Goal: Communication & Community: Answer question/provide support

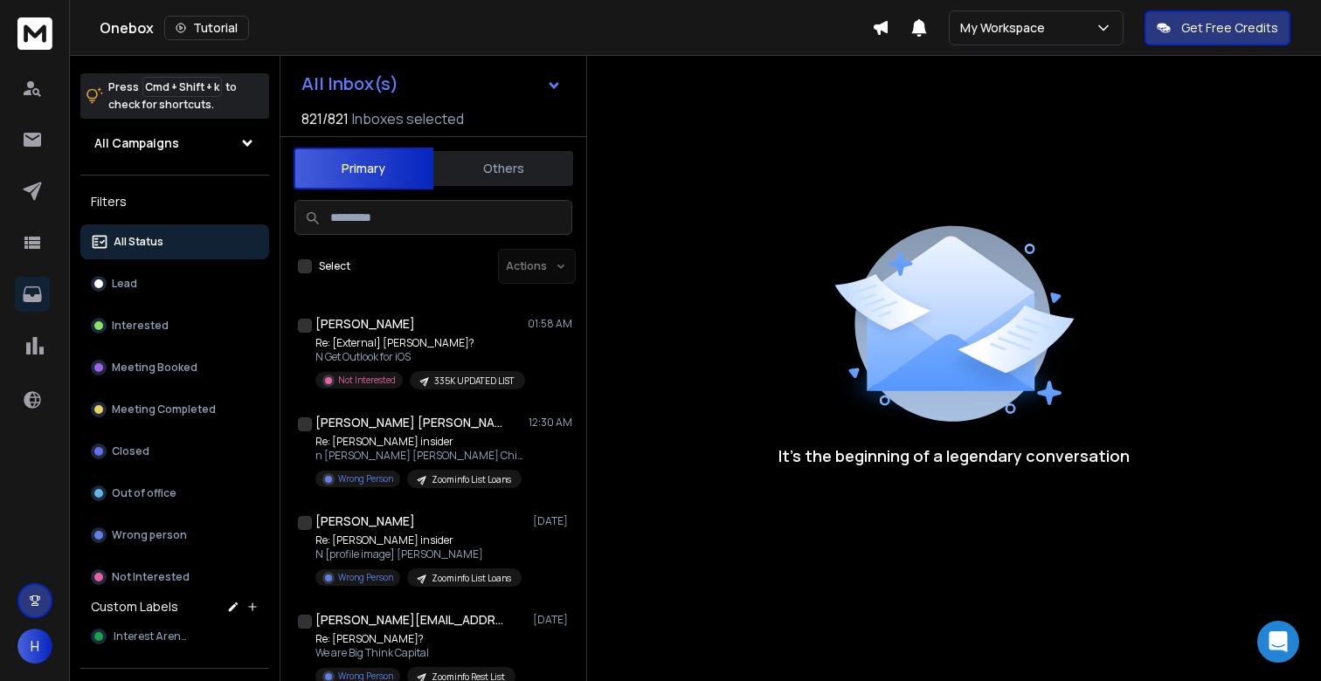
drag, startPoint x: 0, startPoint y: 0, endPoint x: 492, endPoint y: 156, distance: 516.1
click at [492, 156] on button "Others" at bounding box center [503, 168] width 140 height 38
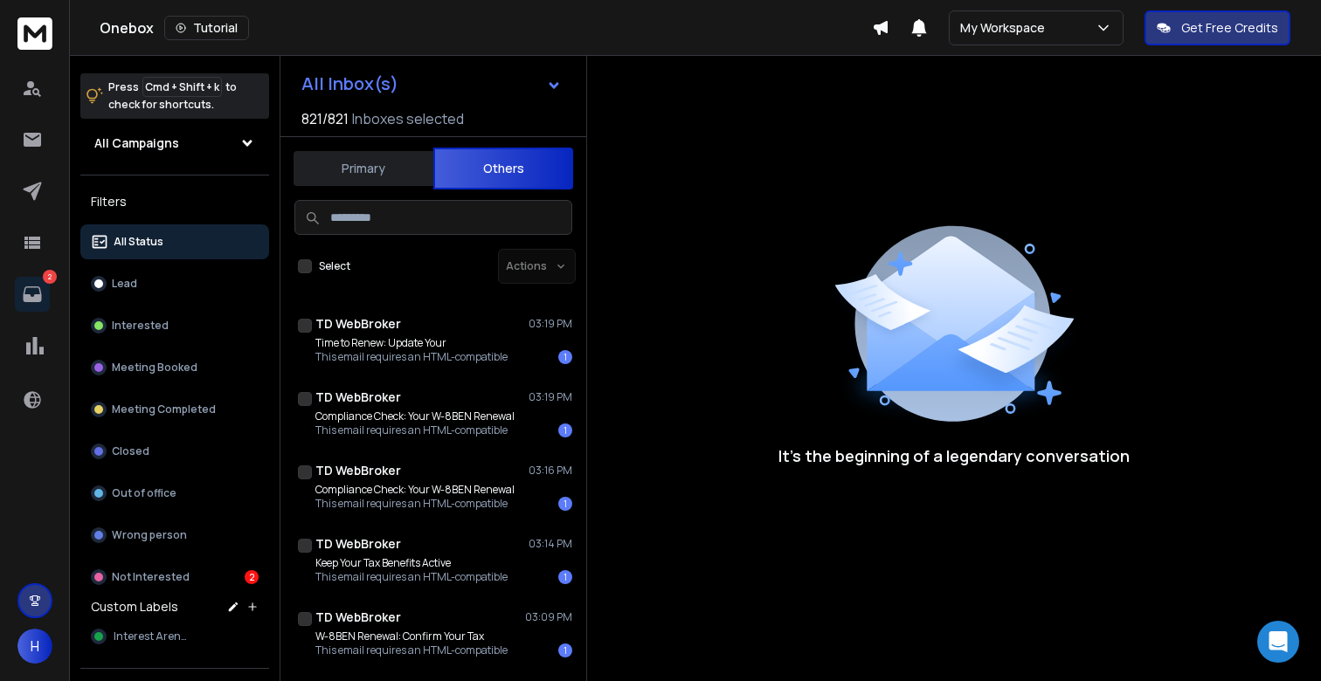
click at [383, 162] on button "Primary" at bounding box center [364, 168] width 140 height 38
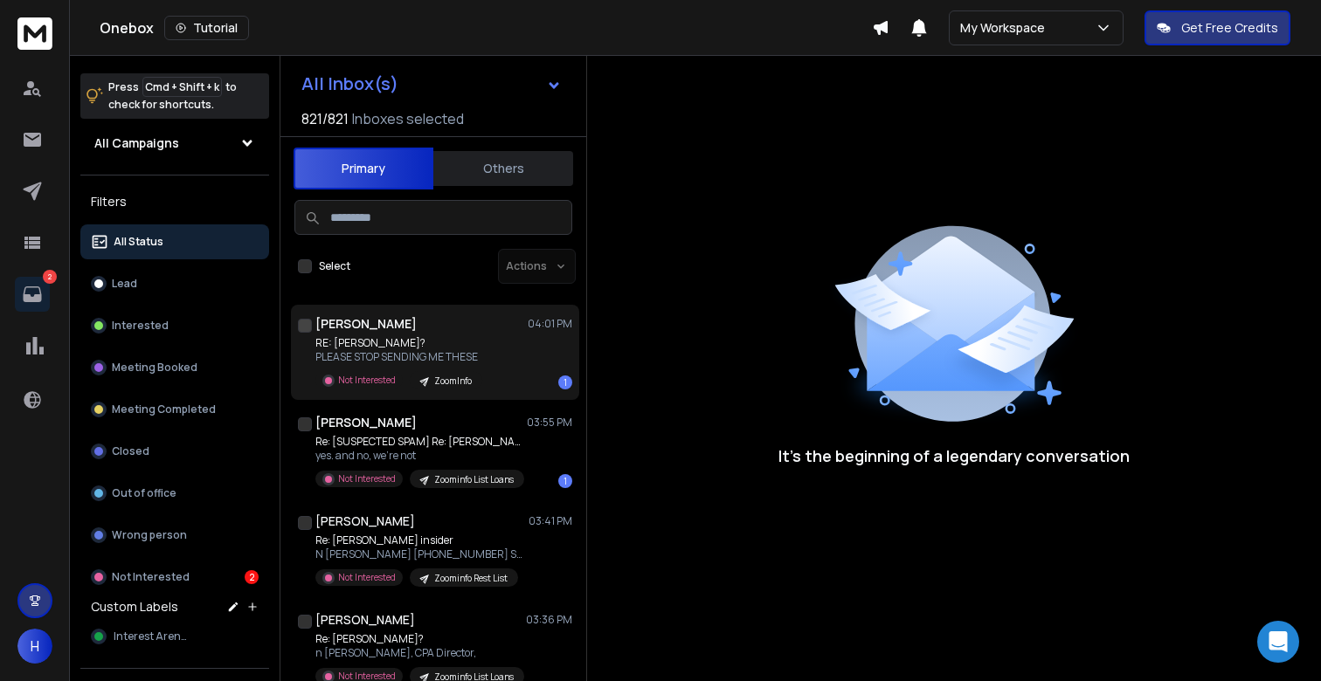
click at [459, 362] on p "PLEASE STOP SENDING ME THESE" at bounding box center [398, 357] width 167 height 14
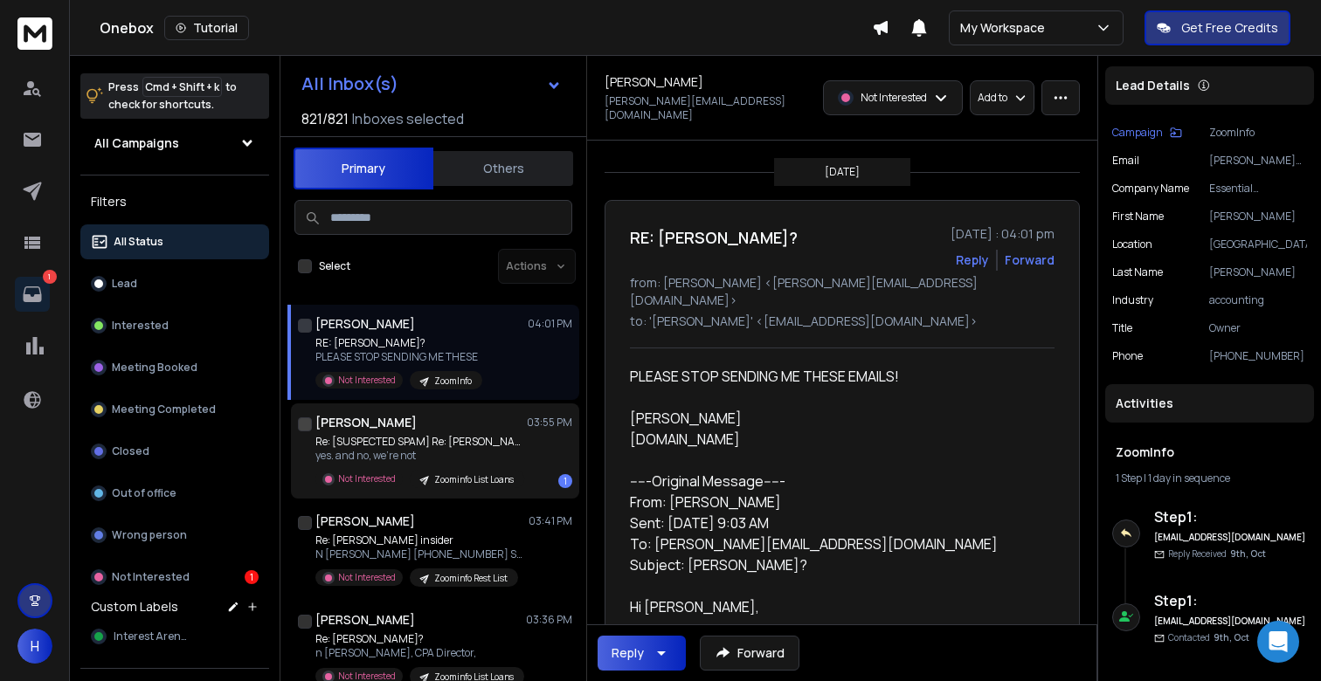
click at [486, 465] on div "Re: [SUSPECTED SPAM] Re: Greg yes. and no, we're not Not Interested Zoominfo Li…" at bounding box center [420, 461] width 210 height 53
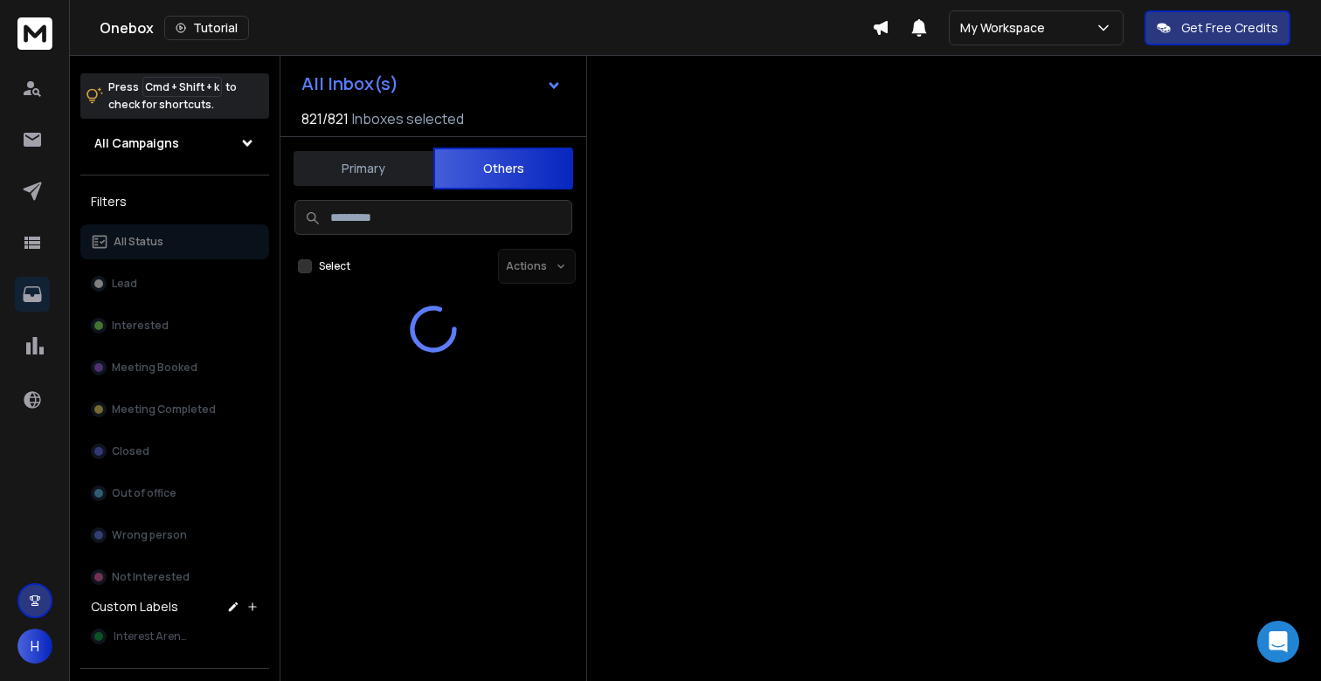
click at [456, 169] on button "Others" at bounding box center [503, 169] width 140 height 42
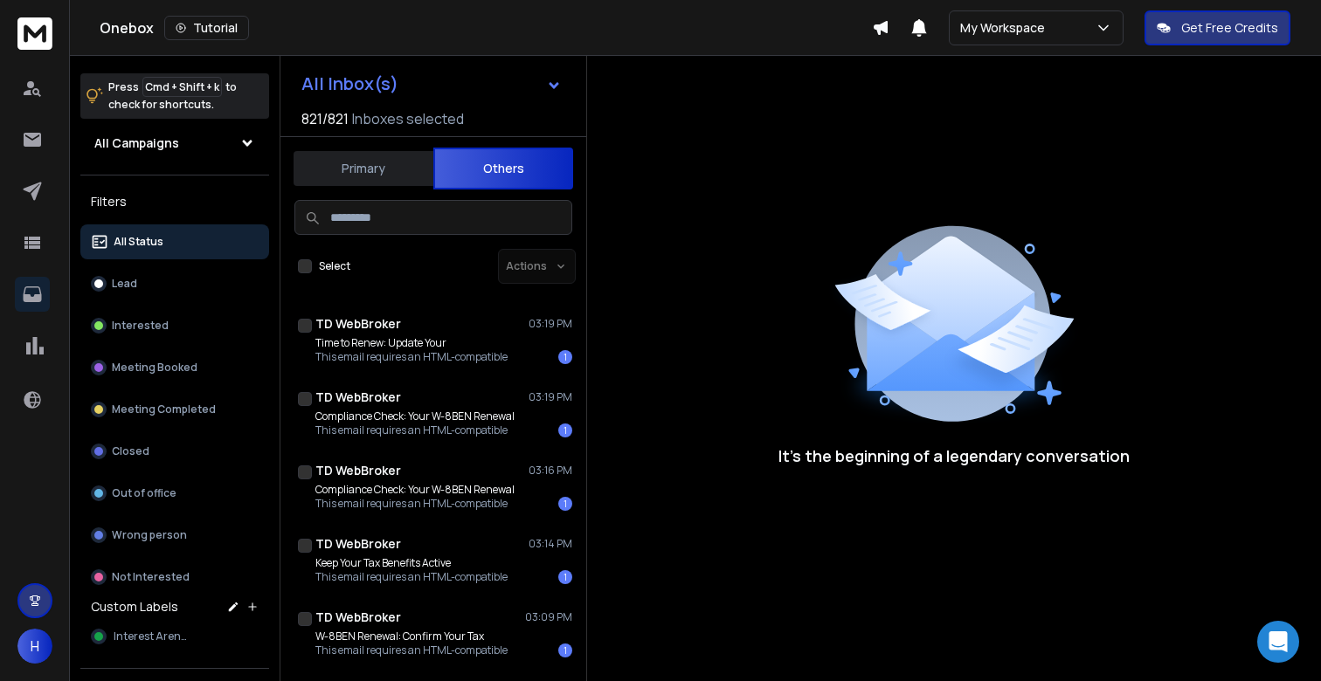
click at [395, 169] on button "Primary" at bounding box center [364, 168] width 140 height 38
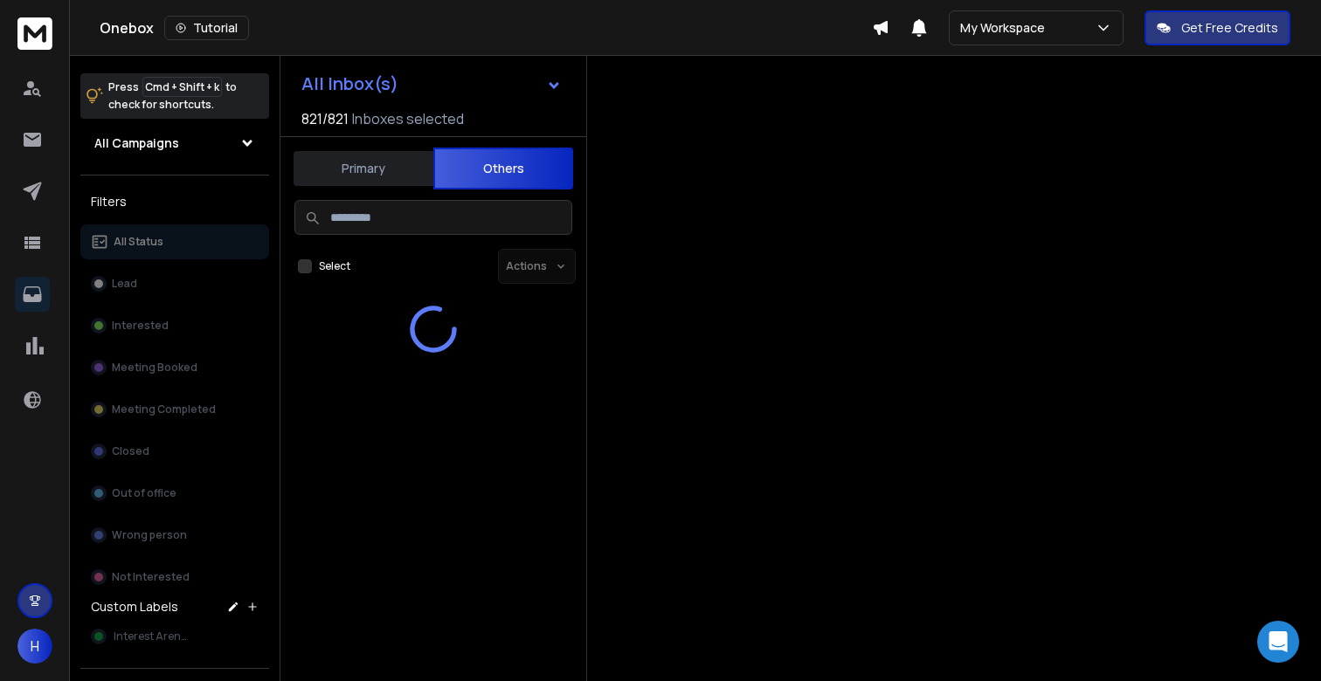
click at [472, 160] on button "Others" at bounding box center [503, 169] width 140 height 42
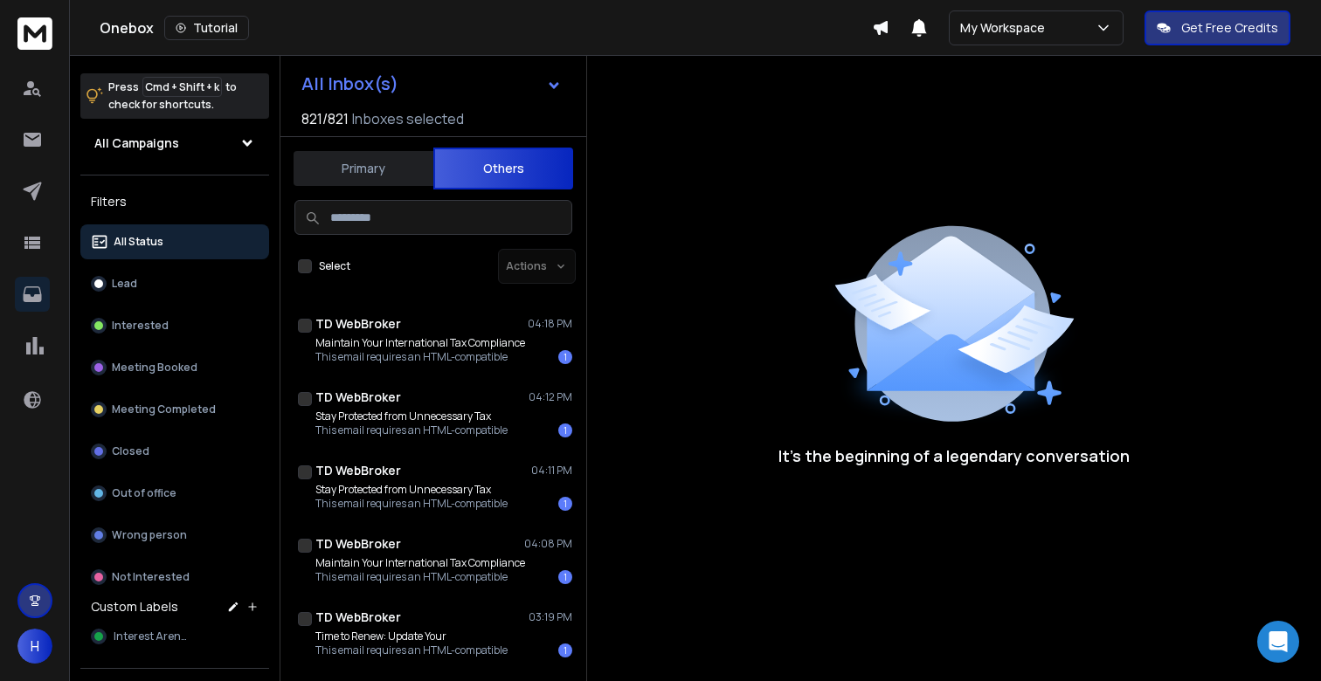
click at [388, 169] on button "Primary" at bounding box center [364, 168] width 140 height 38
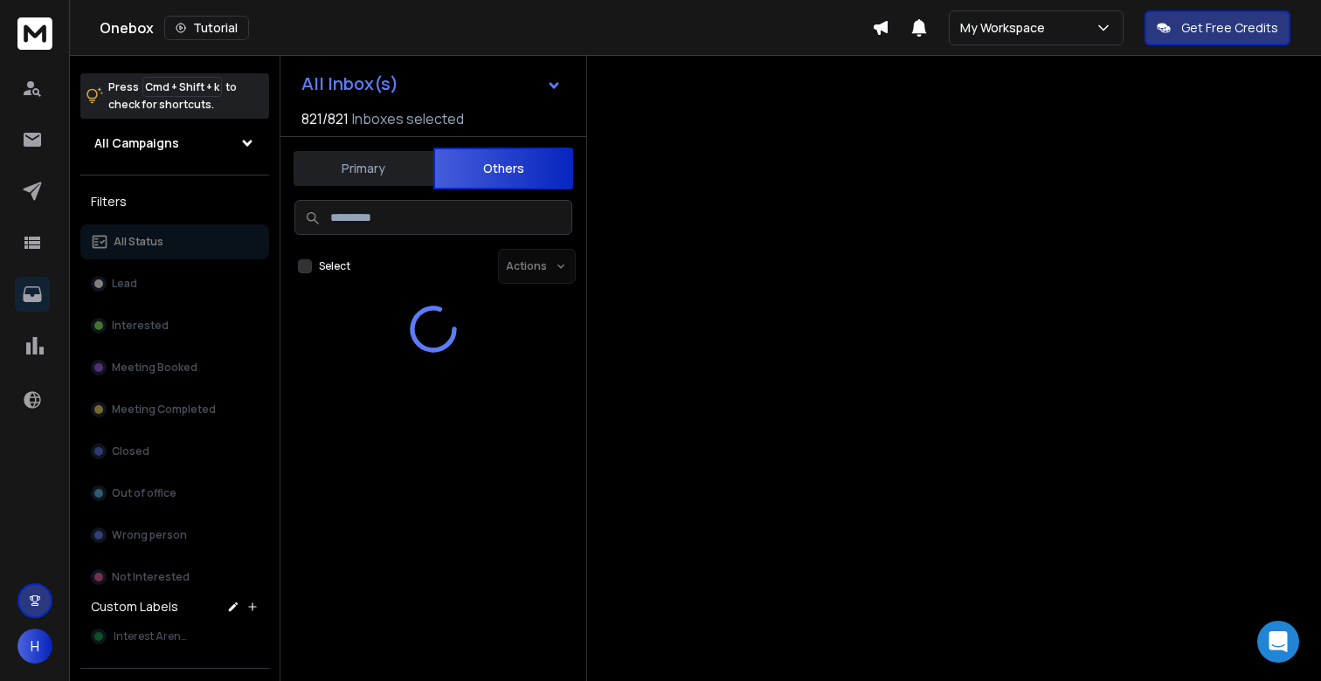
click at [494, 175] on button "Others" at bounding box center [503, 169] width 140 height 42
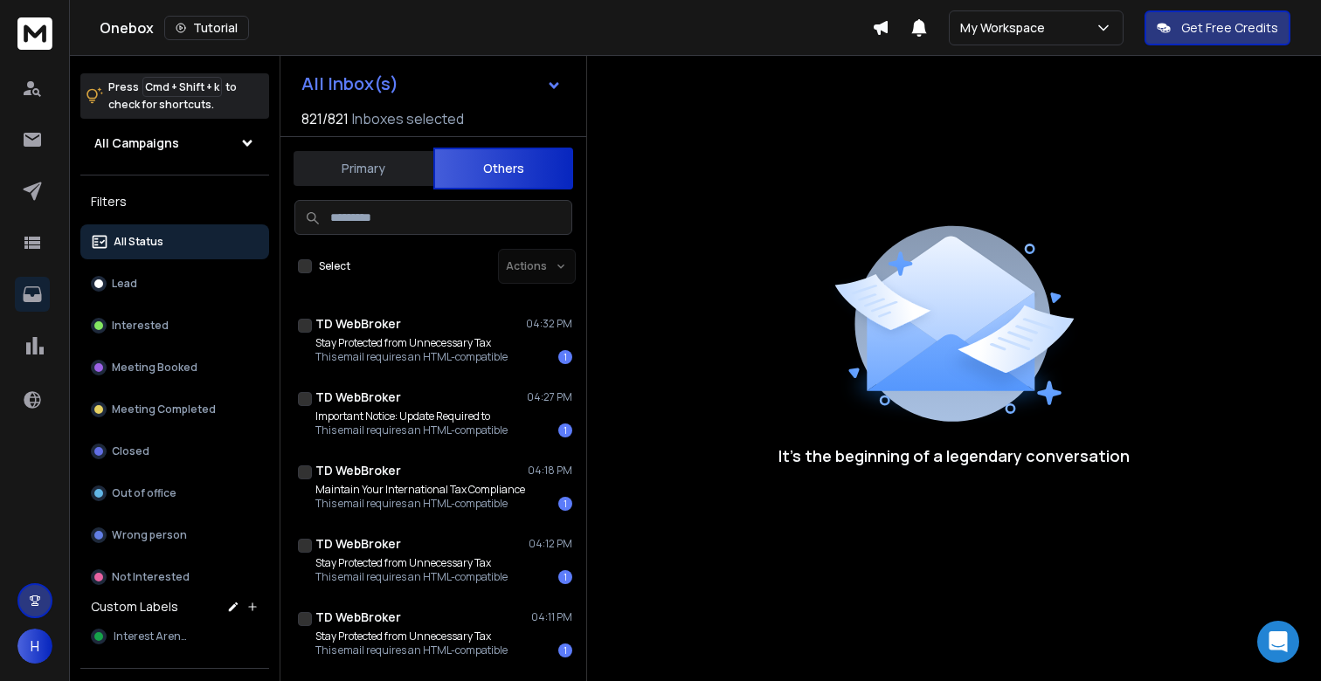
click at [357, 171] on button "Primary" at bounding box center [364, 168] width 140 height 38
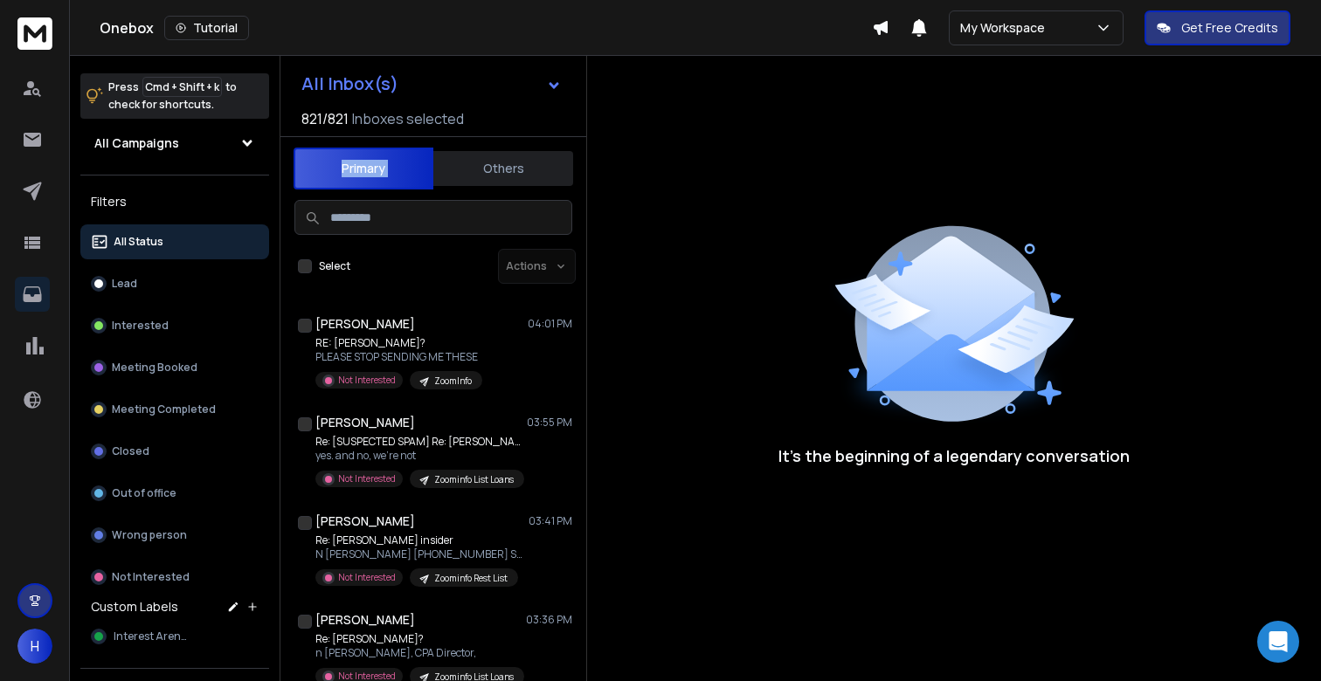
drag, startPoint x: 470, startPoint y: 126, endPoint x: 472, endPoint y: 146, distance: 20.2
click at [472, 146] on div "All Inbox(s) 821 / 821 Inboxes selected Primary Others Select Actions Bob Lockw…" at bounding box center [433, 396] width 306 height 681
click at [471, 153] on div "All Inbox(s) 821 / 821 Inboxes selected Primary Others Select Actions Bob Lockw…" at bounding box center [433, 396] width 306 height 681
click at [468, 159] on button "Others" at bounding box center [503, 168] width 140 height 38
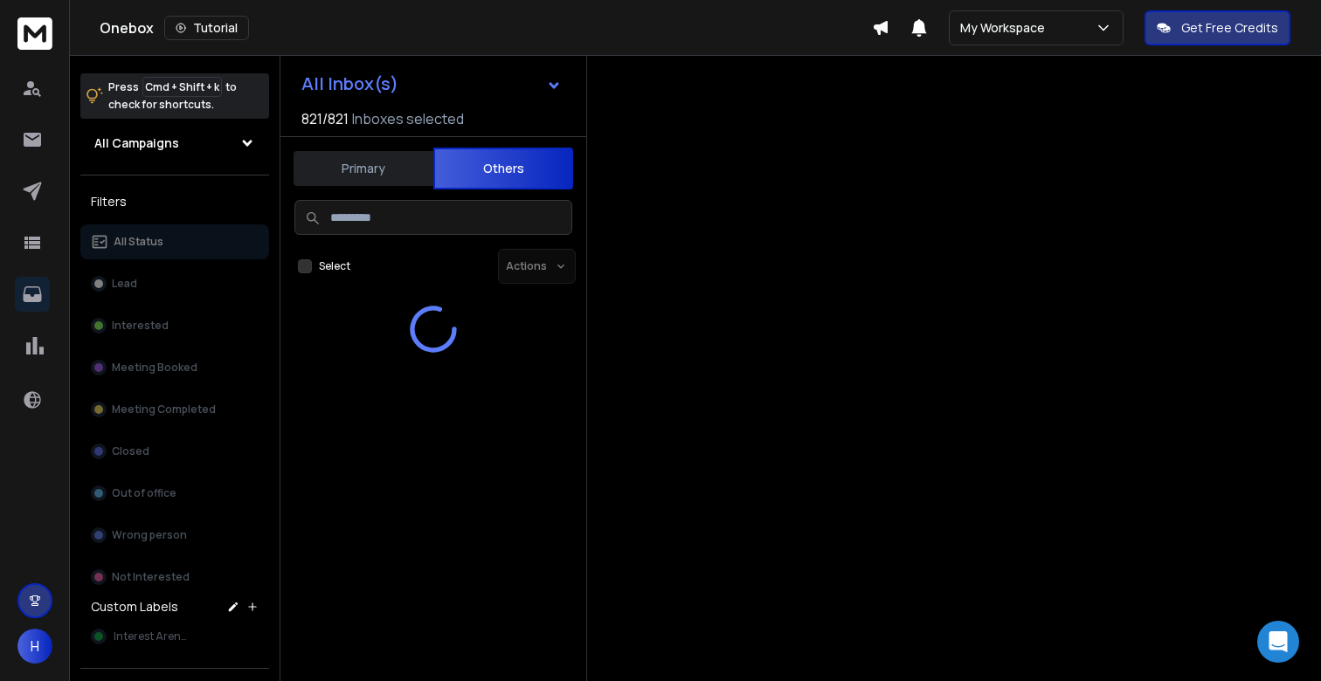
click at [466, 163] on button "Others" at bounding box center [503, 169] width 140 height 42
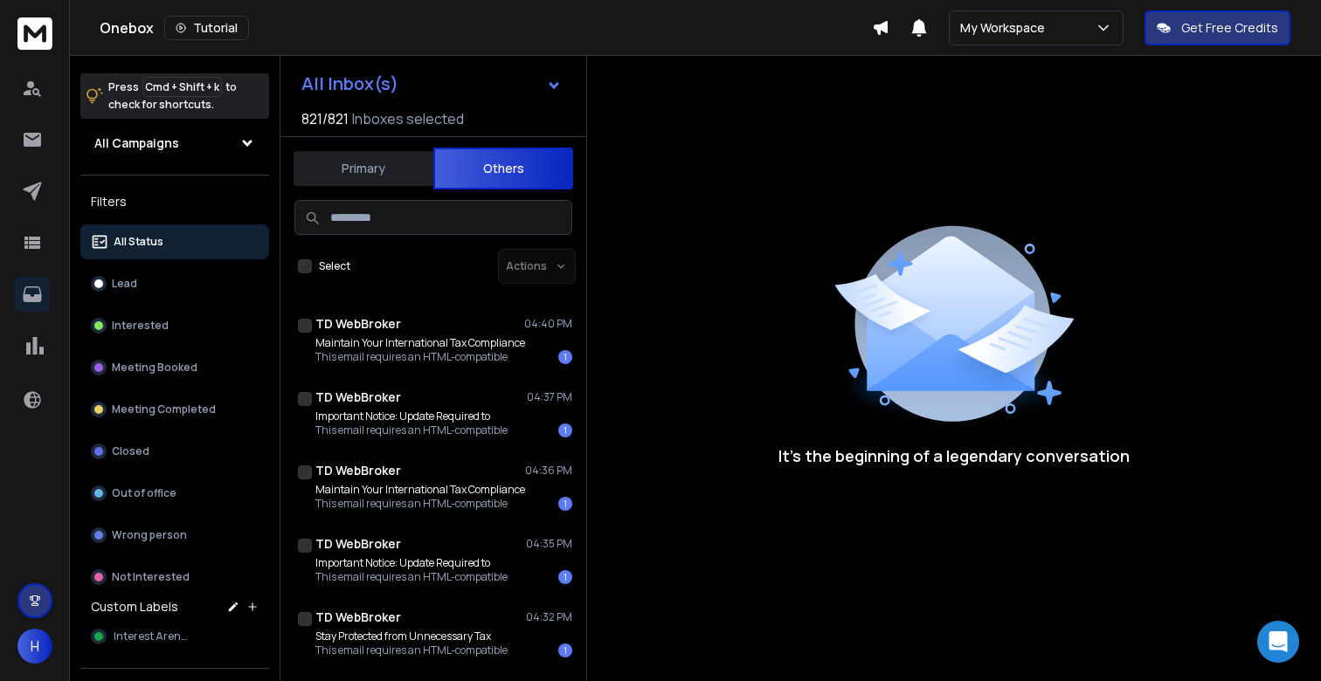
click at [373, 162] on button "Primary" at bounding box center [364, 168] width 140 height 38
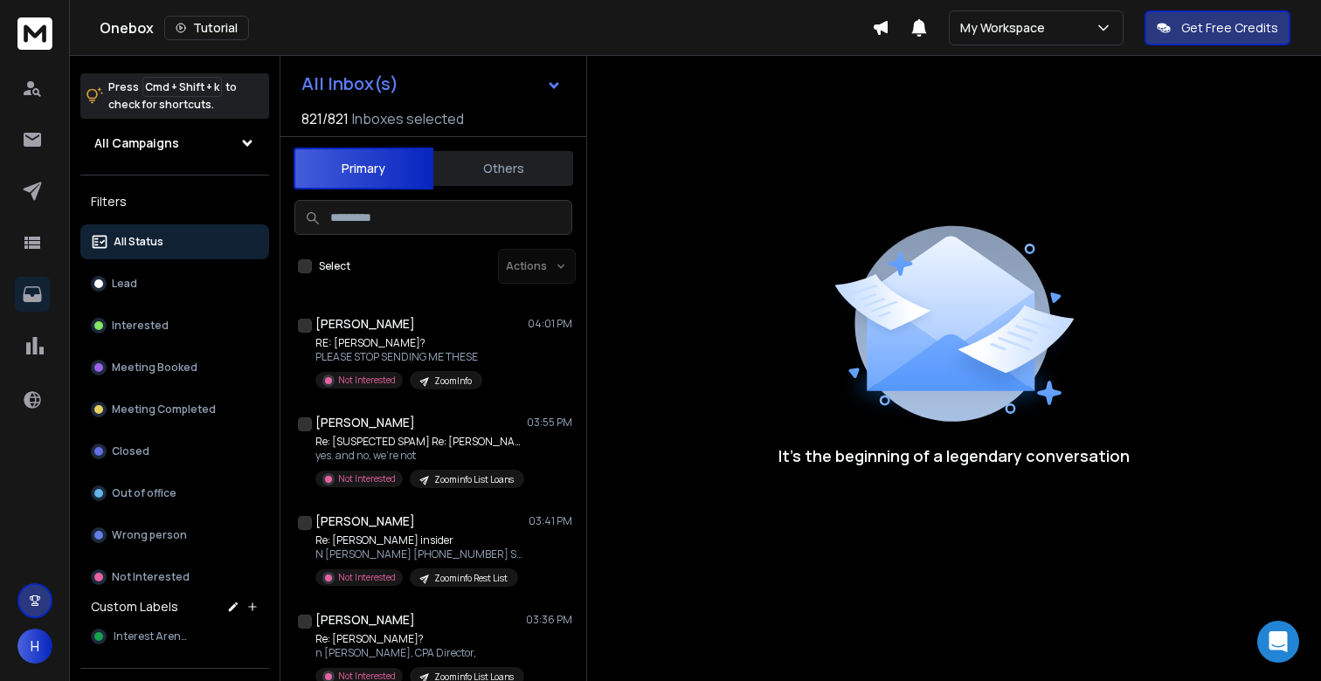
drag, startPoint x: 459, startPoint y: 148, endPoint x: 457, endPoint y: 172, distance: 24.5
click at [457, 172] on div "All Inbox(s) 821 / 821 Inboxes selected Primary Others Select Actions Bob Lockw…" at bounding box center [433, 396] width 306 height 681
click at [457, 172] on button "Others" at bounding box center [503, 168] width 140 height 38
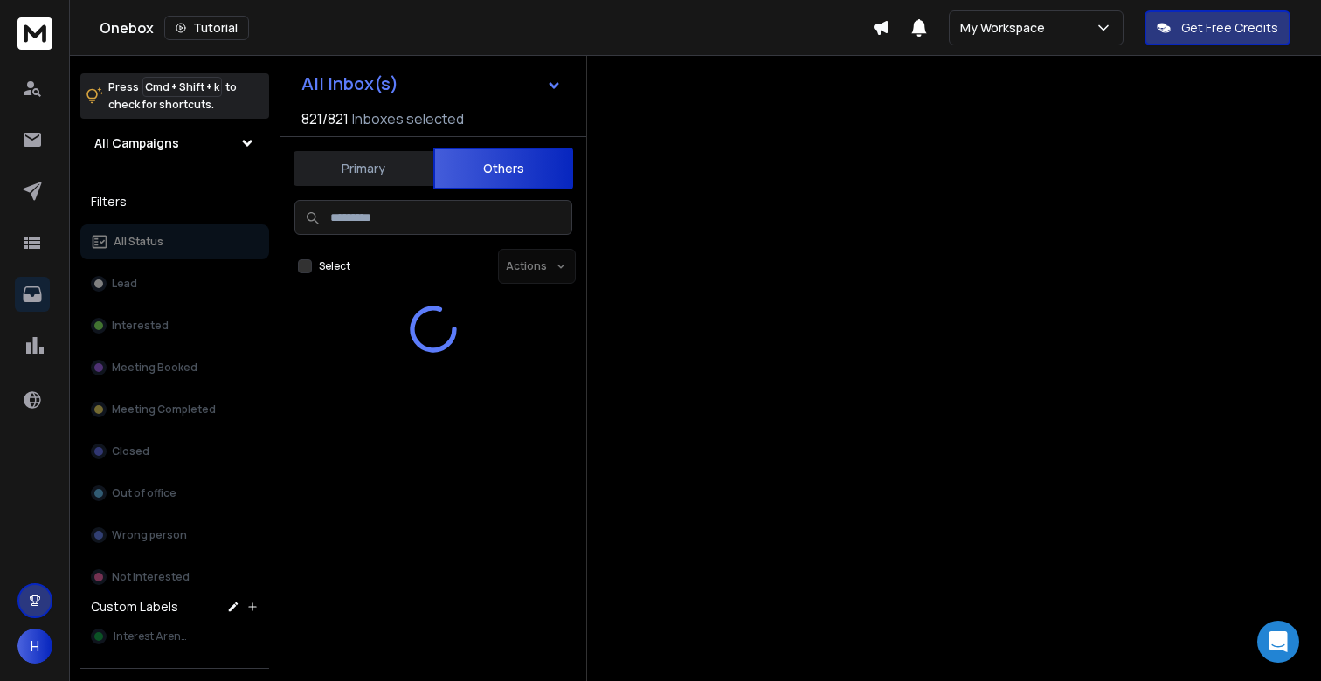
click at [458, 176] on button "Others" at bounding box center [503, 169] width 140 height 42
click at [459, 176] on button "Others" at bounding box center [503, 169] width 140 height 42
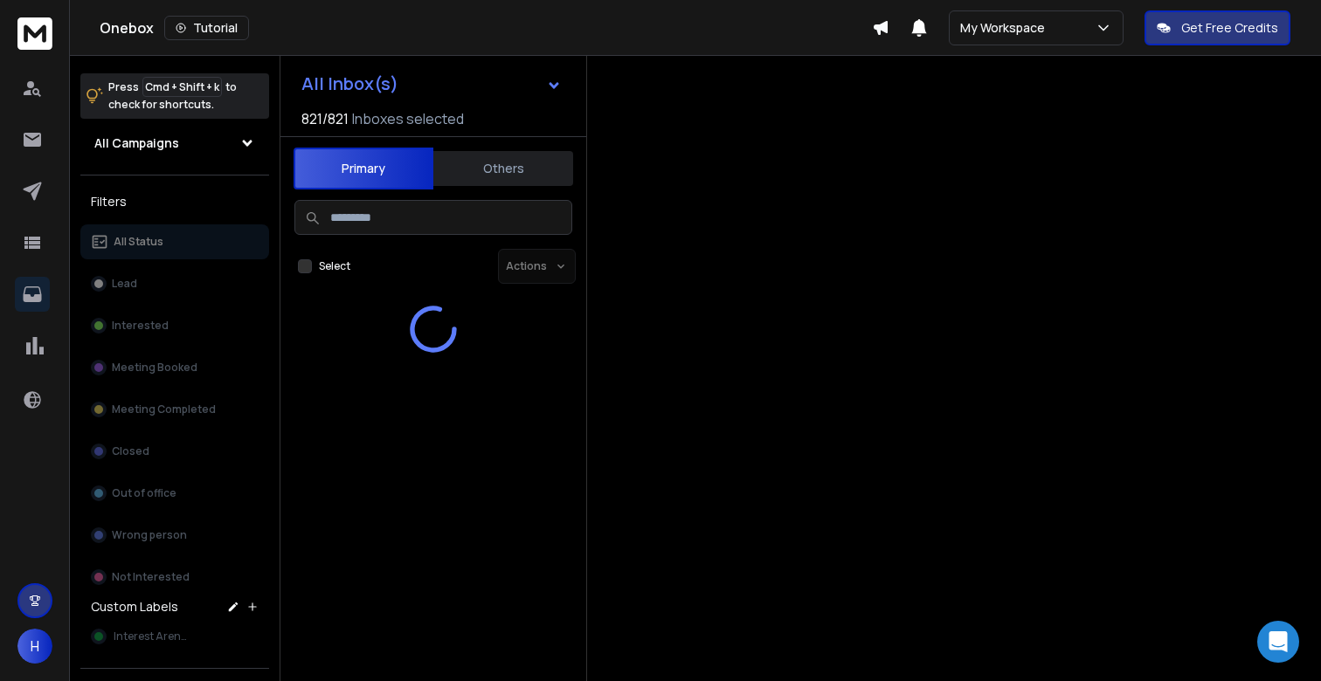
click at [328, 174] on button "Primary" at bounding box center [364, 169] width 140 height 42
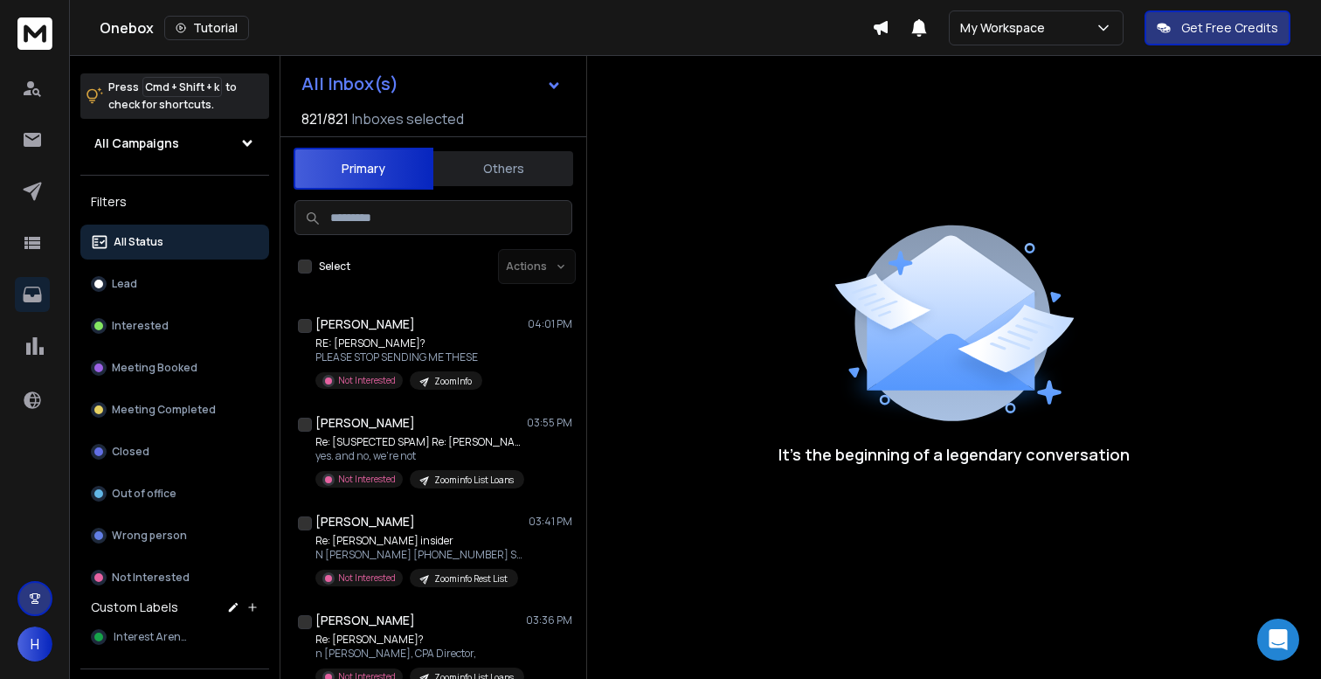
click at [511, 188] on div "Primary Others Select Actions Bob Lockwood 04:01 PM RE: Bob Cash? PLEASE STOP S…" at bounding box center [433, 477] width 306 height 653
click at [507, 187] on div "Primary Others Select Actions Bob Lockwood 04:01 PM RE: Bob Cash? PLEASE STOP S…" at bounding box center [433, 477] width 306 height 653
click at [501, 182] on button "Others" at bounding box center [503, 168] width 140 height 38
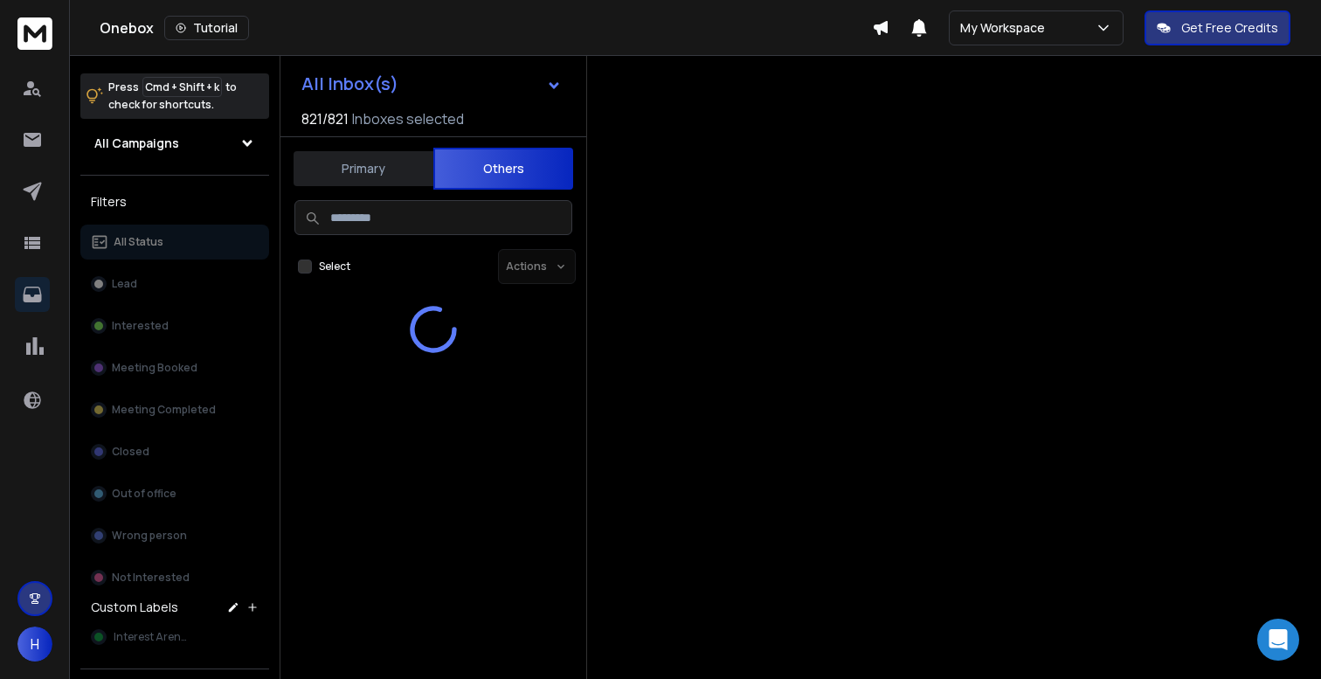
click at [499, 182] on button "Others" at bounding box center [503, 169] width 140 height 42
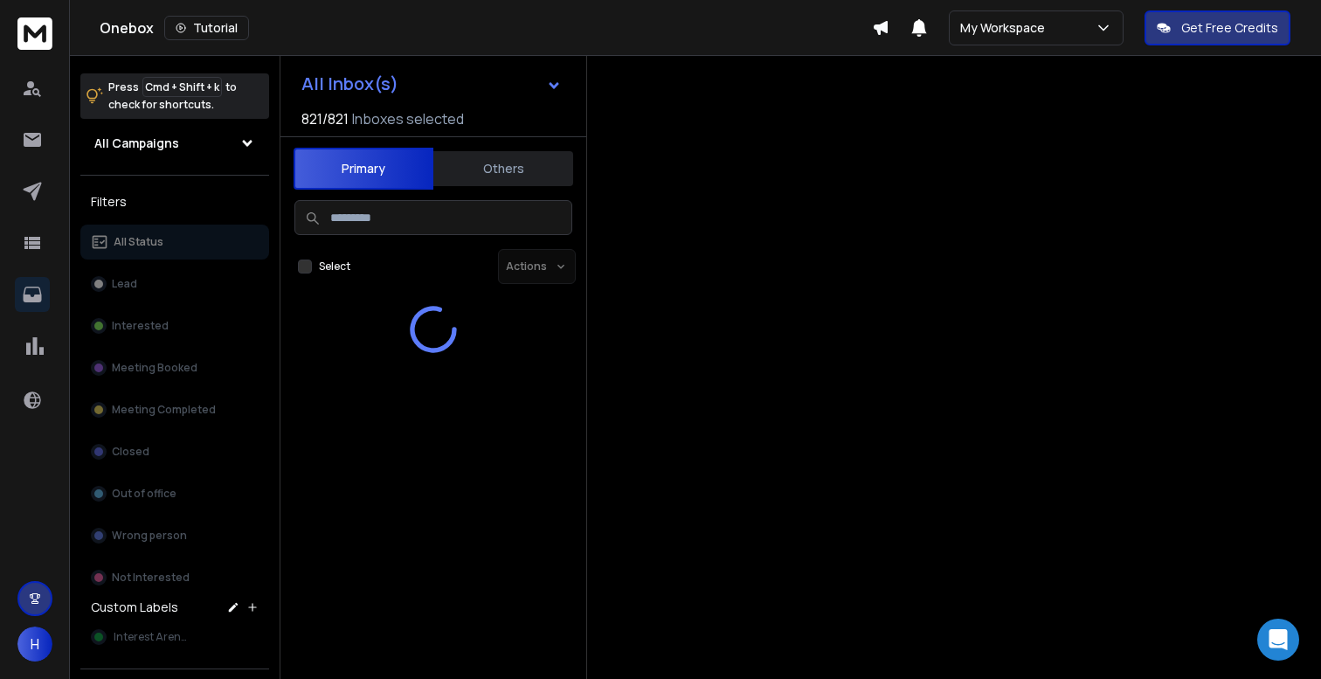
click at [389, 169] on button "Primary" at bounding box center [364, 169] width 140 height 42
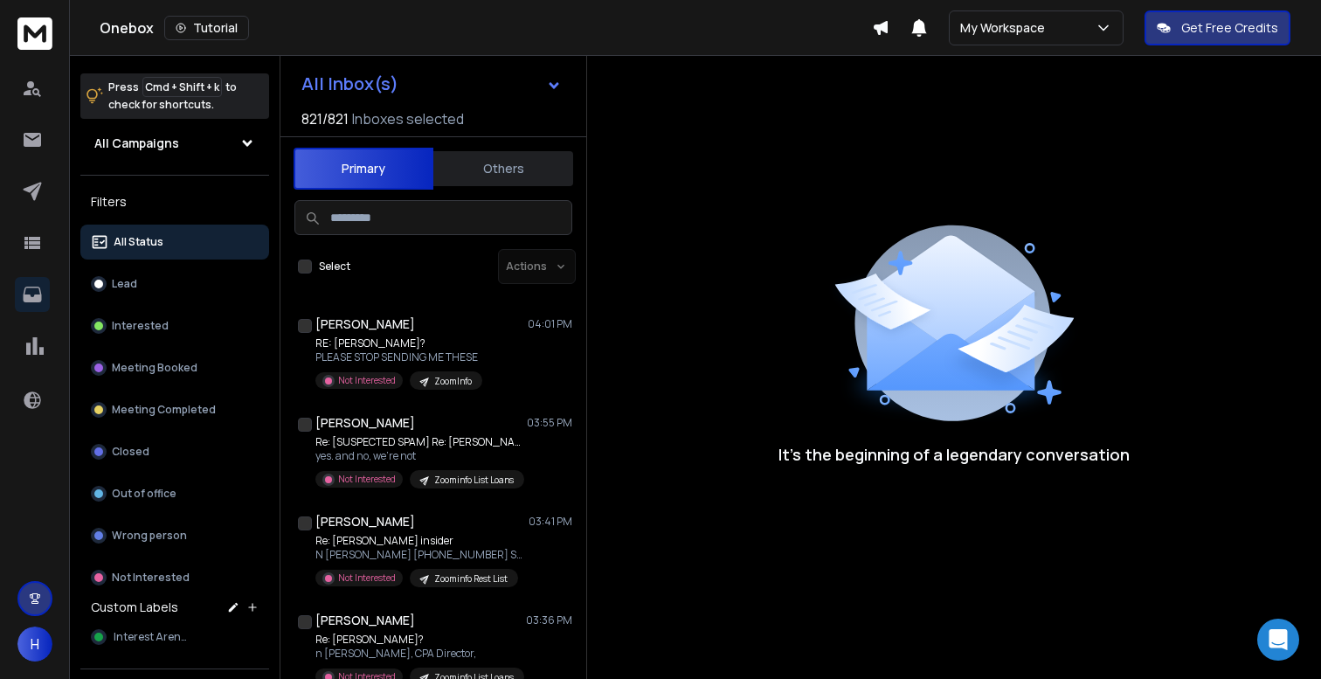
click at [489, 186] on button "Others" at bounding box center [503, 168] width 140 height 38
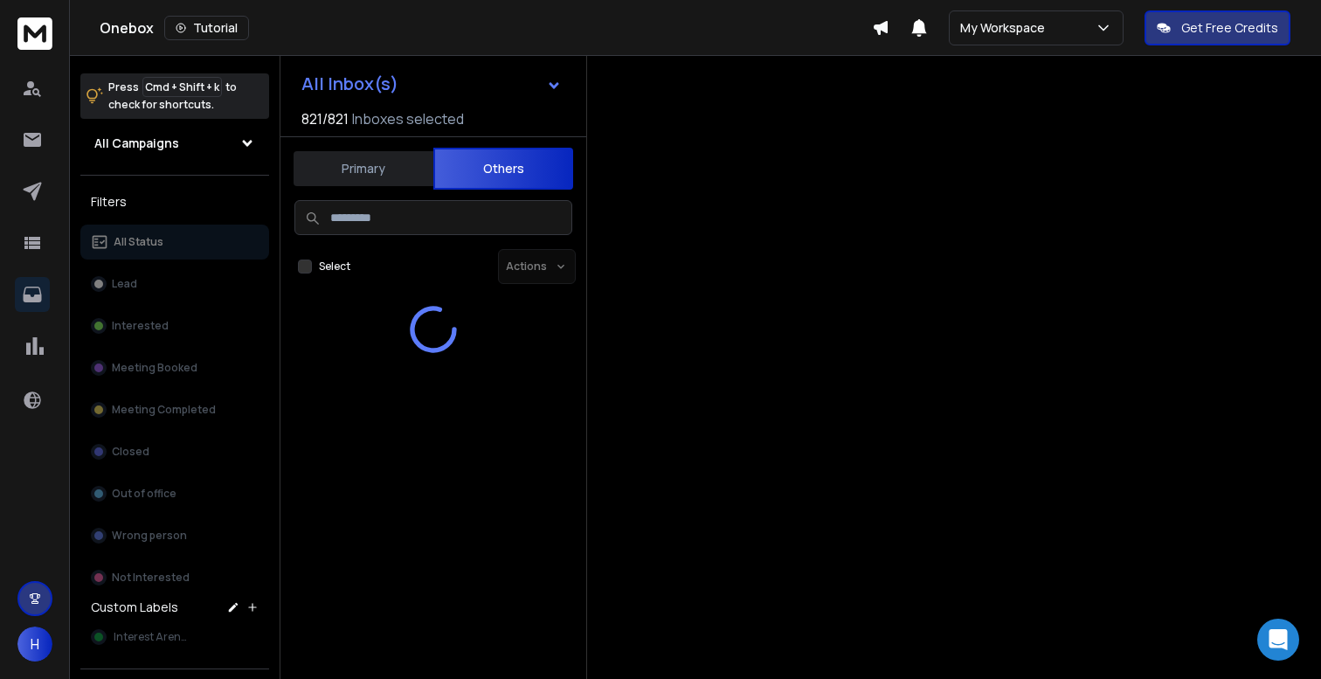
click at [490, 178] on button "Others" at bounding box center [503, 169] width 140 height 42
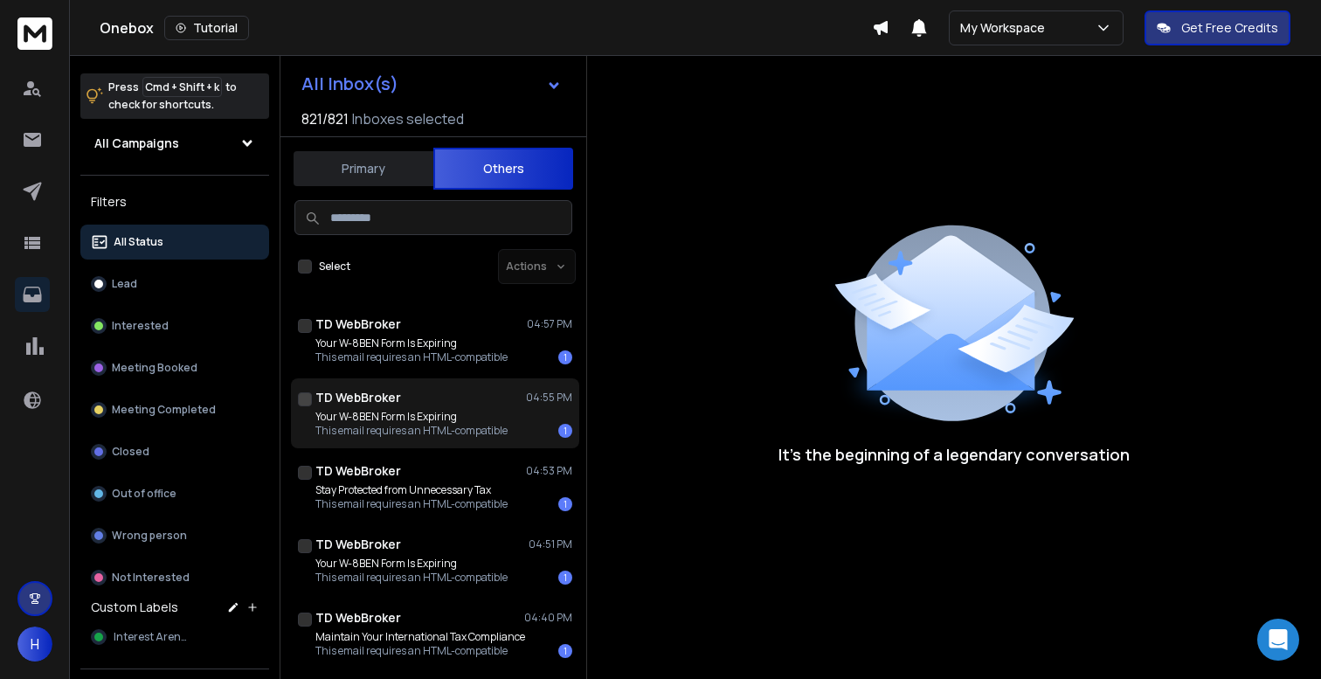
click at [470, 427] on p "This email requires an HTML-compatible" at bounding box center [411, 431] width 192 height 14
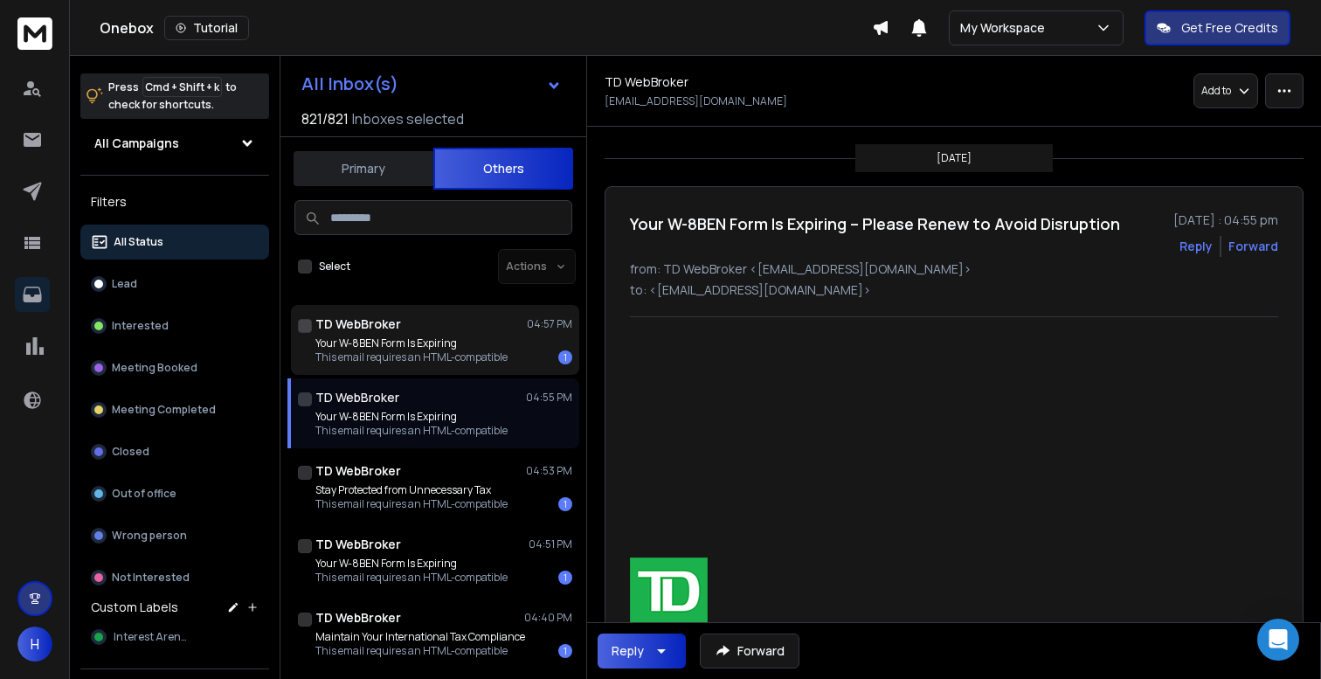
click at [439, 343] on p "Your W-8BEN Form Is Expiring" at bounding box center [411, 343] width 192 height 14
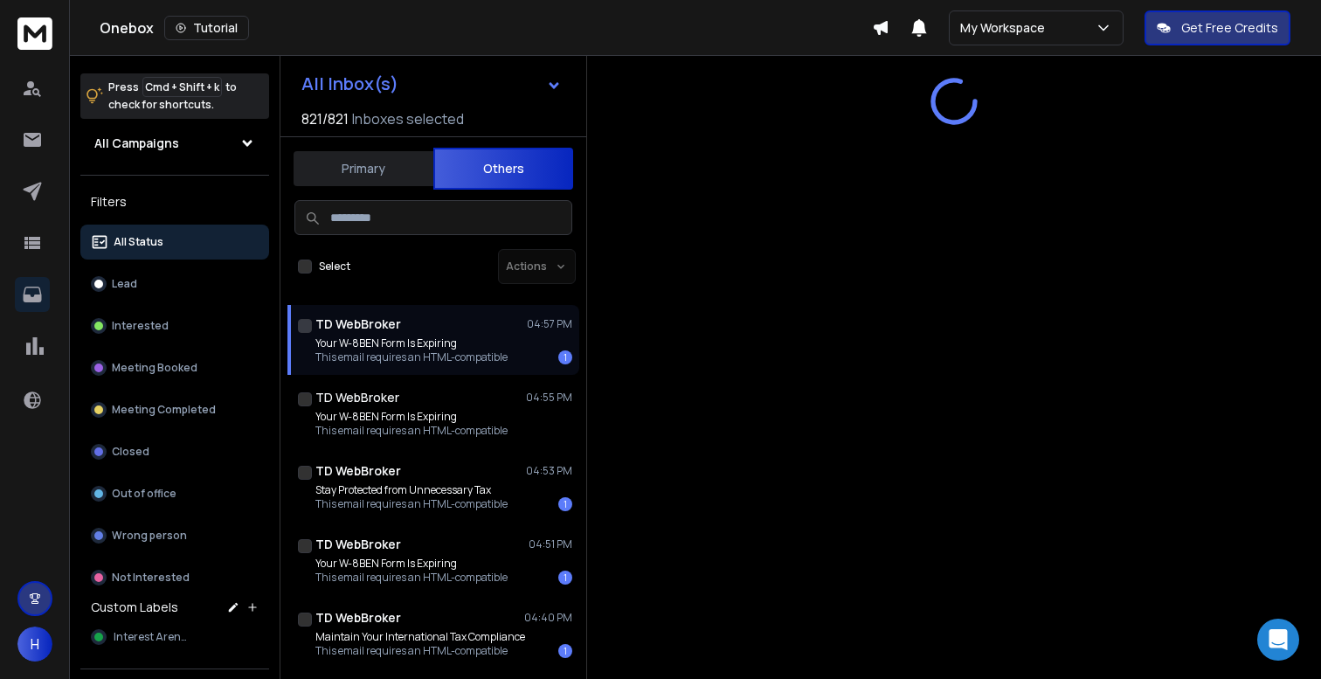
click at [382, 183] on button "Primary" at bounding box center [364, 168] width 140 height 38
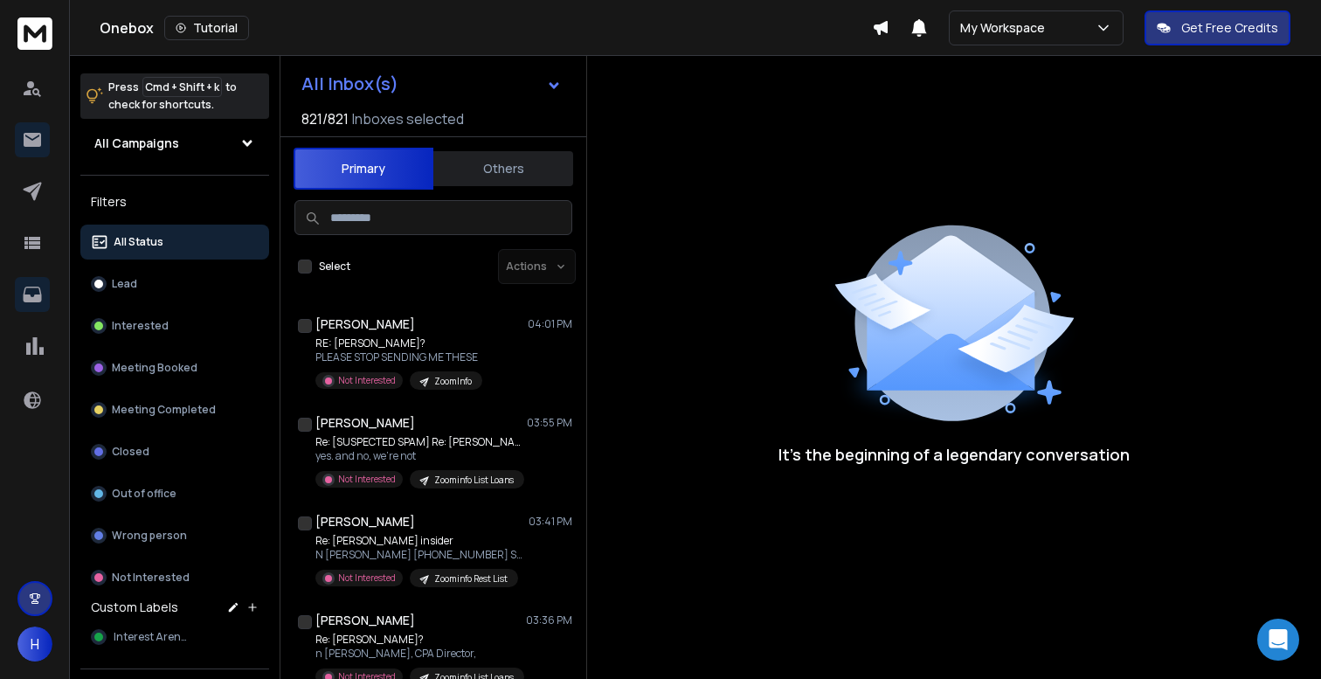
click at [44, 138] on link at bounding box center [32, 139] width 35 height 35
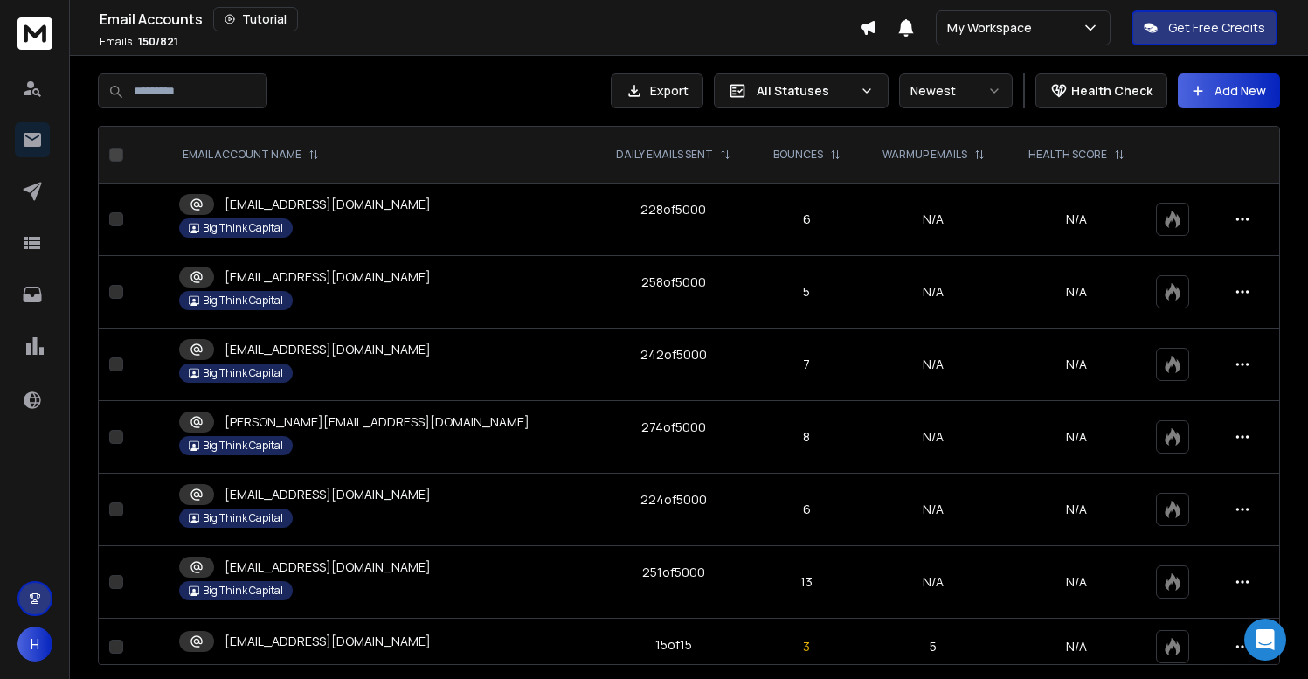
click at [377, 563] on p "taylorwang@alphasoftware.my" at bounding box center [328, 566] width 206 height 17
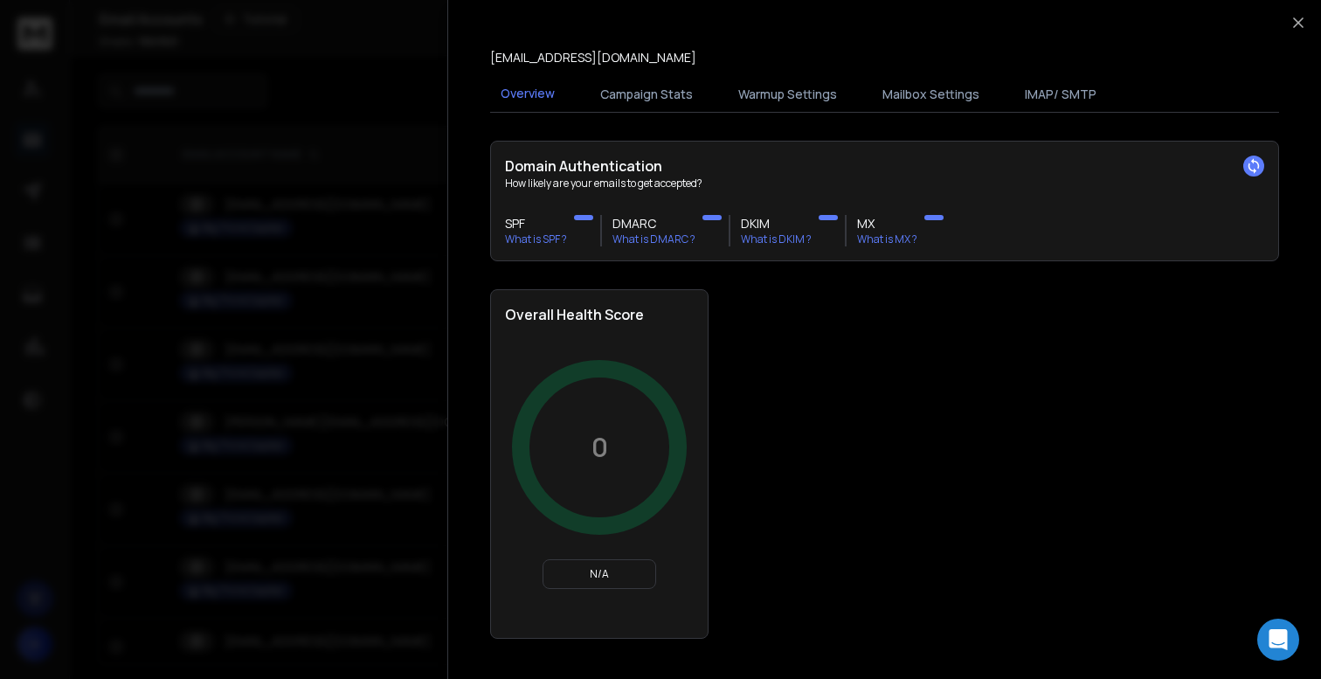
click at [379, 292] on div at bounding box center [660, 339] width 1321 height 679
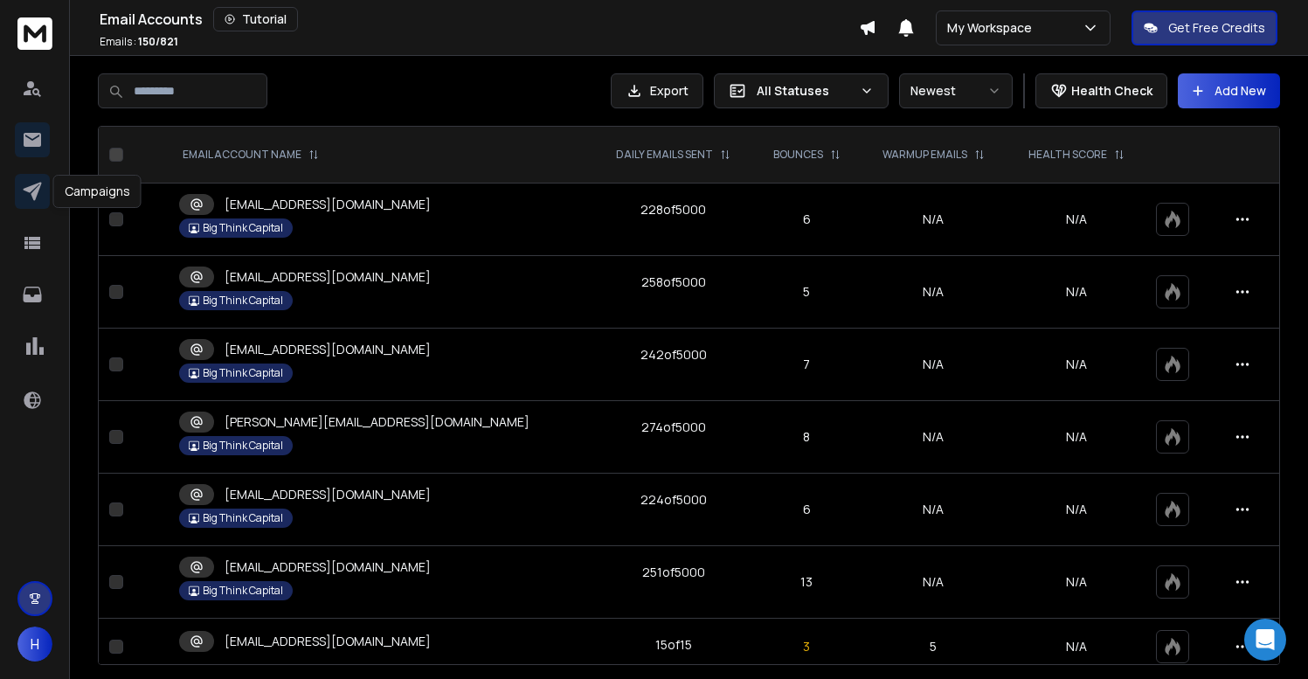
click at [22, 192] on icon at bounding box center [32, 191] width 21 height 21
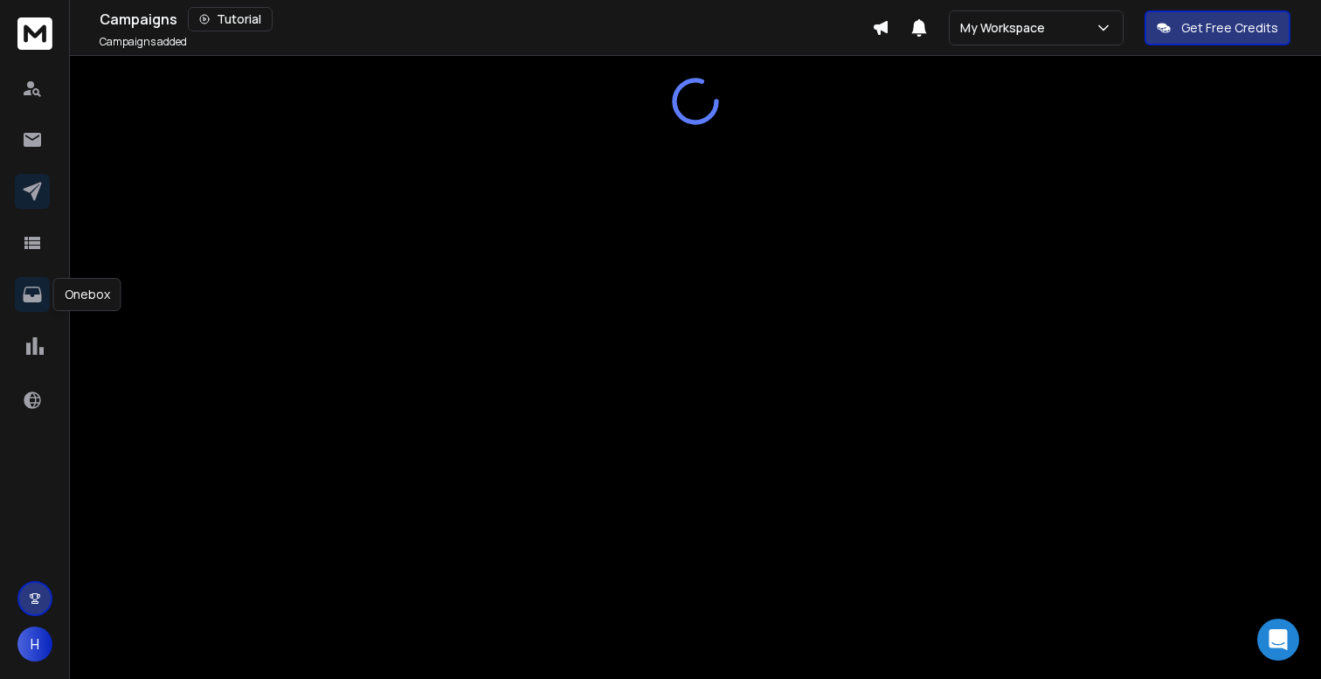
click at [30, 289] on icon at bounding box center [32, 294] width 21 height 21
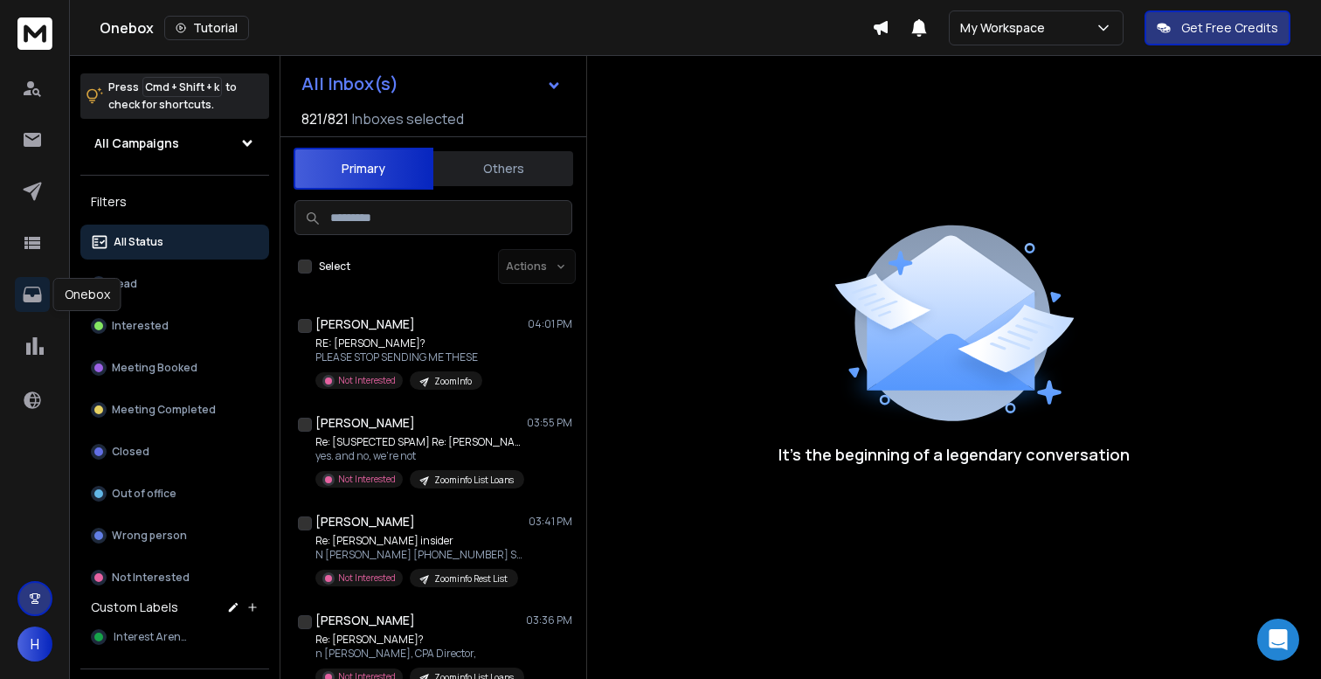
click at [0, 0] on div "H Onebox Tutorial My Workspace Get Free Credits Press Cmd + Shift + k to check …" at bounding box center [660, 367] width 1321 height 735
click at [484, 174] on button "Others" at bounding box center [503, 168] width 140 height 38
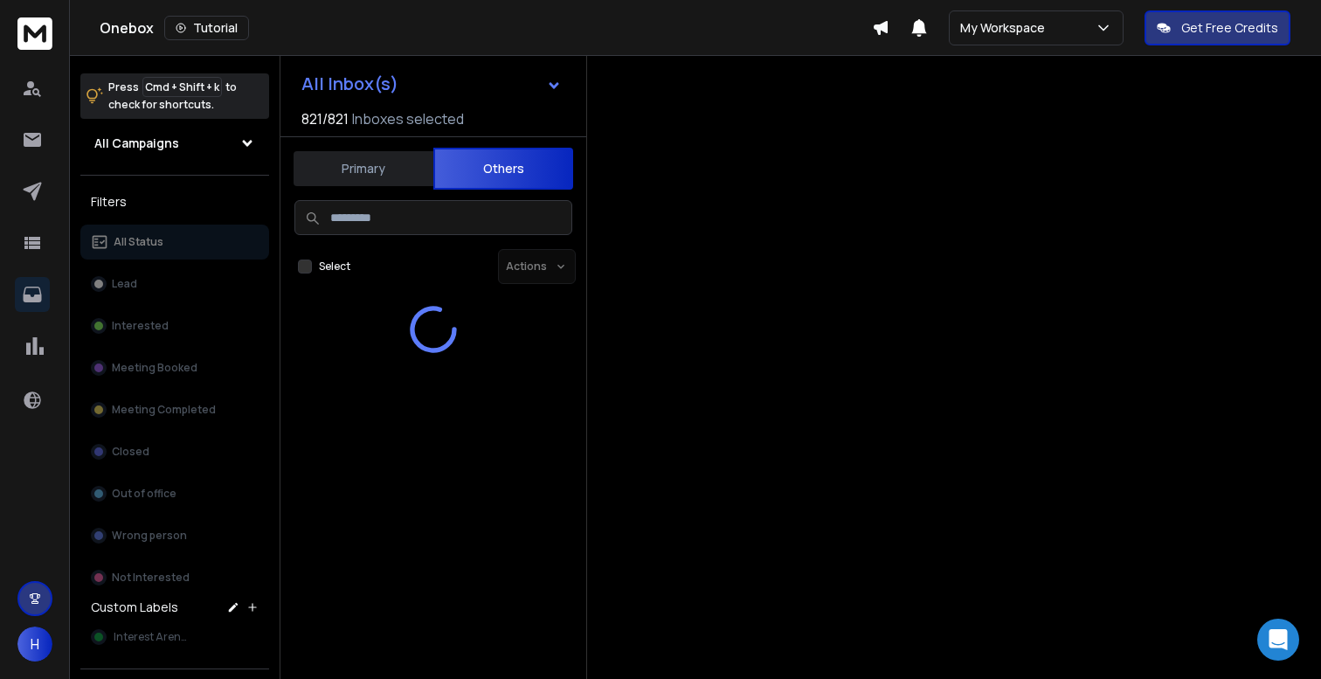
drag, startPoint x: 484, startPoint y: 174, endPoint x: 377, endPoint y: 178, distance: 106.7
click at [444, 176] on button "Others" at bounding box center [503, 169] width 140 height 42
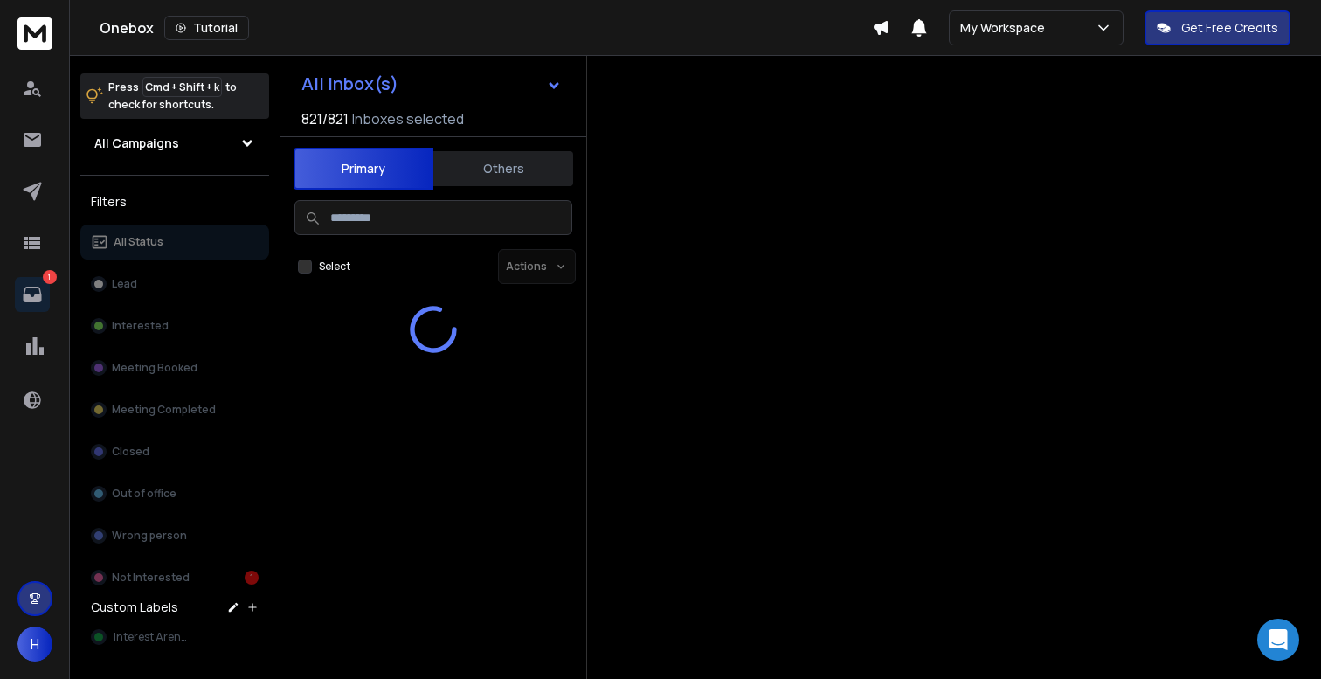
click at [351, 181] on button "Primary" at bounding box center [364, 169] width 140 height 42
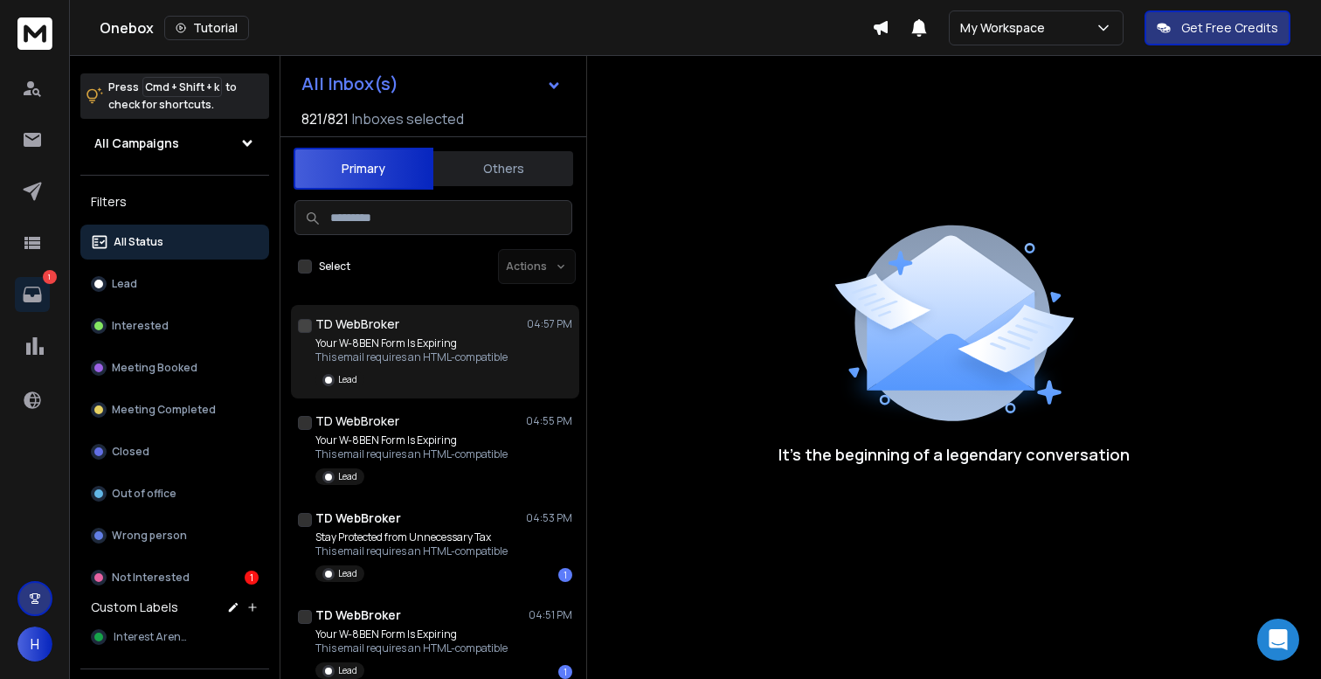
click at [522, 360] on div "Your W-8BEN Form Is Expiring This email requires an HTML-compatible Lead" at bounding box center [443, 362] width 257 height 52
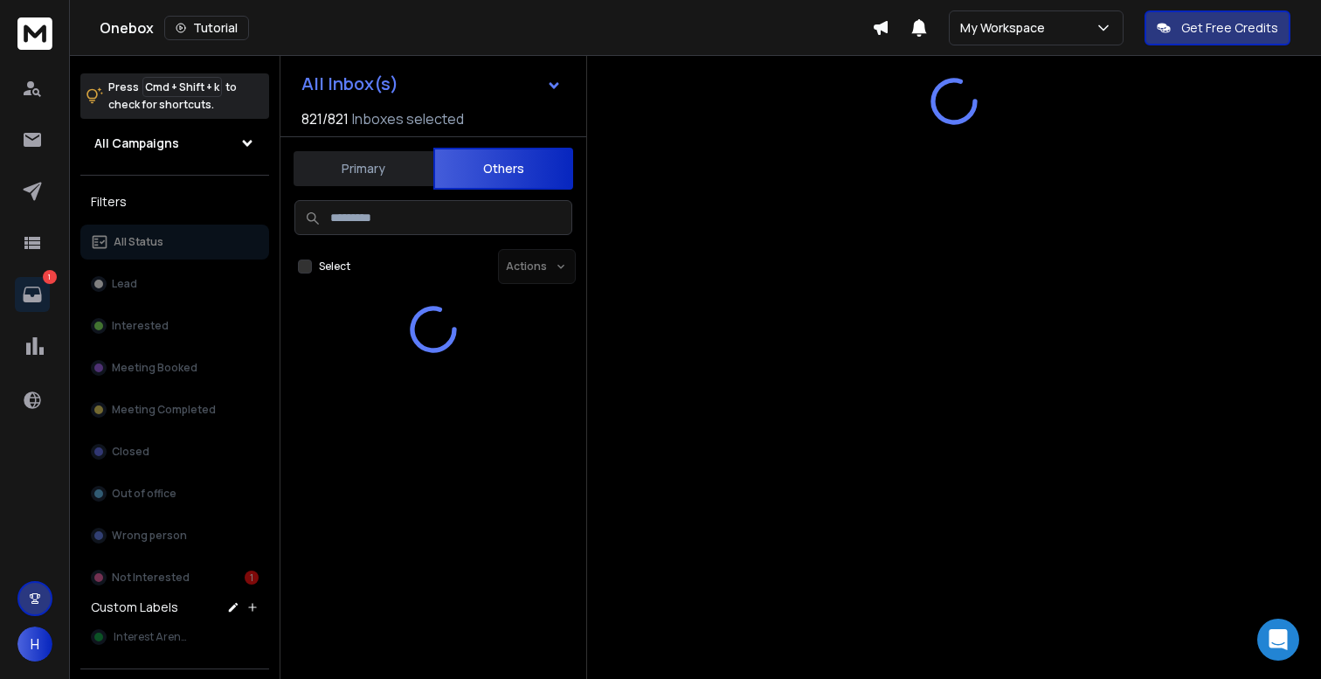
click at [518, 180] on button "Others" at bounding box center [503, 169] width 140 height 42
click at [446, 143] on div "All Inbox(s) 821 / 821 Inboxes selected Primary Others Select Actions" at bounding box center [433, 395] width 306 height 679
click at [385, 156] on button "Primary" at bounding box center [364, 168] width 140 height 38
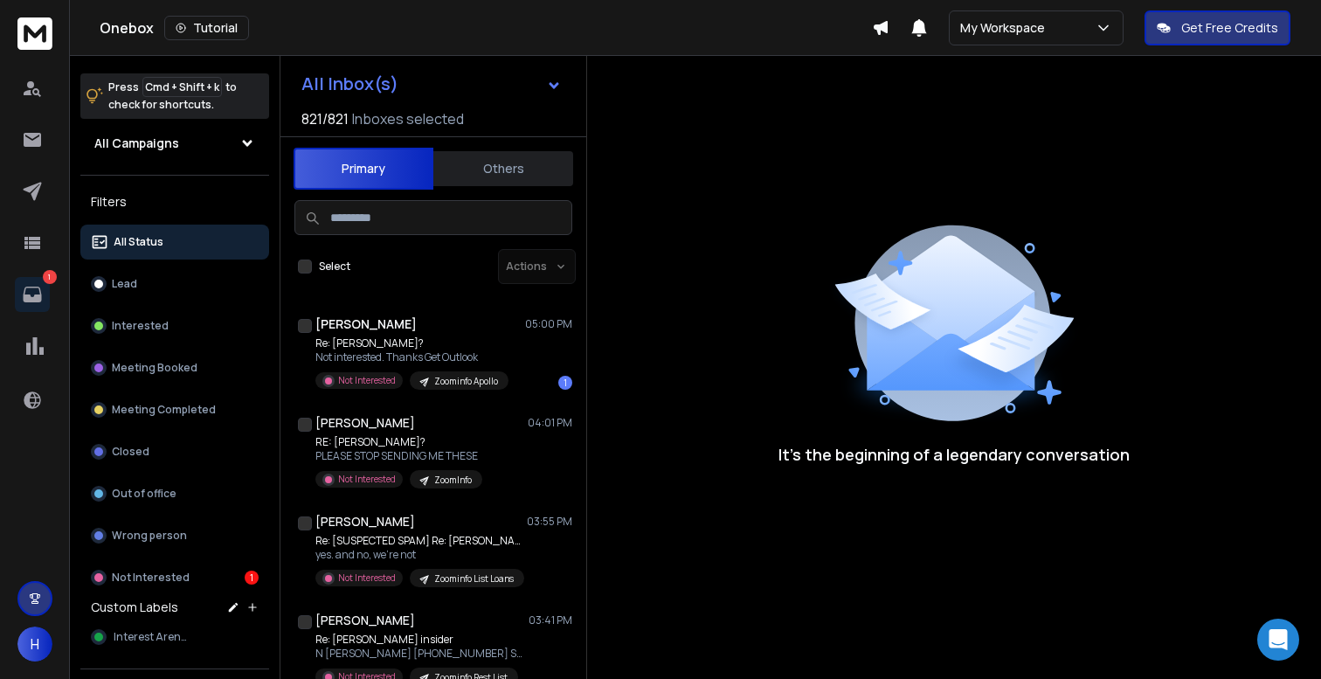
click at [456, 280] on div "Select Actions" at bounding box center [433, 263] width 306 height 42
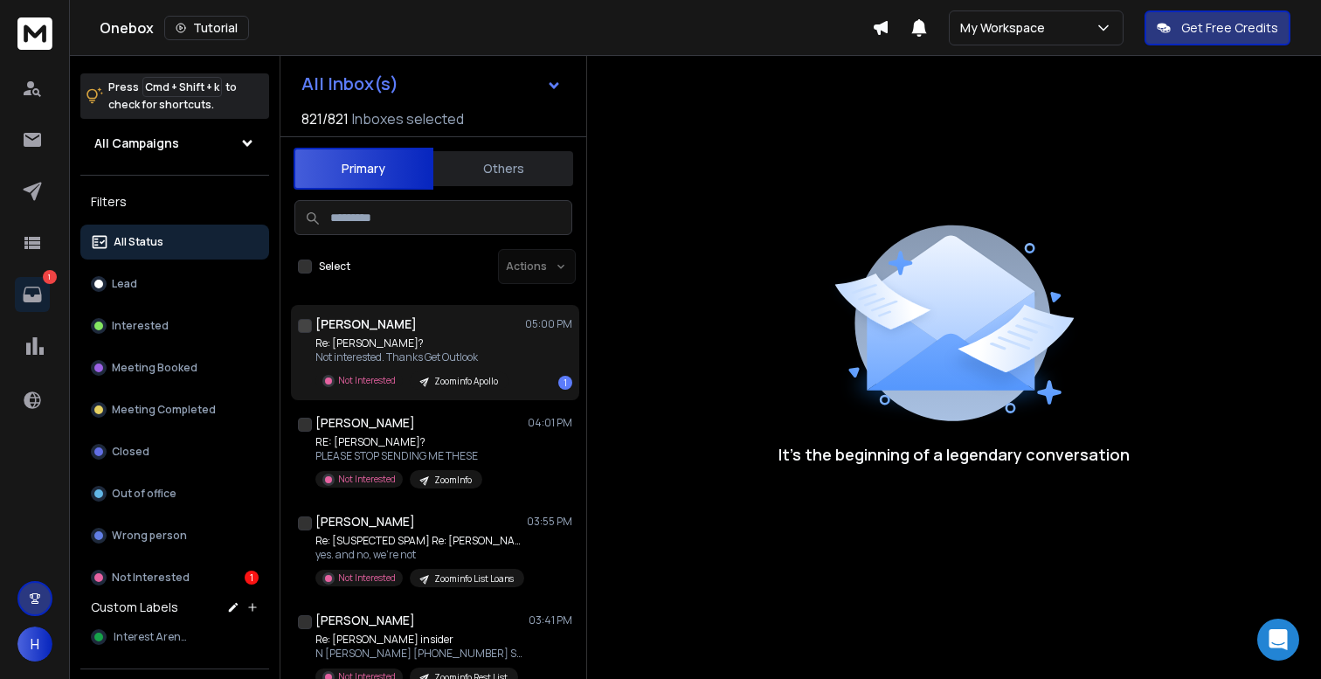
click at [457, 313] on div "Catherine Bension 05:00 PM Re: Catherine? Not interested. Thanks Get Outlook No…" at bounding box center [435, 352] width 288 height 95
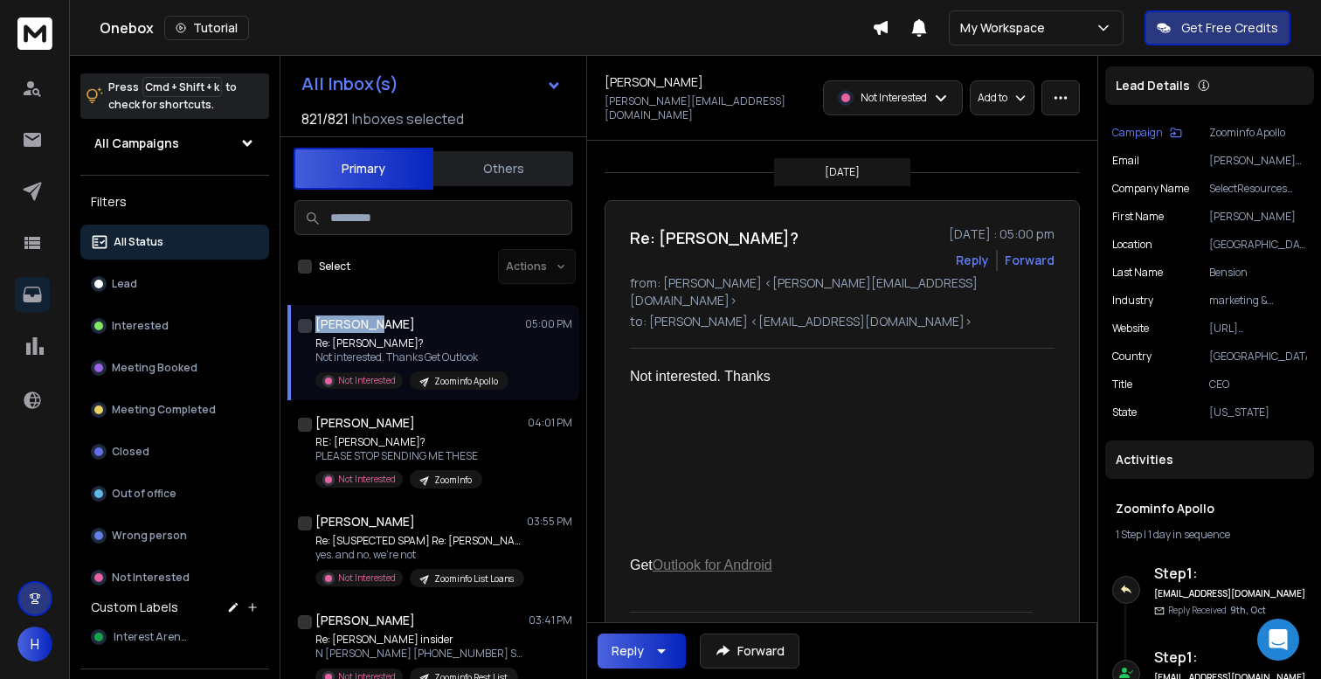
click at [483, 172] on button "Others" at bounding box center [503, 168] width 140 height 38
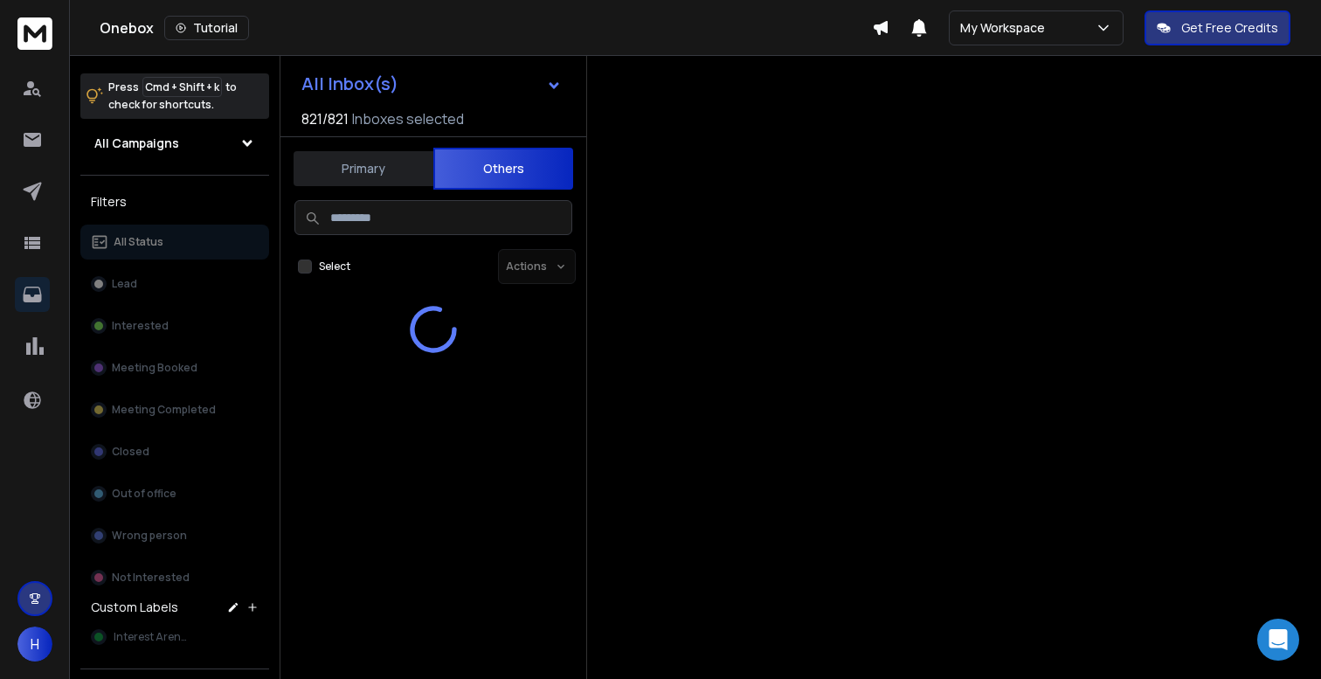
click at [483, 172] on button "Others" at bounding box center [503, 169] width 140 height 42
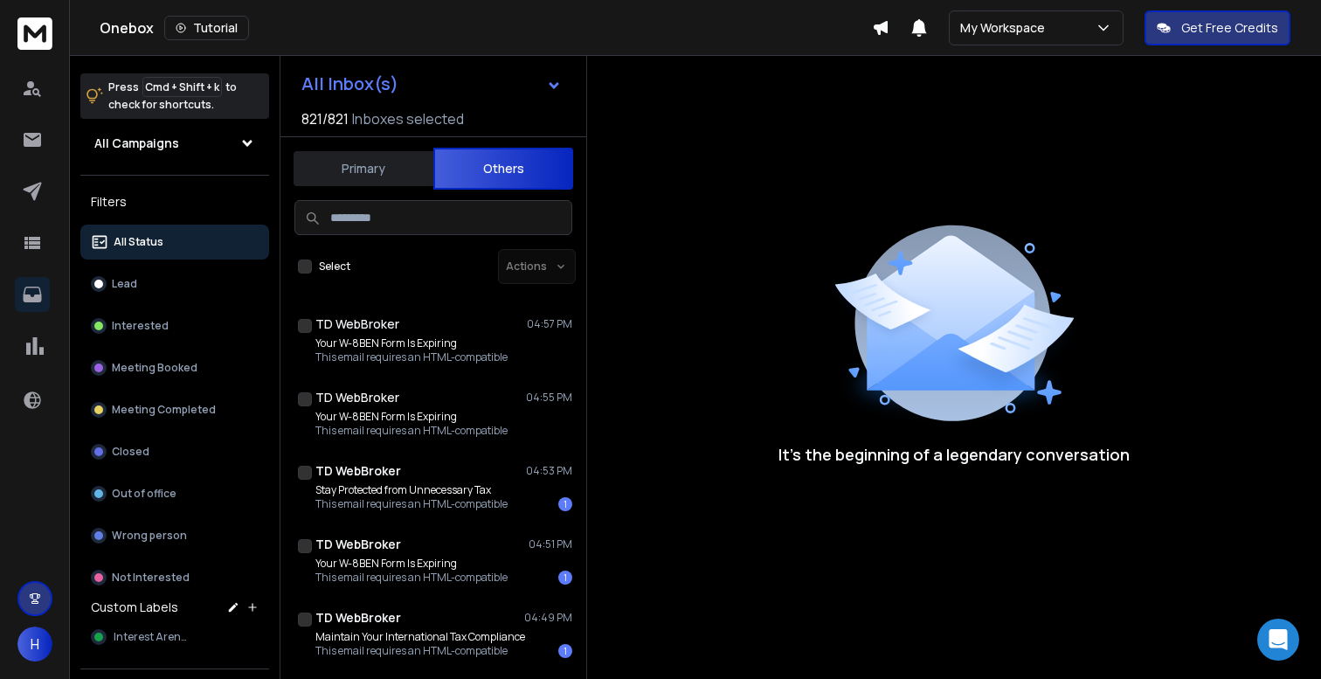
click at [337, 155] on button "Primary" at bounding box center [364, 168] width 140 height 38
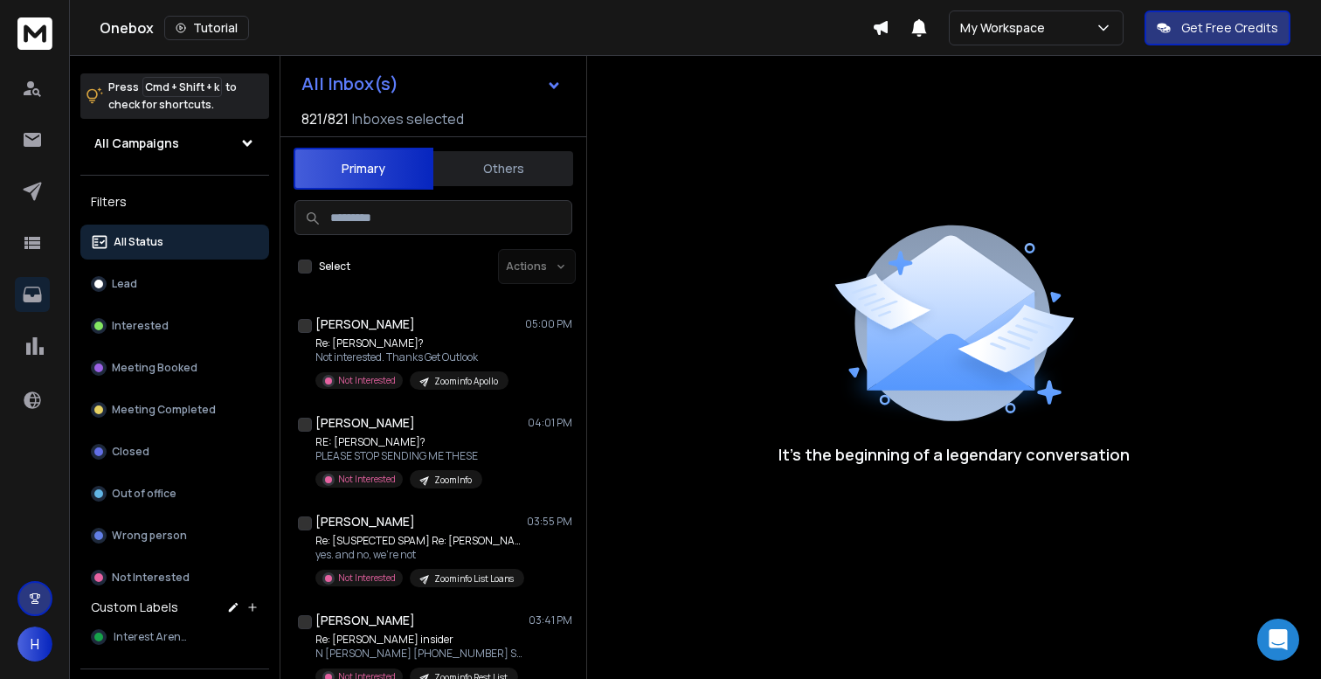
click at [494, 223] on input at bounding box center [433, 217] width 278 height 35
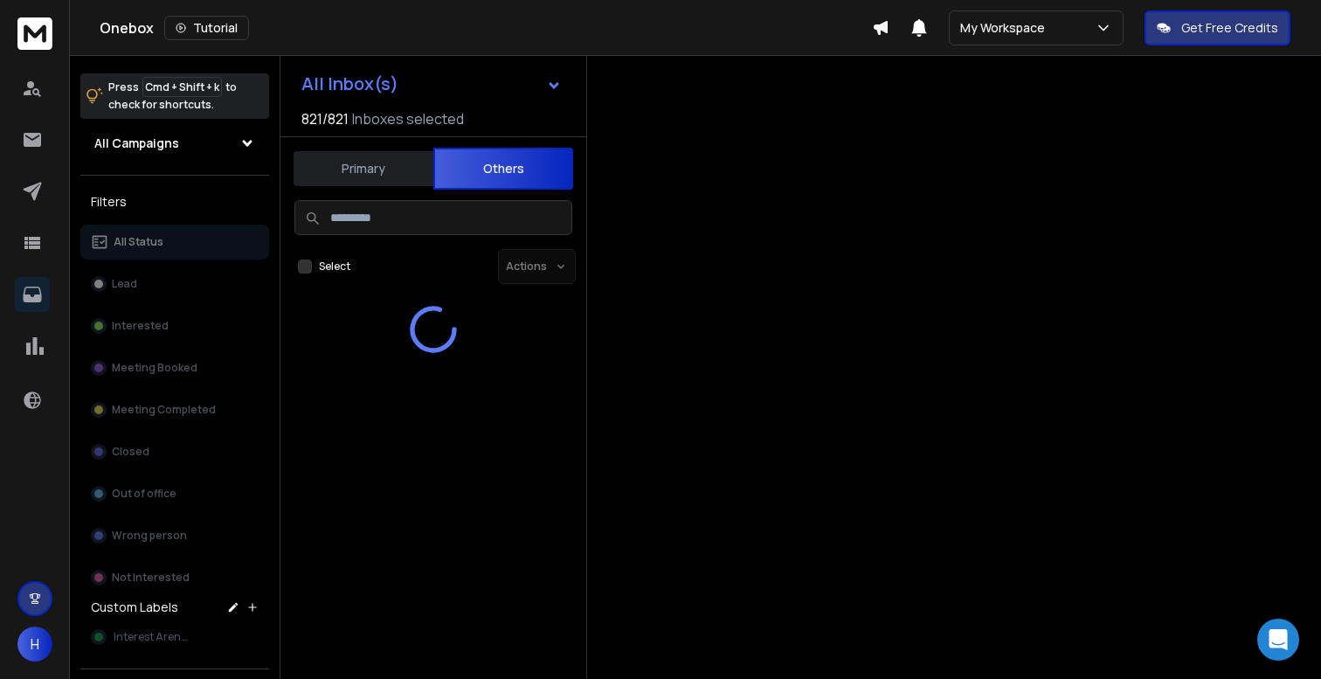
click at [483, 182] on button "Others" at bounding box center [503, 169] width 140 height 42
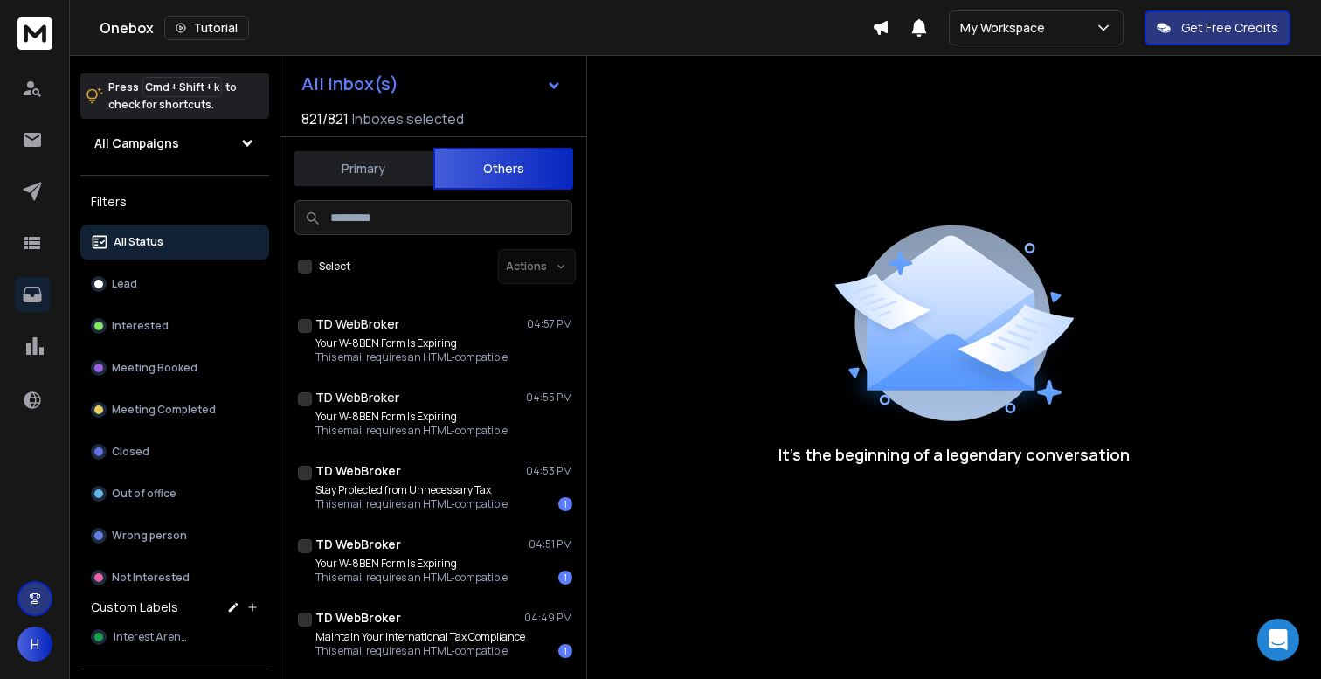
click at [350, 175] on button "Primary" at bounding box center [364, 168] width 140 height 38
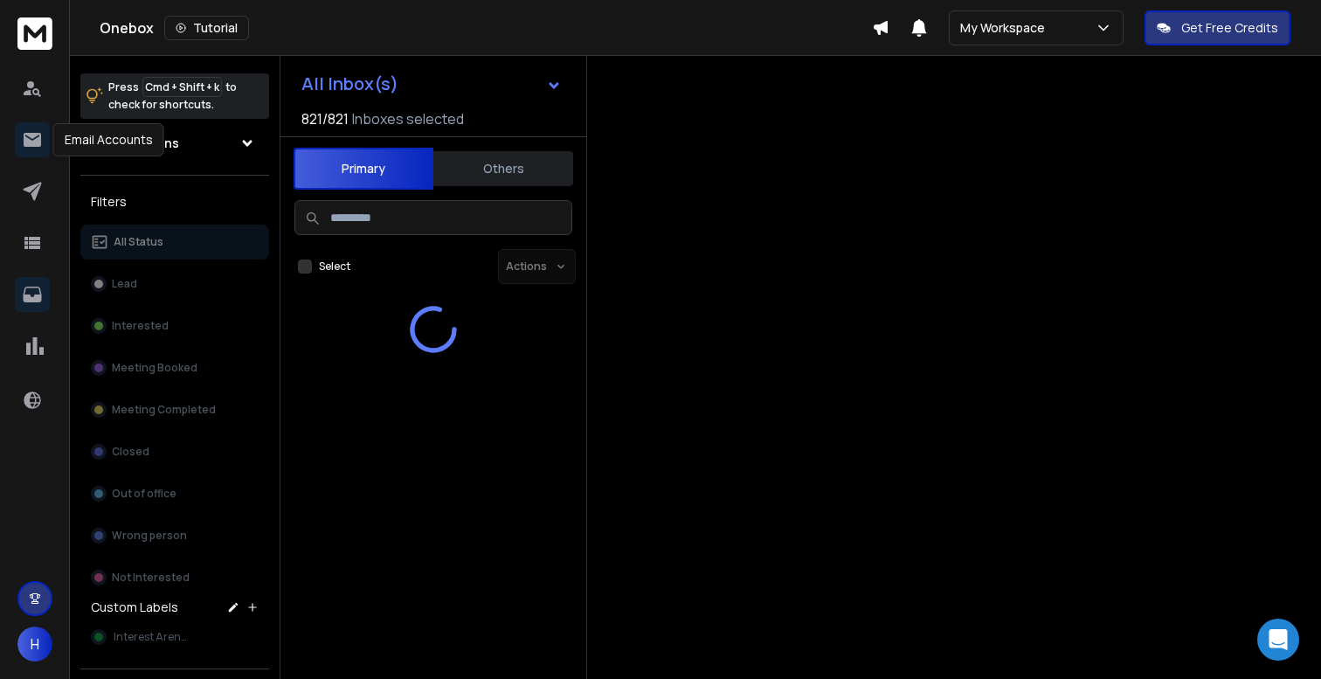
click at [15, 127] on link at bounding box center [32, 139] width 35 height 35
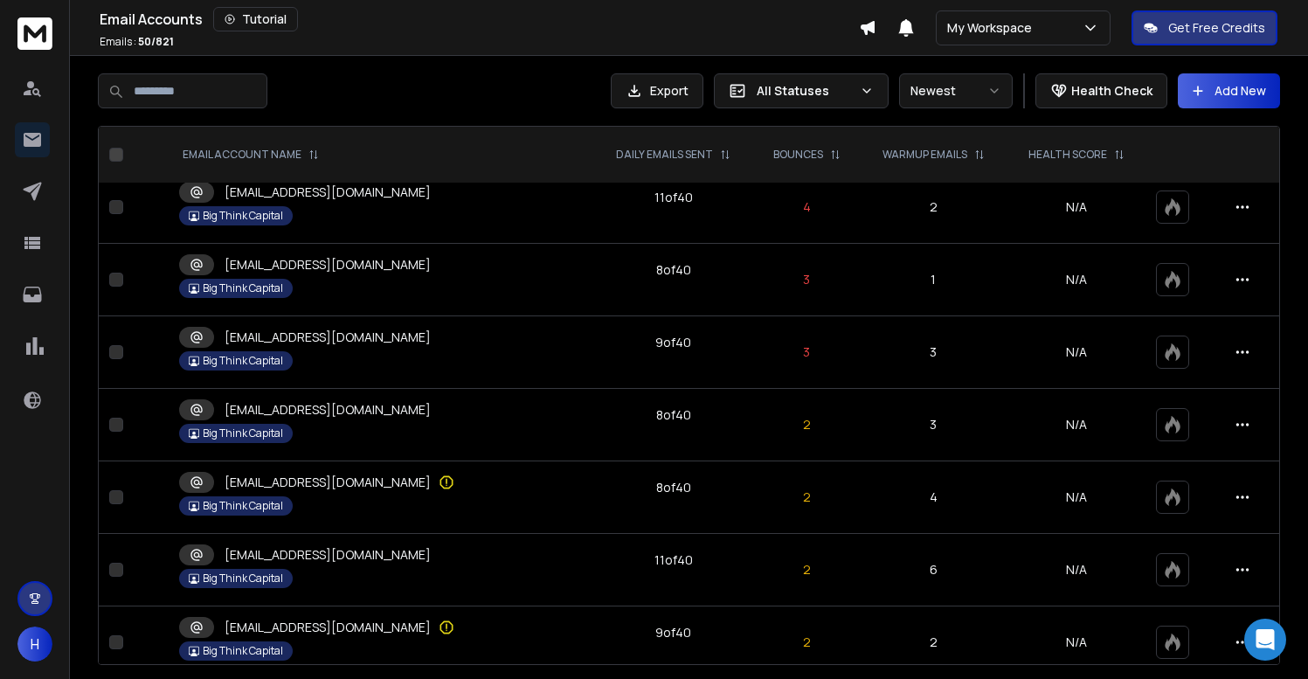
scroll to position [1843, 0]
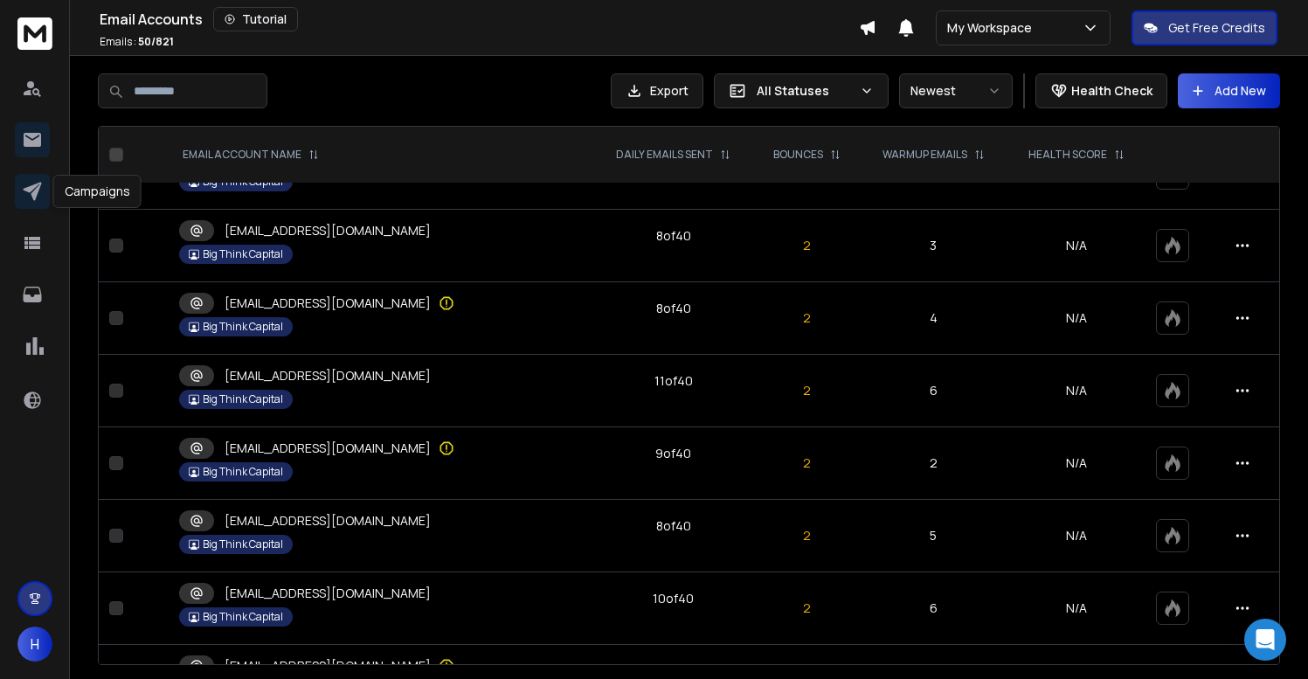
click at [23, 203] on link at bounding box center [32, 191] width 35 height 35
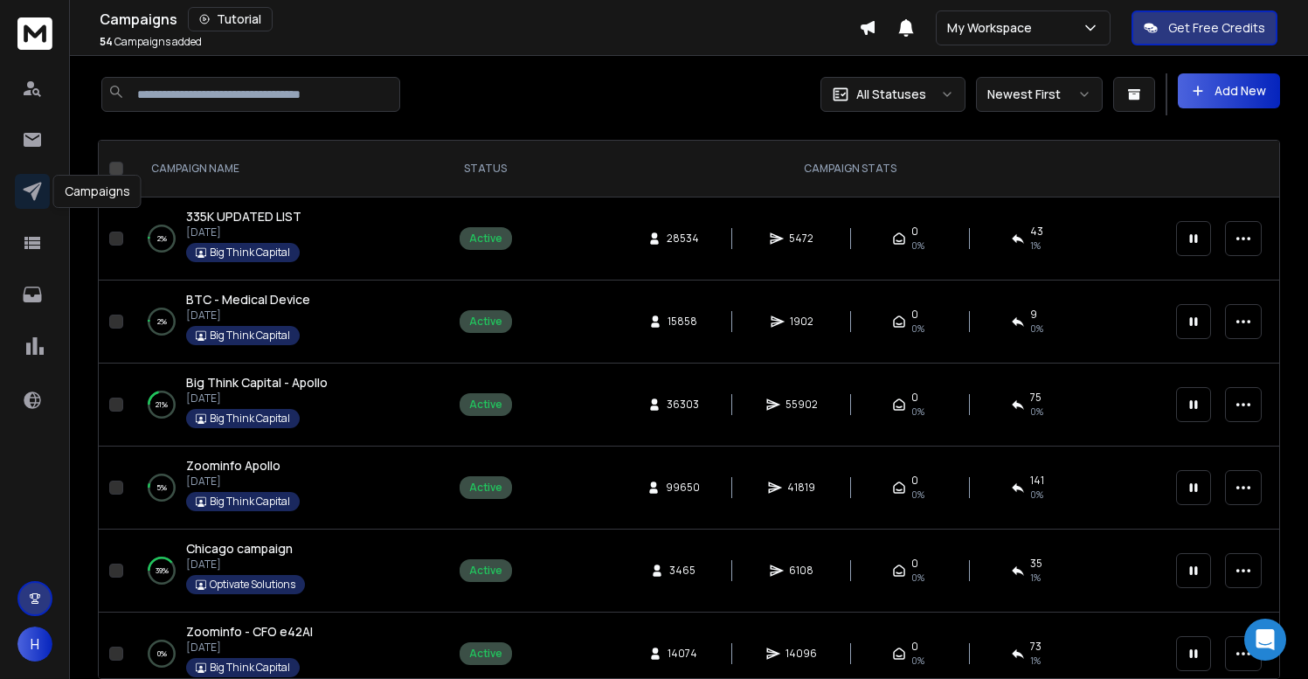
click at [252, 231] on p "6 days ago" at bounding box center [243, 232] width 115 height 14
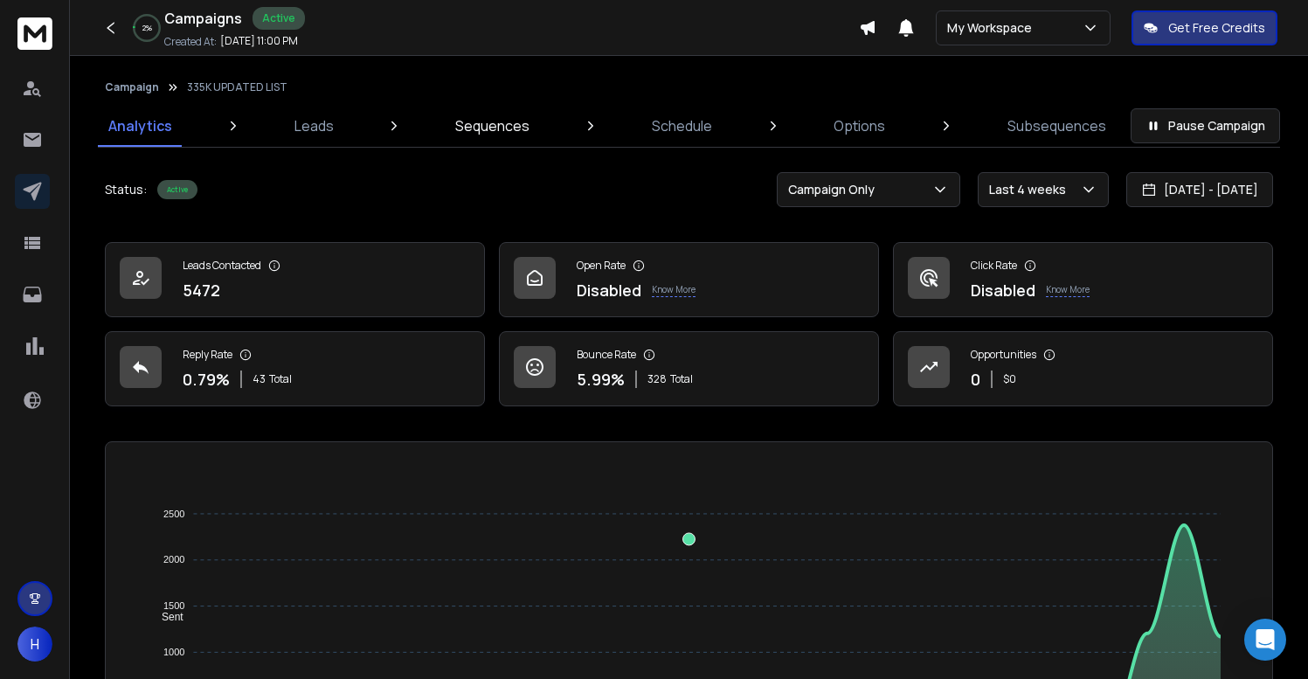
click at [481, 123] on p "Sequences" at bounding box center [492, 125] width 74 height 21
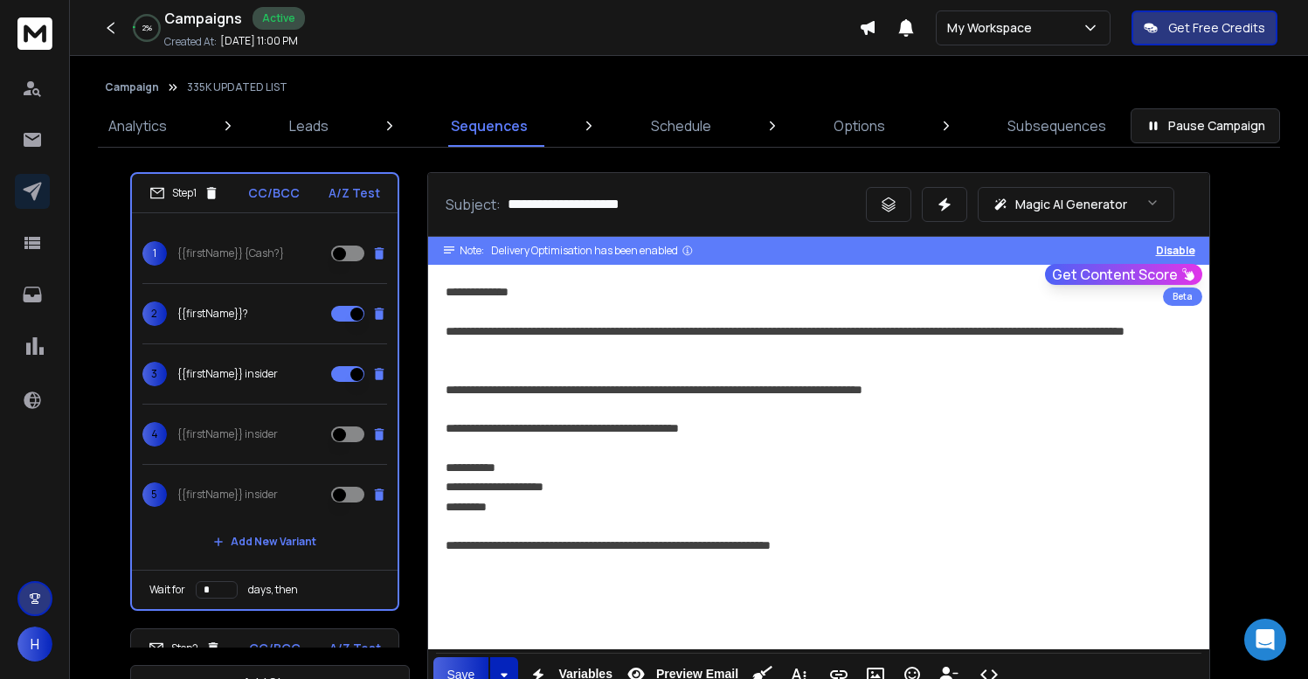
click at [238, 316] on p "{{firstName}}?" at bounding box center [212, 314] width 71 height 14
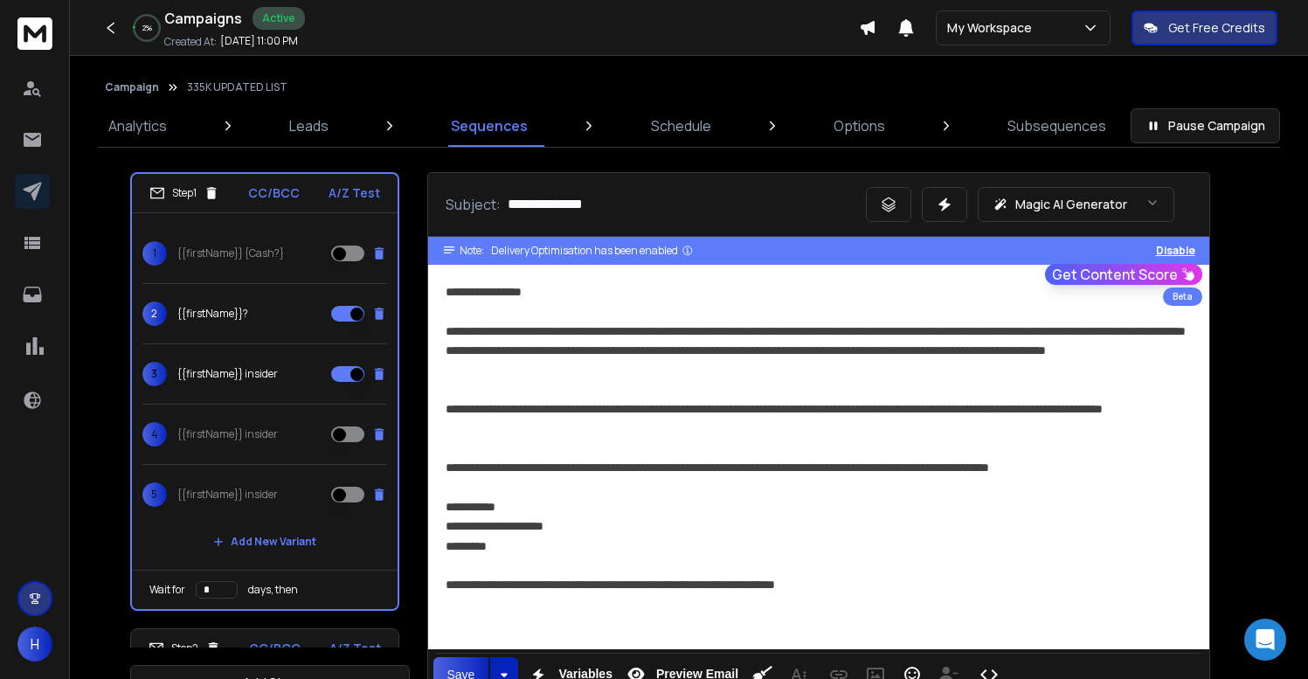
click at [264, 362] on div "3 {{firstName}} insider" at bounding box center [209, 374] width 135 height 24
type input "**********"
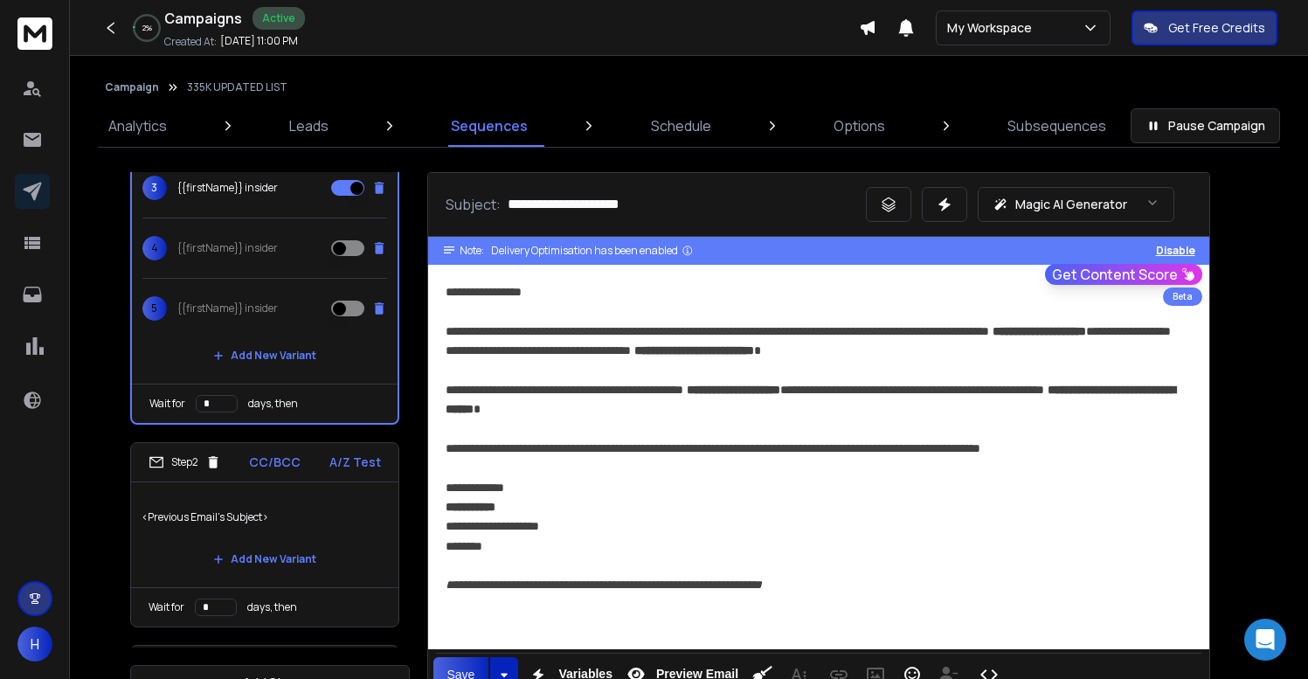
click at [308, 503] on p "<Previous Email's Subject>" at bounding box center [265, 517] width 246 height 49
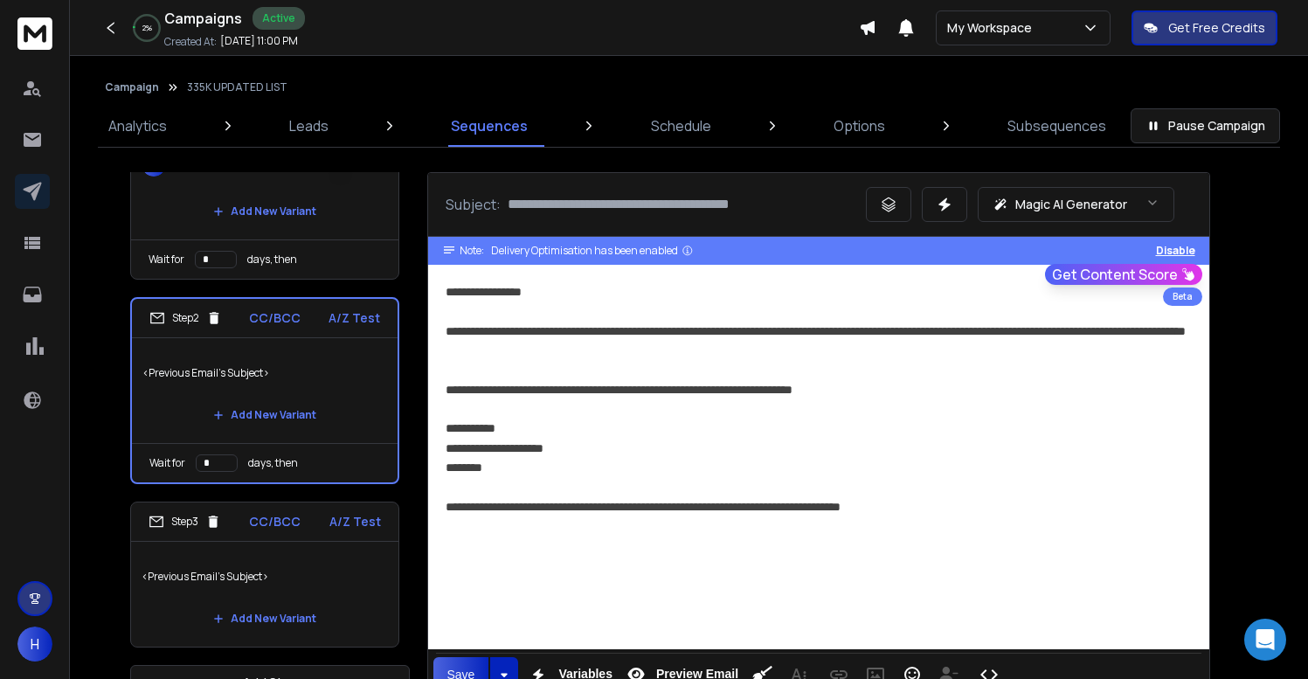
scroll to position [45, 0]
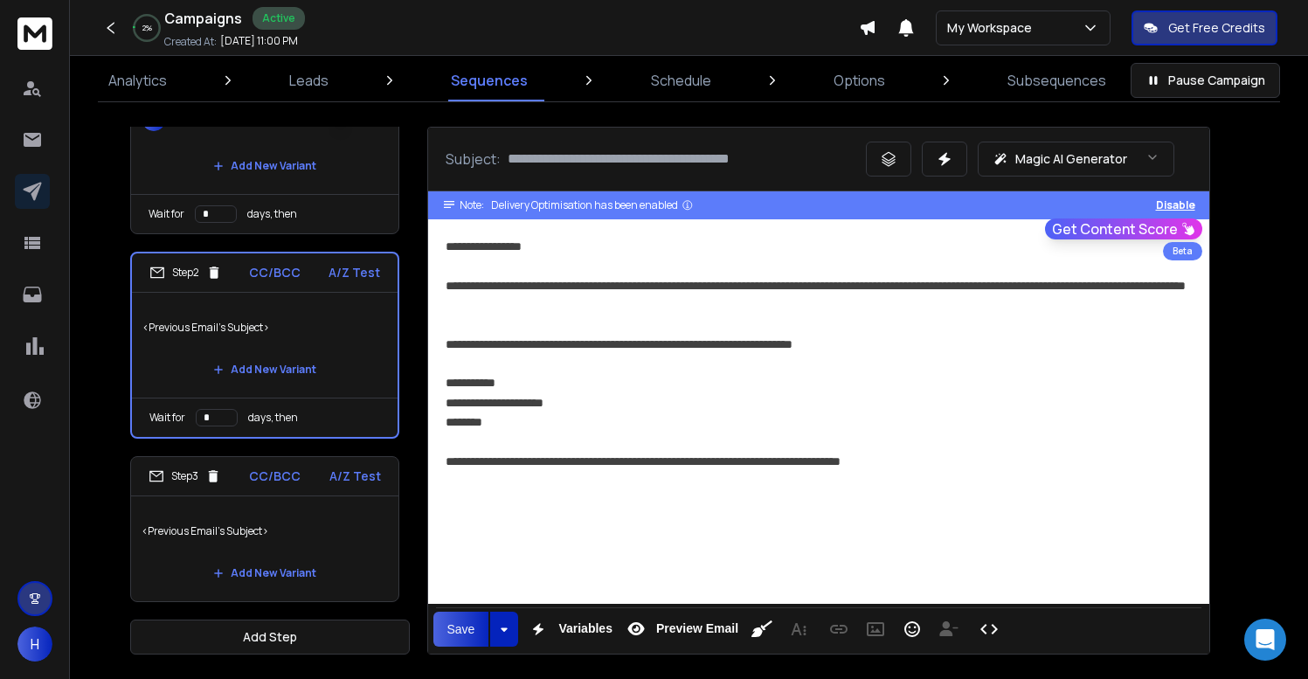
click at [321, 508] on p "<Previous Email's Subject>" at bounding box center [265, 531] width 246 height 49
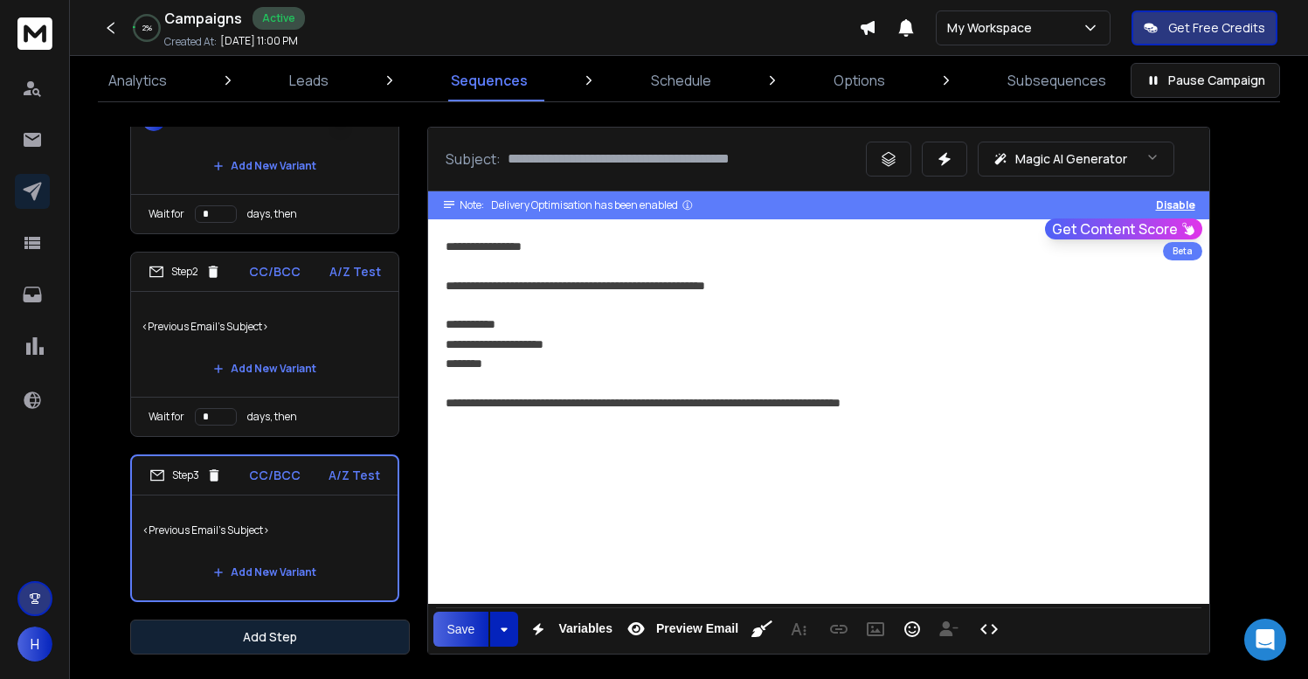
click at [321, 626] on button "Add Step" at bounding box center [270, 636] width 280 height 35
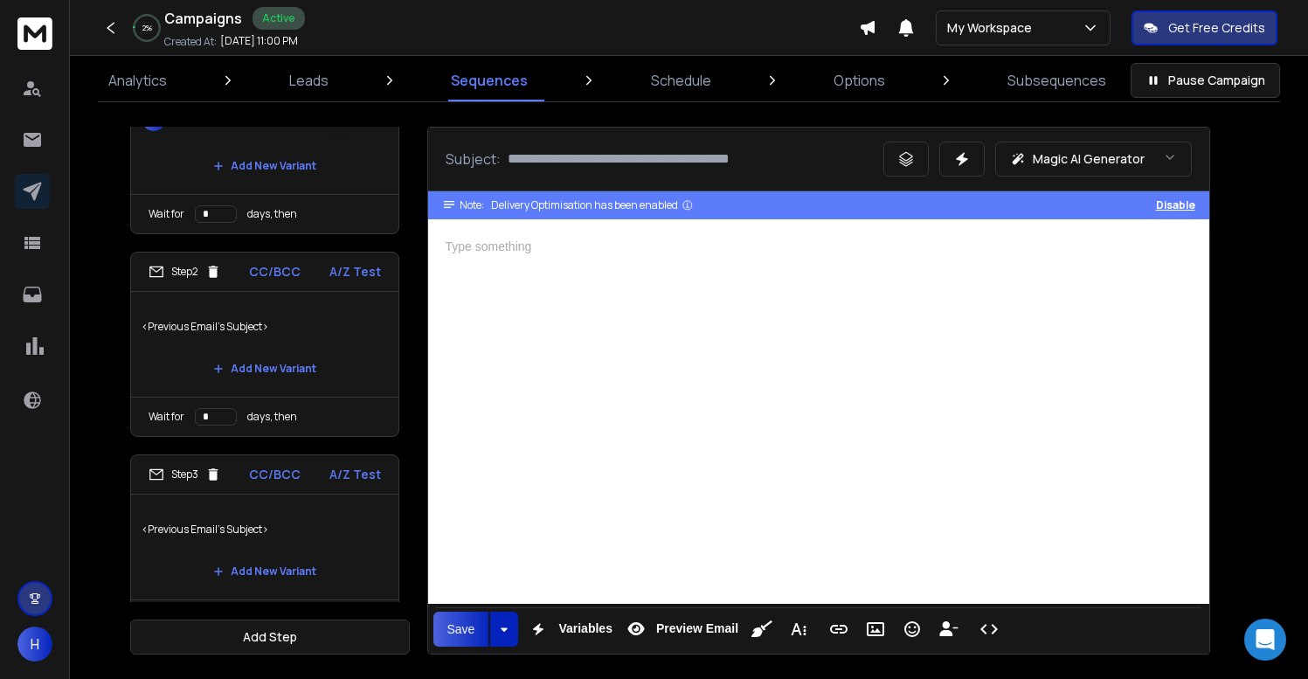
scroll to position [532, 0]
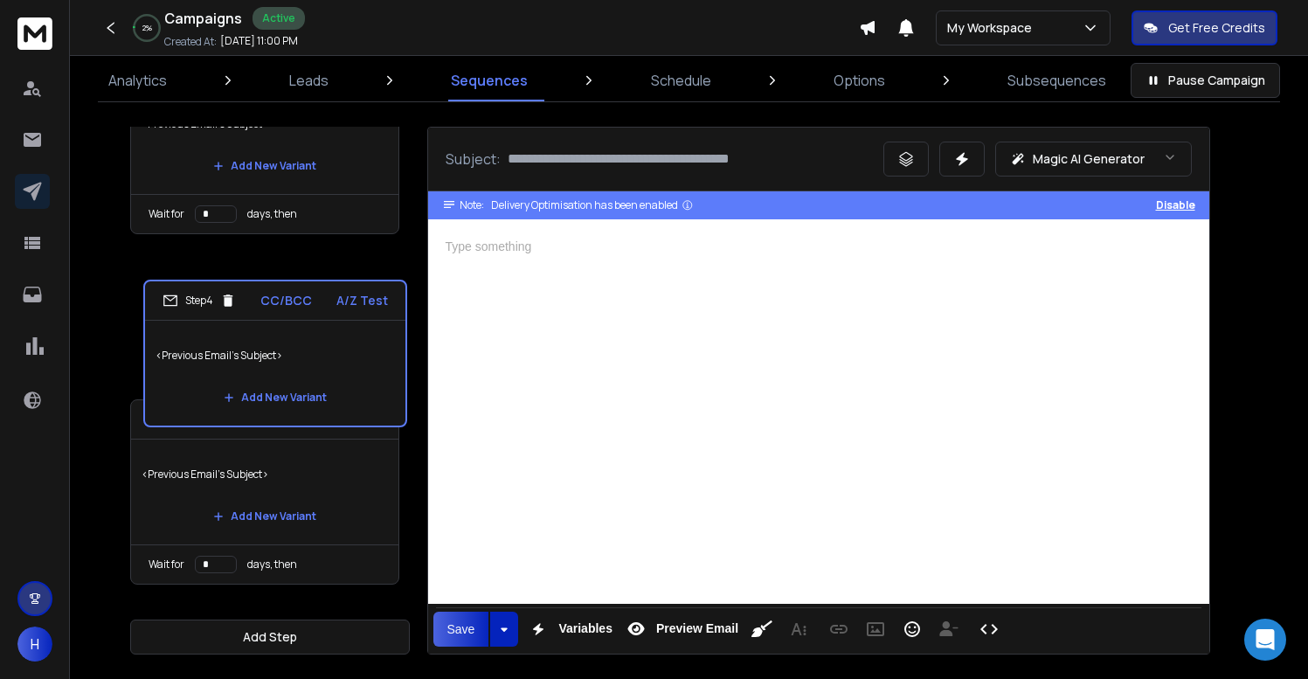
drag, startPoint x: 171, startPoint y: 489, endPoint x: 184, endPoint y: 306, distance: 183.9
click at [184, 306] on ul "Step 1 CC/BCC A/Z Test 1 {{firstName}} {Cash?} 2 {{firstName}}? 3 {{firstName}}…" at bounding box center [264, 98] width 269 height 1007
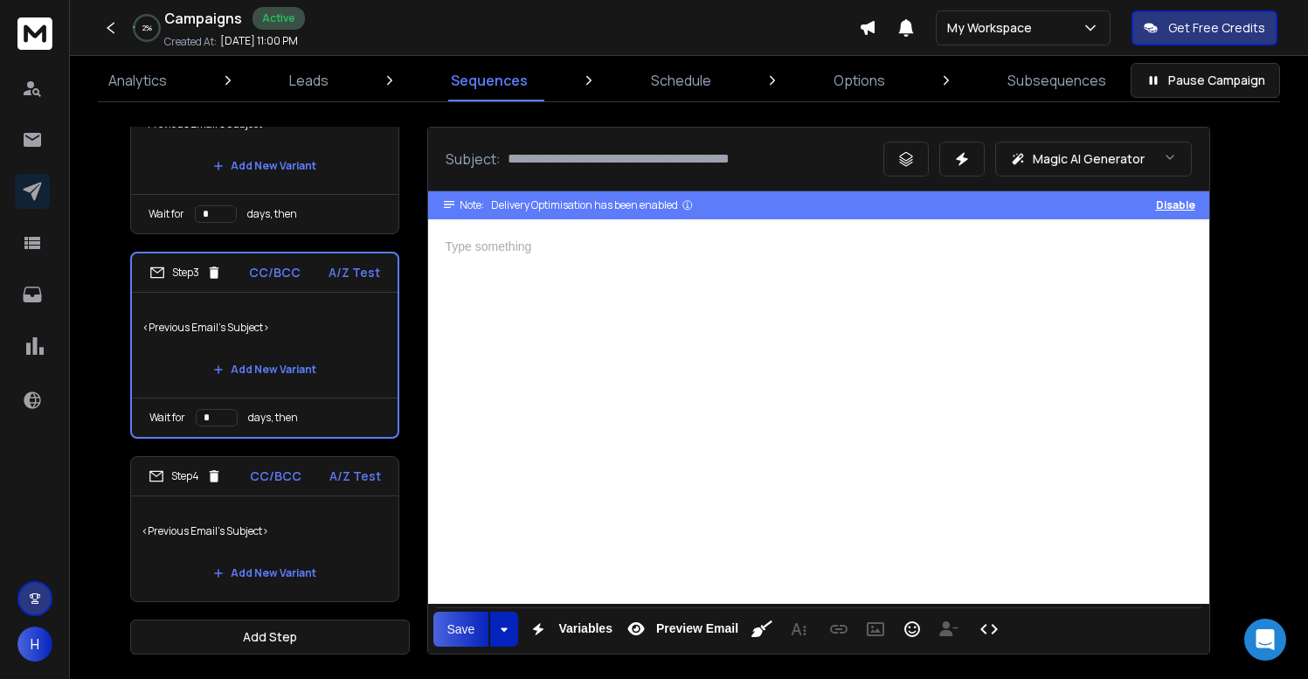
drag, startPoint x: 214, startPoint y: 424, endPoint x: 155, endPoint y: 414, distance: 59.3
click at [155, 414] on div "Wait for * days, then" at bounding box center [265, 416] width 266 height 39
type input "*"
click at [720, 339] on div at bounding box center [818, 411] width 781 height 384
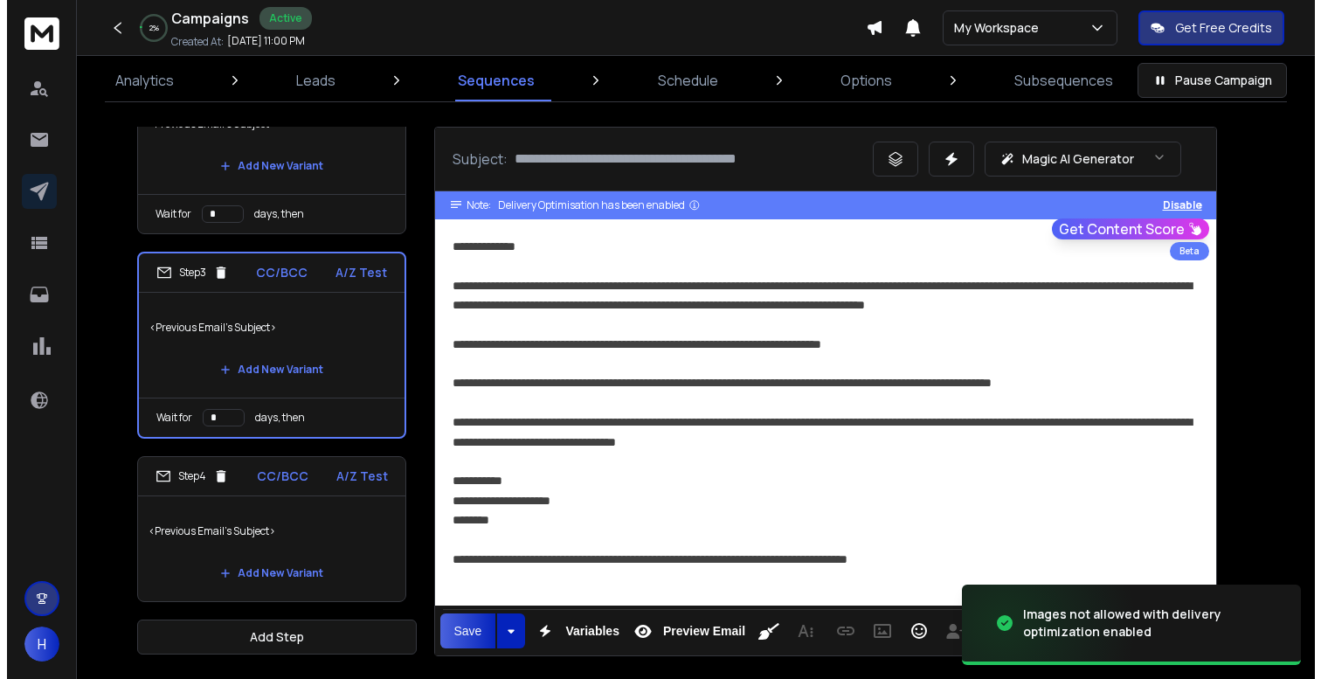
scroll to position [48, 0]
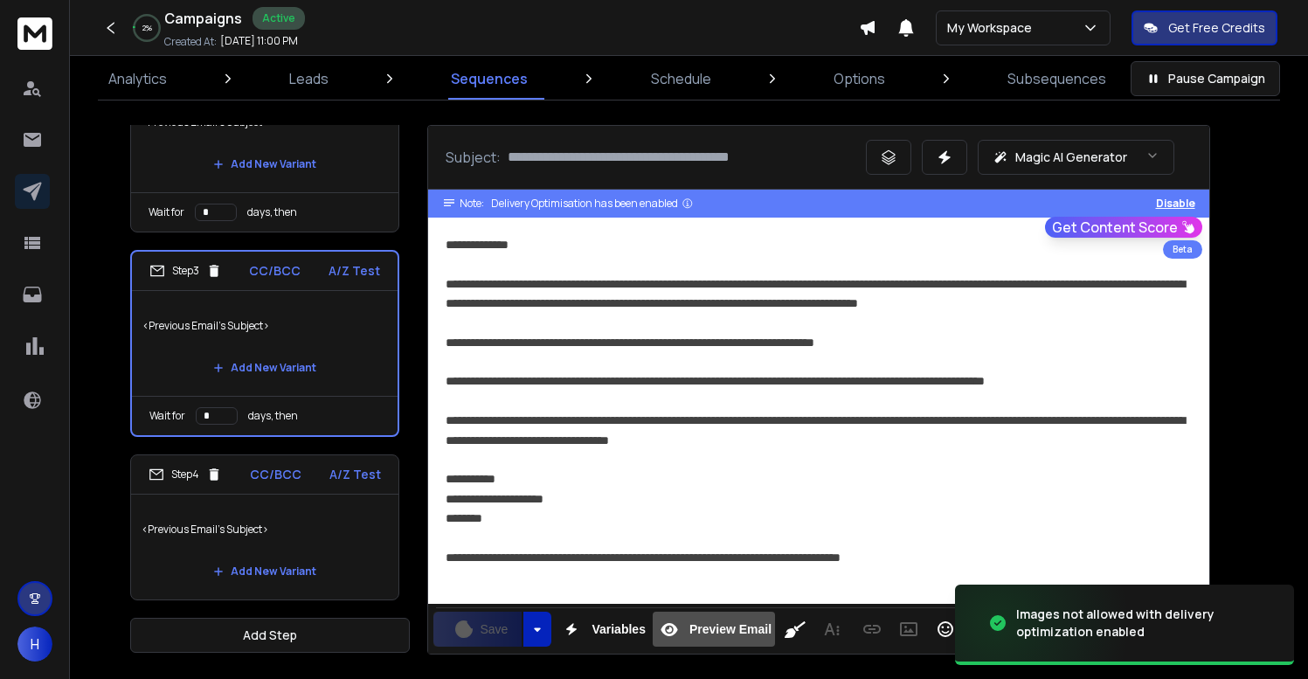
click at [711, 626] on span "Preview Email" at bounding box center [730, 629] width 89 height 15
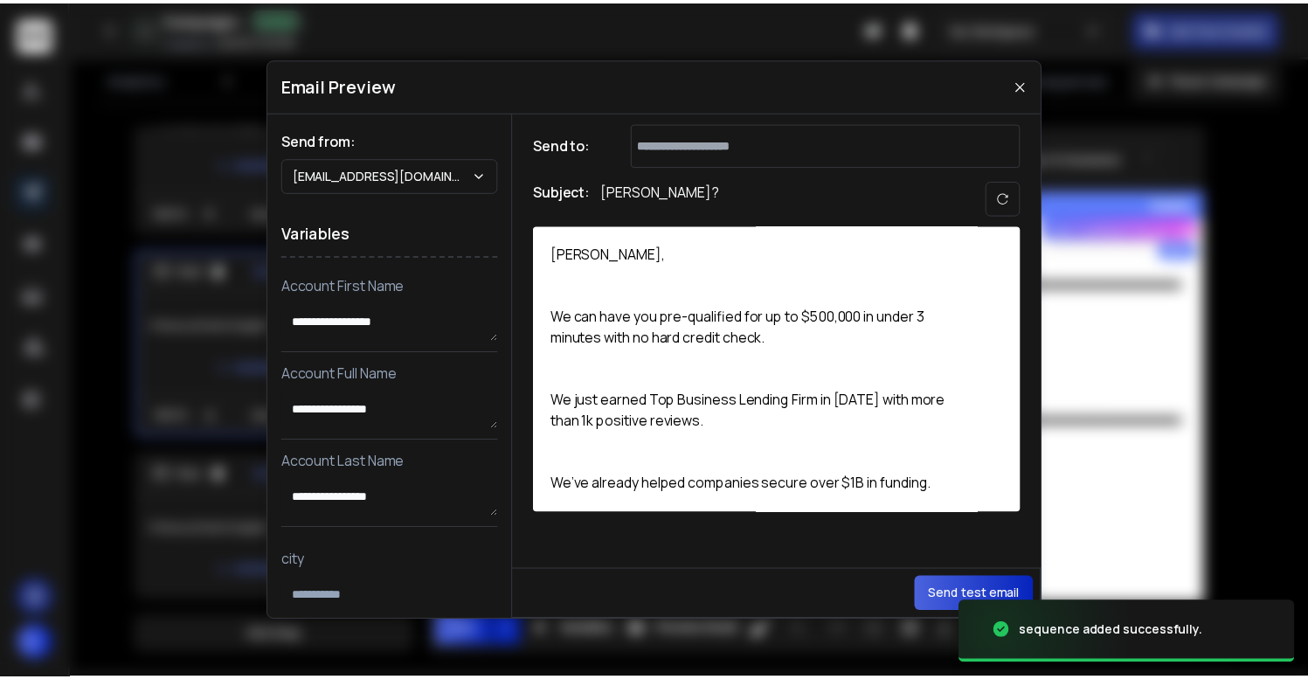
scroll to position [212, 0]
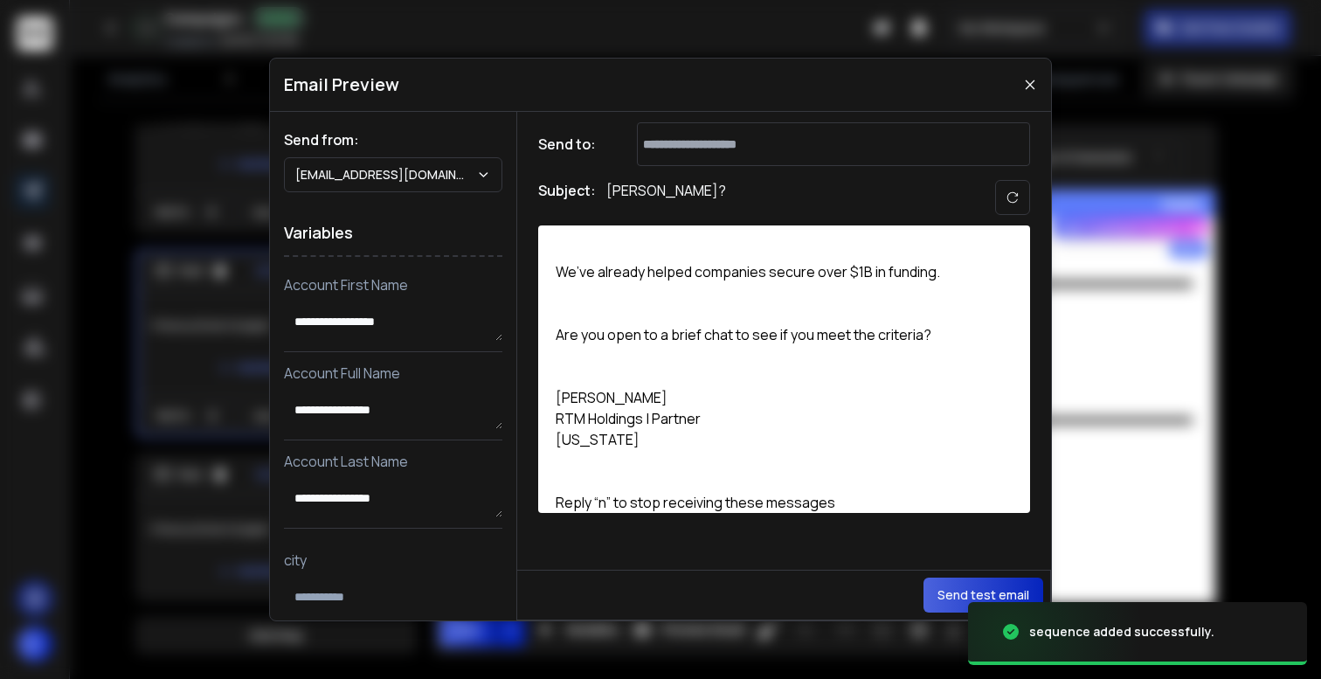
click at [1267, 306] on div "**********" at bounding box center [660, 339] width 1321 height 598
click at [1034, 76] on div "Email Preview" at bounding box center [660, 85] width 781 height 52
click at [1032, 80] on icon at bounding box center [1030, 85] width 14 height 14
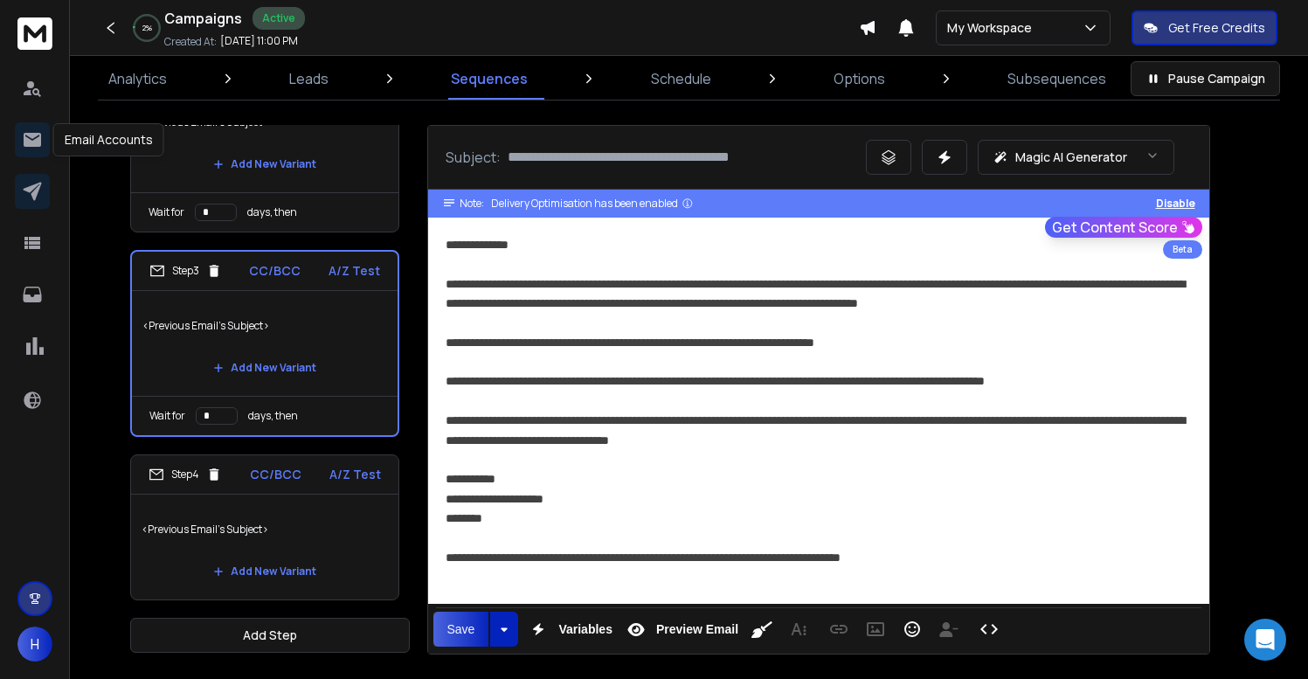
click at [28, 140] on icon at bounding box center [32, 140] width 17 height 14
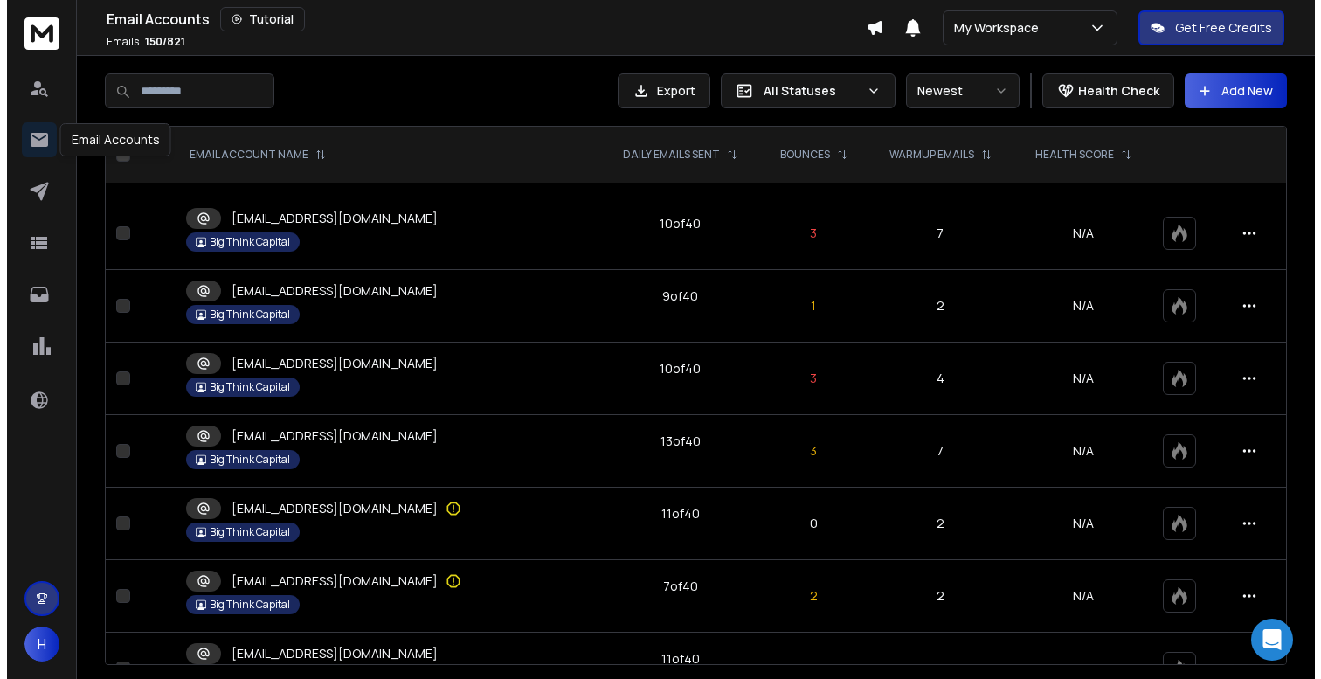
scroll to position [10421, 0]
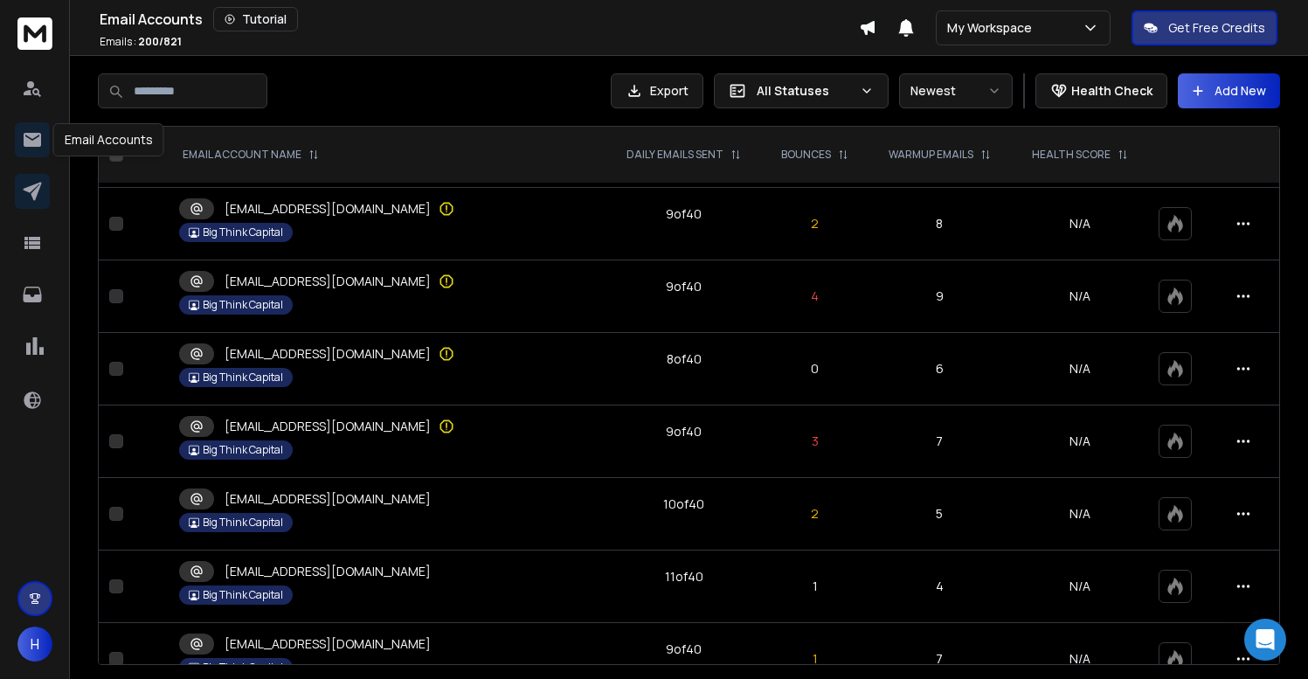
click at [24, 195] on icon at bounding box center [32, 191] width 21 height 21
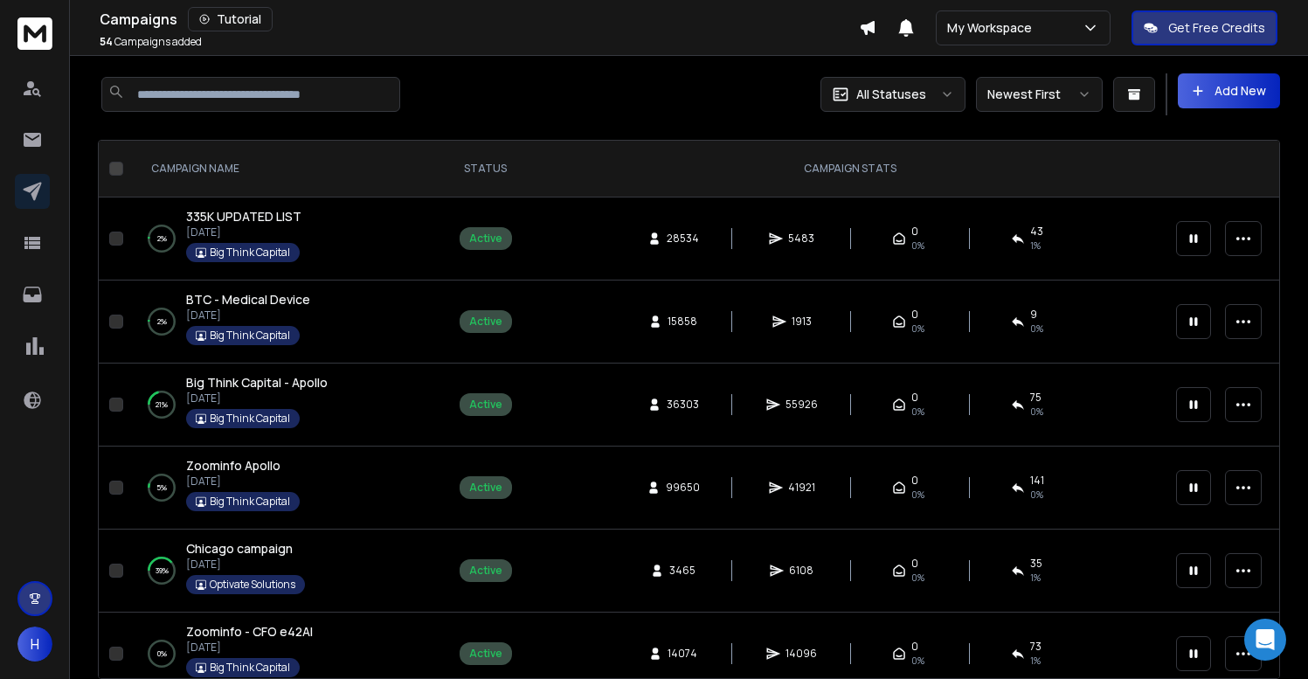
click at [1234, 232] on icon "button" at bounding box center [1242, 238] width 17 height 17
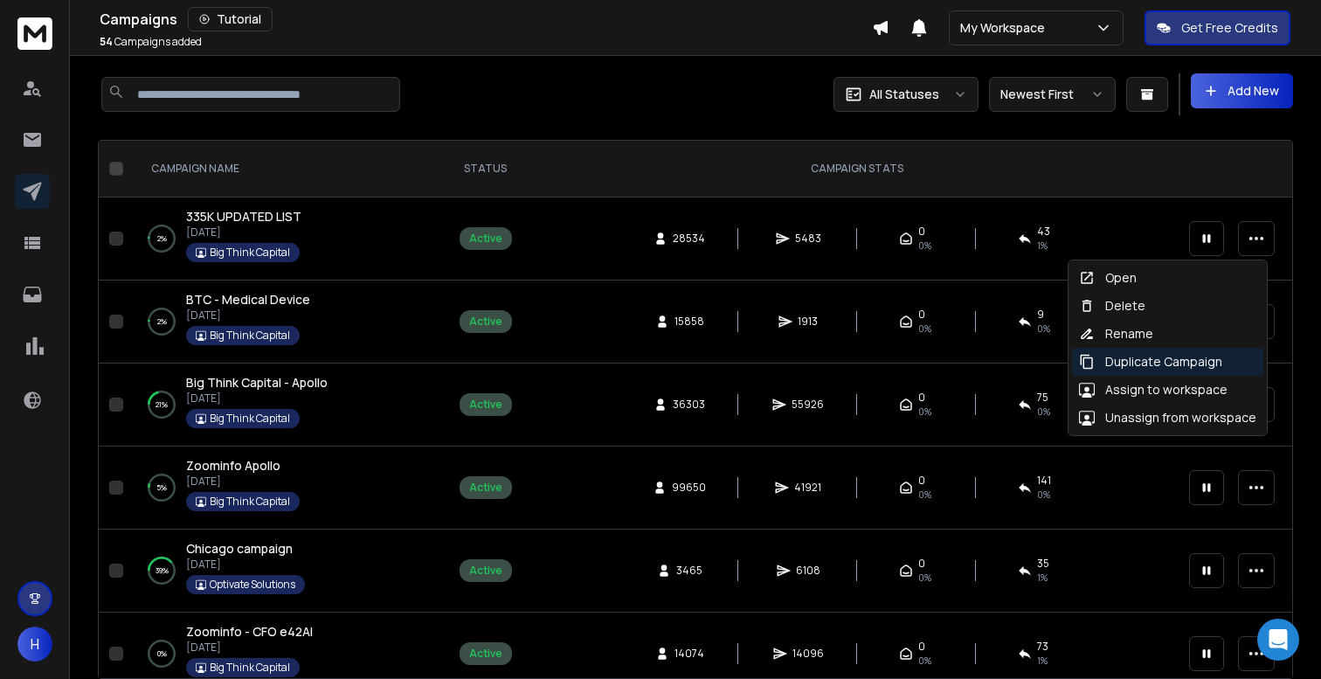
click at [1153, 362] on div "Duplicate Campaign" at bounding box center [1150, 361] width 143 height 17
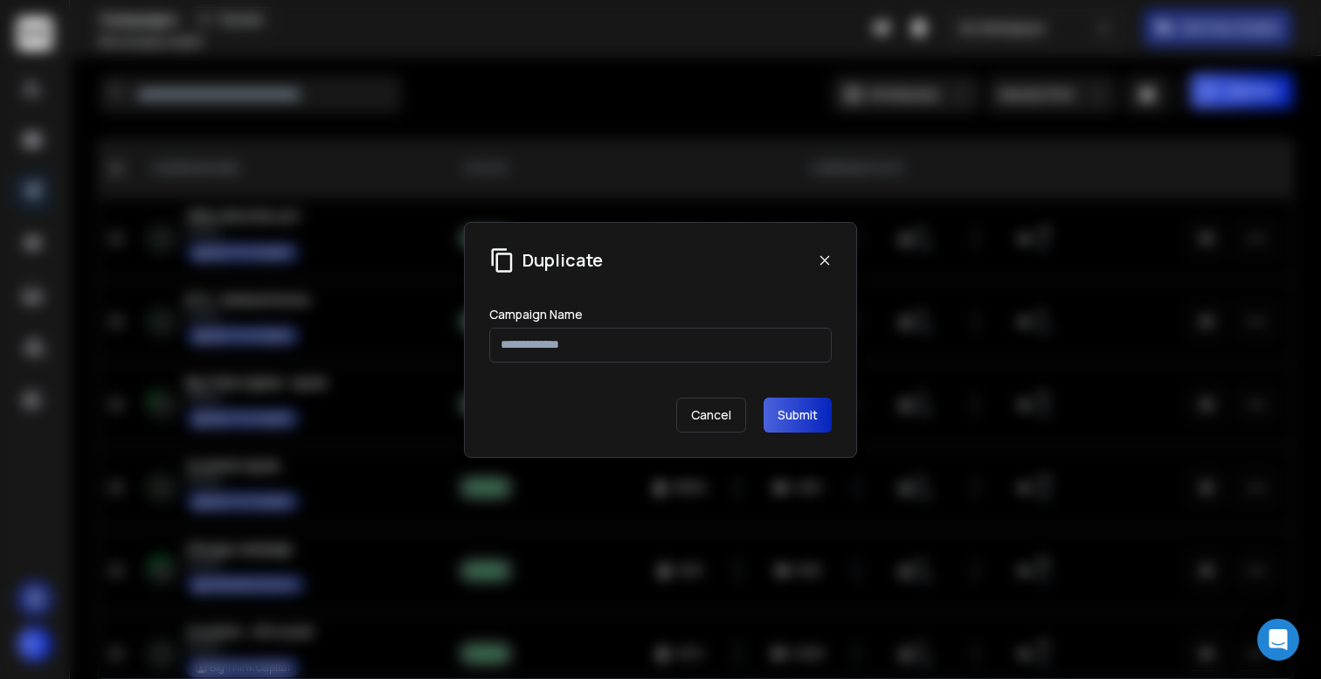
click at [627, 341] on input "text" at bounding box center [660, 345] width 342 height 35
type input "**********"
click at [764, 397] on button "Submit" at bounding box center [798, 414] width 68 height 35
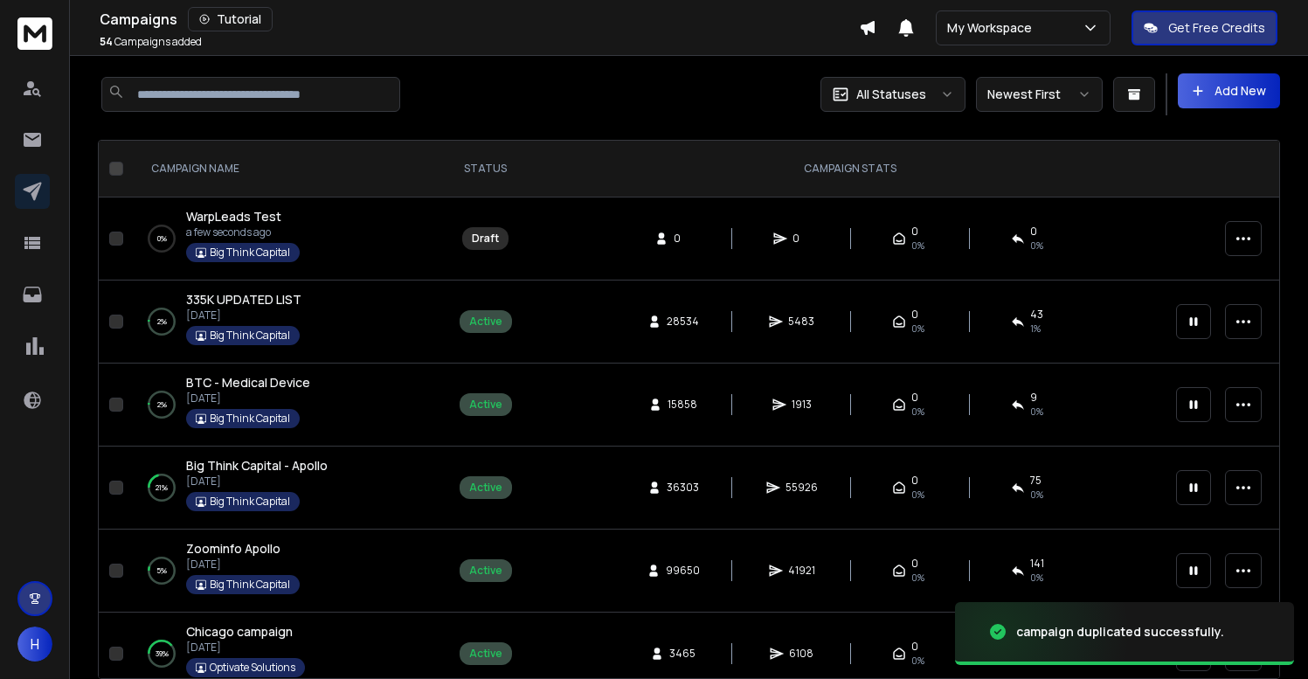
click at [213, 199] on td "0 % WarpLeads Test a few seconds ago Big Think Capital" at bounding box center [283, 238] width 306 height 83
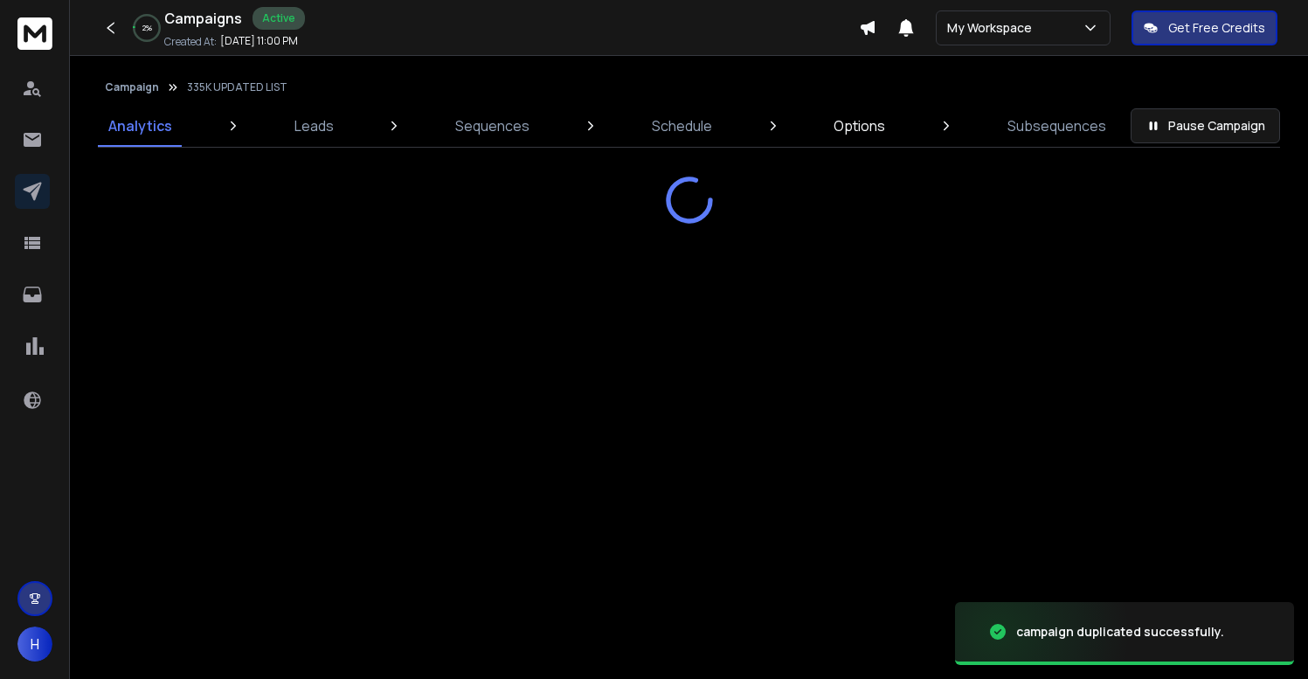
click at [874, 127] on p "Options" at bounding box center [859, 125] width 52 height 21
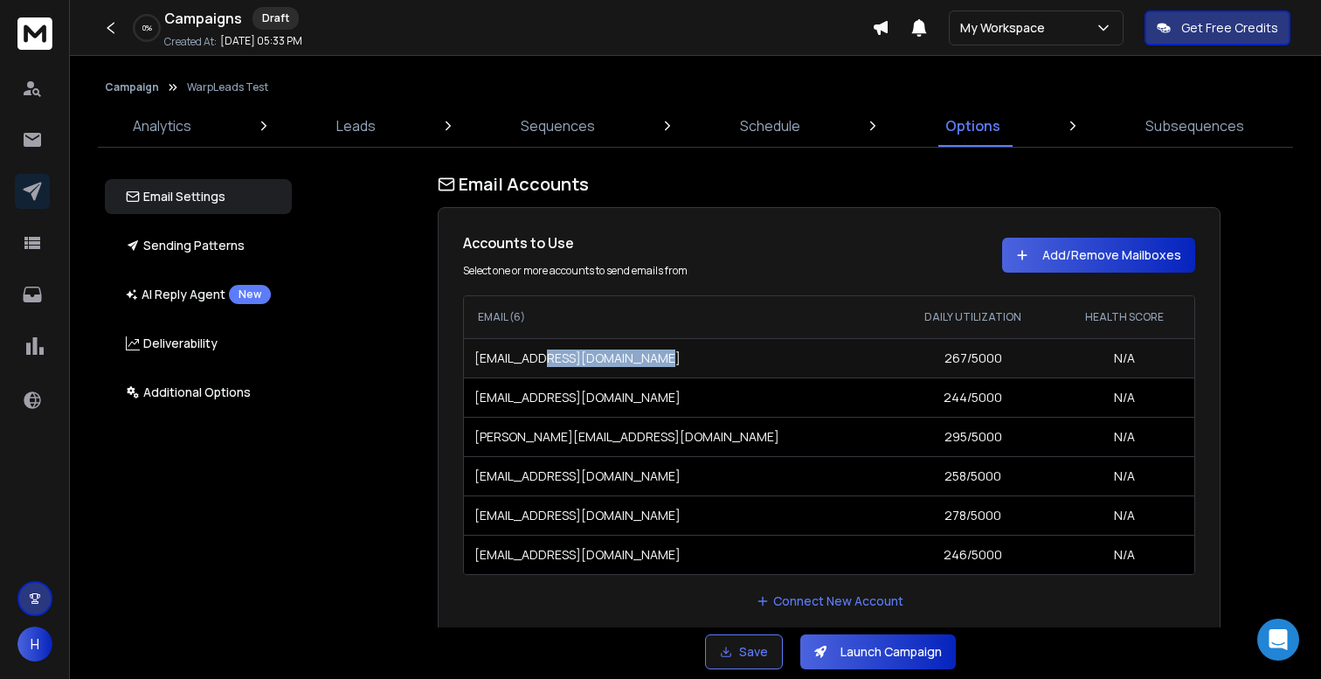
copy p "@alphasoftware.my"
copy p "alphasoftware.my"
drag, startPoint x: 691, startPoint y: 366, endPoint x: 537, endPoint y: 360, distance: 153.9
click at [537, 360] on div "taylorwang@alphasoftware.my" at bounding box center [677, 357] width 406 height 17
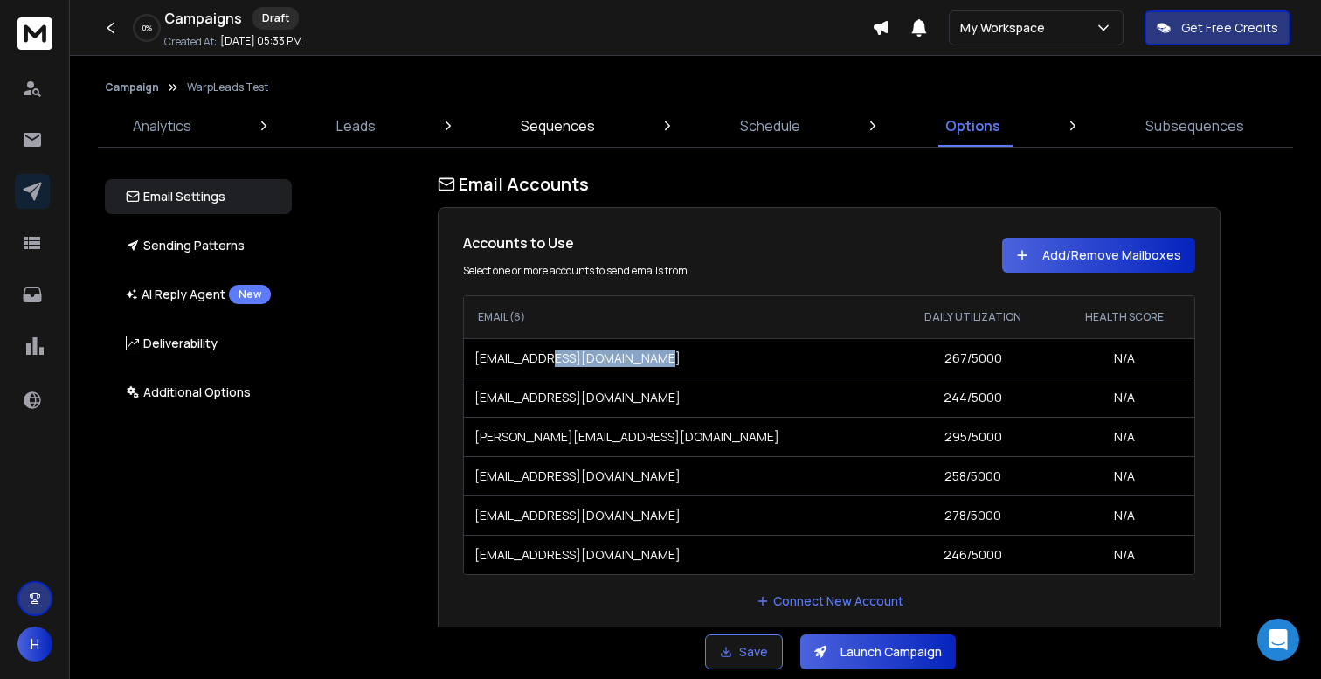
click at [517, 135] on link "Sequences" at bounding box center [557, 126] width 95 height 42
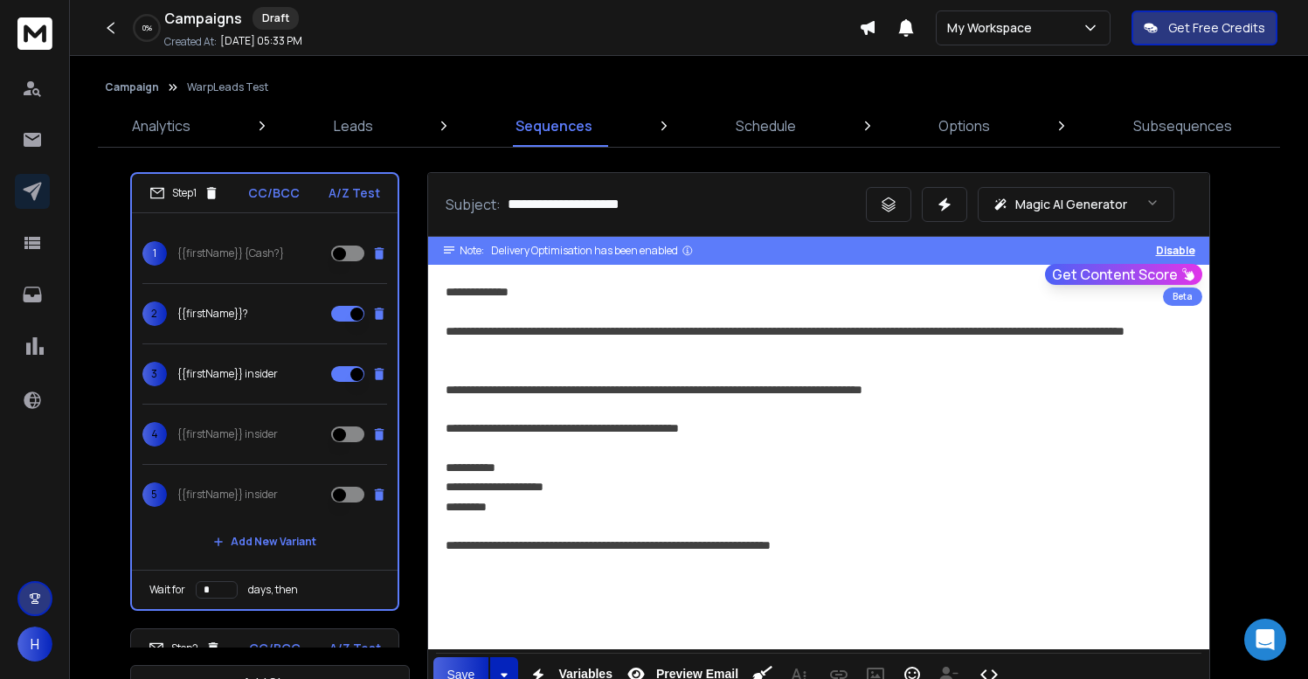
scroll to position [45, 0]
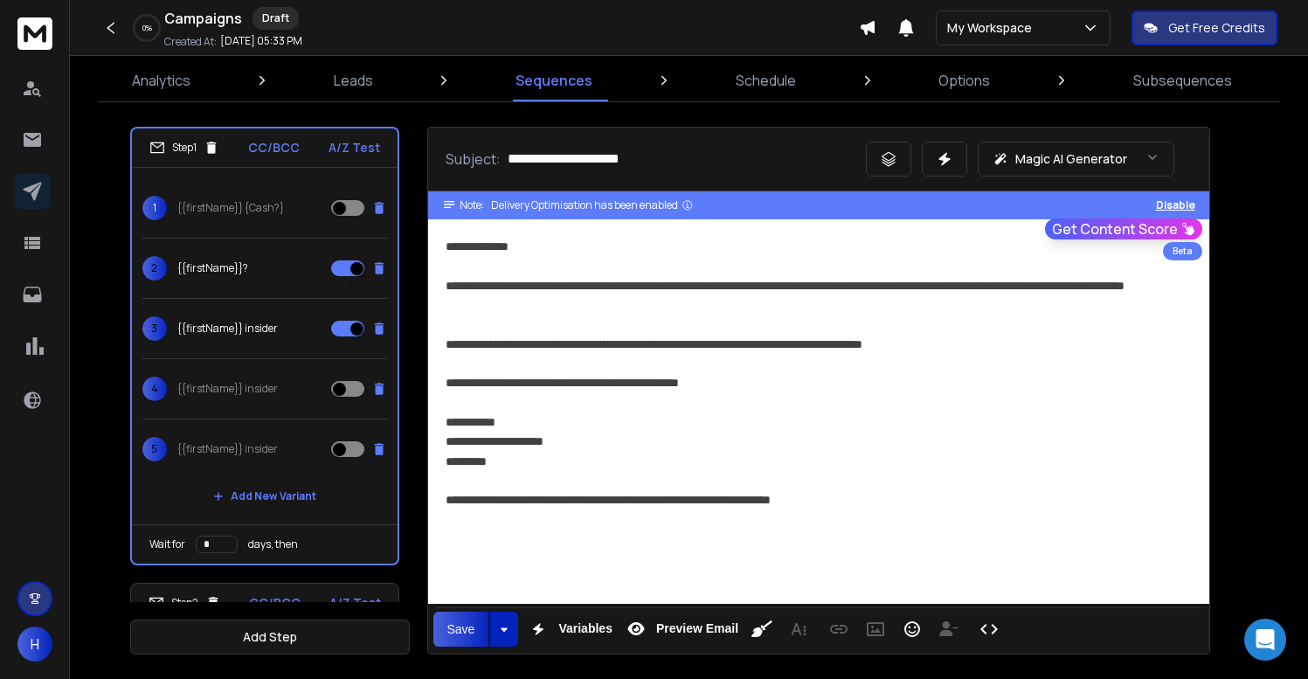
click at [272, 238] on div "2 {{firstName}}?" at bounding box center [264, 268] width 245 height 60
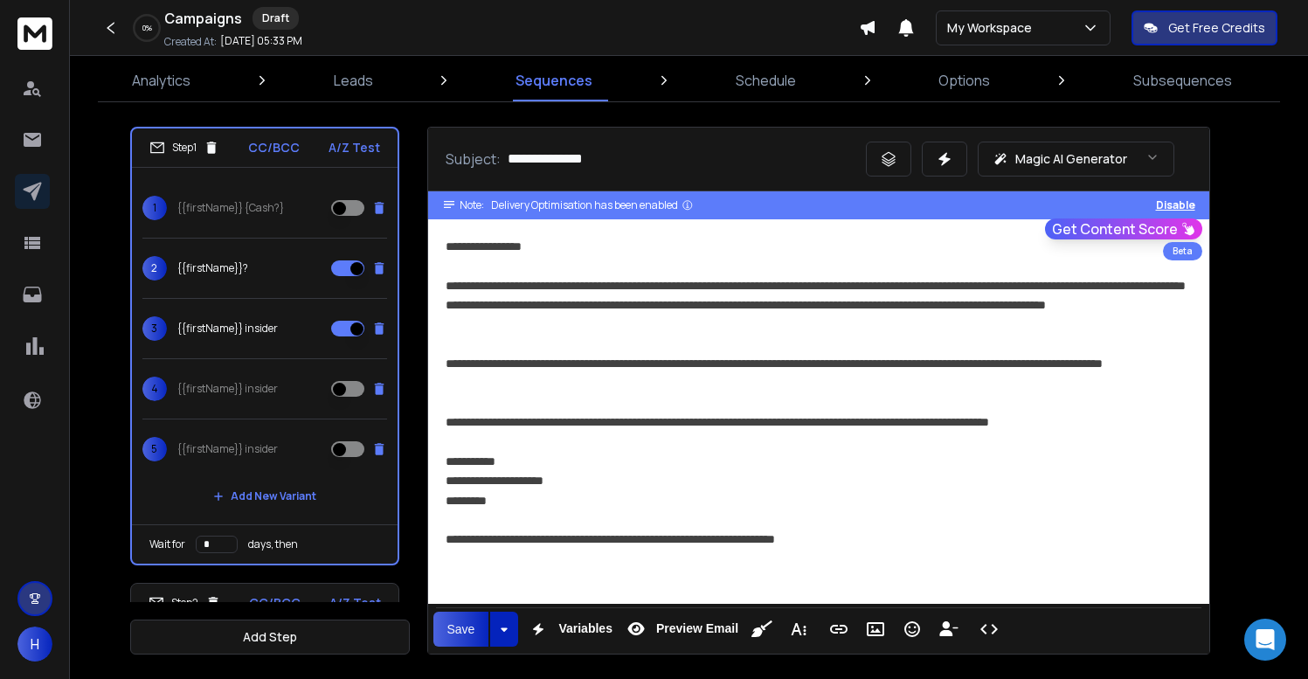
click at [273, 270] on div "2 {{firstName}}?" at bounding box center [264, 268] width 245 height 60
click at [270, 315] on div "3 {{firstName}} insider" at bounding box center [264, 329] width 245 height 60
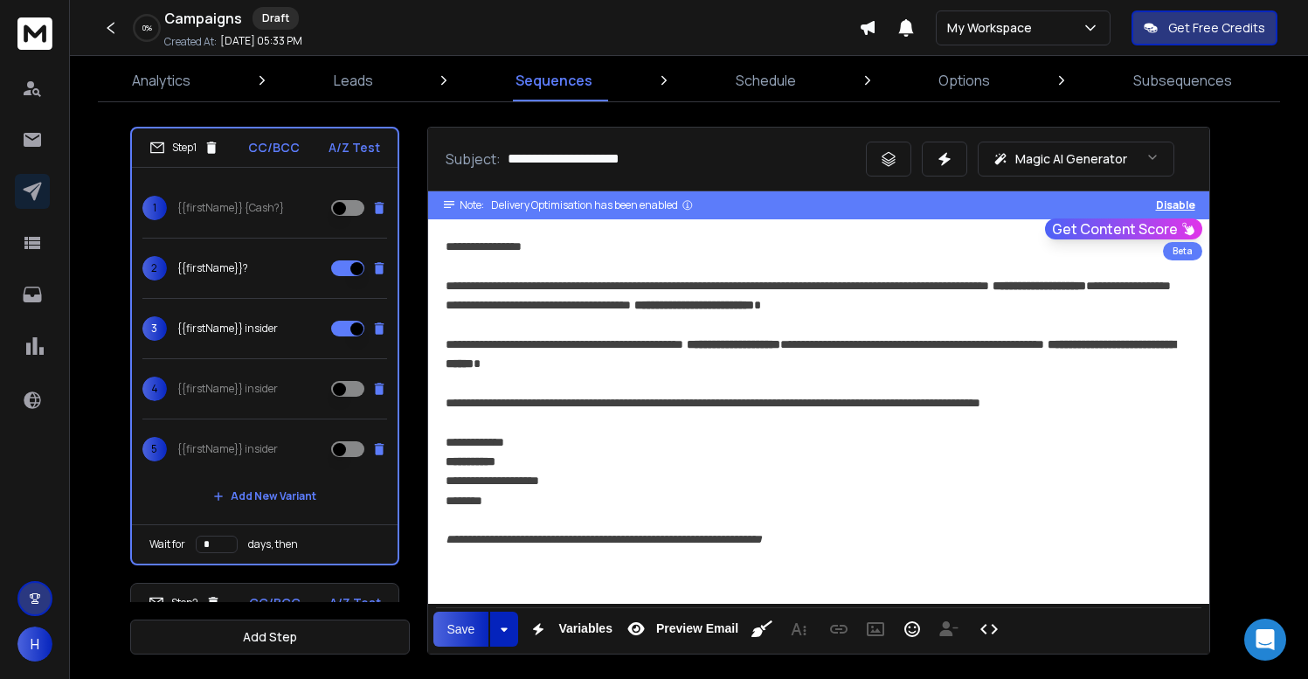
click at [262, 272] on div "2 {{firstName}}?" at bounding box center [264, 268] width 245 height 60
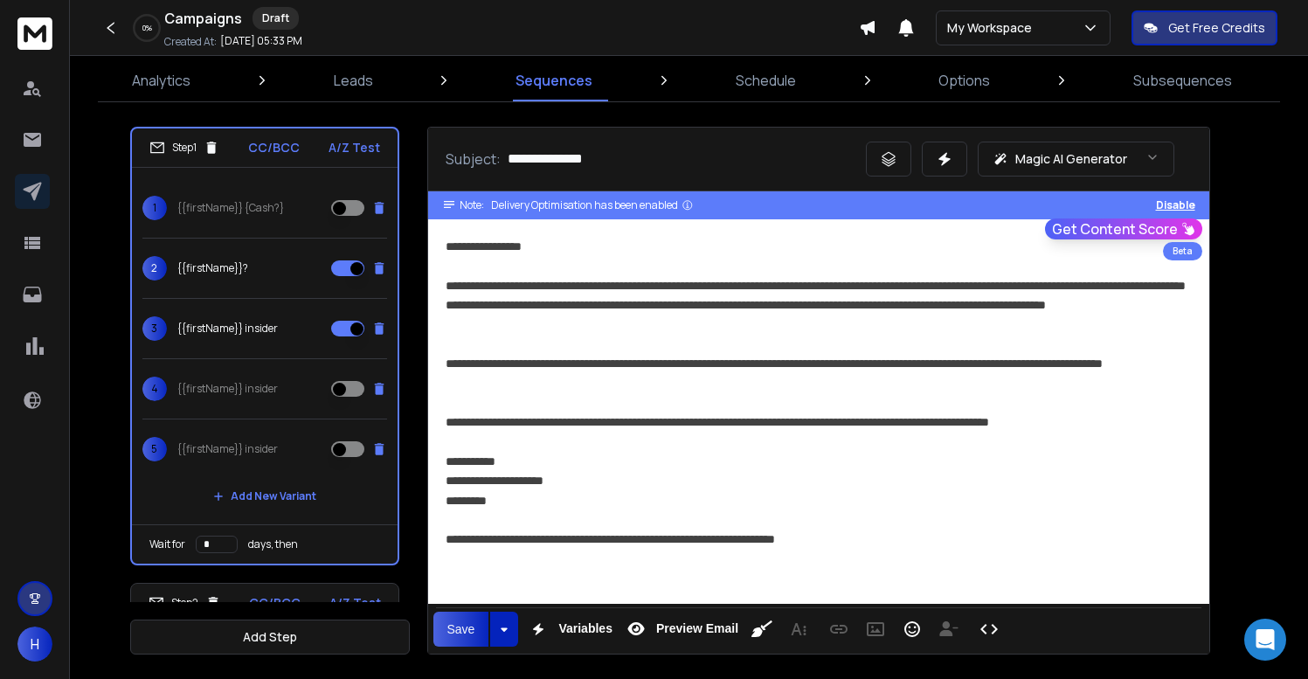
click at [260, 328] on p "{{firstName}} insider" at bounding box center [227, 328] width 100 height 14
type input "**********"
click at [260, 328] on p "{{firstName}} insider" at bounding box center [227, 328] width 100 height 14
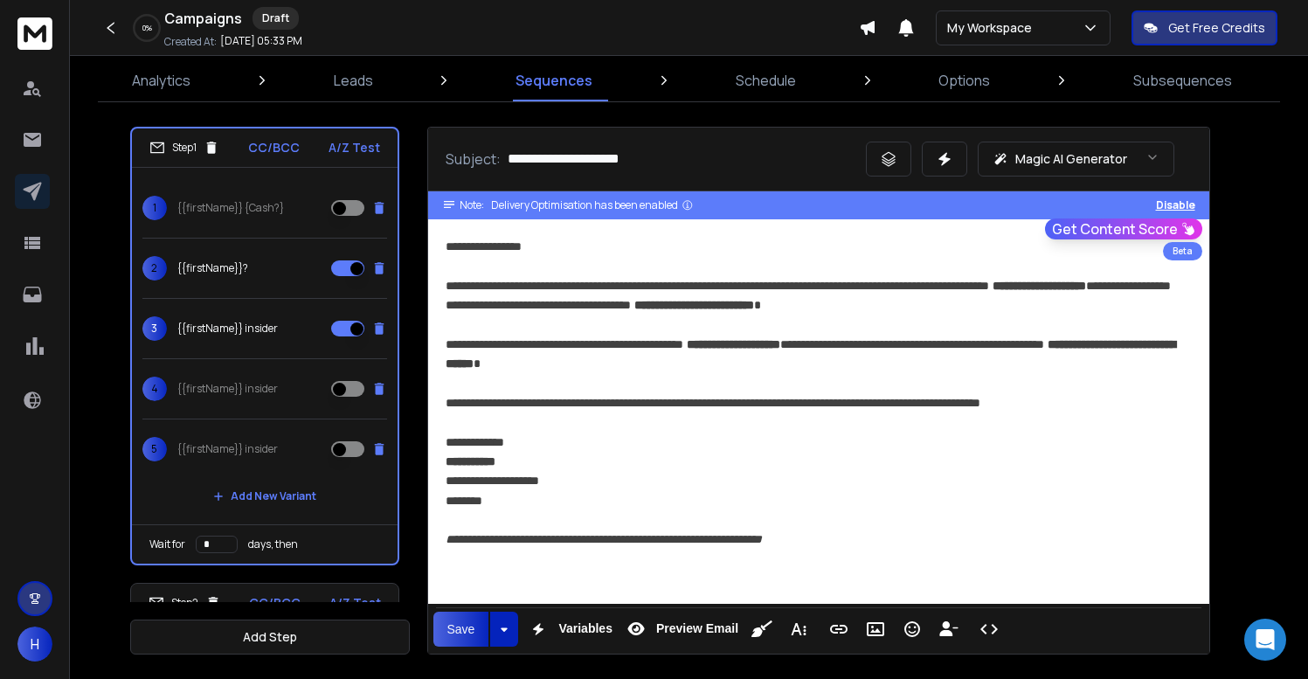
click at [260, 328] on p "{{firstName}} insider" at bounding box center [227, 328] width 100 height 14
click at [607, 481] on div "**********" at bounding box center [819, 480] width 746 height 19
click at [371, 89] on p "Leads" at bounding box center [353, 80] width 39 height 21
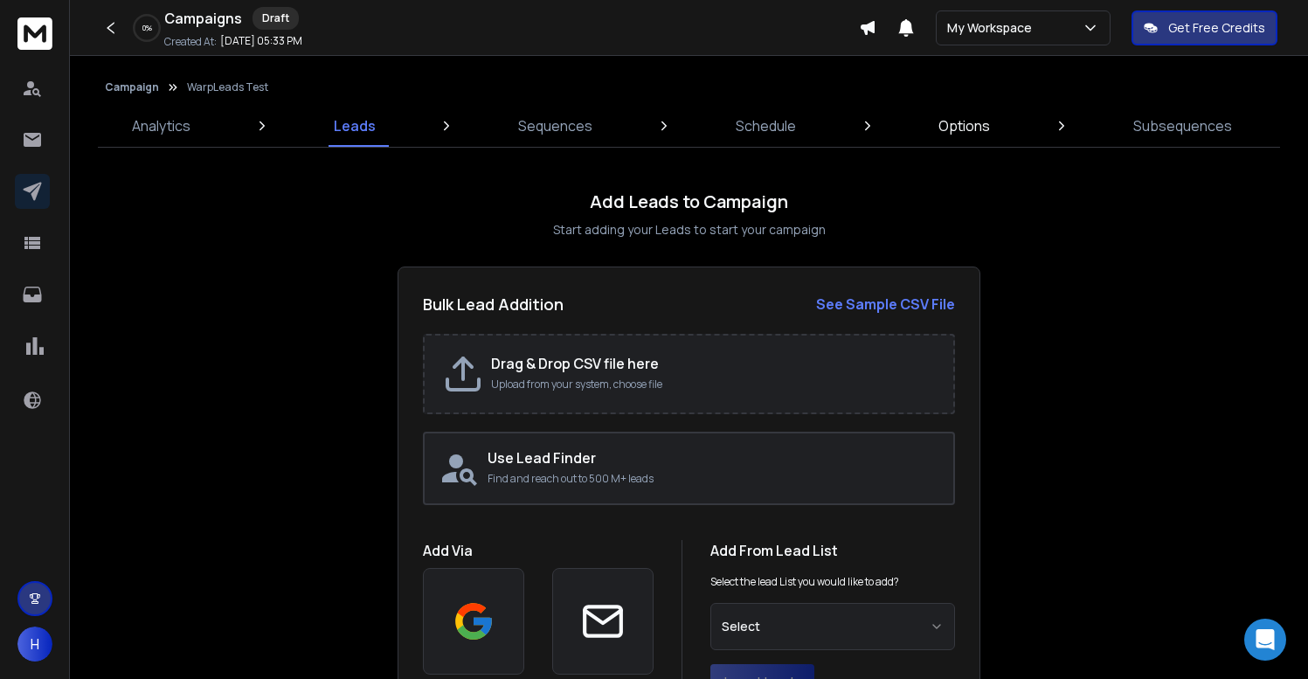
click at [952, 128] on p "Options" at bounding box center [964, 125] width 52 height 21
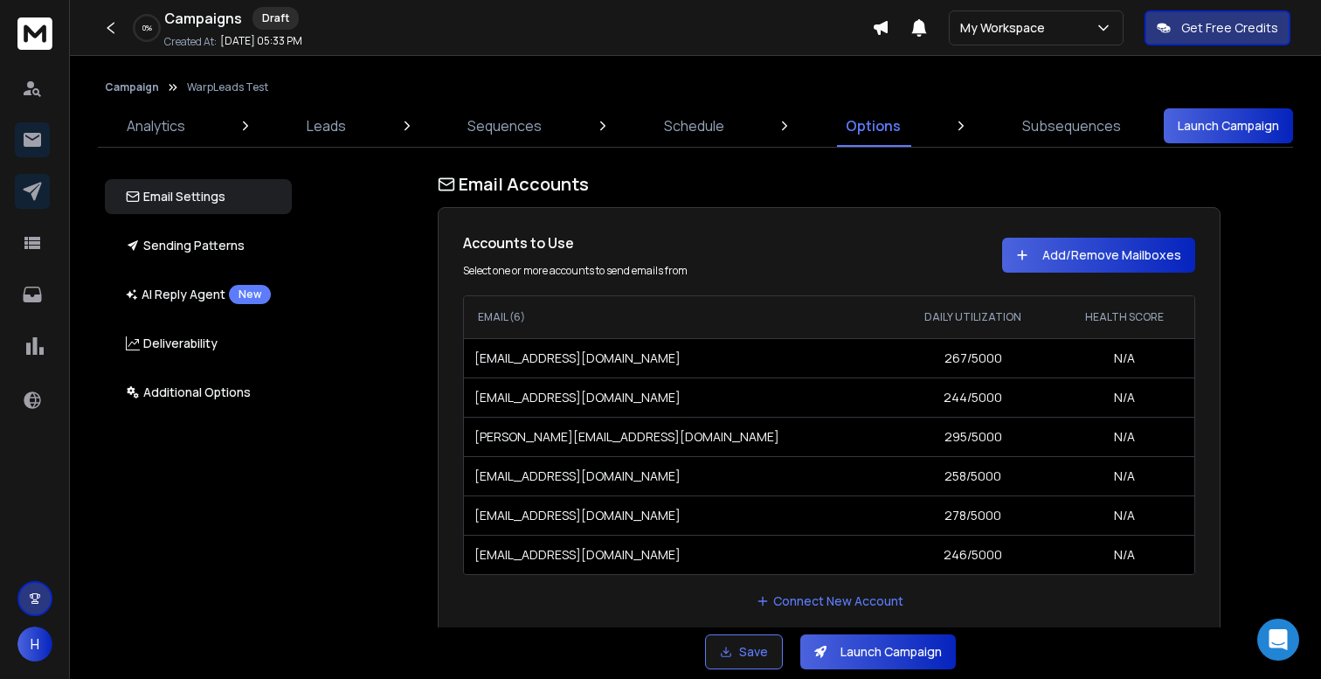
click at [42, 135] on icon at bounding box center [32, 139] width 21 height 21
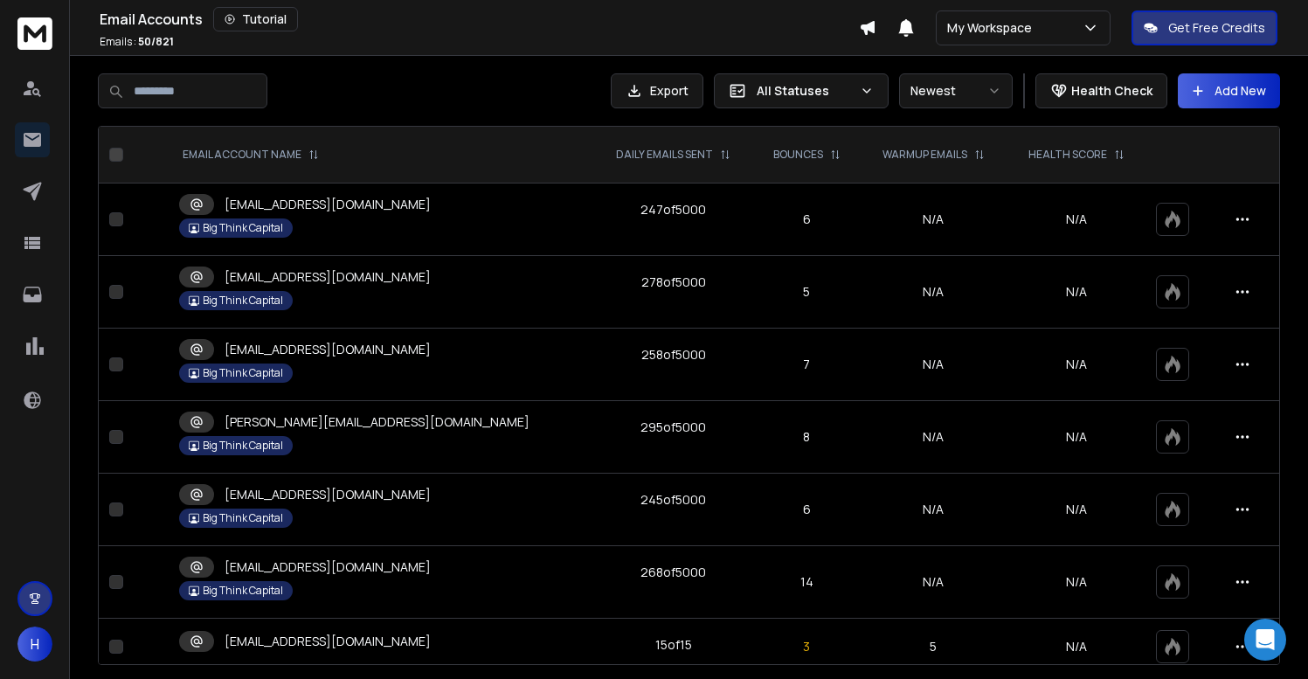
click at [1201, 89] on icon at bounding box center [1198, 91] width 12 height 12
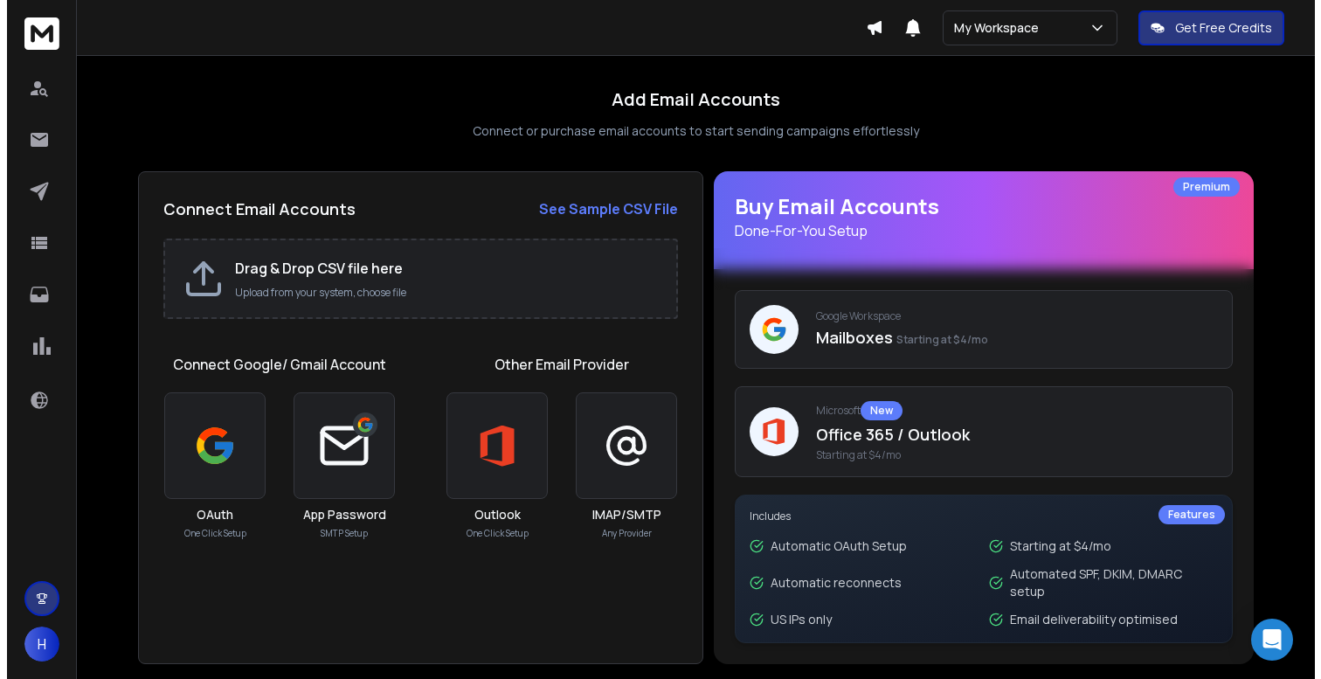
scroll to position [3, 0]
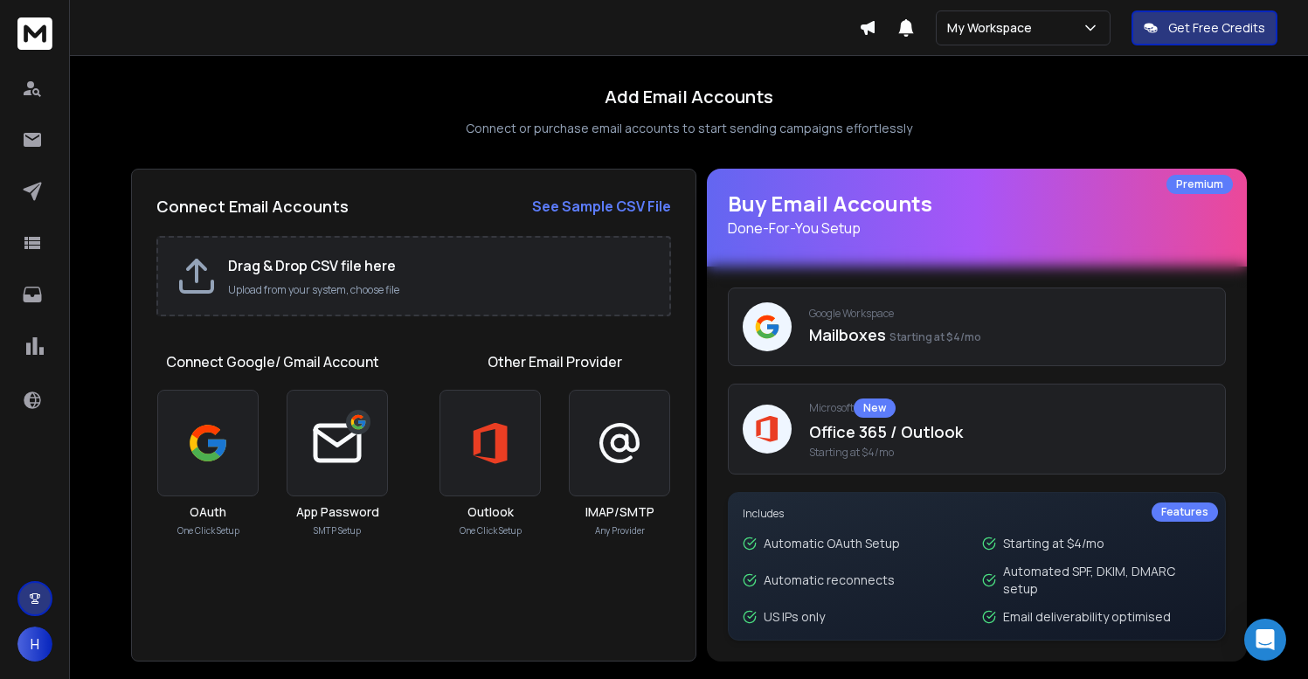
click at [617, 428] on icon at bounding box center [620, 443] width 44 height 52
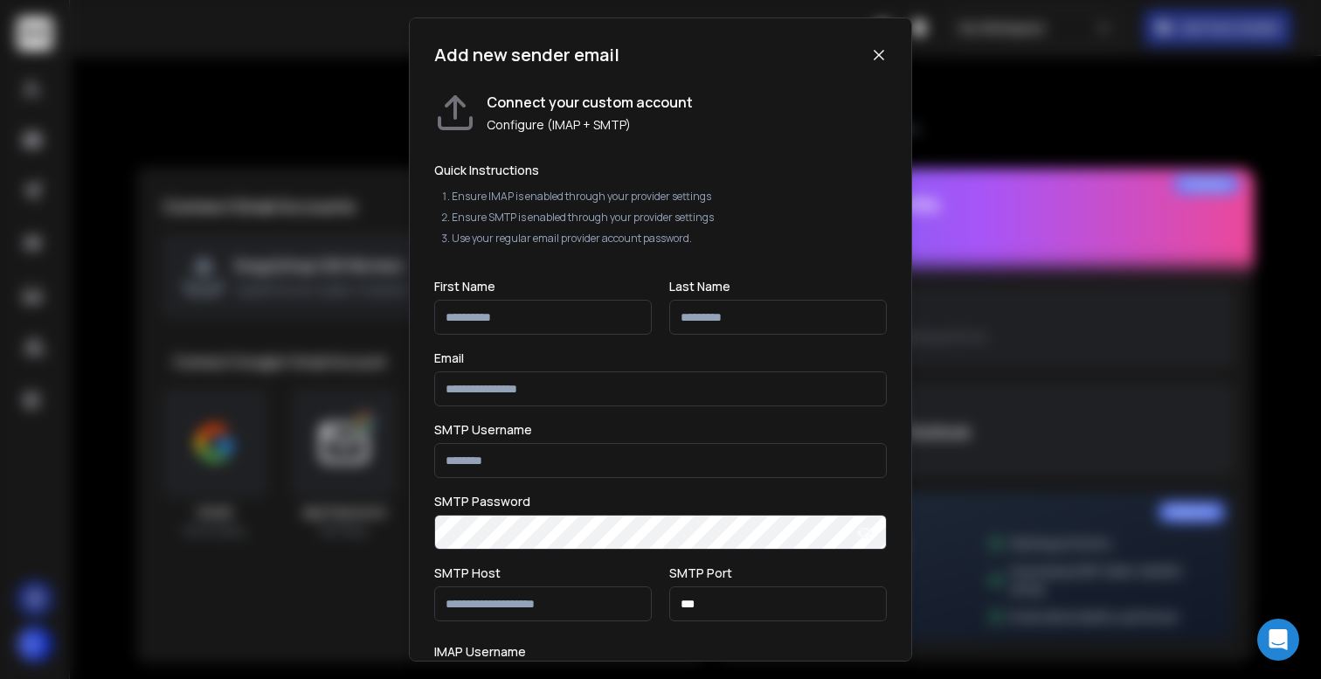
click at [522, 311] on input "text" at bounding box center [543, 317] width 218 height 35
type input "******"
click at [739, 322] on input "text" at bounding box center [778, 317] width 218 height 35
type input "****"
click at [564, 378] on input "email" at bounding box center [660, 388] width 453 height 35
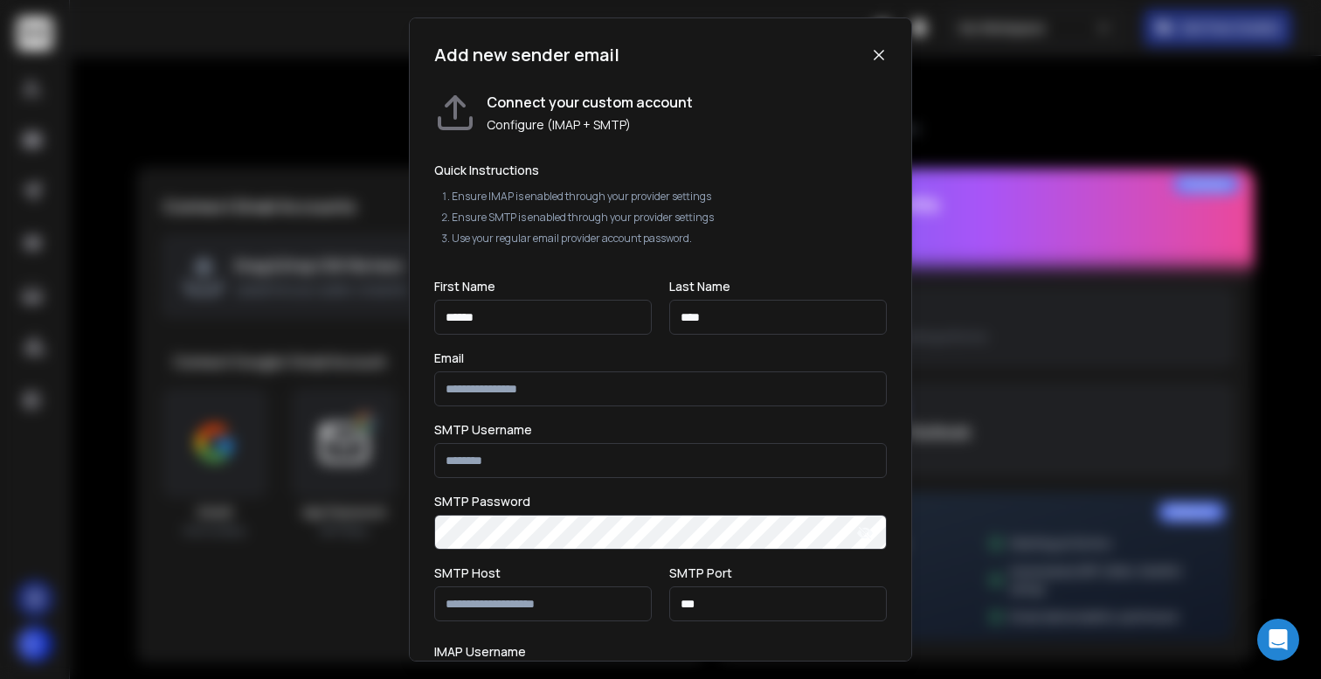
paste input "**********"
type input "**********"
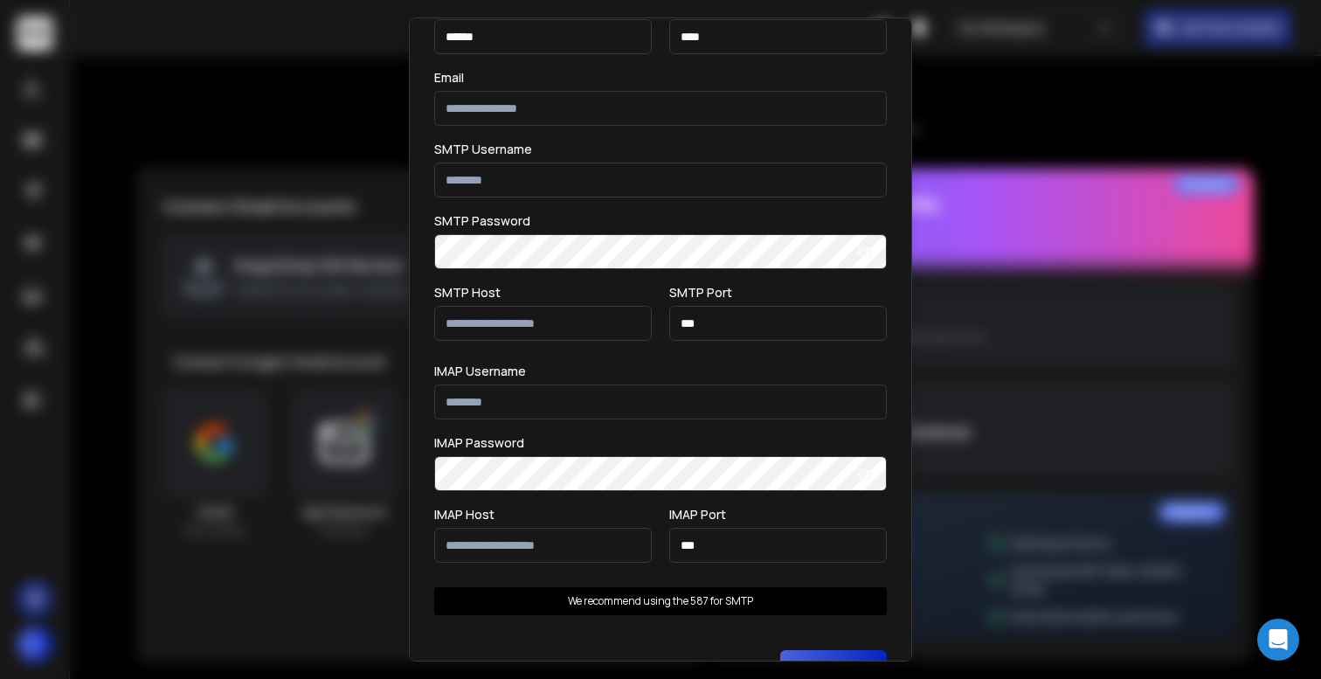
scroll to position [329, 0]
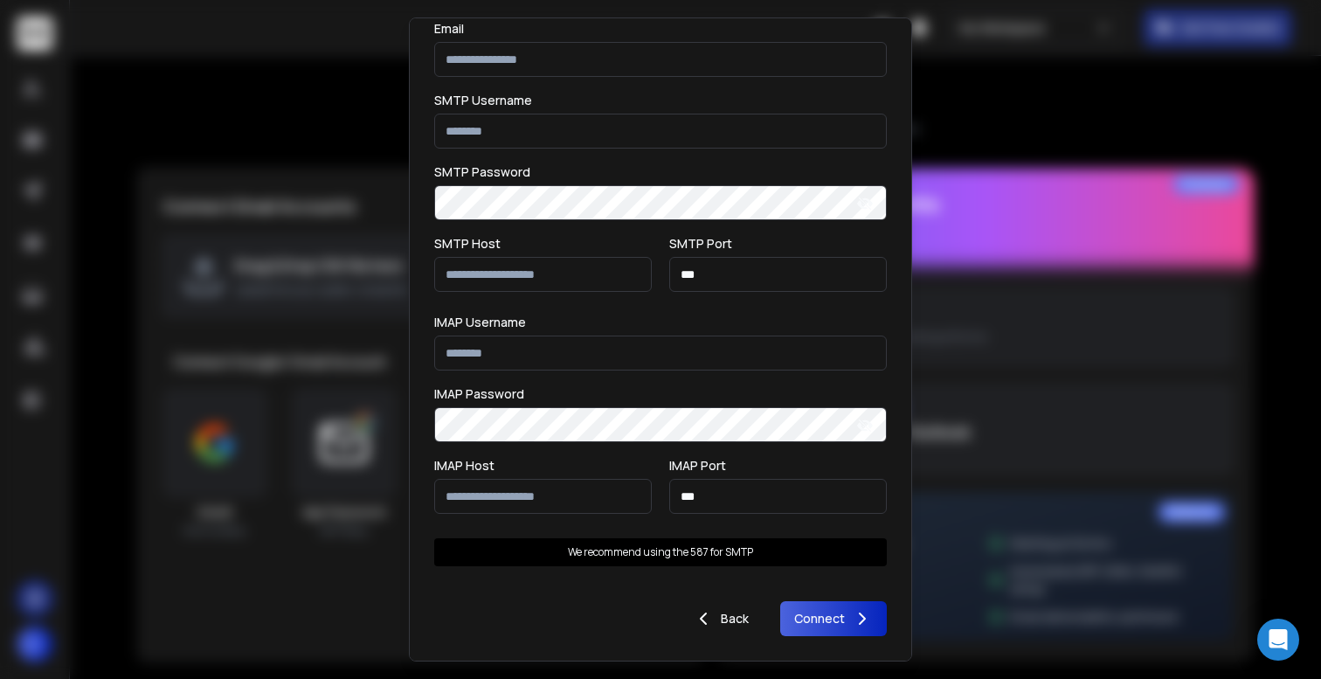
click at [506, 360] on input "text" at bounding box center [660, 352] width 453 height 35
paste input "**********"
type input "**********"
click at [534, 272] on input "text" at bounding box center [543, 274] width 218 height 35
type input "**********"
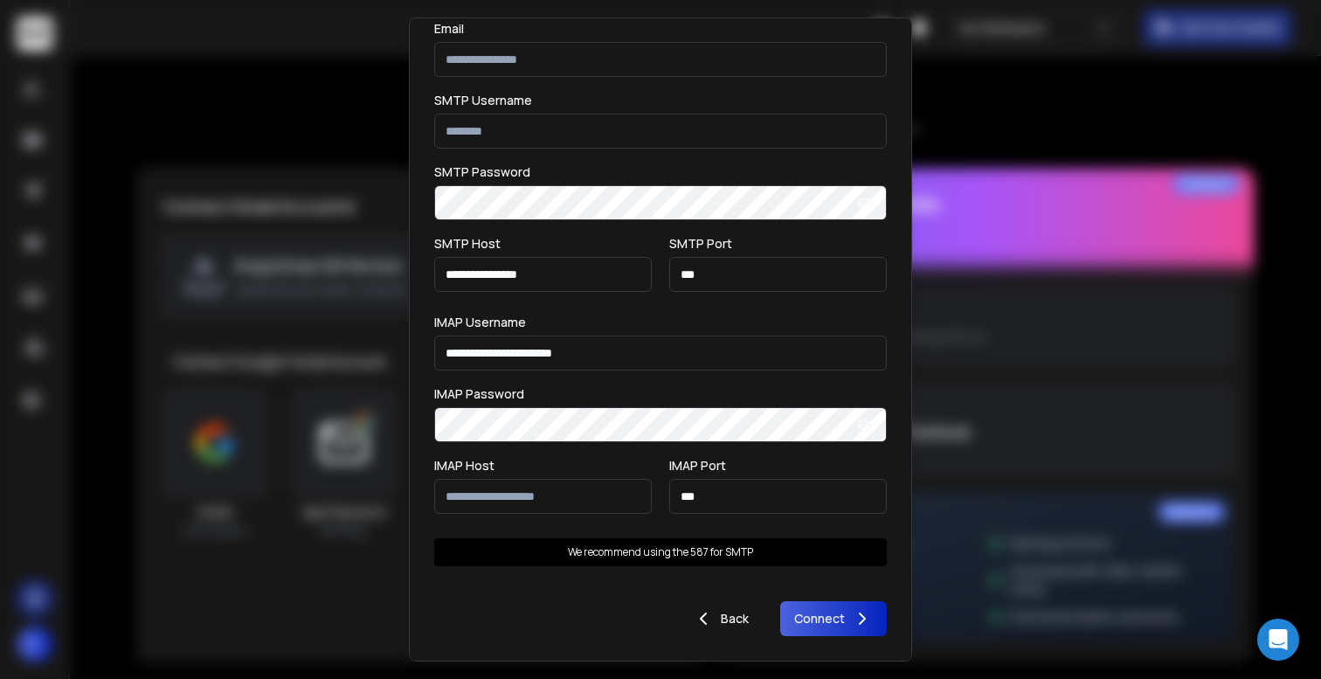
click at [568, 501] on input "text" at bounding box center [543, 496] width 218 height 35
type input "**********"
drag, startPoint x: 753, startPoint y: 280, endPoint x: 573, endPoint y: 269, distance: 180.3
click at [573, 269] on div "**********" at bounding box center [660, 268] width 453 height 61
type input "****"
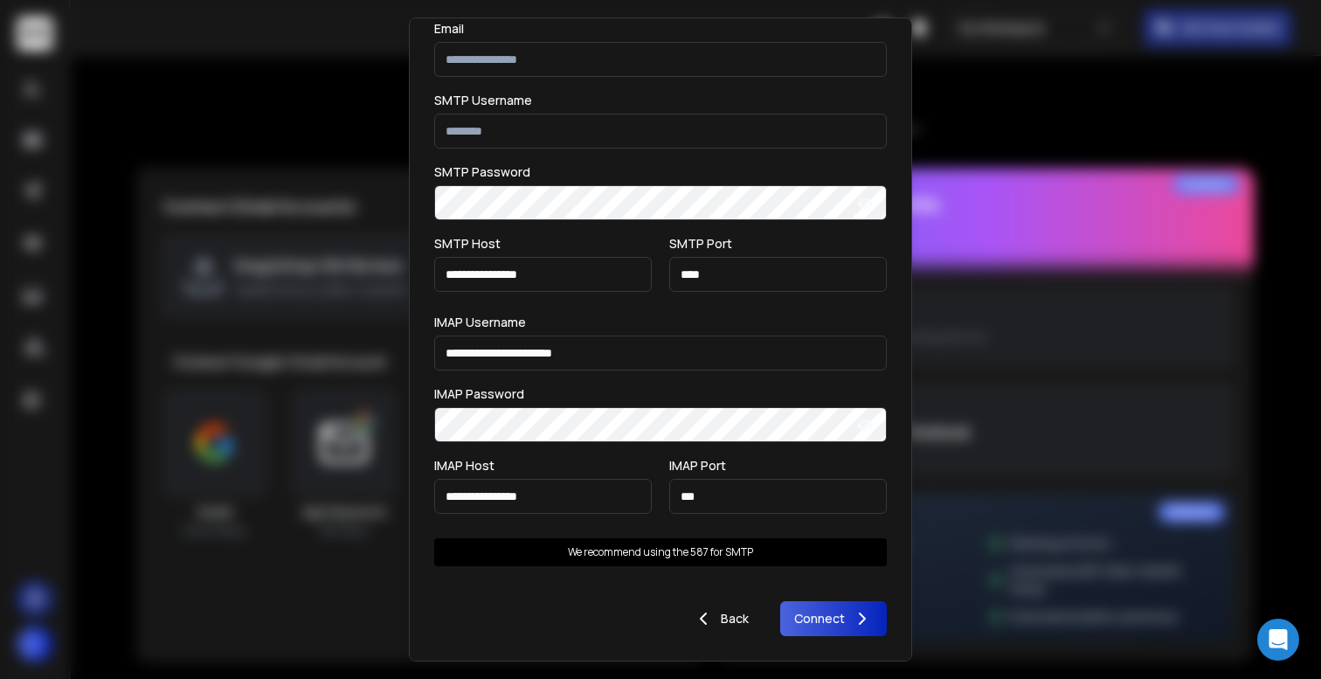
click at [542, 134] on input "text" at bounding box center [660, 131] width 453 height 35
paste input "**********"
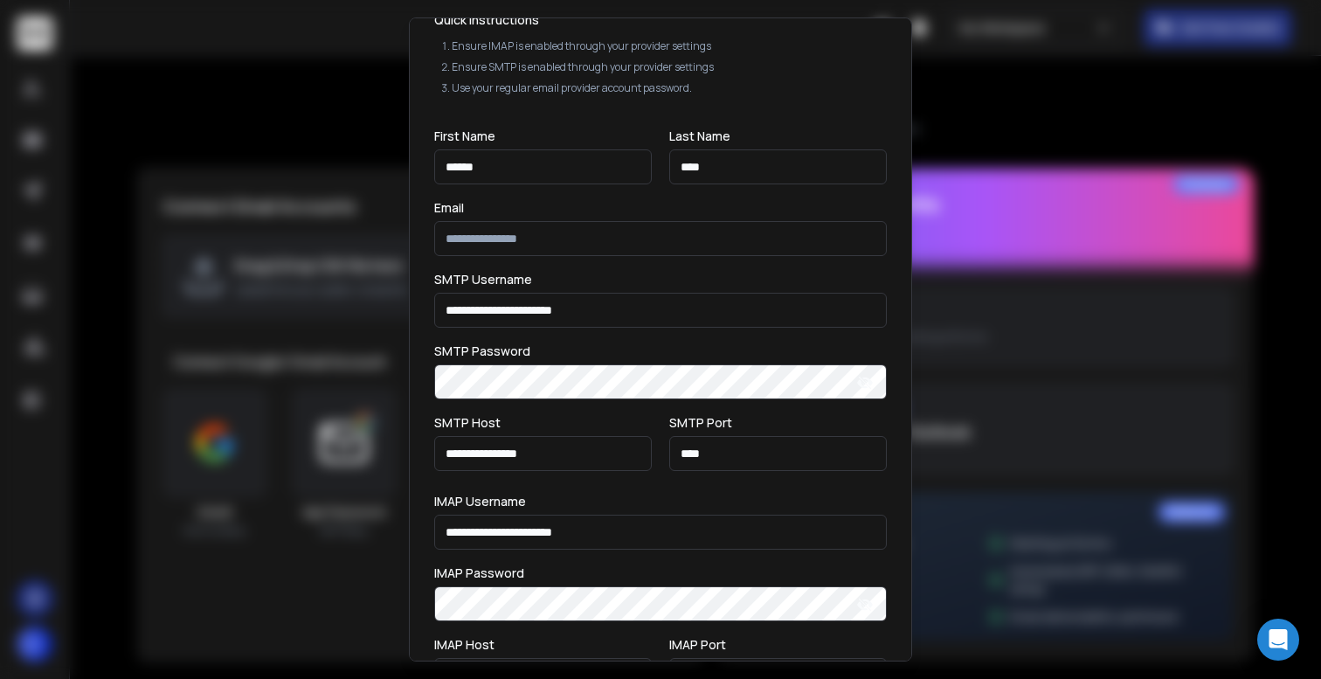
scroll to position [139, 0]
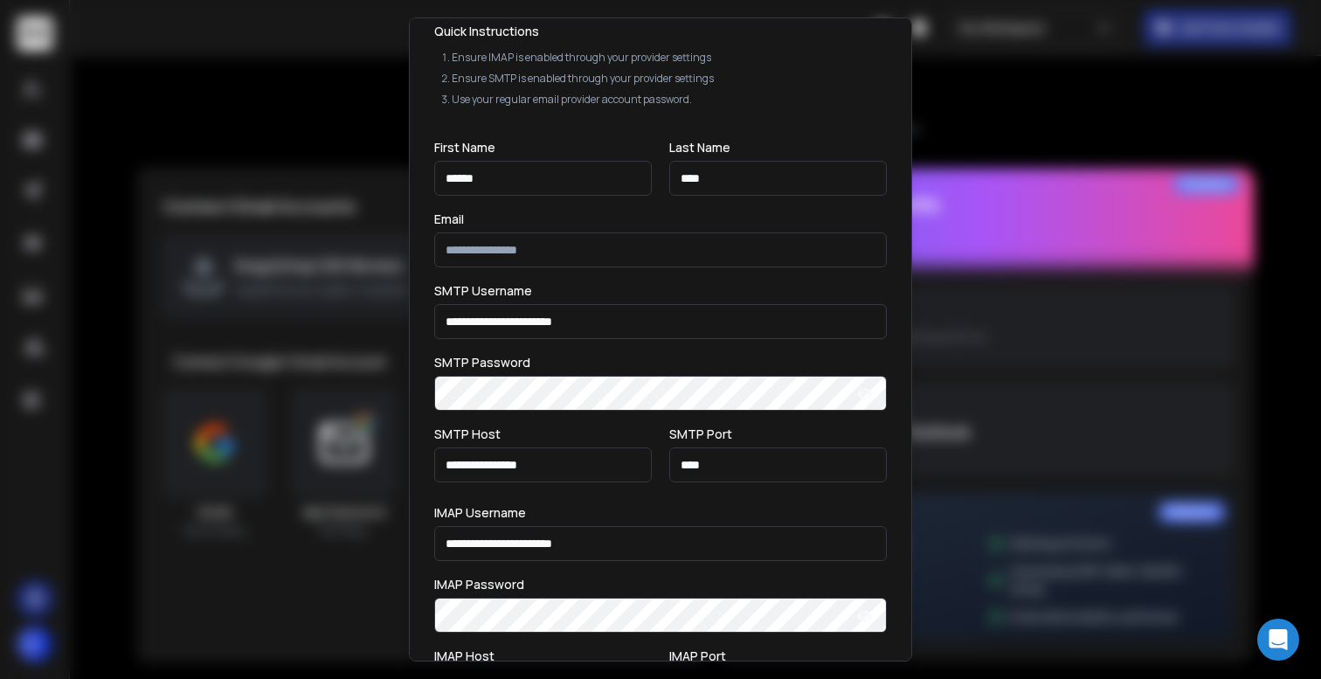
click at [535, 320] on input "**********" at bounding box center [660, 321] width 453 height 35
type input "*******"
click at [477, 238] on input "email" at bounding box center [660, 249] width 453 height 35
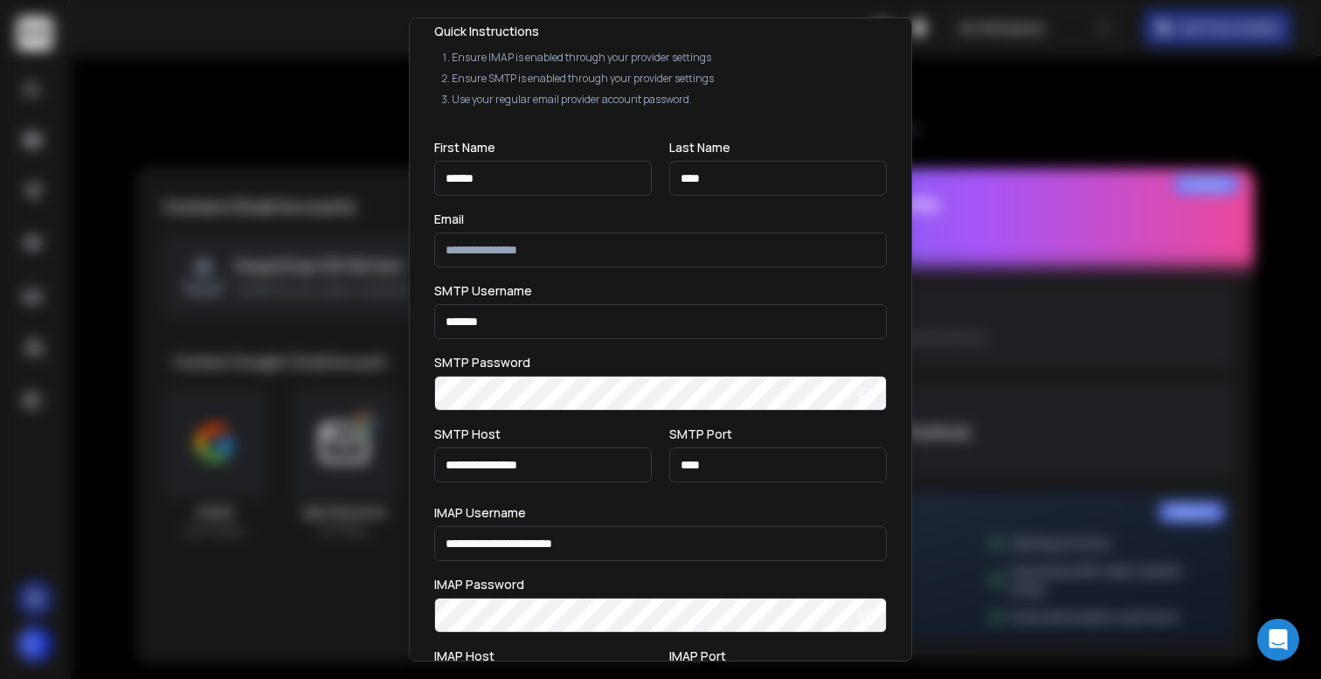
paste input "**********"
type input "**********"
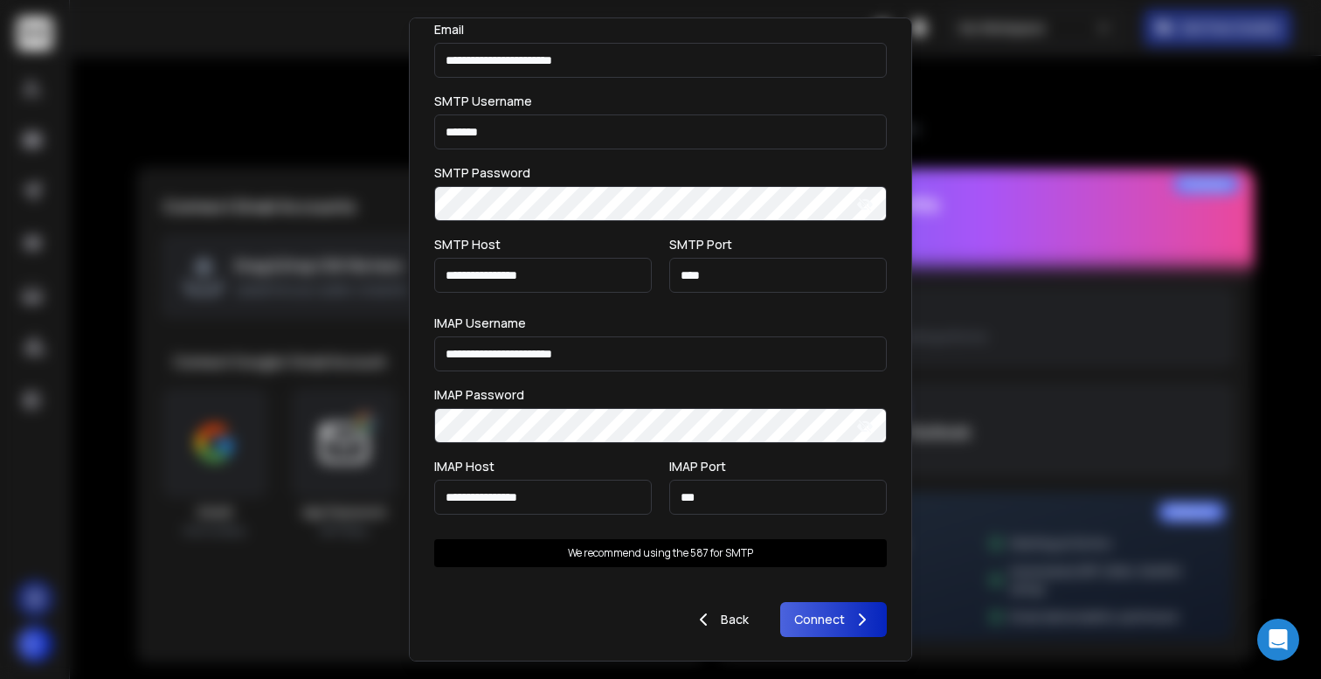
scroll to position [329, 0]
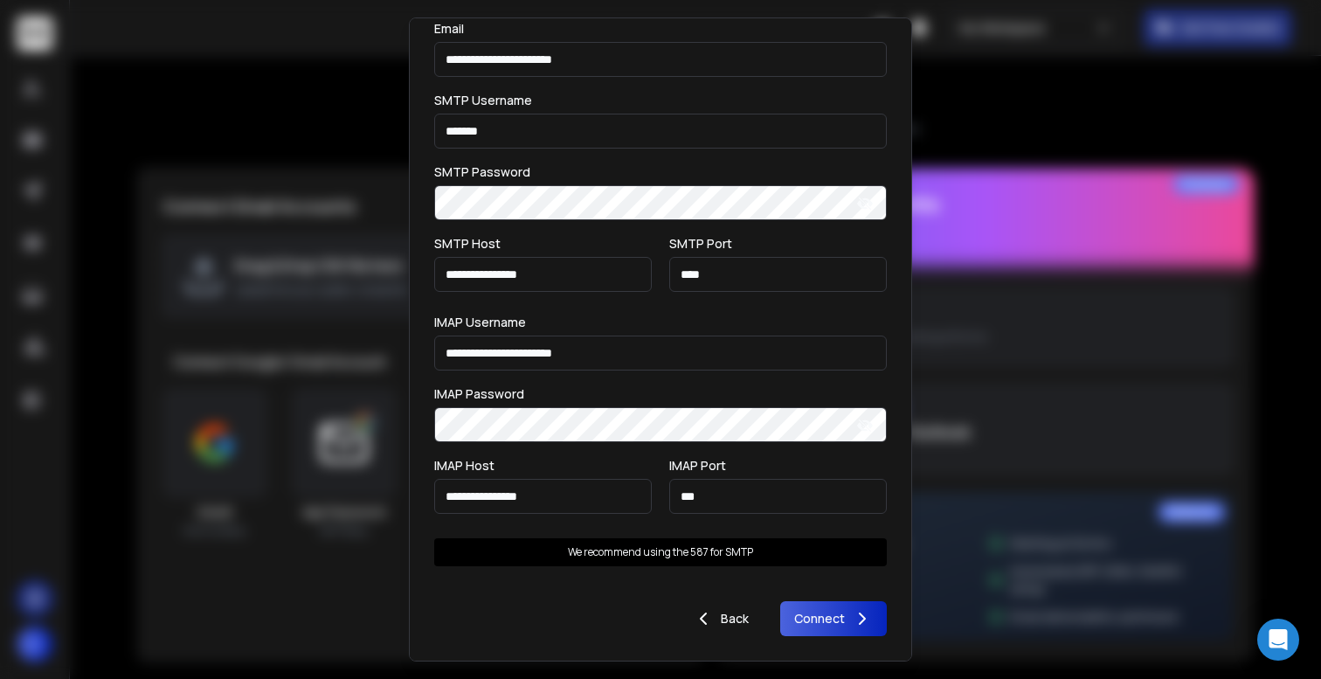
click at [836, 628] on button "Connect" at bounding box center [833, 618] width 107 height 35
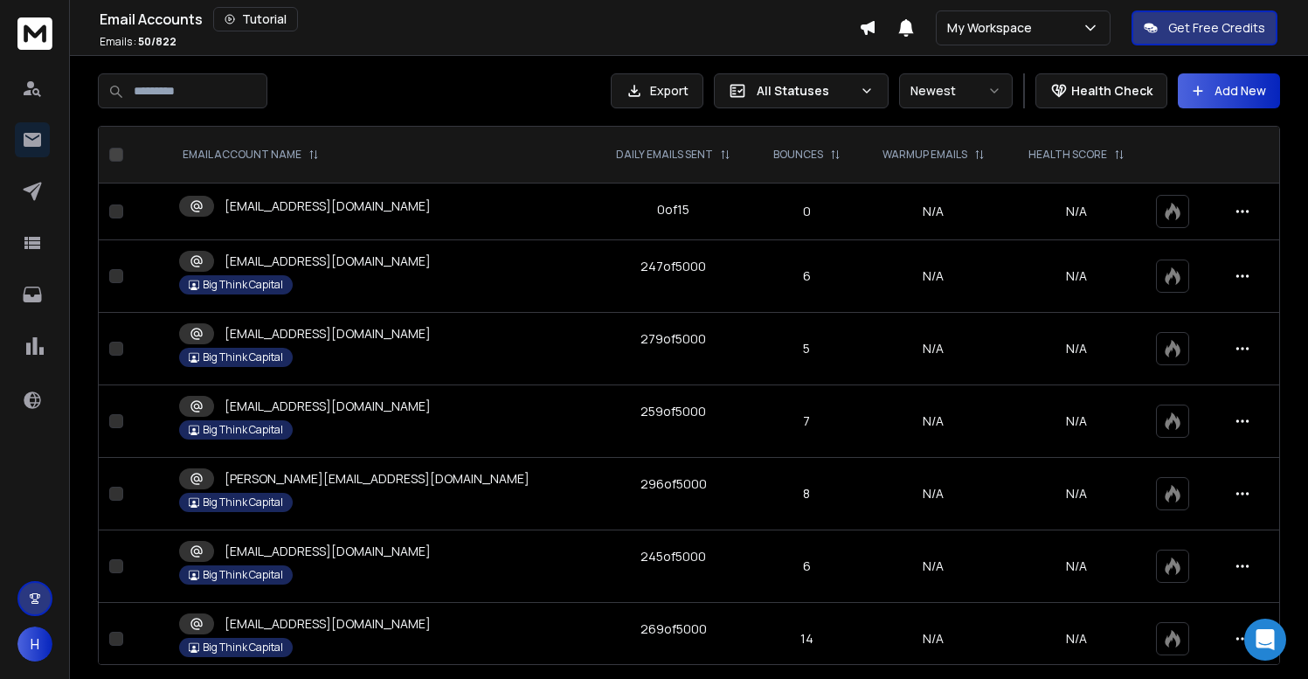
click at [1237, 211] on button at bounding box center [1243, 212] width 52 height 30
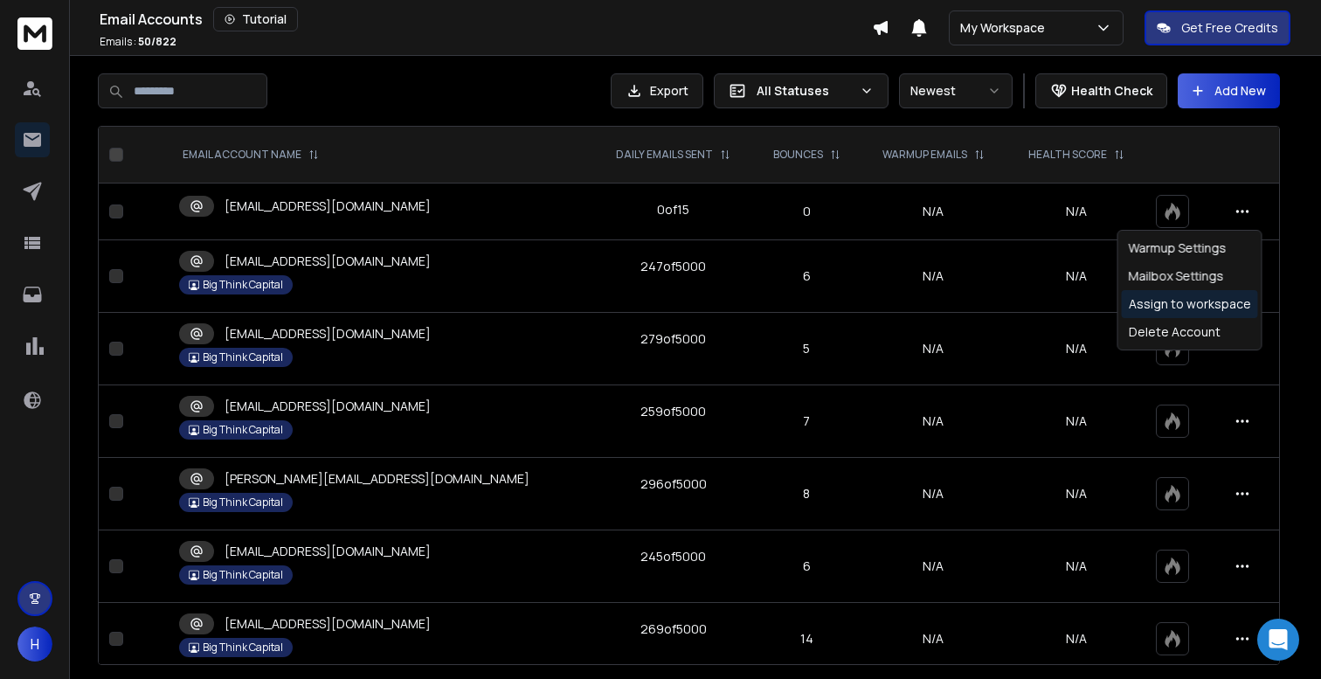
click at [1191, 308] on div "Assign to workspace" at bounding box center [1190, 304] width 136 height 28
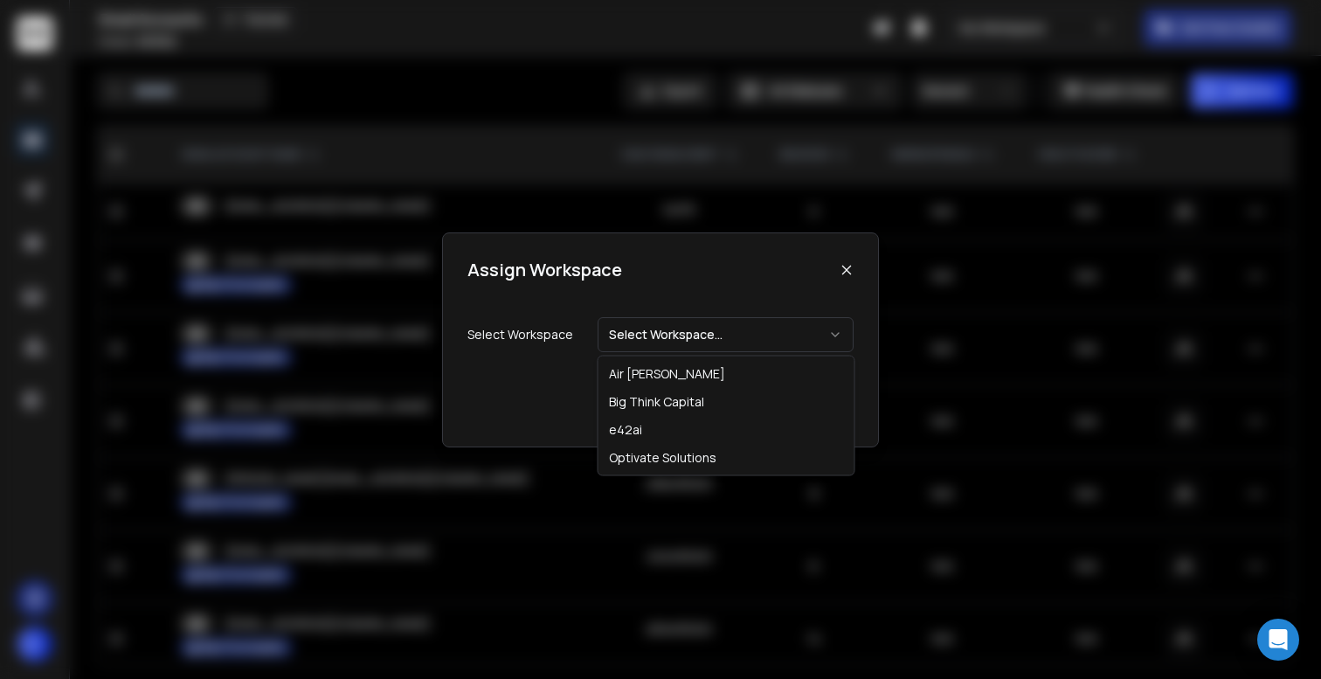
click at [688, 338] on button "Select Workspace..." at bounding box center [726, 334] width 256 height 35
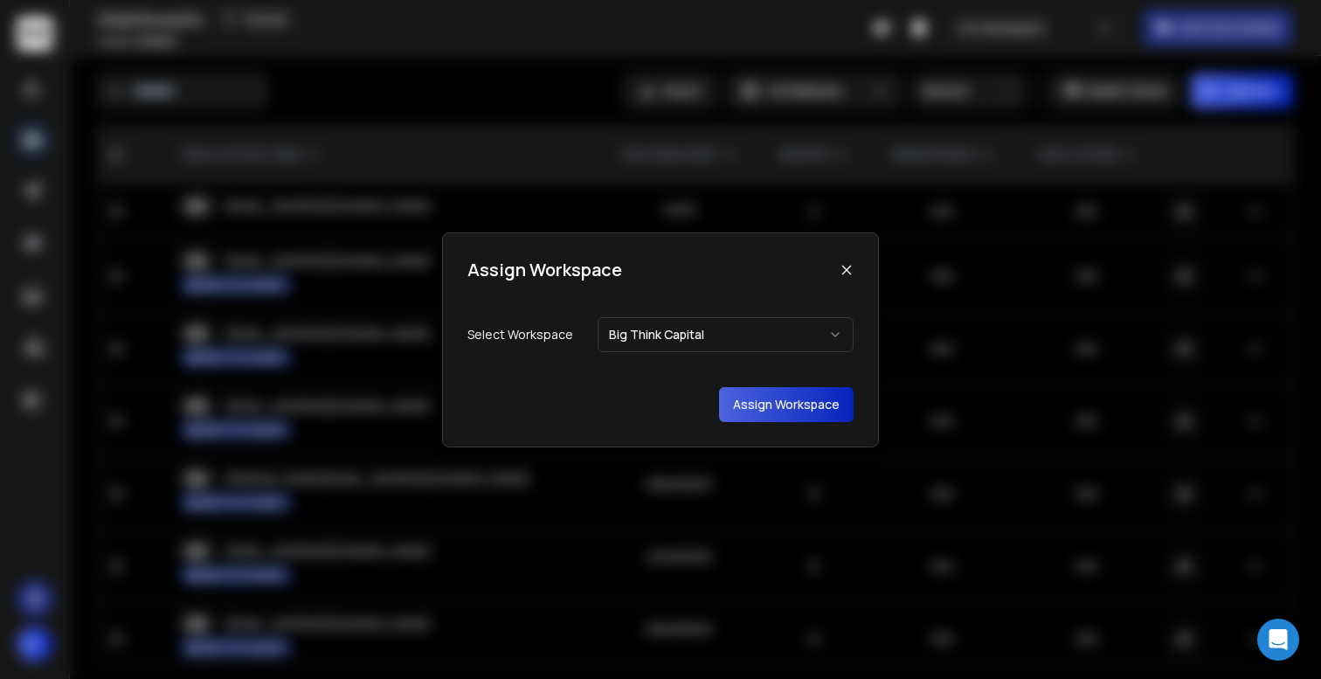
click at [812, 400] on button "Assign Workspace" at bounding box center [786, 404] width 135 height 35
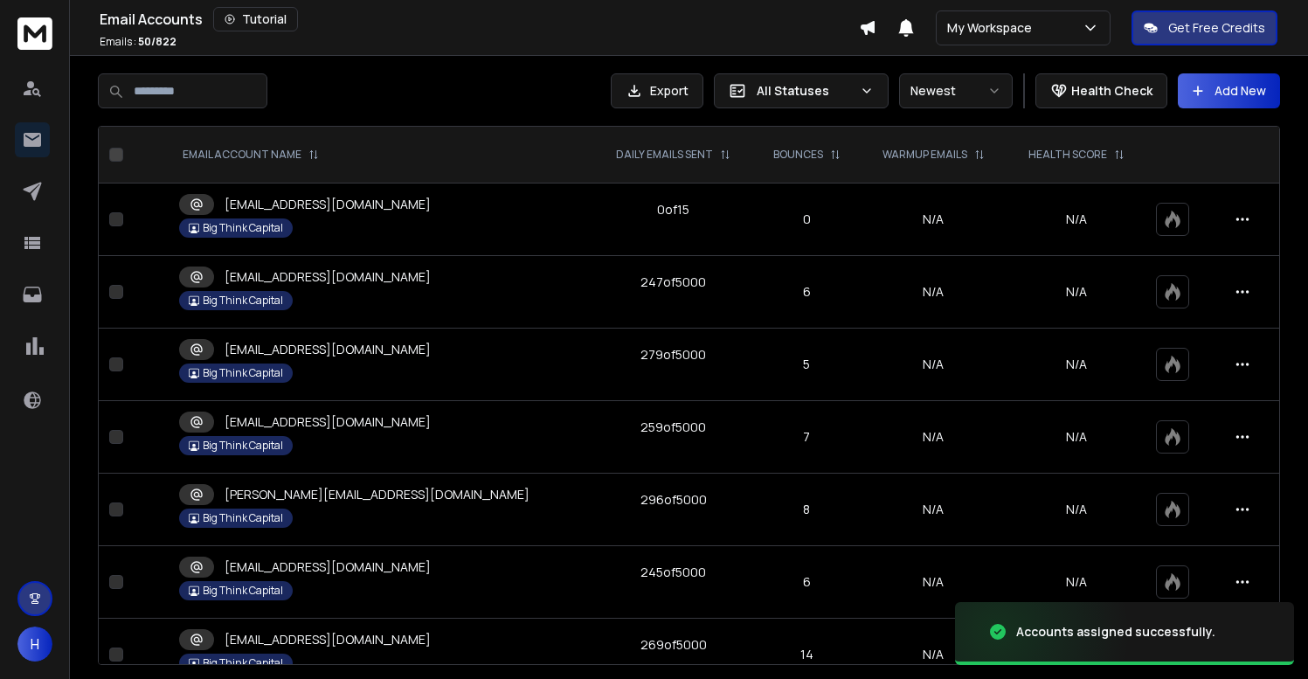
click at [115, 217] on button "button" at bounding box center [116, 219] width 14 height 14
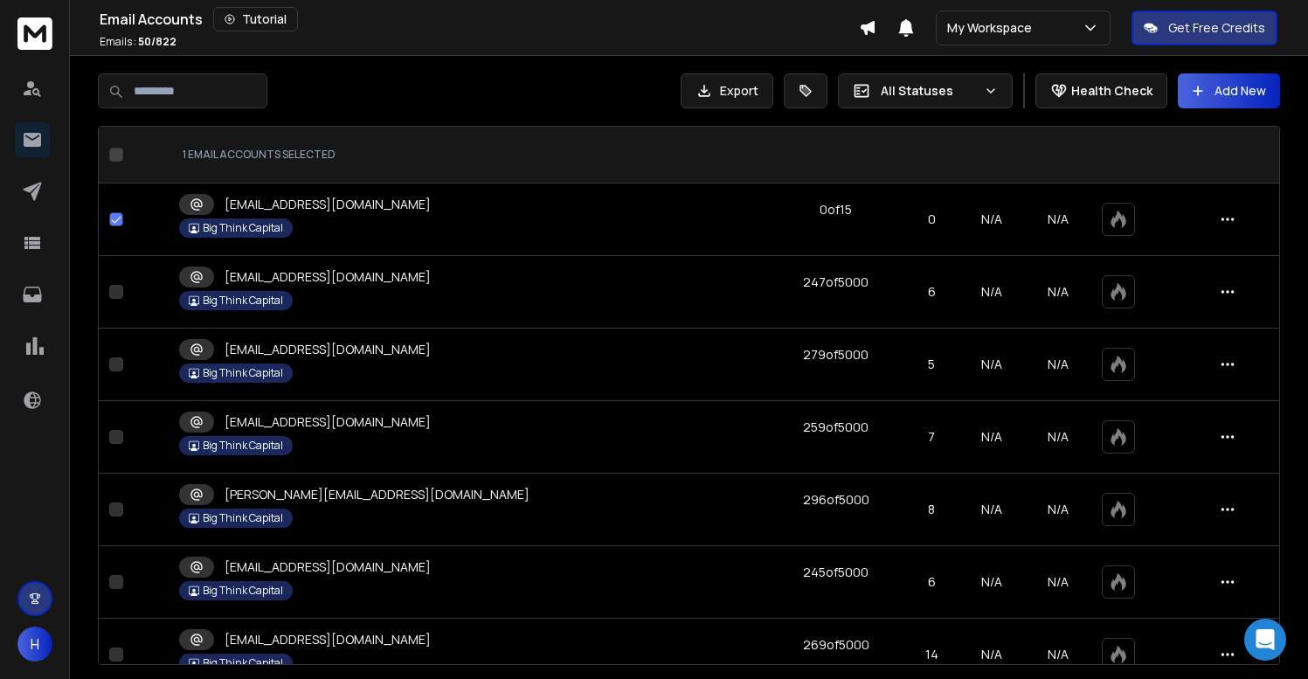
click at [1220, 218] on icon at bounding box center [1228, 219] width 16 height 16
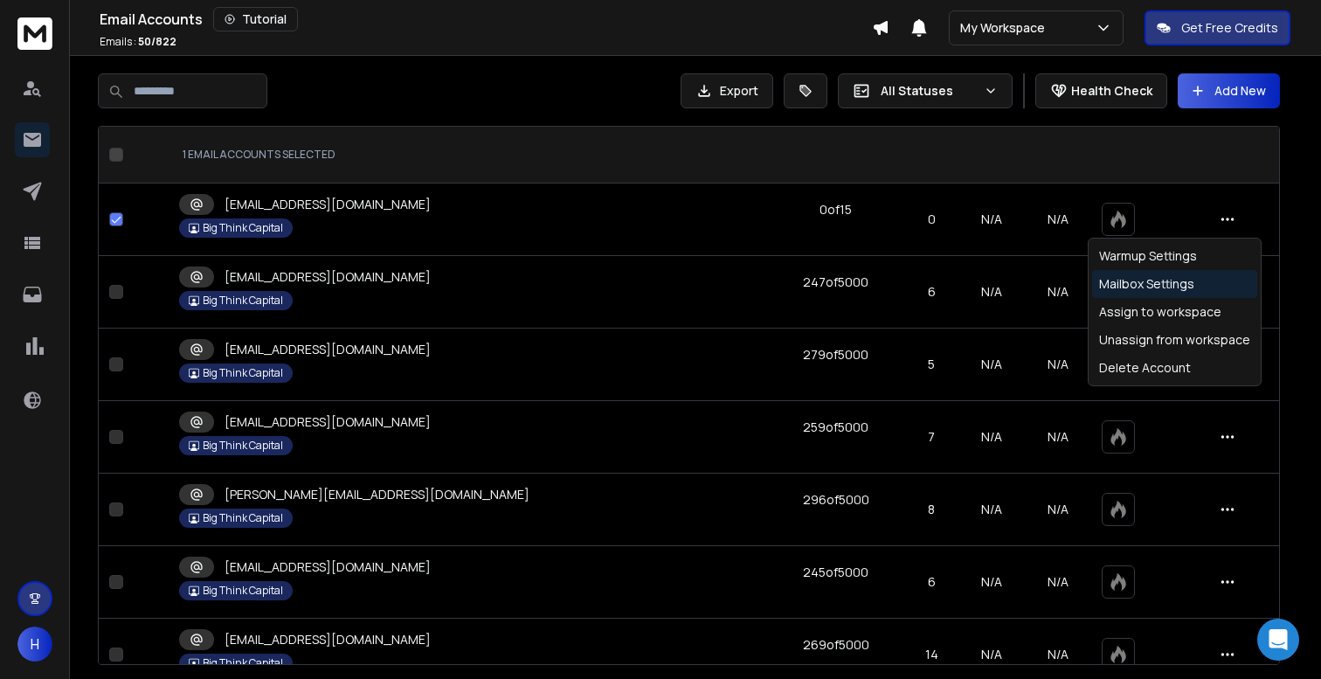
click at [1168, 289] on div "Mailbox Settings" at bounding box center [1174, 284] width 165 height 28
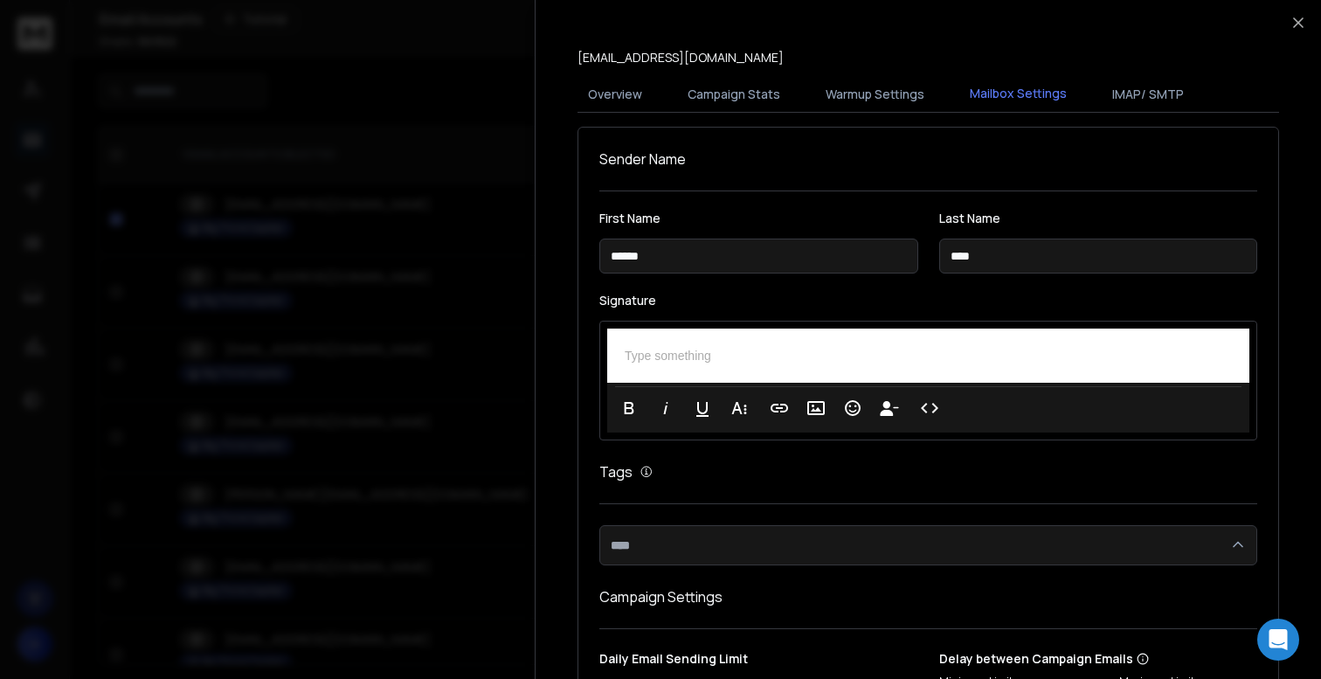
scroll to position [381, 0]
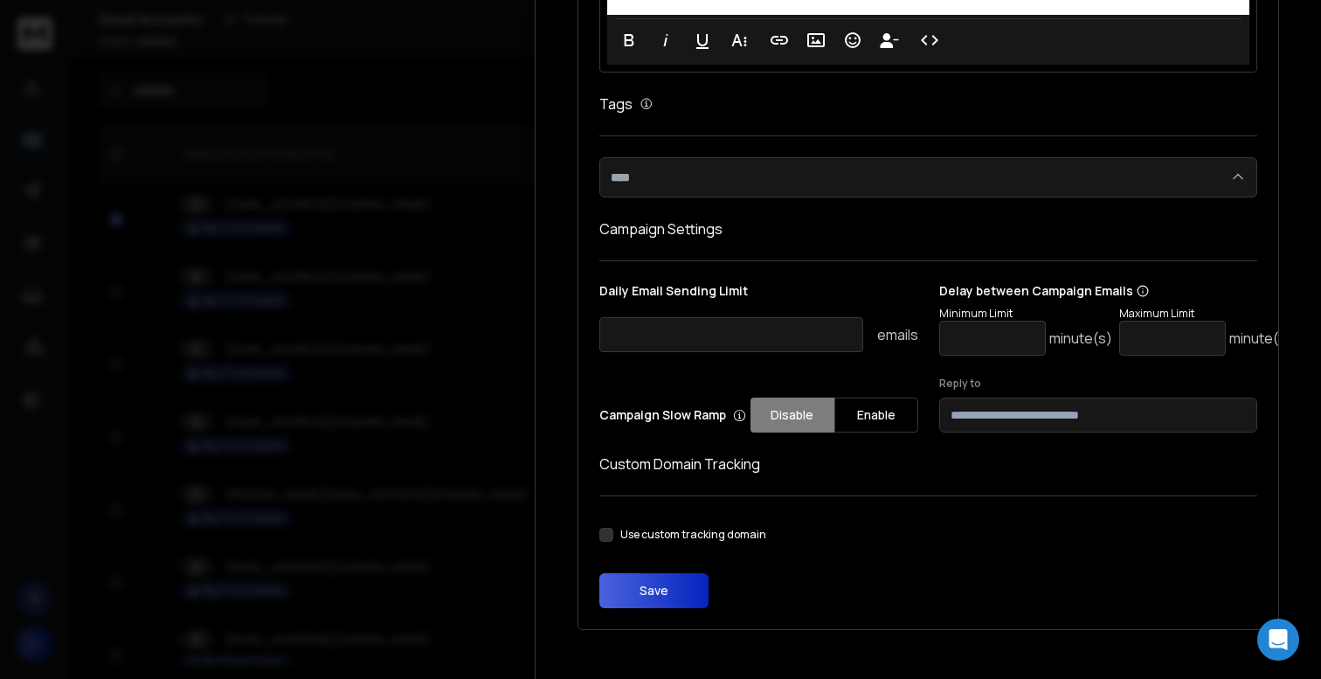
drag, startPoint x: 979, startPoint y: 328, endPoint x: 942, endPoint y: 326, distance: 37.7
click at [942, 326] on input "**" at bounding box center [992, 338] width 107 height 35
drag, startPoint x: 651, startPoint y: 326, endPoint x: 475, endPoint y: 320, distance: 175.7
click at [479, 321] on body "ReferralStack Unlock AI-powered affiliate growth Lifetime Deals available! Clai…" at bounding box center [654, 339] width 1308 height 679
type input "****"
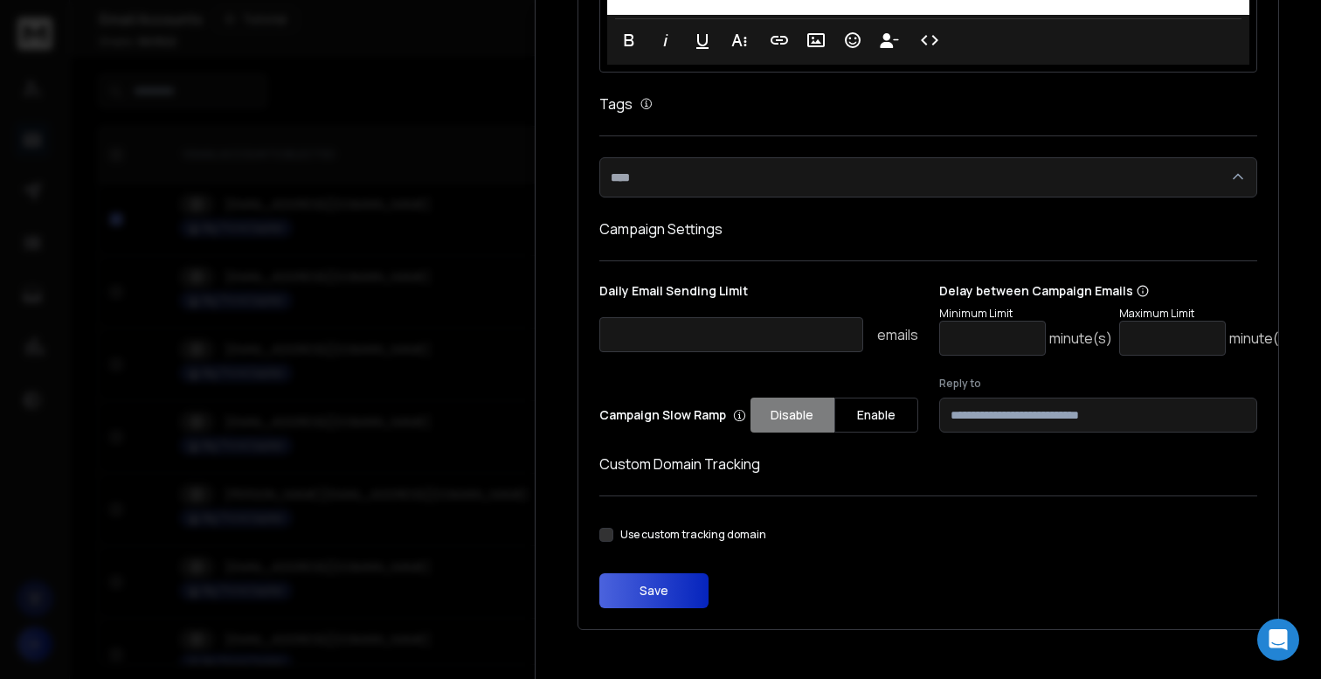
drag, startPoint x: 977, startPoint y: 318, endPoint x: 801, endPoint y: 313, distance: 175.7
click at [800, 313] on div "Daily Email Sending Limit **** emails Delay between Campaign Emails Minimum Lim…" at bounding box center [928, 357] width 658 height 150
drag, startPoint x: 1009, startPoint y: 319, endPoint x: 791, endPoint y: 315, distance: 217.5
click at [792, 315] on div "Daily Email Sending Limit **** emails Delay between Campaign Emails Minimum Lim…" at bounding box center [928, 357] width 658 height 150
type input "*"
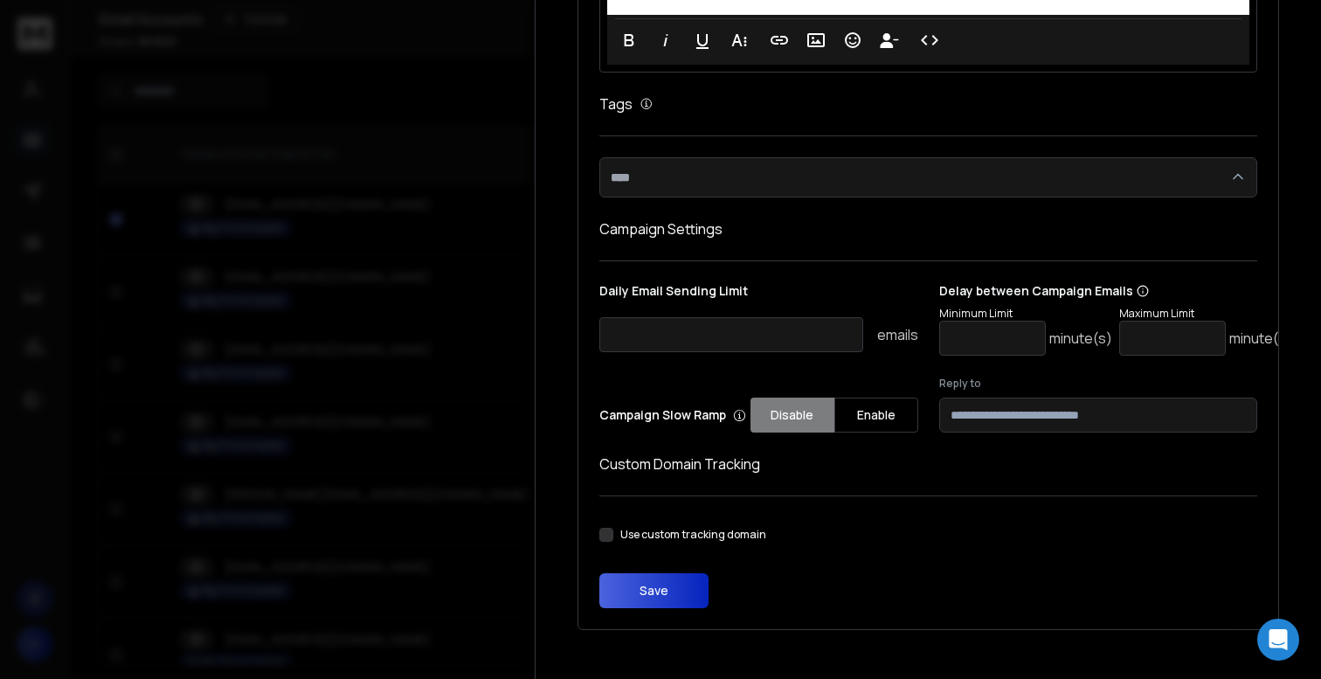
drag, startPoint x: 1191, startPoint y: 336, endPoint x: 911, endPoint y: 333, distance: 279.6
click at [919, 332] on div "Daily Email Sending Limit **** emails Delay between Campaign Emails Minimum Lim…" at bounding box center [928, 357] width 658 height 150
type input "*"
click at [877, 282] on p "Daily Email Sending Limit" at bounding box center [758, 294] width 319 height 24
click at [685, 556] on form "First Name ****** Last Name **** Signature Type something Clear Formatting Font…" at bounding box center [928, 227] width 658 height 764
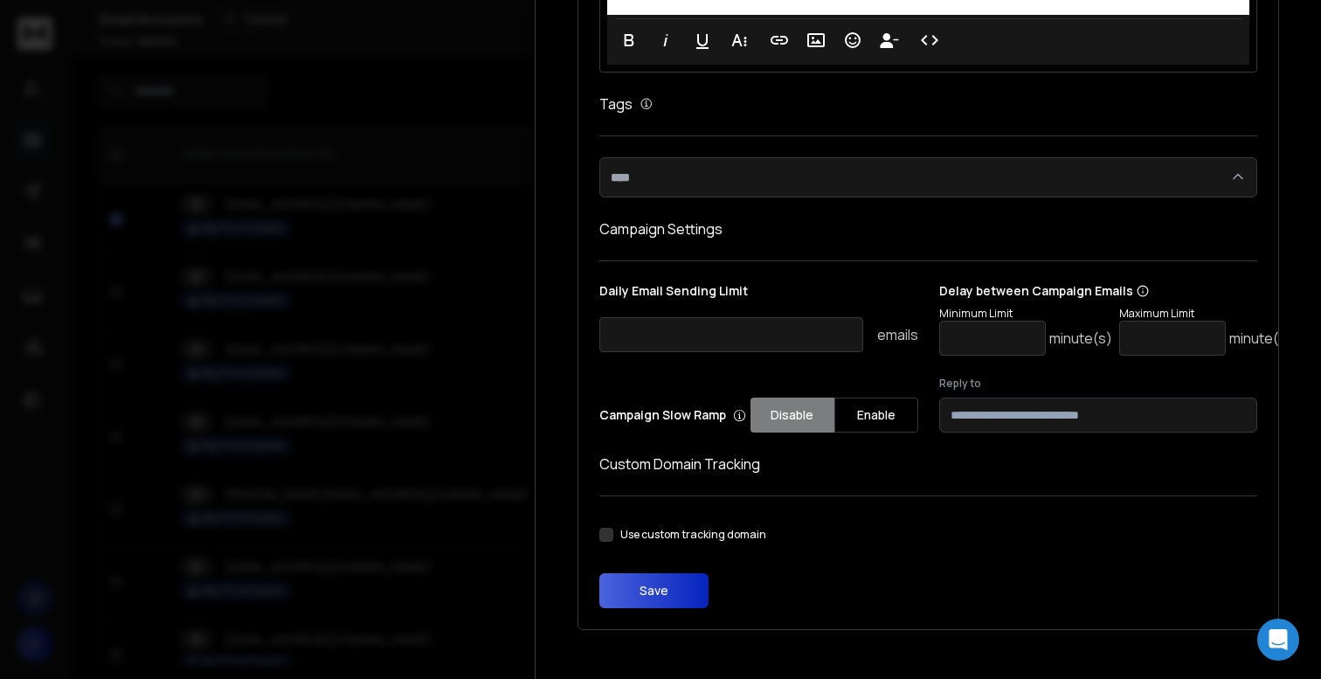
click at [682, 573] on button "Save" at bounding box center [653, 590] width 109 height 35
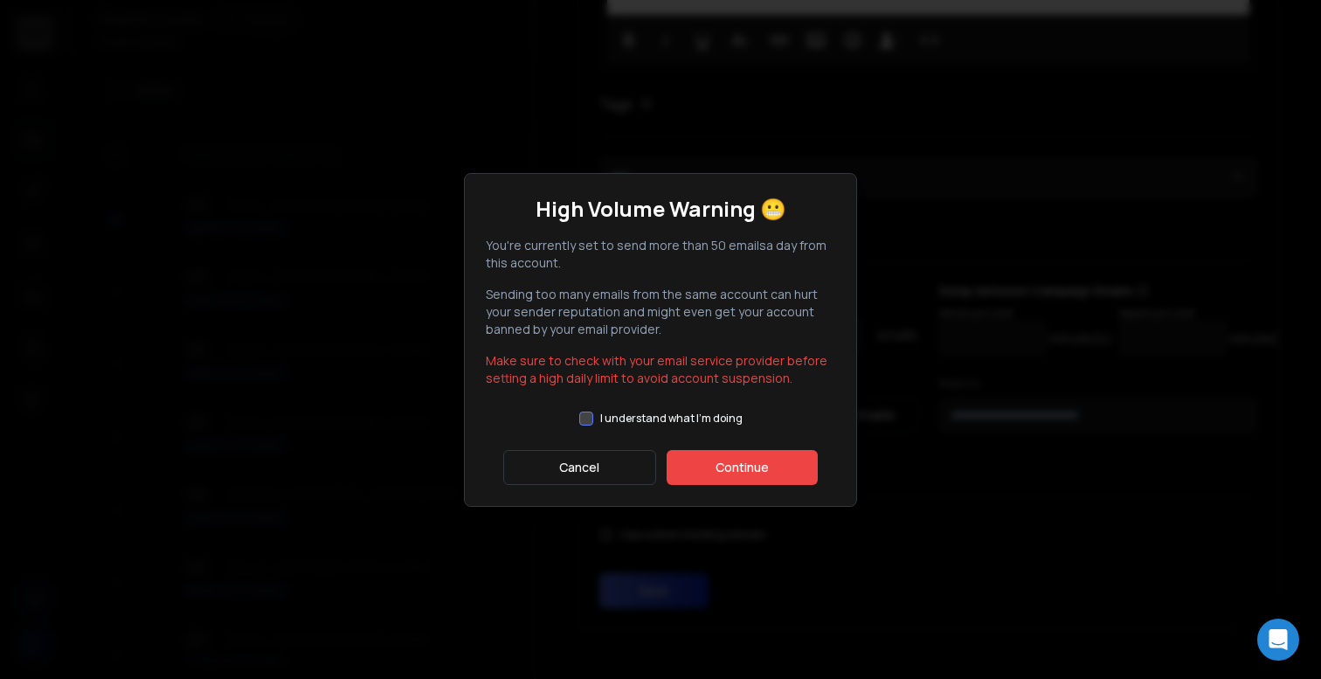
click at [586, 416] on button "I understand what I'm doing" at bounding box center [586, 418] width 14 height 14
click at [745, 470] on button "Continue" at bounding box center [742, 467] width 151 height 35
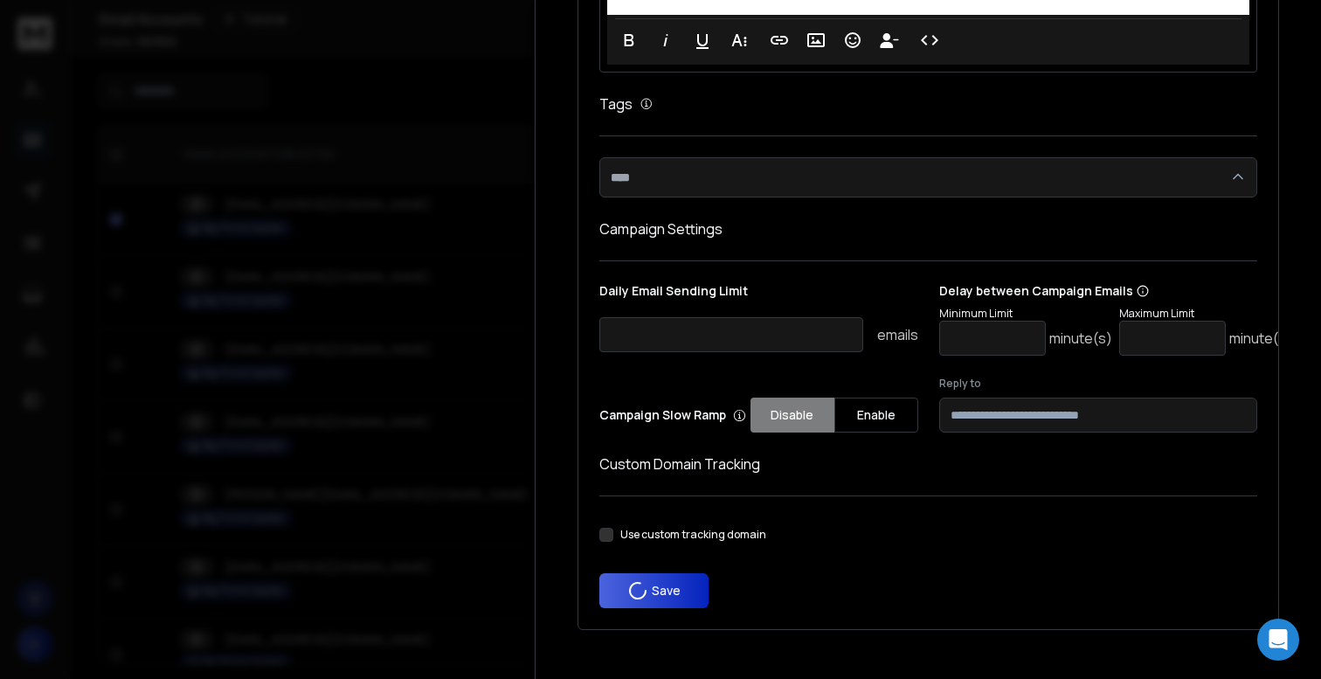
scroll to position [0, 0]
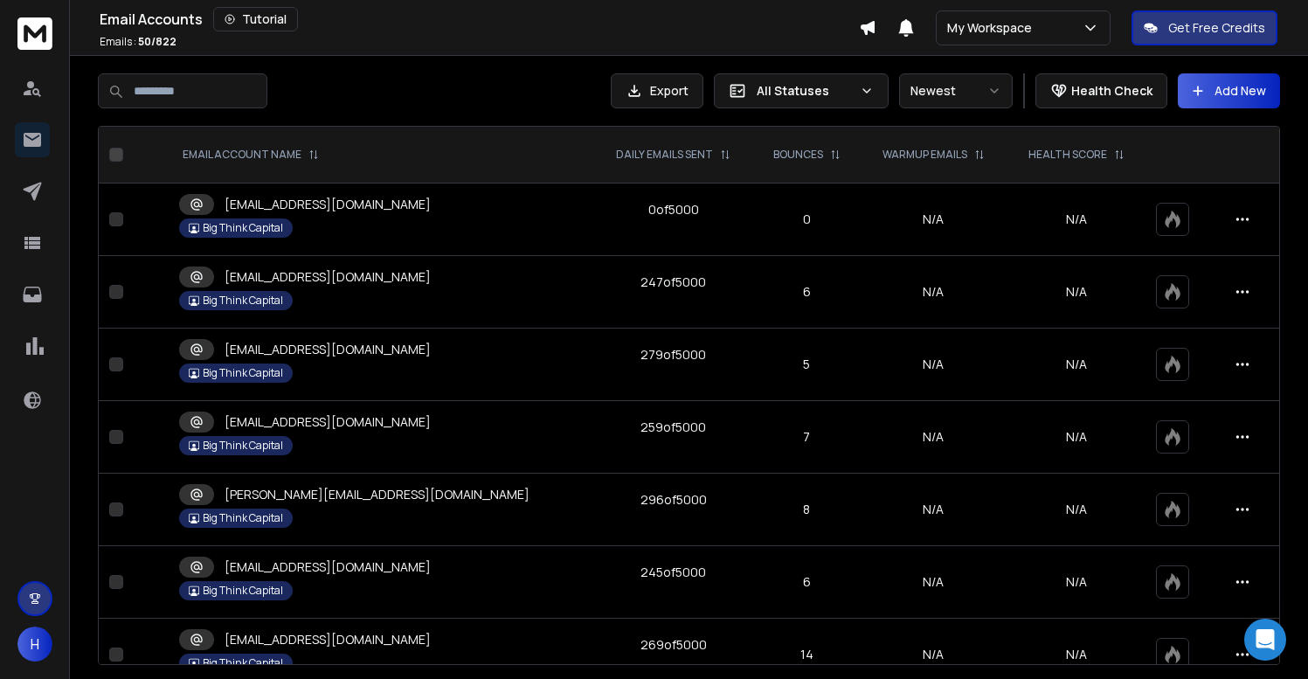
click at [1237, 87] on button "Add New" at bounding box center [1229, 90] width 102 height 35
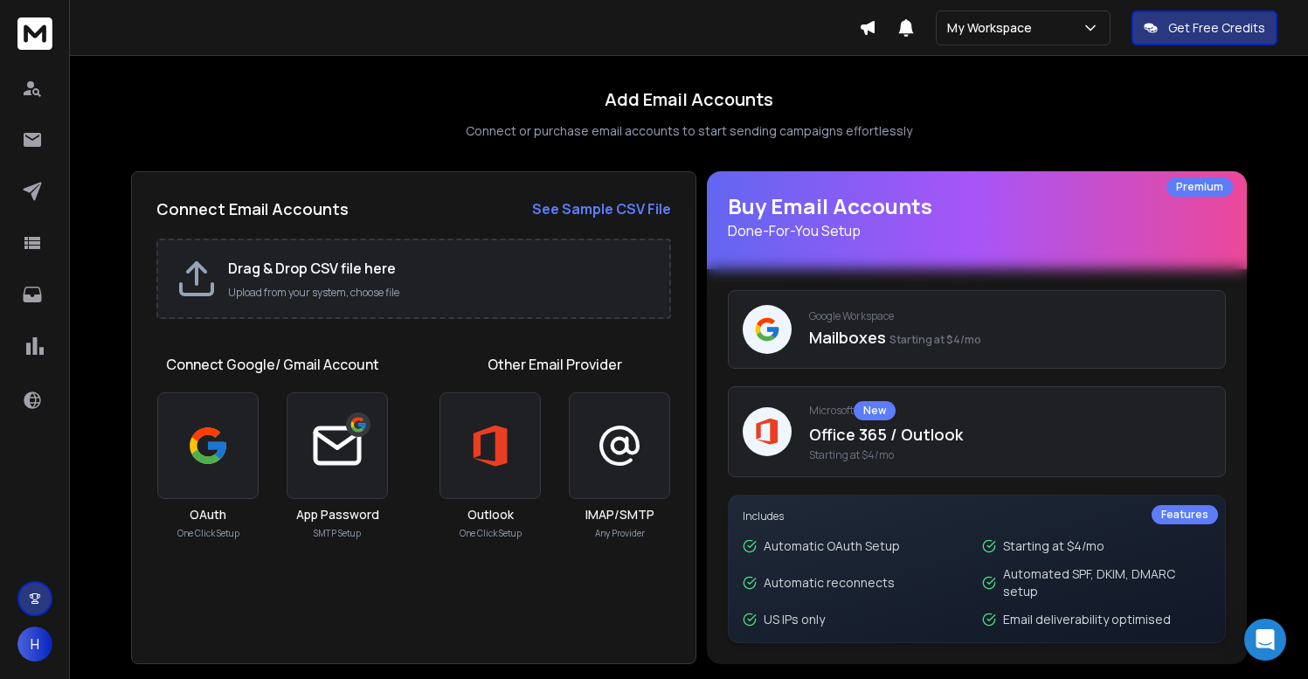
click at [645, 456] on div at bounding box center [619, 445] width 101 height 107
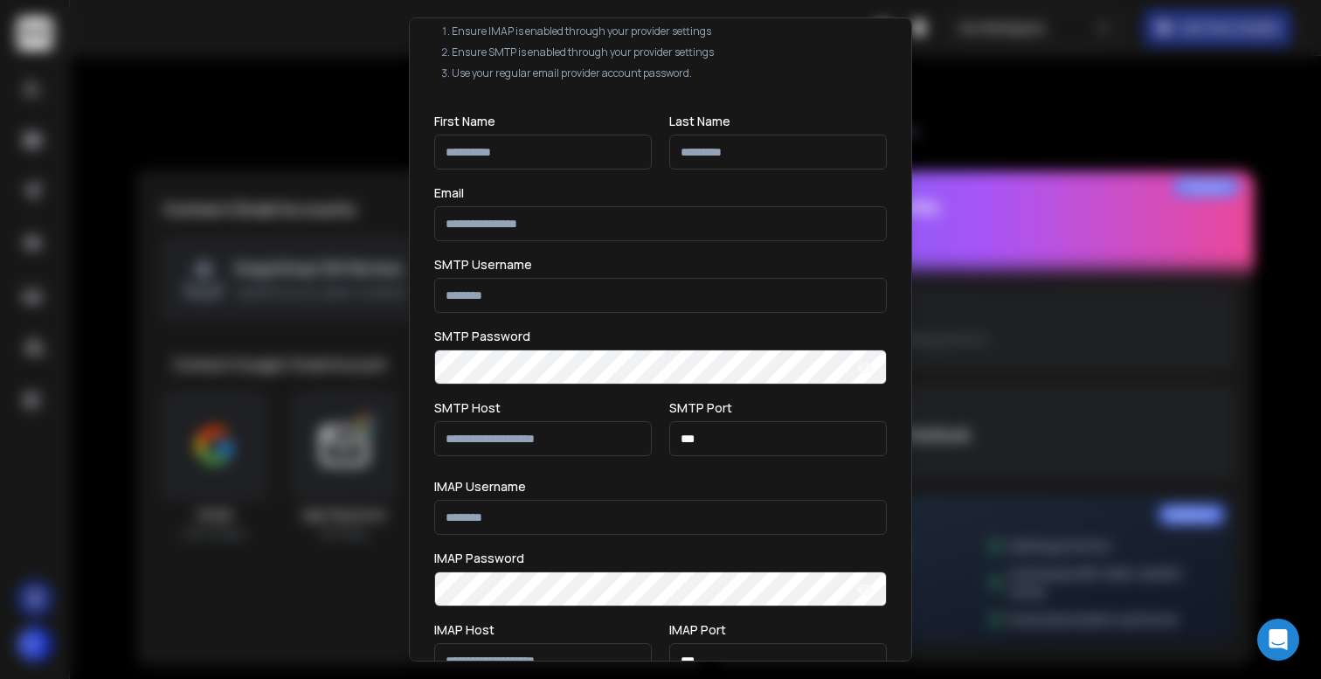
scroll to position [255, 0]
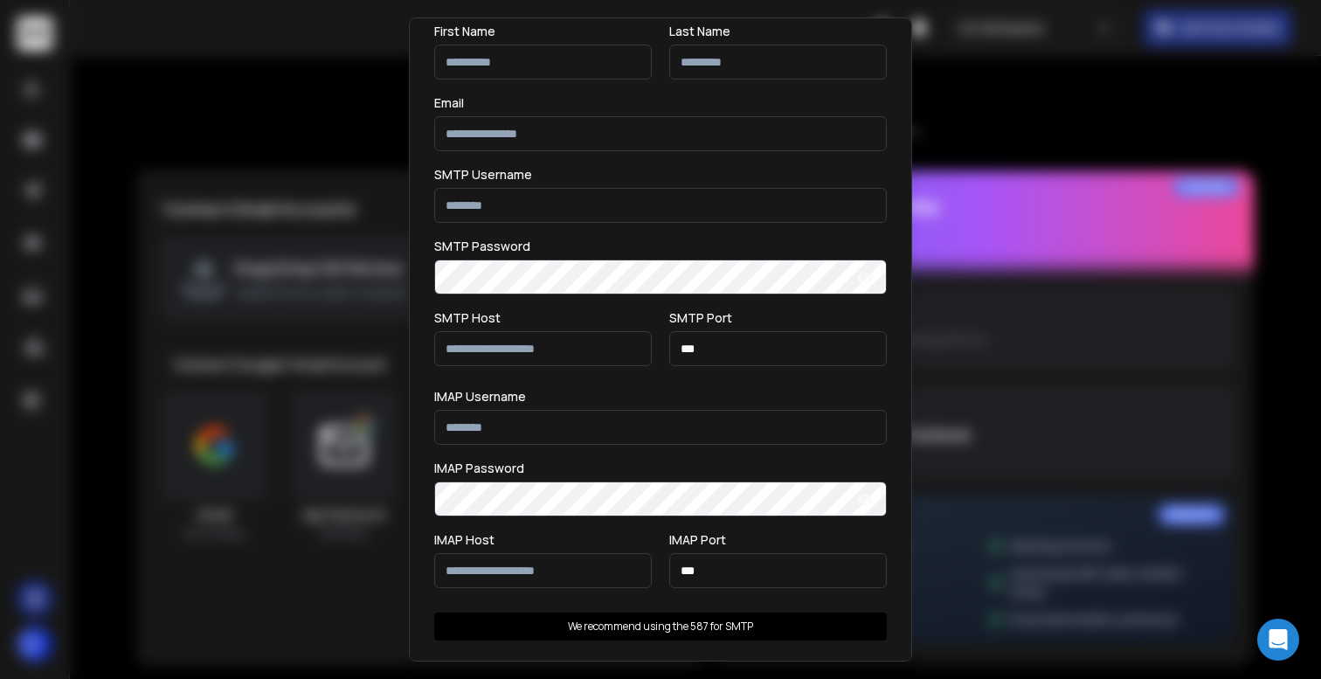
click at [518, 207] on input "text" at bounding box center [660, 205] width 453 height 35
paste input "**********"
type input "**********"
click at [494, 197] on input "text" at bounding box center [660, 205] width 453 height 35
type input "*******"
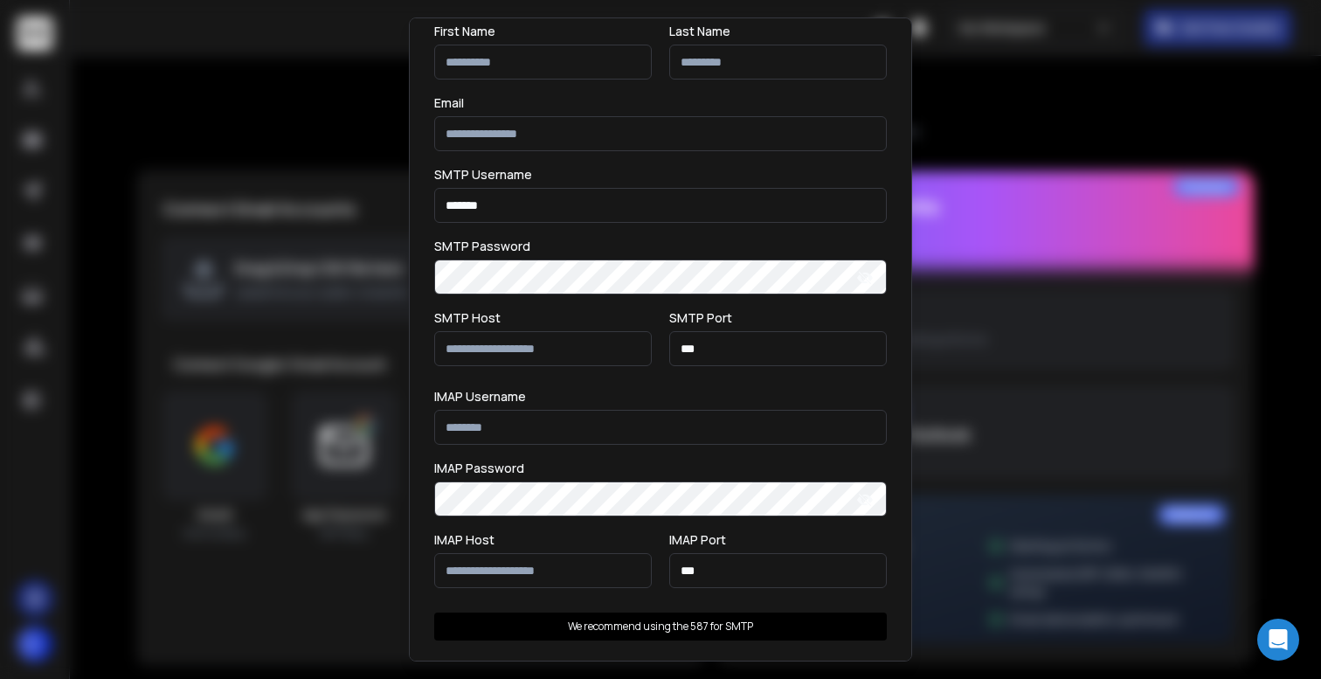
click at [517, 335] on input "text" at bounding box center [543, 348] width 218 height 35
type input "**********"
click at [550, 560] on input "text" at bounding box center [543, 570] width 218 height 35
click at [552, 572] on input "text" at bounding box center [543, 570] width 218 height 35
type input "**********"
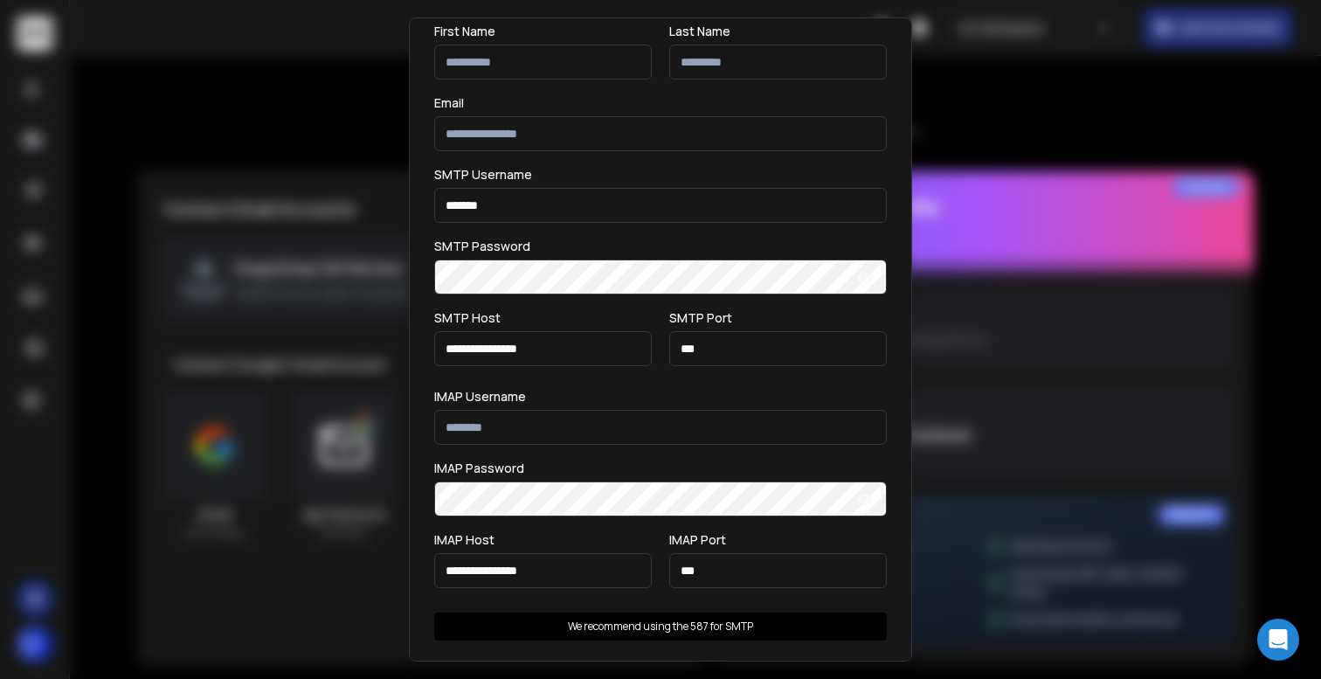
drag, startPoint x: 759, startPoint y: 345, endPoint x: 416, endPoint y: 327, distance: 343.8
click at [431, 328] on div "**********" at bounding box center [660, 339] width 503 height 644
type input "****"
click at [549, 141] on input "email" at bounding box center [660, 133] width 453 height 35
paste input "**********"
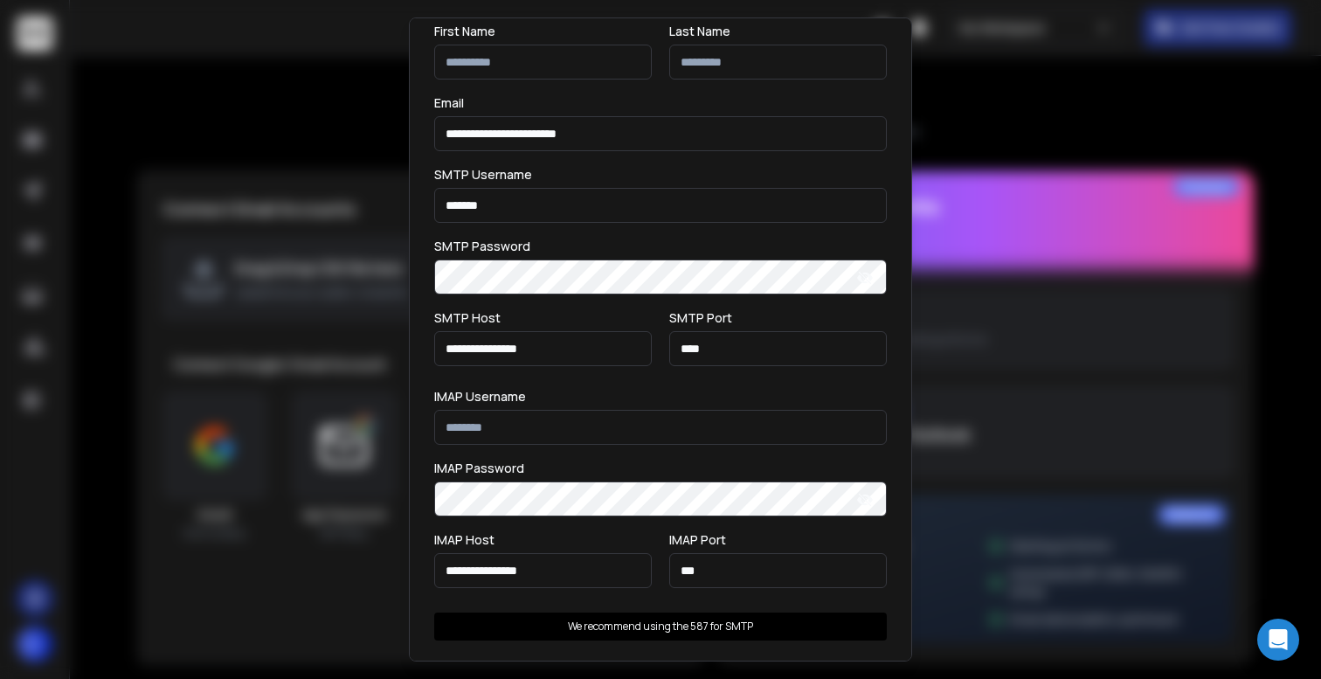
drag, startPoint x: 460, startPoint y: 130, endPoint x: 279, endPoint y: 127, distance: 181.7
click at [277, 129] on div "**********" at bounding box center [660, 339] width 1321 height 679
drag, startPoint x: 480, startPoint y: 131, endPoint x: 184, endPoint y: 111, distance: 296.8
click at [183, 110] on div "**********" at bounding box center [660, 339] width 1321 height 679
type input "**********"
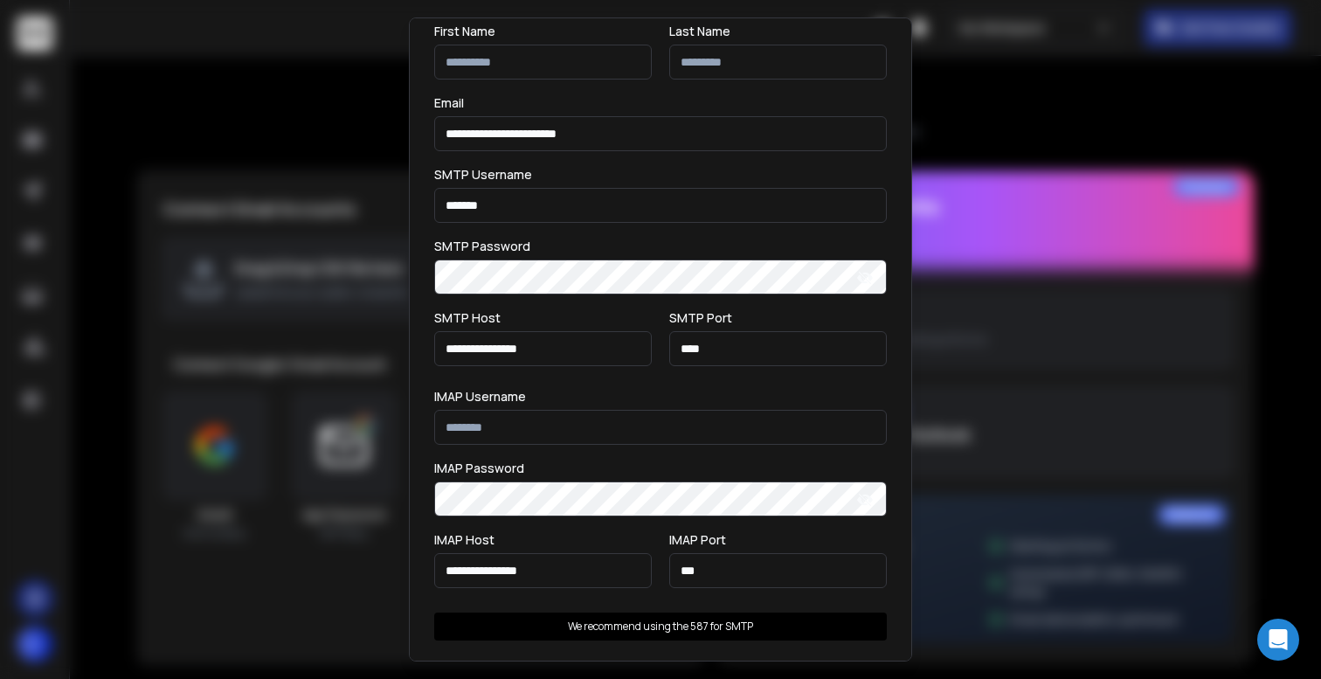
click at [479, 414] on input "text" at bounding box center [660, 427] width 453 height 35
paste input "**********"
type input "**********"
click at [566, 388] on form "**********" at bounding box center [660, 367] width 453 height 685
click at [864, 503] on icon at bounding box center [865, 499] width 16 height 10
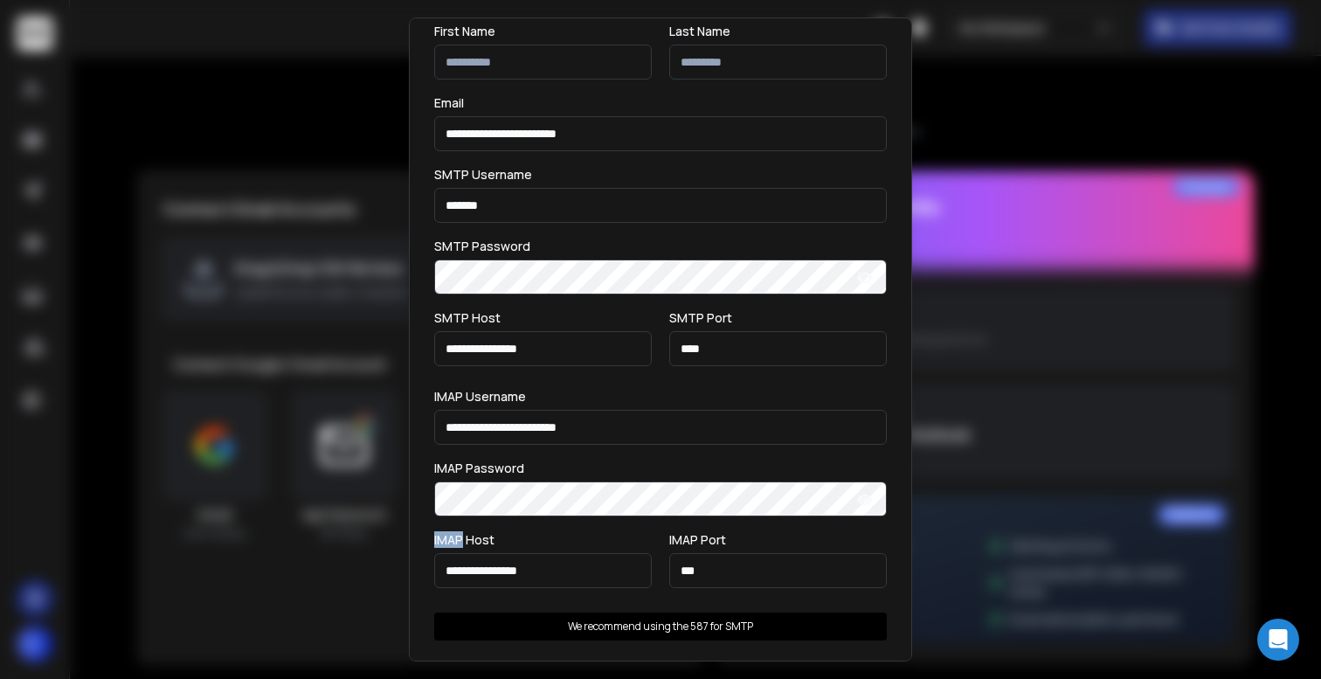
click at [864, 501] on icon at bounding box center [865, 500] width 16 height 16
click at [509, 234] on form "**********" at bounding box center [660, 367] width 453 height 685
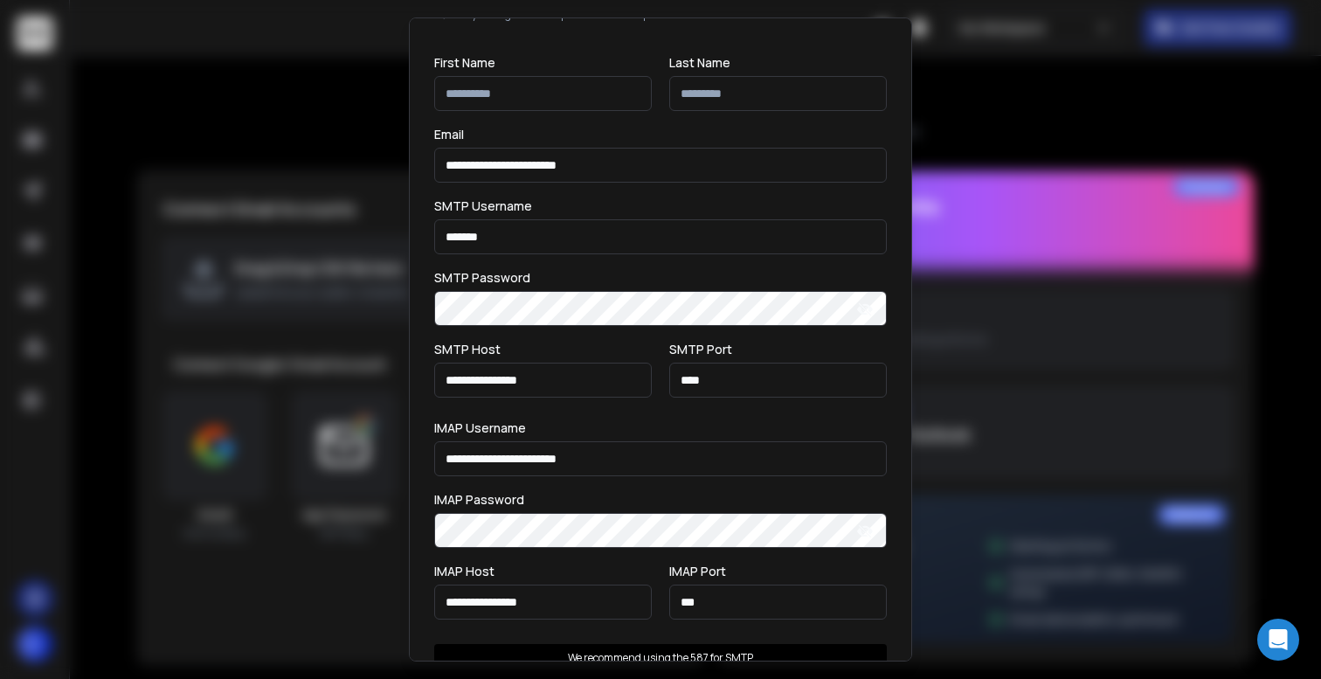
click at [506, 99] on input "text" at bounding box center [543, 93] width 218 height 35
type input "******"
click at [729, 88] on input "text" at bounding box center [778, 93] width 218 height 35
type input "****"
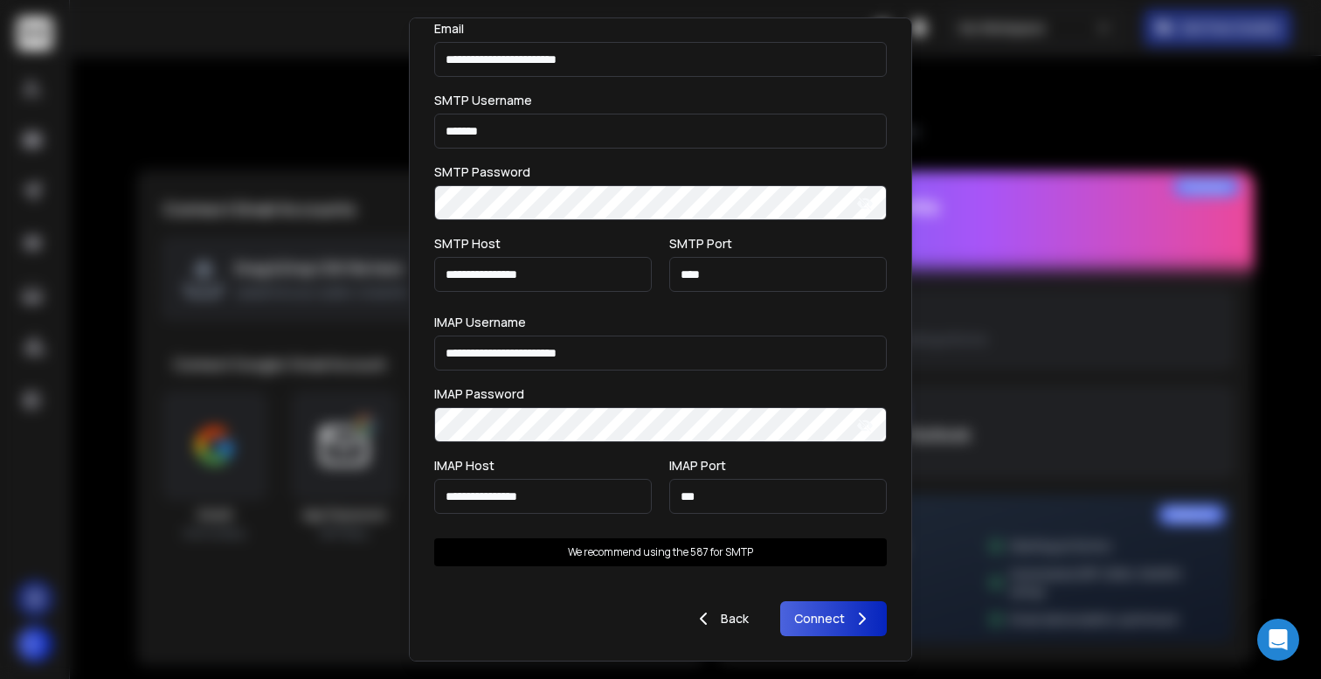
click at [865, 608] on button "Connect" at bounding box center [833, 618] width 107 height 35
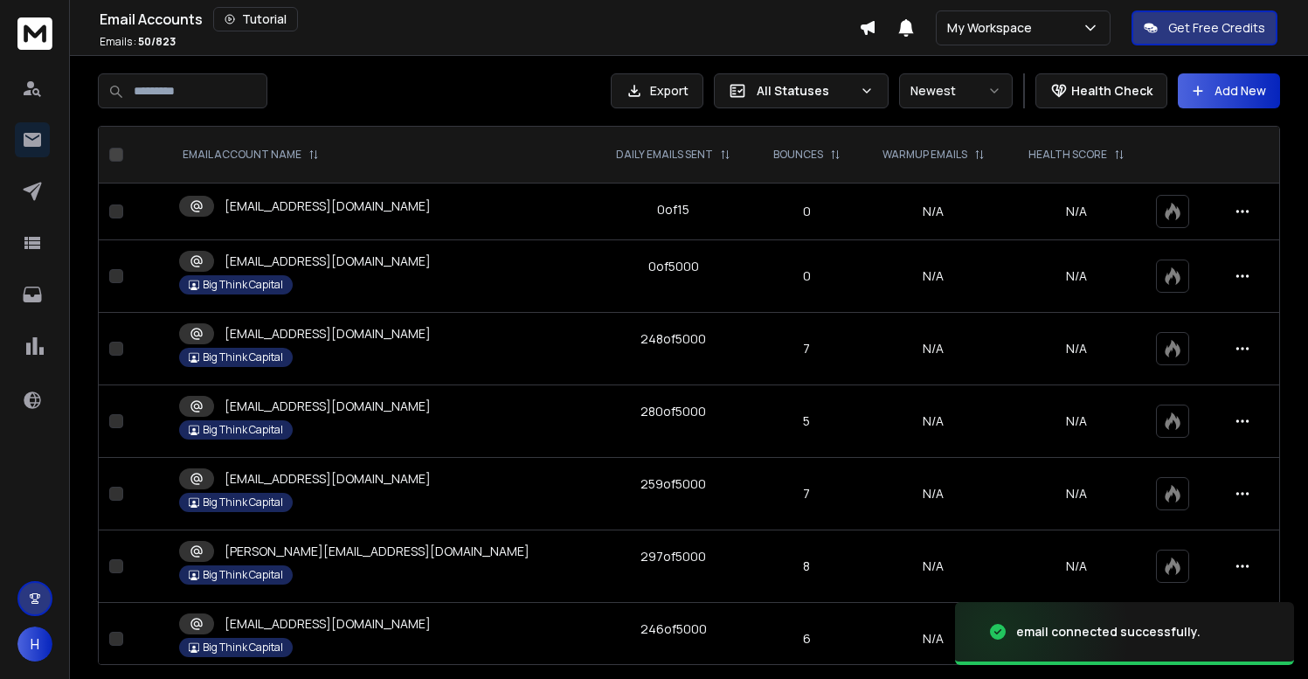
click at [1236, 207] on button at bounding box center [1243, 212] width 52 height 30
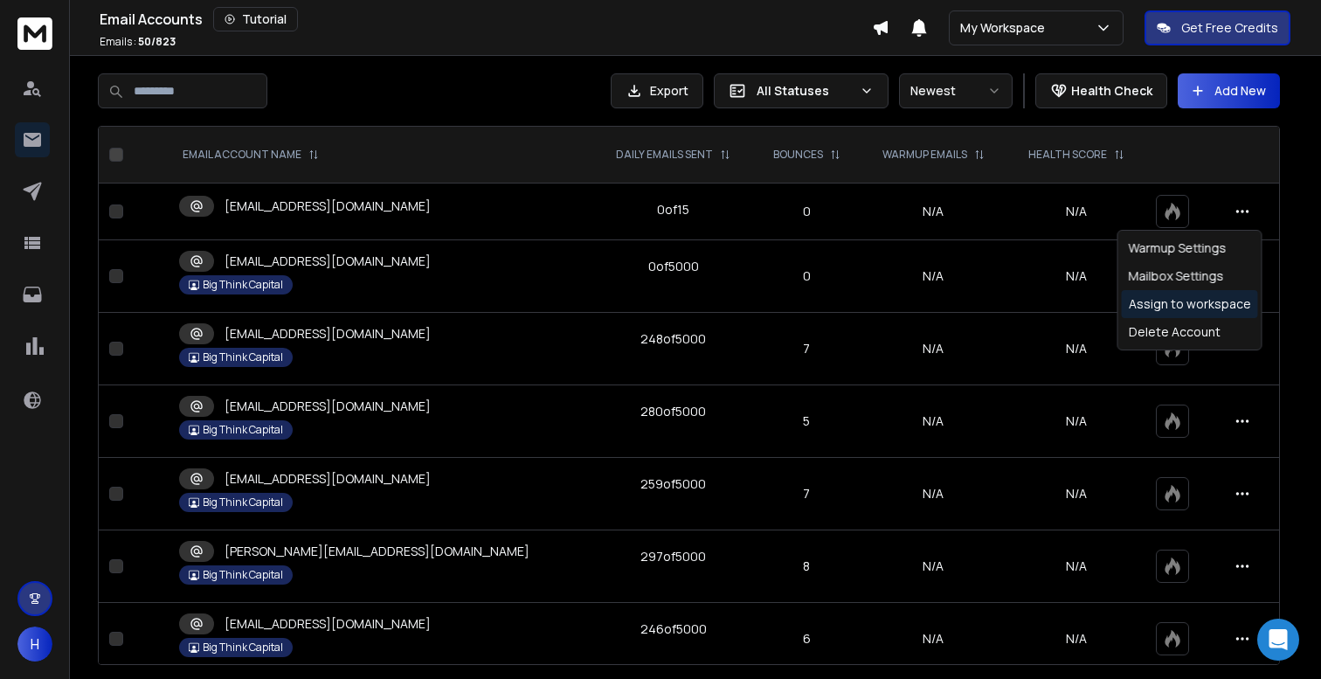
click at [1207, 297] on div "Assign to workspace" at bounding box center [1190, 304] width 136 height 28
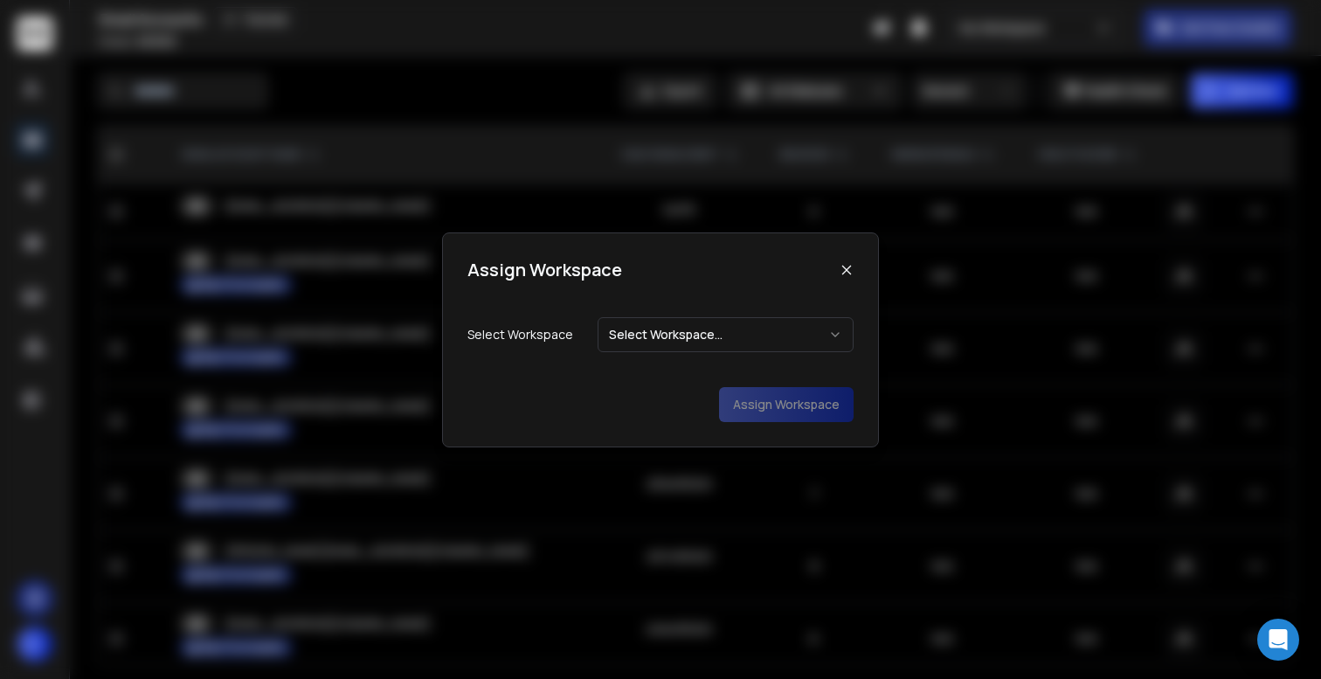
click at [743, 340] on button "Select Workspace..." at bounding box center [726, 334] width 256 height 35
click at [826, 406] on button "Assign Workspace" at bounding box center [786, 404] width 135 height 35
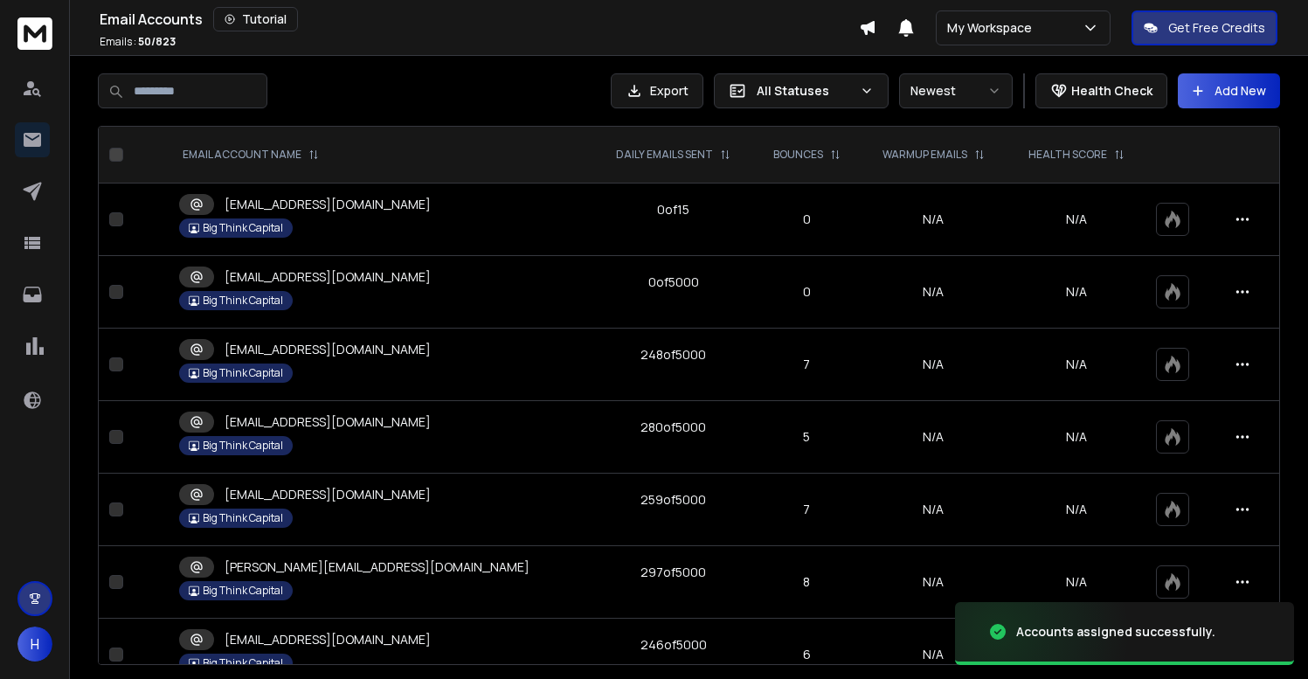
click at [115, 222] on button "button" at bounding box center [116, 219] width 14 height 14
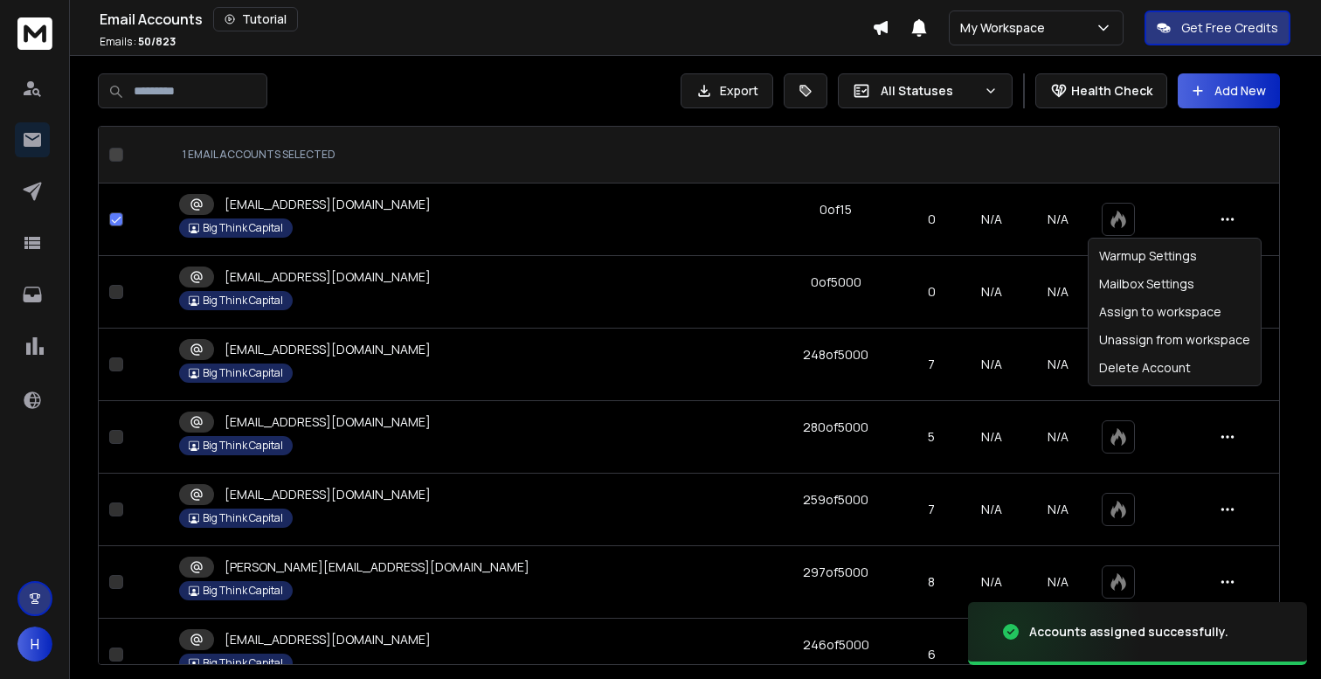
click at [1220, 216] on icon at bounding box center [1228, 219] width 16 height 16
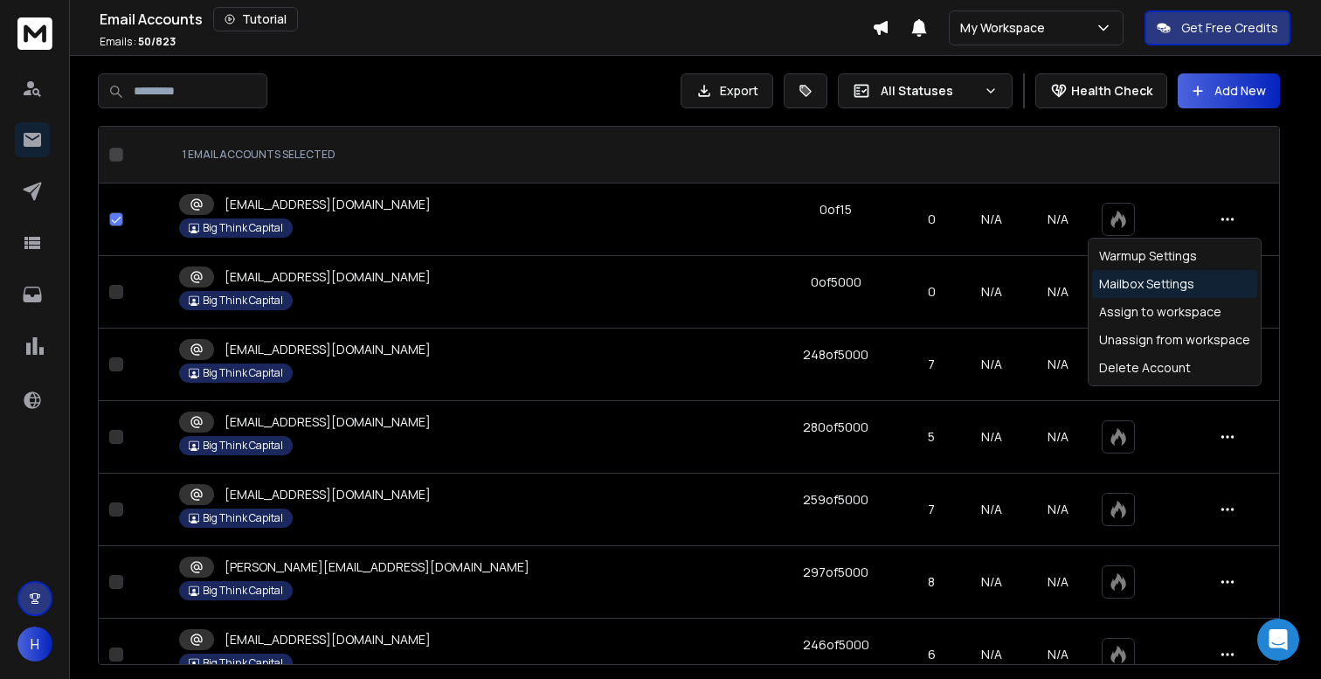
click at [1161, 279] on div "Mailbox Settings" at bounding box center [1174, 284] width 165 height 28
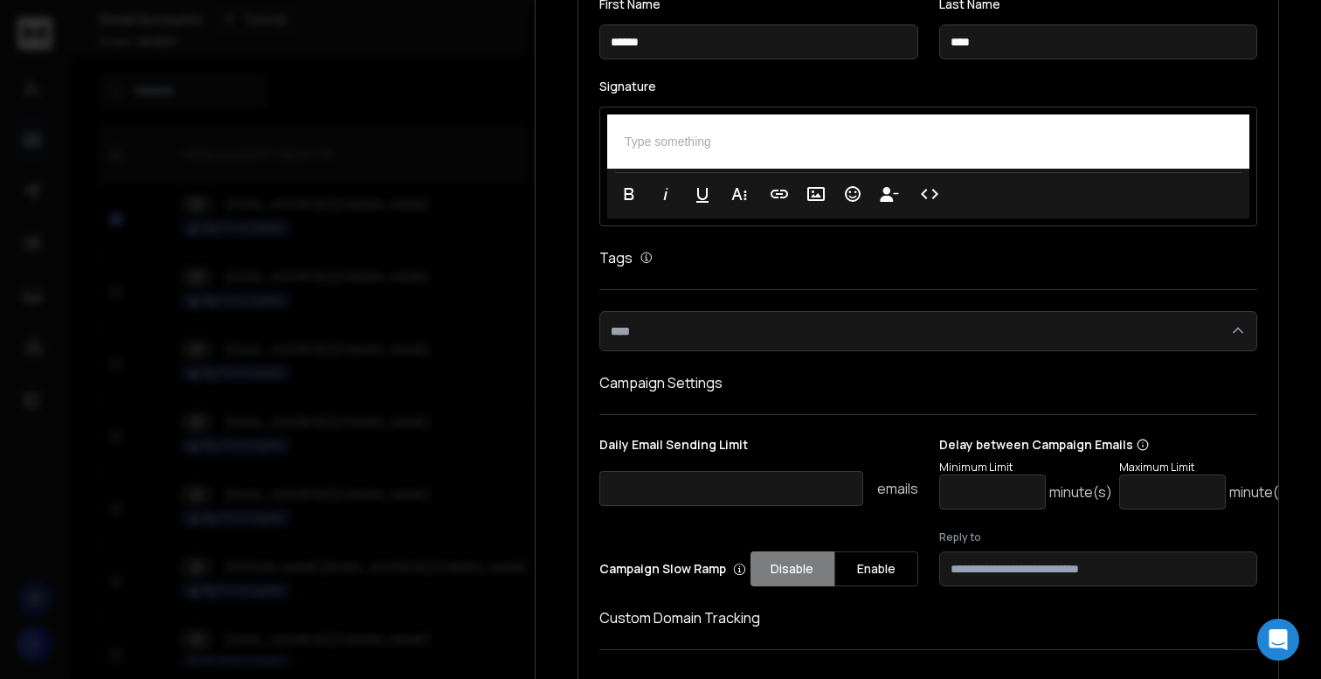
scroll to position [376, 0]
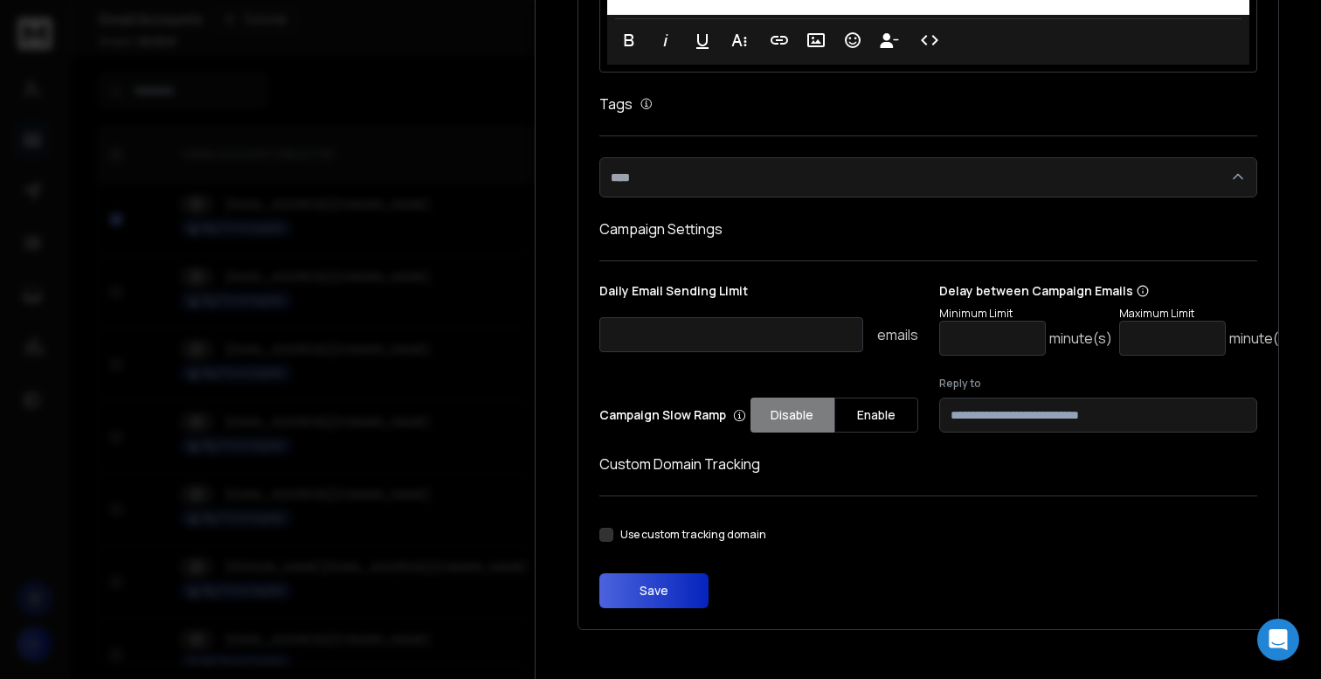
drag, startPoint x: 860, startPoint y: 327, endPoint x: 529, endPoint y: 317, distance: 330.4
click at [578, 327] on div "Sender Name First Name ****** Last Name **** Signature Type something Clear For…" at bounding box center [927, 194] width 701 height 871
type input "*"
drag, startPoint x: 1140, startPoint y: 336, endPoint x: 484, endPoint y: 335, distance: 656.1
click at [628, 328] on div "Daily Email Sending Limit ** emails Delay between Campaign Emails Minimum Limit…" at bounding box center [928, 357] width 658 height 150
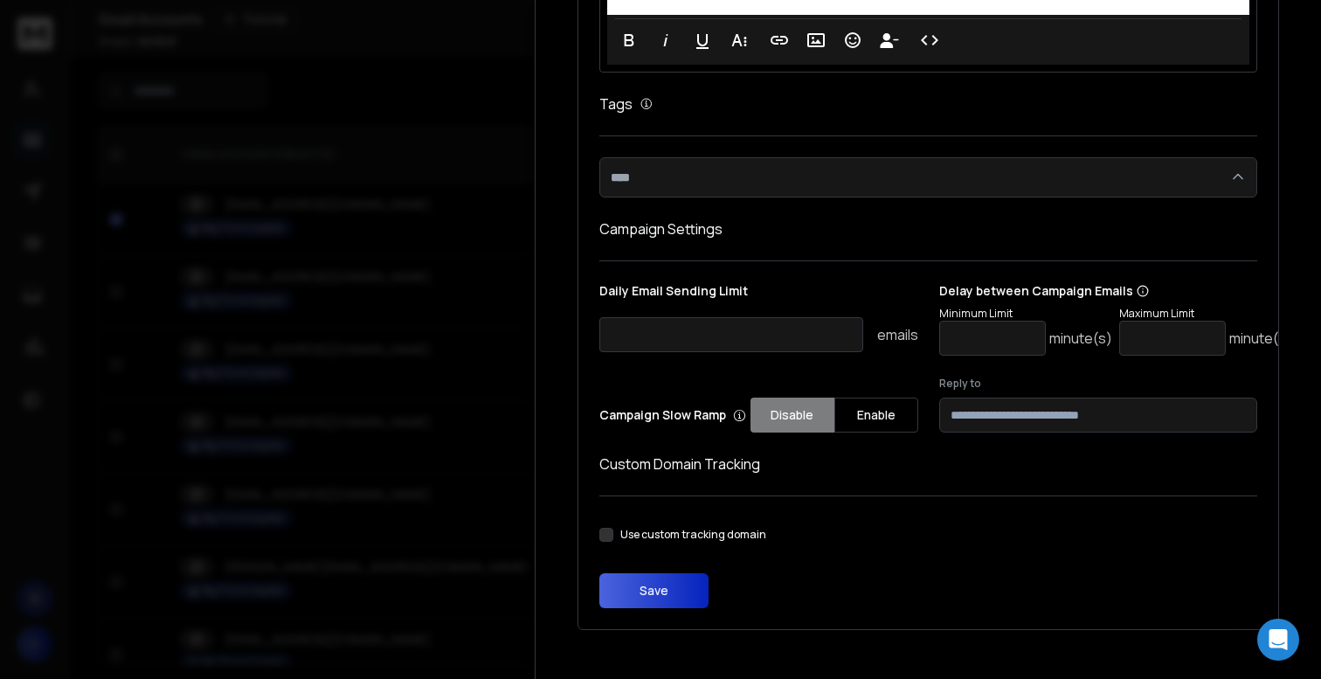
type input "*"
drag, startPoint x: 612, startPoint y: 340, endPoint x: 600, endPoint y: 341, distance: 12.3
click at [598, 339] on div "Sender Name First Name ****** Last Name **** Signature Type something Clear For…" at bounding box center [927, 194] width 701 height 871
drag, startPoint x: 491, startPoint y: 328, endPoint x: 411, endPoint y: 329, distance: 80.4
click at [424, 328] on body "ReferralStack Unlock AI-powered affiliate growth Lifetime Deals available! Clai…" at bounding box center [654, 339] width 1308 height 679
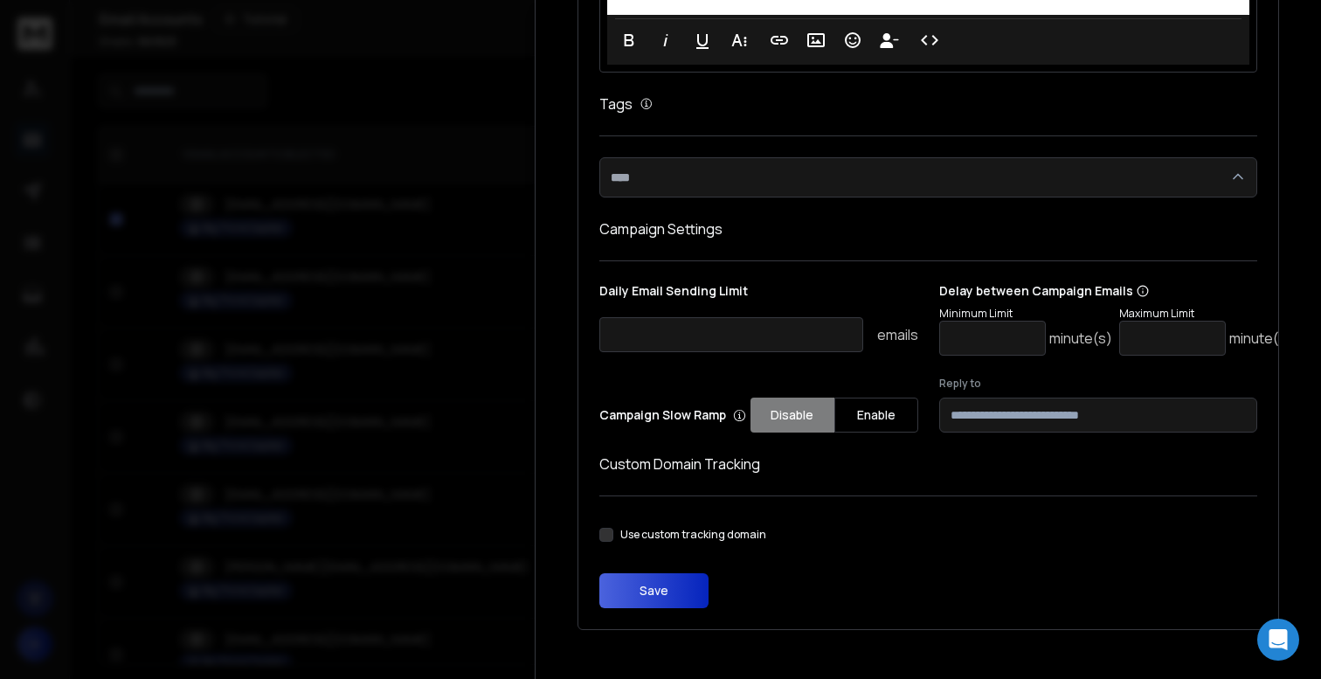
type input "****"
click at [897, 473] on form "First Name ****** Last Name **** Signature Type something Clear Formatting Font…" at bounding box center [928, 227] width 658 height 764
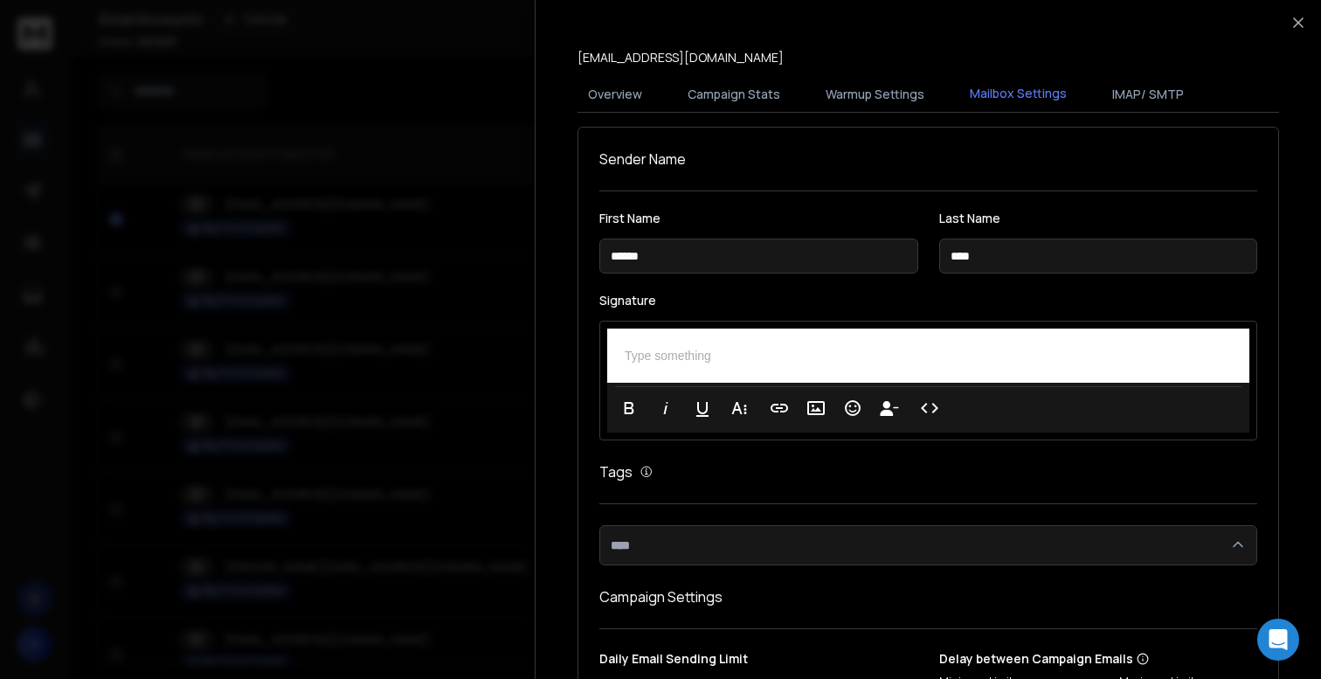
scroll to position [381, 0]
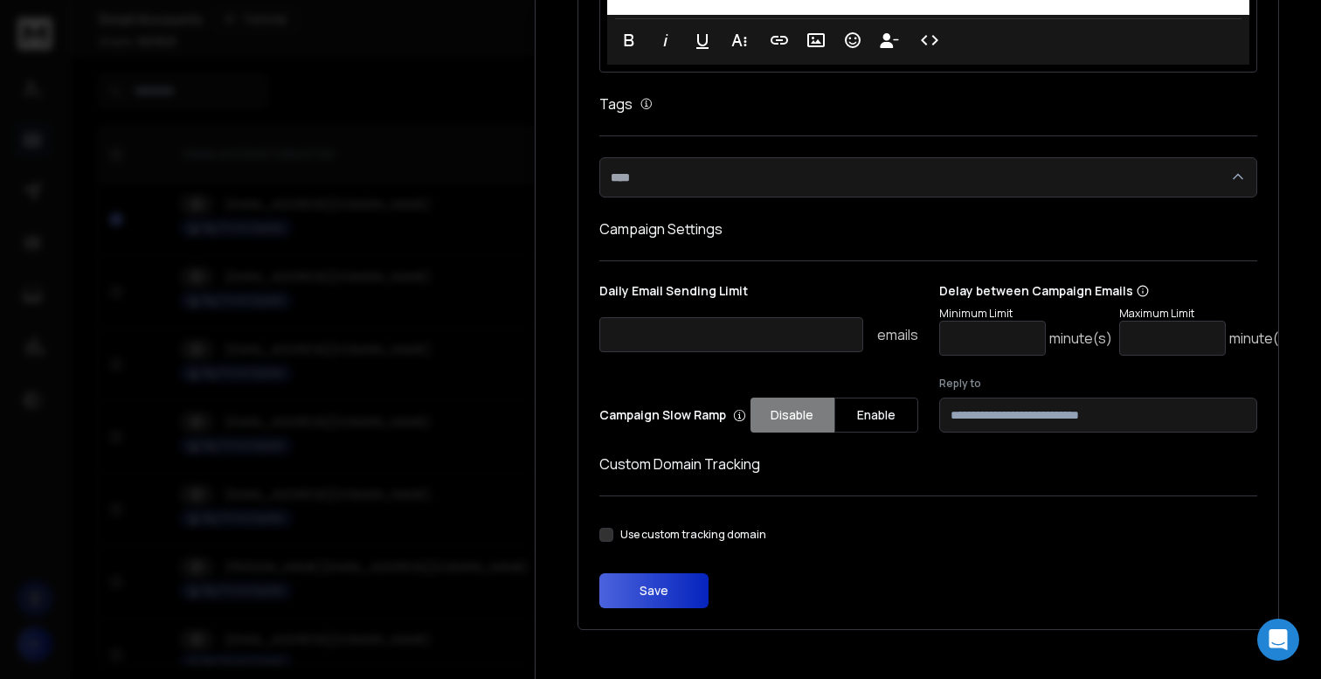
click at [658, 554] on form "First Name ****** Last Name **** Signature Type something Clear Formatting Font…" at bounding box center [928, 227] width 658 height 764
click at [667, 573] on button "Save" at bounding box center [653, 590] width 109 height 35
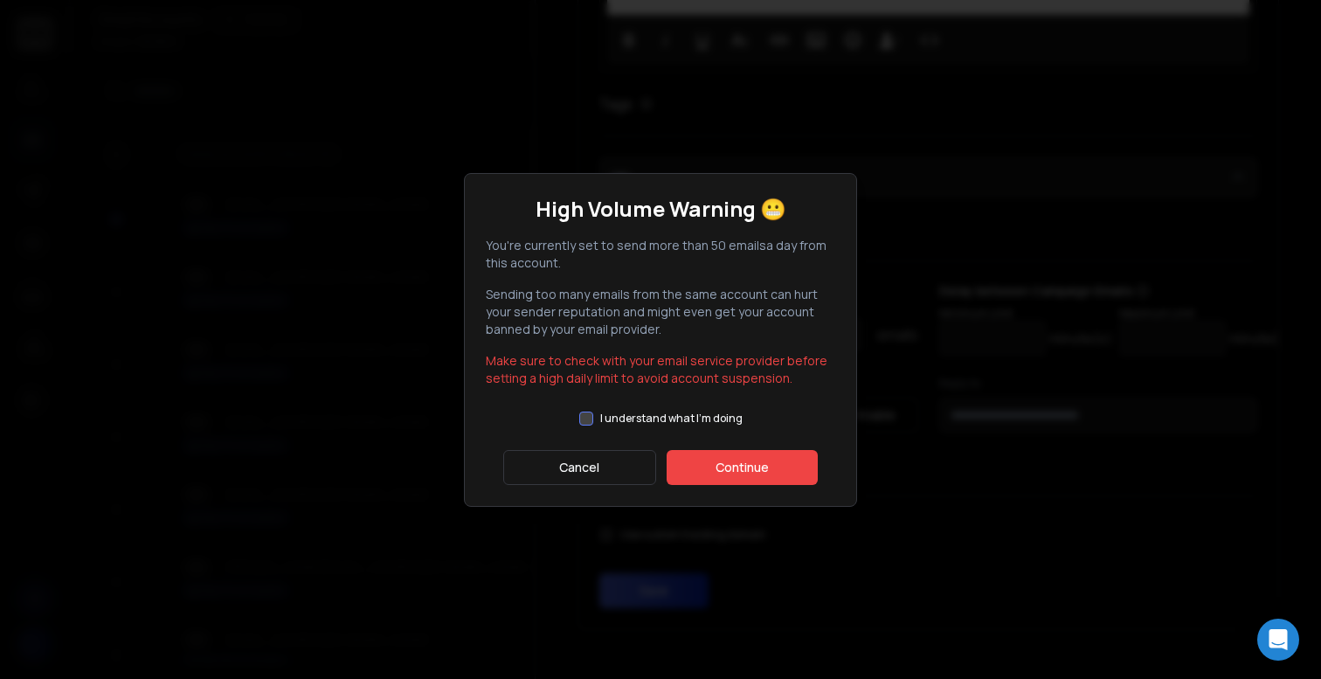
click at [623, 418] on label "I understand what I'm doing" at bounding box center [671, 418] width 142 height 14
click at [584, 417] on button "I understand what I'm doing" at bounding box center [586, 418] width 14 height 14
click at [741, 462] on button "Continue" at bounding box center [742, 467] width 151 height 35
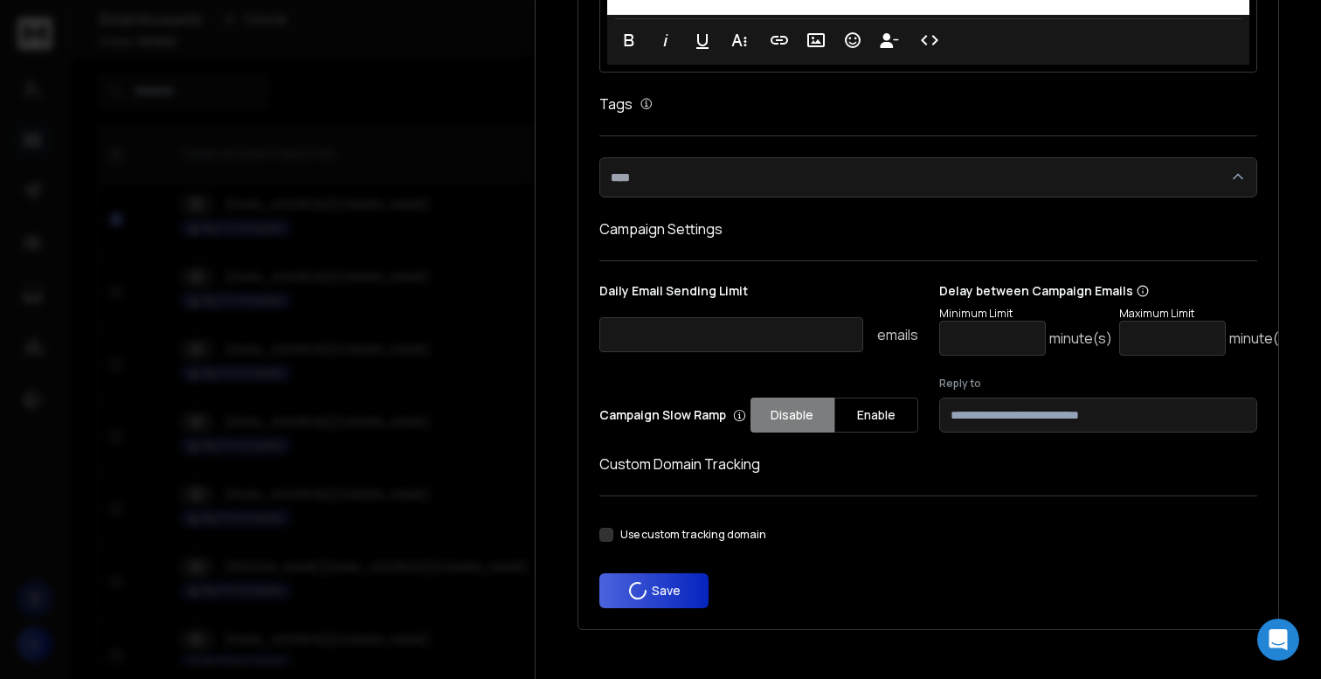
scroll to position [0, 0]
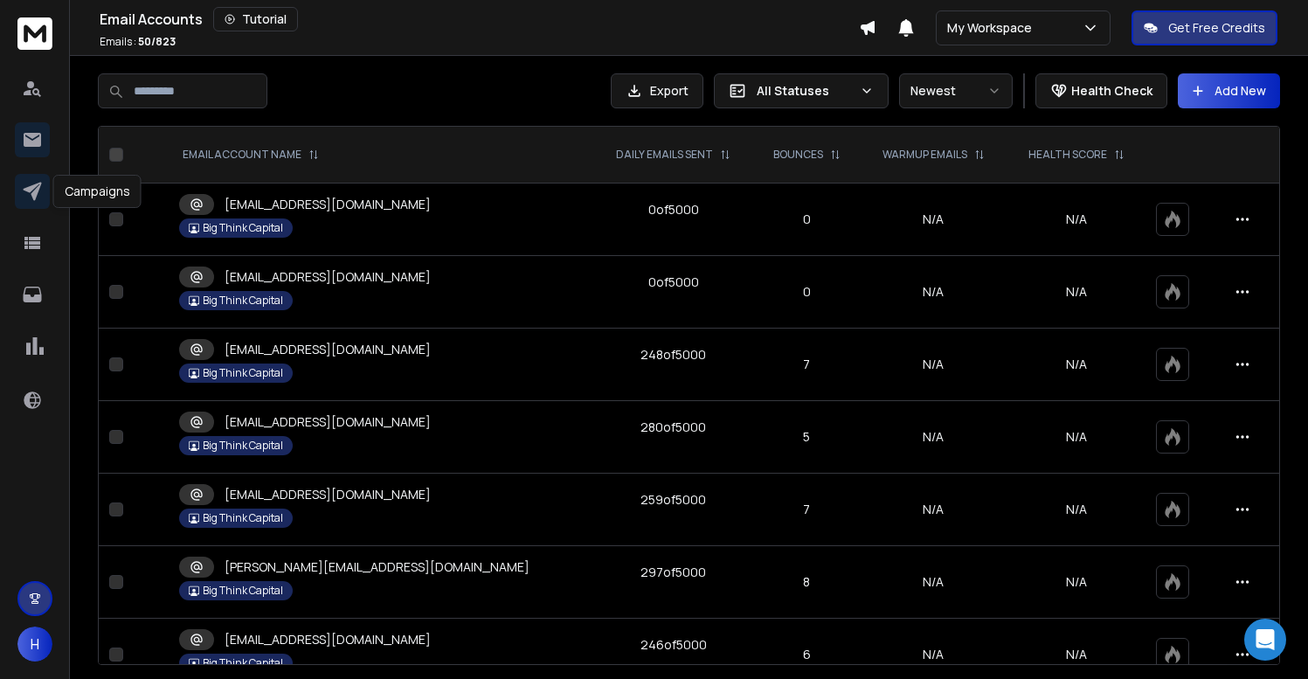
click at [23, 187] on icon at bounding box center [32, 191] width 21 height 21
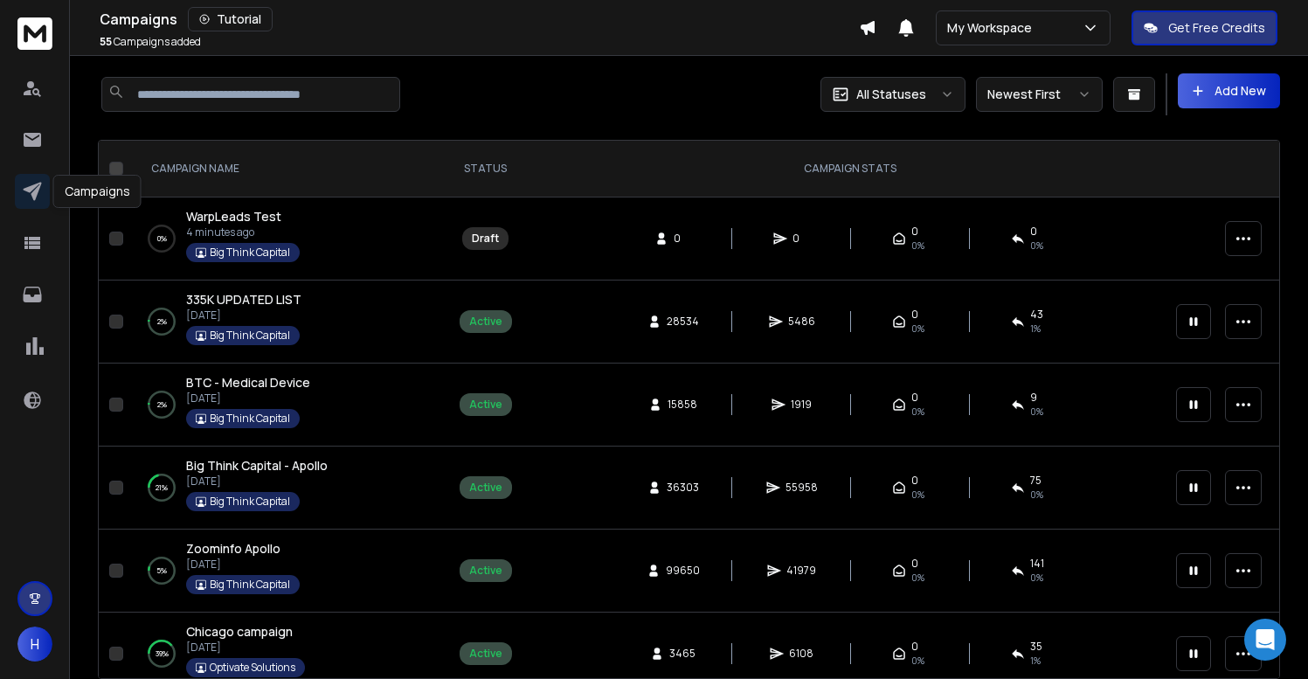
click at [237, 204] on td "0 % WarpLeads Test 4 minutes ago Big Think Capital" at bounding box center [283, 238] width 306 height 83
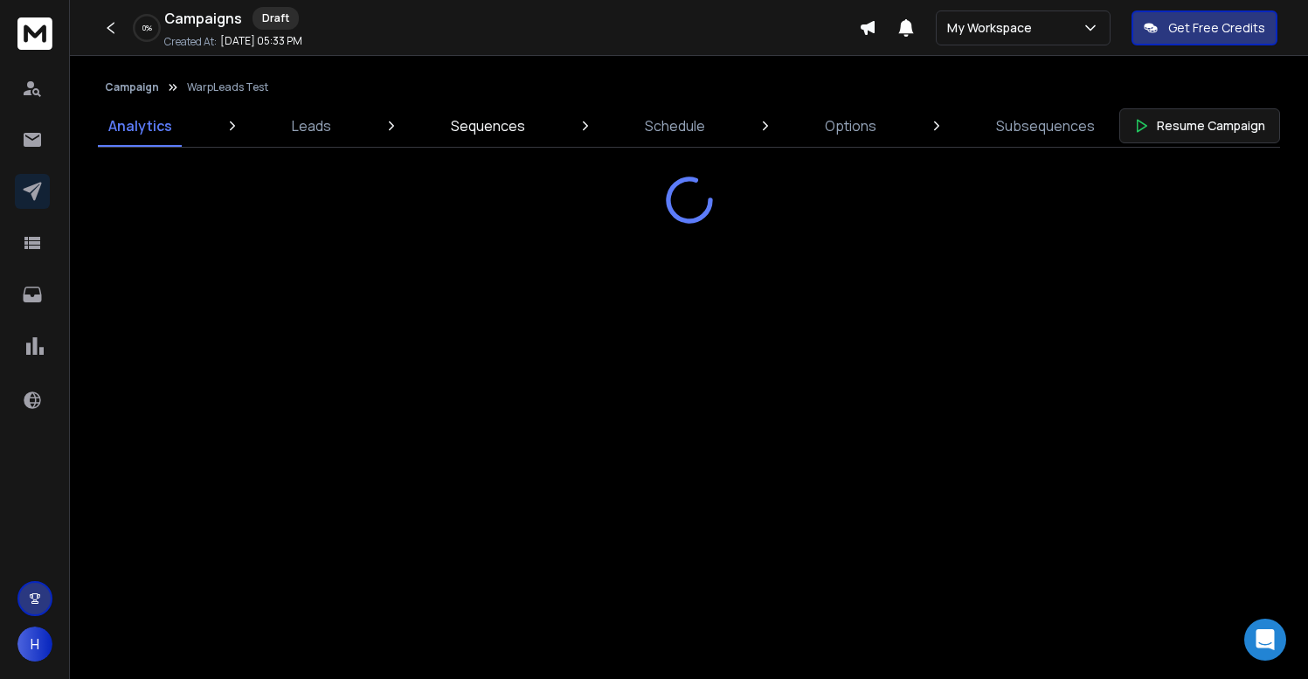
click at [473, 123] on p "Sequences" at bounding box center [488, 125] width 74 height 21
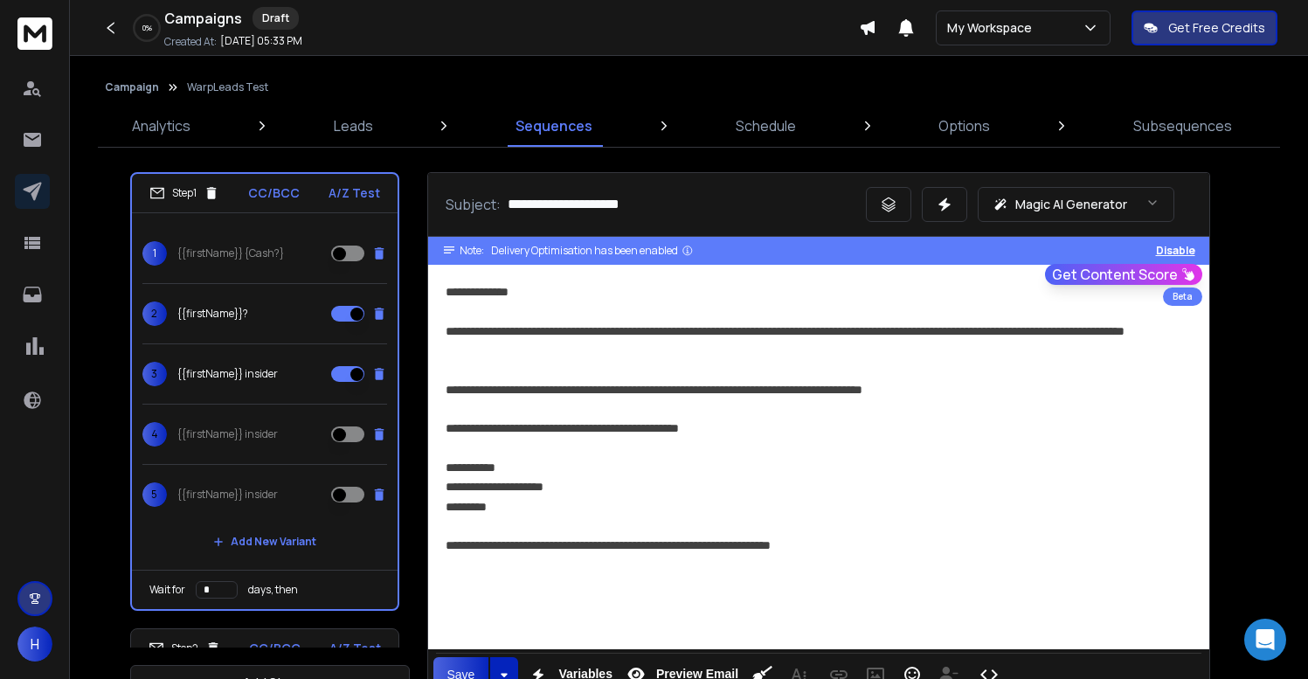
click at [657, 118] on div "Analytics Leads Sequences Schedule Options Subsequences" at bounding box center [682, 126] width 1168 height 42
click at [723, 129] on div "Analytics Leads Sequences Schedule Options Subsequences" at bounding box center [682, 126] width 1168 height 42
click at [740, 122] on p "Schedule" at bounding box center [766, 125] width 60 height 21
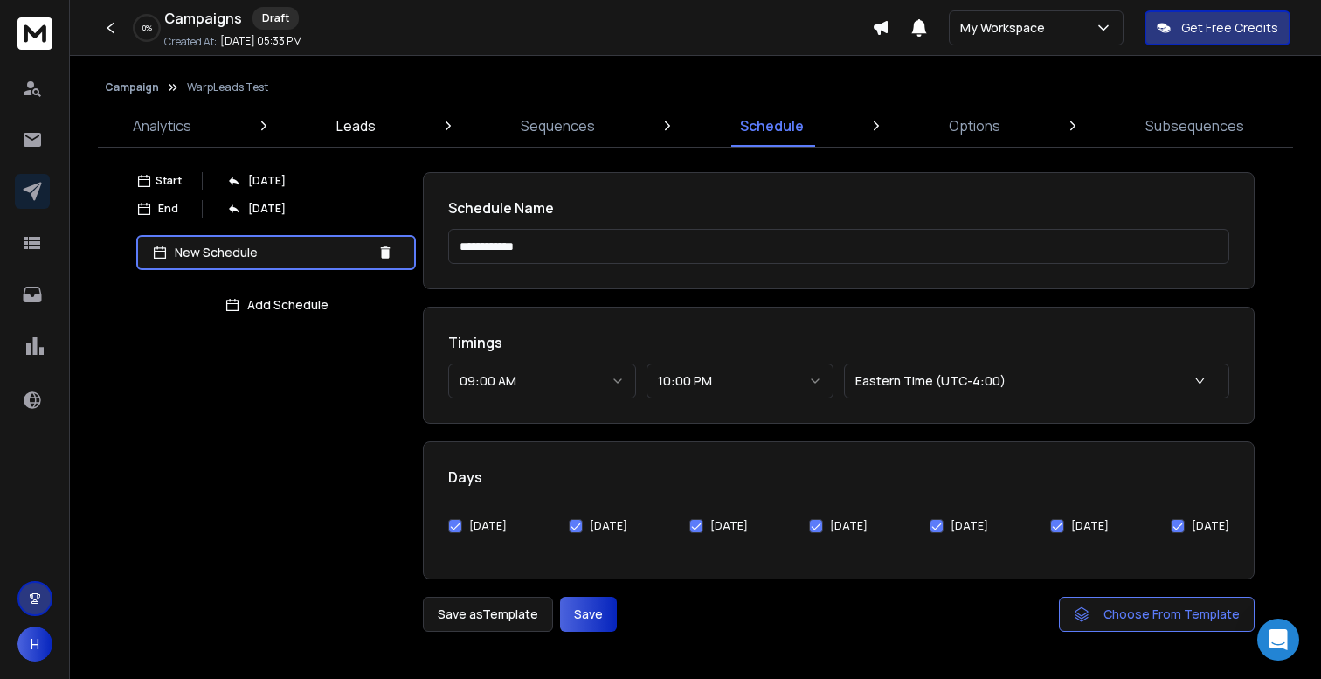
click at [351, 127] on p "Leads" at bounding box center [355, 125] width 39 height 21
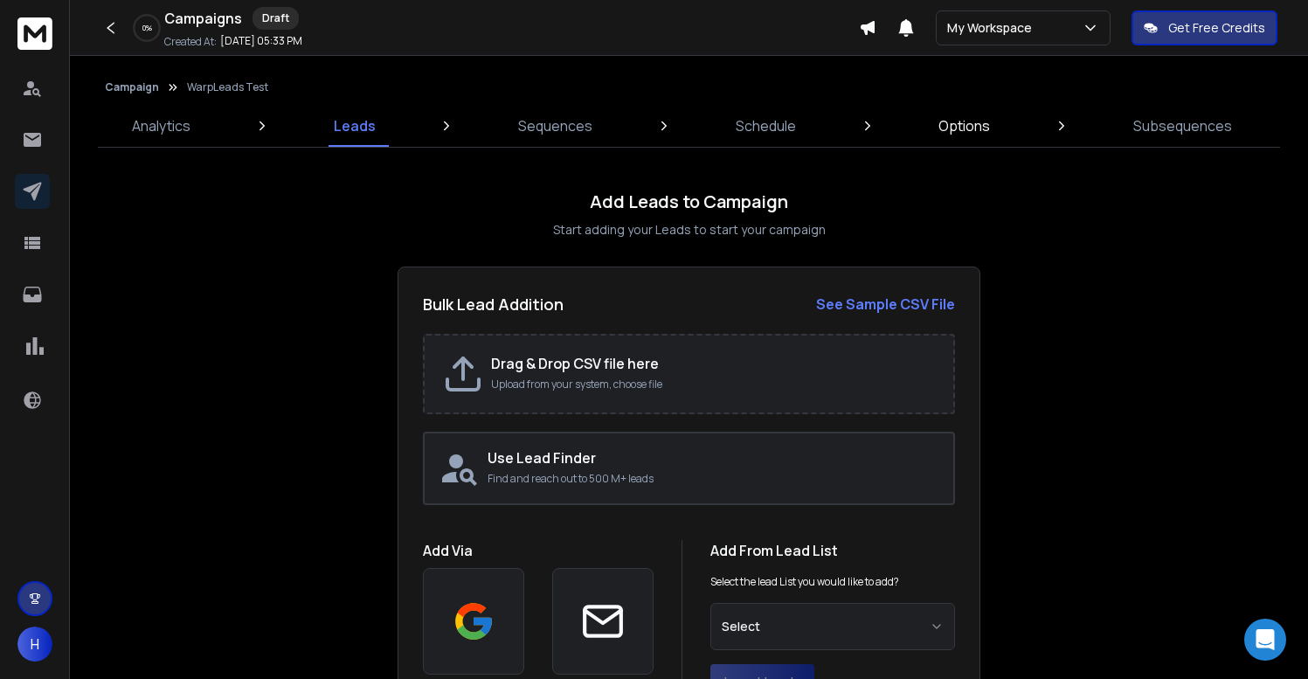
click at [992, 137] on link "Options" at bounding box center [964, 126] width 73 height 42
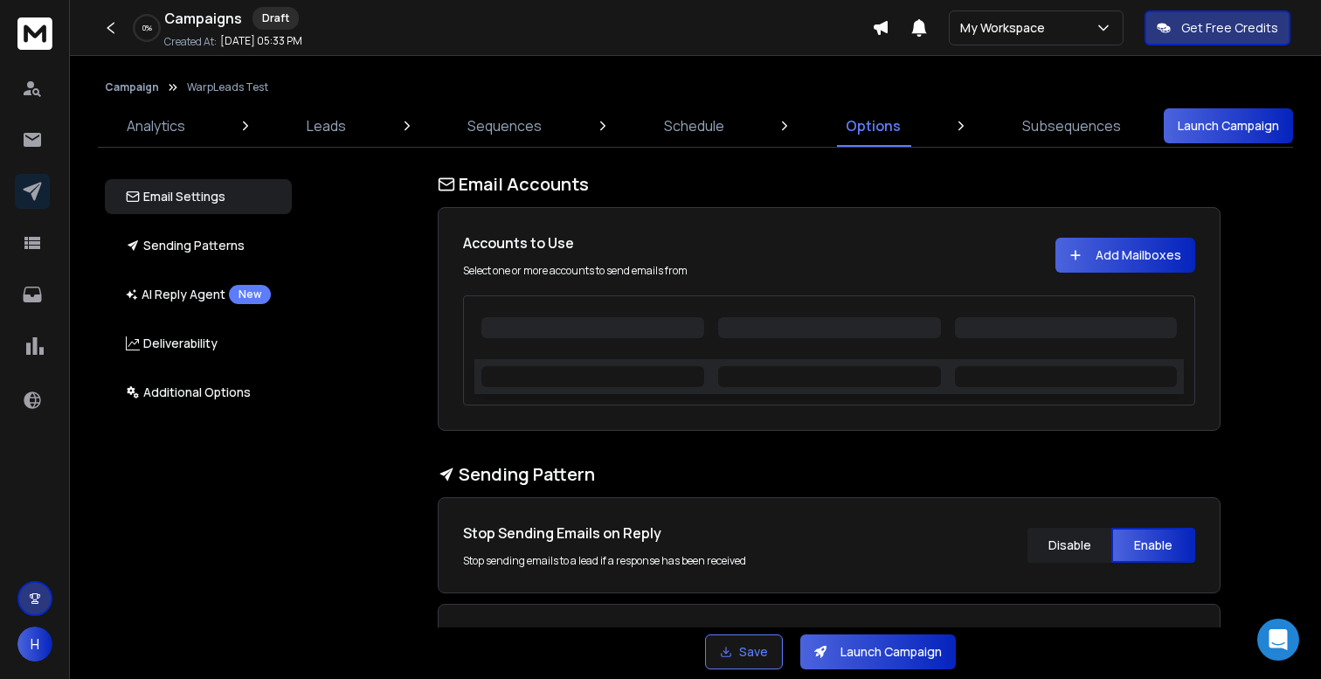
click at [1089, 257] on button "Add Mailboxes" at bounding box center [1125, 255] width 140 height 35
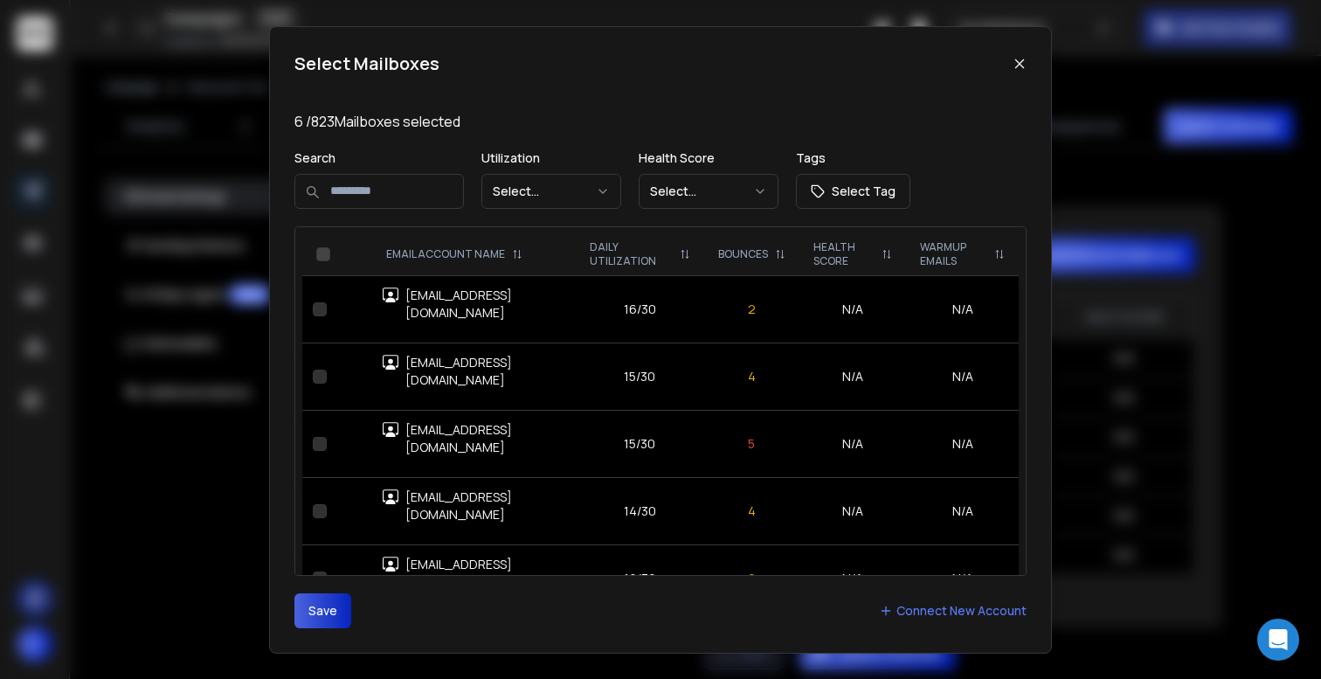
click at [373, 190] on input at bounding box center [378, 191] width 169 height 35
type input "**********"
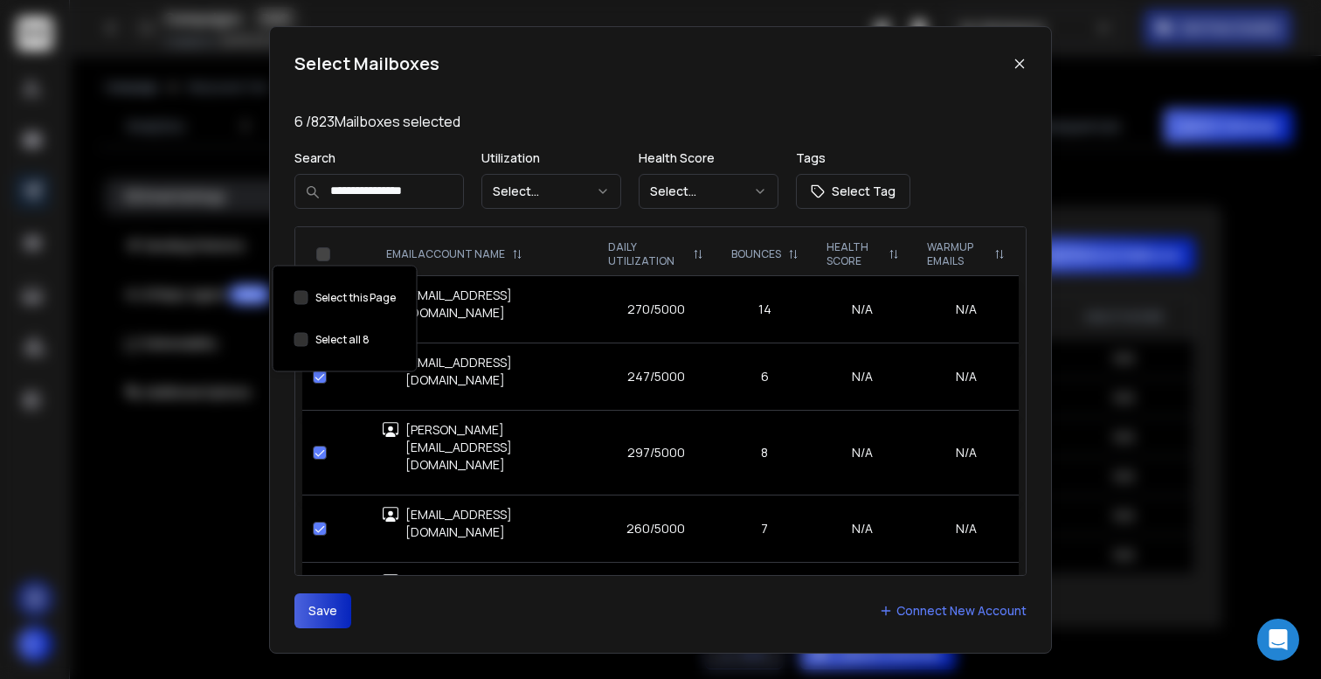
click at [302, 301] on button "Select this Page" at bounding box center [301, 298] width 14 height 14
click at [313, 620] on button "Save" at bounding box center [322, 610] width 57 height 35
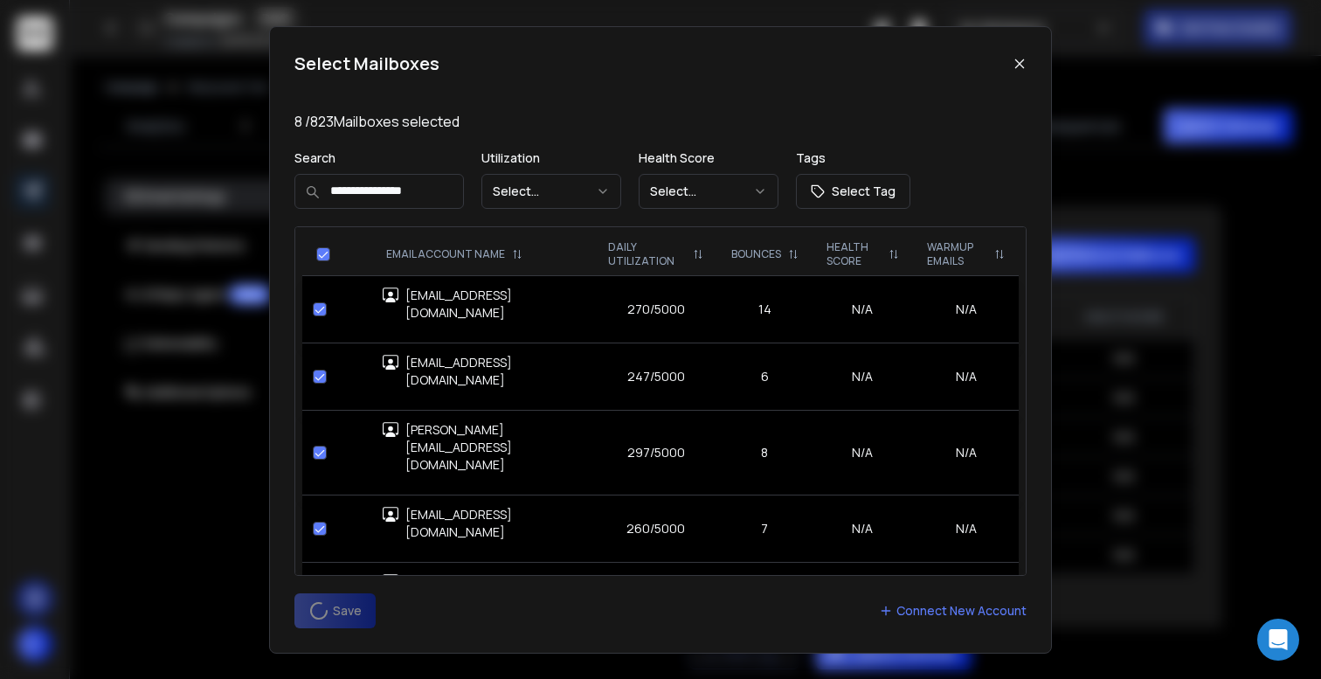
click at [313, 617] on div "Save Connect New Account" at bounding box center [660, 610] width 732 height 35
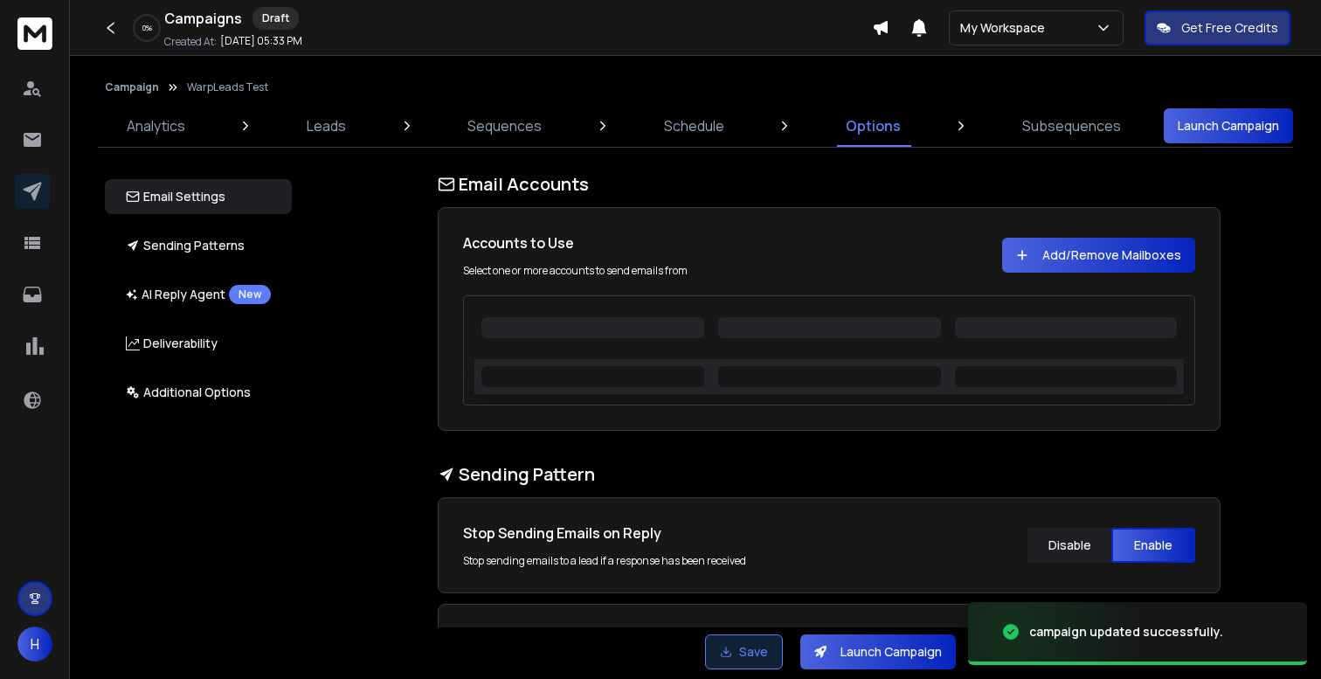
click at [754, 655] on button "Save" at bounding box center [744, 651] width 78 height 35
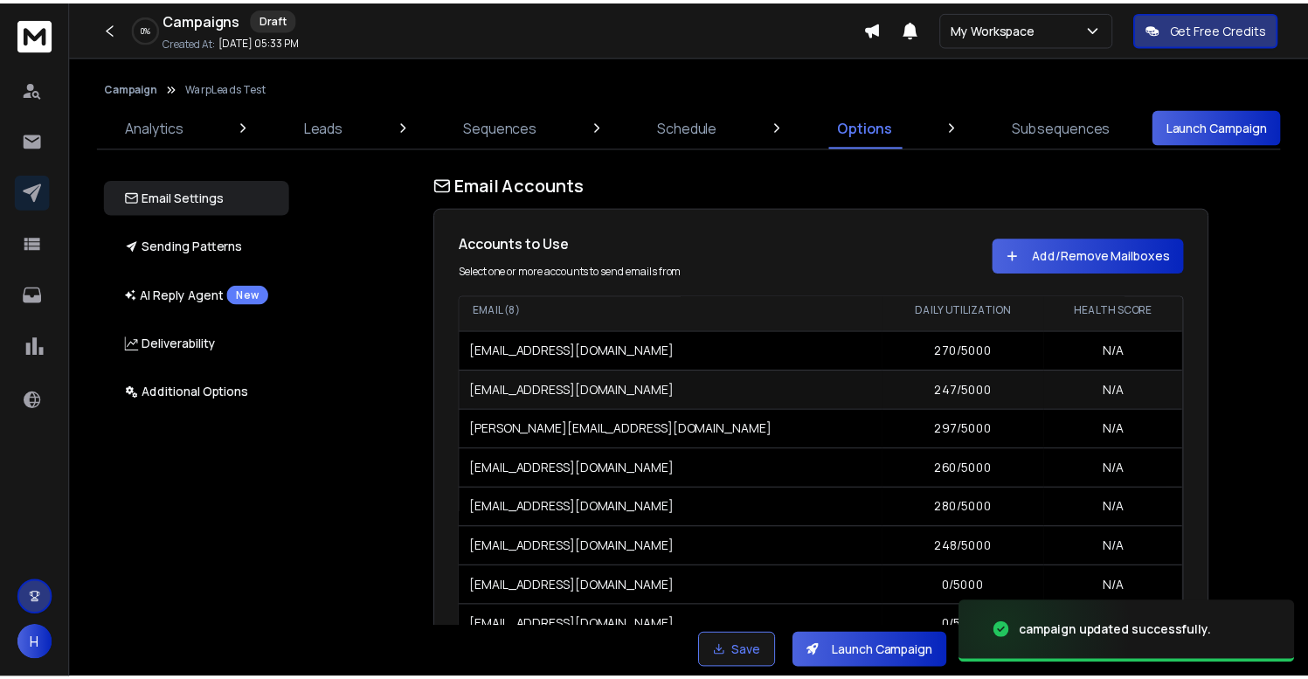
scroll to position [11, 0]
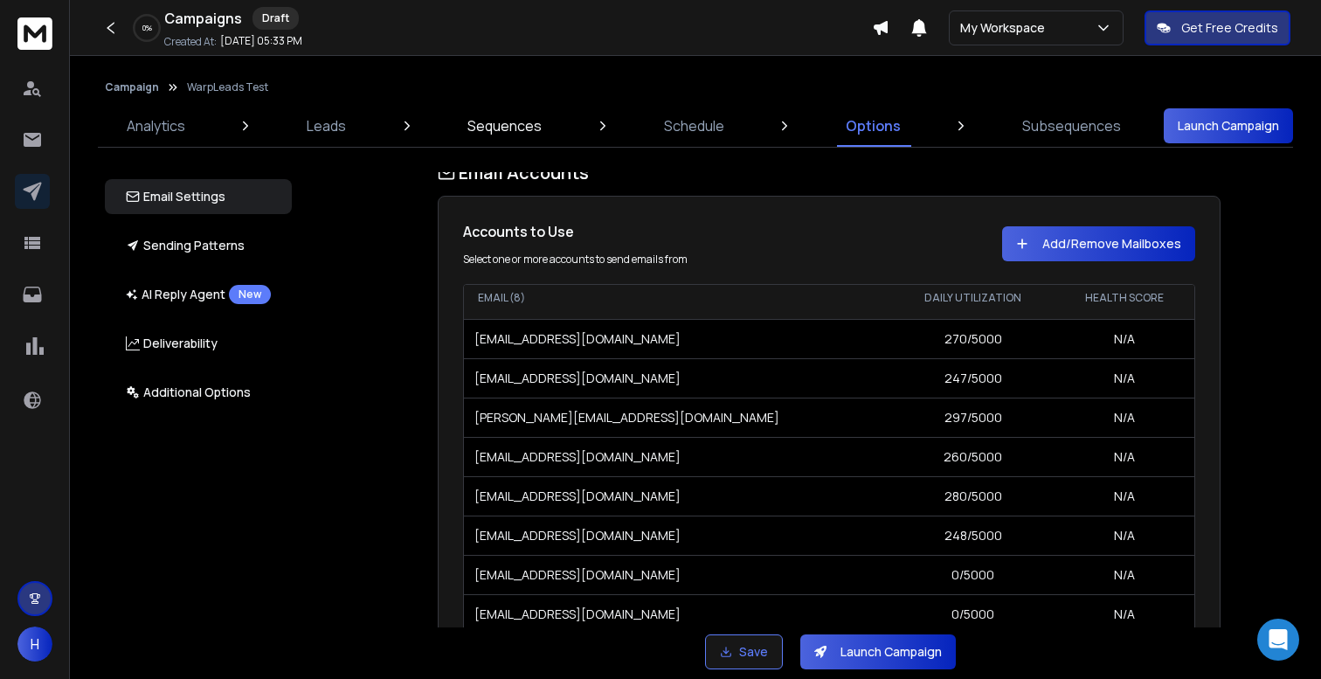
click at [479, 124] on p "Sequences" at bounding box center [504, 125] width 74 height 21
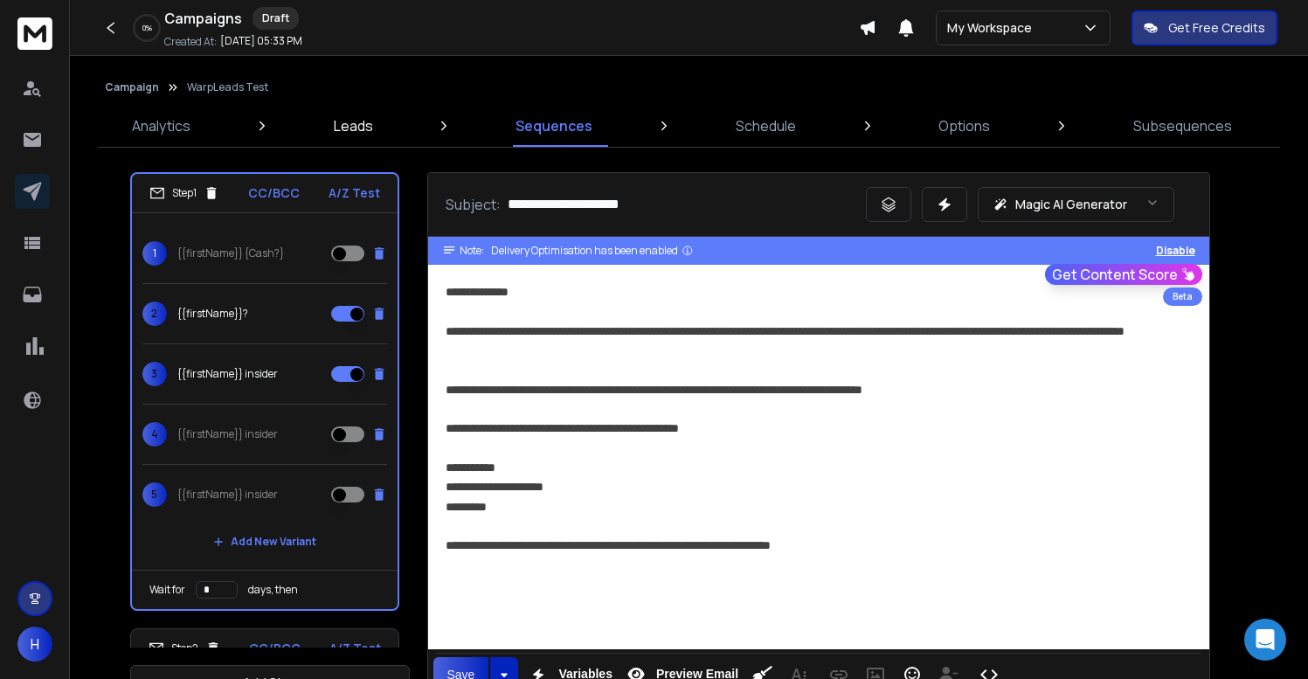
click at [341, 125] on p "Leads" at bounding box center [353, 125] width 39 height 21
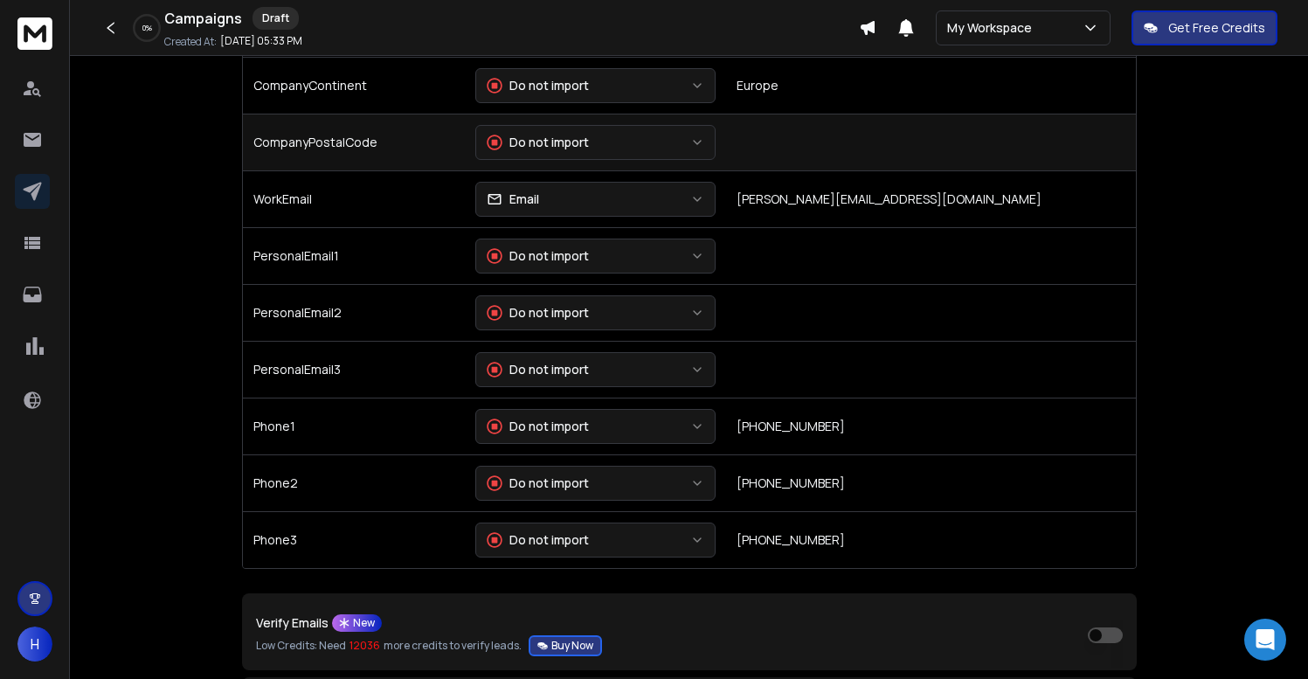
scroll to position [2011, 0]
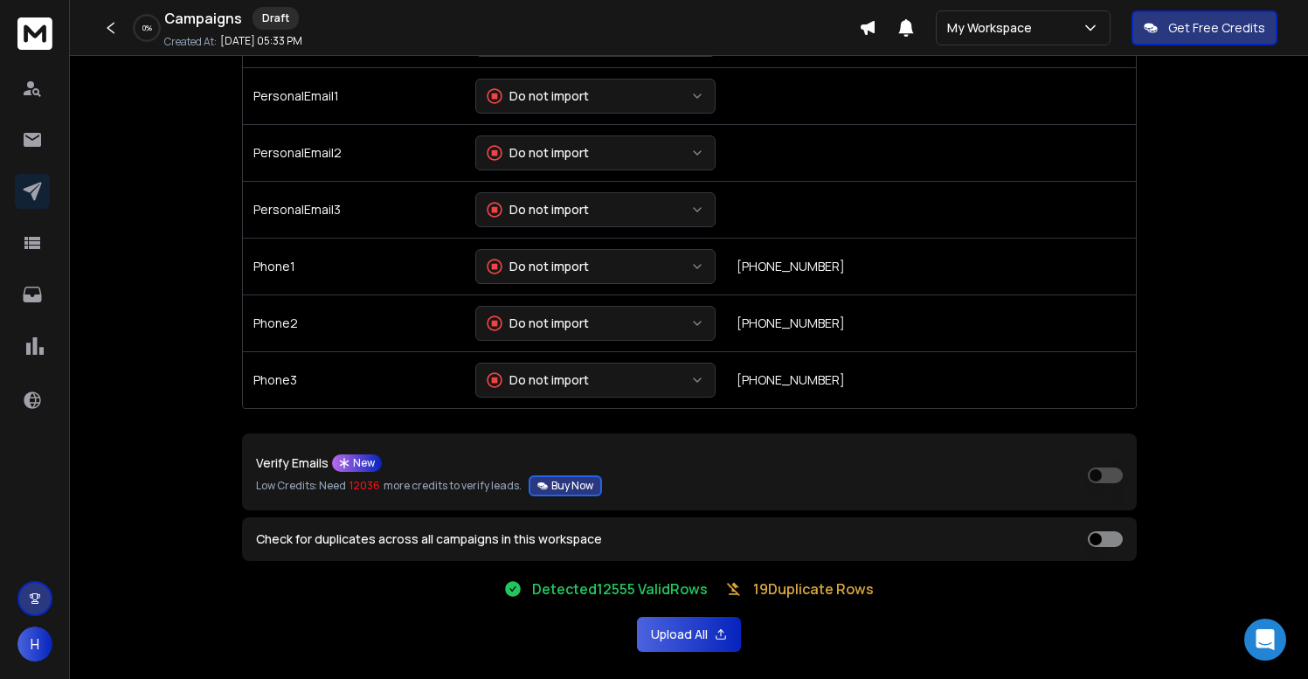
click at [705, 636] on button "Upload All" at bounding box center [689, 634] width 104 height 35
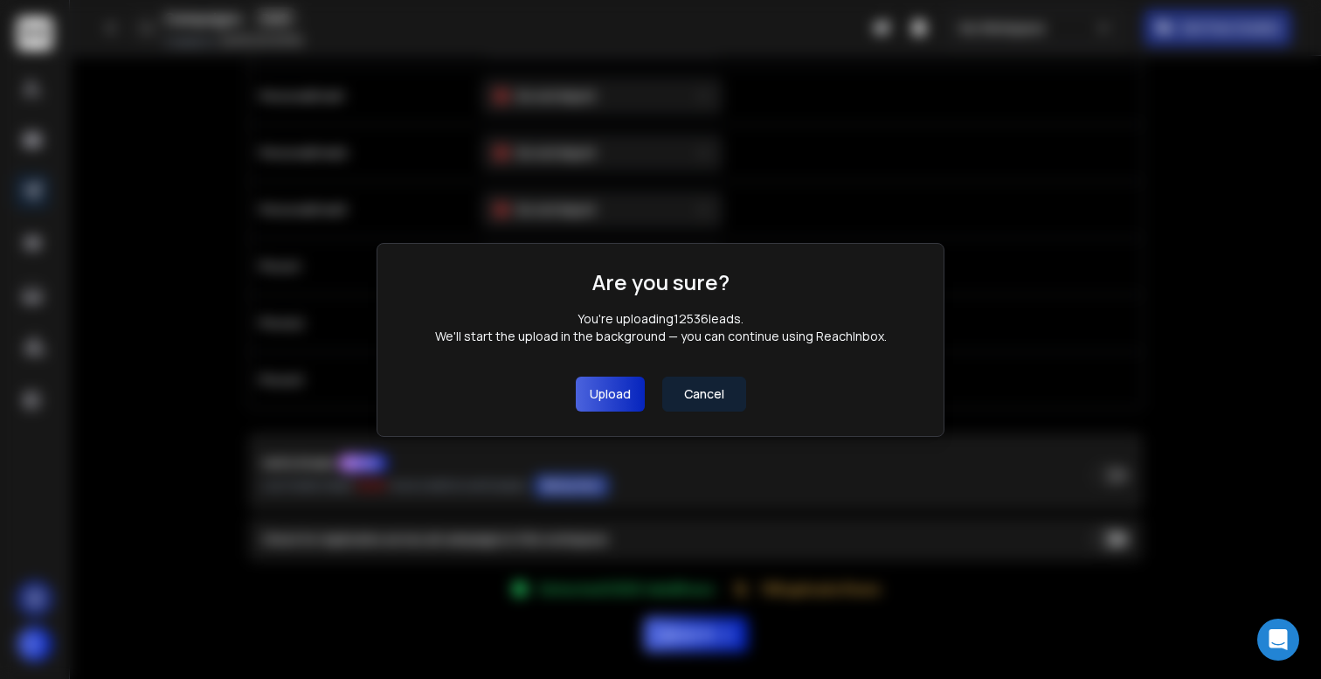
click at [625, 390] on button "Upload" at bounding box center [610, 394] width 69 height 35
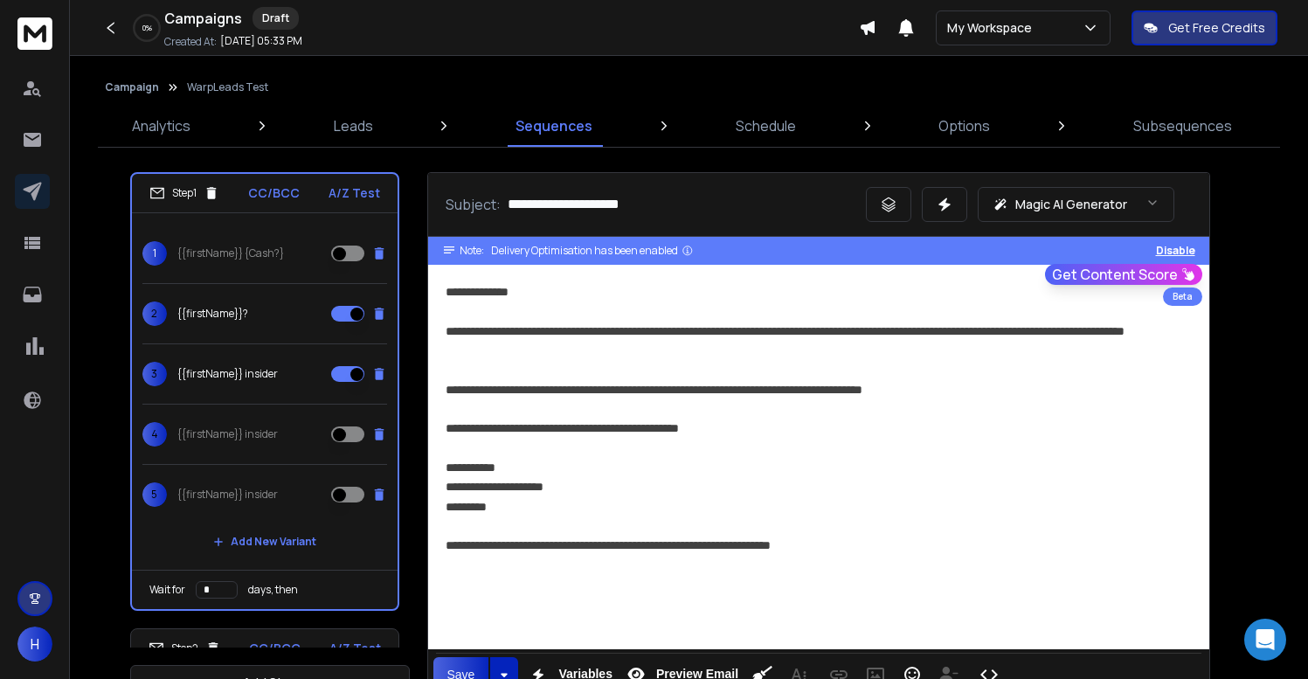
click at [267, 313] on div "2 {{firstName}}?" at bounding box center [264, 314] width 245 height 60
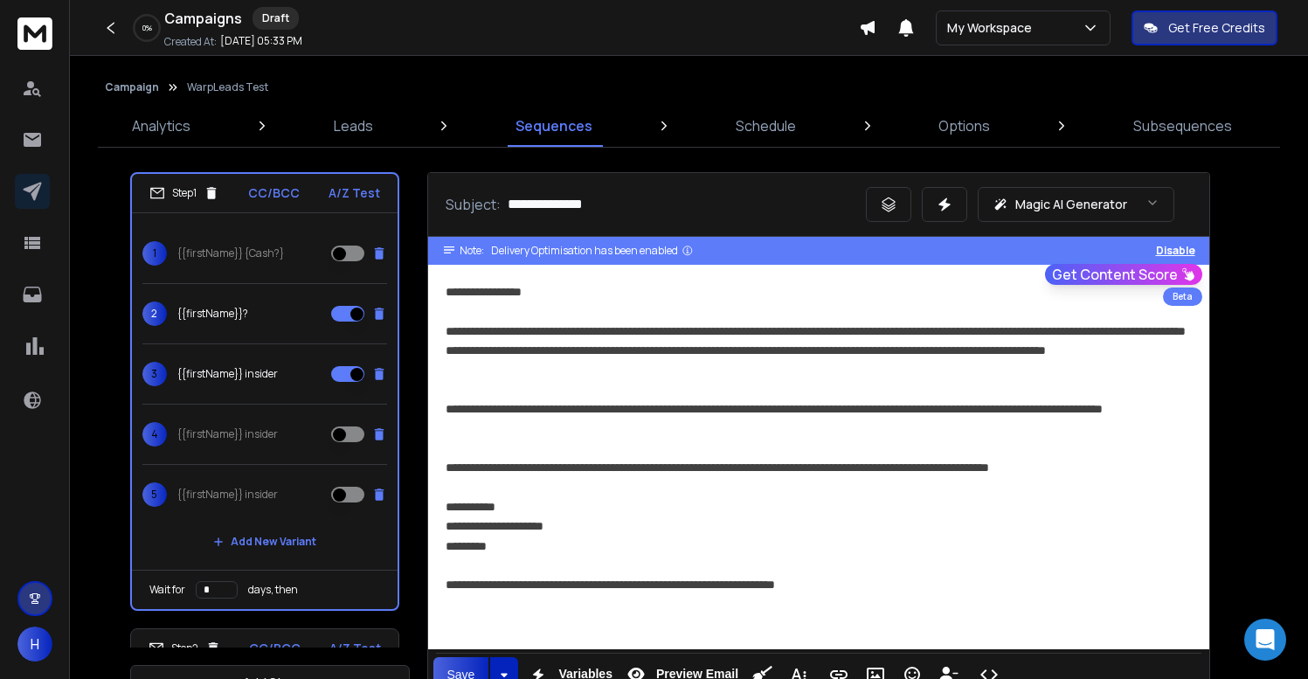
click at [267, 313] on div "2 {{firstName}}?" at bounding box center [264, 314] width 245 height 60
click at [269, 350] on div "3 {{firstName}} insider" at bounding box center [264, 374] width 245 height 60
type input "**********"
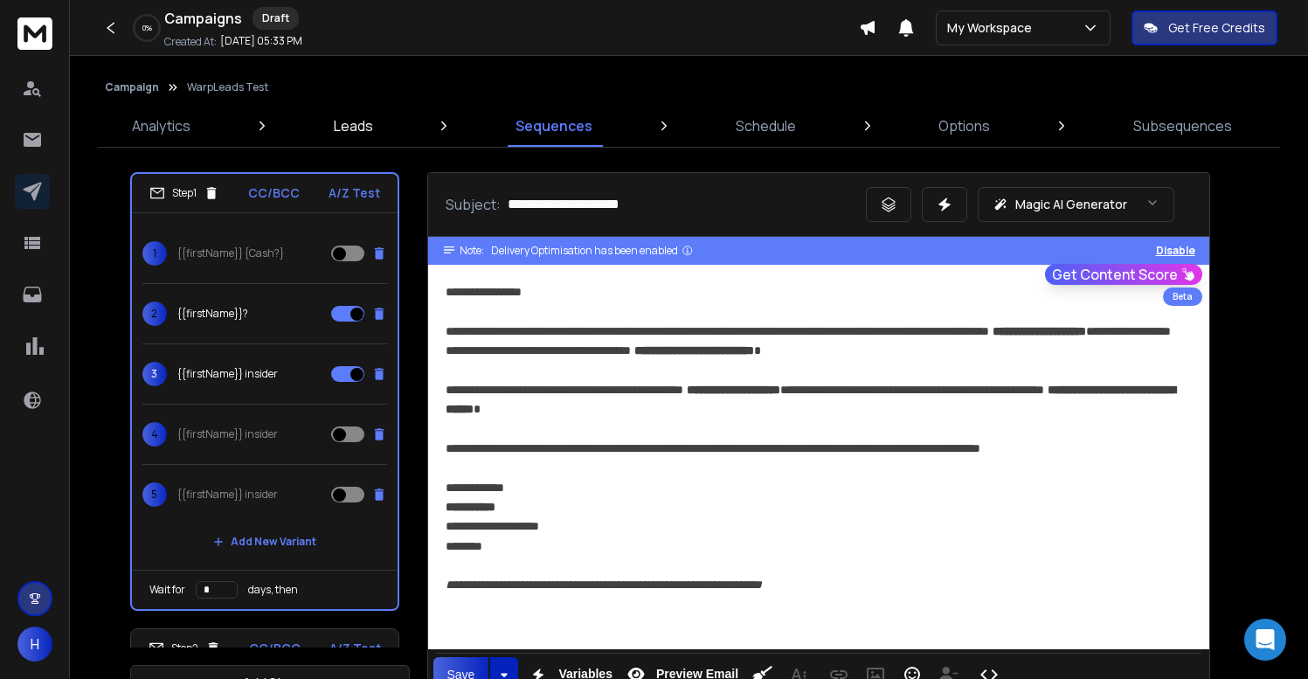
click at [381, 123] on link "Leads" at bounding box center [353, 126] width 60 height 42
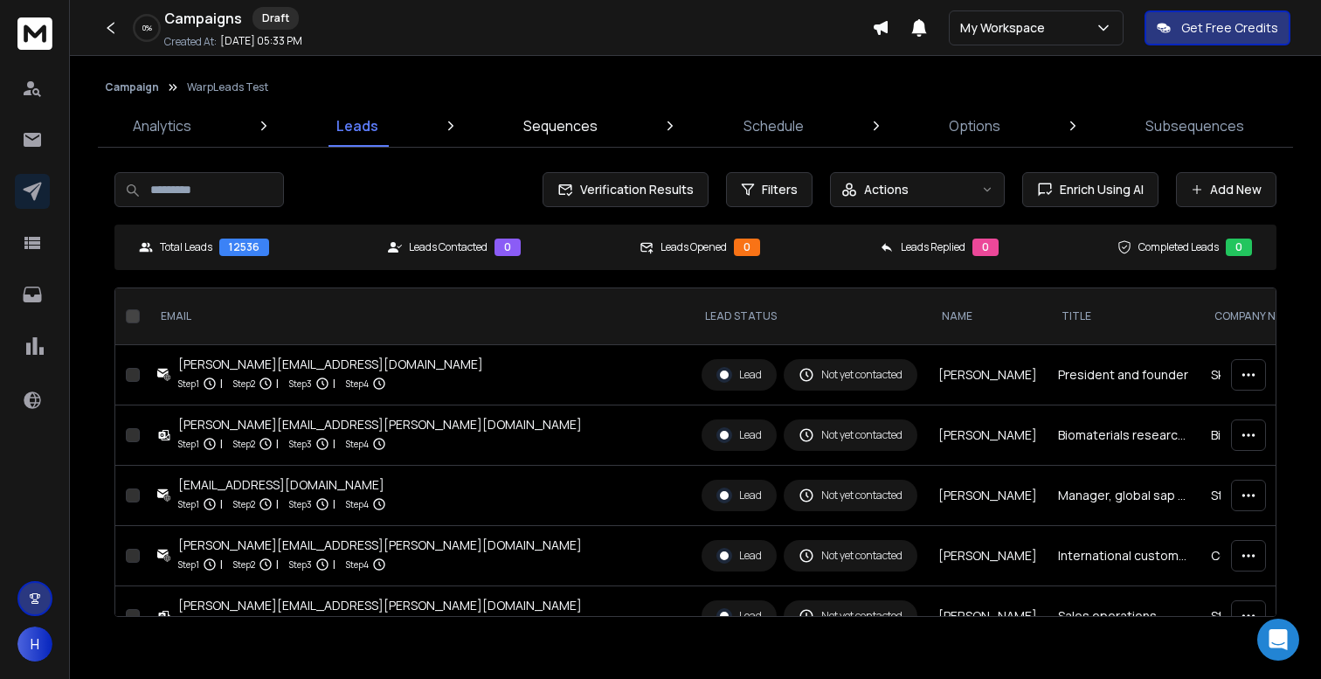
click at [530, 124] on p "Sequences" at bounding box center [560, 125] width 74 height 21
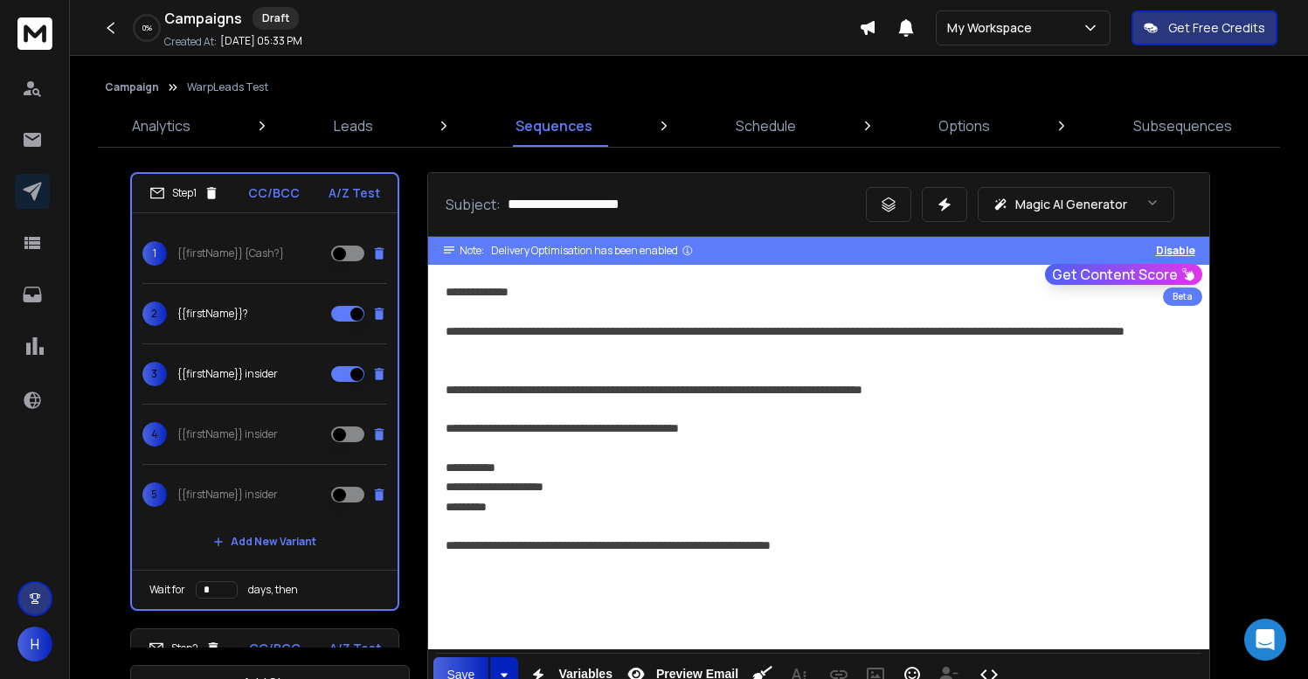
click at [265, 316] on div "2 {{firstName}}?" at bounding box center [264, 314] width 245 height 60
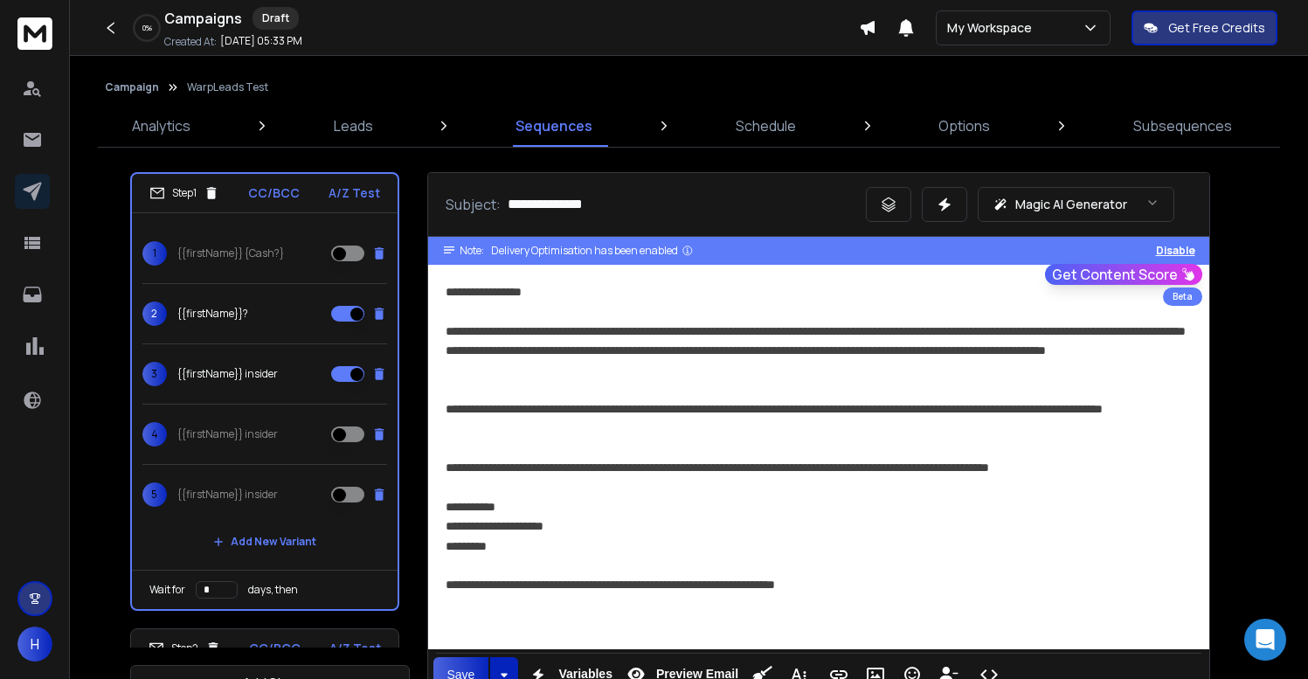
click at [266, 317] on div "2 {{firstName}}?" at bounding box center [264, 314] width 245 height 60
drag, startPoint x: 936, startPoint y: 411, endPoint x: 871, endPoint y: 407, distance: 64.7
click at [871, 407] on div "**********" at bounding box center [819, 418] width 746 height 39
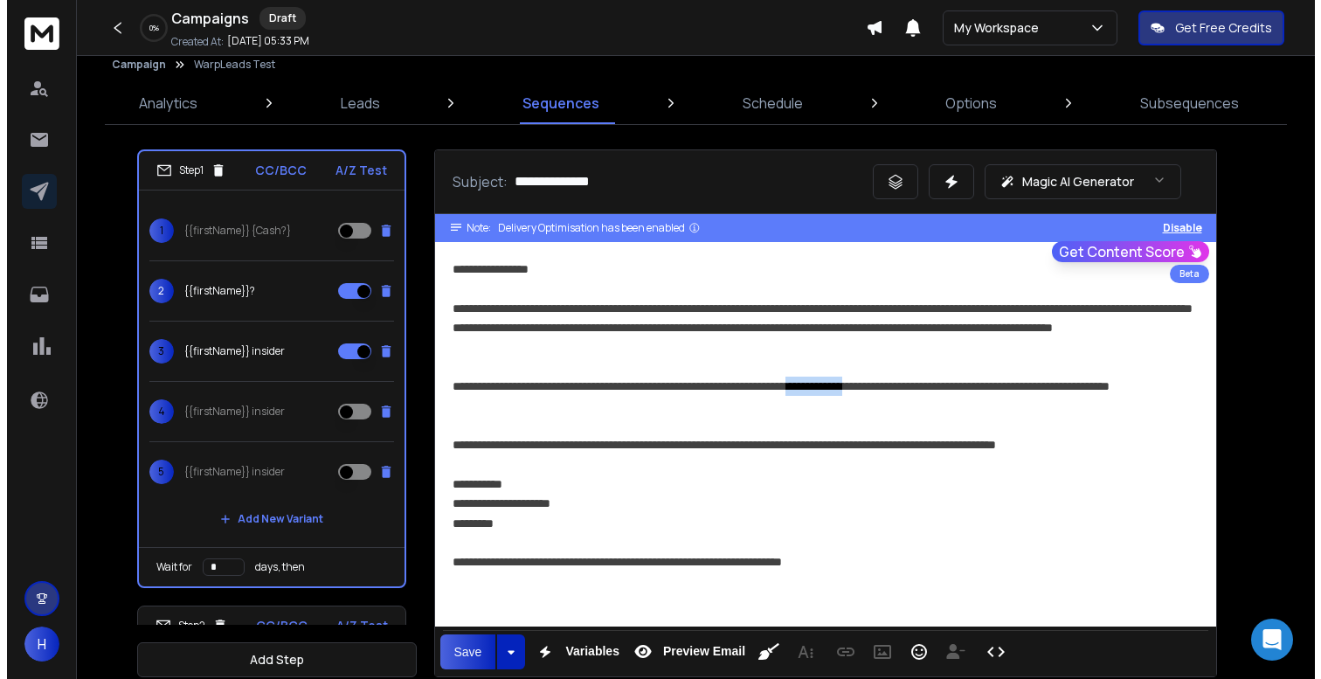
scroll to position [34, 0]
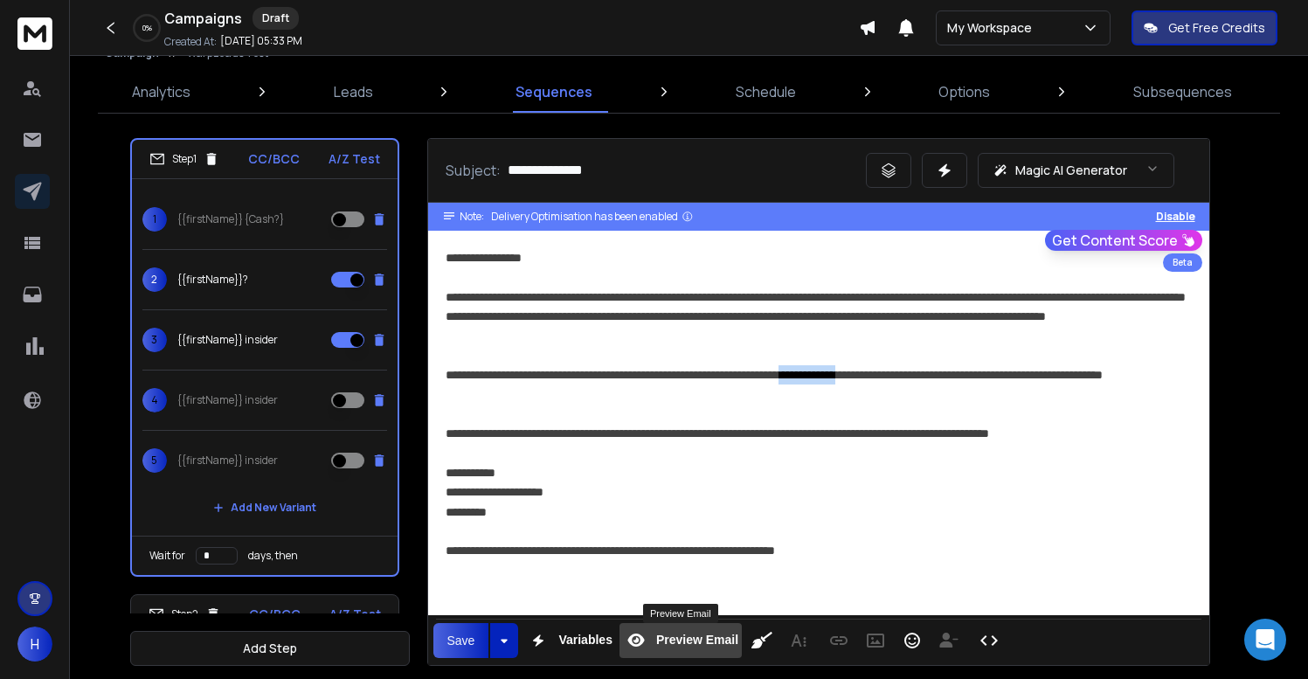
click at [703, 643] on span "Preview Email" at bounding box center [697, 639] width 89 height 15
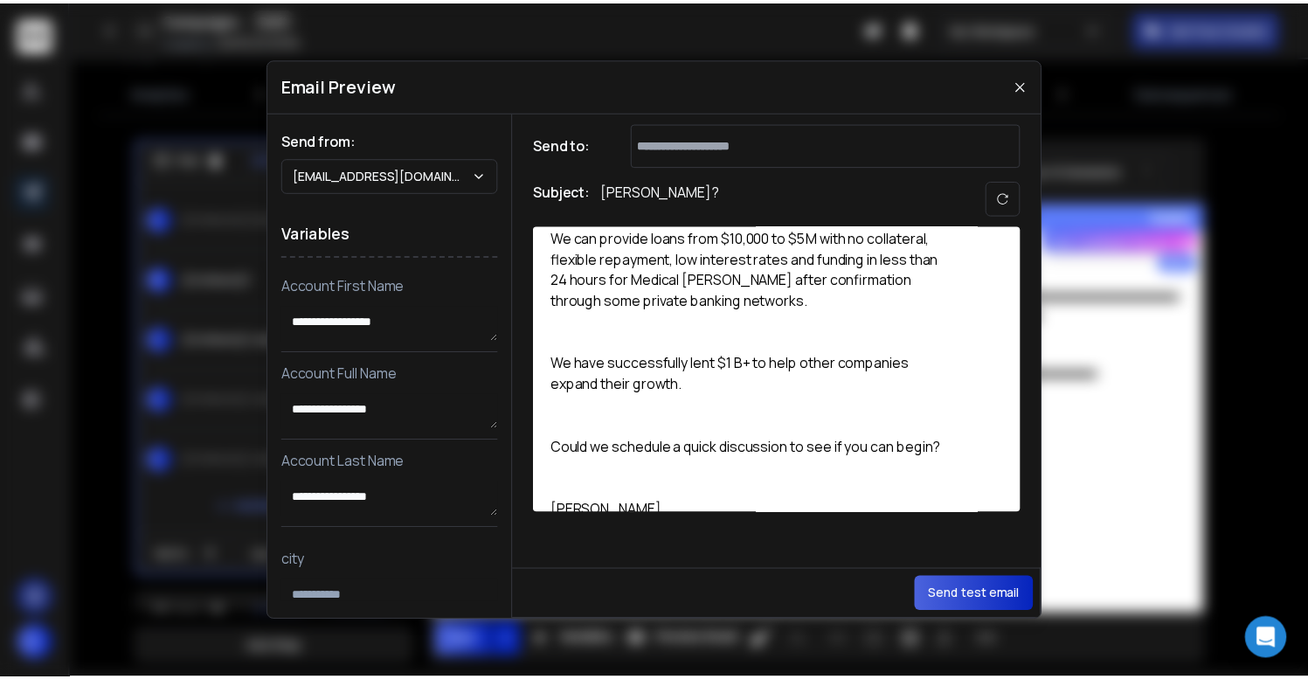
scroll to position [13, 0]
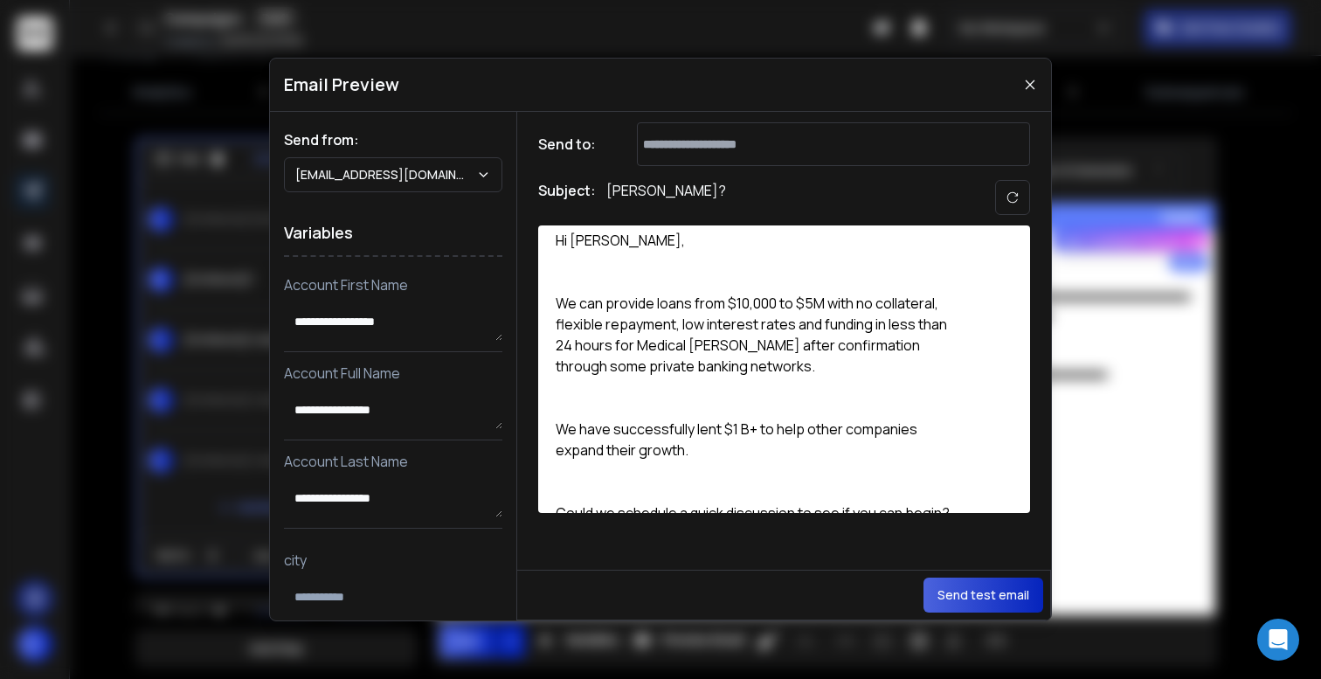
click at [1164, 308] on div "**********" at bounding box center [660, 339] width 1321 height 598
click at [1026, 87] on icon at bounding box center [1030, 85] width 14 height 14
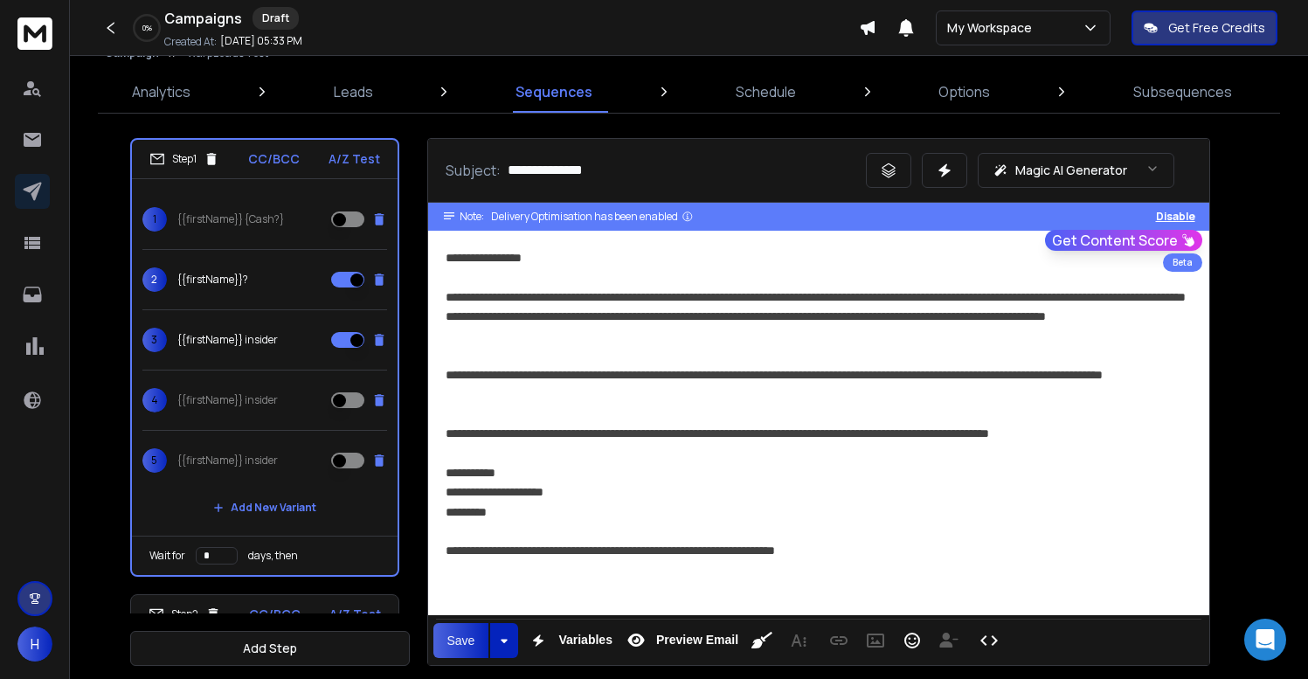
click at [259, 334] on p "{{firstName}} insider" at bounding box center [227, 340] width 100 height 14
type input "**********"
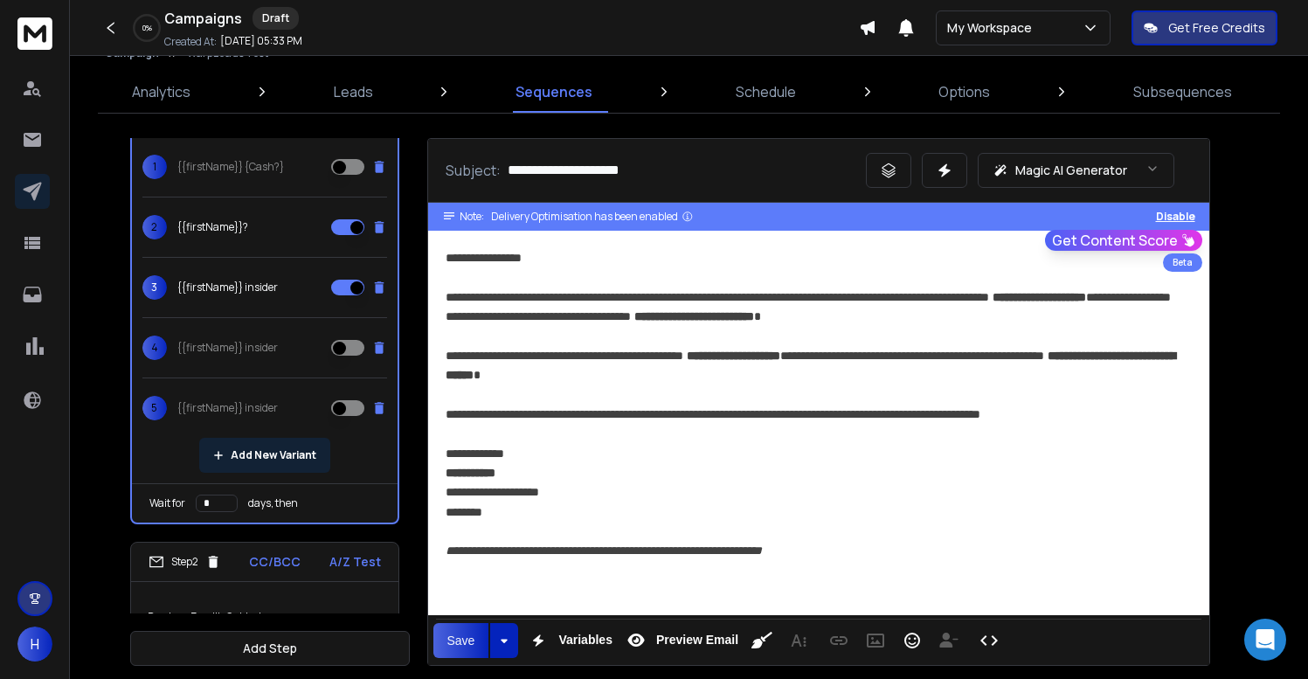
scroll to position [117, 0]
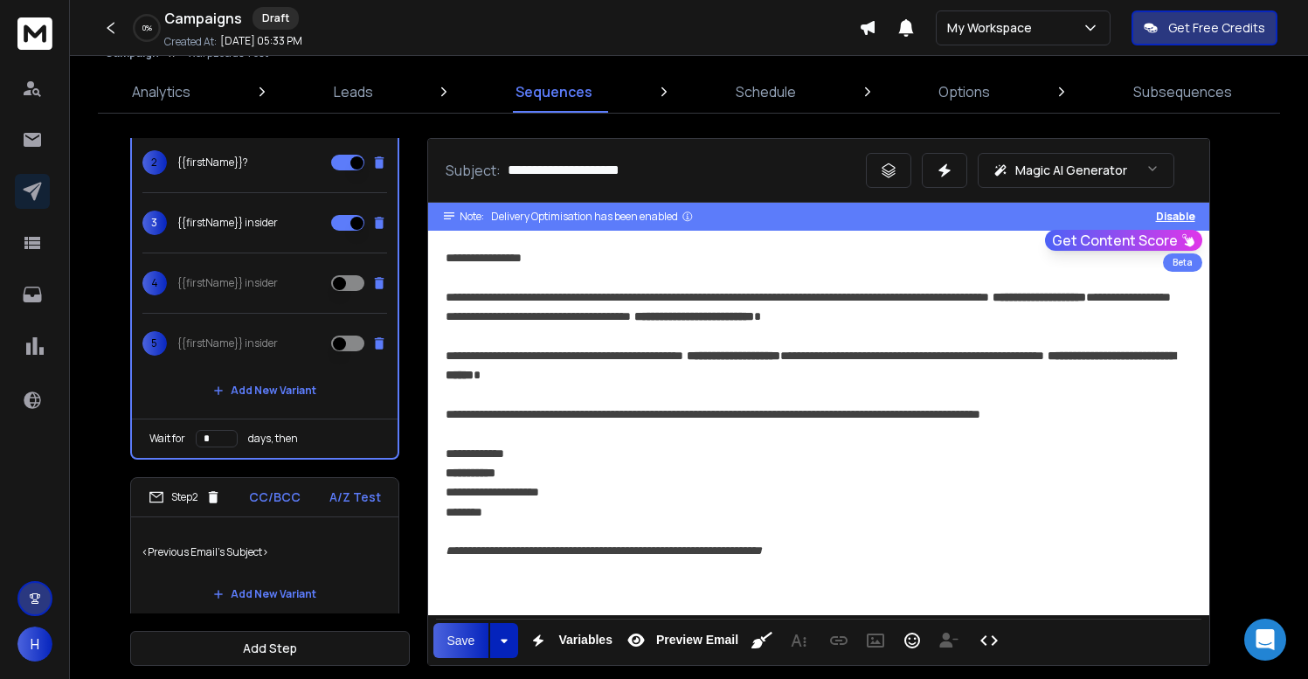
drag, startPoint x: 632, startPoint y: 354, endPoint x: 642, endPoint y: 349, distance: 10.6
click at [632, 354] on div "**********" at bounding box center [819, 365] width 746 height 39
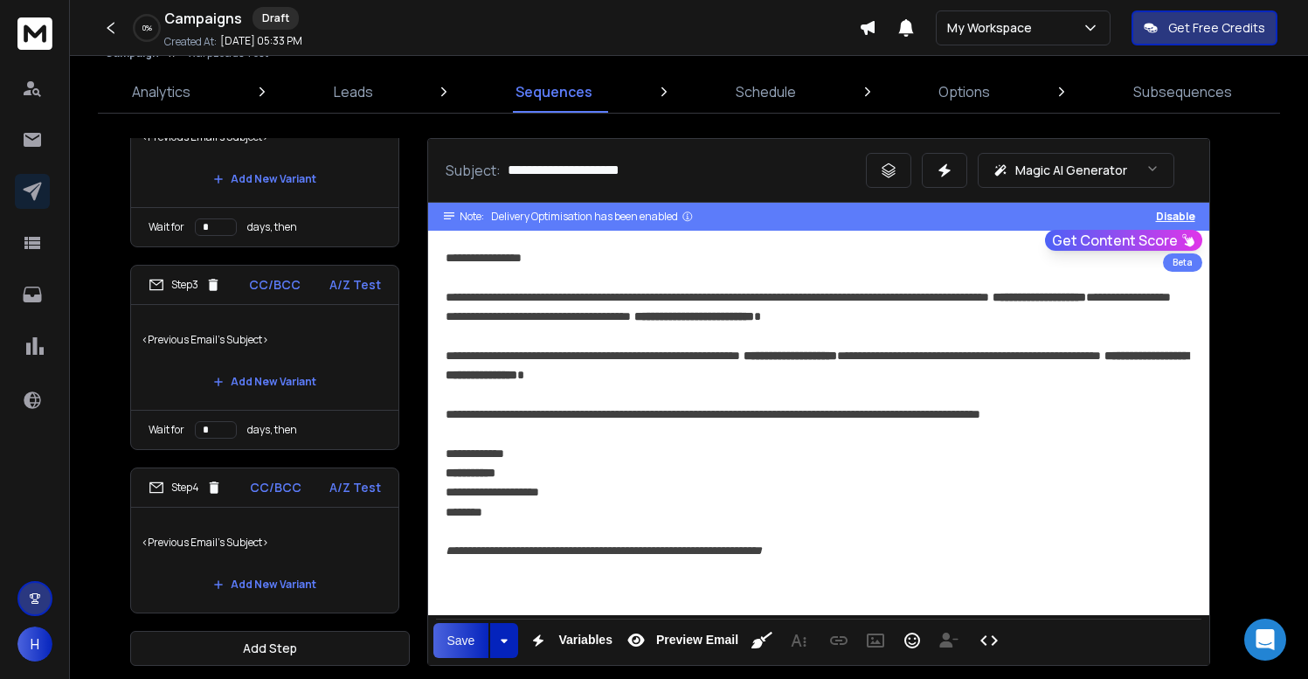
scroll to position [405, 0]
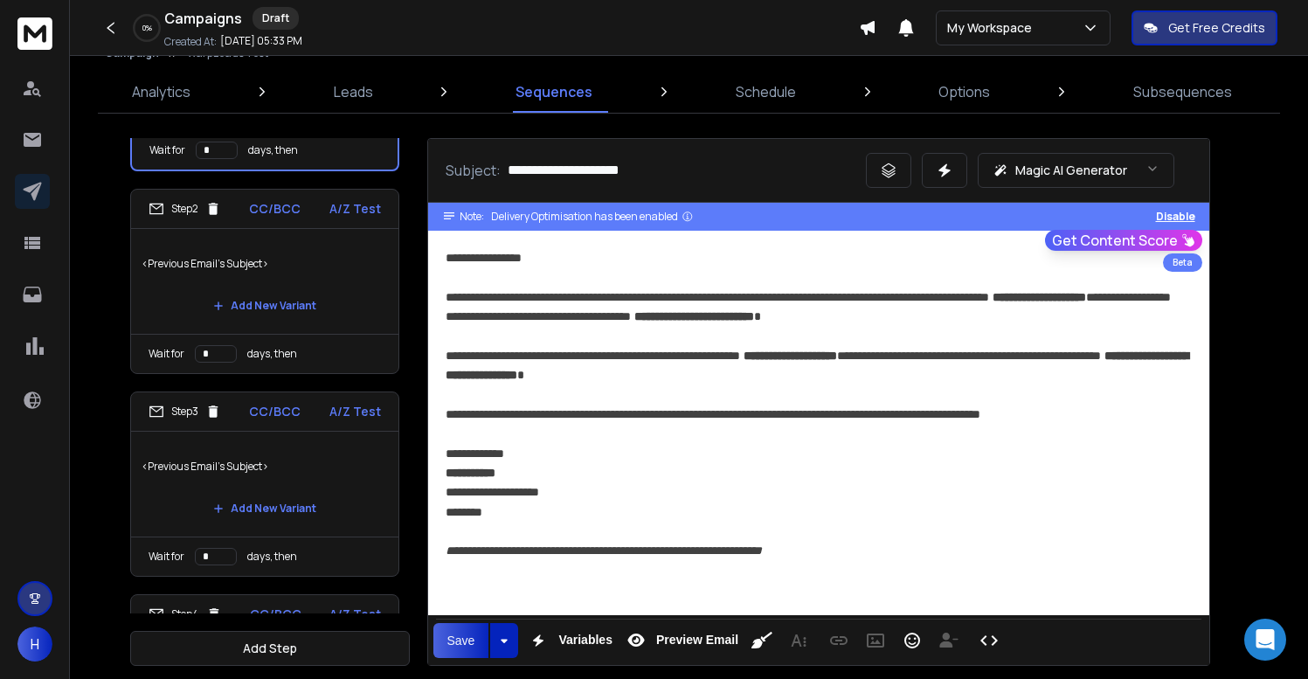
click at [344, 284] on p "<Previous Email's Subject>" at bounding box center [265, 263] width 246 height 49
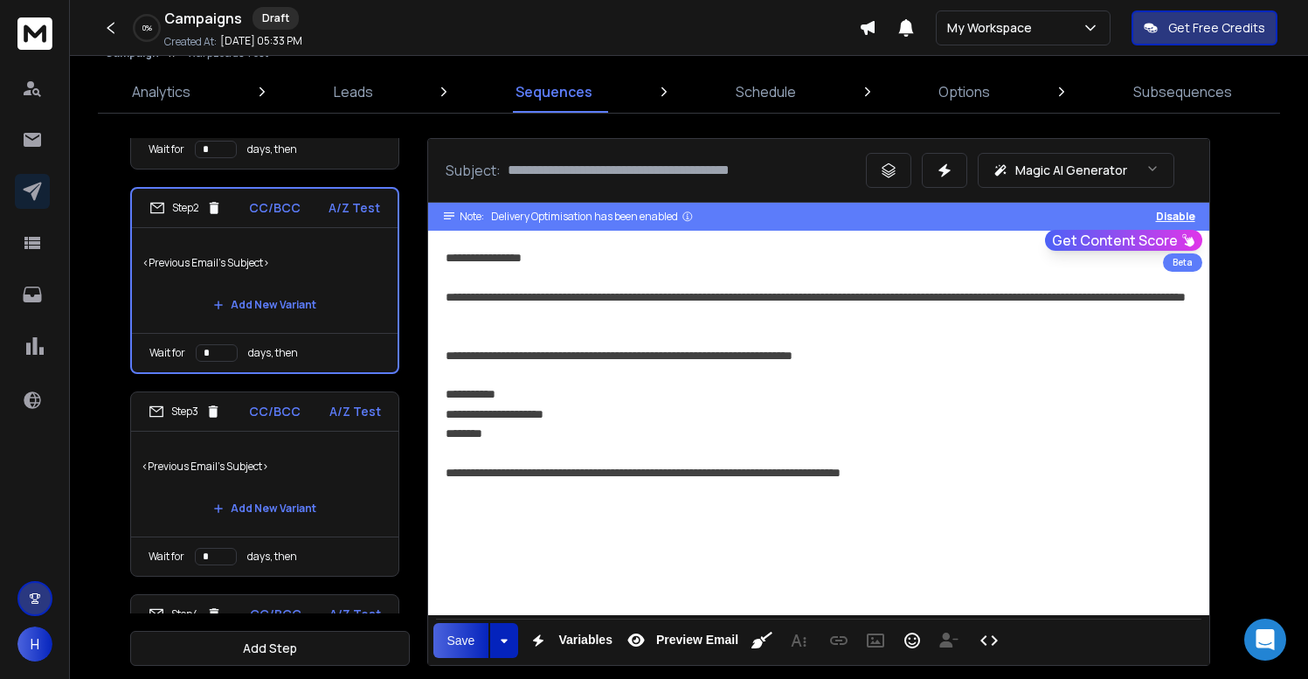
click at [370, 460] on p "<Previous Email's Subject>" at bounding box center [265, 466] width 246 height 49
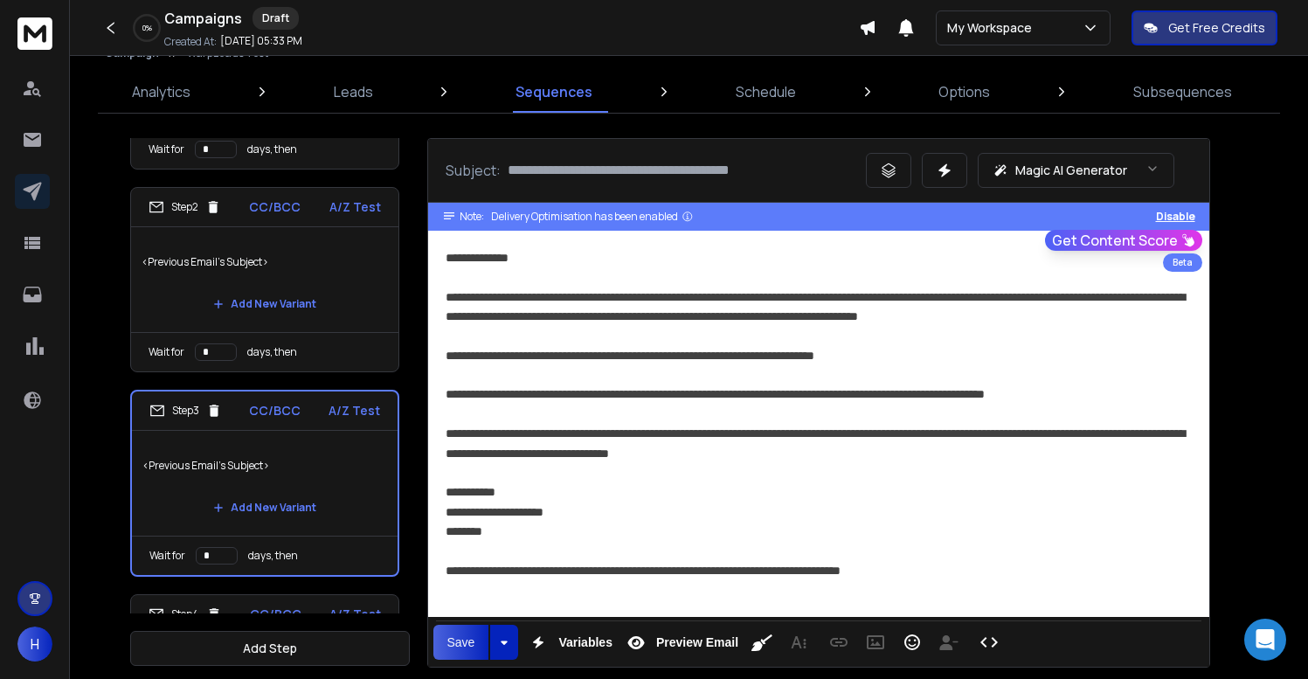
click at [363, 234] on div "<Previous Email's Subject> Add New Variant" at bounding box center [264, 279] width 267 height 105
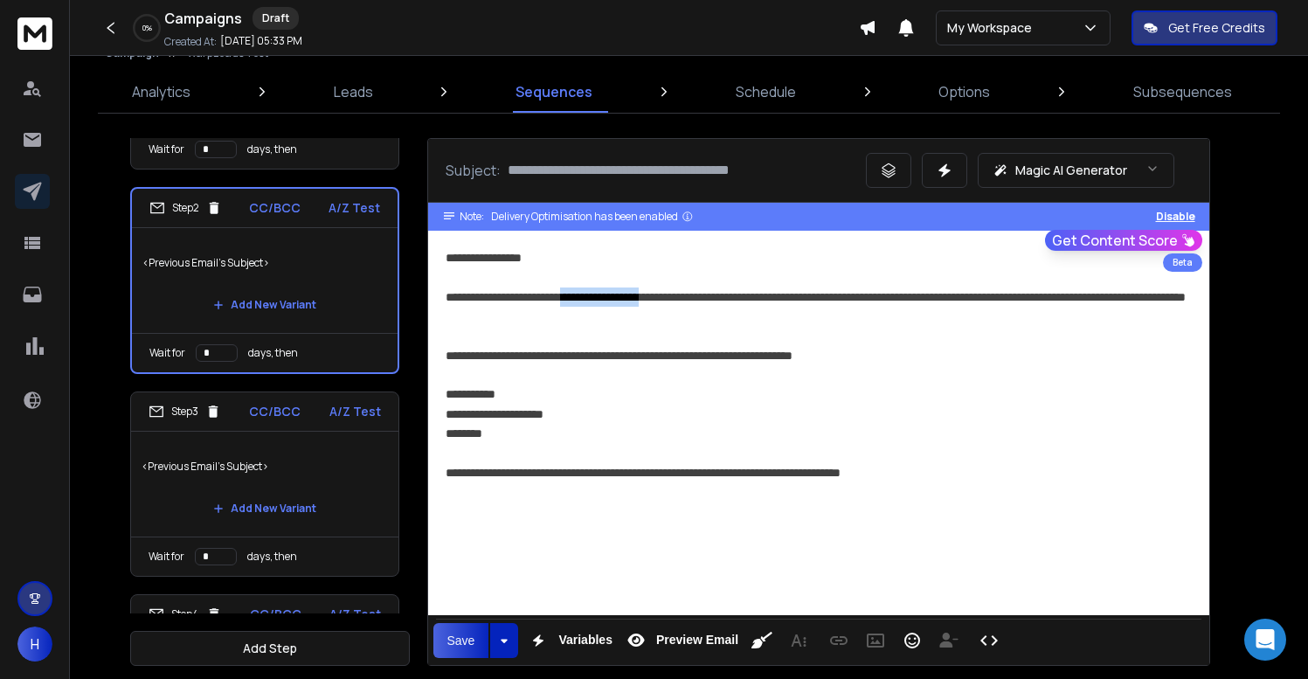
drag, startPoint x: 682, startPoint y: 294, endPoint x: 595, endPoint y: 287, distance: 87.6
click at [595, 287] on div "**********" at bounding box center [819, 306] width 746 height 39
drag, startPoint x: 613, startPoint y: 316, endPoint x: 674, endPoint y: 302, distance: 62.7
click at [613, 314] on div "**********" at bounding box center [819, 306] width 746 height 39
drag, startPoint x: 683, startPoint y: 295, endPoint x: 595, endPoint y: 294, distance: 88.2
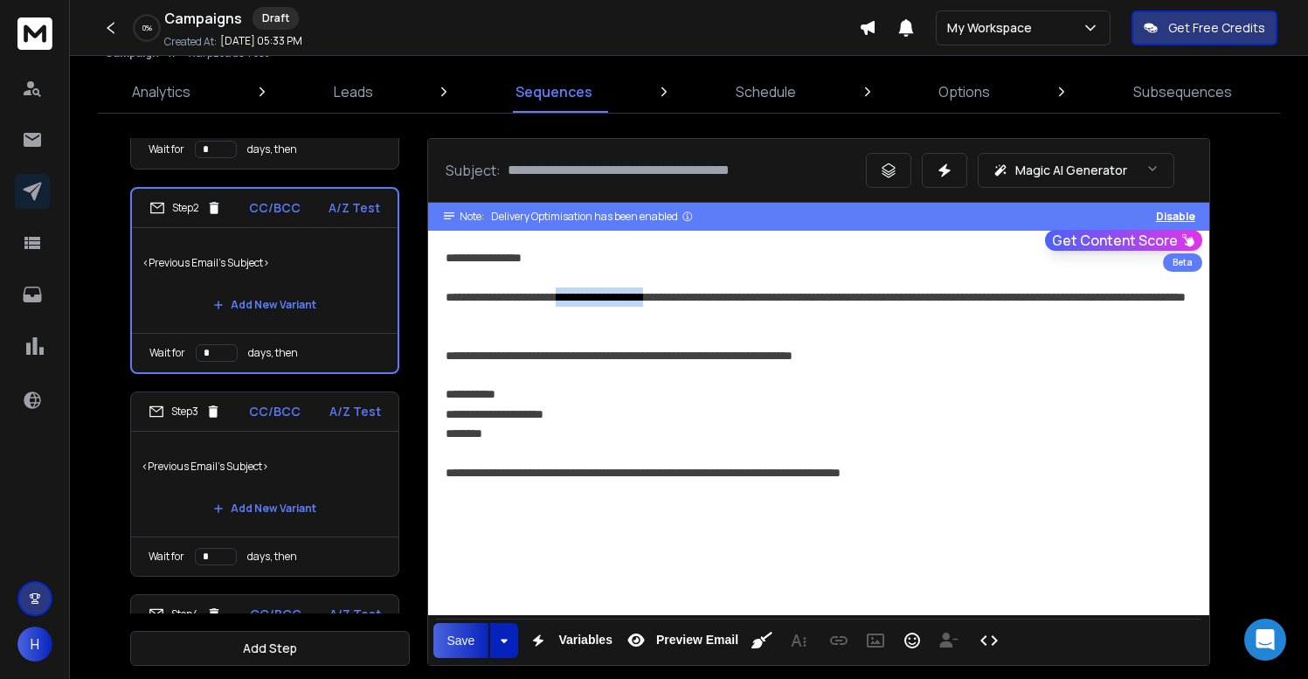
click at [595, 294] on div "**********" at bounding box center [819, 306] width 746 height 39
click at [357, 103] on link "Leads" at bounding box center [353, 92] width 60 height 42
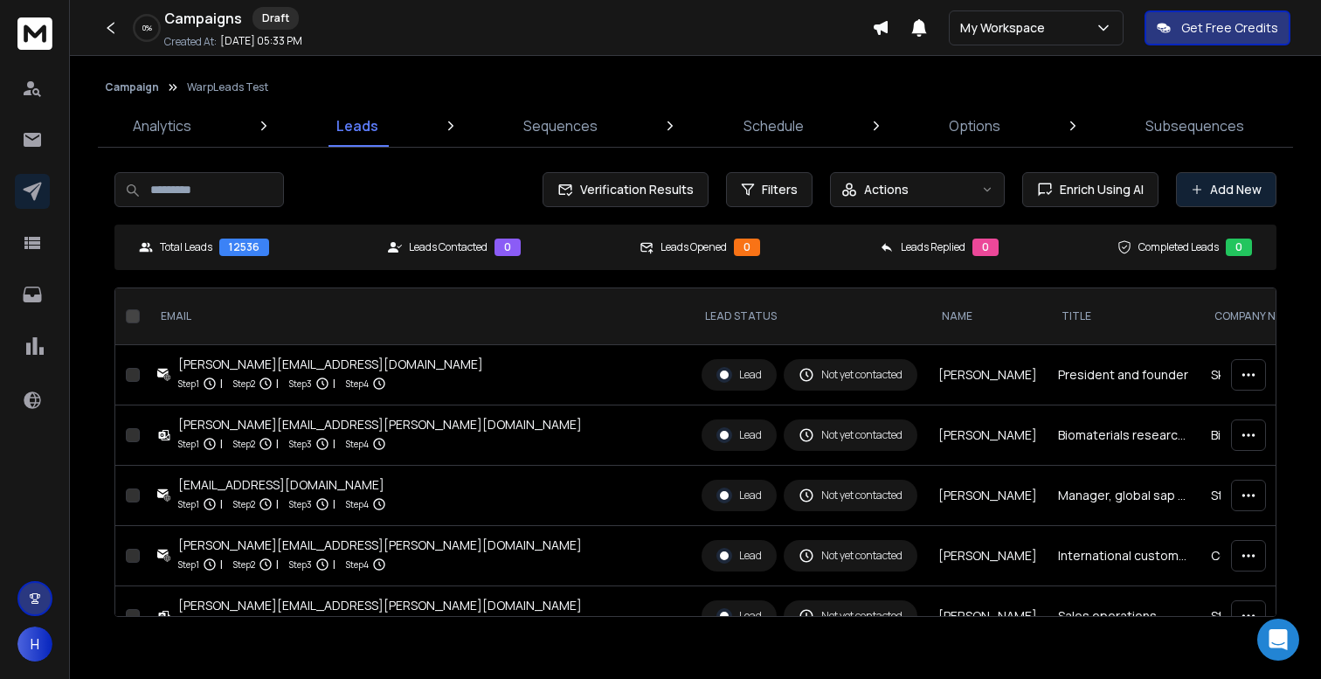
click at [1236, 183] on button "Add New" at bounding box center [1226, 189] width 100 height 35
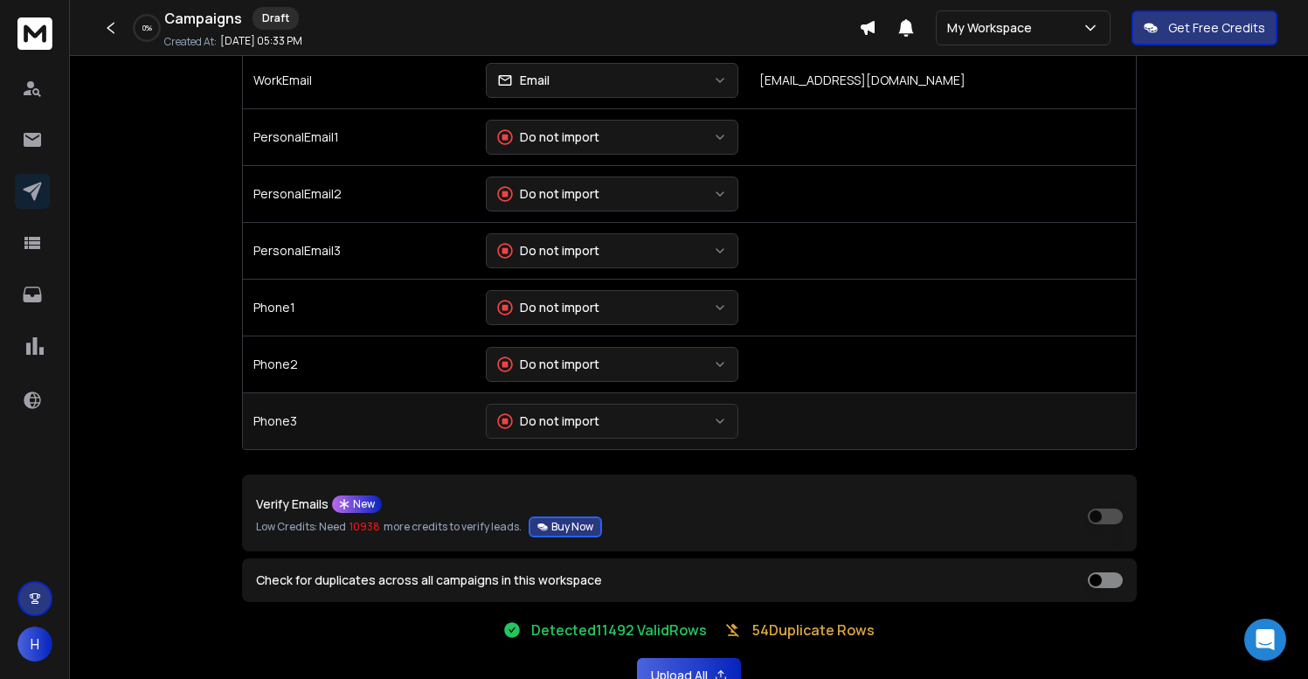
scroll to position [2011, 0]
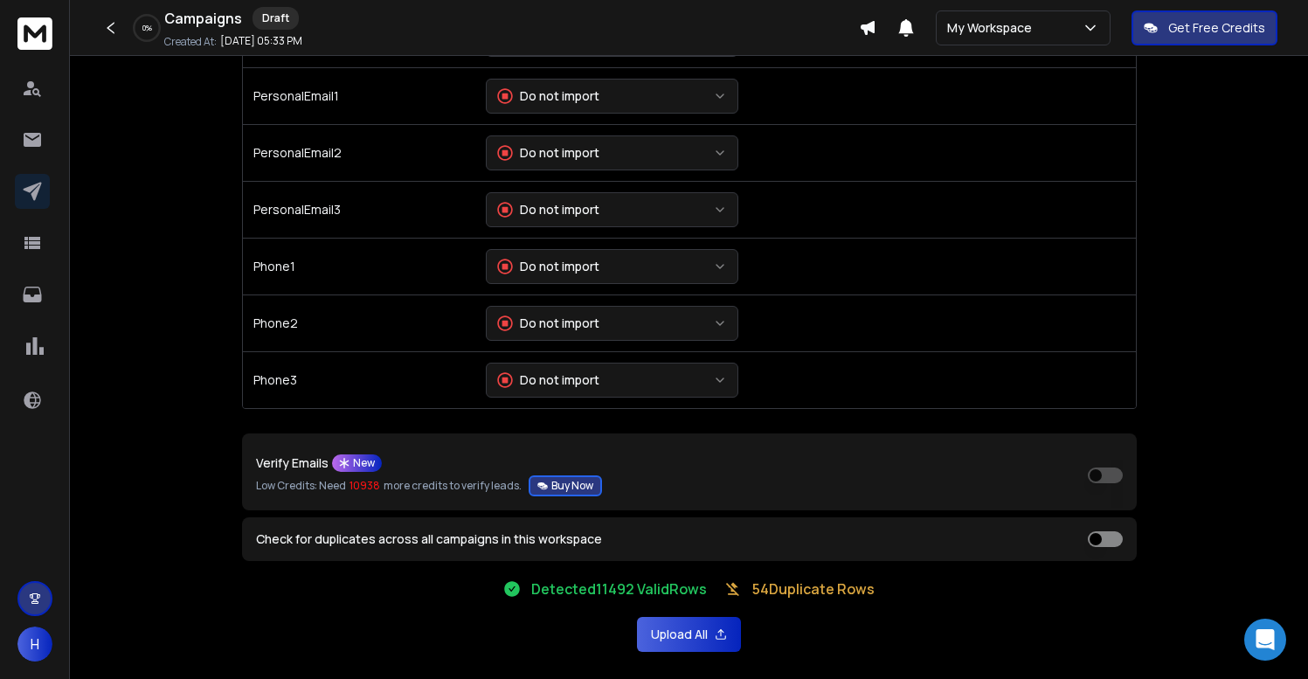
click at [686, 628] on button "Upload All" at bounding box center [689, 634] width 104 height 35
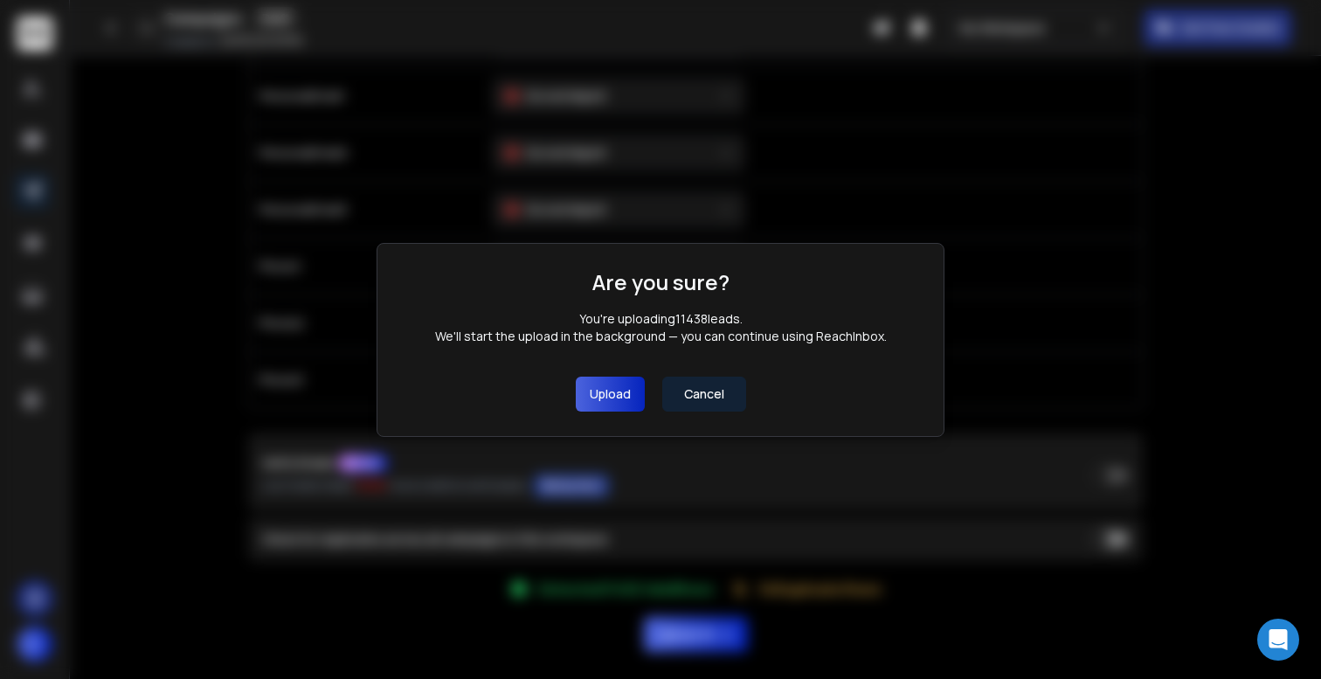
click at [627, 389] on button "Upload" at bounding box center [610, 394] width 69 height 35
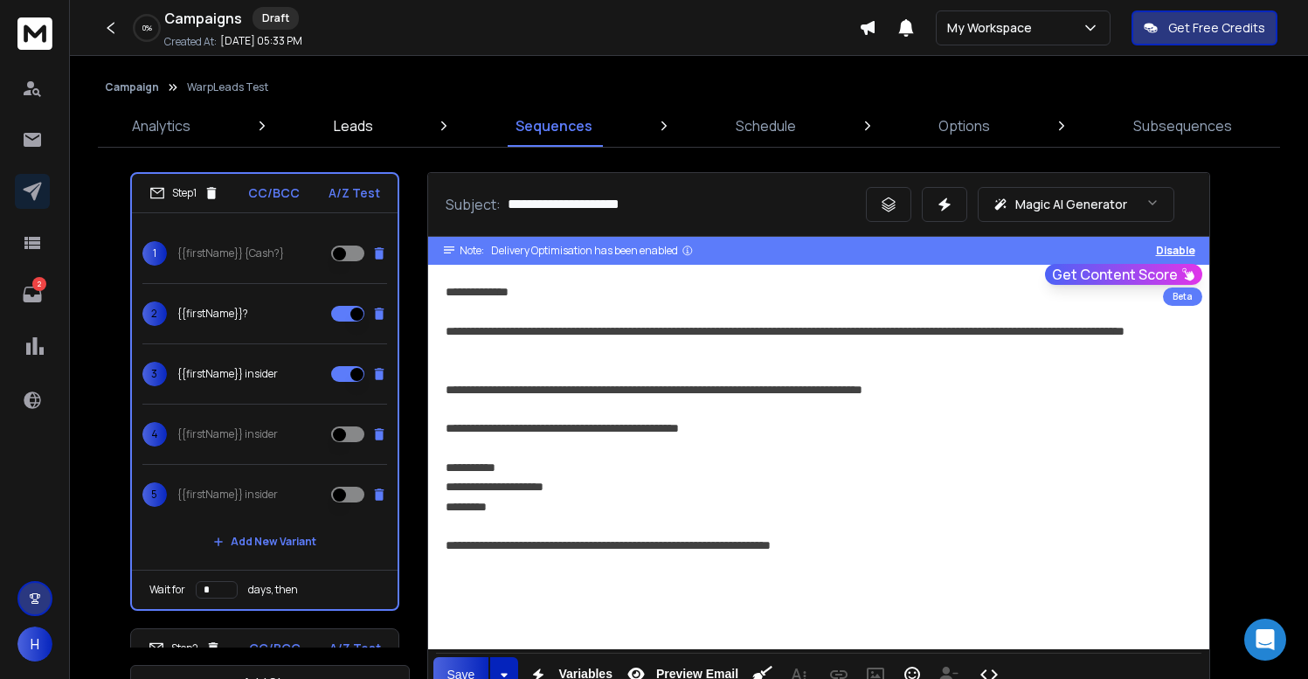
click at [325, 122] on div "Analytics Leads Sequences Schedule Options Subsequences" at bounding box center [682, 126] width 1168 height 42
click at [346, 122] on p "Leads" at bounding box center [353, 125] width 39 height 21
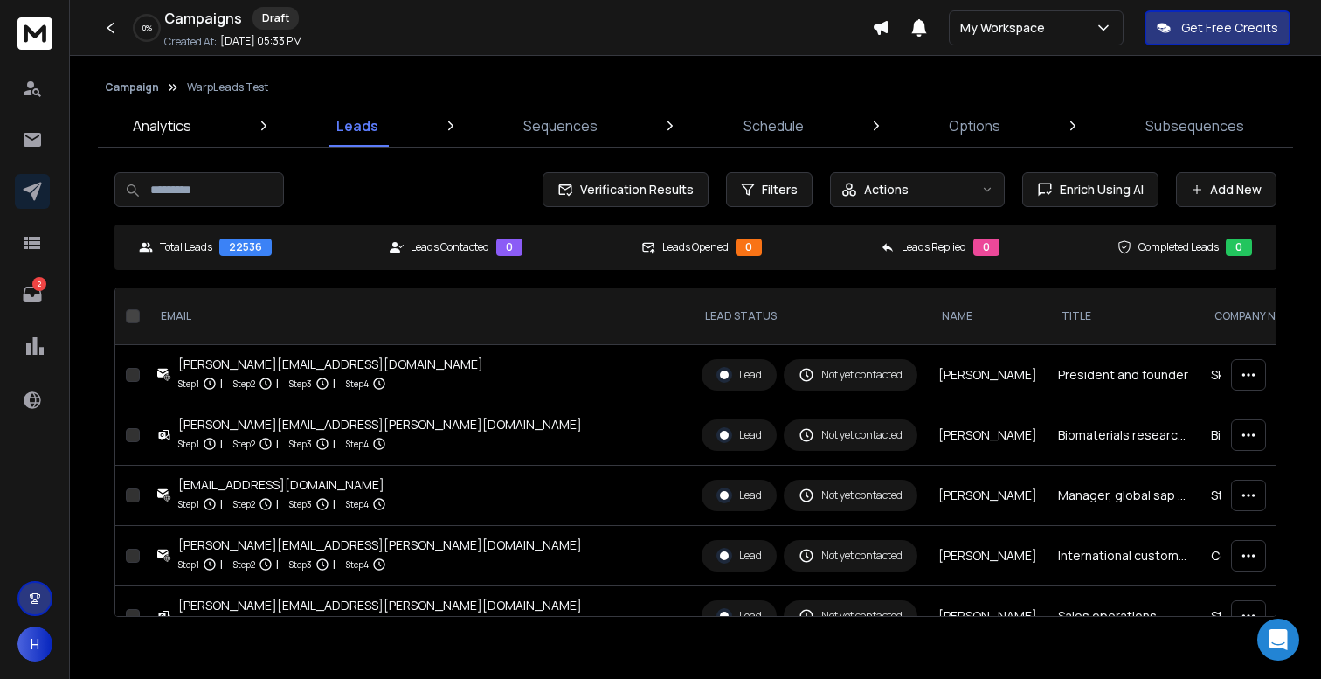
click at [168, 121] on p "Analytics" at bounding box center [162, 125] width 59 height 21
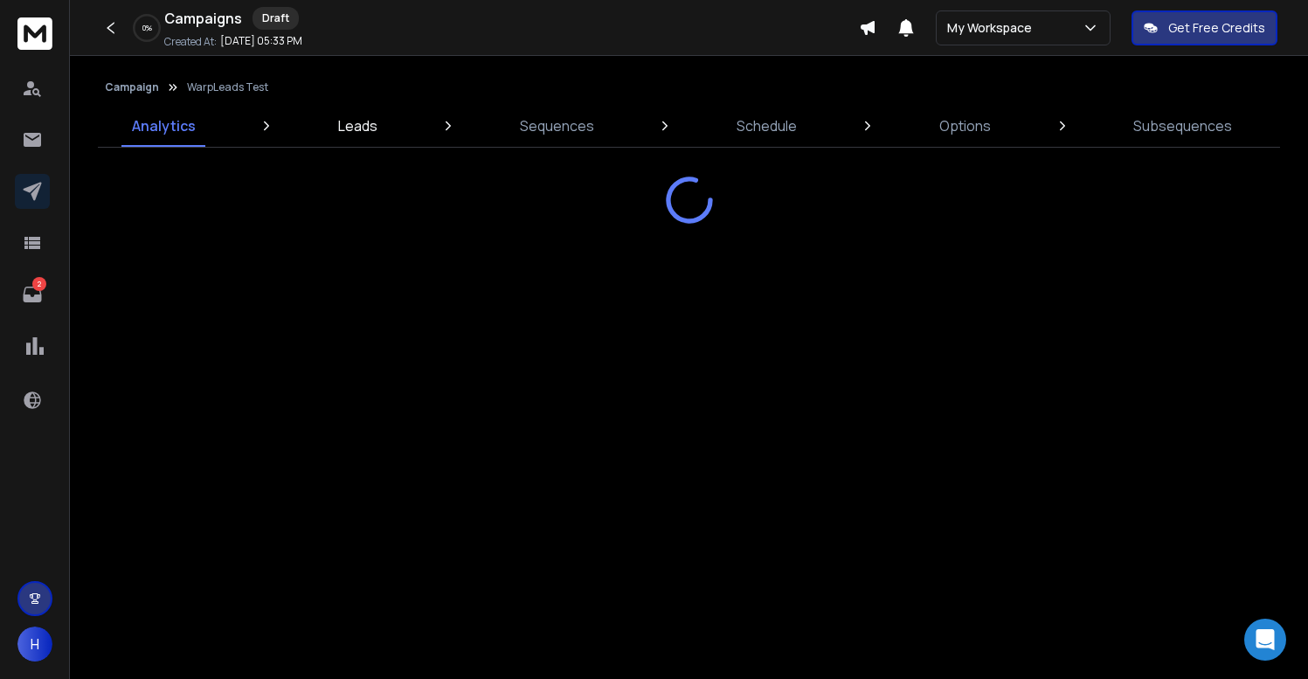
click at [371, 124] on p "Leads" at bounding box center [357, 125] width 39 height 21
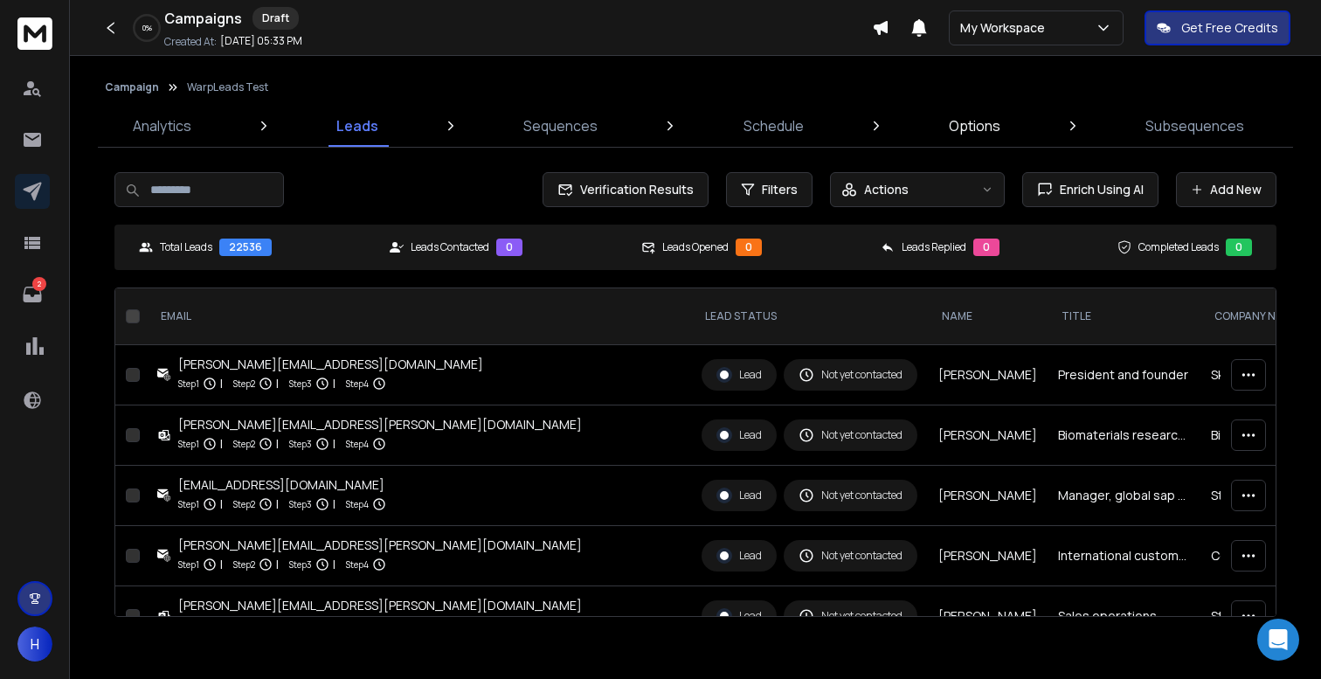
click at [956, 121] on p "Options" at bounding box center [975, 125] width 52 height 21
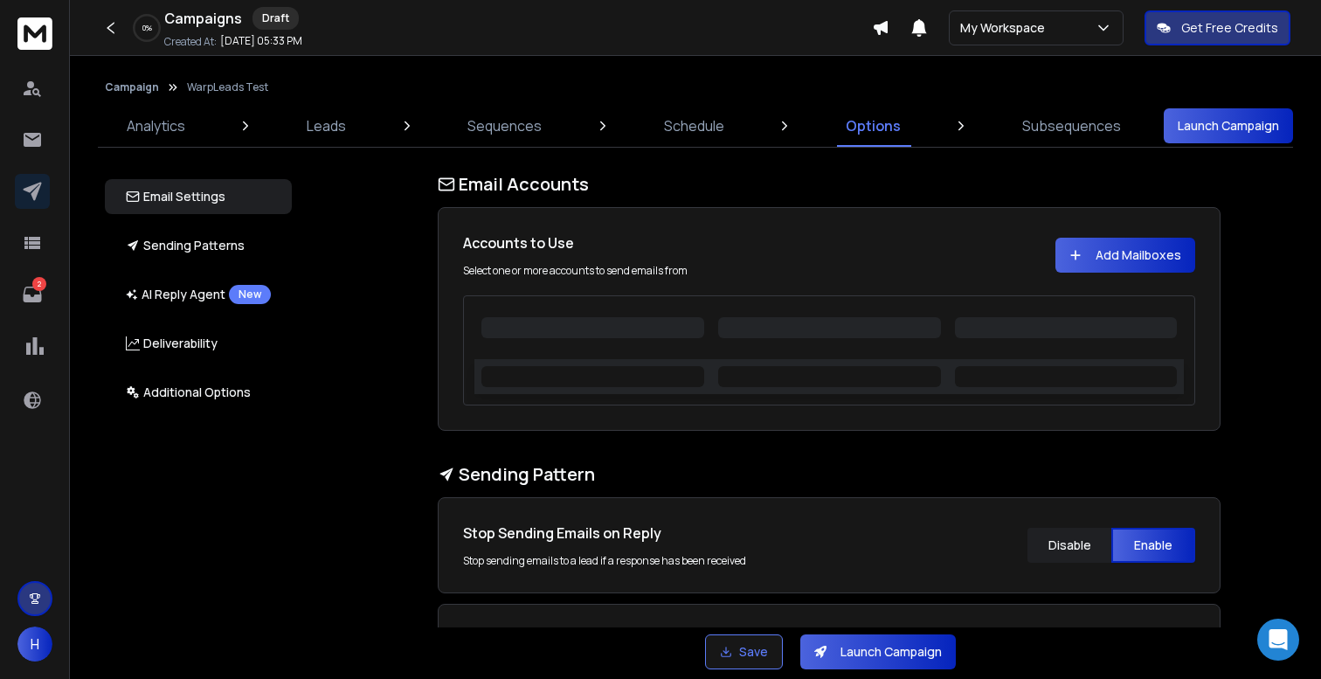
scroll to position [124, 0]
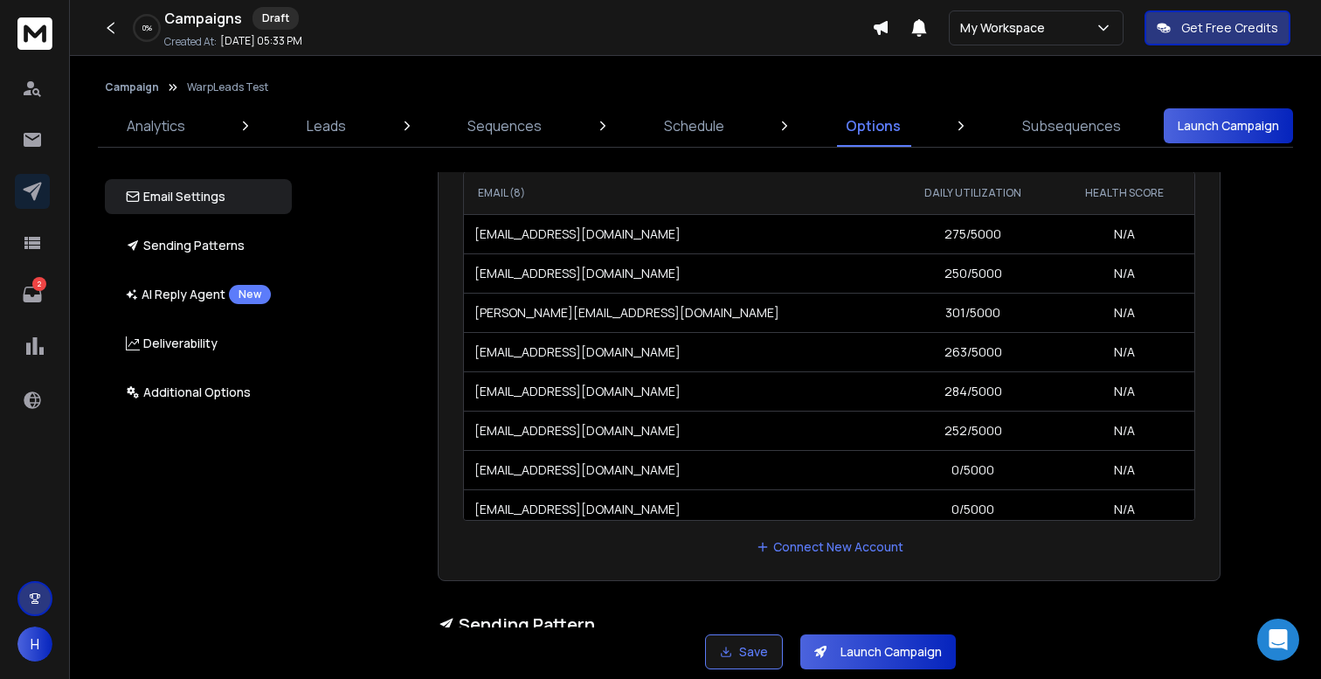
click at [846, 639] on button "Launch Campaign" at bounding box center [877, 651] width 155 height 35
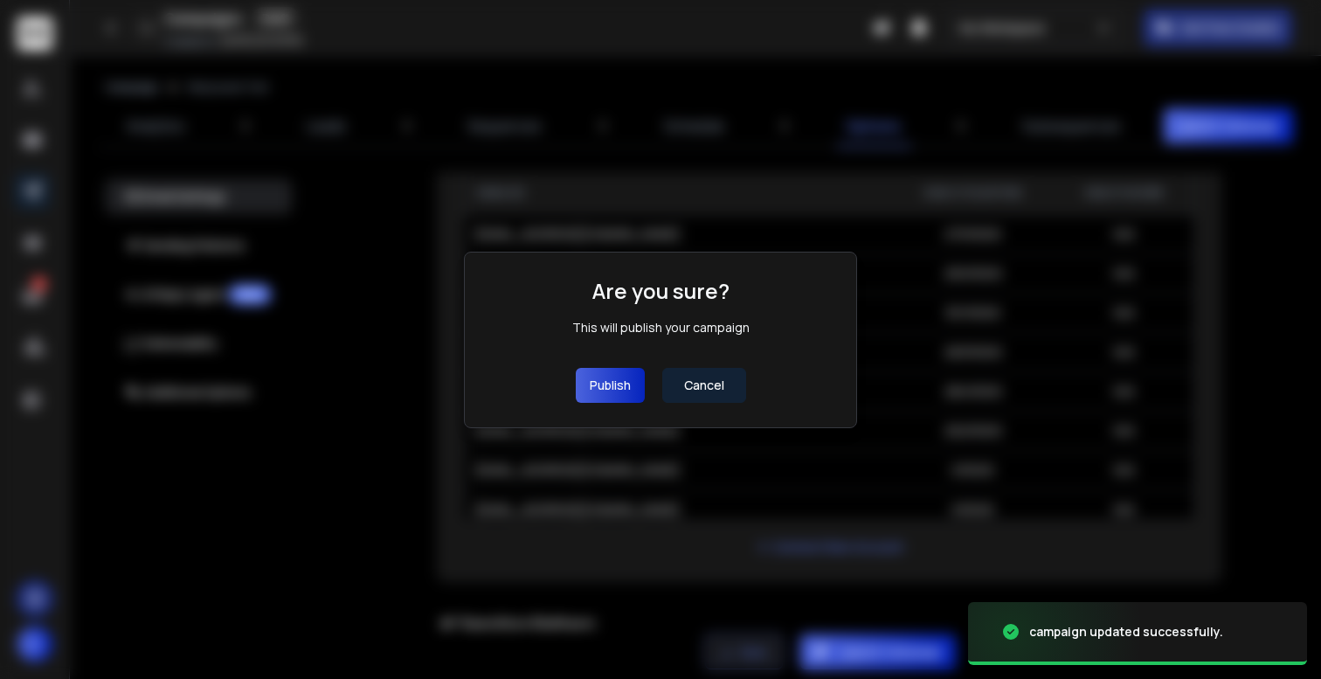
click at [609, 368] on button "Publish" at bounding box center [610, 385] width 69 height 35
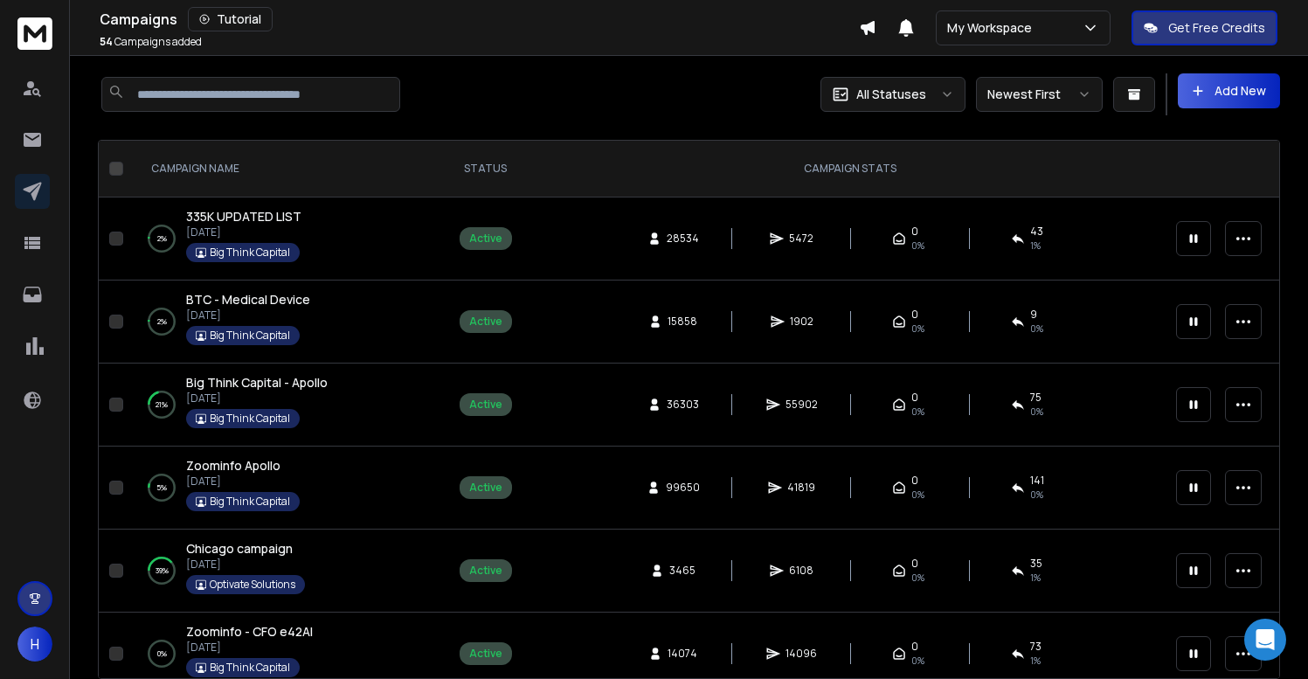
scroll to position [82, 0]
click at [270, 306] on span "Big Think Capital - Apollo" at bounding box center [257, 300] width 142 height 17
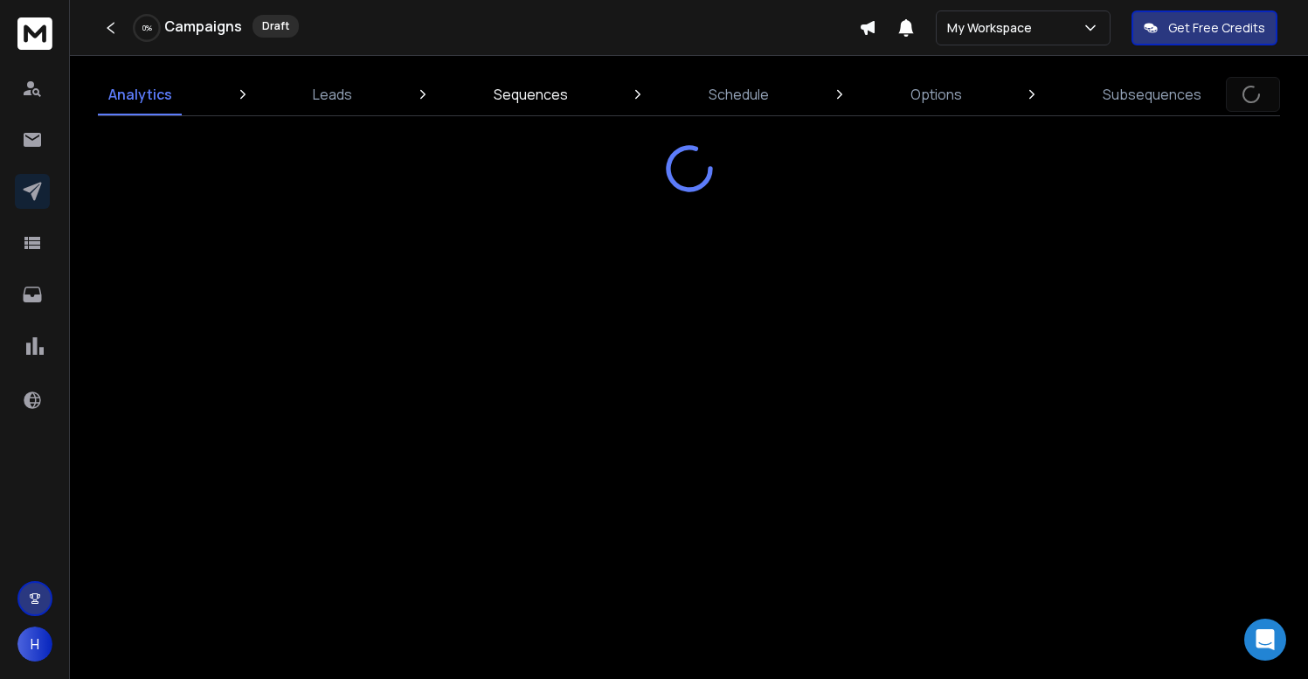
click at [542, 93] on p "Sequences" at bounding box center [531, 94] width 74 height 21
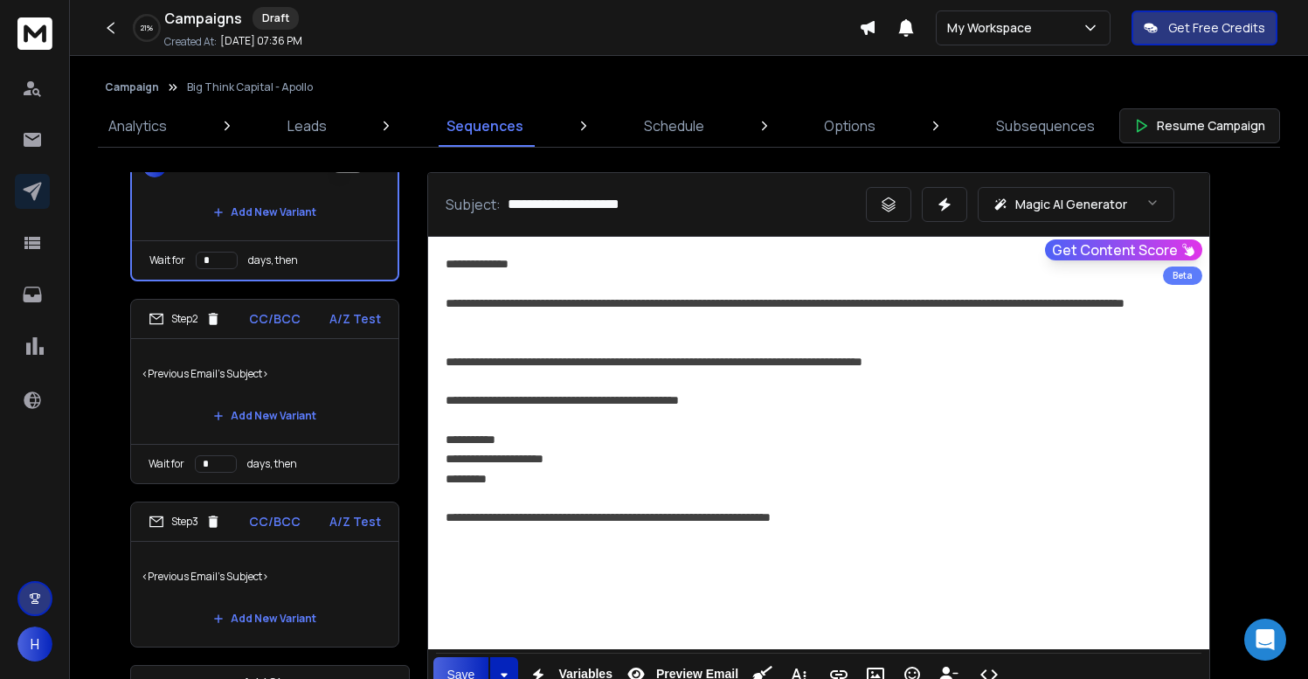
scroll to position [45, 0]
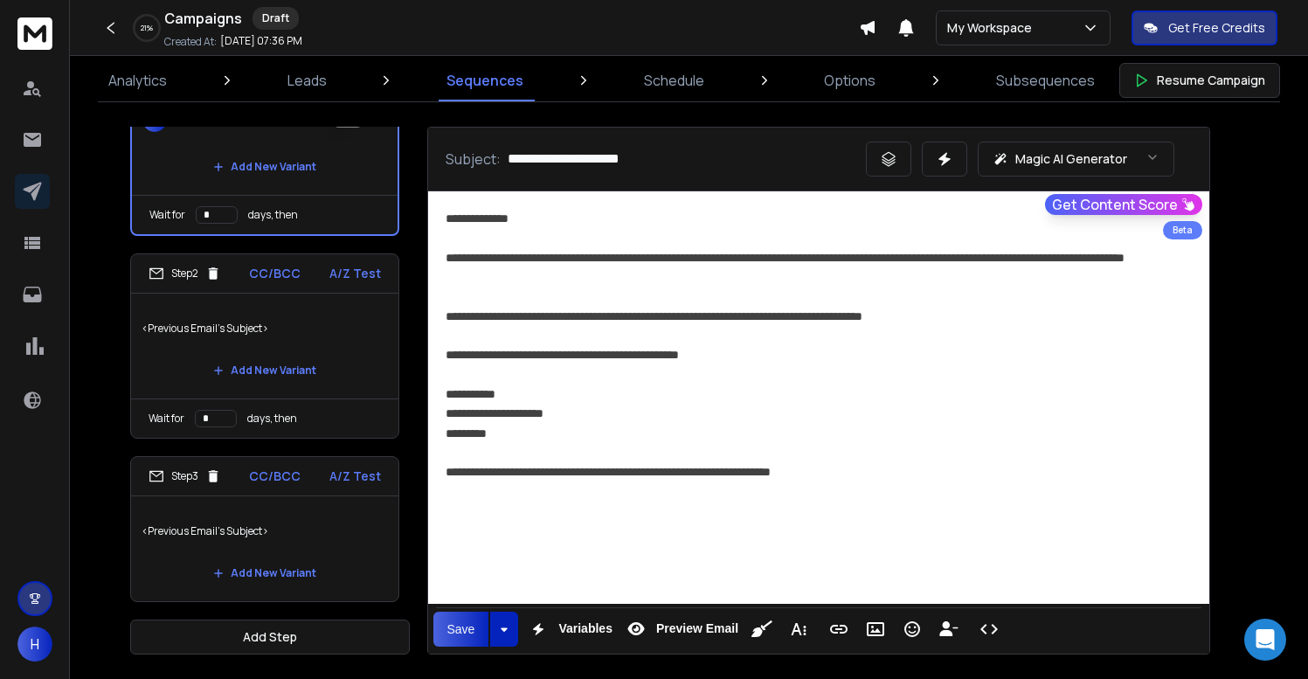
click at [280, 304] on p "<Previous Email's Subject>" at bounding box center [265, 328] width 246 height 49
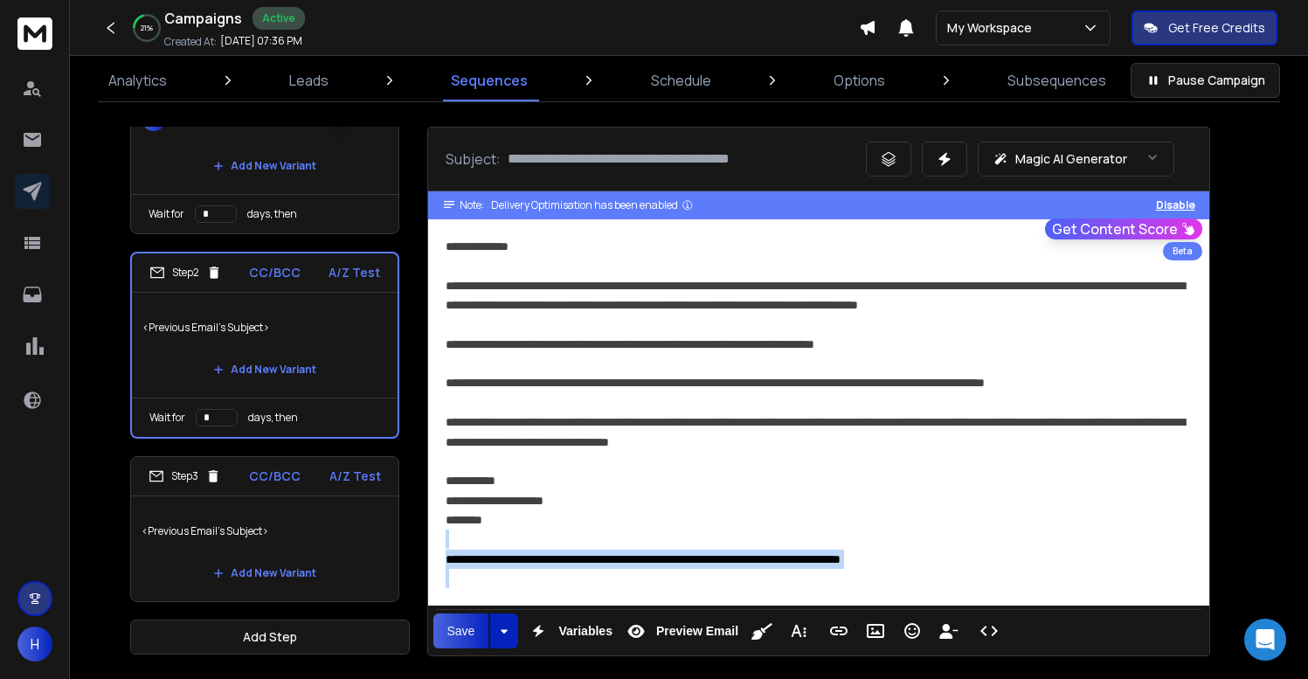
scroll to position [48, 0]
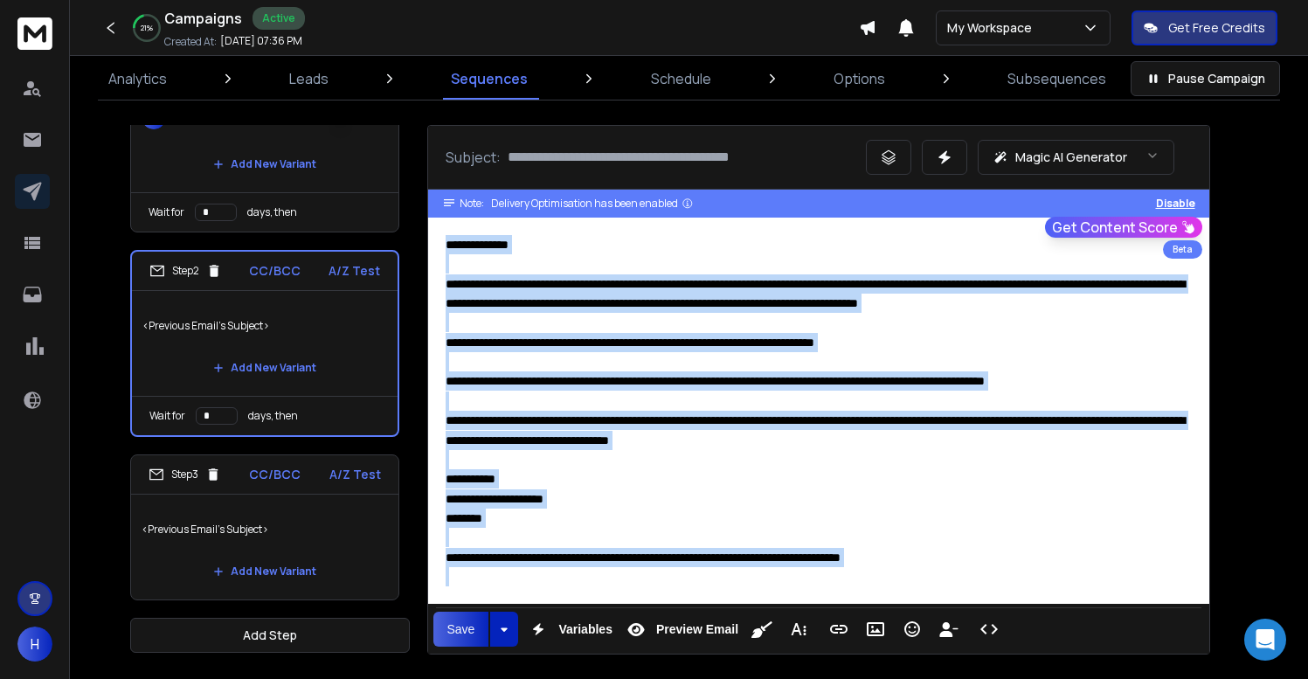
drag, startPoint x: 861, startPoint y: 466, endPoint x: 217, endPoint y: 110, distance: 736.2
click at [217, 110] on div "**********" at bounding box center [689, 343] width 1182 height 635
copy div "**********"
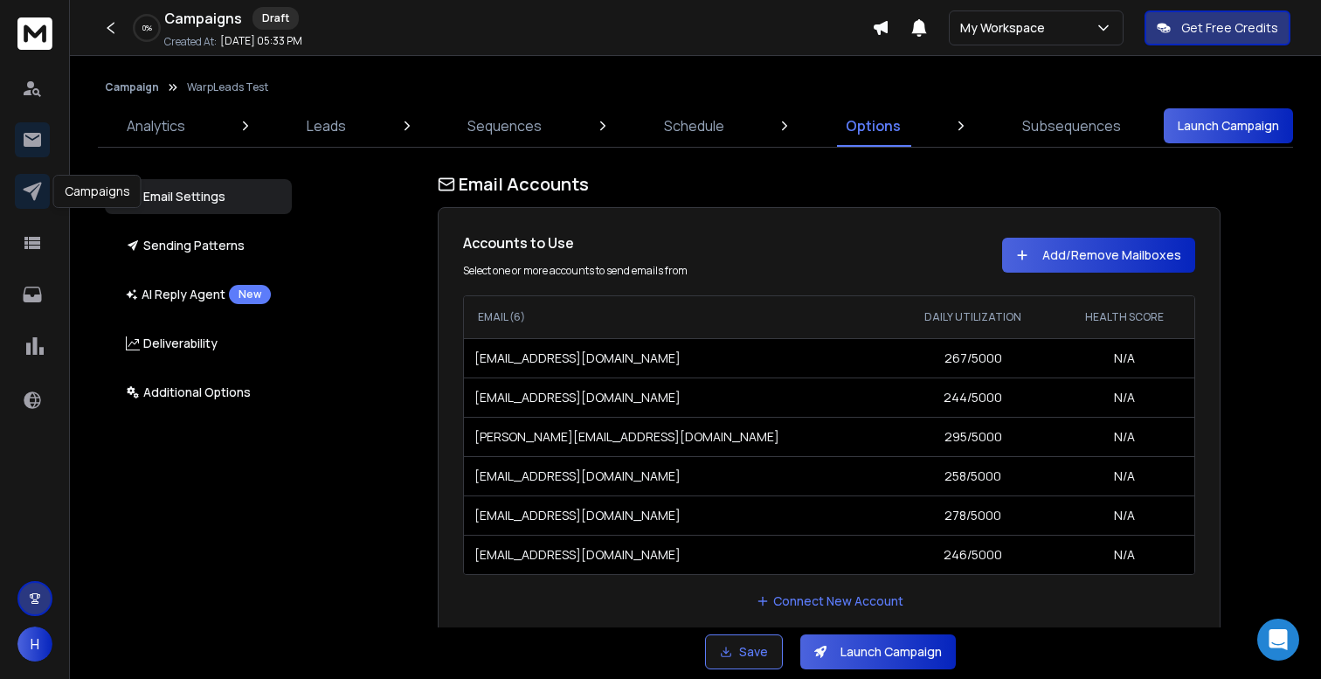
click at [41, 152] on link at bounding box center [32, 139] width 35 height 35
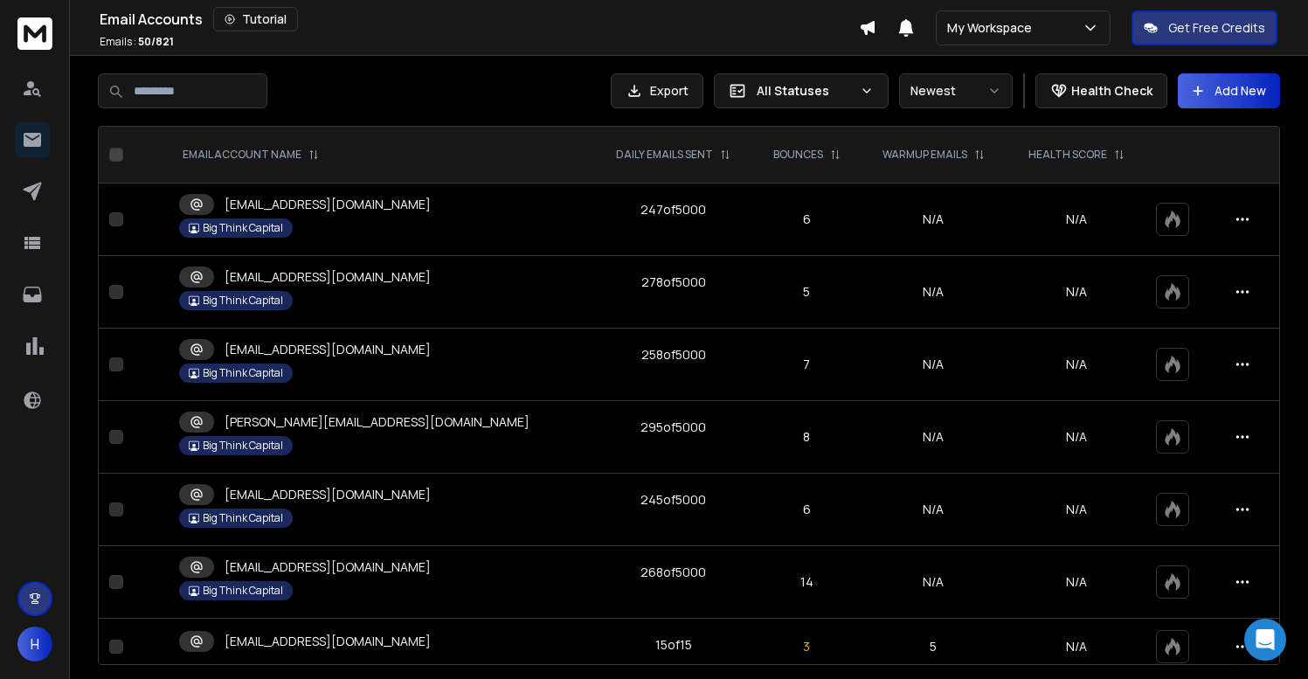
click at [310, 199] on p "[EMAIL_ADDRESS][DOMAIN_NAME]" at bounding box center [328, 204] width 206 height 17
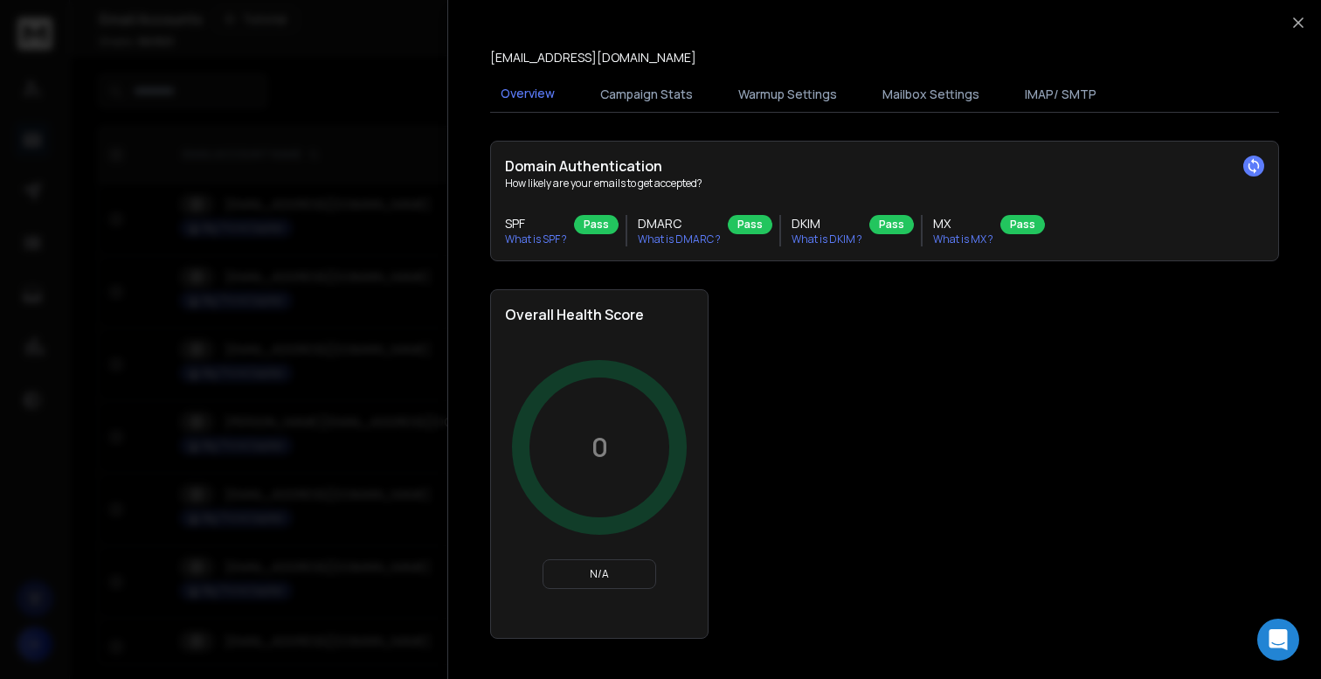
click at [929, 92] on button "Mailbox Settings" at bounding box center [931, 94] width 118 height 38
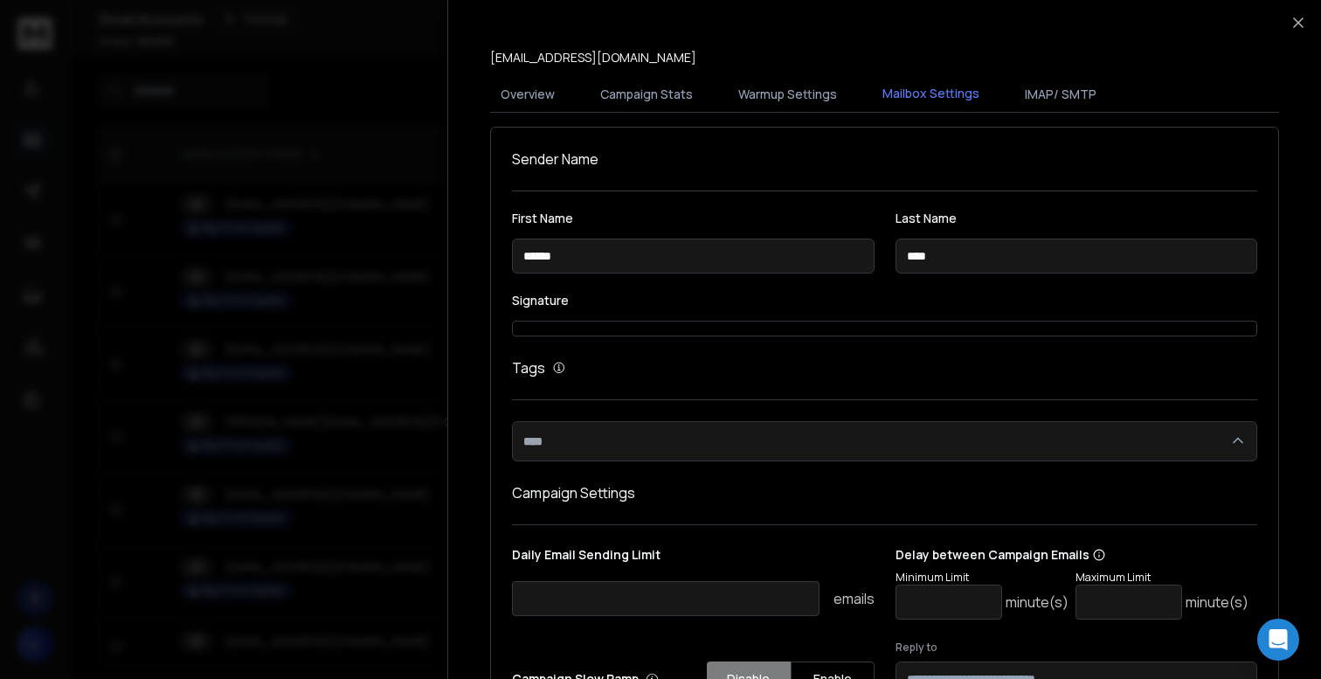
click at [1045, 81] on button "IMAP/ SMTP" at bounding box center [1060, 94] width 93 height 38
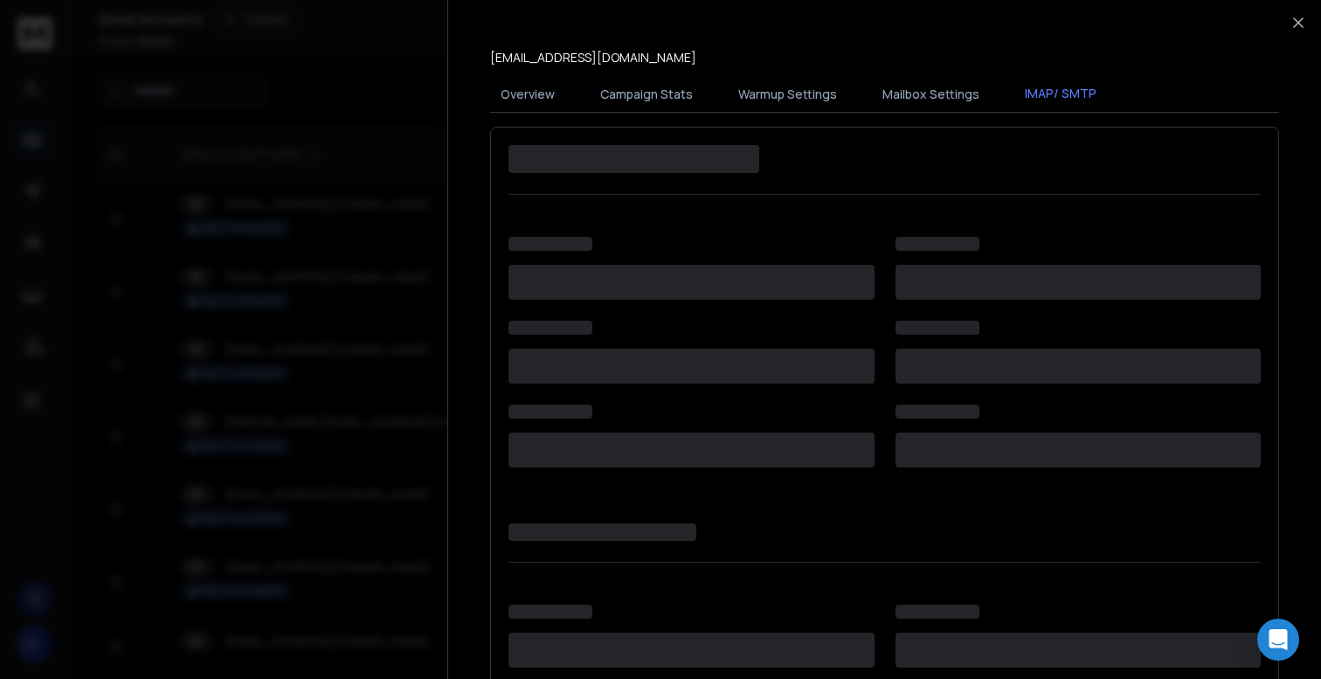
click at [1045, 81] on button "IMAP/ SMTP" at bounding box center [1060, 94] width 93 height 40
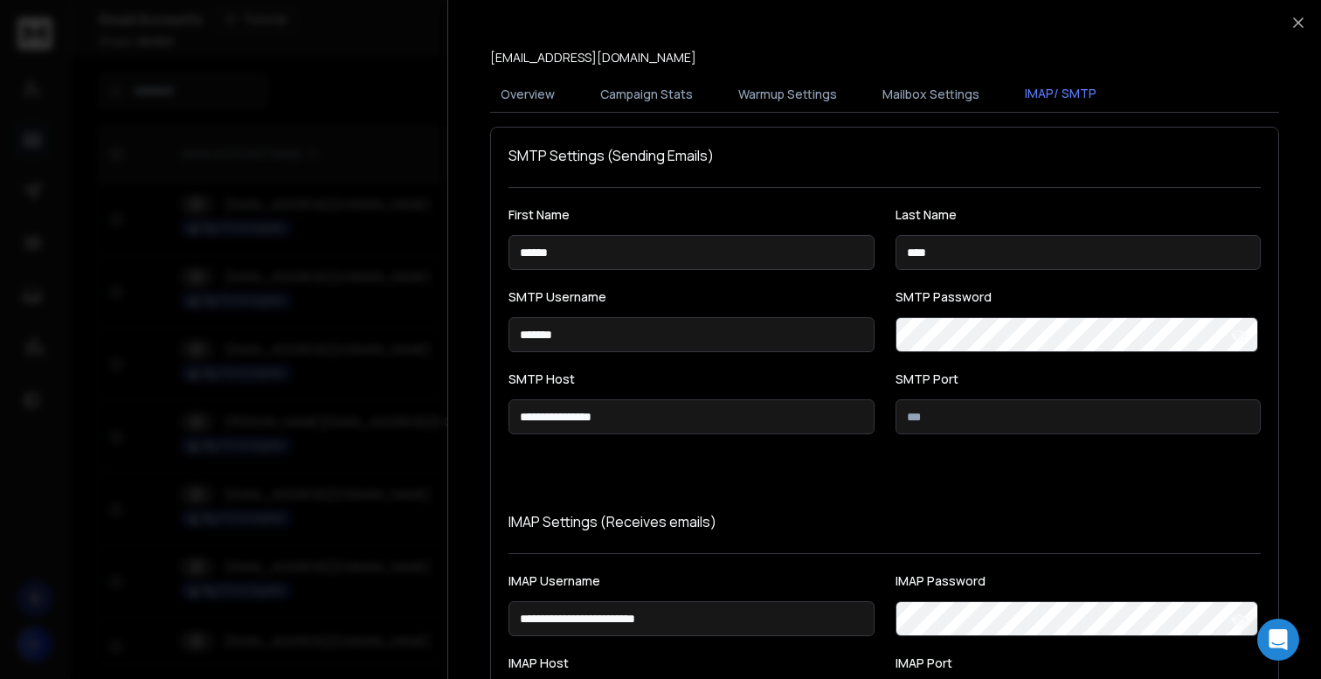
click at [1238, 329] on icon at bounding box center [1239, 336] width 16 height 16
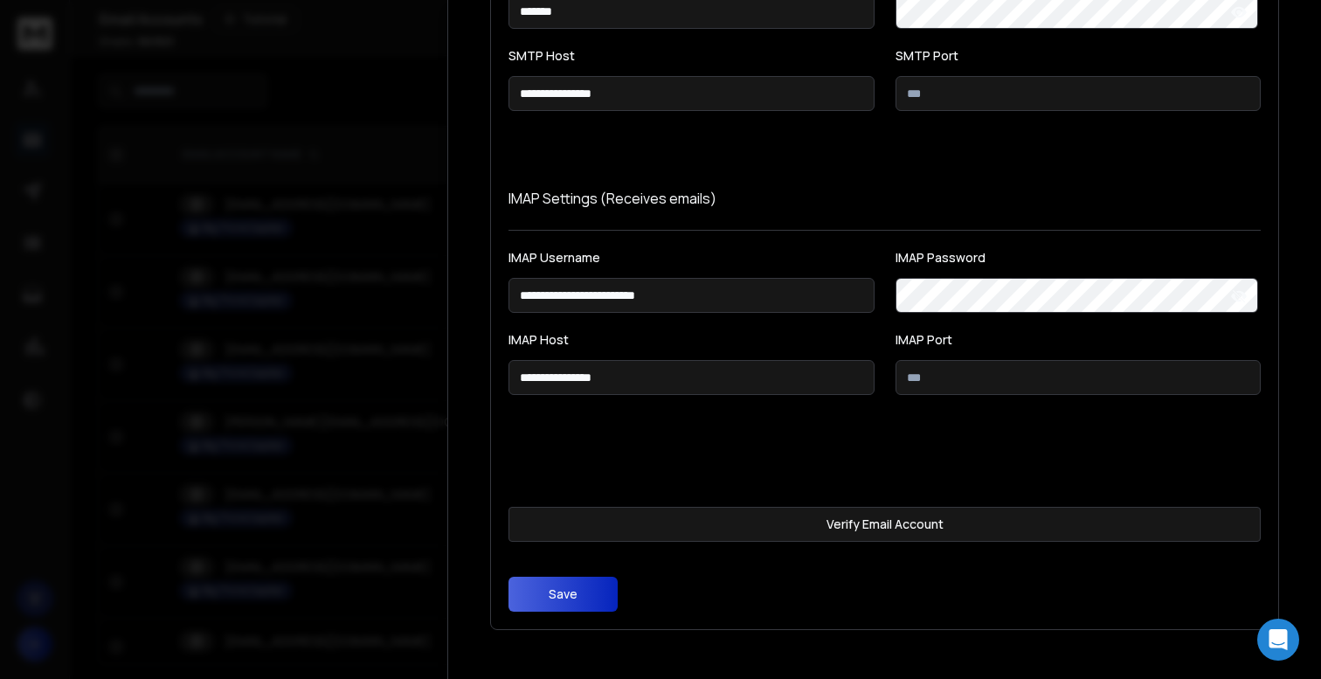
click at [1240, 298] on icon at bounding box center [1239, 296] width 16 height 10
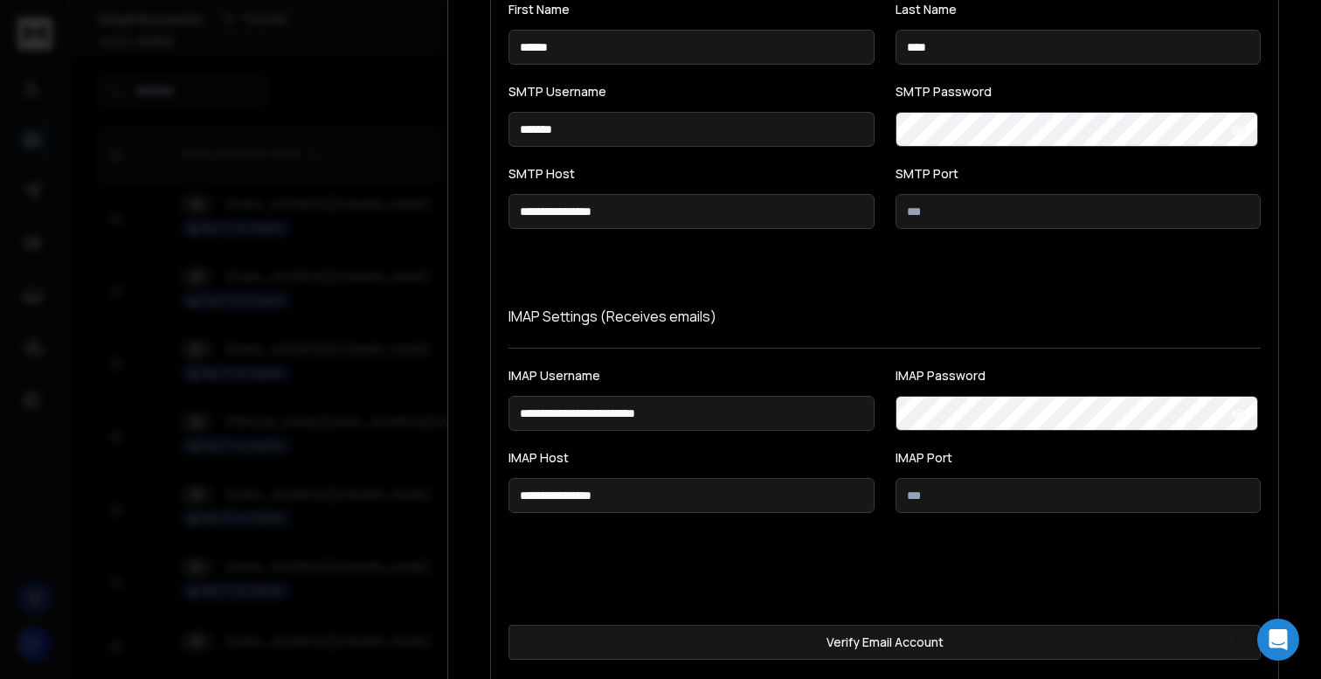
scroll to position [183, 0]
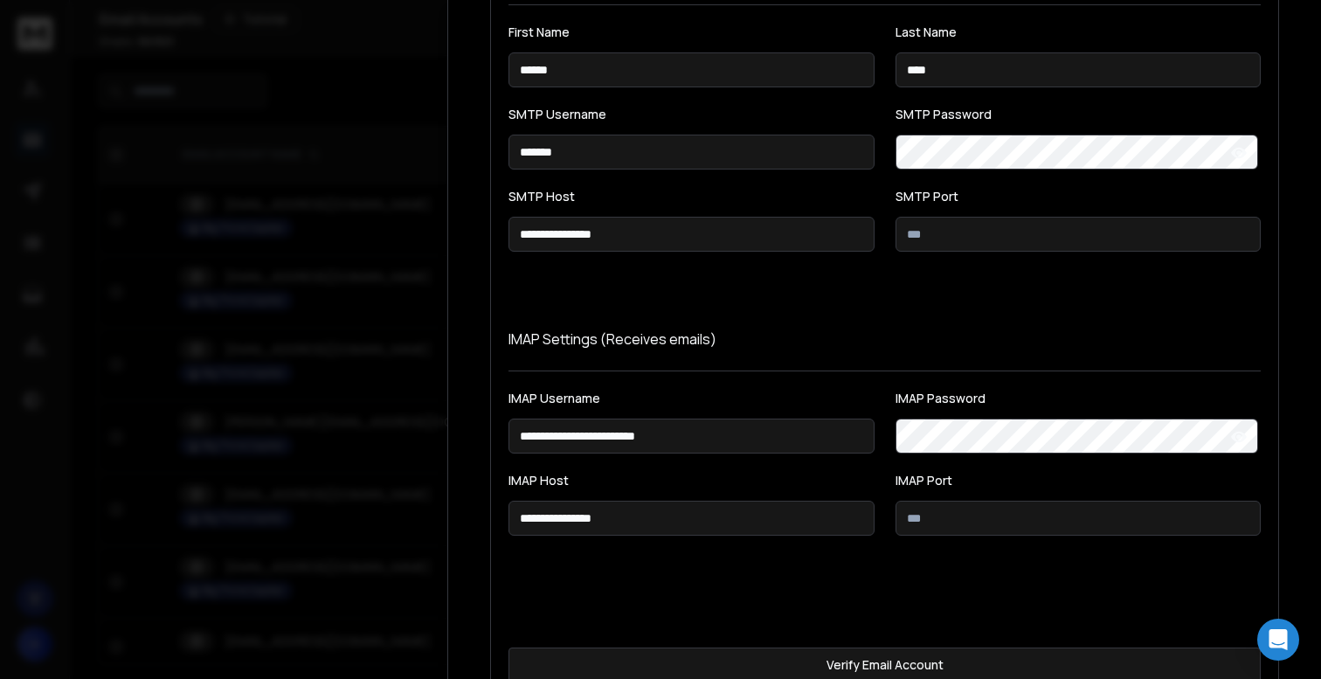
click at [651, 76] on input "******" at bounding box center [691, 69] width 366 height 35
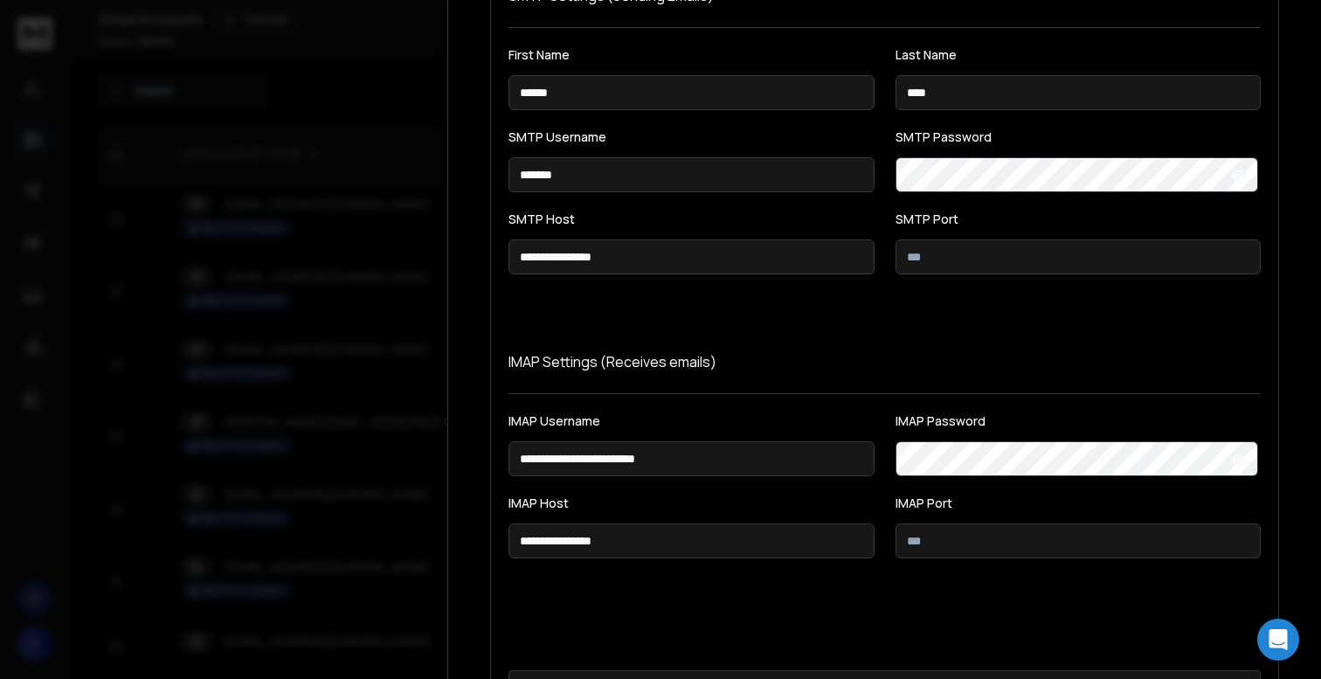
scroll to position [149, 0]
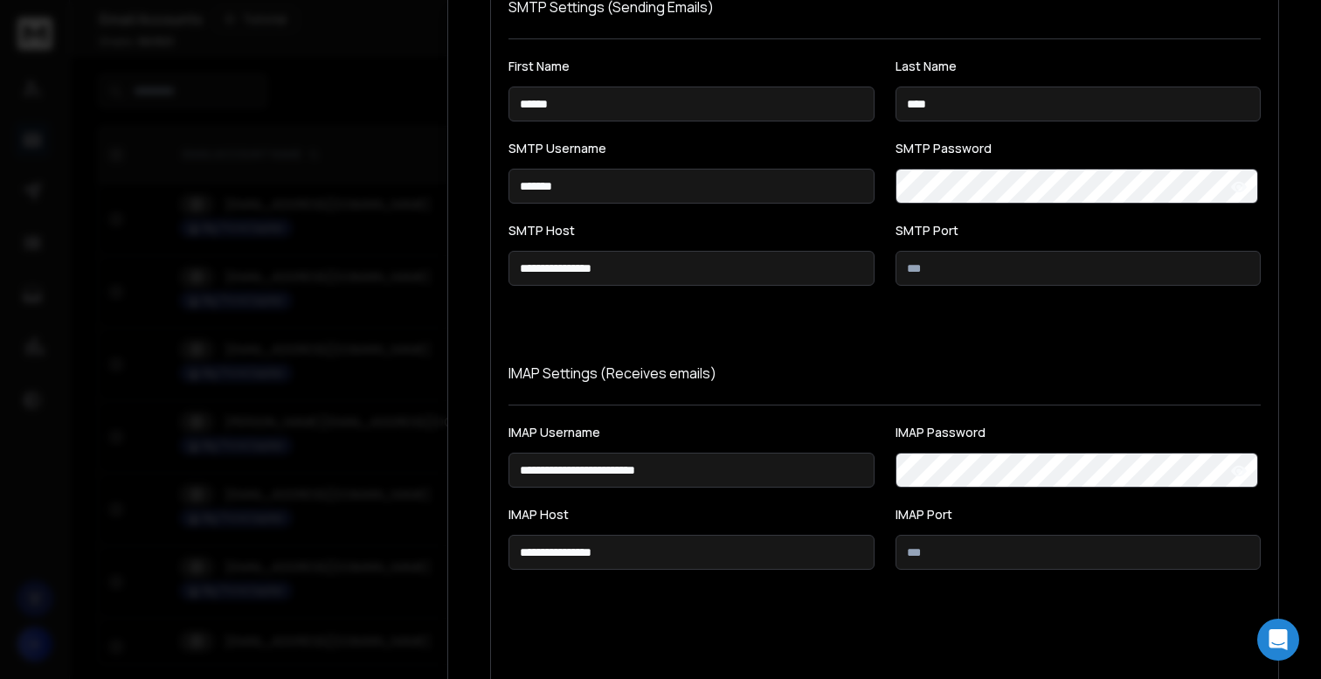
click at [611, 183] on input "*******" at bounding box center [691, 186] width 366 height 35
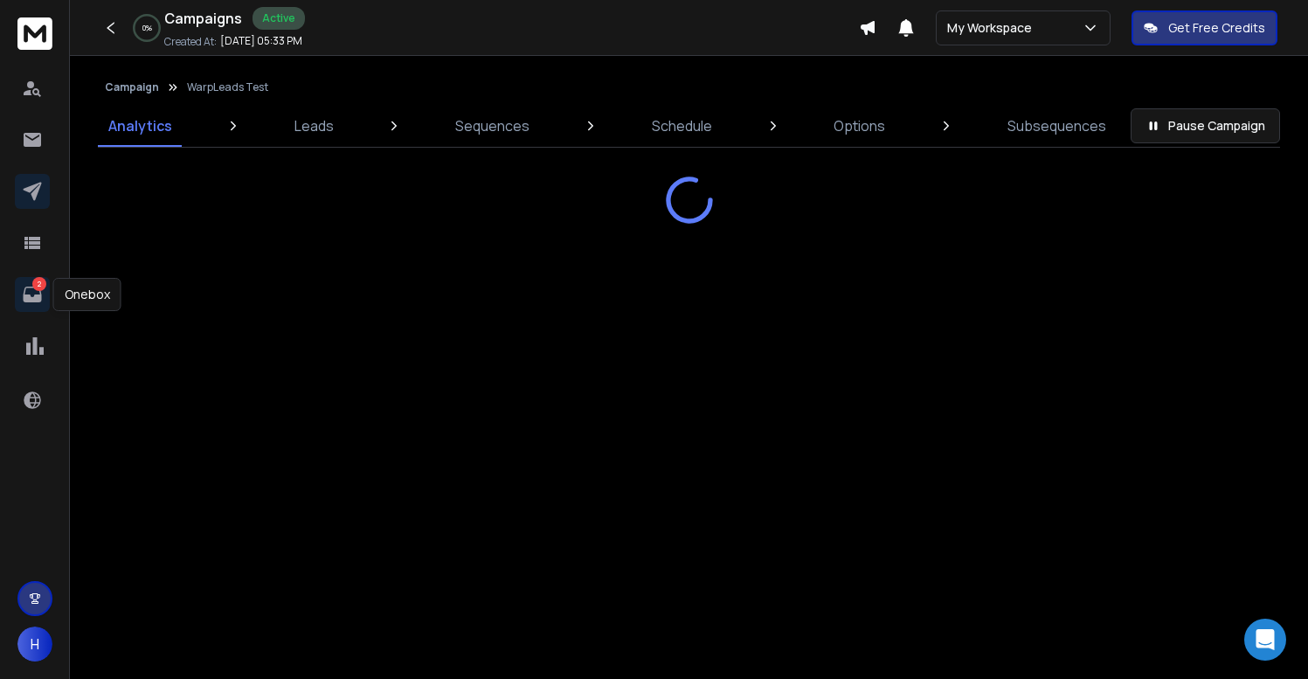
click at [28, 283] on link "2" at bounding box center [32, 294] width 35 height 35
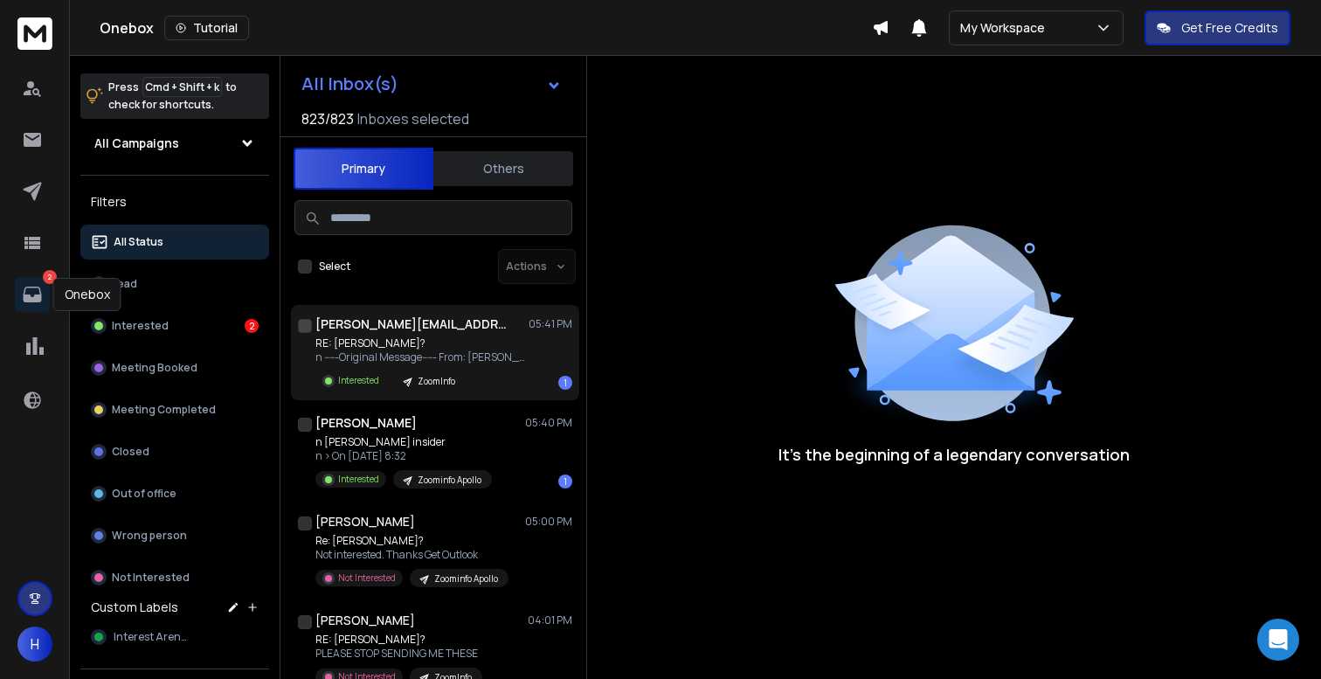
click at [476, 358] on p "n -----Original Message----- From: Taylor" at bounding box center [420, 357] width 210 height 14
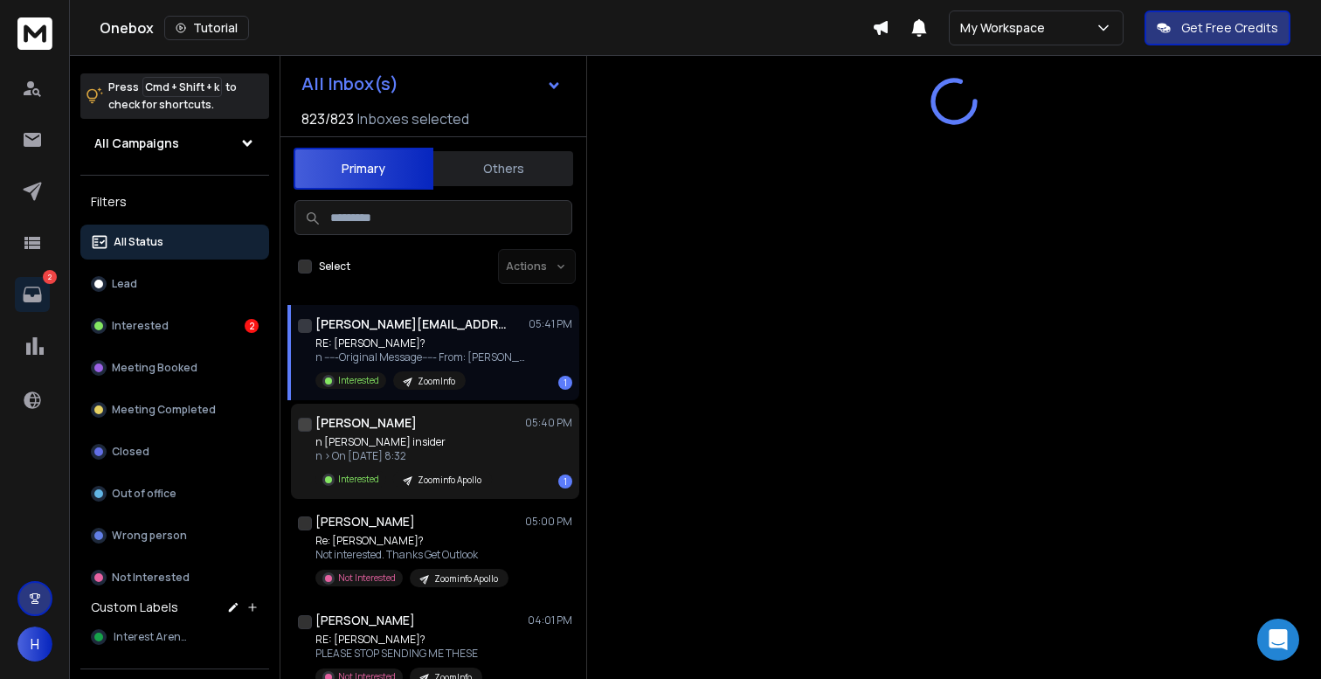
click at [493, 428] on div "Dave Bowman 05:40 PM" at bounding box center [443, 422] width 257 height 17
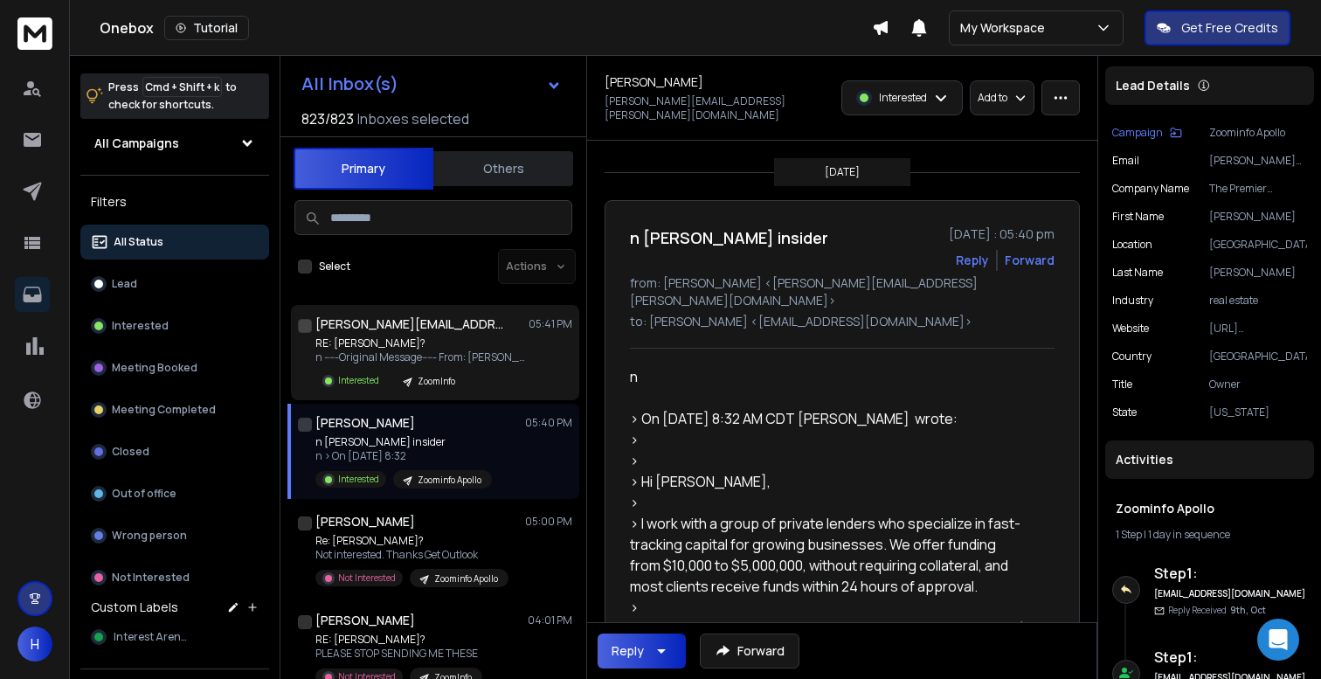
click at [479, 370] on div "RE: Dan Cash? n -----Original Message----- From: Taylor Interested ZoomInfo" at bounding box center [420, 362] width 210 height 53
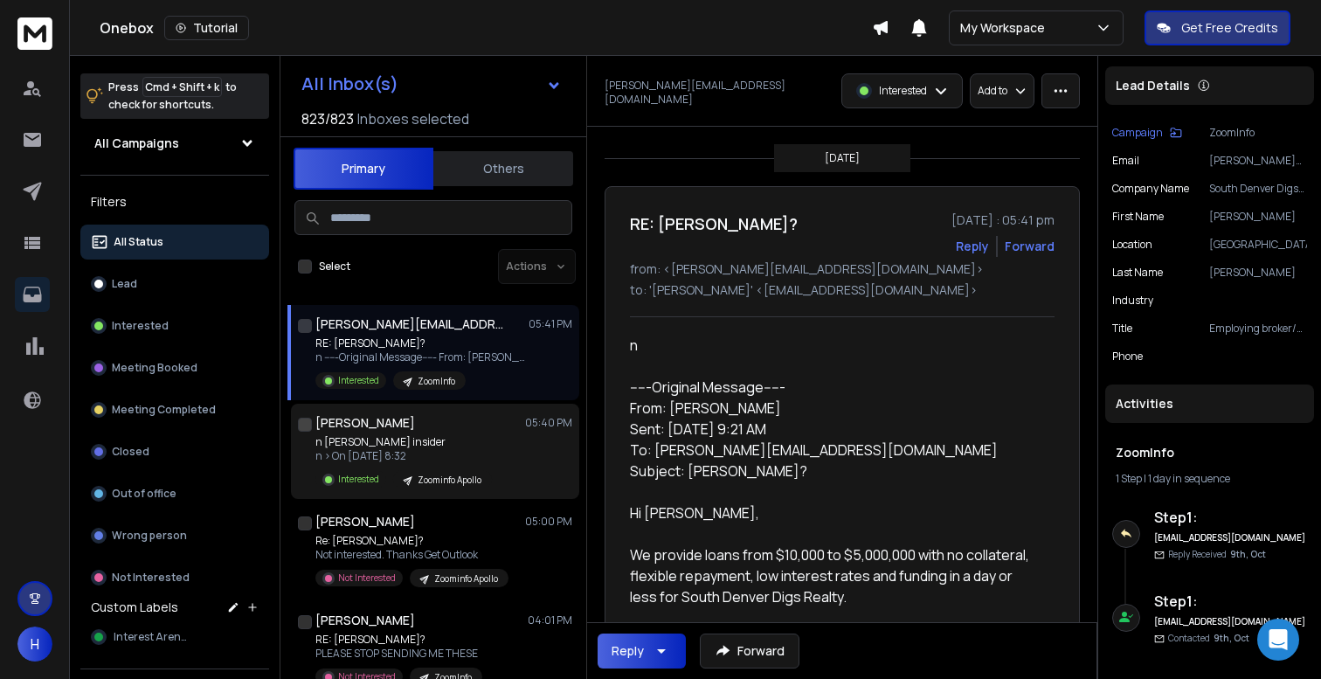
click at [485, 425] on div "Dave Bowman 05:40 PM" at bounding box center [443, 422] width 257 height 17
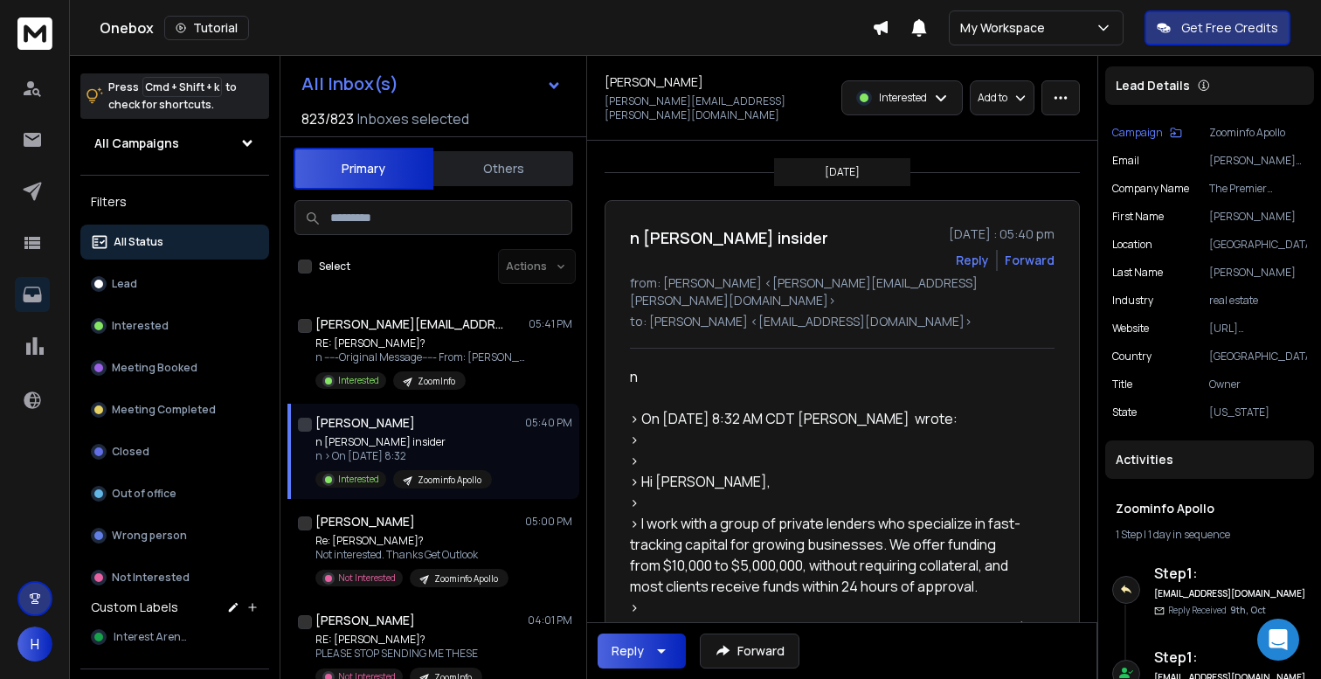
click at [488, 193] on div at bounding box center [433, 214] width 292 height 42
click at [486, 176] on button "Others" at bounding box center [503, 168] width 140 height 38
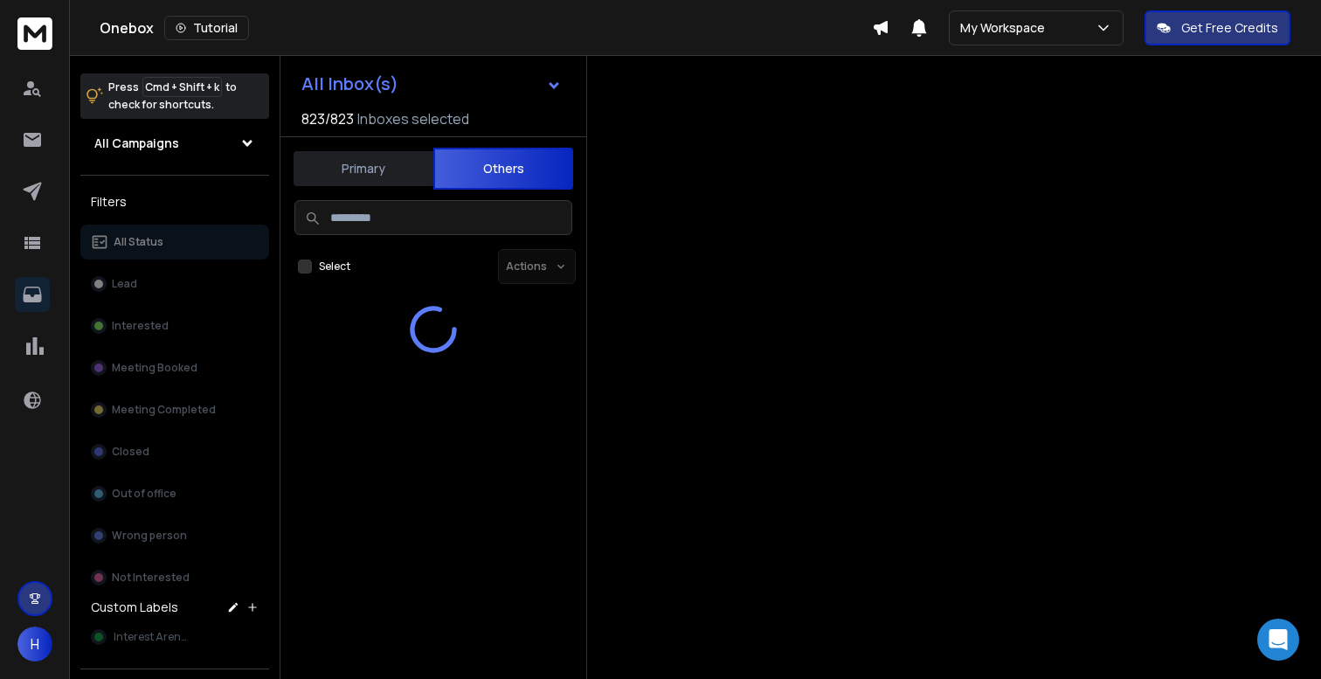
click at [486, 176] on button "Others" at bounding box center [503, 169] width 140 height 42
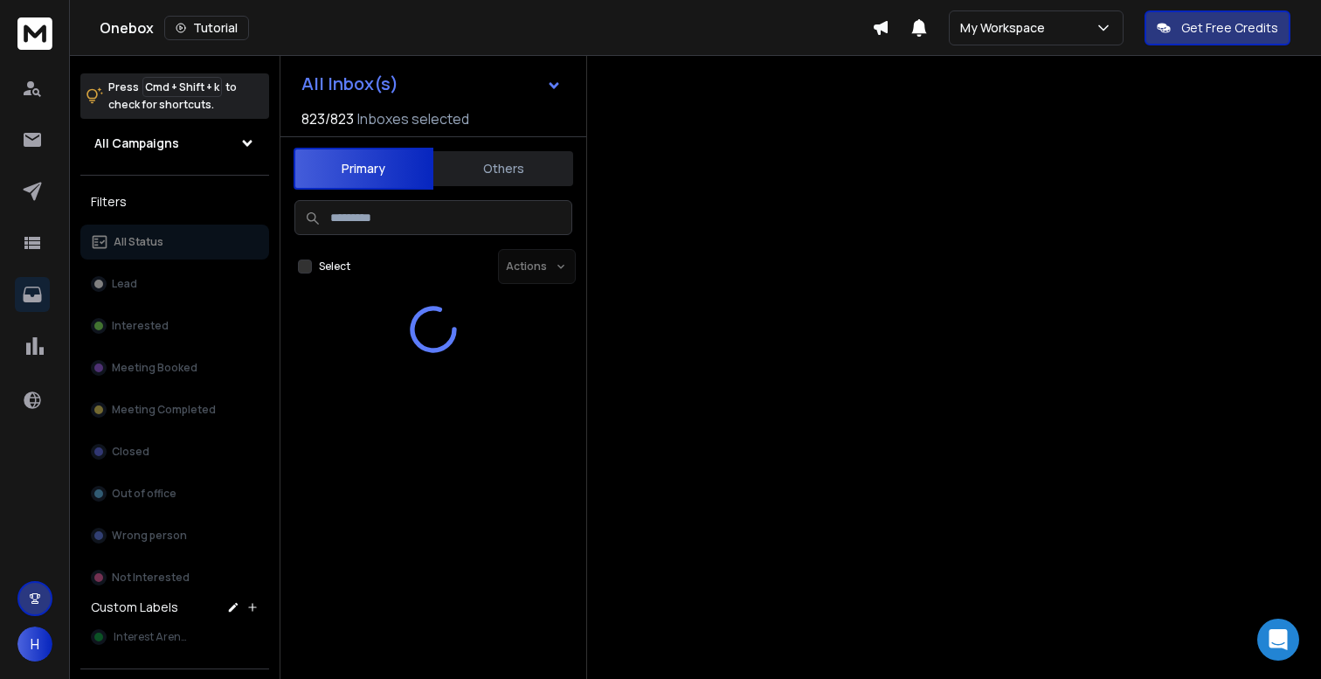
drag, startPoint x: 343, startPoint y: 166, endPoint x: 269, endPoint y: 66, distance: 124.9
click at [344, 167] on button "Primary" at bounding box center [364, 169] width 140 height 42
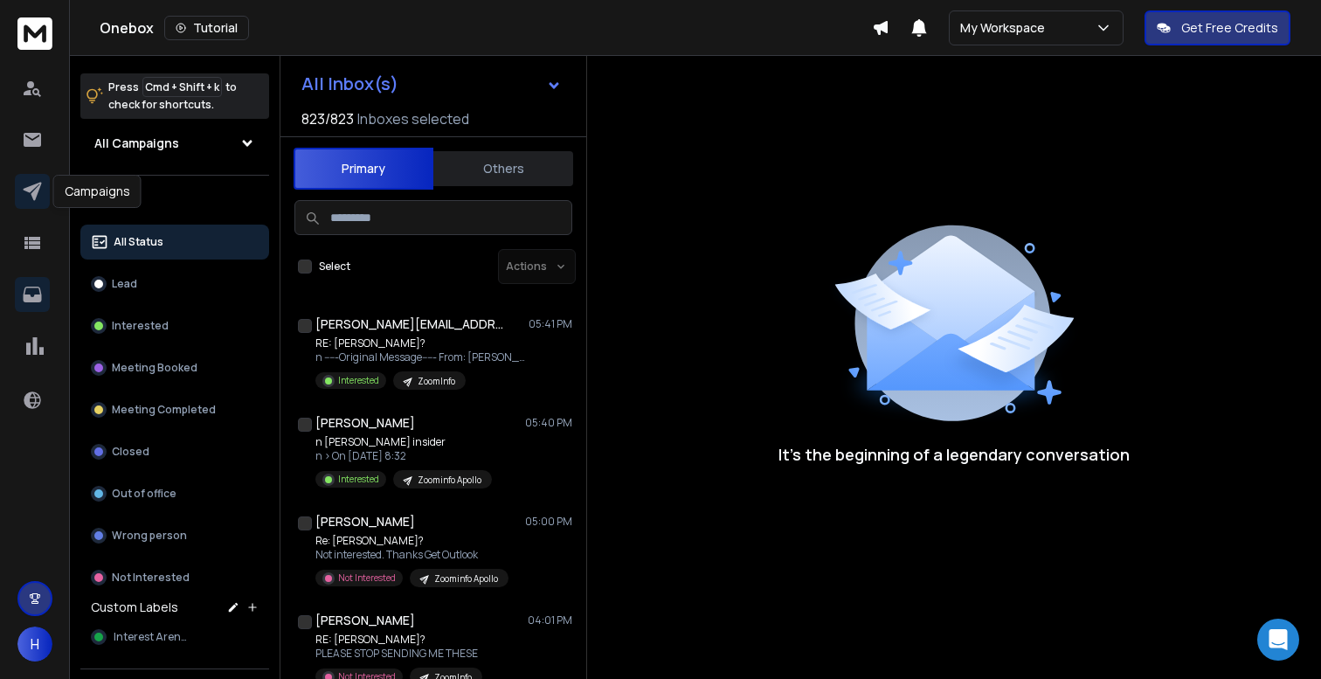
click at [45, 194] on link at bounding box center [32, 191] width 35 height 35
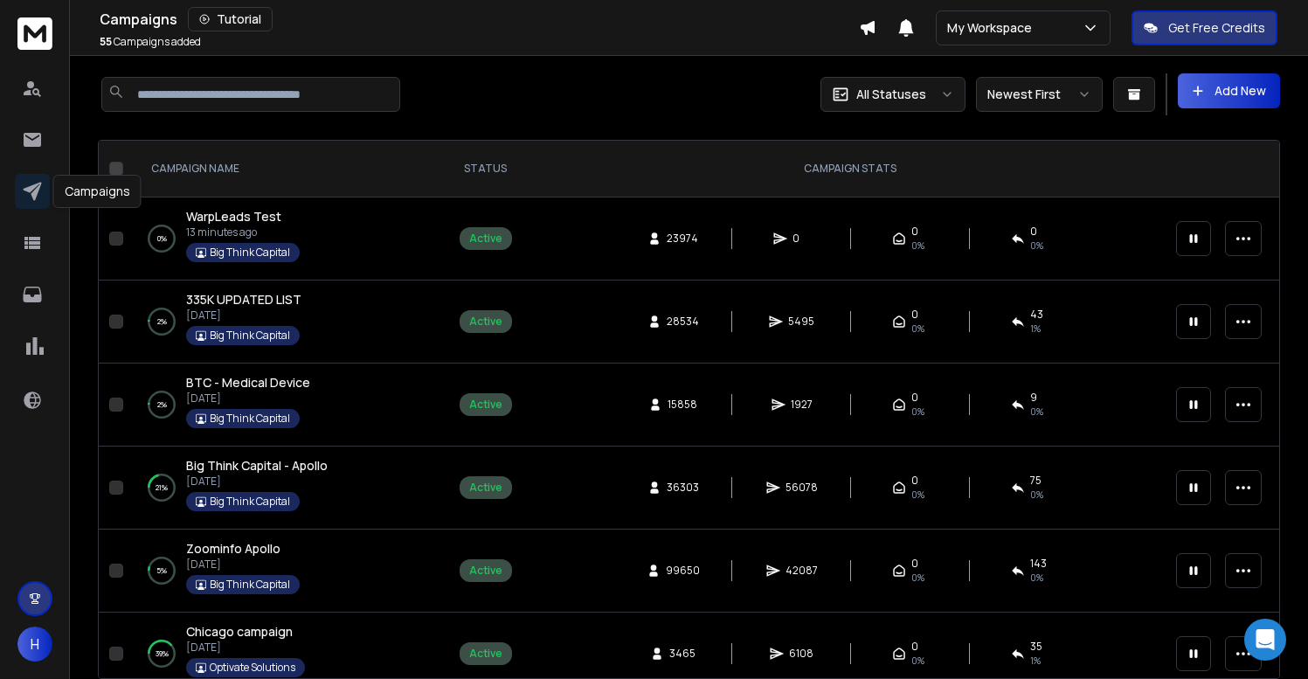
click at [239, 218] on span "WarpLeads Test" at bounding box center [233, 216] width 95 height 17
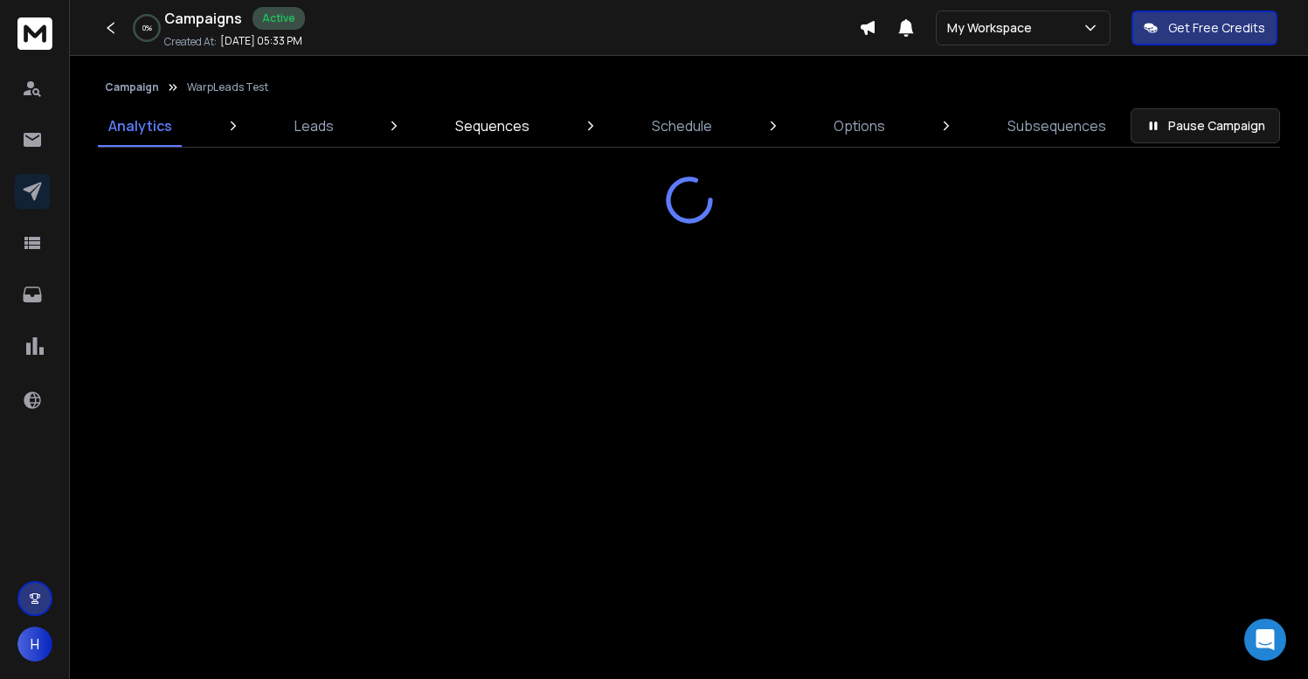
click at [494, 127] on p "Sequences" at bounding box center [492, 125] width 74 height 21
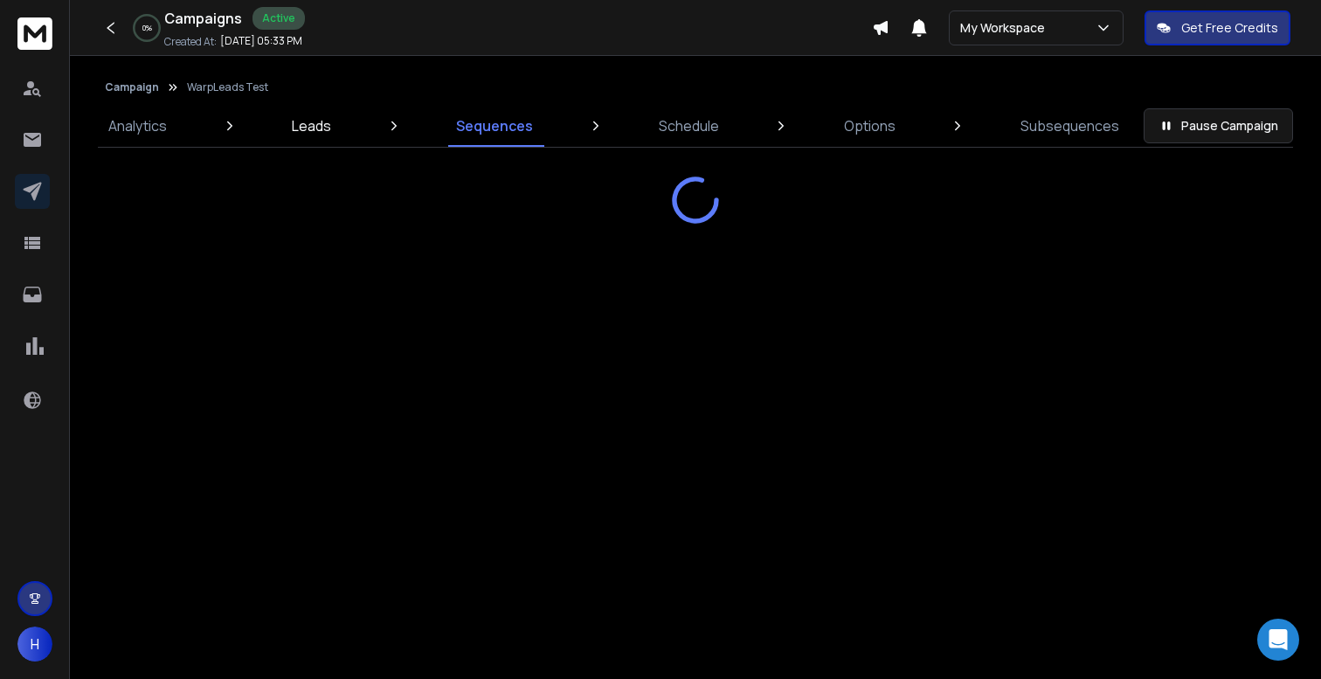
click at [328, 128] on p "Leads" at bounding box center [311, 125] width 39 height 21
click at [328, 128] on p "Leads" at bounding box center [313, 125] width 42 height 21
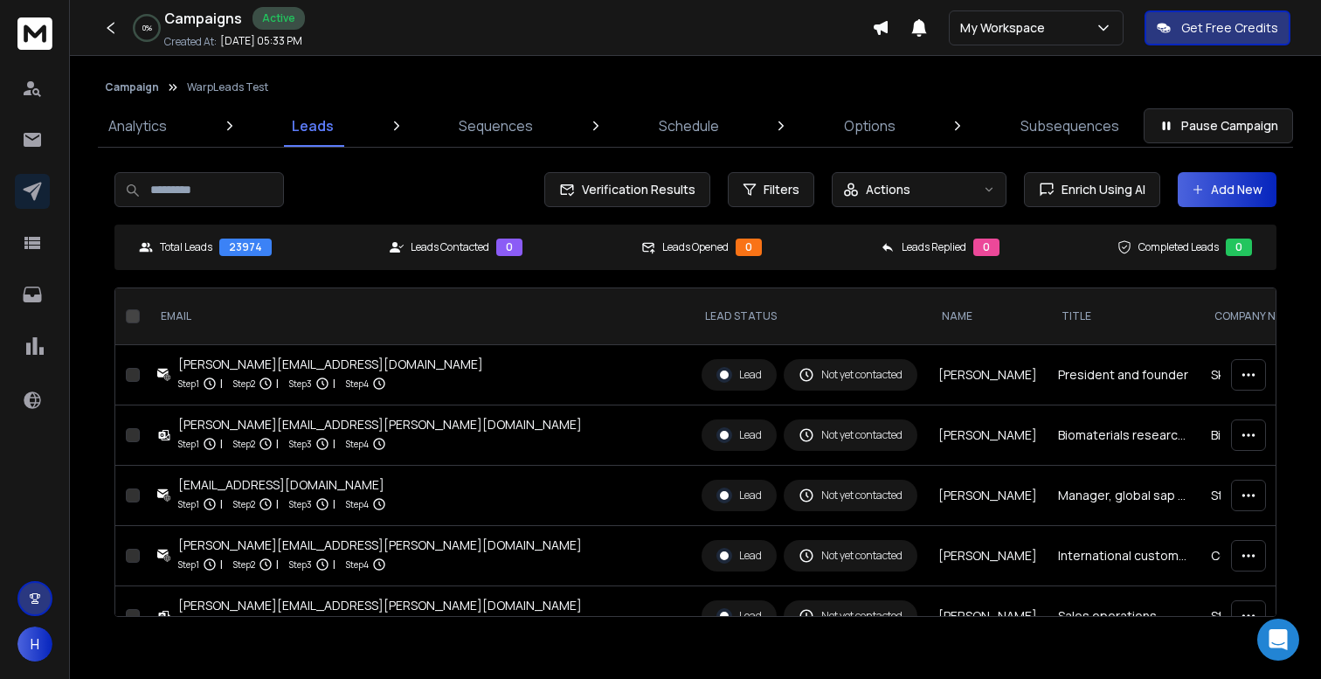
click at [1219, 183] on button "Add New" at bounding box center [1227, 189] width 99 height 35
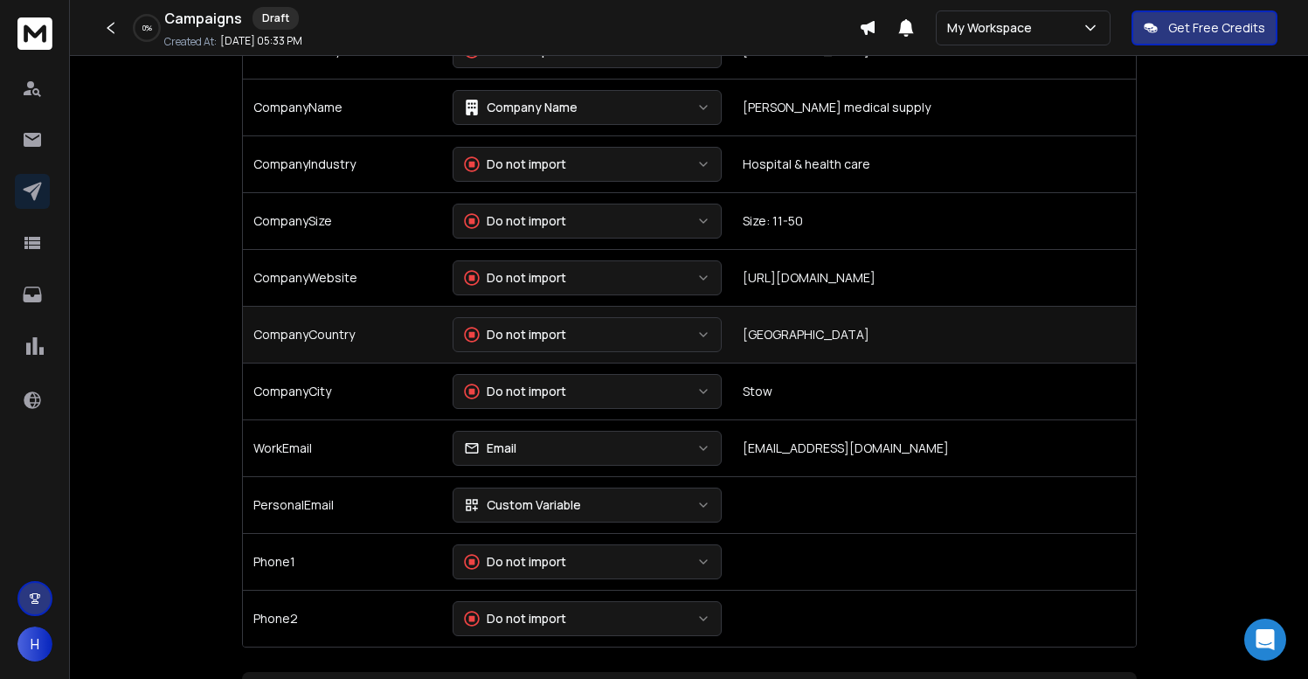
scroll to position [875, 0]
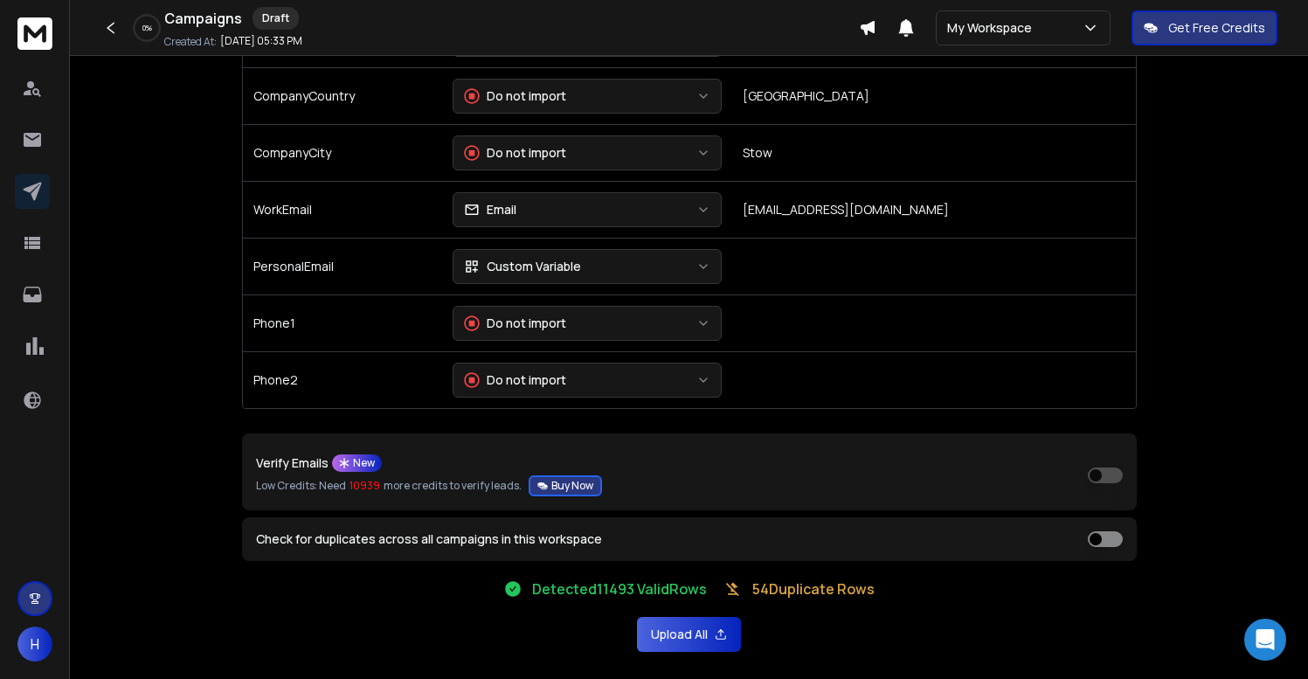
click at [1101, 535] on button "Check for duplicates across all campaigns in this workspace" at bounding box center [1105, 539] width 35 height 16
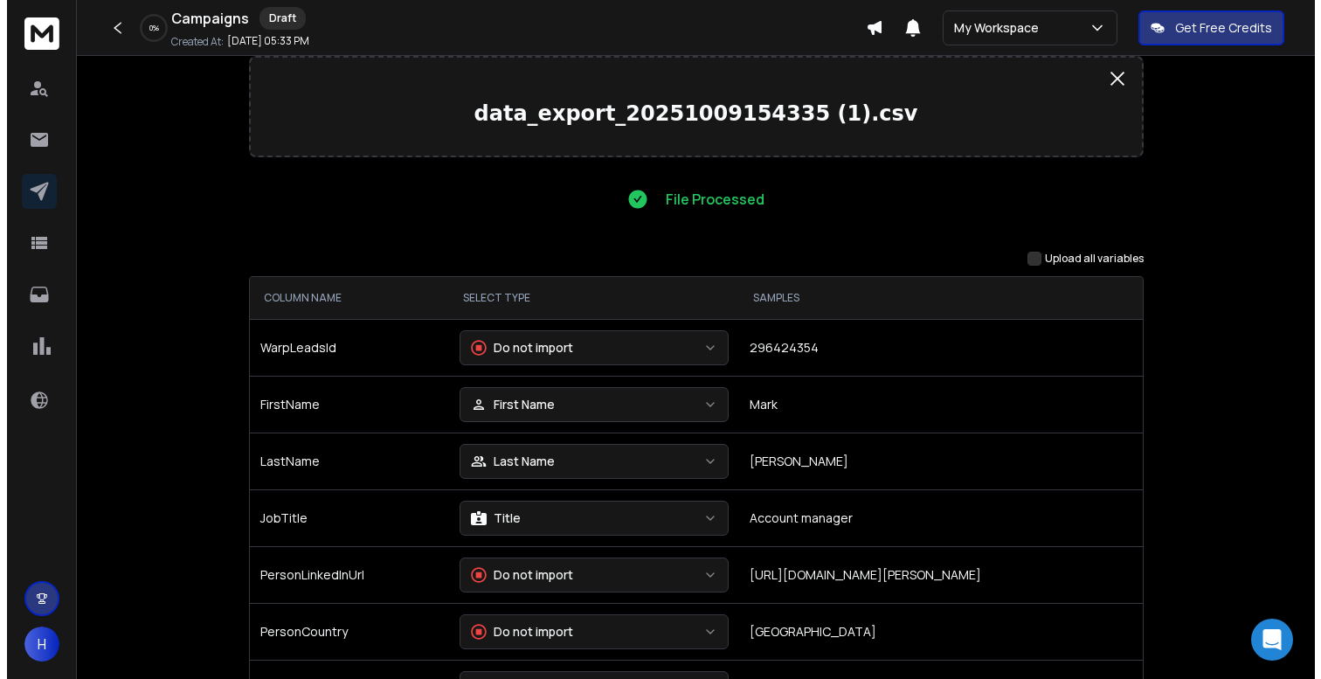
scroll to position [0, 0]
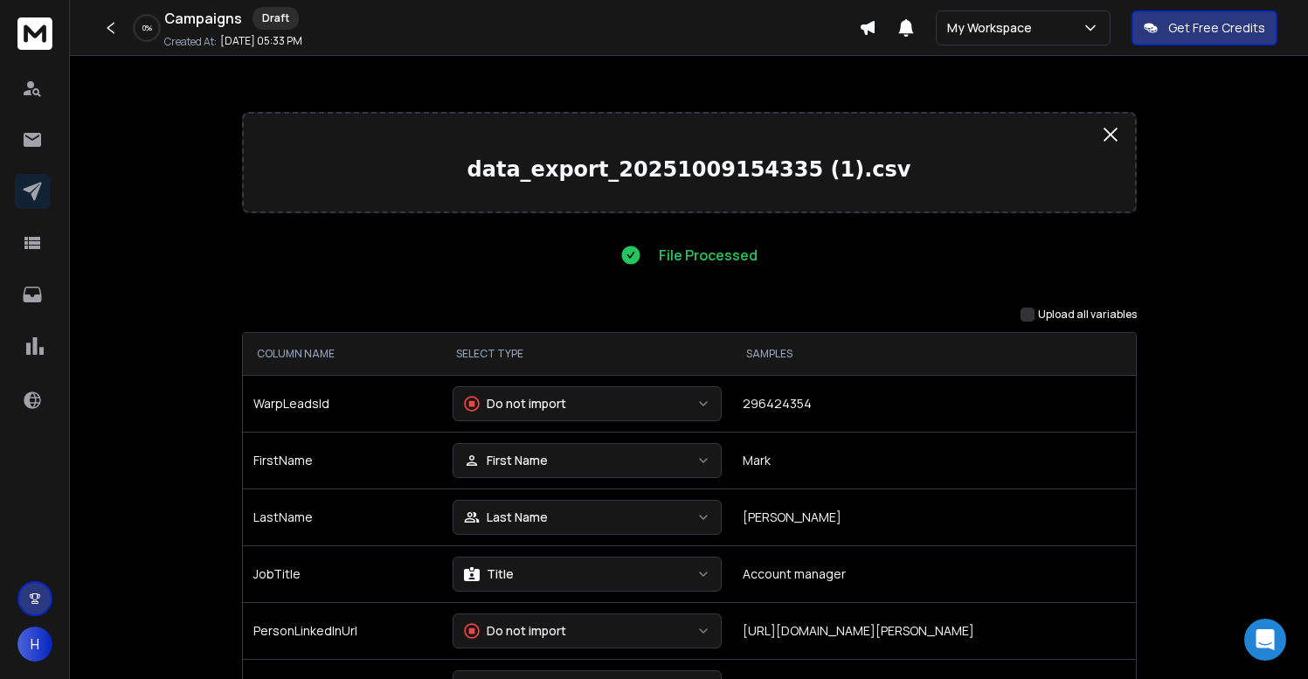
click at [1114, 136] on icon at bounding box center [1110, 134] width 21 height 21
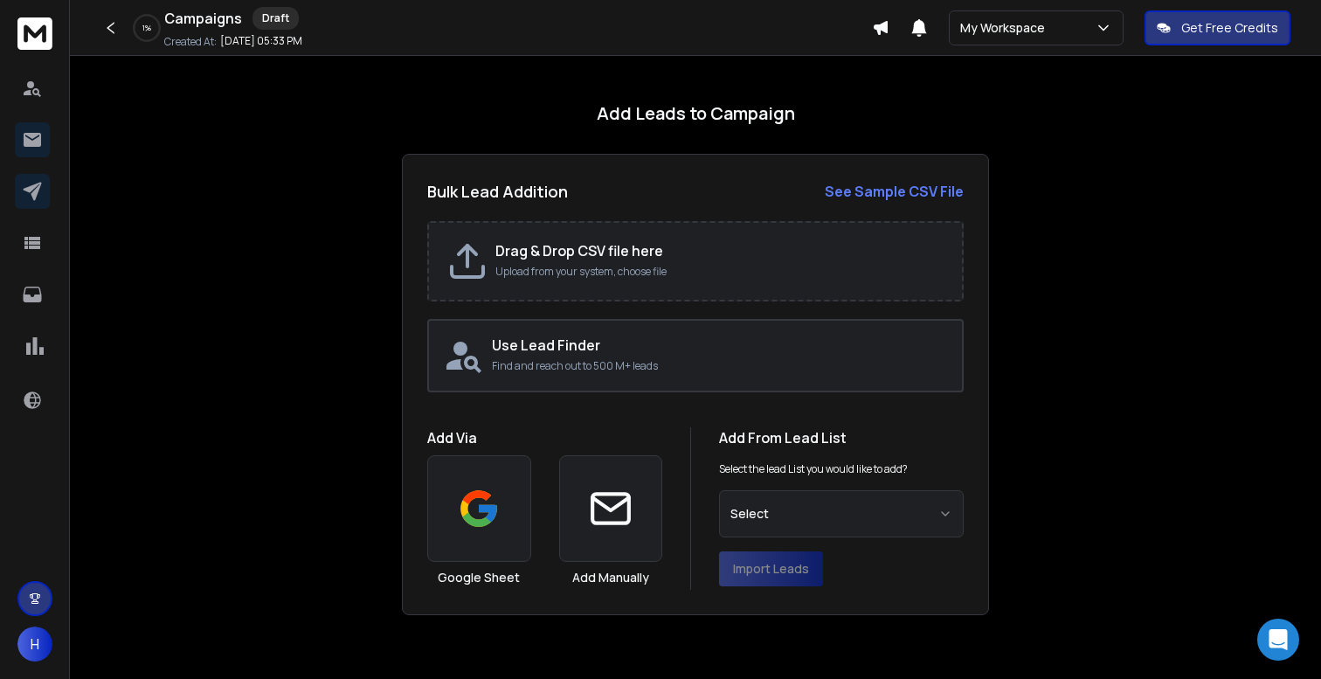
click at [38, 145] on icon at bounding box center [32, 140] width 17 height 14
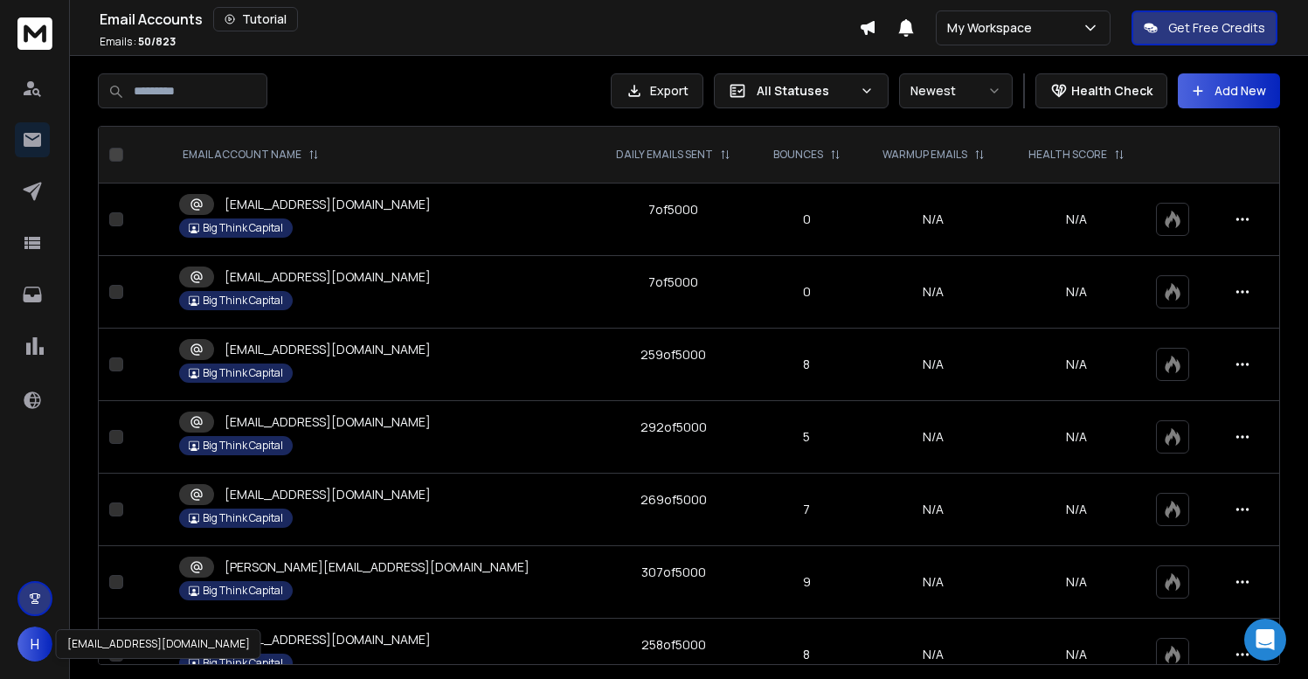
click at [38, 635] on span "H" at bounding box center [34, 643] width 35 height 35
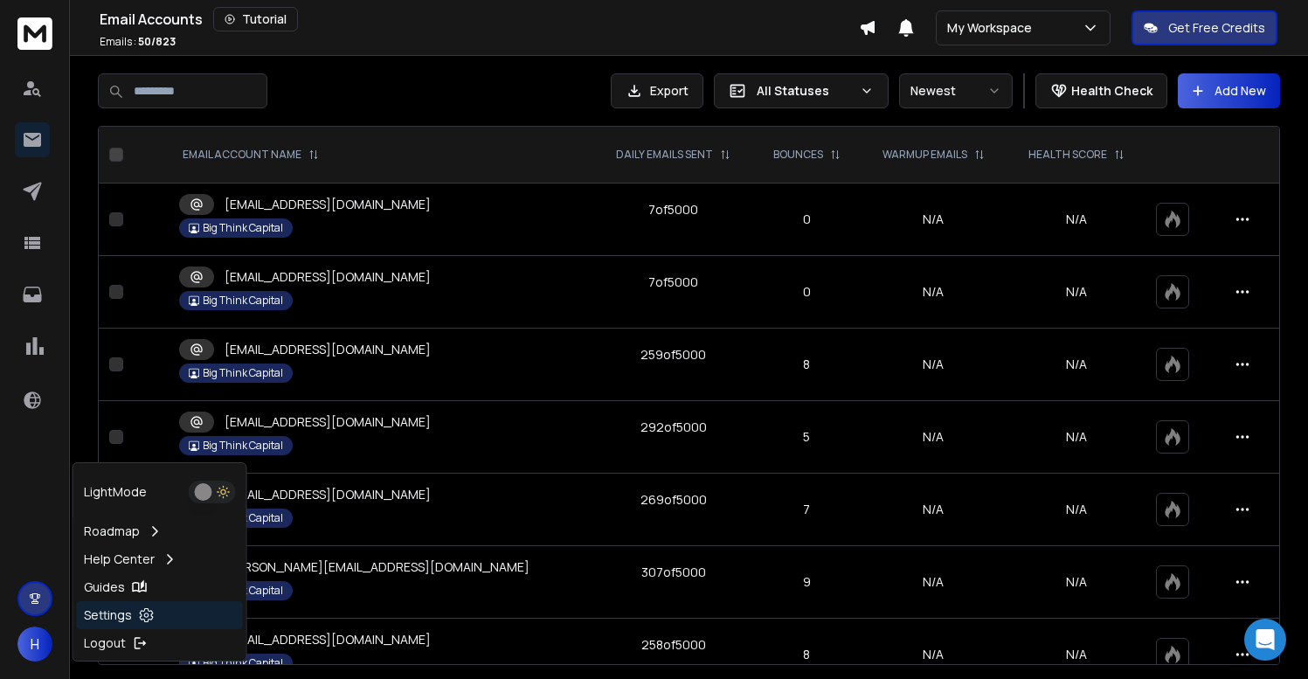
click at [165, 621] on div "Settings" at bounding box center [160, 615] width 166 height 28
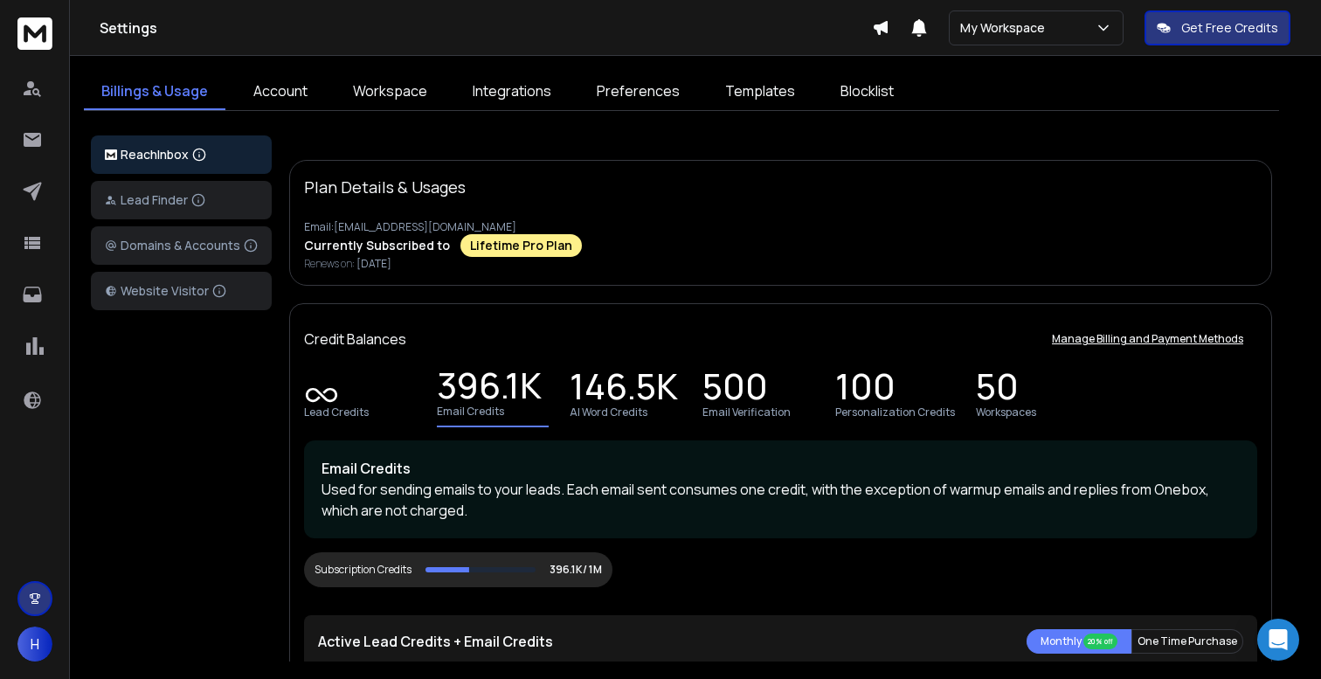
click at [439, 407] on p "Email Credits" at bounding box center [470, 411] width 67 height 14
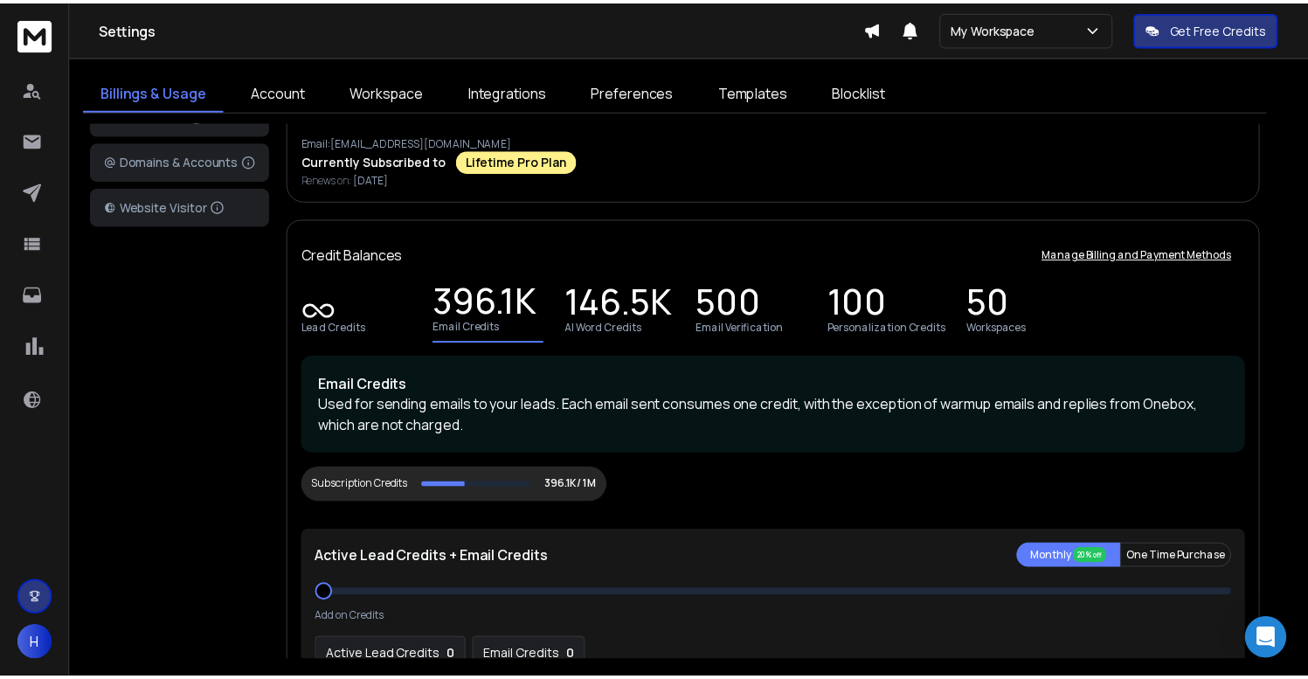
scroll to position [138, 0]
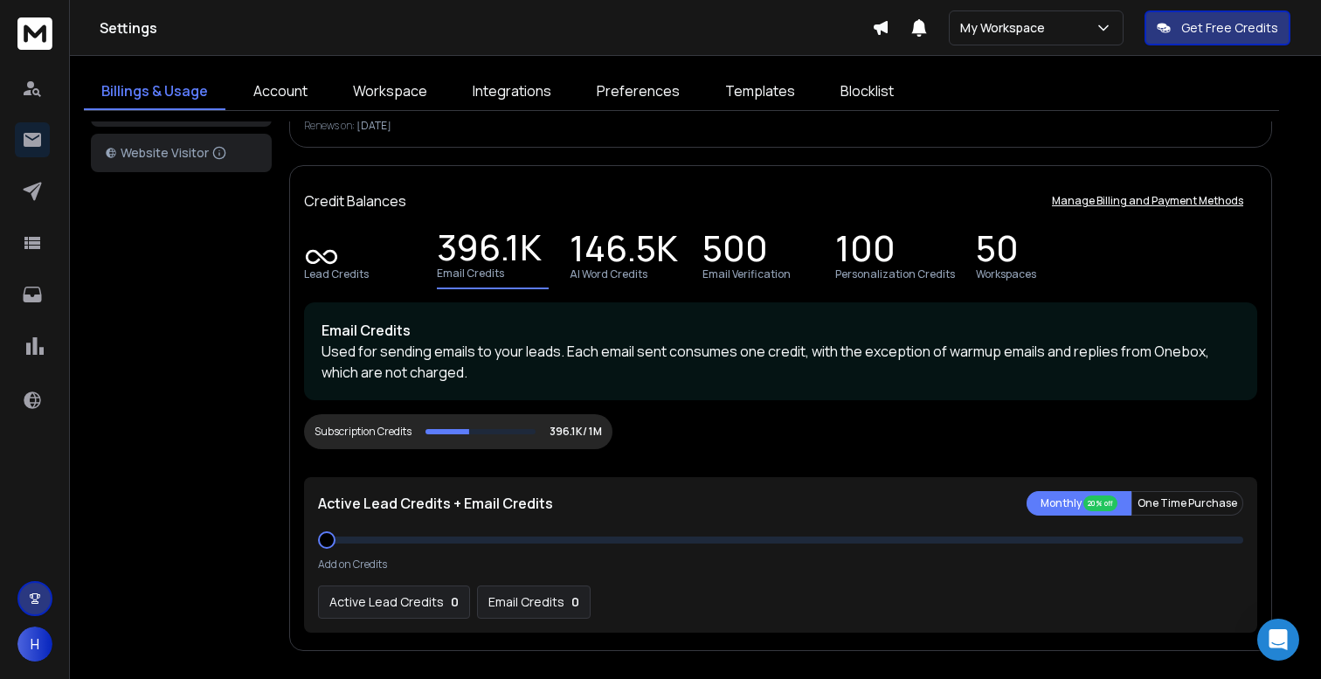
click at [39, 133] on icon at bounding box center [32, 139] width 21 height 21
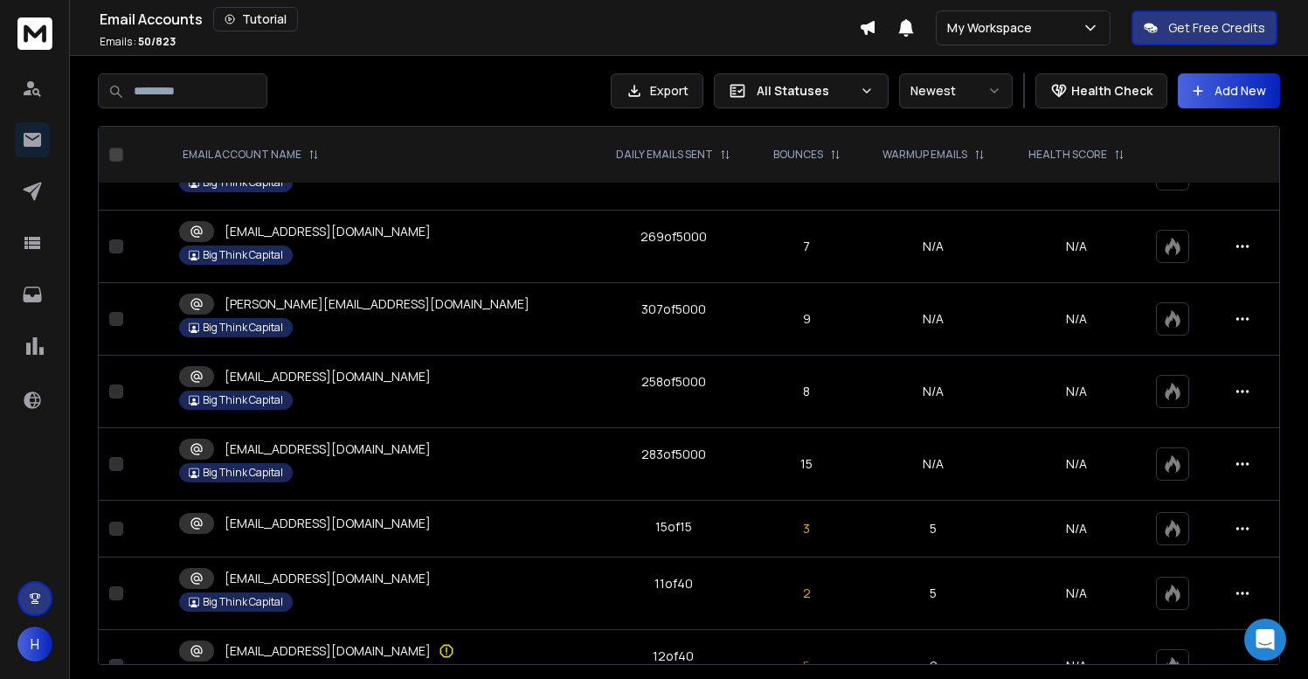
scroll to position [198, 0]
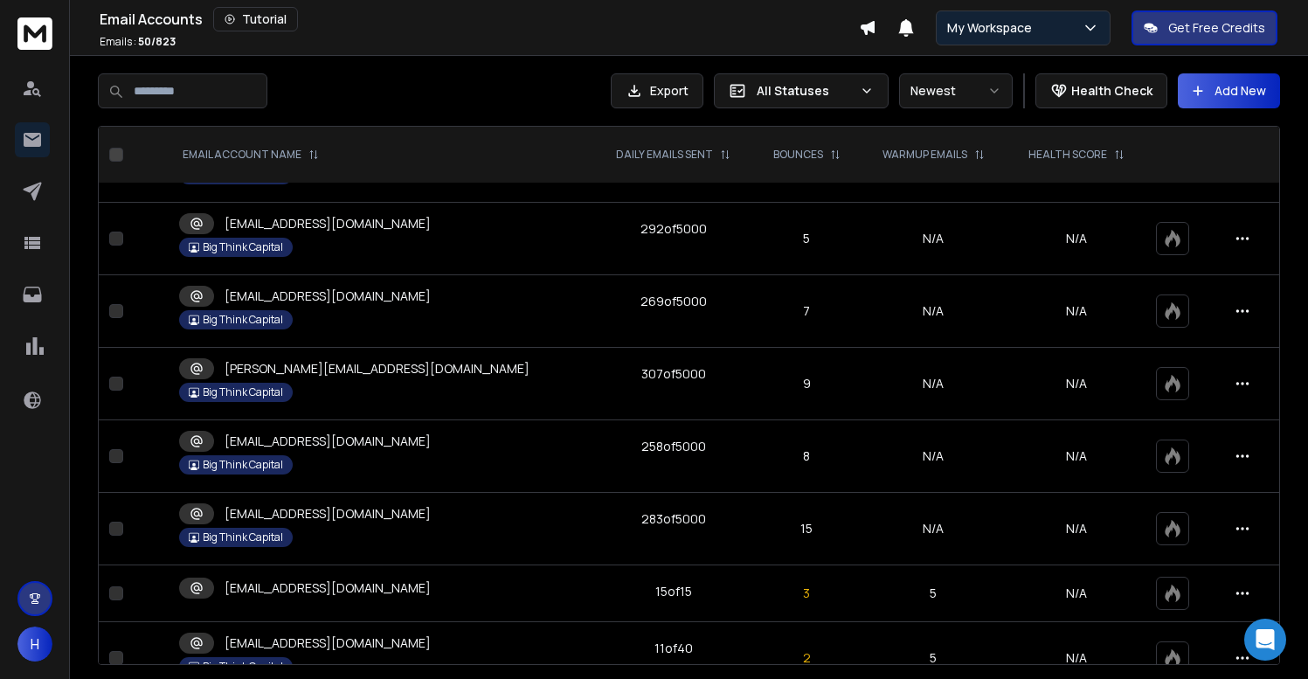
click at [1037, 10] on button "My Workspace" at bounding box center [1023, 27] width 175 height 35
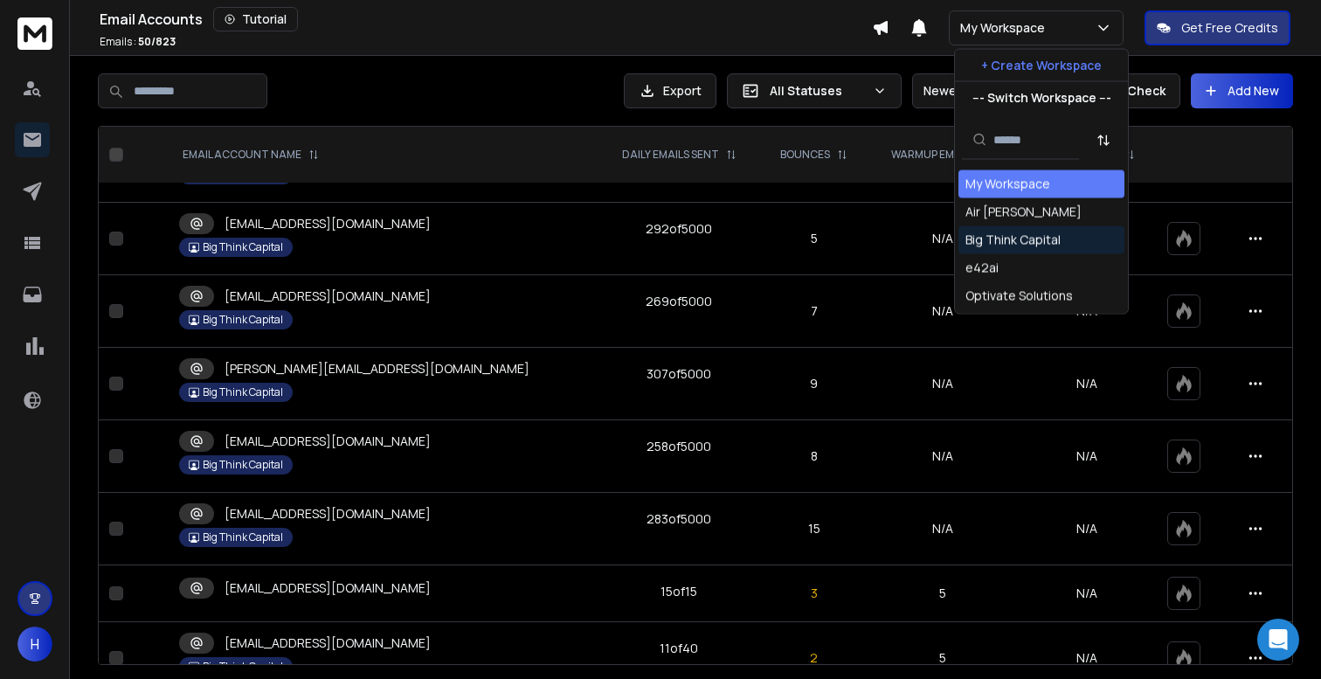
click at [1057, 231] on div "Big Think Capital" at bounding box center [1012, 239] width 95 height 17
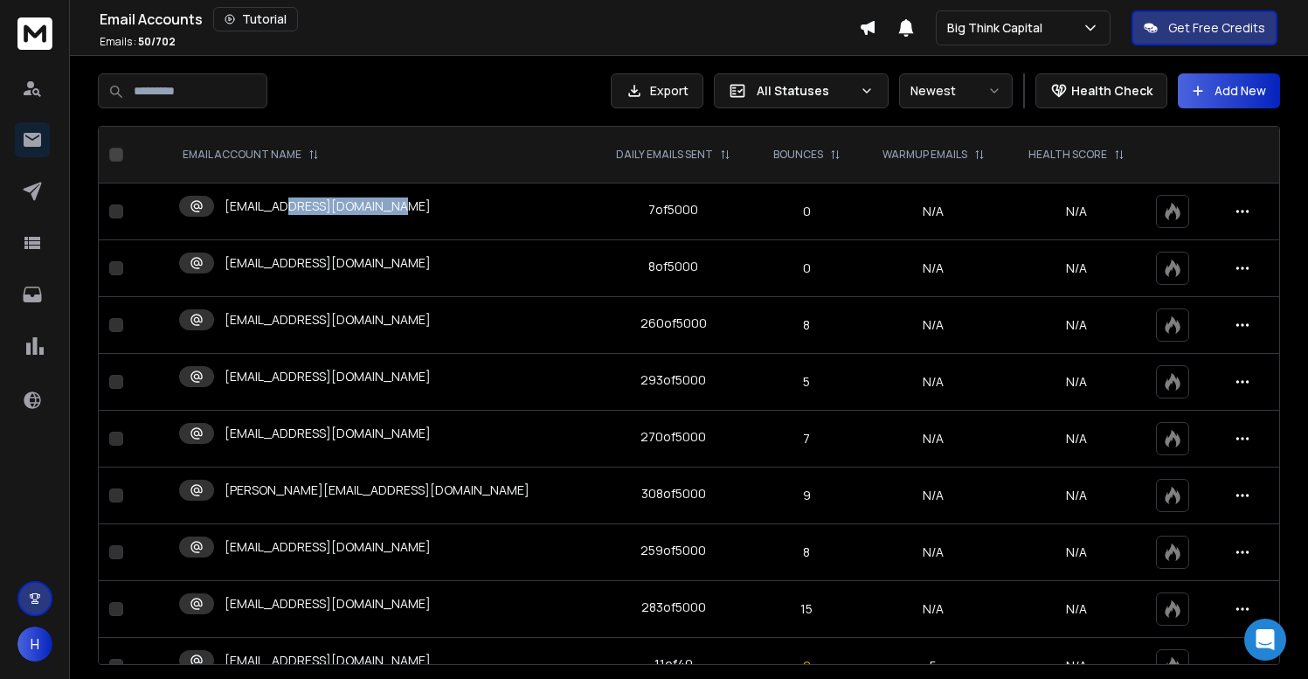
copy p "[DOMAIN_NAME]"
drag, startPoint x: 416, startPoint y: 206, endPoint x: 282, endPoint y: 204, distance: 133.7
click at [282, 204] on div "[EMAIL_ADDRESS][DOMAIN_NAME]" at bounding box center [381, 206] width 404 height 21
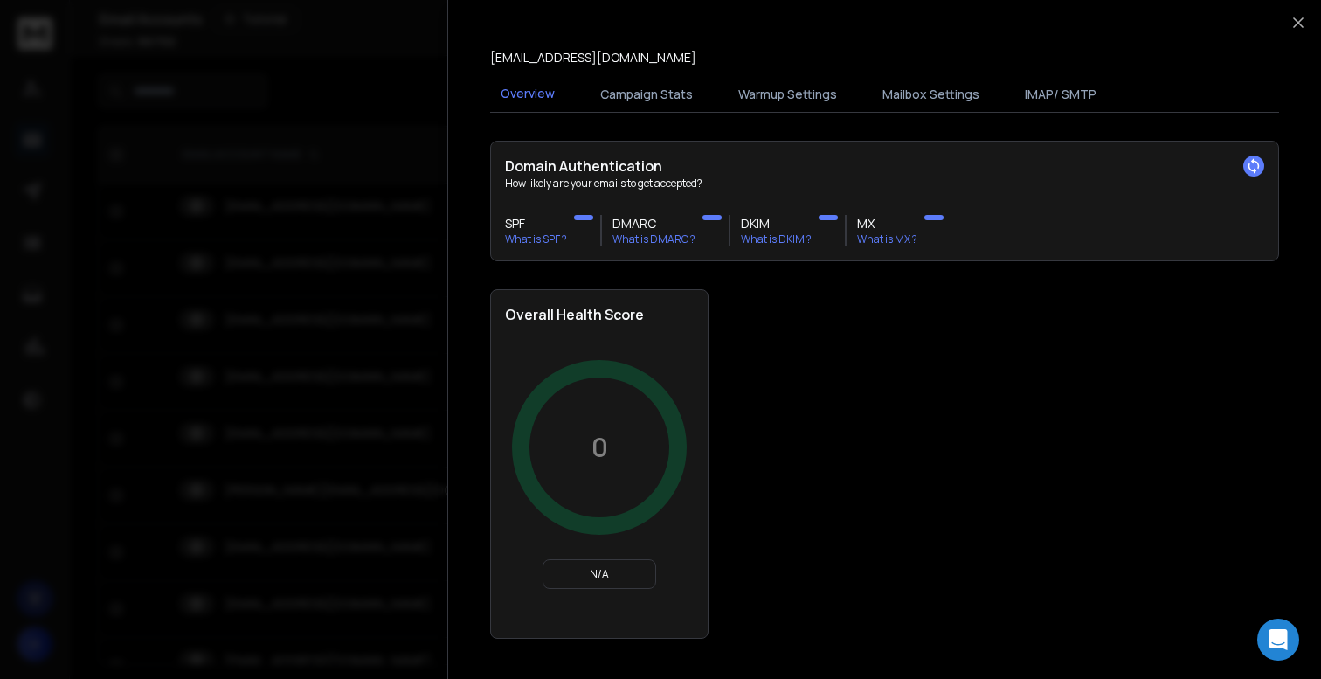
click at [257, 228] on div at bounding box center [660, 339] width 1321 height 679
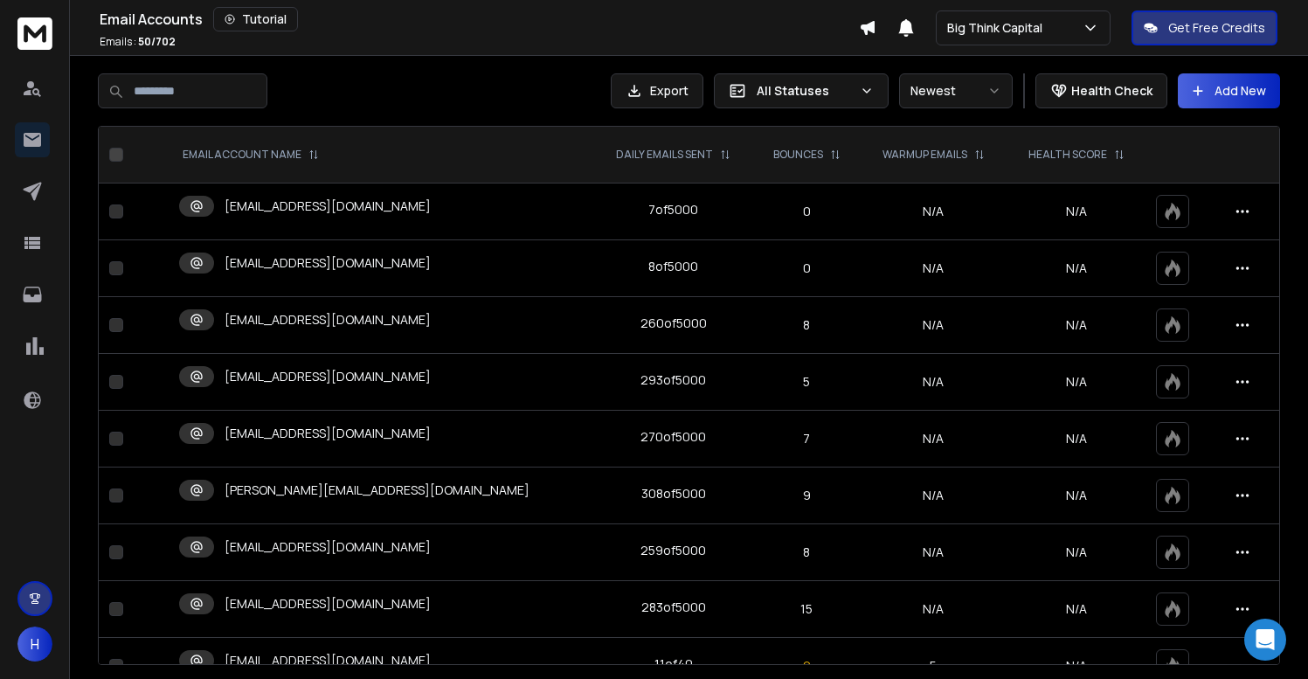
click at [1212, 76] on button "Add New" at bounding box center [1229, 90] width 102 height 35
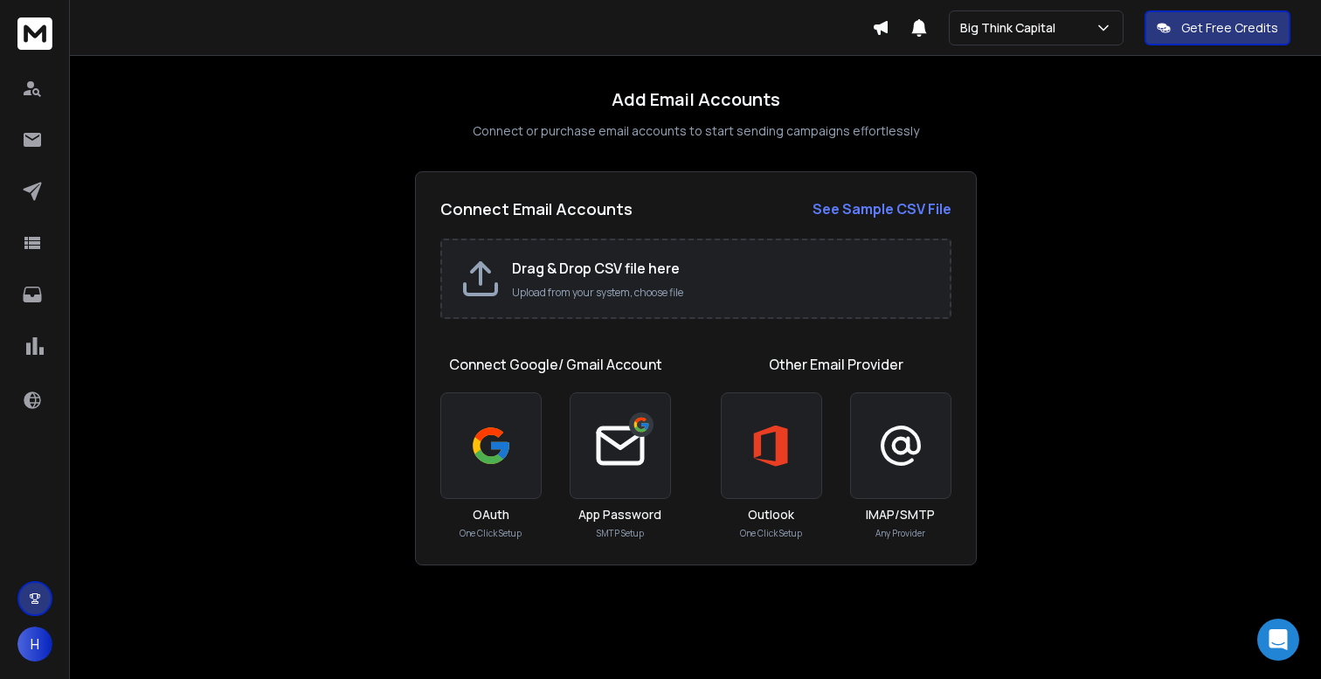
click at [893, 448] on circle at bounding box center [900, 446] width 15 height 15
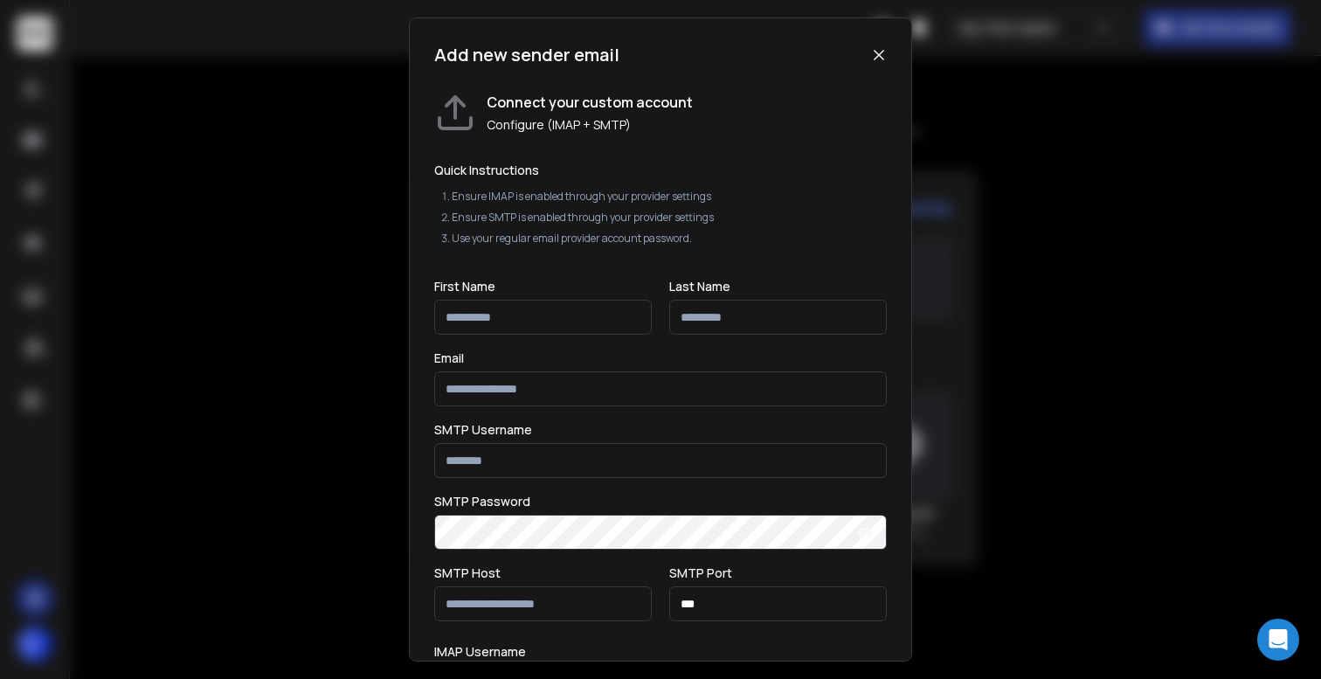
scroll to position [190, 0]
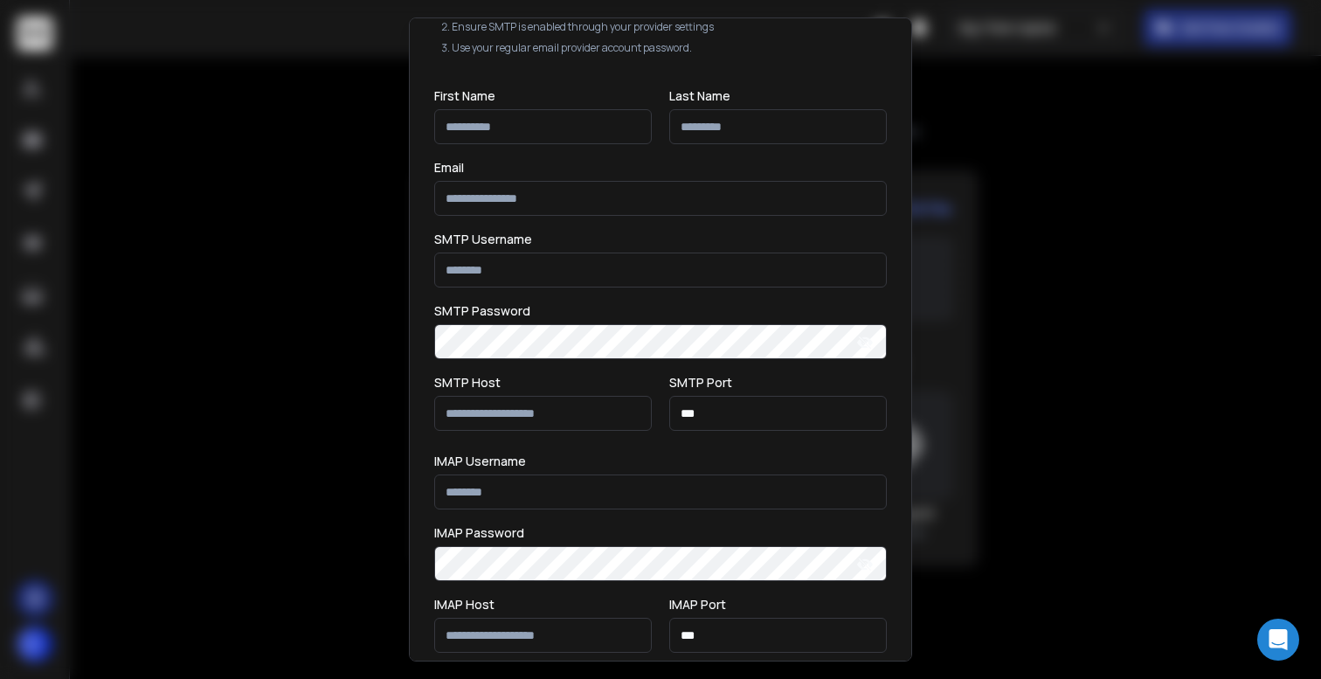
click at [522, 135] on input "text" at bounding box center [543, 126] width 218 height 35
type input "******"
click at [743, 134] on input "text" at bounding box center [778, 126] width 218 height 35
drag, startPoint x: 762, startPoint y: 138, endPoint x: 576, endPoint y: 134, distance: 186.1
click at [575, 135] on div "First Name ****** Last Name *" at bounding box center [660, 117] width 453 height 54
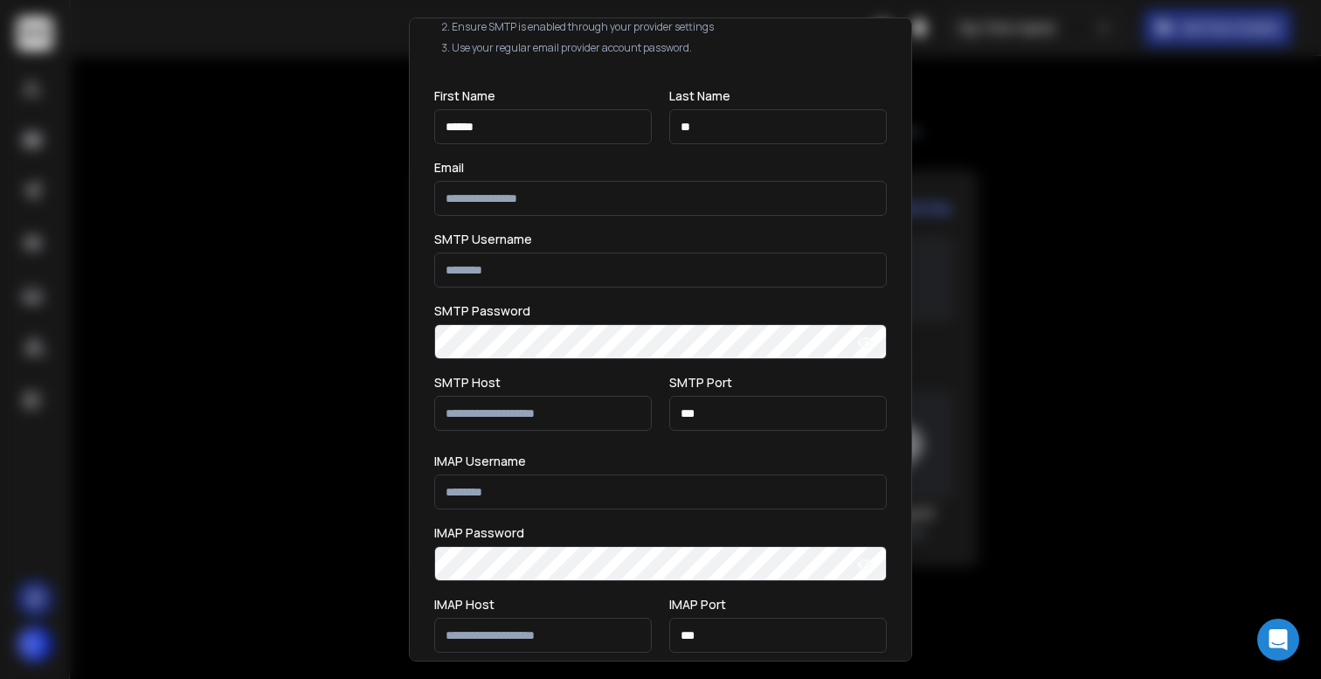
drag, startPoint x: 687, startPoint y: 133, endPoint x: 496, endPoint y: 132, distance: 190.4
click at [500, 133] on div "First Name ****** Last Name **" at bounding box center [660, 117] width 453 height 54
type input "****"
click at [592, 193] on input "email" at bounding box center [660, 198] width 453 height 35
paste input "**********"
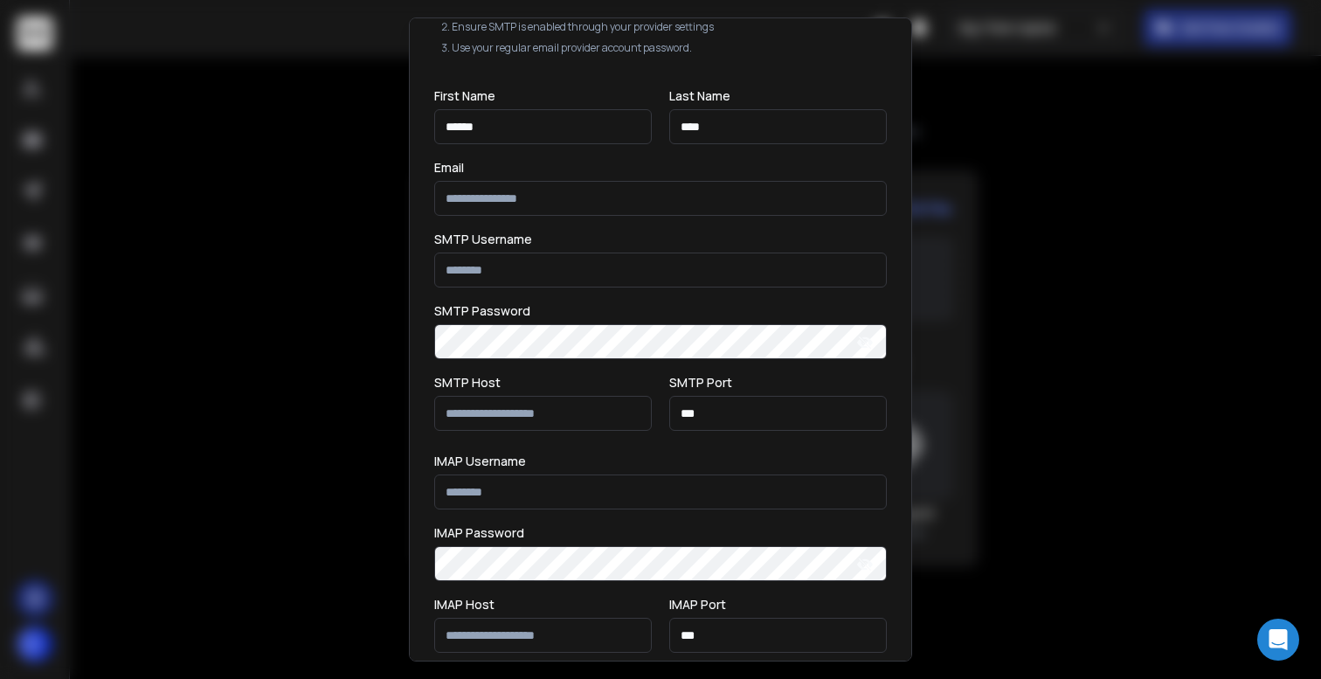
type input "**********"
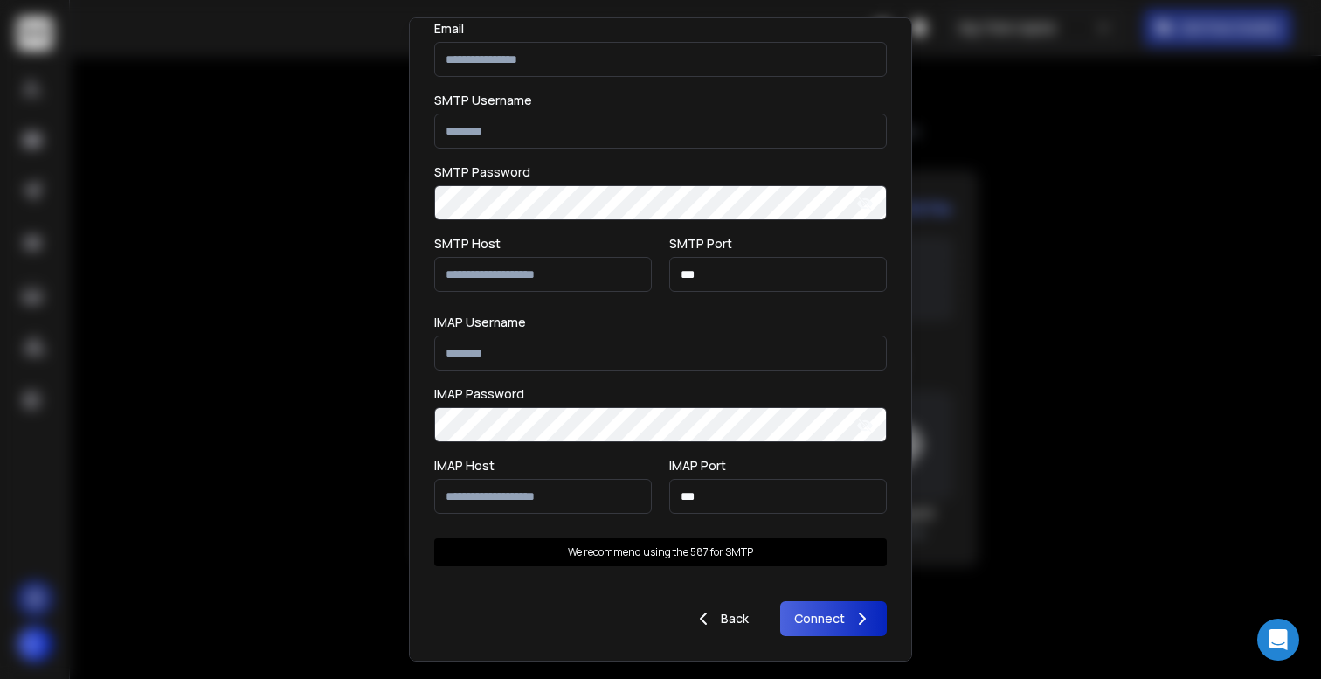
click at [476, 481] on input "text" at bounding box center [543, 496] width 218 height 35
type input "**********"
click at [862, 418] on icon at bounding box center [865, 426] width 16 height 16
click at [865, 420] on icon at bounding box center [865, 425] width 16 height 10
drag, startPoint x: 714, startPoint y: 259, endPoint x: 488, endPoint y: 237, distance: 226.4
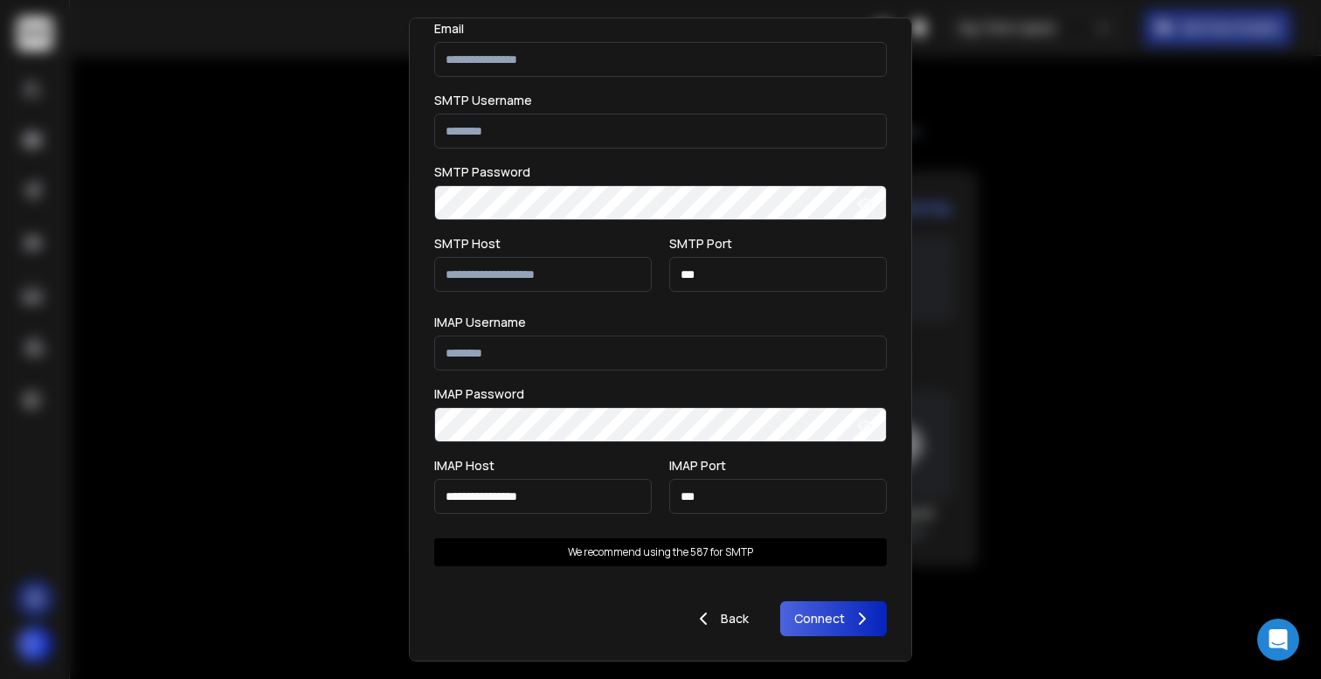
click at [488, 238] on div "SMTP Host SMTP Port ***" at bounding box center [660, 268] width 453 height 61
drag, startPoint x: 757, startPoint y: 270, endPoint x: 505, endPoint y: 250, distance: 253.3
click at [515, 252] on div "SMTP Host SMTP Port ***" at bounding box center [660, 268] width 453 height 61
type input "****"
click at [517, 279] on input "text" at bounding box center [543, 274] width 218 height 35
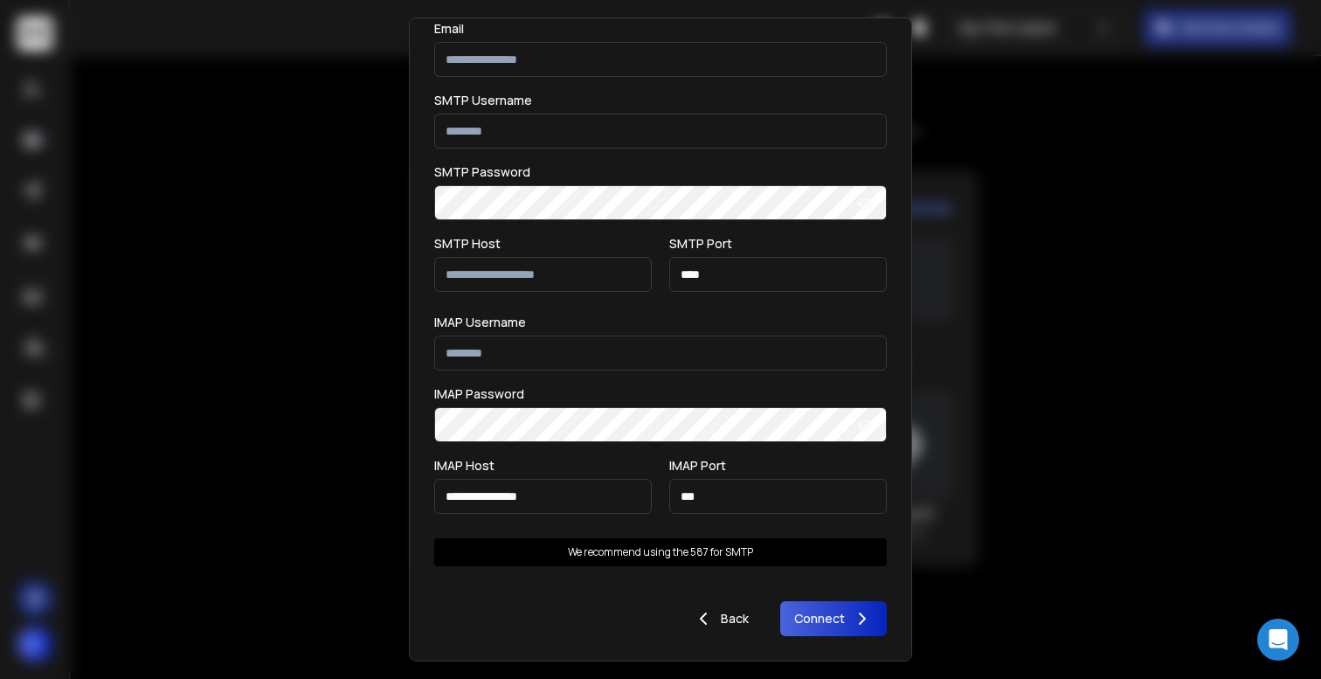
type input "**********"
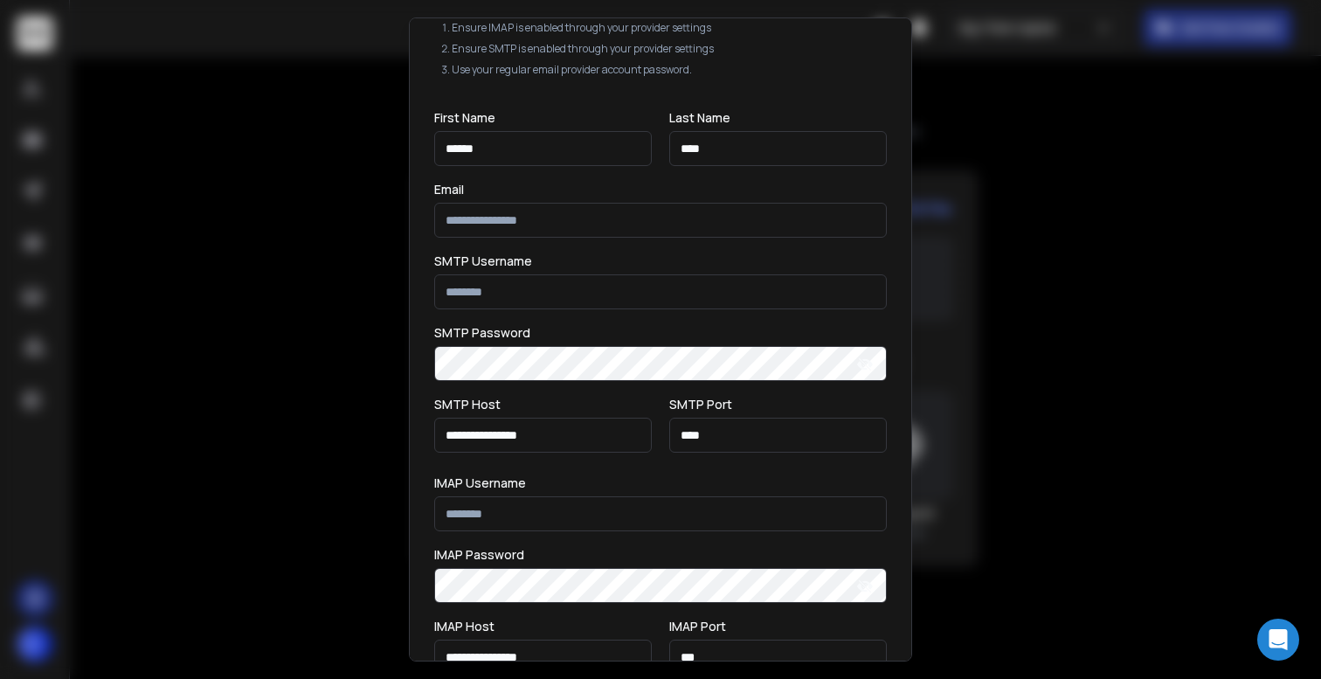
click at [589, 280] on input "text" at bounding box center [660, 291] width 453 height 35
click at [571, 227] on input "email" at bounding box center [660, 220] width 453 height 35
paste input "*******"
type input "*******"
click at [554, 283] on input "text" at bounding box center [660, 291] width 453 height 35
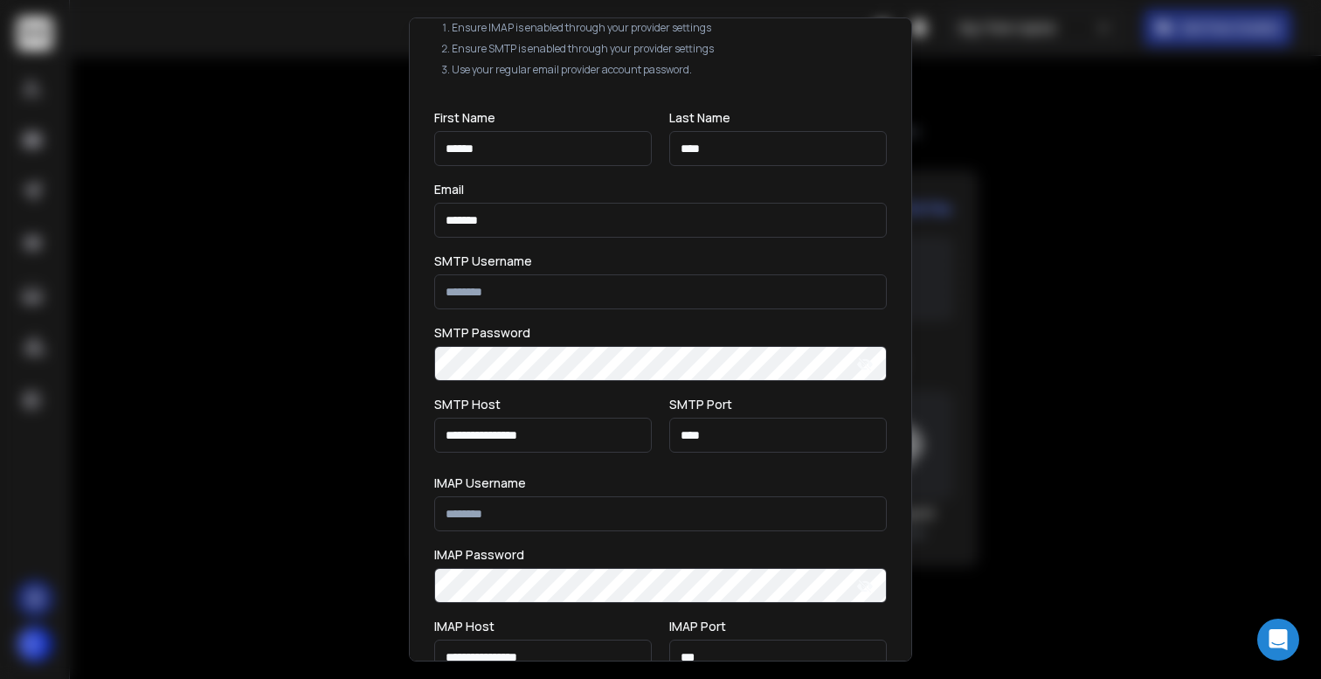
paste input "*******"
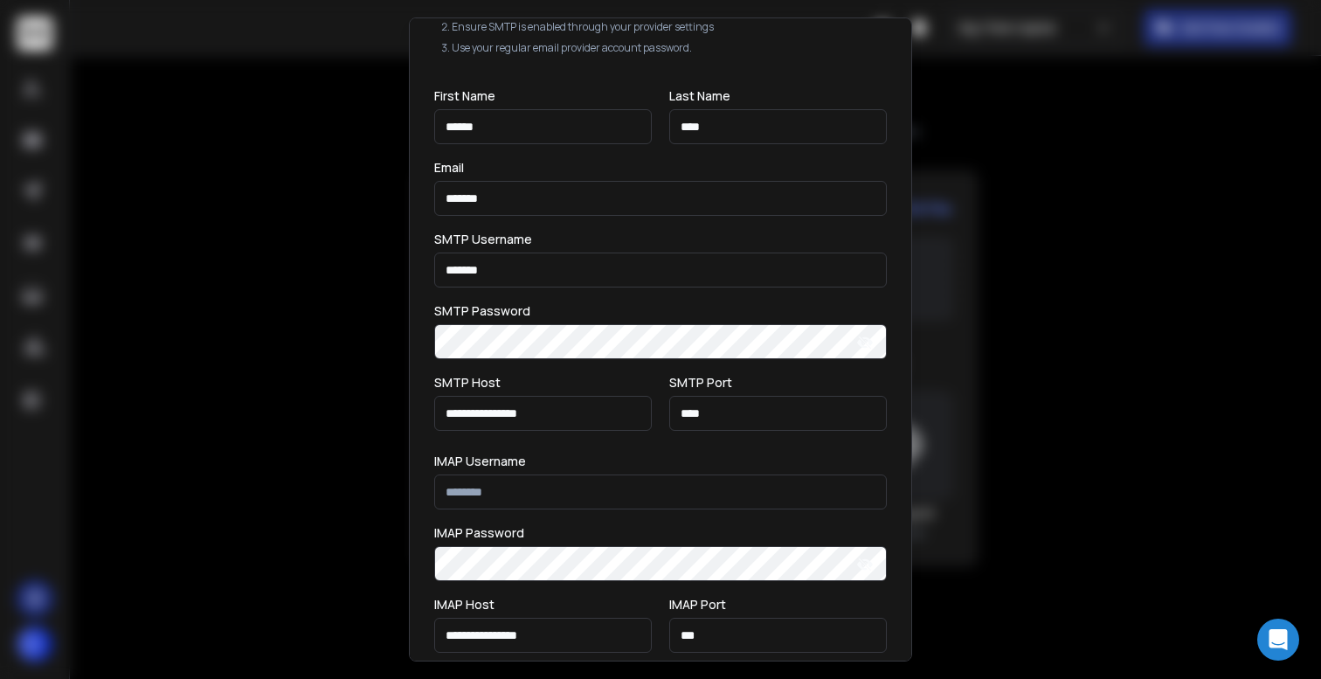
scroll to position [0, 0]
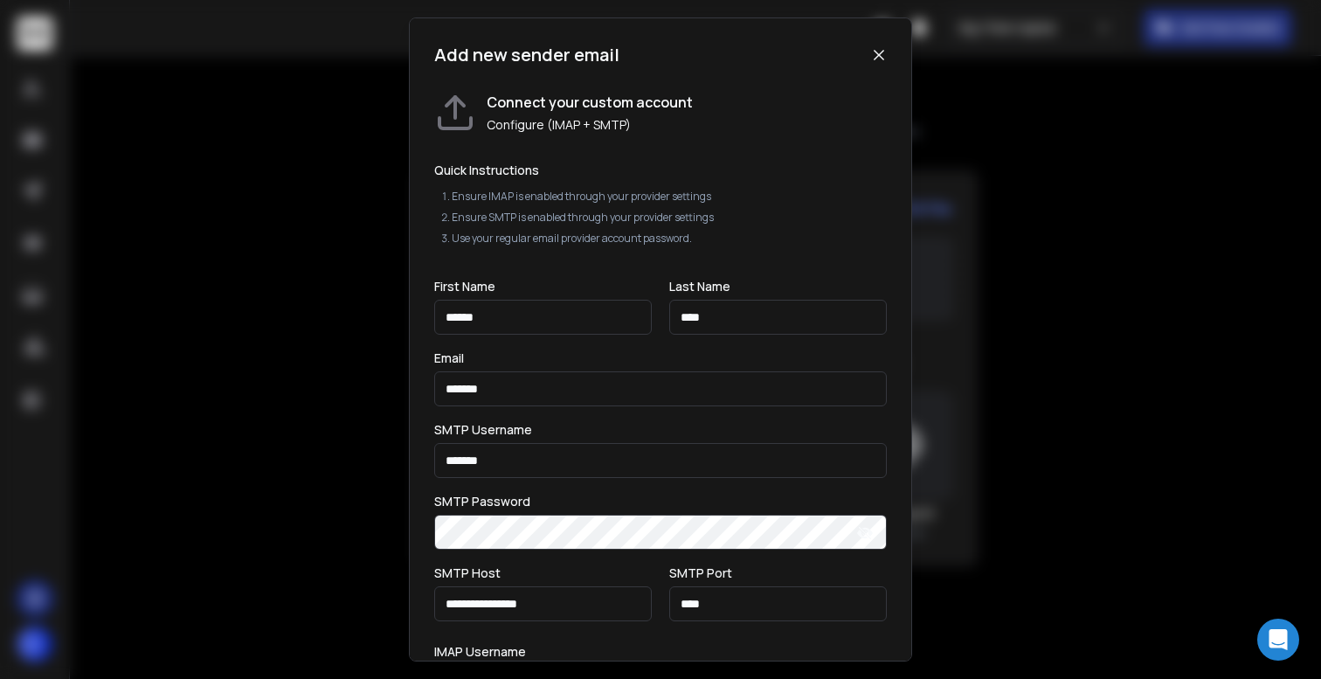
type input "*******"
drag, startPoint x: 521, startPoint y: 399, endPoint x: 307, endPoint y: 395, distance: 214.1
click at [307, 395] on div "**********" at bounding box center [660, 339] width 1321 height 679
drag, startPoint x: 594, startPoint y: 385, endPoint x: 323, endPoint y: 375, distance: 271.0
click at [327, 377] on div "**********" at bounding box center [660, 339] width 1321 height 679
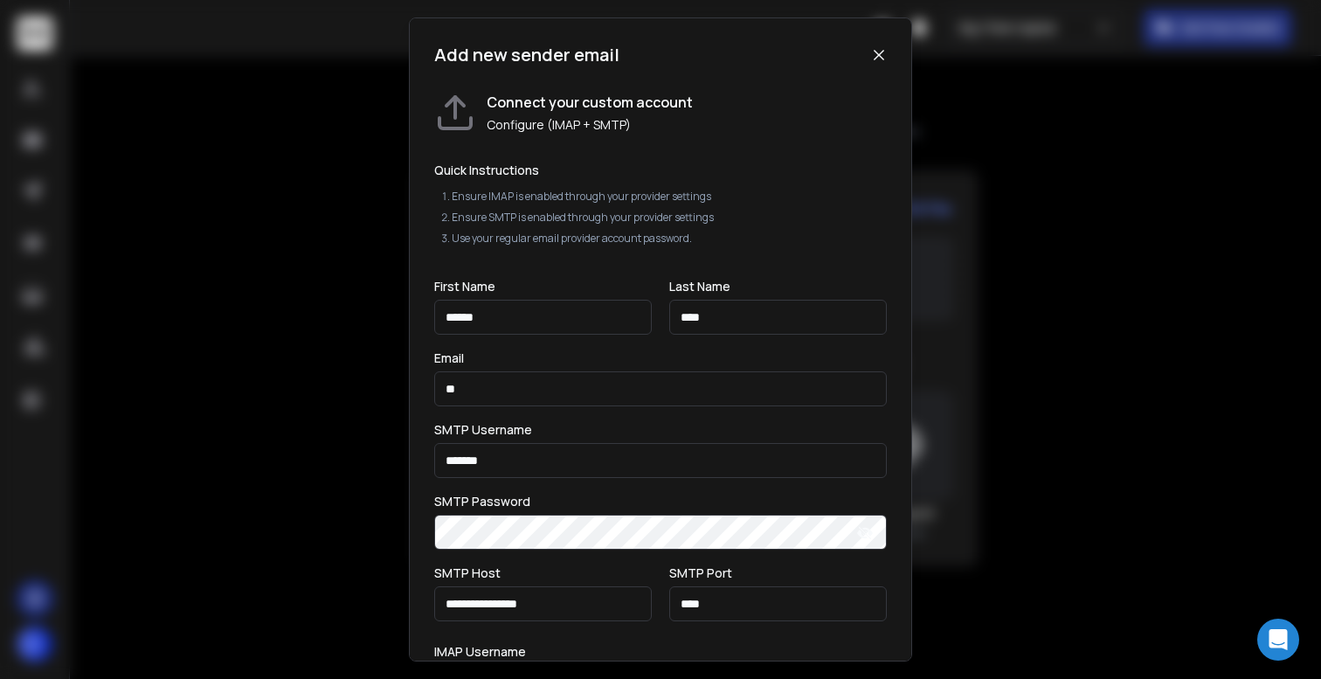
paste input "**********"
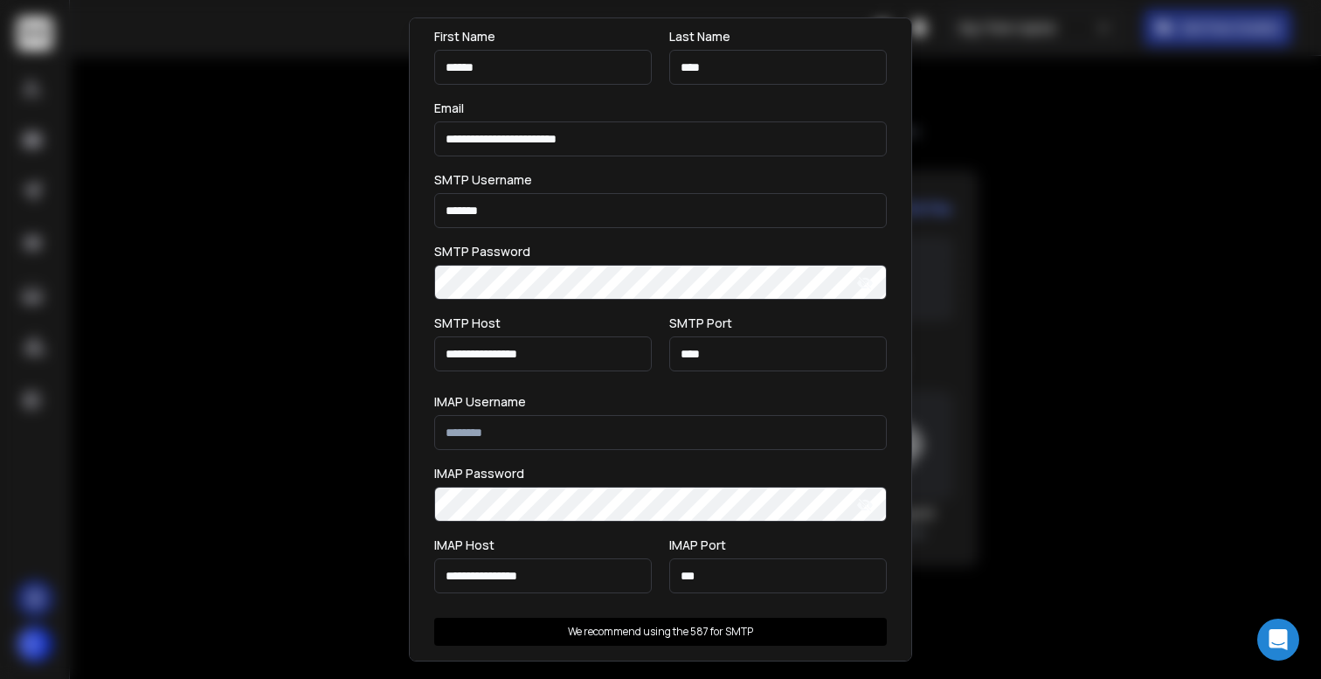
scroll to position [329, 0]
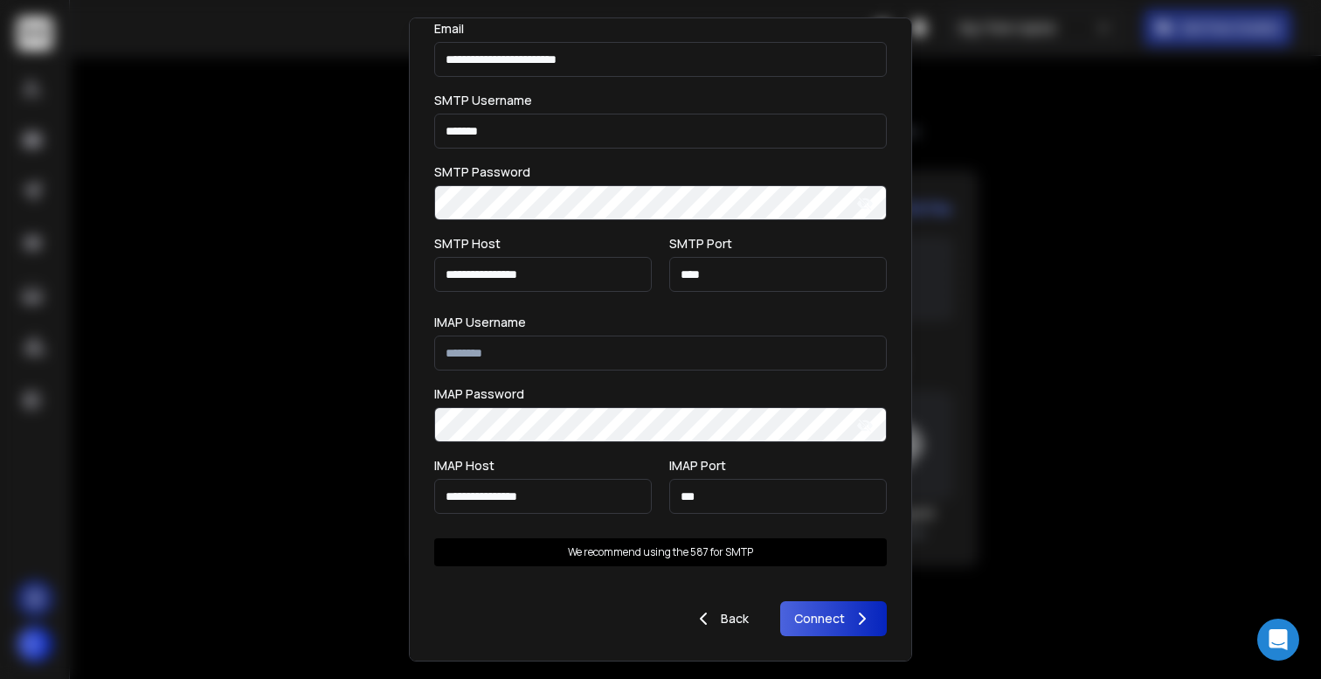
drag, startPoint x: 632, startPoint y: 62, endPoint x: 345, endPoint y: 62, distance: 287.4
click at [354, 65] on div "**********" at bounding box center [660, 339] width 1321 height 679
paste input "email"
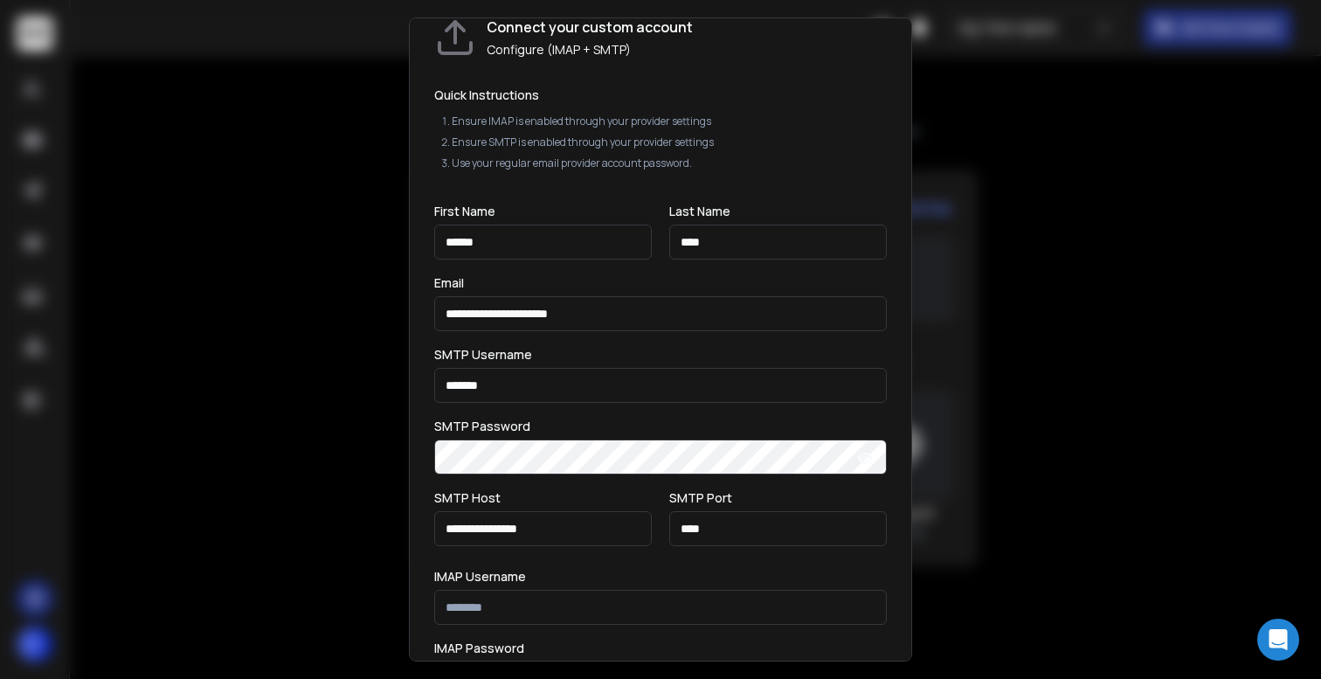
scroll to position [0, 0]
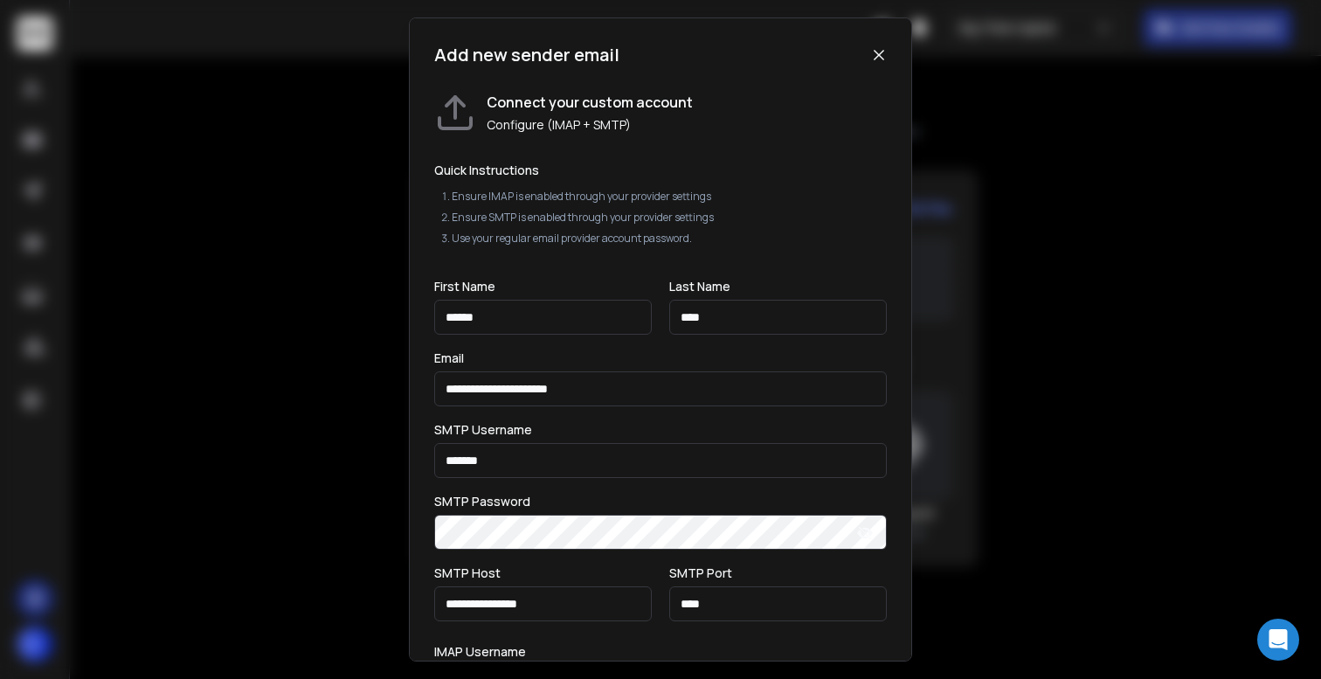
drag, startPoint x: 453, startPoint y: 386, endPoint x: 176, endPoint y: 369, distance: 278.3
click at [255, 377] on div "**********" at bounding box center [660, 339] width 1321 height 679
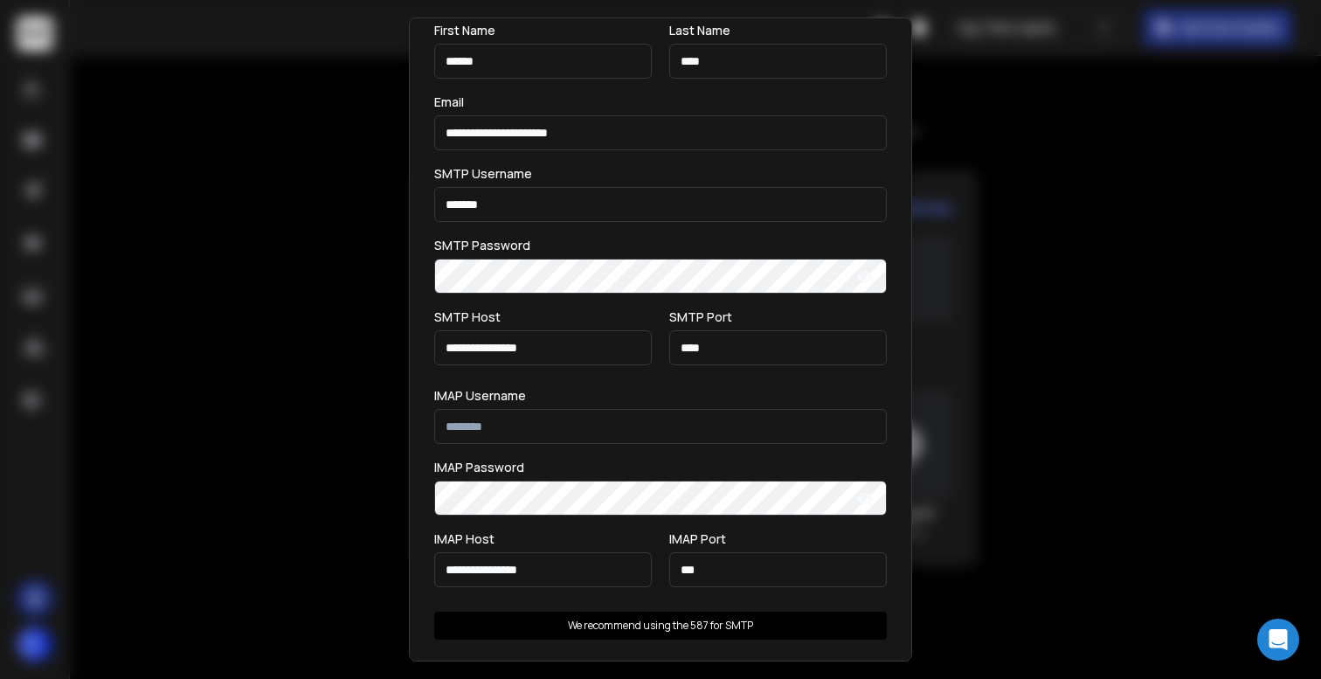
click at [519, 135] on input "**********" at bounding box center [660, 132] width 453 height 35
type input "*"
click at [526, 436] on input "text" at bounding box center [660, 426] width 453 height 35
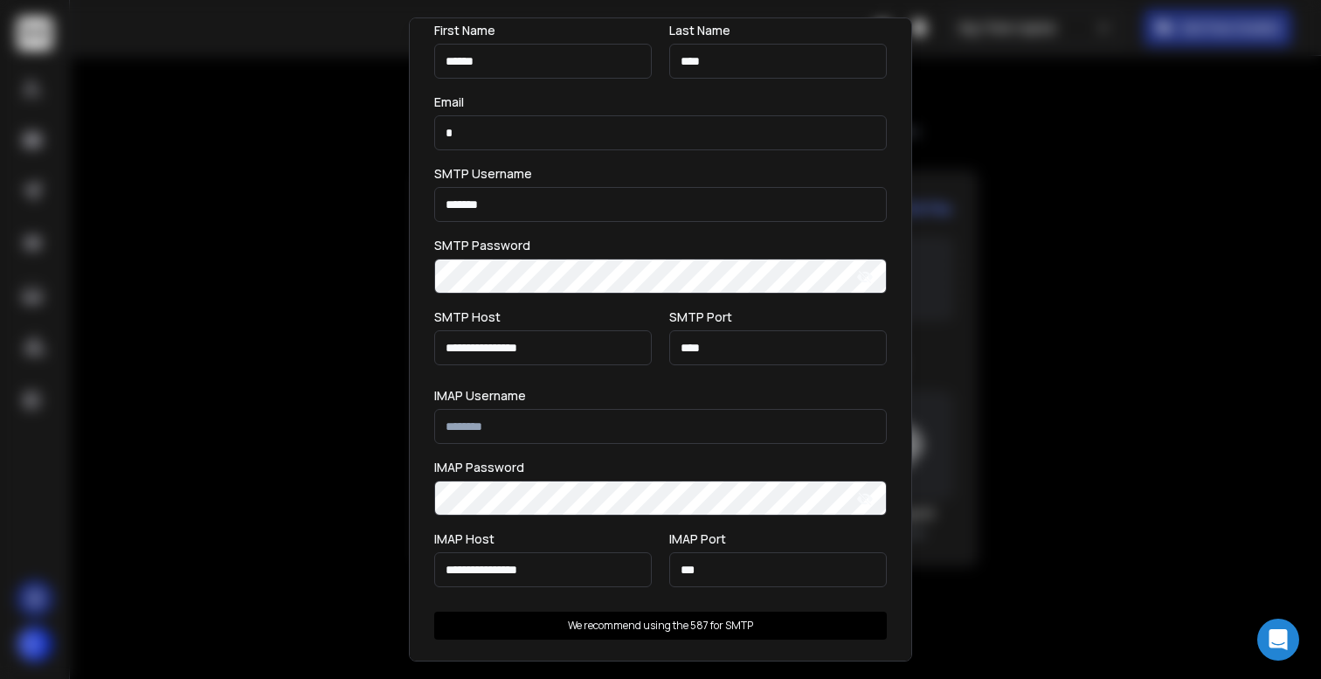
paste input "**********"
type input "**********"
drag, startPoint x: 440, startPoint y: 125, endPoint x: 394, endPoint y: 123, distance: 46.3
click at [370, 122] on div "**********" at bounding box center [660, 339] width 1321 height 679
paste input "**********"
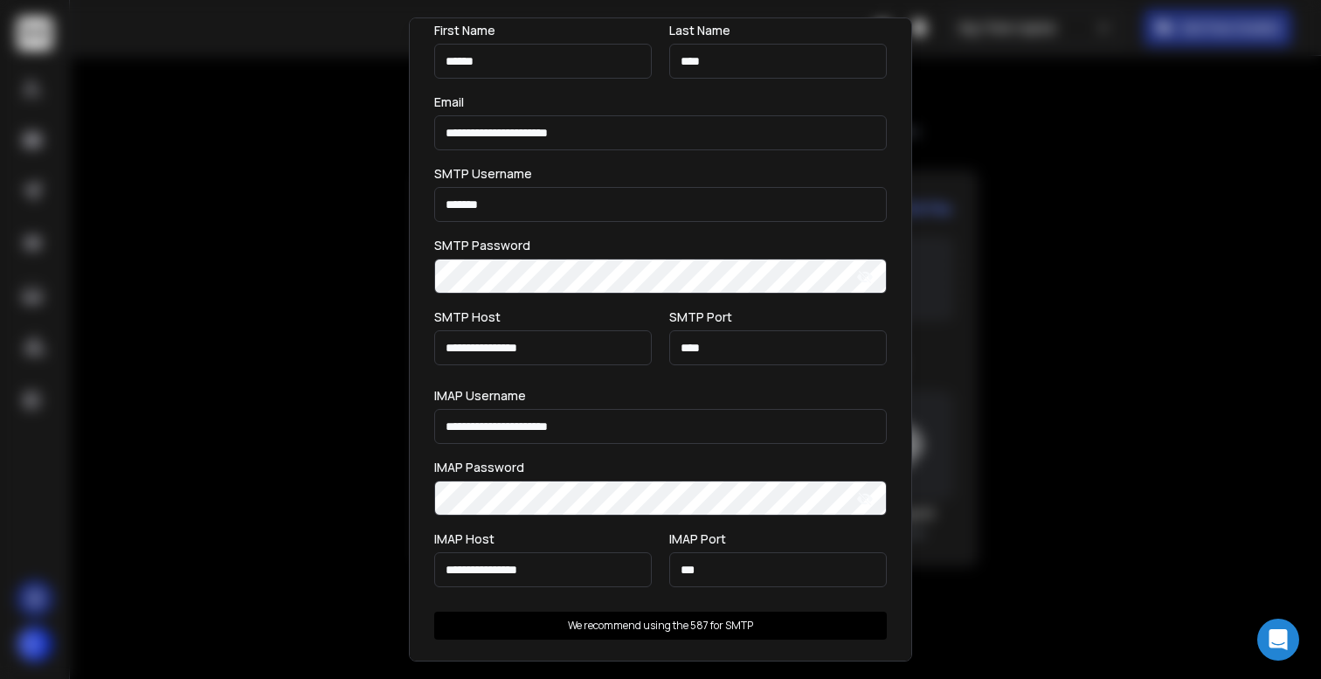
type input "**********"
click at [605, 238] on form "**********" at bounding box center [660, 366] width 453 height 685
click at [314, 492] on div "**********" at bounding box center [660, 339] width 1321 height 679
click at [873, 498] on div at bounding box center [870, 499] width 26 height 16
click at [865, 497] on icon at bounding box center [864, 498] width 5 height 5
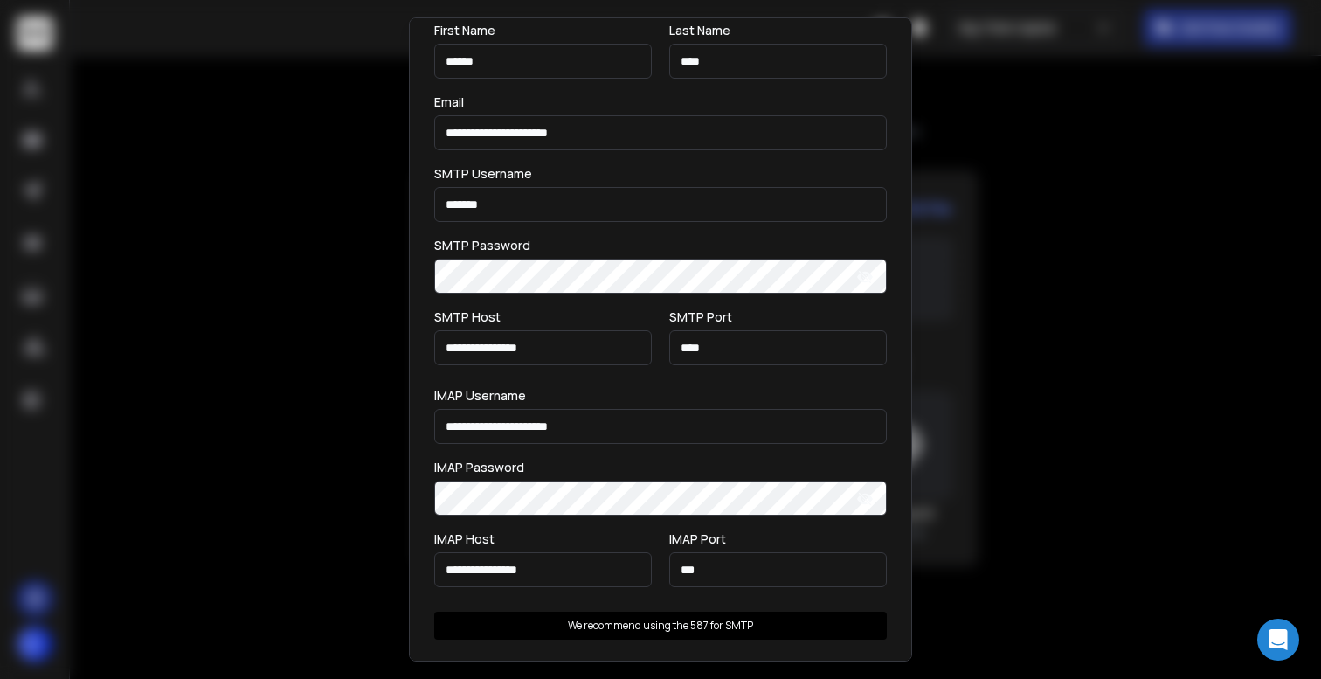
click at [868, 277] on icon at bounding box center [865, 277] width 16 height 10
click at [385, 254] on div "**********" at bounding box center [660, 339] width 1321 height 679
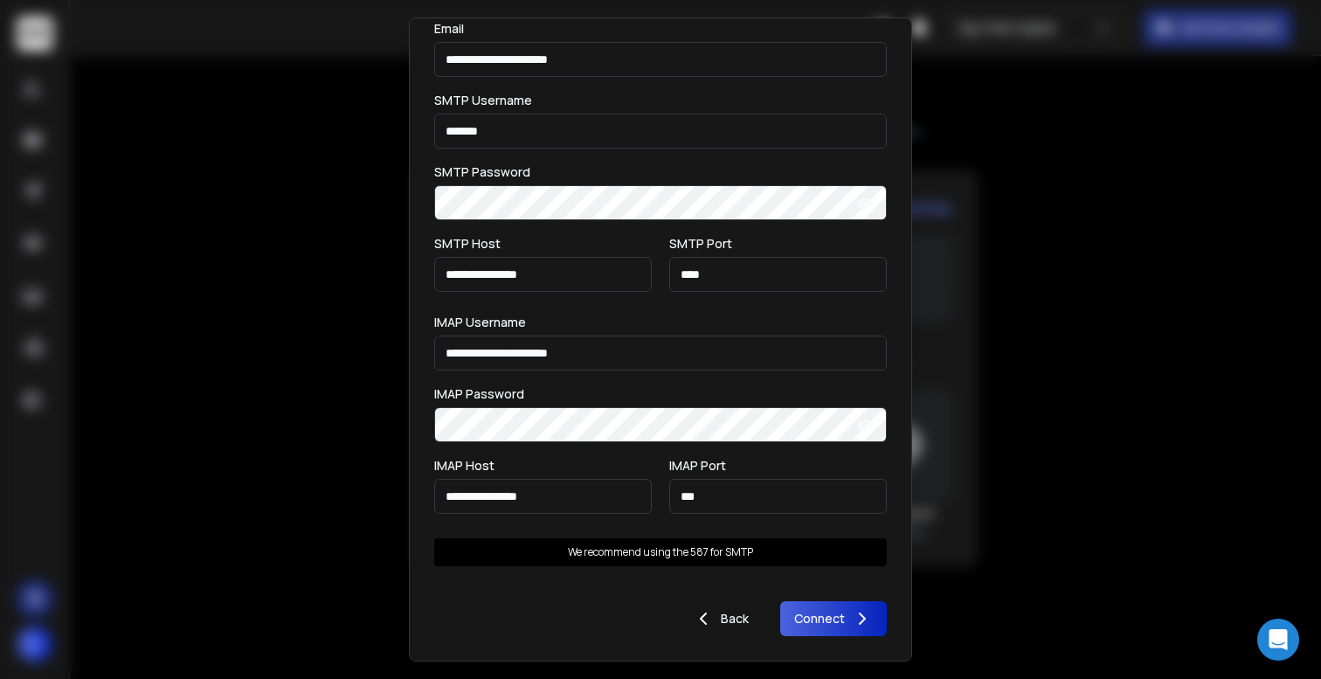
click at [835, 616] on button "Connect" at bounding box center [833, 618] width 107 height 35
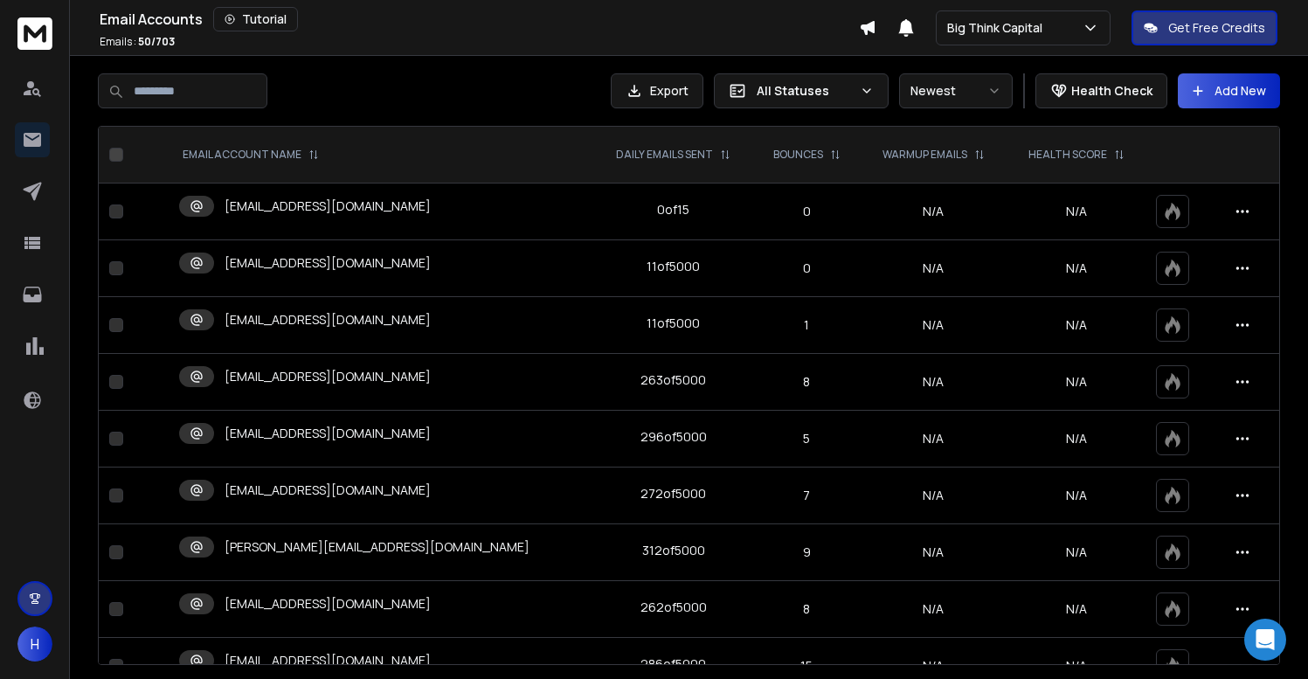
click at [115, 209] on button "button" at bounding box center [116, 211] width 14 height 14
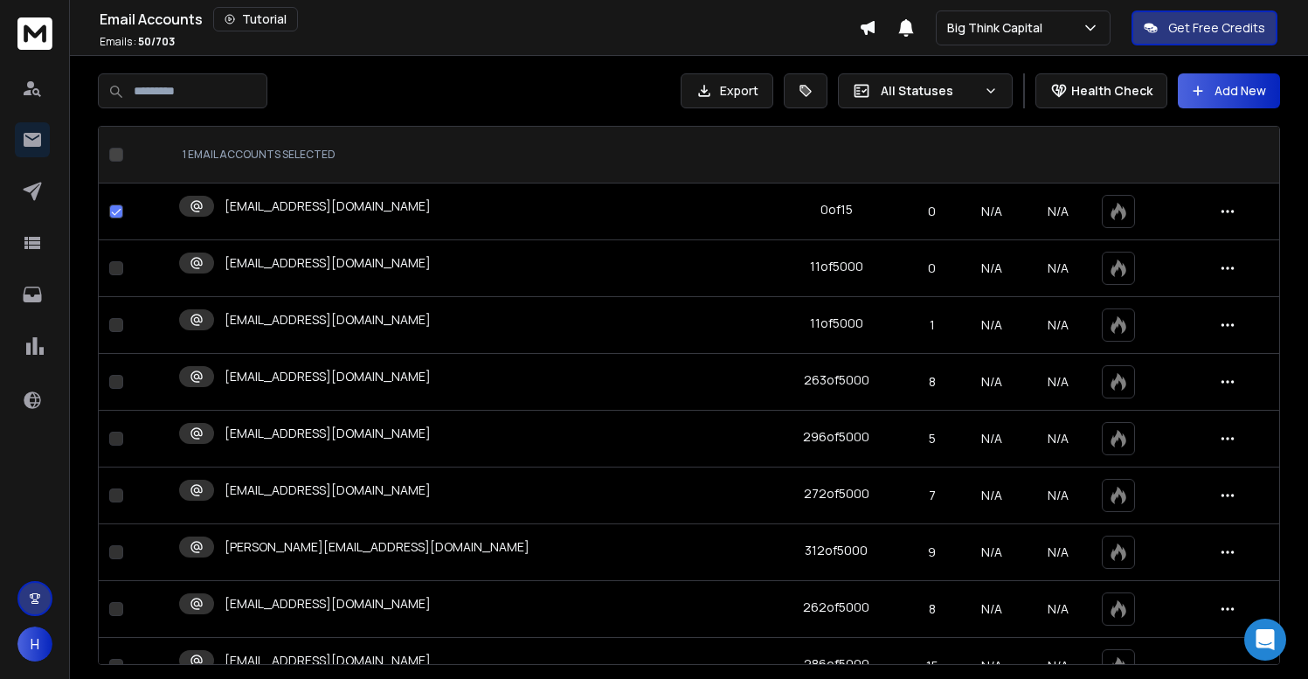
click at [1220, 204] on icon at bounding box center [1228, 212] width 16 height 16
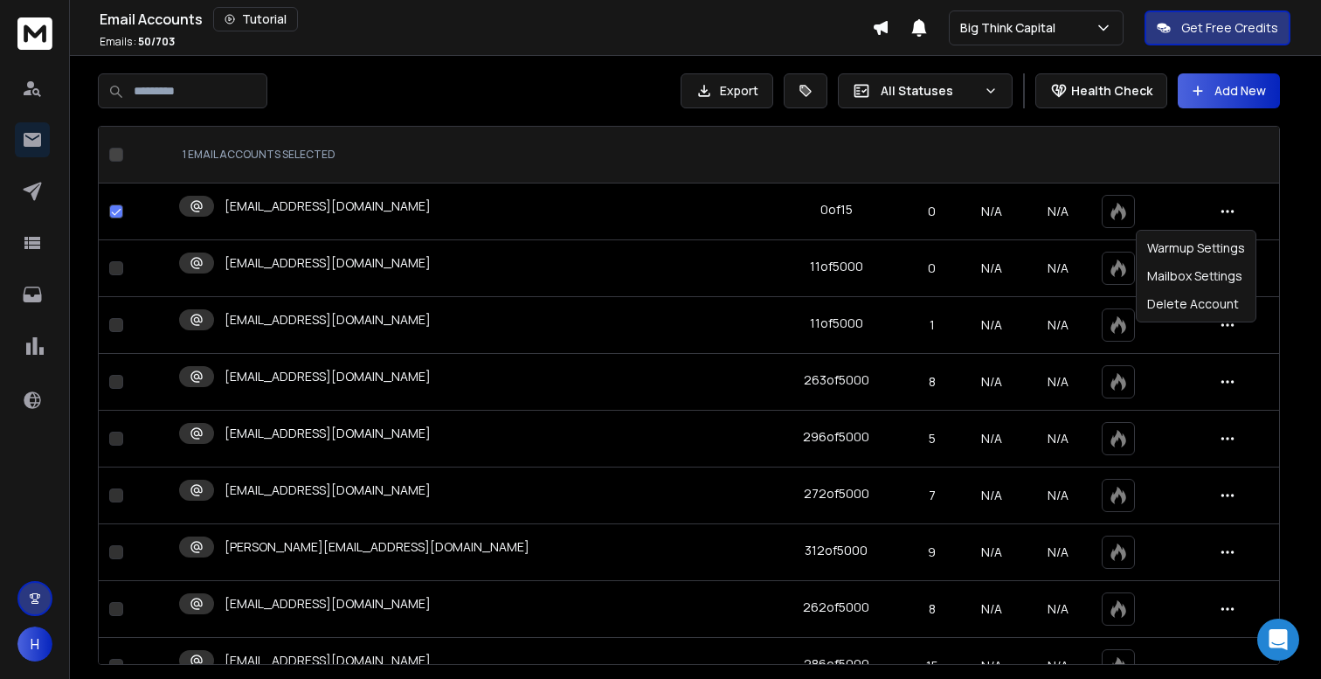
click at [116, 213] on button "button" at bounding box center [116, 211] width 14 height 14
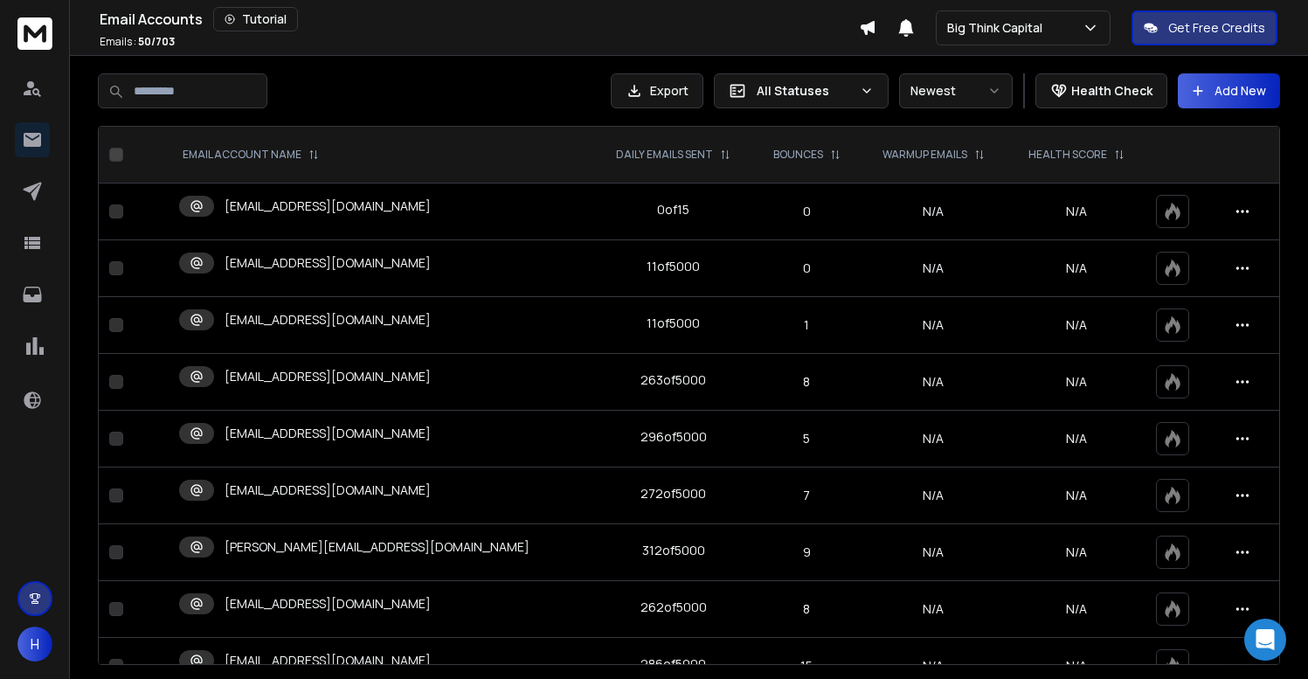
click at [1234, 215] on icon at bounding box center [1242, 212] width 16 height 16
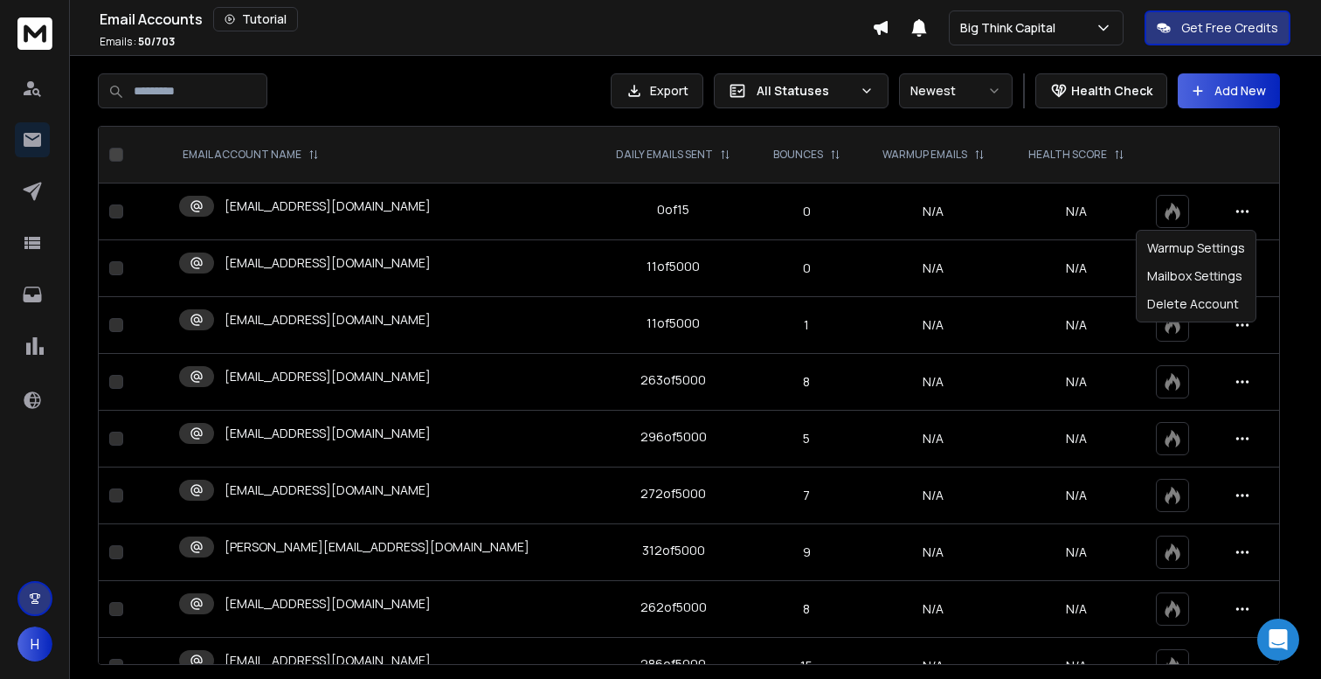
click at [307, 204] on p "[EMAIL_ADDRESS][DOMAIN_NAME]" at bounding box center [328, 205] width 206 height 17
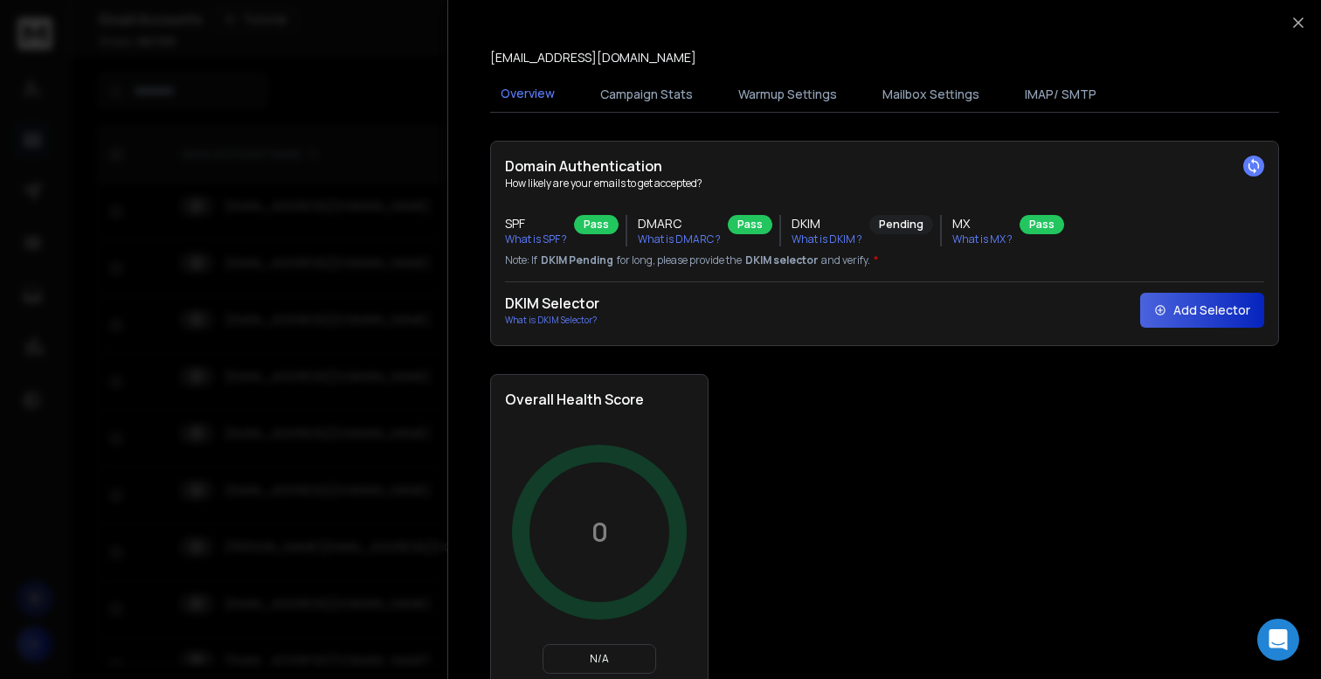
click at [625, 82] on button "Campaign Stats" at bounding box center [647, 94] width 114 height 38
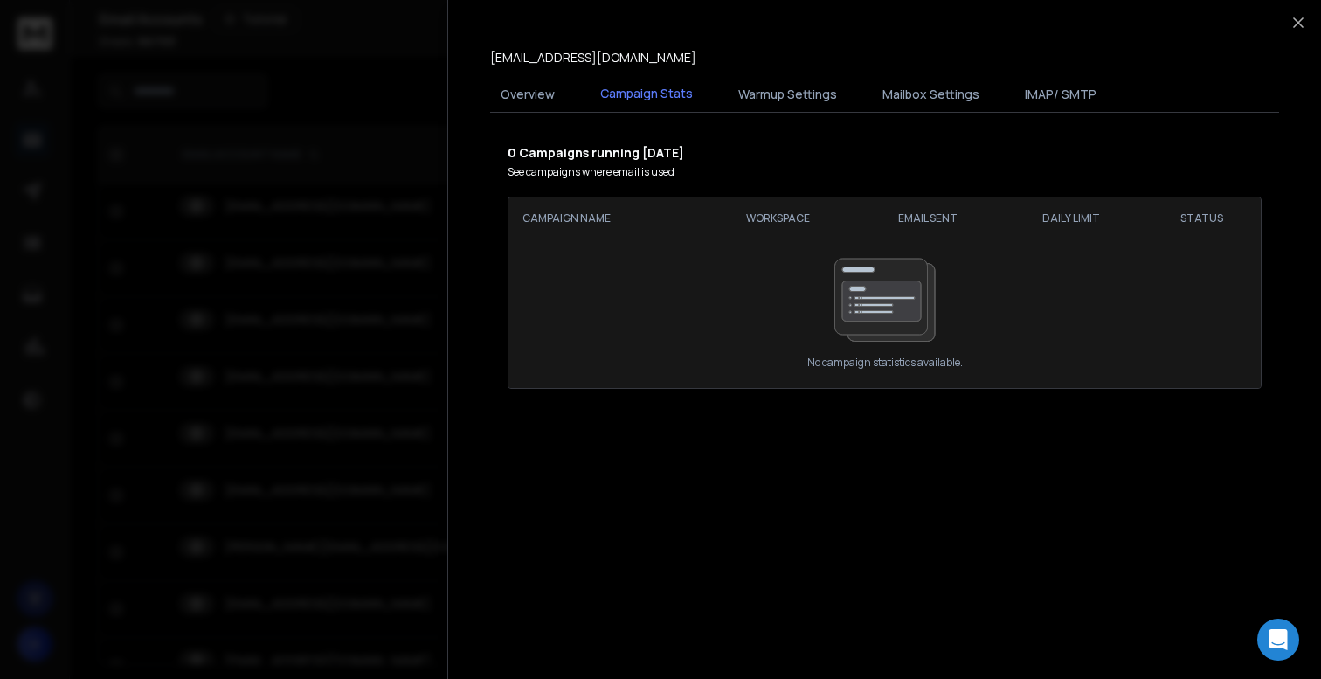
click at [535, 89] on button "Overview" at bounding box center [527, 94] width 75 height 38
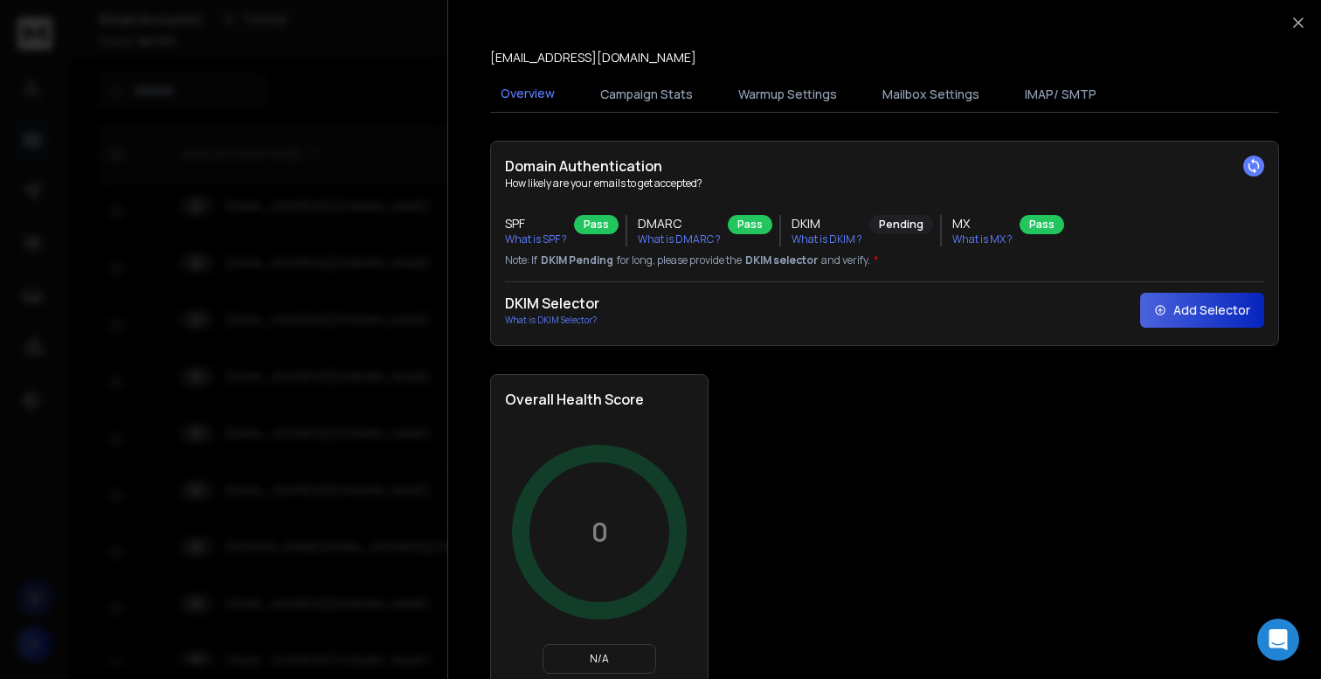
click at [538, 89] on button "Overview" at bounding box center [527, 94] width 75 height 40
click at [635, 91] on button "Campaign Stats" at bounding box center [647, 94] width 114 height 38
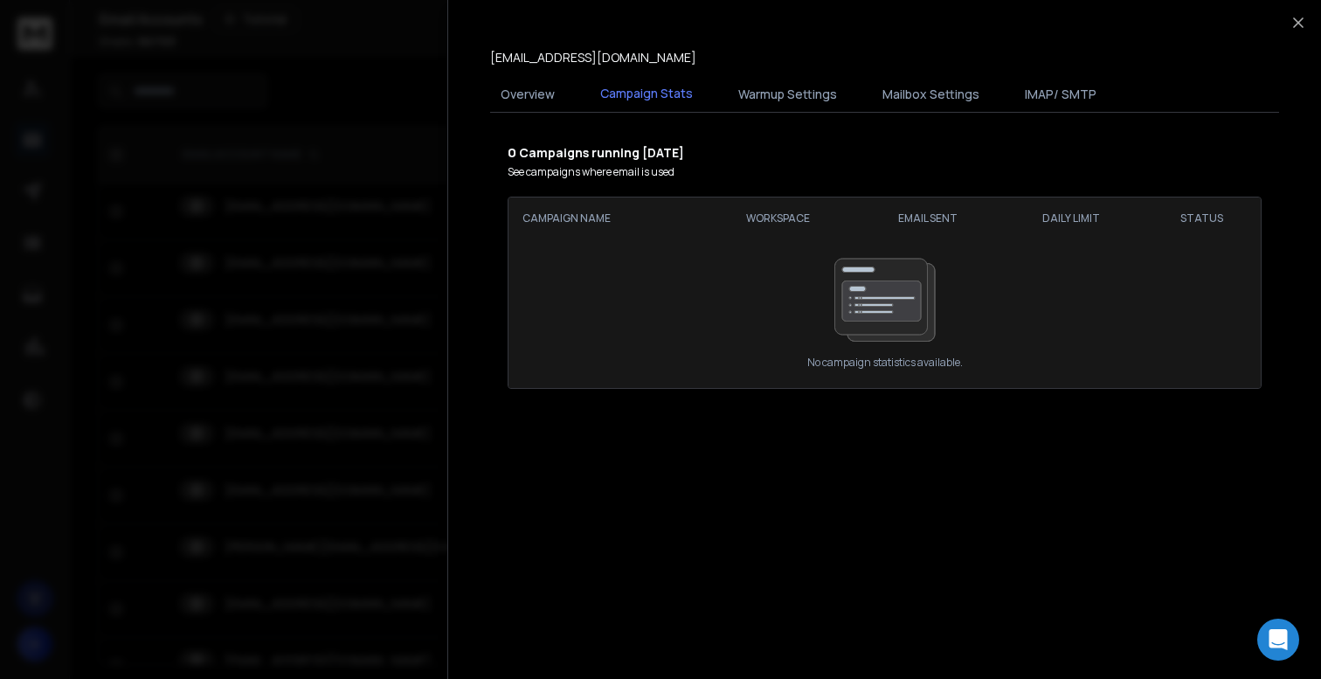
click at [790, 93] on button "Warmup Settings" at bounding box center [788, 94] width 120 height 38
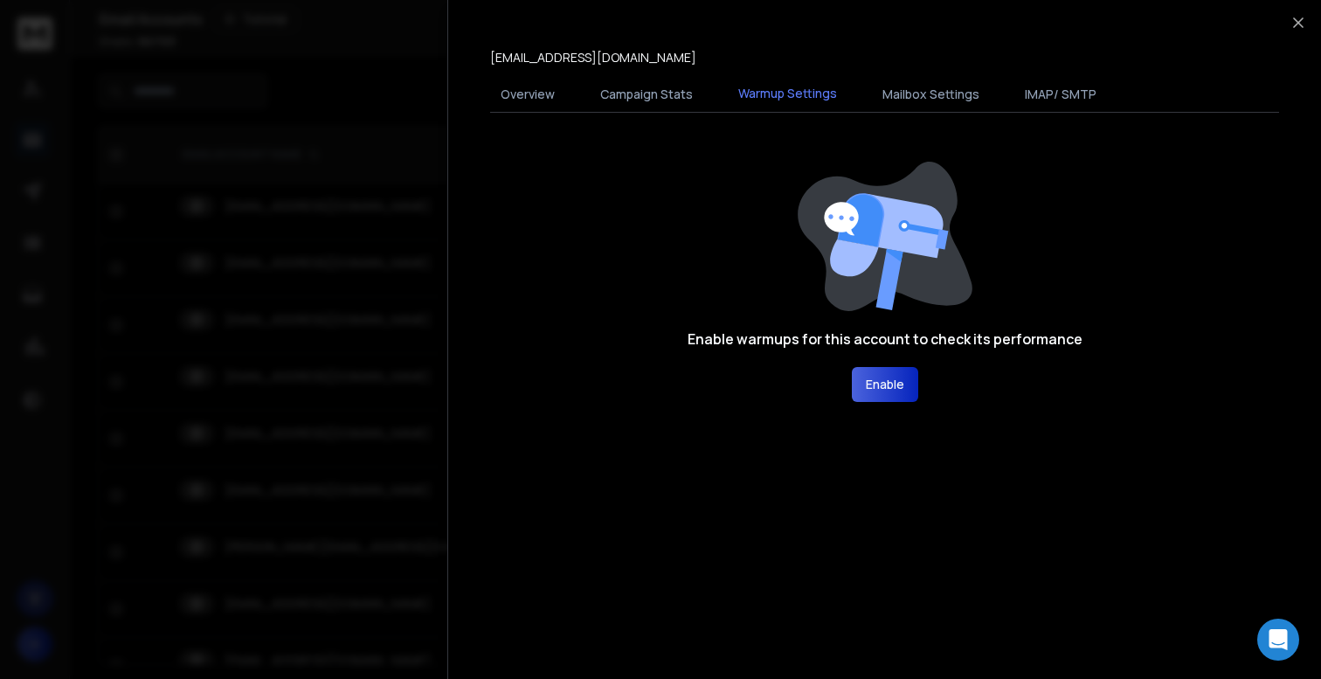
click at [1041, 88] on button "IMAP/ SMTP" at bounding box center [1060, 94] width 93 height 38
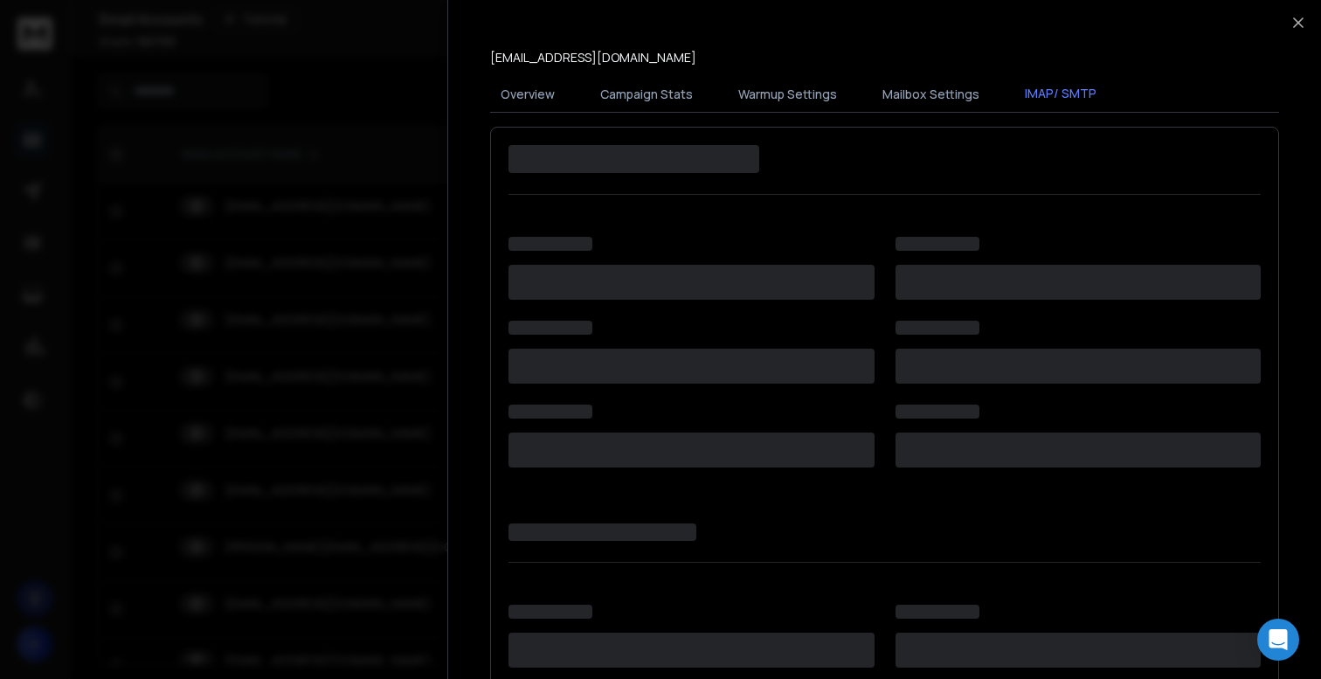
click at [929, 89] on button "Mailbox Settings" at bounding box center [931, 94] width 118 height 38
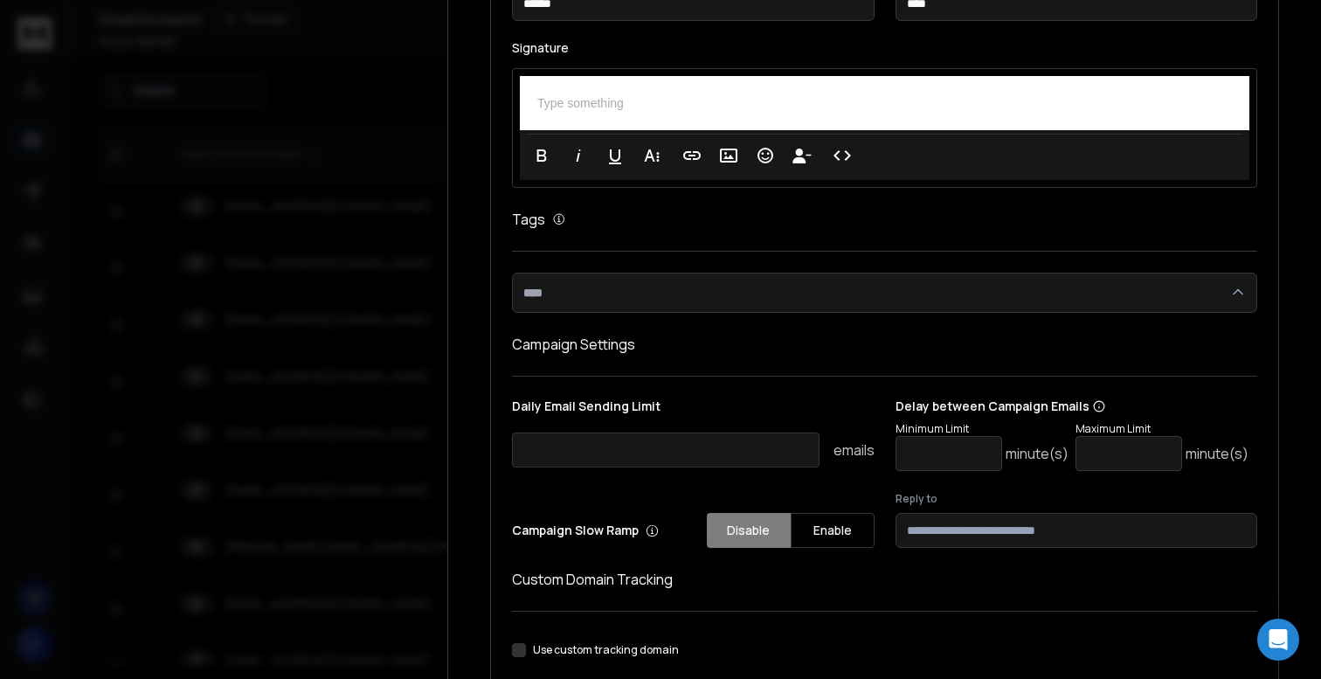
scroll to position [342, 0]
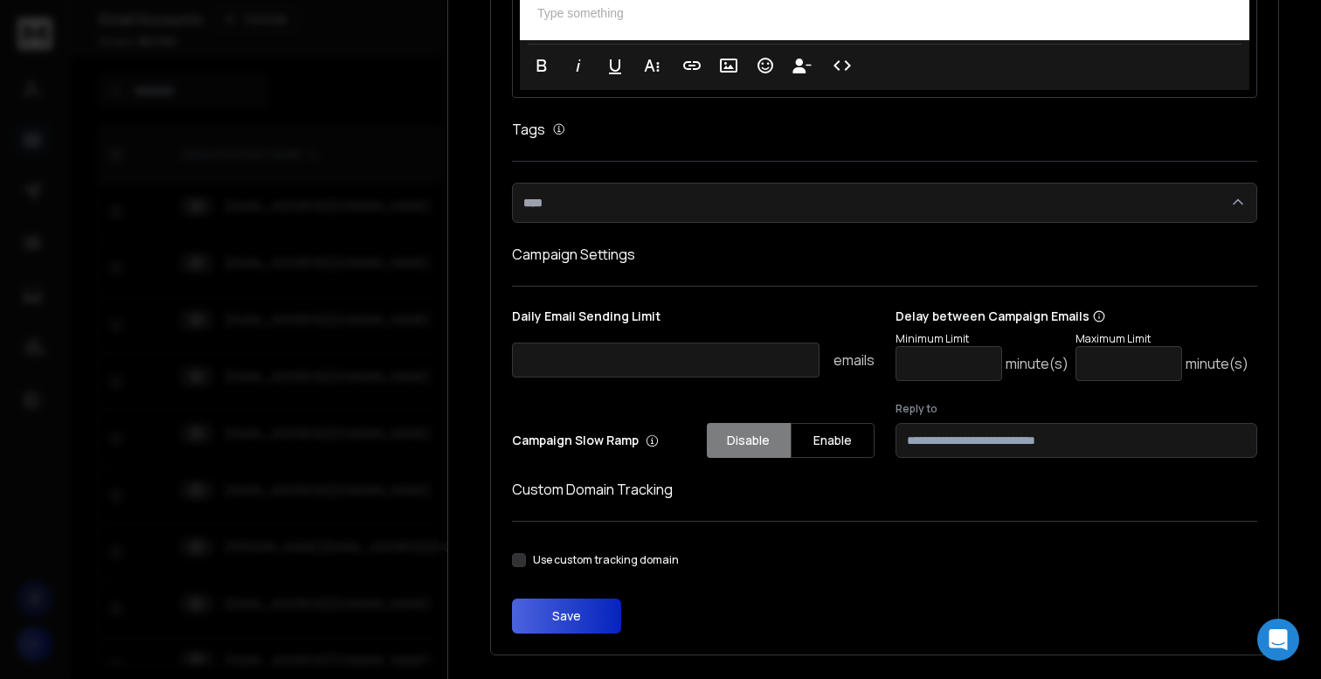
drag, startPoint x: 945, startPoint y: 361, endPoint x: 819, endPoint y: 355, distance: 126.8
click at [819, 355] on div "Daily Email Sending Limit ** emails Delay between Campaign Emails Minimum Limit…" at bounding box center [884, 382] width 745 height 150
type input "*"
drag, startPoint x: 1130, startPoint y: 365, endPoint x: 660, endPoint y: 380, distance: 470.2
click at [742, 363] on div "Daily Email Sending Limit ** emails Delay between Campaign Emails Minimum Limit…" at bounding box center [884, 382] width 745 height 150
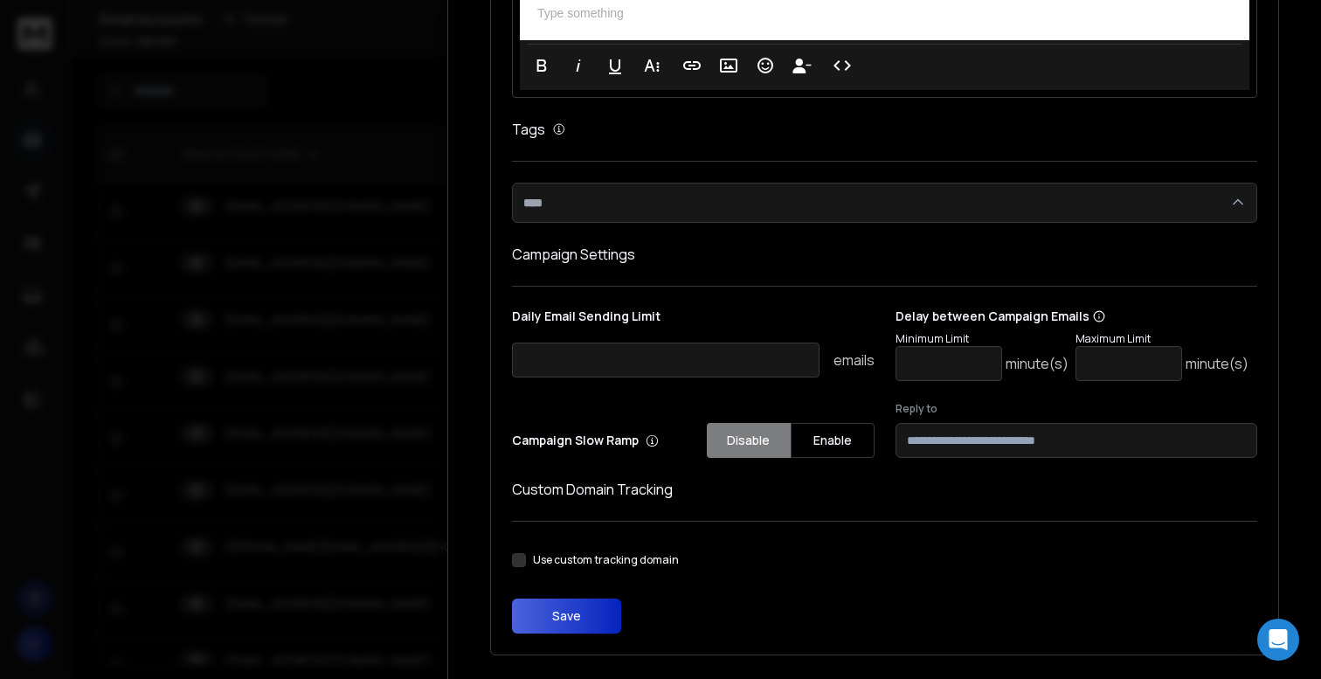
type input "*"
drag, startPoint x: 494, startPoint y: 347, endPoint x: 372, endPoint y: 342, distance: 122.4
click at [391, 342] on body "ReferralStack Unlock AI-powered affiliate growth Lifetime Deals available! Clai…" at bounding box center [654, 339] width 1308 height 679
type input "****"
click at [563, 622] on button "Save" at bounding box center [566, 615] width 109 height 35
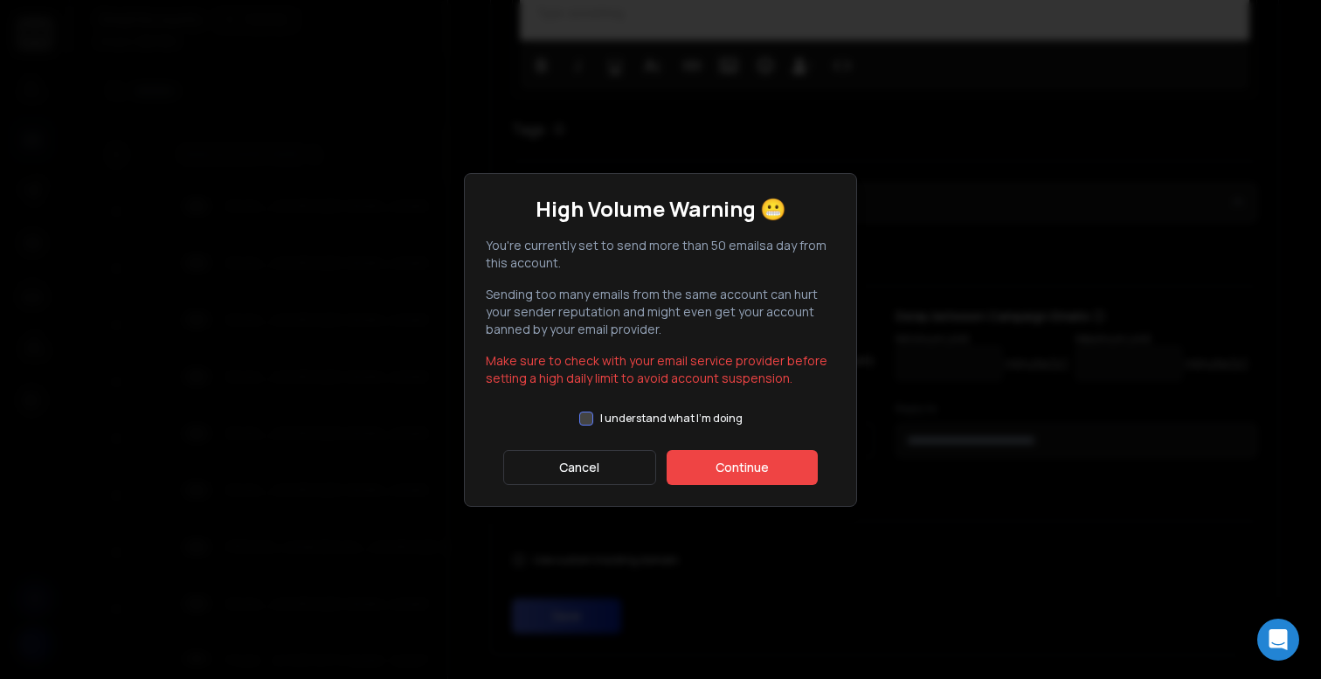
drag, startPoint x: 672, startPoint y: 410, endPoint x: 718, endPoint y: 432, distance: 51.2
click at [672, 410] on div "I understand what I'm doing" at bounding box center [660, 418] width 163 height 35
click at [692, 417] on label "I understand what I'm doing" at bounding box center [671, 418] width 142 height 14
click at [598, 424] on div "I understand what I'm doing" at bounding box center [660, 418] width 163 height 14
click at [577, 415] on div "High Volume Warning 😬 You're currently set to send more than 50 emails a day fr…" at bounding box center [660, 340] width 391 height 332
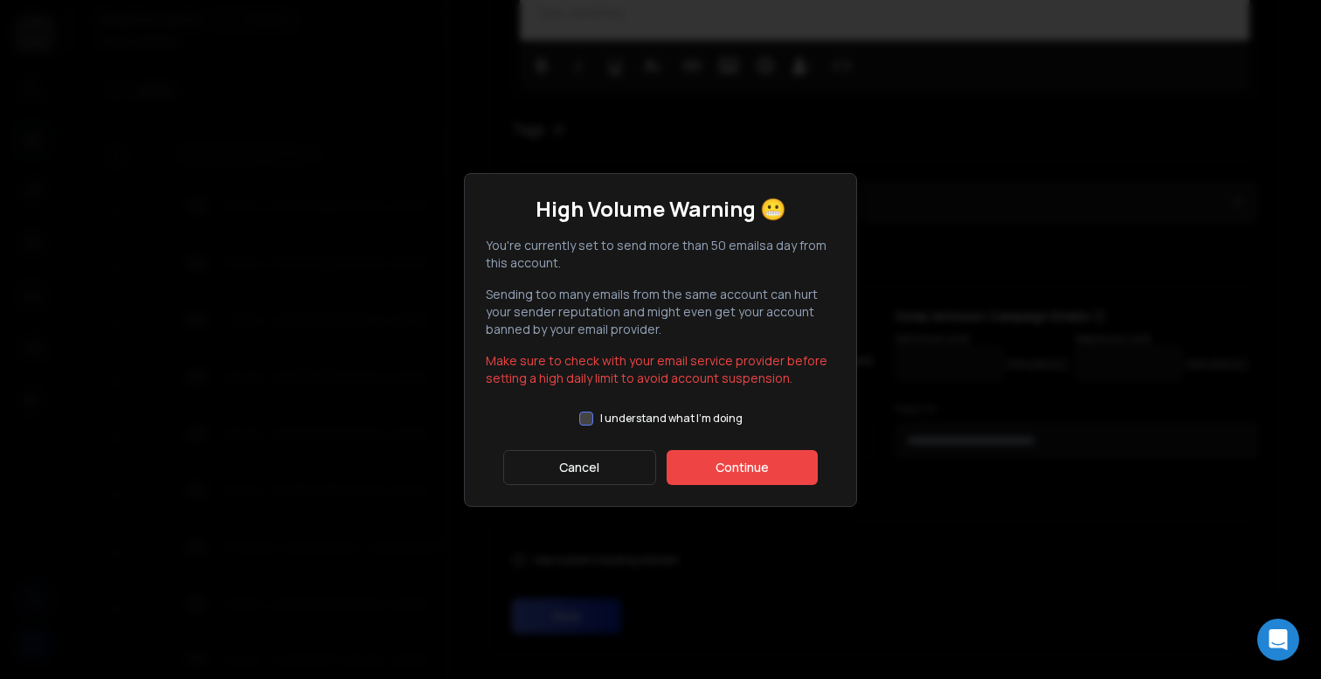
click at [597, 416] on div "I understand what I'm doing" at bounding box center [660, 418] width 163 height 14
click at [591, 418] on button "I understand what I'm doing" at bounding box center [586, 418] width 14 height 14
click at [722, 454] on button "Continue" at bounding box center [742, 467] width 151 height 35
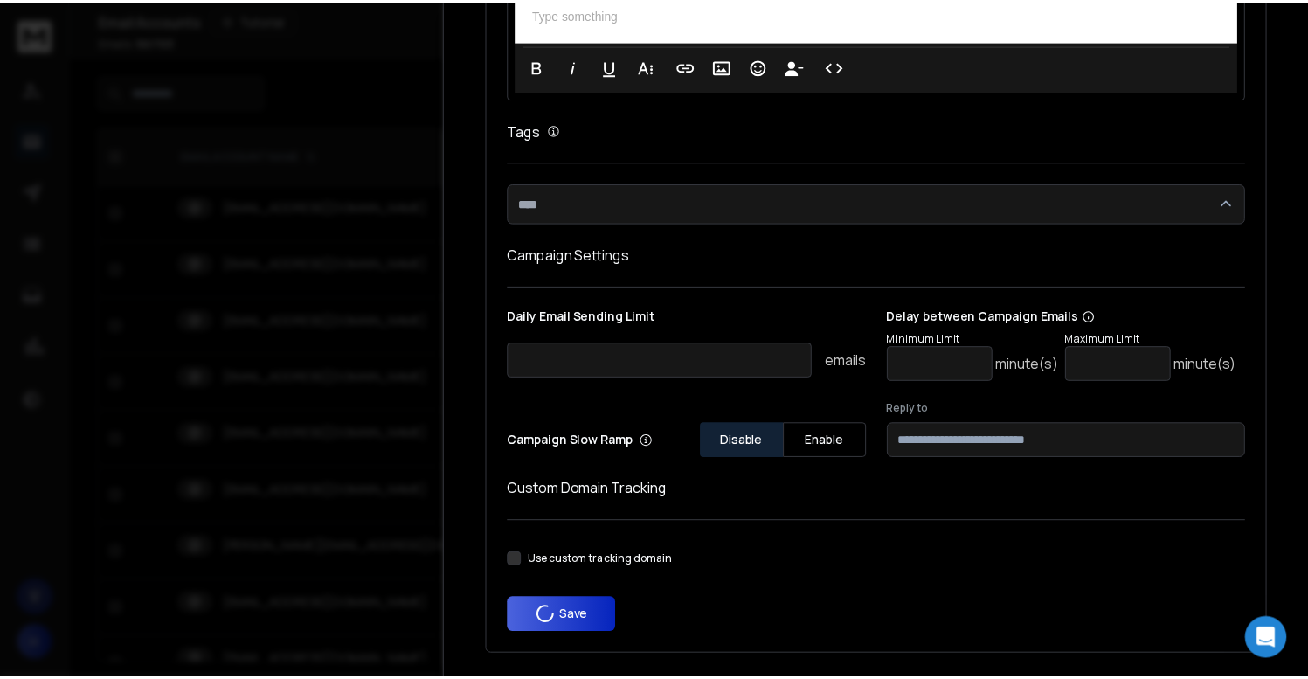
scroll to position [0, 0]
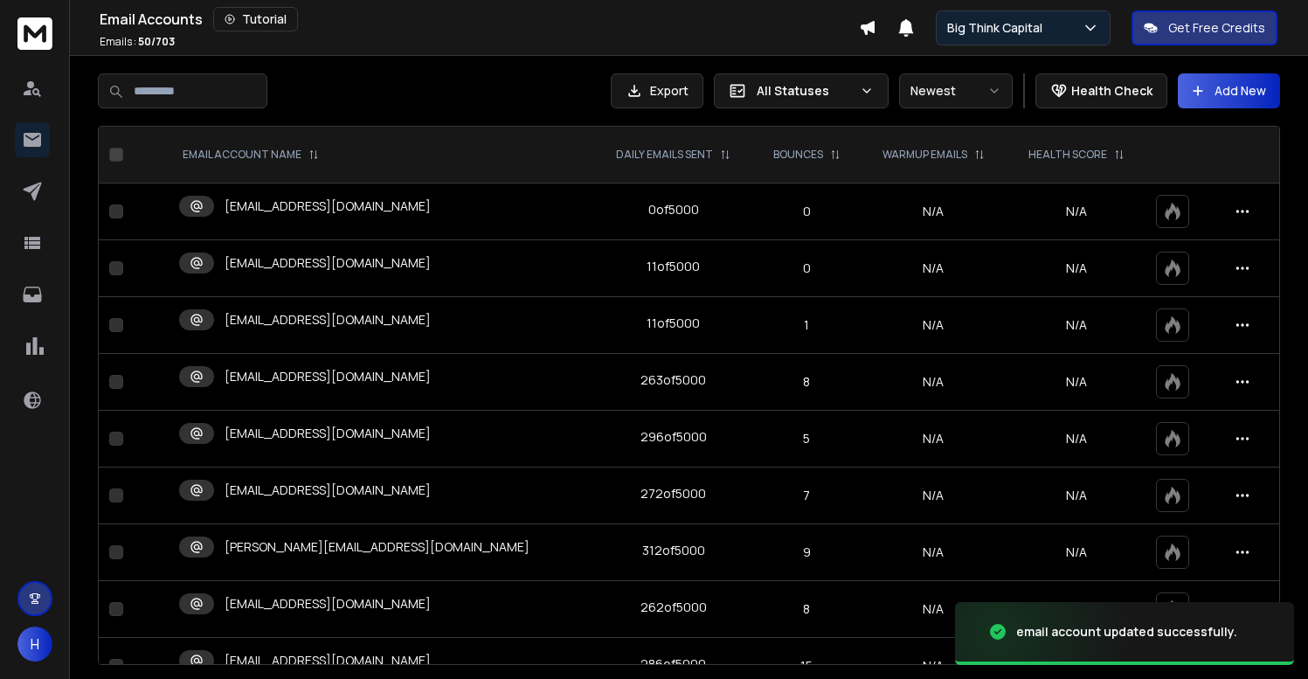
click at [999, 29] on p "Big Think Capital" at bounding box center [998, 27] width 102 height 17
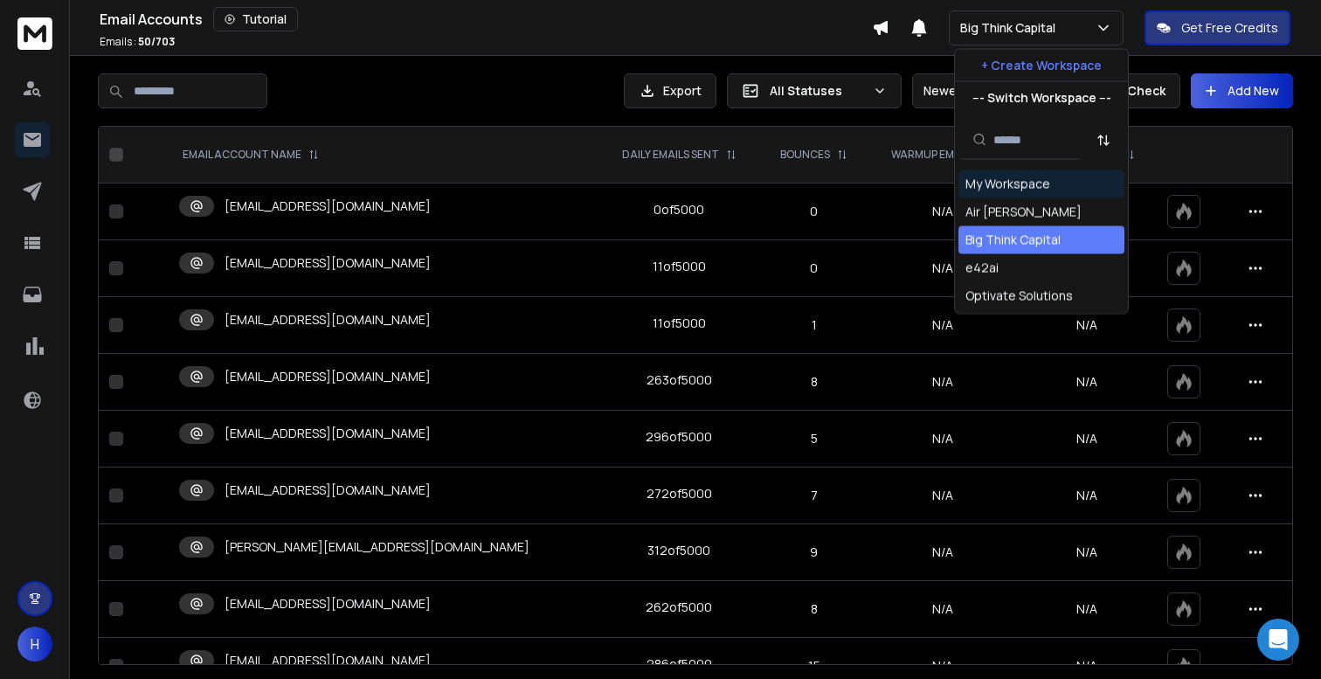
click at [11, 198] on div "H" at bounding box center [35, 339] width 70 height 679
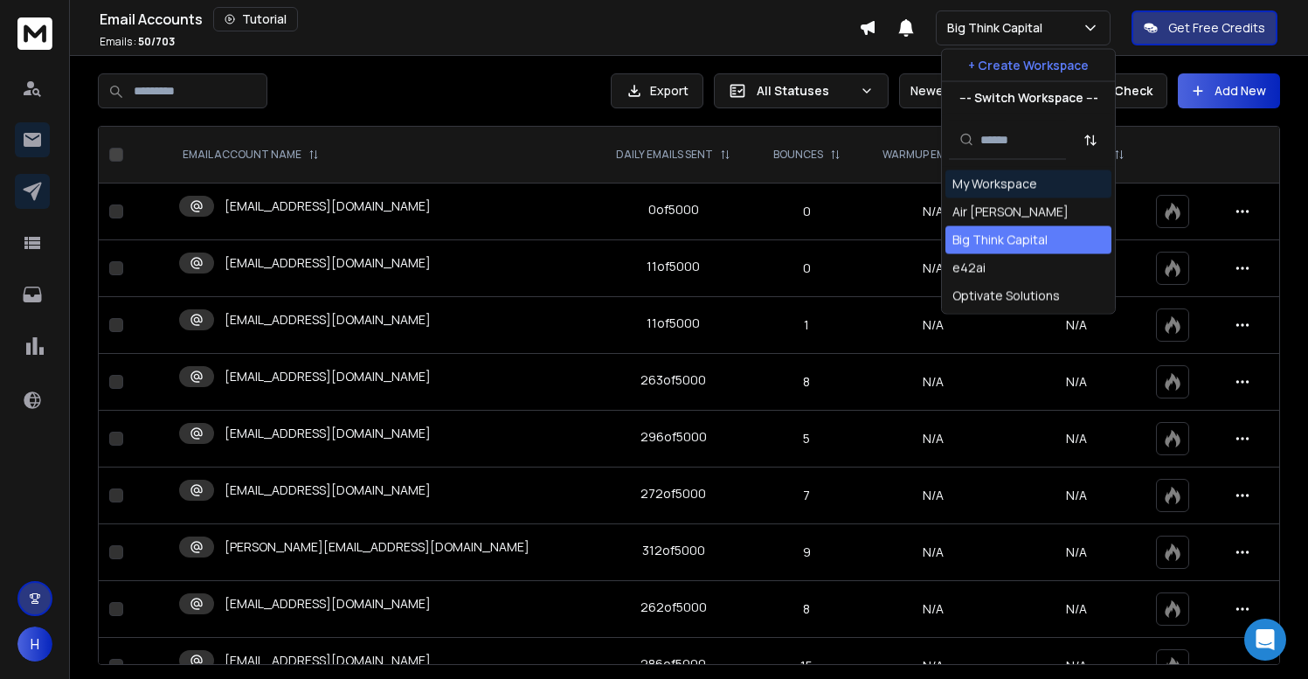
click at [17, 194] on link at bounding box center [32, 191] width 35 height 35
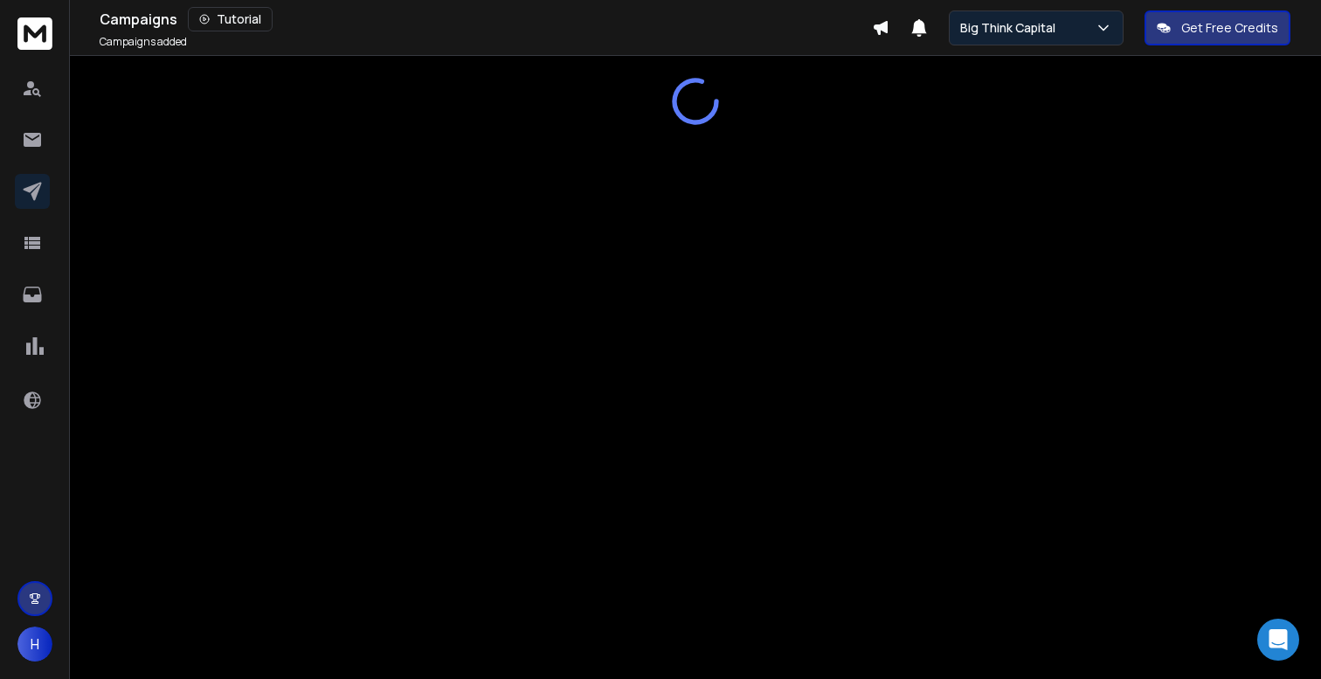
click at [1047, 24] on p "Big Think Capital" at bounding box center [1011, 27] width 102 height 17
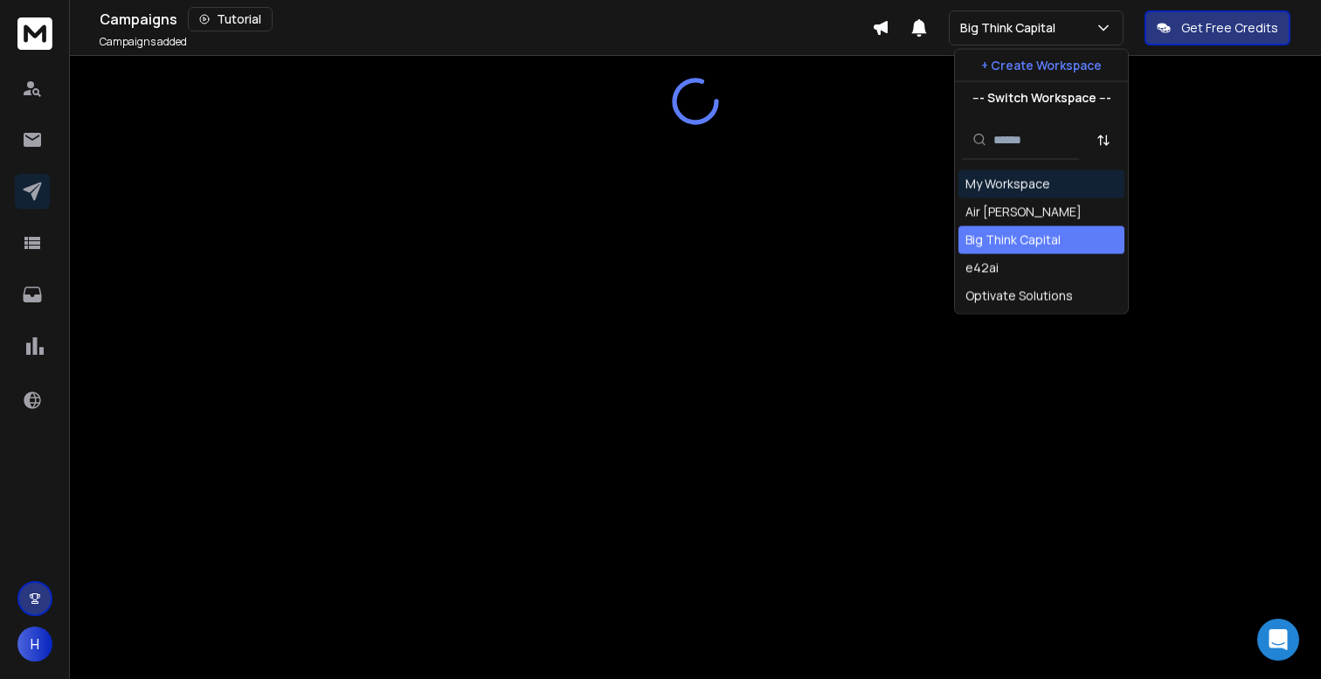
click at [1023, 189] on div "My Workspace" at bounding box center [1007, 184] width 85 height 17
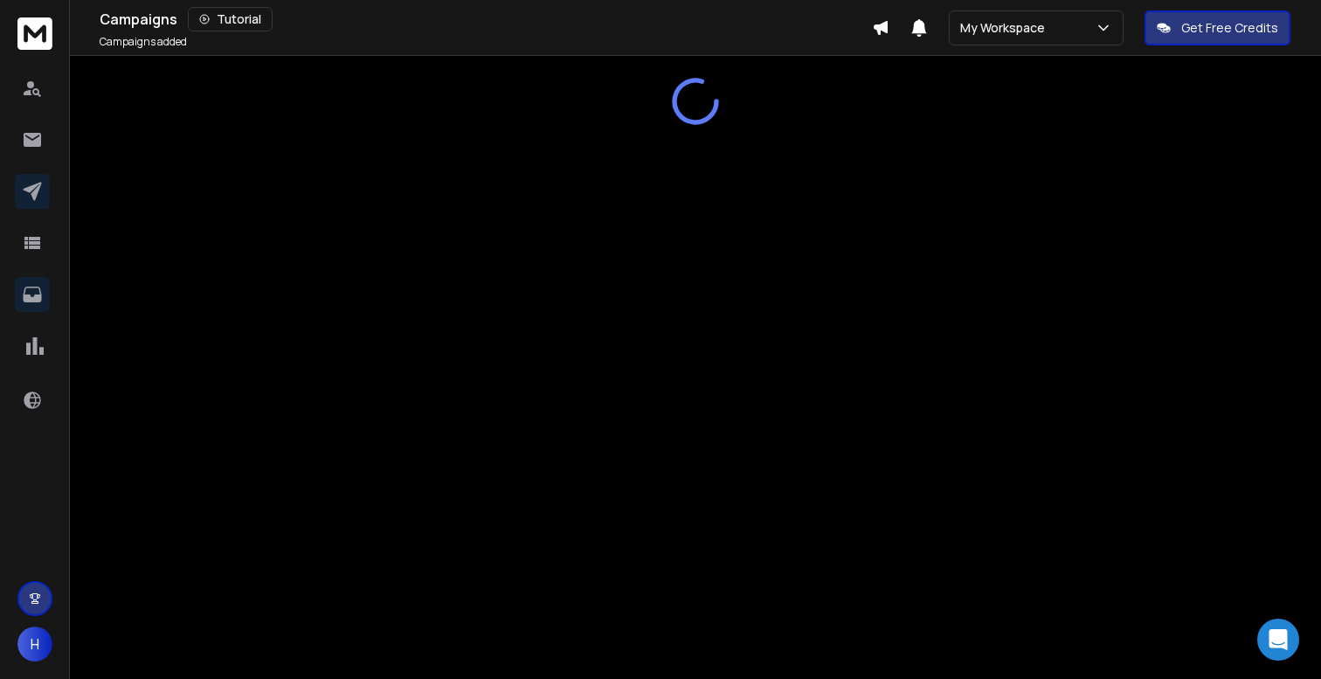
click at [45, 304] on link at bounding box center [32, 294] width 35 height 35
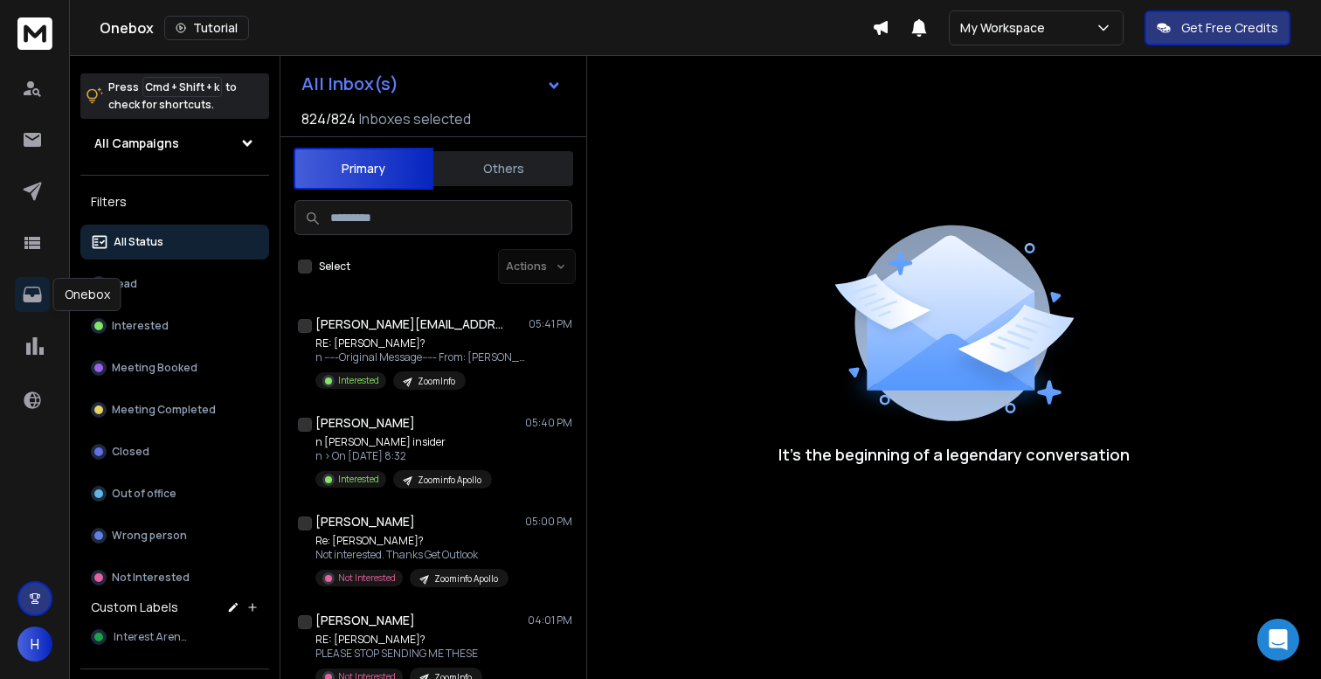
click at [490, 155] on button "Others" at bounding box center [503, 168] width 140 height 38
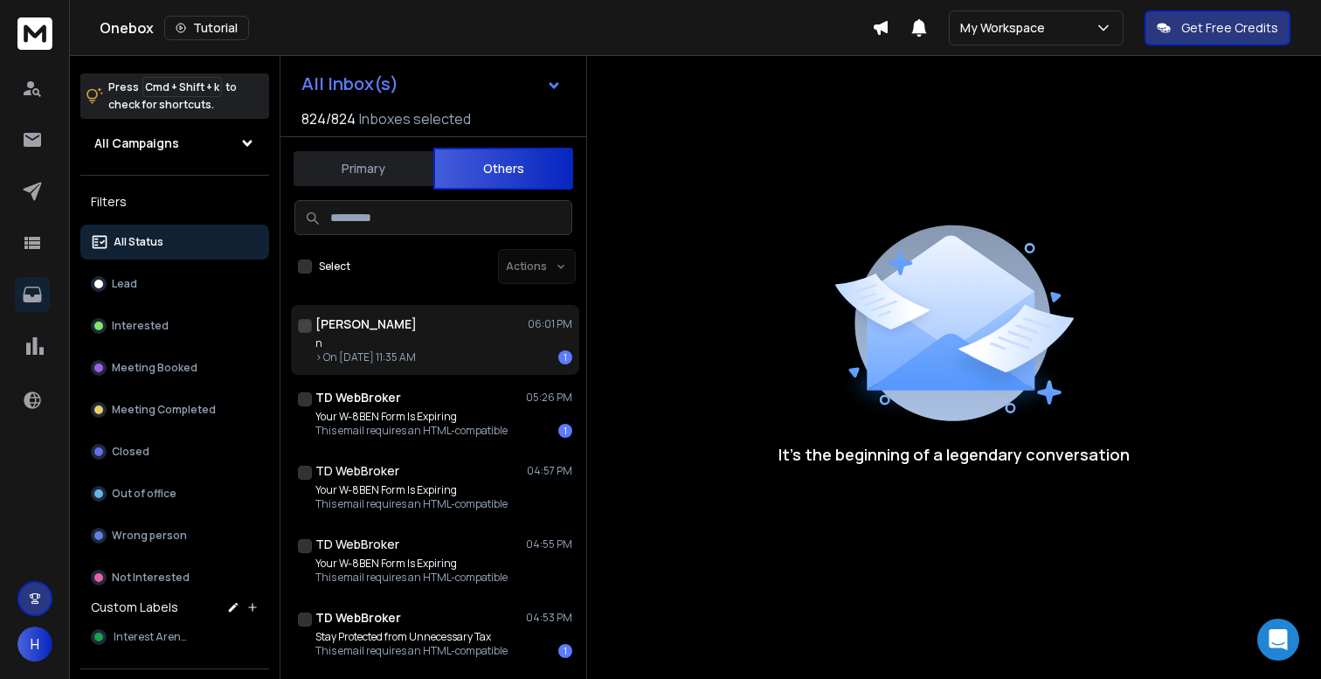
click at [469, 322] on div "[PERSON_NAME] 06:01 PM" at bounding box center [443, 323] width 257 height 17
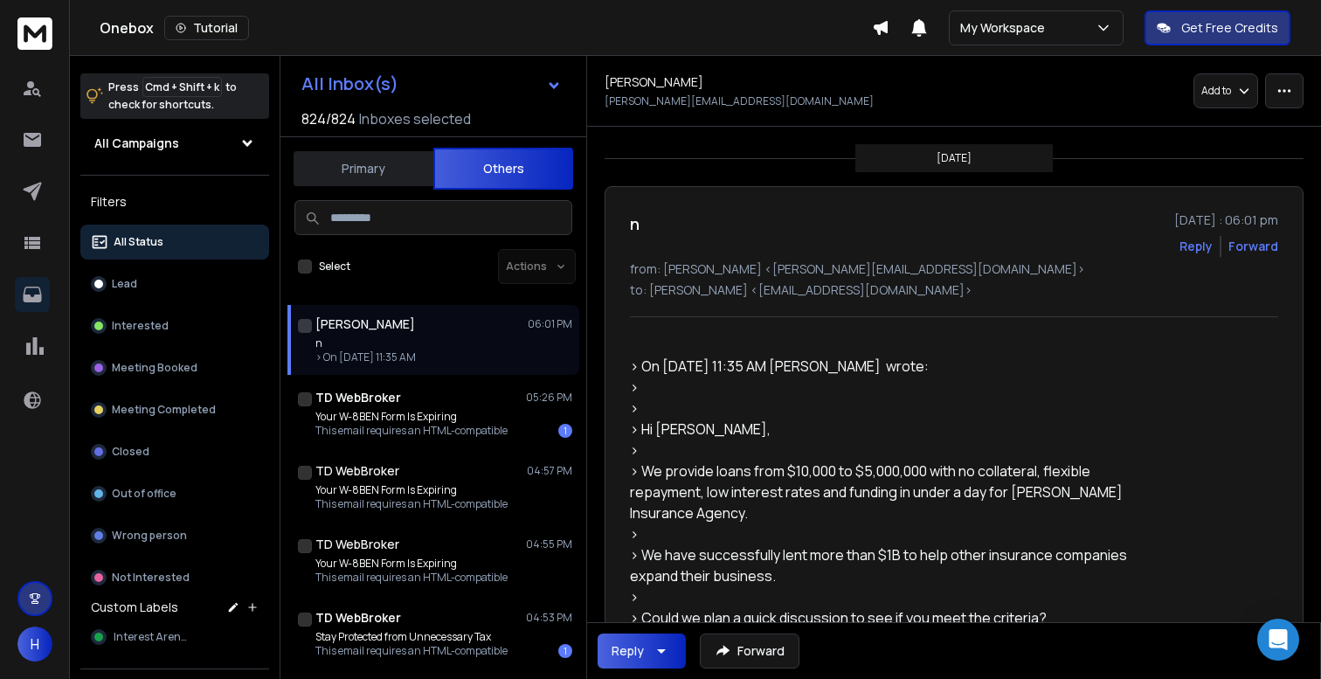
click at [390, 158] on button "Primary" at bounding box center [364, 168] width 140 height 38
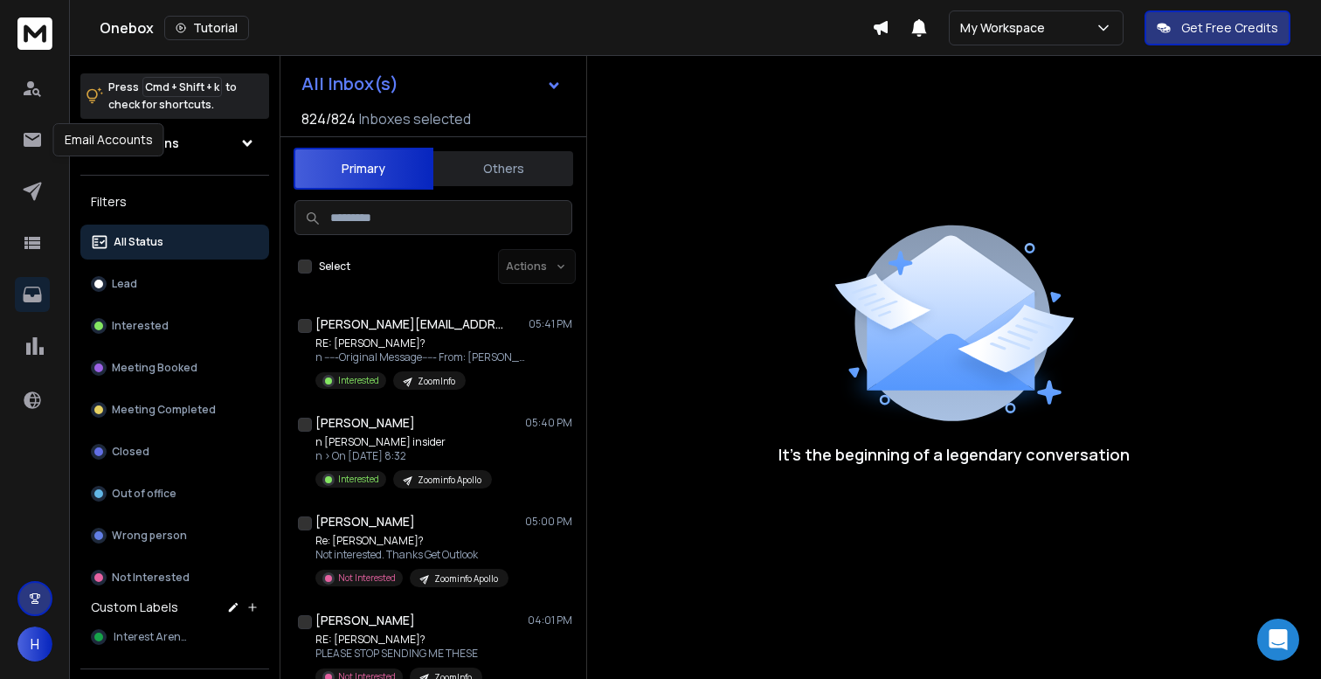
click at [27, 171] on div at bounding box center [35, 247] width 40 height 353
click at [27, 179] on link at bounding box center [32, 191] width 35 height 35
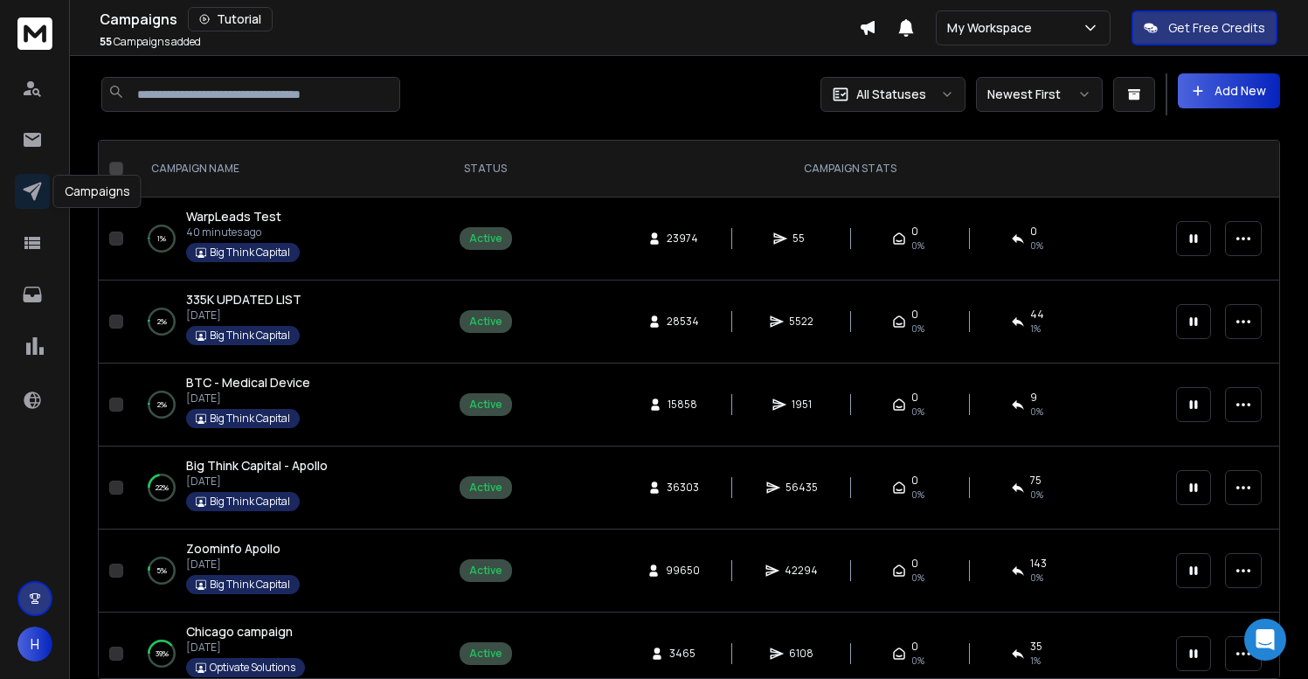
click at [228, 218] on span "WarpLeads Test" at bounding box center [233, 216] width 95 height 17
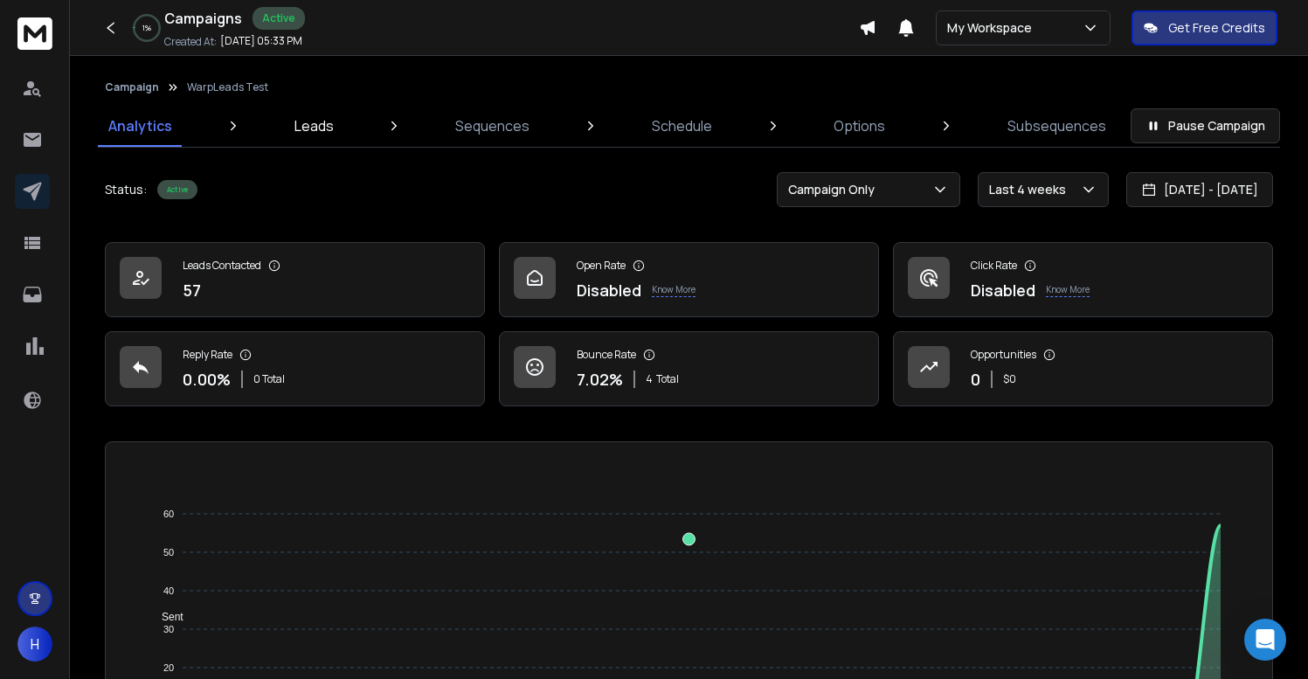
click at [314, 122] on p "Leads" at bounding box center [313, 125] width 39 height 21
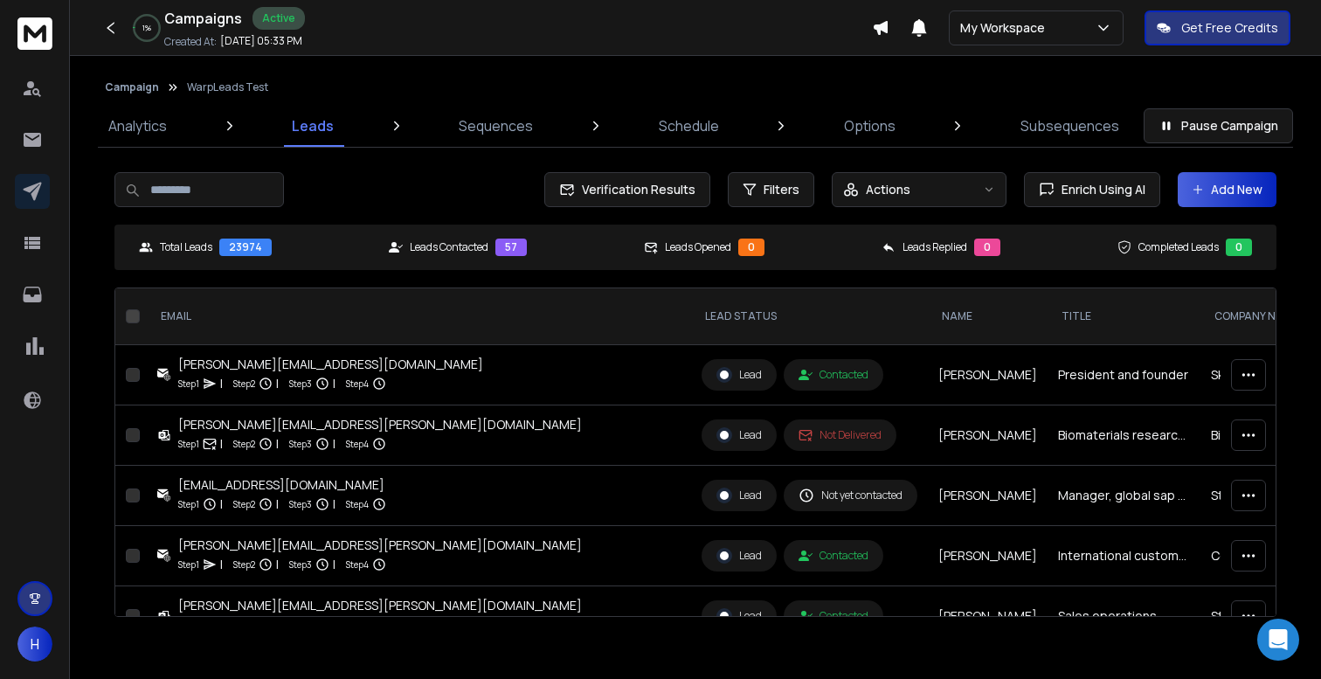
click at [1222, 199] on button "Add New" at bounding box center [1227, 189] width 99 height 35
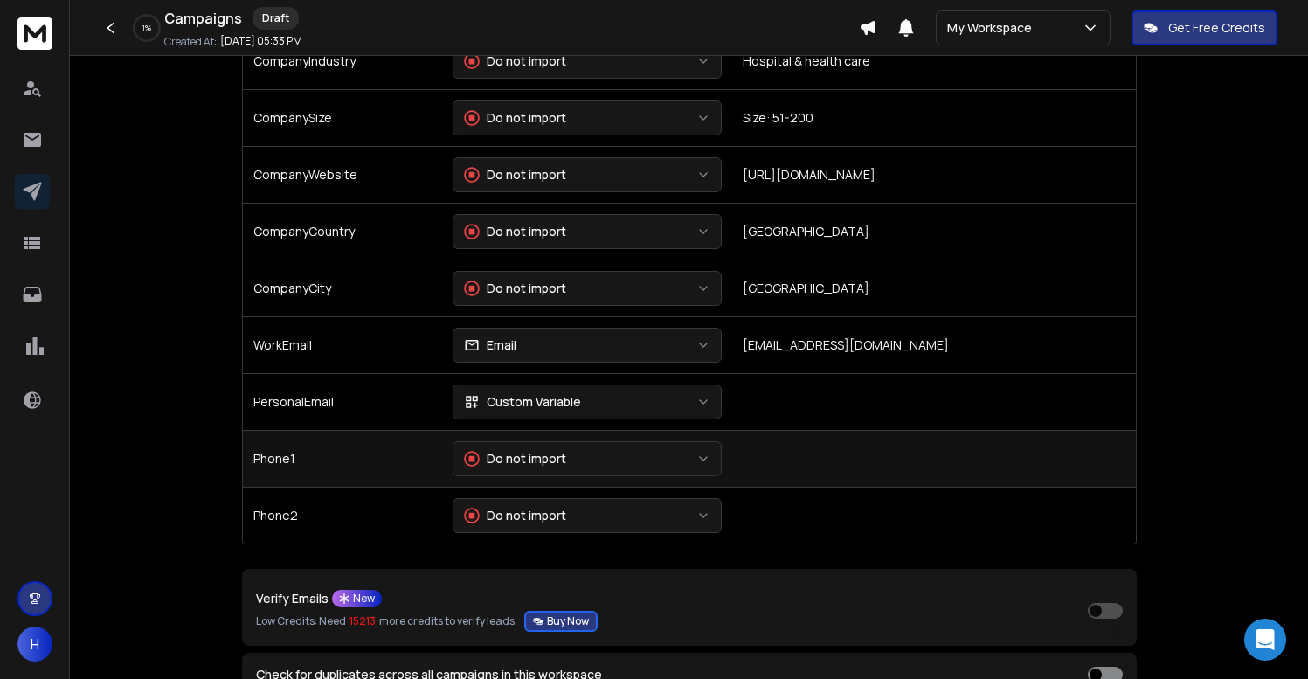
scroll to position [875, 0]
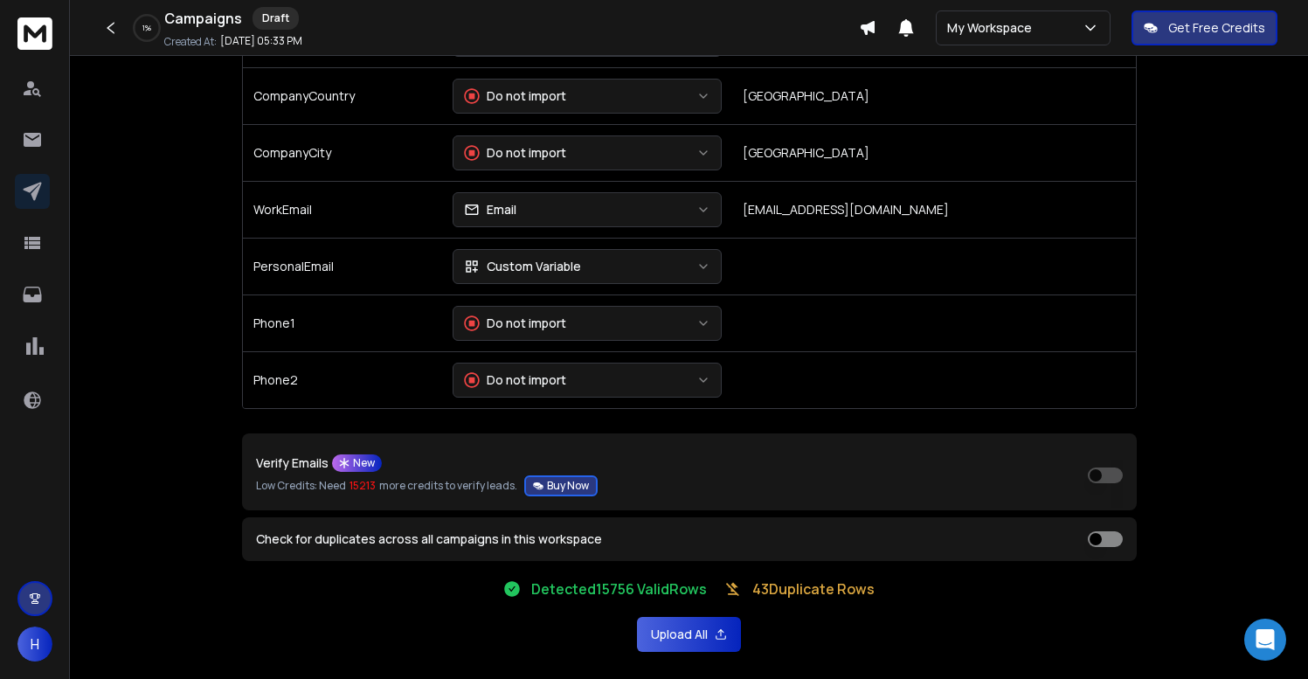
click at [715, 634] on icon at bounding box center [721, 634] width 12 height 12
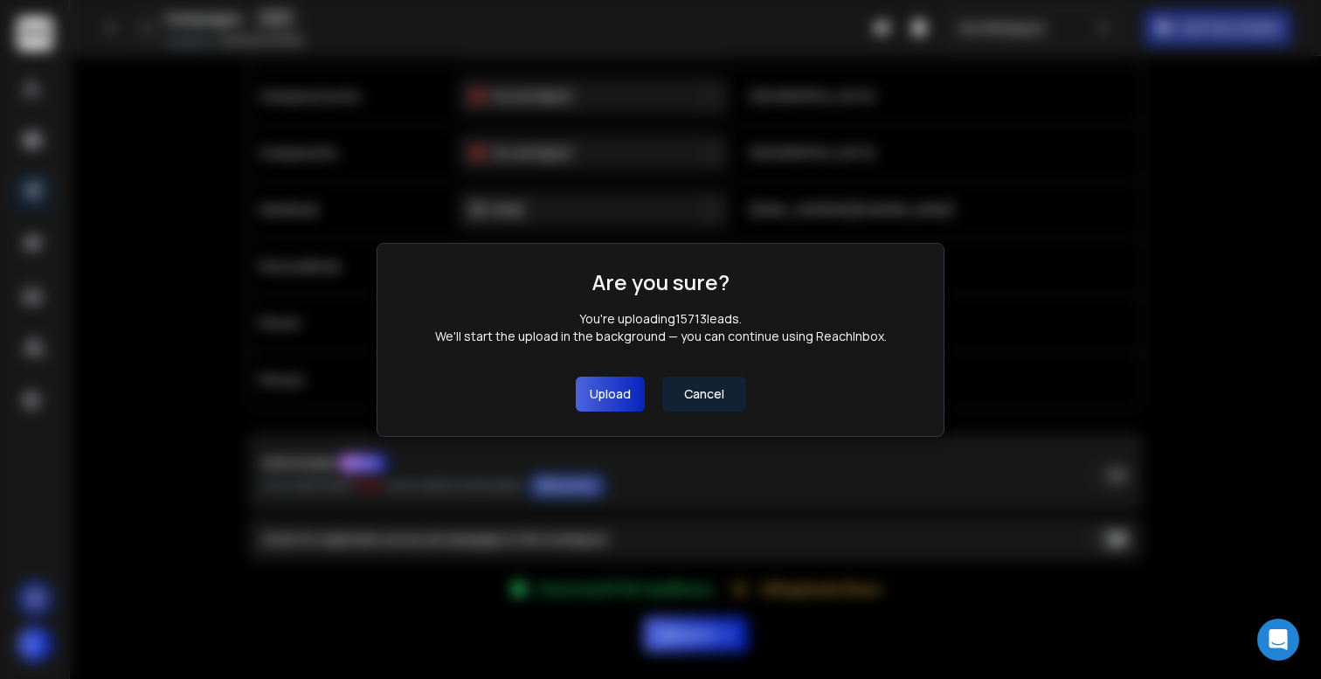
click at [607, 391] on button "Upload" at bounding box center [610, 394] width 69 height 35
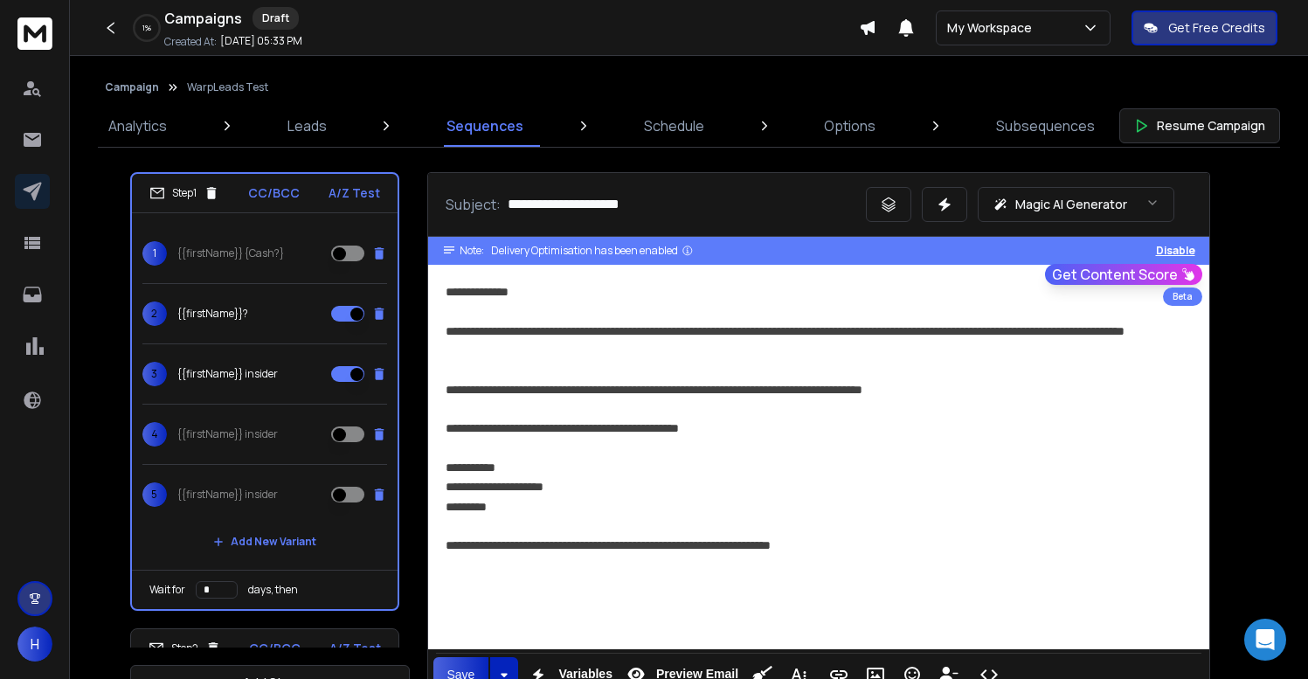
click at [258, 314] on div "2 {{firstName}}?" at bounding box center [264, 314] width 245 height 60
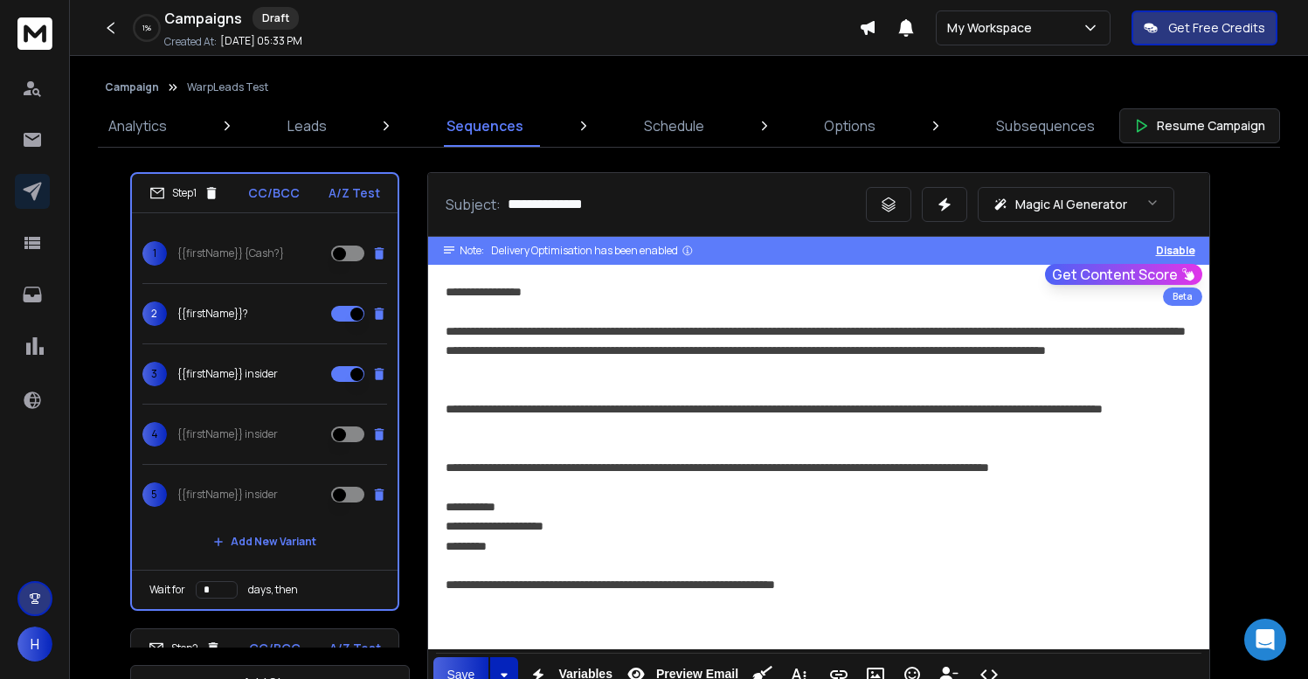
click at [260, 359] on div "3 {{firstName}} insider" at bounding box center [264, 374] width 245 height 60
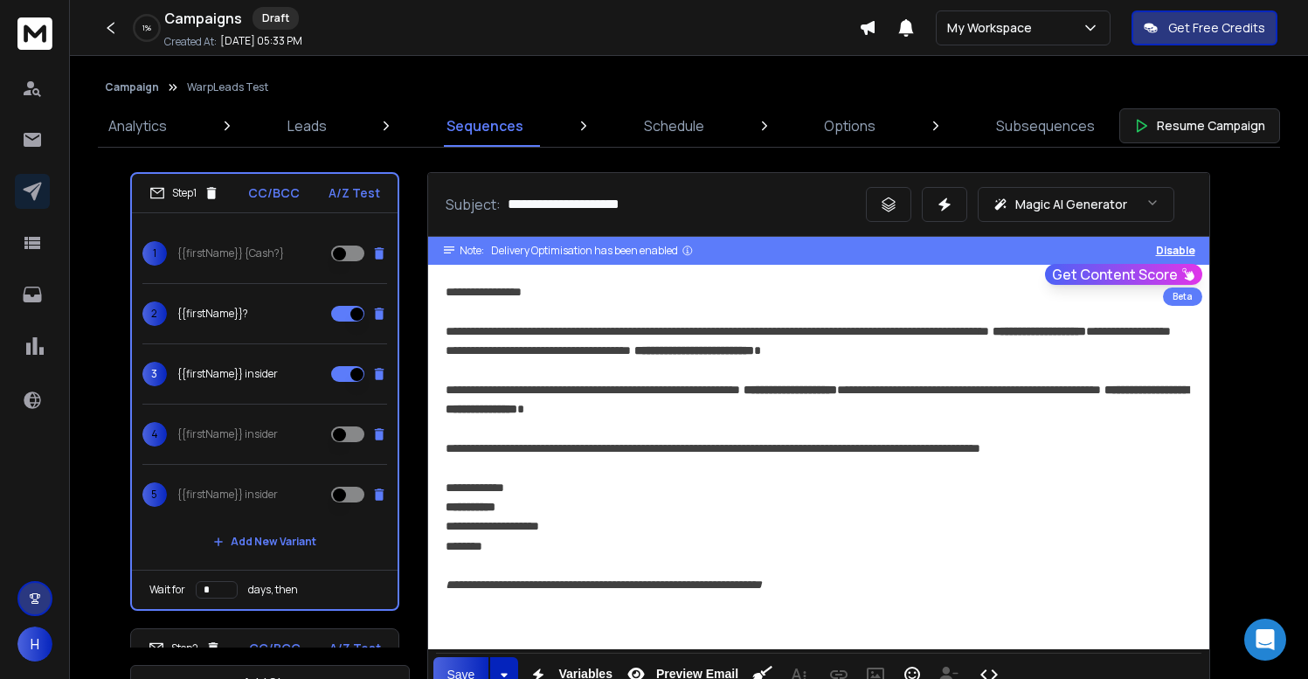
click at [245, 325] on div "2 {{firstName}}?" at bounding box center [195, 313] width 106 height 24
type input "**********"
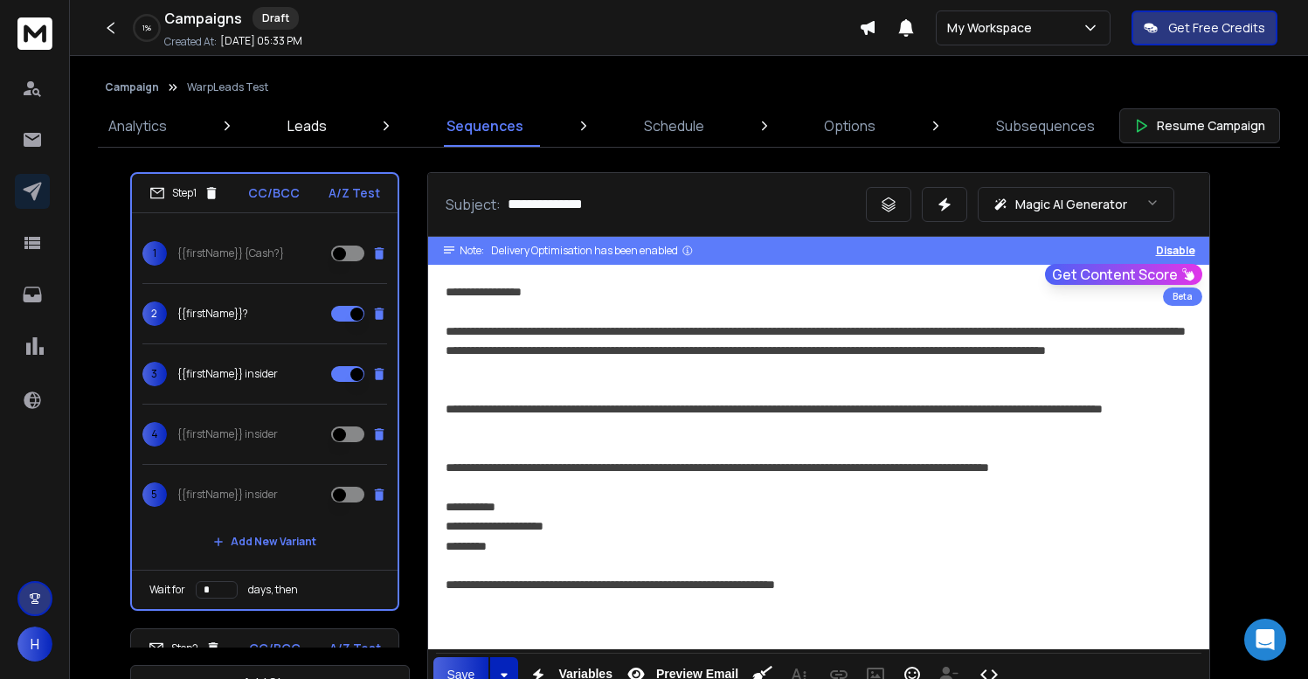
click at [301, 137] on link "Leads" at bounding box center [307, 126] width 60 height 42
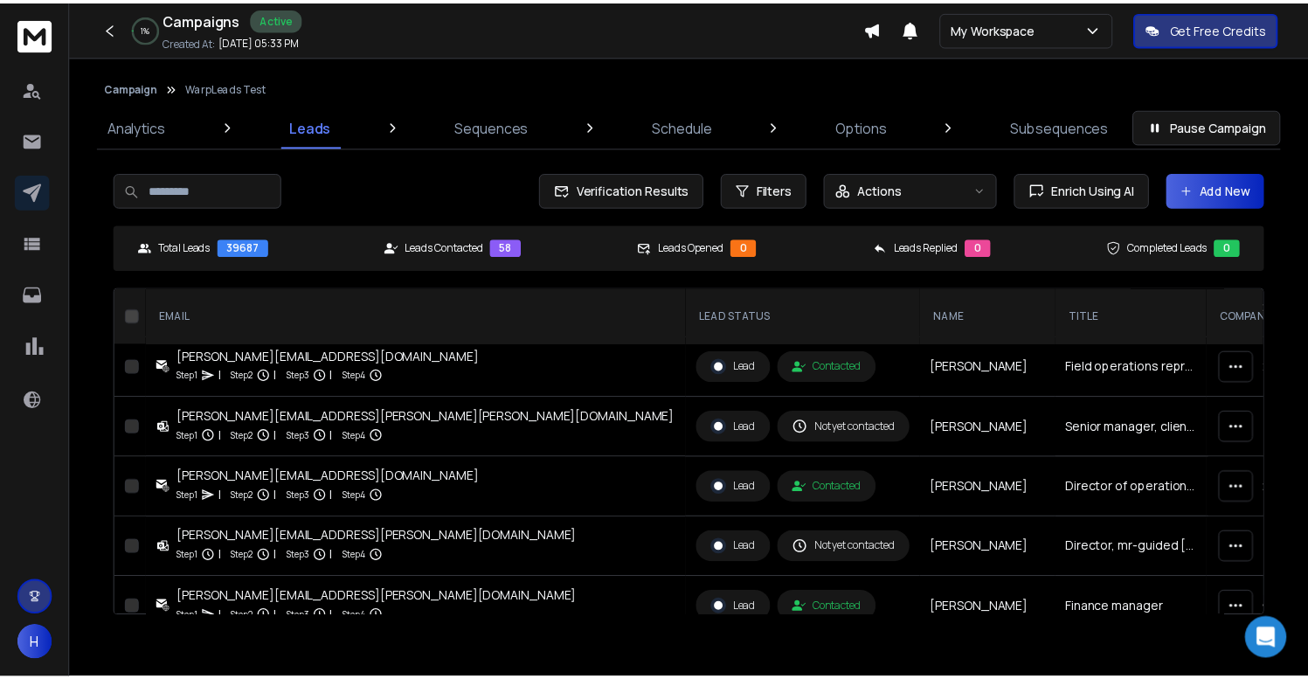
scroll to position [14811, 0]
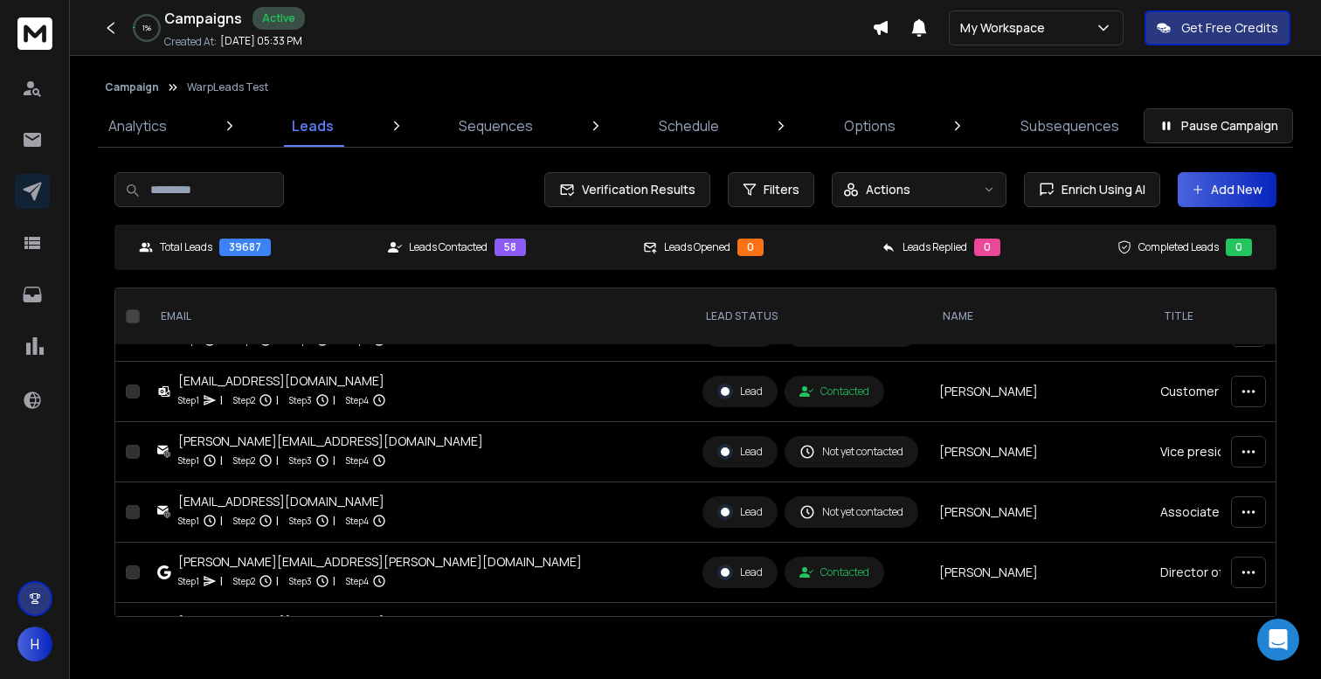
click at [1240, 181] on button "Add New" at bounding box center [1227, 189] width 99 height 35
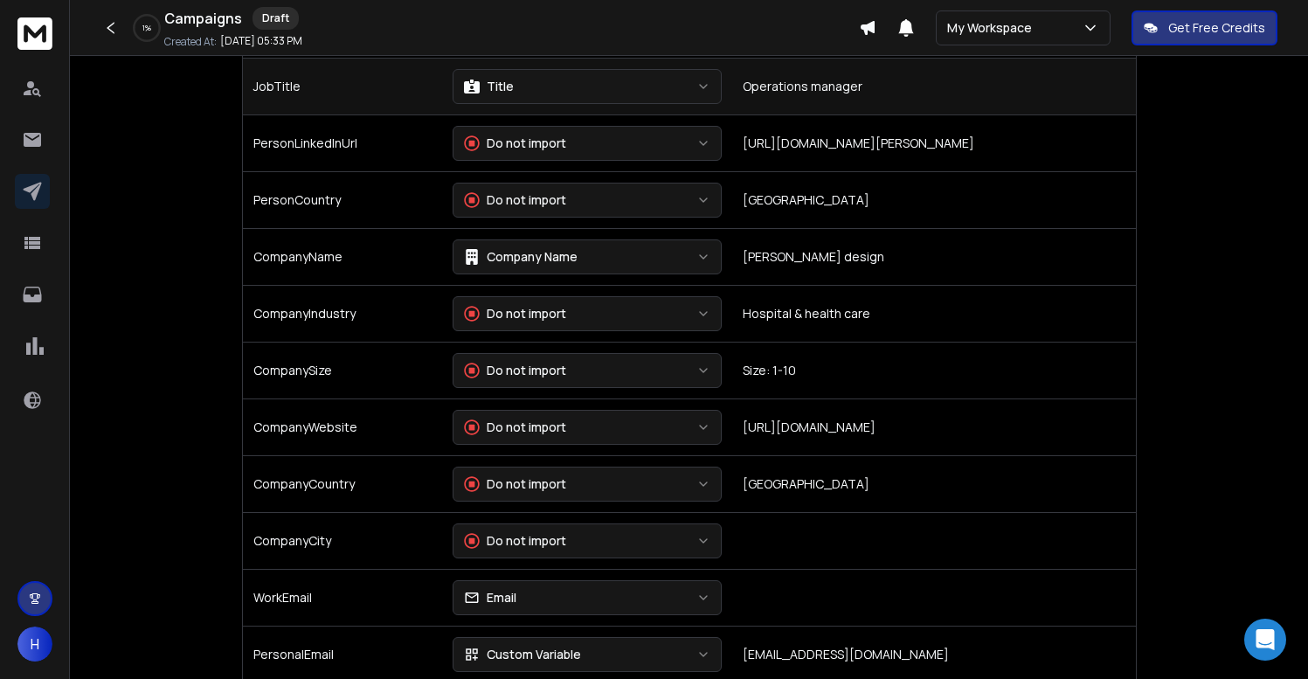
scroll to position [875, 0]
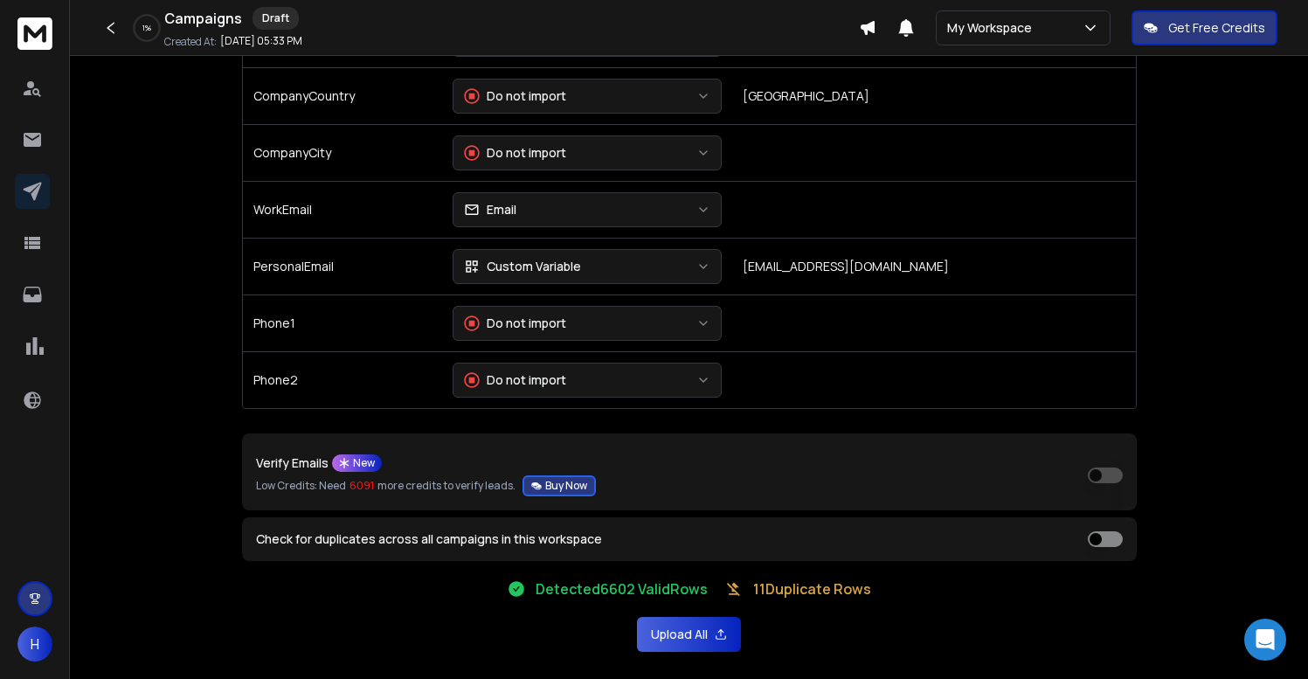
click at [687, 633] on button "Upload All" at bounding box center [689, 634] width 104 height 35
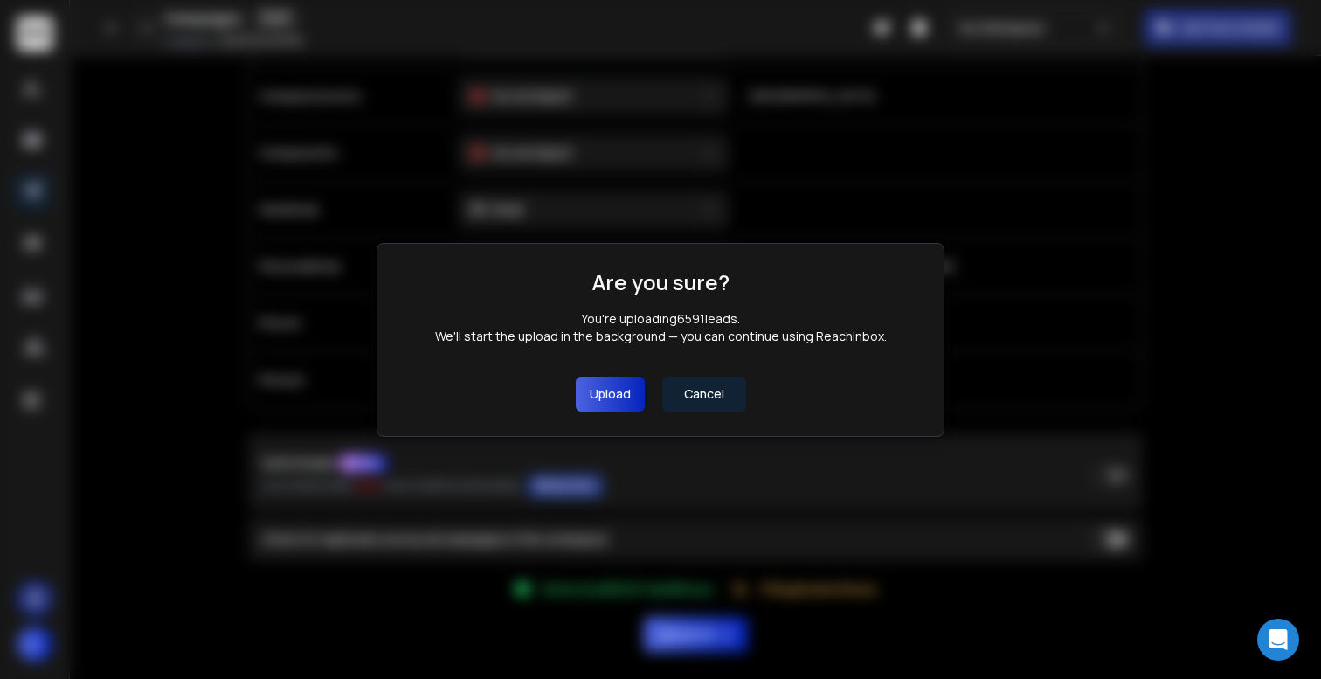
click at [583, 377] on button "Upload" at bounding box center [610, 394] width 69 height 35
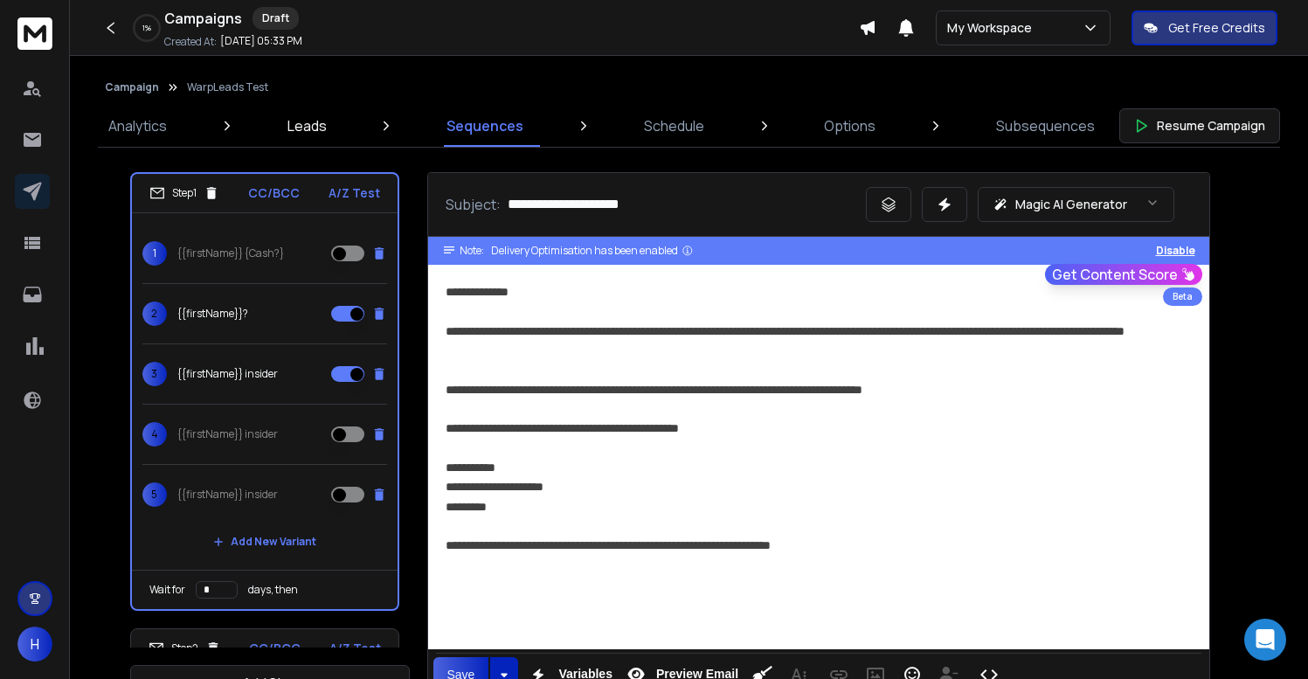
click at [314, 131] on p "Leads" at bounding box center [306, 125] width 39 height 21
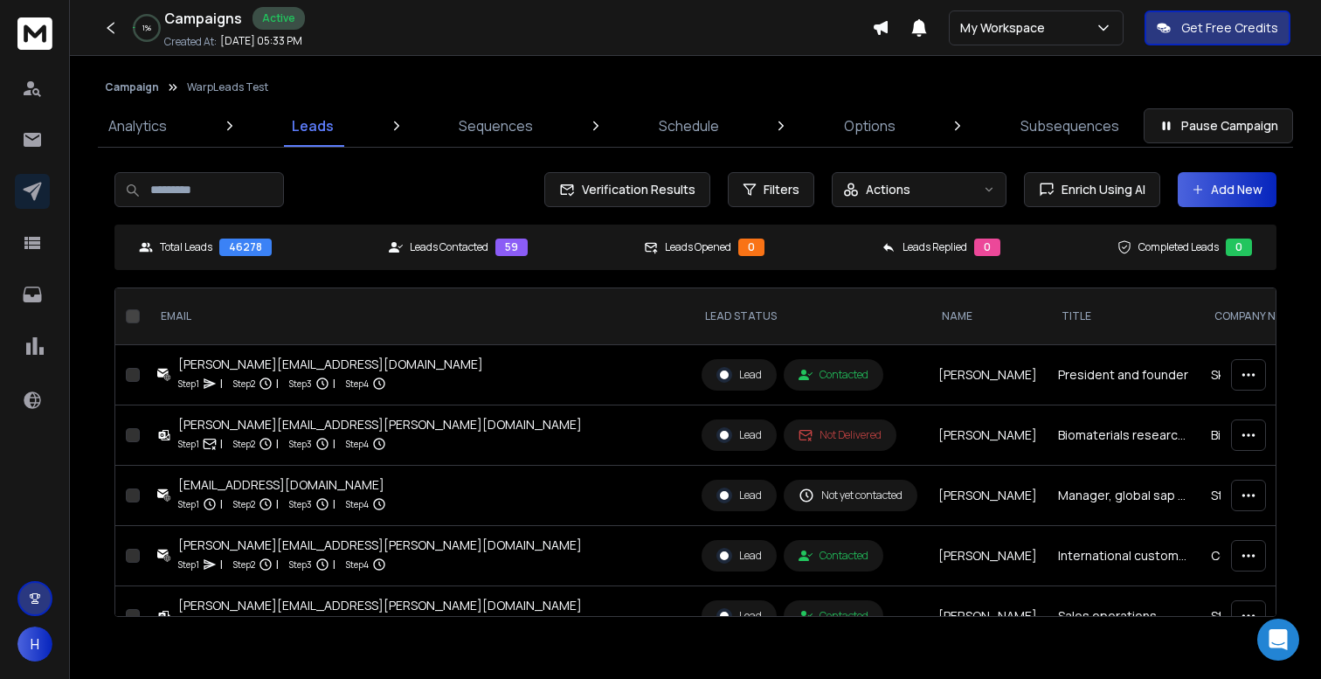
click at [1189, 196] on button "Add New" at bounding box center [1227, 189] width 99 height 35
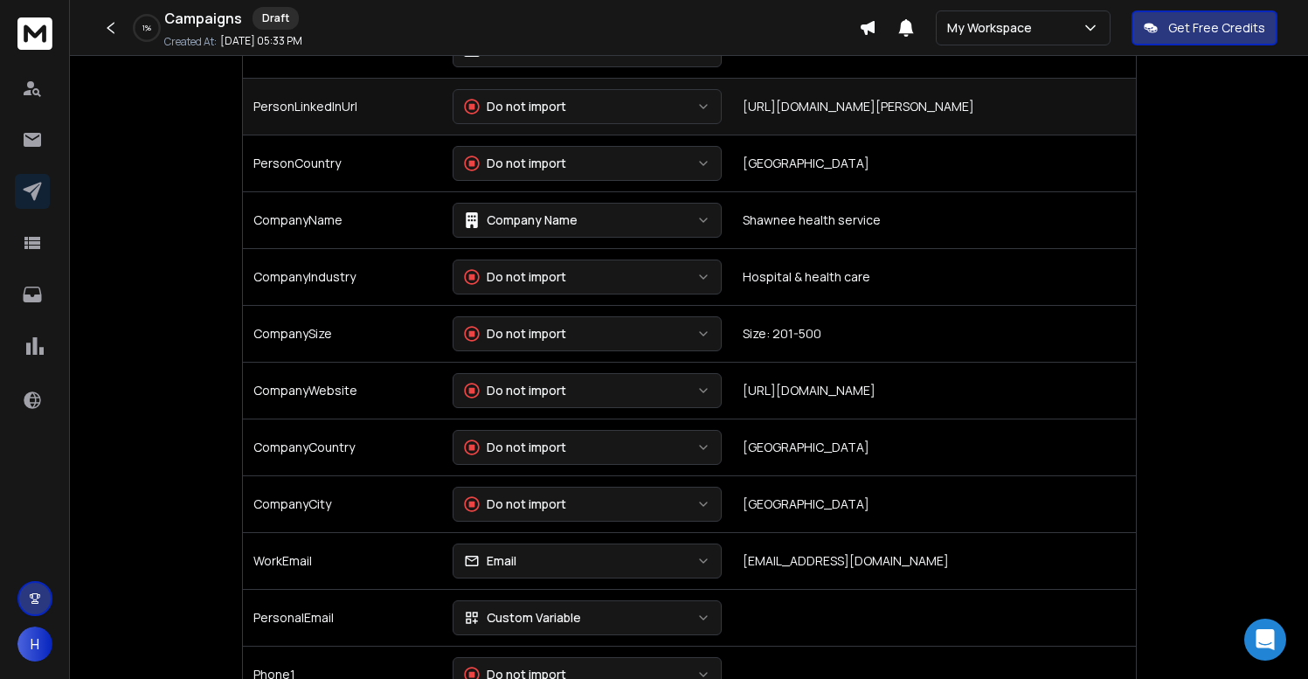
scroll to position [875, 0]
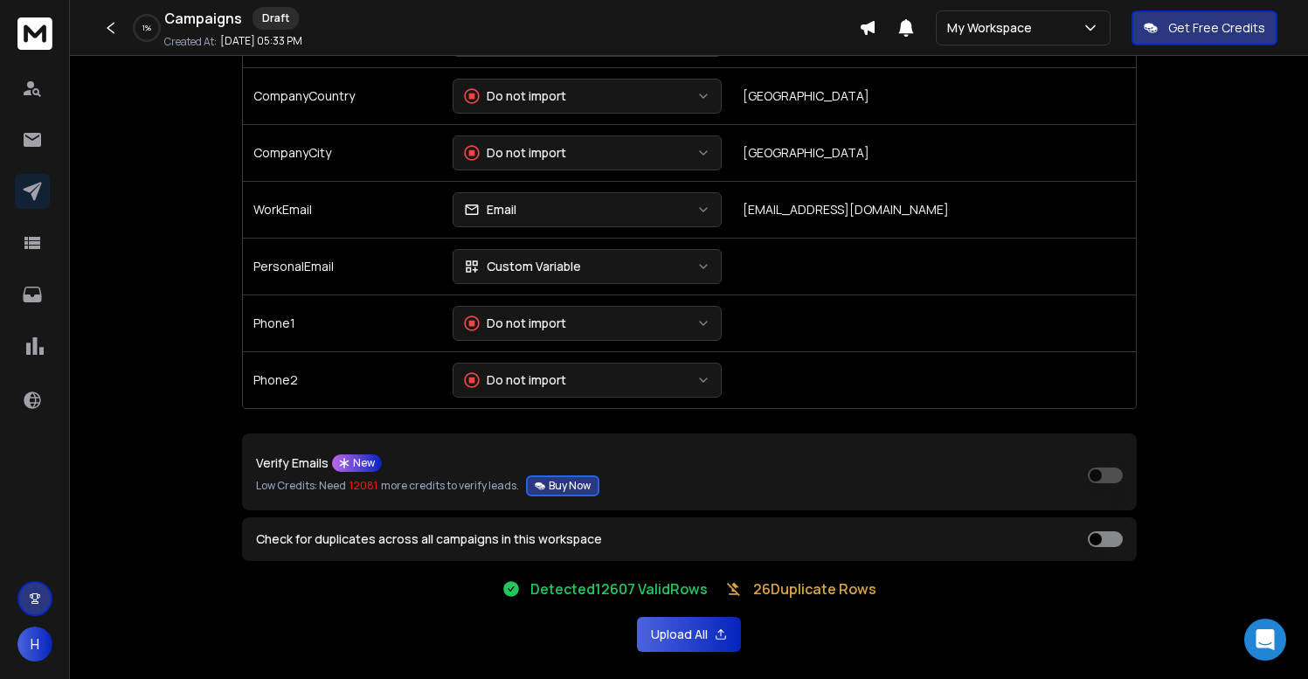
click at [709, 627] on button "Upload All" at bounding box center [689, 634] width 104 height 35
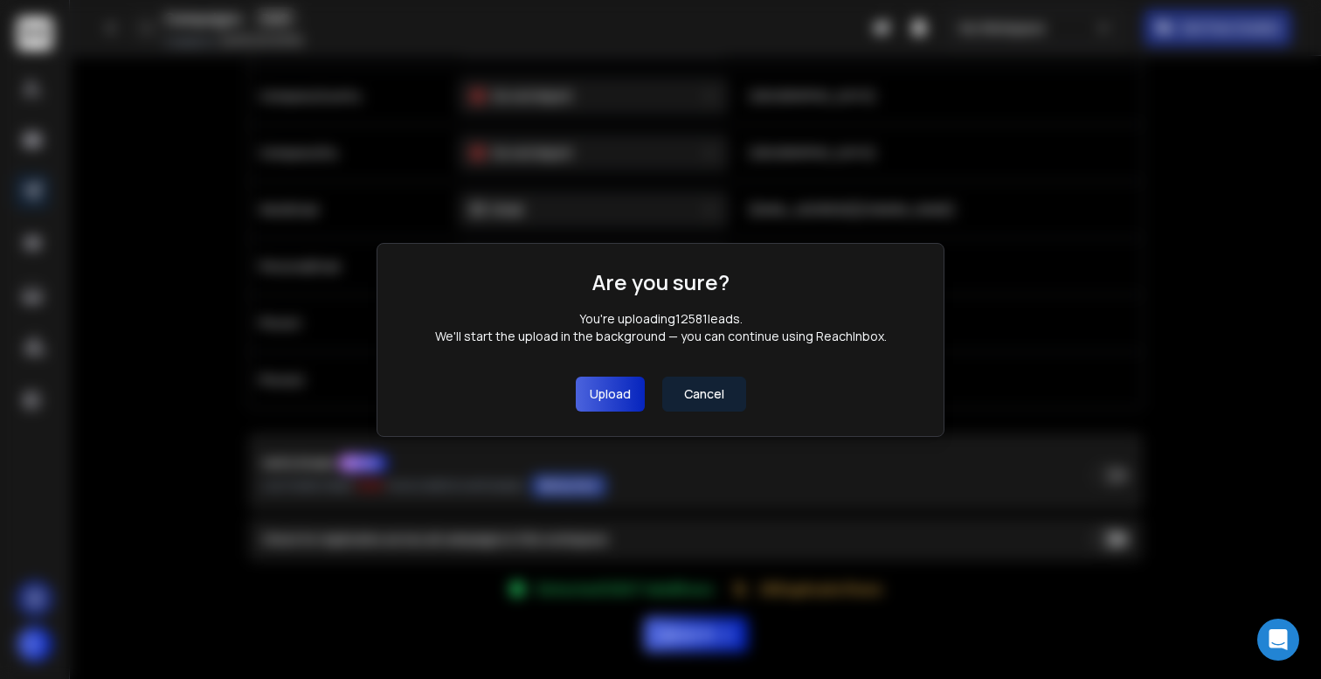
click at [620, 403] on button "Upload" at bounding box center [610, 394] width 69 height 35
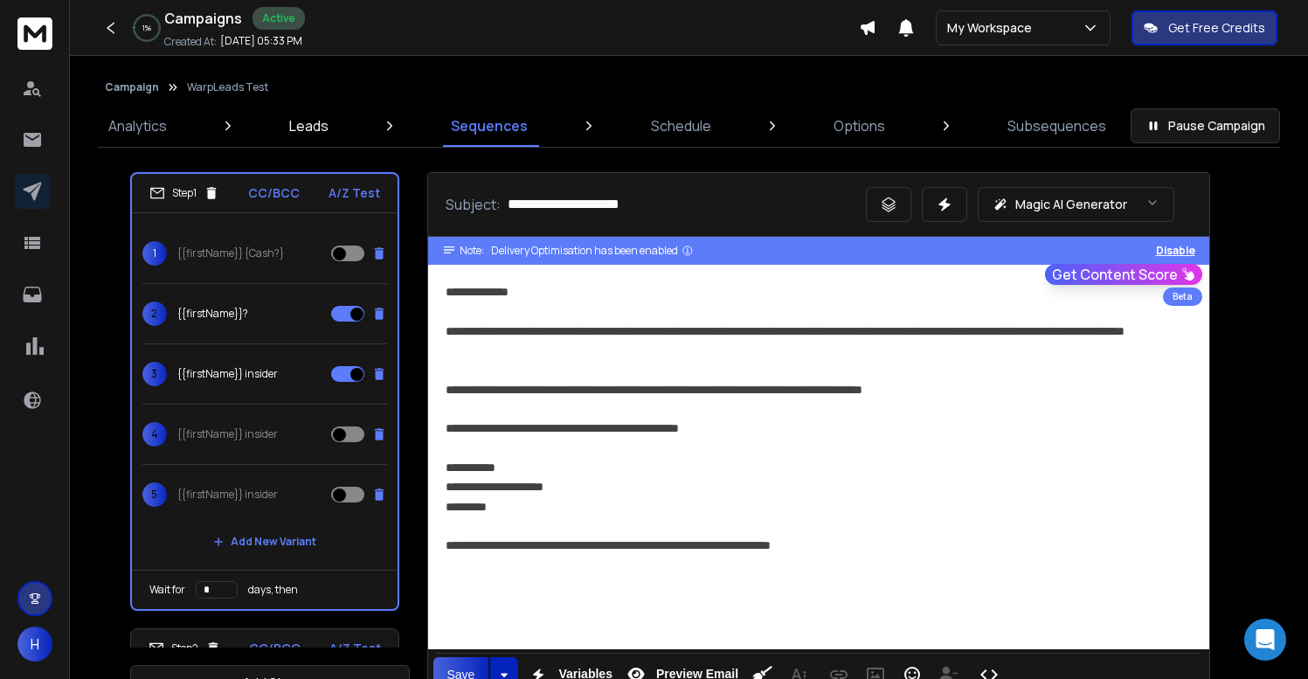
click at [285, 119] on link "Leads" at bounding box center [309, 126] width 60 height 42
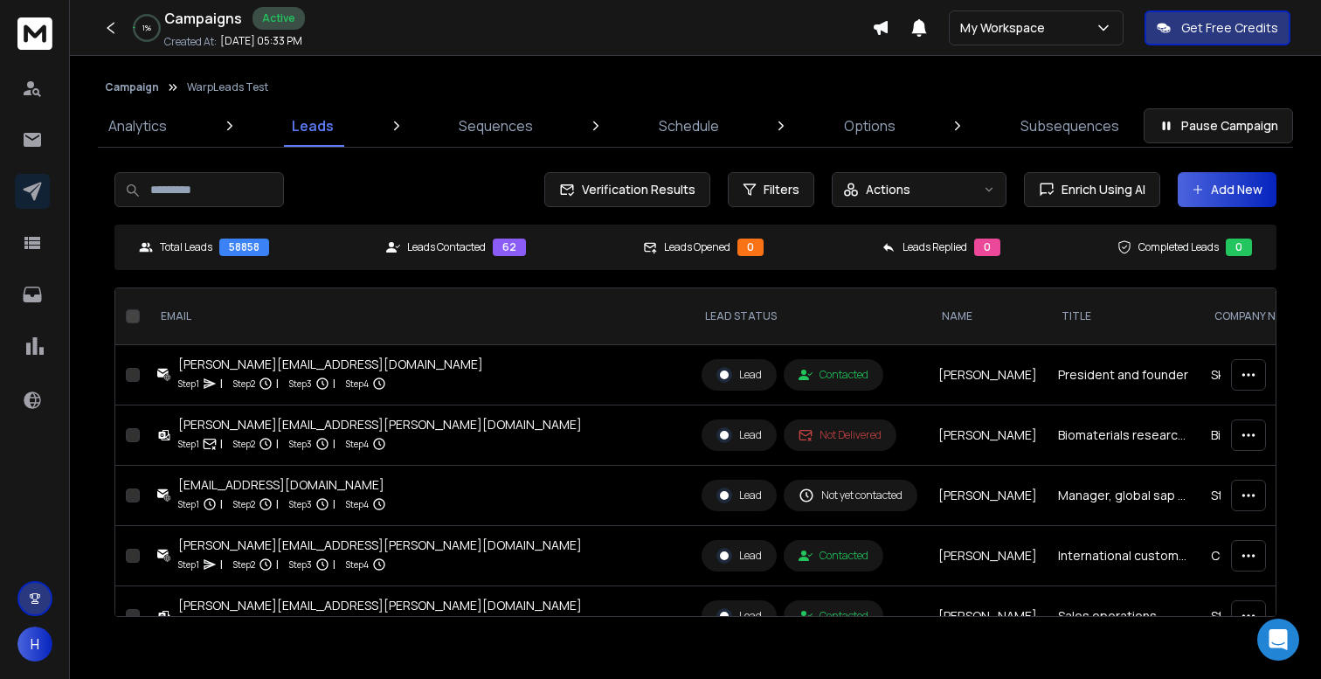
click at [1190, 190] on button "Add New" at bounding box center [1227, 189] width 99 height 35
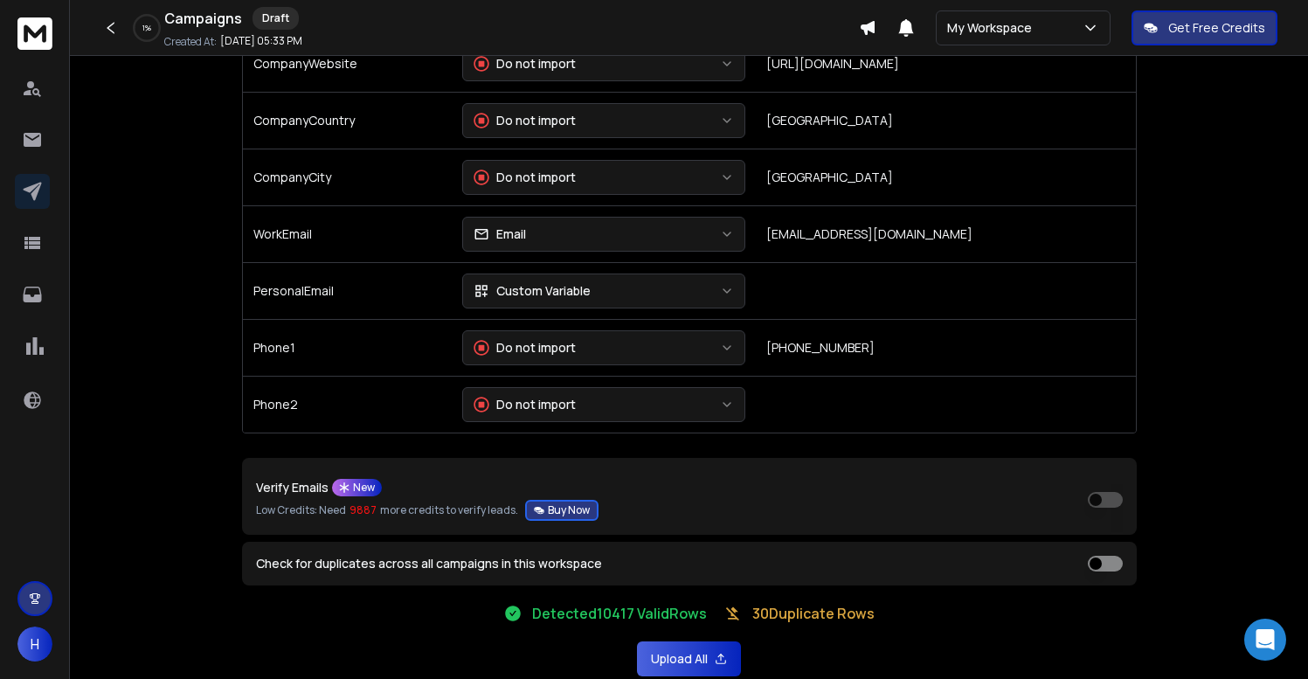
scroll to position [875, 0]
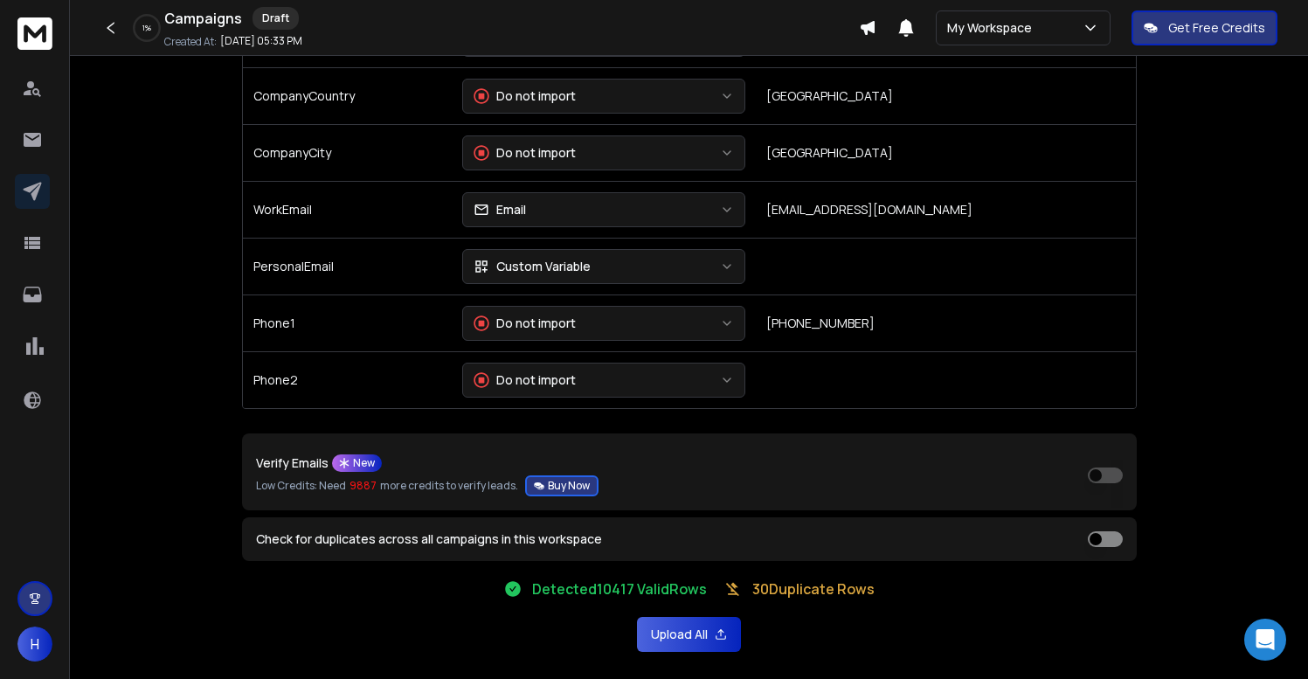
click at [675, 627] on button "Upload All" at bounding box center [689, 634] width 104 height 35
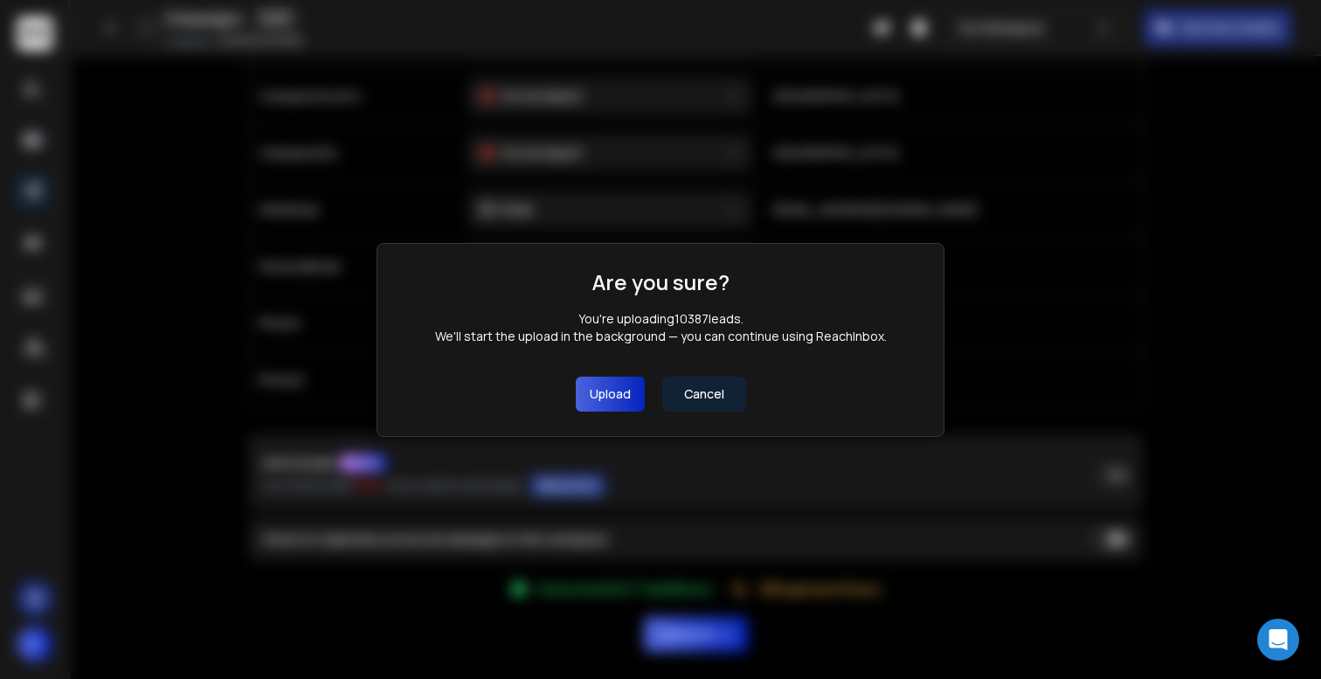
click at [611, 395] on button "Upload" at bounding box center [610, 394] width 69 height 35
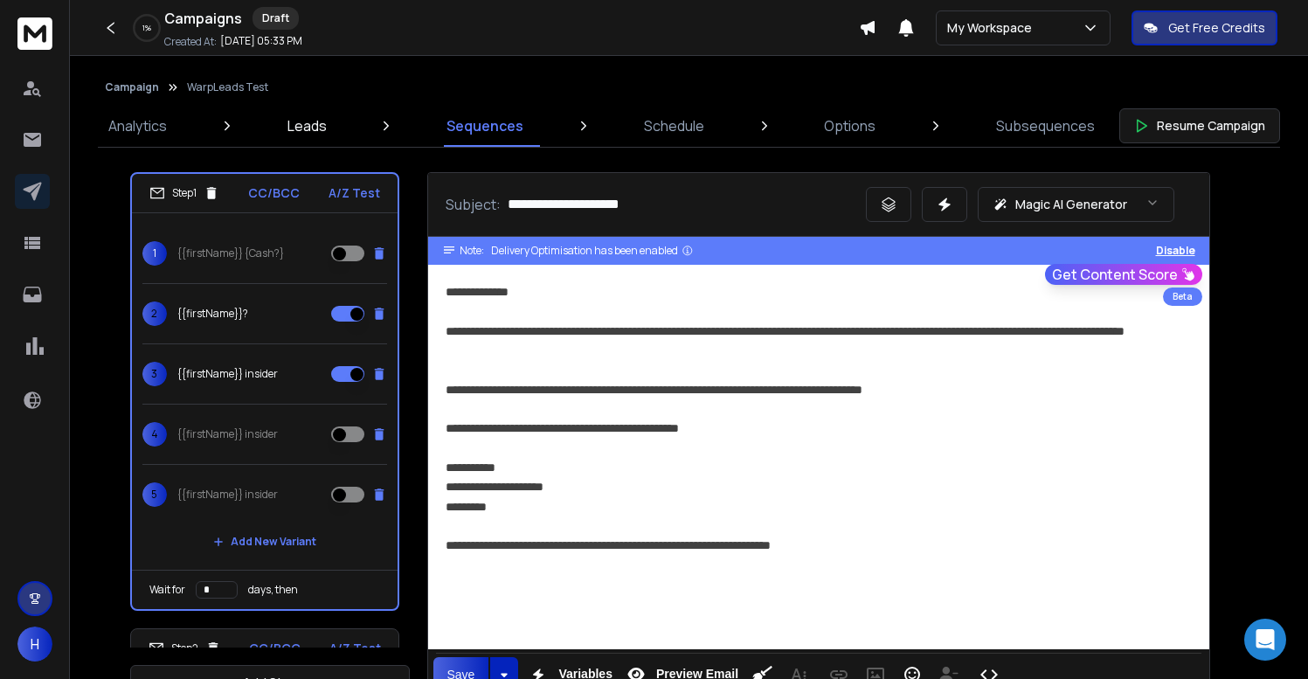
click at [324, 126] on p "Leads" at bounding box center [306, 125] width 39 height 21
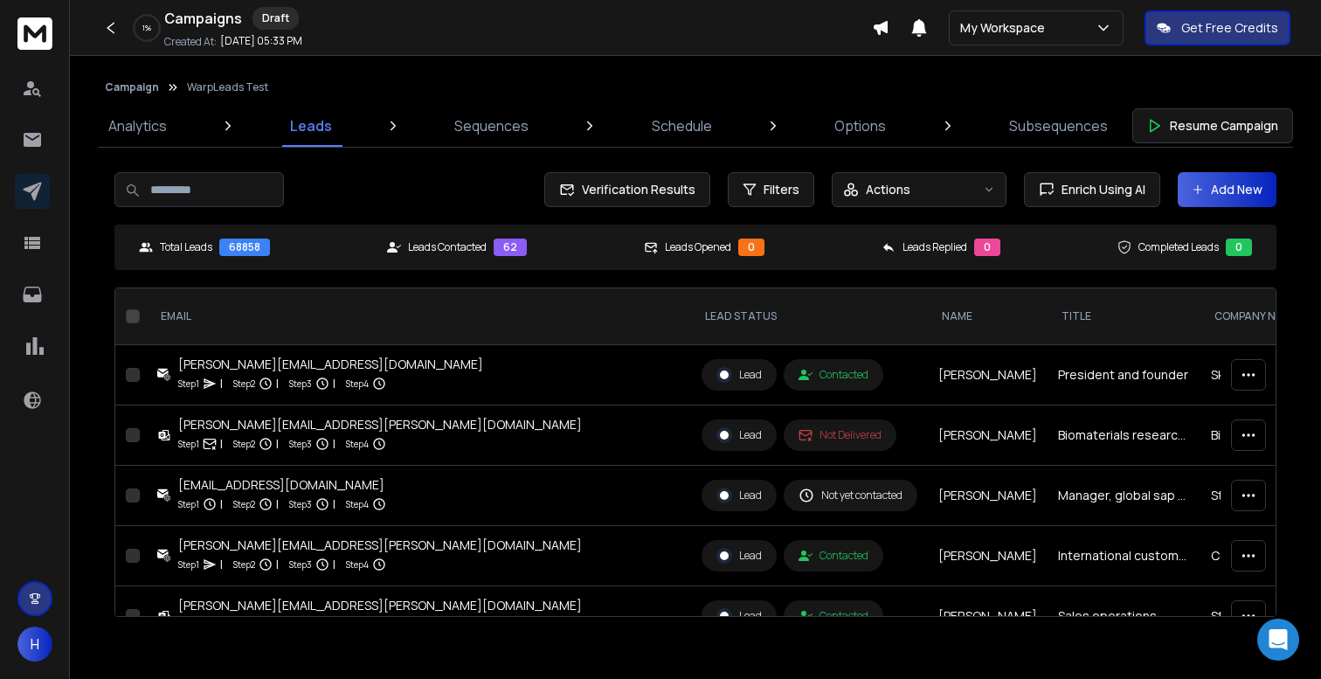
click at [1209, 191] on button "Add New" at bounding box center [1227, 189] width 99 height 35
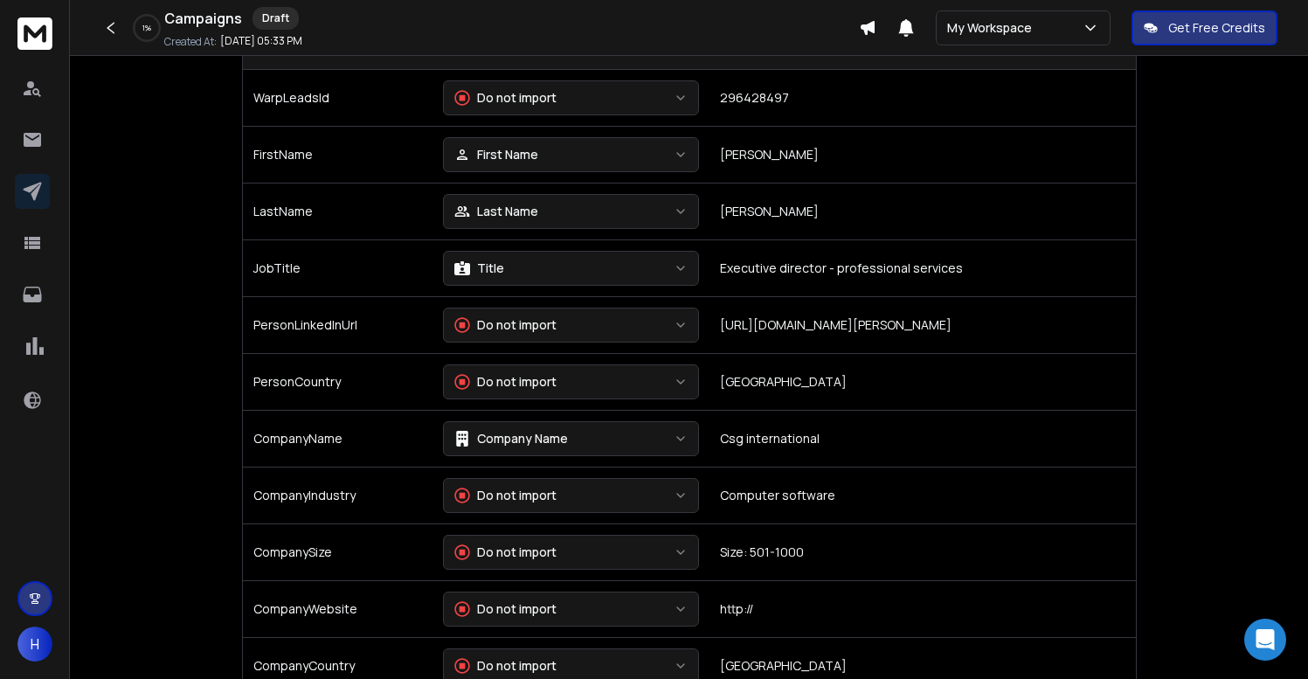
scroll to position [875, 0]
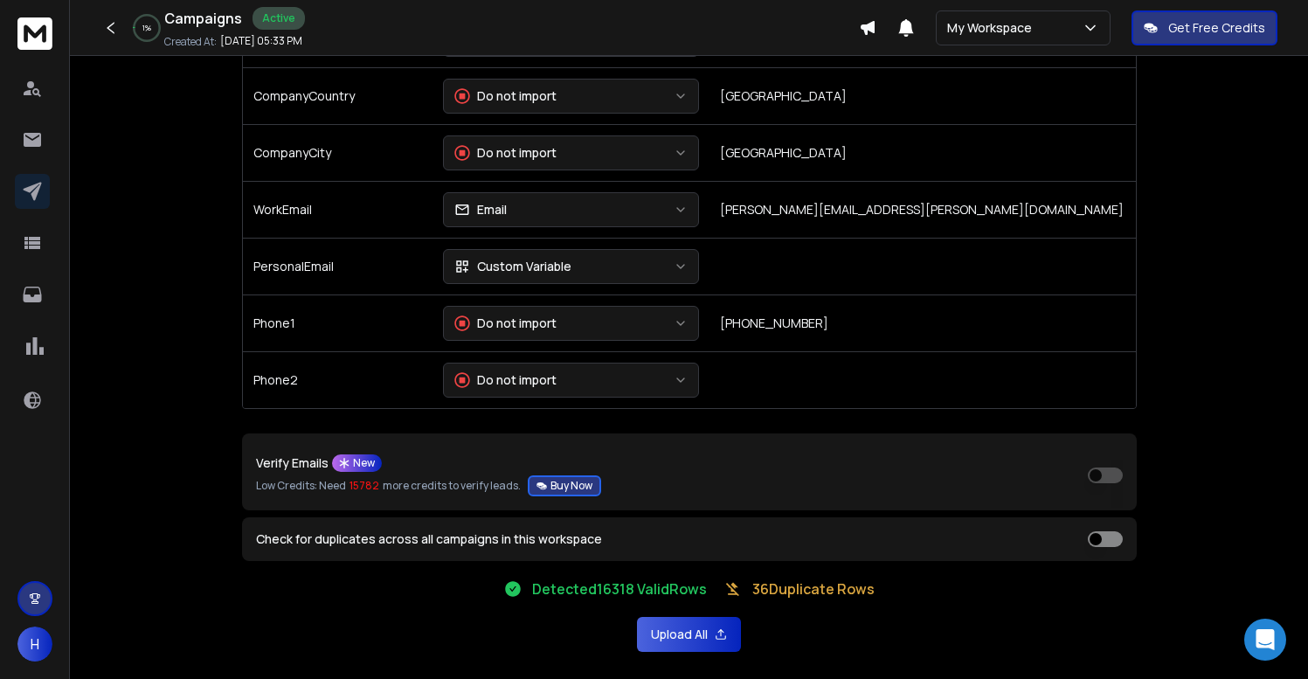
click at [707, 617] on button "Upload All" at bounding box center [689, 634] width 104 height 35
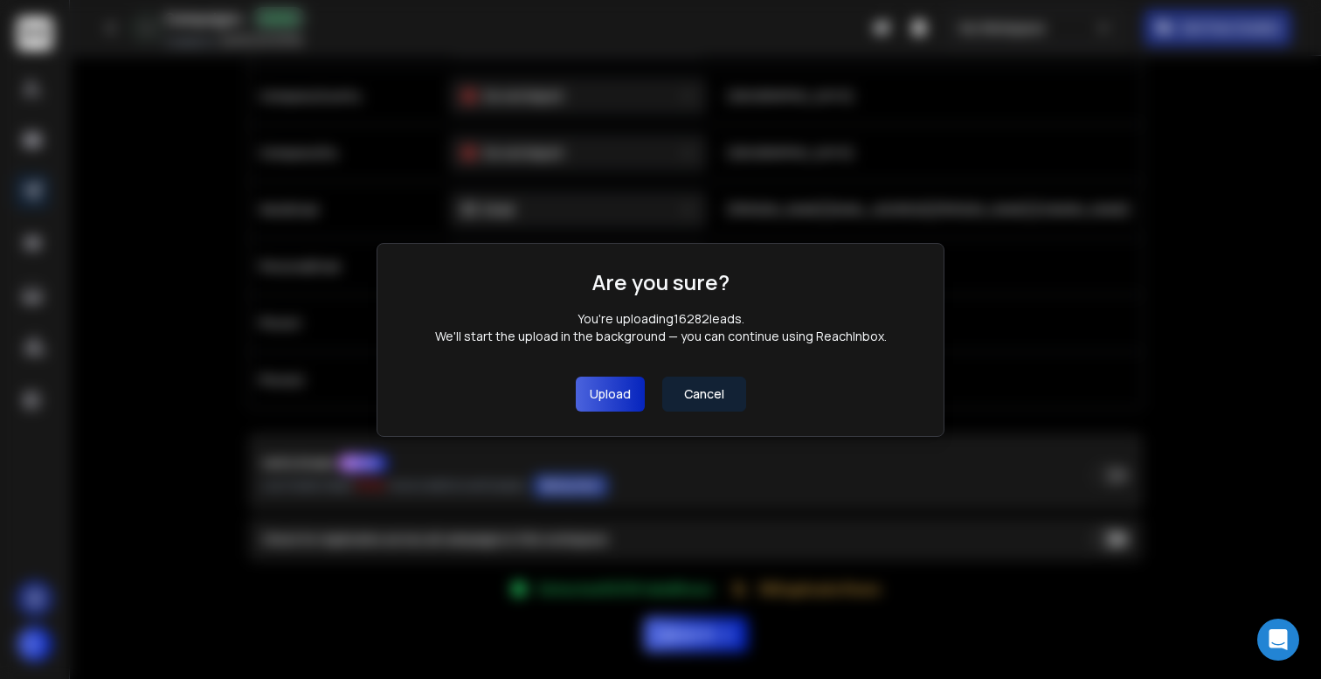
click at [606, 401] on button "Upload" at bounding box center [610, 394] width 69 height 35
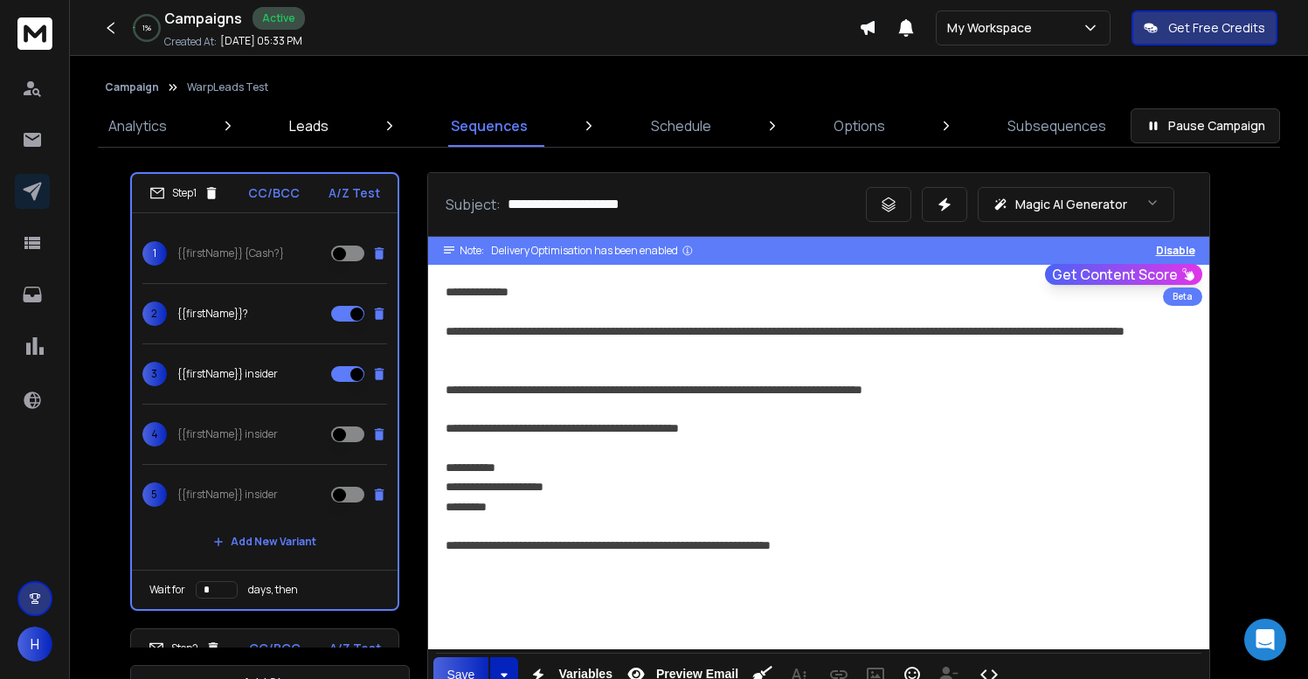
click at [325, 135] on p "Leads" at bounding box center [308, 125] width 39 height 21
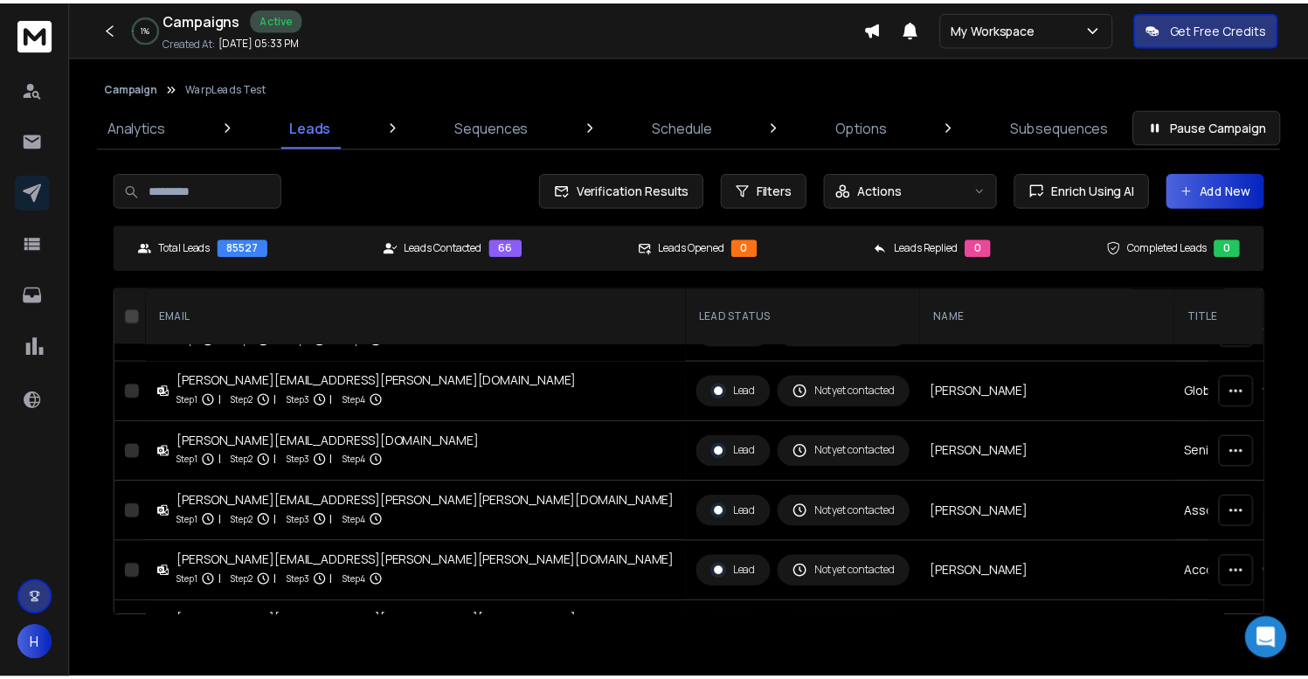
scroll to position [23853, 0]
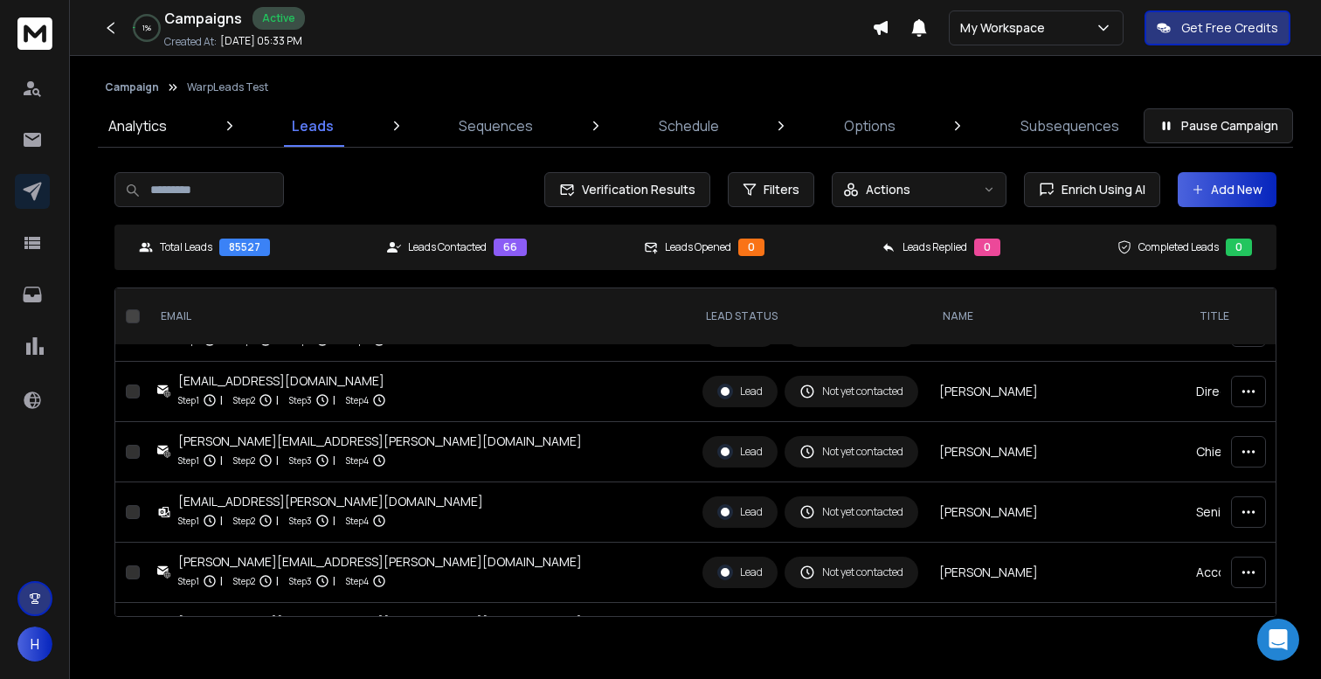
click at [161, 128] on p "Analytics" at bounding box center [137, 125] width 59 height 21
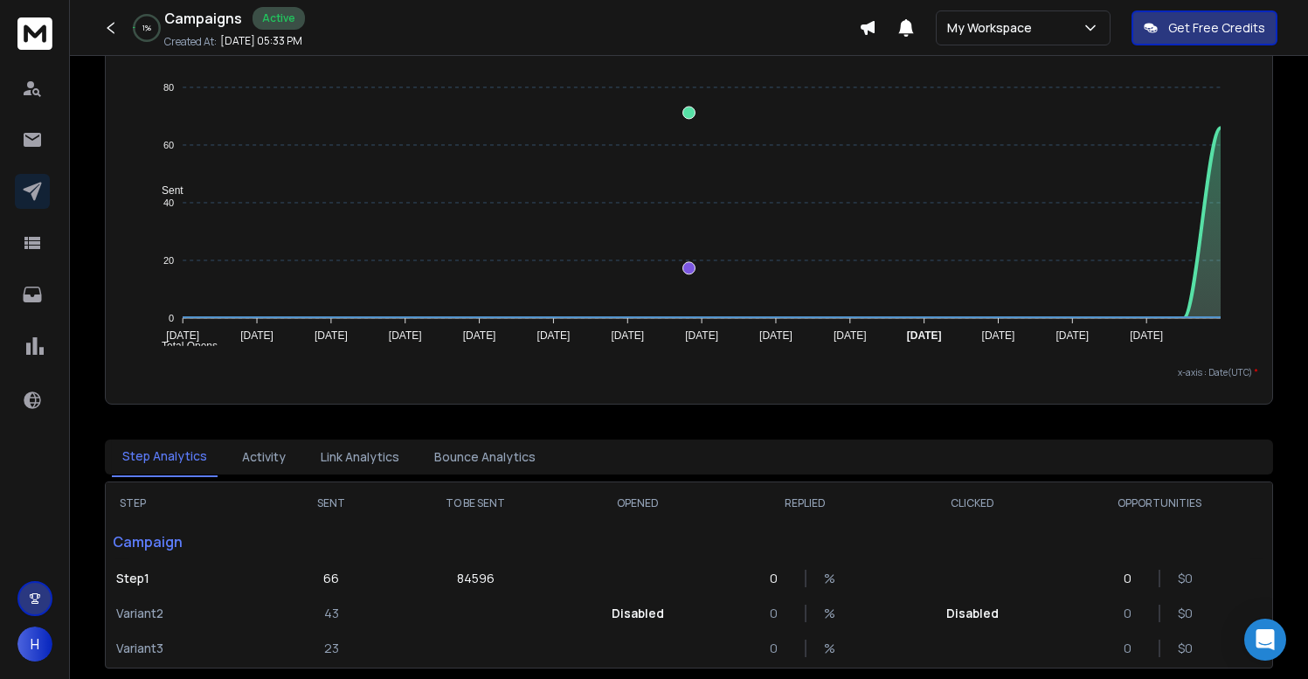
scroll to position [447, 0]
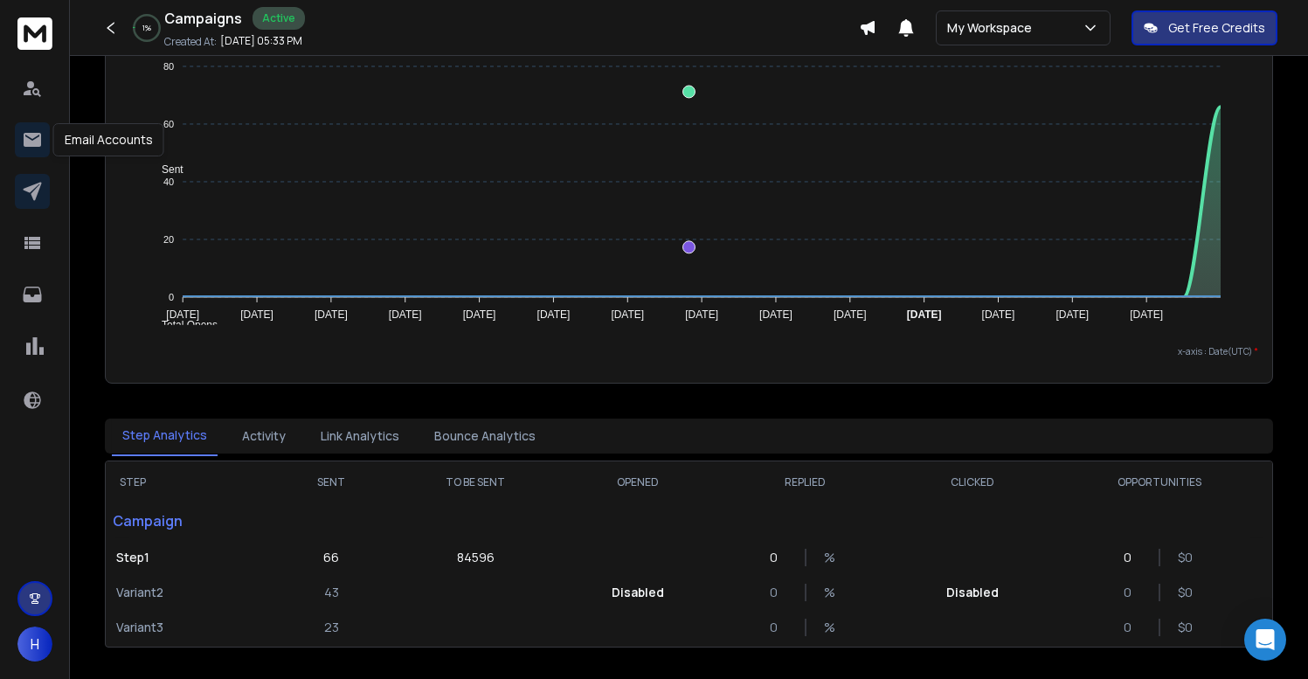
click at [25, 143] on icon at bounding box center [32, 140] width 17 height 14
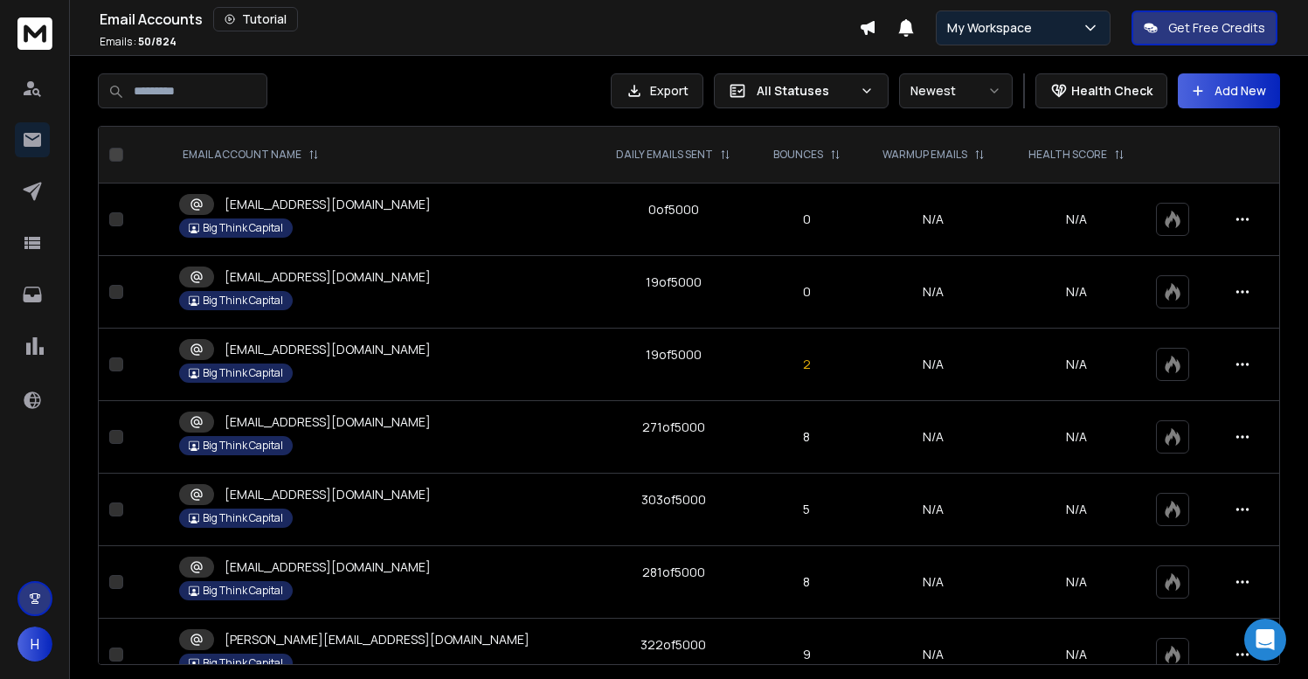
click at [1022, 30] on p "My Workspace" at bounding box center [993, 27] width 92 height 17
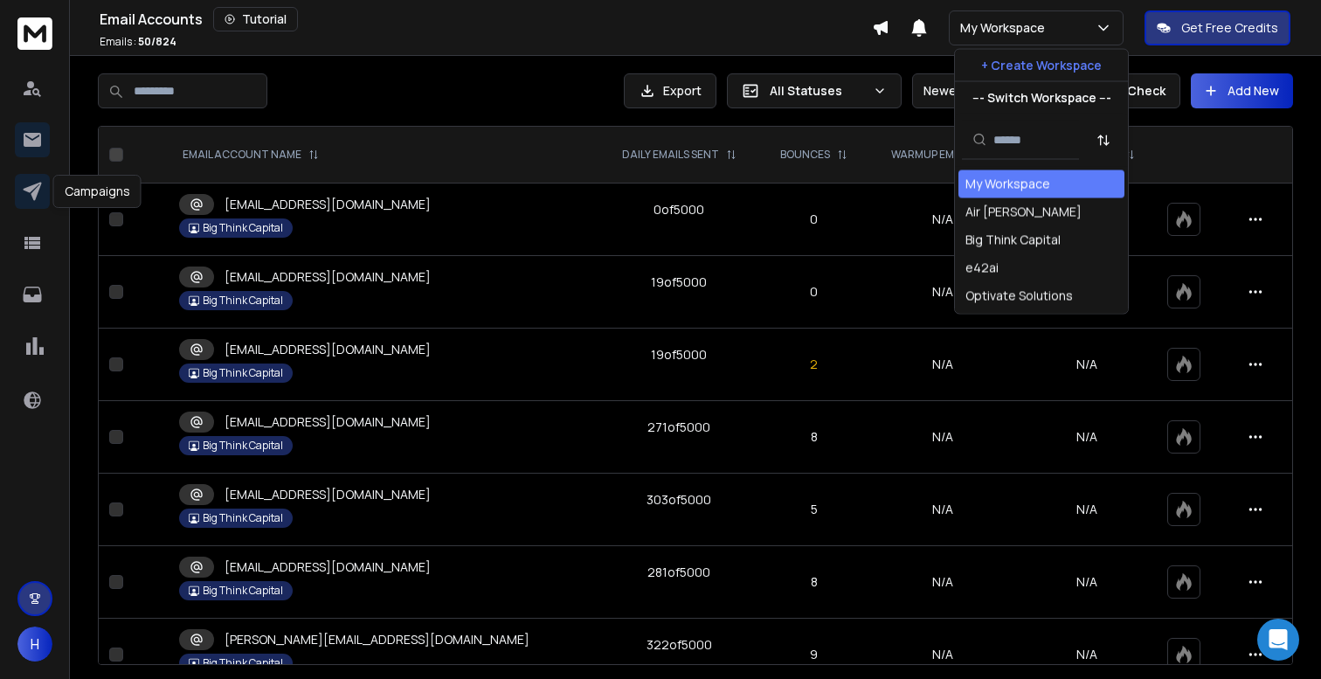
click at [40, 197] on icon at bounding box center [32, 191] width 21 height 21
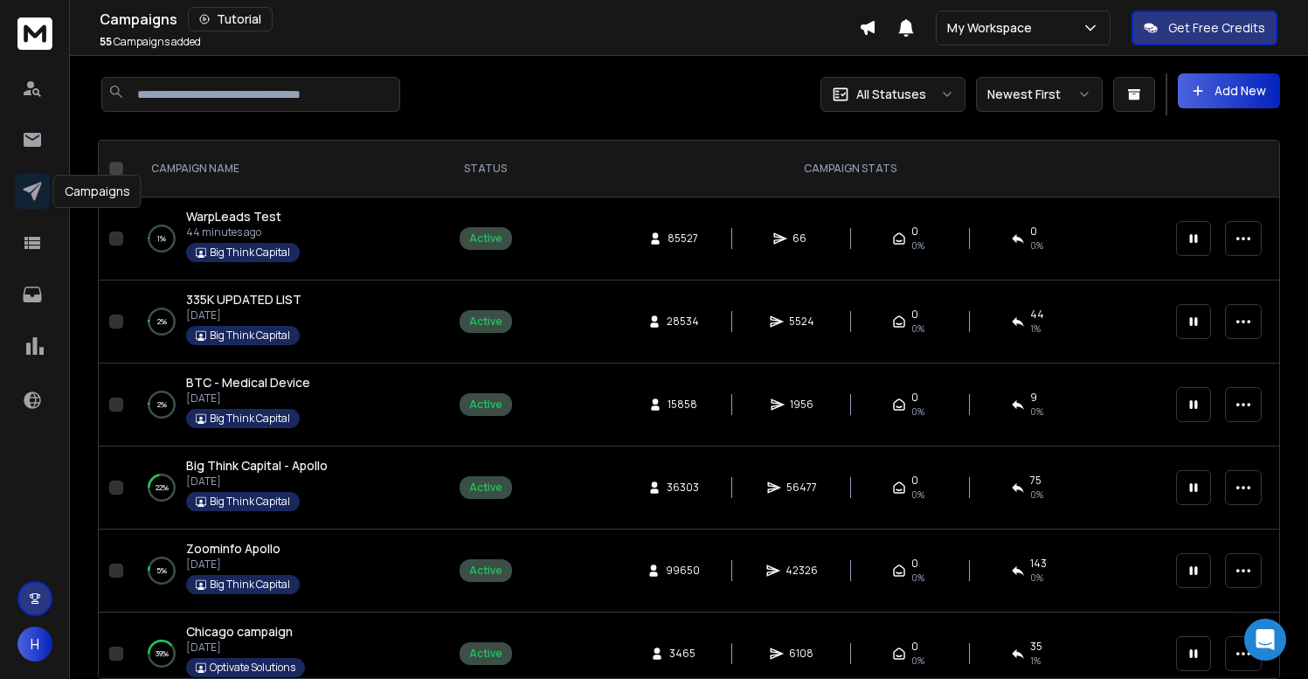
click at [231, 220] on span "WarpLeads Test" at bounding box center [233, 216] width 95 height 17
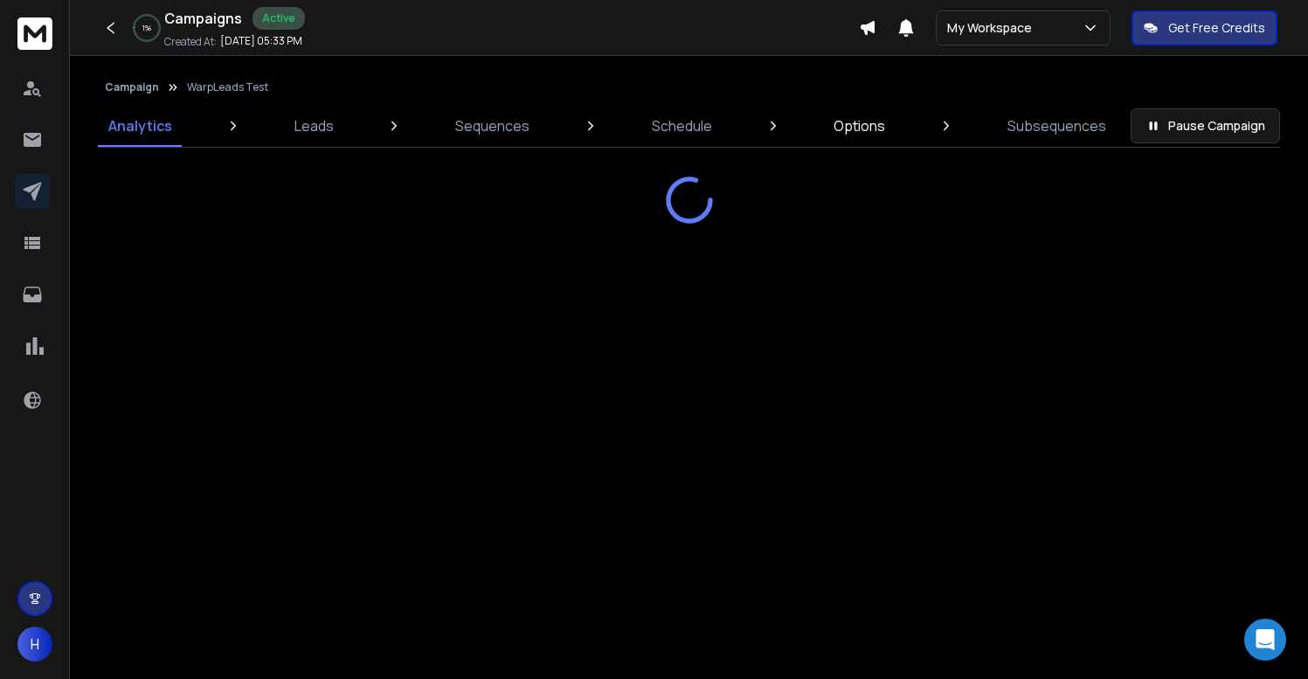
click at [860, 128] on p "Options" at bounding box center [859, 125] width 52 height 21
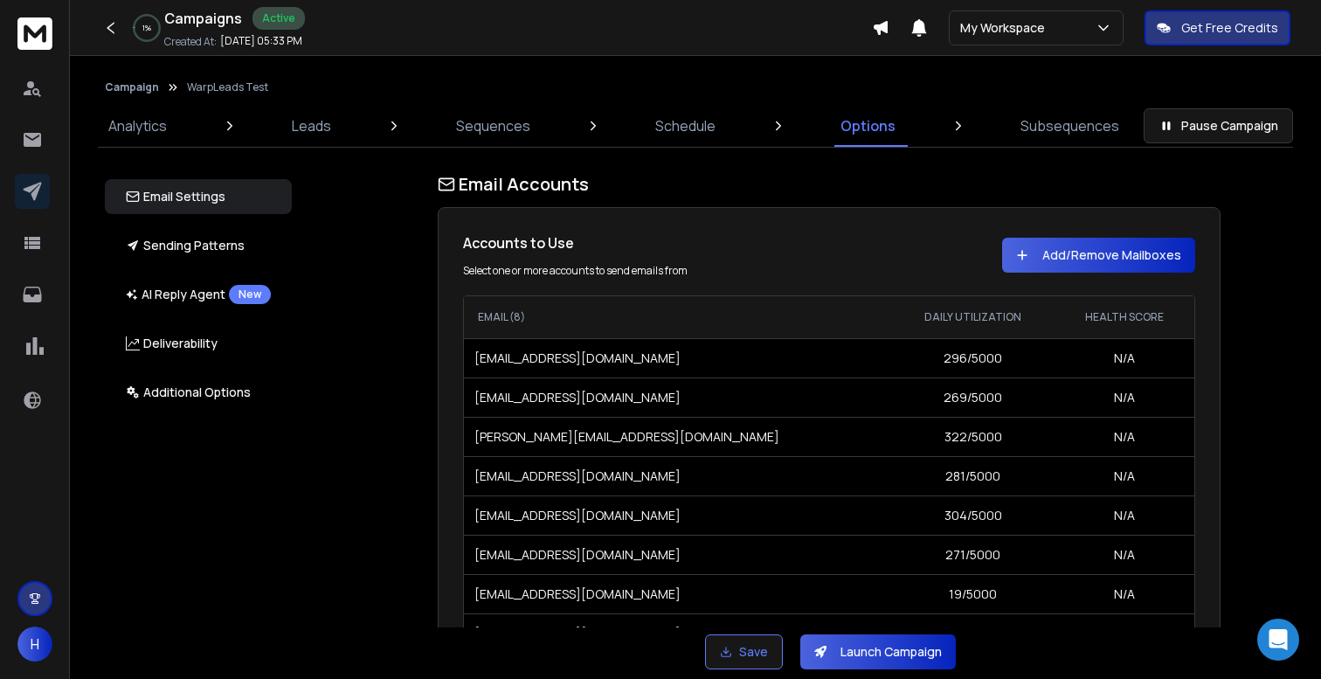
click at [1106, 252] on button "Add/Remove Mailboxes" at bounding box center [1098, 255] width 193 height 35
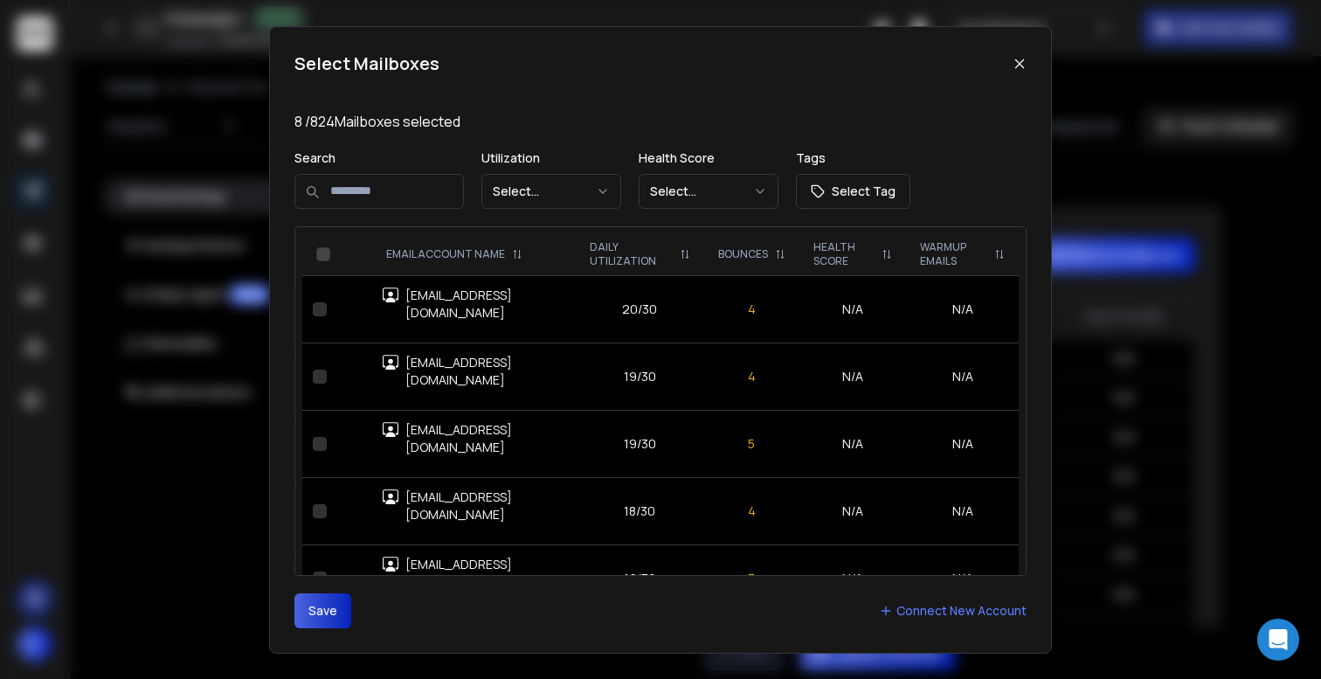
click at [425, 196] on input at bounding box center [378, 191] width 169 height 35
type input "*******"
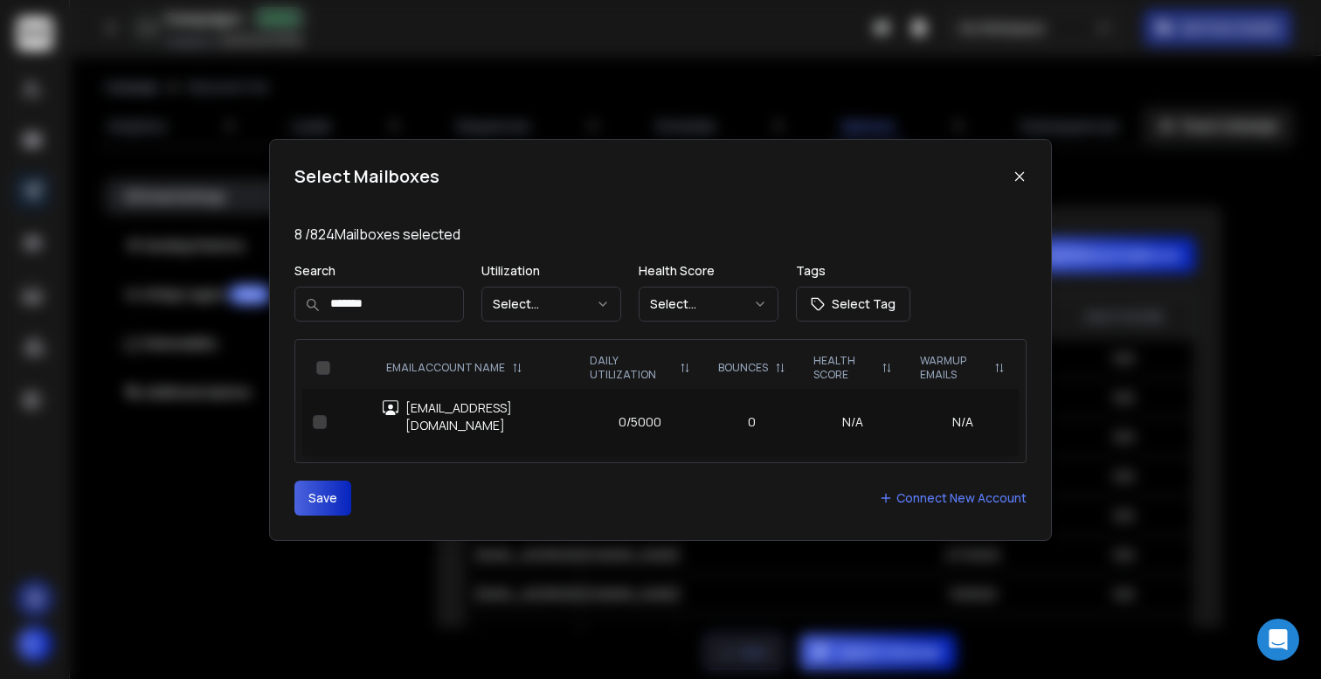
click at [318, 423] on button "button" at bounding box center [320, 422] width 14 height 14
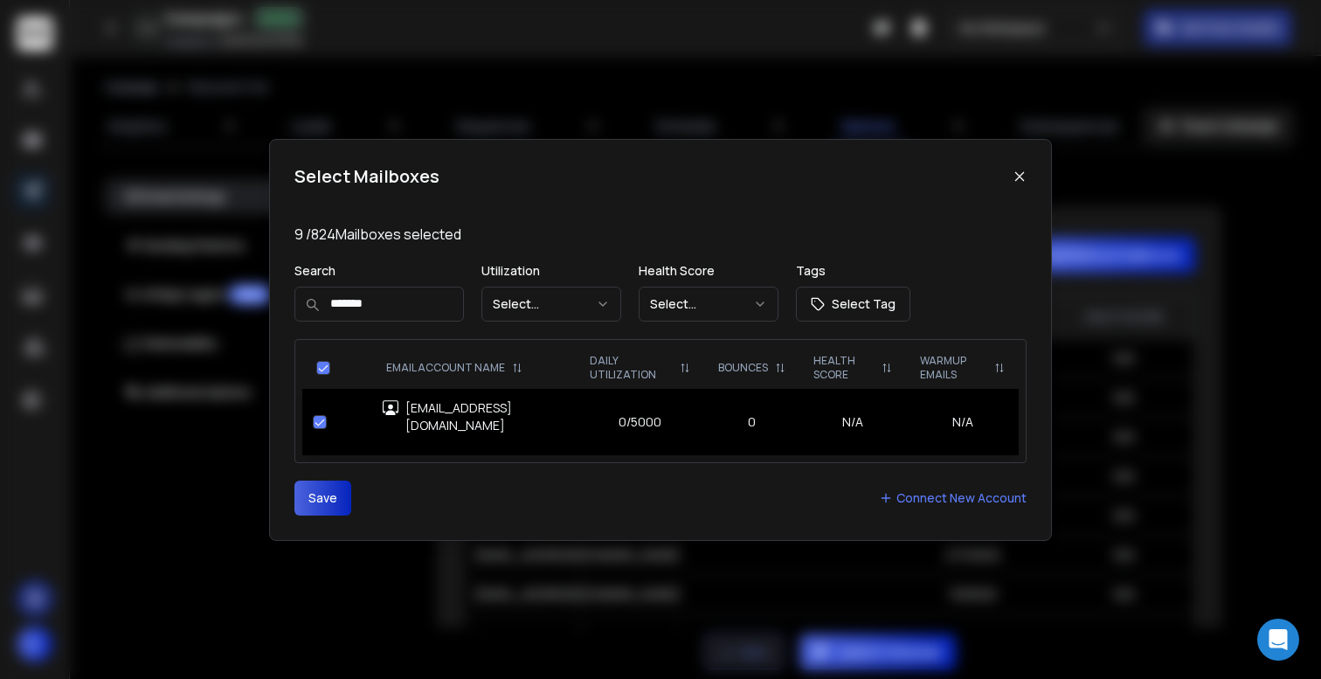
click at [323, 484] on button "Save" at bounding box center [322, 497] width 57 height 35
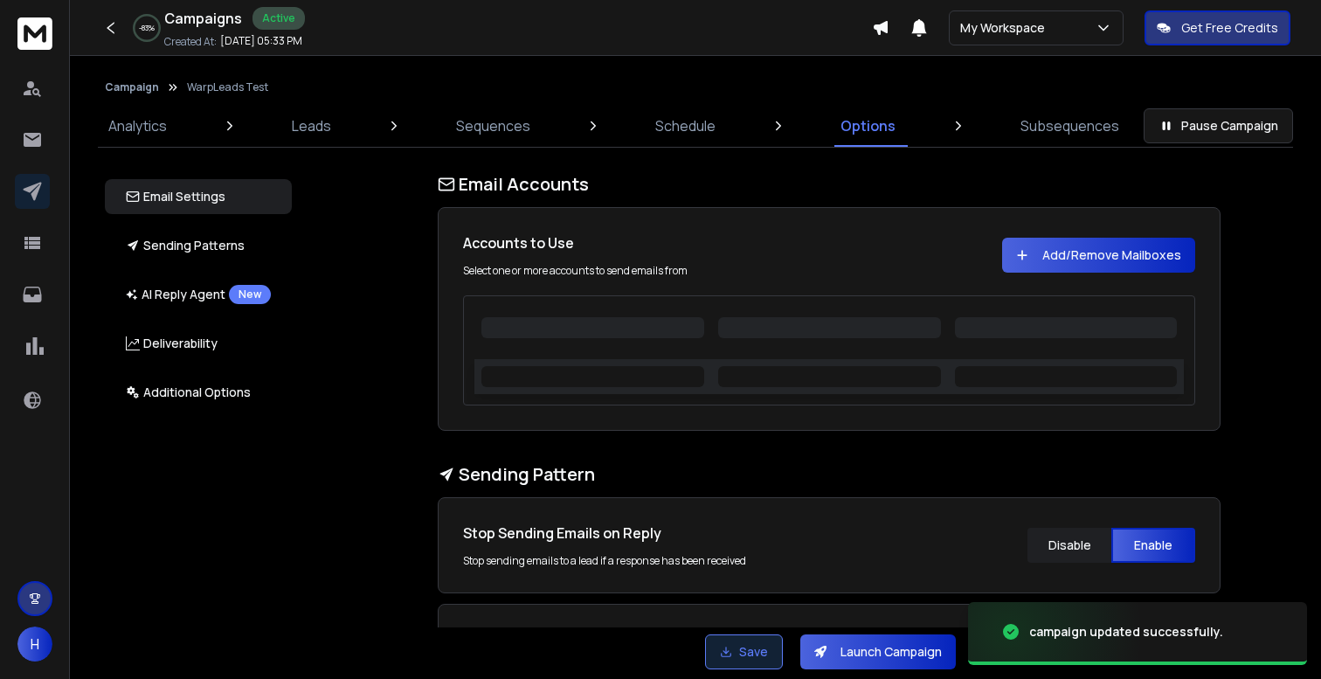
click at [733, 644] on button "Save" at bounding box center [744, 651] width 78 height 35
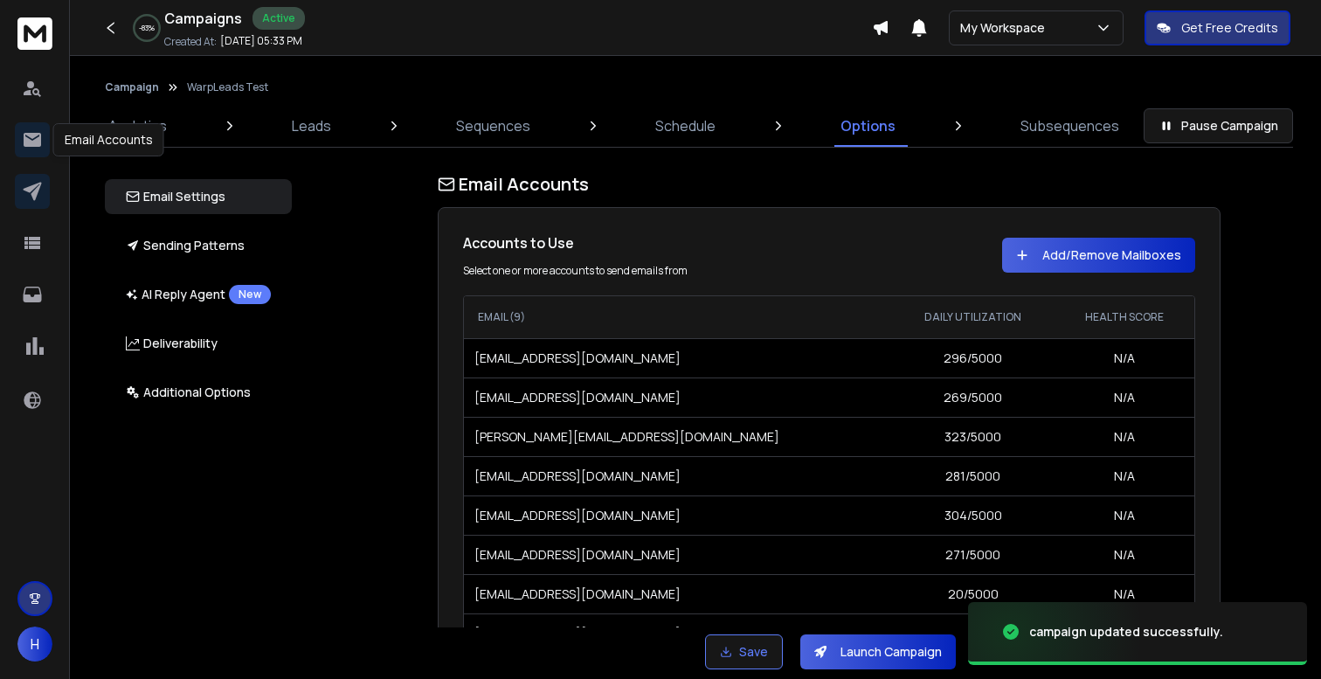
click at [40, 140] on icon at bounding box center [32, 140] width 17 height 14
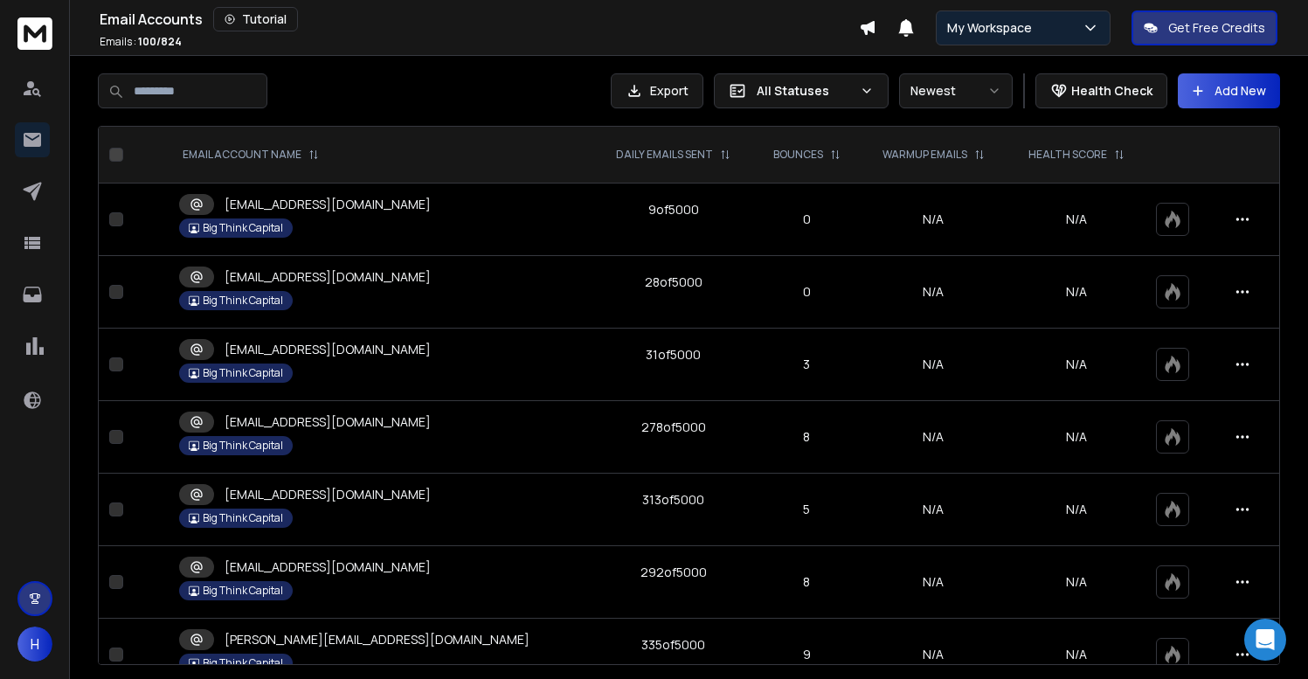
click at [1025, 23] on p "My Workspace" at bounding box center [993, 27] width 92 height 17
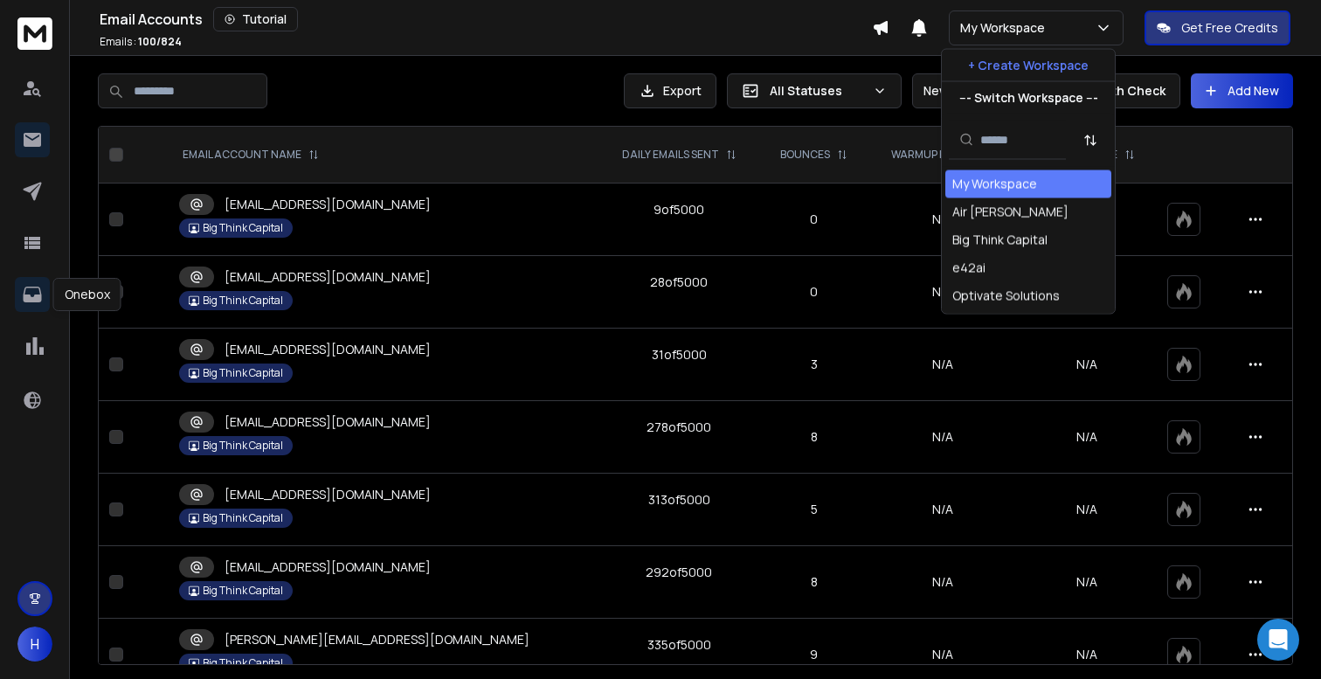
click at [46, 305] on link at bounding box center [32, 294] width 35 height 35
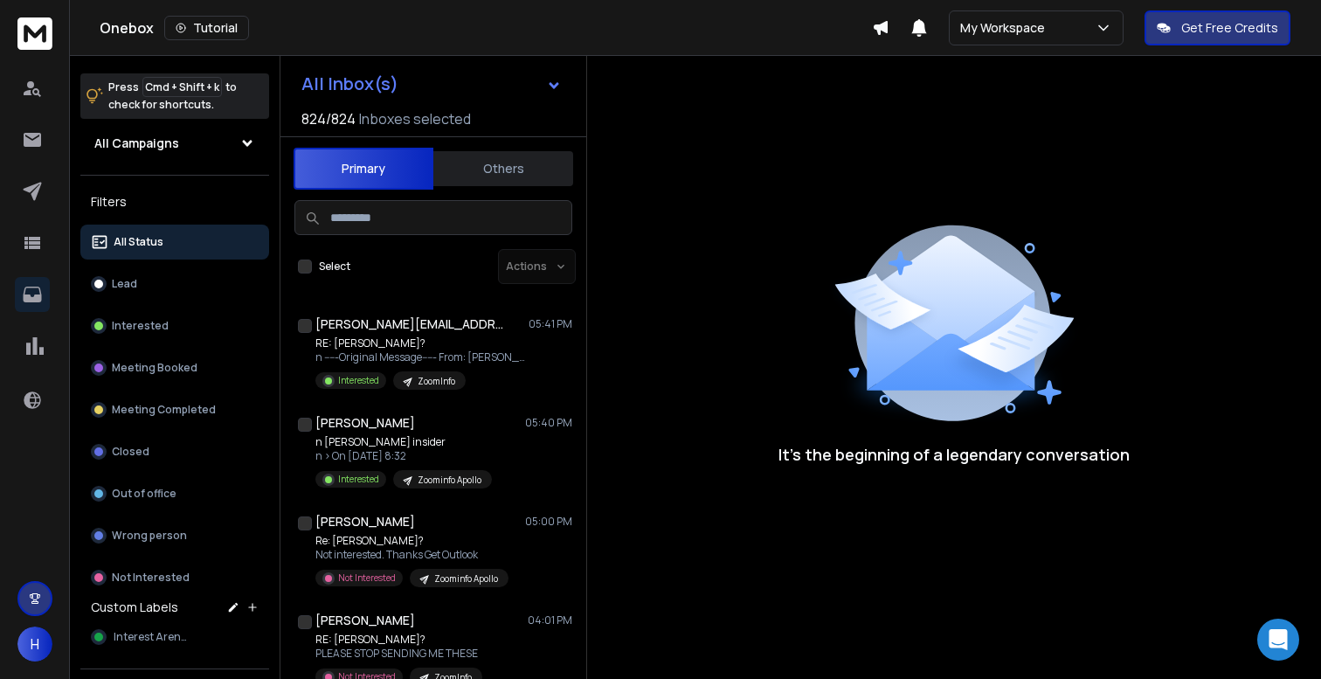
click at [480, 191] on div "Primary Others Select Actions dan@southdenverdigs.com 05:41 PM RE: Dan Cash? n …" at bounding box center [433, 477] width 306 height 653
click at [479, 188] on div "Primary Others Select Actions dan@southdenverdigs.com 05:41 PM RE: Dan Cash? n …" at bounding box center [433, 477] width 306 height 653
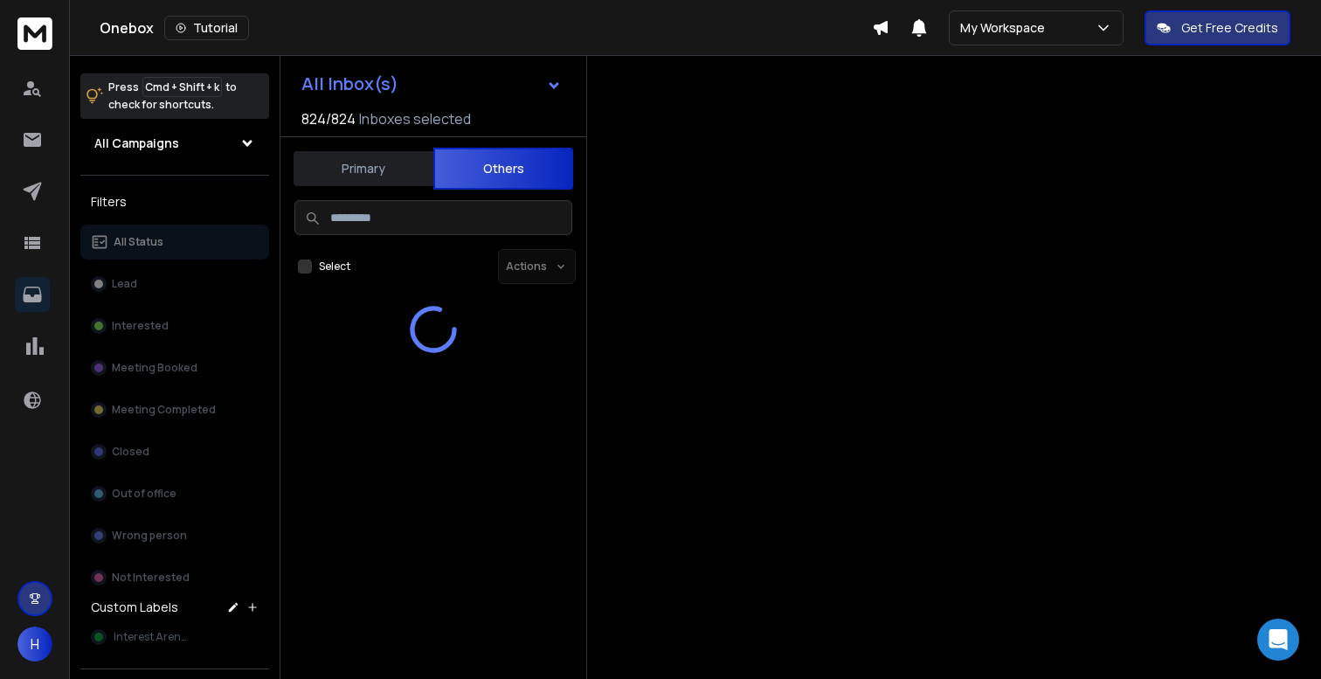
click at [479, 186] on button "Others" at bounding box center [503, 169] width 140 height 42
click at [482, 182] on button "Others" at bounding box center [503, 169] width 140 height 42
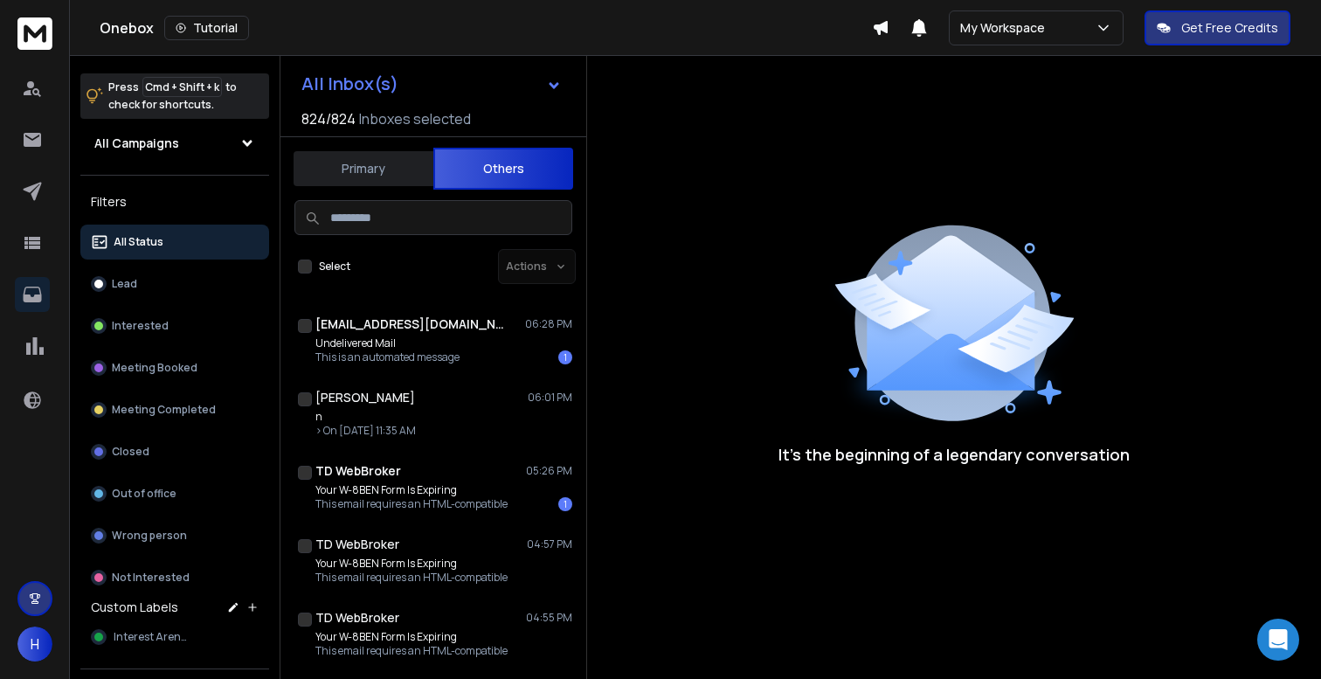
click at [340, 161] on button "Primary" at bounding box center [364, 168] width 140 height 38
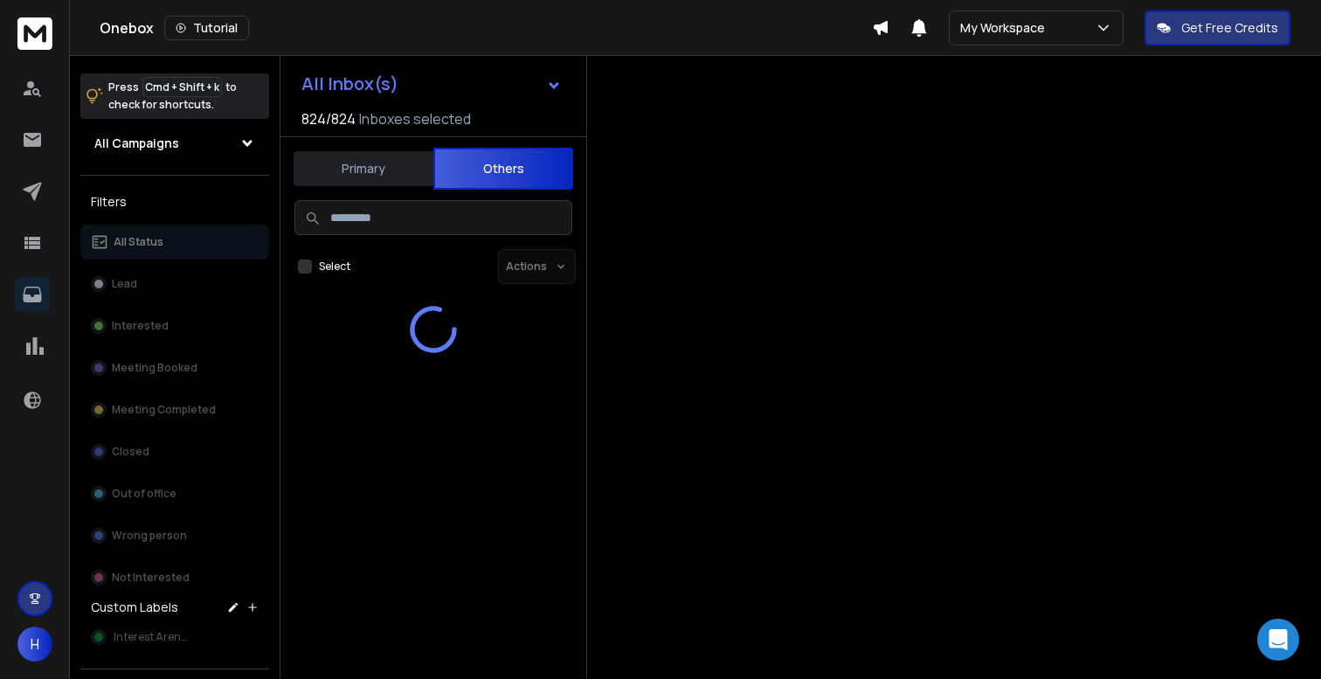
click at [467, 166] on button "Others" at bounding box center [503, 169] width 140 height 42
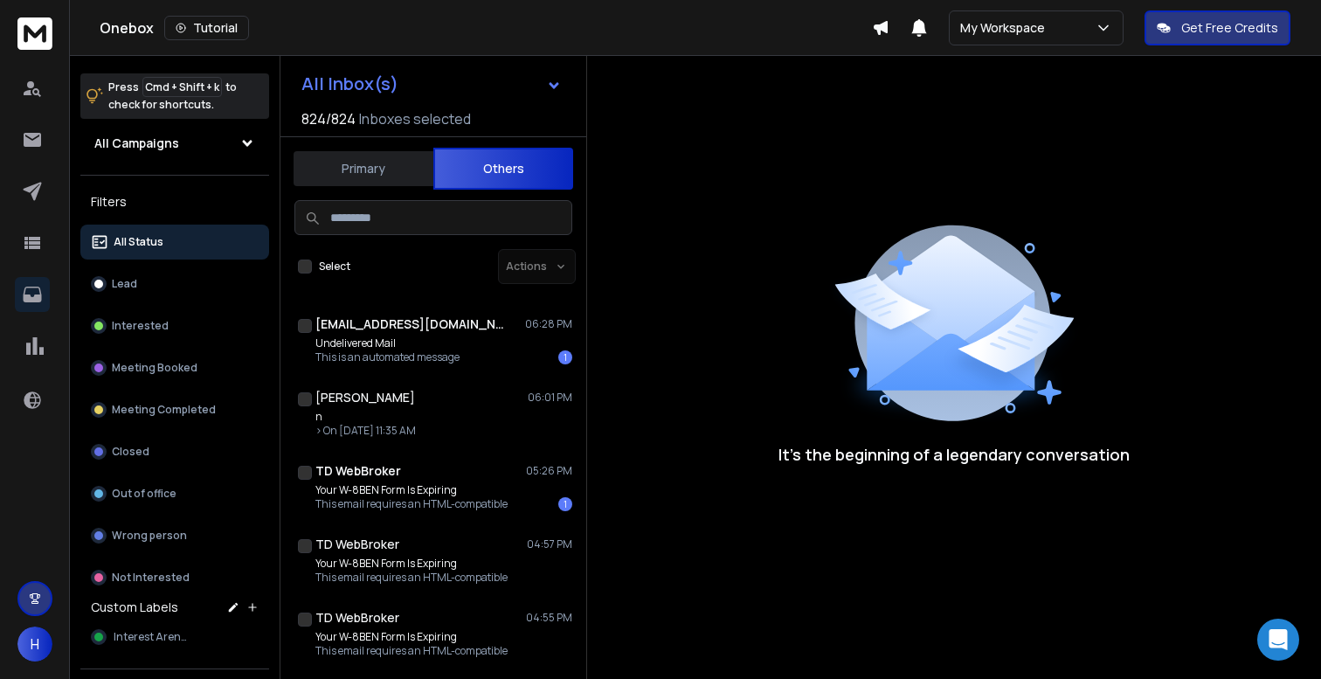
click at [349, 164] on button "Primary" at bounding box center [364, 168] width 140 height 38
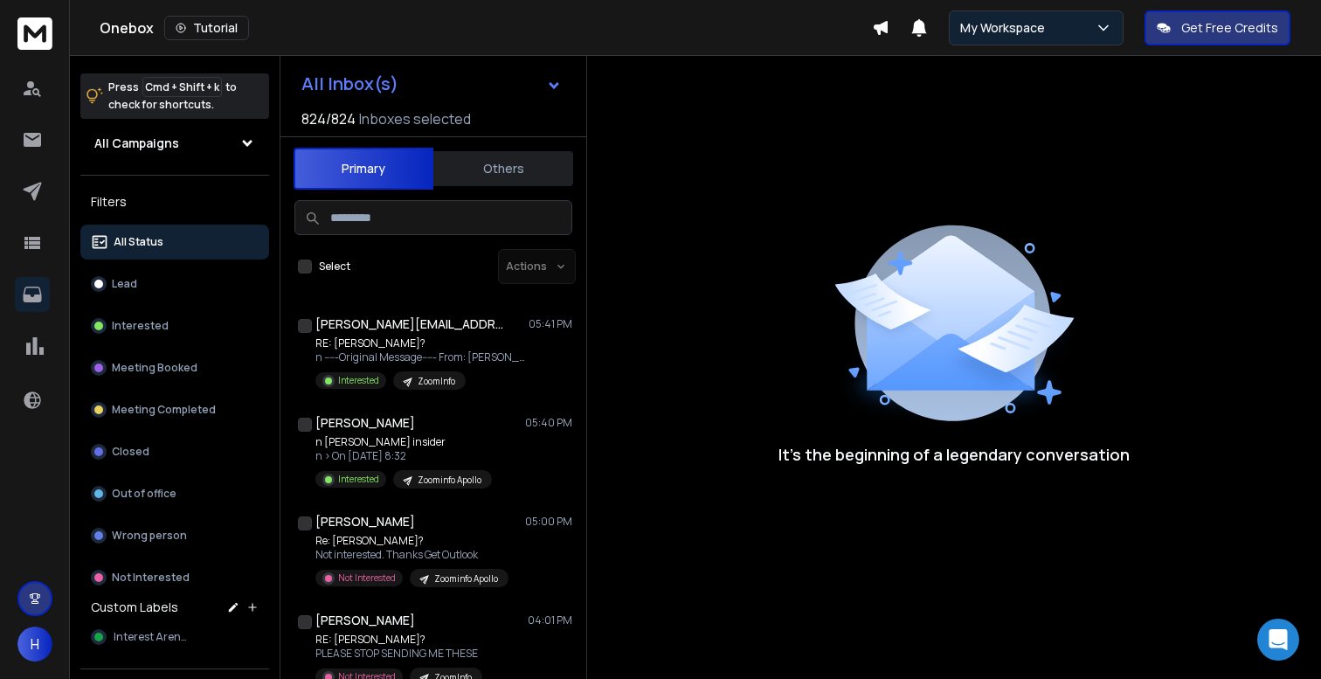
click at [983, 36] on button "My Workspace" at bounding box center [1036, 27] width 175 height 35
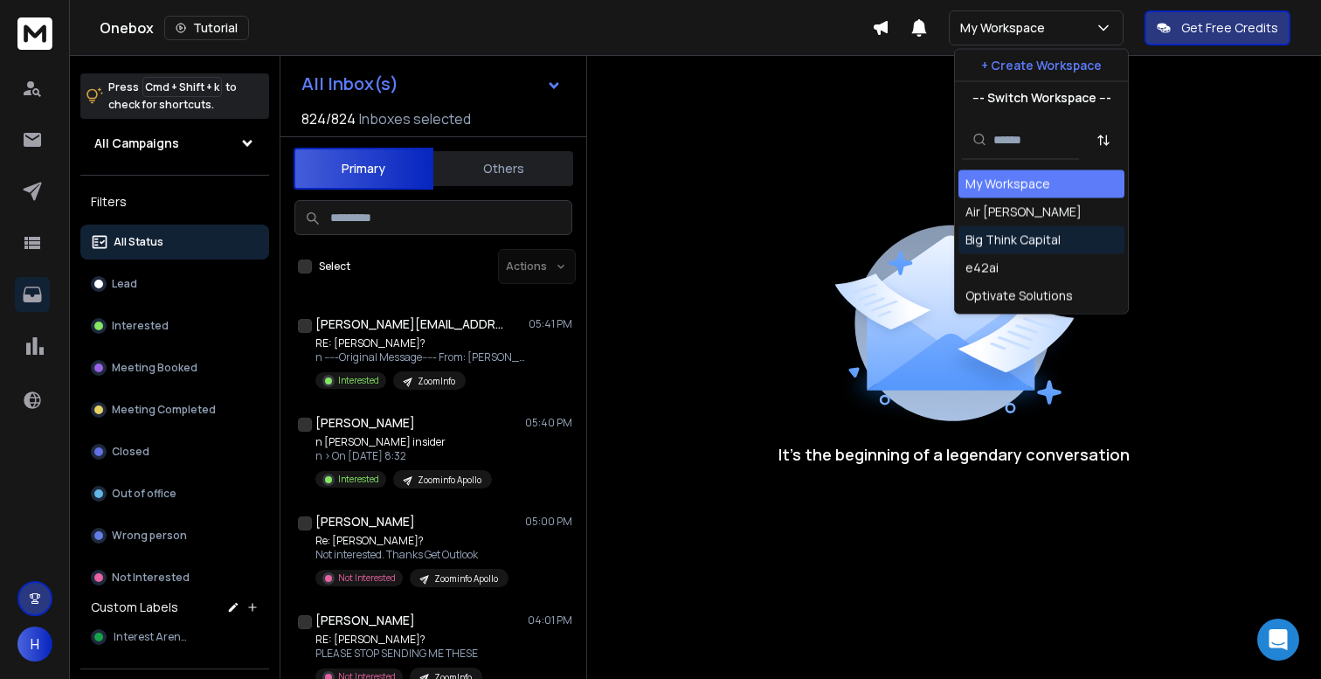
click at [998, 245] on div "Big Think Capital" at bounding box center [1012, 239] width 95 height 17
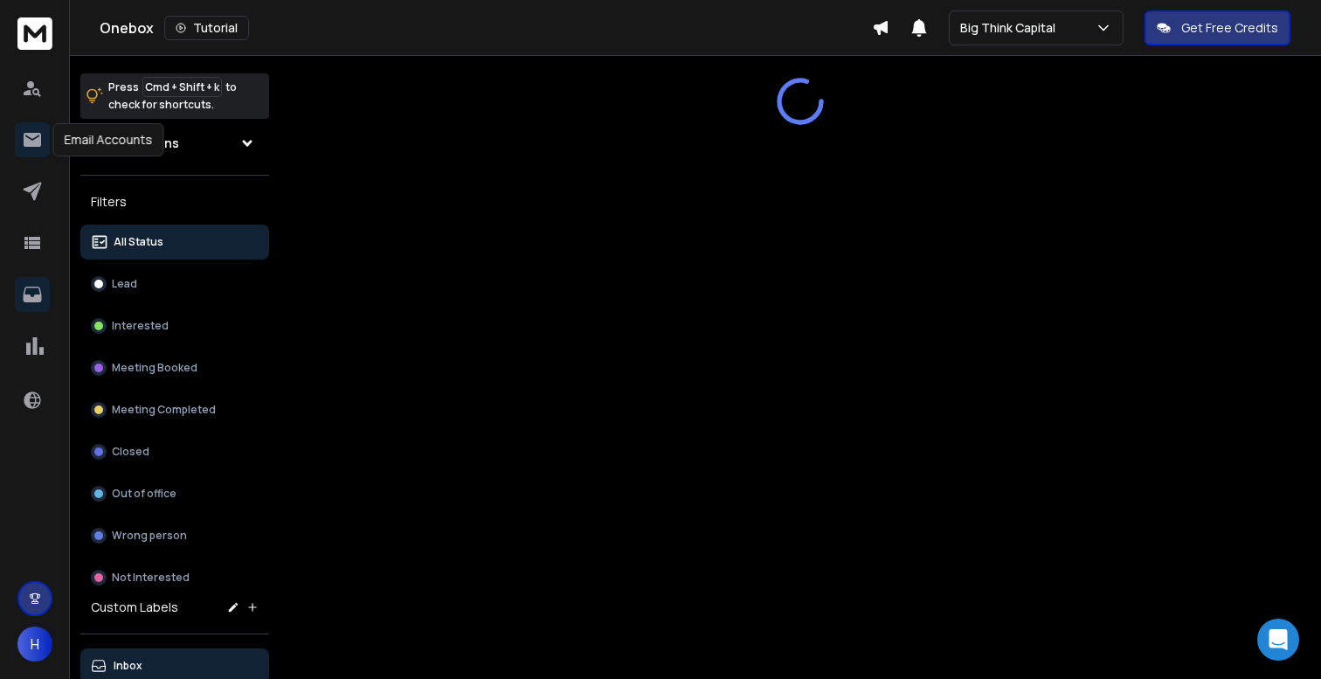
click at [30, 141] on icon at bounding box center [32, 140] width 17 height 14
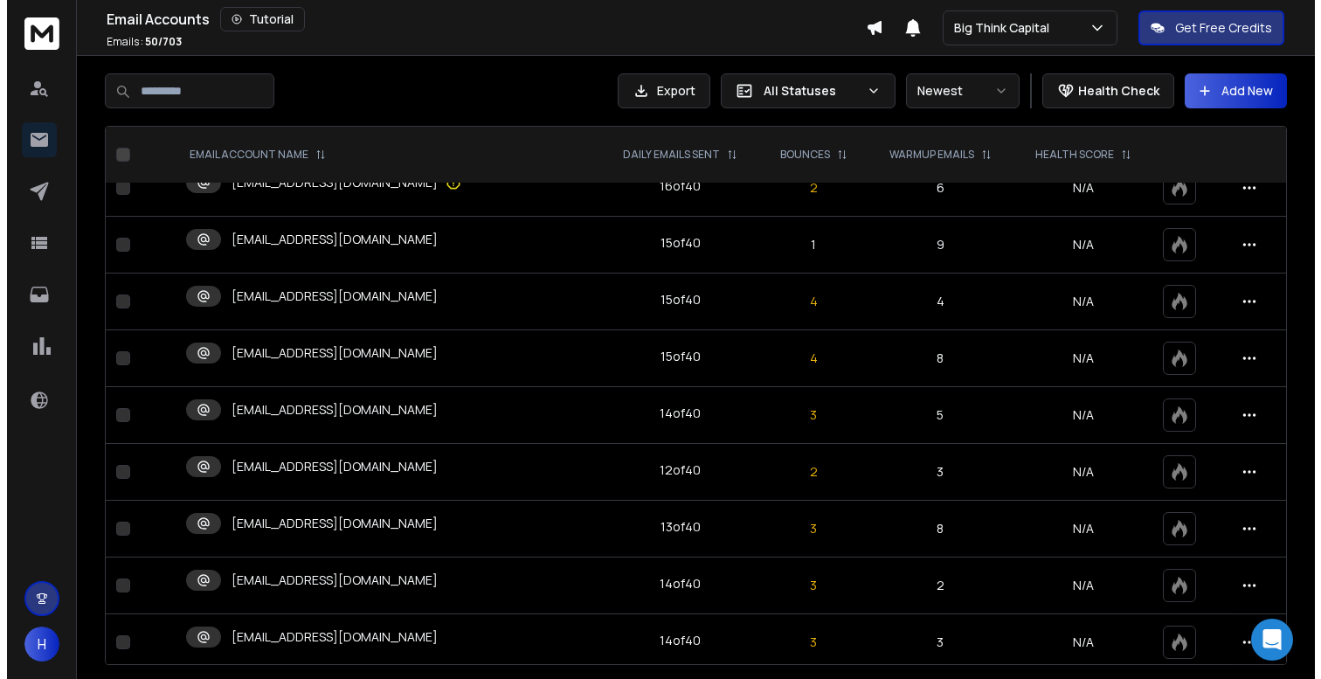
scroll to position [973, 0]
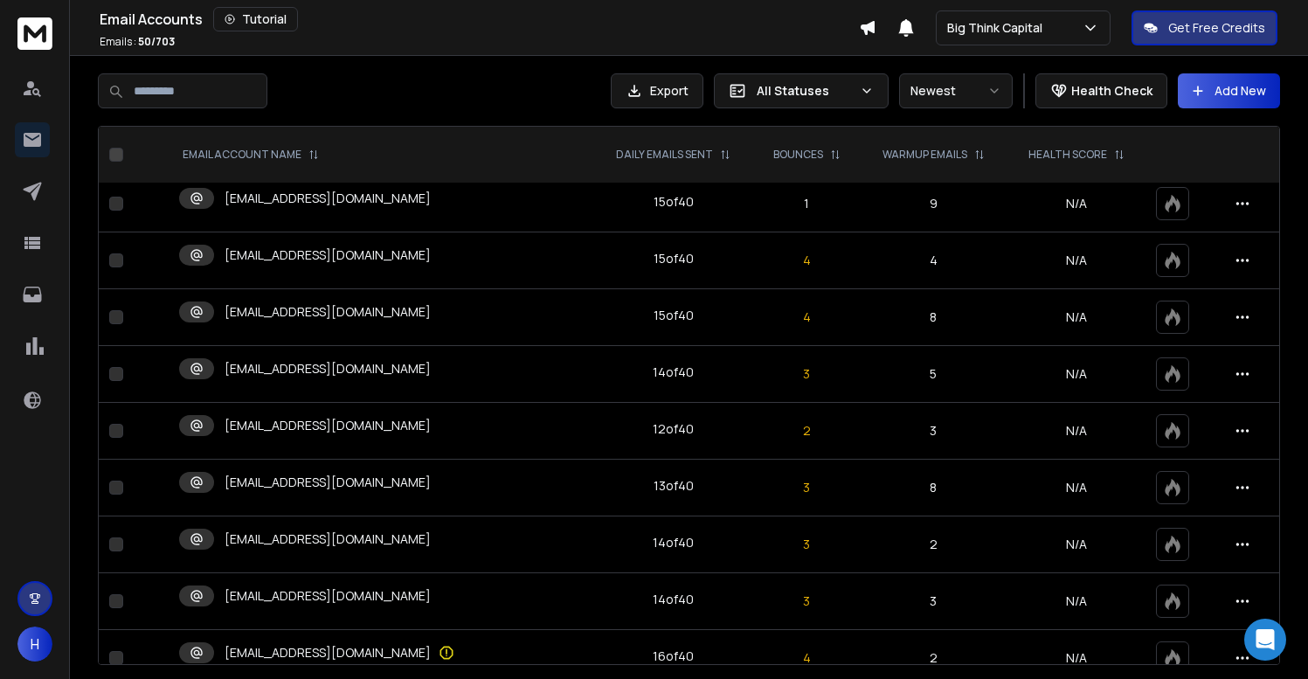
click at [355, 390] on td "[EMAIL_ADDRESS][DOMAIN_NAME]" at bounding box center [381, 374] width 425 height 57
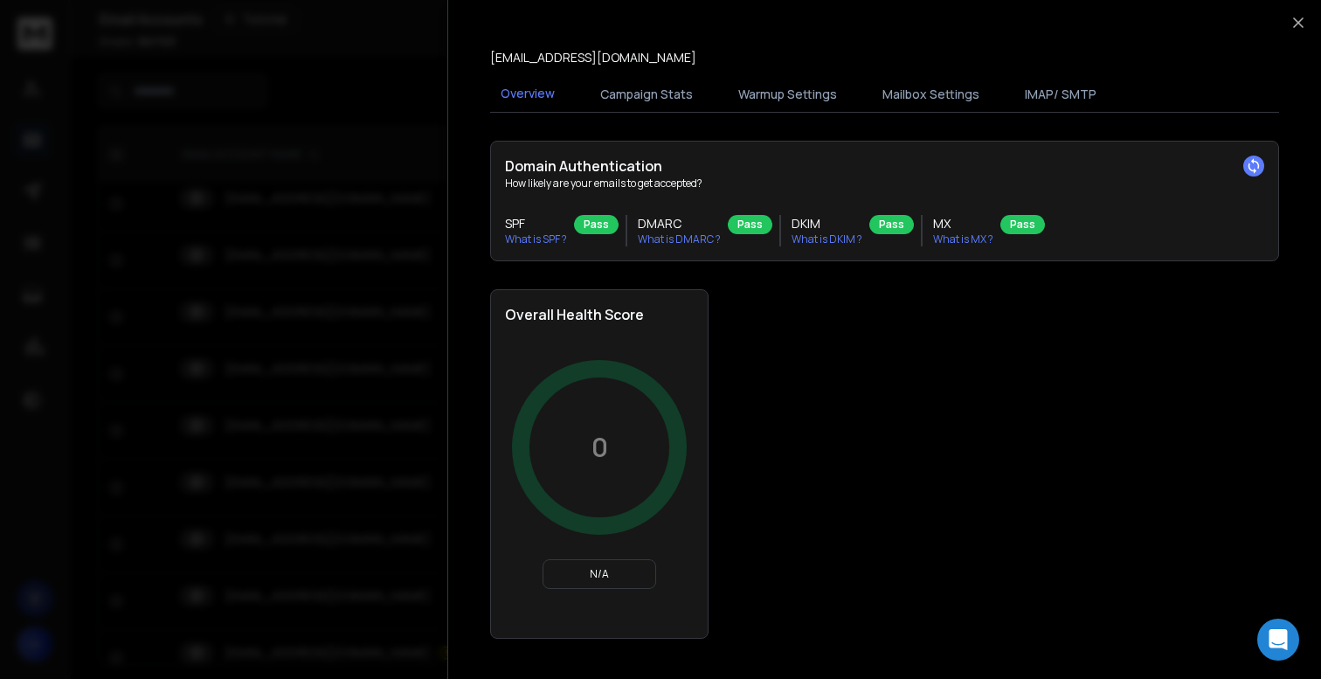
click at [940, 95] on button "Mailbox Settings" at bounding box center [931, 94] width 118 height 38
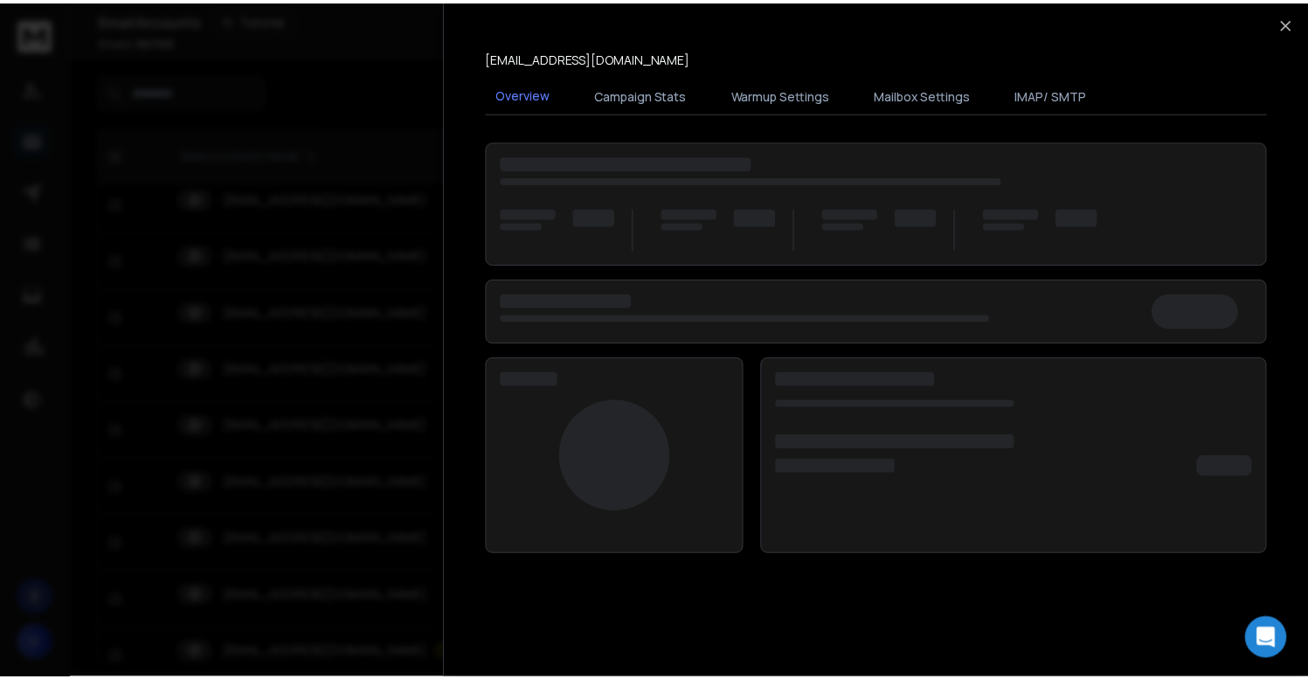
scroll to position [0, 0]
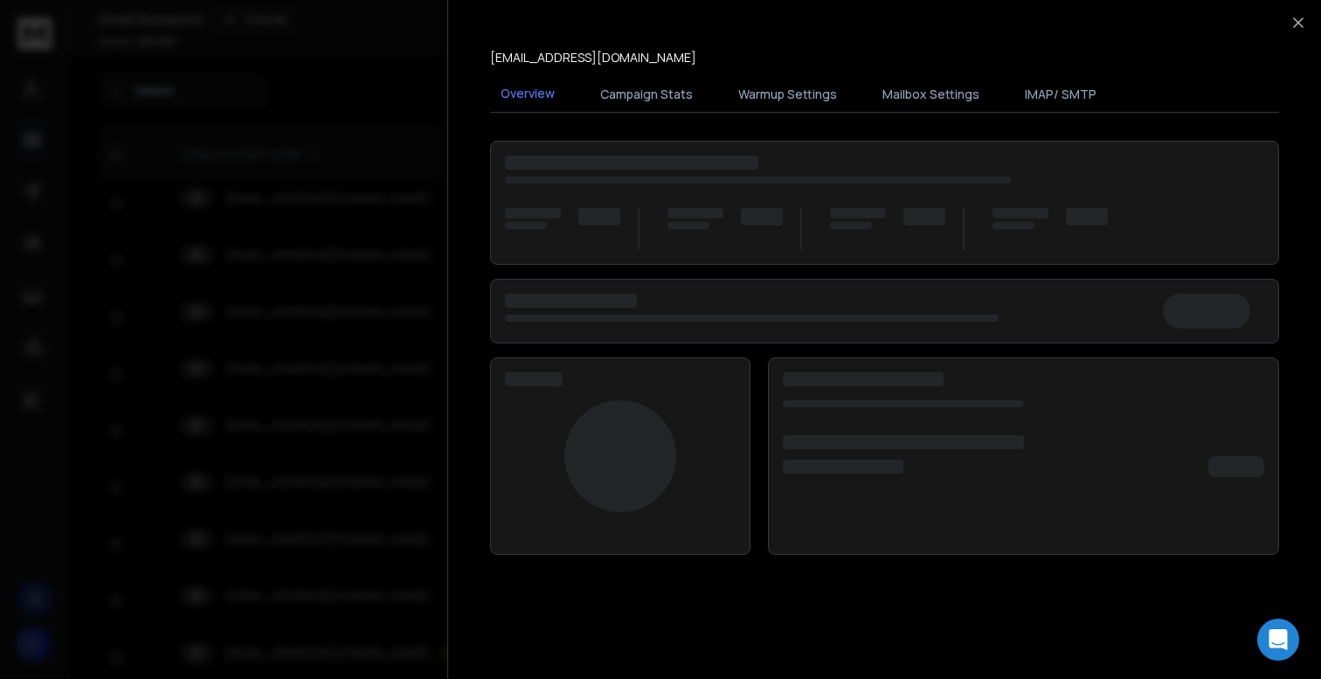
click at [225, 295] on div at bounding box center [660, 339] width 1321 height 679
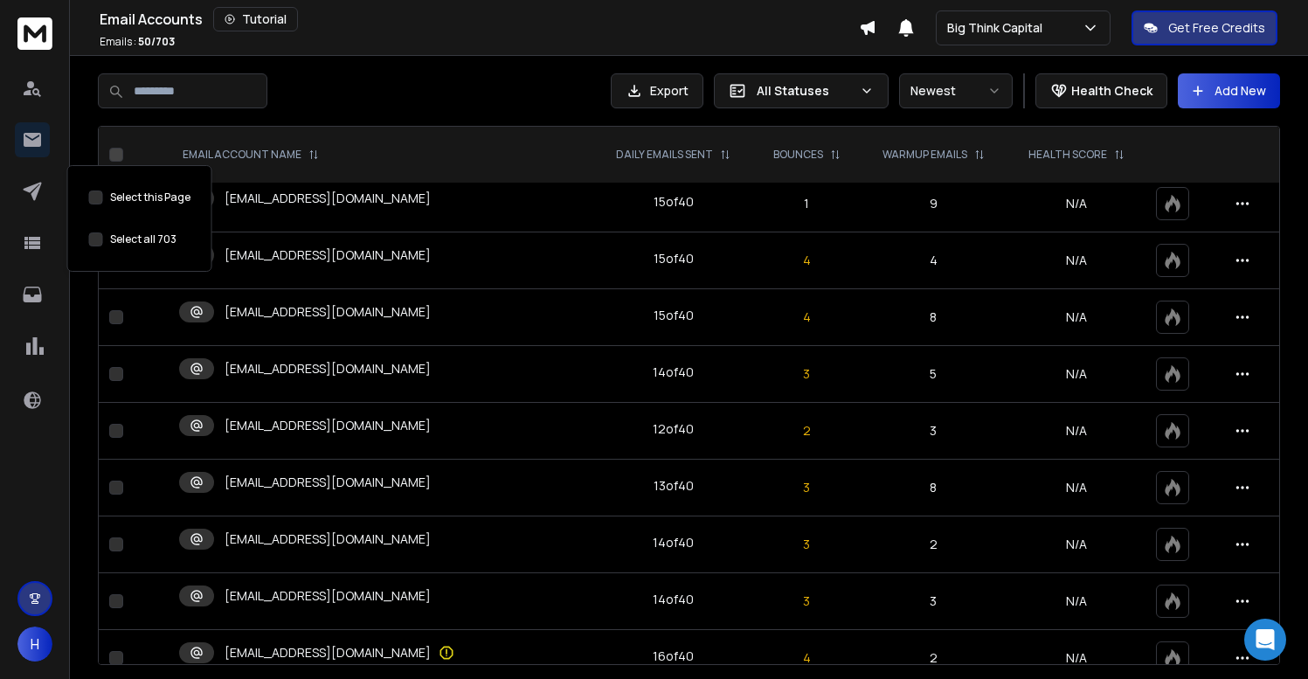
click at [99, 243] on button "Select this Page" at bounding box center [96, 239] width 14 height 14
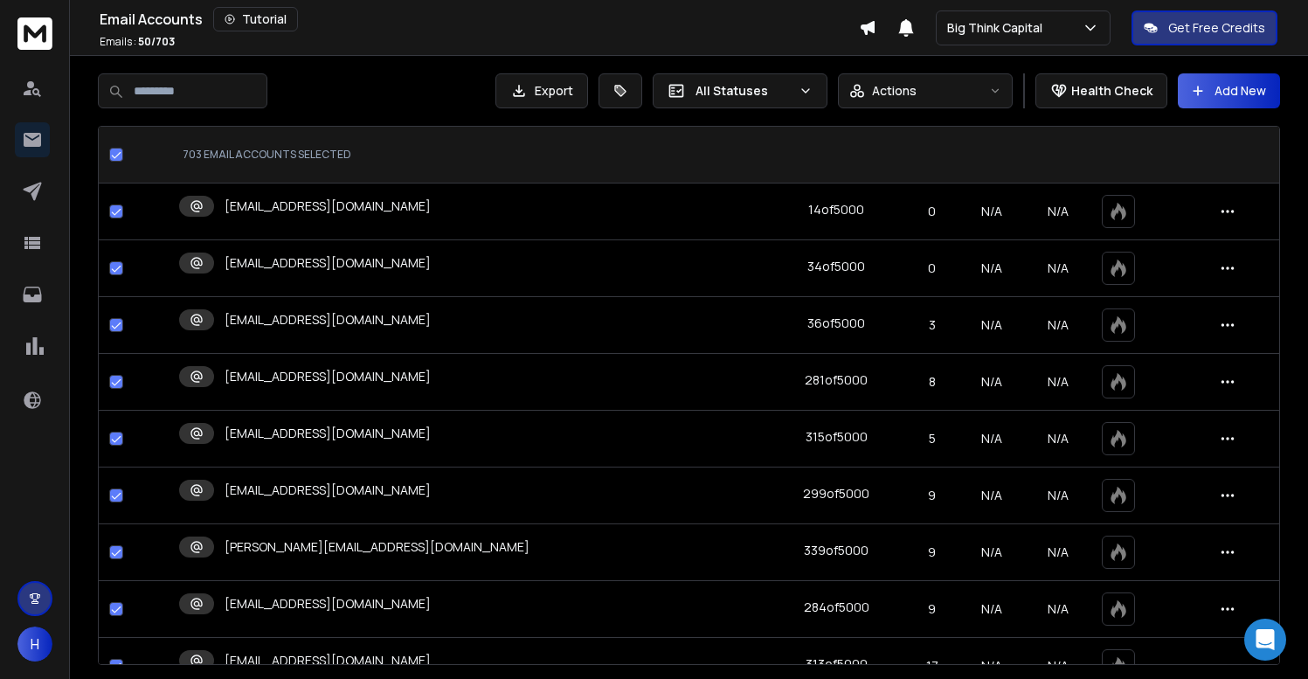
click at [117, 609] on button "button" at bounding box center [116, 609] width 14 height 14
click at [113, 550] on button "button" at bounding box center [116, 552] width 14 height 14
drag, startPoint x: 117, startPoint y: 491, endPoint x: 122, endPoint y: 452, distance: 39.7
click at [117, 491] on button "button" at bounding box center [116, 495] width 14 height 14
click at [116, 434] on button "button" at bounding box center [116, 439] width 14 height 14
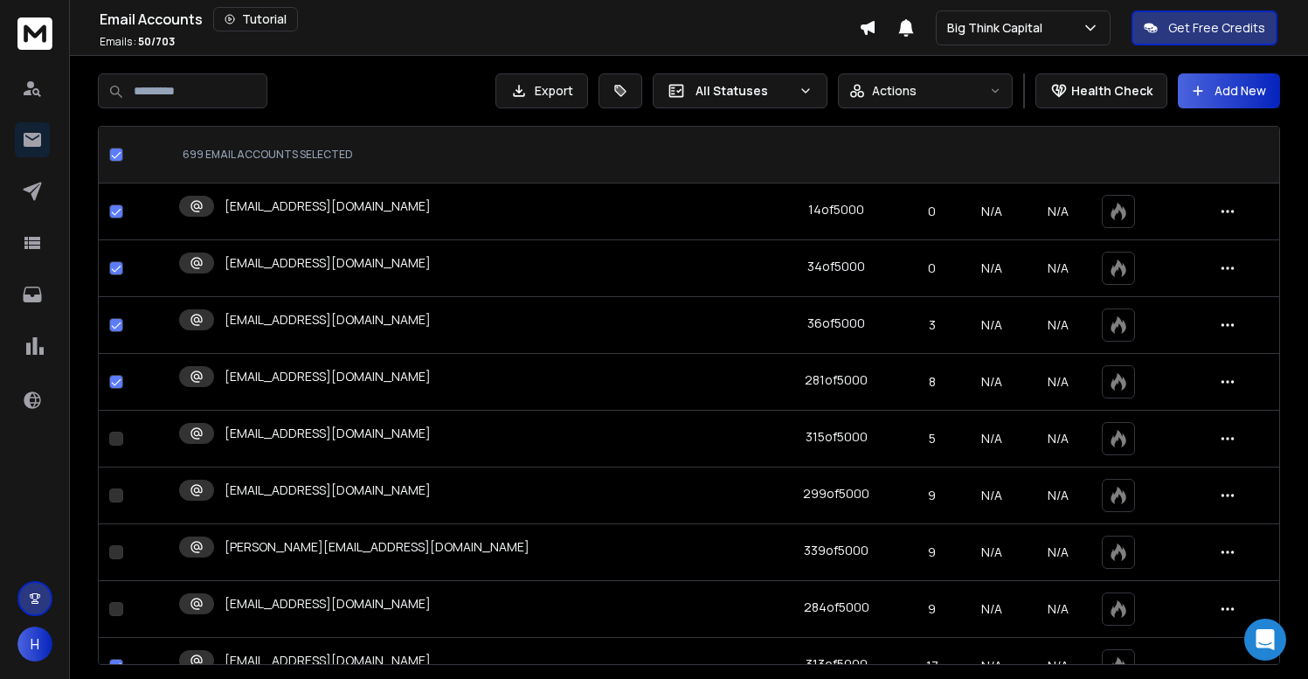
click at [114, 383] on button "button" at bounding box center [116, 382] width 14 height 14
click at [115, 324] on button "button" at bounding box center [116, 325] width 14 height 14
drag, startPoint x: 114, startPoint y: 266, endPoint x: 114, endPoint y: 255, distance: 11.4
click at [114, 266] on button "button" at bounding box center [116, 268] width 14 height 14
click at [114, 217] on button "button" at bounding box center [116, 211] width 14 height 14
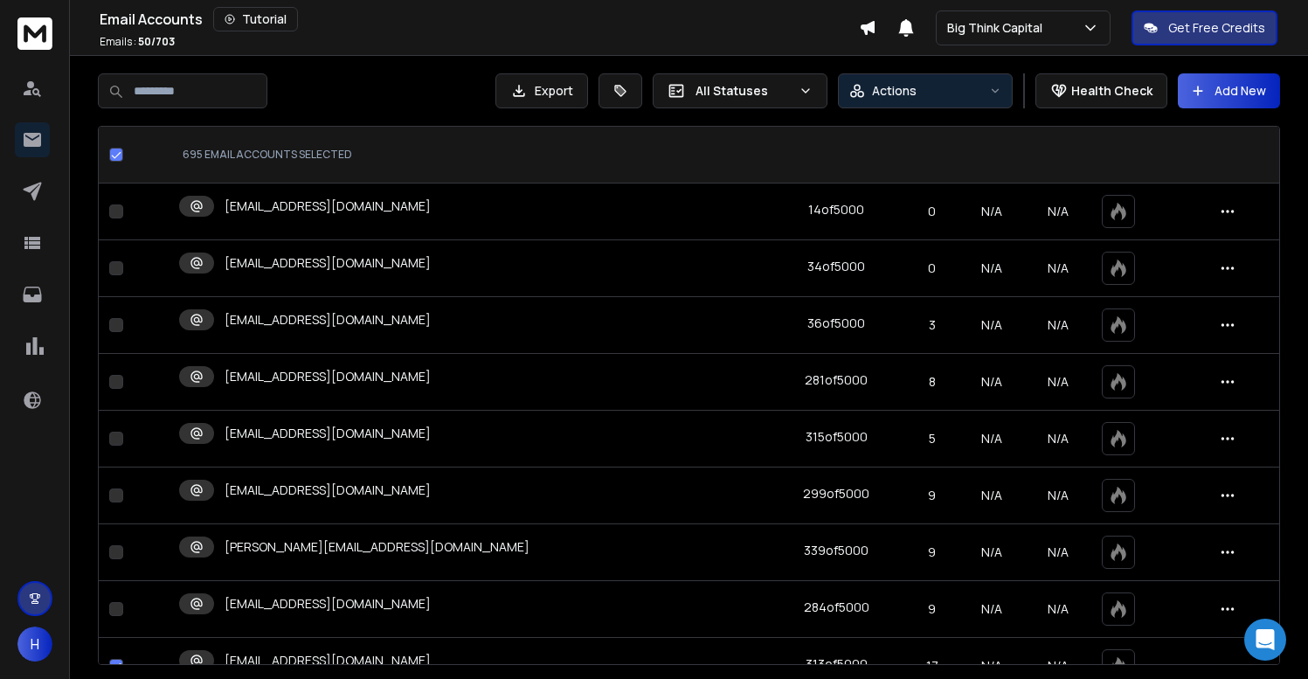
click at [902, 84] on p "Actions" at bounding box center [894, 90] width 45 height 17
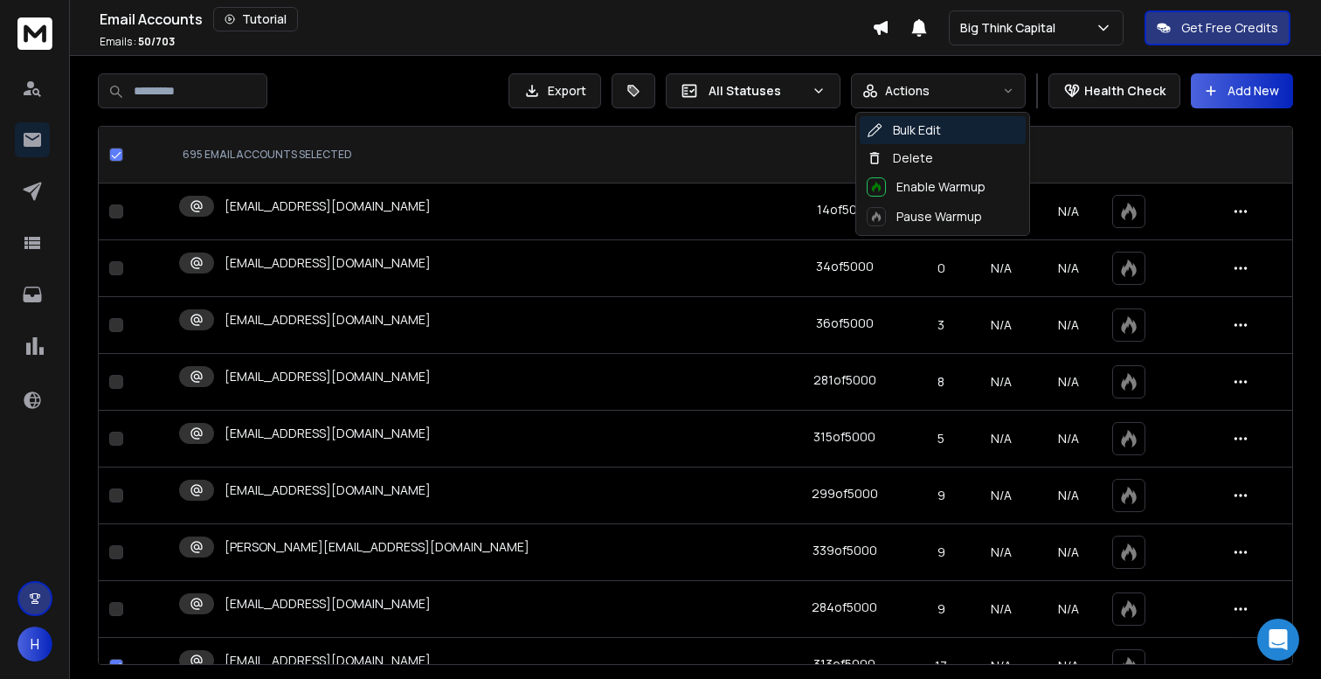
click at [897, 128] on div "Bulk Edit" at bounding box center [904, 129] width 74 height 17
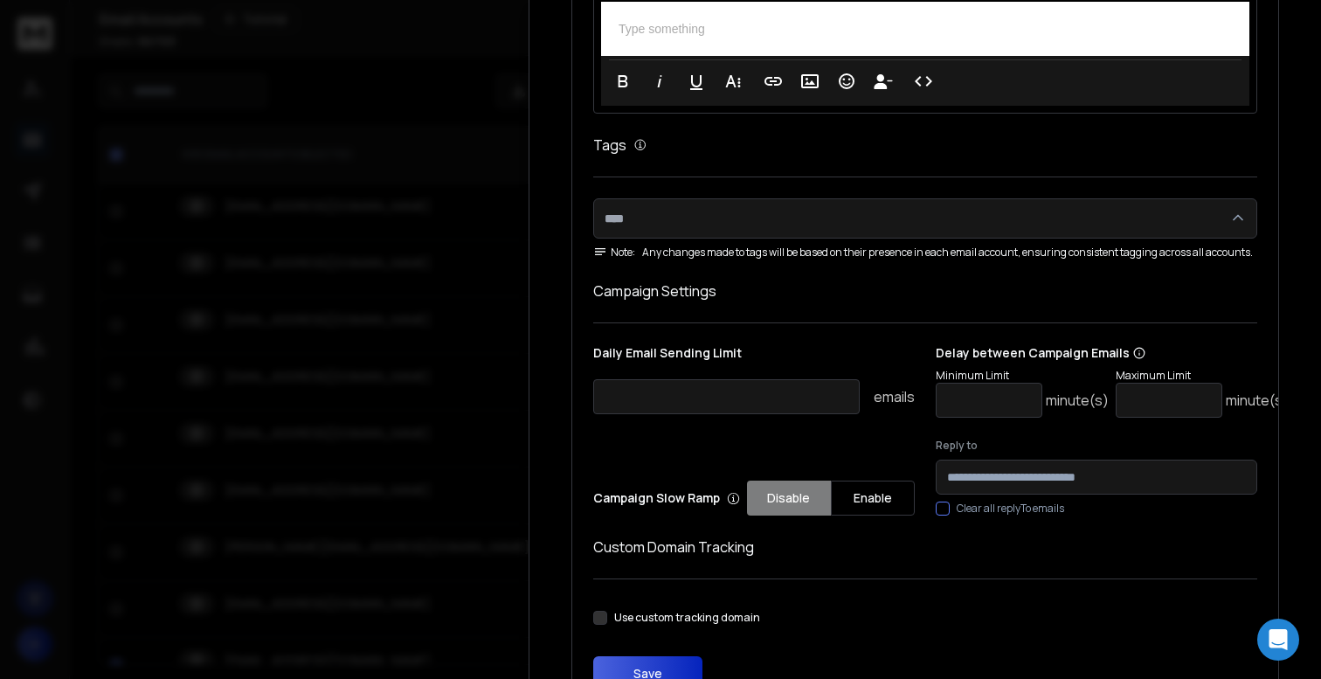
scroll to position [295, 0]
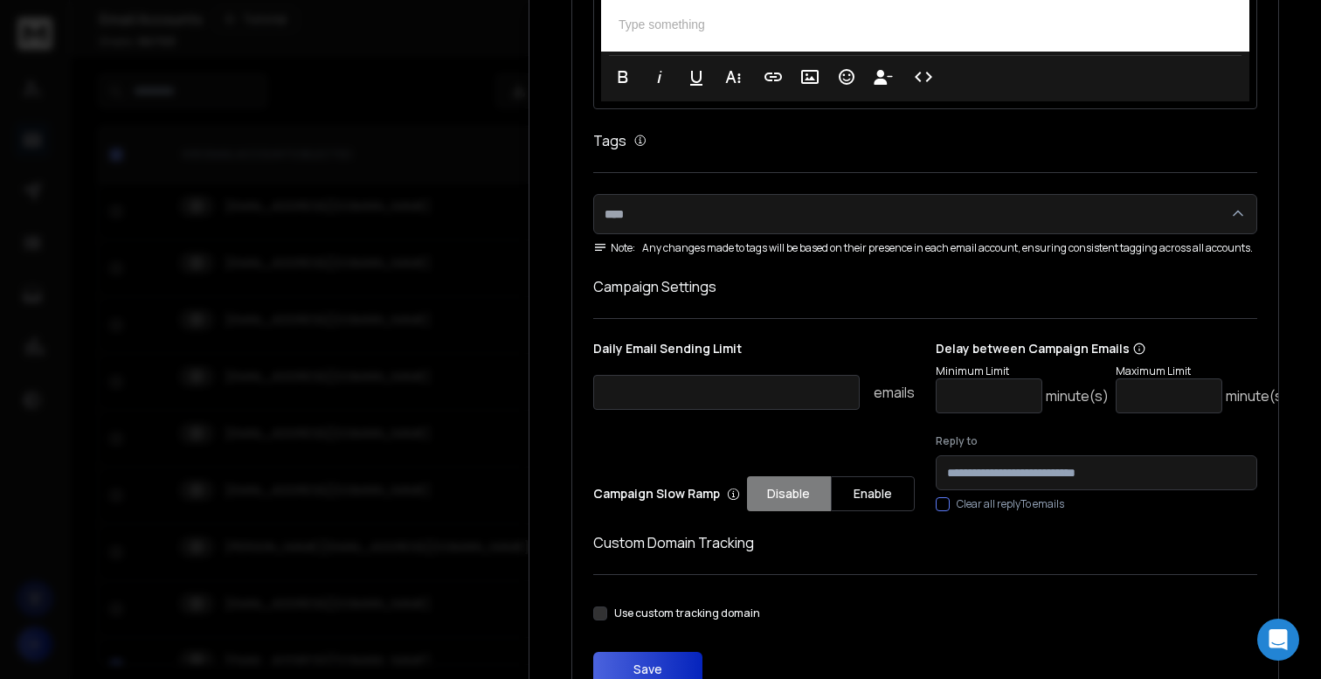
click at [998, 413] on input "number" at bounding box center [989, 395] width 107 height 35
type input "*"
click at [1169, 404] on input "number" at bounding box center [1169, 395] width 107 height 35
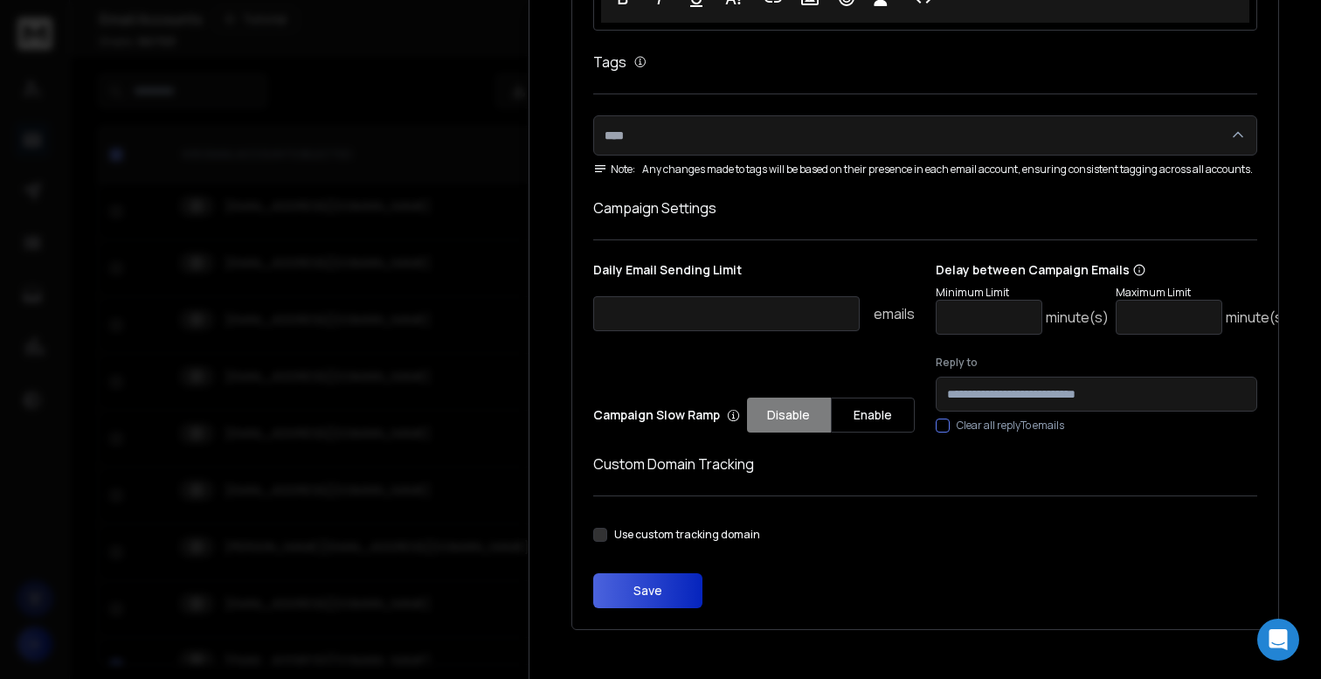
type input "*"
click at [645, 556] on form "First Name Last Name Signature Type something Clear Formatting Font Family Aria…" at bounding box center [925, 205] width 664 height 805
click at [645, 573] on button "Save" at bounding box center [647, 590] width 109 height 35
click at [645, 591] on button "Save" at bounding box center [647, 590] width 109 height 35
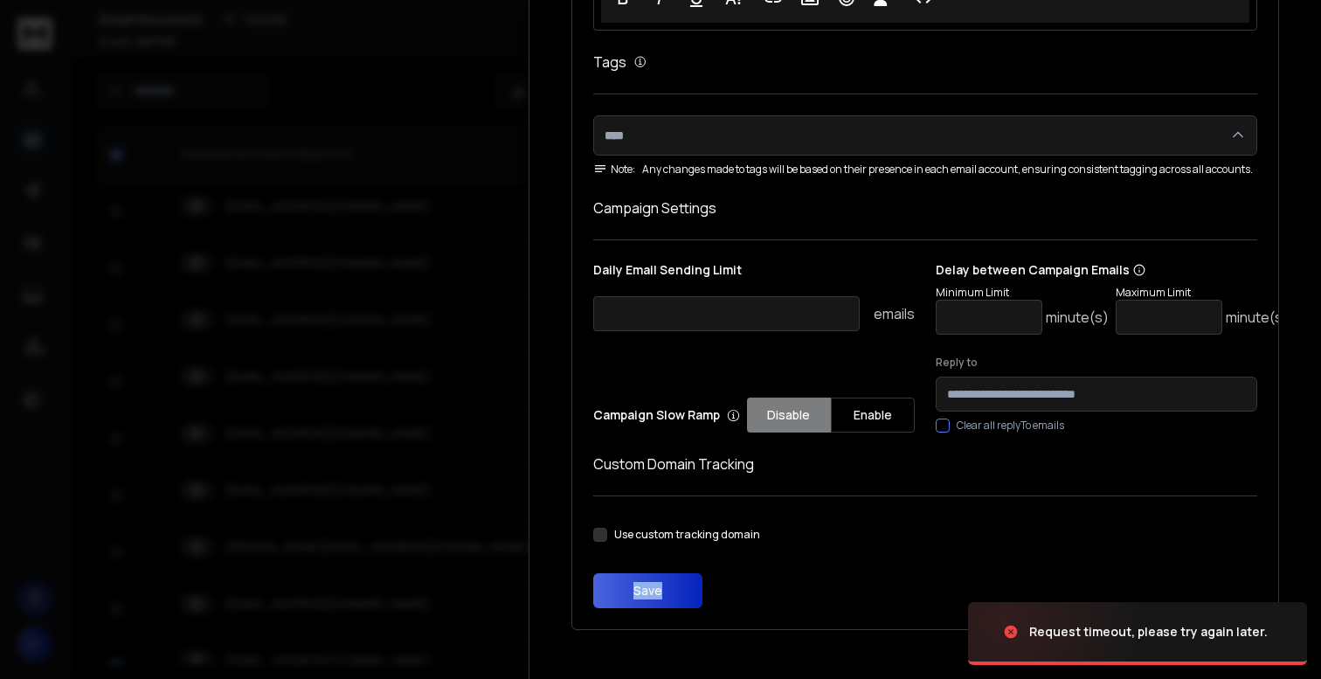
click at [654, 577] on button "Save" at bounding box center [647, 590] width 109 height 35
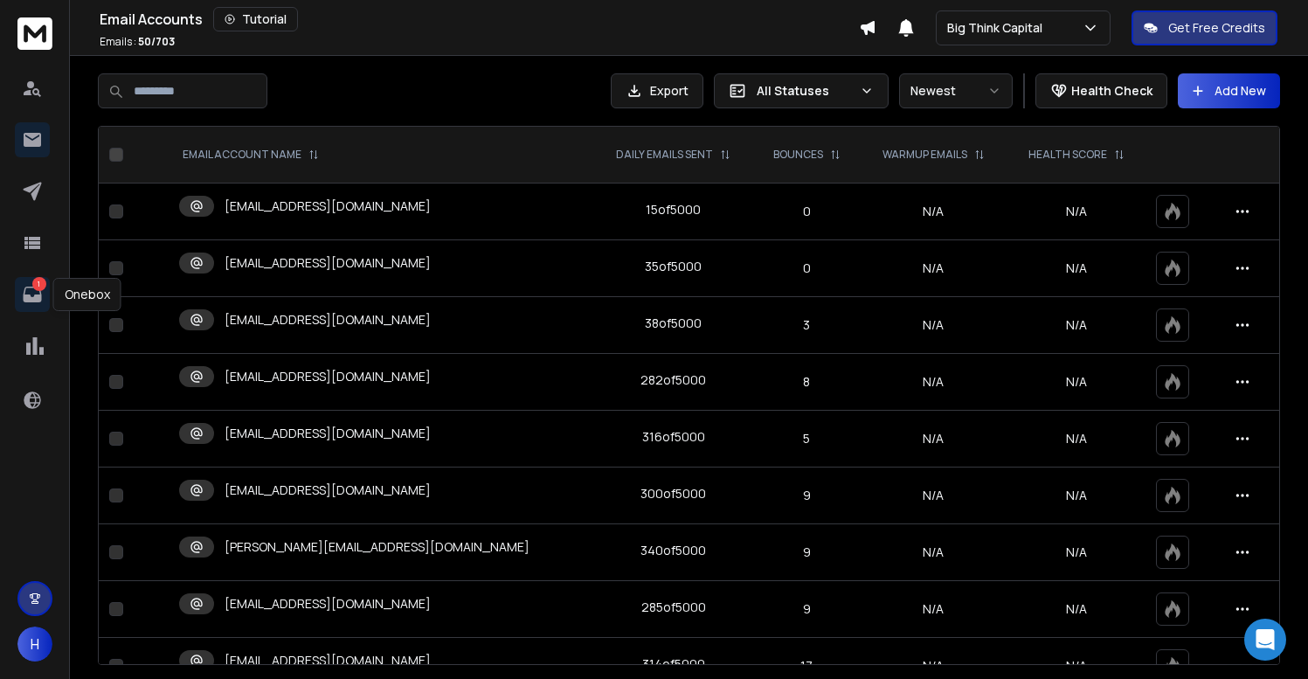
click at [24, 296] on icon at bounding box center [32, 295] width 18 height 16
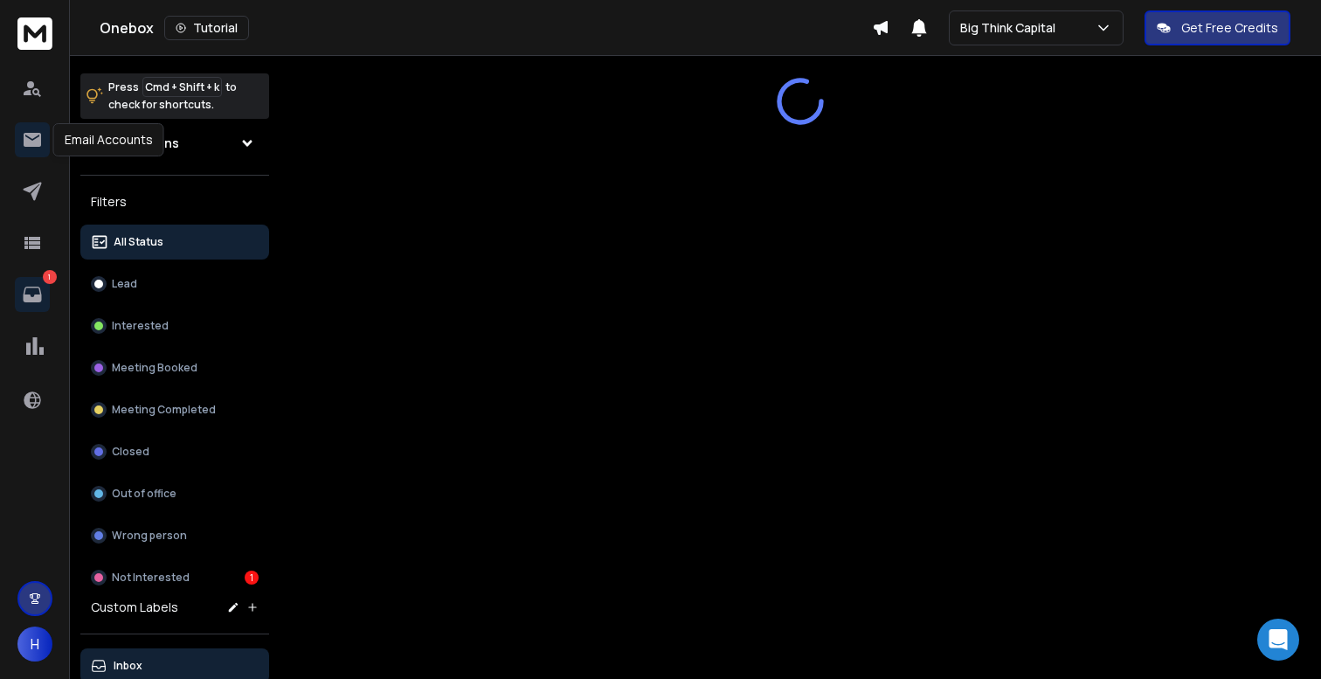
click at [35, 140] on icon at bounding box center [32, 140] width 17 height 14
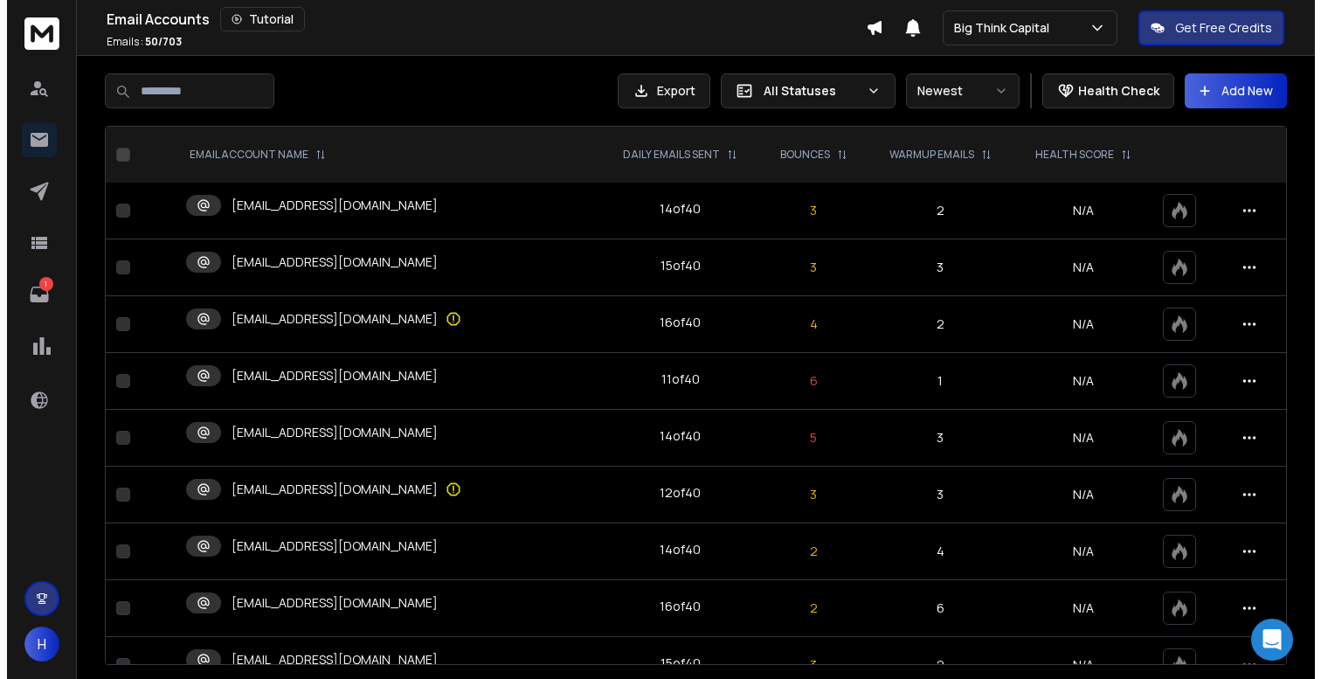
scroll to position [1344, 0]
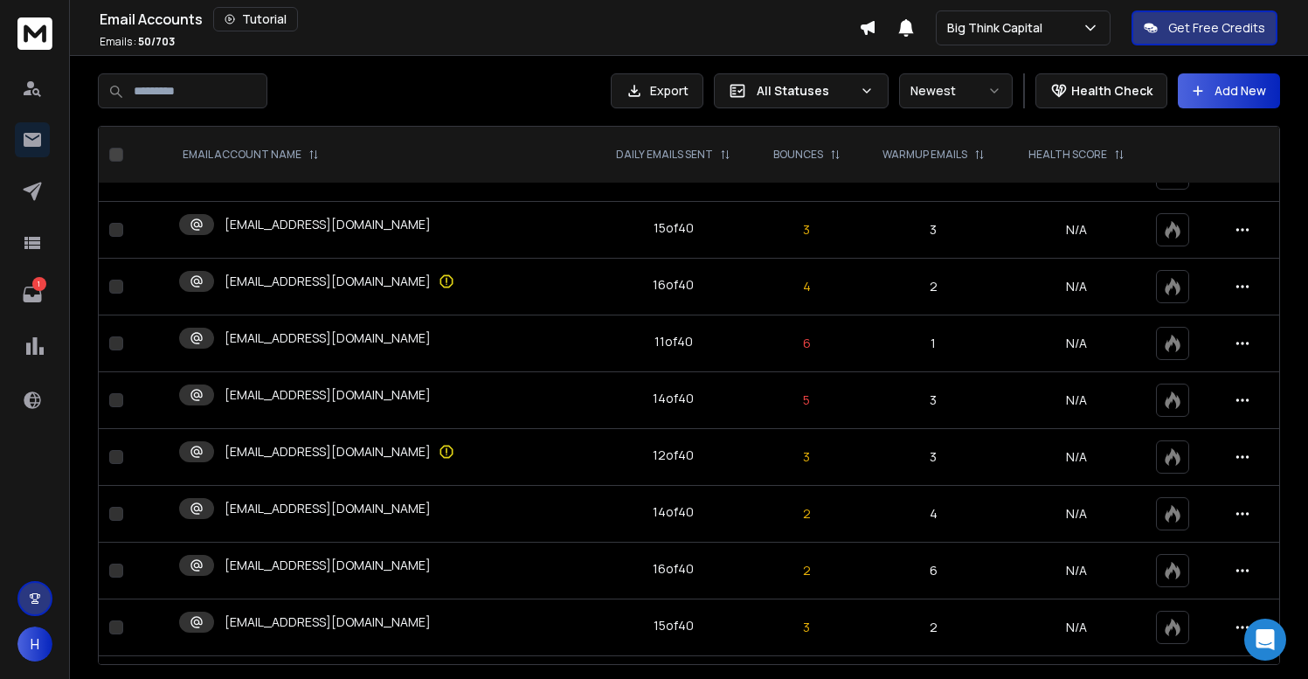
click at [331, 446] on p "[EMAIL_ADDRESS][DOMAIN_NAME]" at bounding box center [328, 451] width 206 height 17
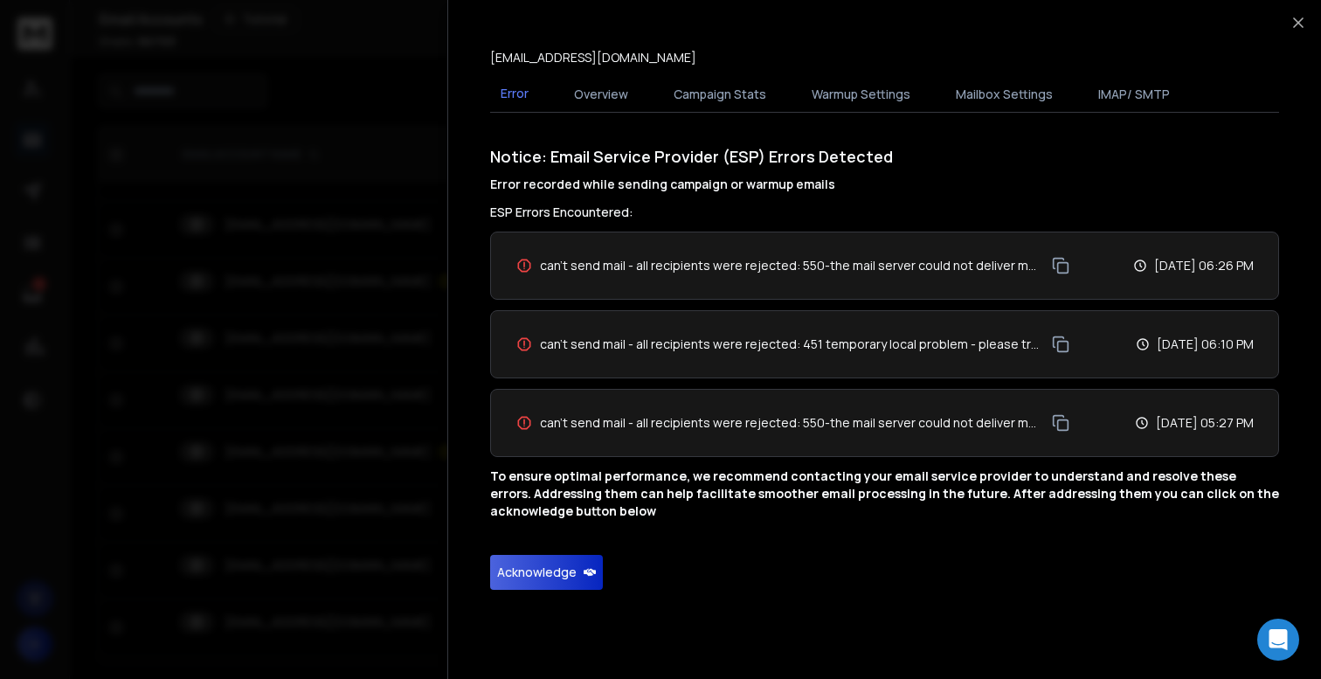
click at [990, 90] on button "Mailbox Settings" at bounding box center [1004, 94] width 118 height 38
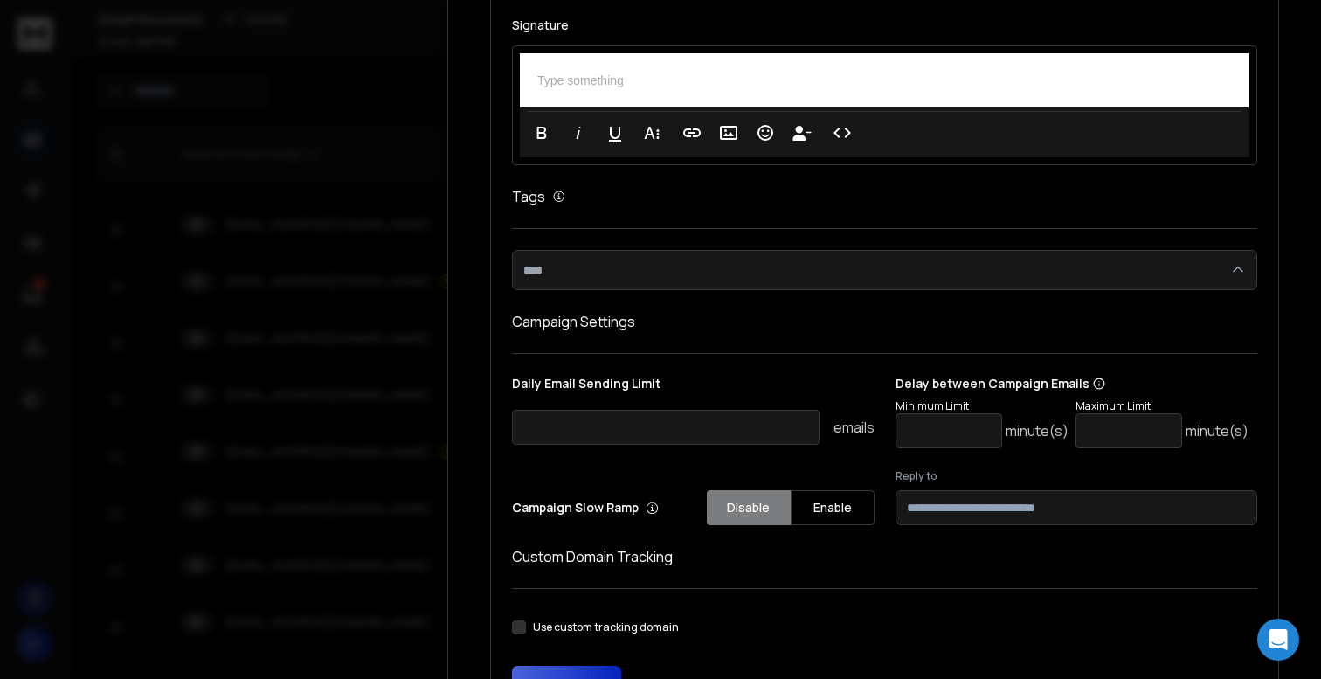
scroll to position [279, 0]
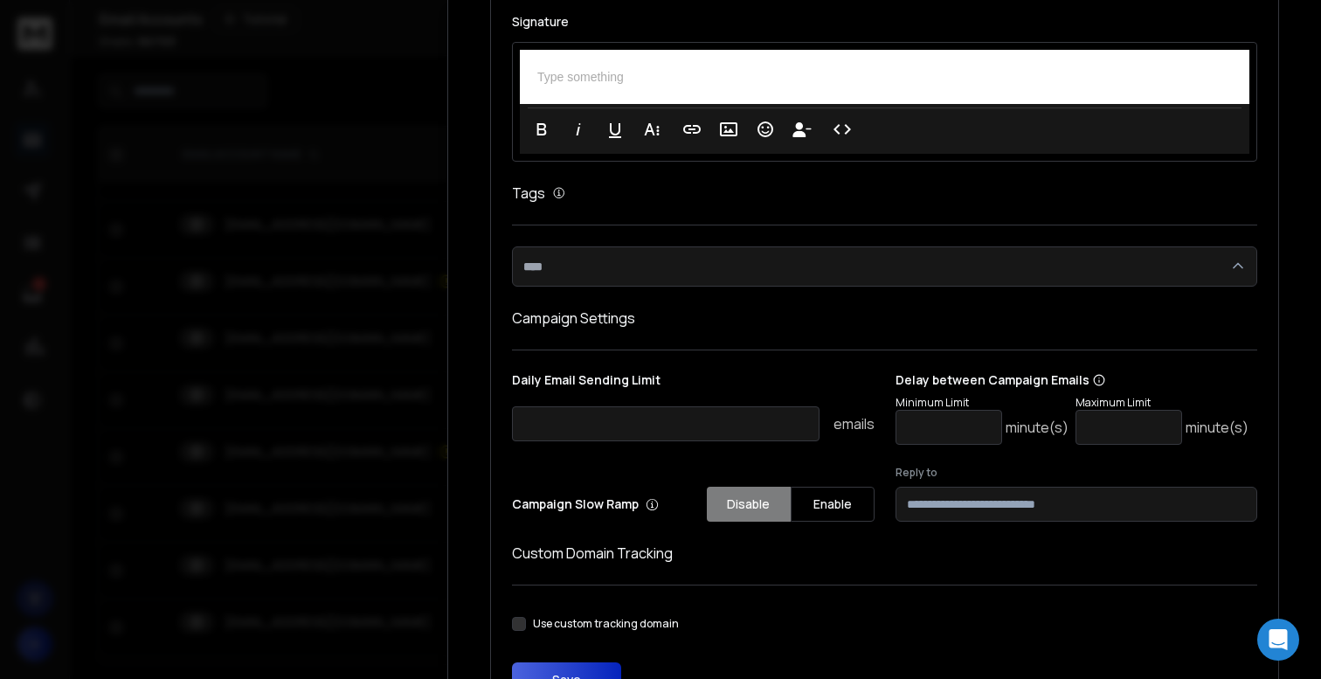
click at [332, 330] on div at bounding box center [660, 339] width 1321 height 679
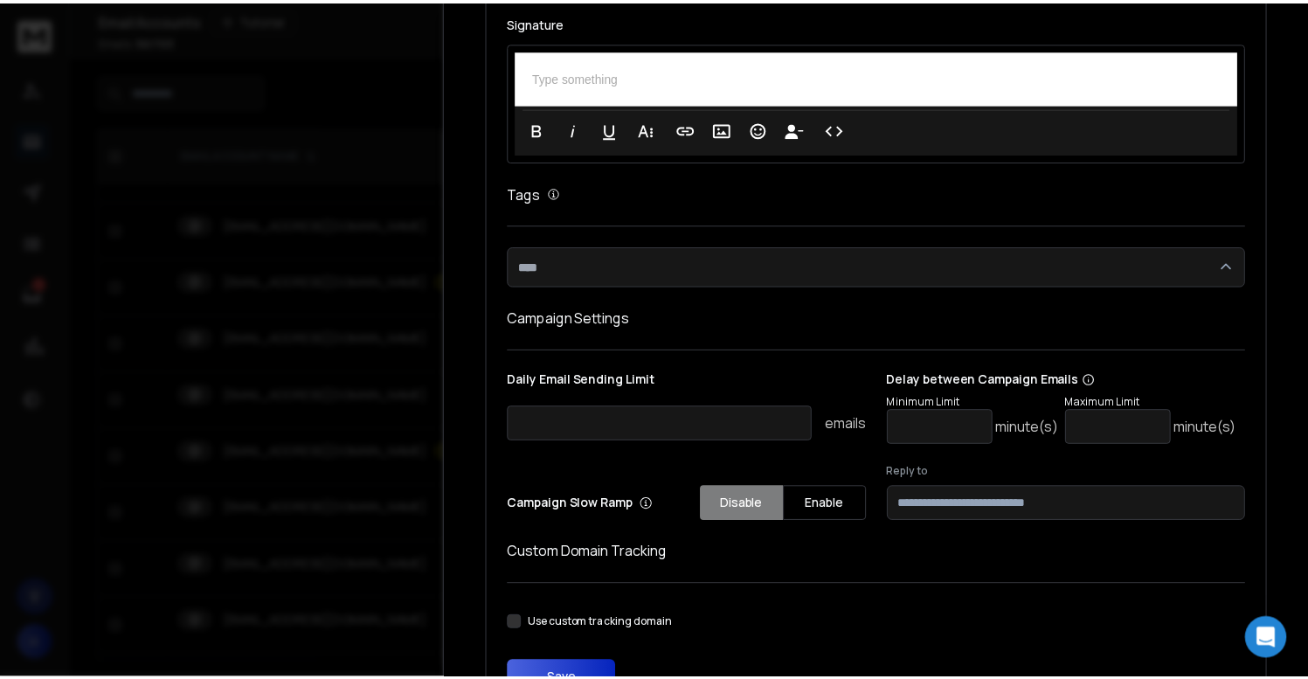
scroll to position [0, 0]
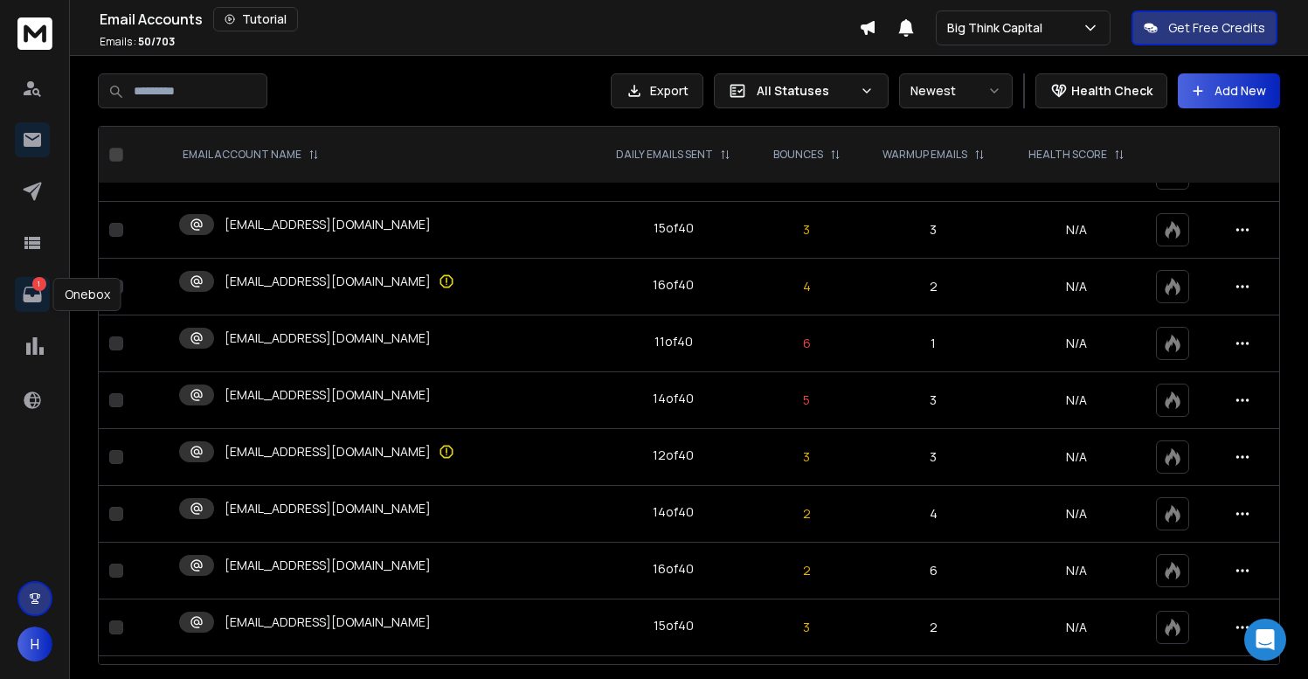
click at [22, 301] on icon at bounding box center [32, 294] width 21 height 21
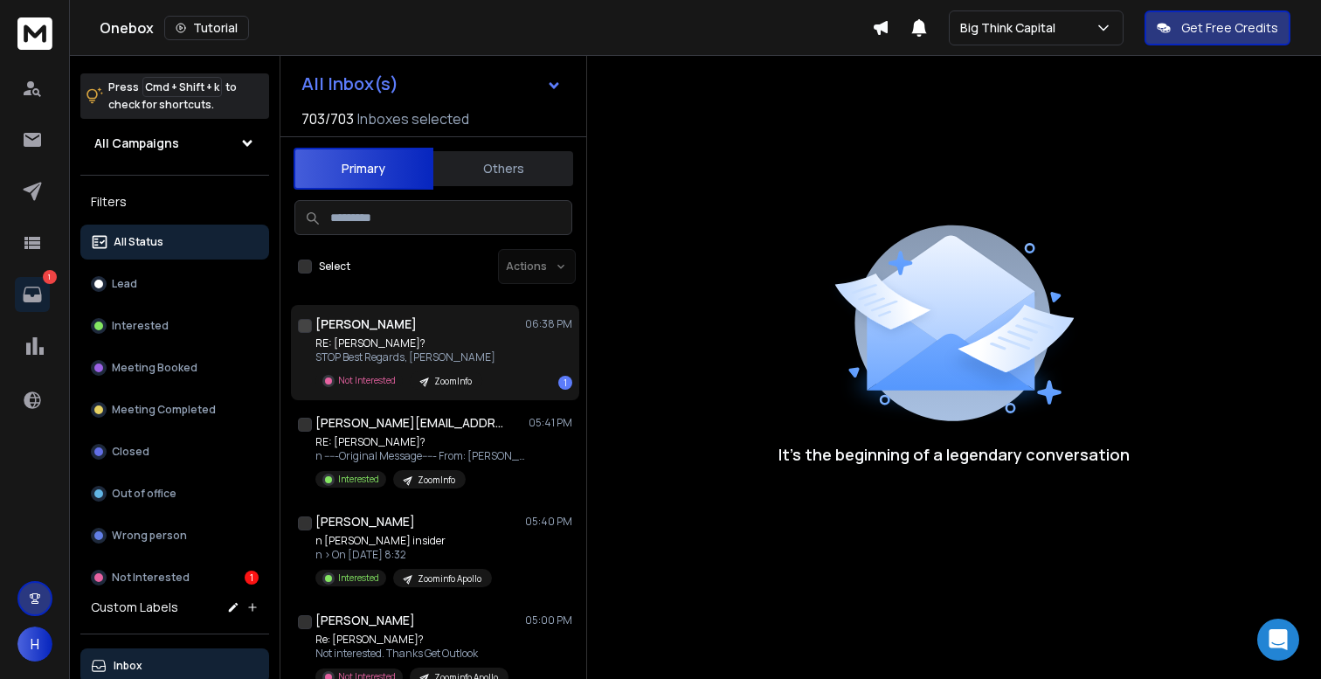
click at [555, 321] on p "06:38 PM" at bounding box center [548, 324] width 47 height 14
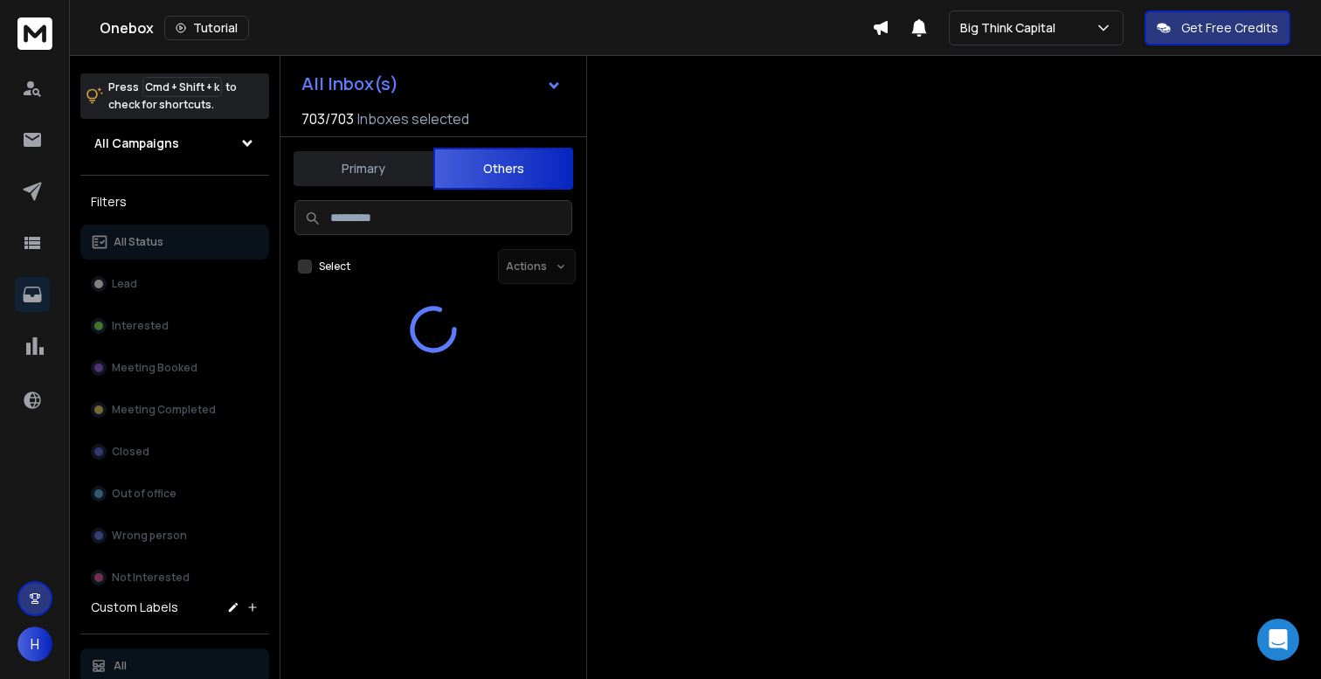
click at [501, 173] on button "Others" at bounding box center [503, 169] width 140 height 42
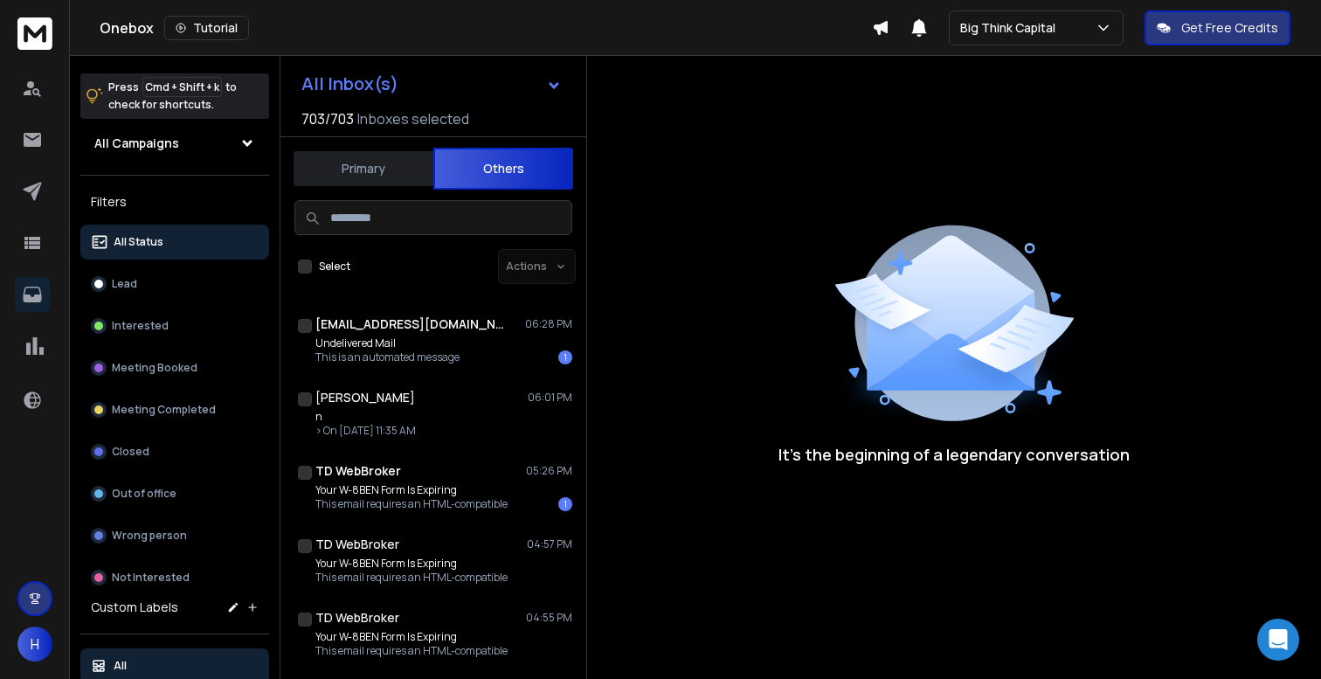
click at [373, 173] on button "Primary" at bounding box center [364, 168] width 140 height 38
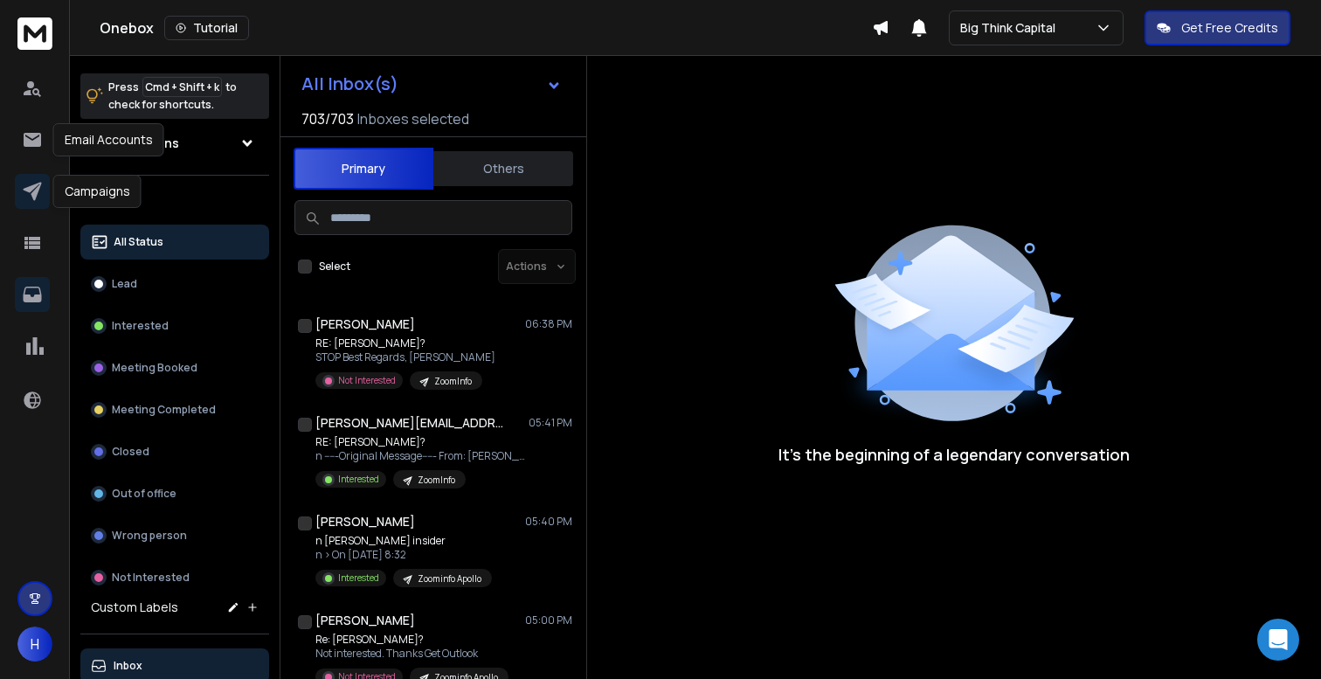
click at [26, 183] on icon at bounding box center [32, 191] width 21 height 21
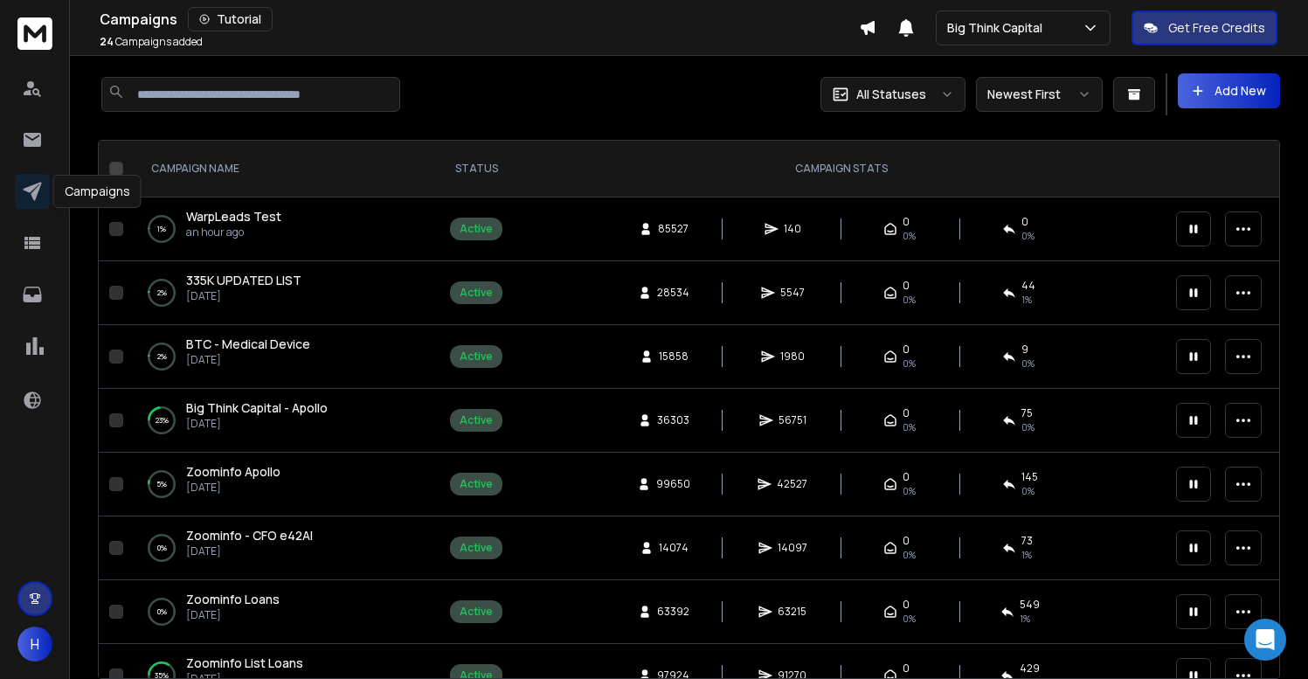
click at [227, 213] on span "WarpLeads Test" at bounding box center [233, 216] width 95 height 17
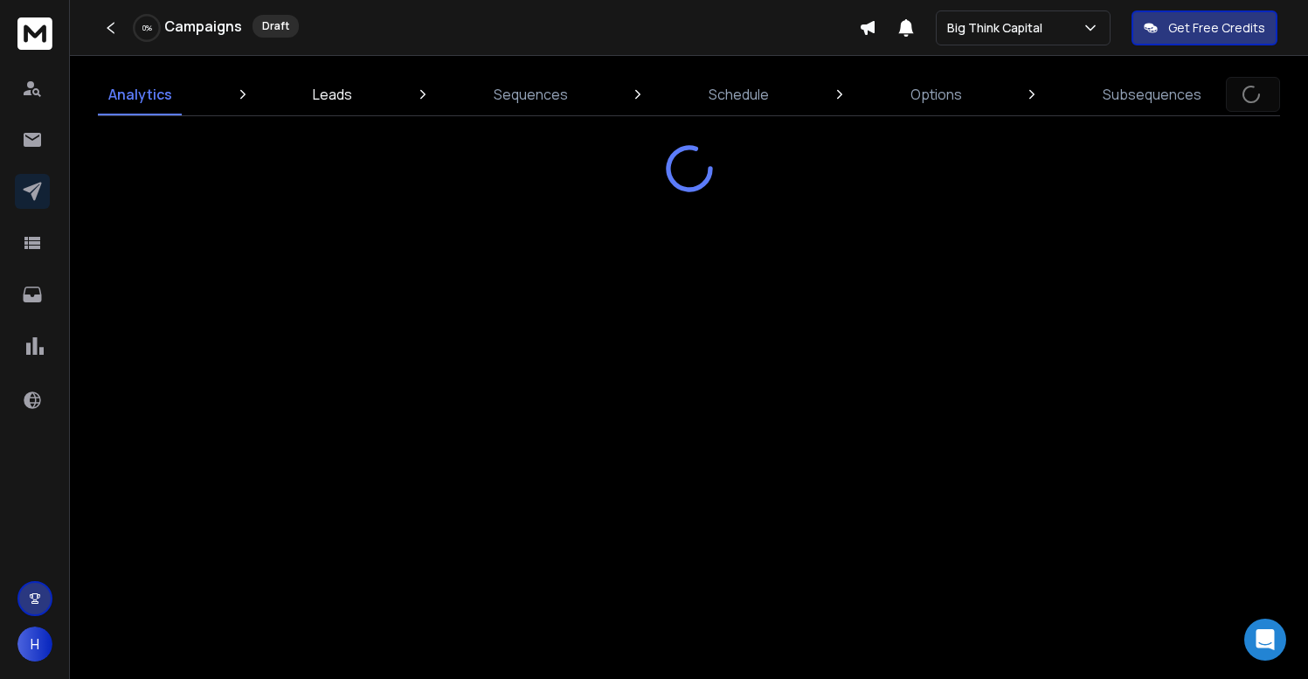
click at [340, 98] on p "Leads" at bounding box center [332, 94] width 39 height 21
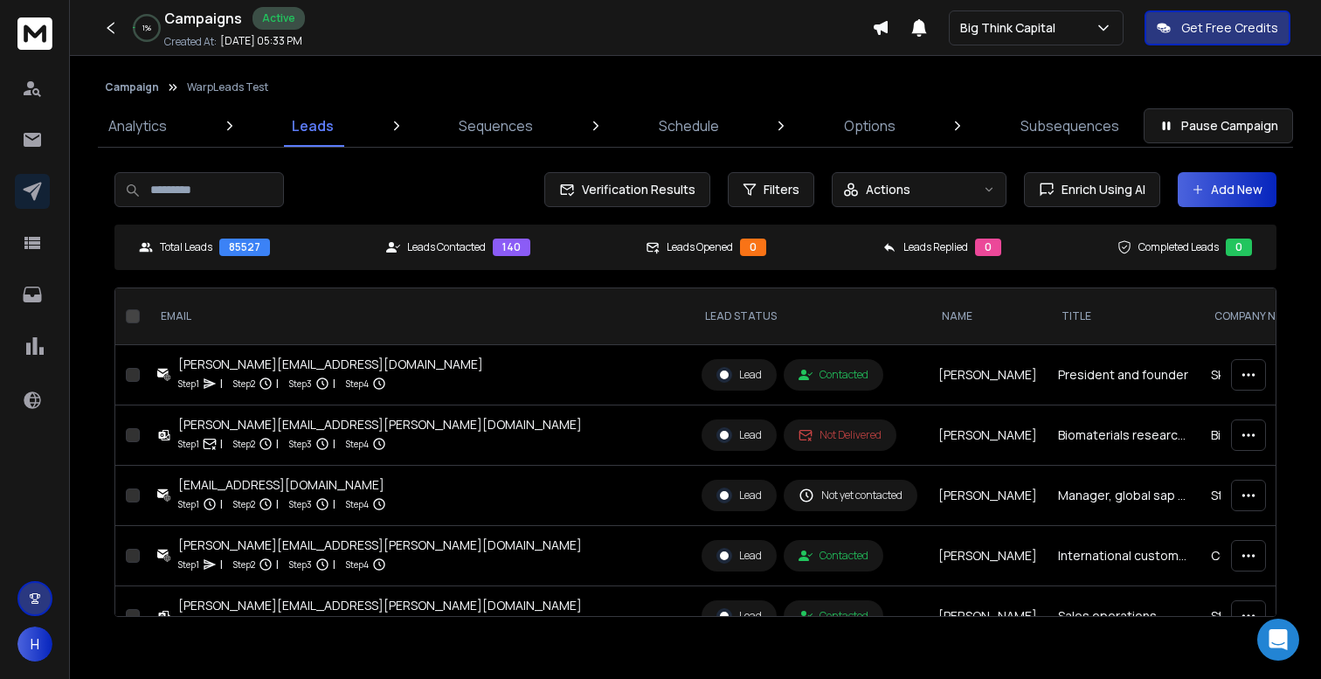
click at [1220, 181] on button "Add New" at bounding box center [1227, 189] width 99 height 35
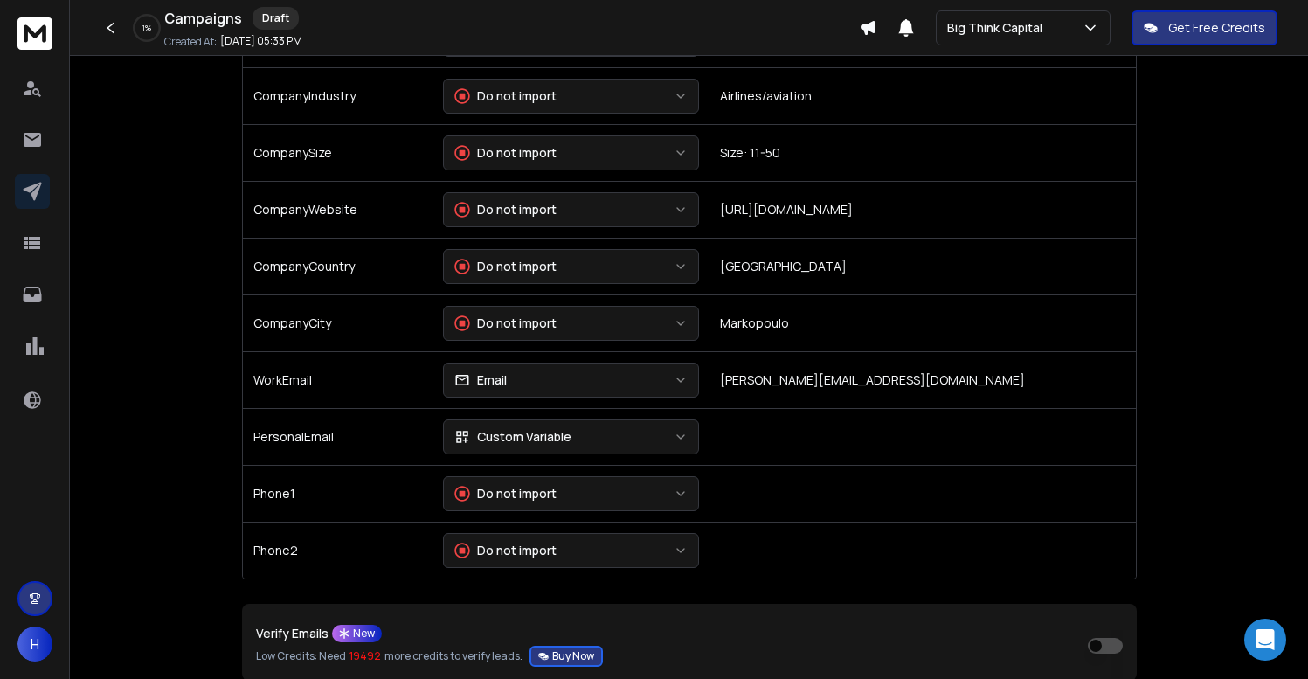
scroll to position [875, 0]
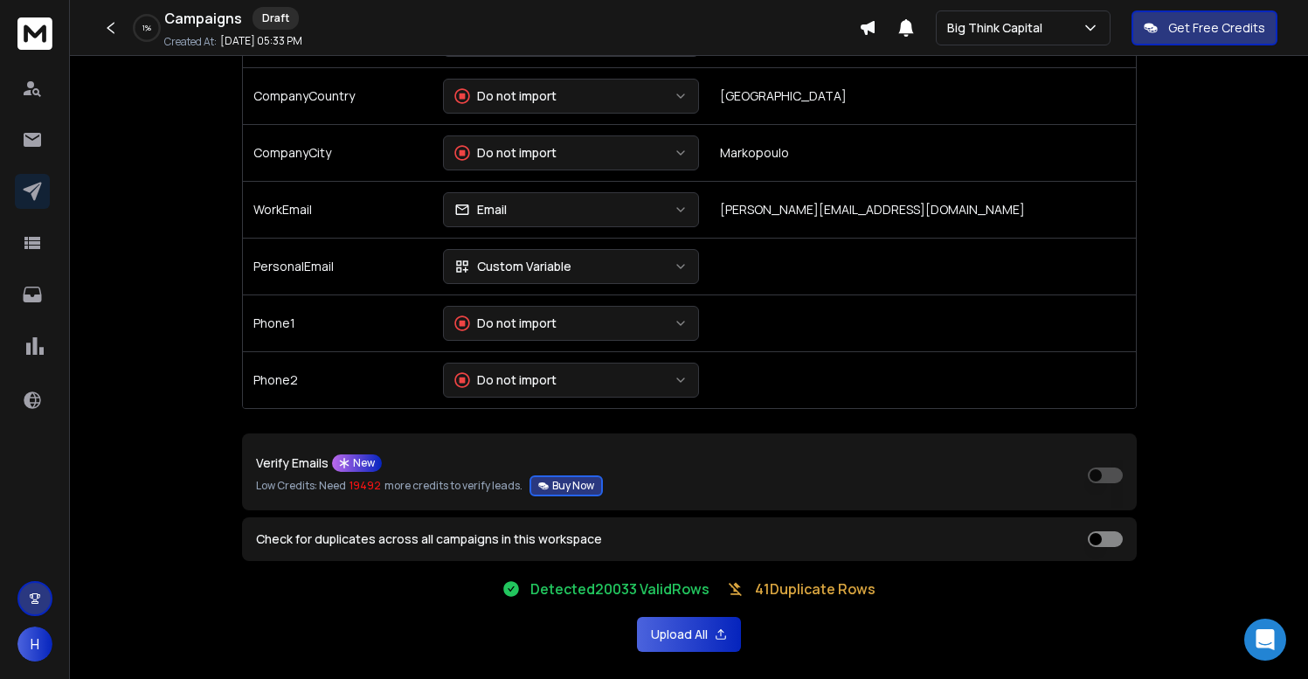
click at [686, 643] on button "Upload All" at bounding box center [689, 634] width 104 height 35
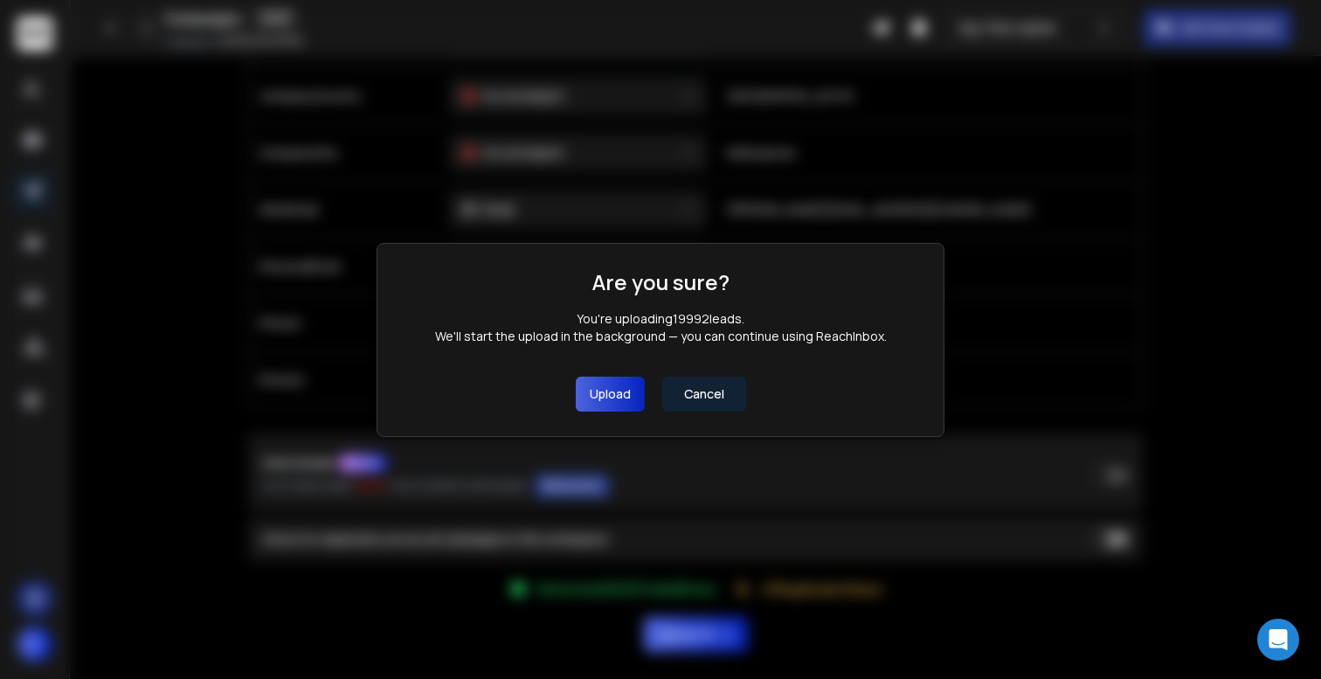
click at [589, 378] on button "Upload" at bounding box center [610, 394] width 69 height 35
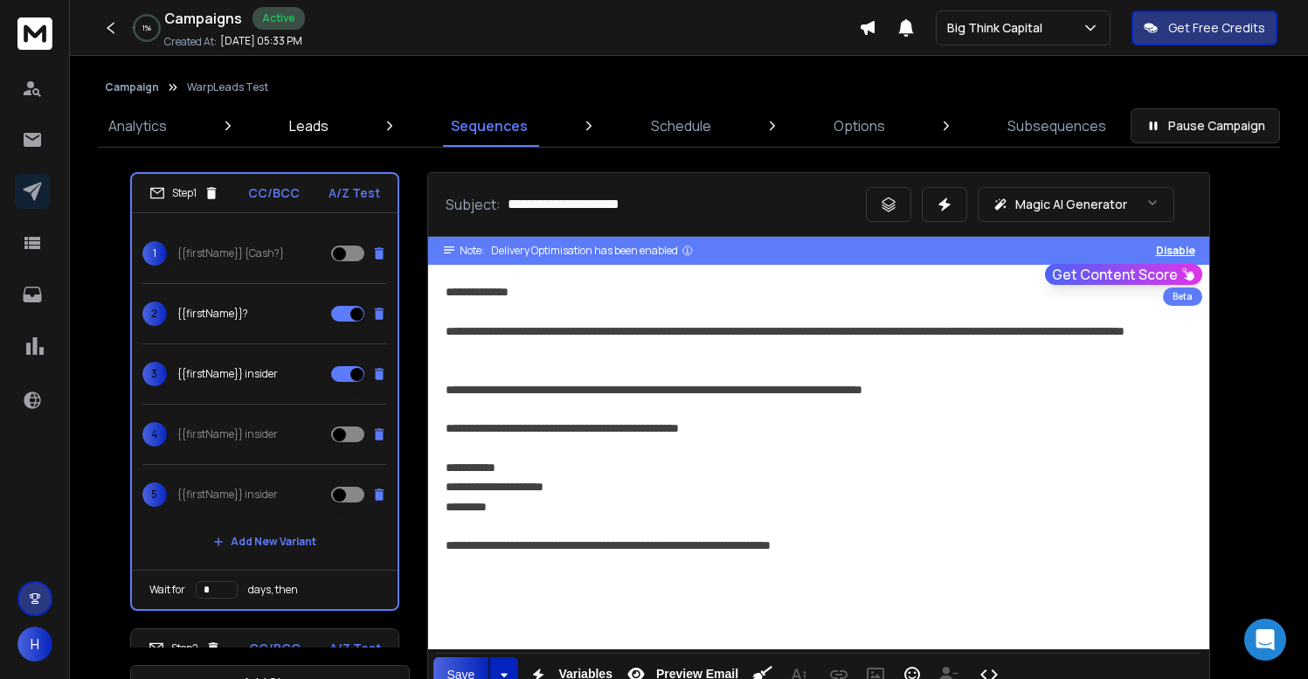
click at [339, 128] on link "Leads" at bounding box center [309, 126] width 60 height 42
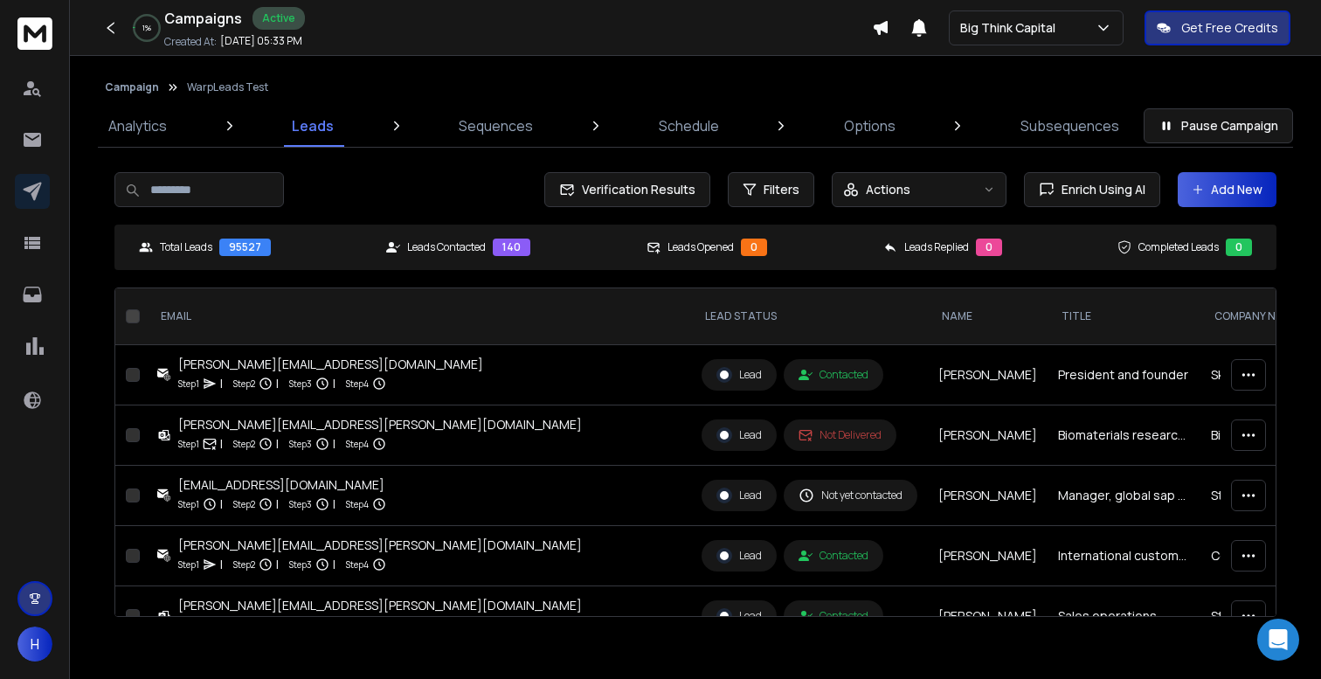
click at [1193, 190] on icon at bounding box center [1198, 189] width 12 height 12
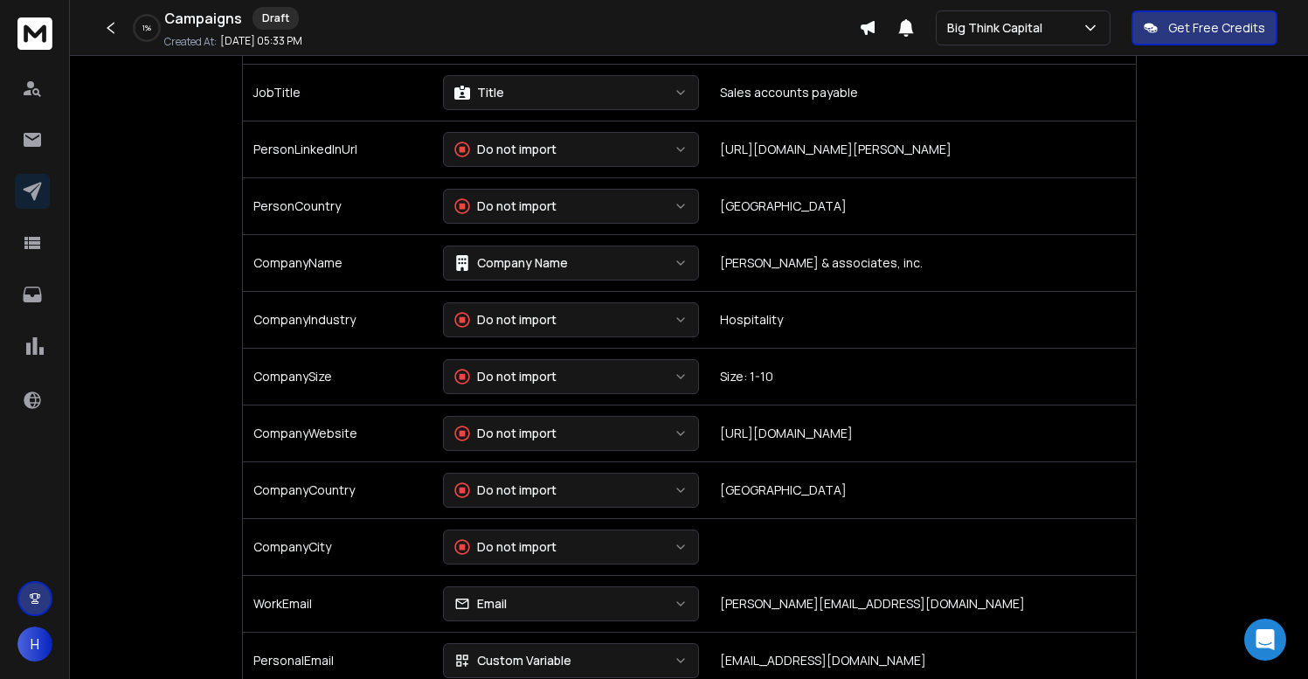
scroll to position [875, 0]
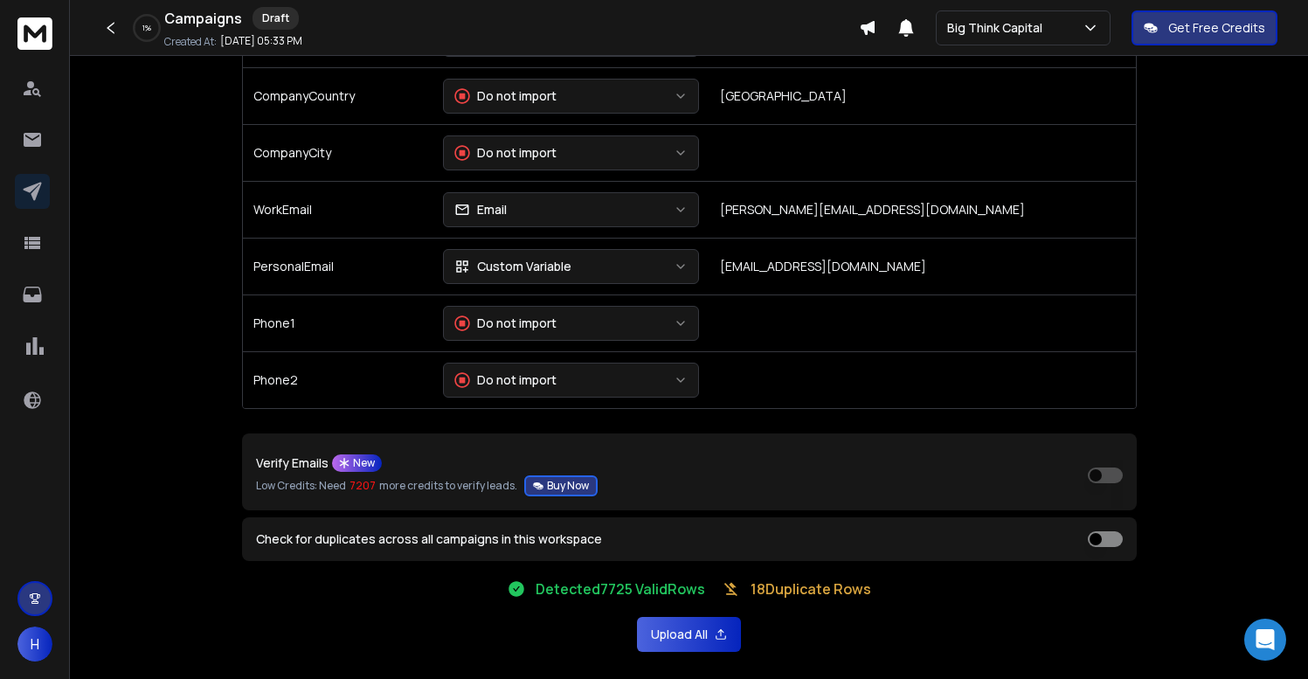
click at [694, 630] on button "Upload All" at bounding box center [689, 634] width 104 height 35
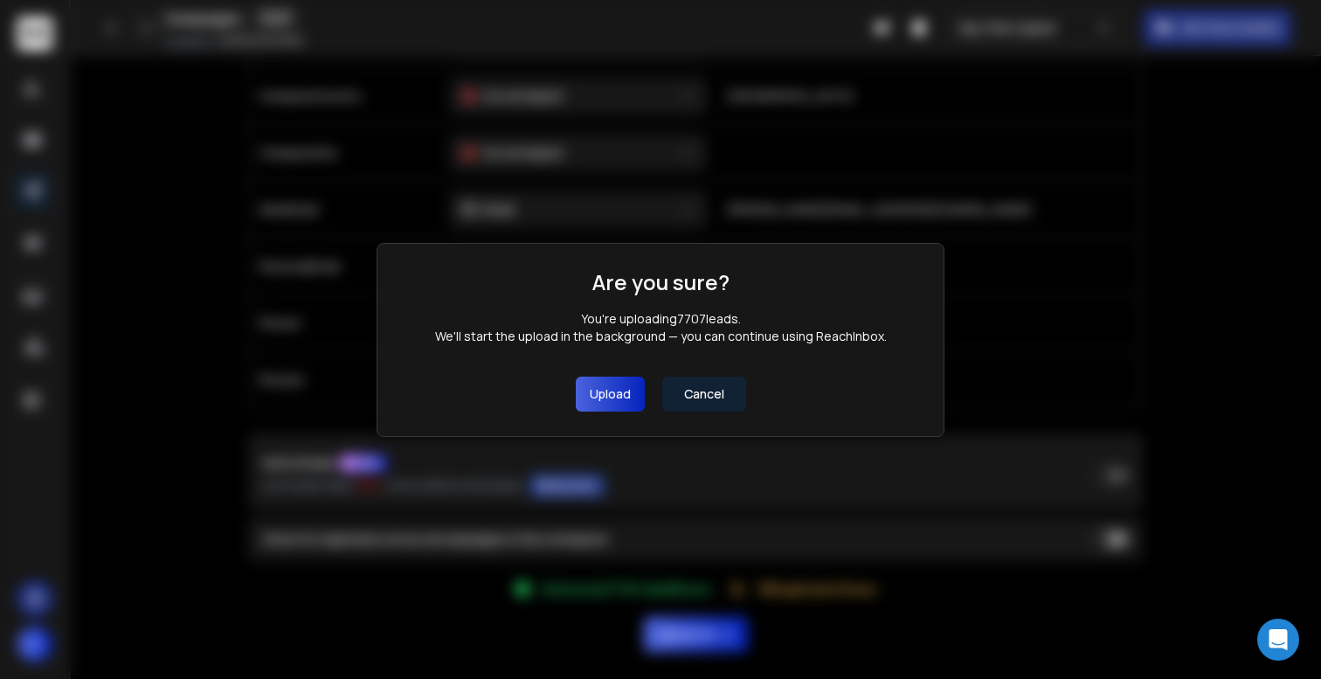
click at [607, 404] on button "Upload" at bounding box center [610, 394] width 69 height 35
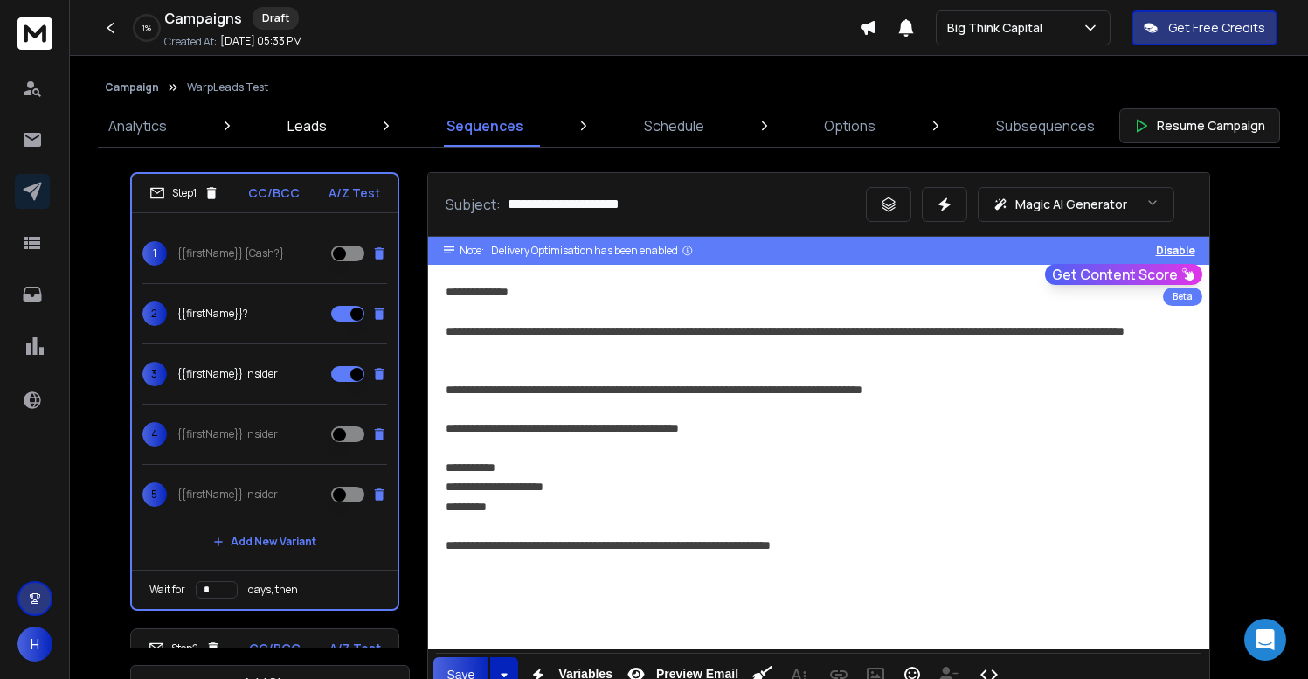
click at [310, 132] on p "Leads" at bounding box center [306, 125] width 39 height 21
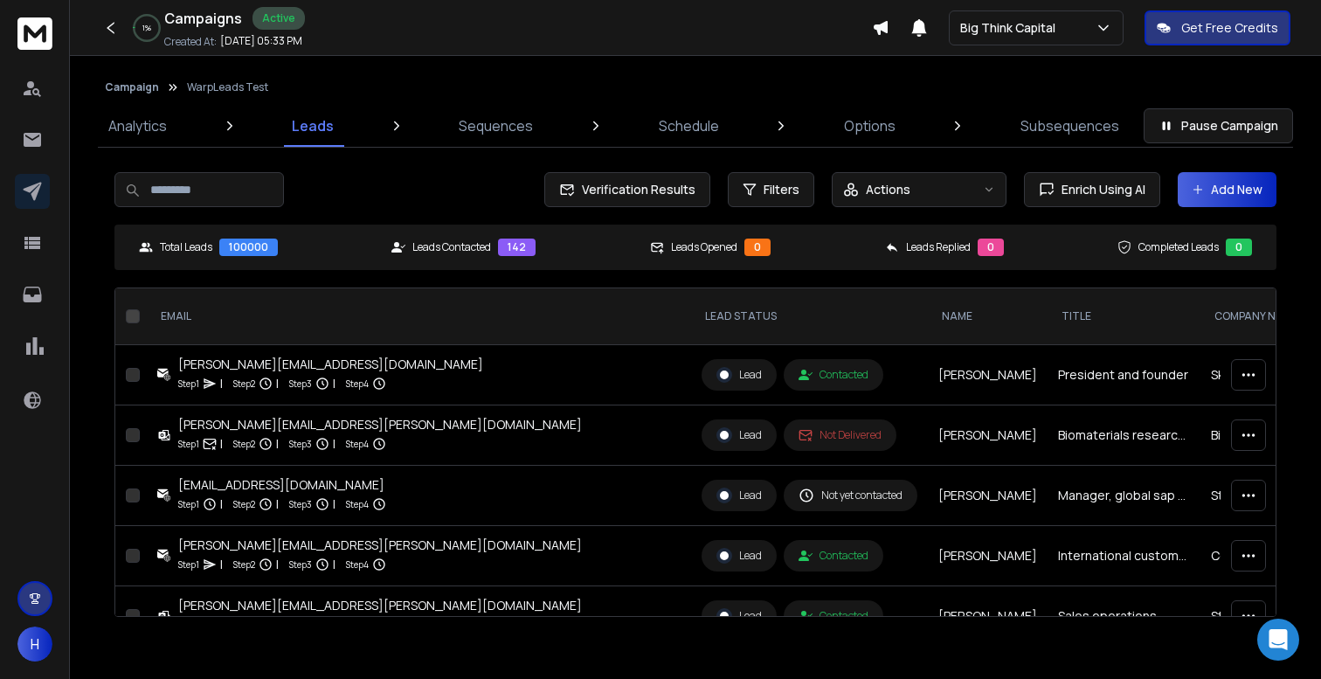
click at [47, 196] on body "ReferralStack Unlock AI-powered affiliate growth Lifetime Deals available! Clai…" at bounding box center [660, 339] width 1321 height 679
click at [33, 180] on link at bounding box center [32, 191] width 35 height 35
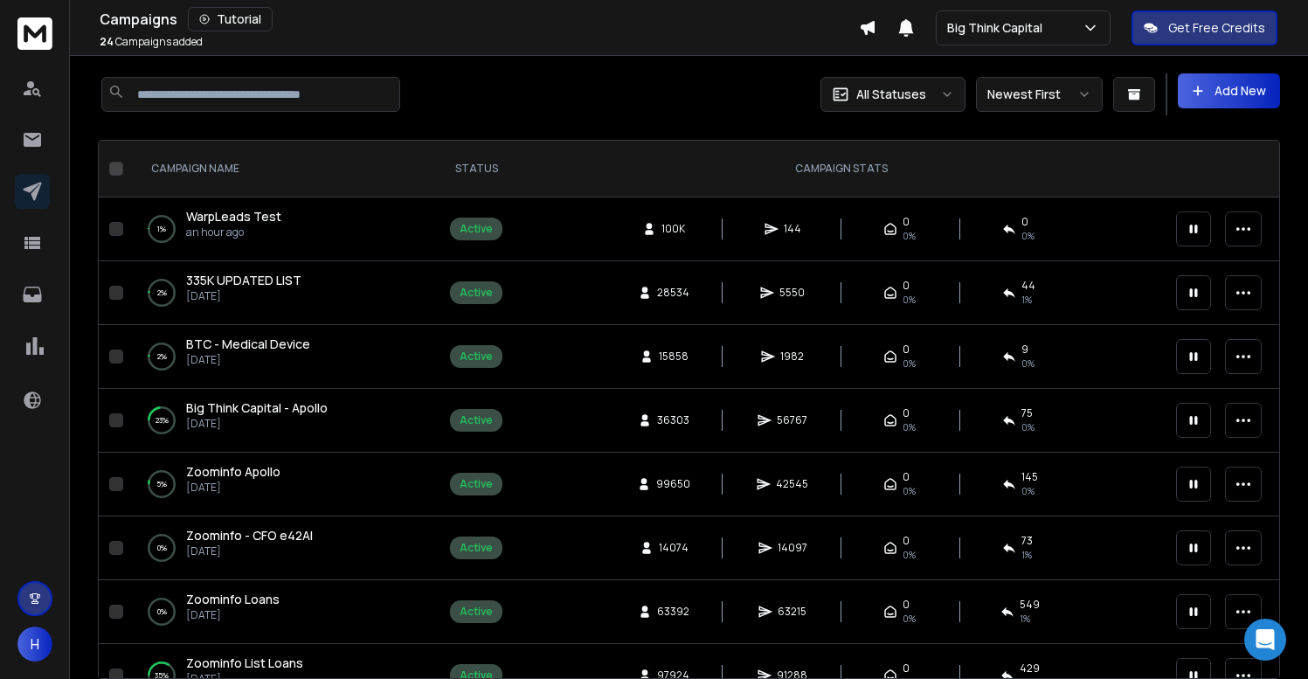
click at [1234, 232] on icon "button" at bounding box center [1242, 228] width 17 height 17
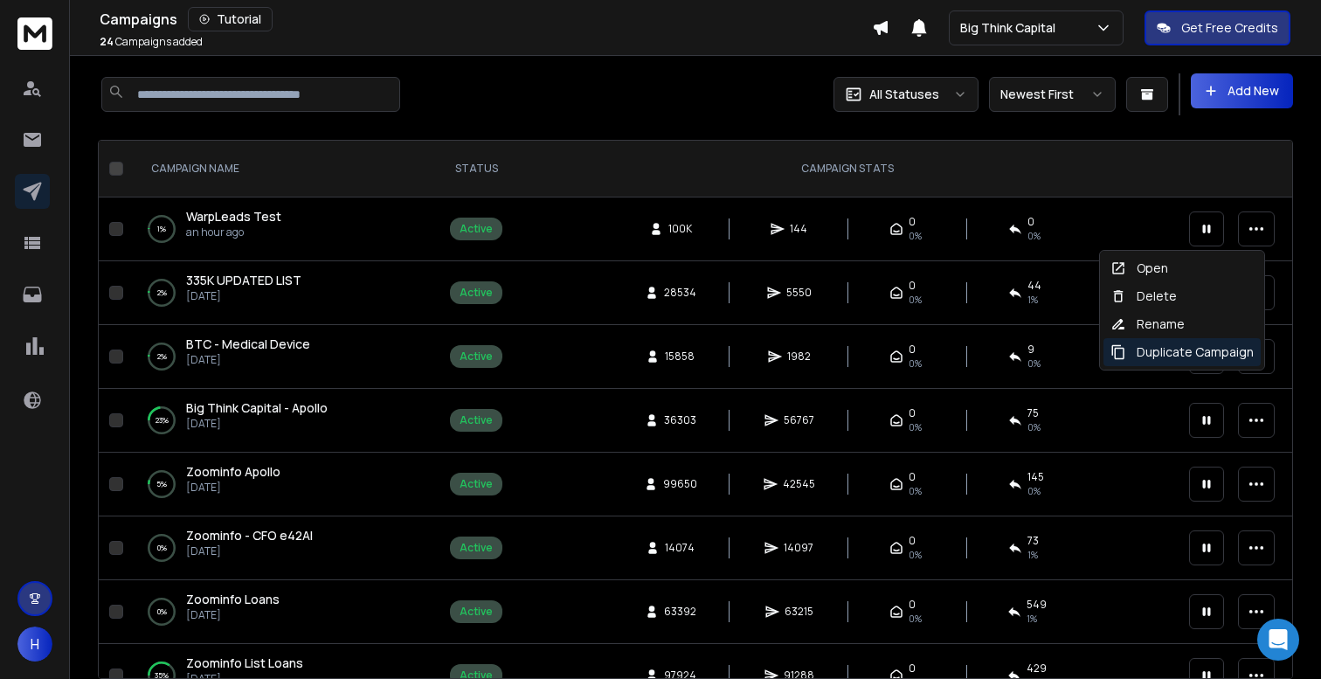
click at [1153, 346] on div "Duplicate Campaign" at bounding box center [1181, 351] width 143 height 17
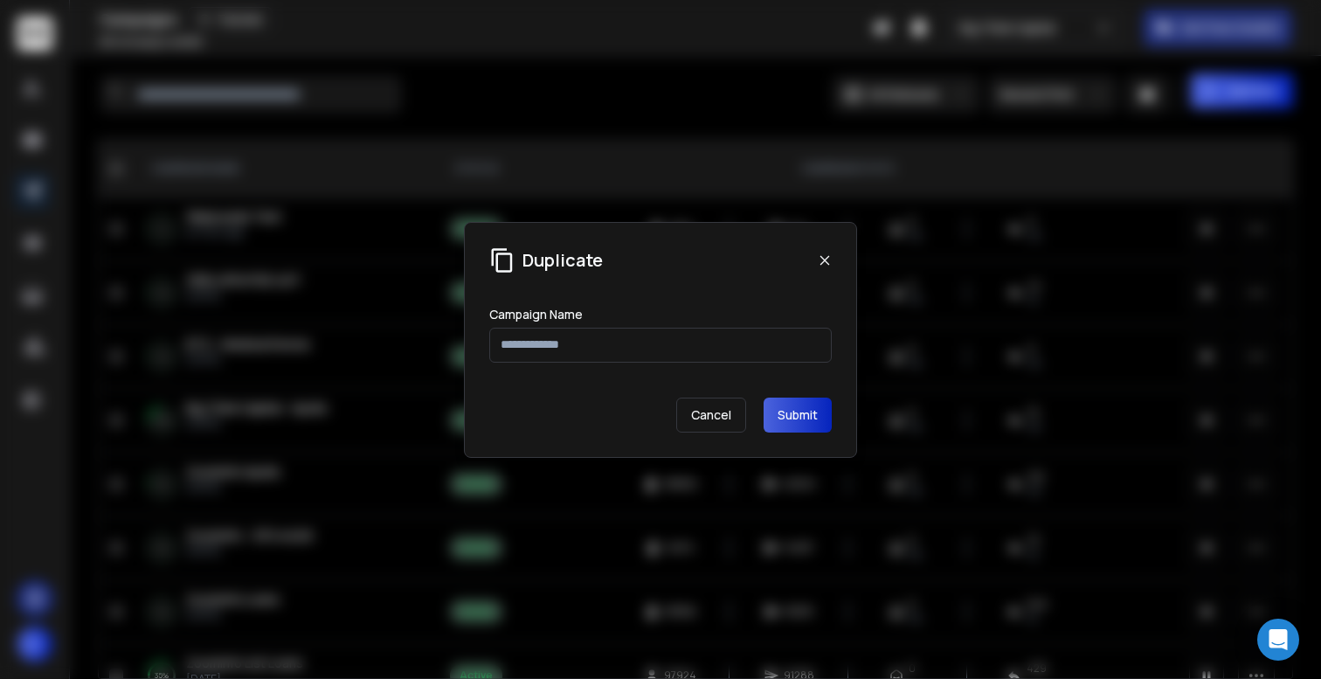
click at [630, 341] on input "text" at bounding box center [660, 345] width 342 height 35
type input "**********"
click at [809, 416] on button "Submit" at bounding box center [798, 414] width 68 height 35
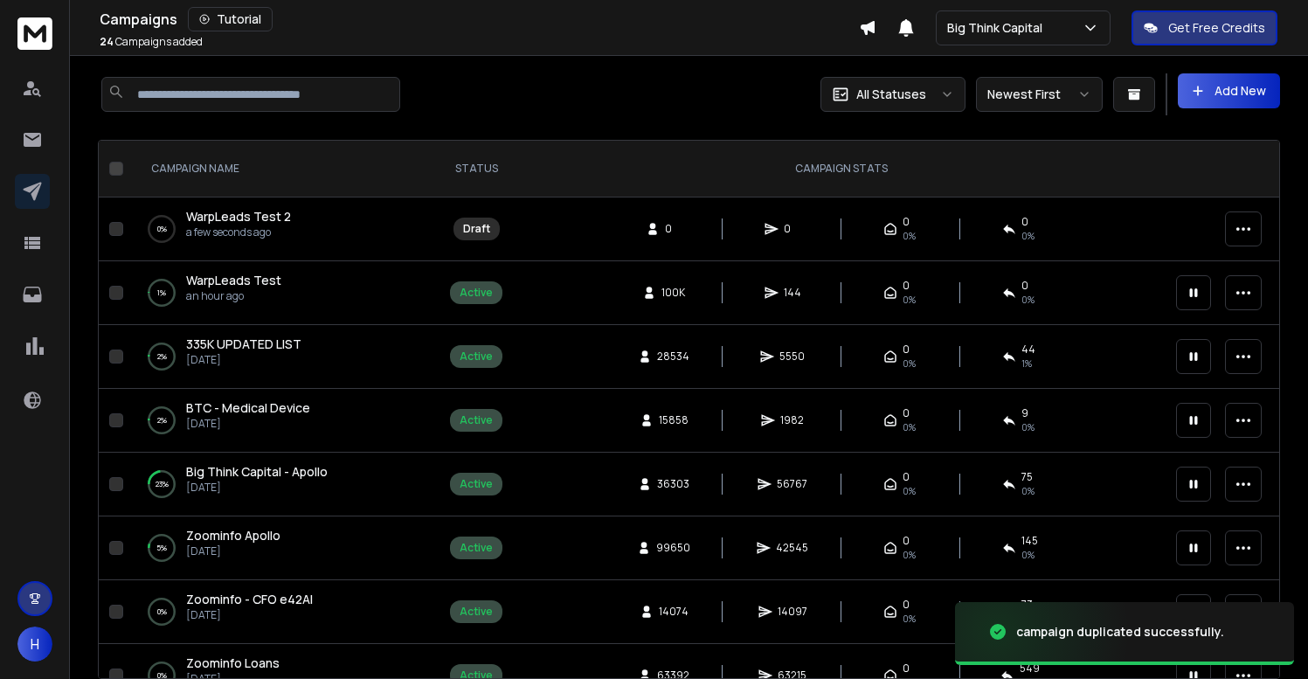
click at [229, 215] on span "WarpLeads Test 2" at bounding box center [238, 216] width 105 height 17
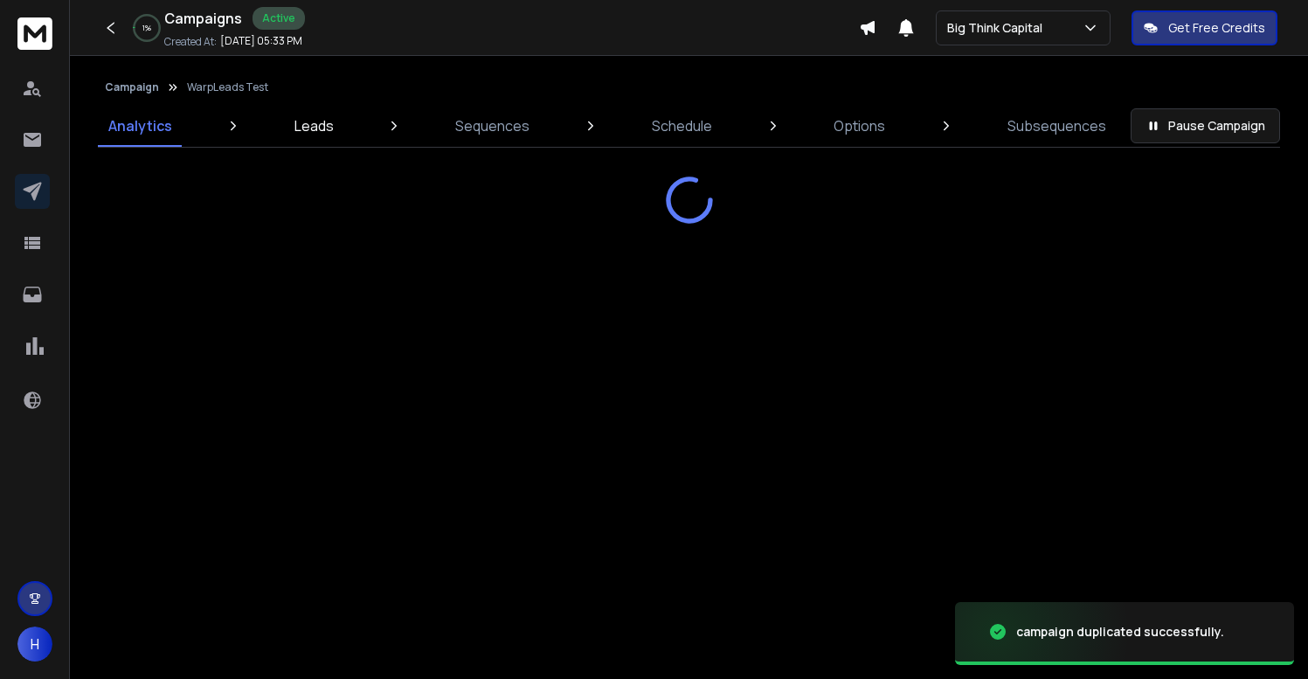
drag, startPoint x: 301, startPoint y: 122, endPoint x: 331, endPoint y: 129, distance: 31.4
click at [301, 122] on p "Leads" at bounding box center [313, 125] width 39 height 21
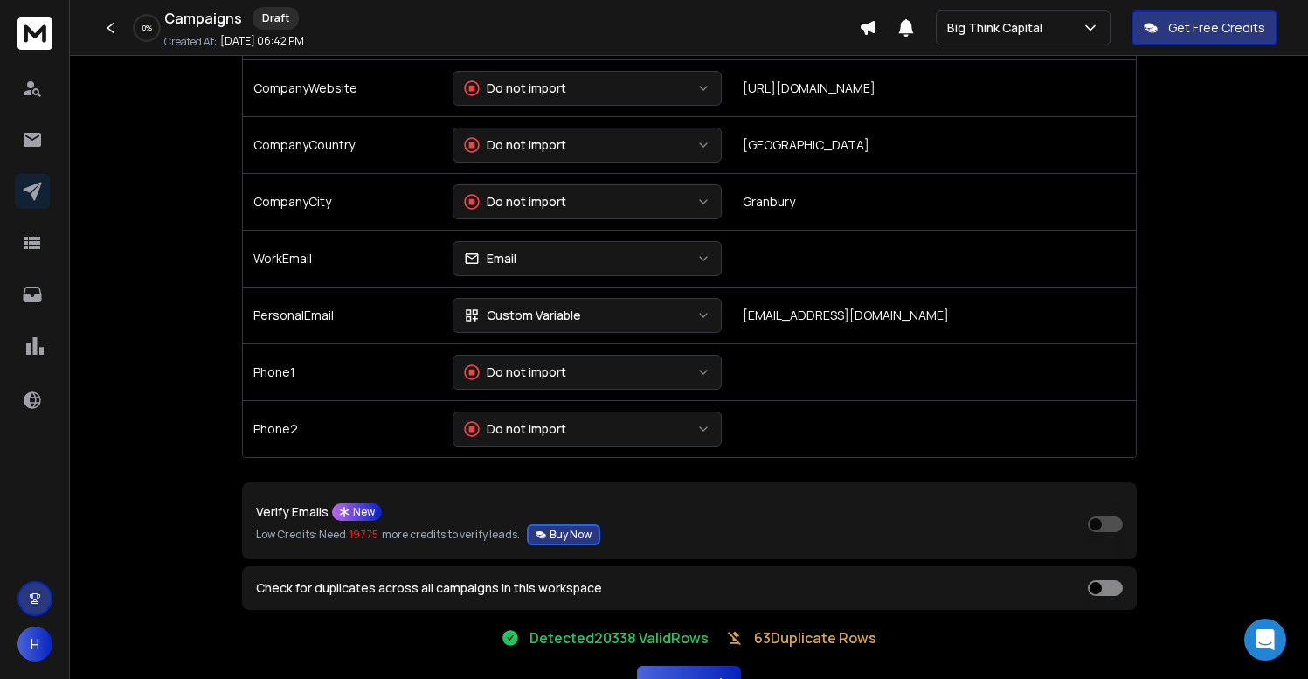
scroll to position [875, 0]
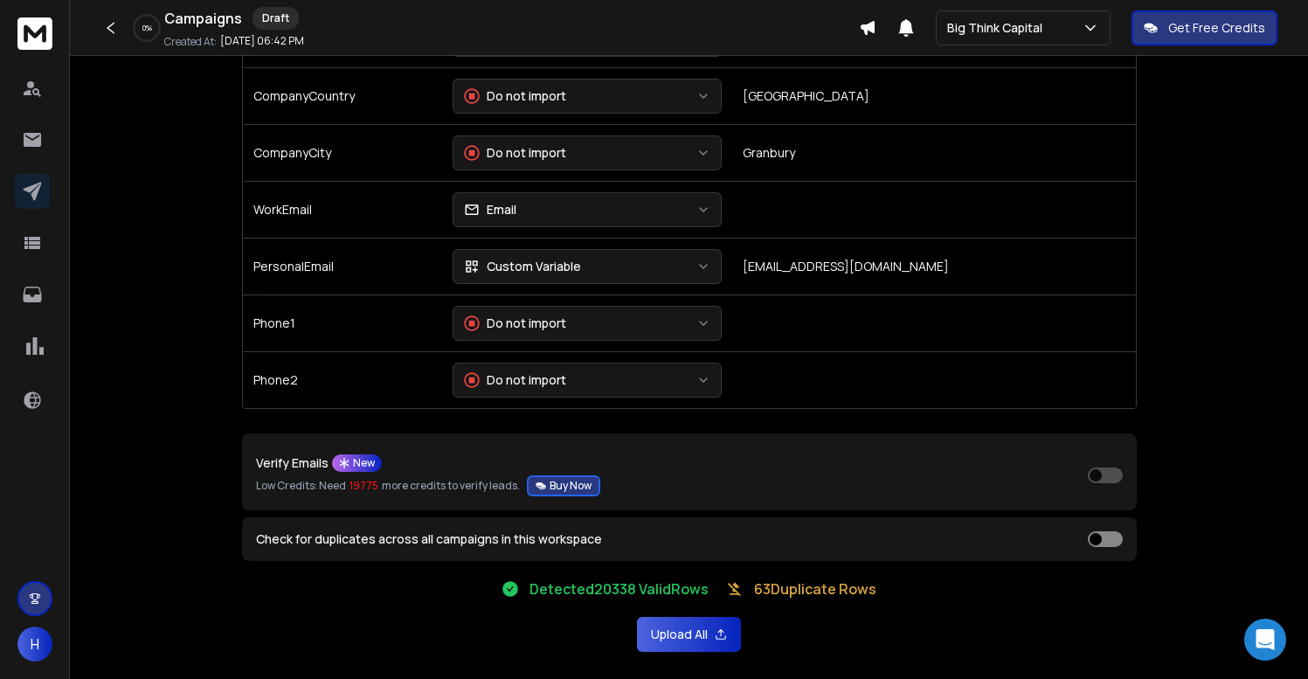
click at [677, 639] on button "Upload All" at bounding box center [689, 634] width 104 height 35
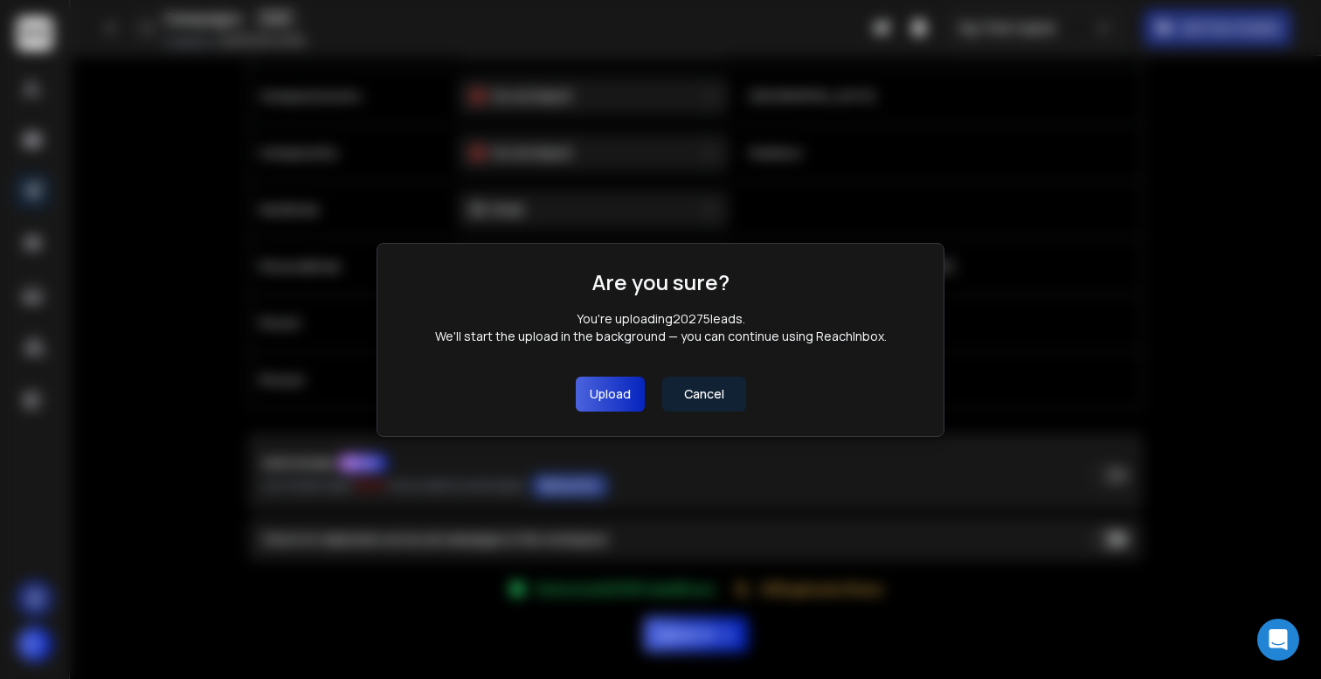
click at [618, 408] on button "Upload" at bounding box center [610, 394] width 69 height 35
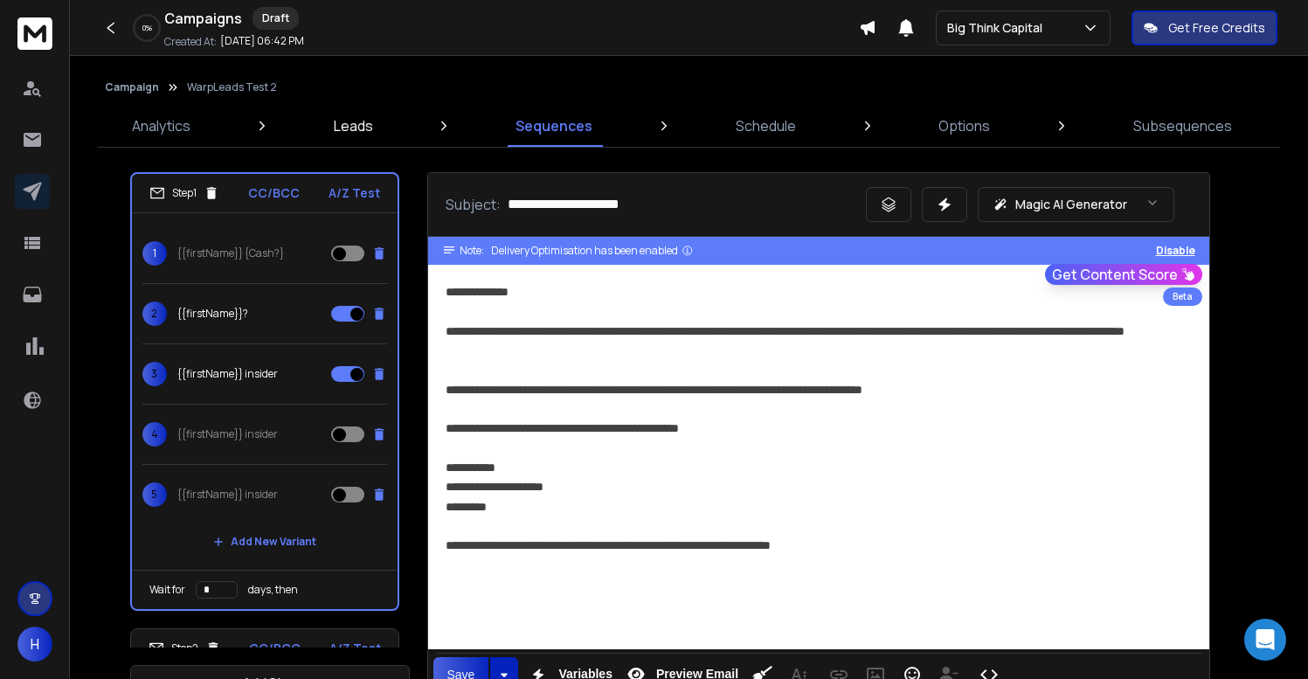
click at [337, 119] on p "Leads" at bounding box center [353, 125] width 39 height 21
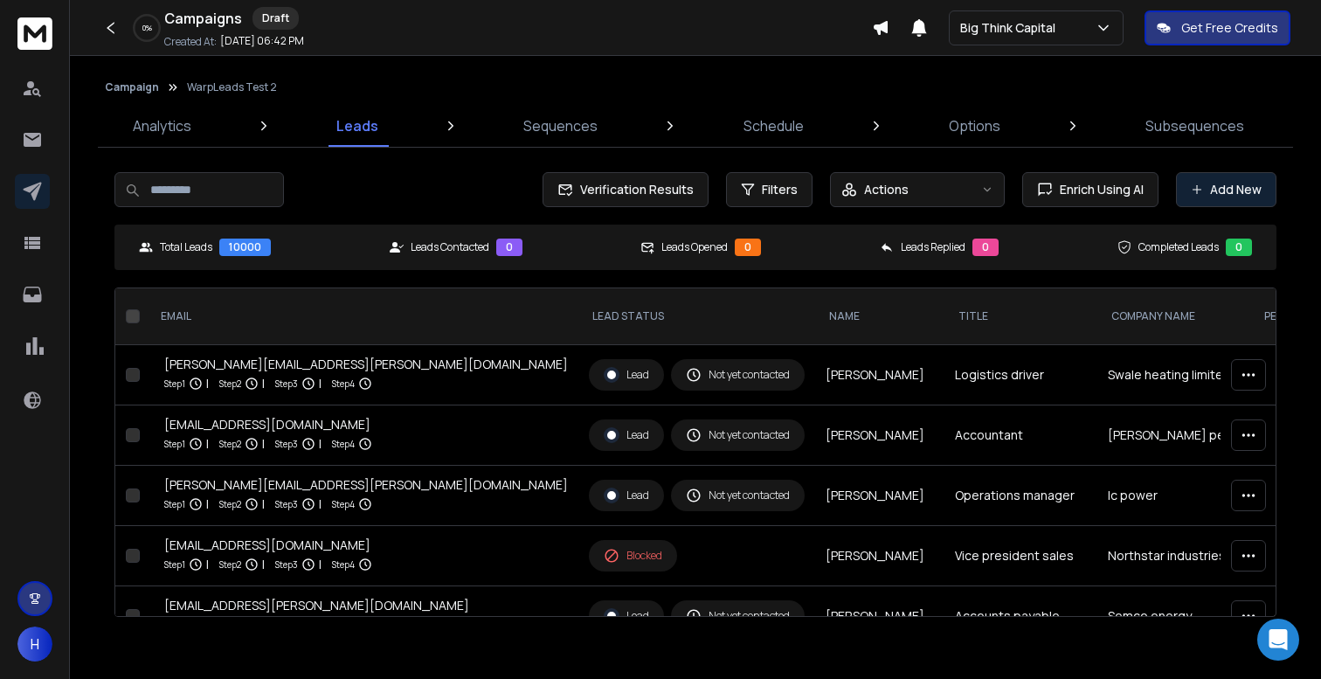
click at [1271, 183] on button "Add New" at bounding box center [1226, 189] width 100 height 35
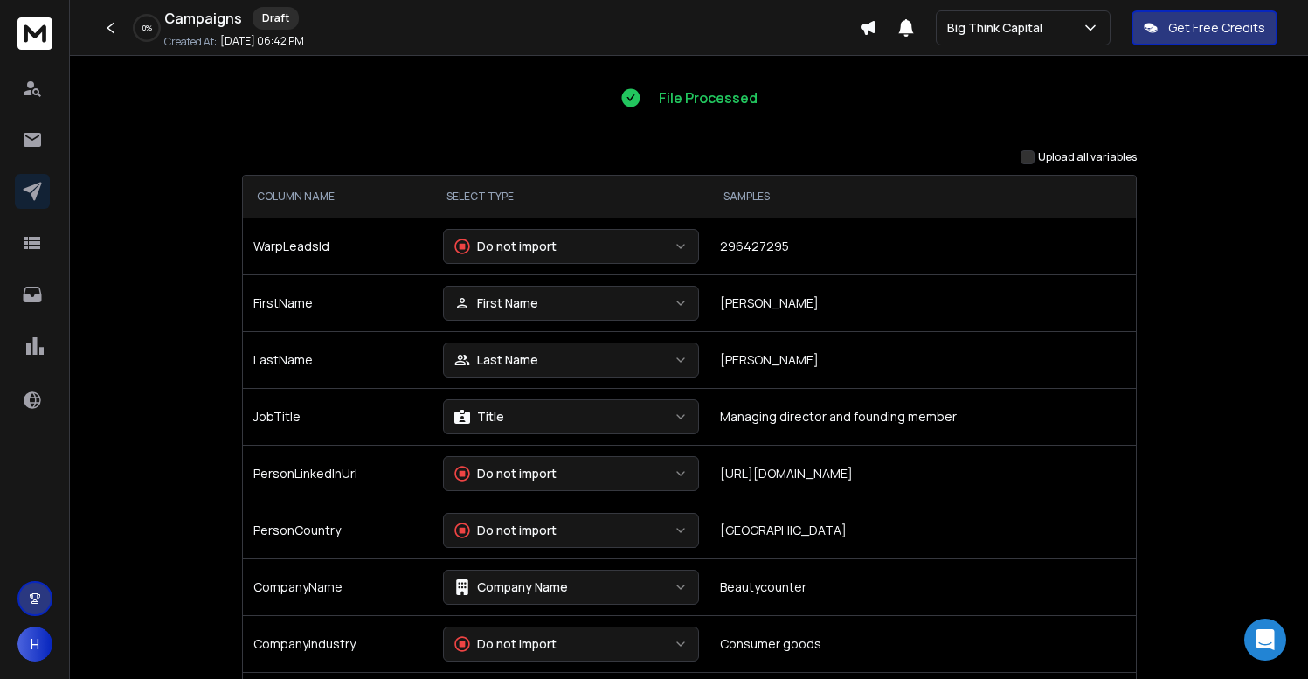
scroll to position [875, 0]
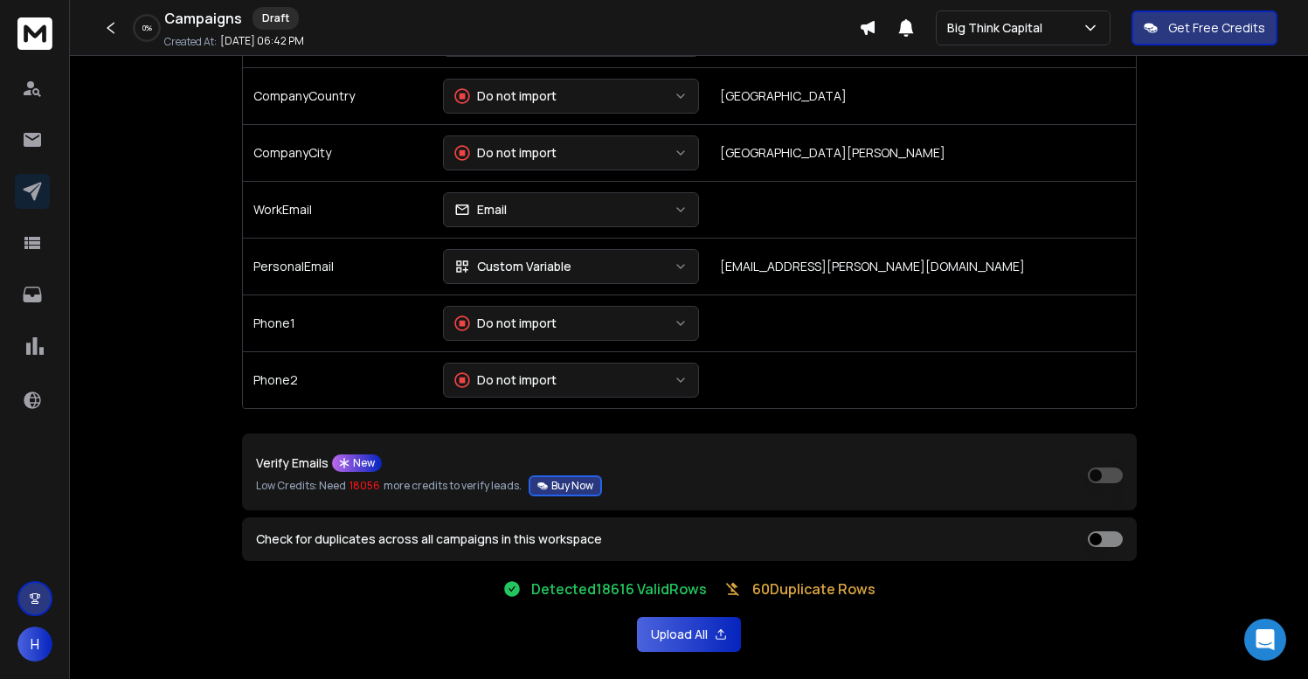
click at [656, 630] on button "Upload All" at bounding box center [689, 634] width 104 height 35
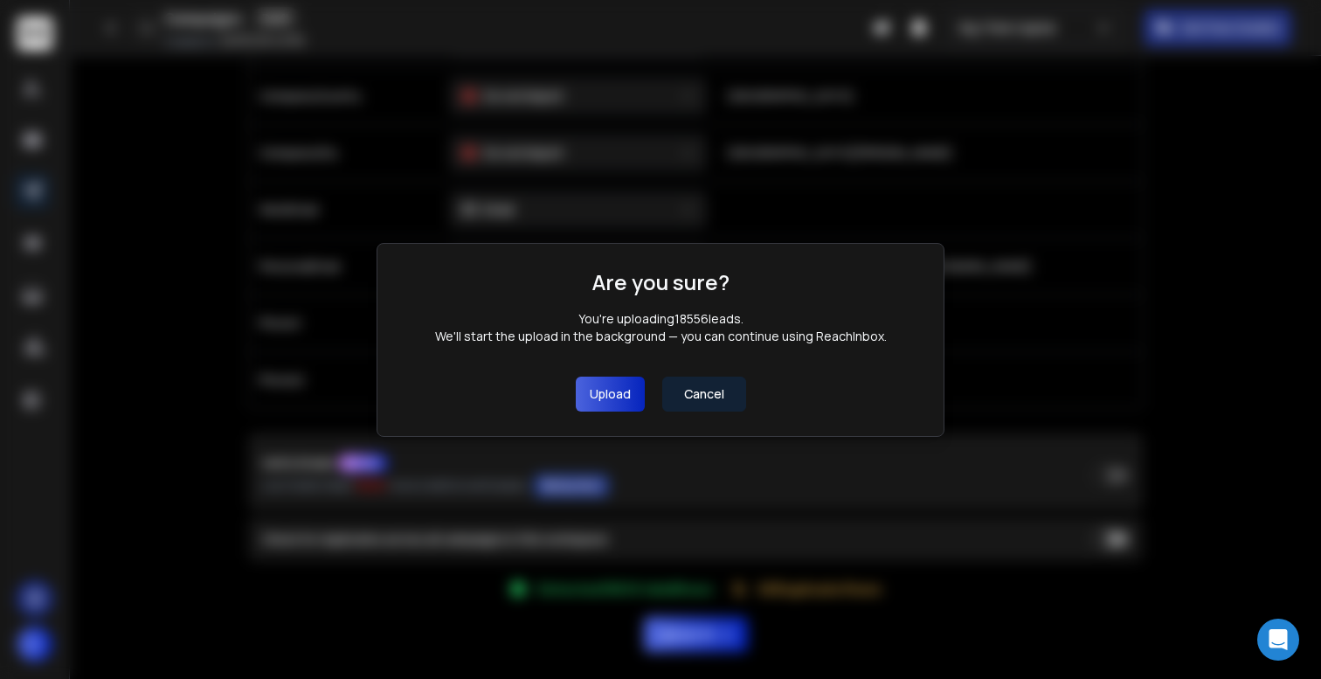
click at [595, 388] on button "Upload" at bounding box center [610, 394] width 69 height 35
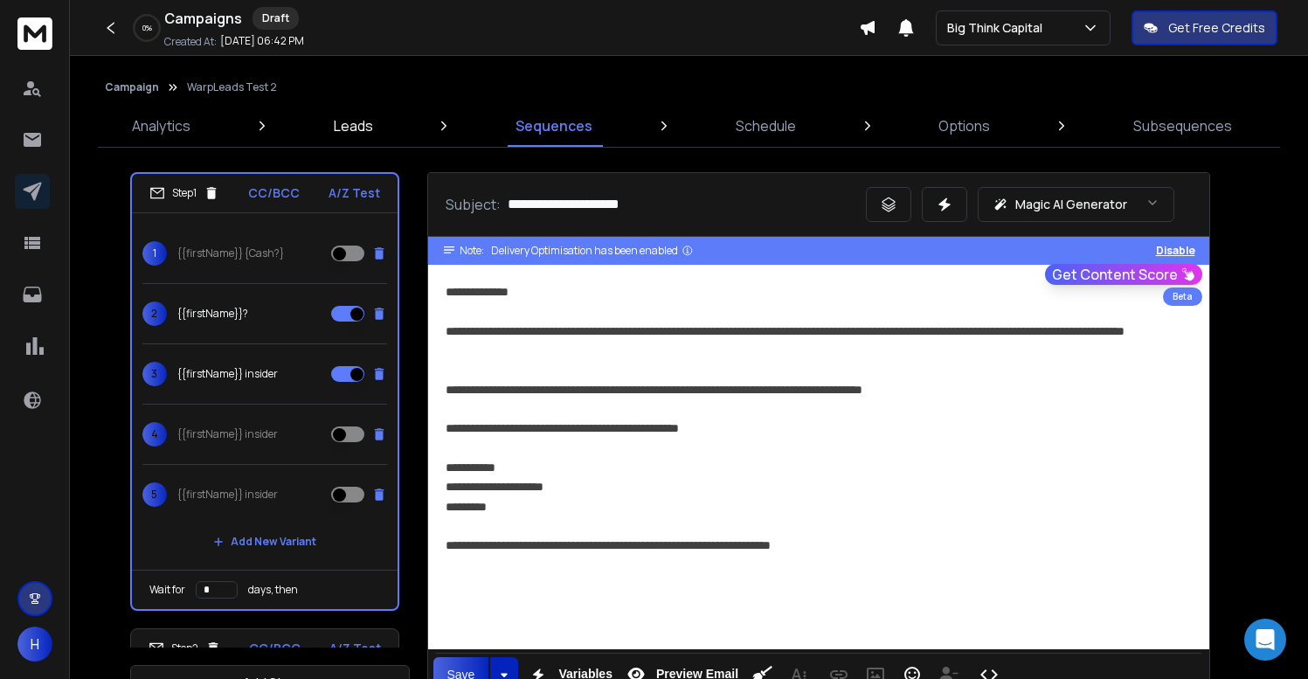
click at [341, 128] on p "Leads" at bounding box center [353, 125] width 39 height 21
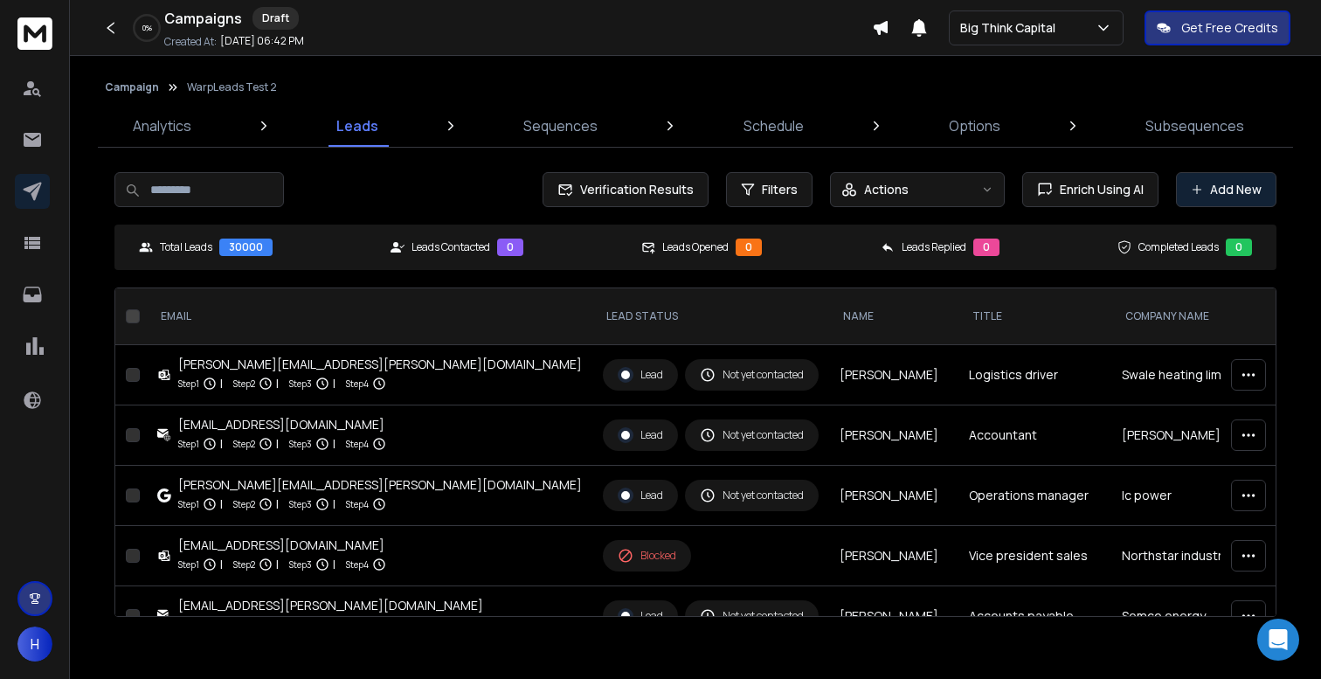
click at [1210, 182] on button "Add New" at bounding box center [1226, 189] width 100 height 35
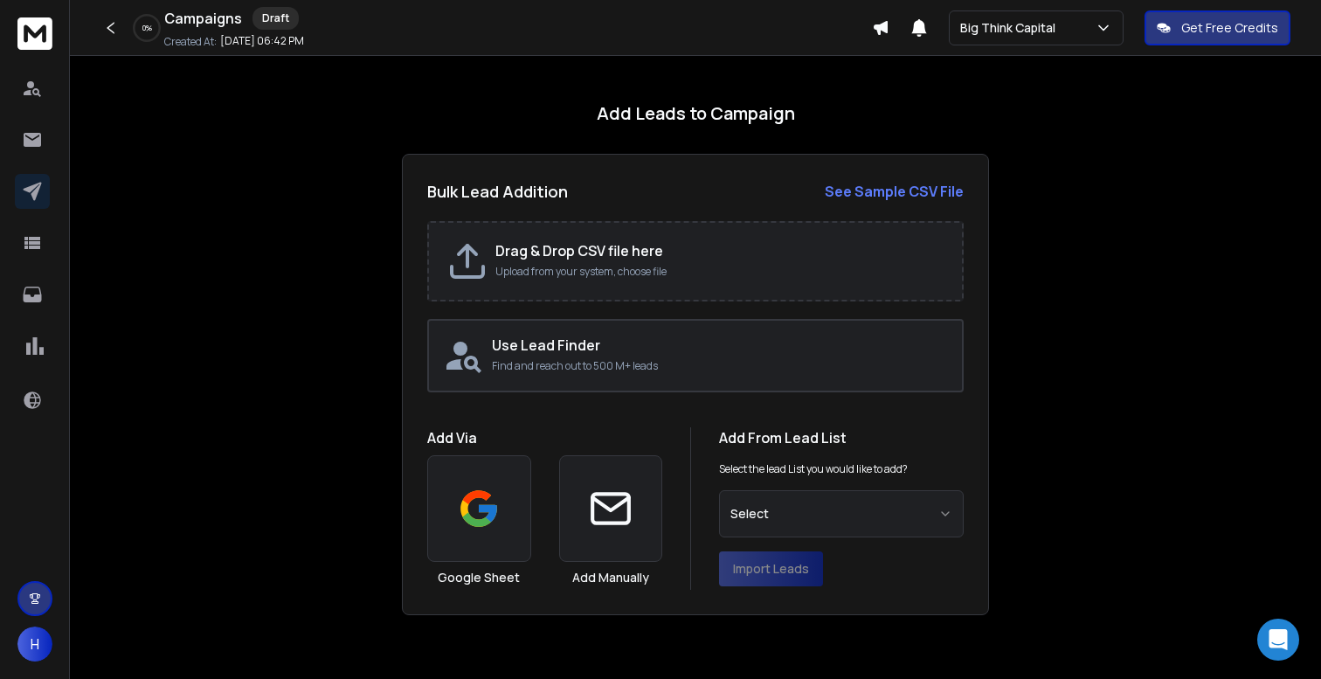
click at [785, 238] on div "Drag & Drop CSV file here Upload from your system, choose file" at bounding box center [695, 261] width 536 height 80
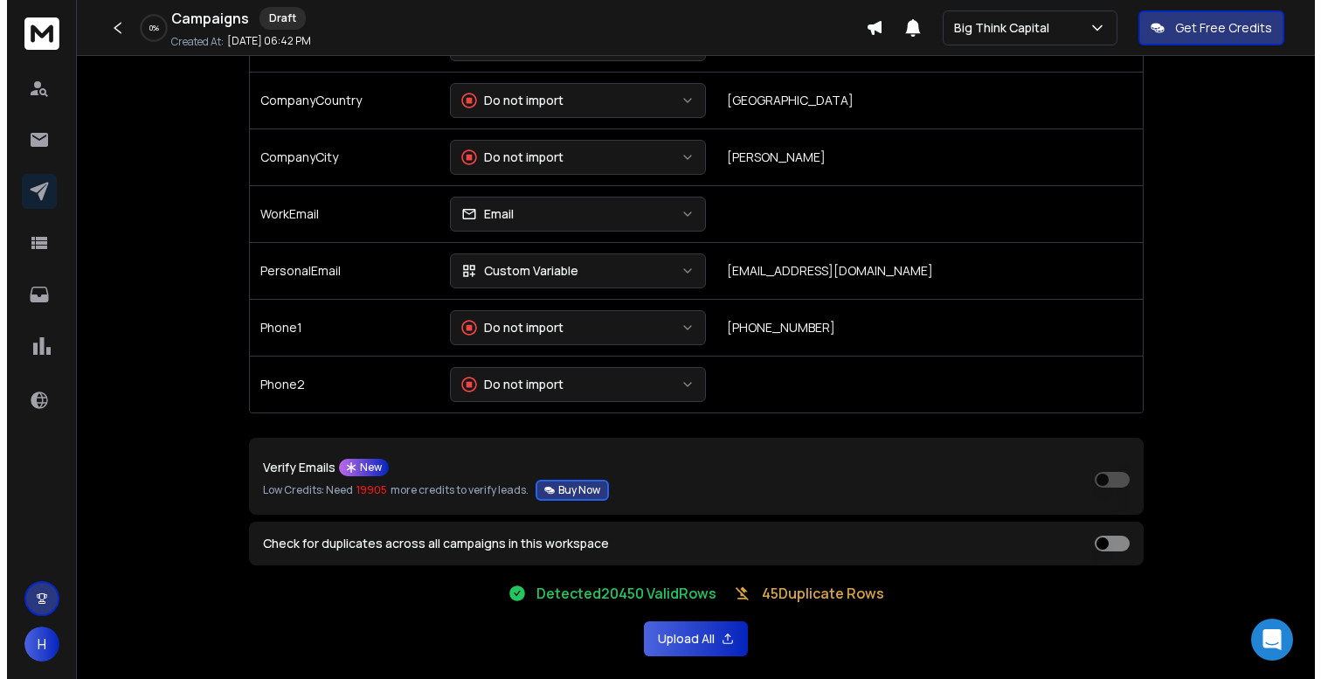
scroll to position [875, 0]
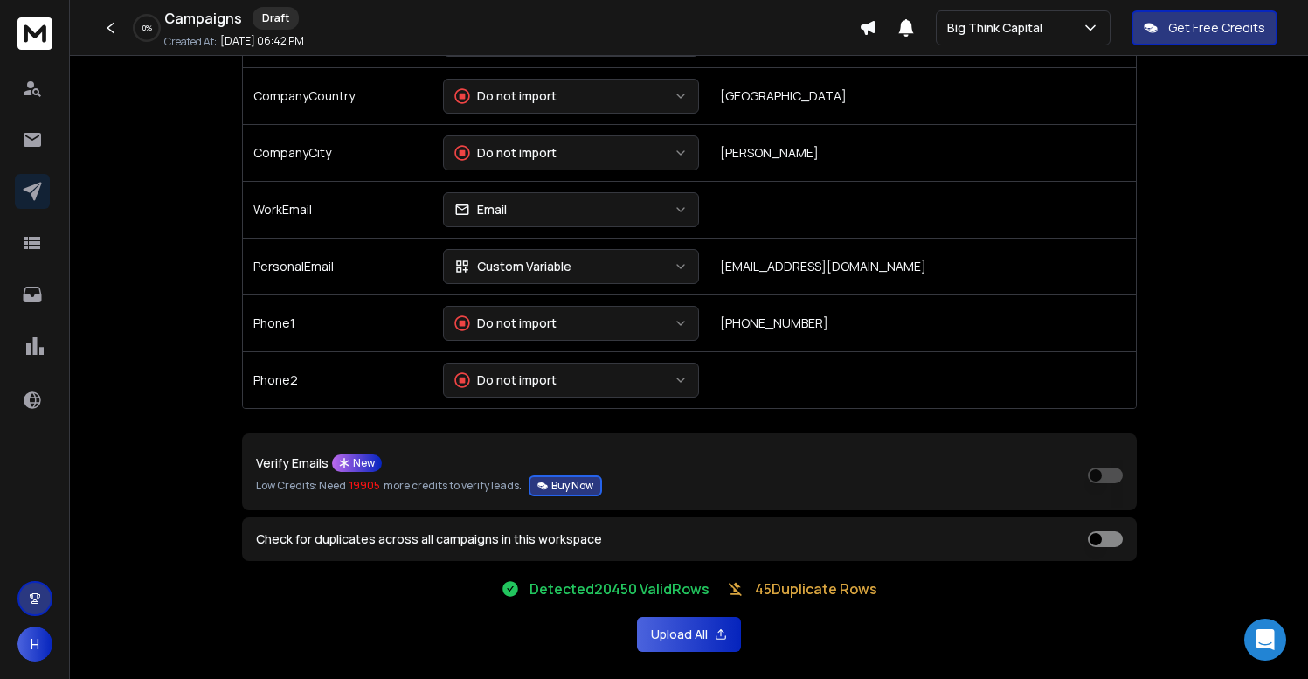
click at [701, 641] on button "Upload All" at bounding box center [689, 634] width 104 height 35
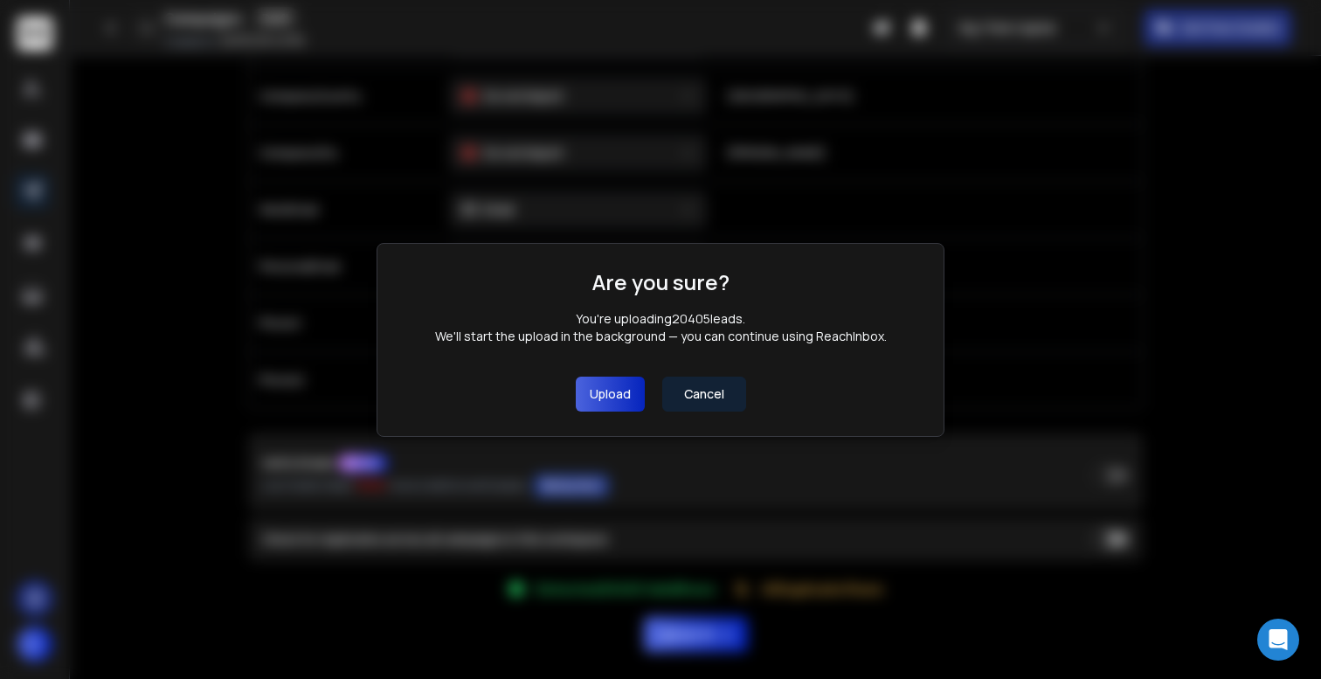
click at [614, 393] on button "Upload" at bounding box center [610, 394] width 69 height 35
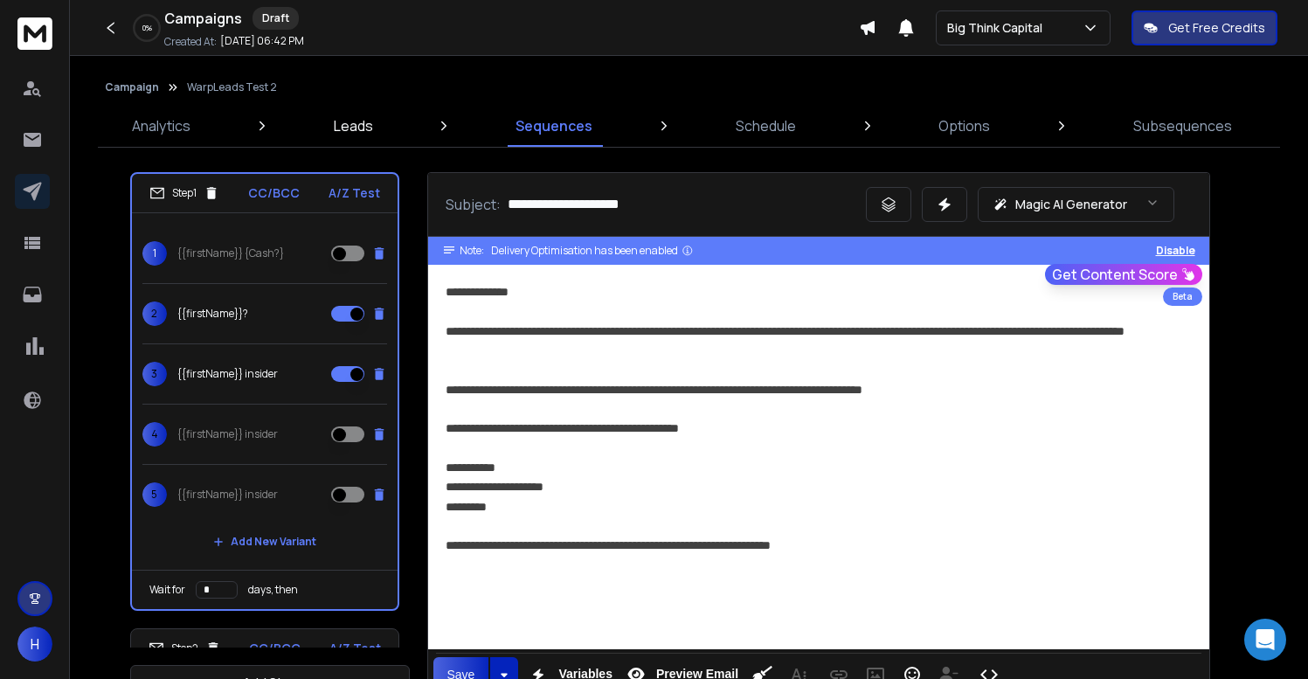
click at [334, 128] on link "Leads" at bounding box center [353, 126] width 60 height 42
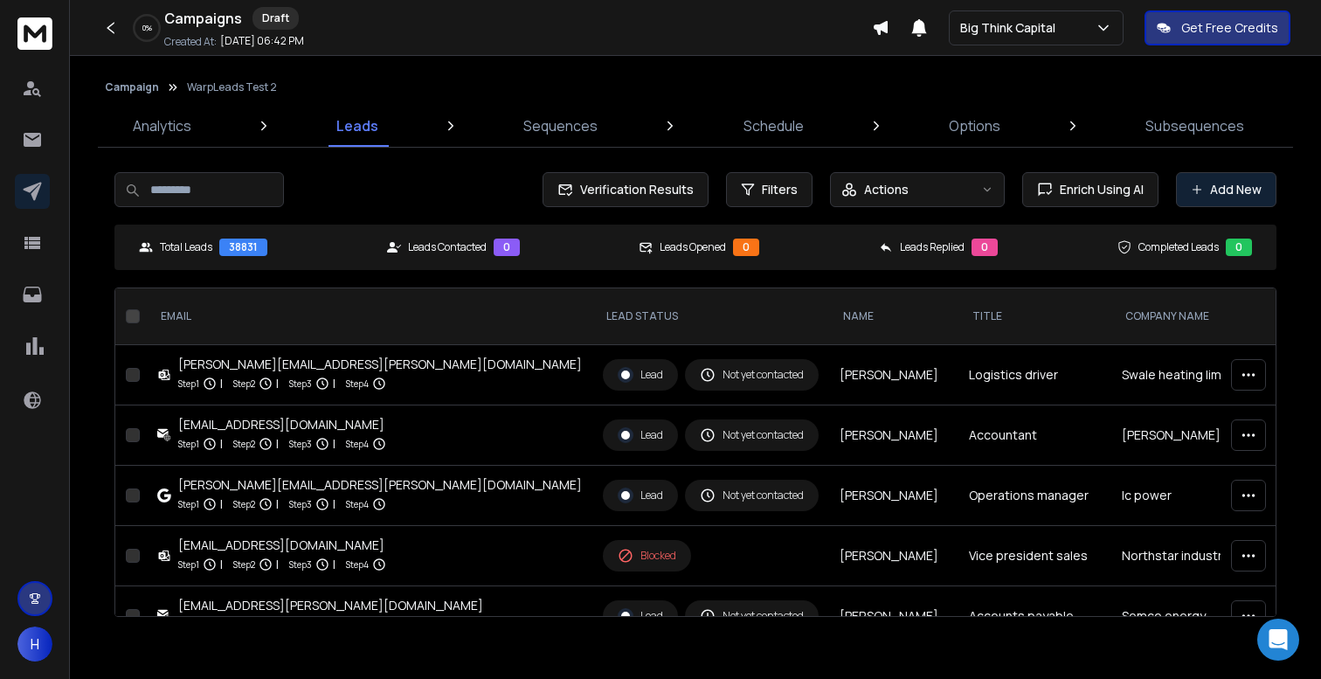
click at [1245, 204] on button "Add New" at bounding box center [1226, 189] width 100 height 35
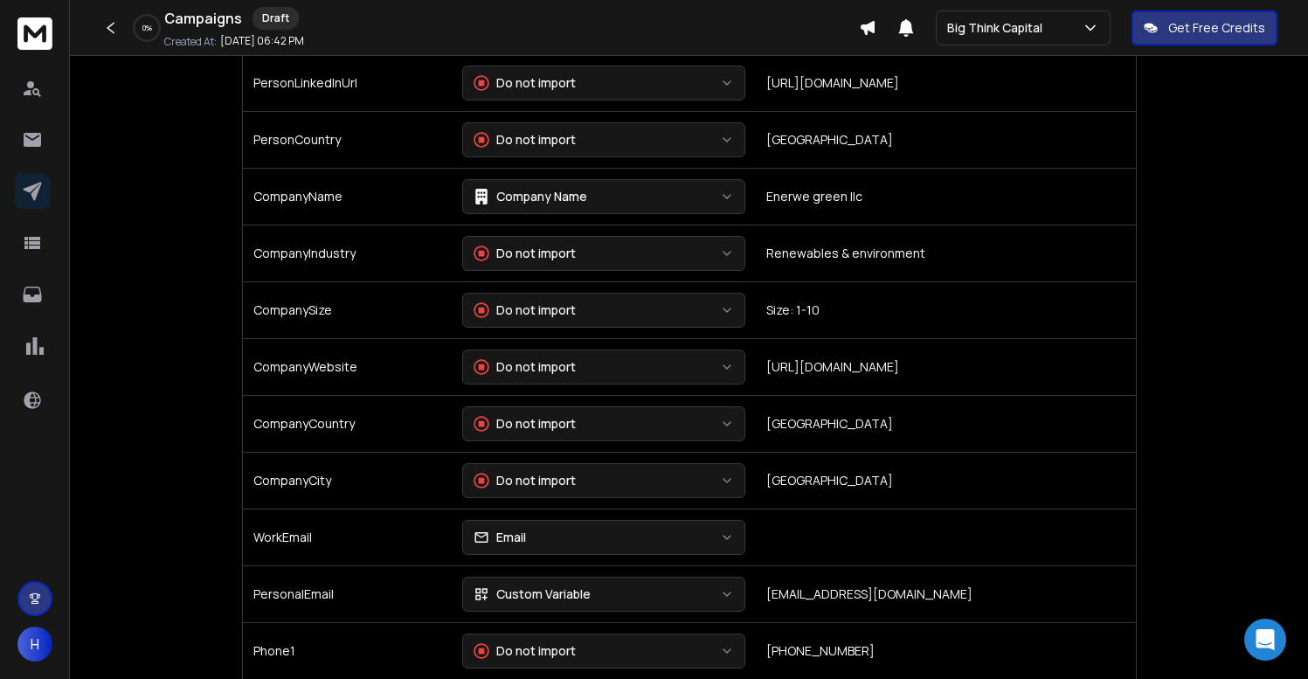
scroll to position [875, 0]
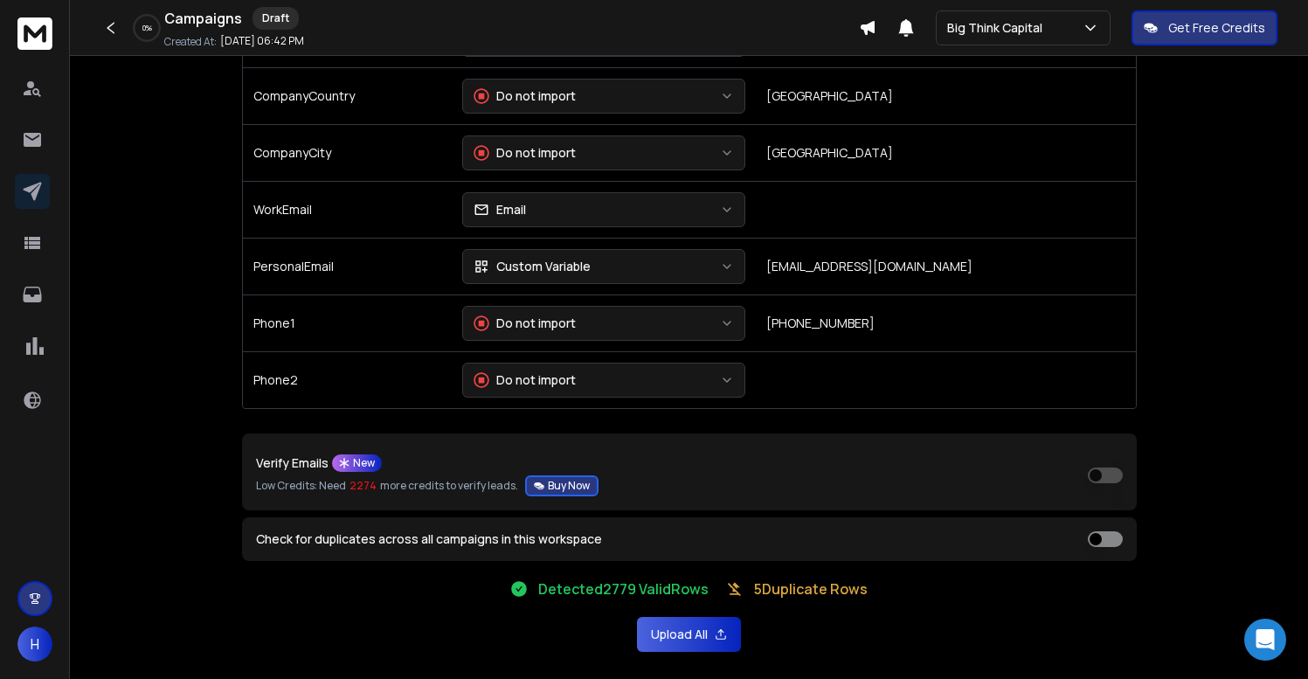
click at [675, 632] on button "Upload All" at bounding box center [689, 634] width 104 height 35
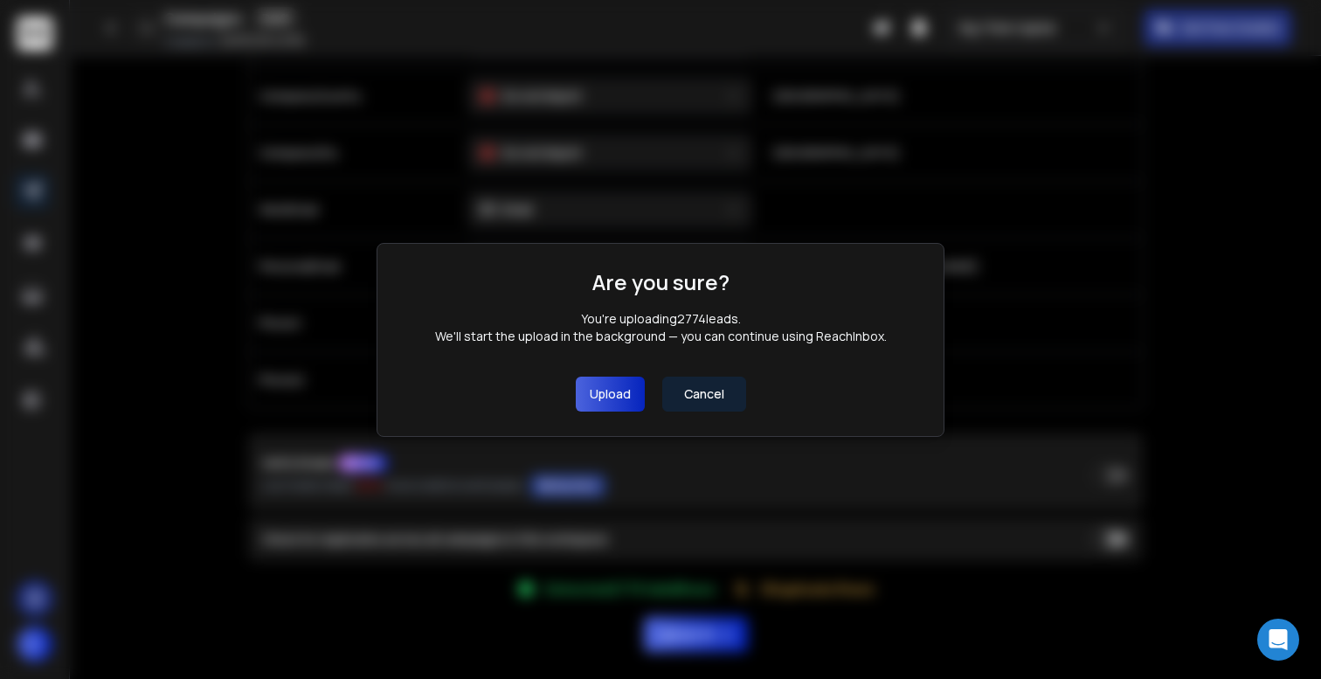
click at [612, 379] on button "Upload" at bounding box center [610, 394] width 69 height 35
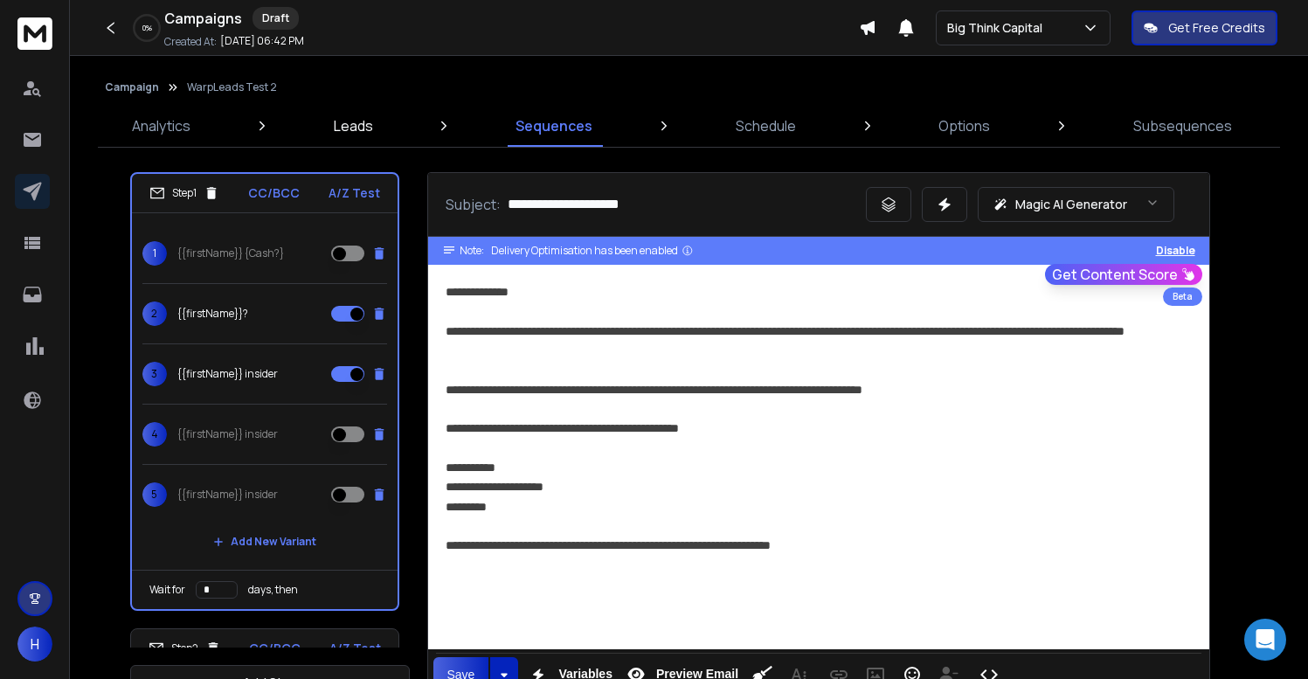
click at [341, 131] on p "Leads" at bounding box center [353, 125] width 39 height 21
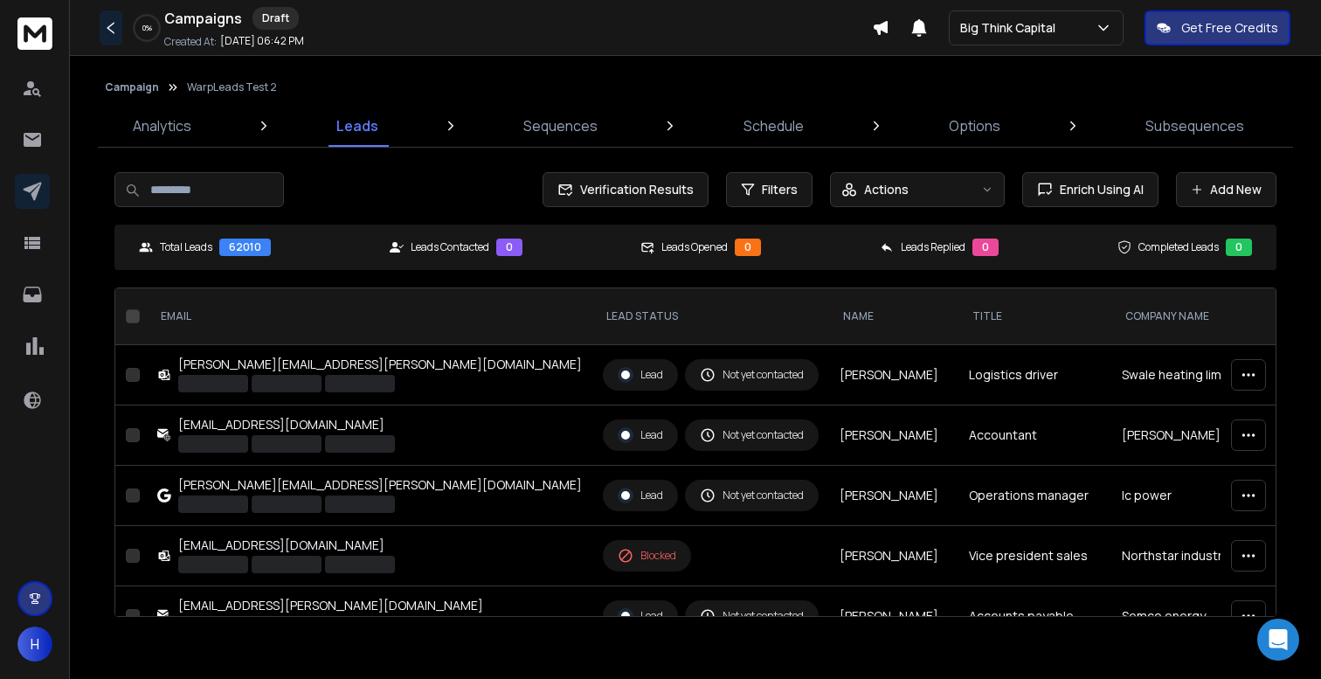
click at [115, 22] on icon at bounding box center [111, 28] width 16 height 16
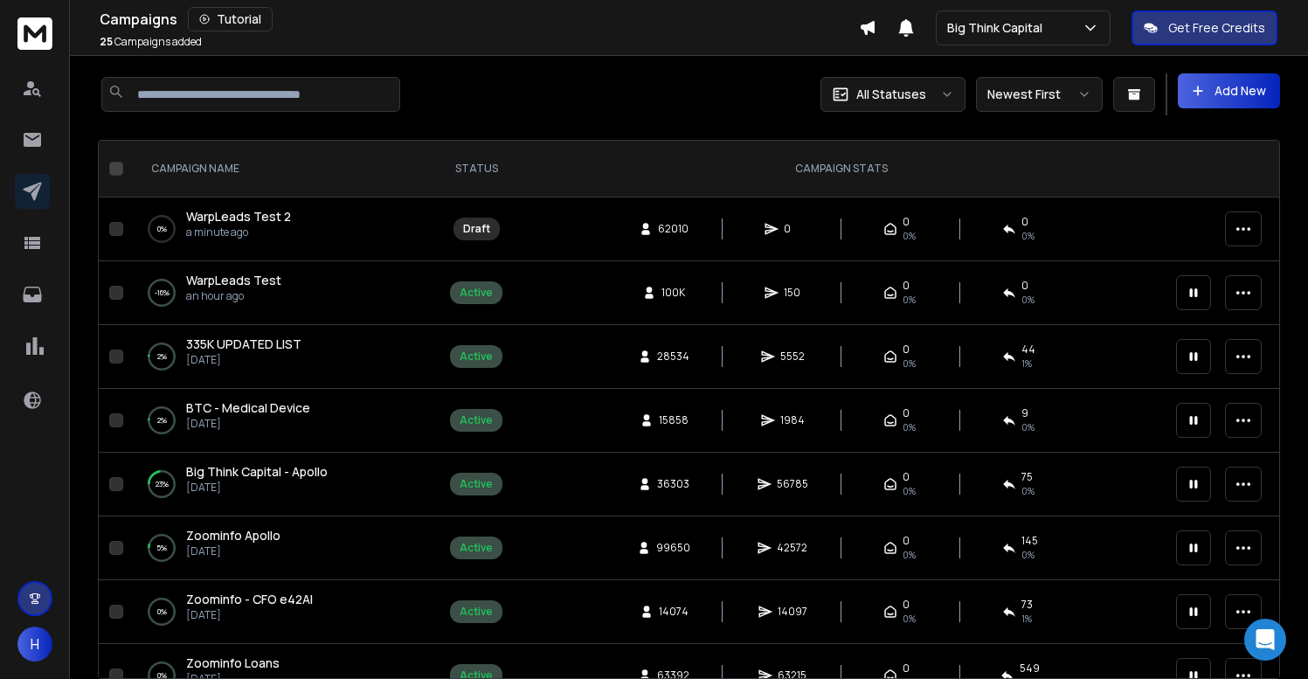
click at [346, 210] on div "0 % WarpLeads Test 2 a minute ago" at bounding box center [283, 229] width 271 height 42
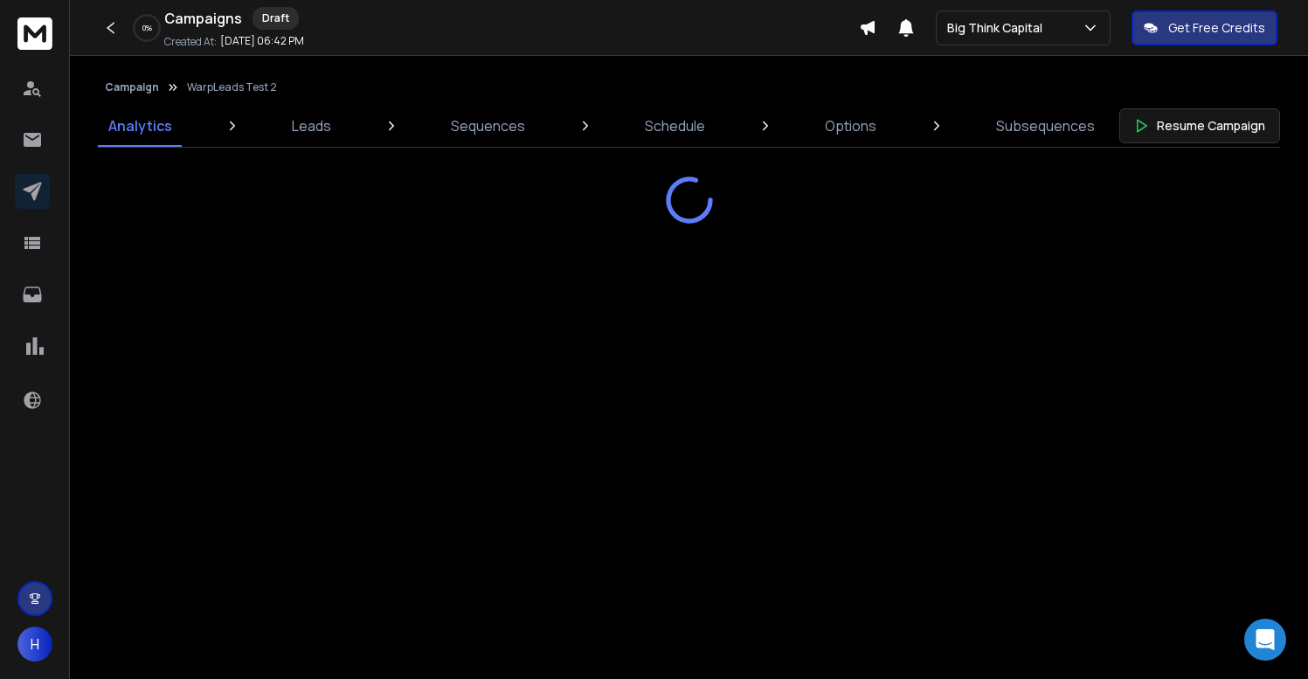
click at [1168, 145] on div "Analytics Leads Sequences Schedule Options Subsequences Resume Campaign" at bounding box center [689, 126] width 1182 height 43
click at [1105, 145] on link "Subsequences" at bounding box center [1045, 126] width 120 height 42
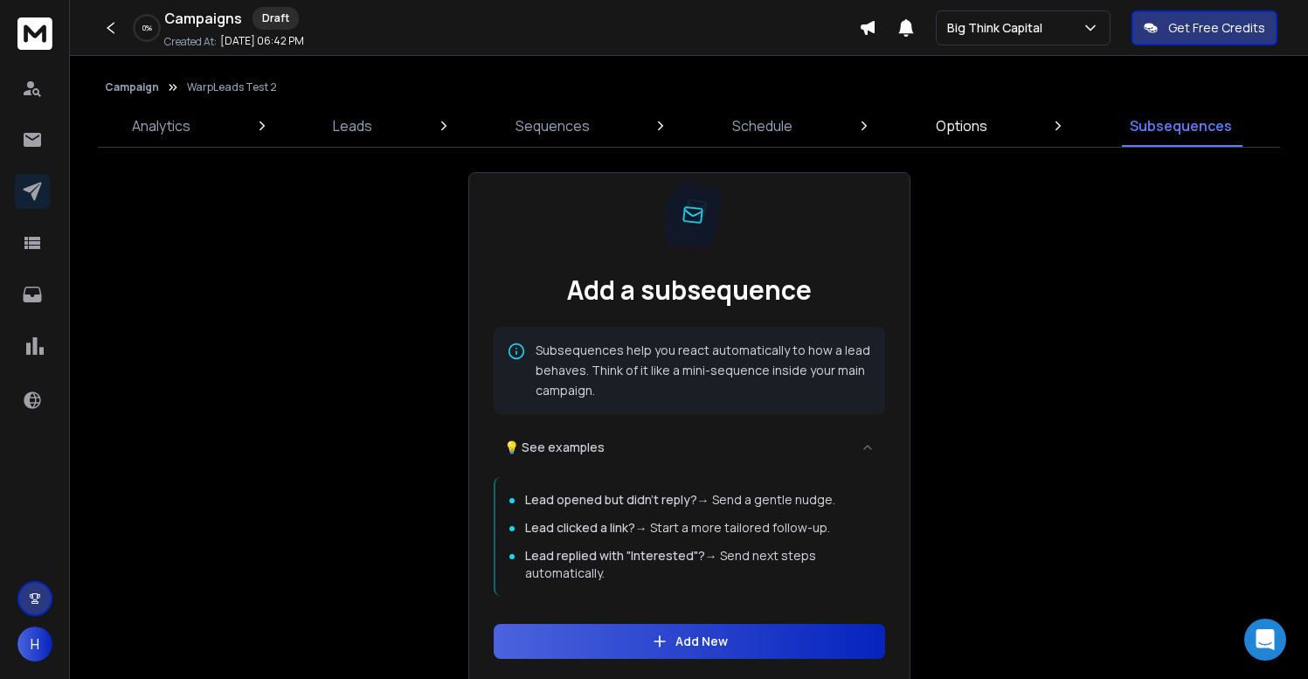
click at [982, 113] on link "Options" at bounding box center [961, 126] width 73 height 42
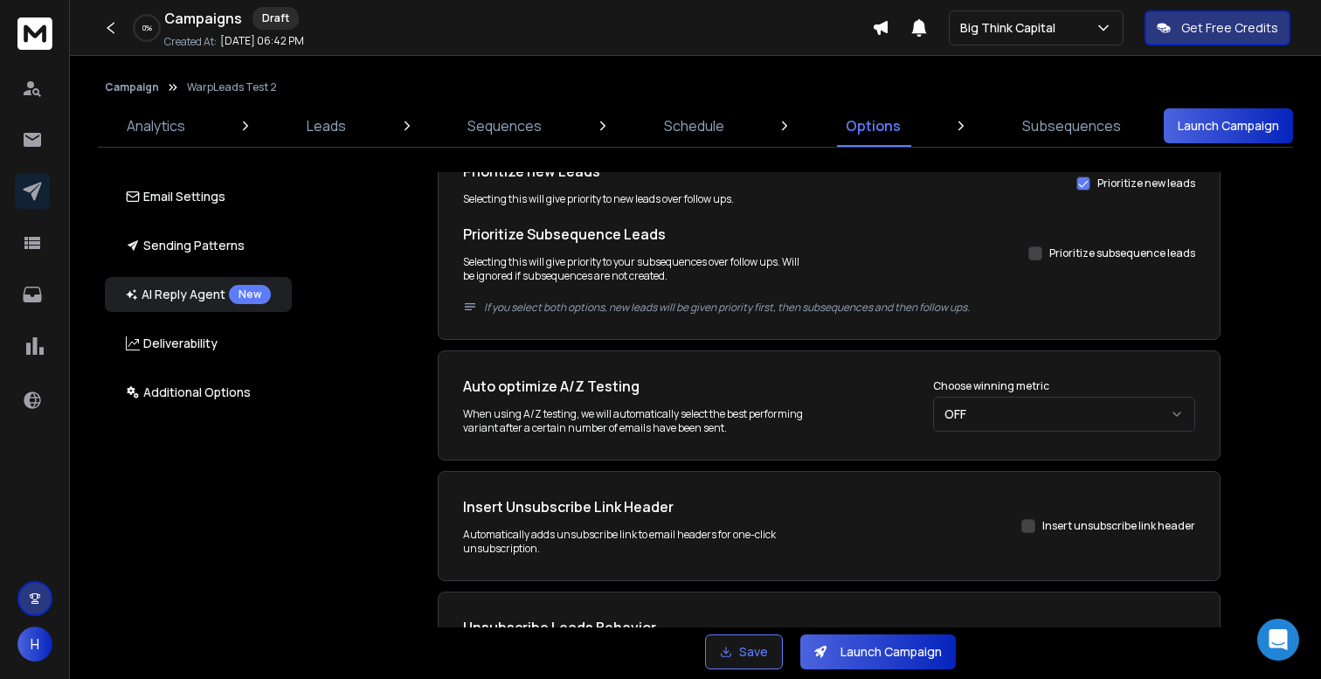
scroll to position [1887, 0]
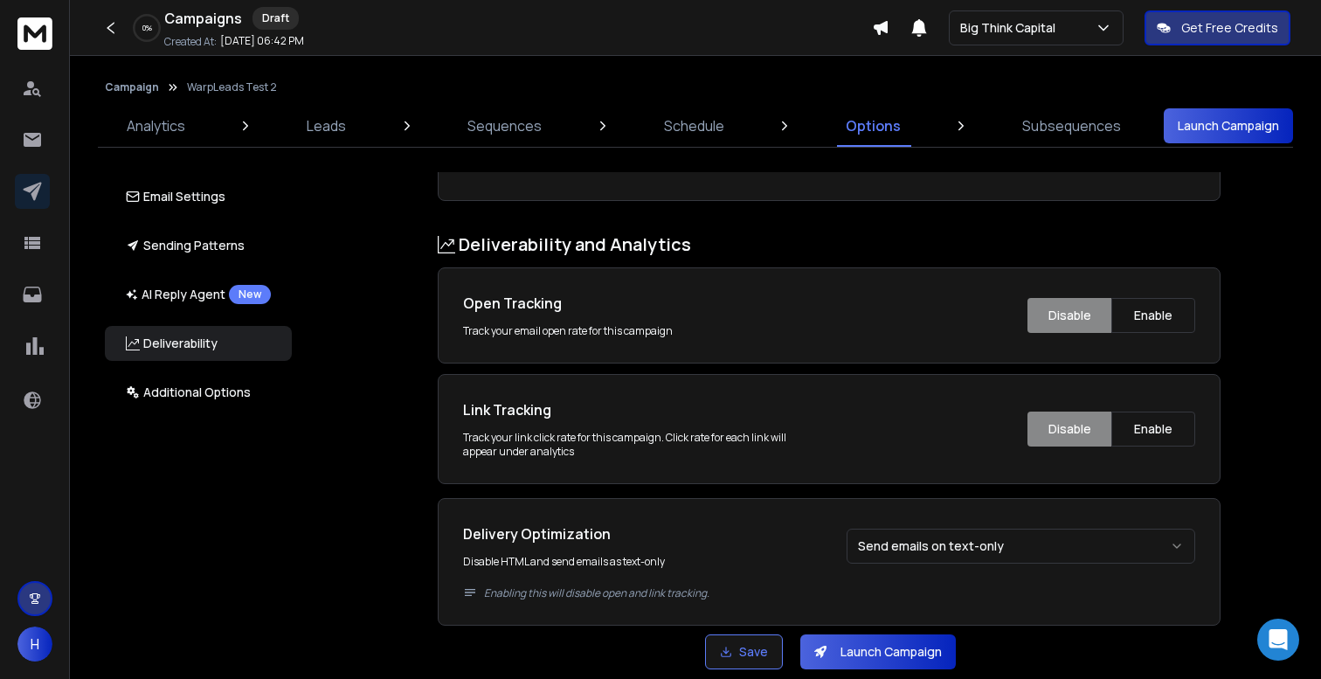
click at [833, 652] on button "Launch Campaign" at bounding box center [877, 651] width 155 height 35
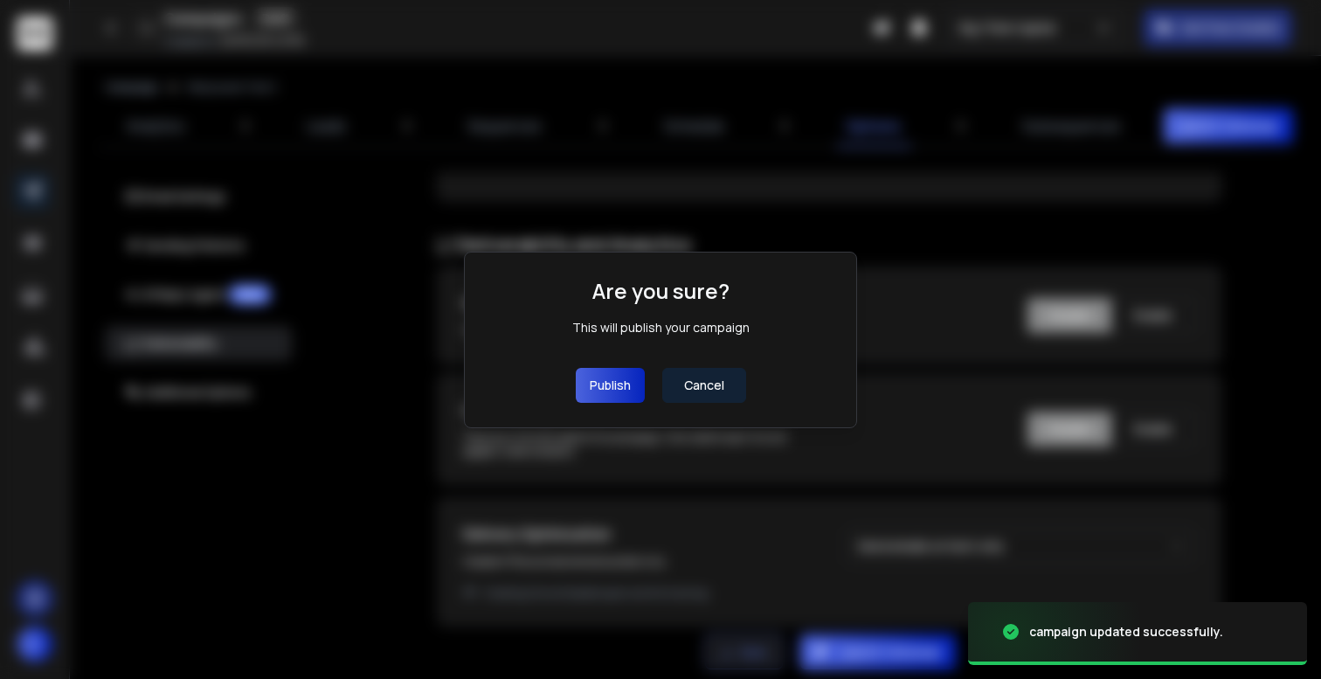
click at [620, 380] on button "Publish" at bounding box center [610, 385] width 69 height 35
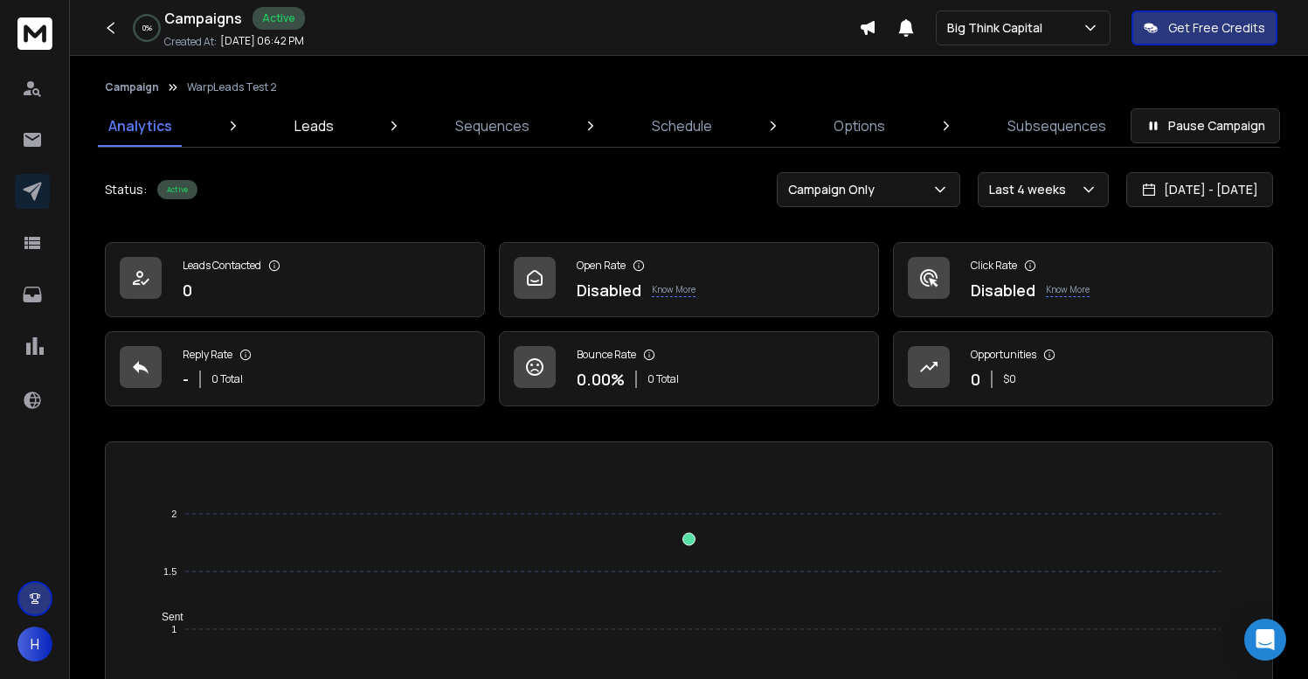
click at [304, 128] on p "Leads" at bounding box center [313, 125] width 39 height 21
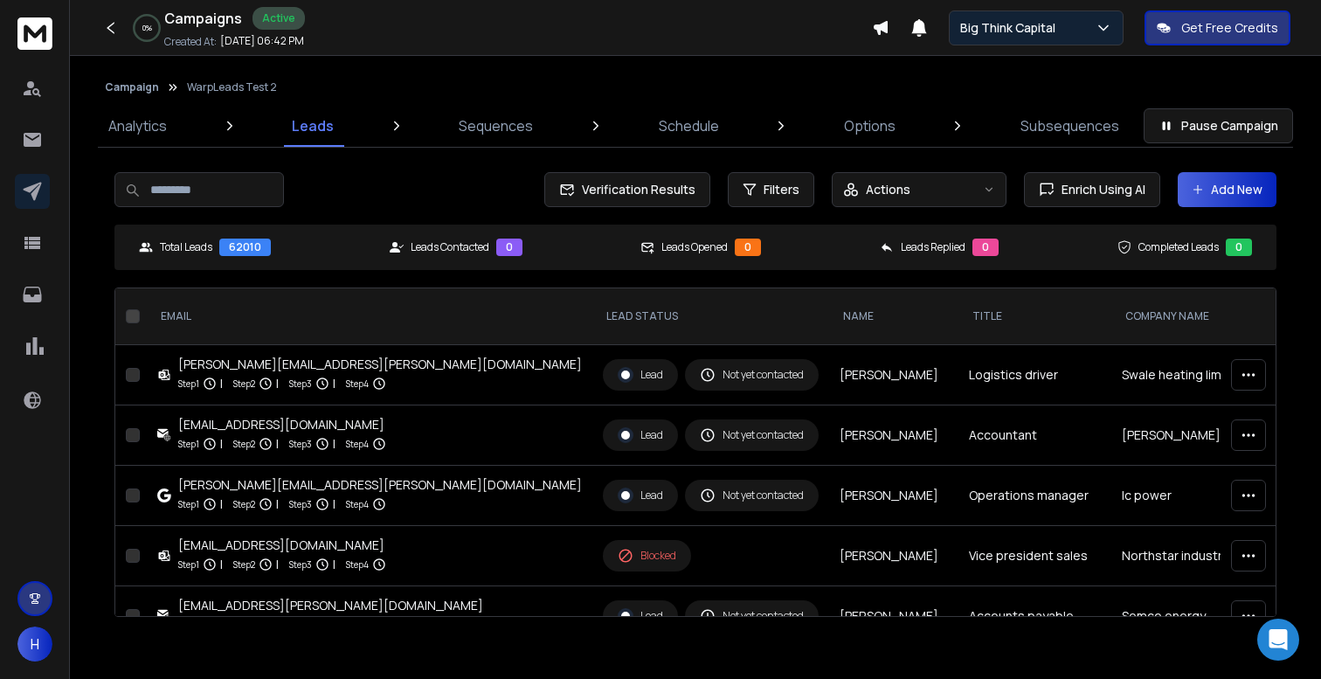
click at [1046, 33] on p "Big Think Capital" at bounding box center [1011, 27] width 102 height 17
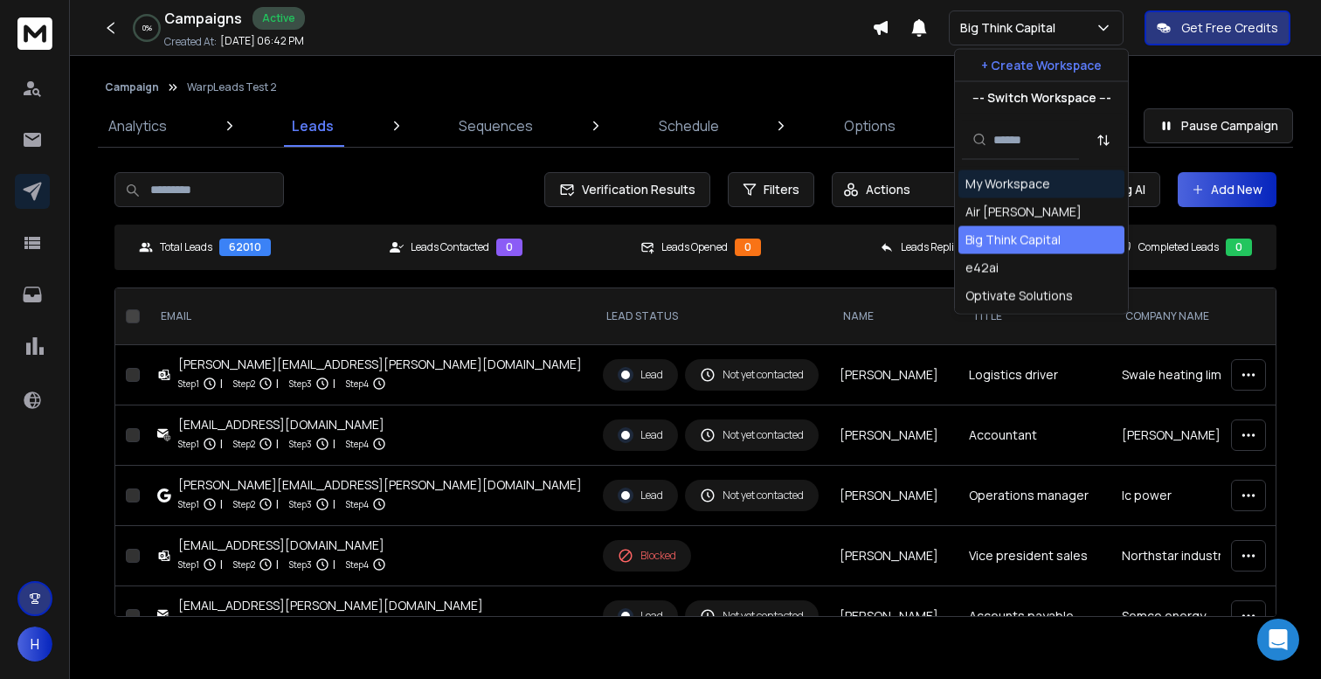
click at [1012, 178] on div "My Workspace" at bounding box center [1007, 184] width 85 height 17
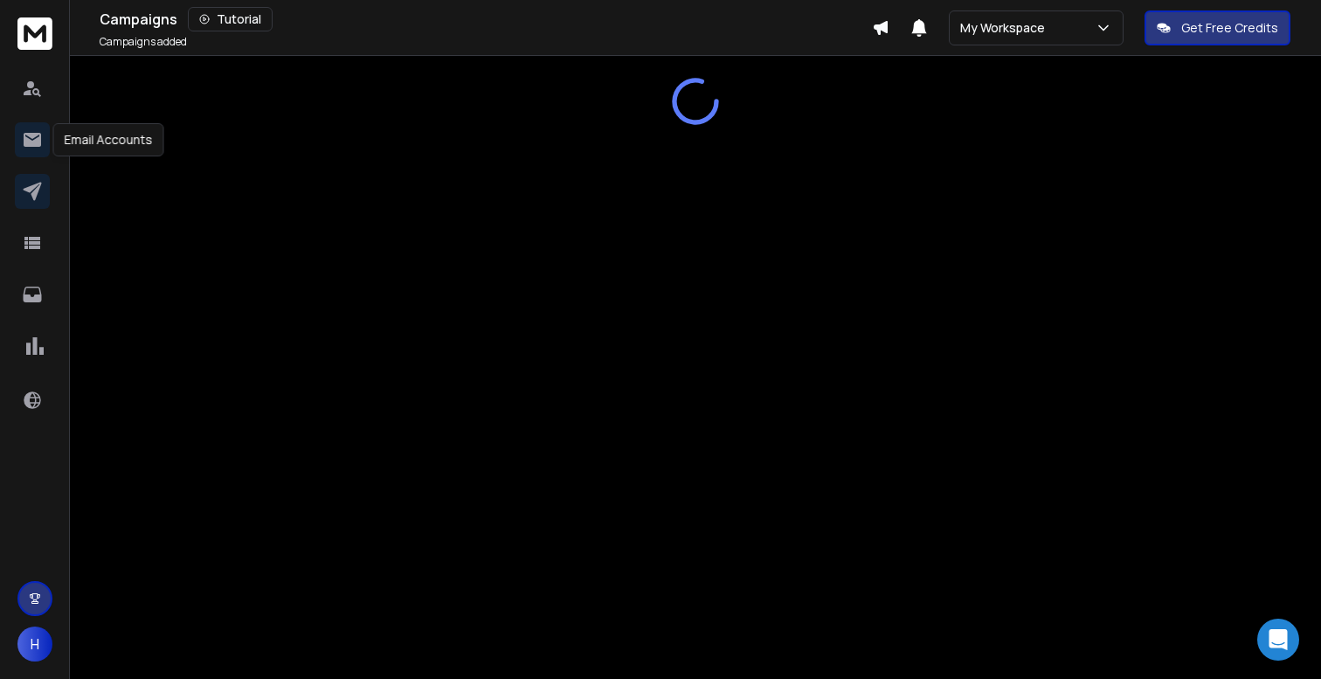
click at [34, 130] on icon at bounding box center [32, 139] width 21 height 21
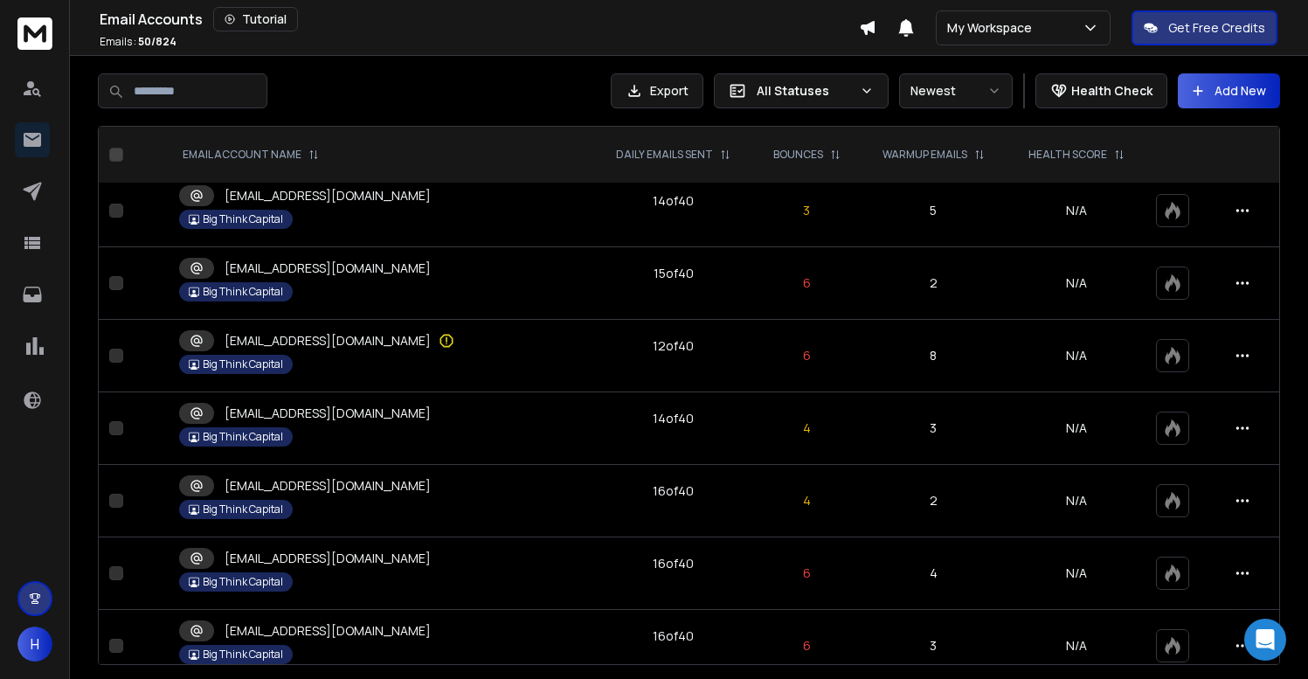
scroll to position [933, 0]
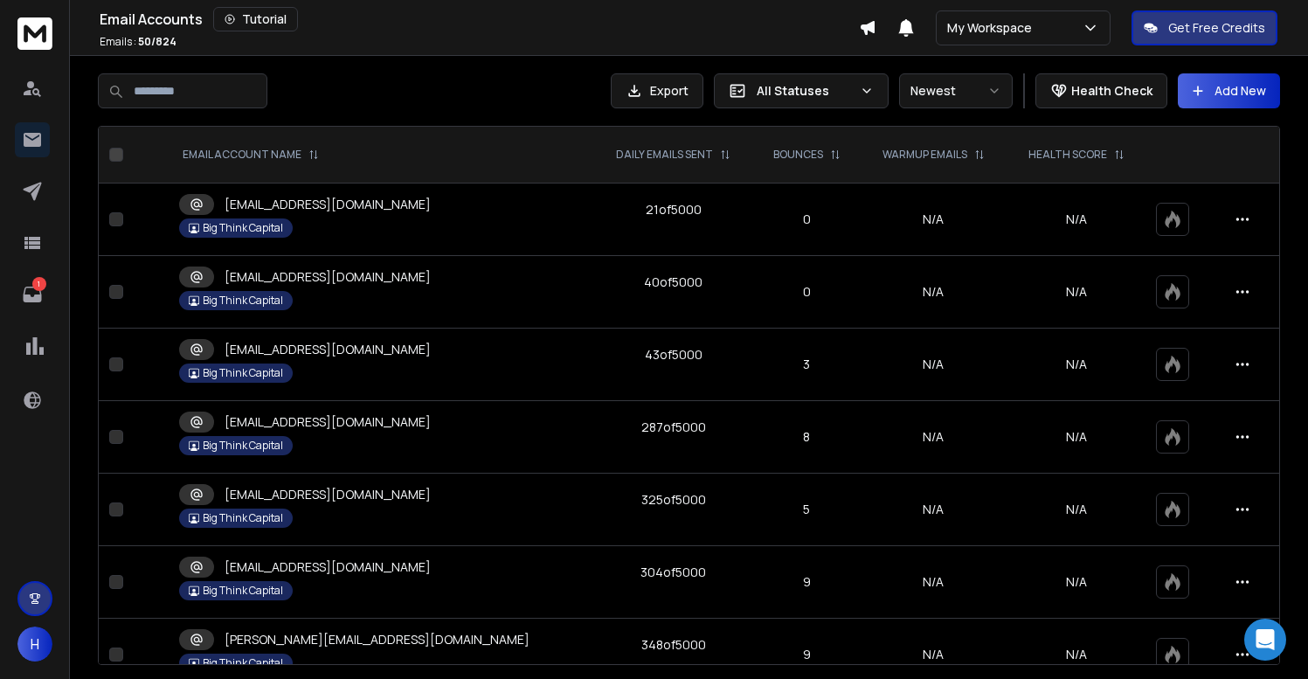
click at [10, 292] on div "1 H" at bounding box center [35, 339] width 70 height 679
click at [24, 289] on icon at bounding box center [32, 295] width 18 height 16
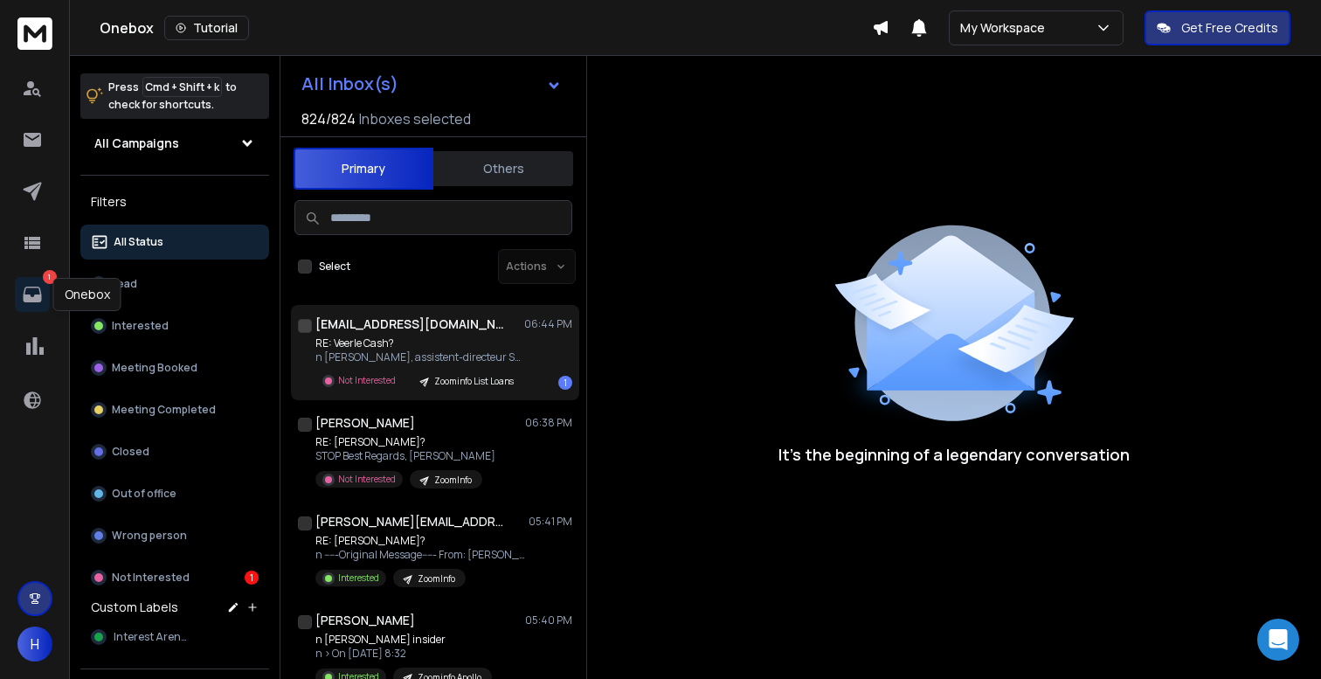
click at [491, 345] on p "RE: Veerle Cash?" at bounding box center [420, 343] width 210 height 14
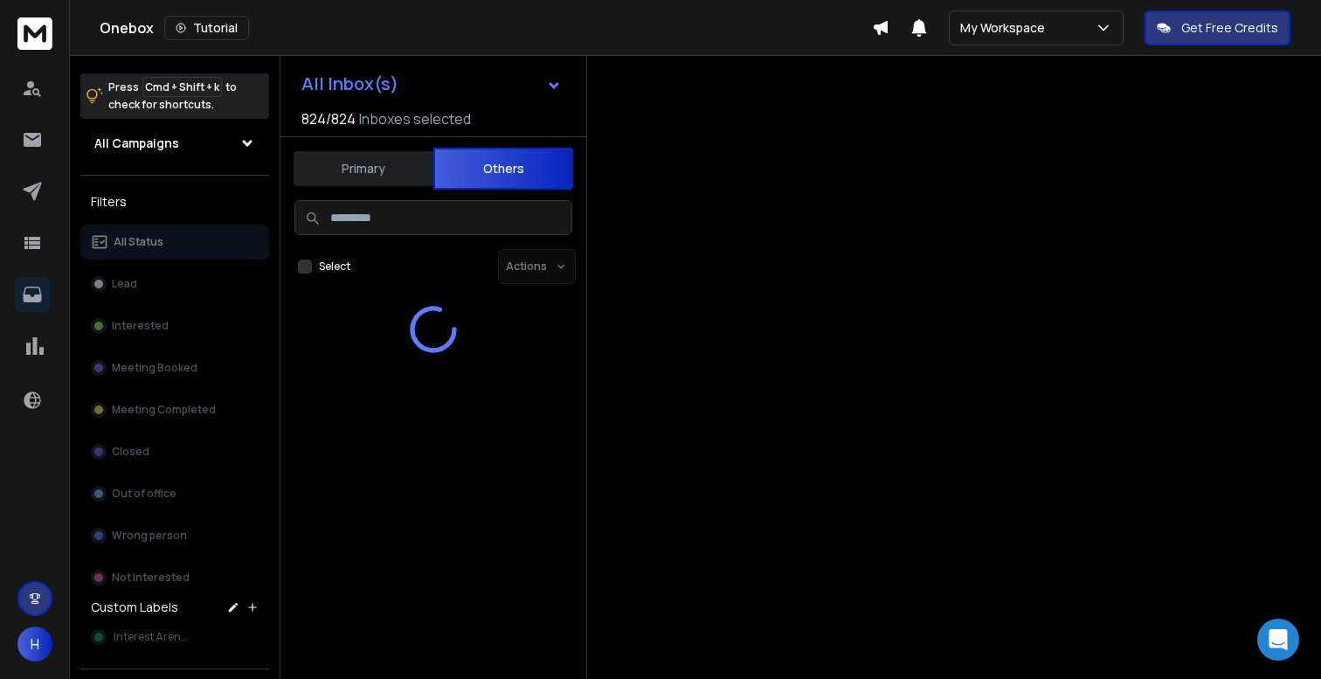
click at [473, 155] on button "Others" at bounding box center [503, 169] width 140 height 42
click at [473, 154] on button "Others" at bounding box center [503, 169] width 140 height 42
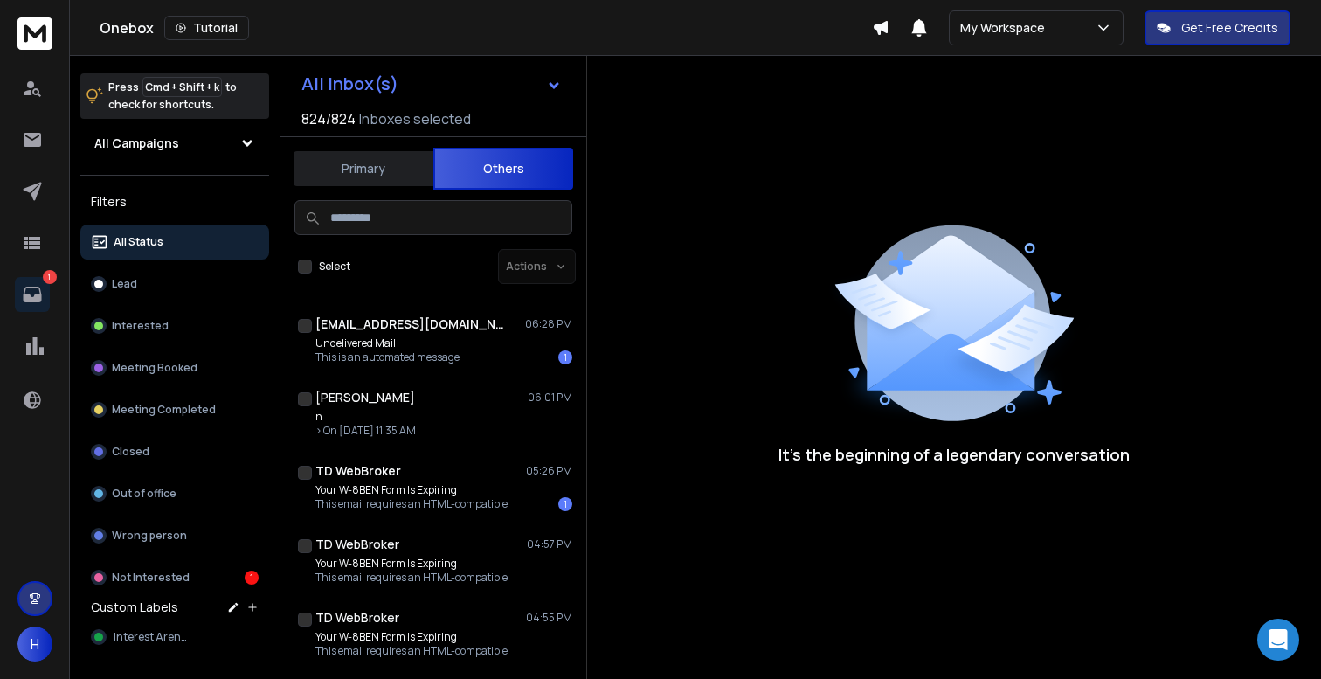
click at [402, 160] on button "Primary" at bounding box center [364, 168] width 140 height 38
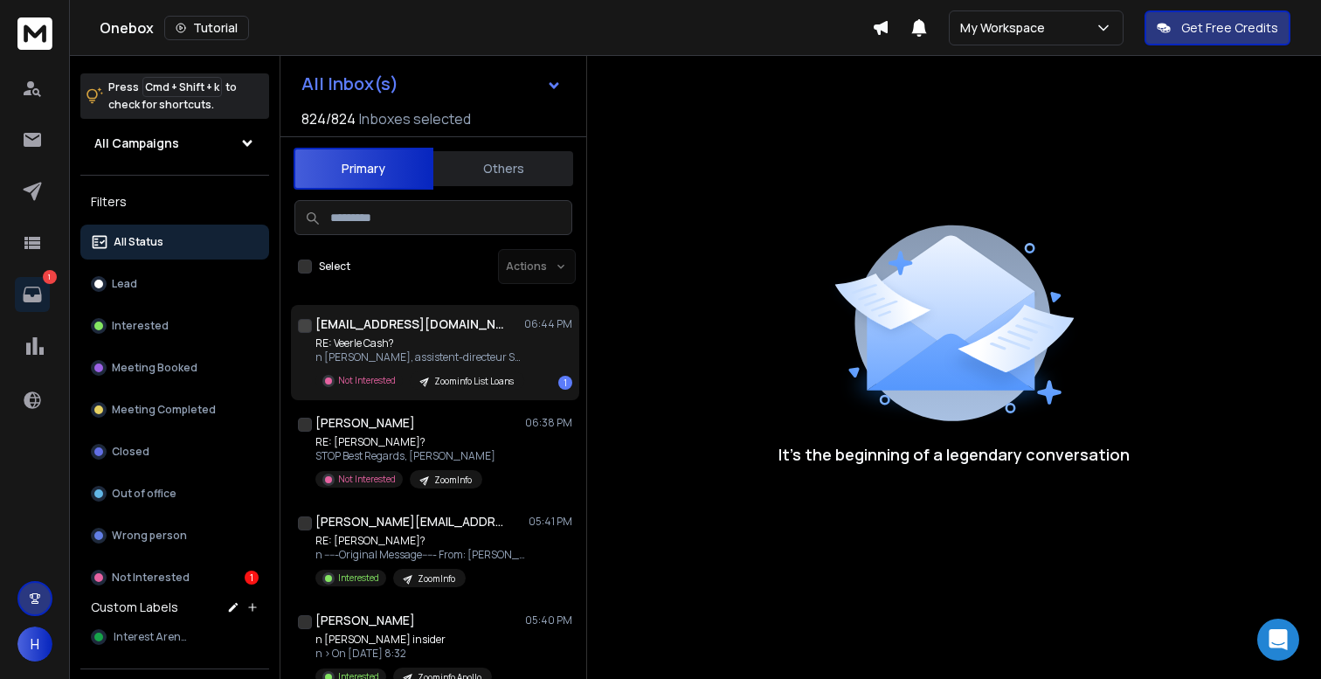
click at [462, 324] on div "admie@klokhuis.com 06:44 PM" at bounding box center [443, 323] width 257 height 17
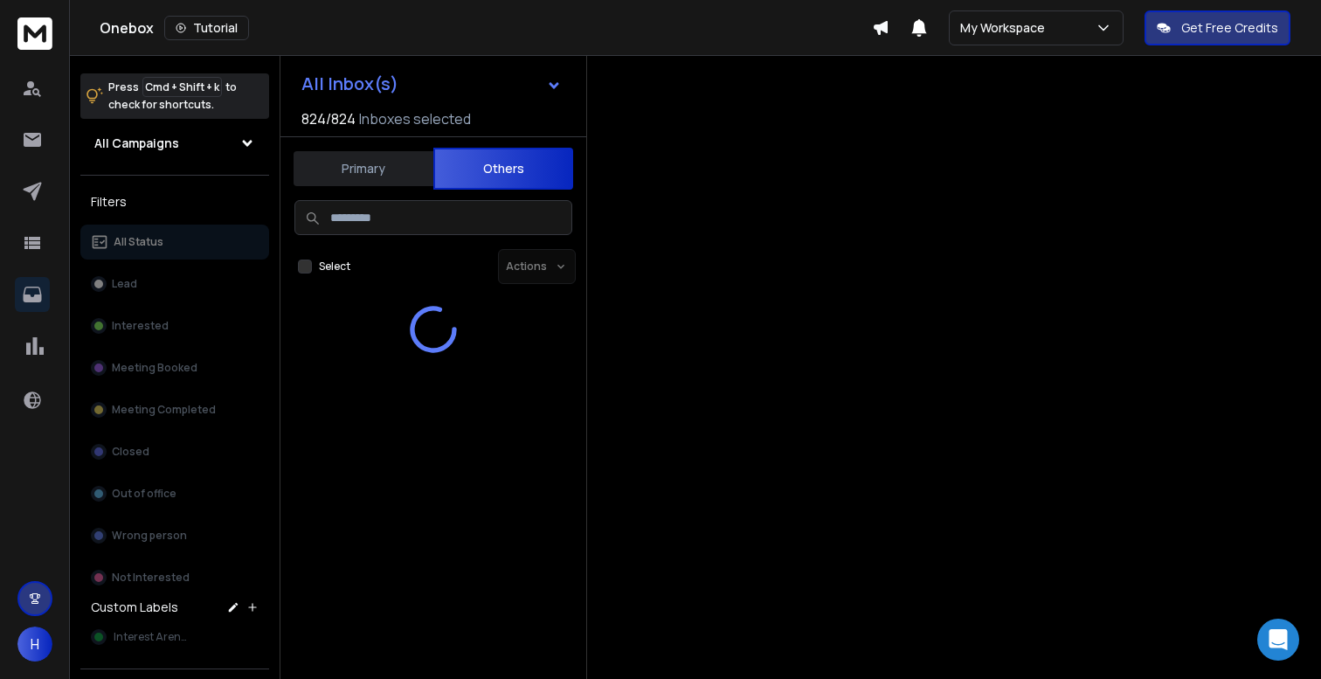
click at [477, 155] on button "Others" at bounding box center [503, 169] width 140 height 42
click at [476, 154] on button "Others" at bounding box center [503, 169] width 140 height 42
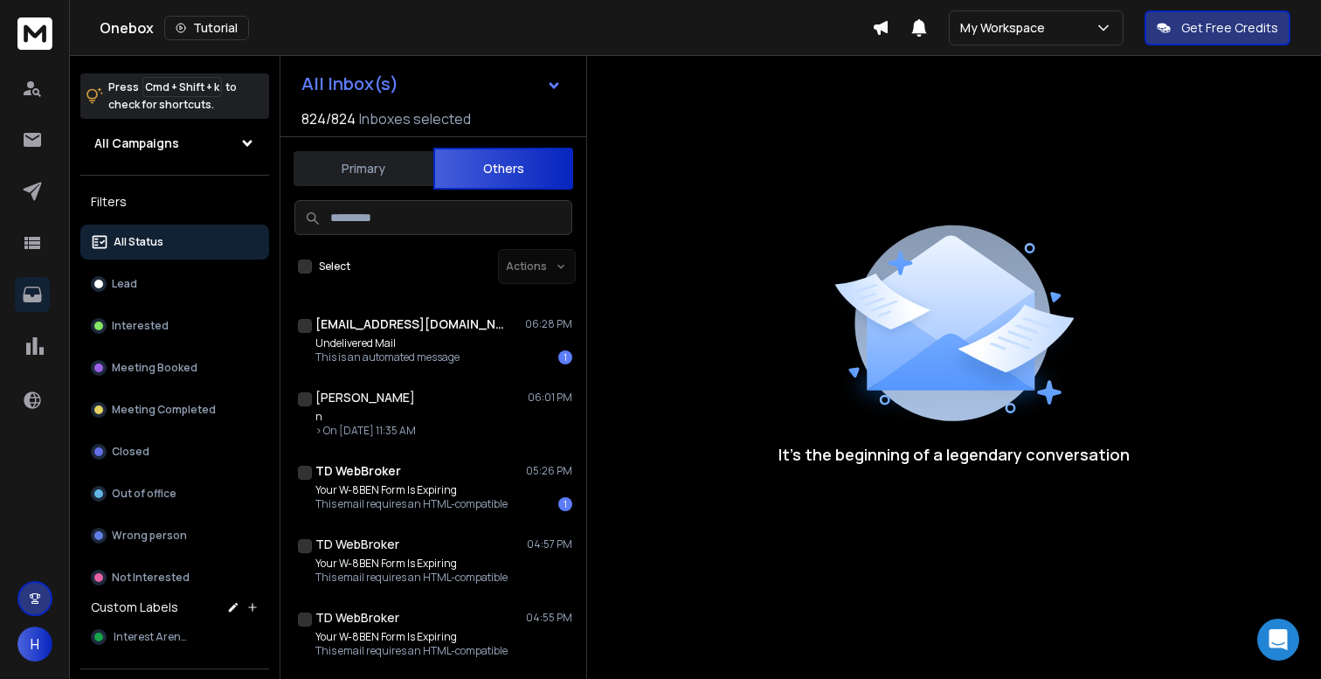
click at [384, 166] on button "Primary" at bounding box center [364, 168] width 140 height 38
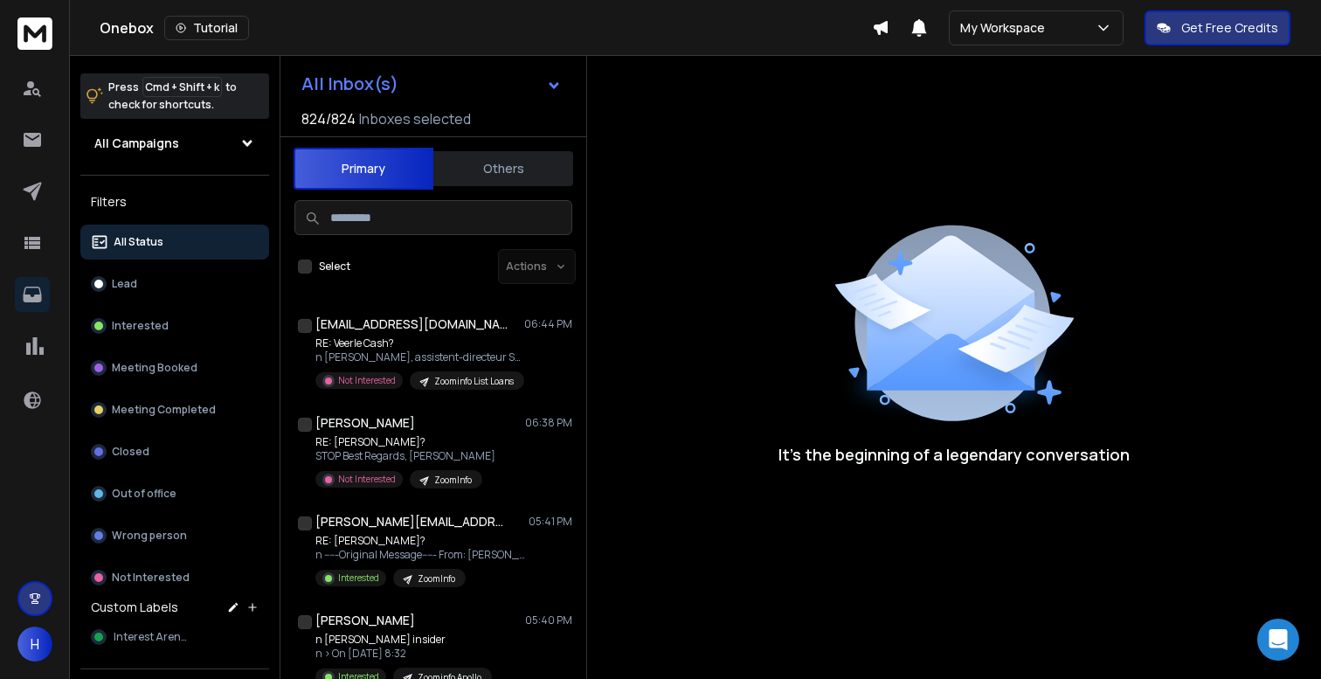
click at [470, 186] on button "Others" at bounding box center [503, 168] width 140 height 38
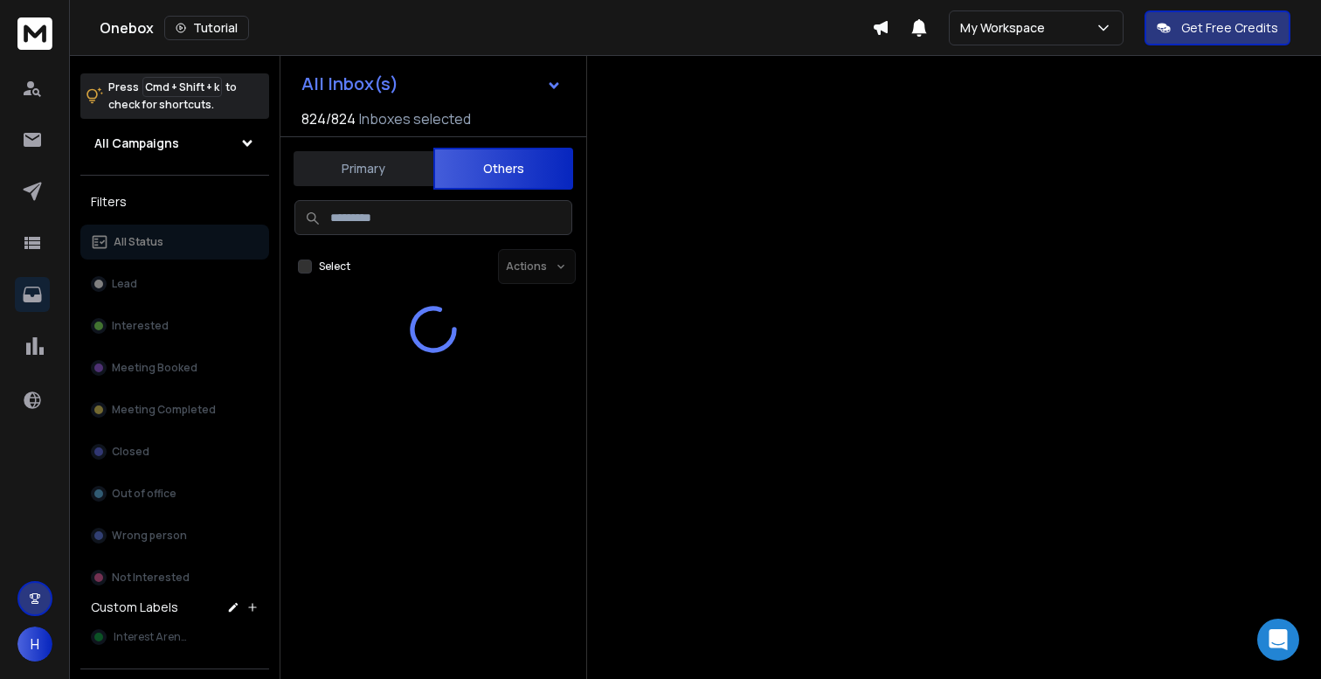
click at [470, 186] on button "Others" at bounding box center [503, 169] width 140 height 42
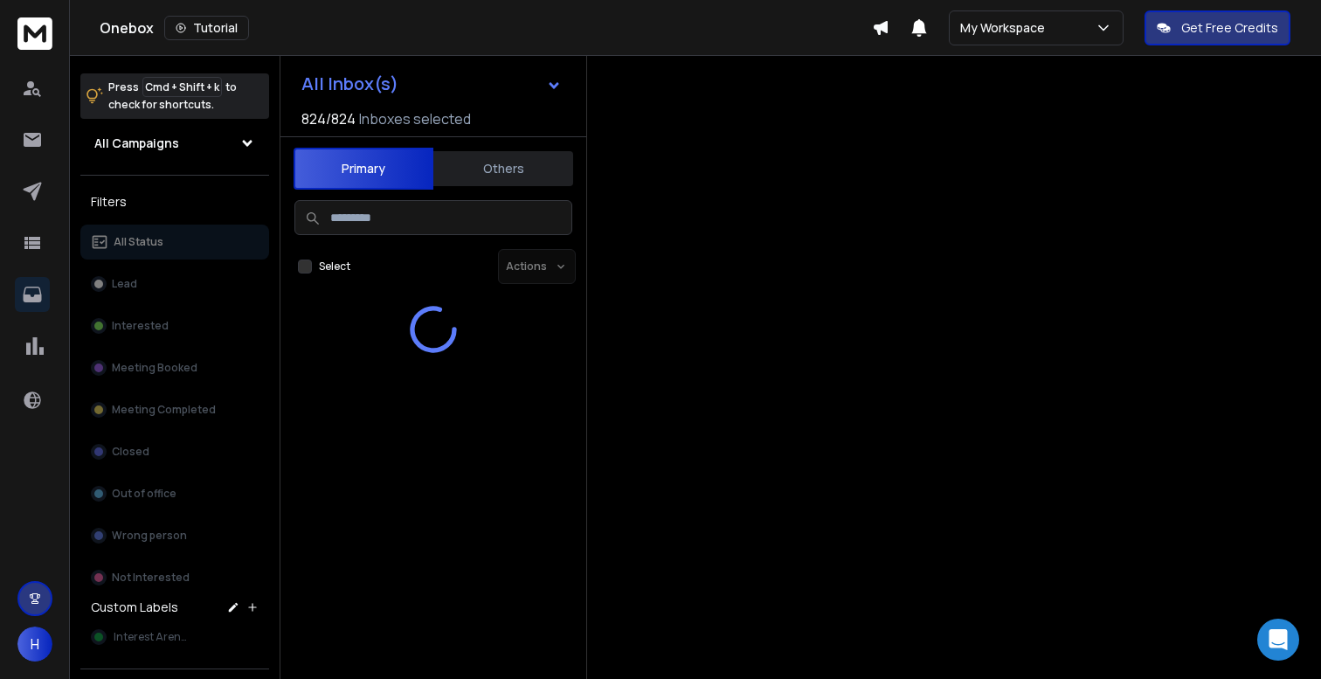
click at [412, 180] on button "Primary" at bounding box center [364, 169] width 140 height 42
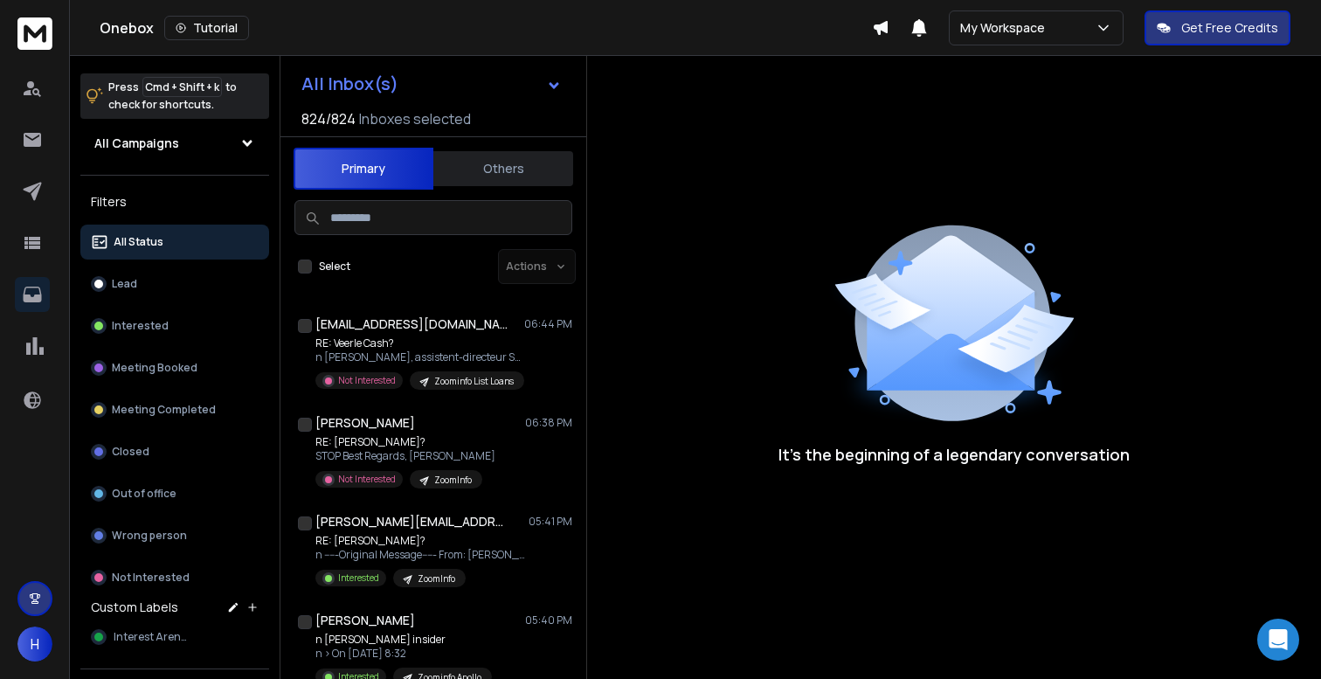
click at [29, 160] on div at bounding box center [35, 142] width 40 height 41
click at [25, 154] on link at bounding box center [32, 139] width 35 height 35
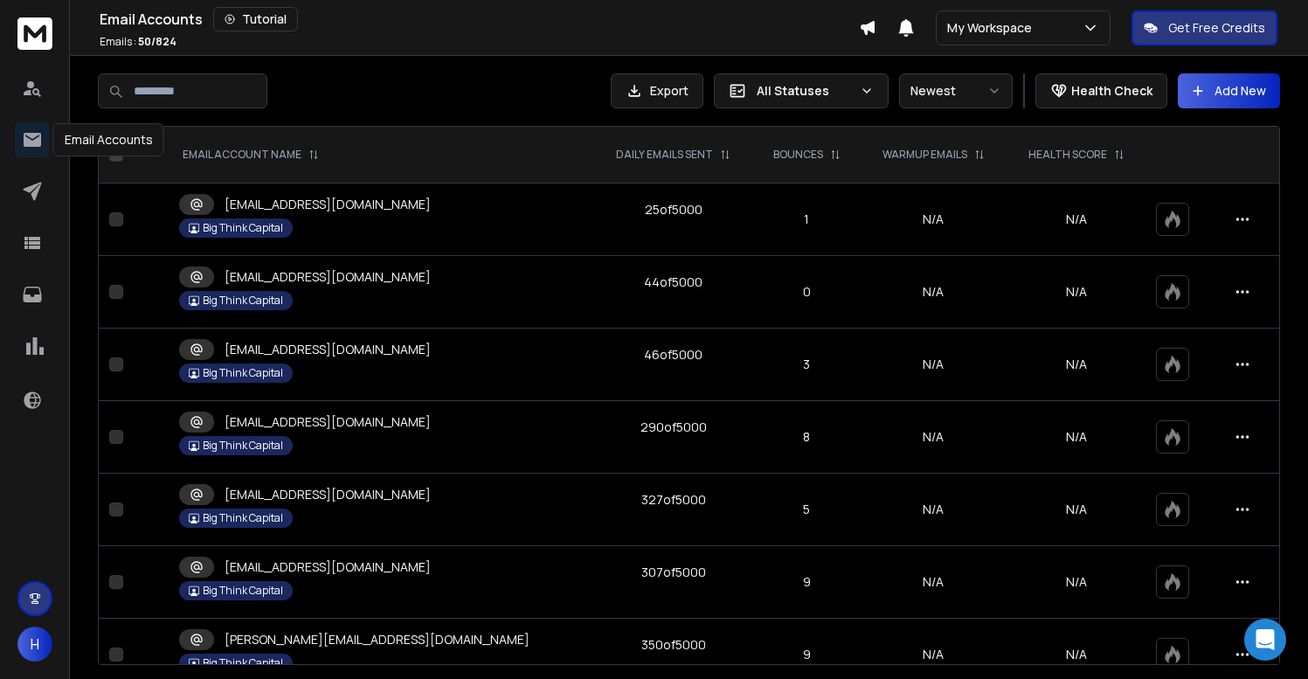
click at [31, 171] on div at bounding box center [35, 247] width 40 height 353
click at [31, 169] on div at bounding box center [35, 247] width 40 height 353
click at [38, 211] on div at bounding box center [35, 194] width 40 height 41
click at [36, 203] on link at bounding box center [32, 191] width 35 height 35
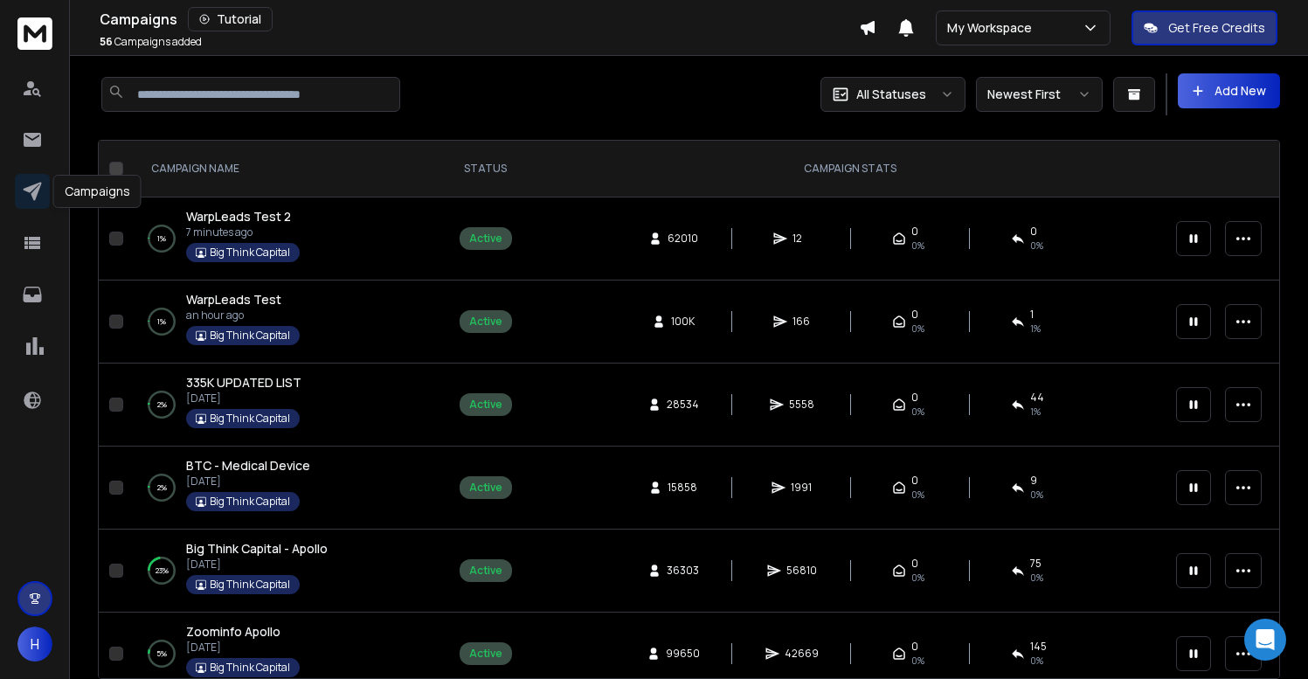
click at [252, 211] on span "WarpLeads Test 2" at bounding box center [238, 216] width 105 height 17
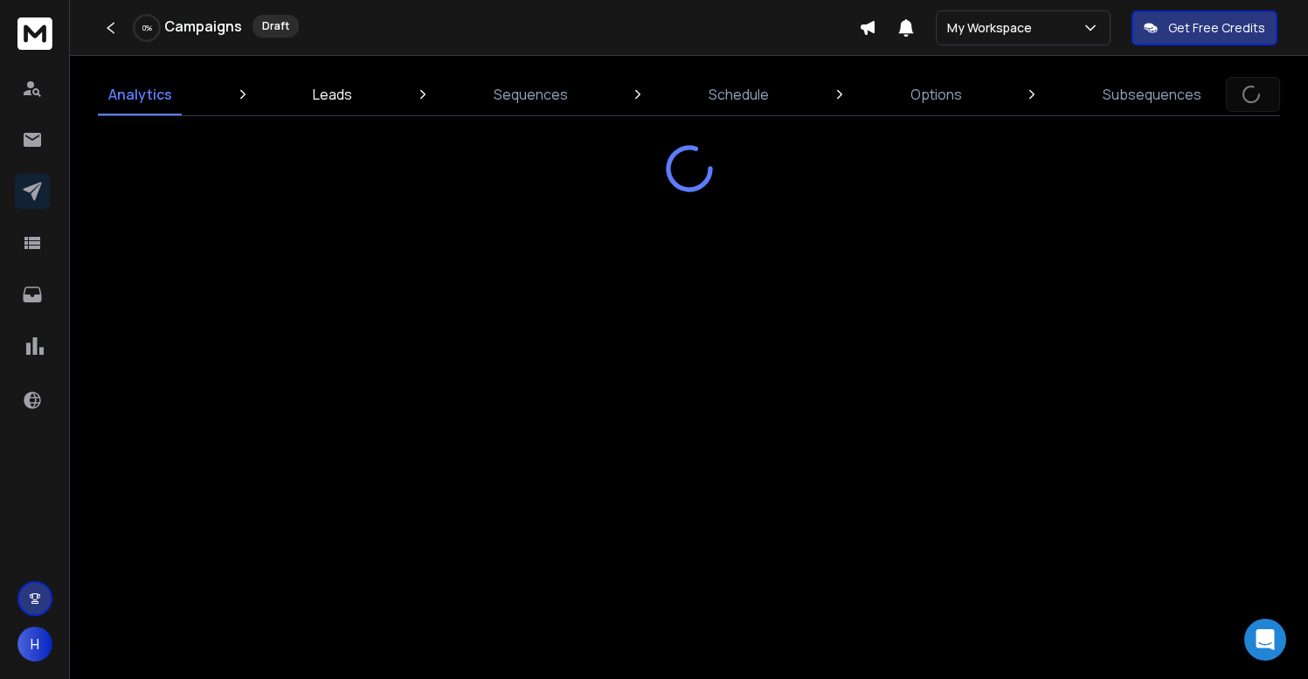
click at [340, 108] on link "Leads" at bounding box center [332, 94] width 60 height 42
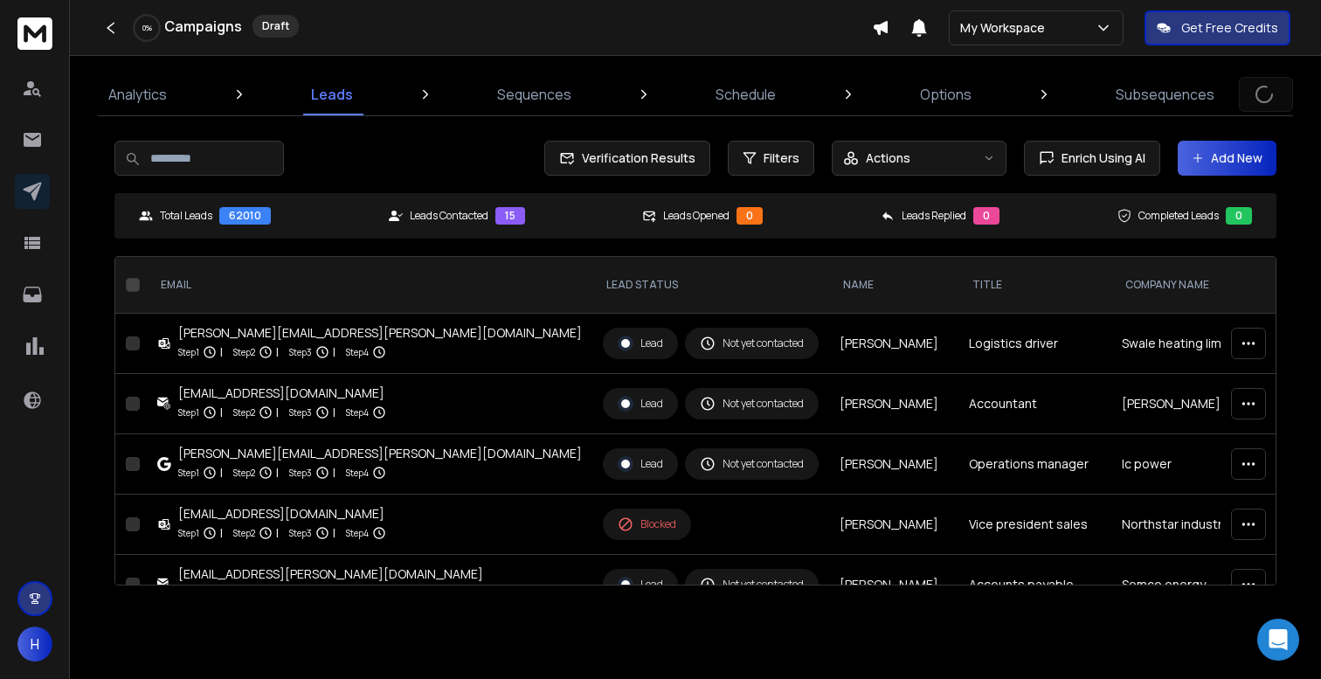
click at [1198, 161] on icon at bounding box center [1198, 158] width 12 height 12
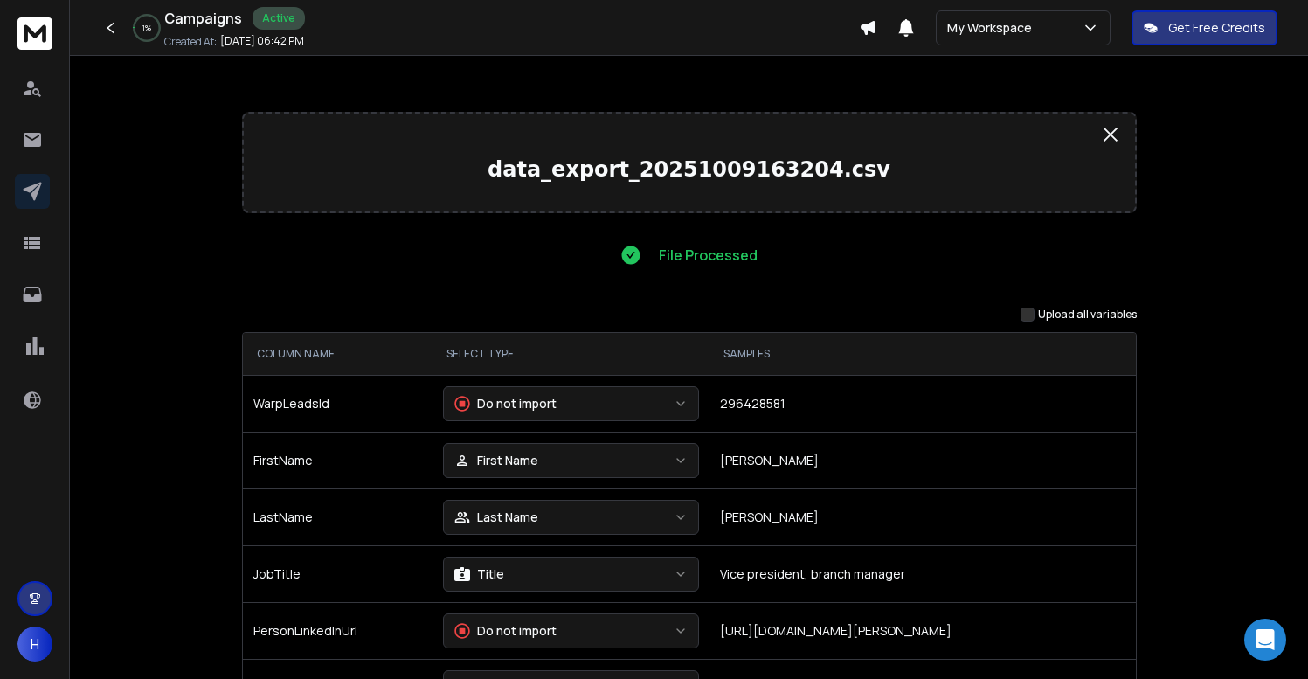
scroll to position [875, 0]
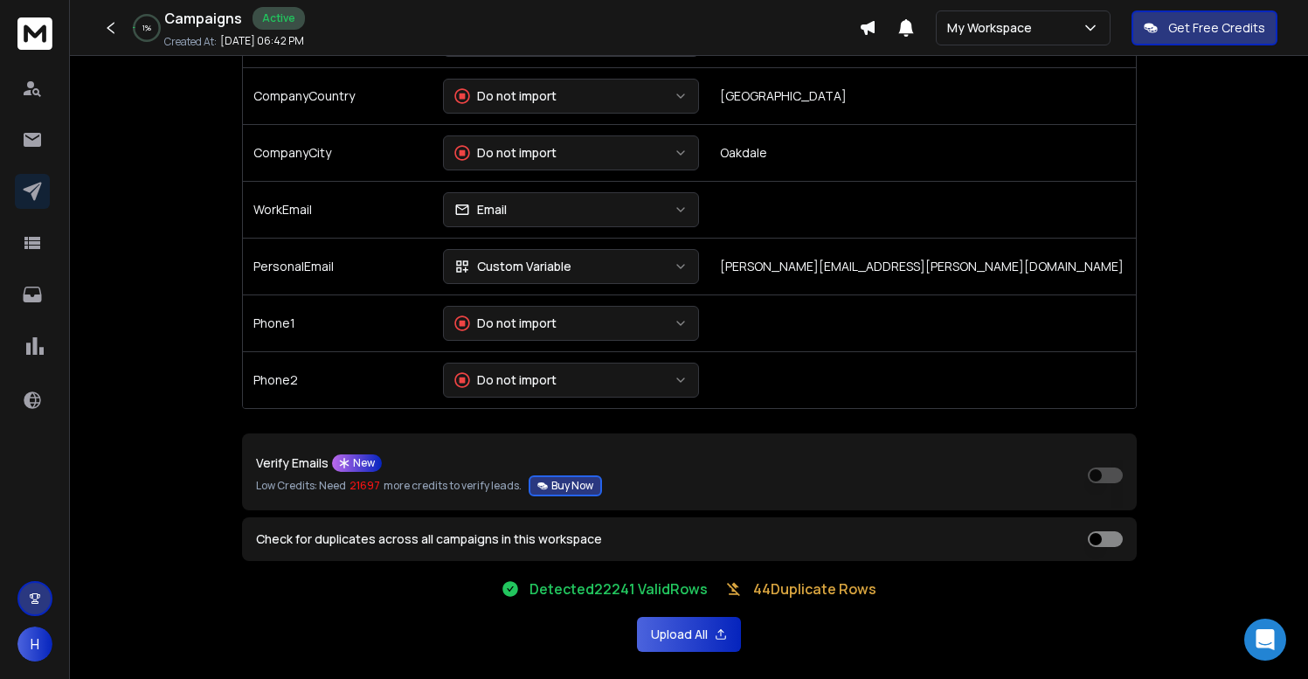
click at [662, 629] on button "Upload All" at bounding box center [689, 634] width 104 height 35
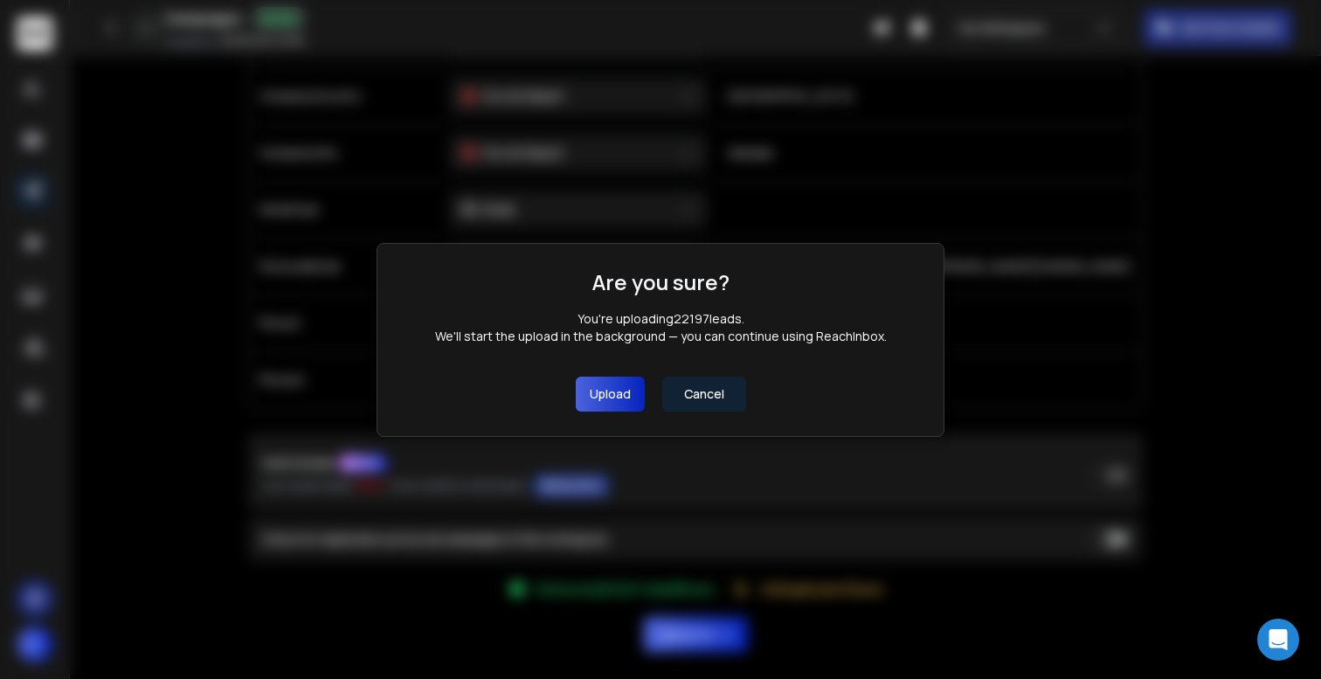
click at [584, 394] on button "Upload" at bounding box center [610, 394] width 69 height 35
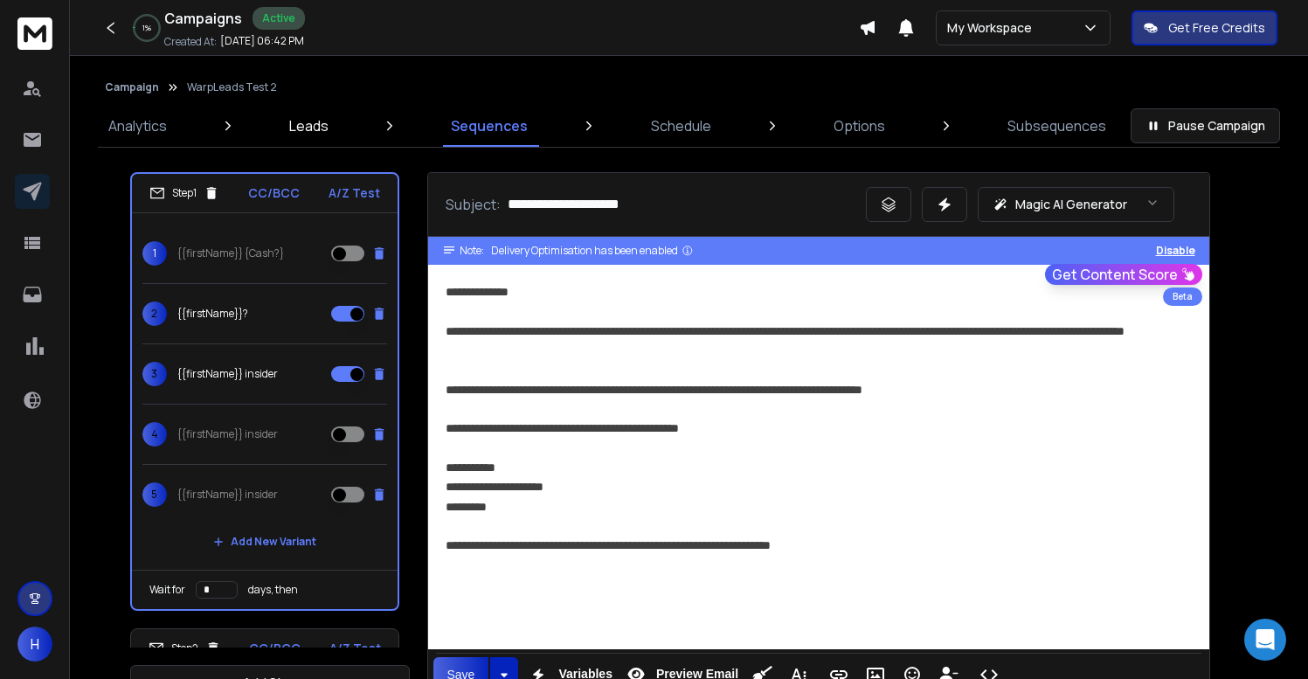
click at [319, 133] on p "Leads" at bounding box center [308, 125] width 39 height 21
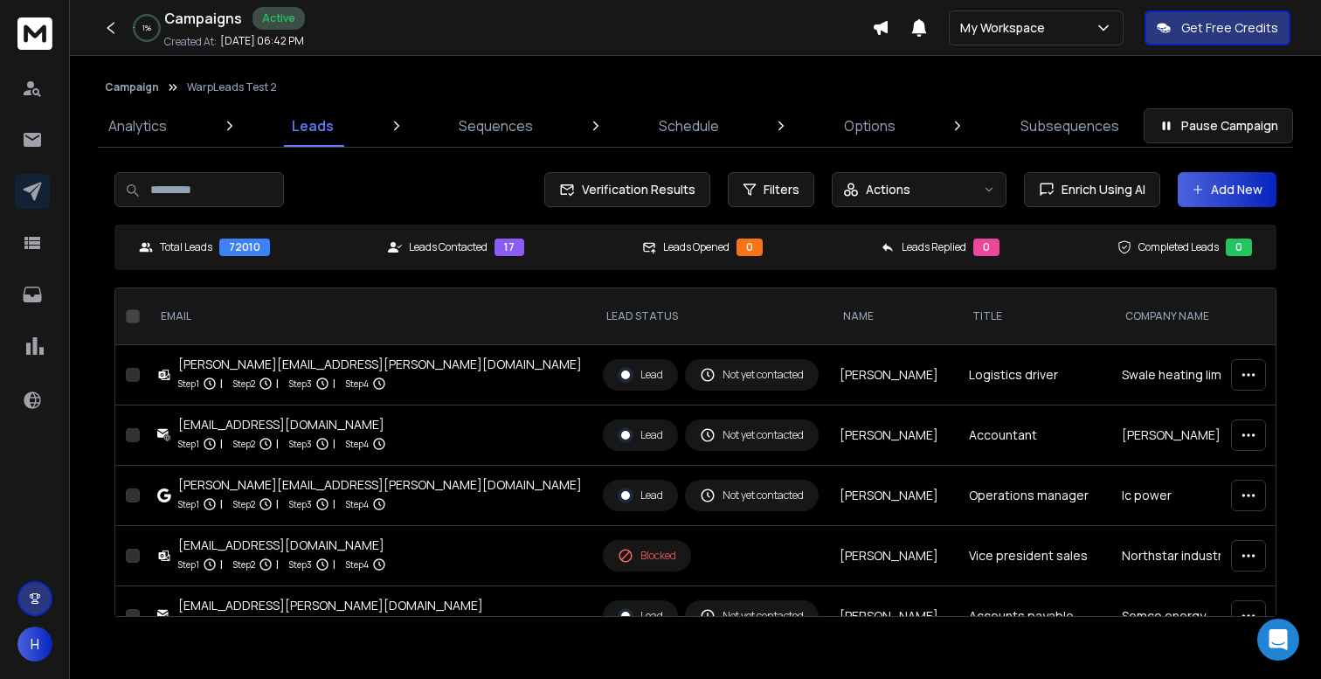
click at [1183, 198] on button "Add New" at bounding box center [1227, 189] width 99 height 35
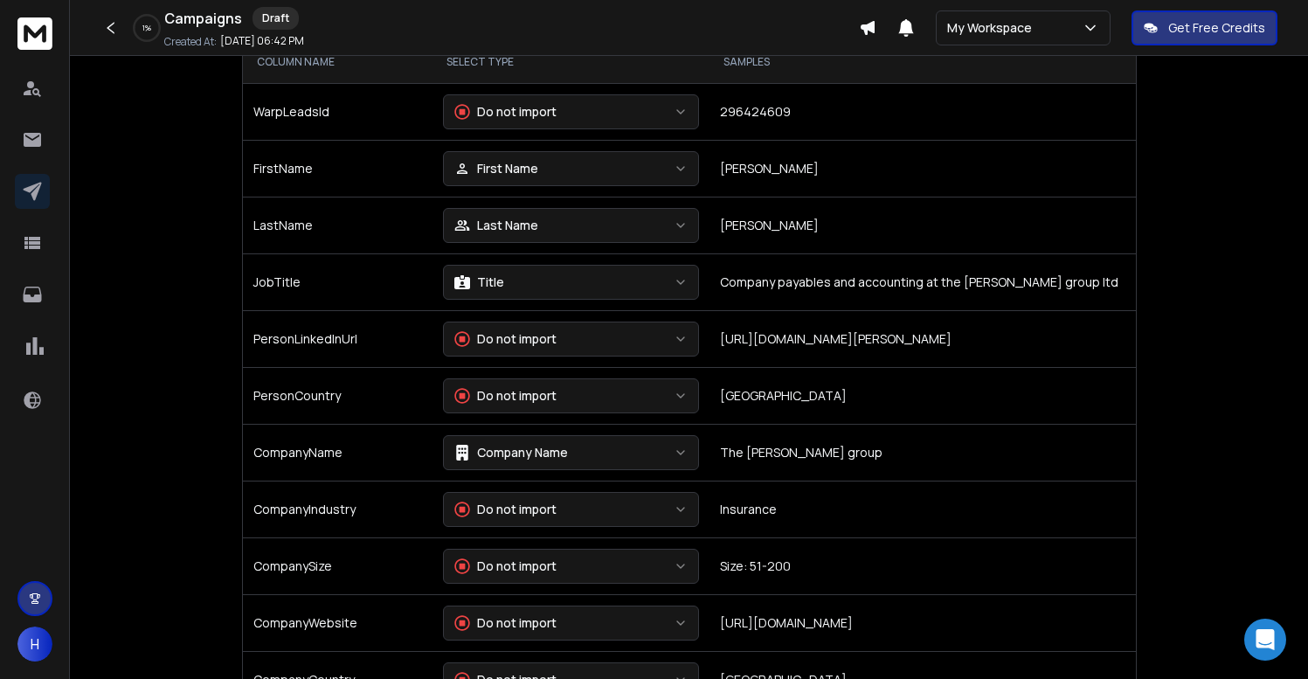
scroll to position [875, 0]
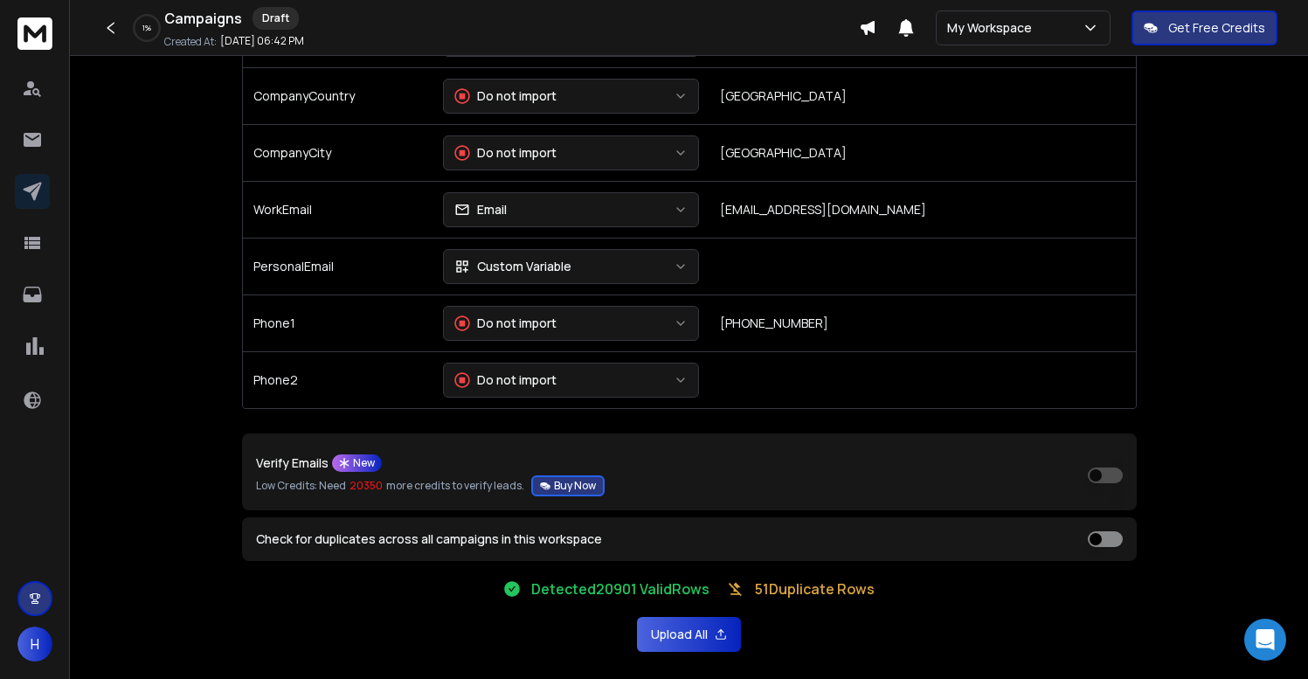
click at [694, 627] on button "Upload All" at bounding box center [689, 634] width 104 height 35
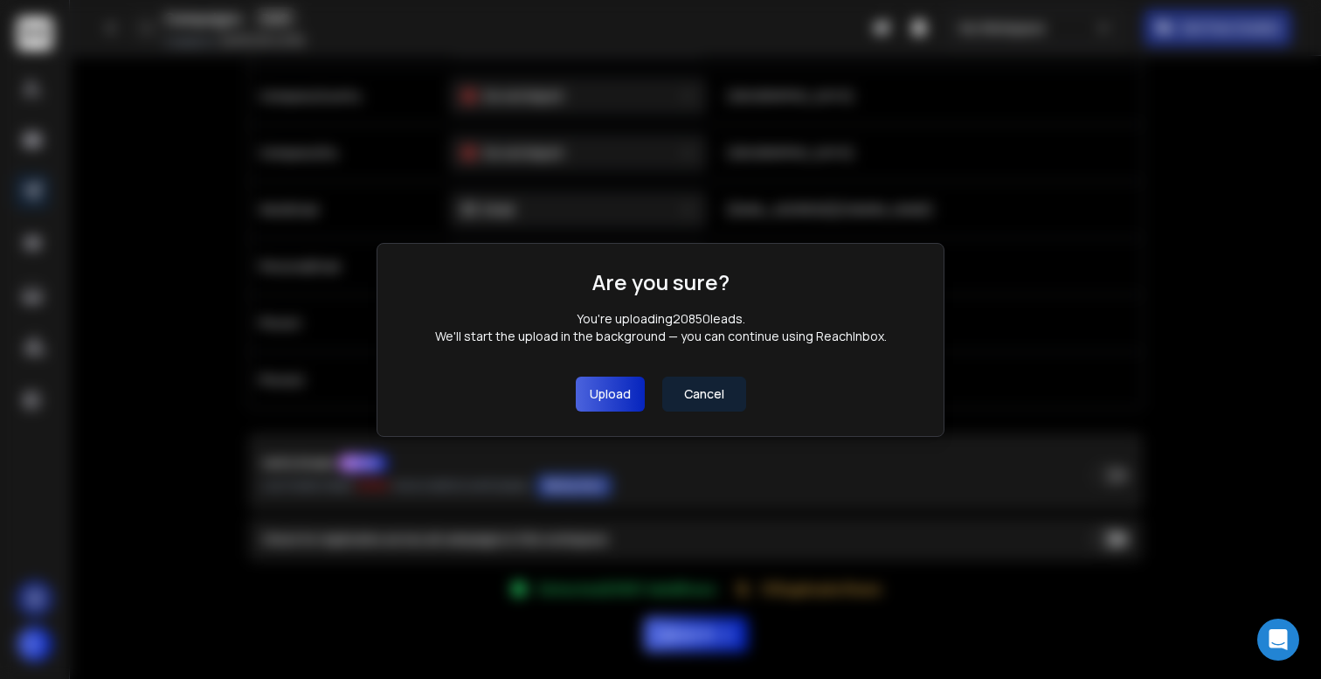
drag, startPoint x: 577, startPoint y: 424, endPoint x: 584, endPoint y: 403, distance: 22.1
click at [582, 410] on div "Are you sure? You're uploading 20850 lead s . We'll start the upload in the bac…" at bounding box center [661, 340] width 568 height 194
click at [584, 403] on button "Upload" at bounding box center [610, 394] width 69 height 35
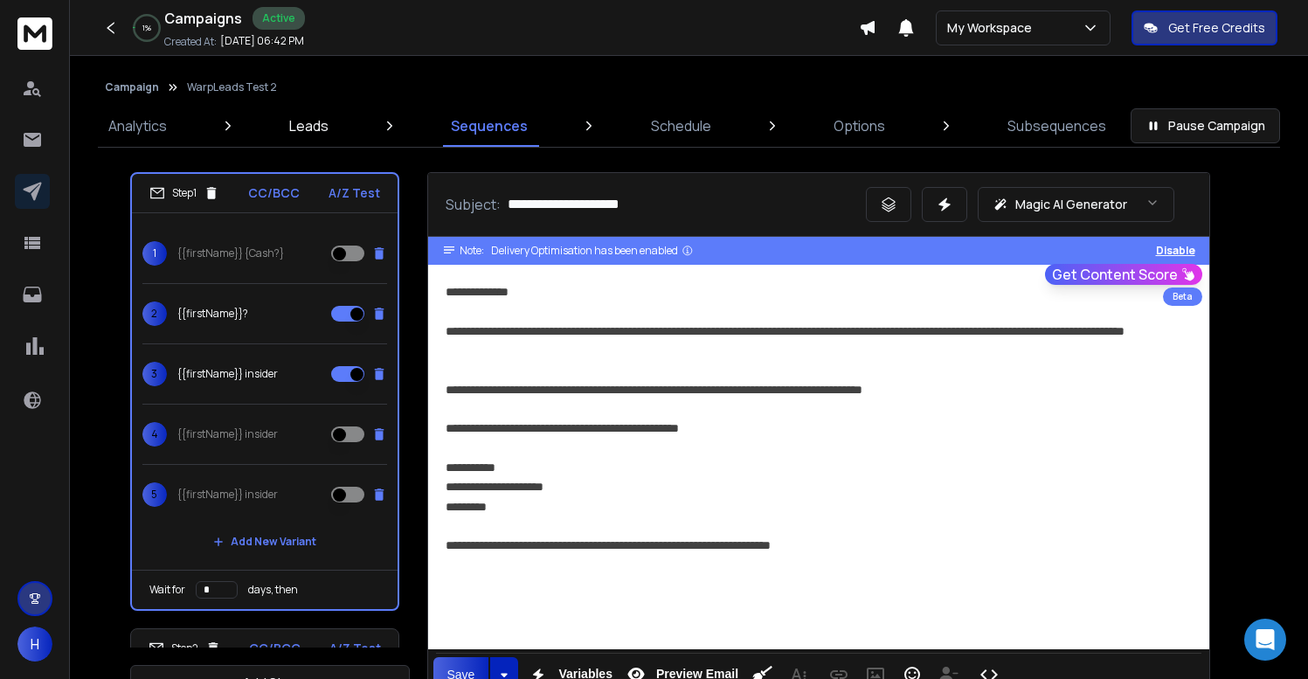
click at [314, 127] on p "Leads" at bounding box center [308, 125] width 39 height 21
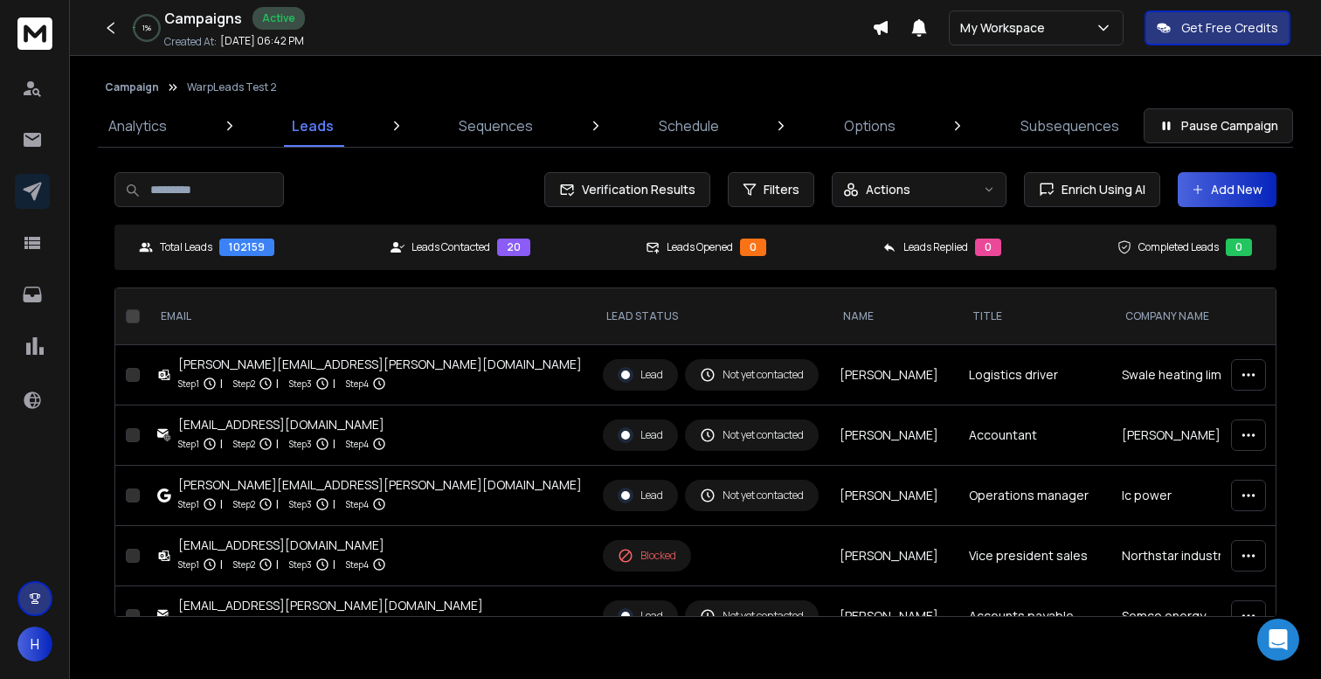
click at [1194, 197] on button "Add New" at bounding box center [1227, 189] width 99 height 35
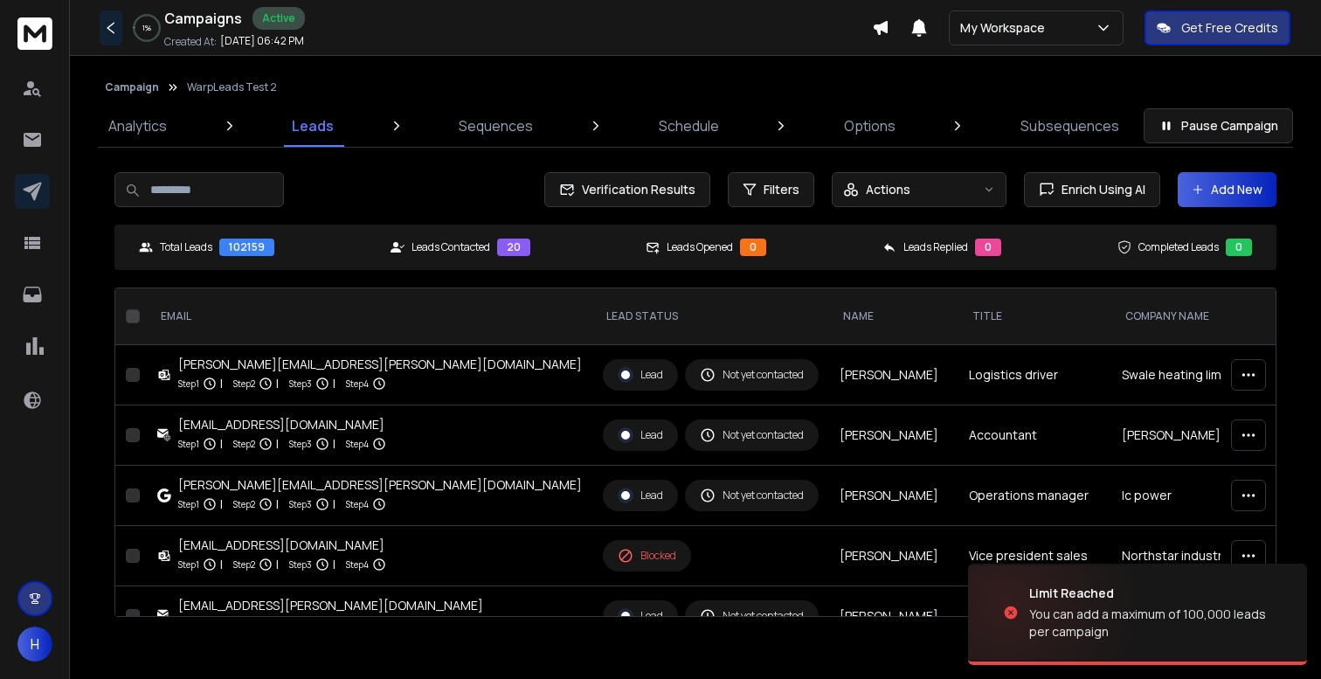
click at [103, 28] on icon at bounding box center [111, 28] width 16 height 16
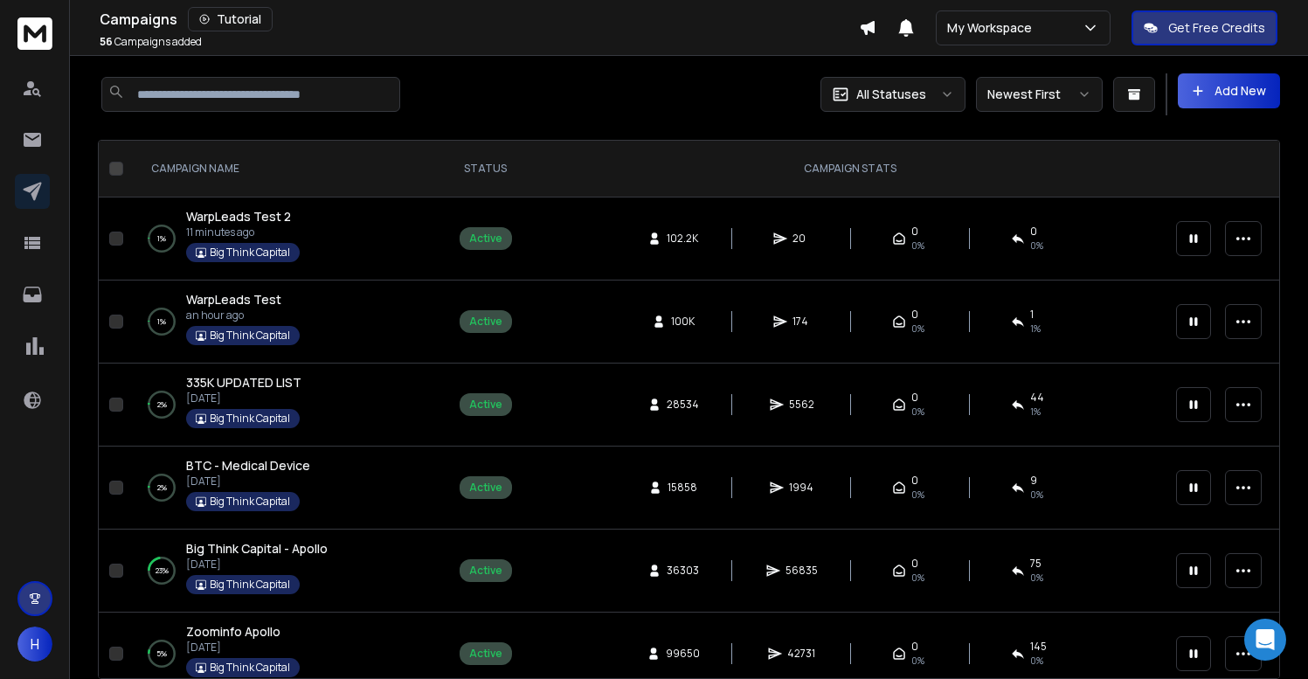
click at [1234, 231] on icon "button" at bounding box center [1242, 238] width 17 height 17
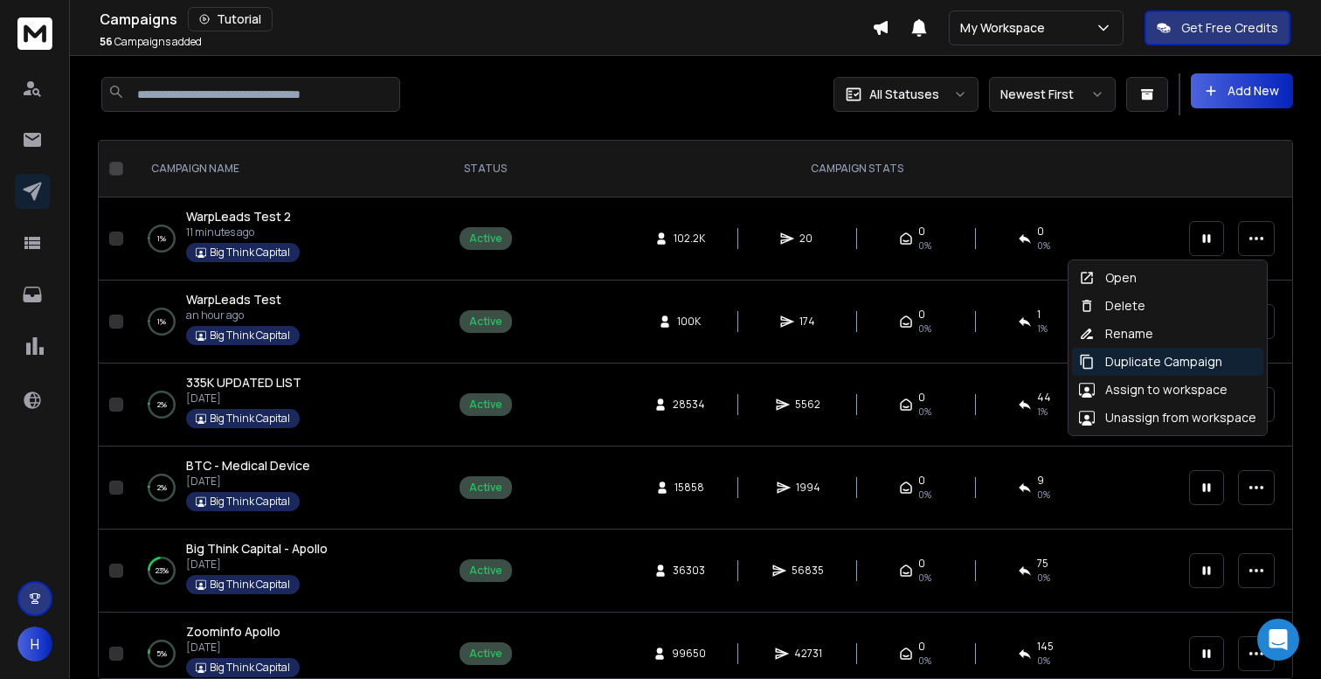
click at [1132, 368] on div "Duplicate Campaign" at bounding box center [1150, 361] width 143 height 17
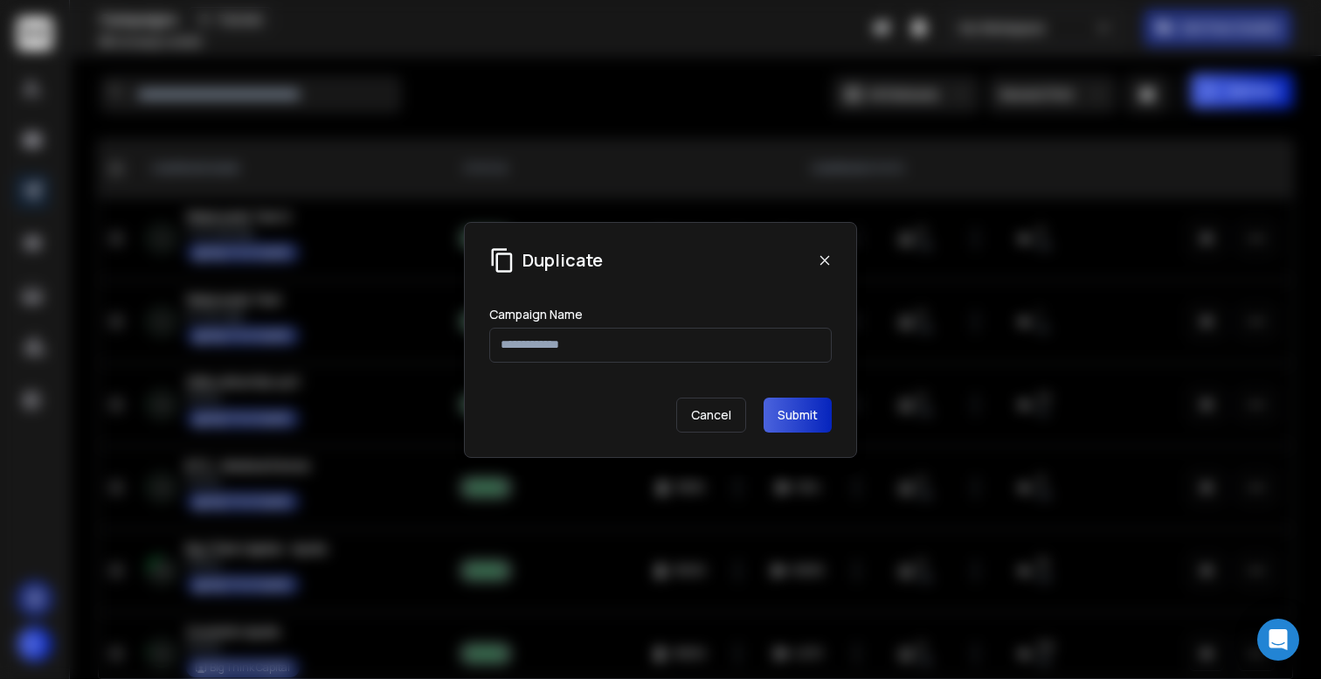
drag, startPoint x: 478, startPoint y: 328, endPoint x: 576, endPoint y: 343, distance: 99.0
click at [483, 329] on div "Duplicate Campaign Name Cancel Submit" at bounding box center [660, 340] width 393 height 236
click at [602, 347] on input "text" at bounding box center [660, 345] width 342 height 35
type input "**********"
click at [799, 420] on button "Submit" at bounding box center [798, 414] width 68 height 35
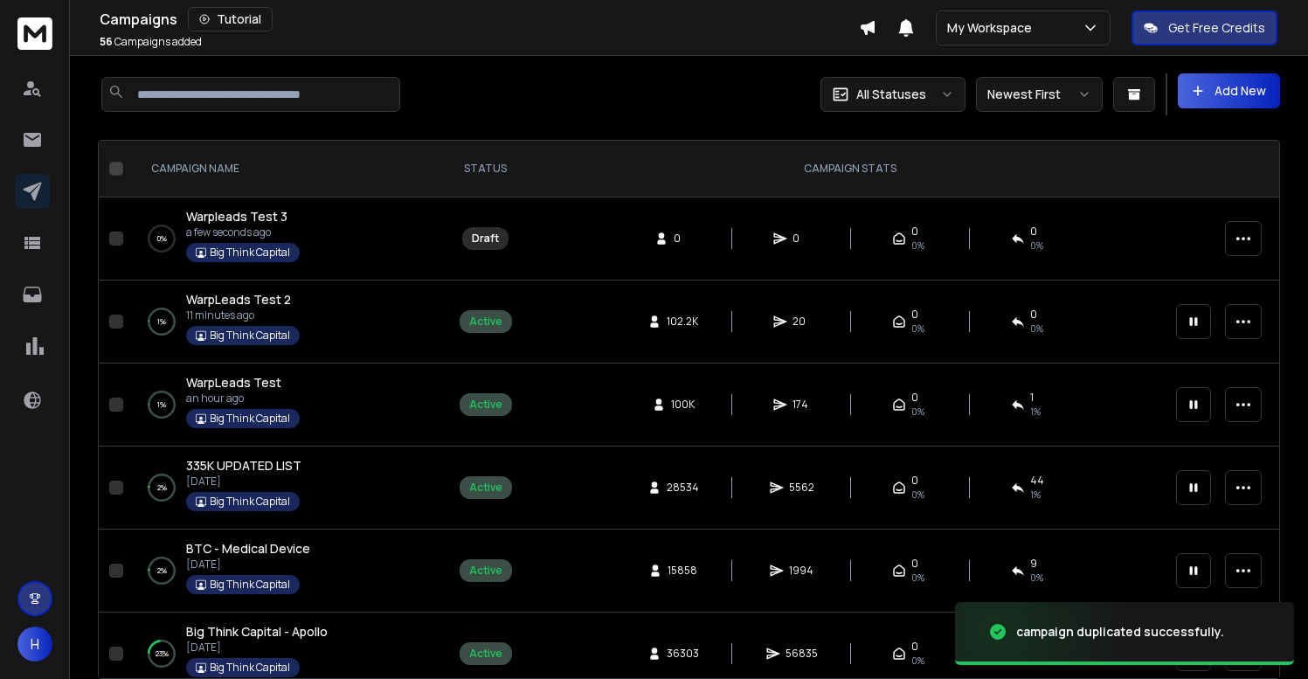
click at [243, 217] on span "Warpleads Test 3" at bounding box center [236, 216] width 101 height 17
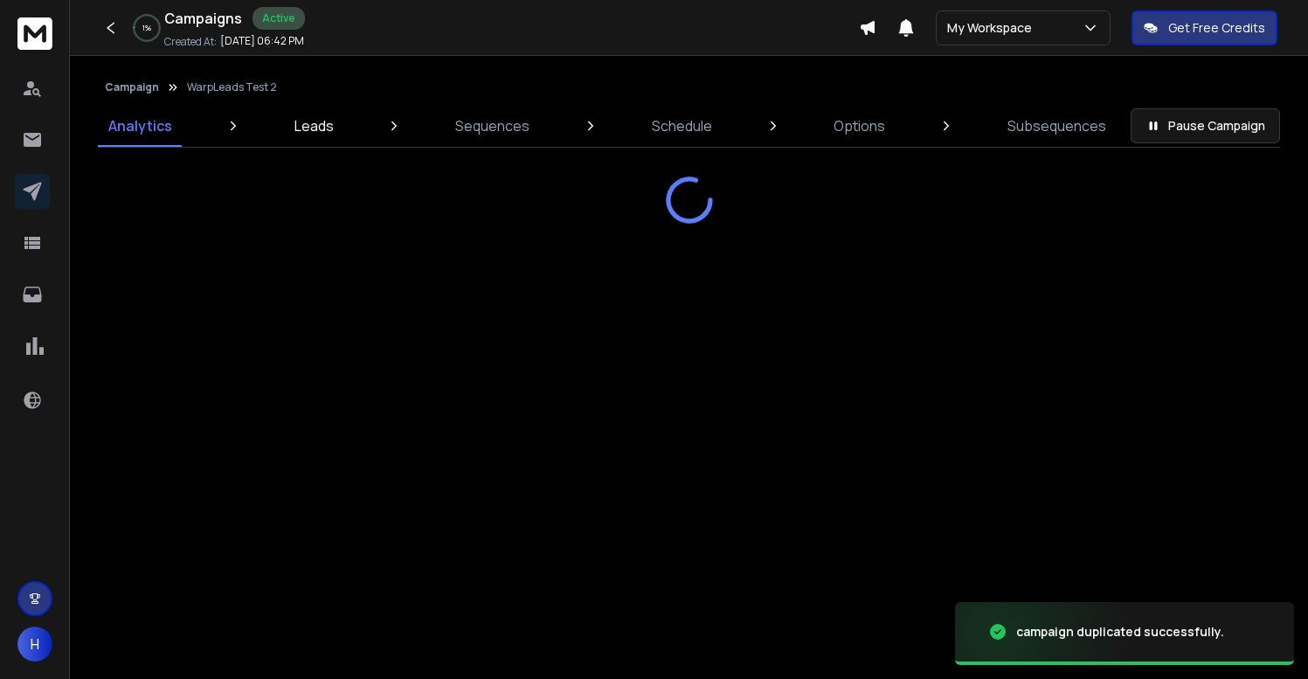
click at [328, 129] on p "Leads" at bounding box center [313, 125] width 39 height 21
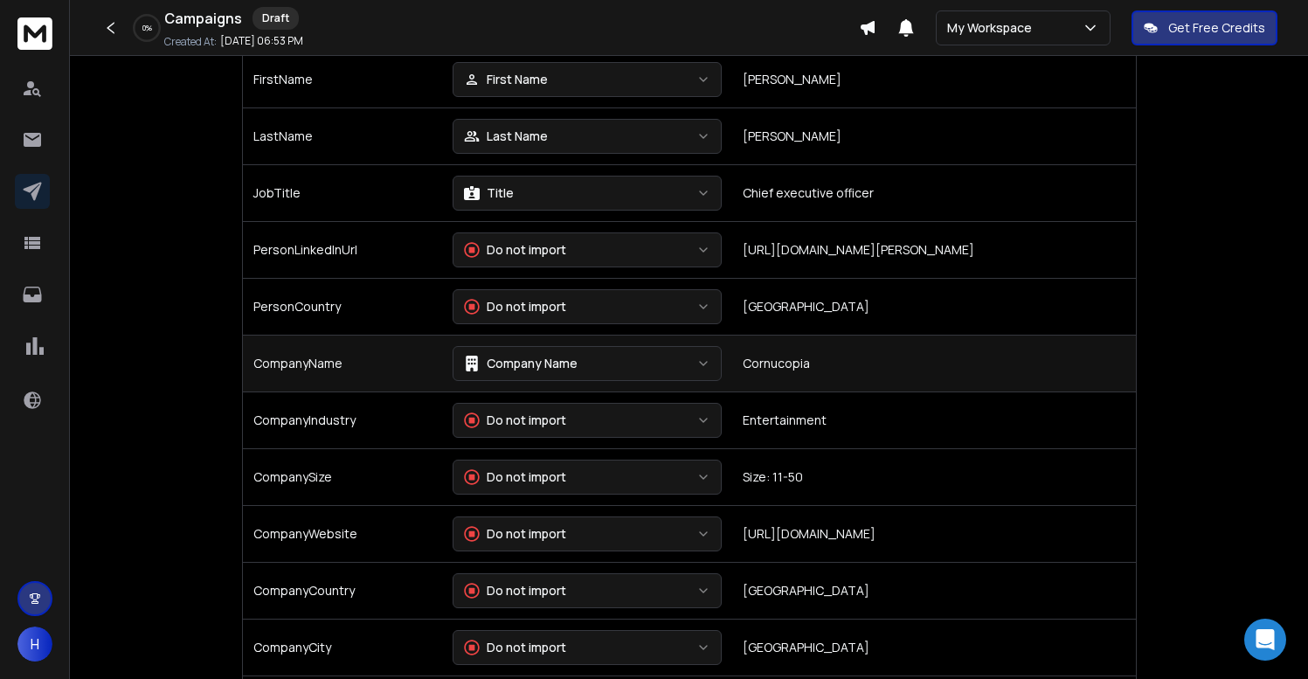
scroll to position [875, 0]
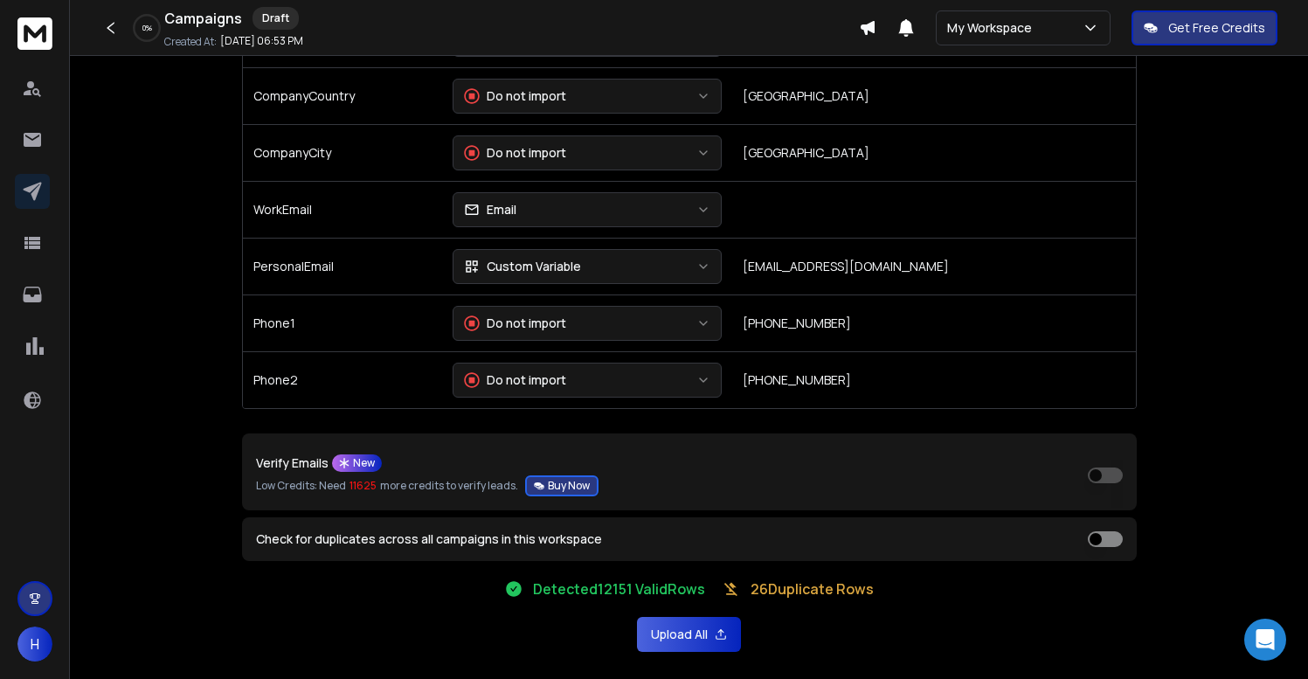
click at [670, 643] on button "Upload All" at bounding box center [689, 634] width 104 height 35
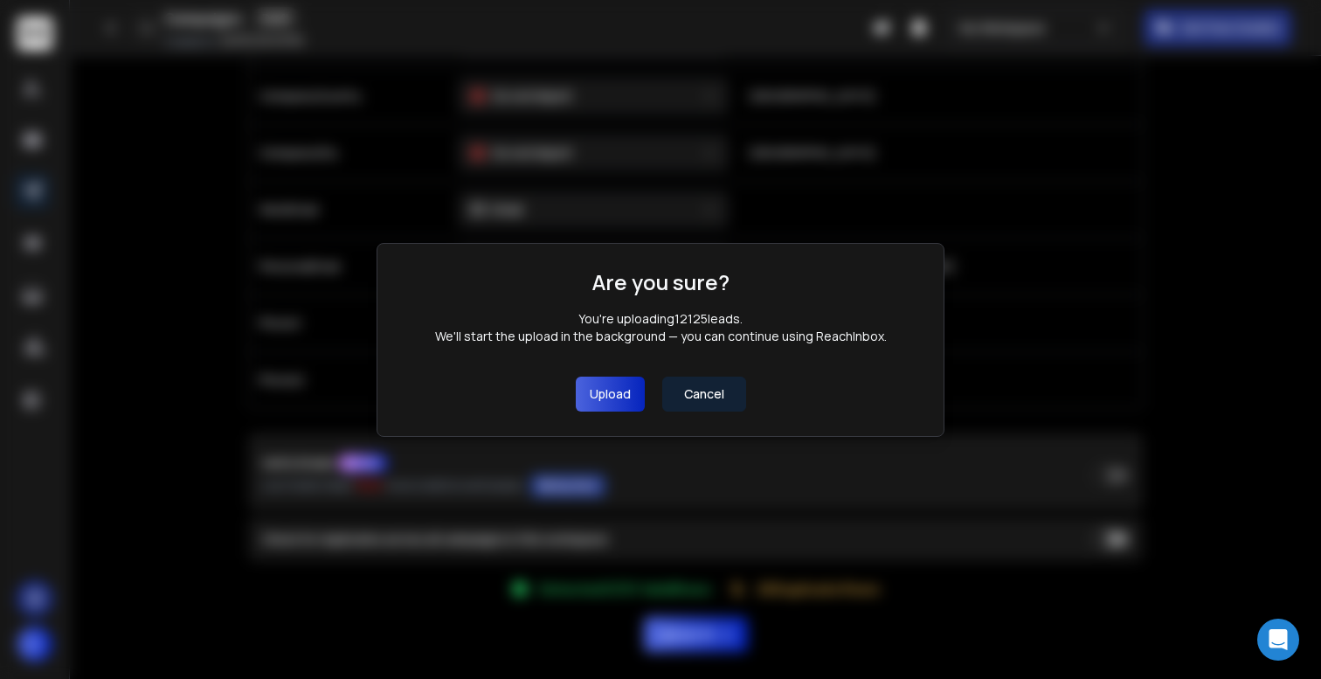
click at [577, 390] on button "Upload" at bounding box center [610, 394] width 69 height 35
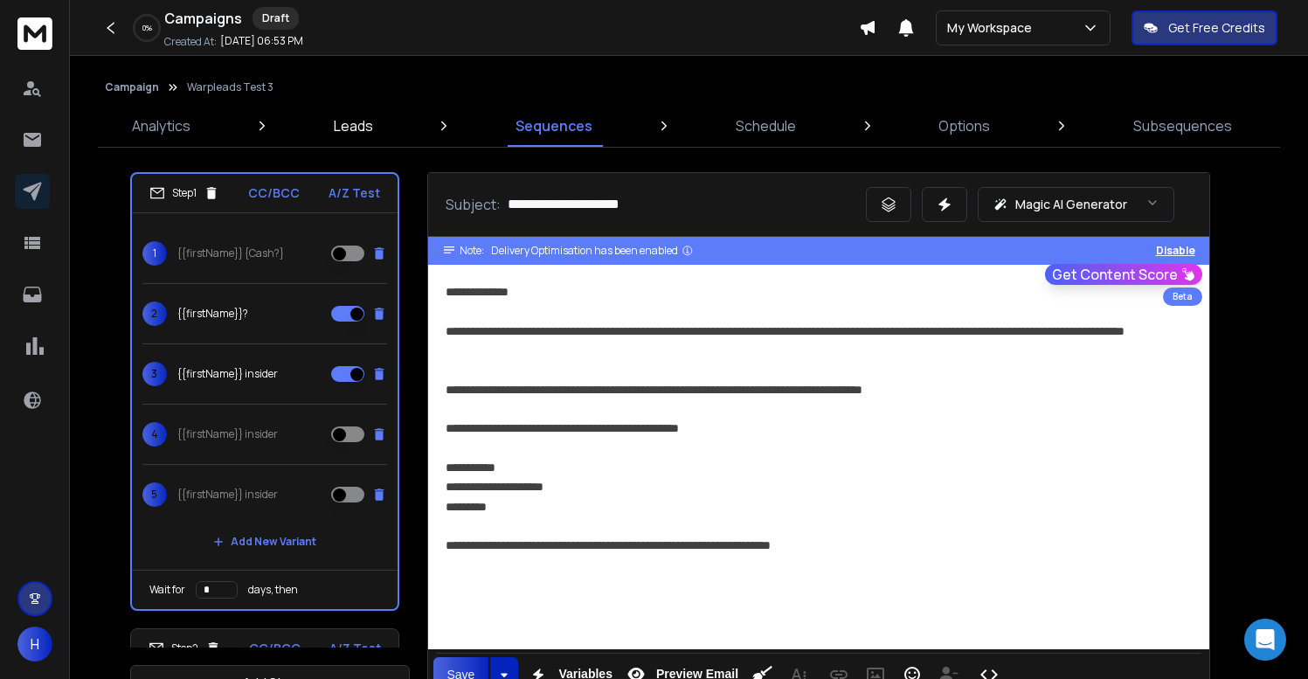
click at [350, 131] on p "Leads" at bounding box center [353, 125] width 39 height 21
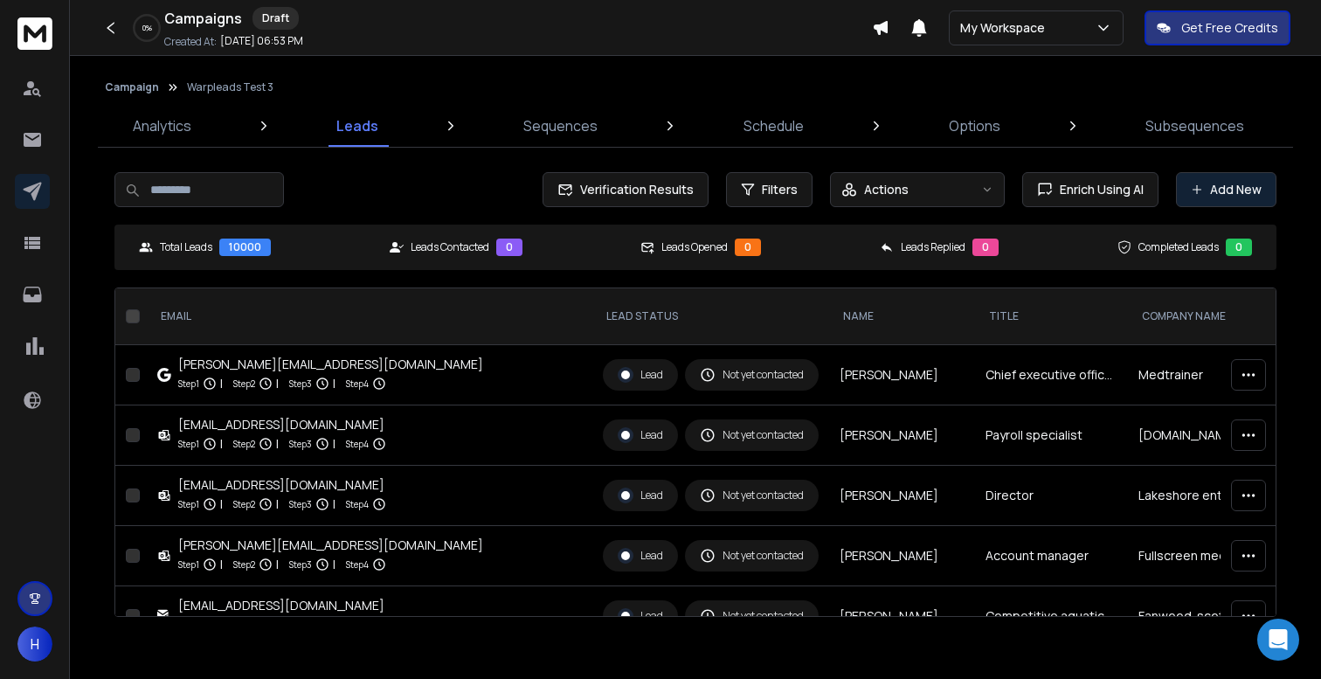
click at [1203, 186] on icon at bounding box center [1197, 189] width 12 height 12
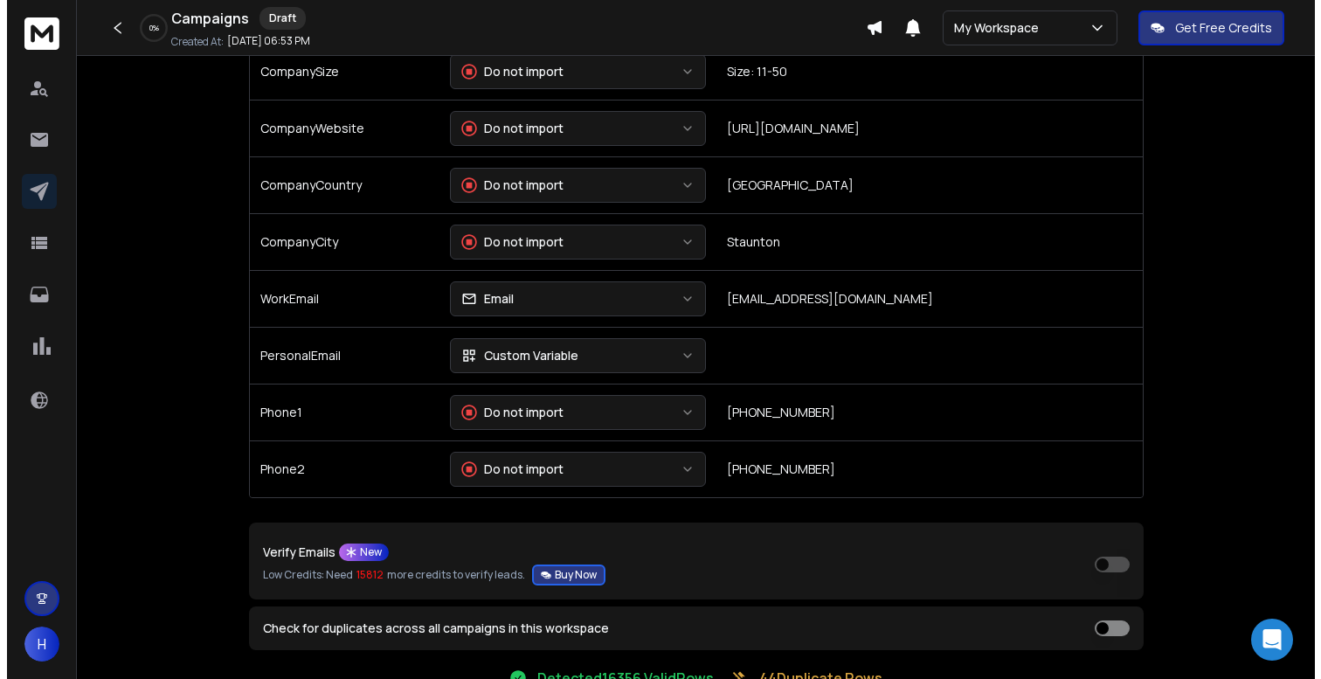
scroll to position [875, 0]
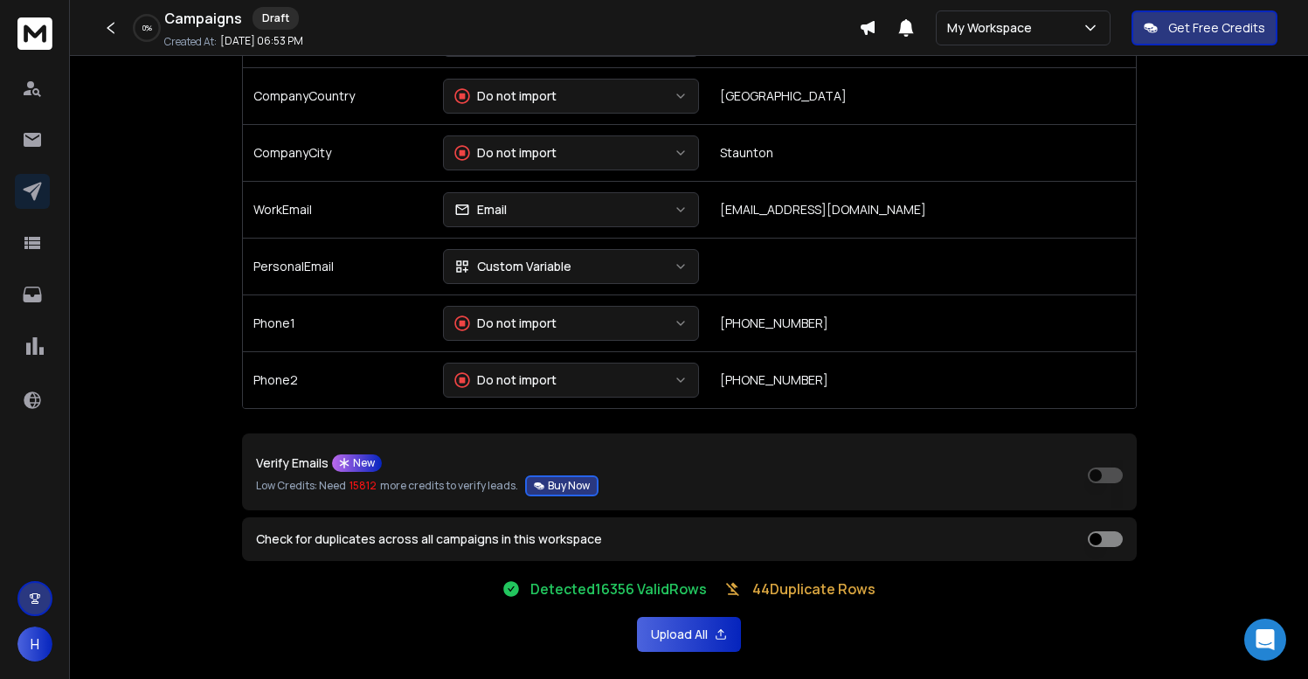
click at [690, 631] on button "Upload All" at bounding box center [689, 634] width 104 height 35
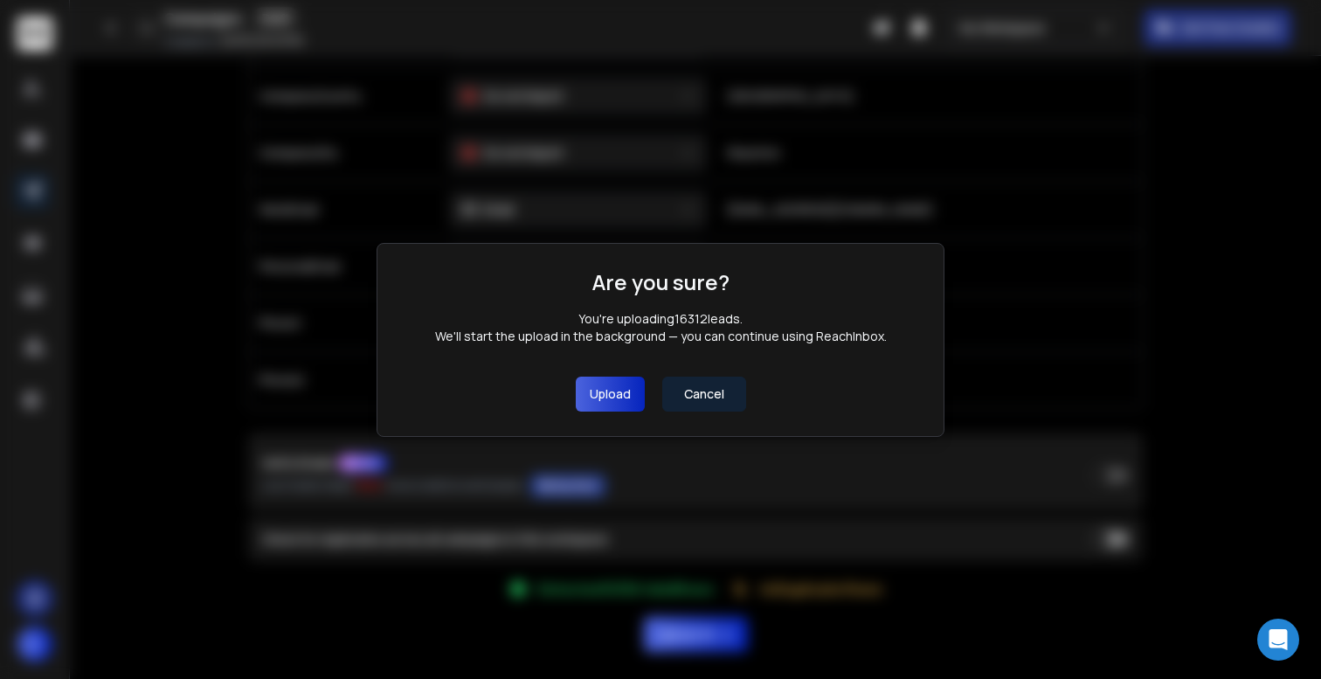
click at [608, 377] on button "Upload" at bounding box center [610, 394] width 69 height 35
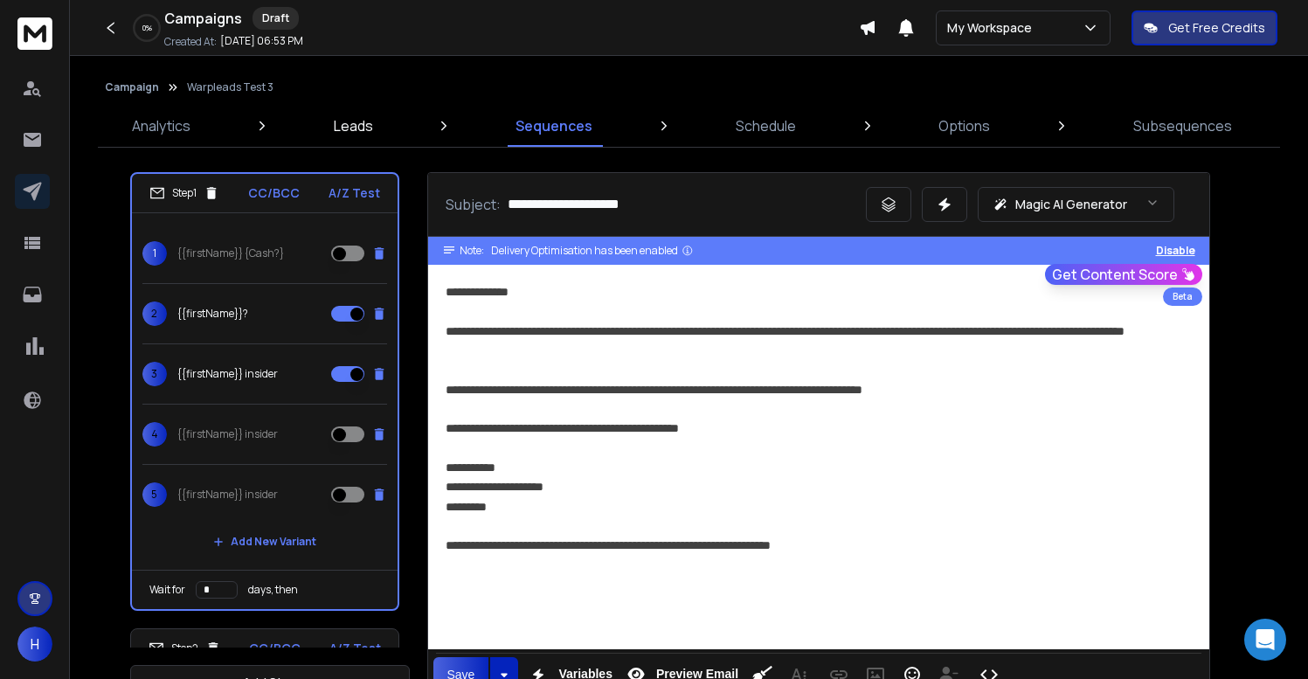
click at [351, 140] on link "Leads" at bounding box center [353, 126] width 60 height 42
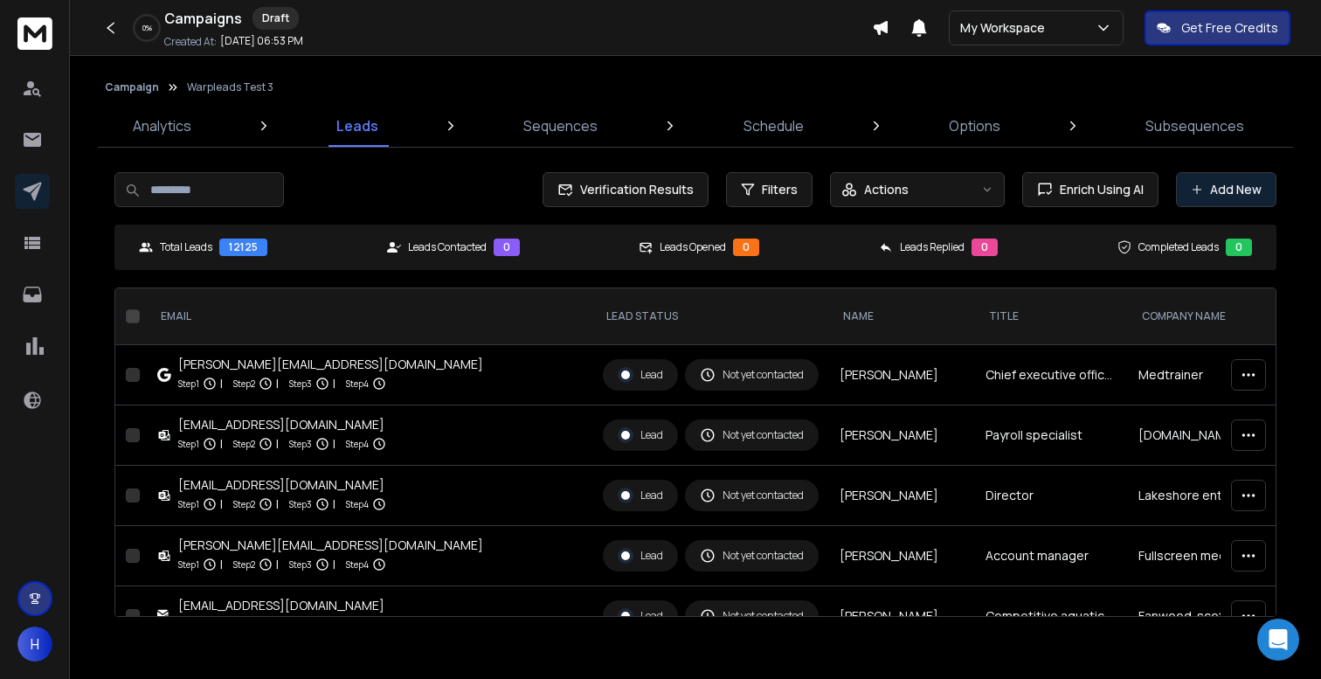
click at [1192, 186] on button "Add New" at bounding box center [1226, 189] width 100 height 35
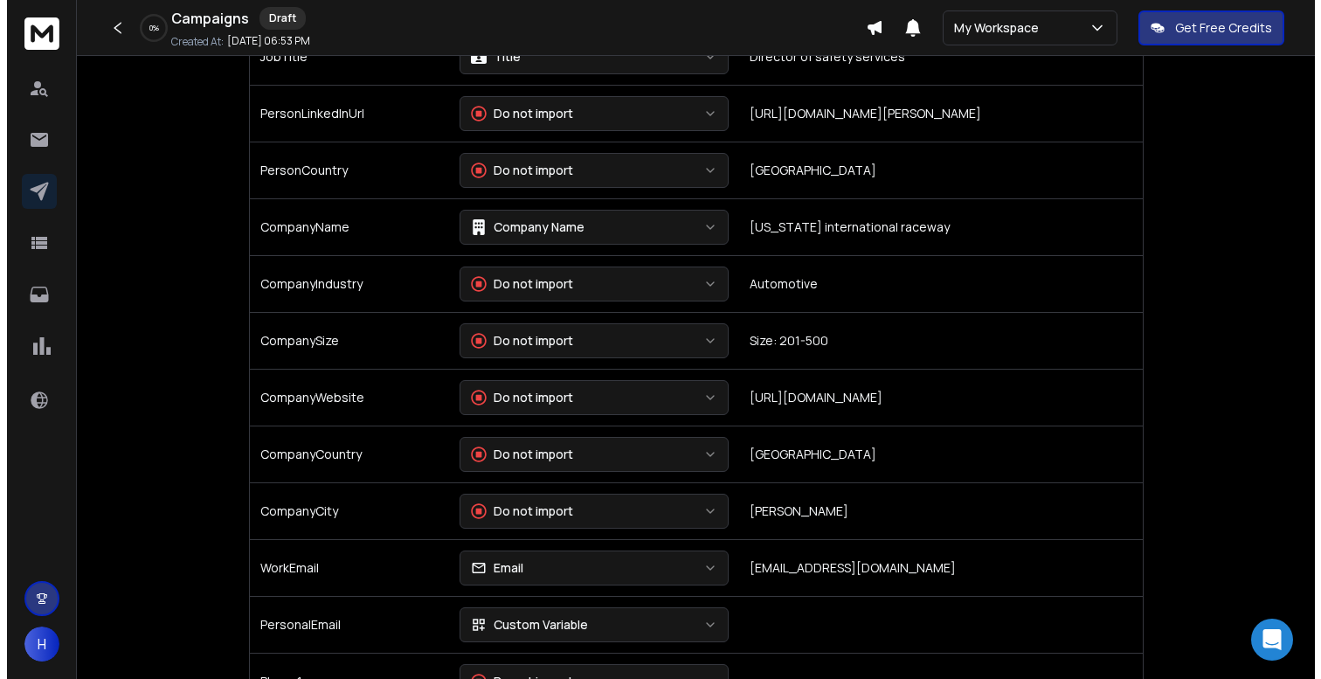
scroll to position [875, 0]
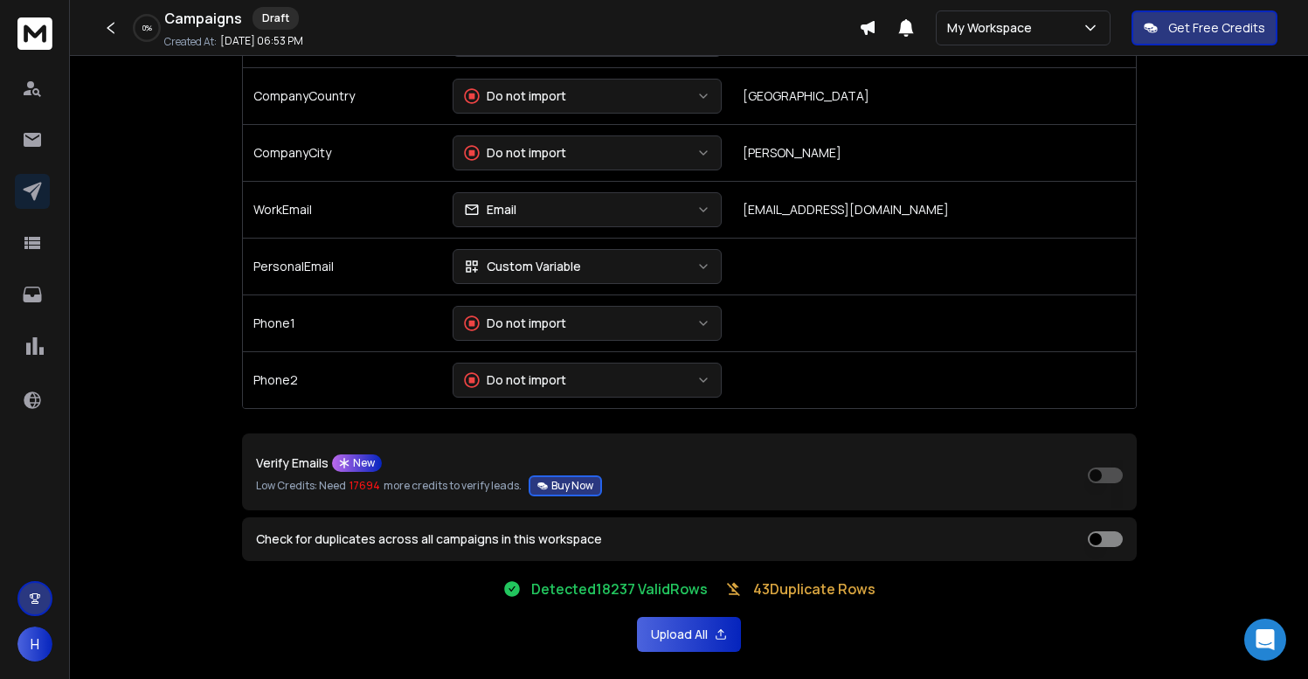
click at [714, 634] on button "Upload All" at bounding box center [689, 634] width 104 height 35
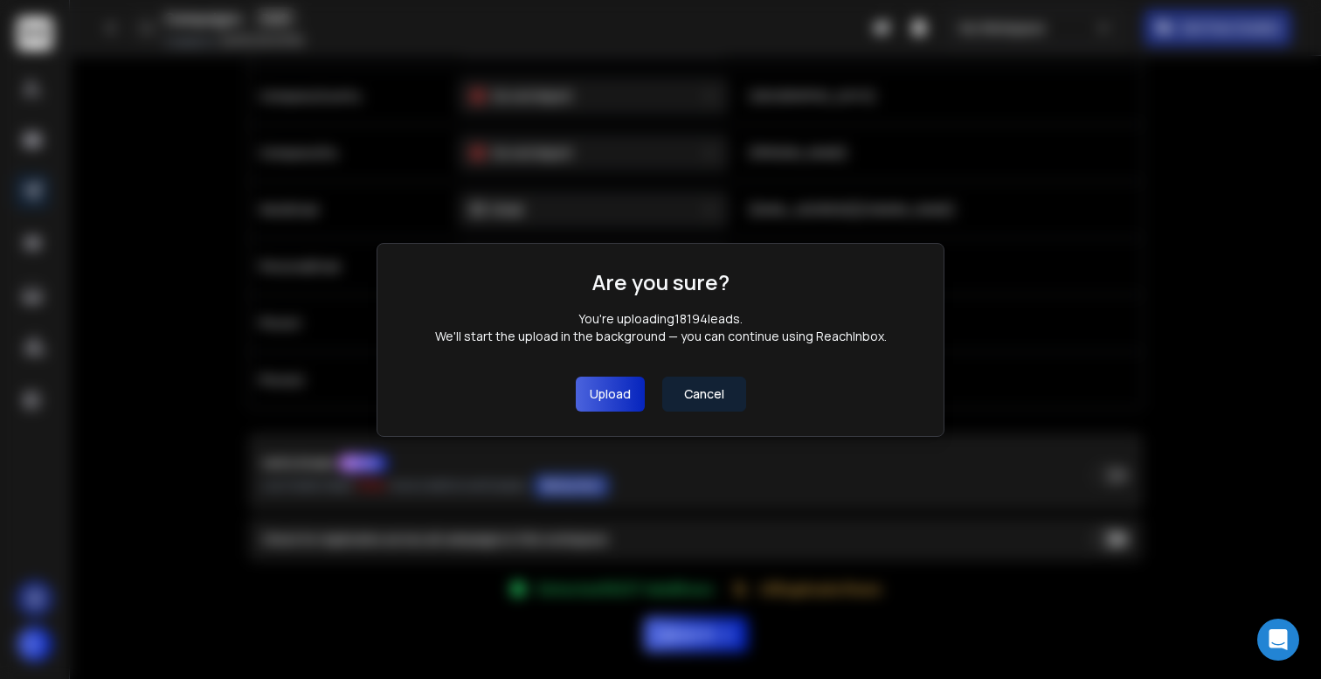
click at [591, 382] on button "Upload" at bounding box center [610, 394] width 69 height 35
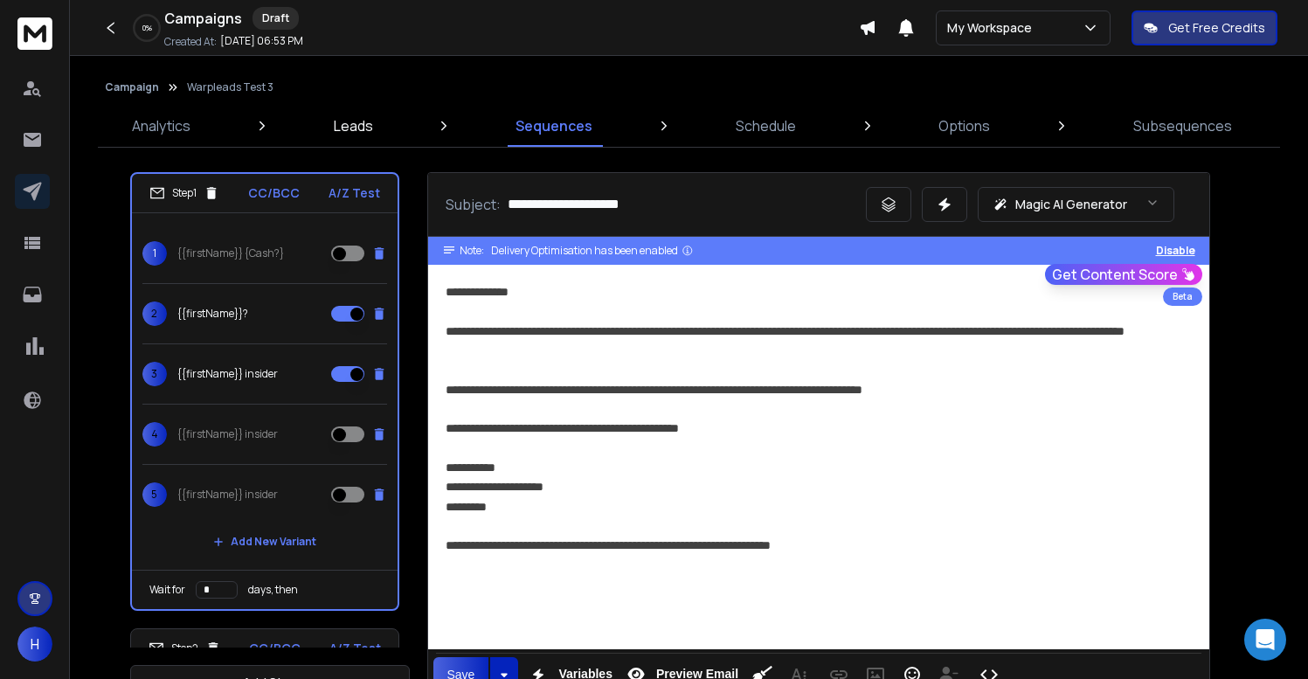
click at [363, 123] on p "Leads" at bounding box center [353, 125] width 39 height 21
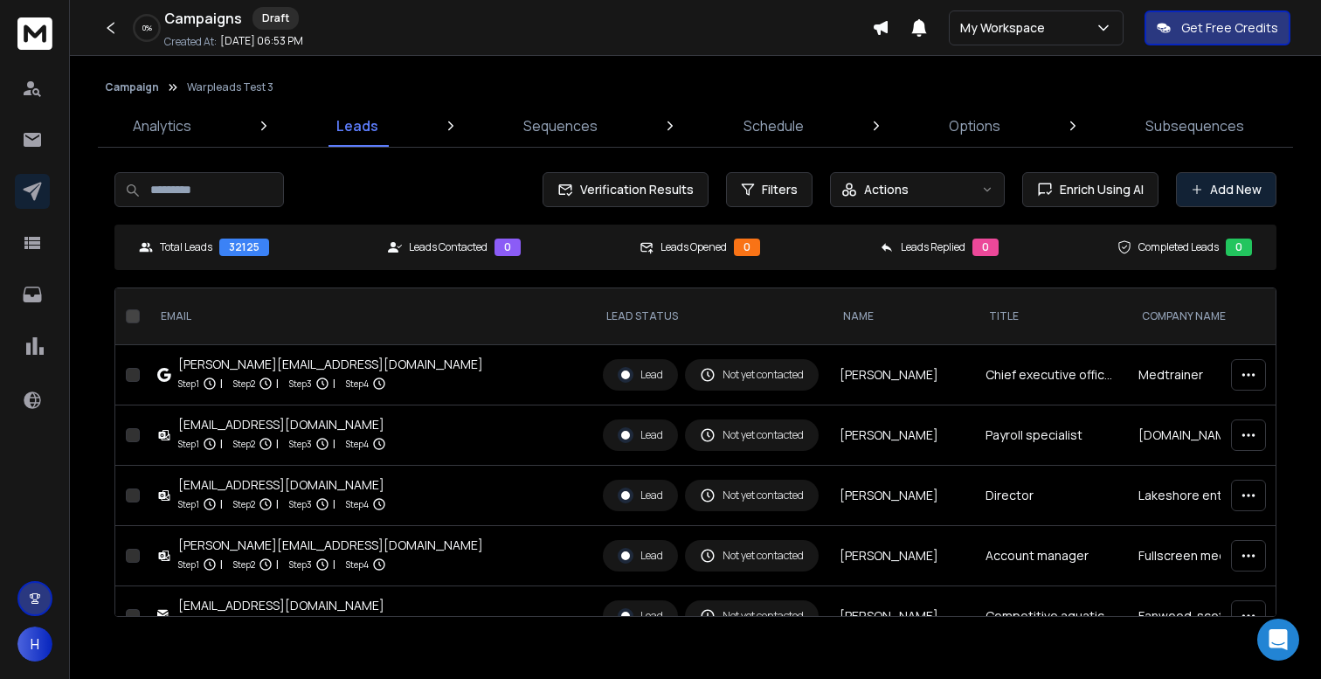
click at [1241, 184] on button "Add New" at bounding box center [1226, 189] width 100 height 35
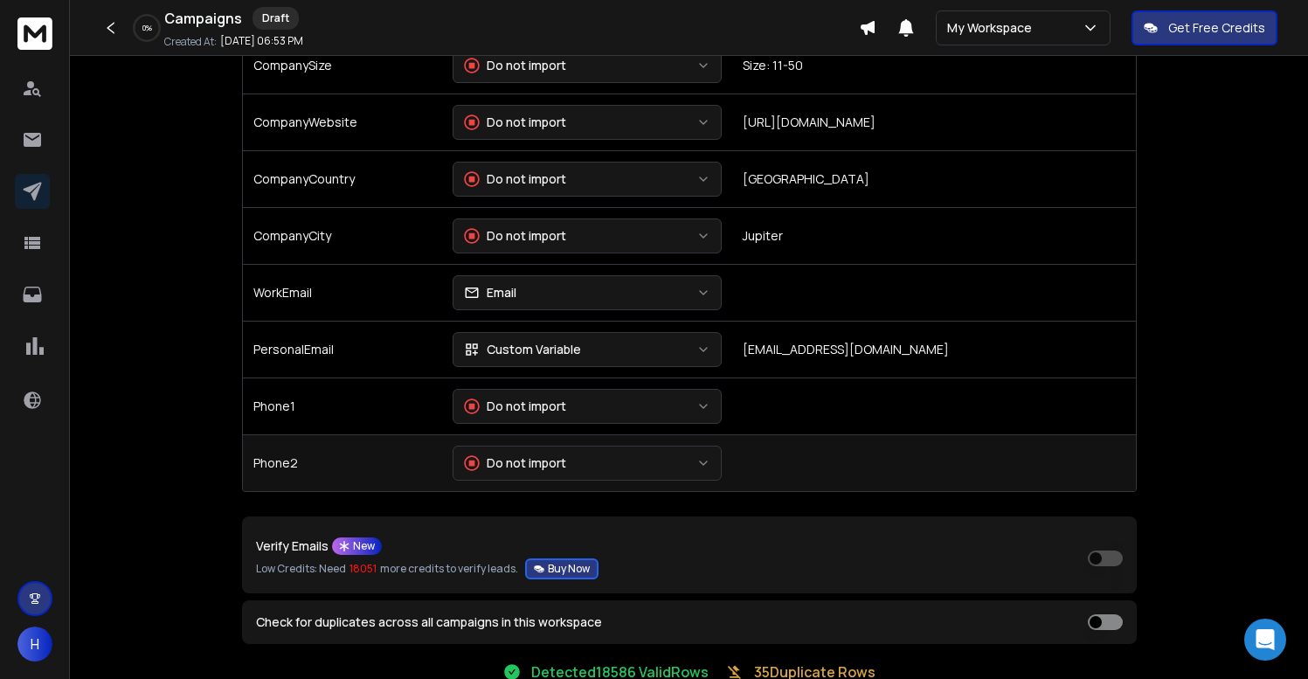
scroll to position [875, 0]
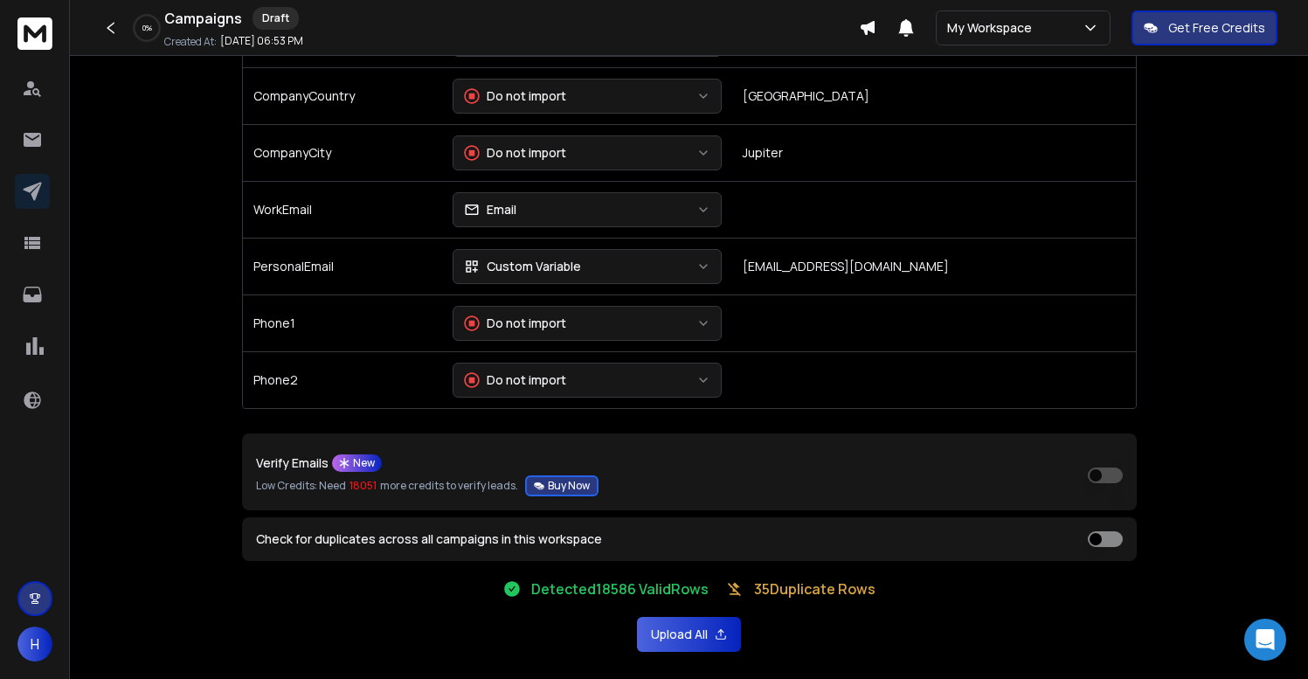
click at [703, 634] on button "Upload All" at bounding box center [689, 634] width 104 height 35
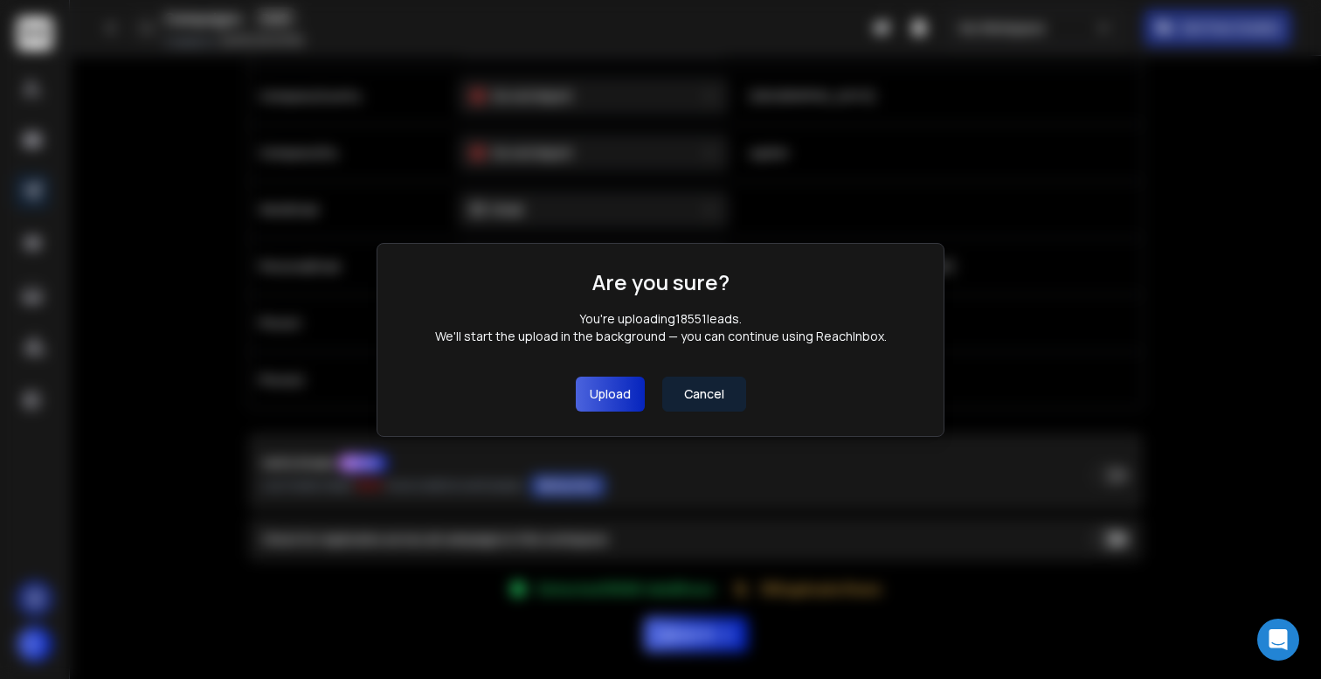
click at [633, 387] on button "Upload" at bounding box center [610, 394] width 69 height 35
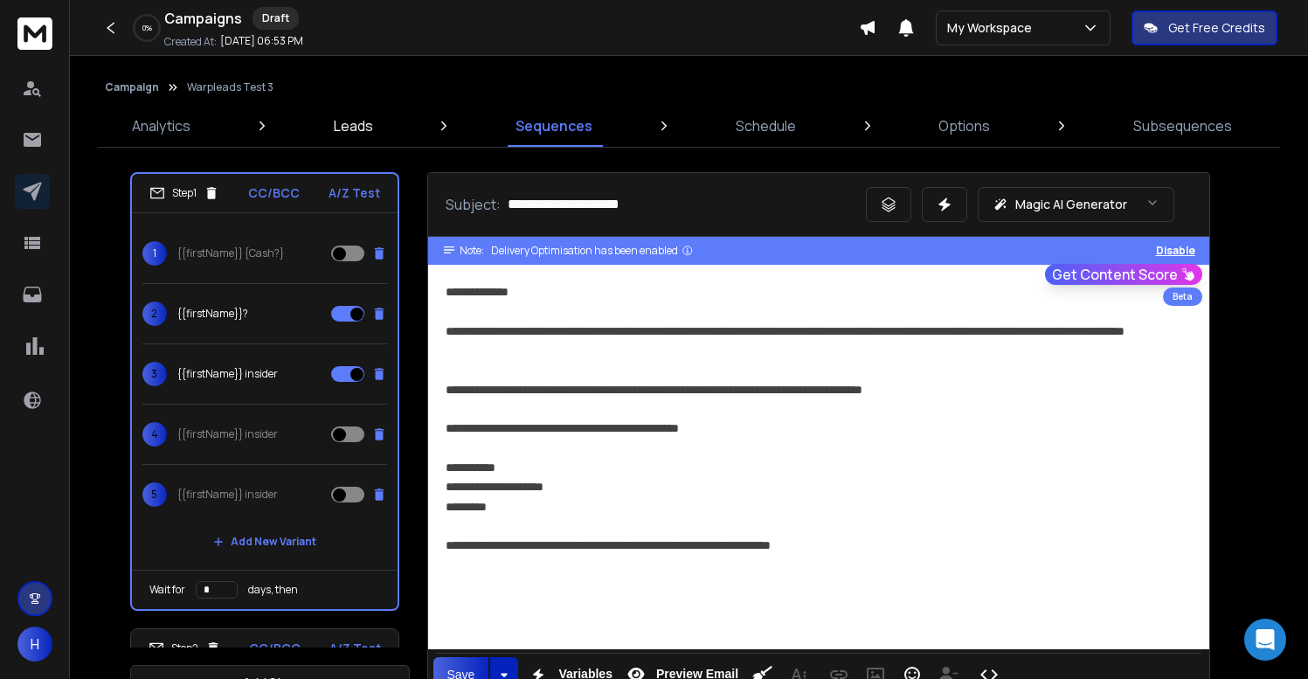
click at [362, 108] on link "Leads" at bounding box center [353, 126] width 60 height 42
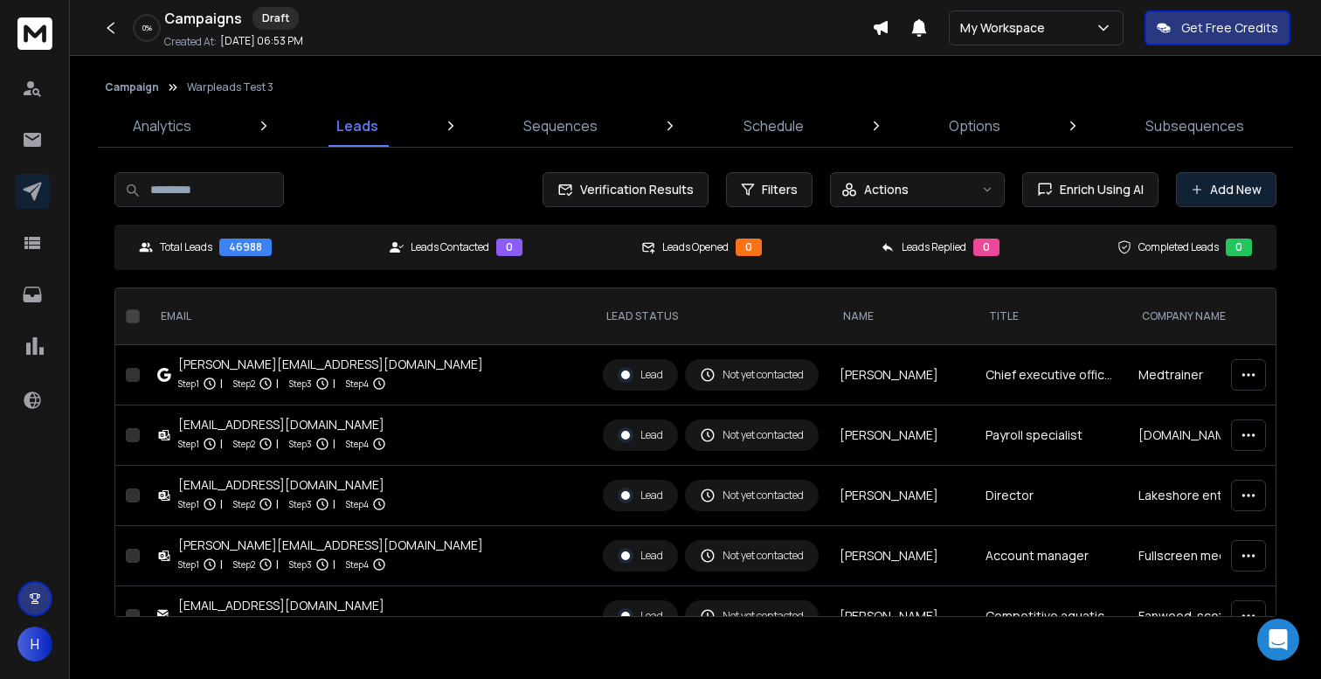
click at [1225, 195] on button "Add New" at bounding box center [1226, 189] width 100 height 35
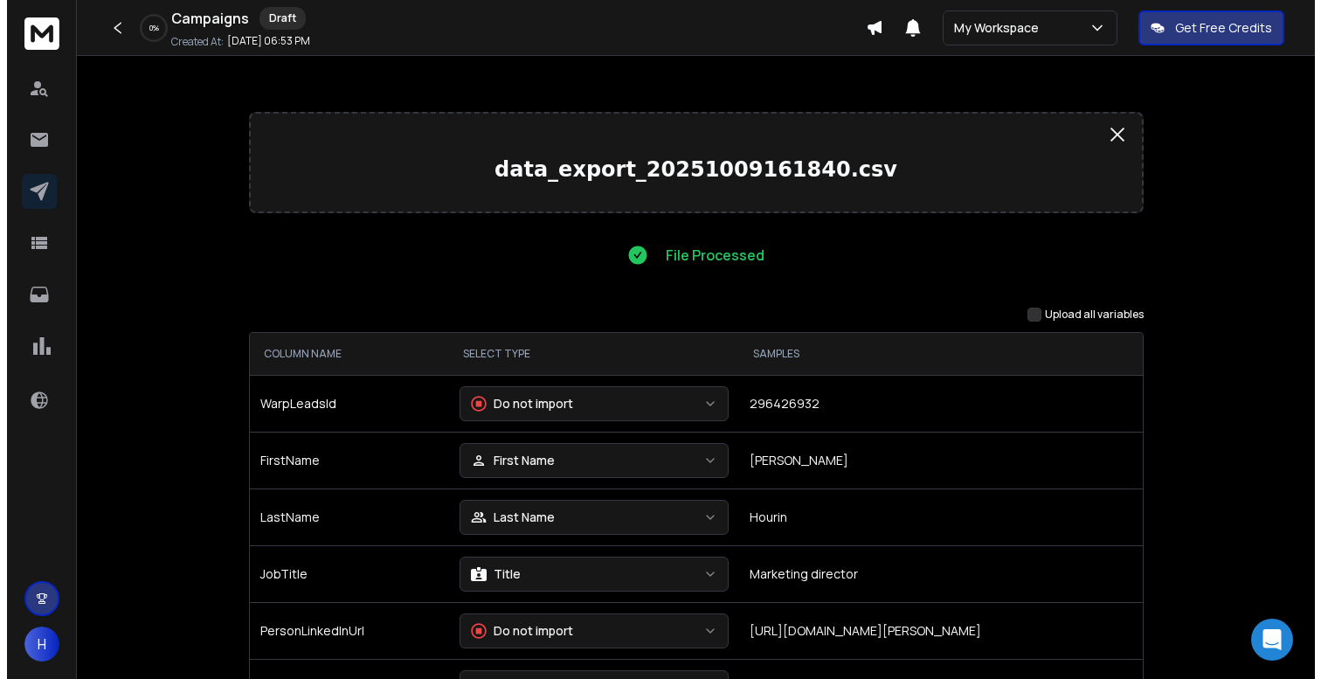
scroll to position [875, 0]
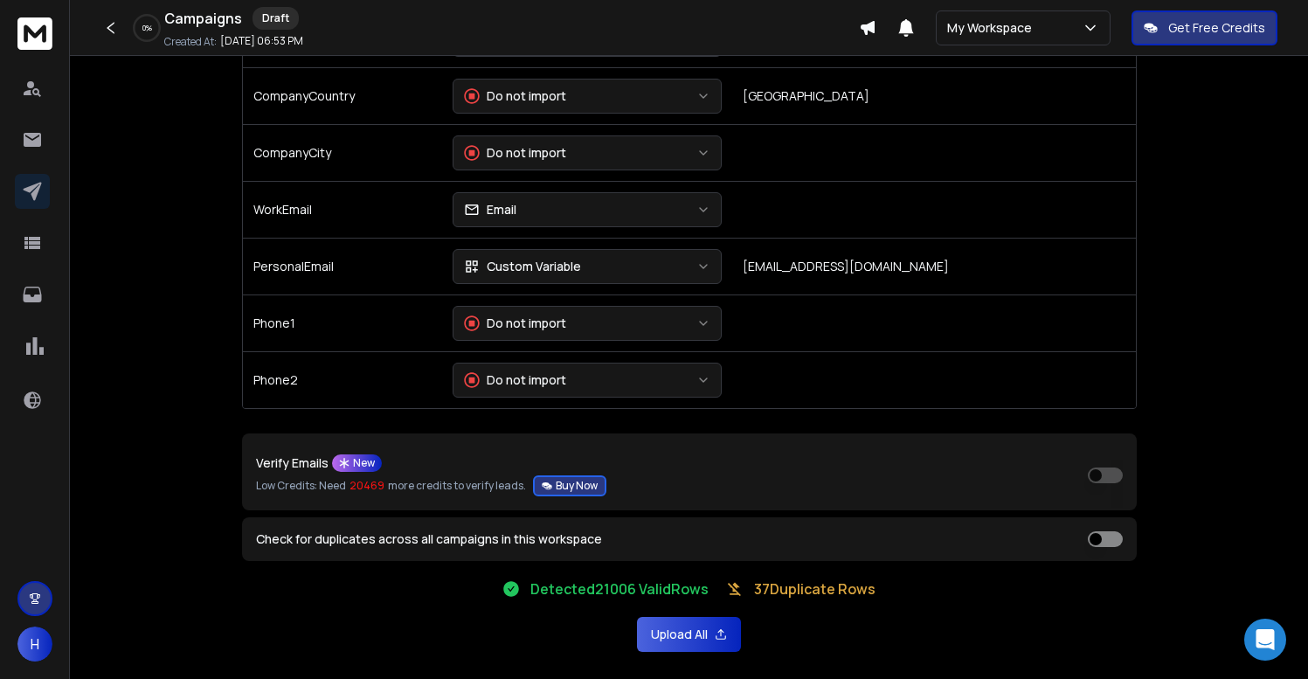
click at [703, 639] on button "Upload All" at bounding box center [689, 634] width 104 height 35
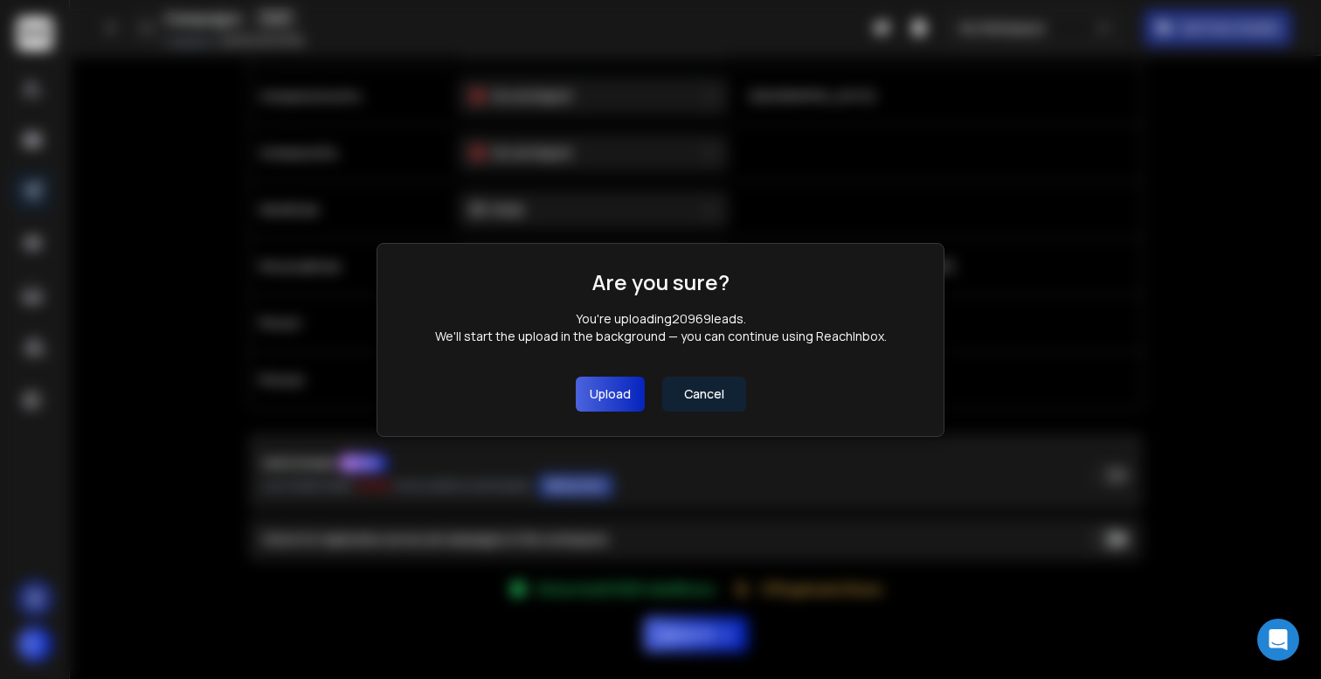
click at [598, 393] on button "Upload" at bounding box center [610, 394] width 69 height 35
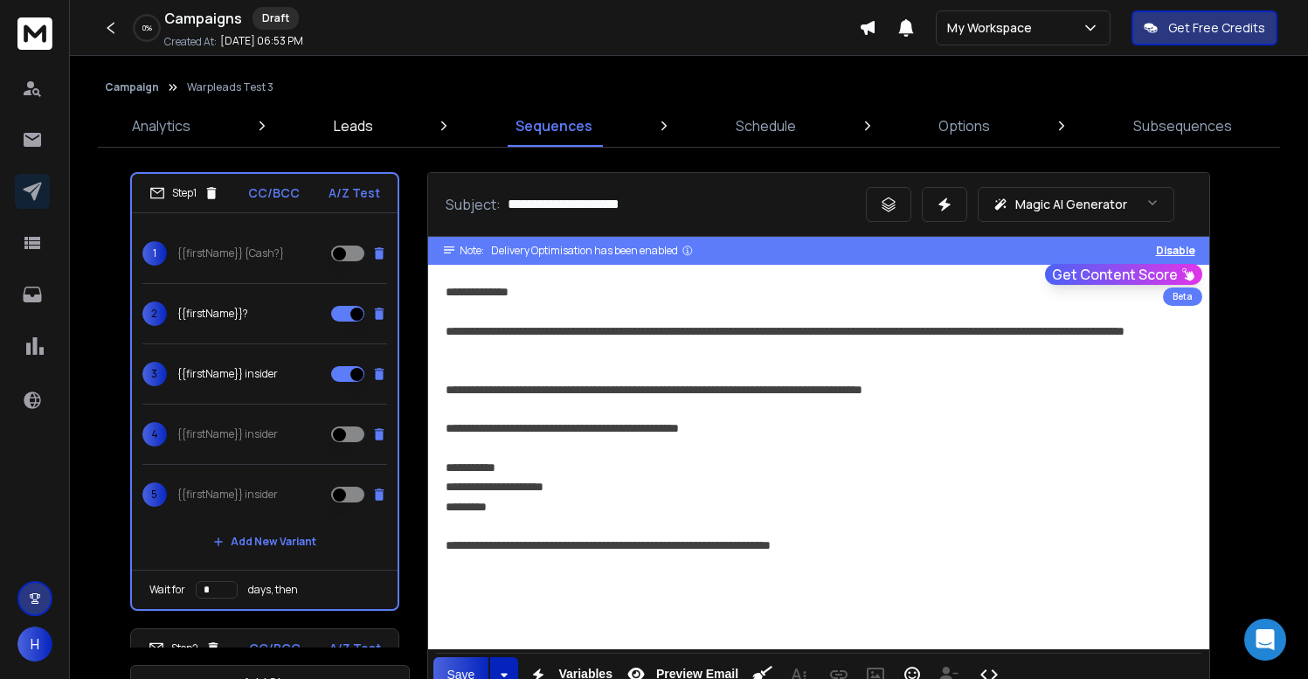
click at [369, 134] on p "Leads" at bounding box center [353, 125] width 39 height 21
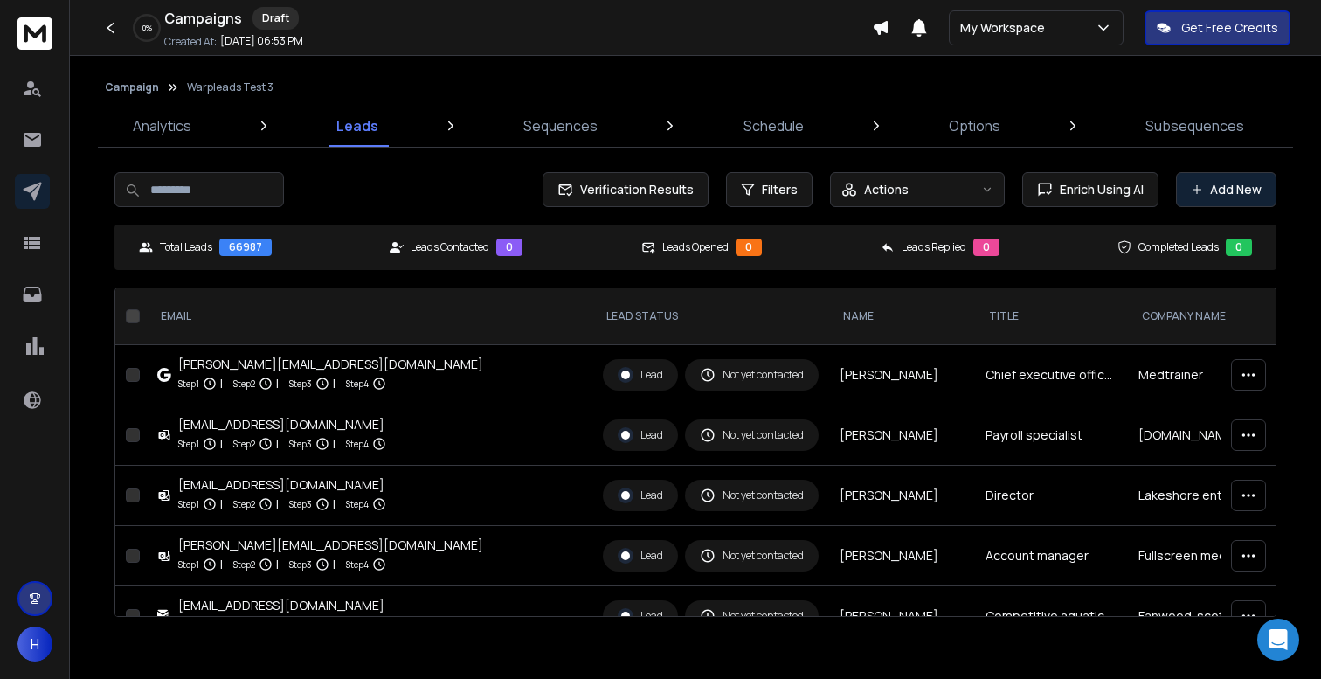
click at [1205, 180] on button "Add New" at bounding box center [1226, 189] width 100 height 35
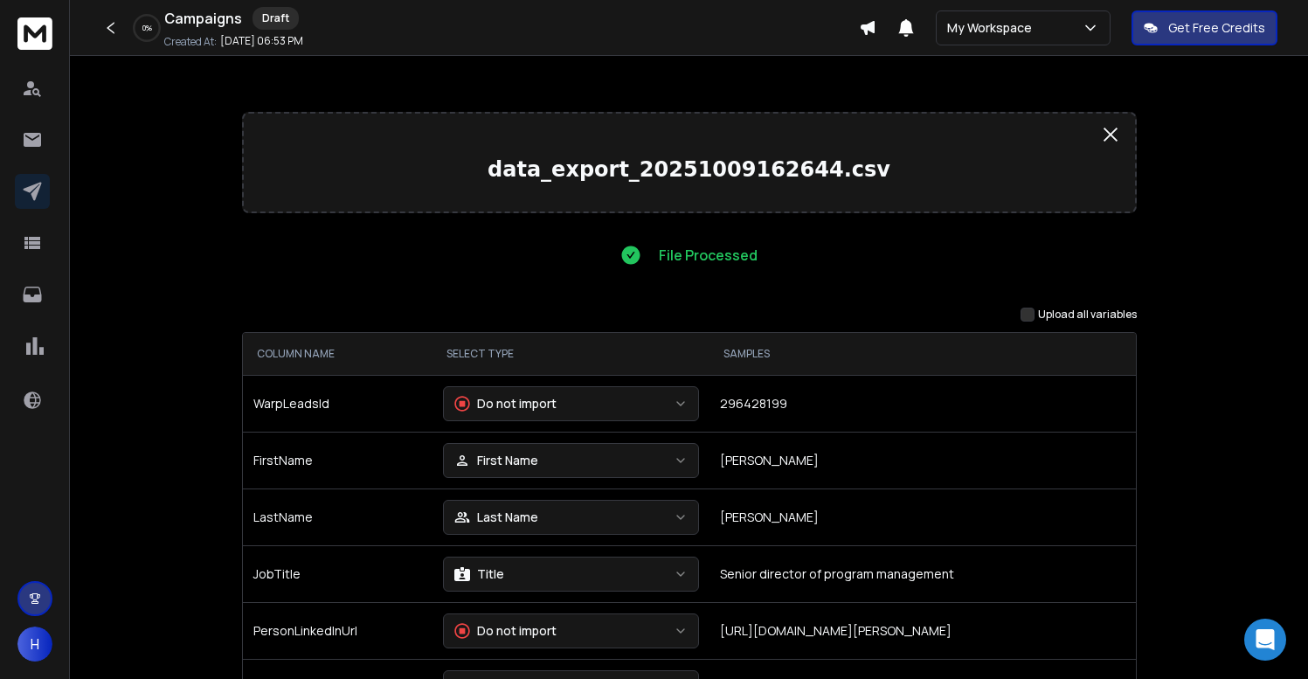
scroll to position [875, 0]
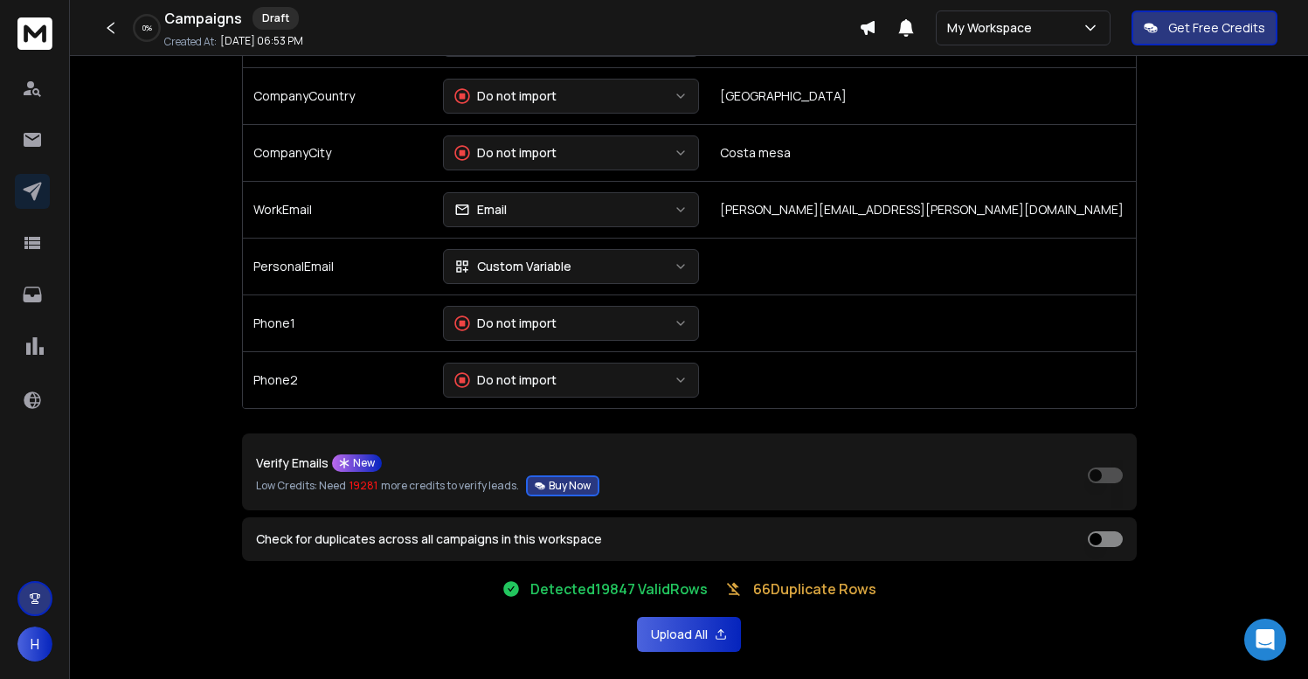
click at [678, 628] on button "Upload All" at bounding box center [689, 634] width 104 height 35
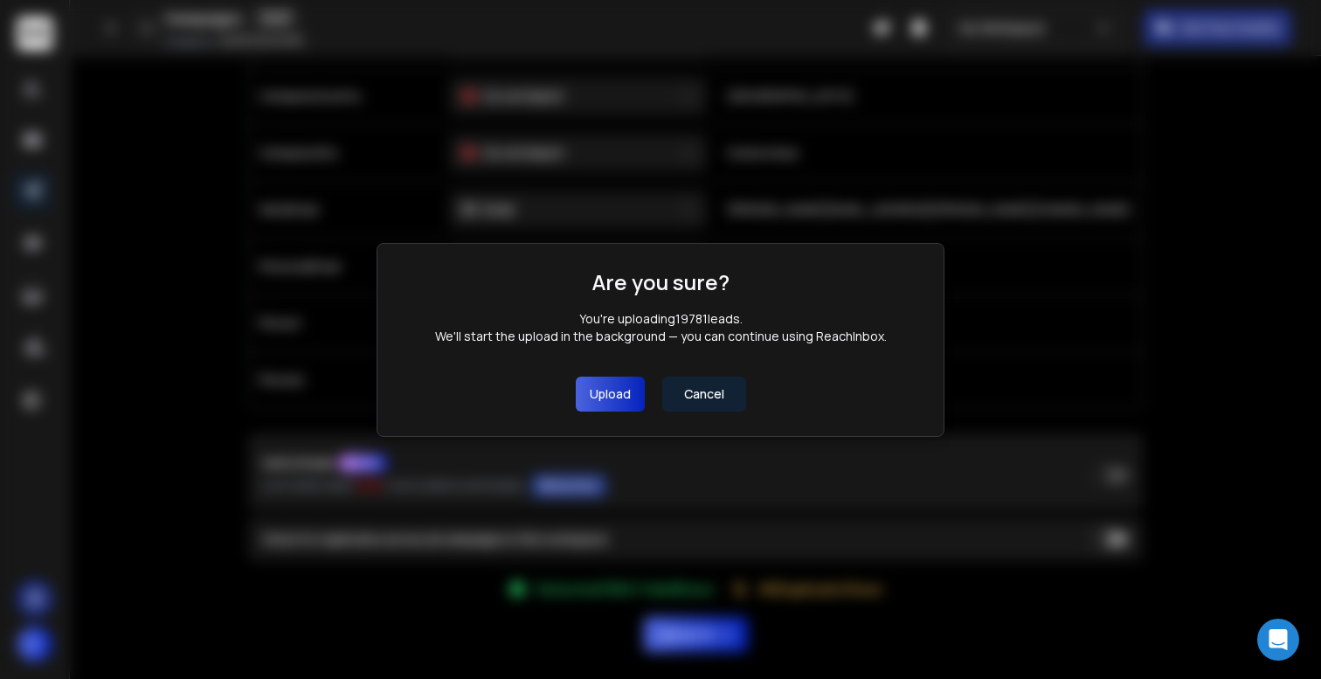
click at [594, 382] on button "Upload" at bounding box center [610, 394] width 69 height 35
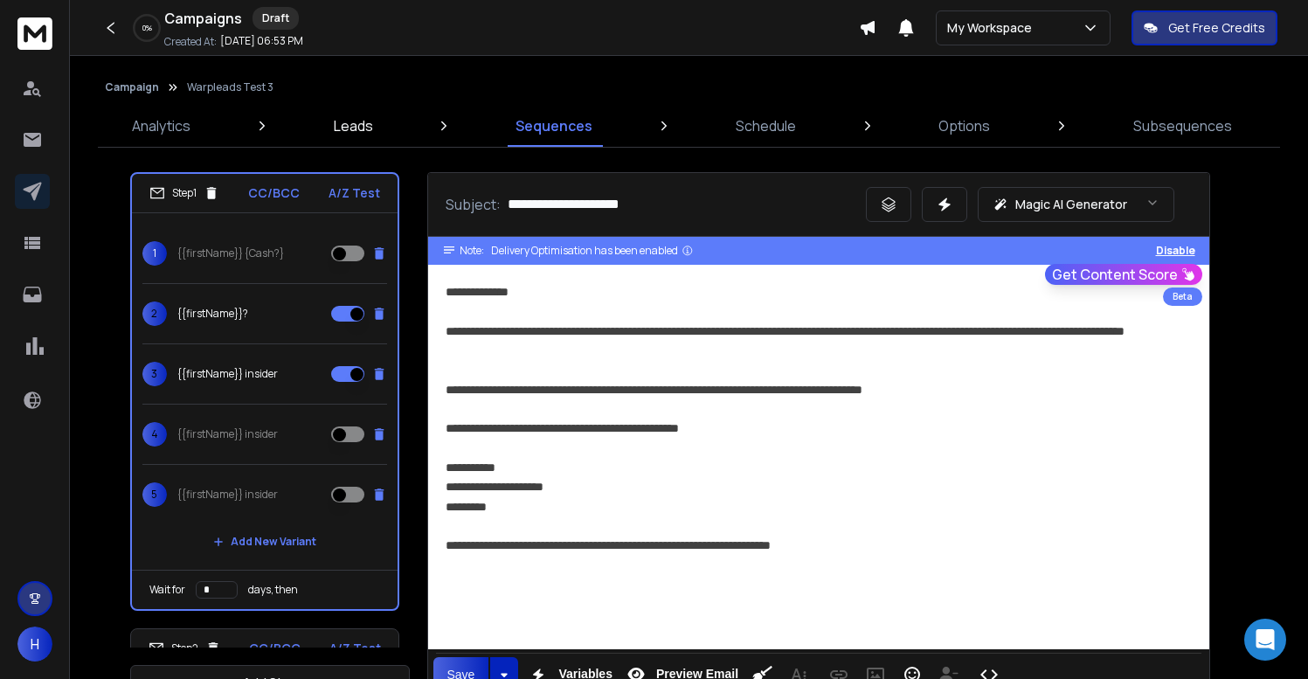
click at [339, 109] on link "Leads" at bounding box center [353, 126] width 60 height 42
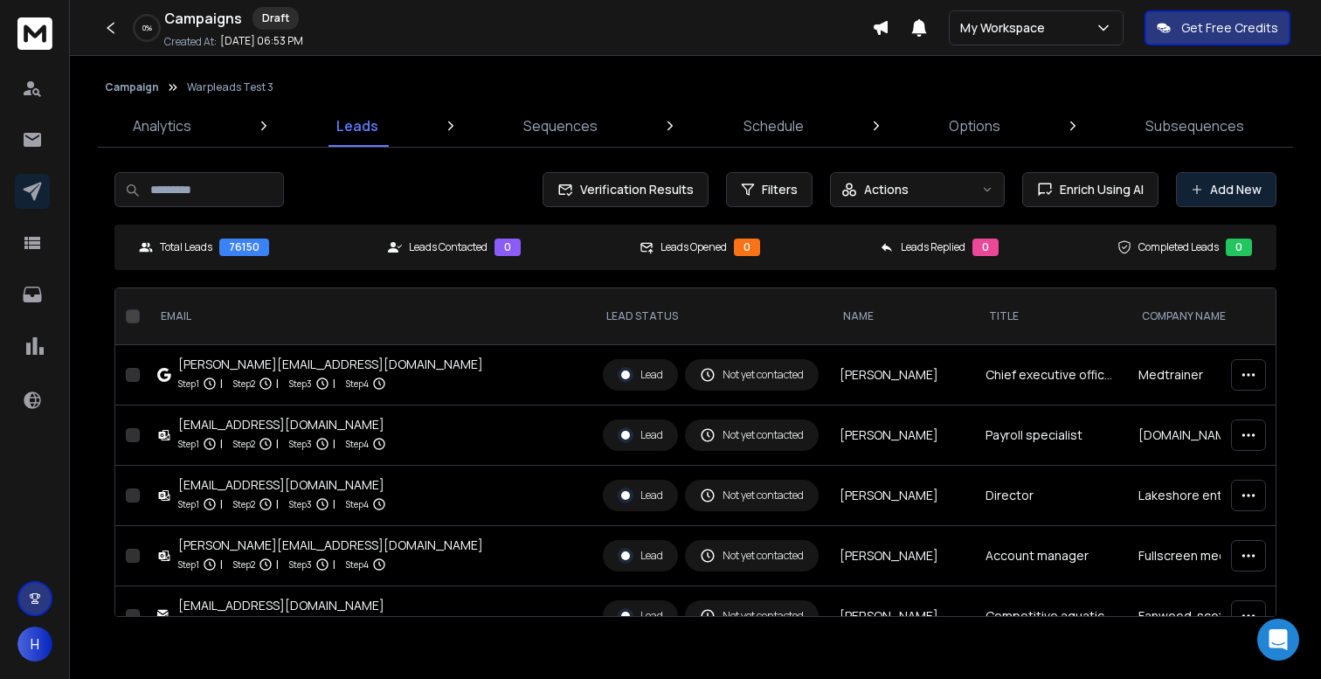
click at [1233, 199] on button "Add New" at bounding box center [1226, 189] width 100 height 35
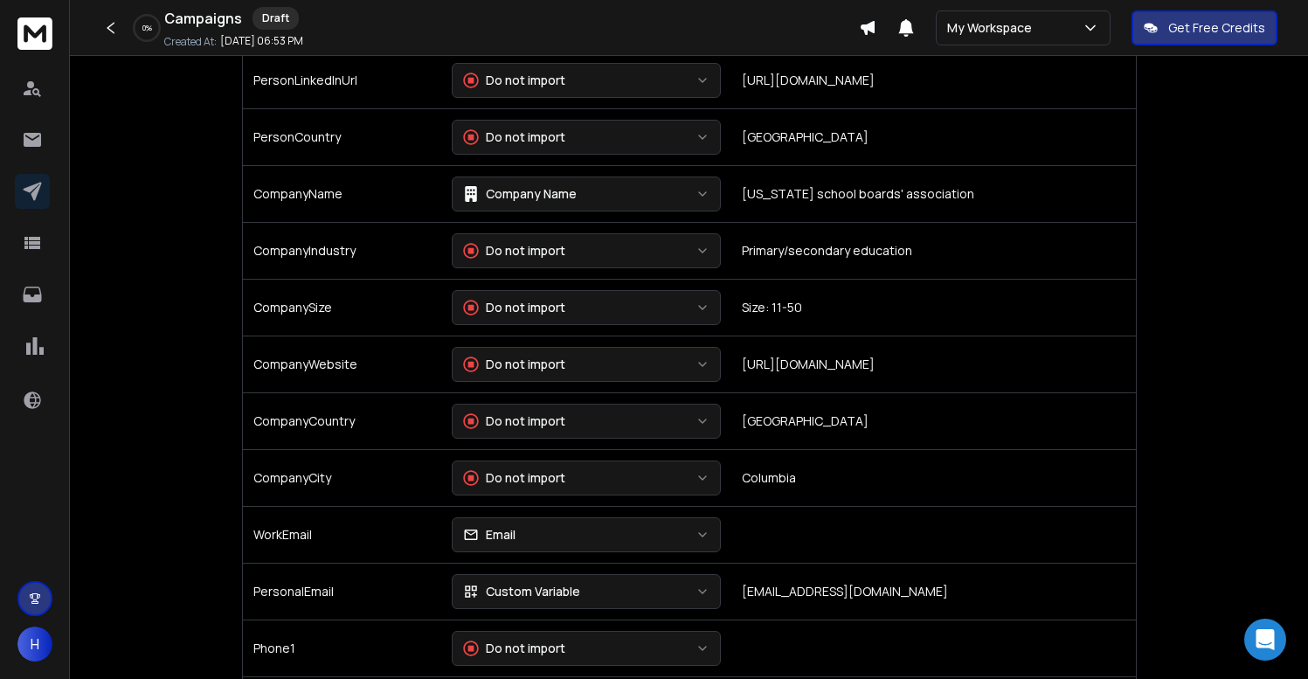
scroll to position [875, 0]
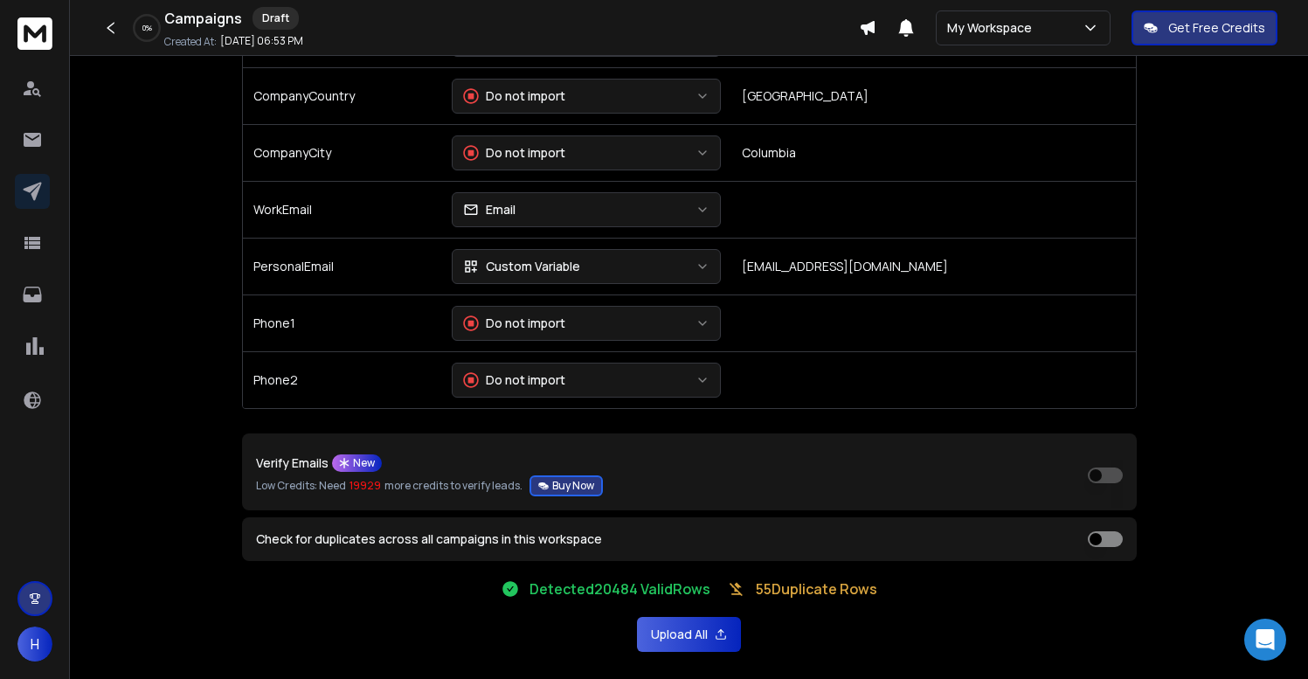
click at [674, 632] on button "Upload All" at bounding box center [689, 634] width 104 height 35
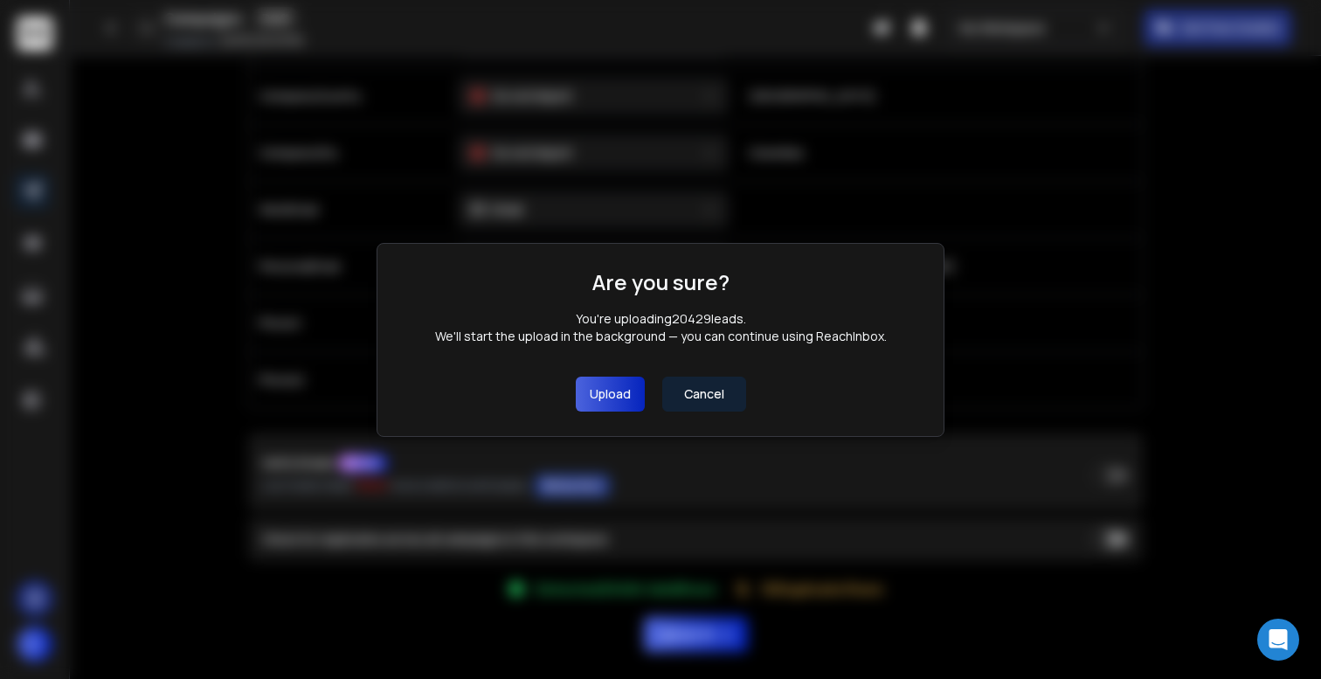
click at [599, 368] on div "Are you sure? You're uploading 20429 lead s . We'll start the upload in the bac…" at bounding box center [660, 339] width 517 height 143
click at [599, 392] on button "Upload" at bounding box center [610, 394] width 69 height 35
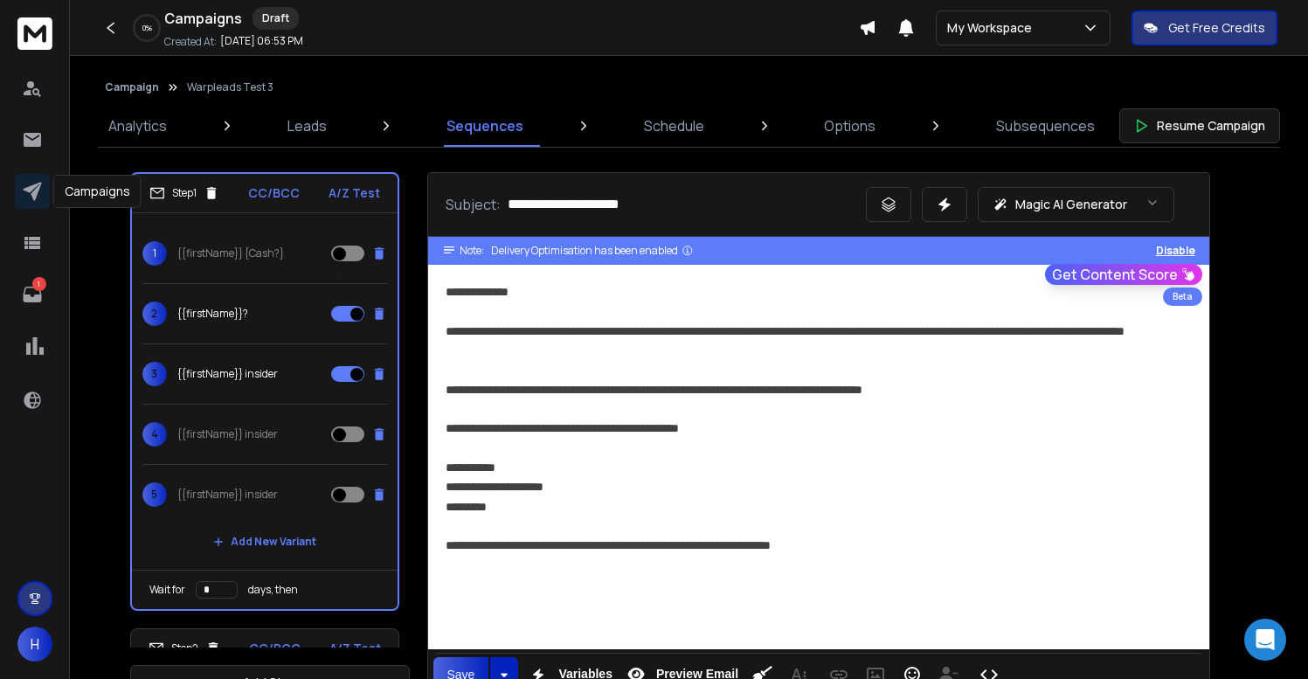
click at [38, 185] on icon at bounding box center [32, 192] width 18 height 18
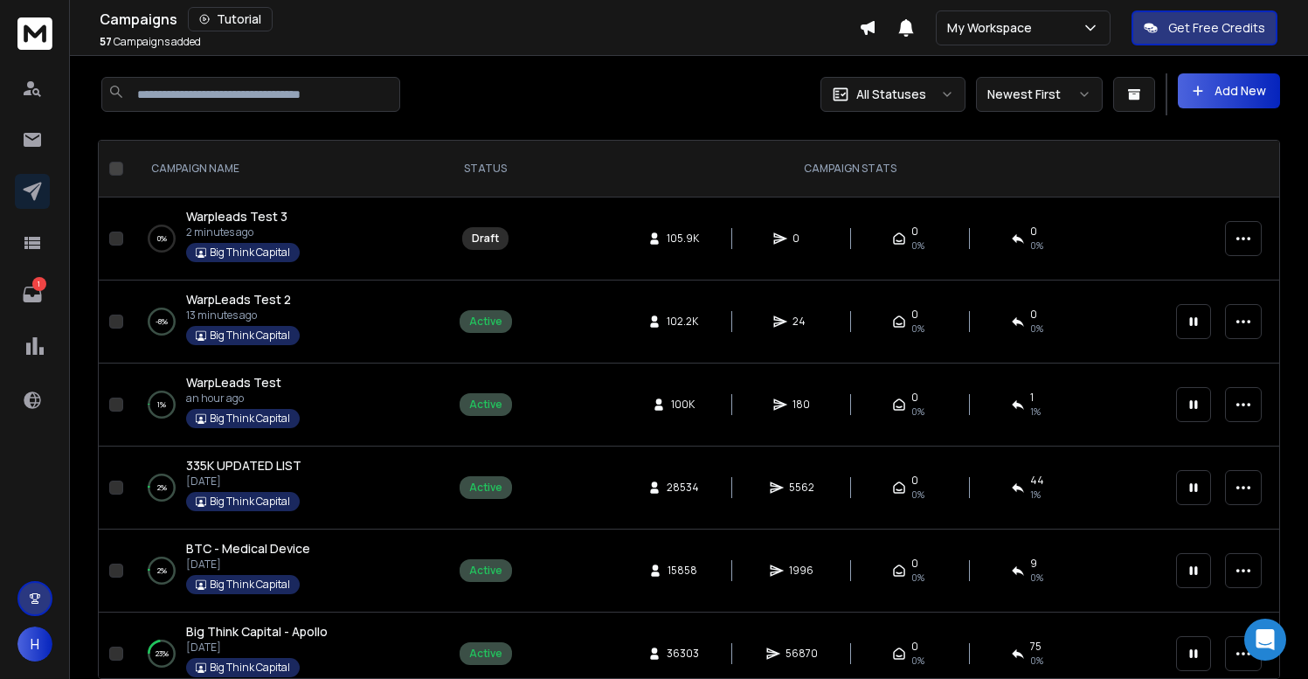
click at [459, 224] on td "Draft" at bounding box center [485, 238] width 99 height 83
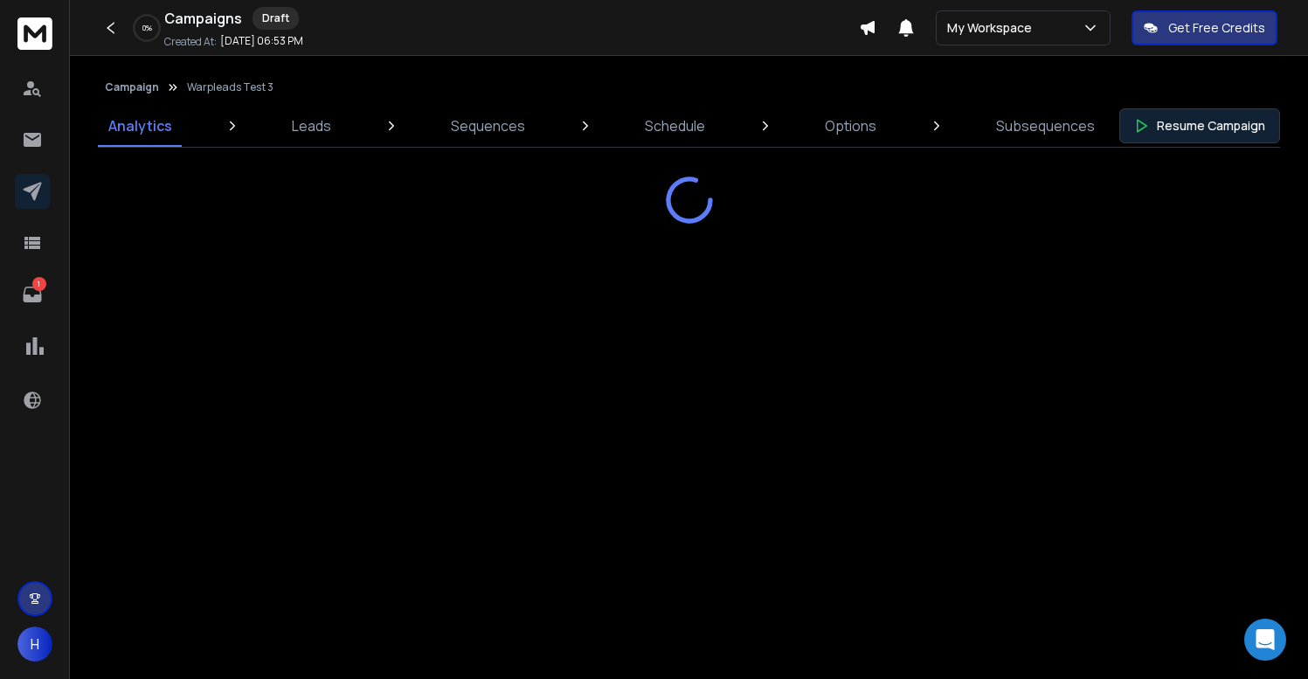
click at [1194, 132] on button "Resume Campaign" at bounding box center [1199, 125] width 161 height 35
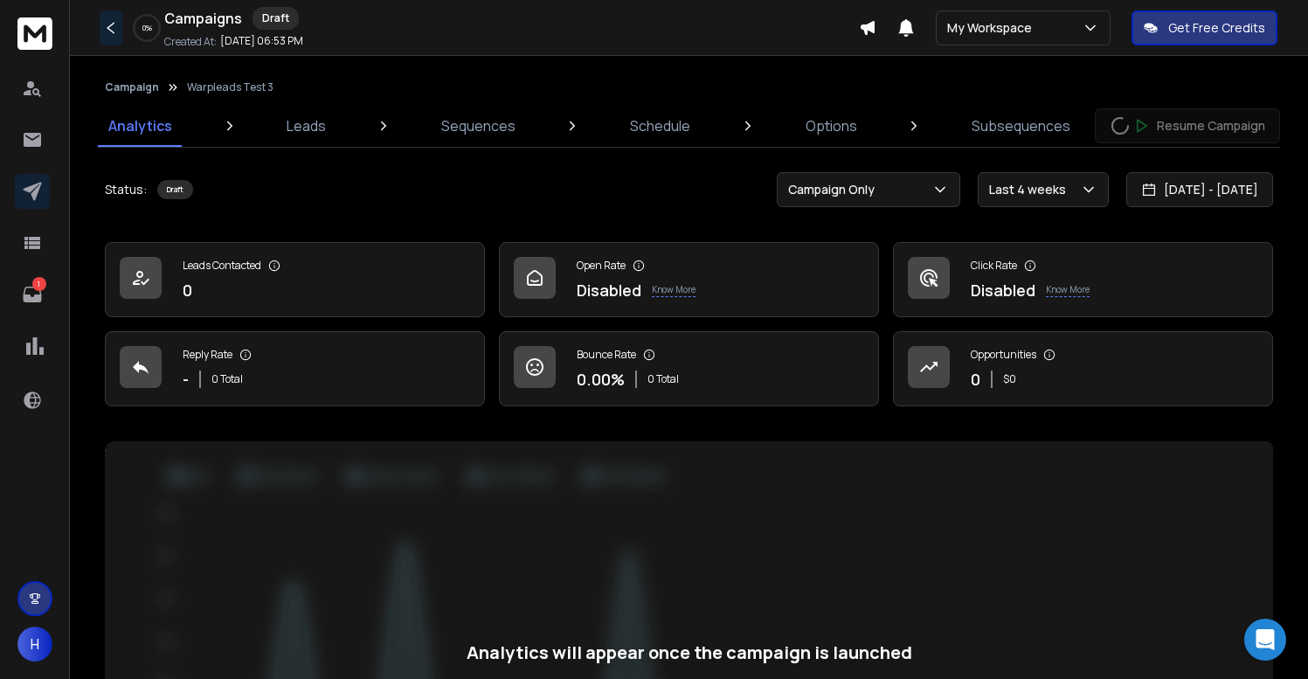
click at [107, 29] on icon at bounding box center [111, 28] width 16 height 16
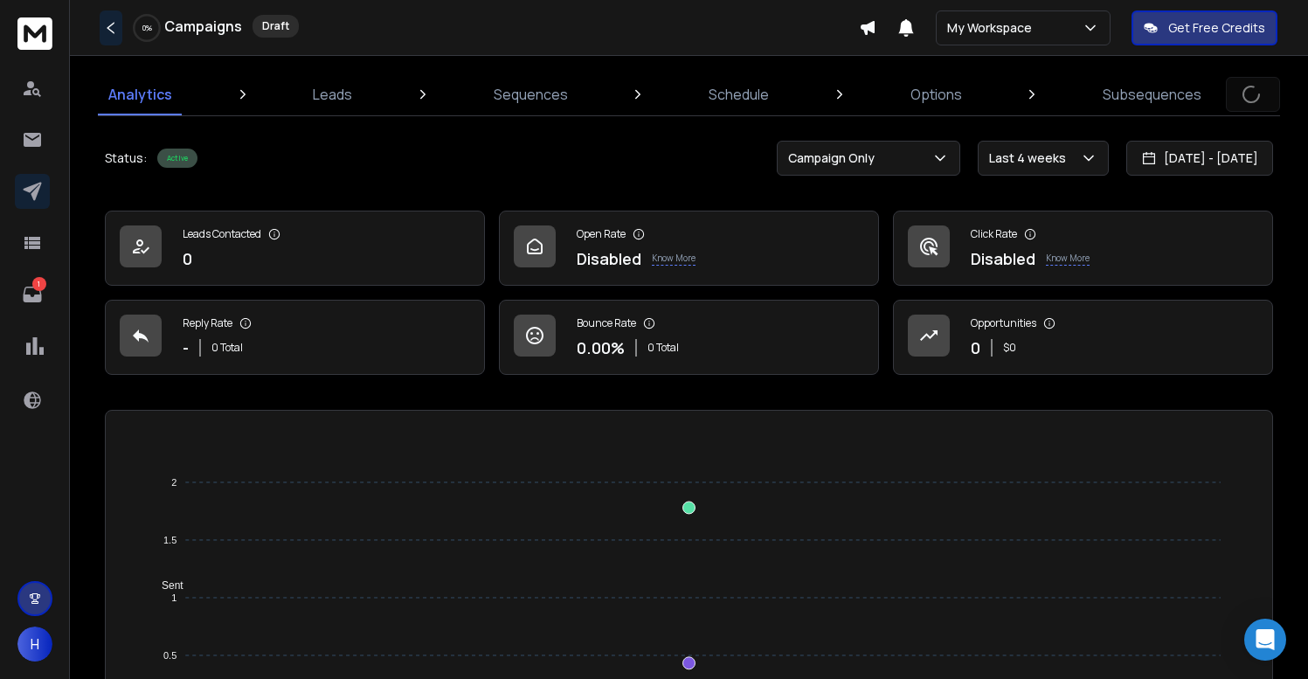
click at [100, 17] on button at bounding box center [111, 27] width 23 height 35
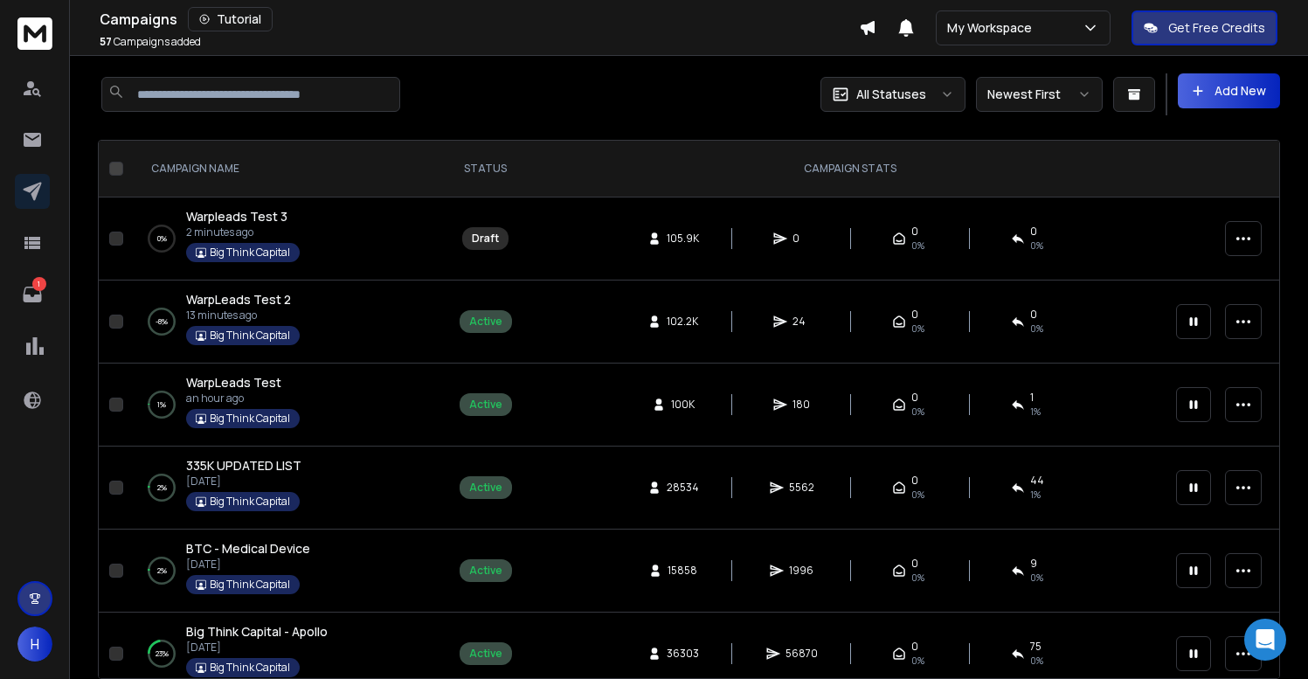
click at [1238, 231] on icon "button" at bounding box center [1242, 238] width 17 height 17
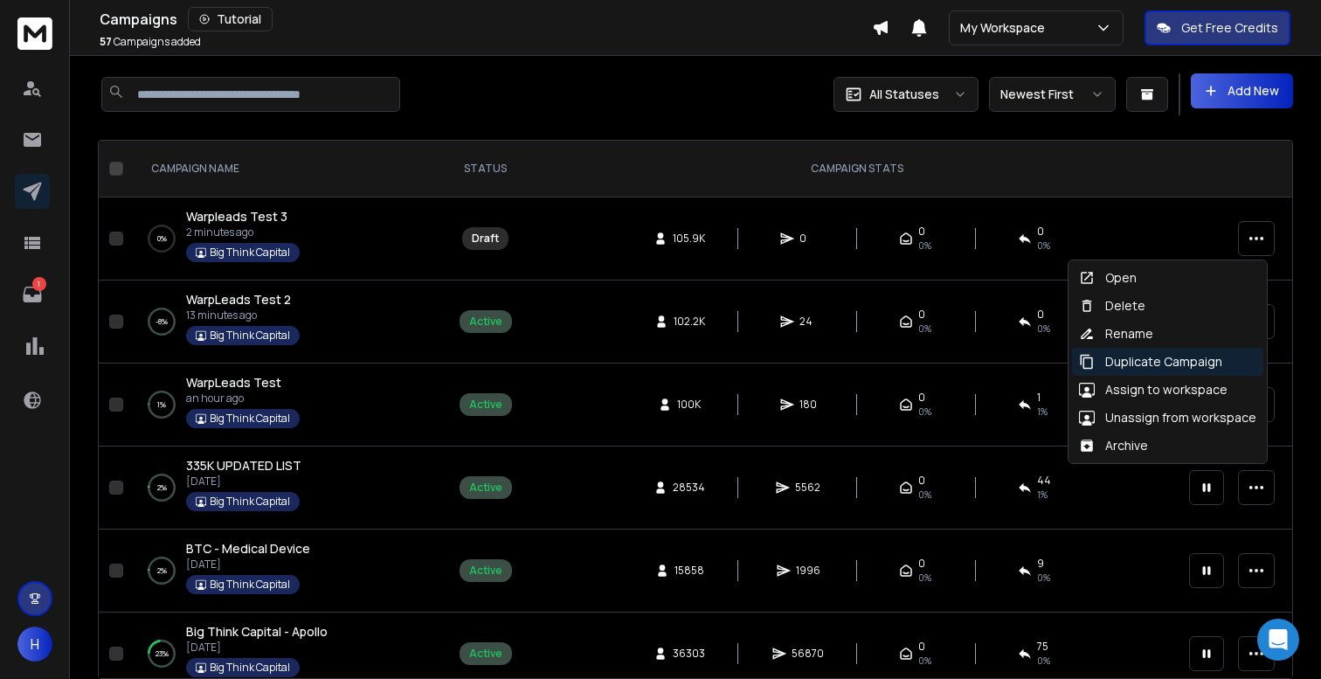
click at [1137, 362] on div "Duplicate Campaign" at bounding box center [1150, 361] width 143 height 17
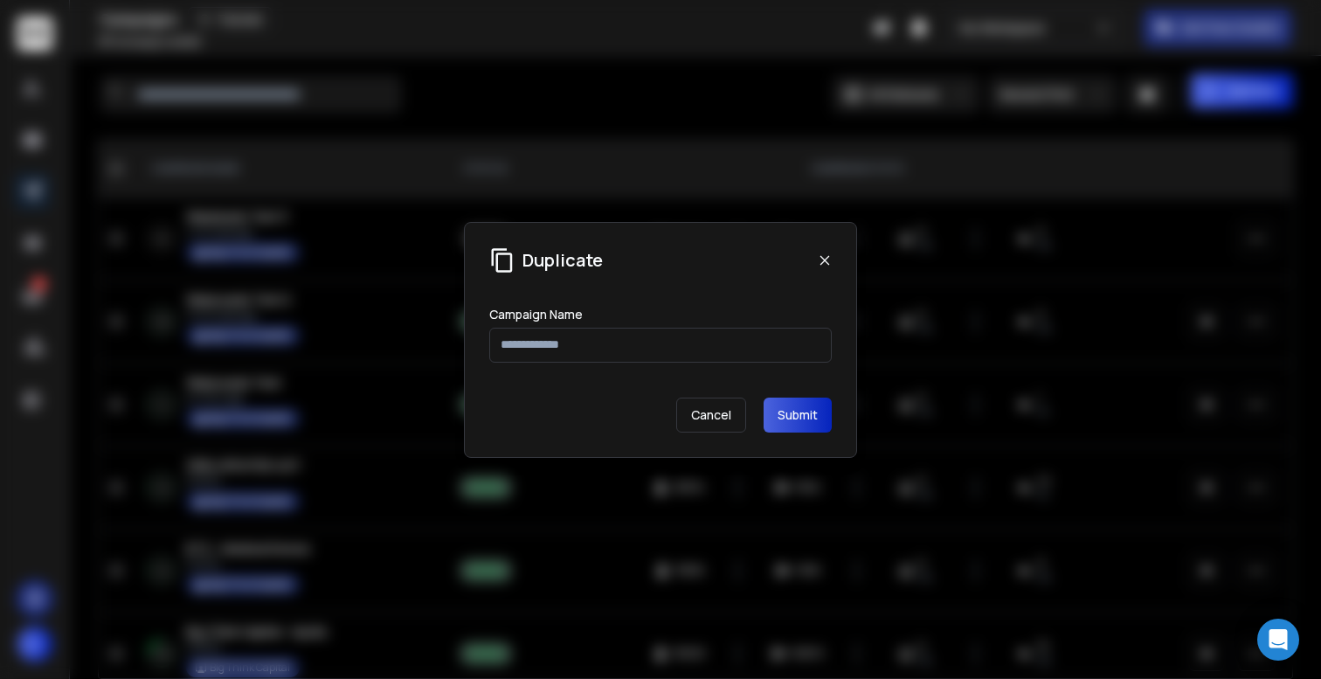
click at [674, 333] on input "text" at bounding box center [660, 345] width 342 height 35
type input "**********"
click at [764, 397] on button "Submit" at bounding box center [798, 414] width 68 height 35
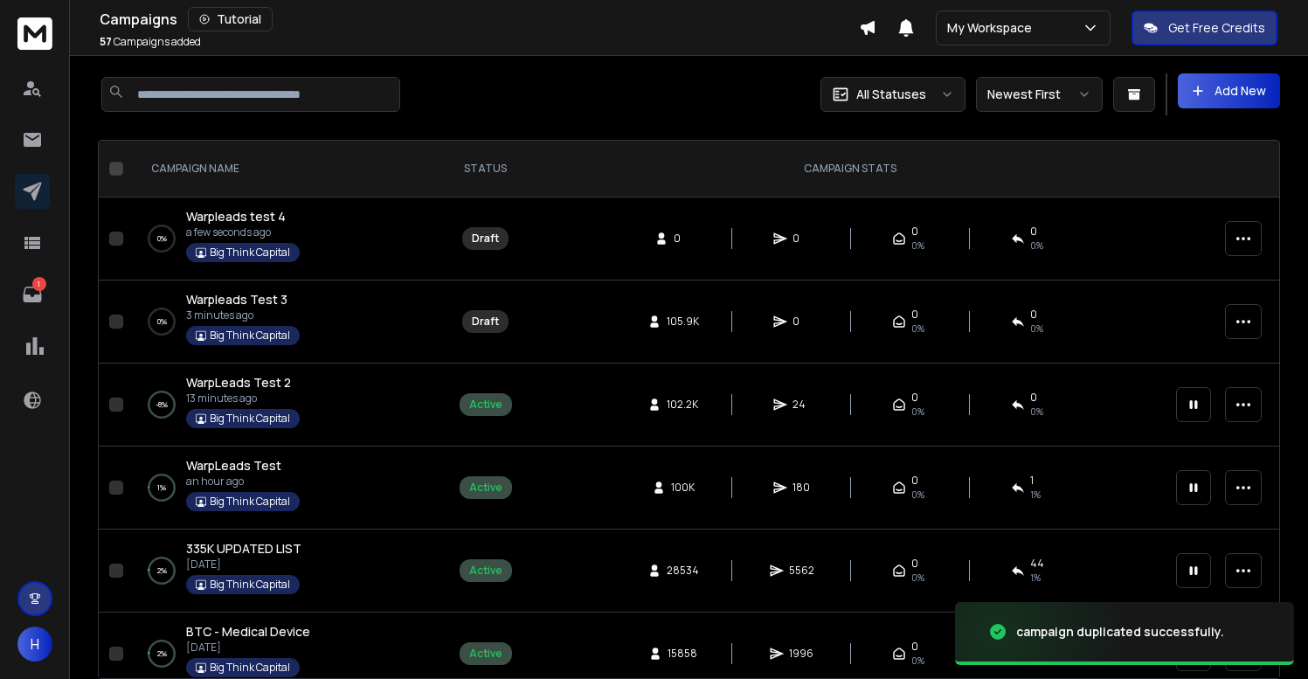
click at [242, 297] on span "Warpleads Test 3" at bounding box center [236, 299] width 101 height 17
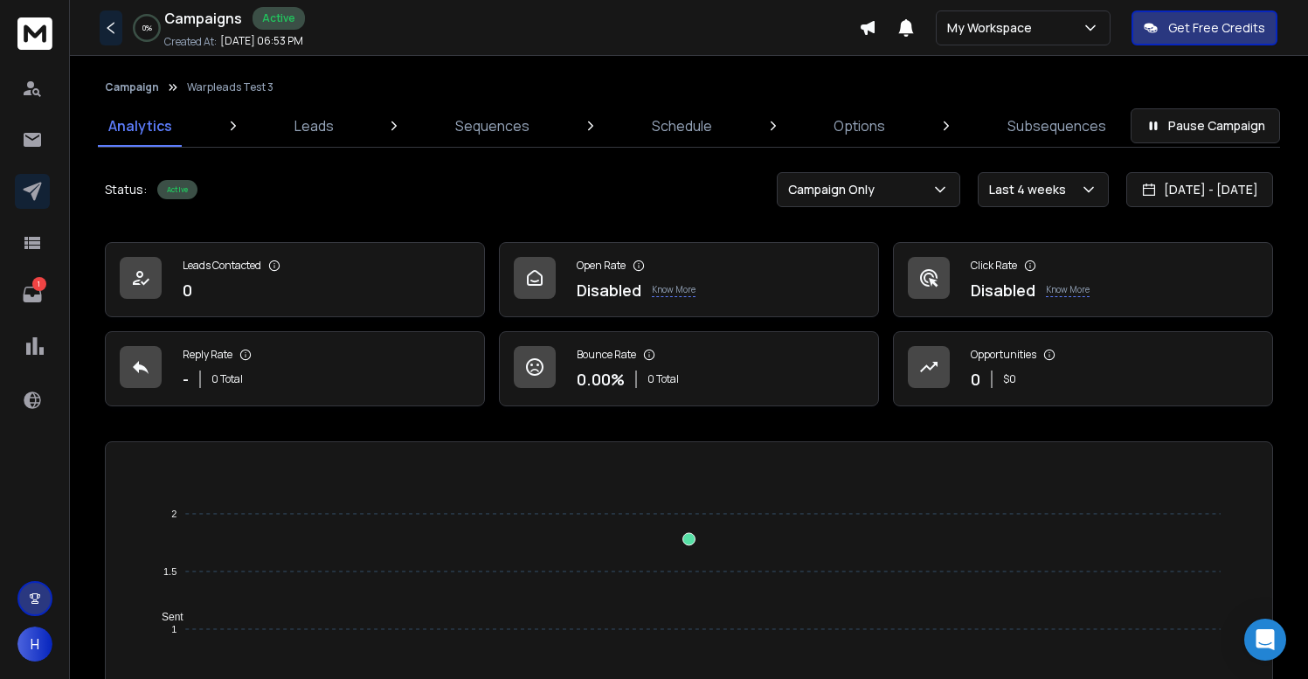
click at [112, 26] on icon at bounding box center [111, 28] width 16 height 16
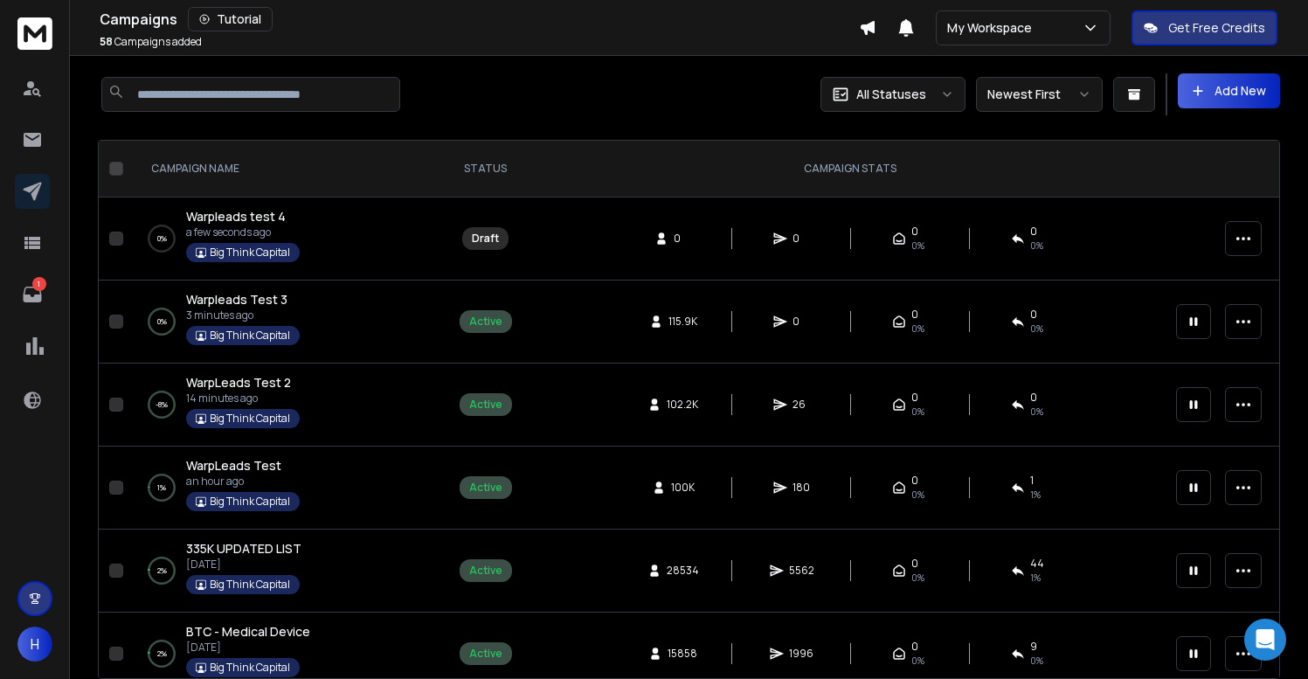
click at [257, 212] on span "Warpleads test 4" at bounding box center [236, 216] width 100 height 17
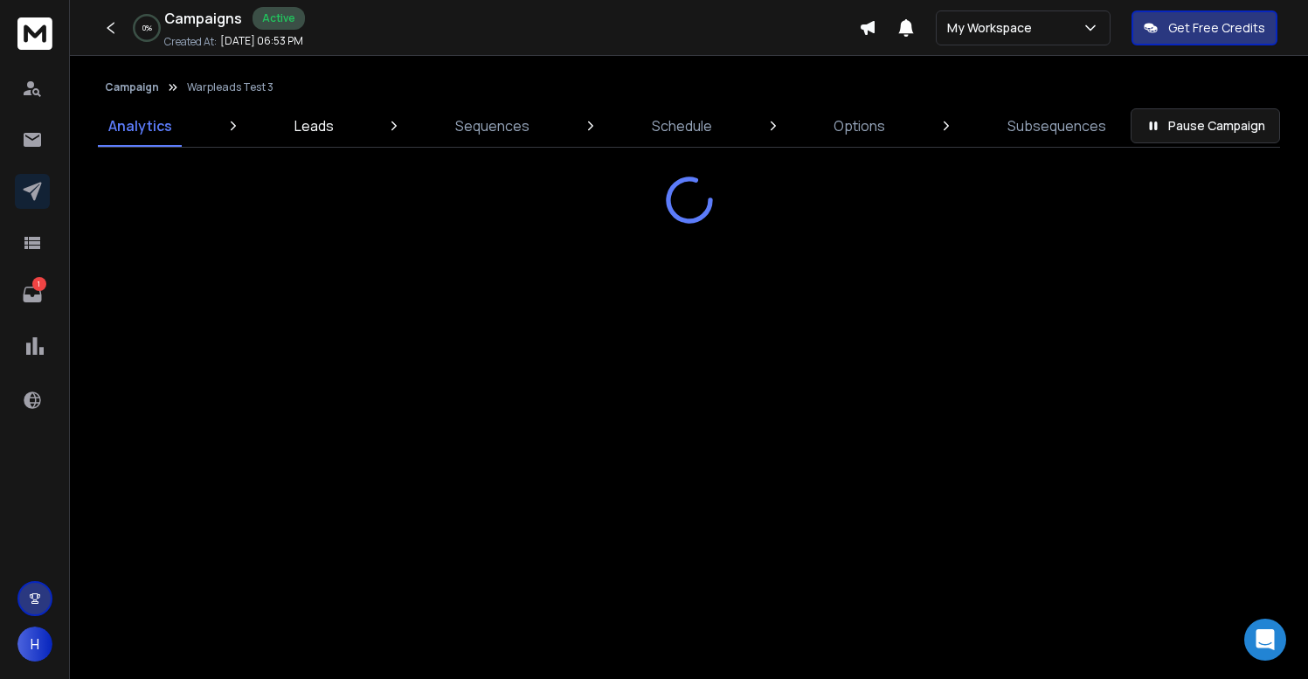
click at [334, 125] on link "Leads" at bounding box center [314, 126] width 60 height 42
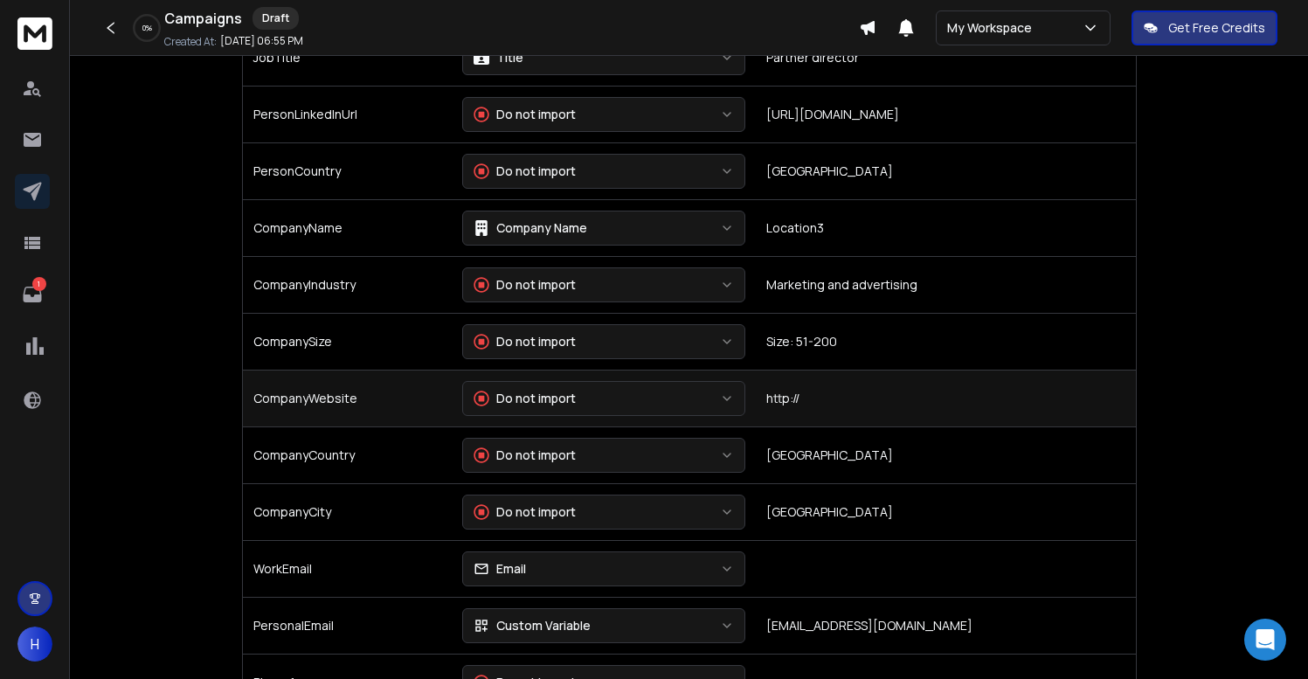
scroll to position [875, 0]
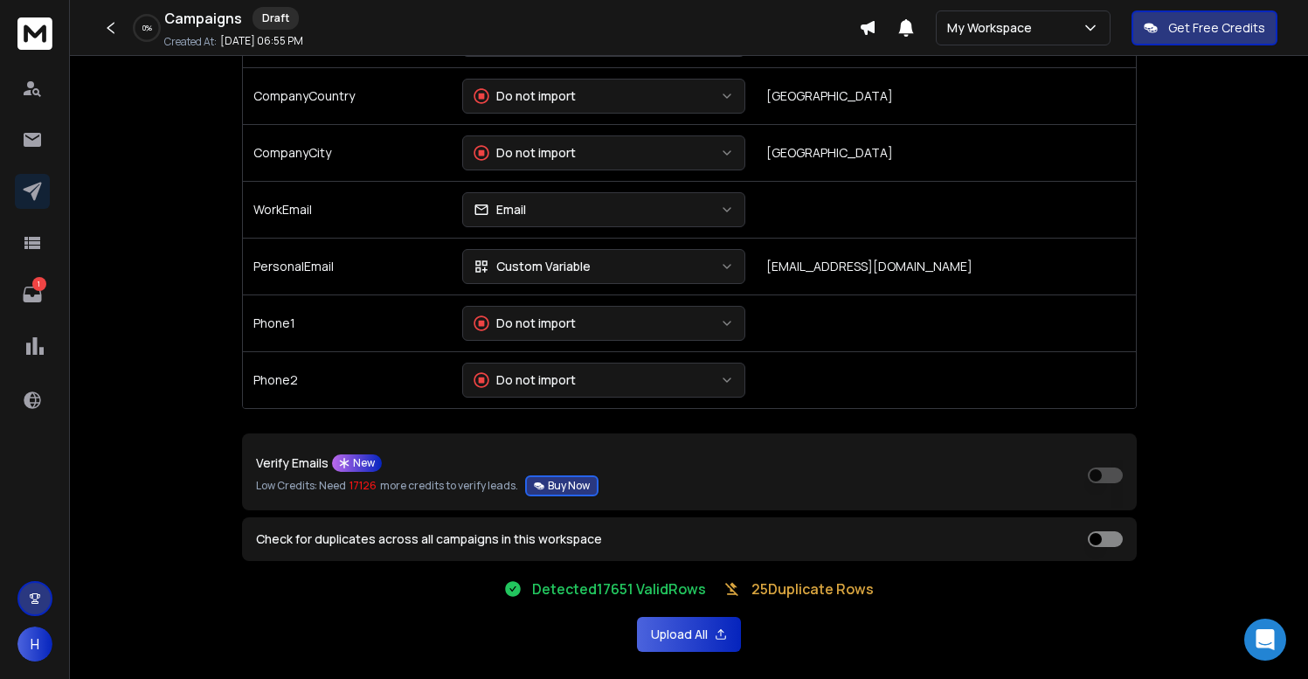
click at [704, 636] on button "Upload All" at bounding box center [689, 634] width 104 height 35
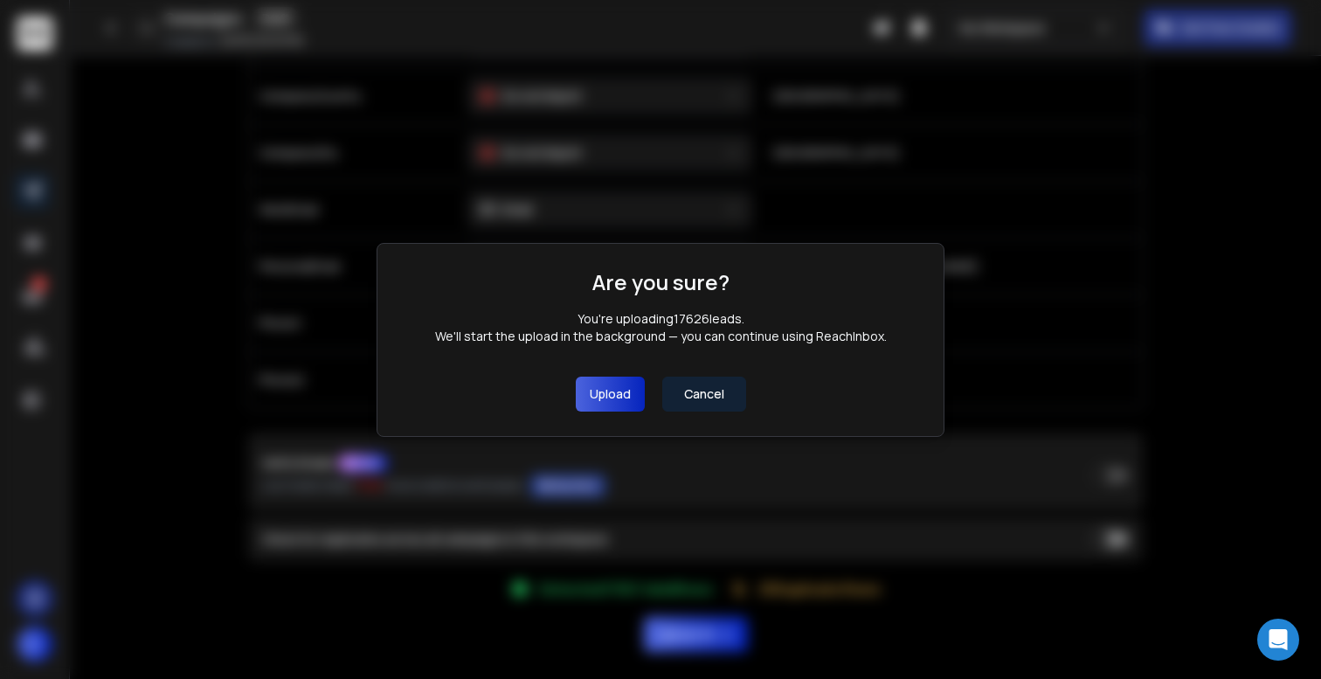
click at [598, 391] on button "Upload" at bounding box center [610, 394] width 69 height 35
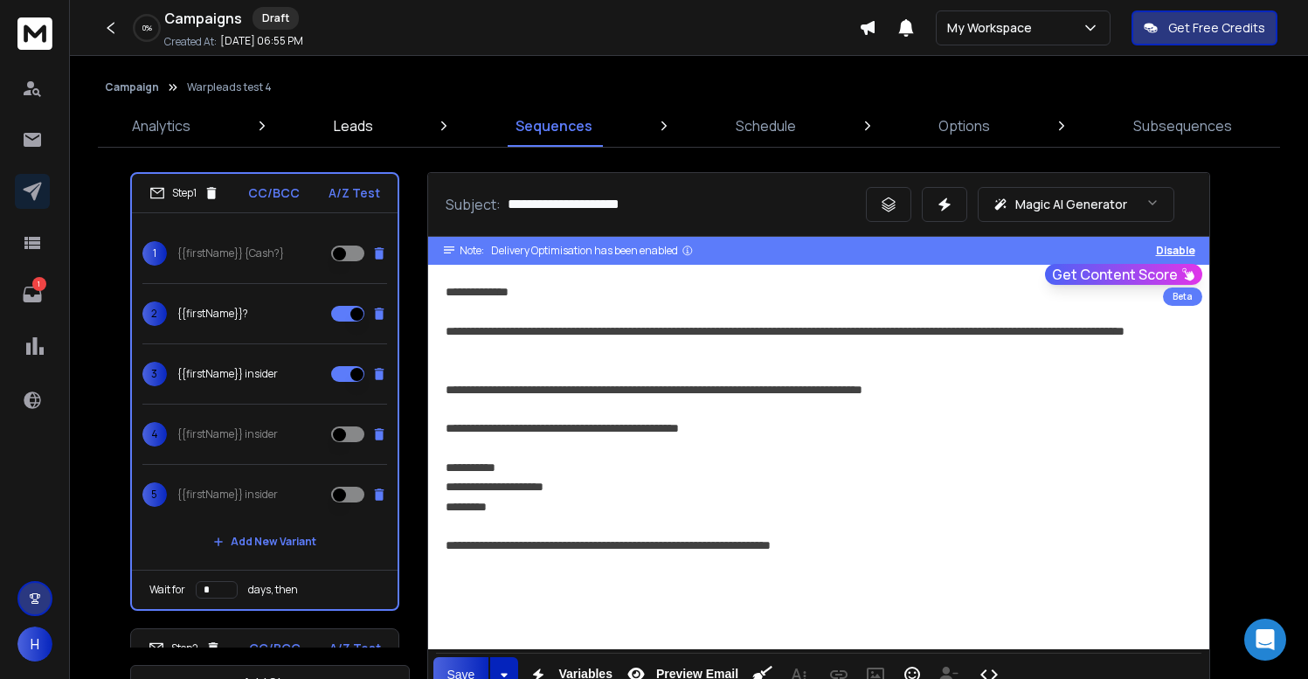
click at [356, 142] on link "Leads" at bounding box center [353, 126] width 60 height 42
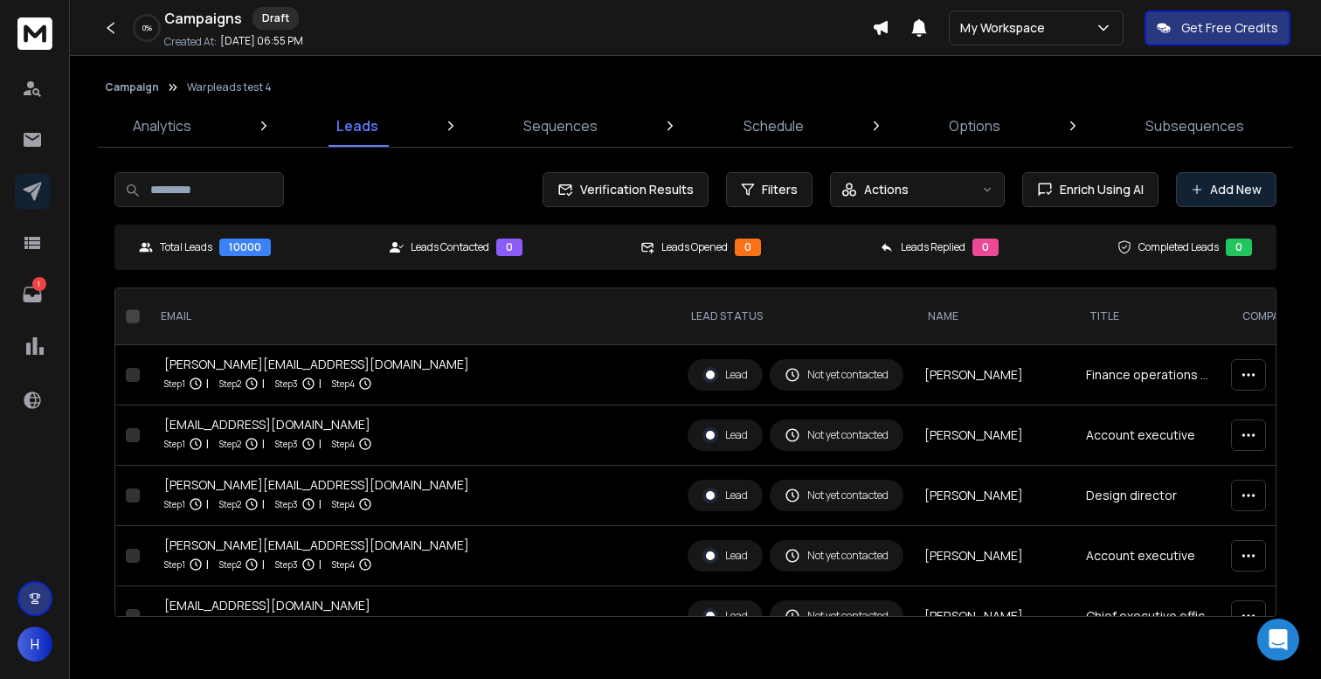
click at [1225, 190] on button "Add New" at bounding box center [1226, 189] width 100 height 35
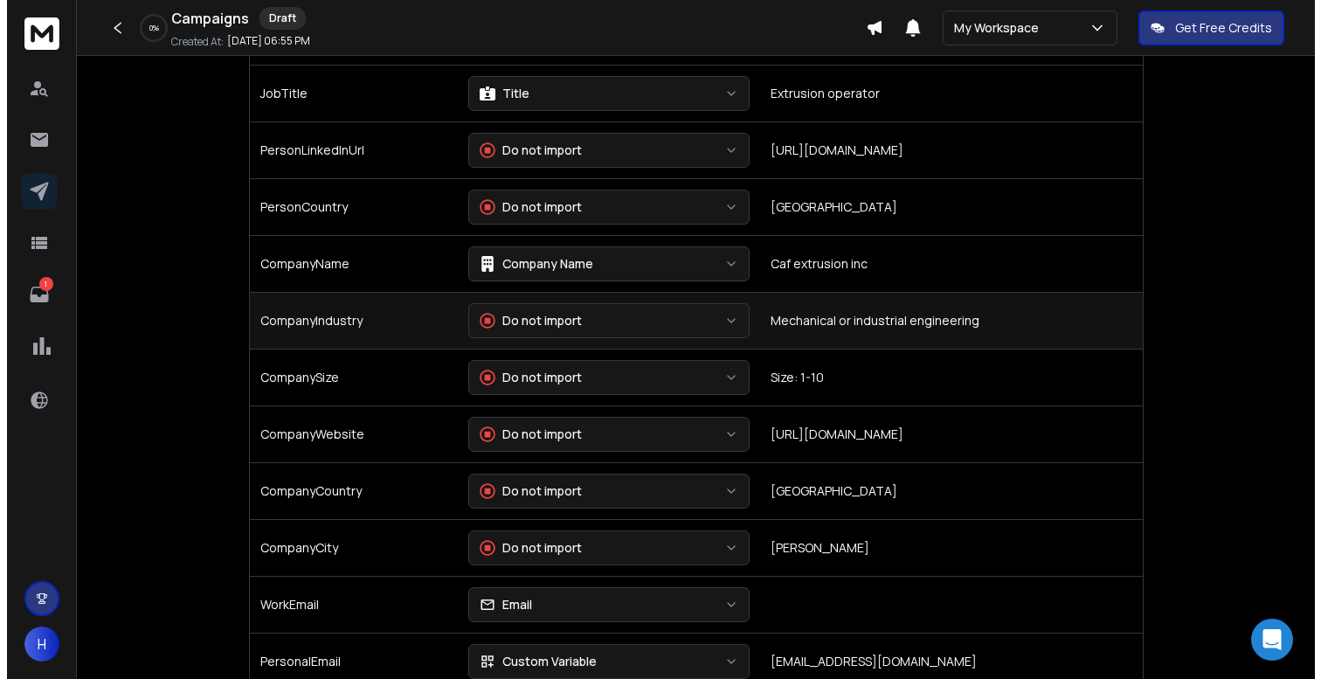
scroll to position [875, 0]
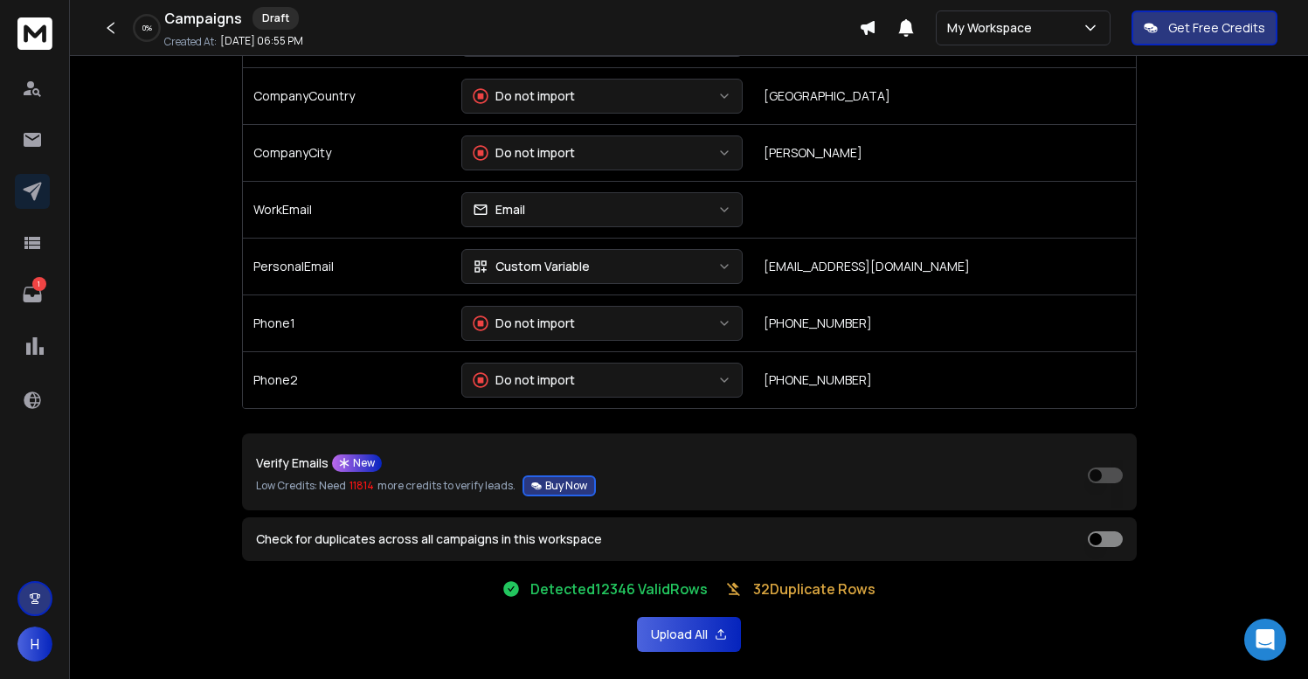
click at [706, 647] on button "Upload All" at bounding box center [689, 634] width 104 height 35
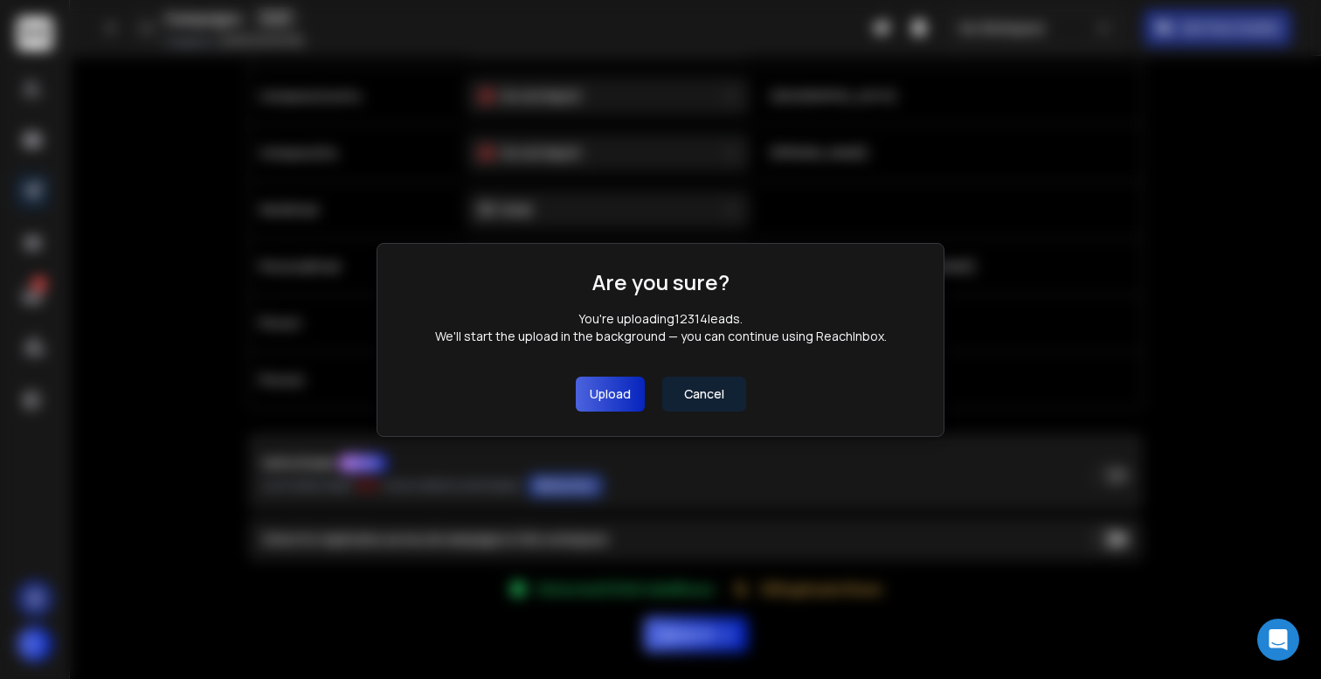
click at [615, 396] on button "Upload" at bounding box center [610, 394] width 69 height 35
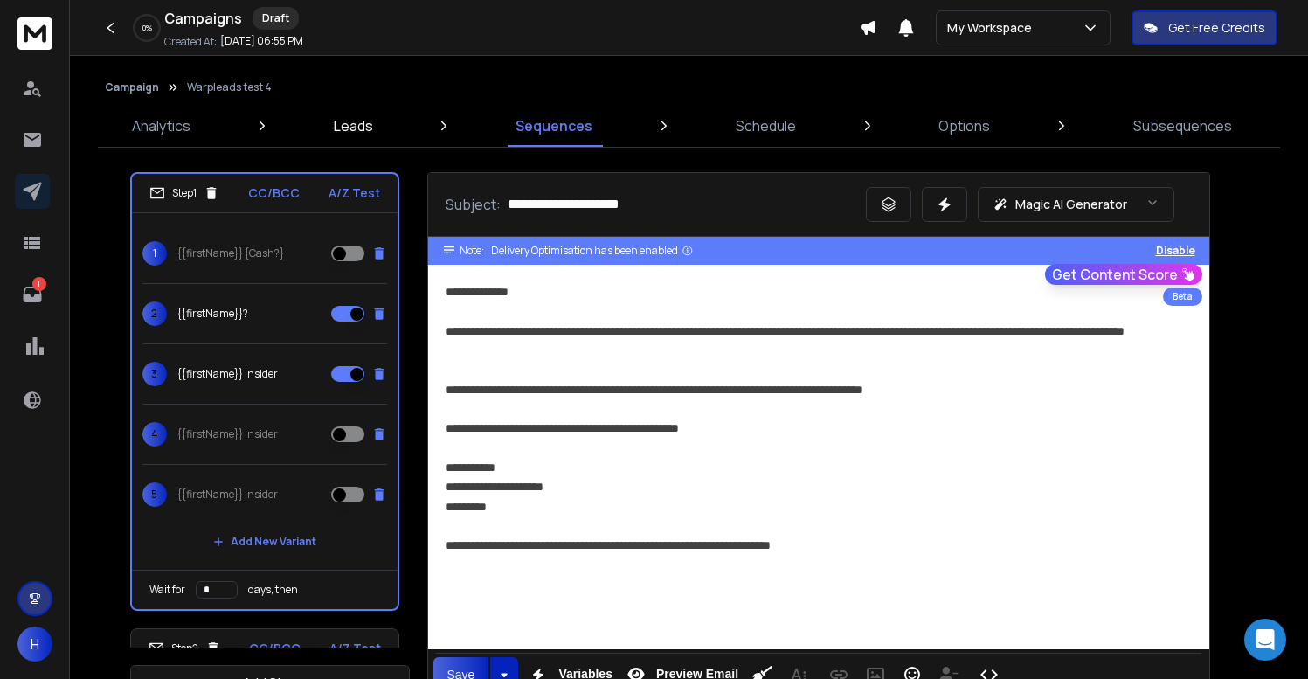
click at [351, 132] on p "Leads" at bounding box center [353, 125] width 39 height 21
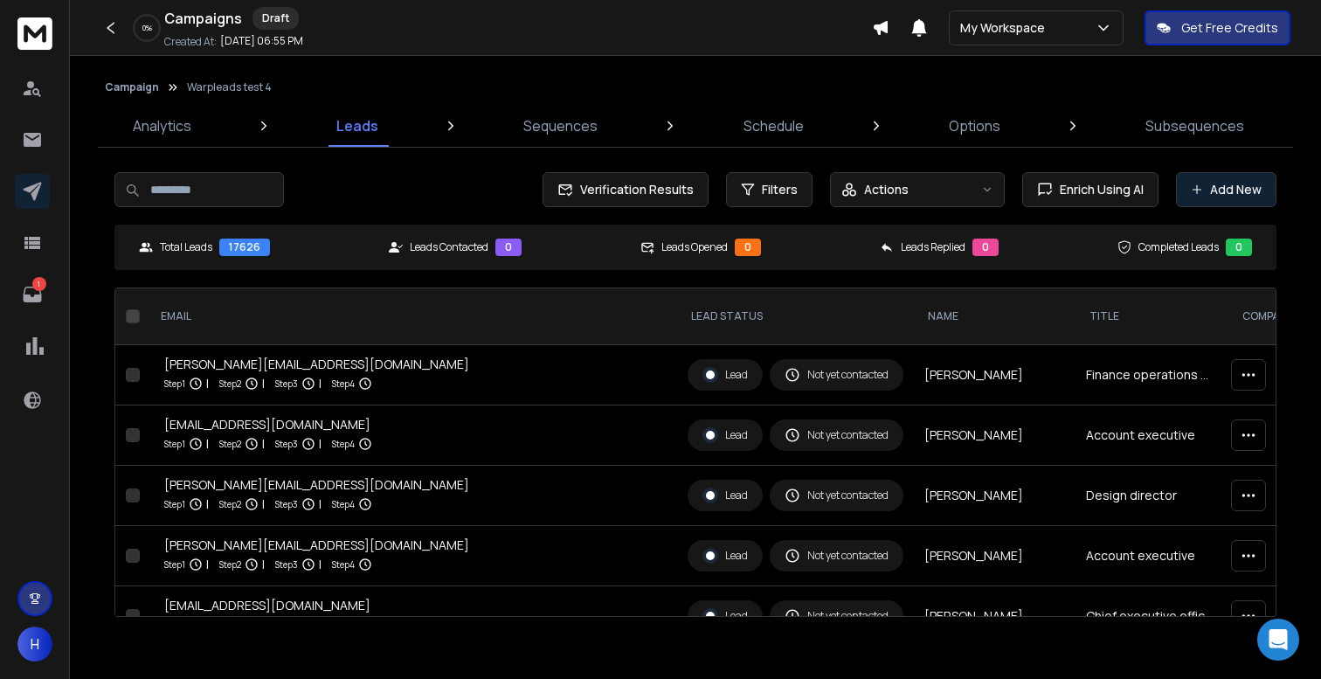
click at [1201, 189] on icon at bounding box center [1196, 189] width 9 height 1
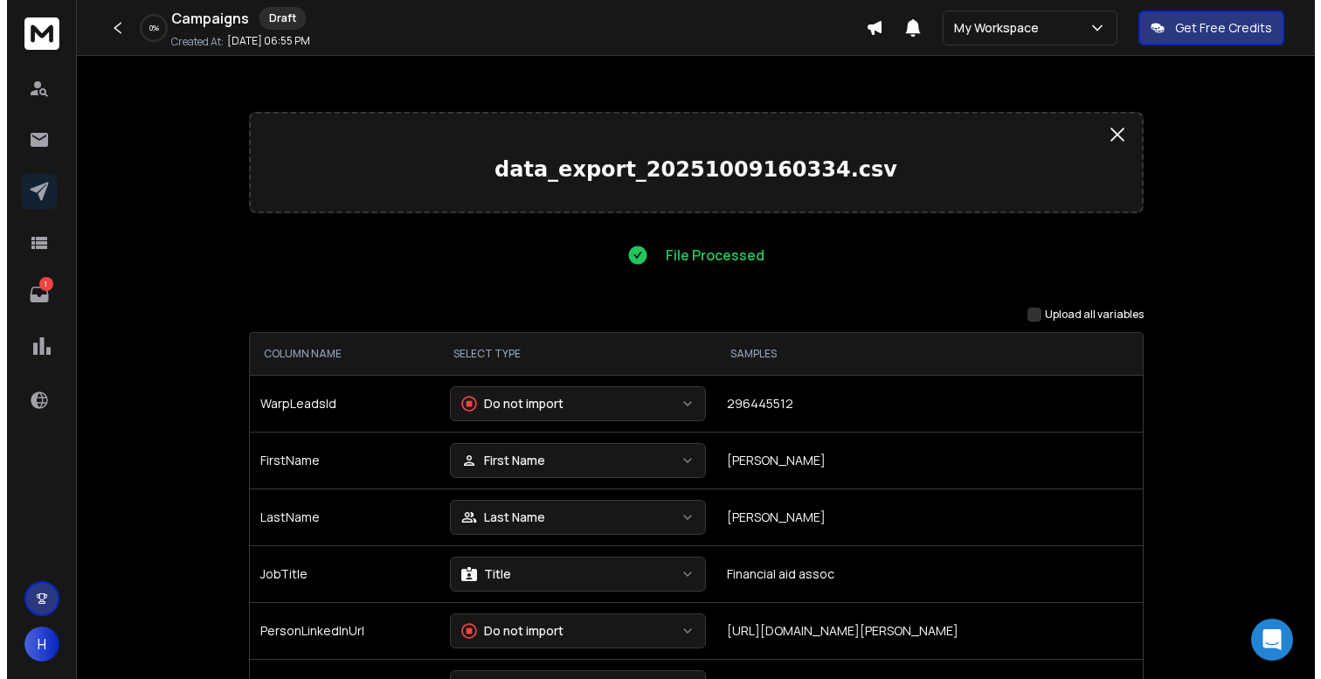
scroll to position [875, 0]
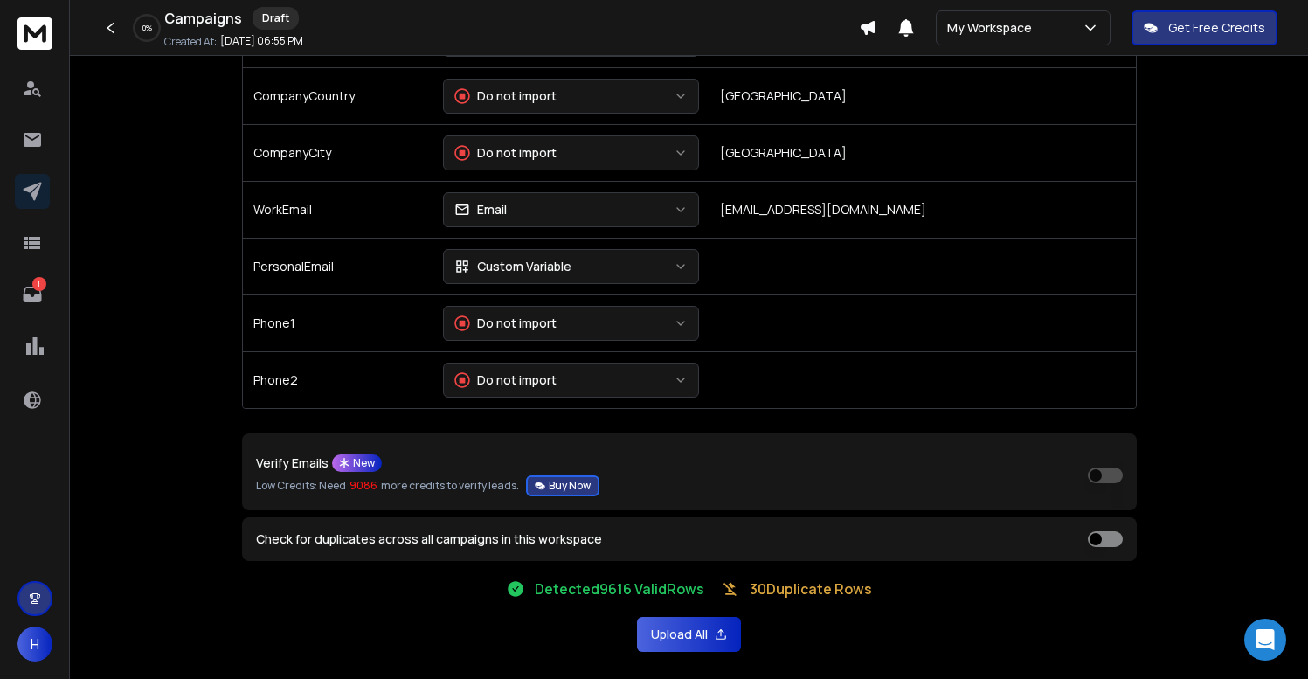
drag, startPoint x: 695, startPoint y: 607, endPoint x: 701, endPoint y: 631, distance: 24.4
click at [701, 631] on button "Upload All" at bounding box center [689, 634] width 104 height 35
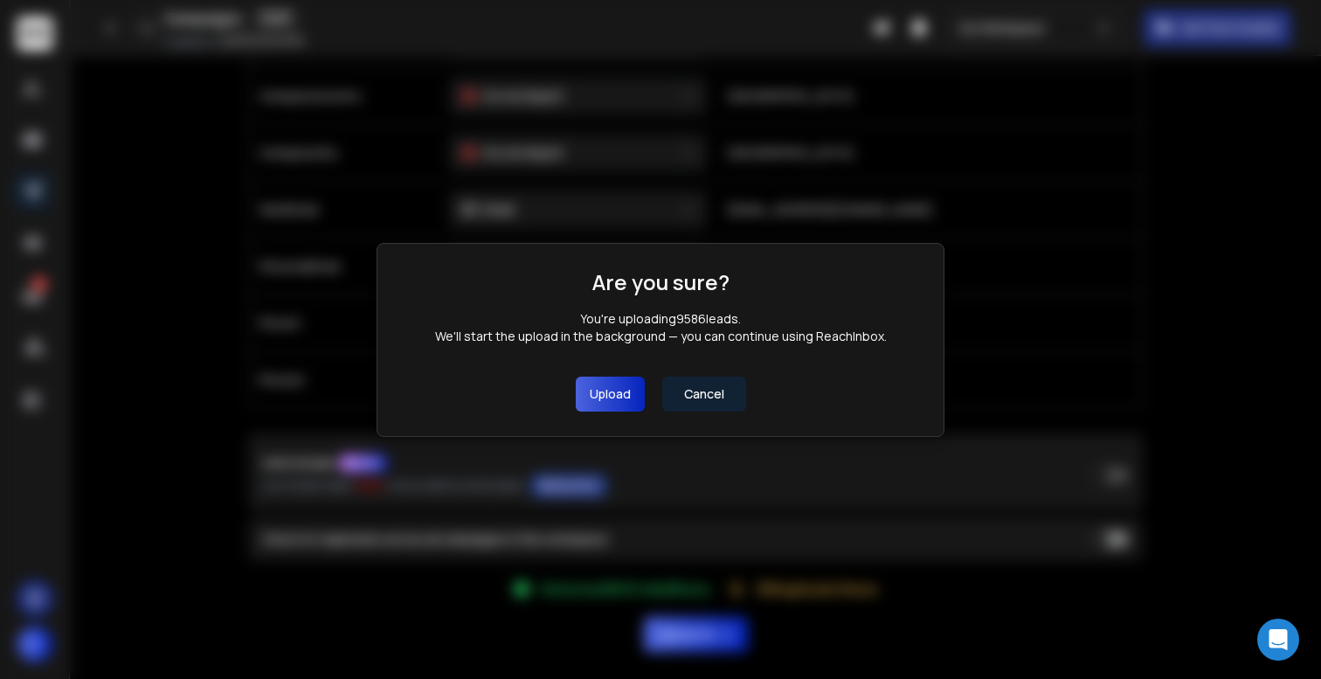
click at [612, 411] on button "Upload" at bounding box center [610, 394] width 69 height 35
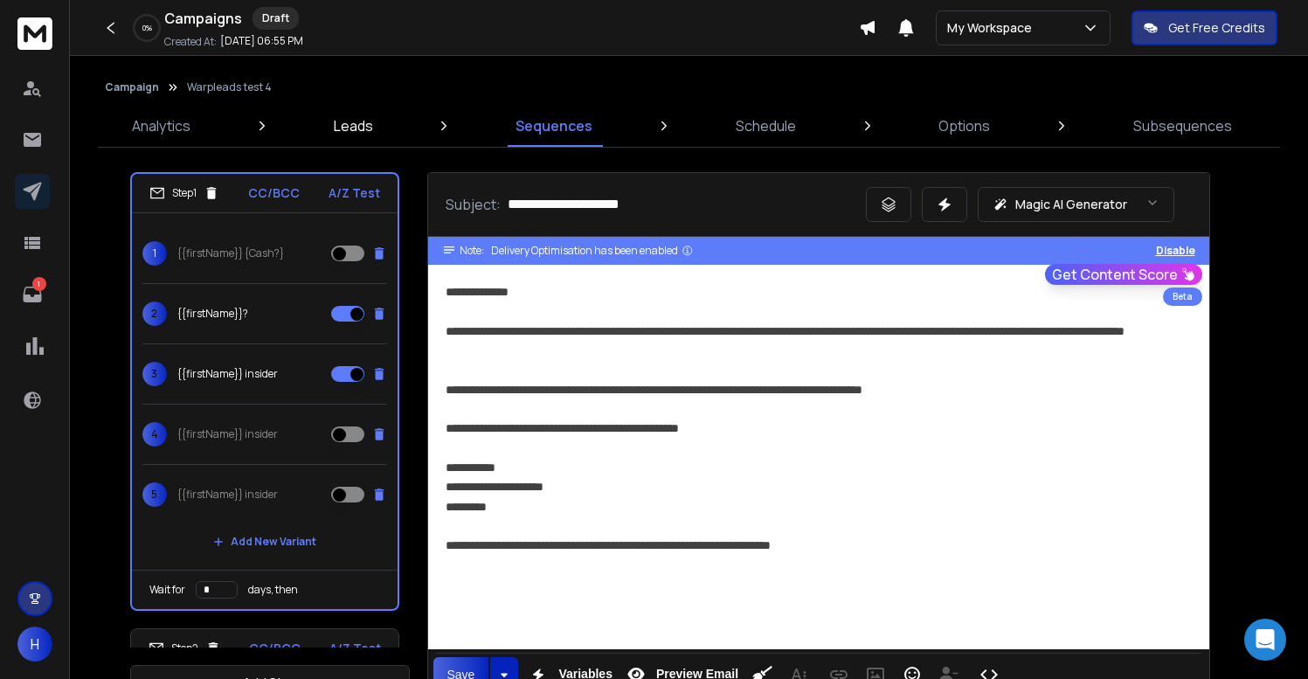
click at [342, 133] on p "Leads" at bounding box center [353, 125] width 39 height 21
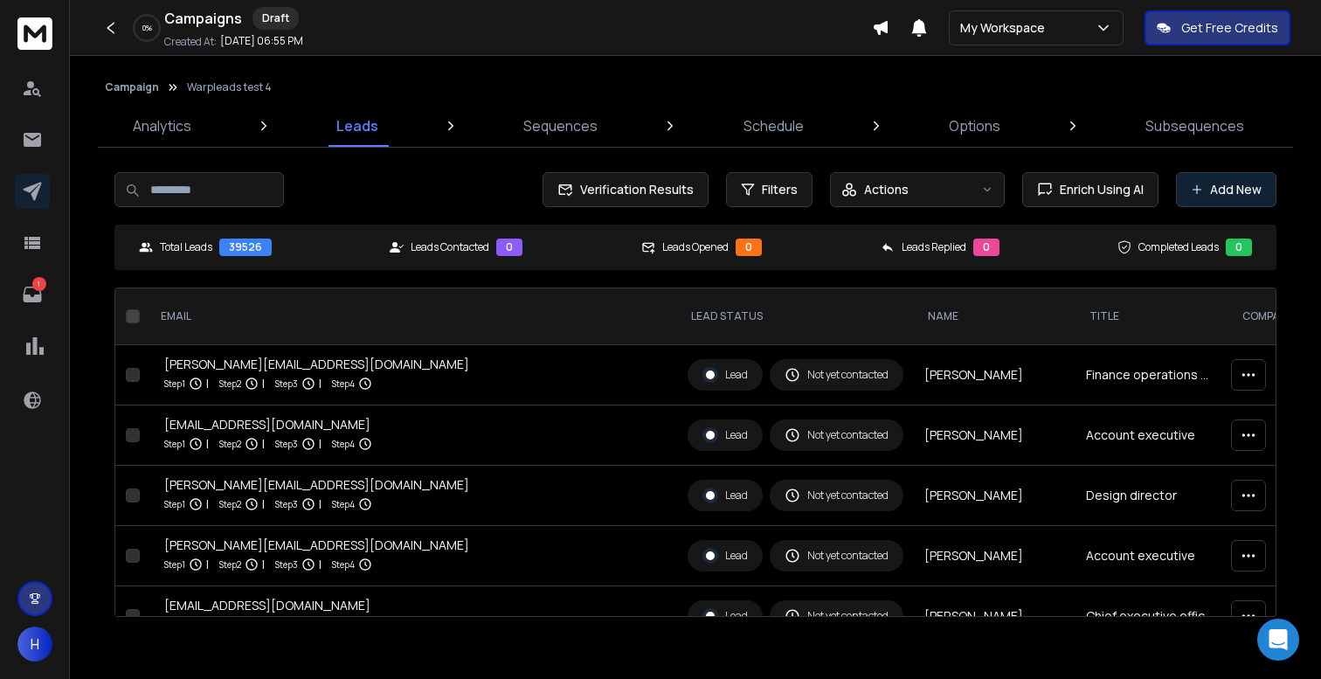
click at [1228, 184] on button "Add New" at bounding box center [1226, 189] width 100 height 35
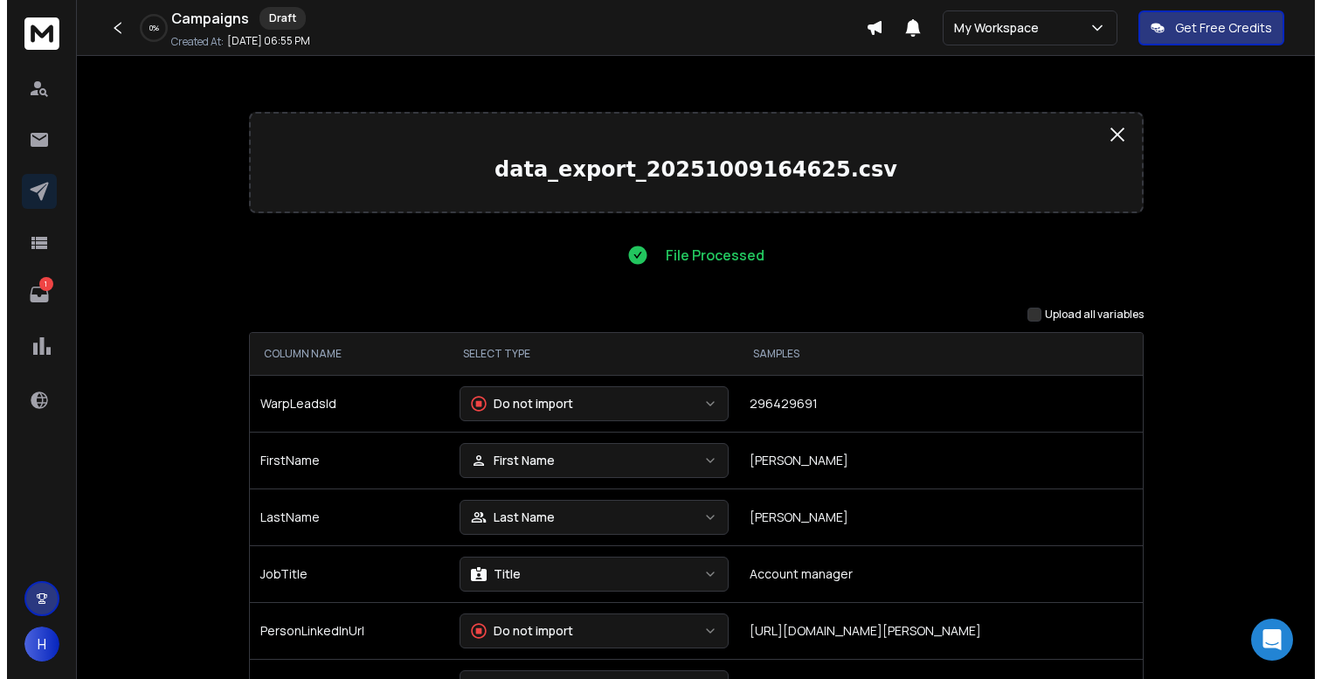
scroll to position [875, 0]
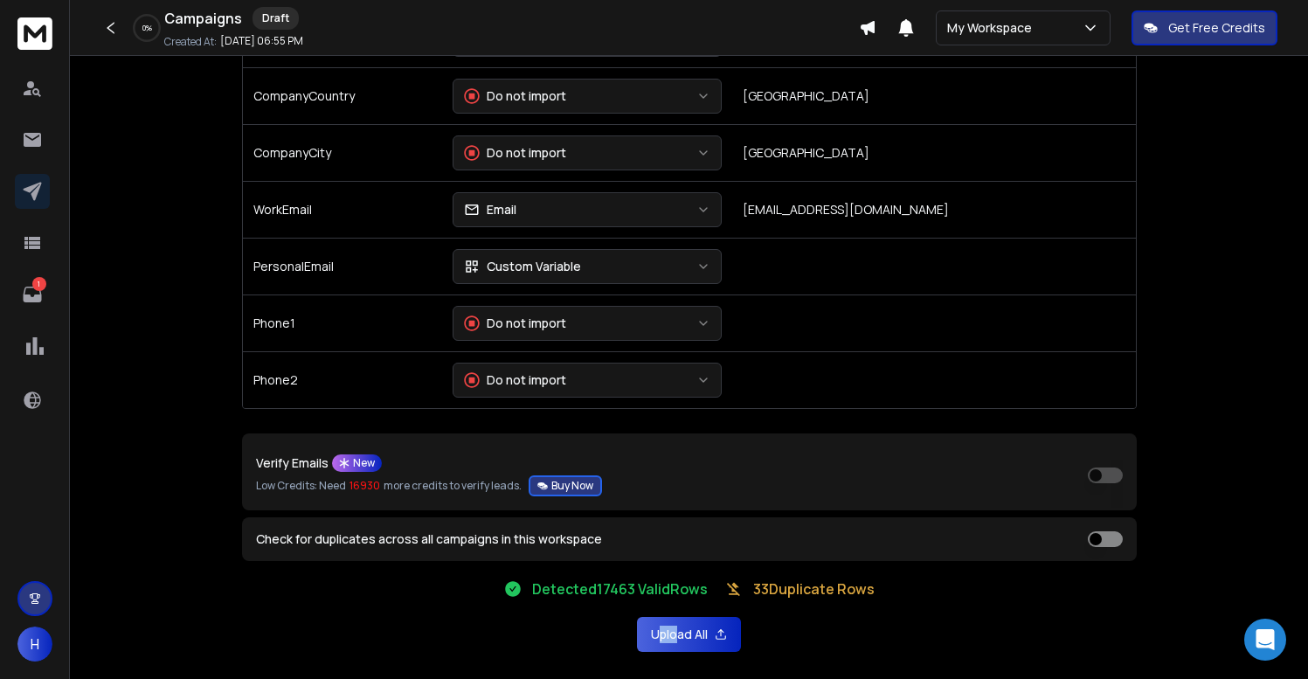
click at [668, 638] on button "Upload All" at bounding box center [689, 634] width 104 height 35
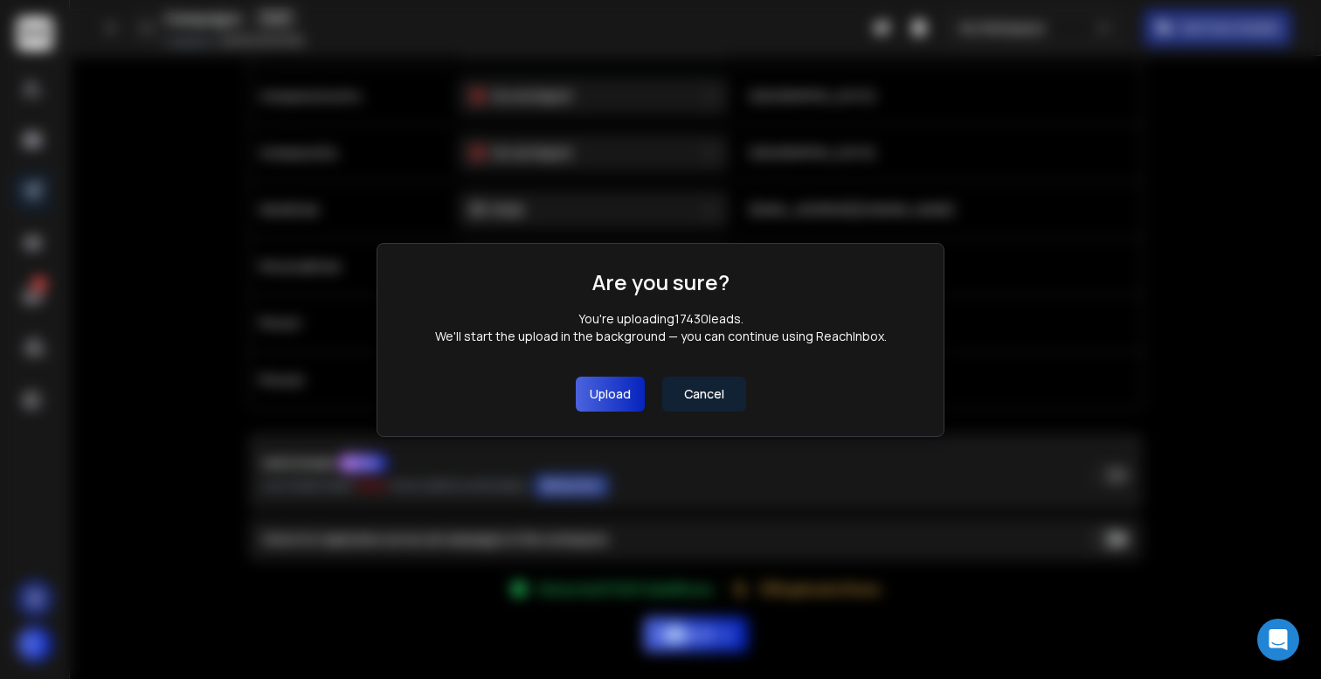
click at [598, 392] on button "Upload" at bounding box center [610, 394] width 69 height 35
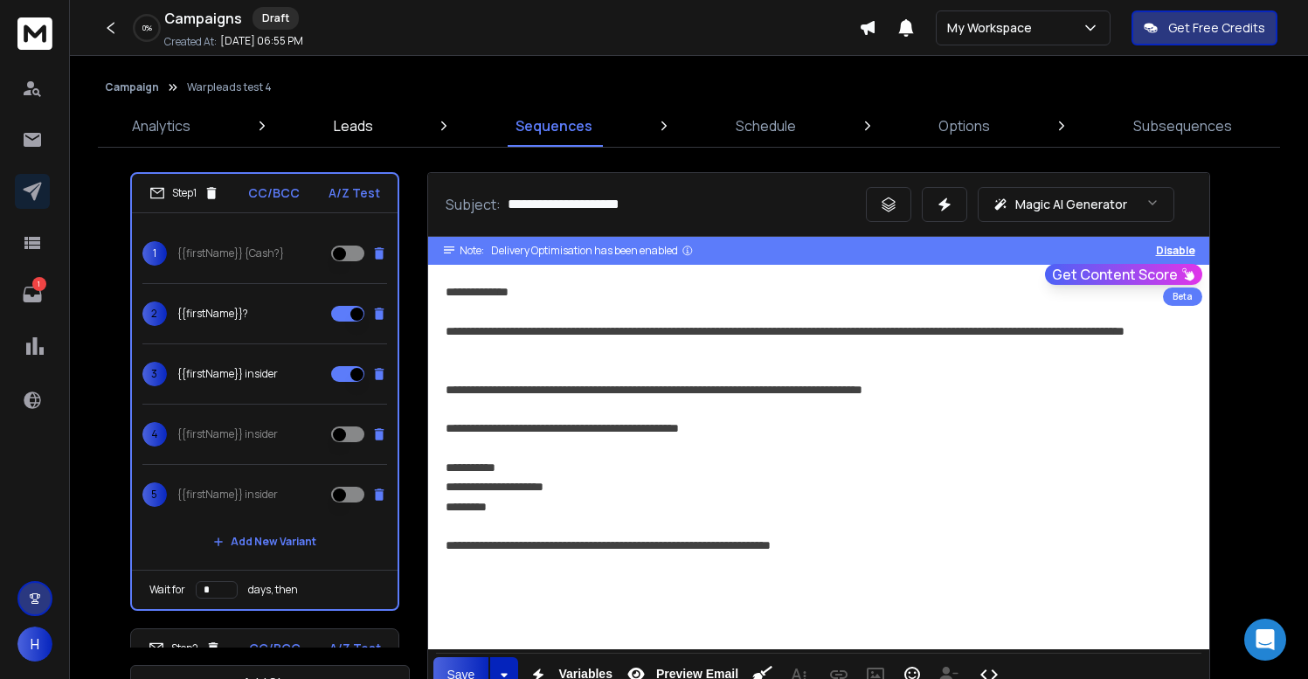
click at [352, 133] on p "Leads" at bounding box center [353, 125] width 39 height 21
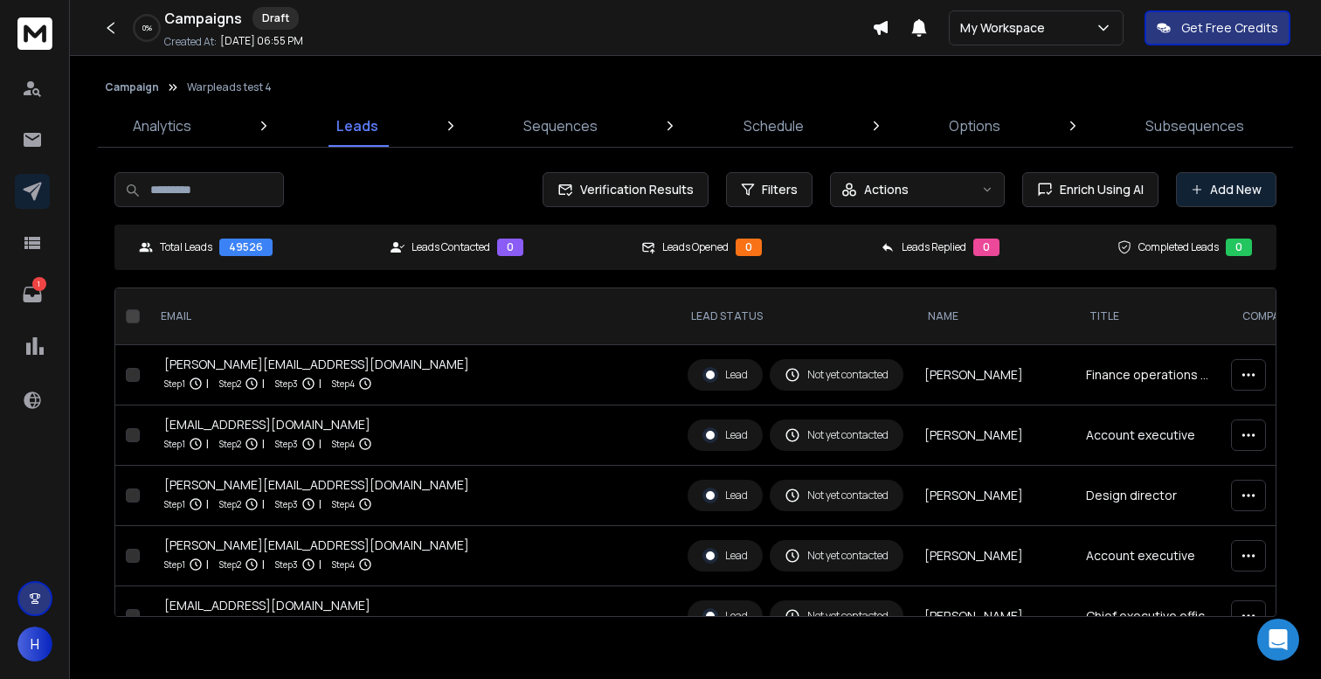
click at [1217, 187] on button "Add New" at bounding box center [1226, 189] width 100 height 35
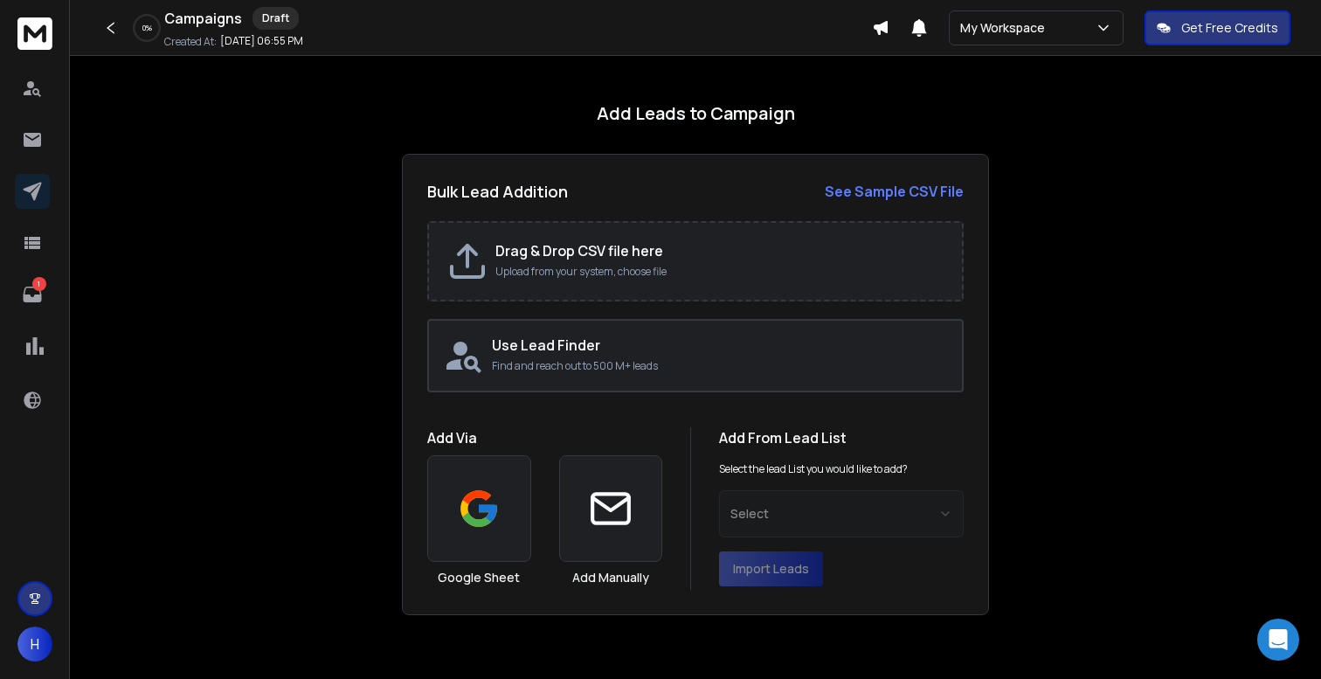
click at [702, 251] on h2 "Drag & Drop CSV file here" at bounding box center [719, 250] width 449 height 21
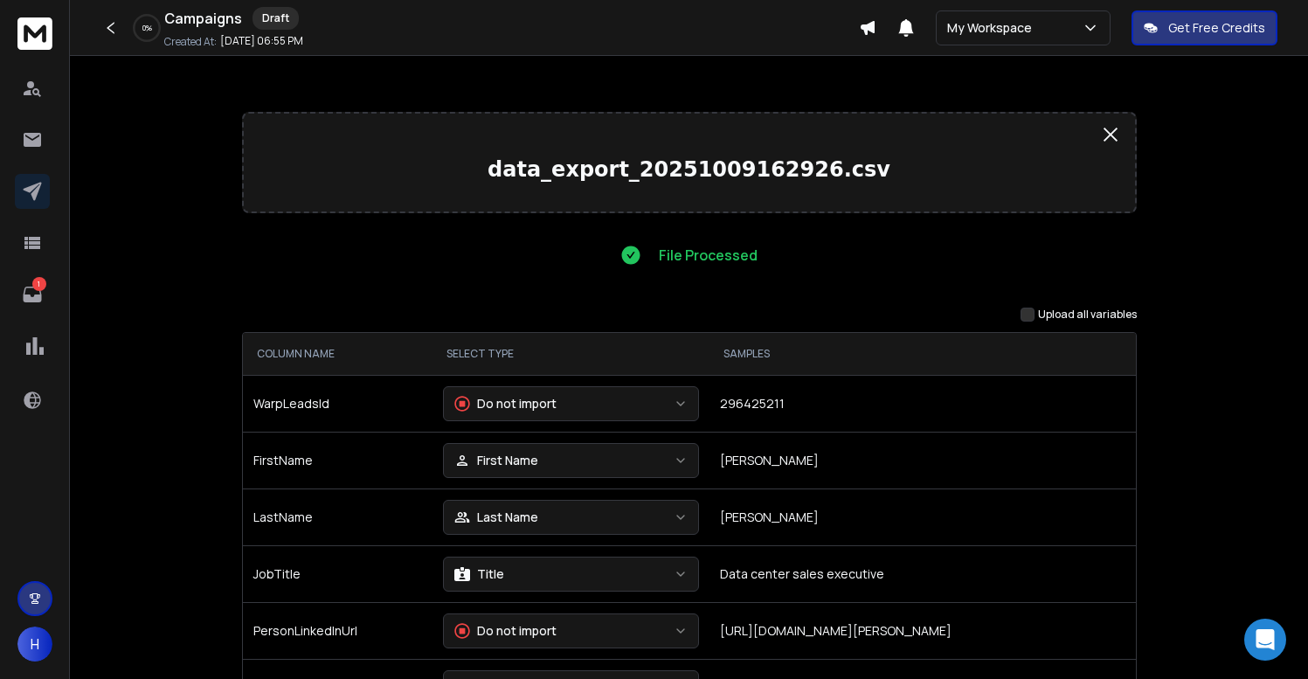
scroll to position [875, 0]
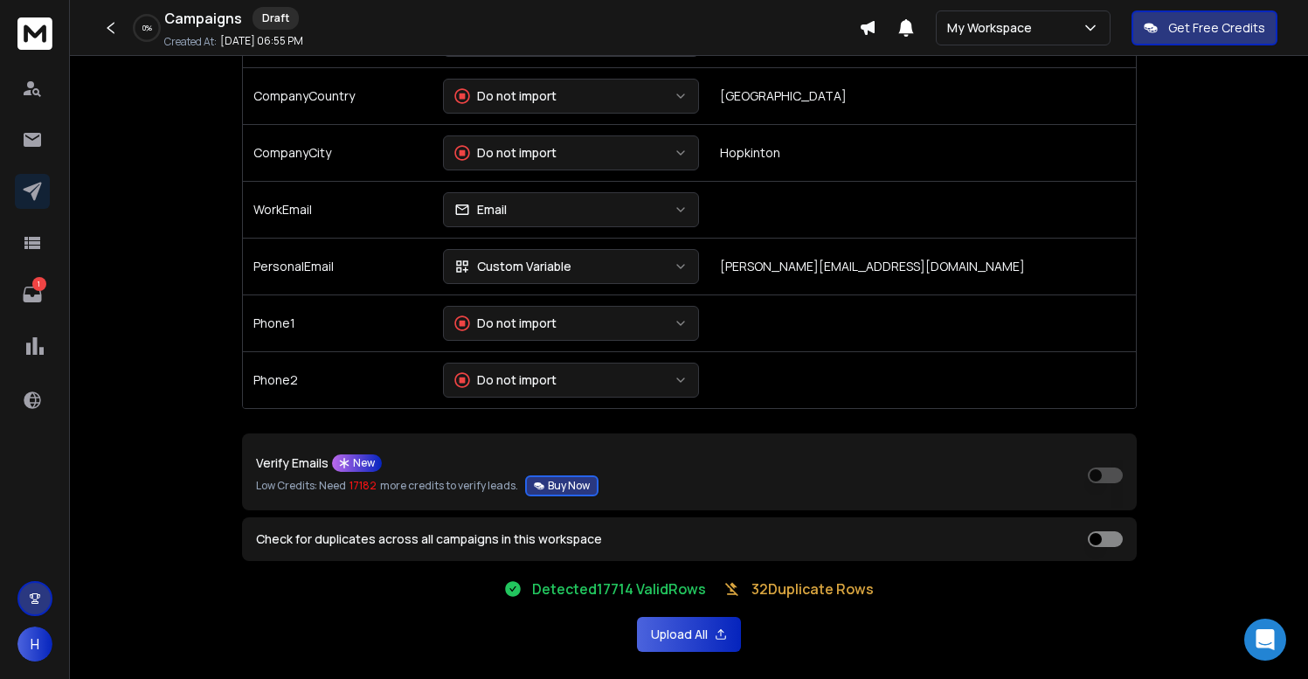
click at [711, 646] on button "Upload All" at bounding box center [689, 634] width 104 height 35
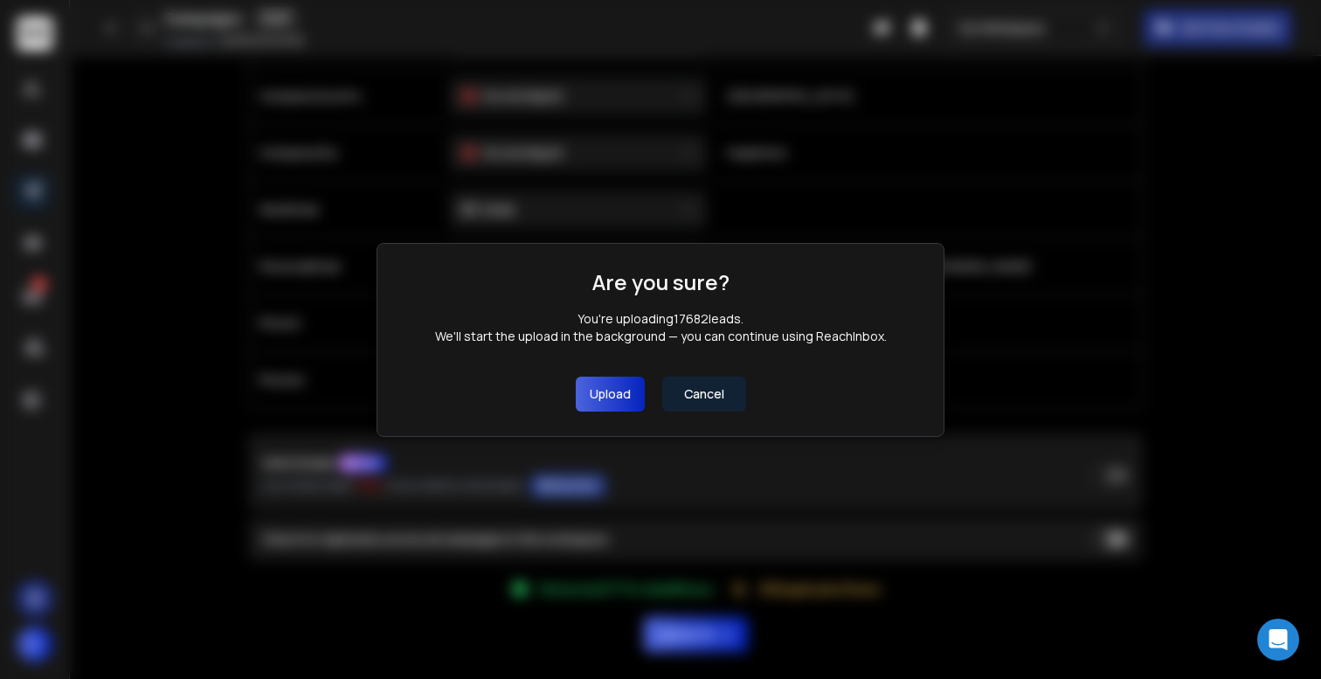
click at [691, 397] on button "Cancel" at bounding box center [704, 394] width 84 height 35
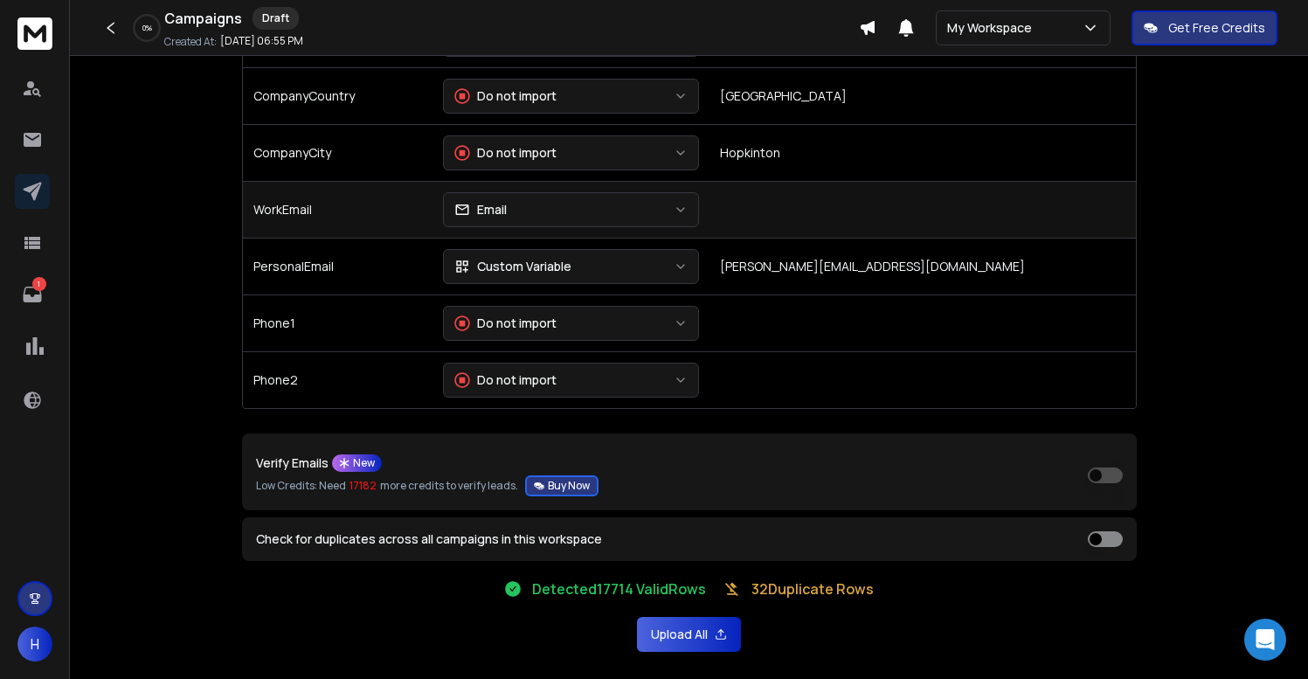
scroll to position [0, 0]
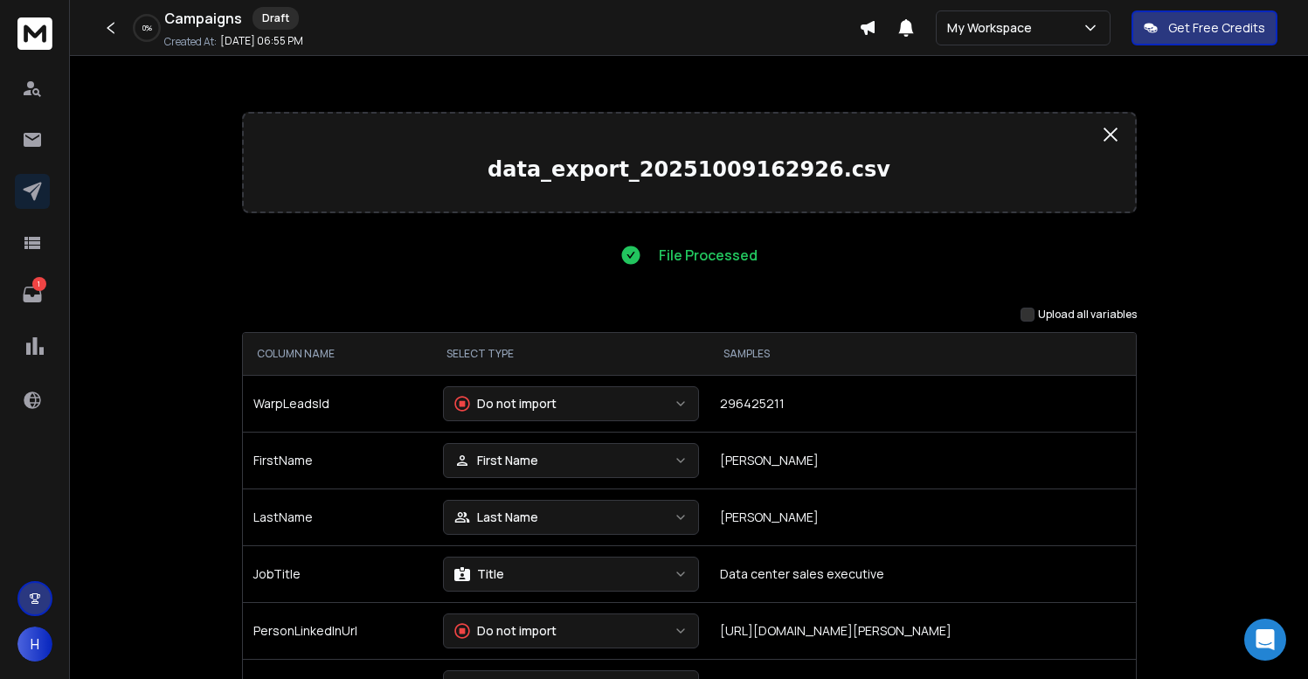
click at [1111, 127] on icon at bounding box center [1110, 134] width 21 height 21
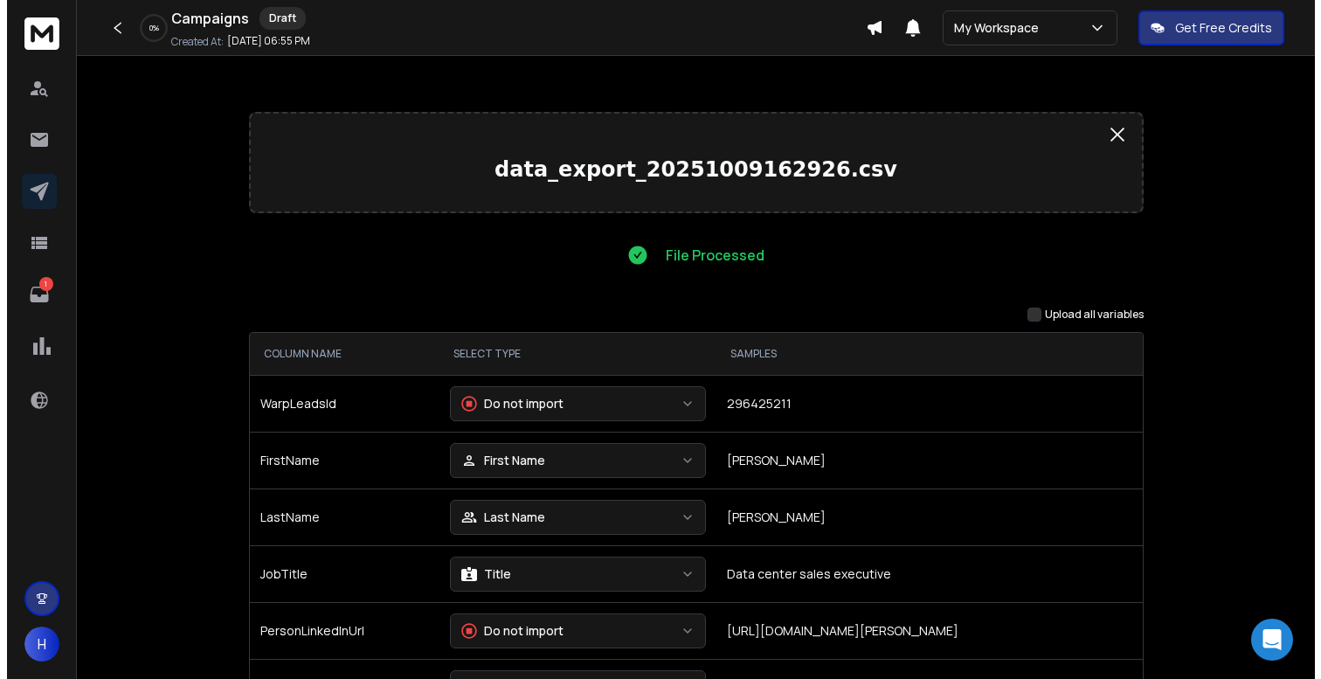
scroll to position [875, 0]
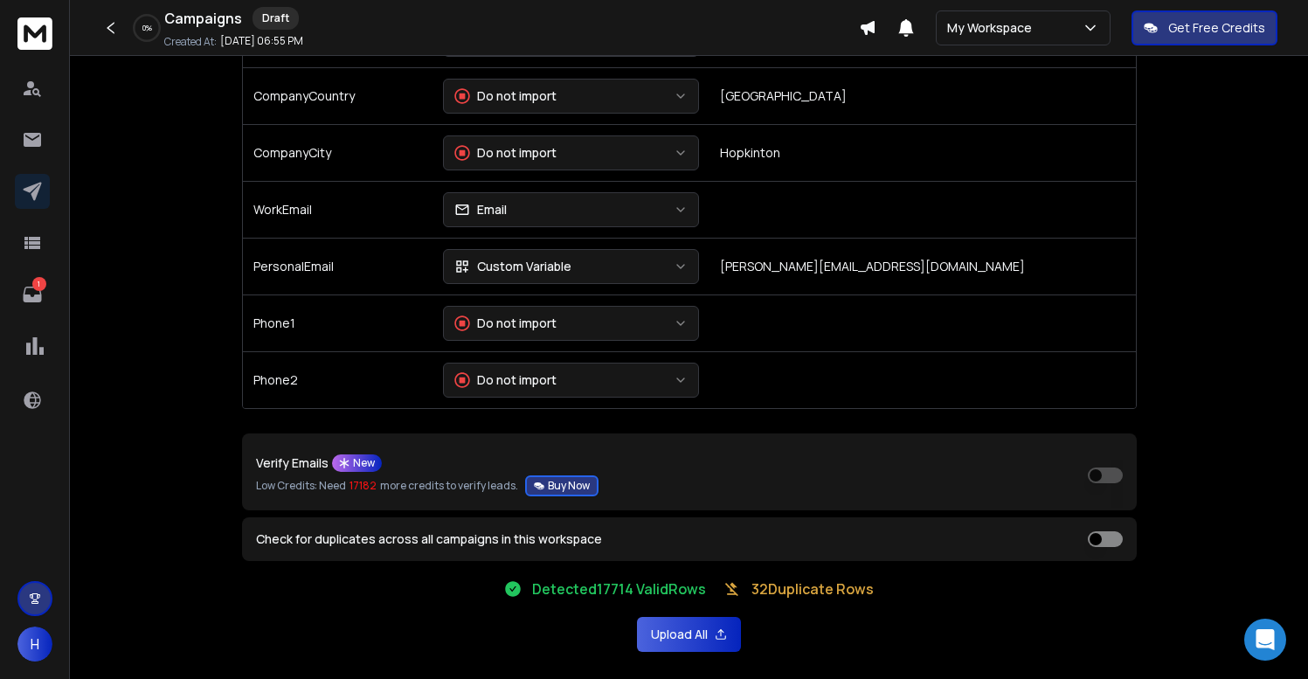
click at [710, 635] on button "Upload All" at bounding box center [689, 634] width 104 height 35
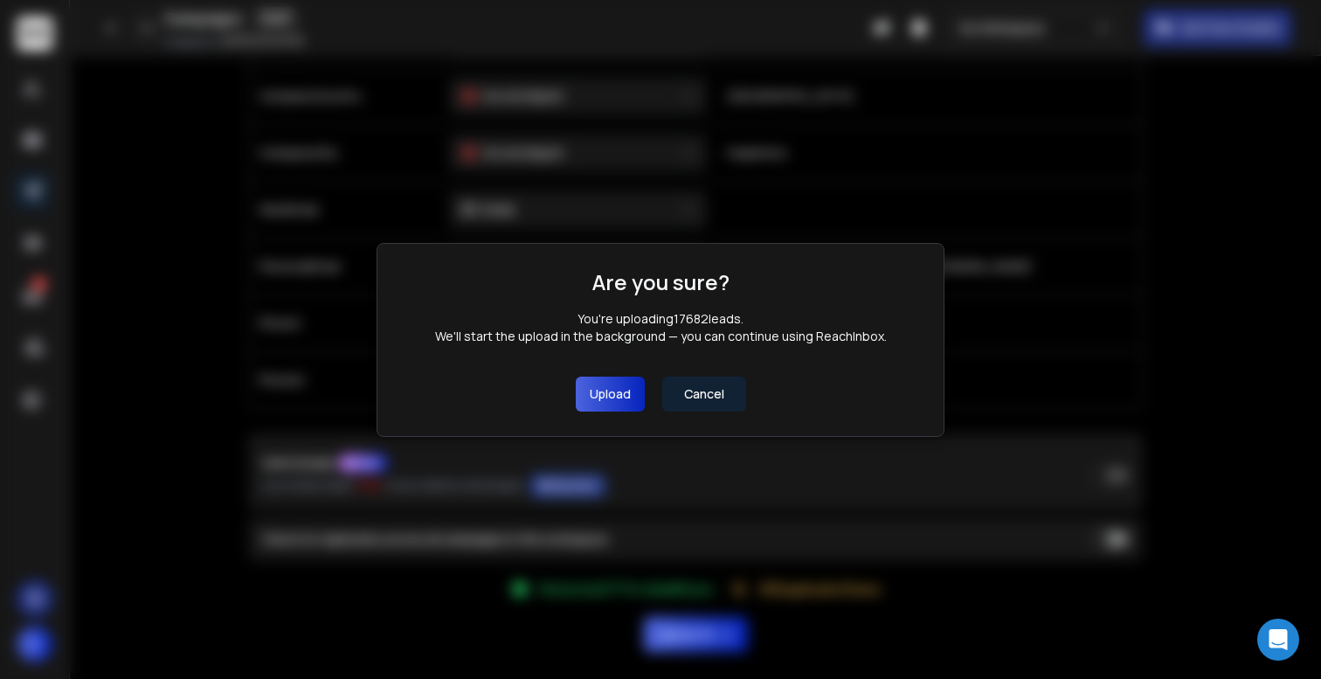
click at [622, 405] on button "Upload" at bounding box center [610, 394] width 69 height 35
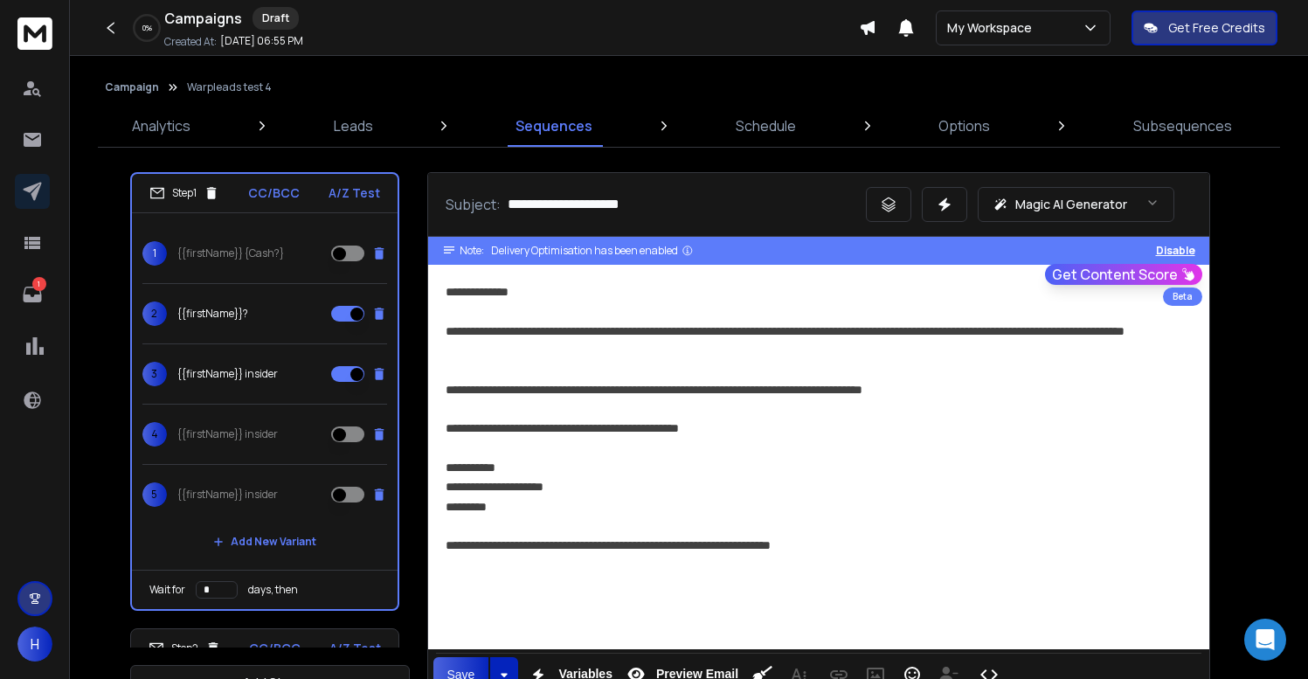
drag, startPoint x: 364, startPoint y: 133, endPoint x: 392, endPoint y: 139, distance: 28.6
click at [364, 133] on p "Leads" at bounding box center [353, 125] width 39 height 21
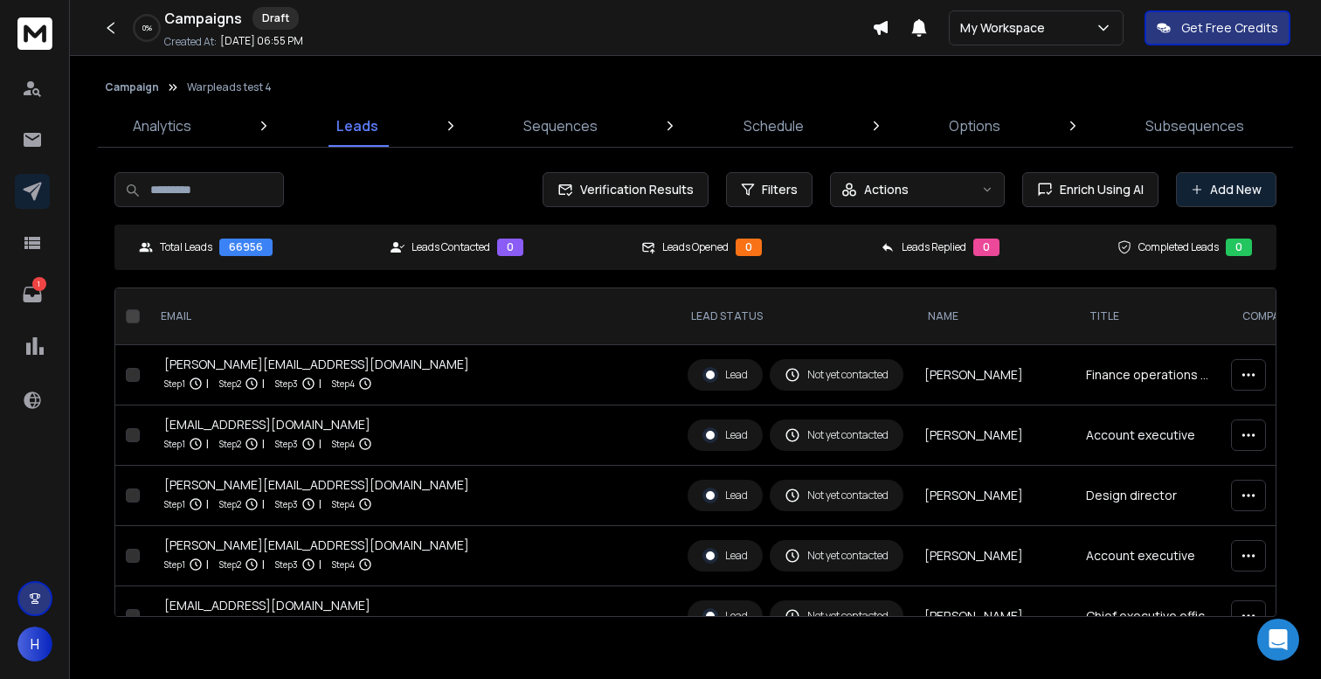
click at [1196, 191] on icon at bounding box center [1197, 189] width 12 height 12
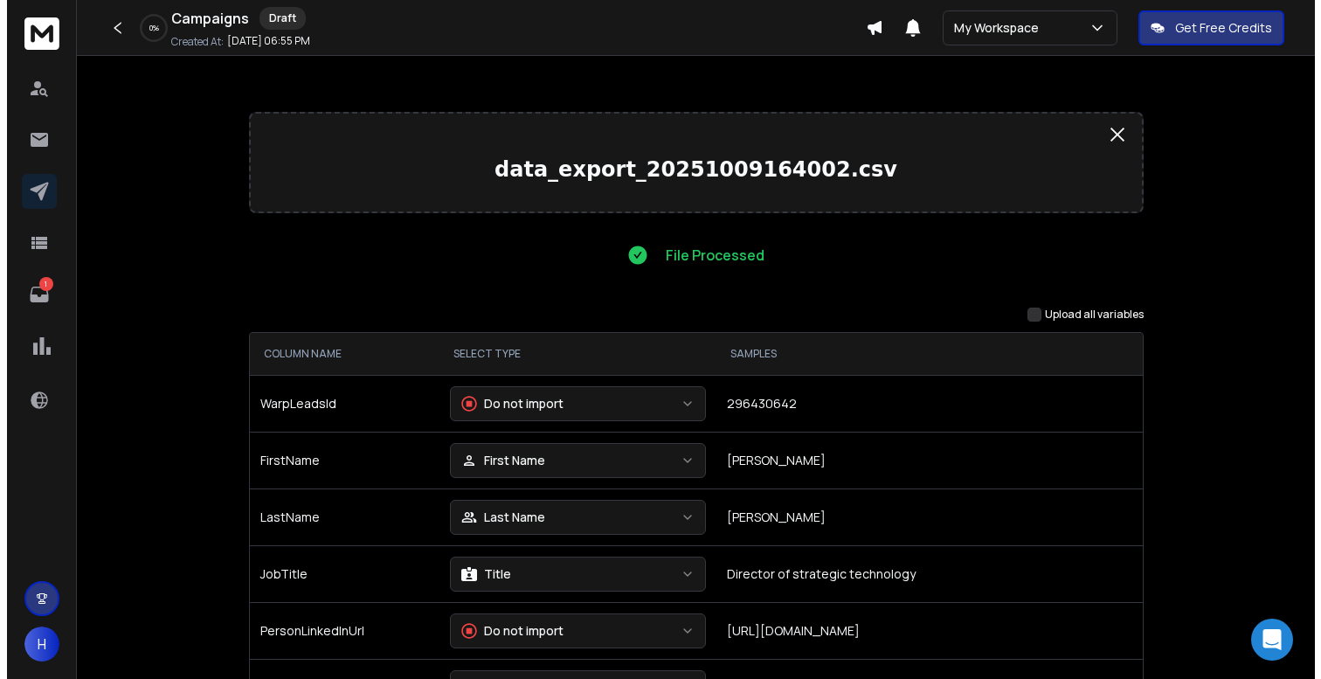
scroll to position [875, 0]
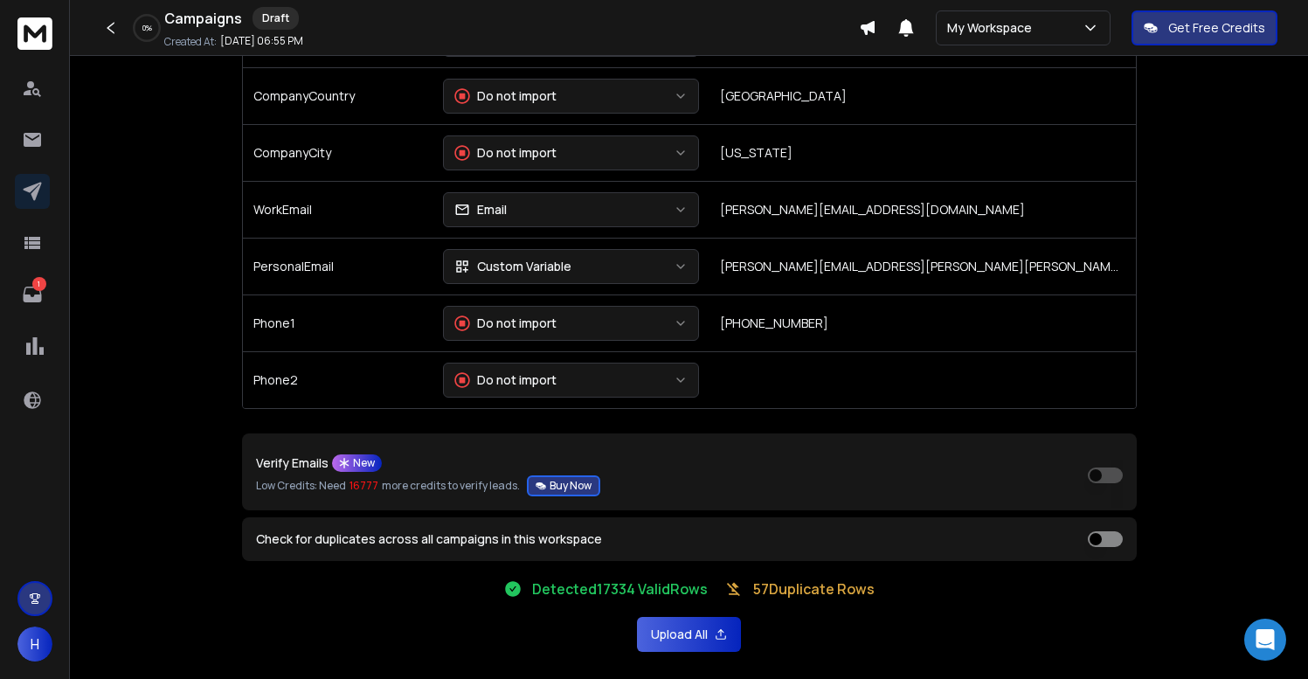
click at [698, 636] on button "Upload All" at bounding box center [689, 634] width 104 height 35
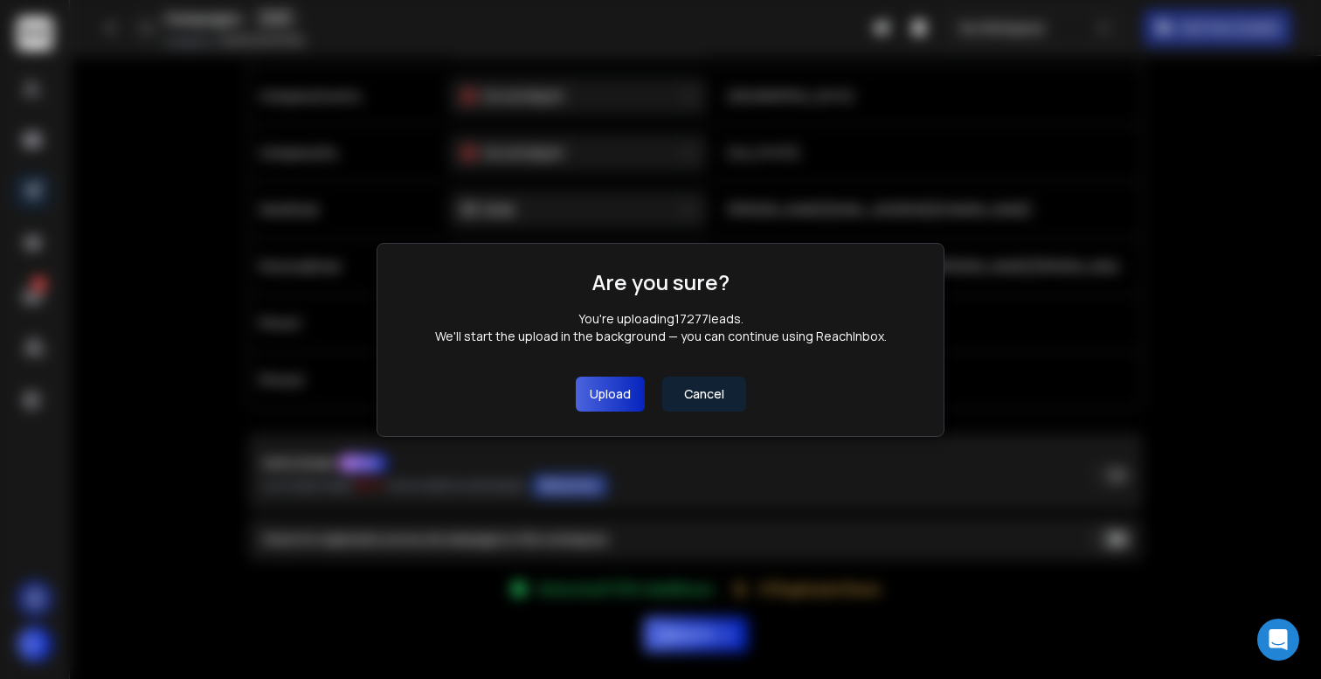
click at [615, 389] on button "Upload" at bounding box center [610, 394] width 69 height 35
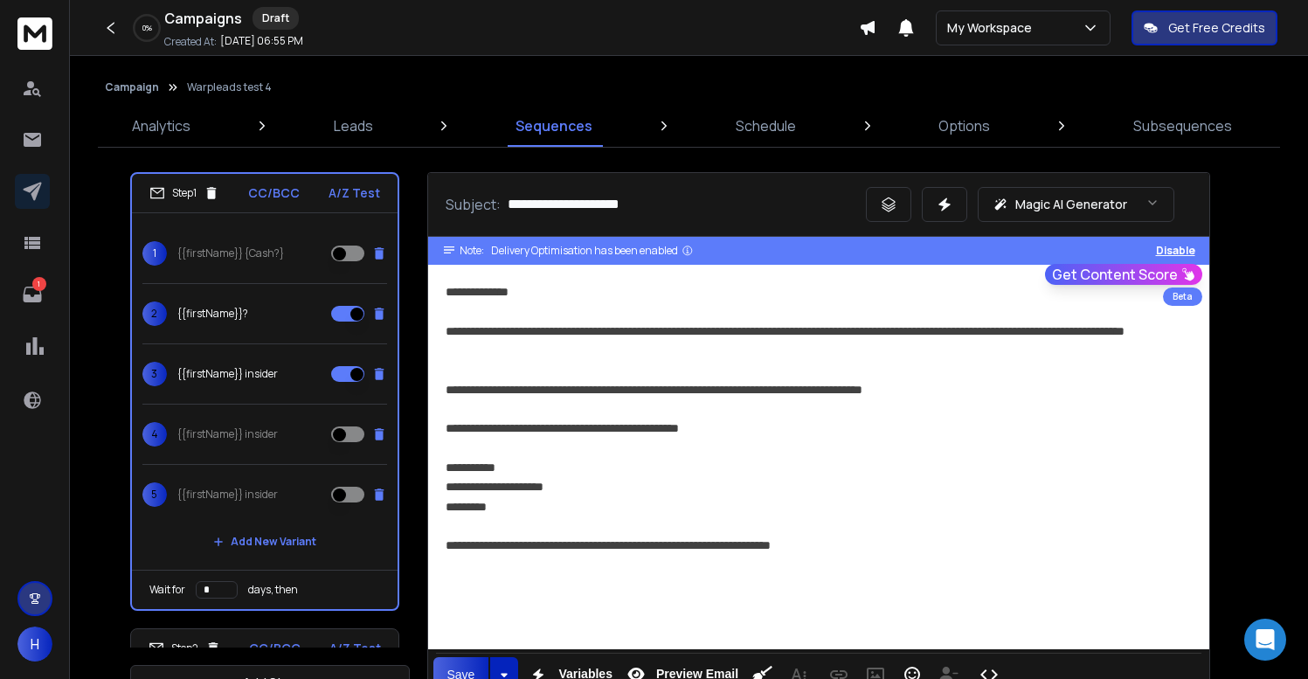
click at [386, 130] on div "Analytics Leads Sequences Schedule Options Subsequences" at bounding box center [682, 126] width 1168 height 42
click at [375, 128] on link "Leads" at bounding box center [353, 126] width 60 height 42
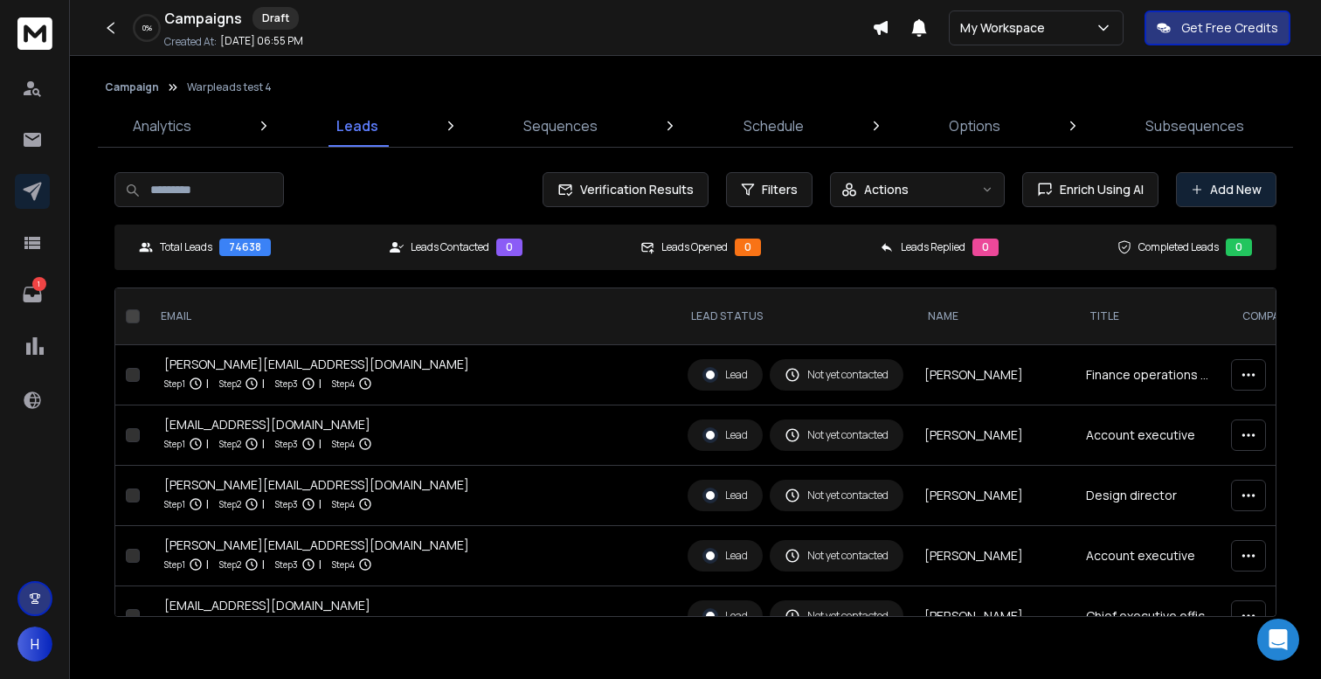
click at [1234, 204] on button "Add New" at bounding box center [1226, 189] width 100 height 35
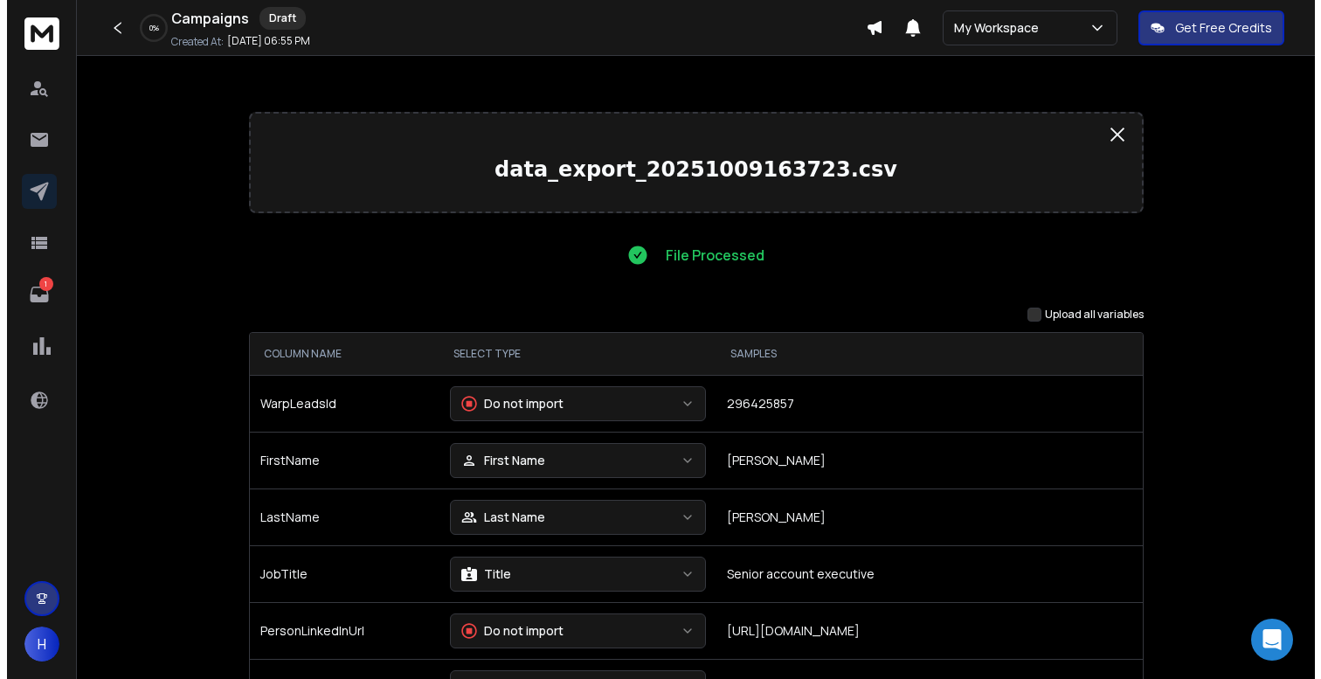
scroll to position [875, 0]
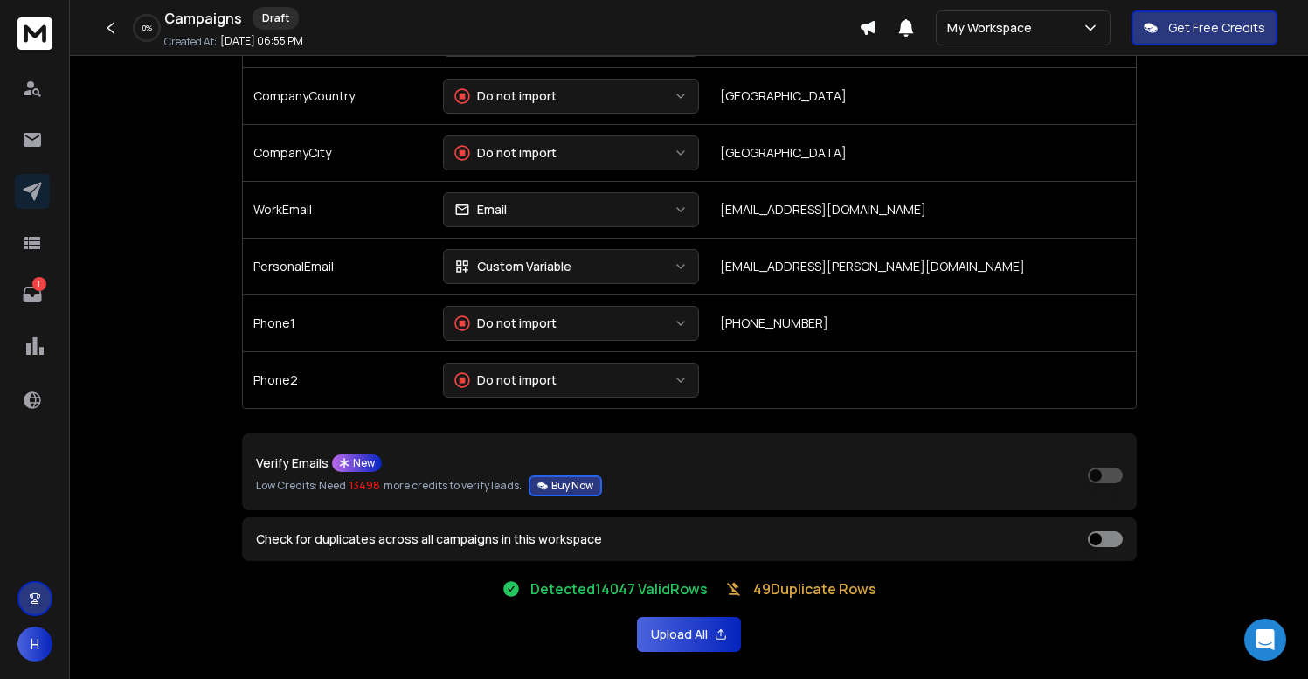
click at [677, 635] on button "Upload All" at bounding box center [689, 634] width 104 height 35
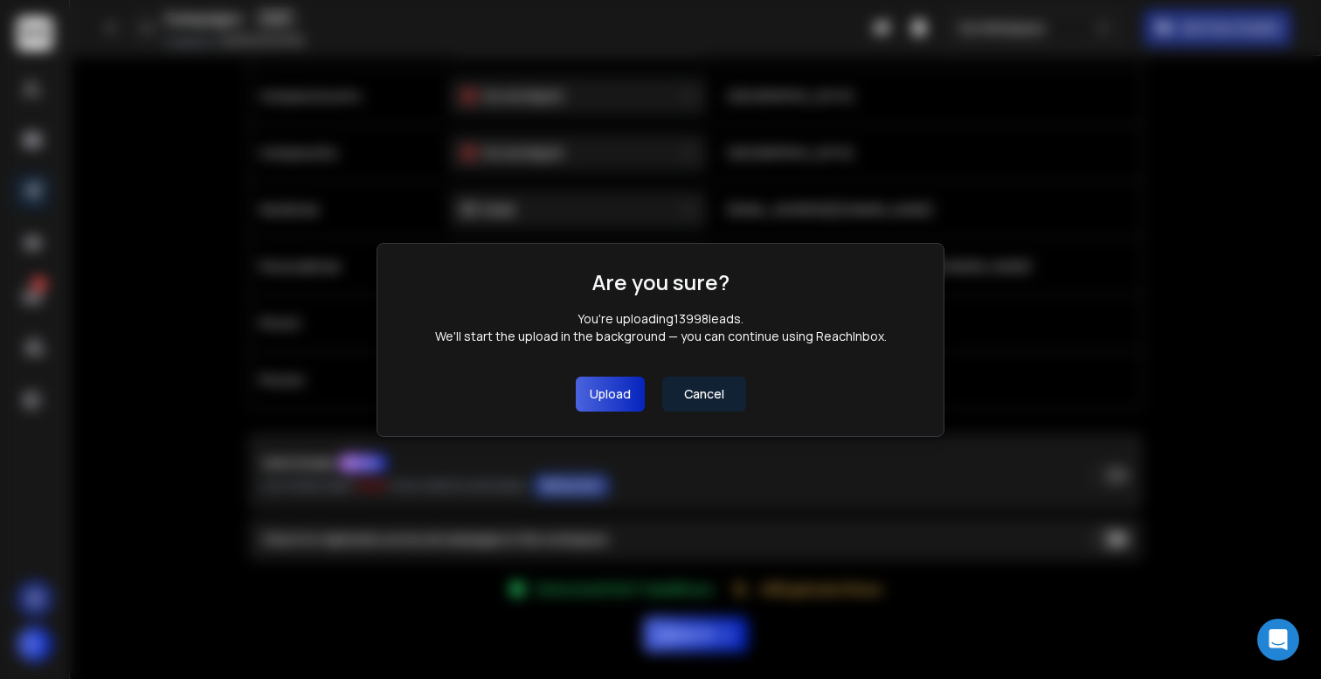
click at [607, 399] on button "Upload" at bounding box center [610, 394] width 69 height 35
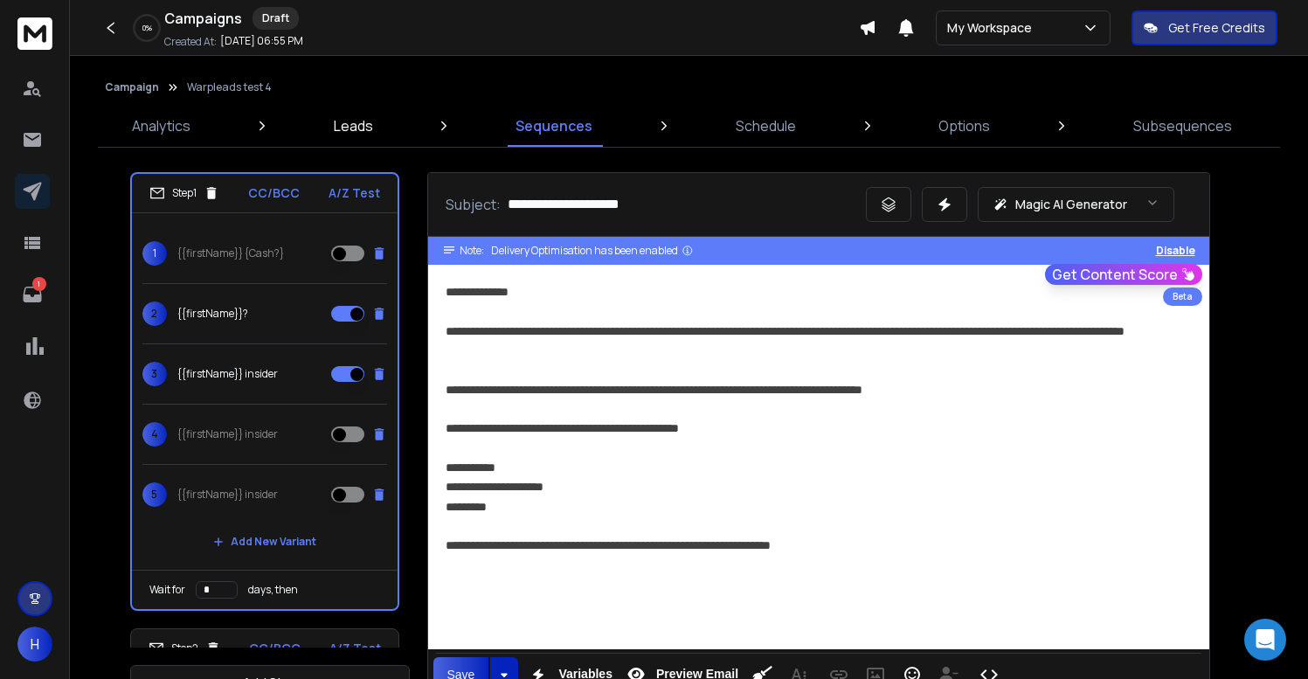
click at [347, 132] on p "Leads" at bounding box center [353, 125] width 39 height 21
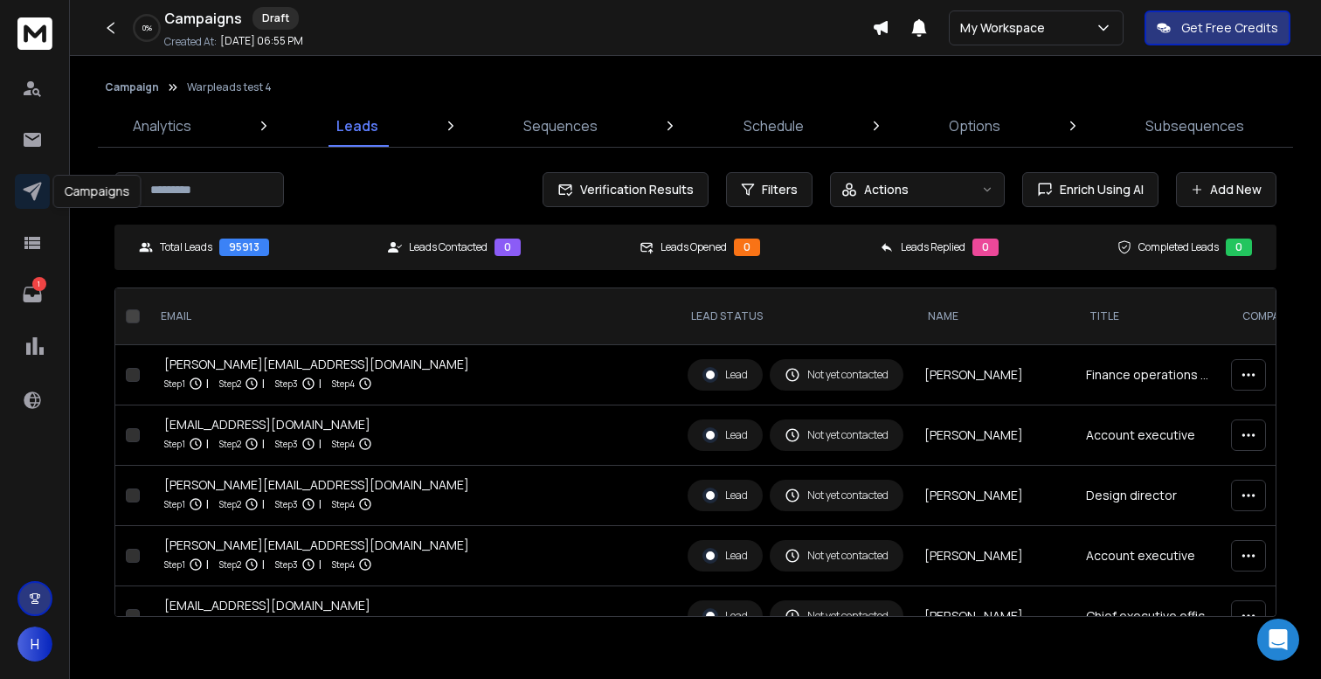
click at [39, 195] on icon at bounding box center [32, 191] width 21 height 21
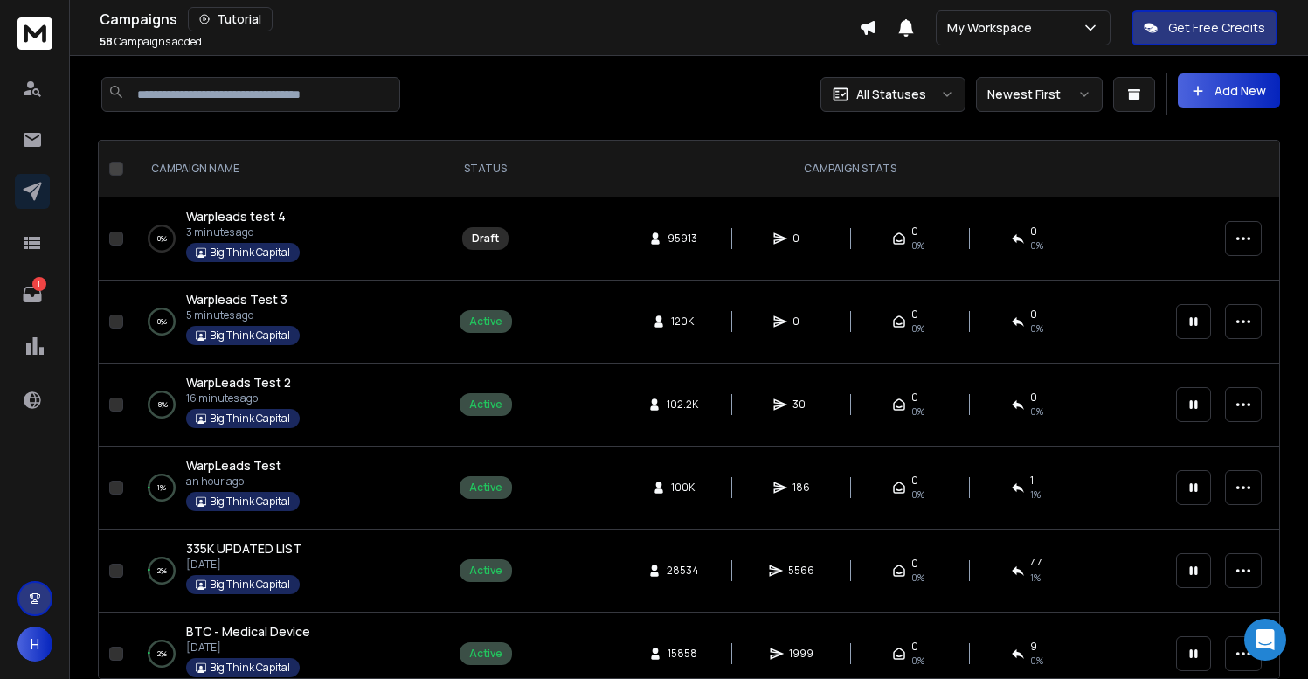
click at [223, 219] on span "Warpleads test 4" at bounding box center [236, 216] width 100 height 17
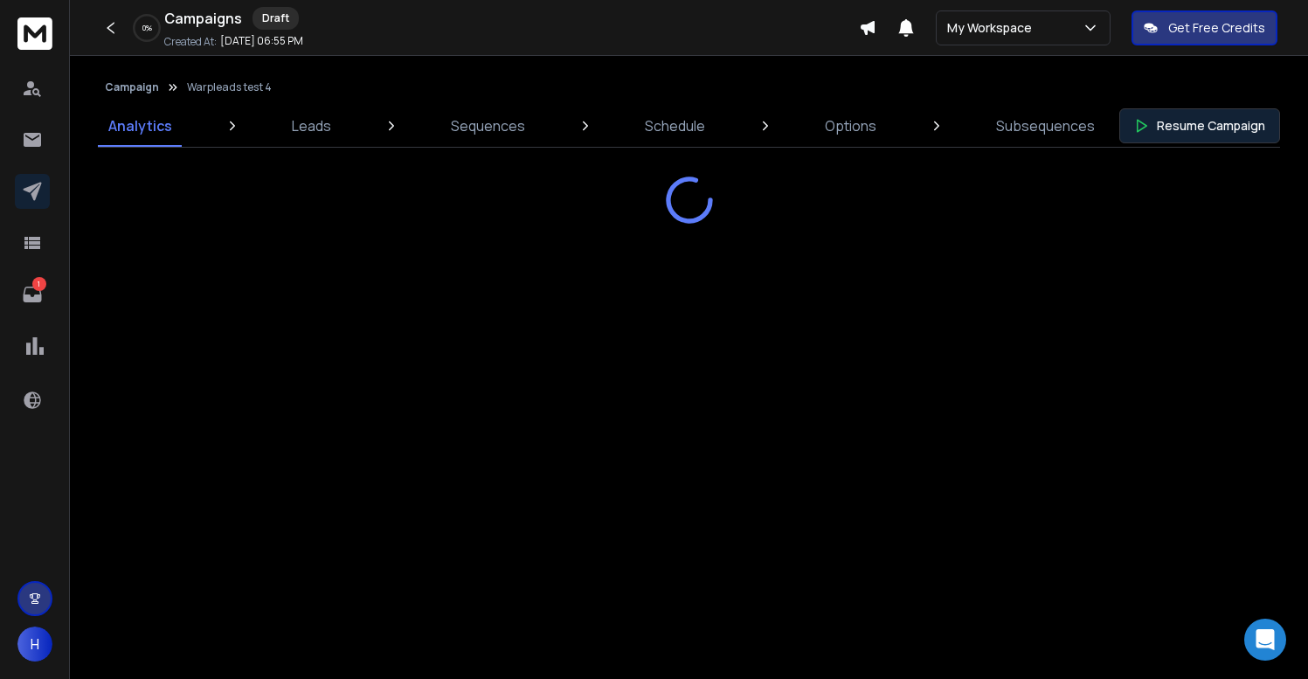
click at [1209, 126] on button "Resume Campaign" at bounding box center [1199, 125] width 161 height 35
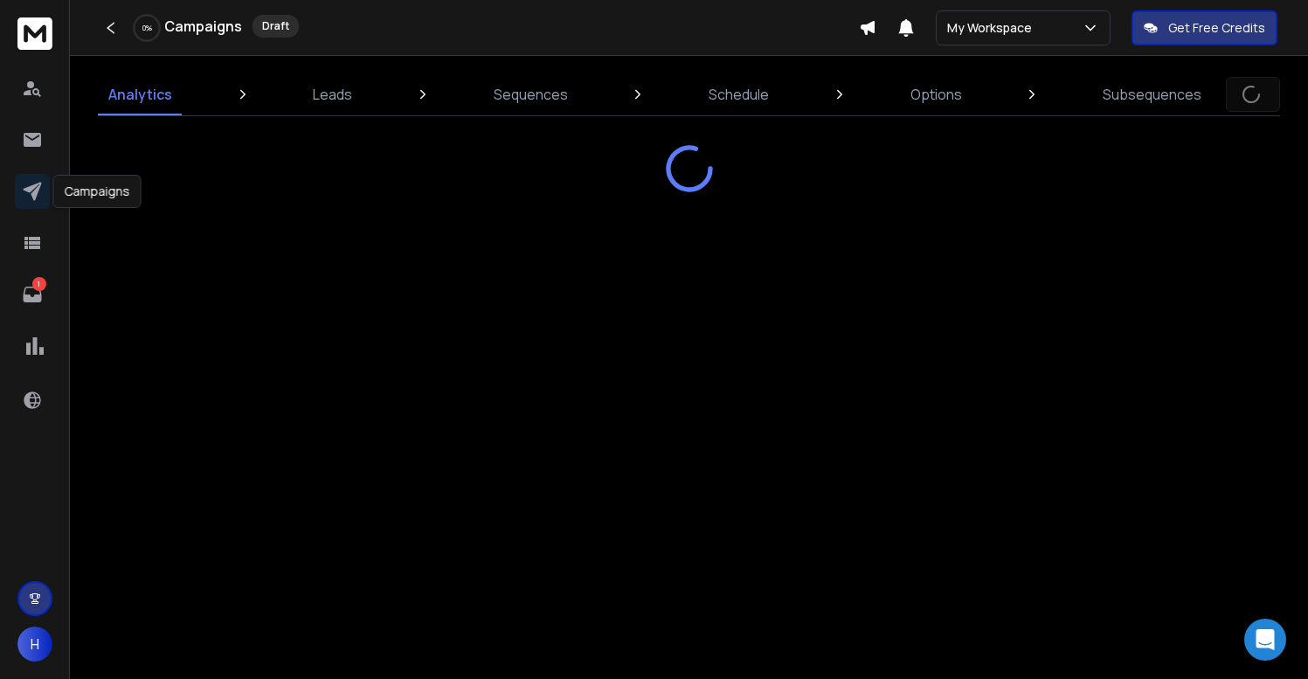
click at [28, 197] on icon at bounding box center [32, 191] width 21 height 21
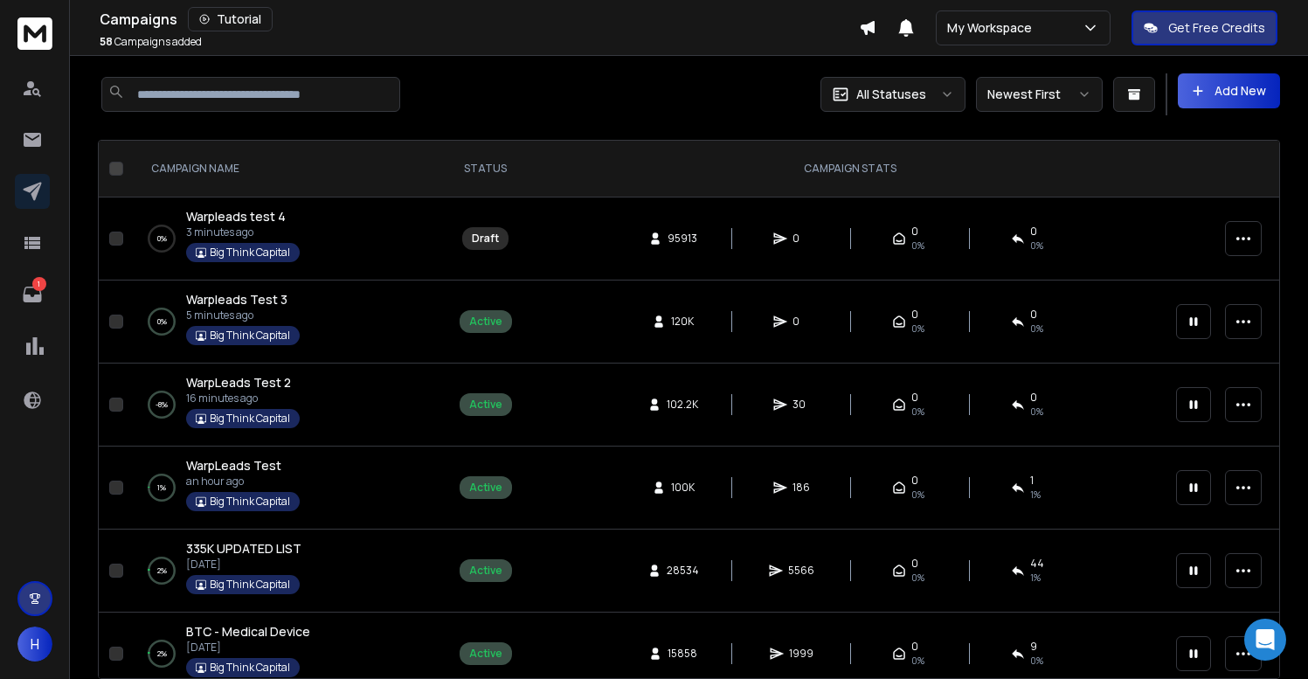
click at [1234, 236] on icon "button" at bounding box center [1242, 238] width 17 height 17
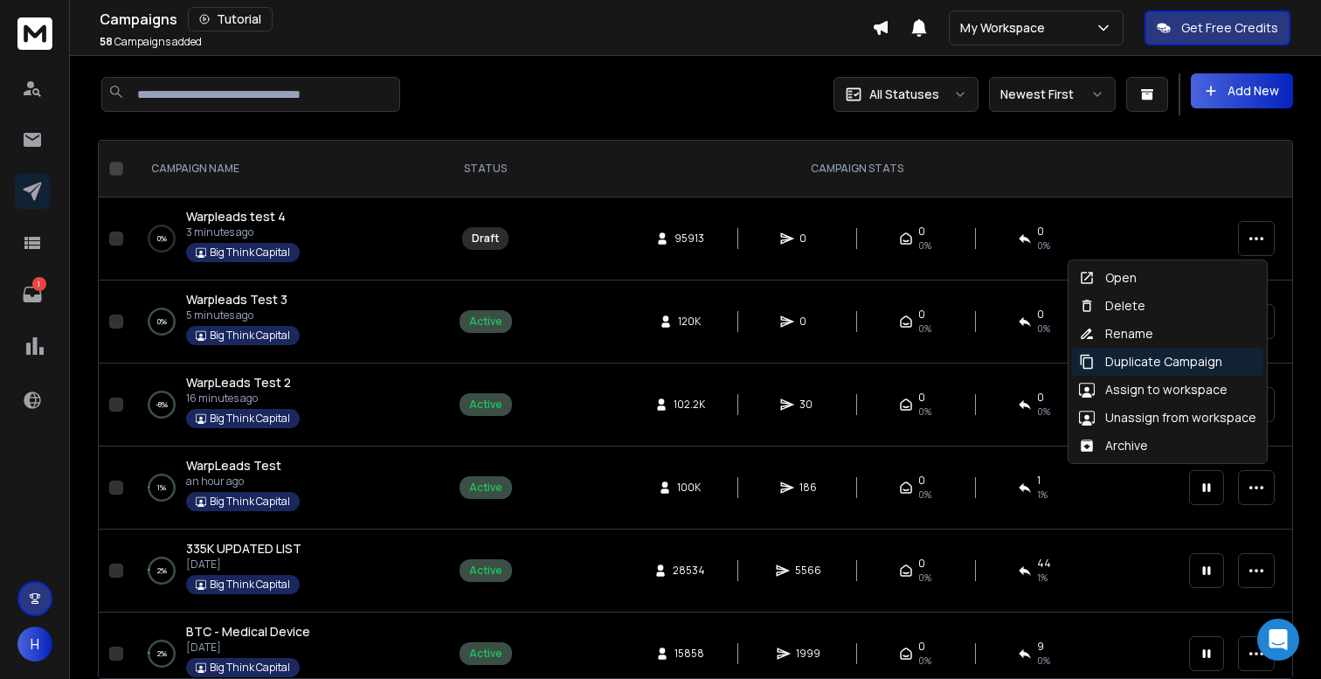
click at [1168, 365] on div "Duplicate Campaign" at bounding box center [1150, 361] width 143 height 17
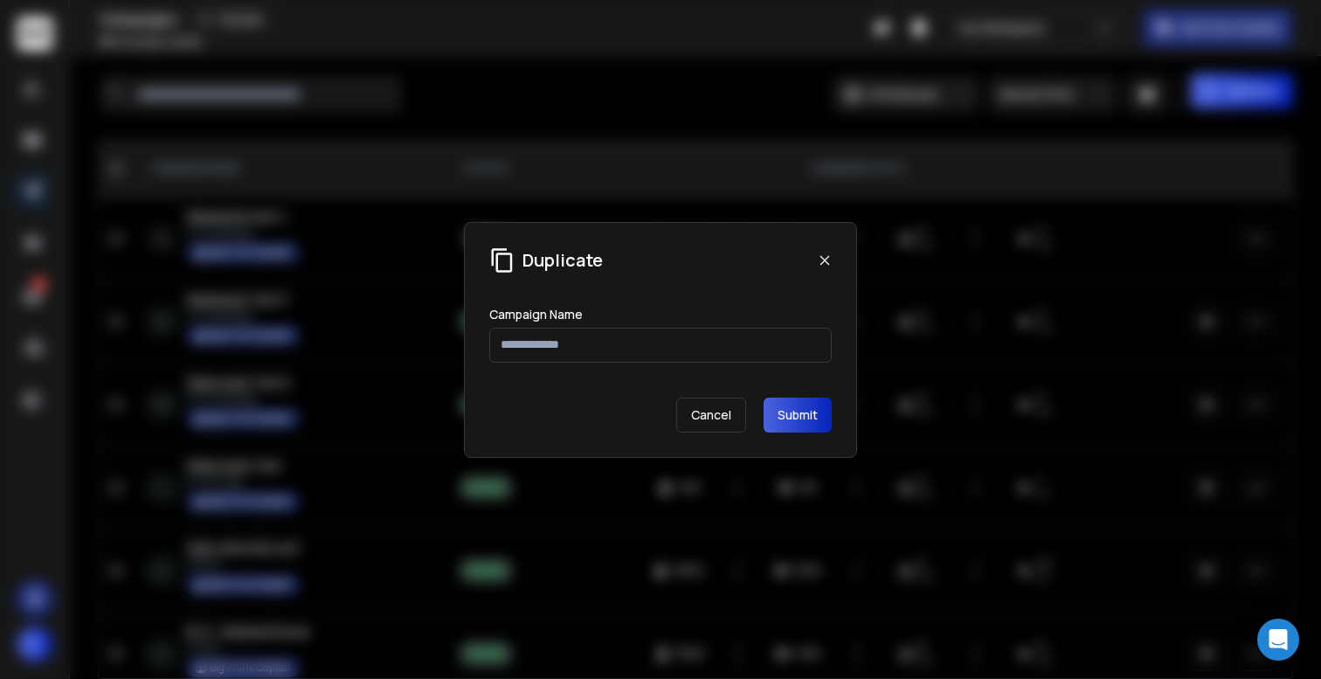
click at [650, 342] on input "text" at bounding box center [660, 345] width 342 height 35
type input "**********"
click at [764, 397] on button "Submit" at bounding box center [798, 414] width 68 height 35
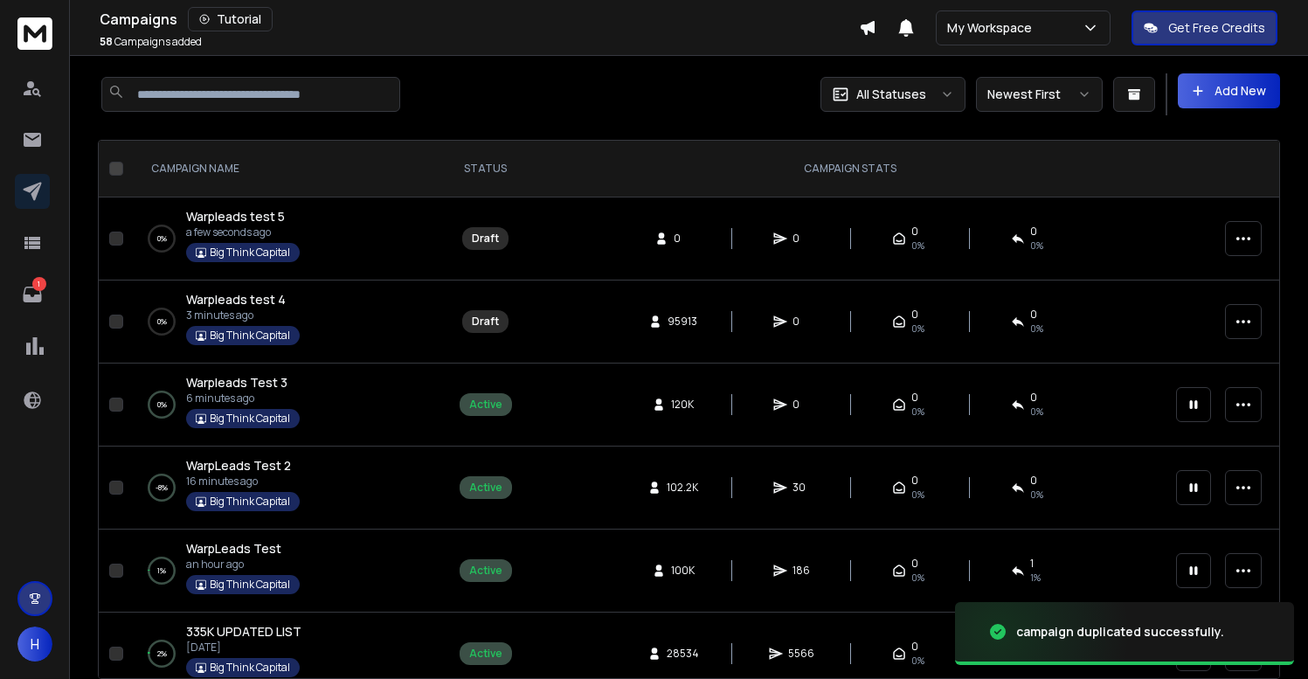
click at [243, 217] on span "Warpleads test 5" at bounding box center [235, 216] width 99 height 17
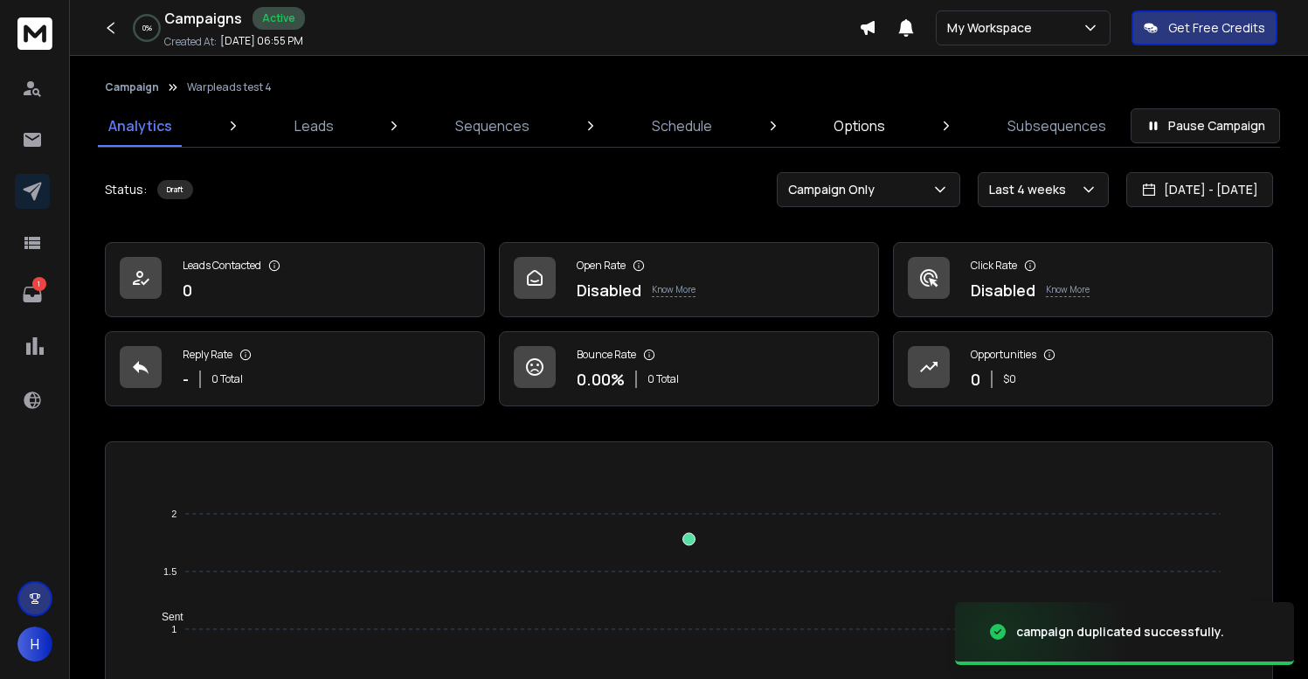
click at [839, 120] on p "Options" at bounding box center [859, 125] width 52 height 21
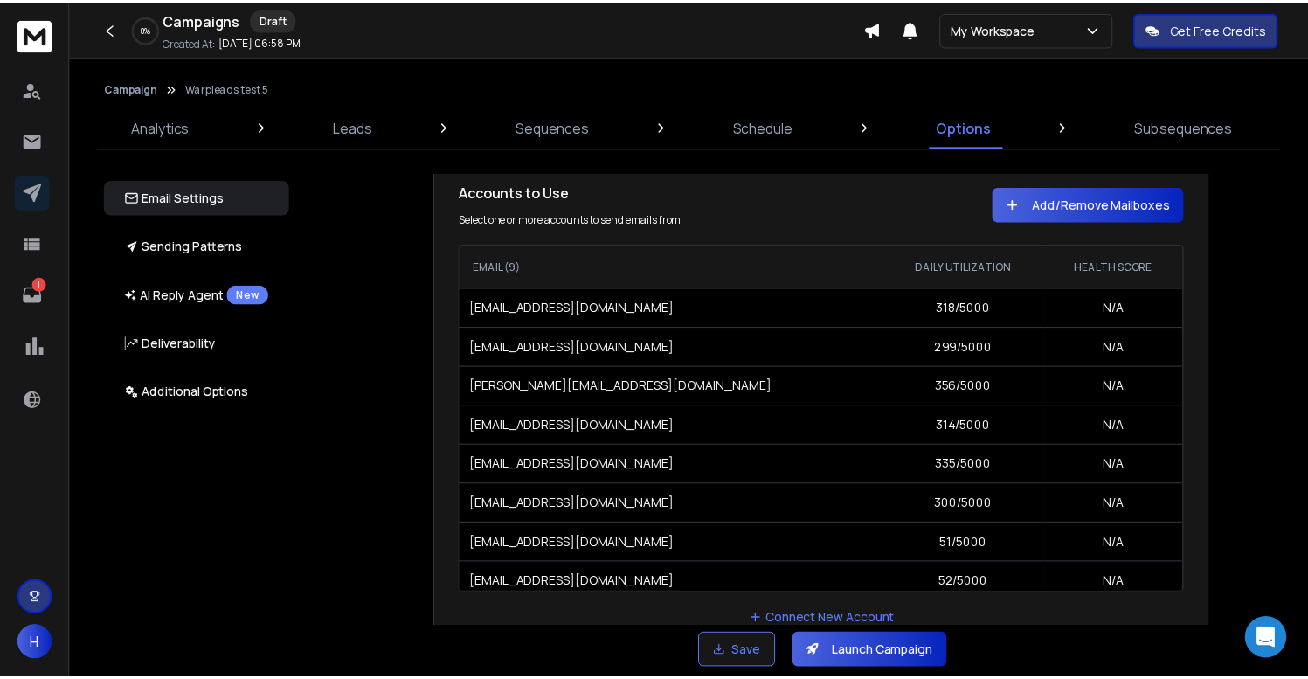
scroll to position [40, 0]
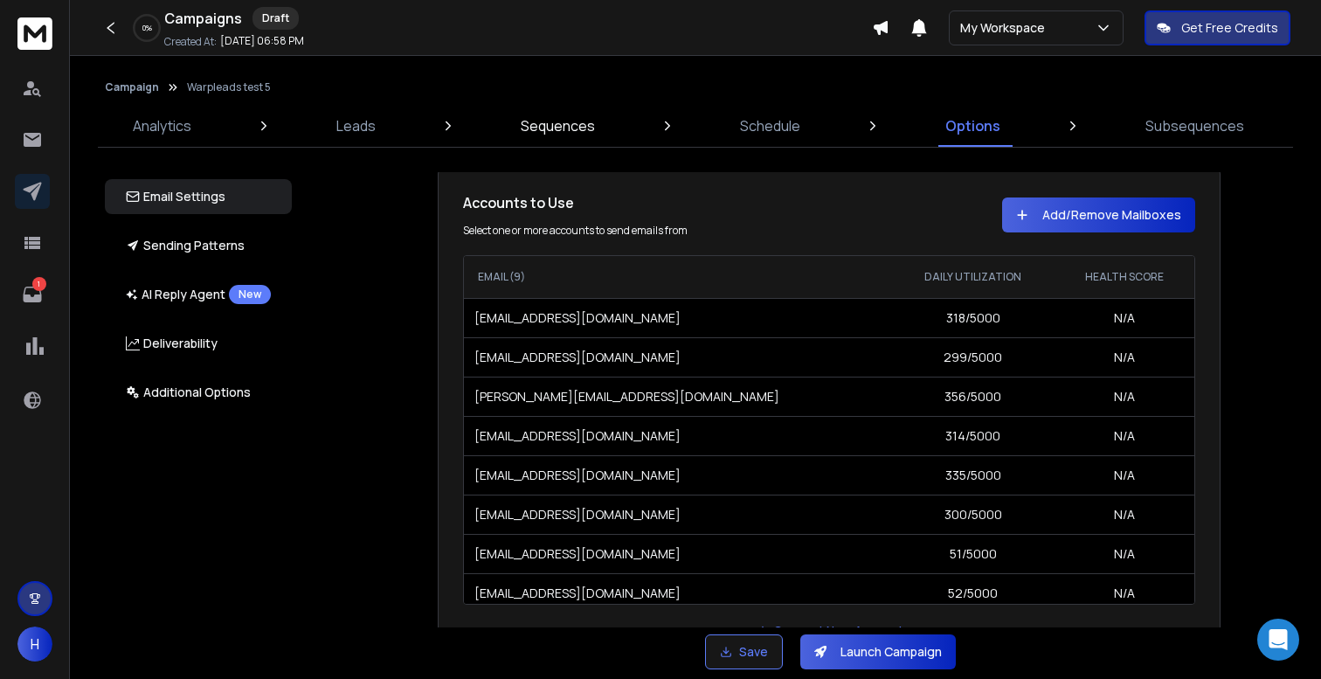
click at [522, 130] on link "Sequences" at bounding box center [557, 126] width 95 height 42
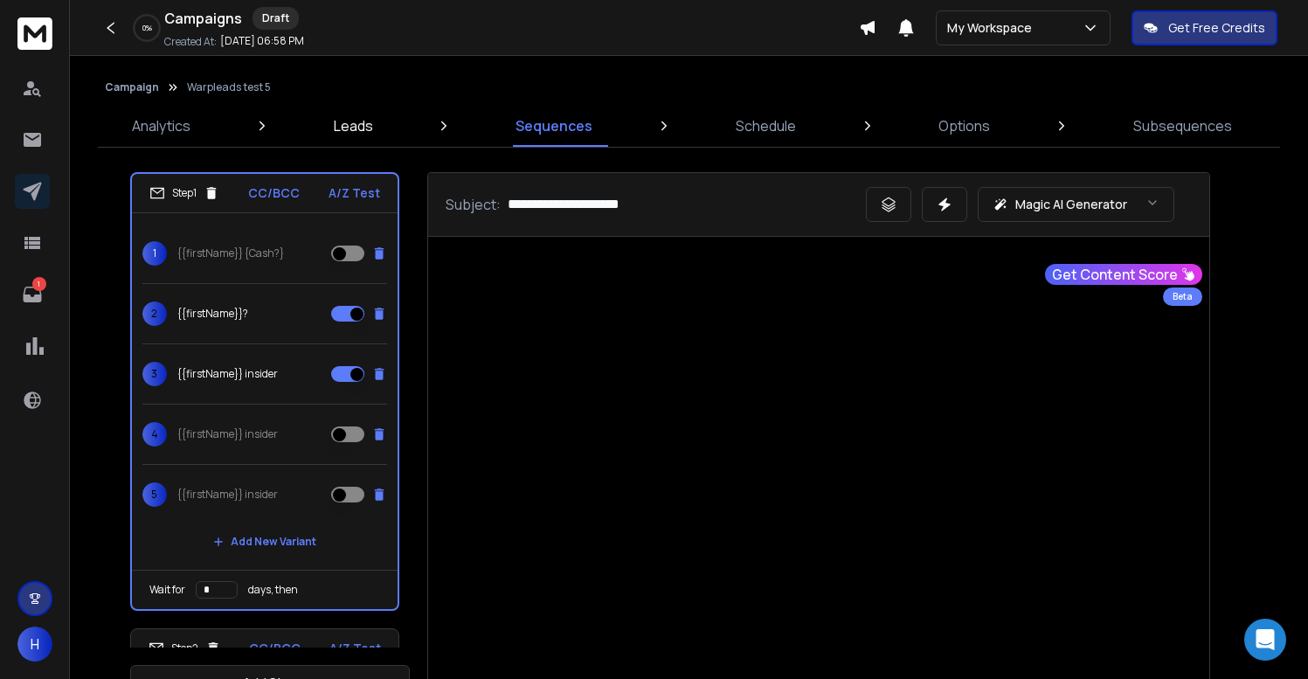
click at [357, 126] on p "Leads" at bounding box center [353, 125] width 39 height 21
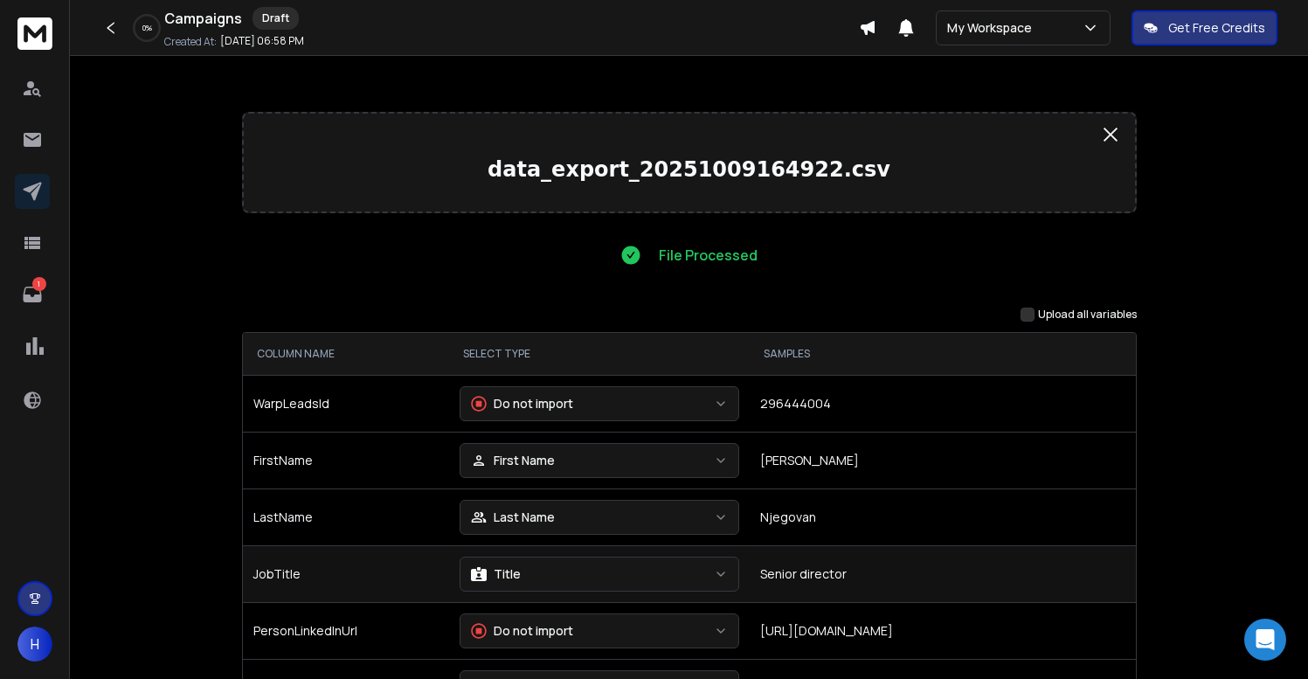
scroll to position [875, 0]
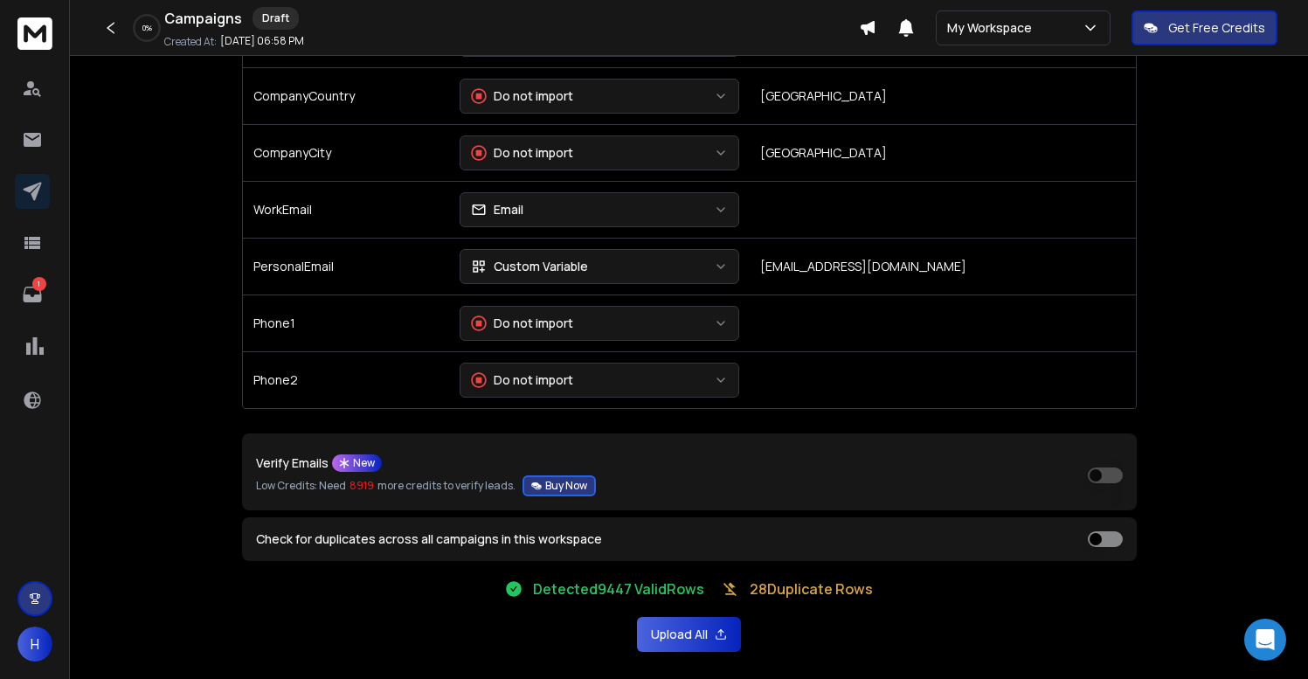
click at [714, 636] on button "Upload All" at bounding box center [689, 634] width 104 height 35
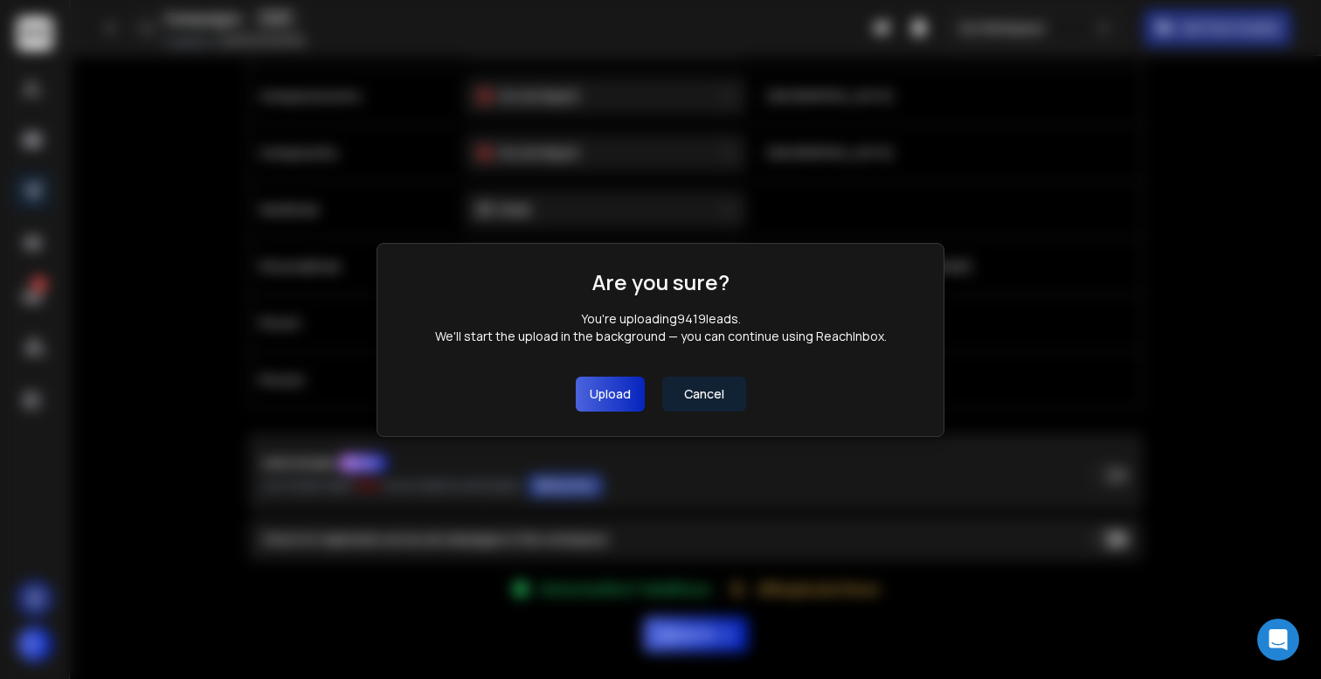
click at [609, 411] on button "Upload" at bounding box center [610, 394] width 69 height 35
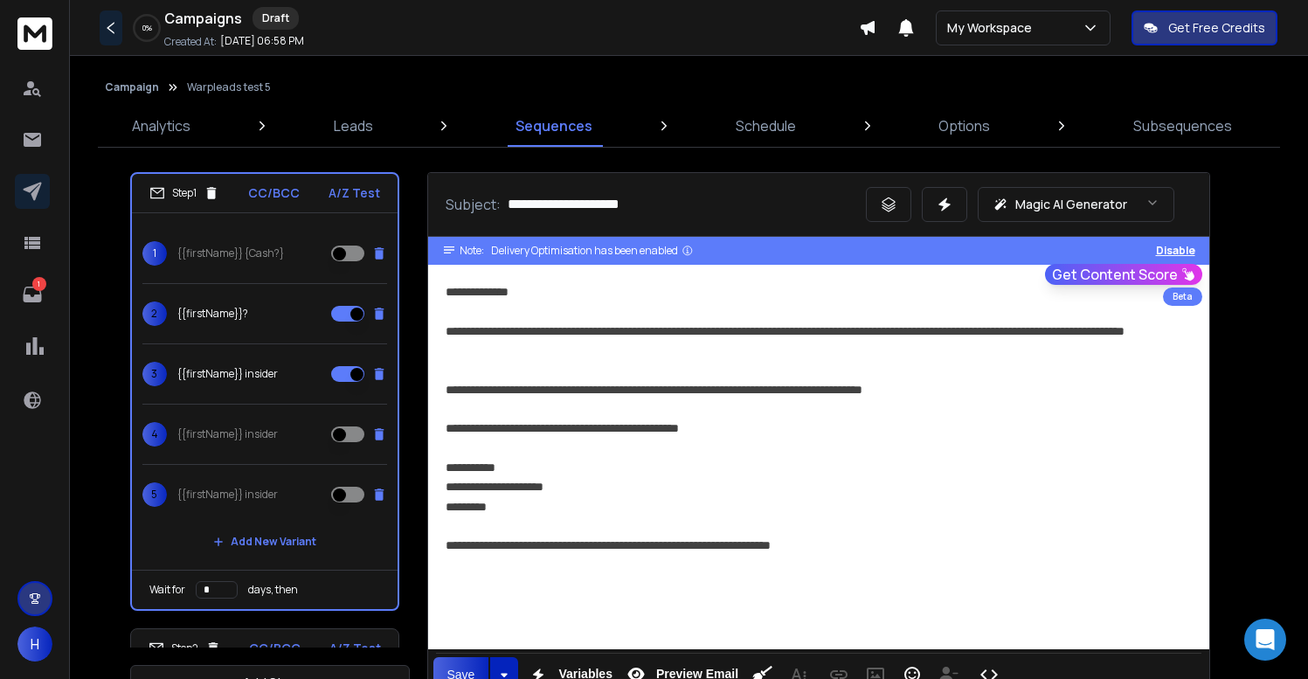
click at [114, 35] on icon at bounding box center [111, 28] width 16 height 16
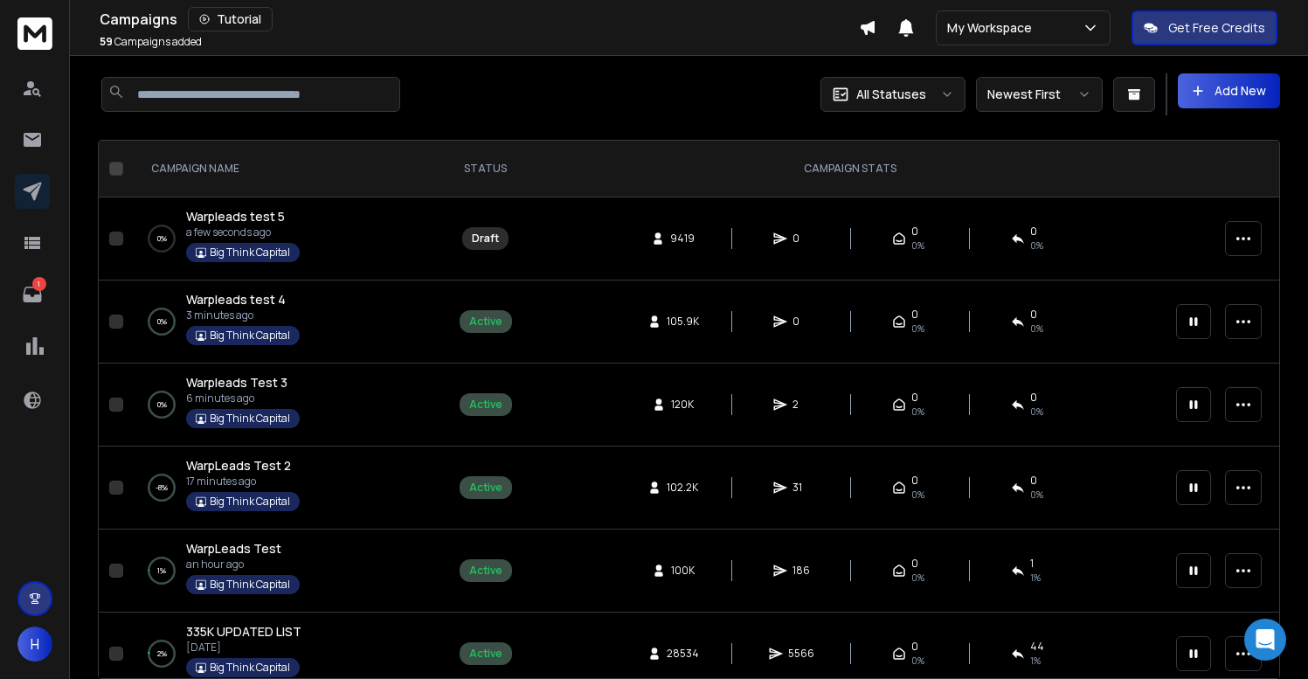
click at [795, 238] on span "0" at bounding box center [800, 238] width 17 height 14
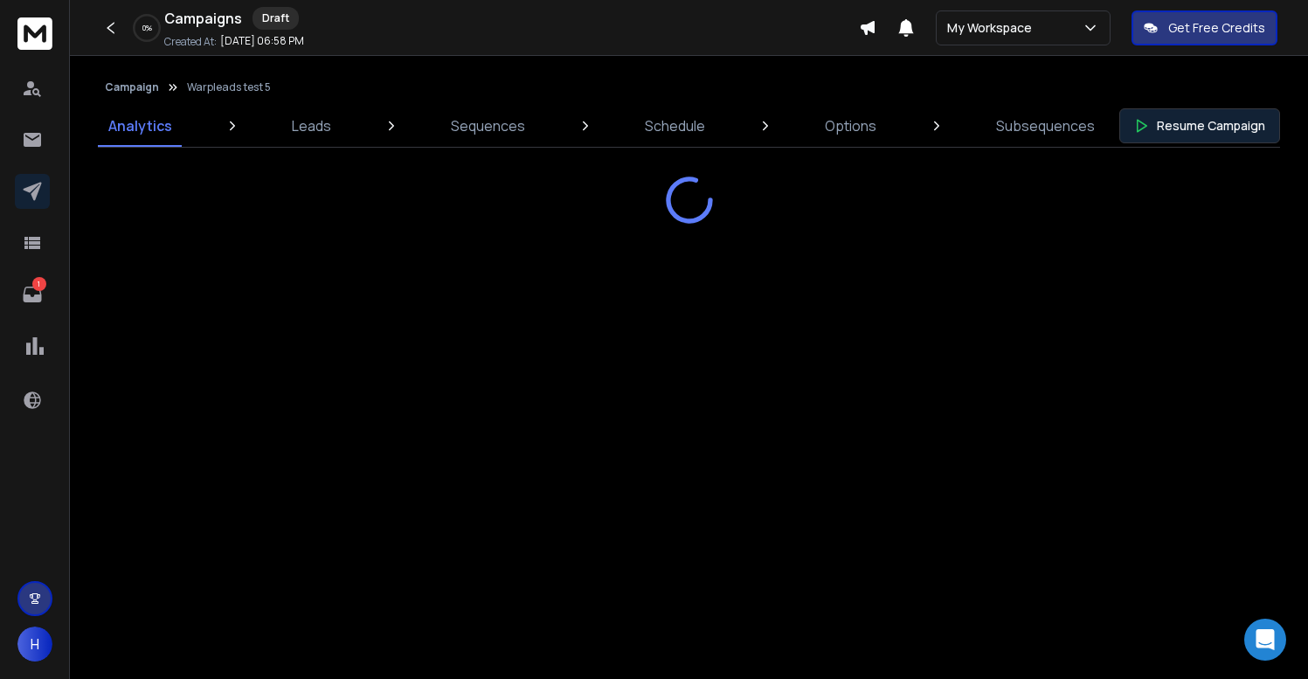
click at [1208, 123] on button "Resume Campaign" at bounding box center [1199, 125] width 161 height 35
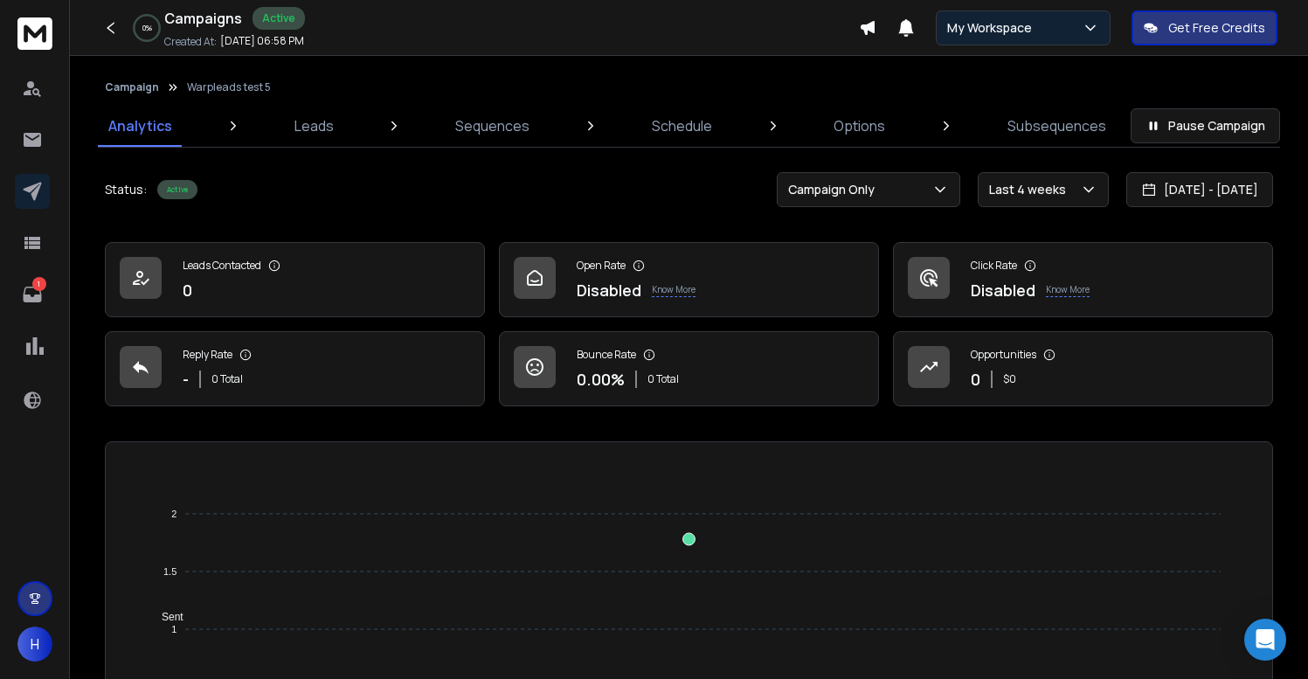
click at [1068, 42] on button "My Workspace" at bounding box center [1023, 27] width 175 height 35
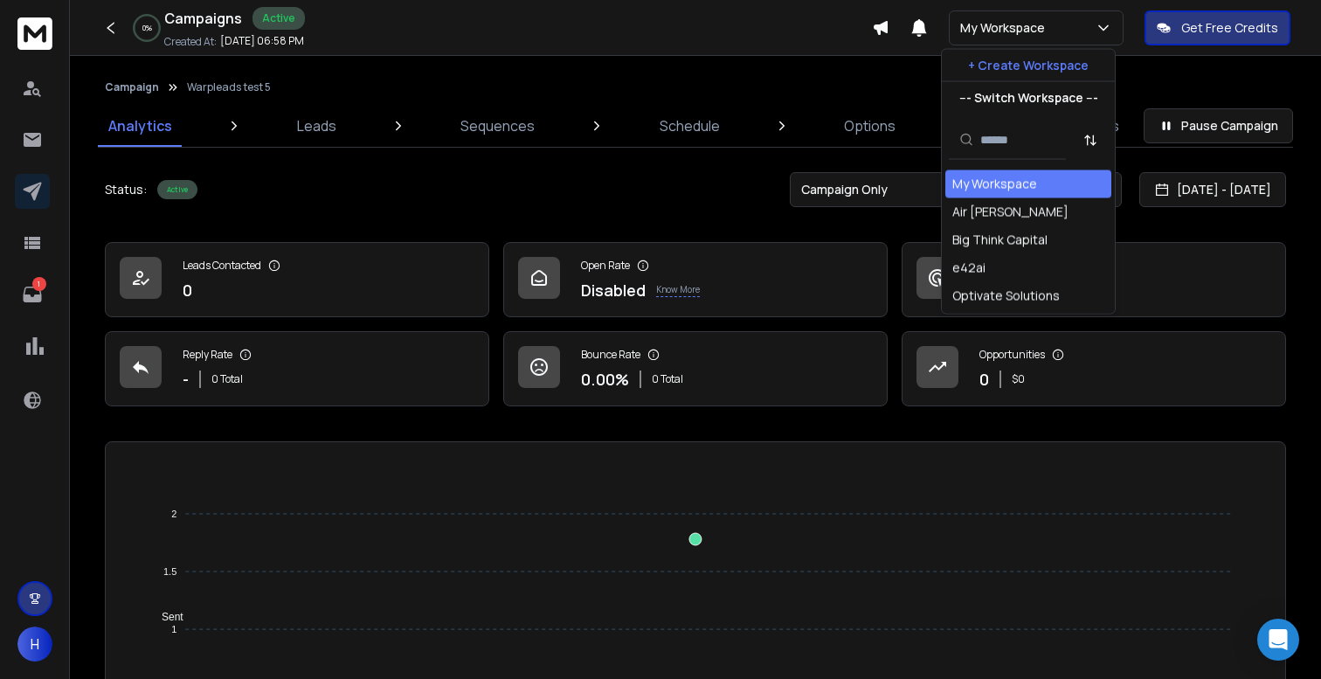
click at [625, 183] on div "Status: Active Pause Campaign Campaign Only Last 4 weeks 11 Sep 2025 - 09 Oct 2…" at bounding box center [695, 189] width 1181 height 35
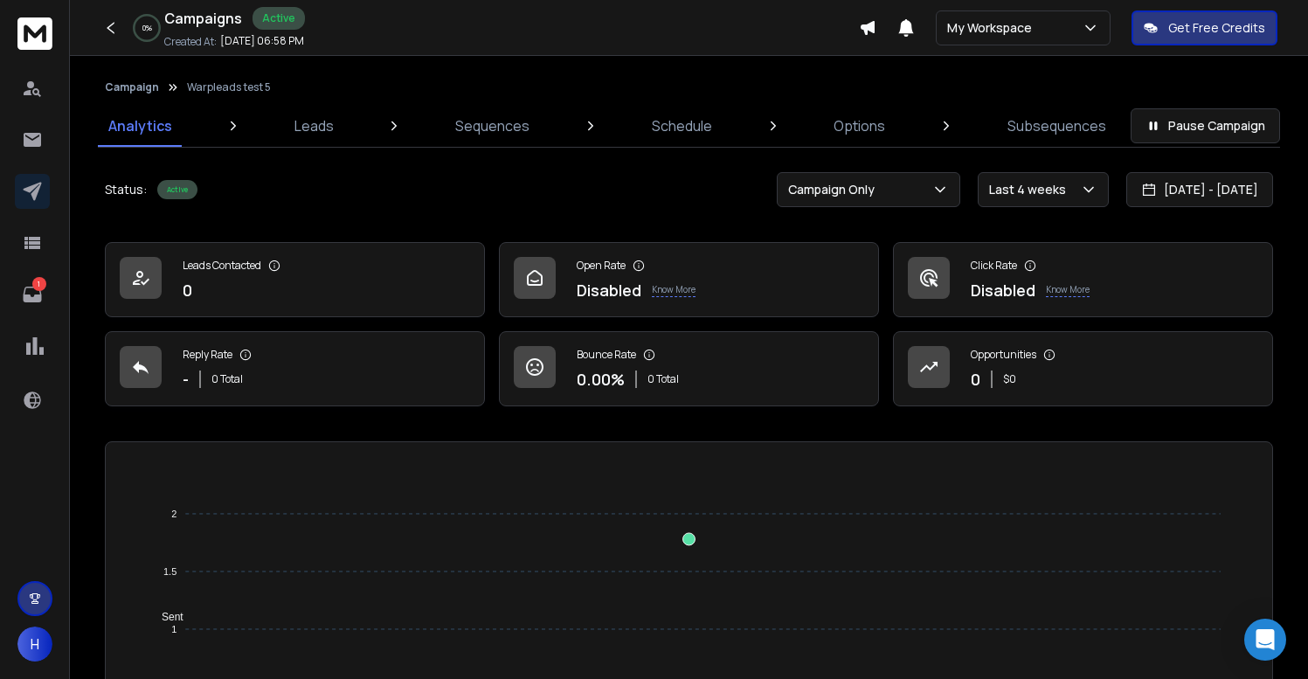
click at [51, 282] on div "1" at bounding box center [35, 297] width 40 height 41
click at [41, 291] on icon at bounding box center [32, 294] width 21 height 21
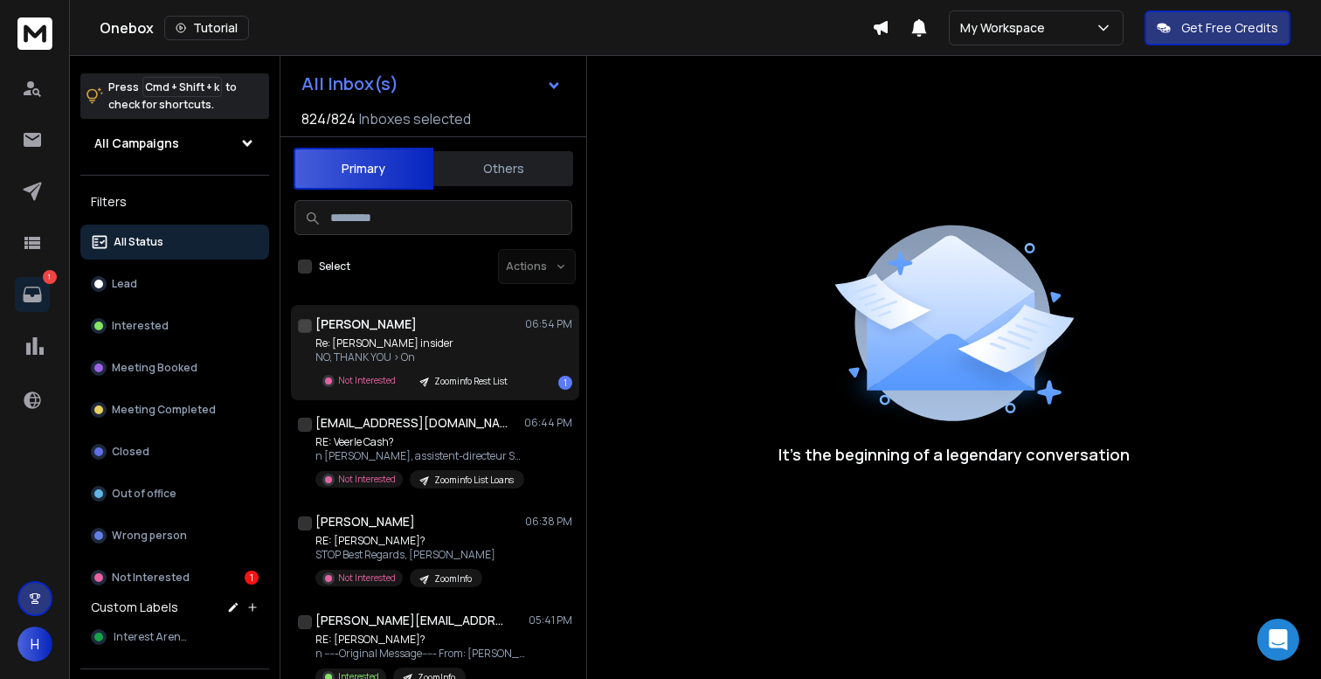
click at [410, 318] on div "Jodi Schintz 06:54 PM" at bounding box center [443, 323] width 257 height 17
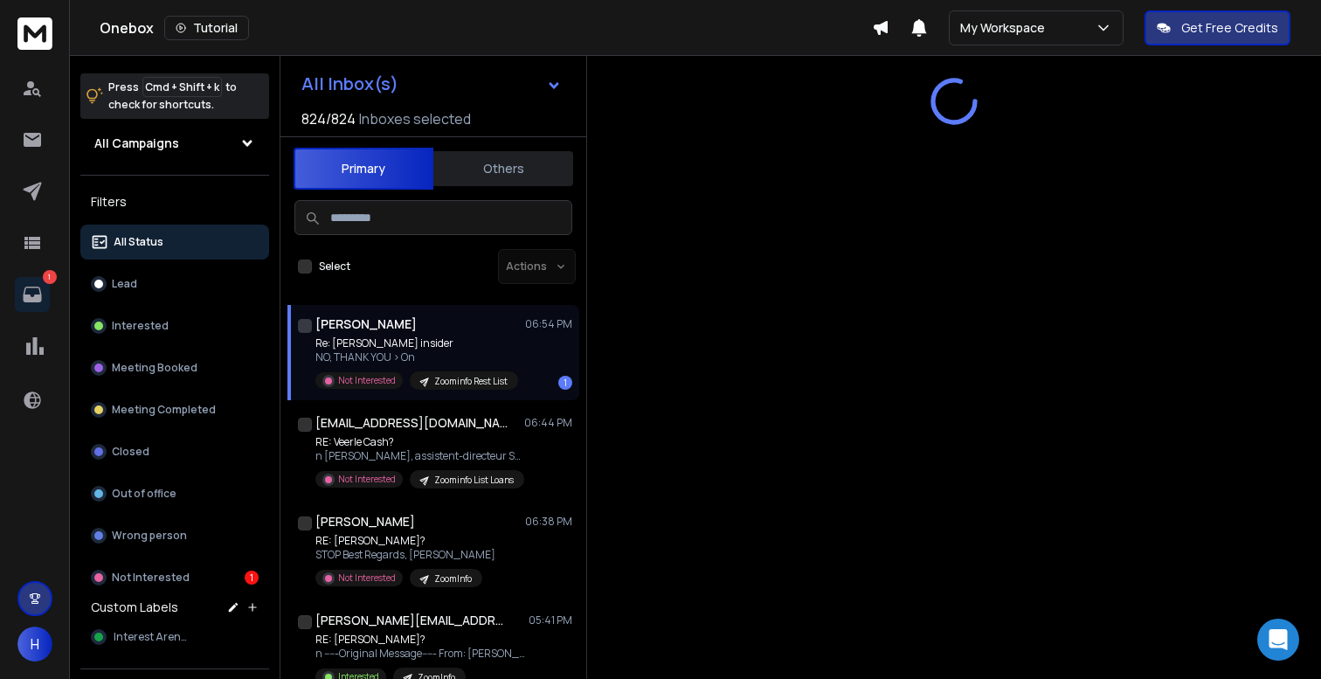
click at [485, 154] on button "Others" at bounding box center [503, 168] width 140 height 38
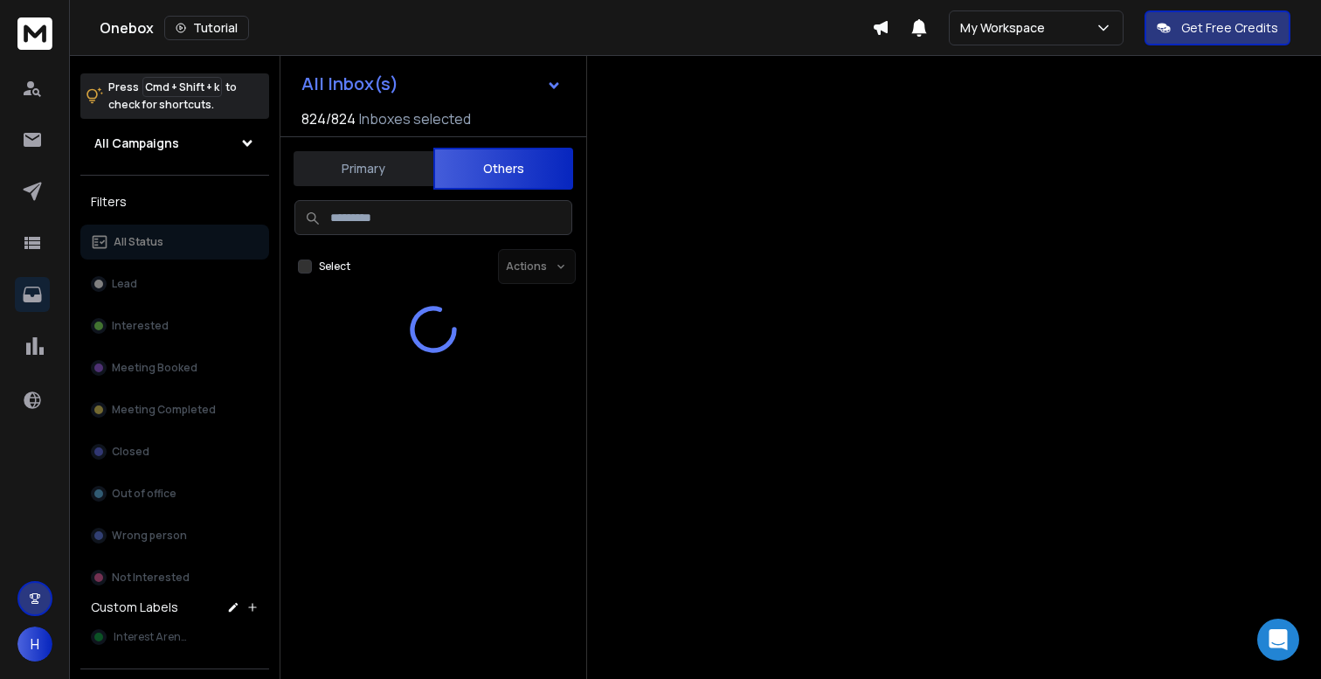
click at [486, 153] on button "Others" at bounding box center [503, 169] width 140 height 42
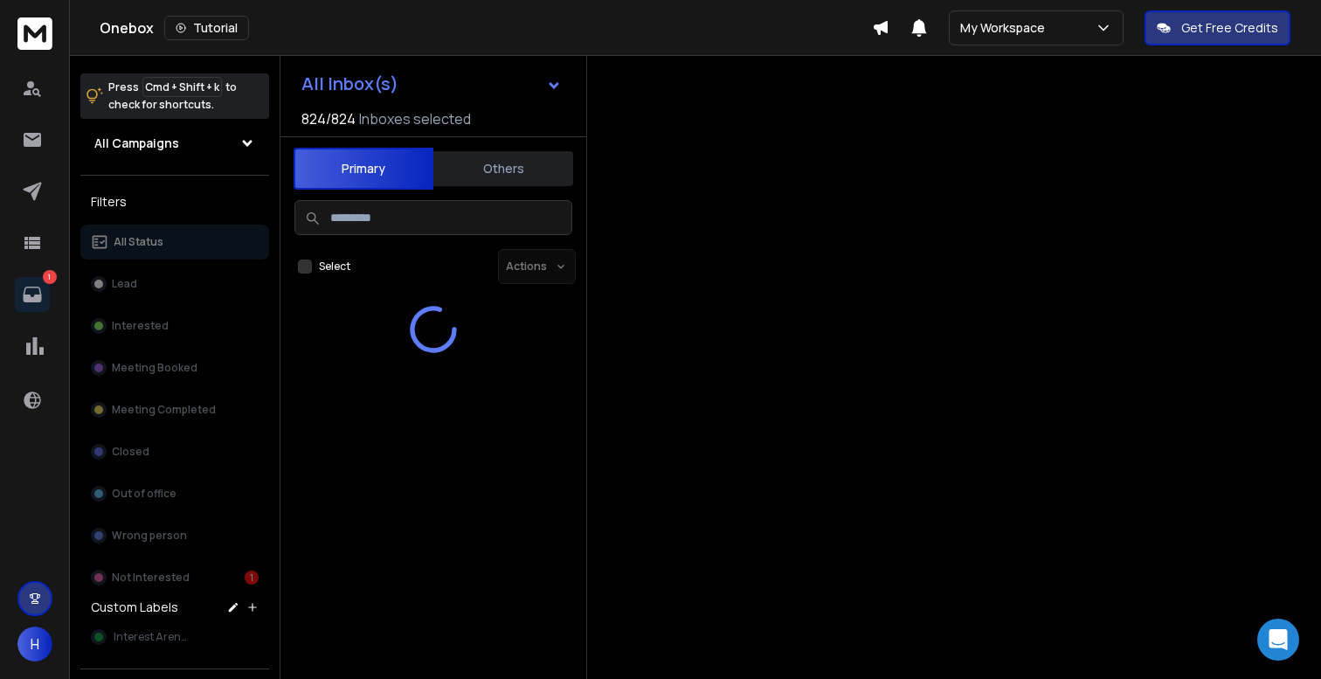
click at [389, 162] on button "Primary" at bounding box center [364, 169] width 140 height 42
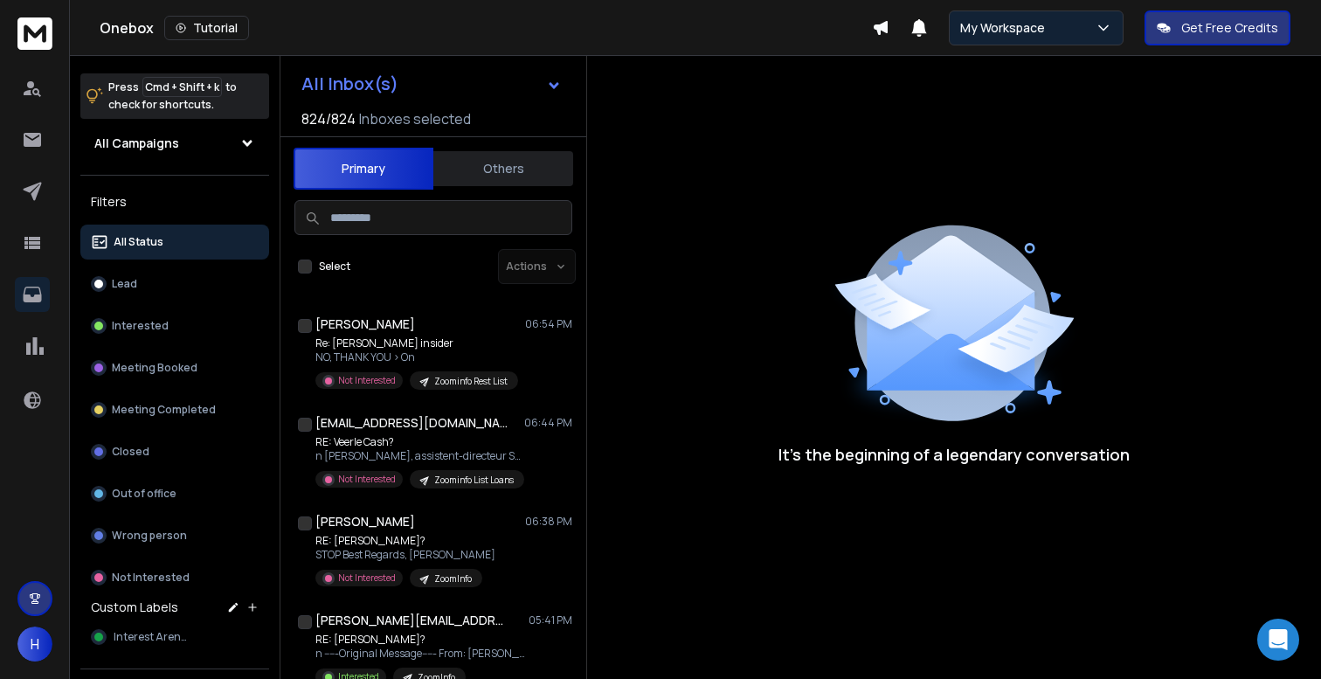
click at [1032, 19] on p "My Workspace" at bounding box center [1006, 27] width 92 height 17
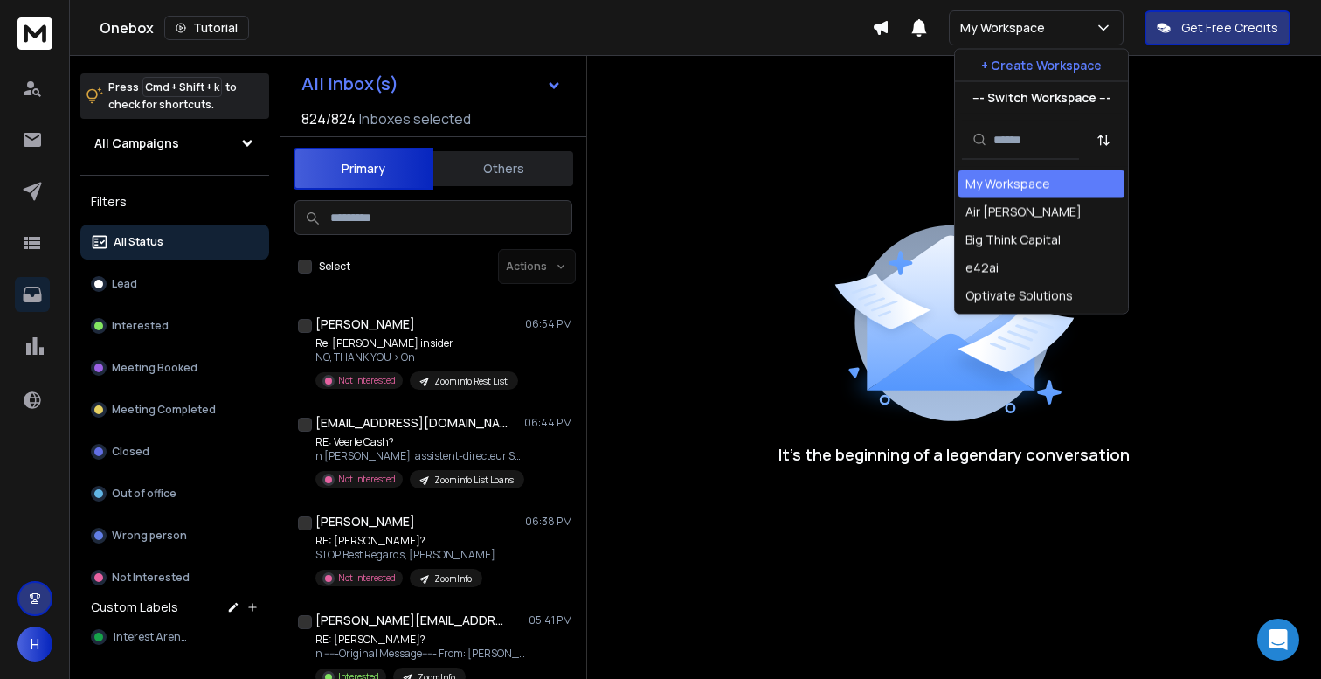
click at [707, 244] on div "It’s the beginning of a legendary conversation" at bounding box center [954, 344] width 734 height 577
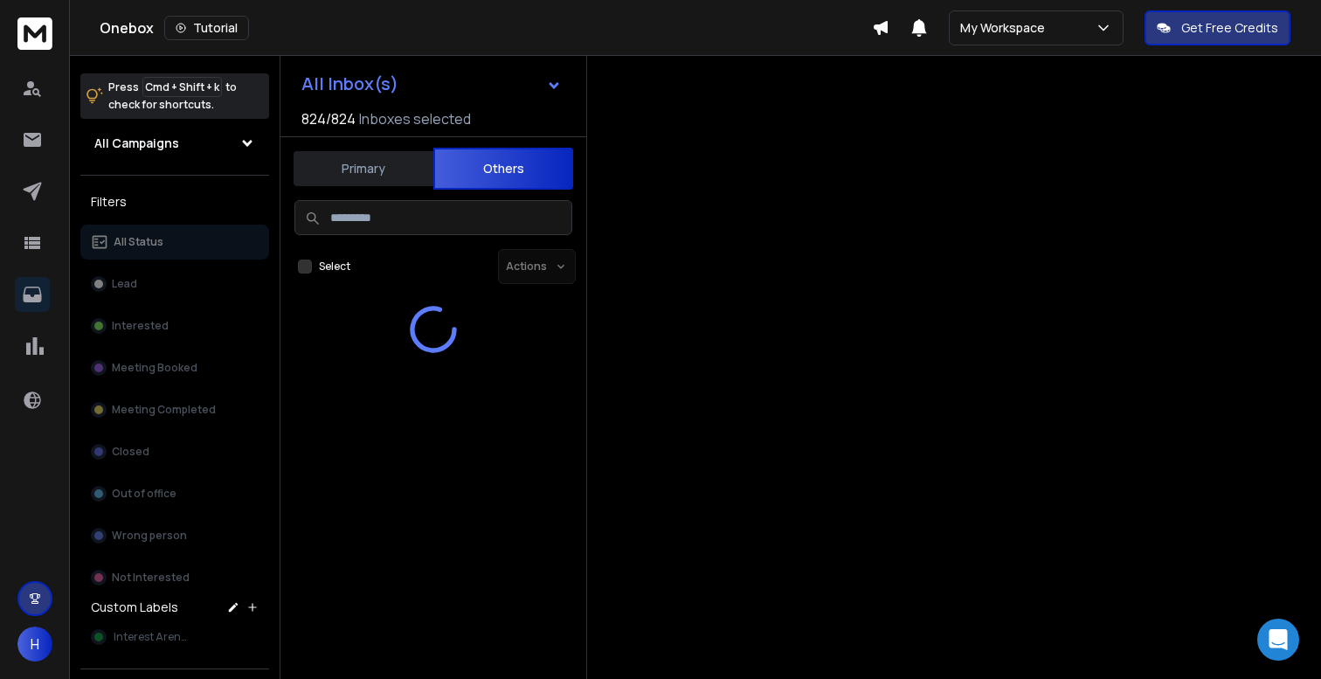
click at [455, 159] on button "Others" at bounding box center [503, 169] width 140 height 42
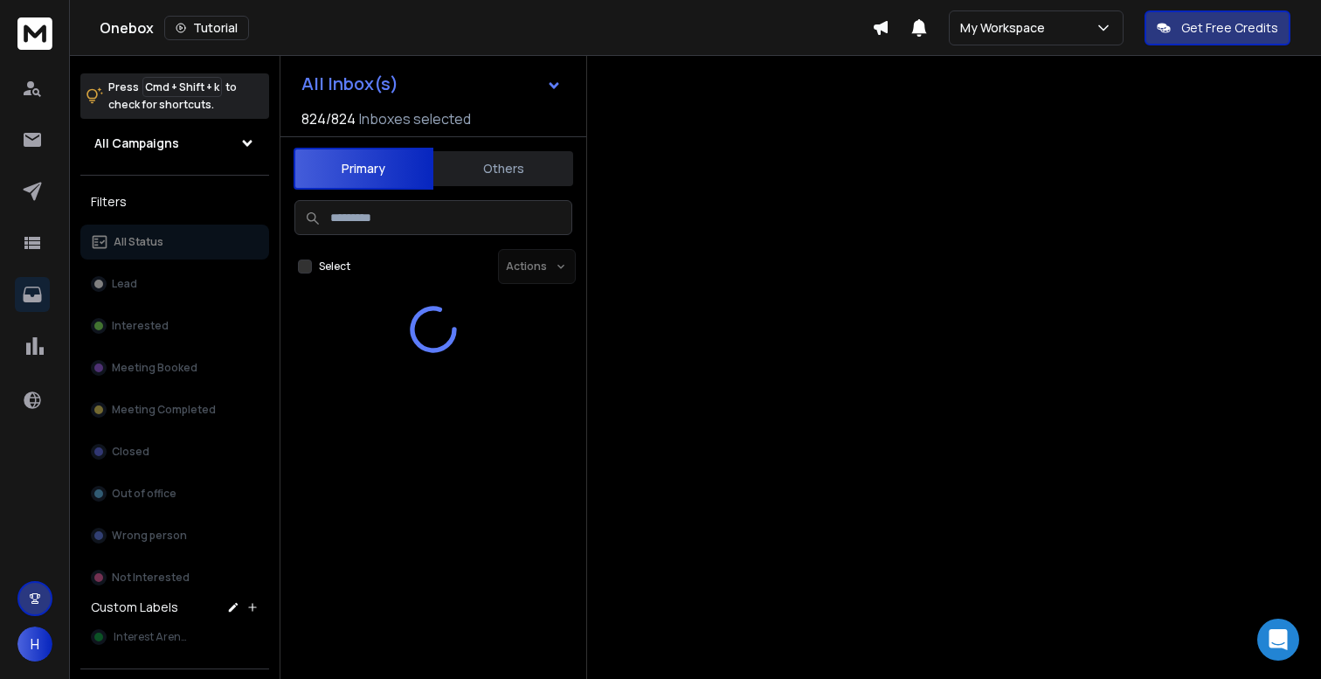
click at [409, 169] on button "Primary" at bounding box center [364, 169] width 140 height 42
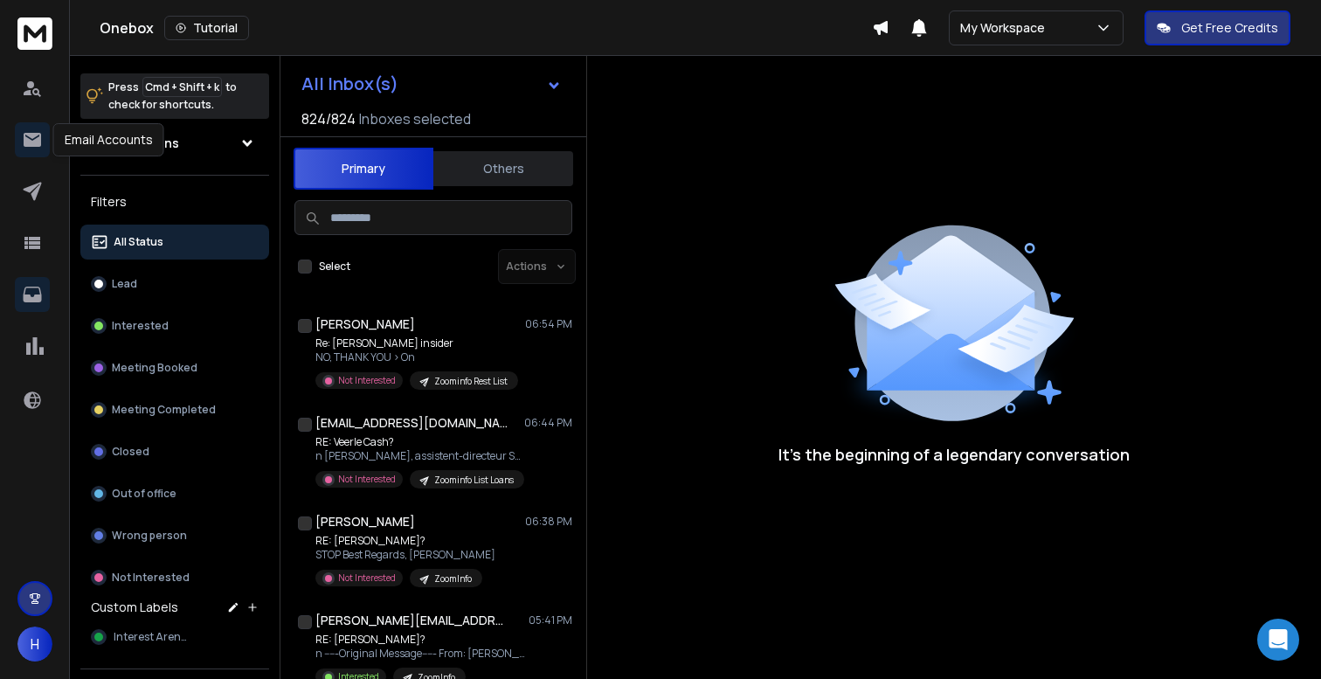
click at [48, 144] on body "ReferralStack Unlock AI-powered affiliate growth Lifetime Deals available! Clai…" at bounding box center [660, 339] width 1321 height 679
click at [41, 140] on icon at bounding box center [32, 139] width 21 height 21
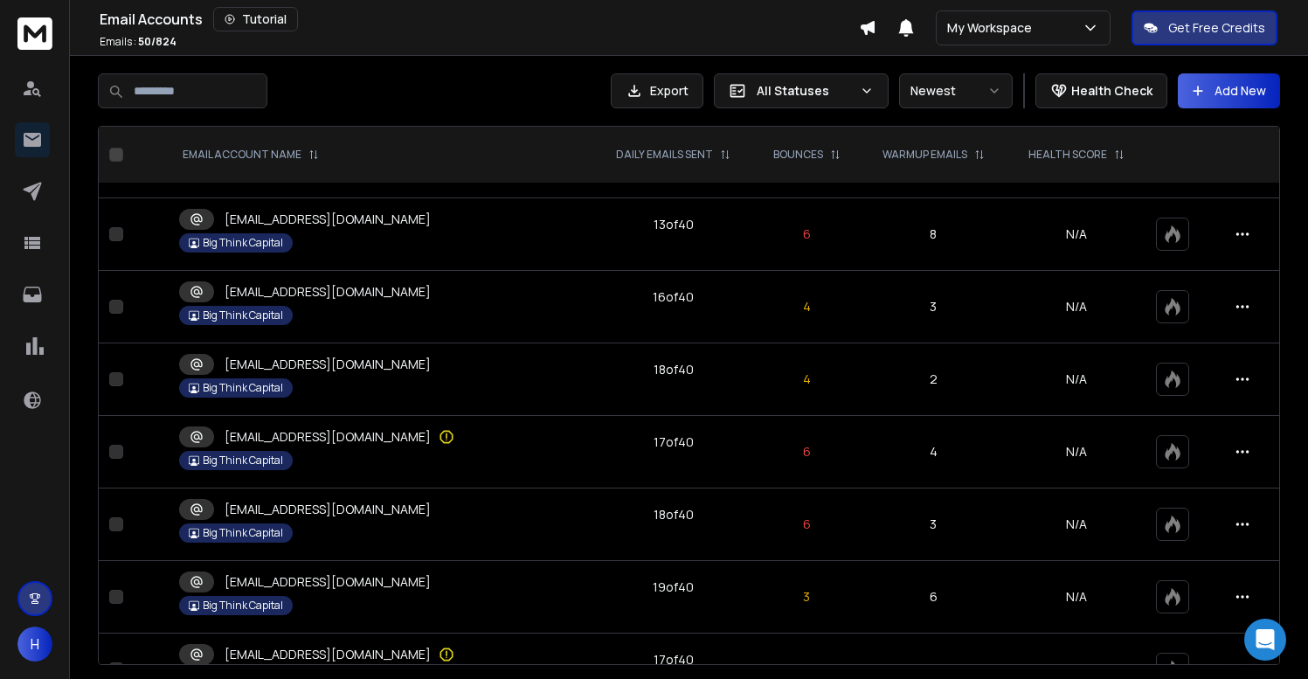
scroll to position [3170, 0]
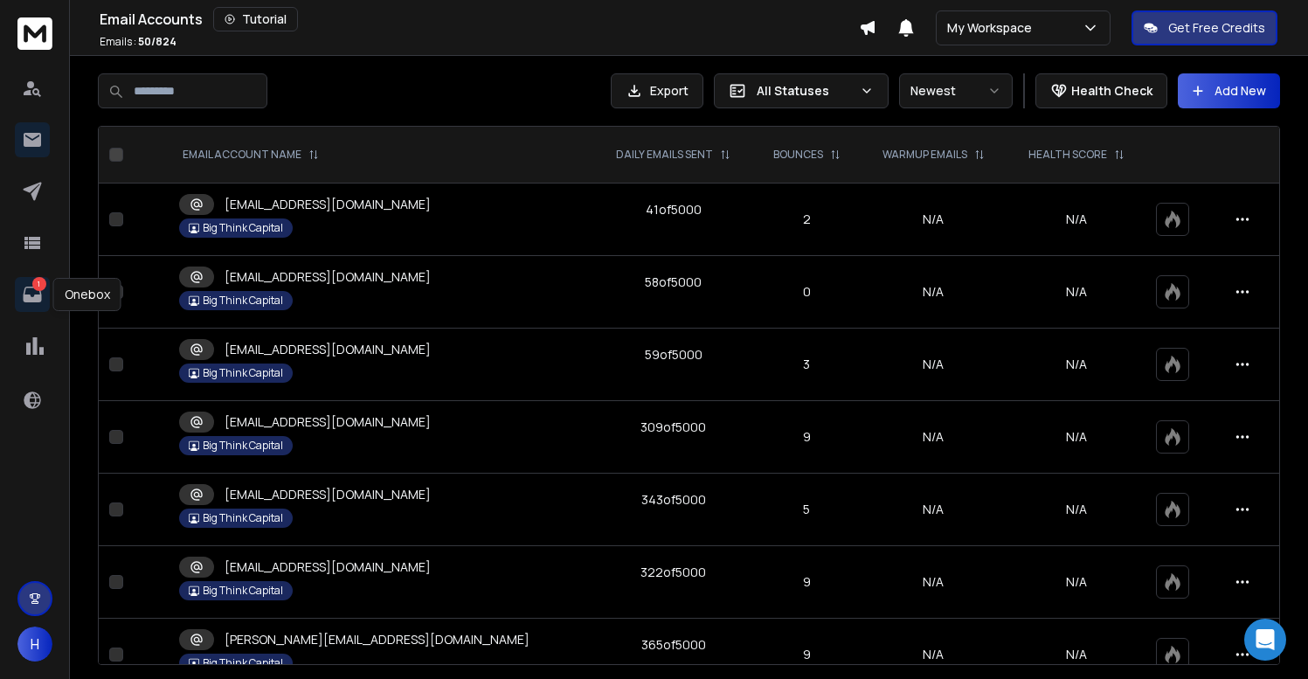
click at [37, 298] on icon at bounding box center [32, 295] width 18 height 16
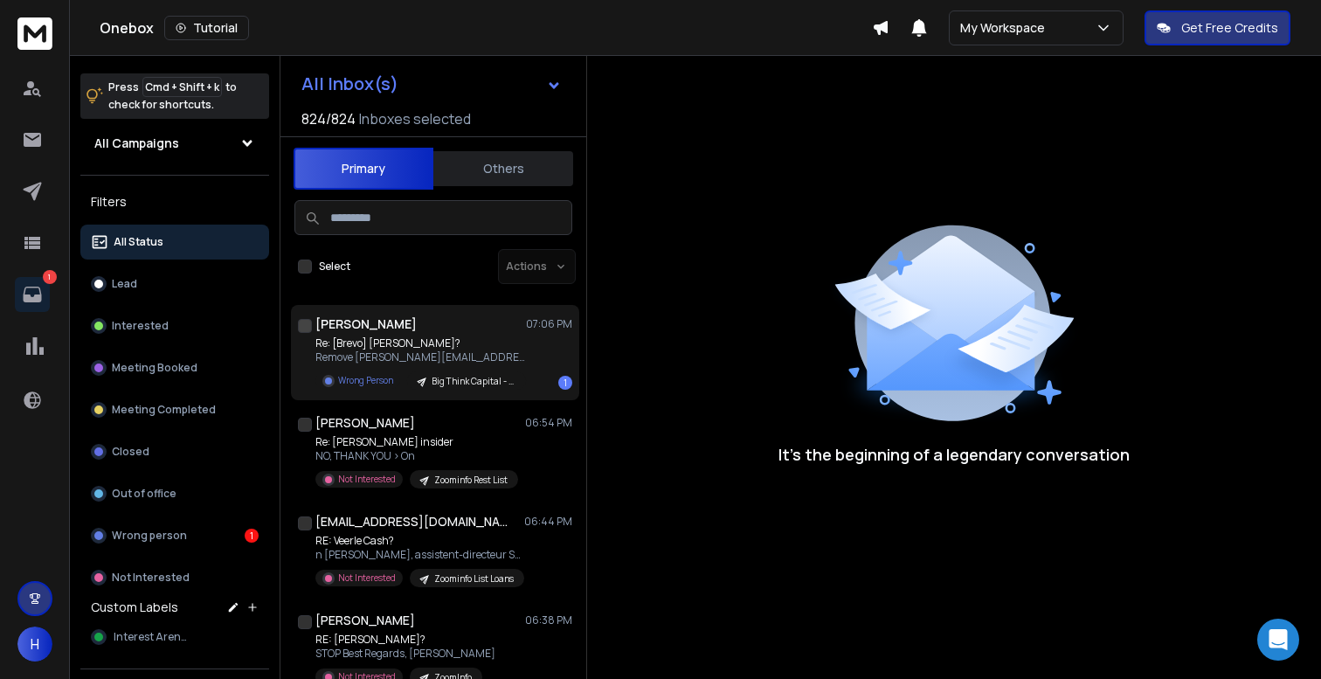
click at [529, 331] on div "[PERSON_NAME] 07:06 PM" at bounding box center [443, 323] width 257 height 17
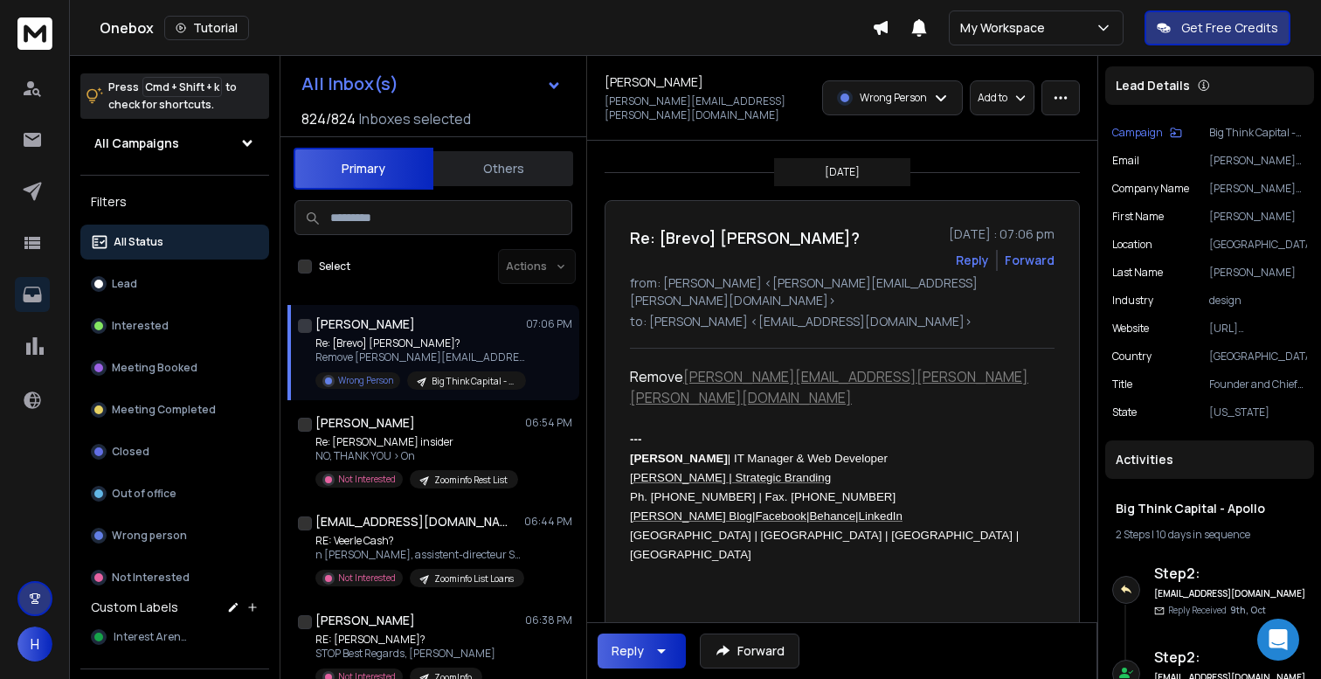
click at [502, 158] on button "Others" at bounding box center [503, 168] width 140 height 38
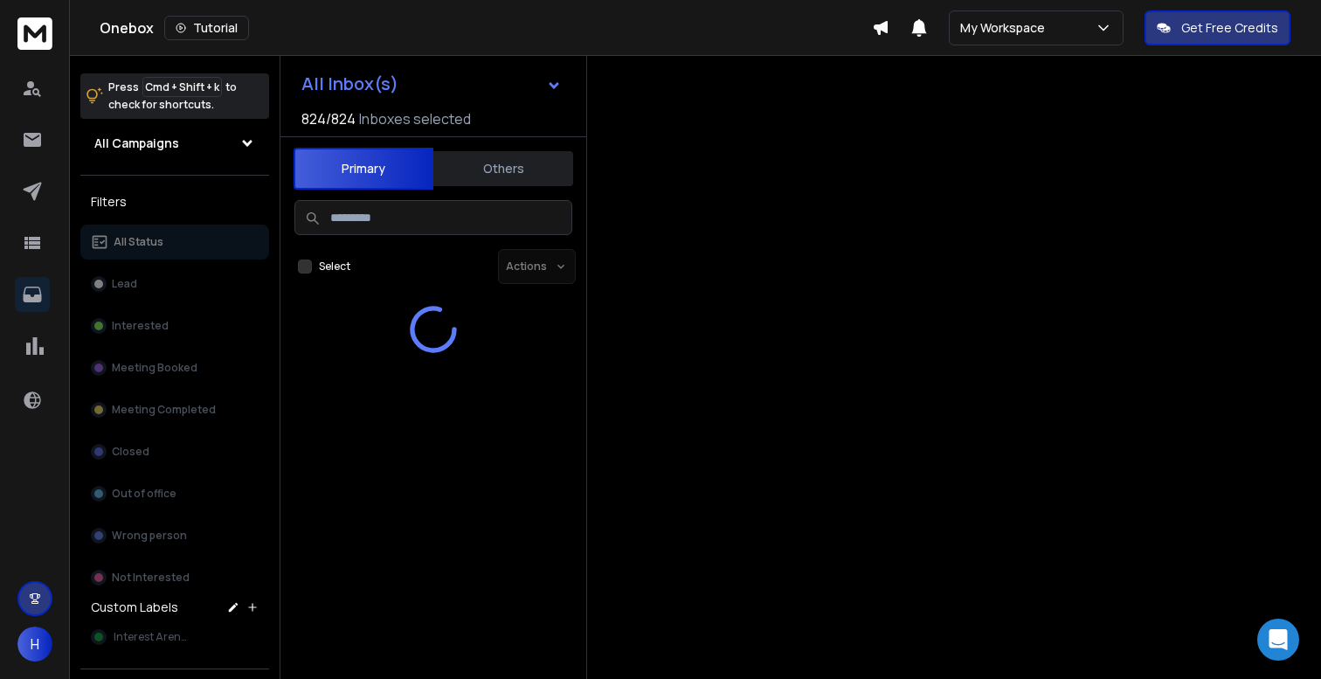
click at [346, 162] on button "Primary" at bounding box center [364, 169] width 140 height 42
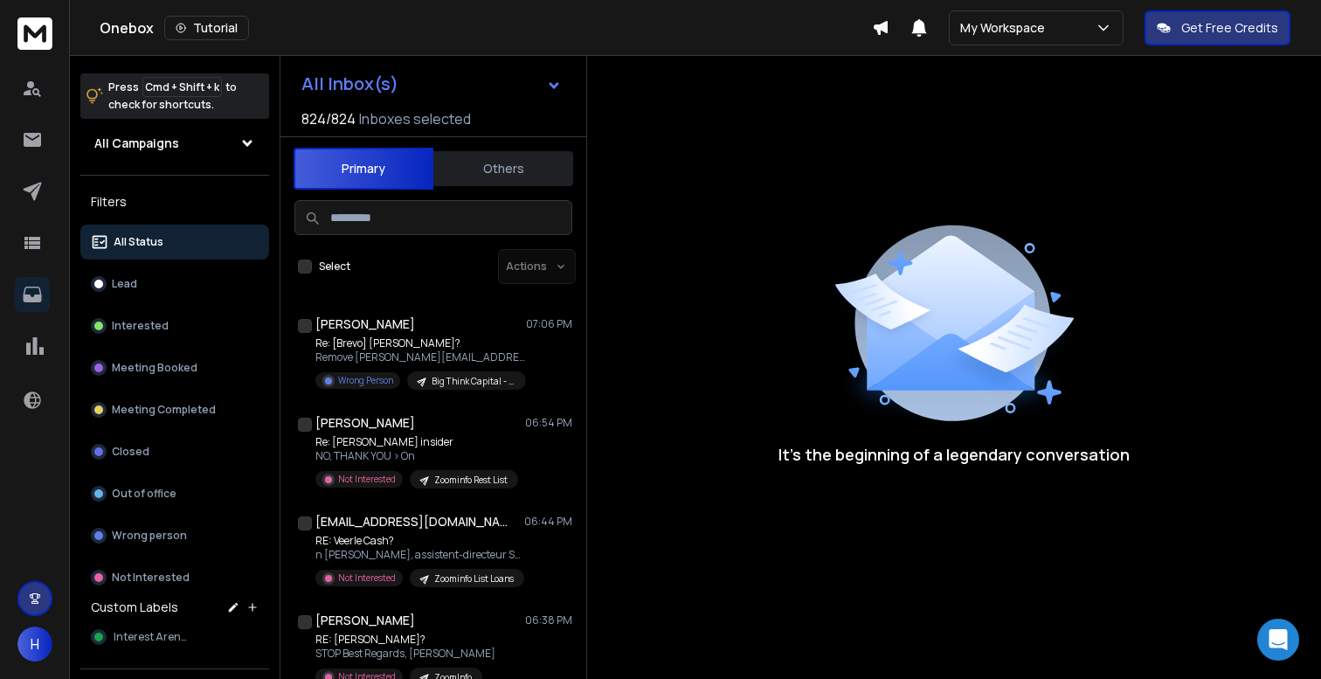
click at [508, 169] on button "Others" at bounding box center [503, 168] width 140 height 38
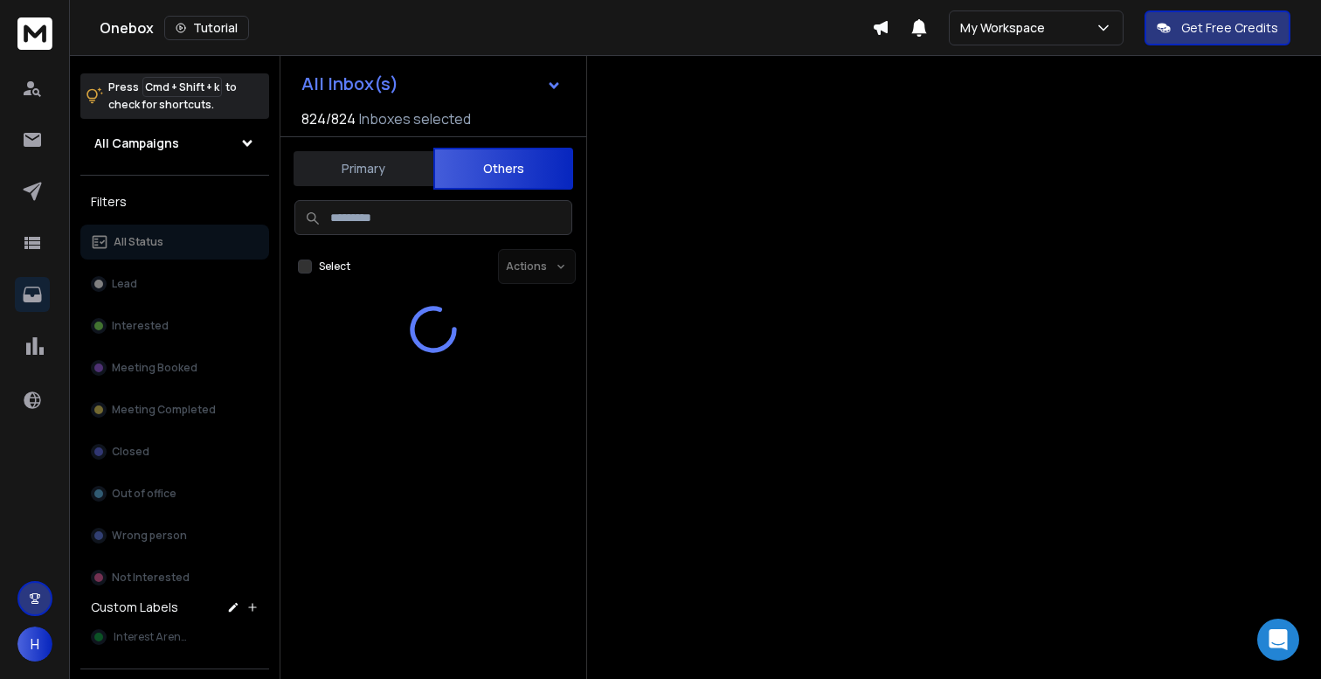
click at [508, 169] on button "Others" at bounding box center [503, 169] width 140 height 42
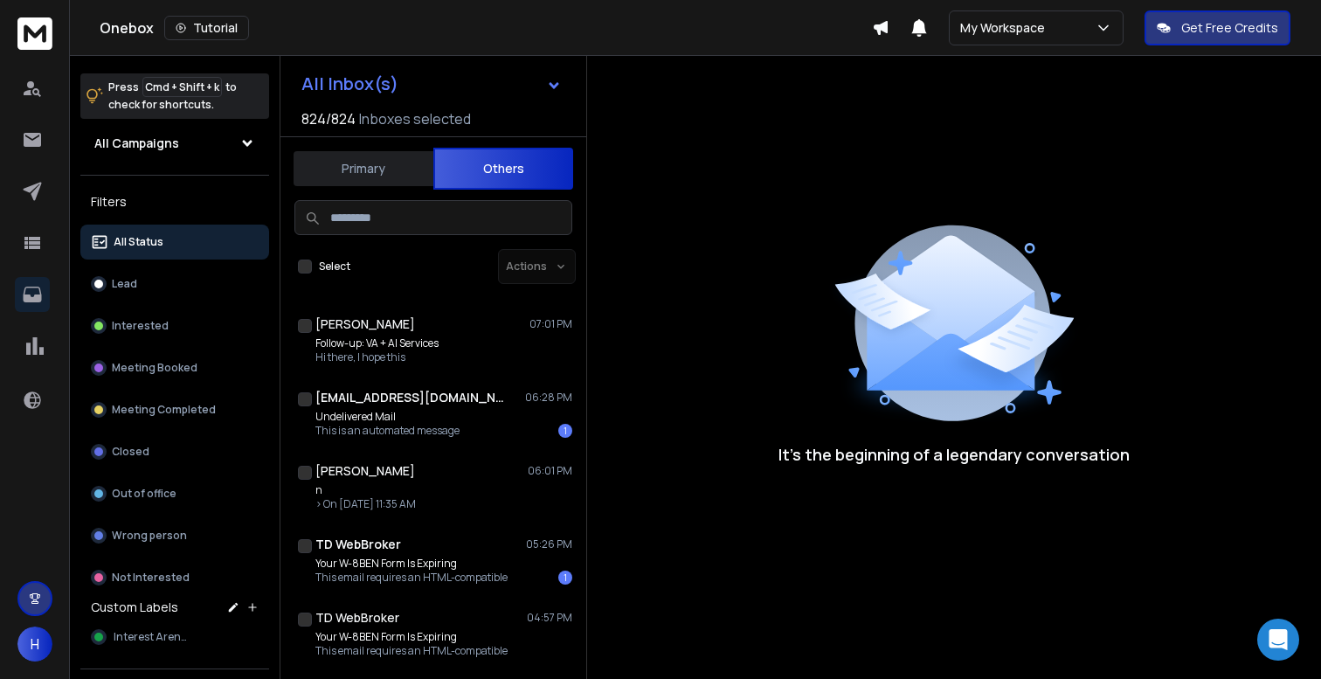
click at [380, 163] on button "Primary" at bounding box center [364, 168] width 140 height 38
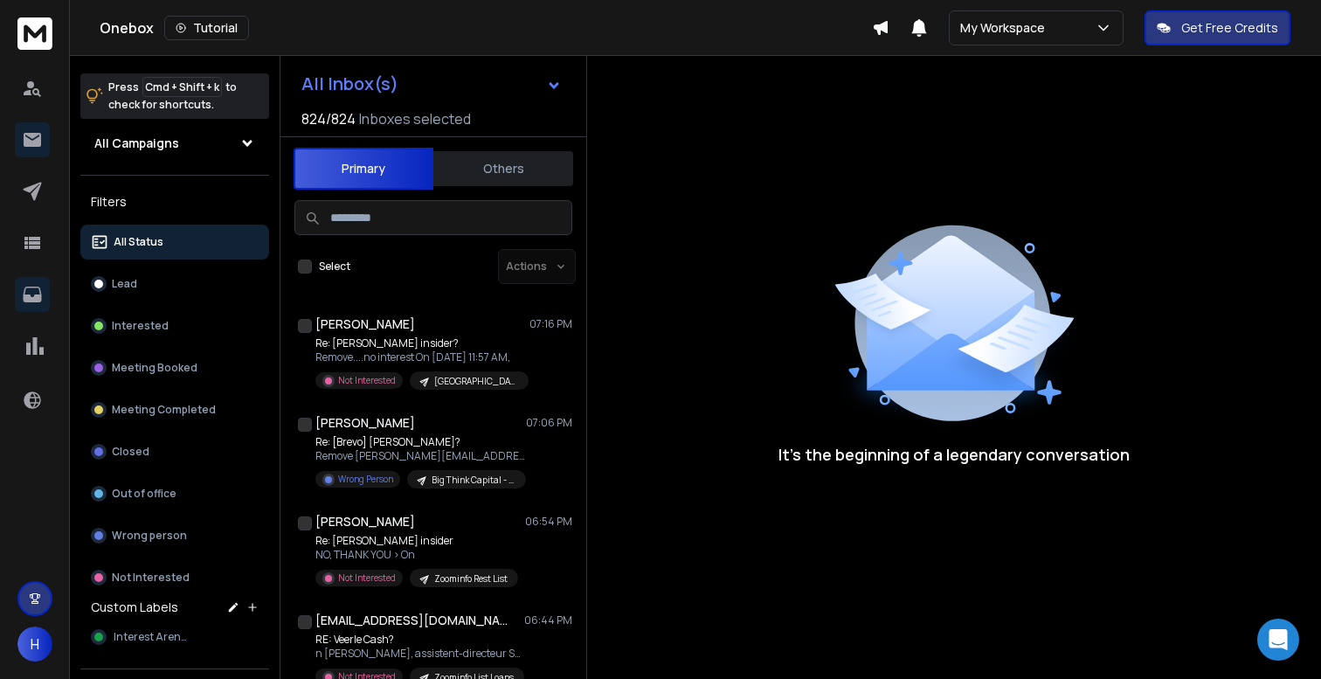
click at [38, 149] on icon at bounding box center [32, 139] width 21 height 21
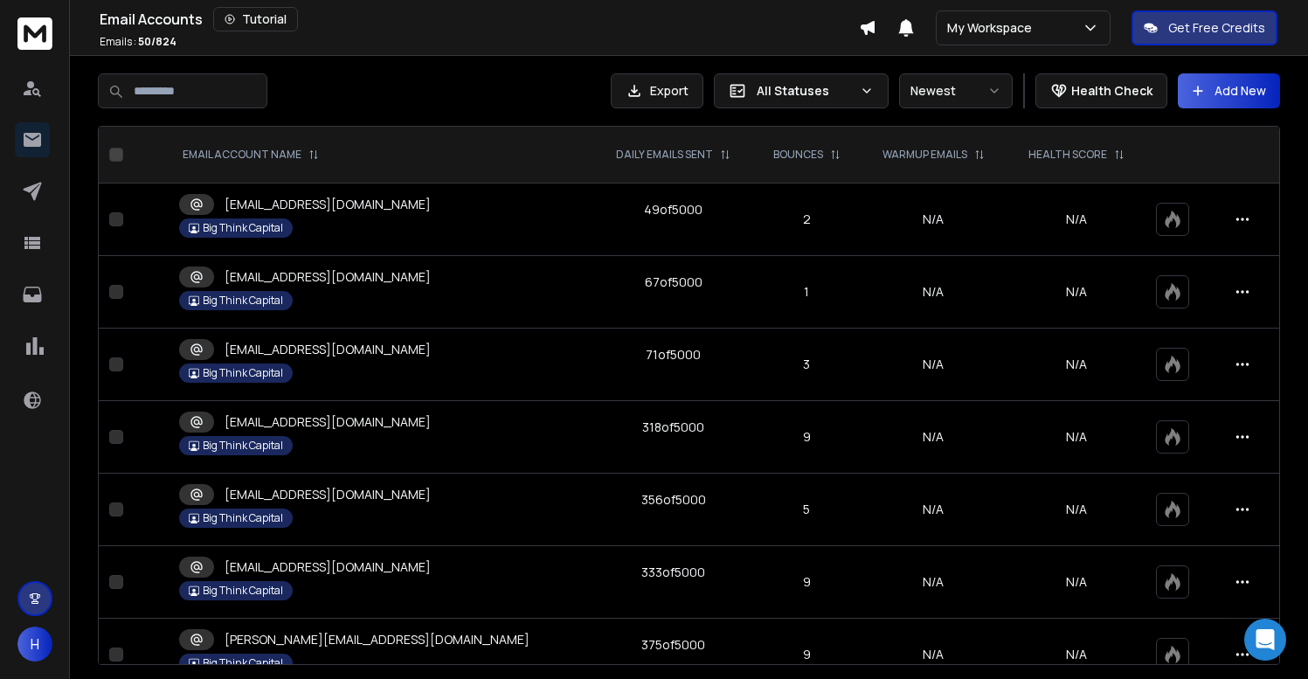
click at [319, 200] on p "[EMAIL_ADDRESS][DOMAIN_NAME]" at bounding box center [328, 204] width 206 height 17
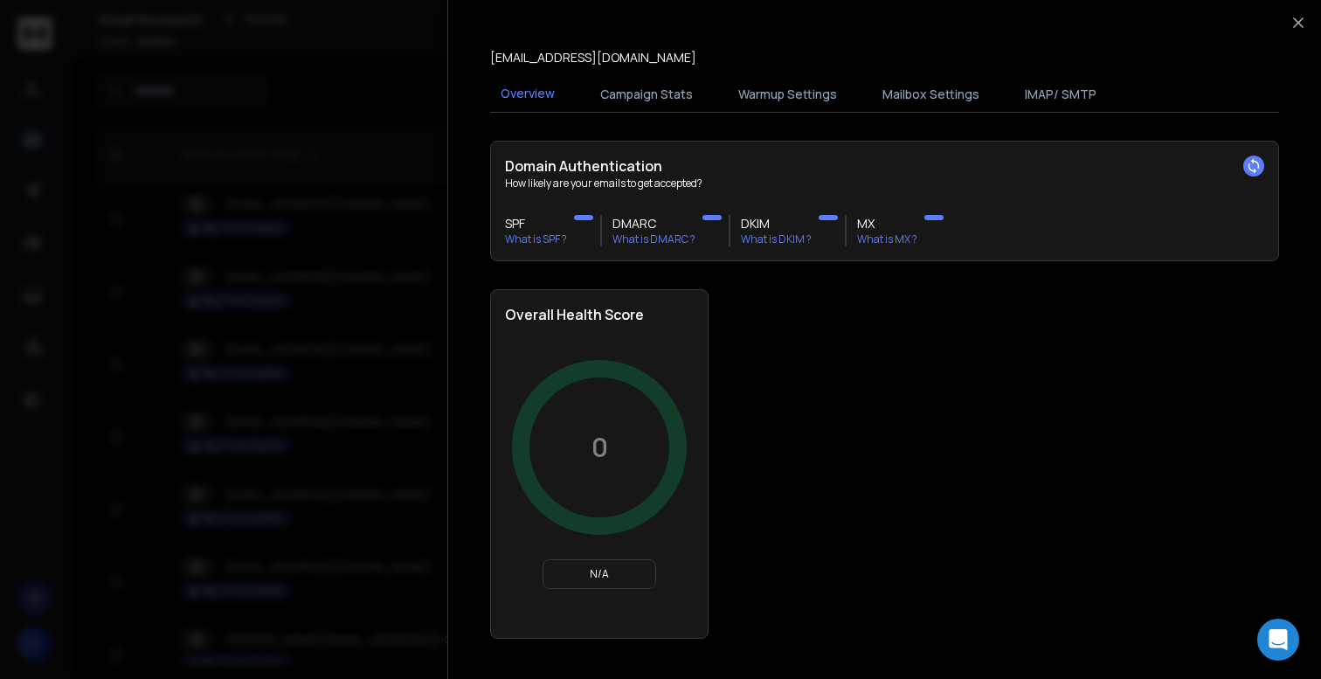
click at [280, 241] on div at bounding box center [660, 339] width 1321 height 679
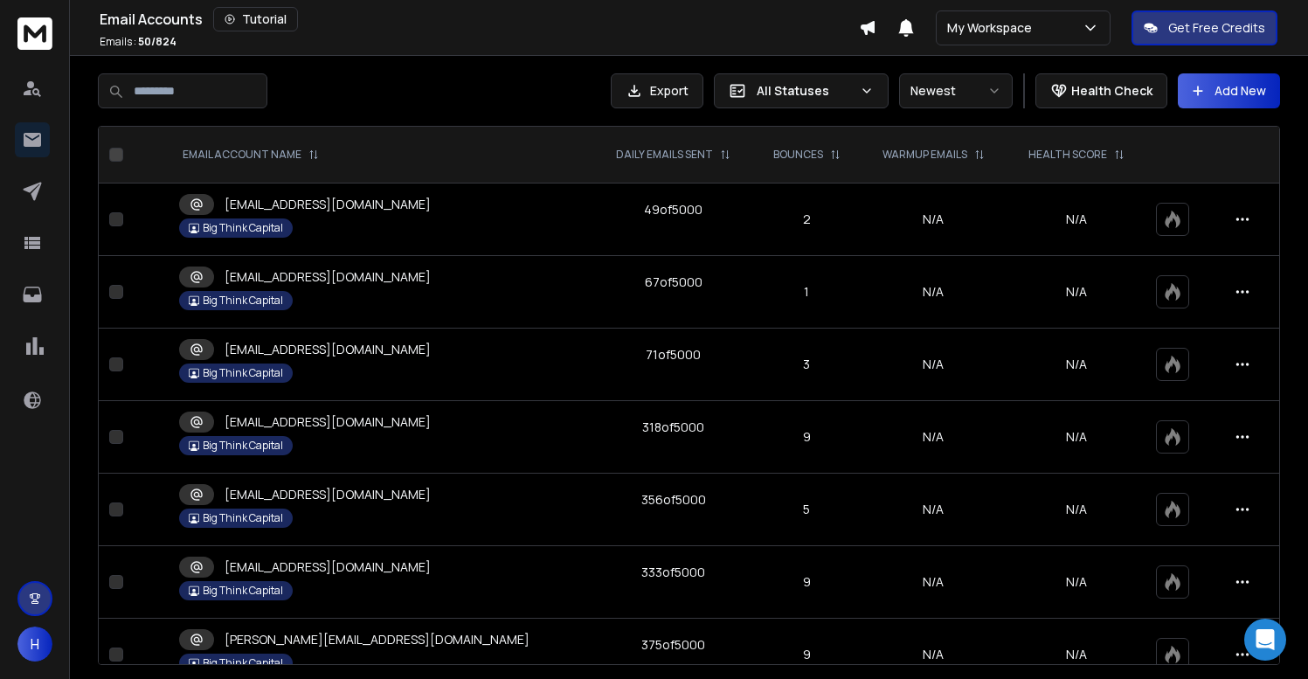
click at [13, 190] on div "H" at bounding box center [35, 339] width 70 height 679
click at [19, 185] on link at bounding box center [32, 191] width 35 height 35
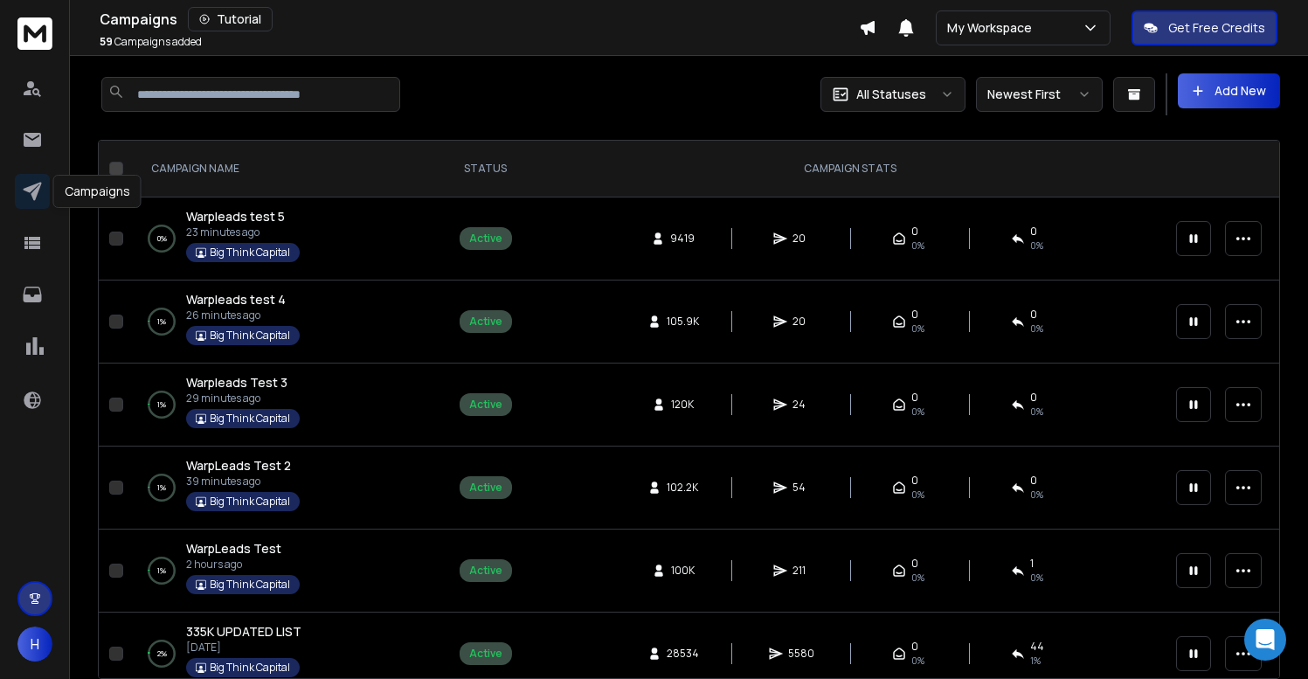
scroll to position [214, 0]
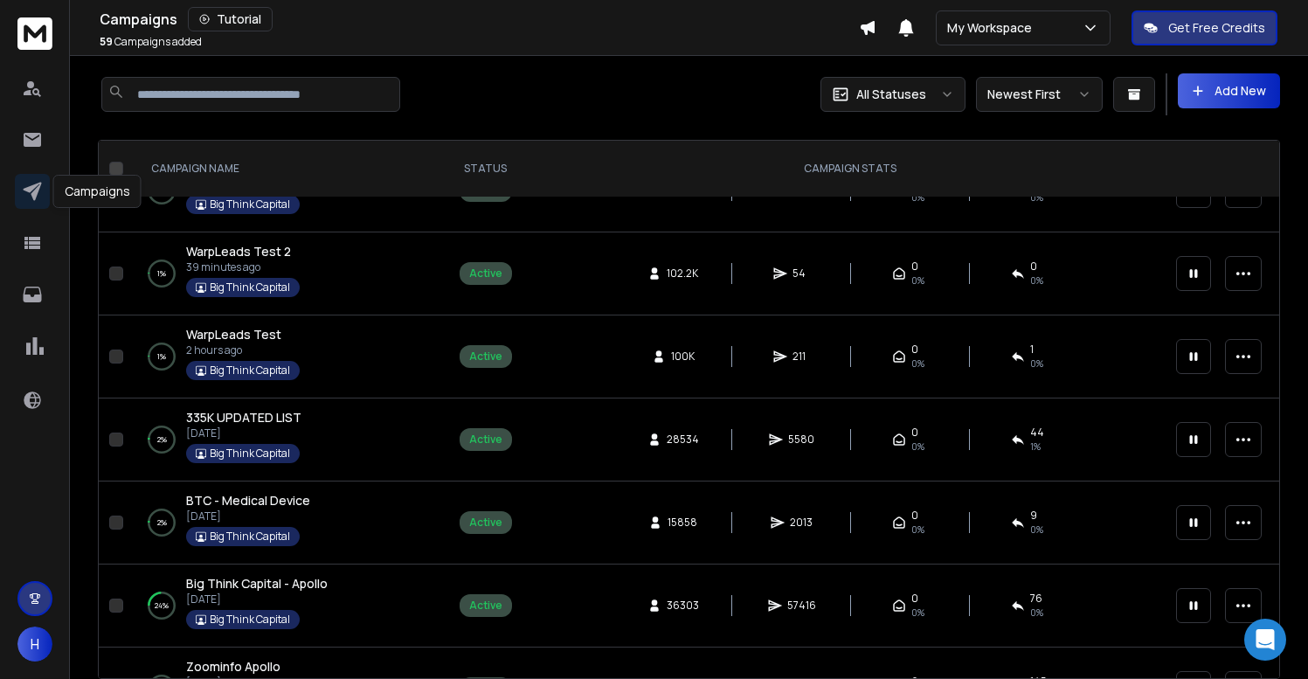
click at [209, 416] on span "335K UPDATED LIST" at bounding box center [243, 417] width 115 height 17
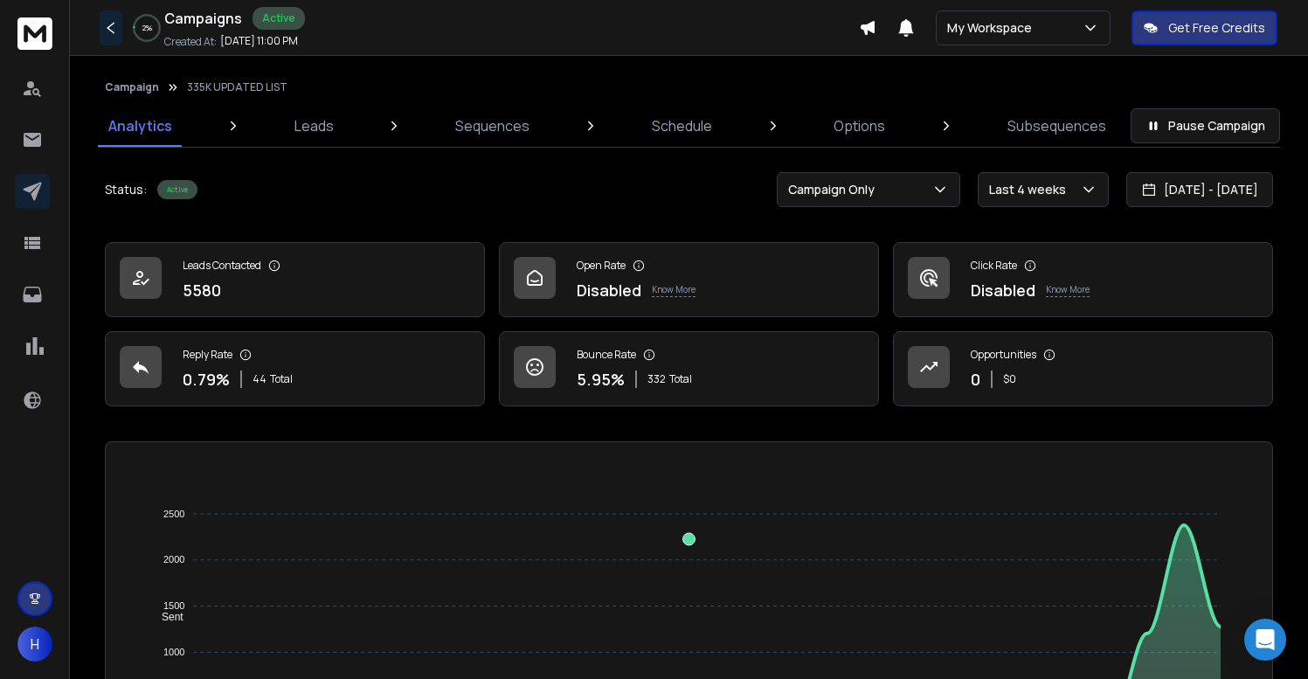
click at [106, 20] on icon at bounding box center [111, 28] width 16 height 16
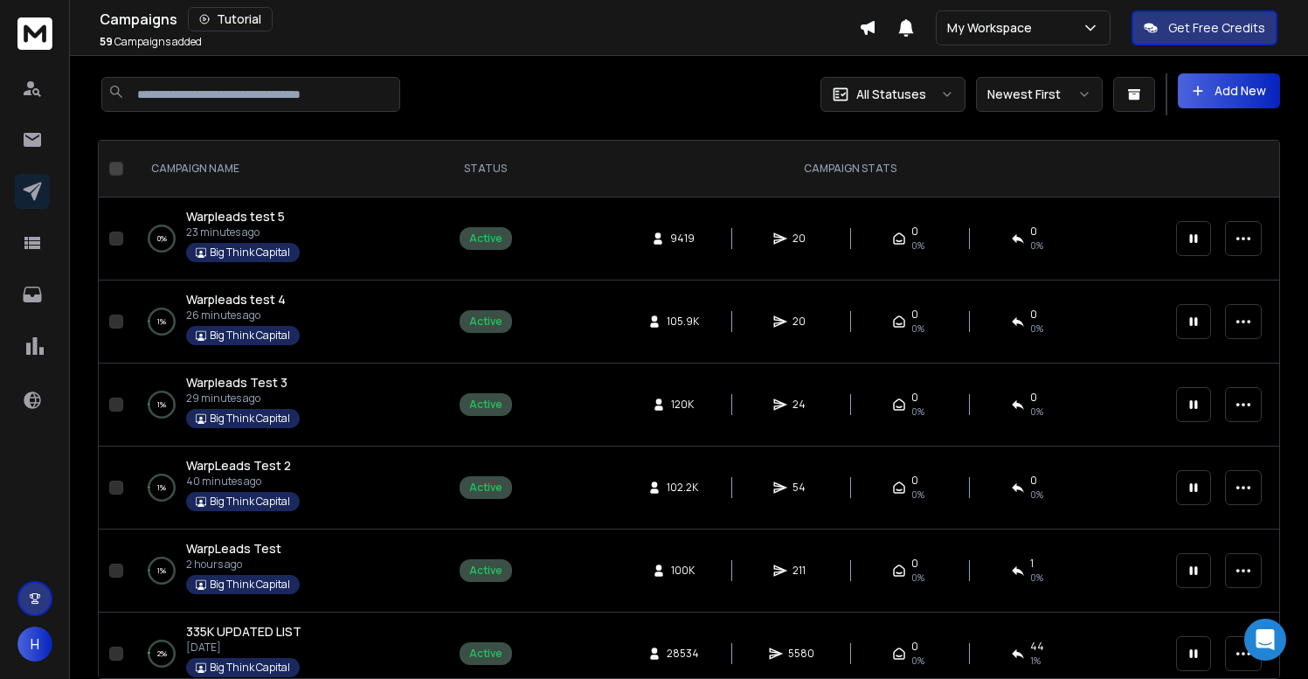
click at [254, 549] on span "WarpLeads Test" at bounding box center [233, 548] width 95 height 17
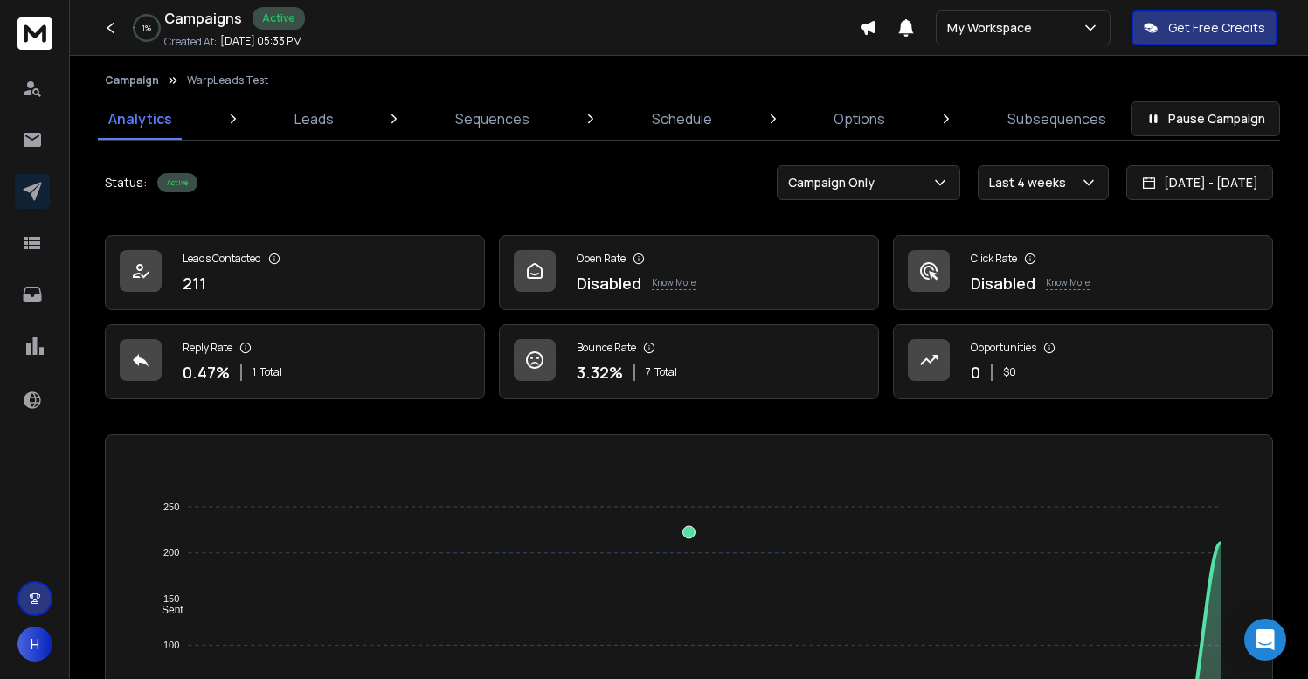
scroll to position [447, 0]
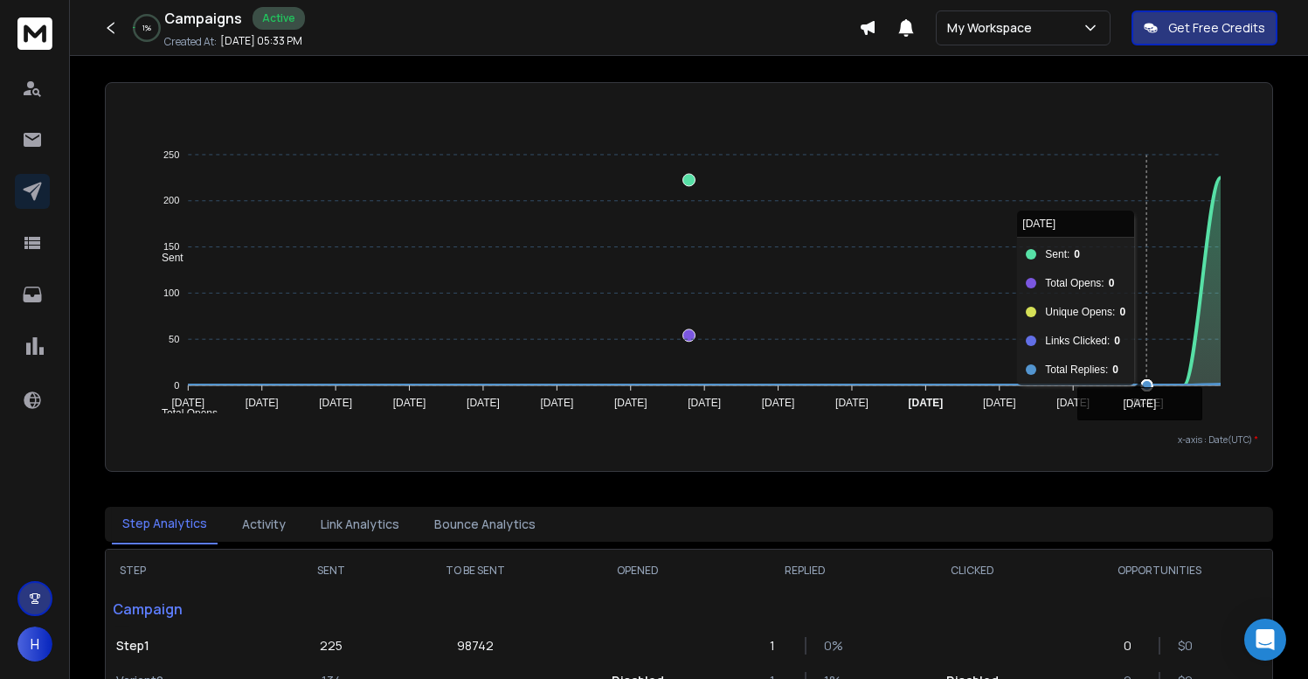
scroll to position [447, 0]
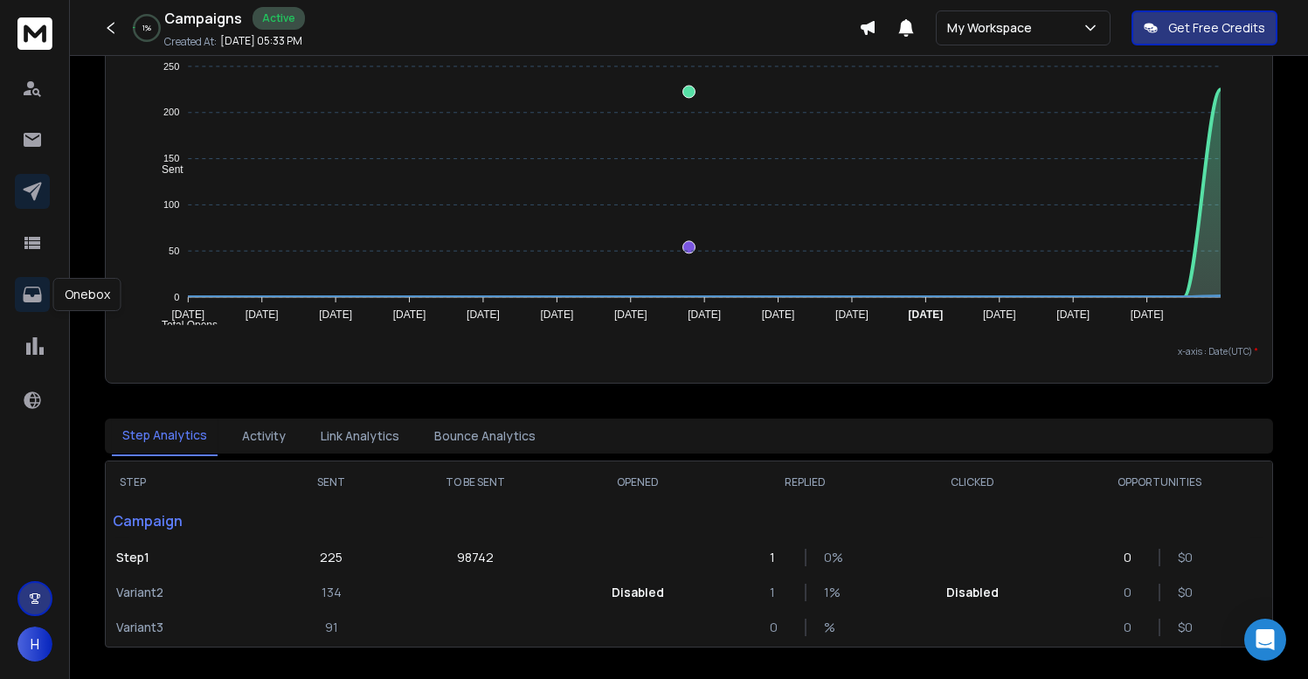
click at [38, 288] on icon at bounding box center [32, 294] width 21 height 21
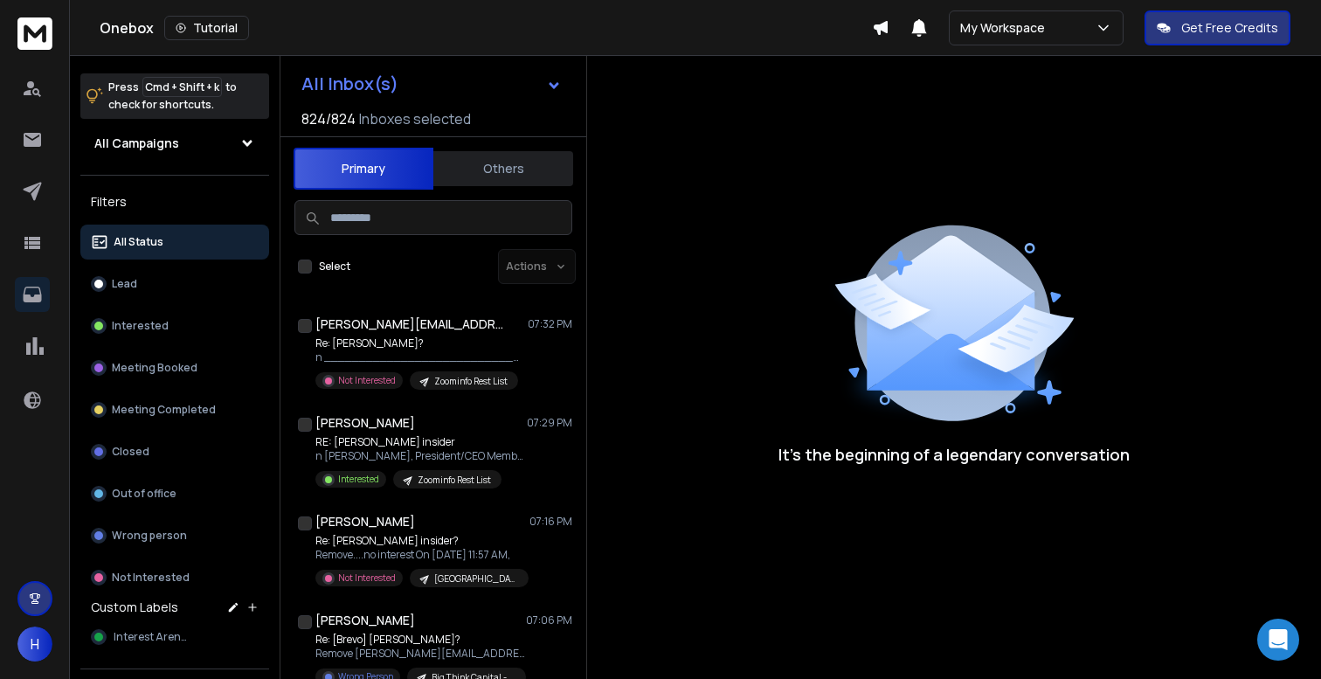
click at [488, 144] on div "All Inbox(s) 824 / 824 Inboxes selected Primary Others Select Actions [PERSON_N…" at bounding box center [433, 395] width 306 height 679
click at [490, 151] on div "All Inbox(s) 824 / 824 Inboxes selected Primary Others Select Actions [PERSON_N…" at bounding box center [433, 395] width 306 height 679
click at [491, 154] on button "Others" at bounding box center [503, 168] width 140 height 38
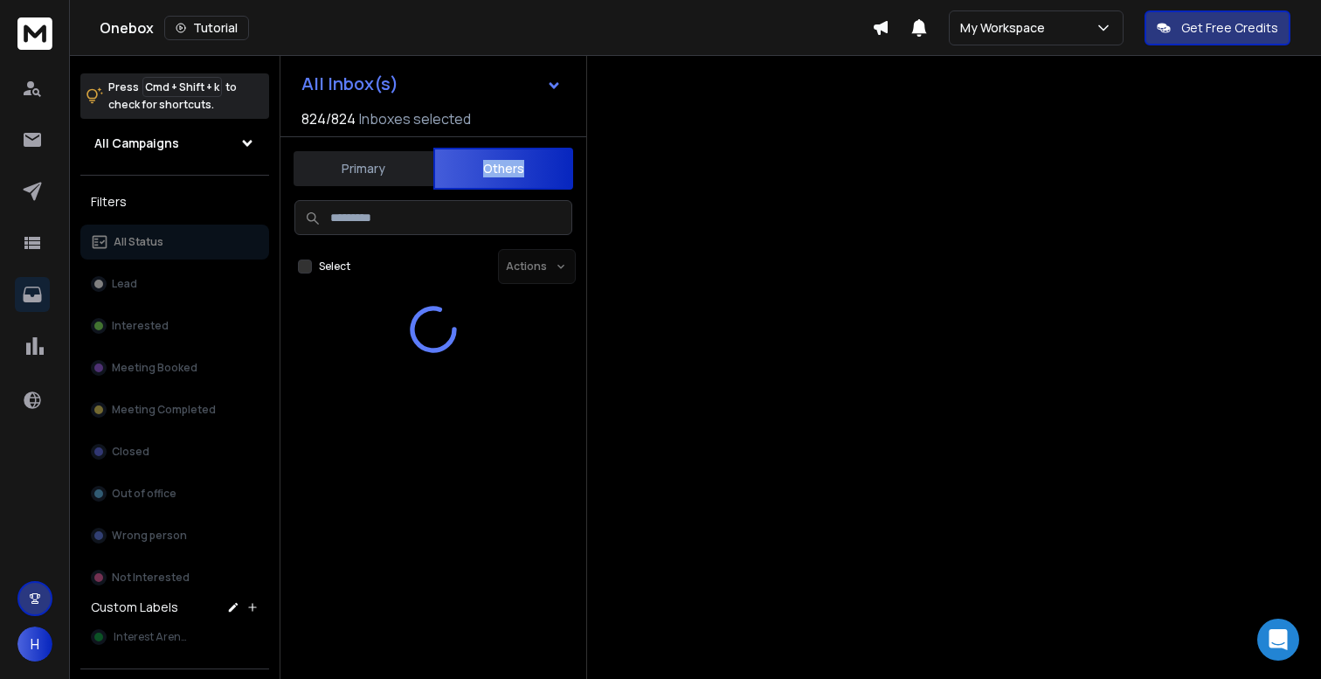
click at [491, 155] on button "Others" at bounding box center [503, 169] width 140 height 42
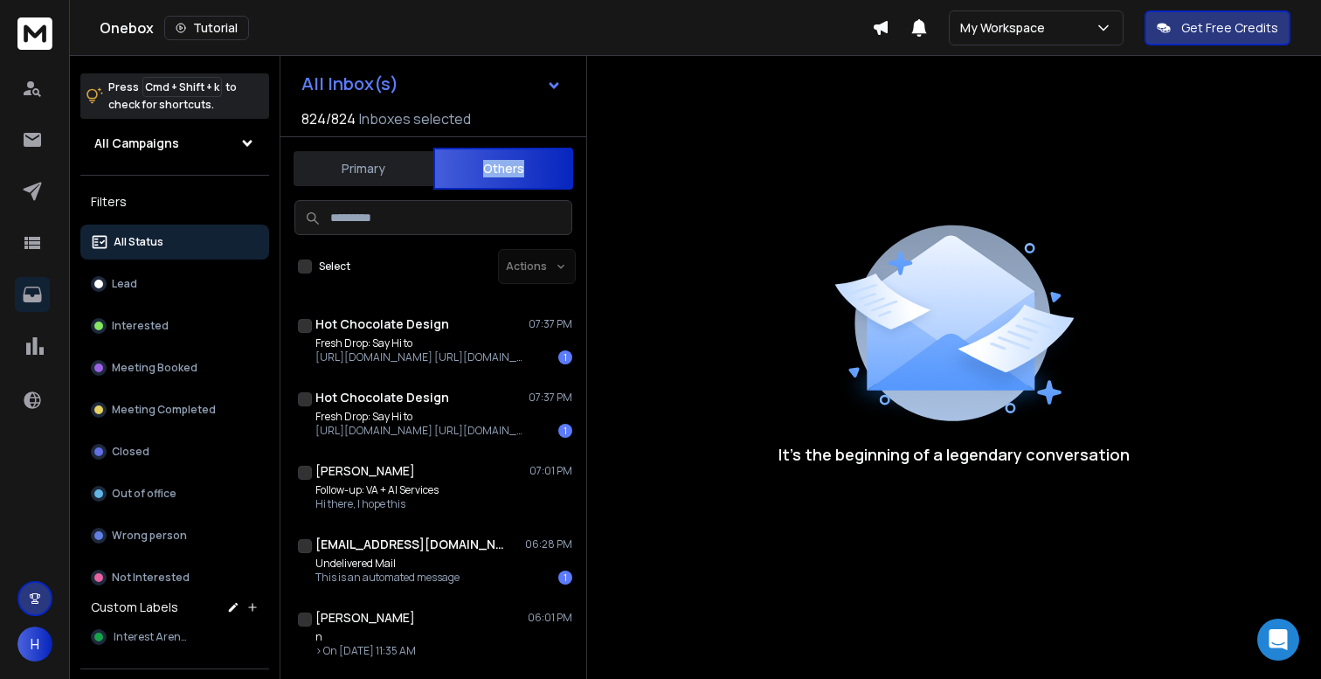
click at [347, 180] on button "Primary" at bounding box center [364, 168] width 140 height 38
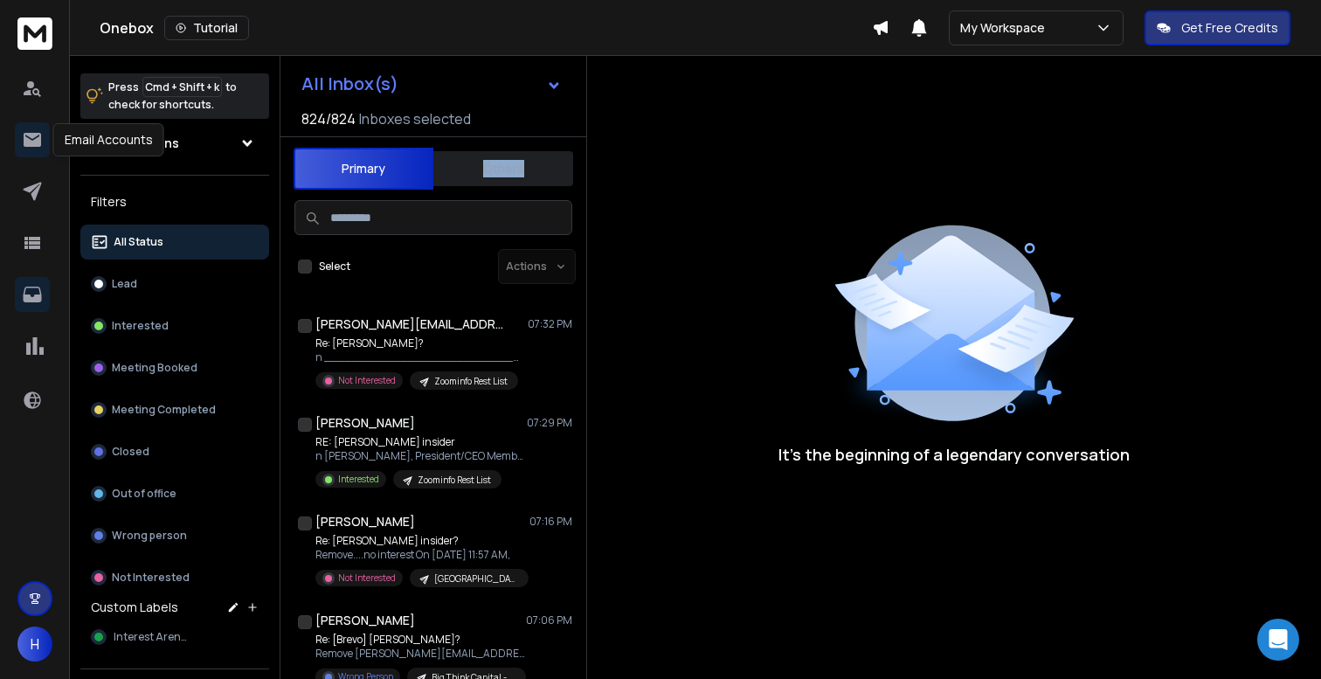
click at [16, 134] on link at bounding box center [32, 139] width 35 height 35
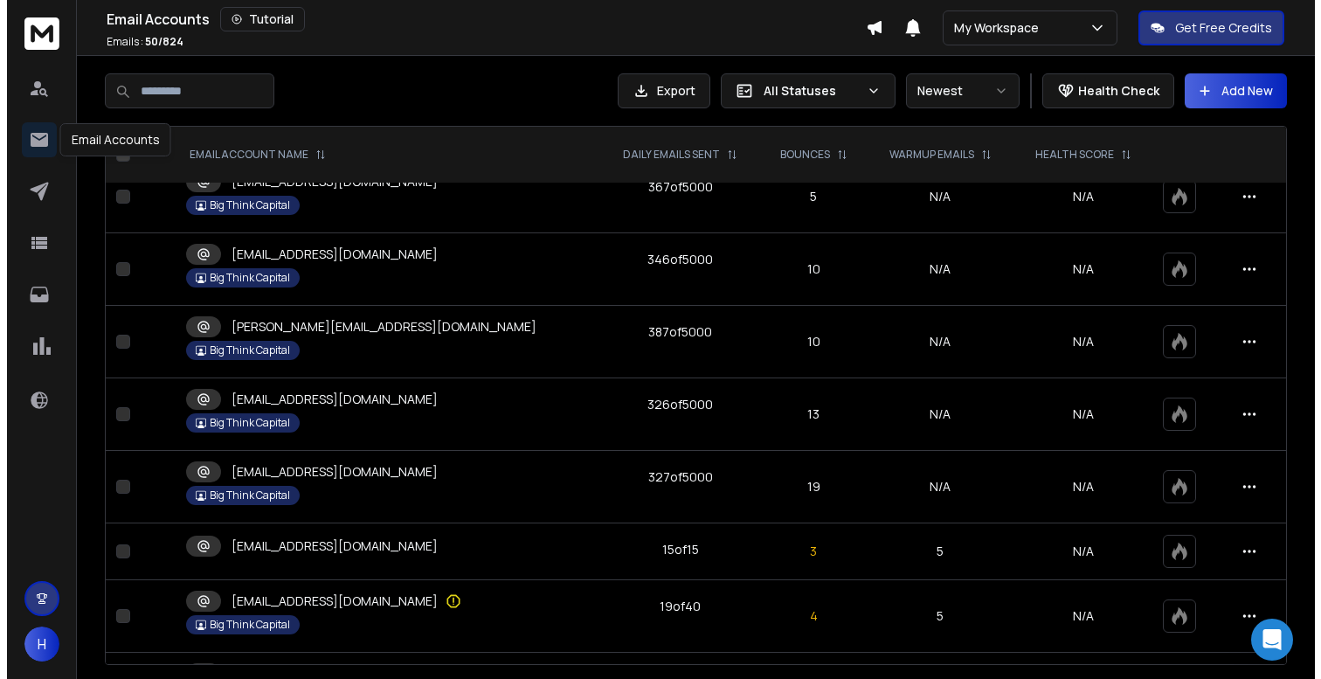
scroll to position [524, 0]
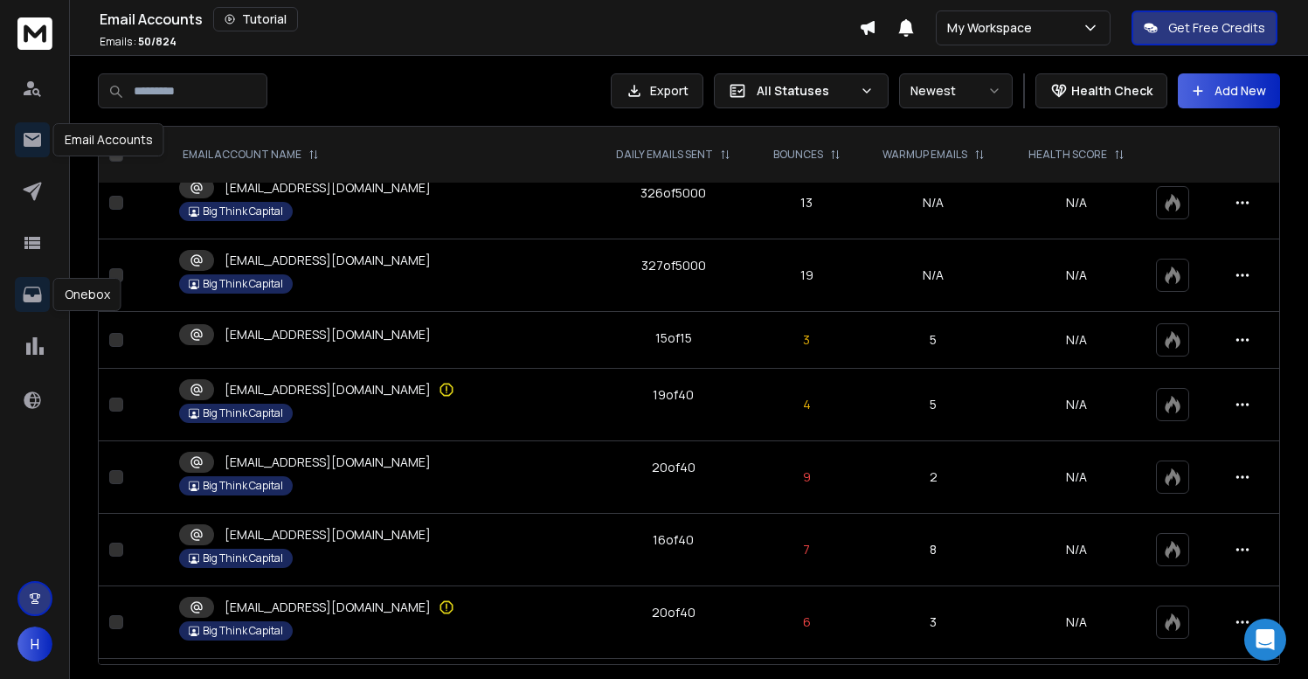
click at [40, 294] on icon at bounding box center [32, 294] width 21 height 21
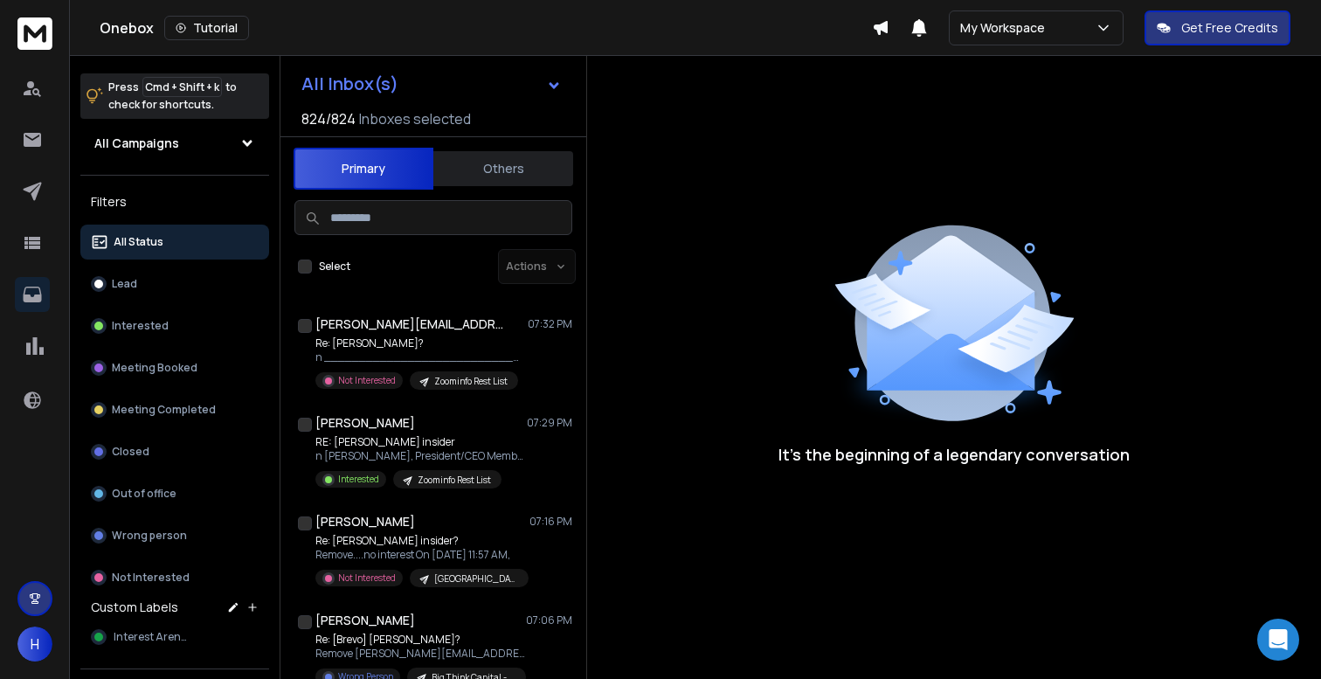
click at [459, 173] on button "Others" at bounding box center [503, 168] width 140 height 38
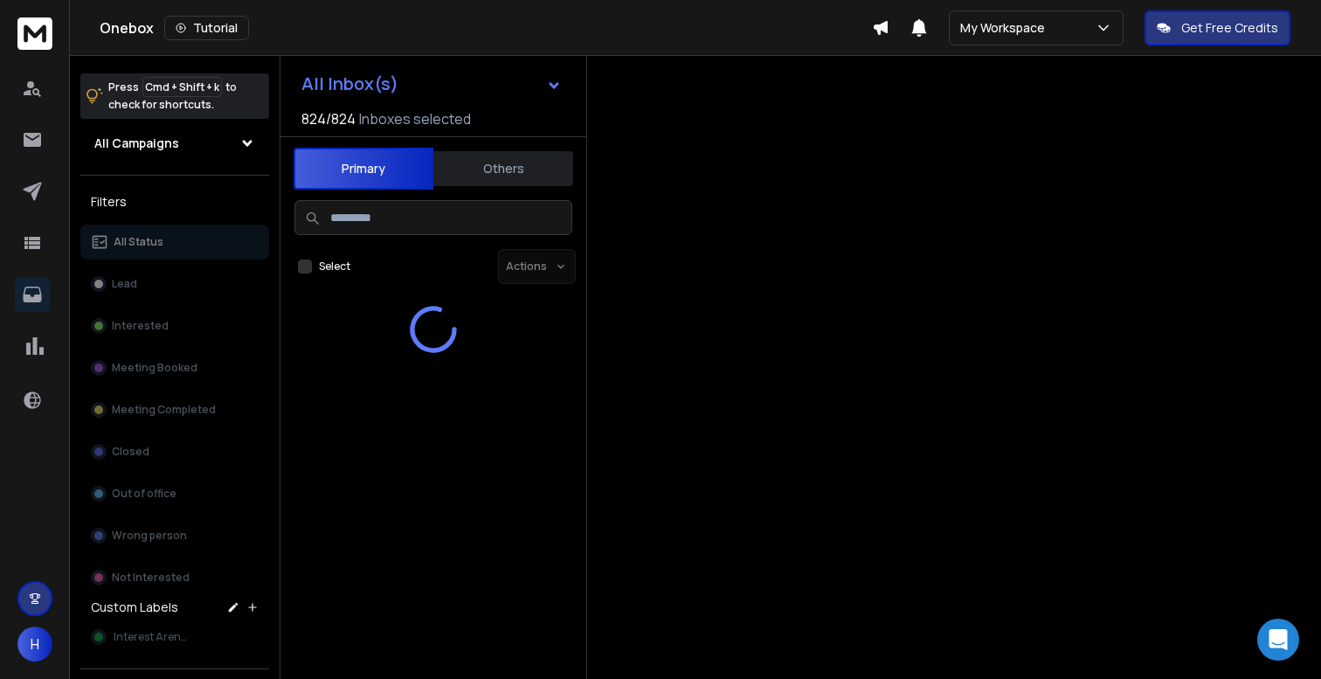
click at [402, 165] on button "Primary" at bounding box center [364, 169] width 140 height 42
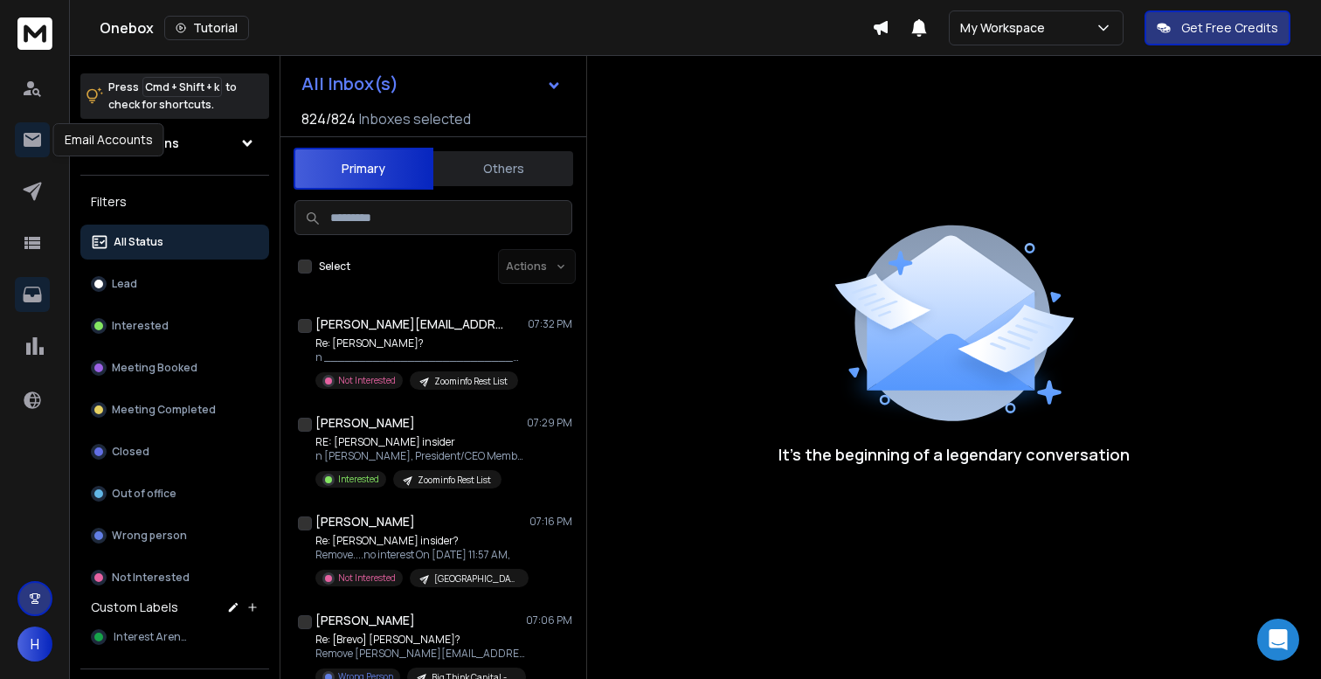
click at [38, 145] on icon at bounding box center [32, 140] width 17 height 14
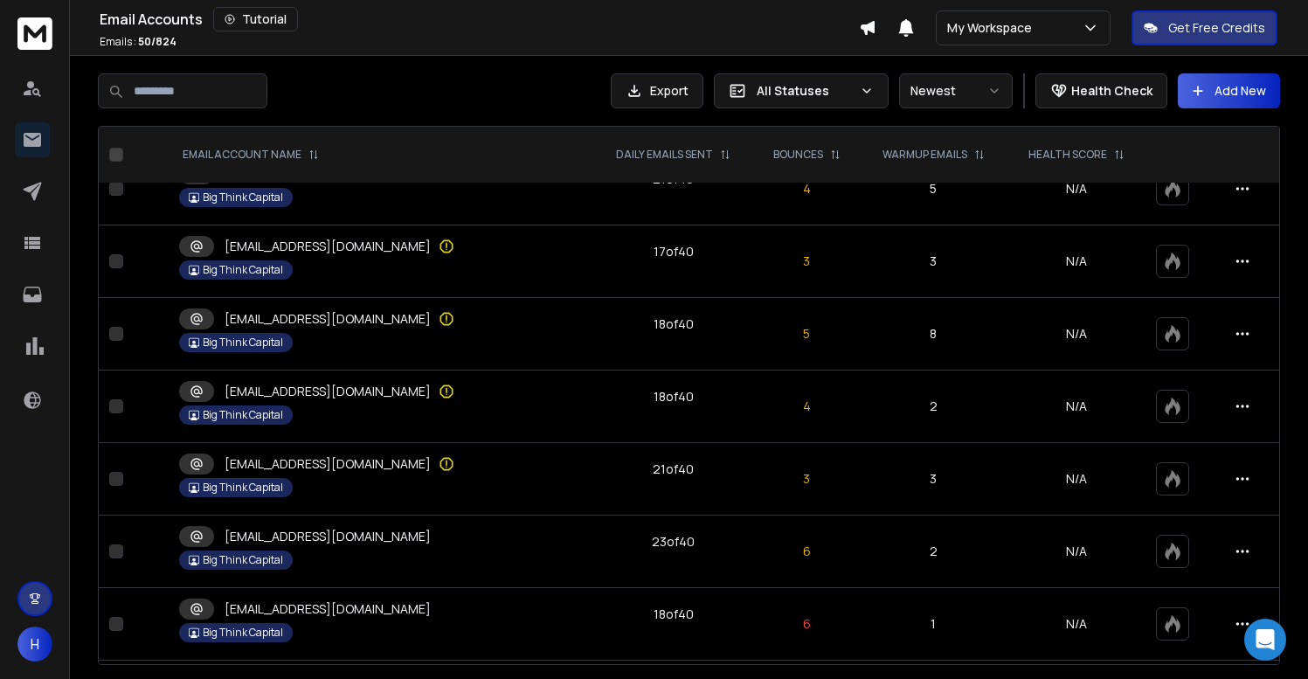
scroll to position [1728, 0]
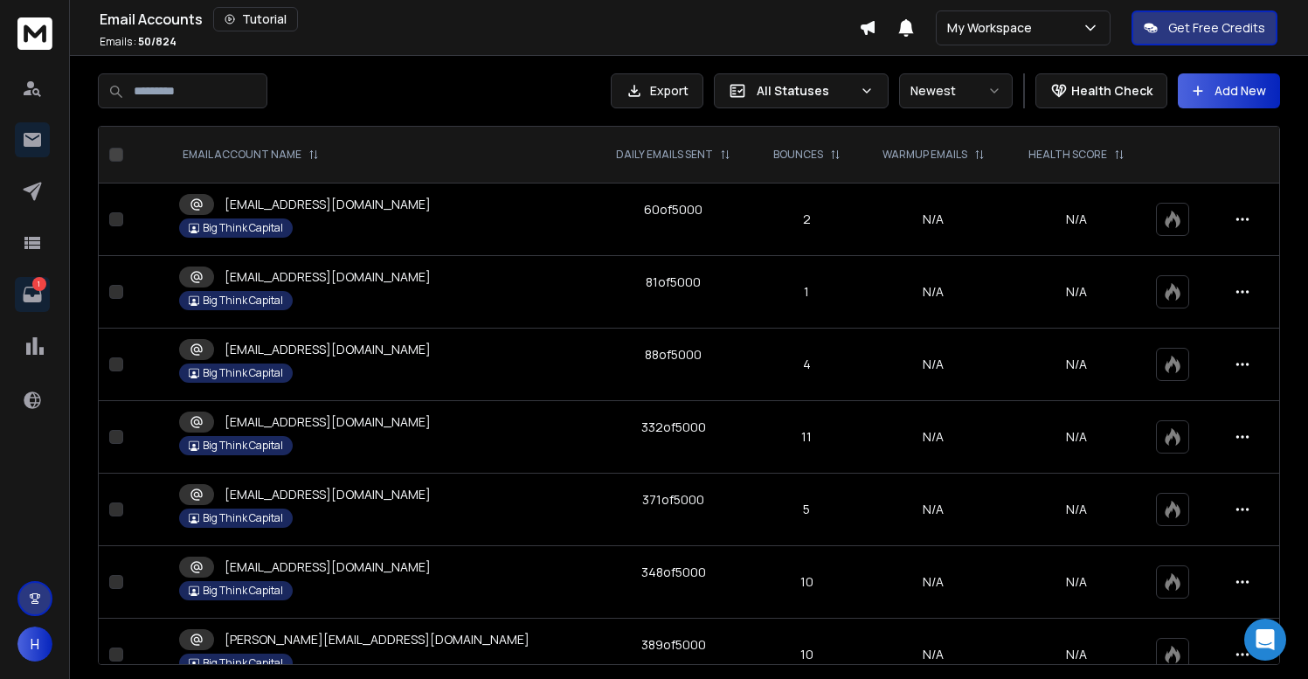
click at [45, 294] on link "1" at bounding box center [32, 294] width 35 height 35
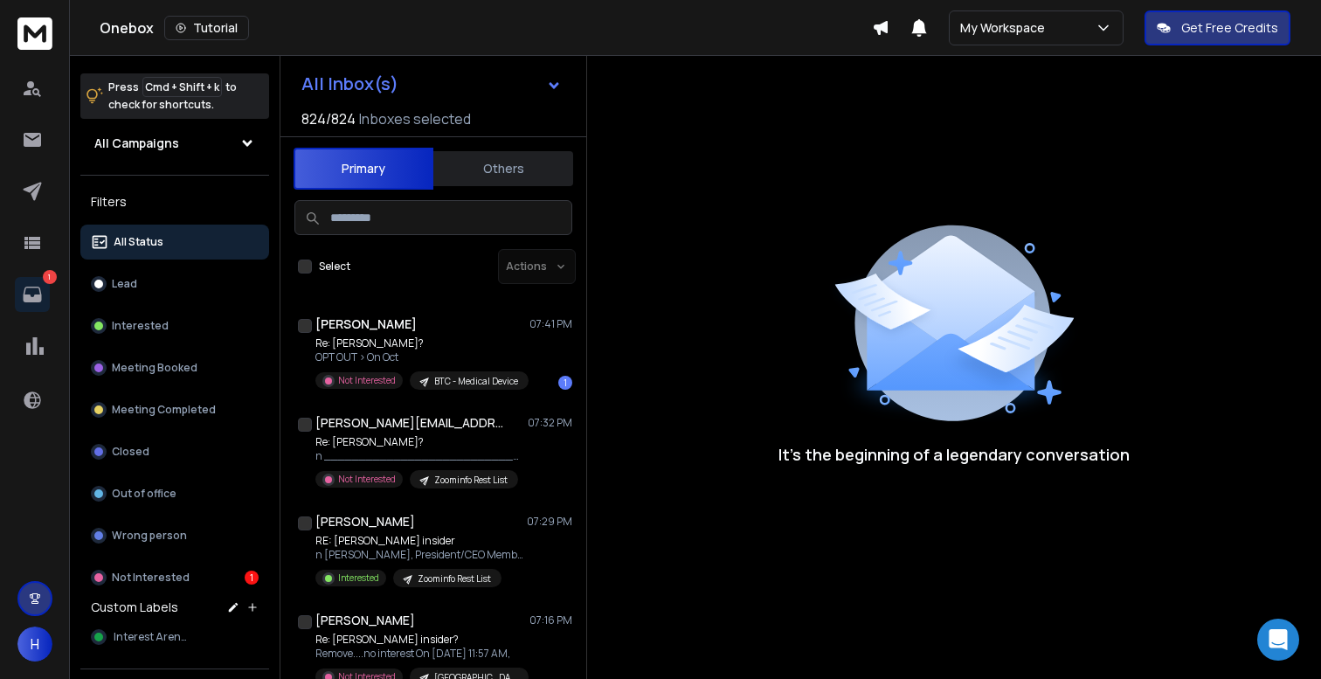
click at [517, 215] on input at bounding box center [433, 217] width 278 height 35
click at [484, 175] on button "Others" at bounding box center [503, 168] width 140 height 38
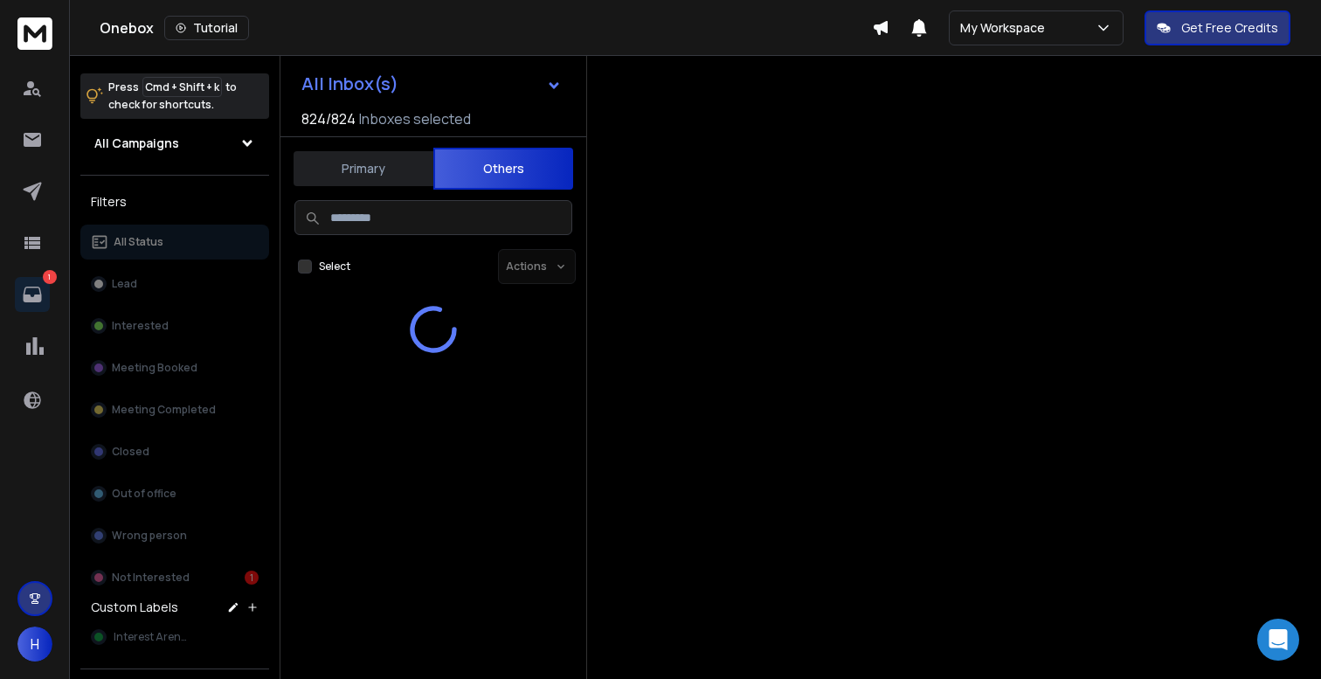
click at [484, 175] on button "Others" at bounding box center [503, 169] width 140 height 42
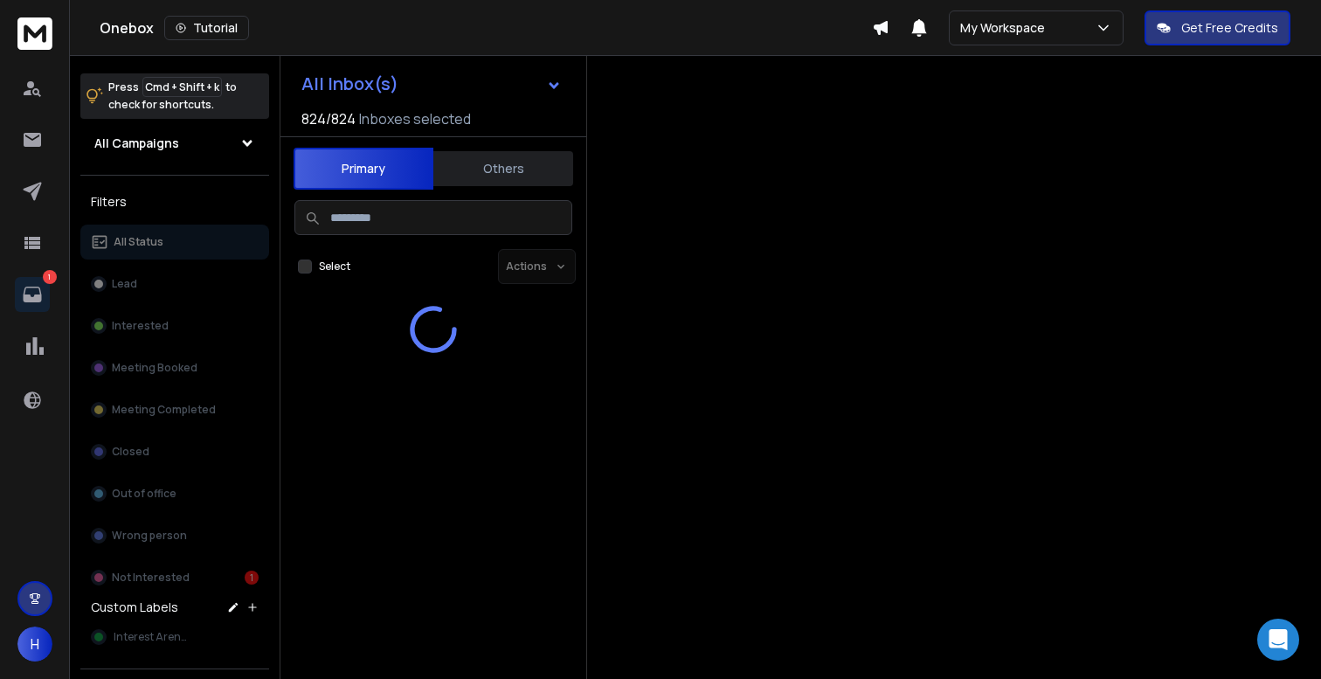
click at [393, 166] on button "Primary" at bounding box center [364, 169] width 140 height 42
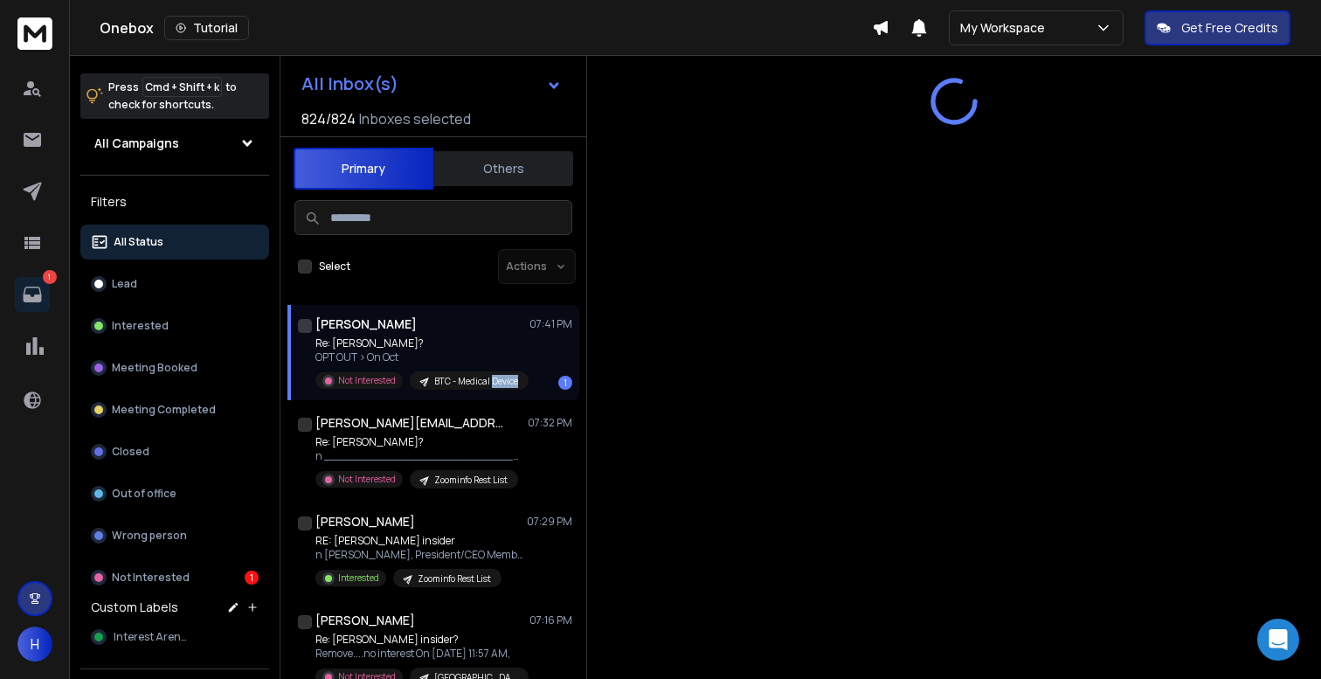
click at [510, 376] on p "BTC - Medical Device" at bounding box center [476, 381] width 84 height 13
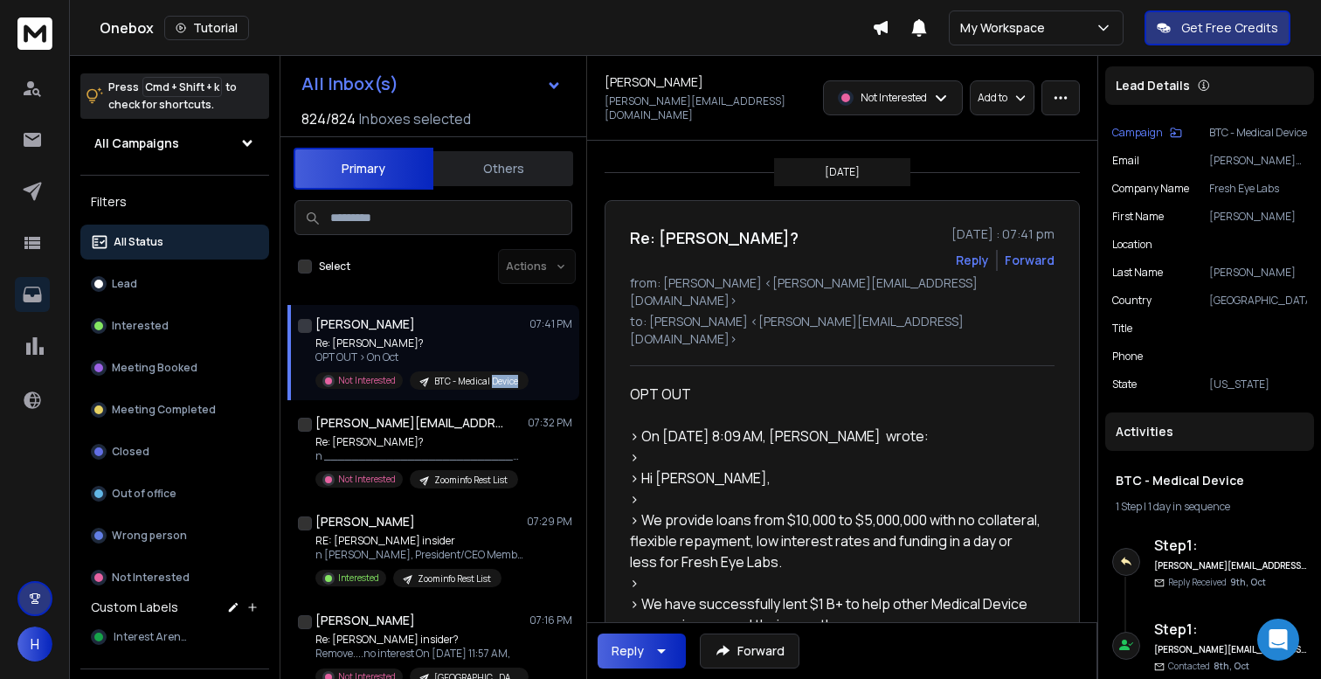
click at [443, 156] on button "Others" at bounding box center [503, 168] width 140 height 38
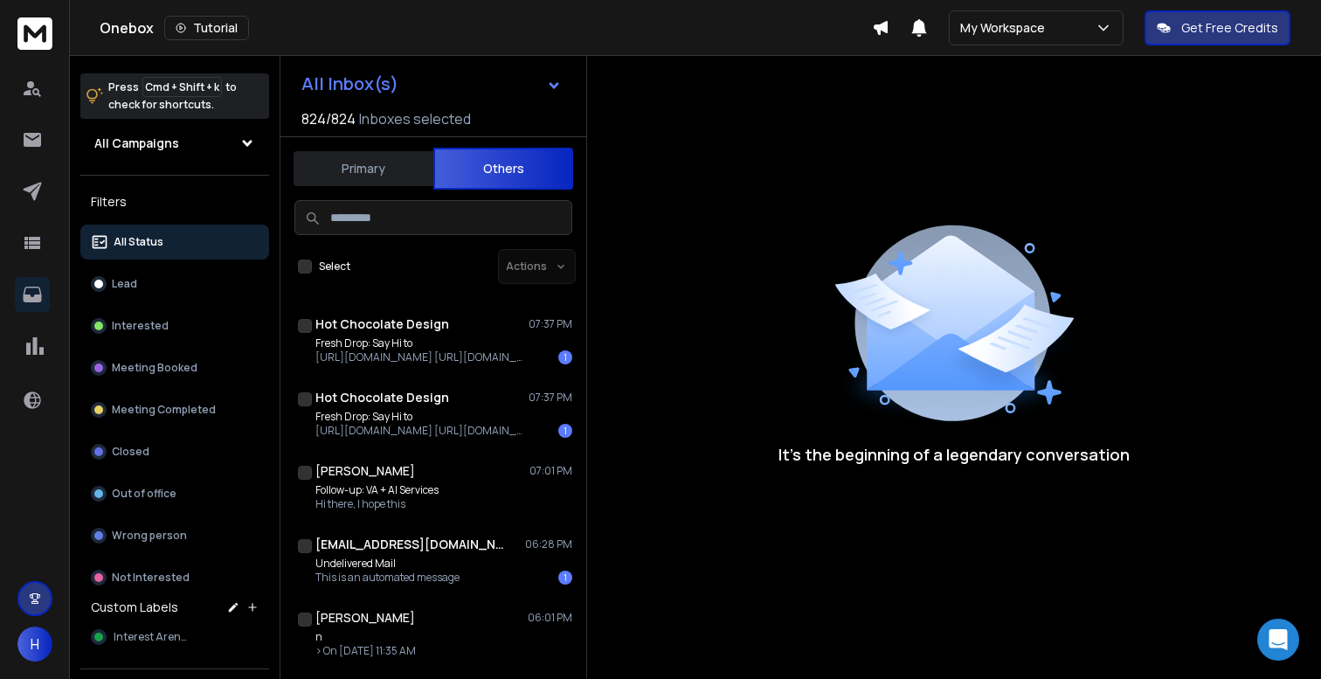
click at [339, 165] on button "Primary" at bounding box center [364, 168] width 140 height 38
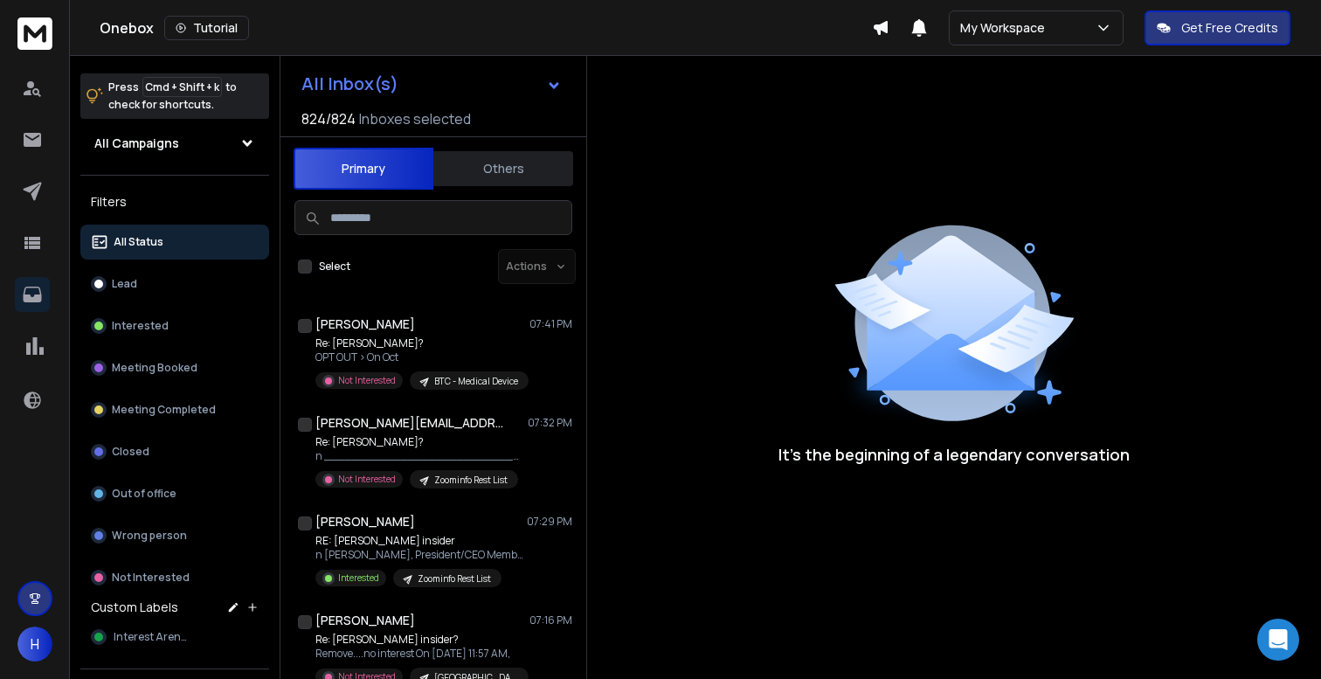
click at [500, 149] on button "Others" at bounding box center [503, 168] width 140 height 38
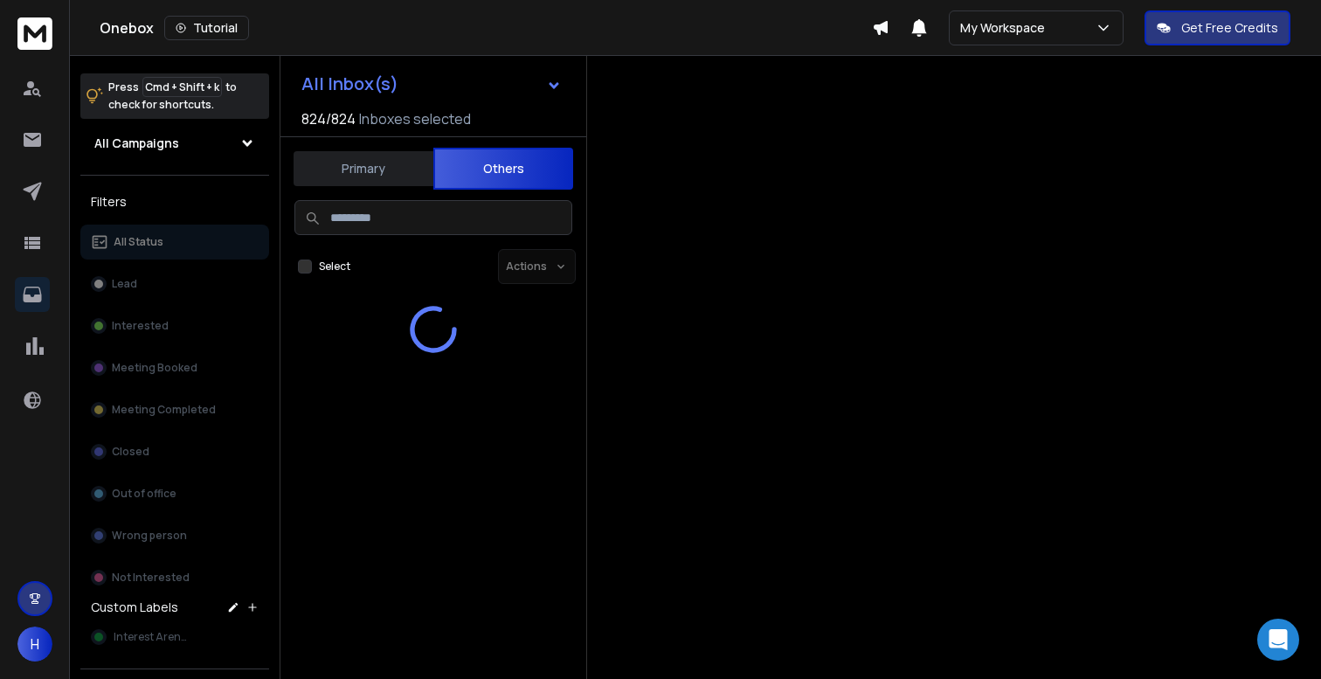
click at [497, 149] on button "Others" at bounding box center [503, 169] width 140 height 42
click at [395, 152] on button "Primary" at bounding box center [364, 168] width 140 height 38
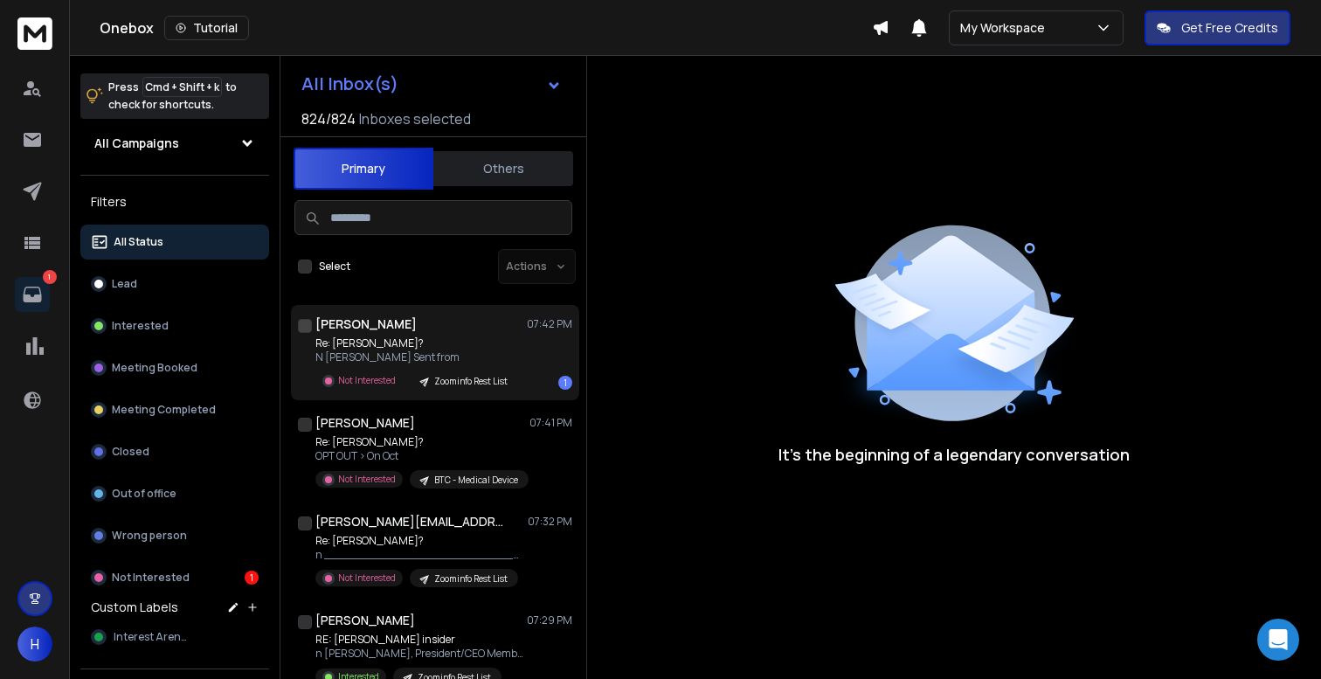
click at [476, 306] on div "Jeff Davidson 07:42 PM Re: Jeff Cash? N Jeff Davidson Sent from Not Interested …" at bounding box center [435, 352] width 288 height 95
click at [475, 307] on div "Jeff Davidson 07:42 PM Re: Jeff Cash? N Jeff Davidson Sent from Not Interested …" at bounding box center [435, 352] width 288 height 95
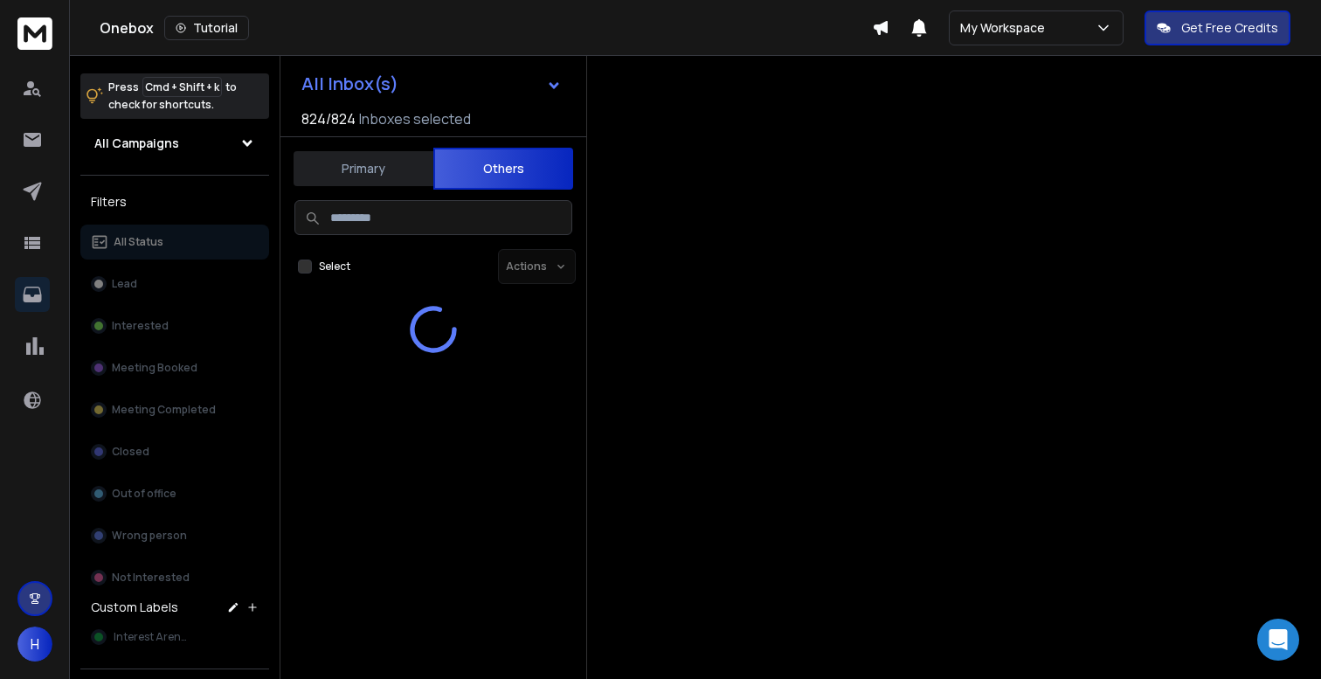
click at [495, 156] on button "Others" at bounding box center [503, 169] width 140 height 42
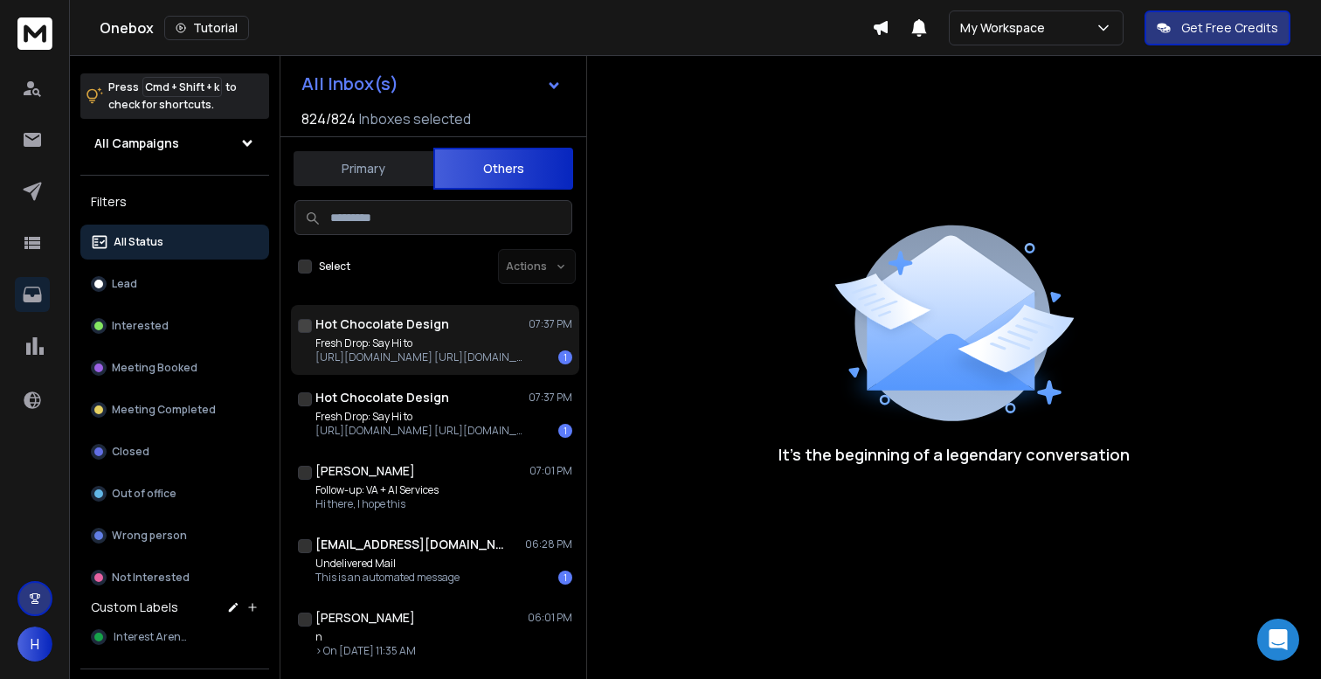
click at [417, 308] on div "Hot Chocolate Design 07:37 PM Fresh Drop: Say Hi to https://www.hotchocolatedes…" at bounding box center [435, 340] width 288 height 70
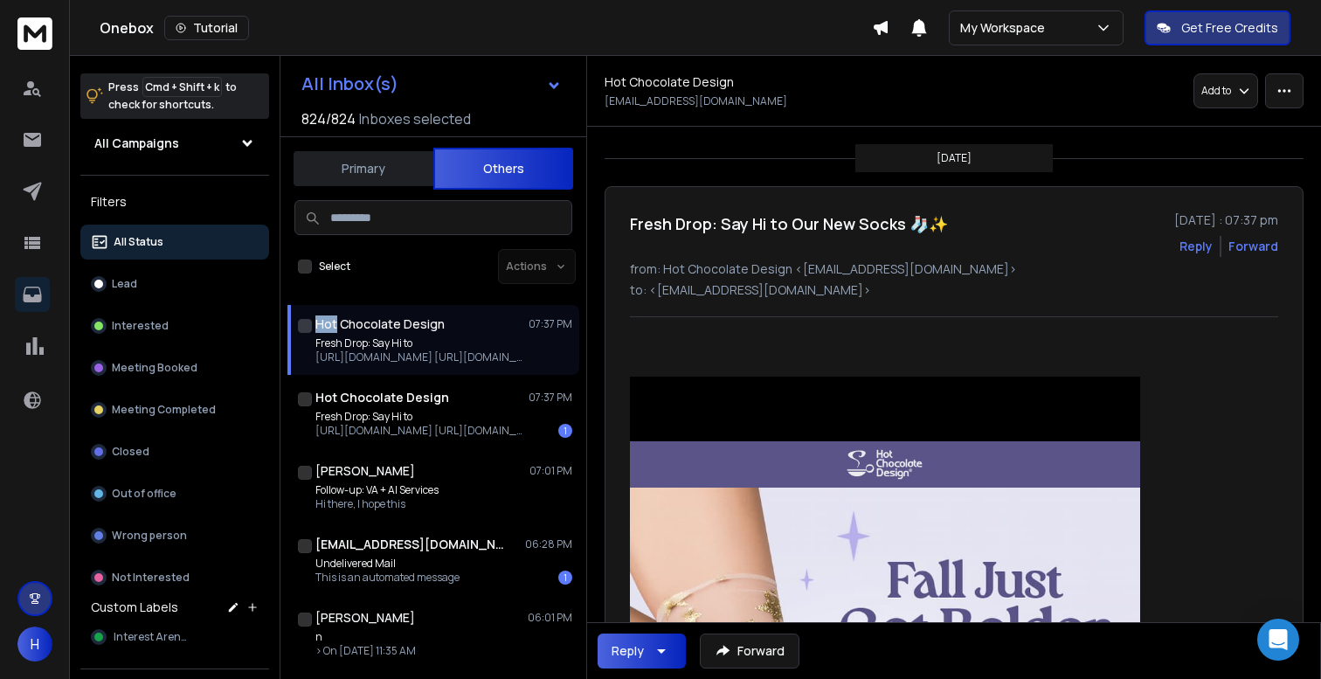
click at [382, 162] on button "Primary" at bounding box center [364, 168] width 140 height 38
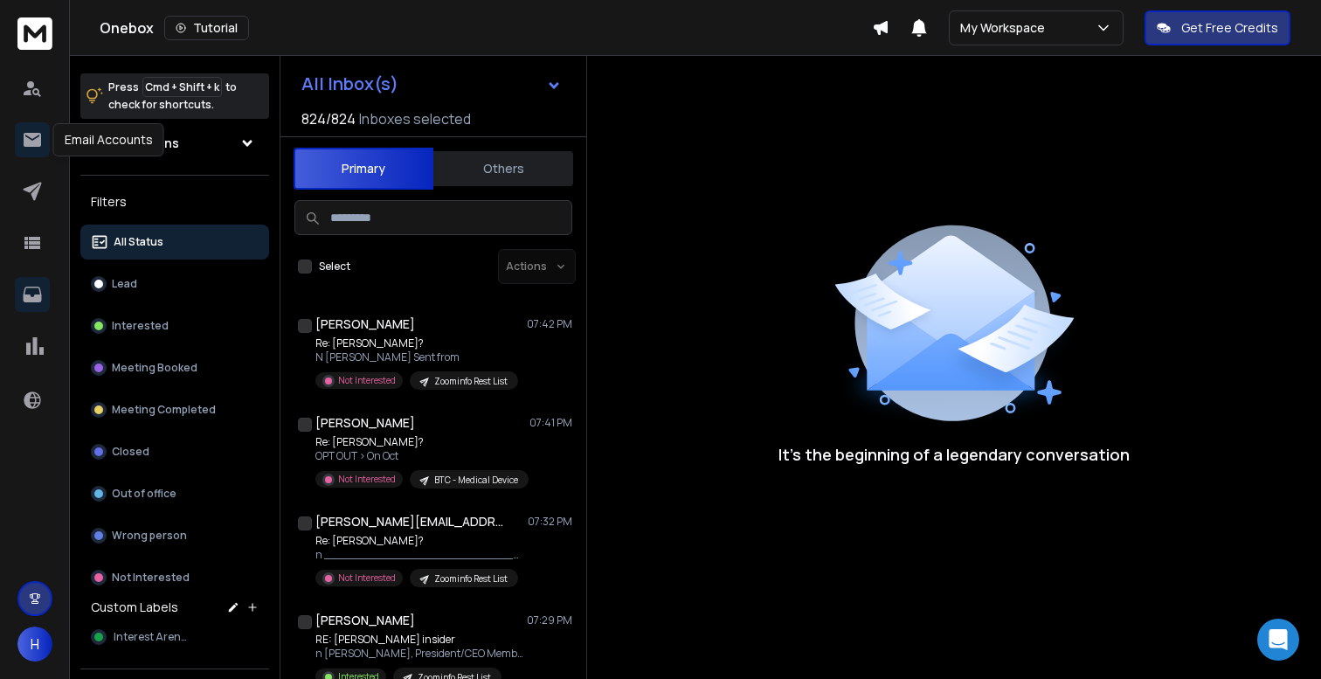
click at [28, 155] on link at bounding box center [32, 139] width 35 height 35
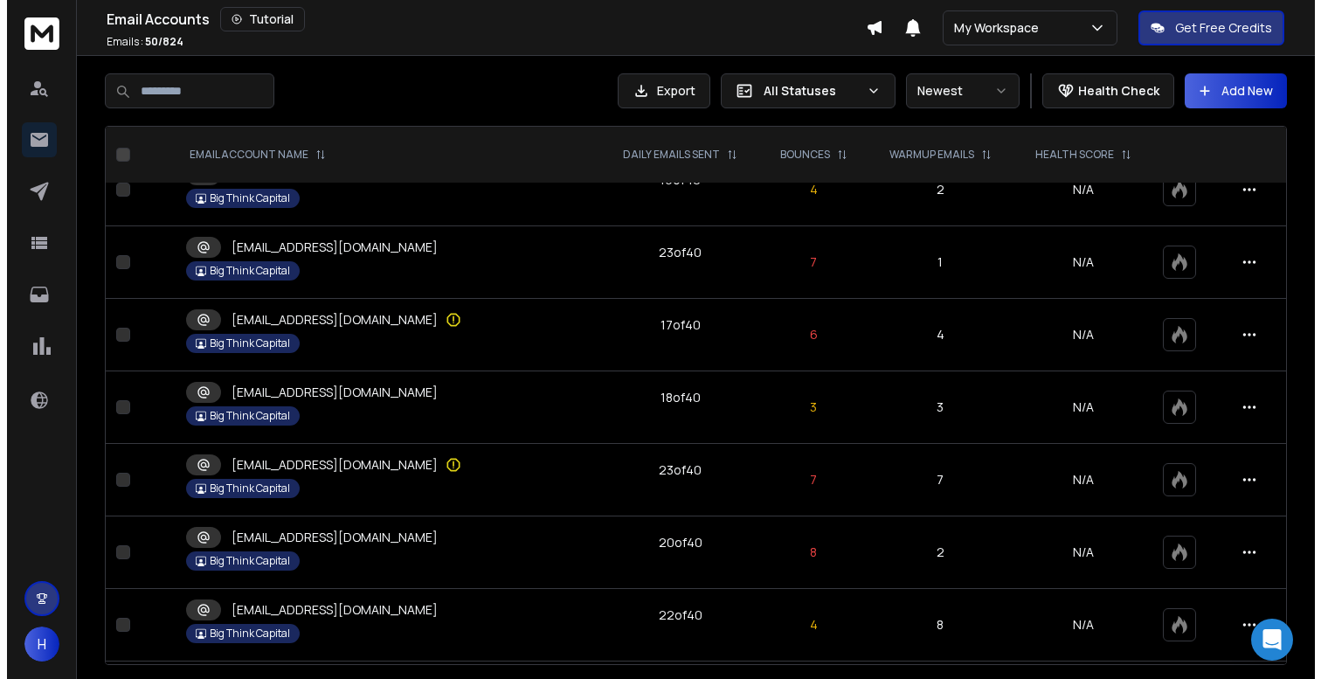
scroll to position [3170, 0]
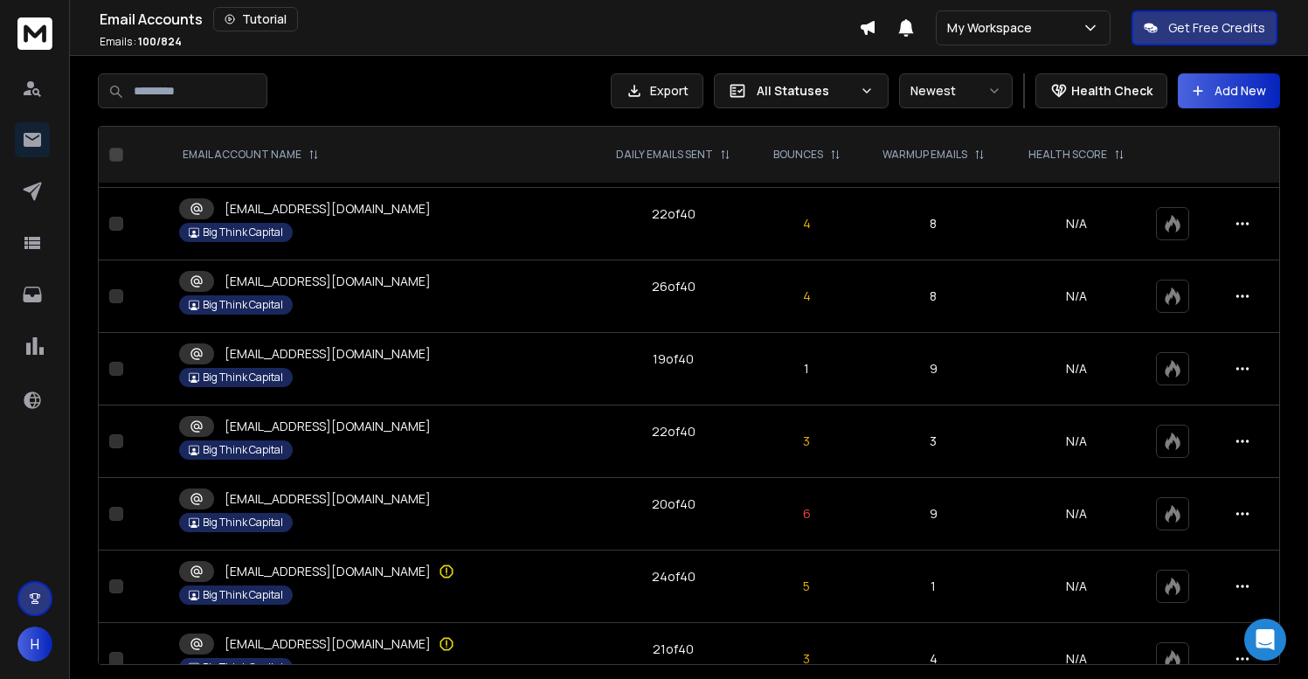
click at [467, 368] on div "Big Think Capital" at bounding box center [381, 377] width 404 height 19
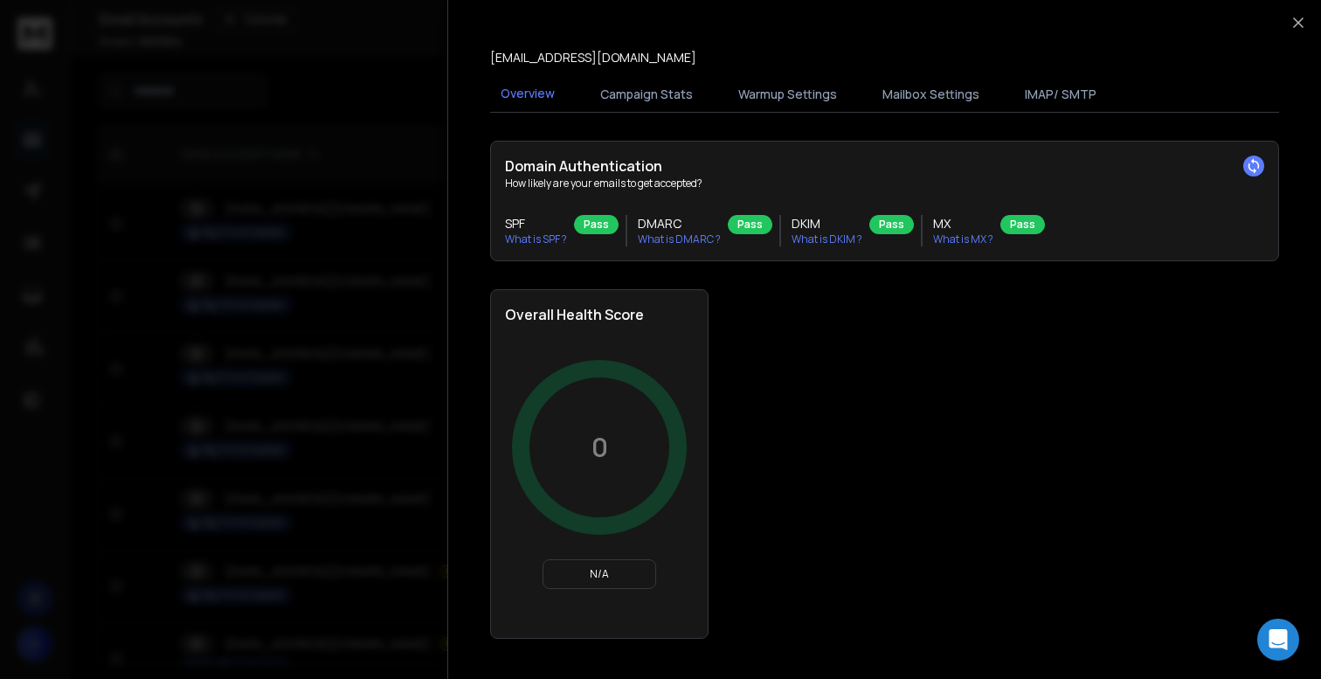
click at [942, 96] on button "Mailbox Settings" at bounding box center [931, 94] width 118 height 38
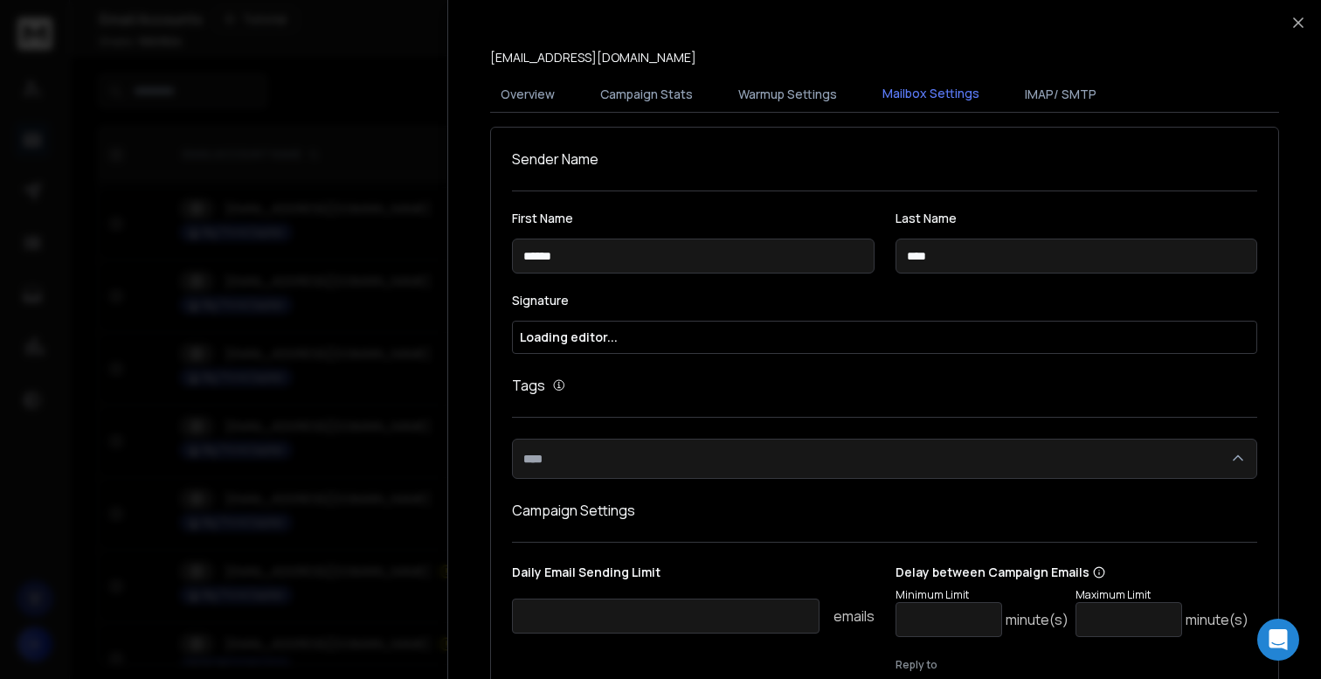
scroll to position [281, 0]
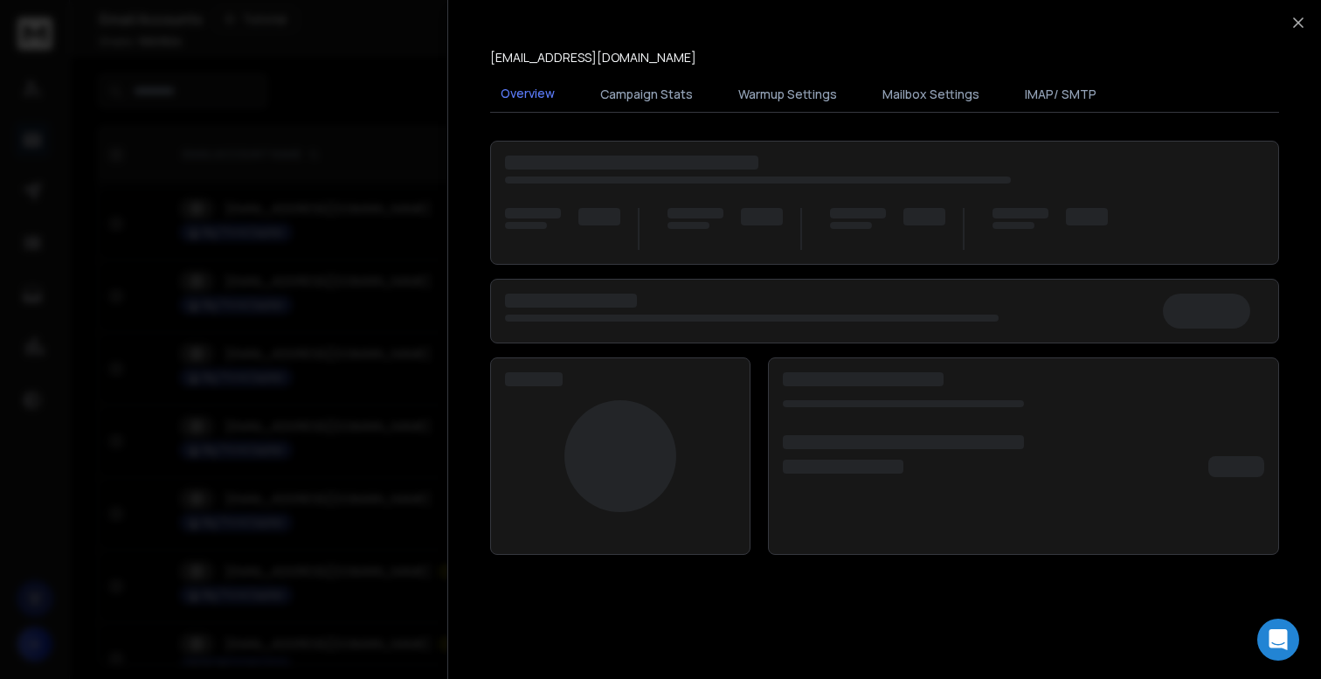
click at [291, 288] on div at bounding box center [660, 339] width 1321 height 679
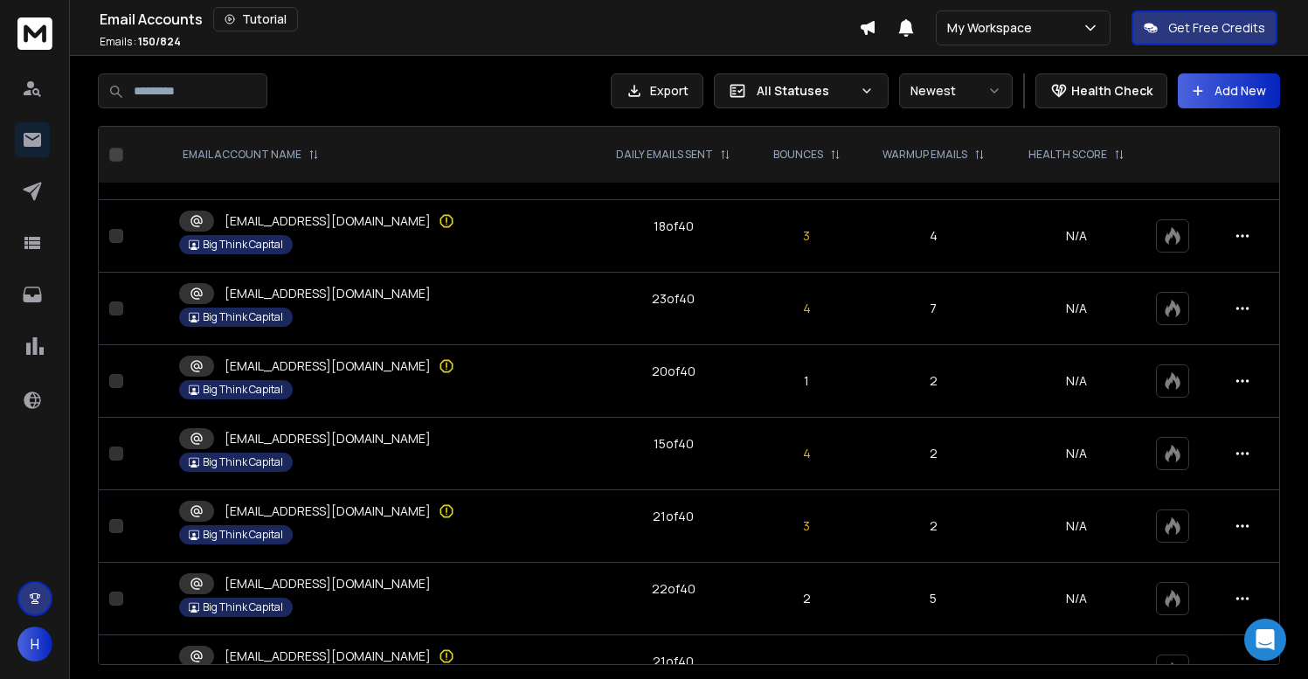
scroll to position [10421, 0]
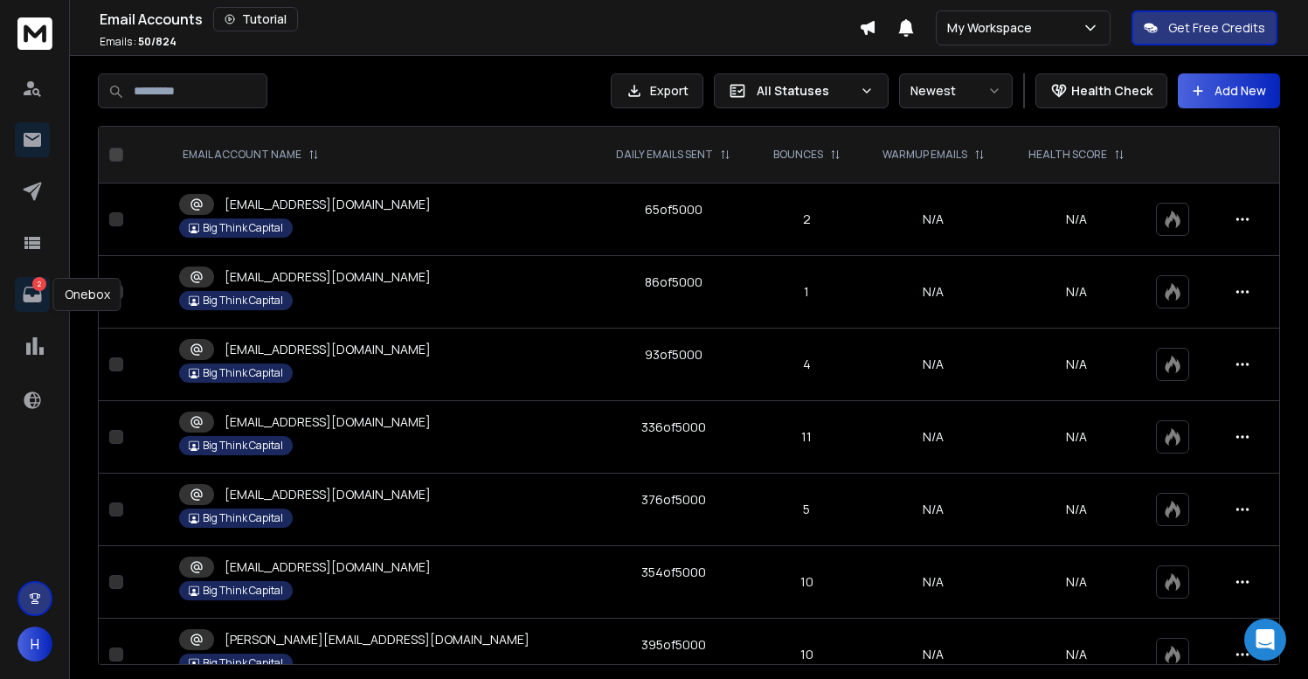
click at [44, 298] on link "2" at bounding box center [32, 294] width 35 height 35
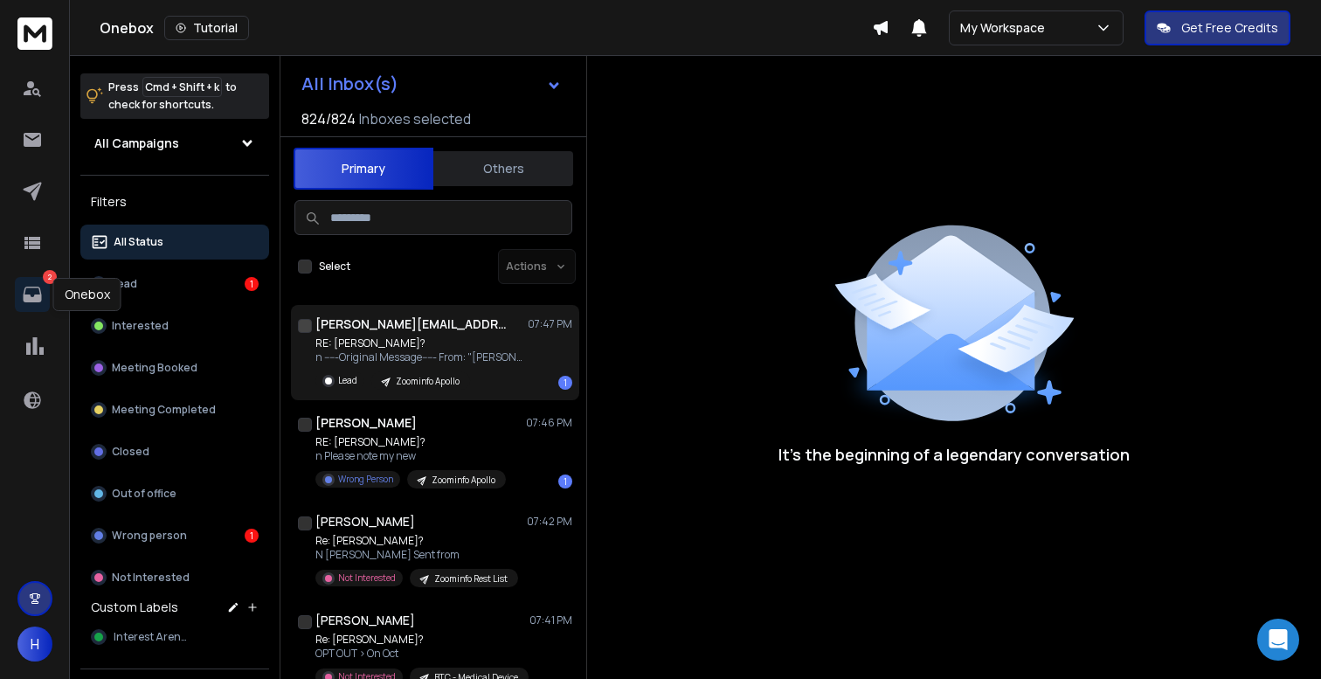
click at [470, 356] on p "n -----Original Message----- From: "Taylor" at bounding box center [420, 357] width 210 height 14
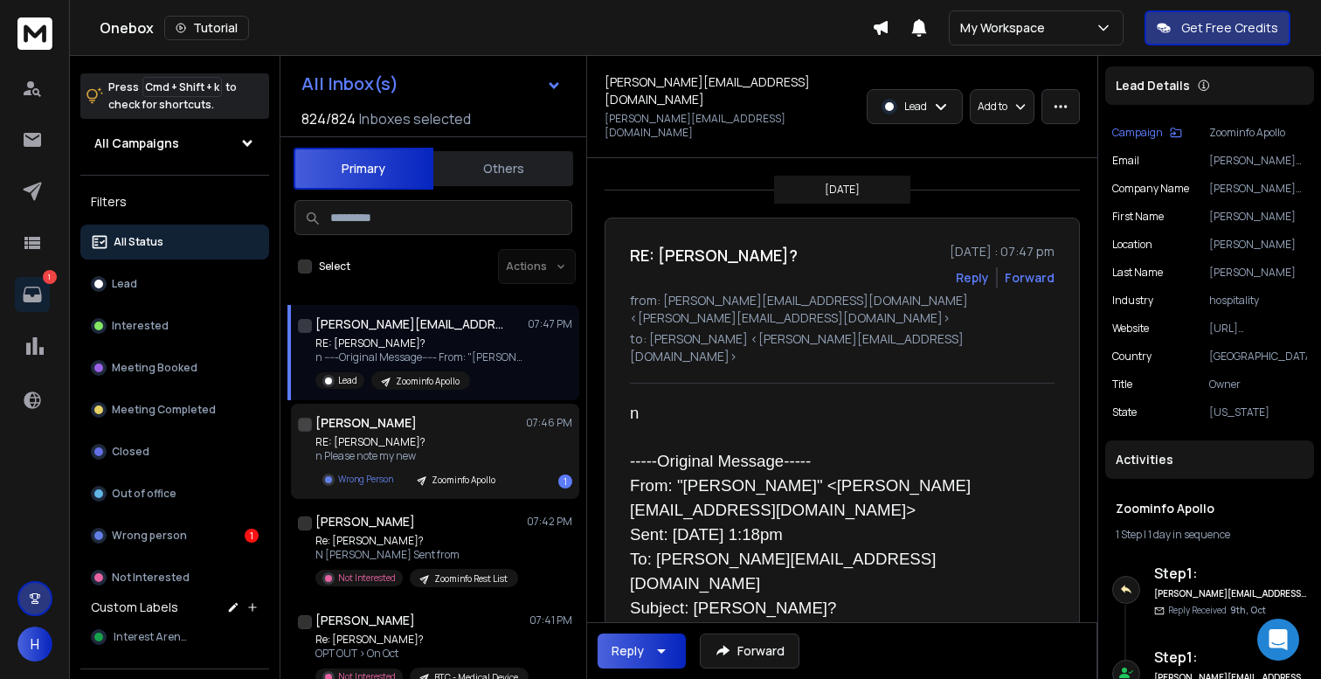
click at [515, 436] on div "RE: Amrutha? n Please note my new Wrong Person Zoominfo Apollo 1" at bounding box center [443, 461] width 257 height 53
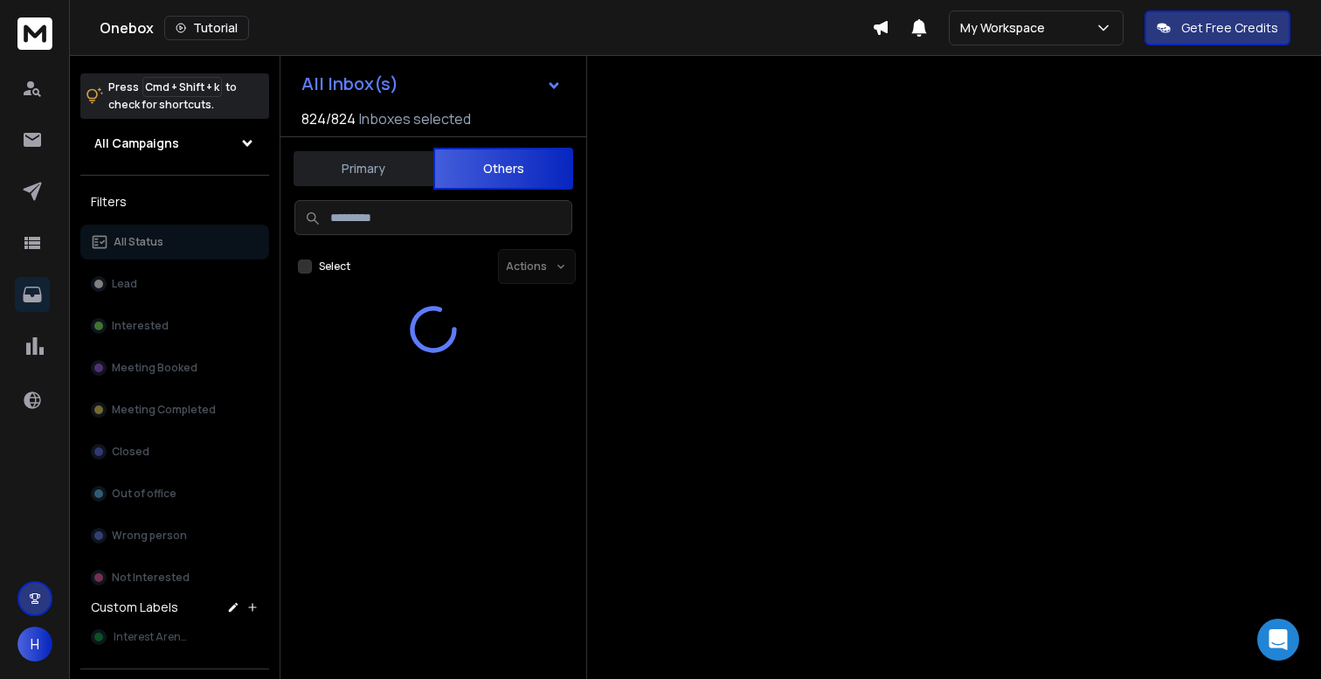
click at [501, 176] on button "Others" at bounding box center [503, 169] width 140 height 42
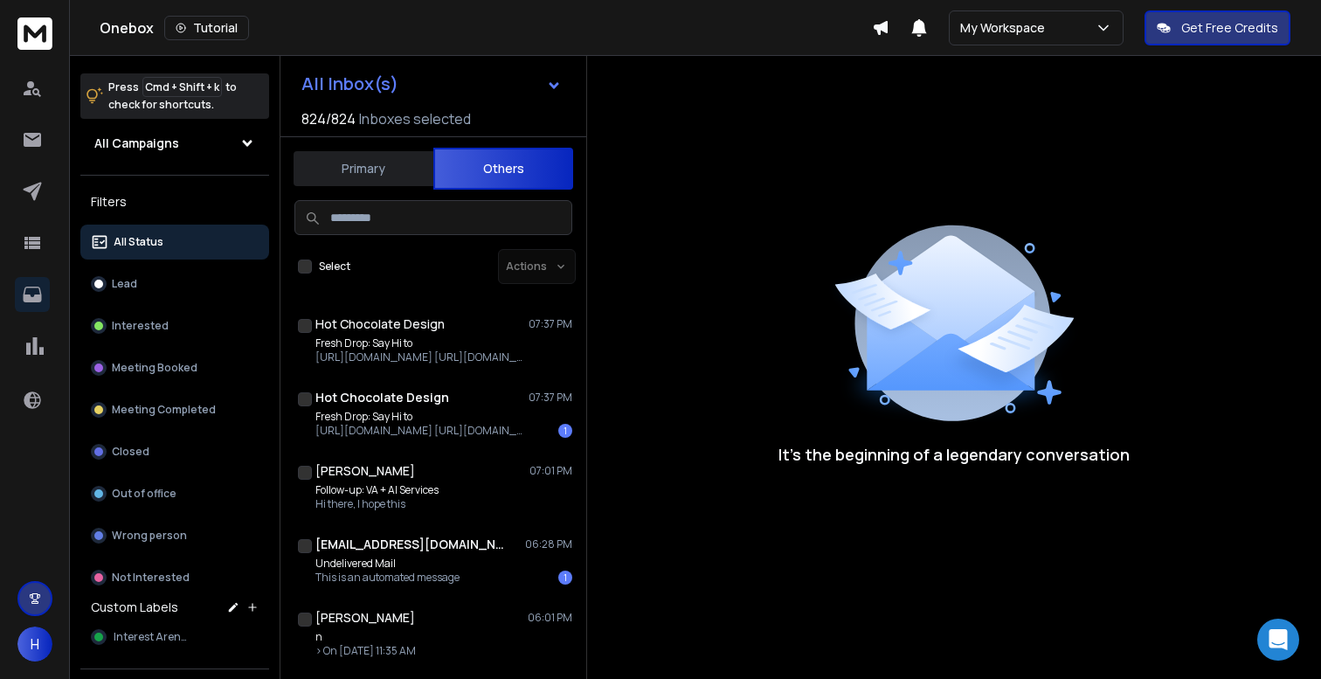
click at [347, 164] on button "Primary" at bounding box center [364, 168] width 140 height 38
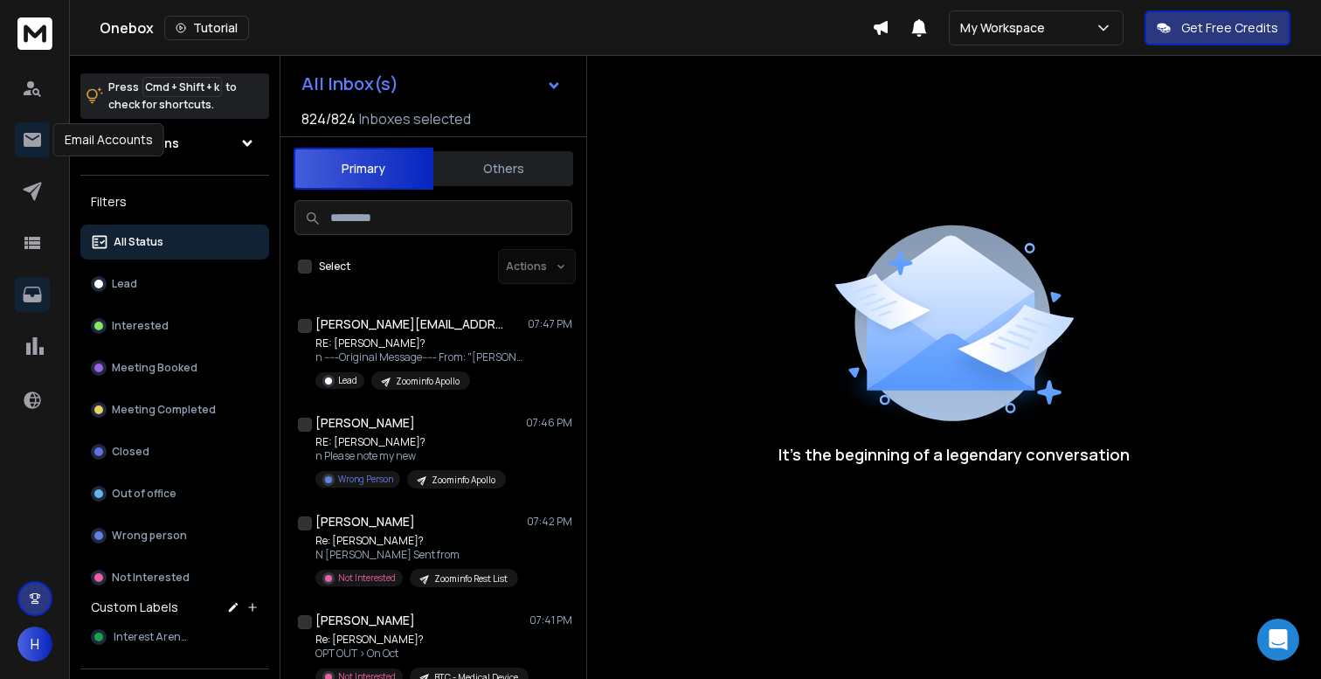
click at [24, 138] on icon at bounding box center [32, 140] width 17 height 14
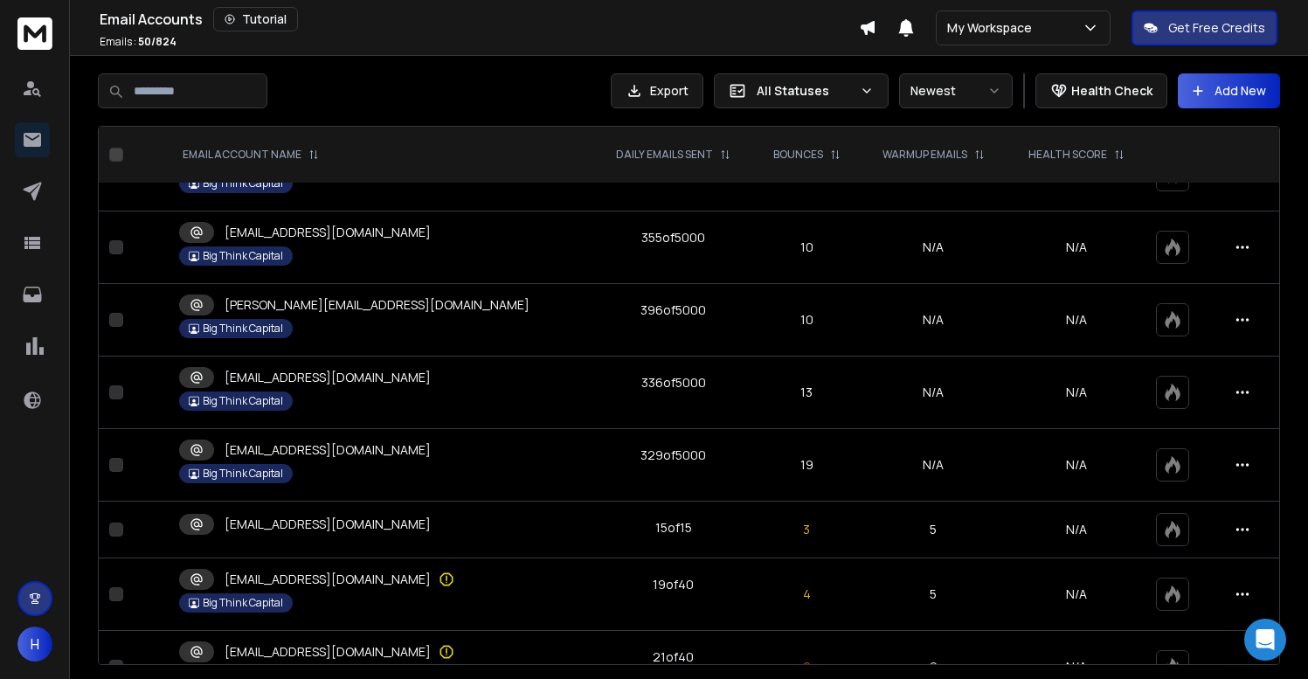
scroll to position [301, 0]
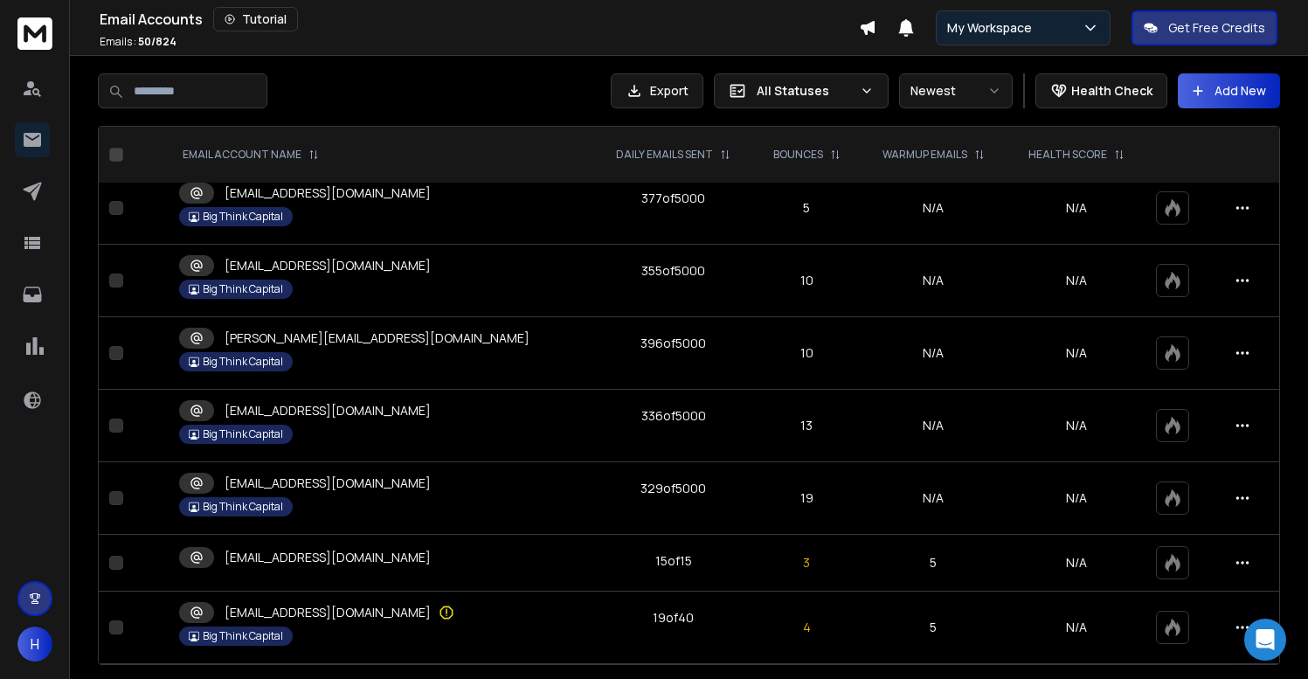
click at [975, 16] on button "My Workspace" at bounding box center [1023, 27] width 175 height 35
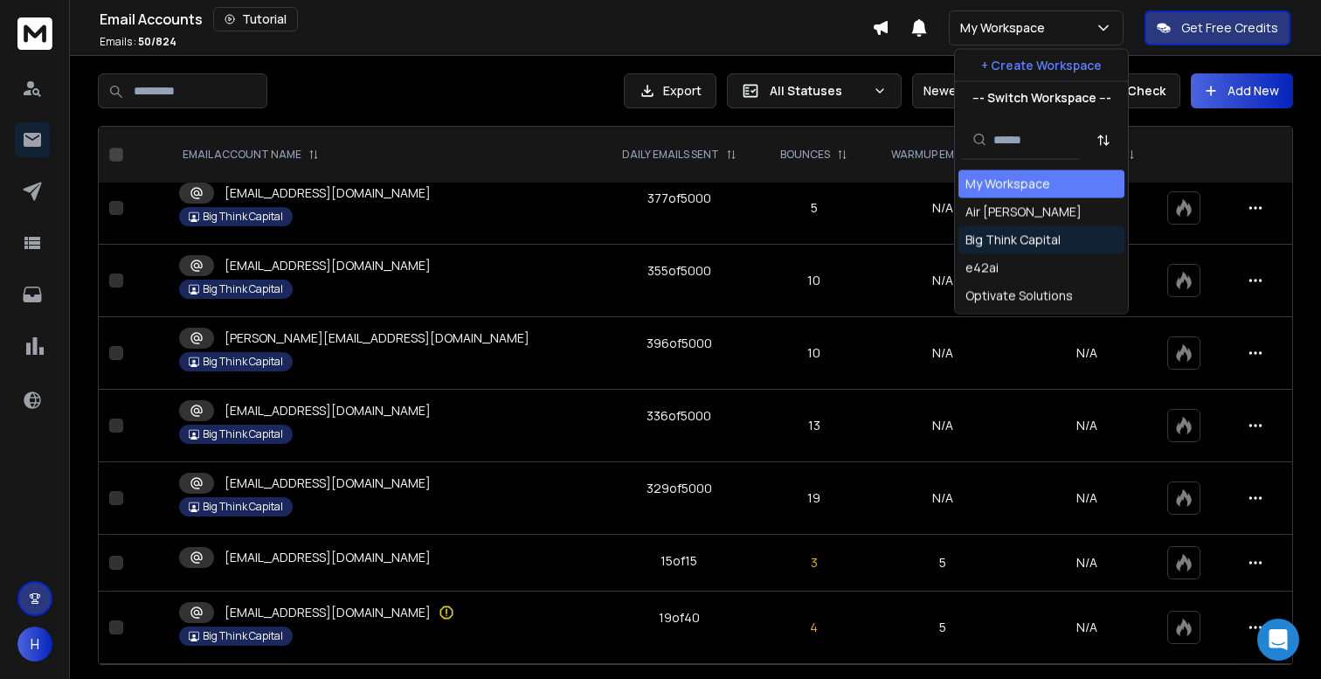
click at [1029, 232] on div "Big Think Capital" at bounding box center [1012, 239] width 95 height 17
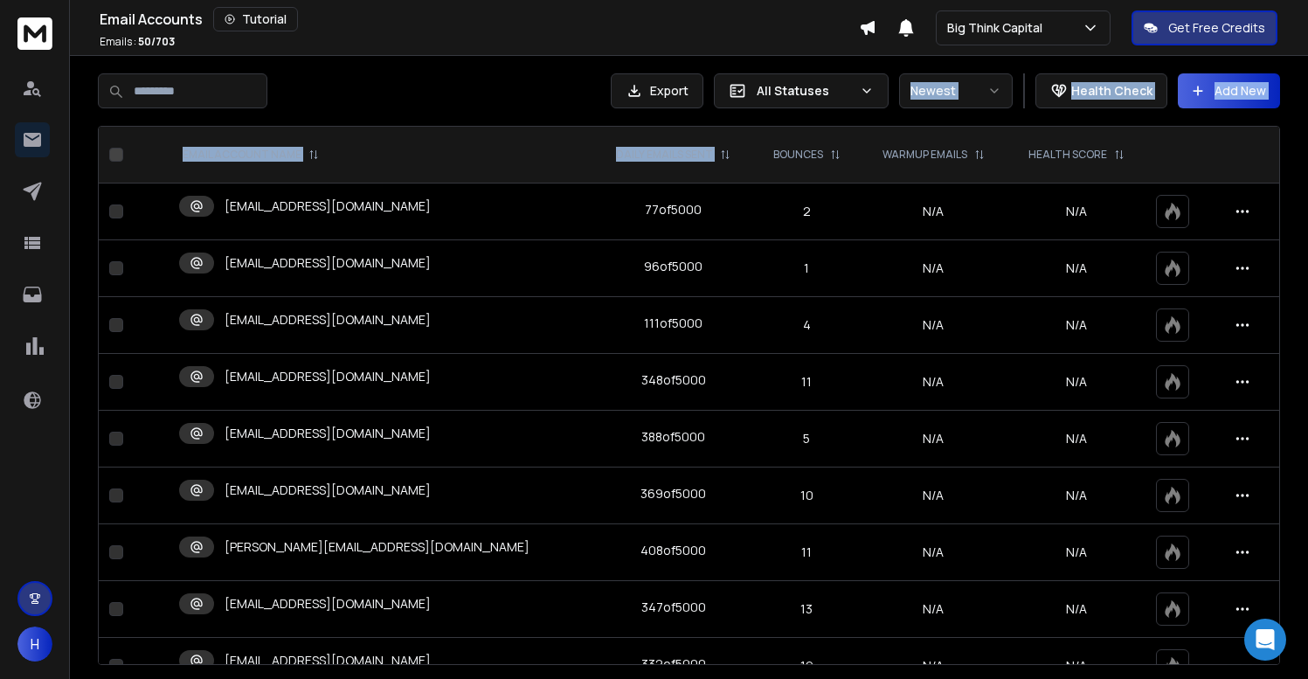
drag, startPoint x: 777, startPoint y: 154, endPoint x: 672, endPoint y: 184, distance: 109.2
click at [674, 183] on div "Export All Statuses Newest Health Check Add New EMAIL ACCOUNT NAME DAILY EMAILS…" at bounding box center [689, 368] width 1182 height 591
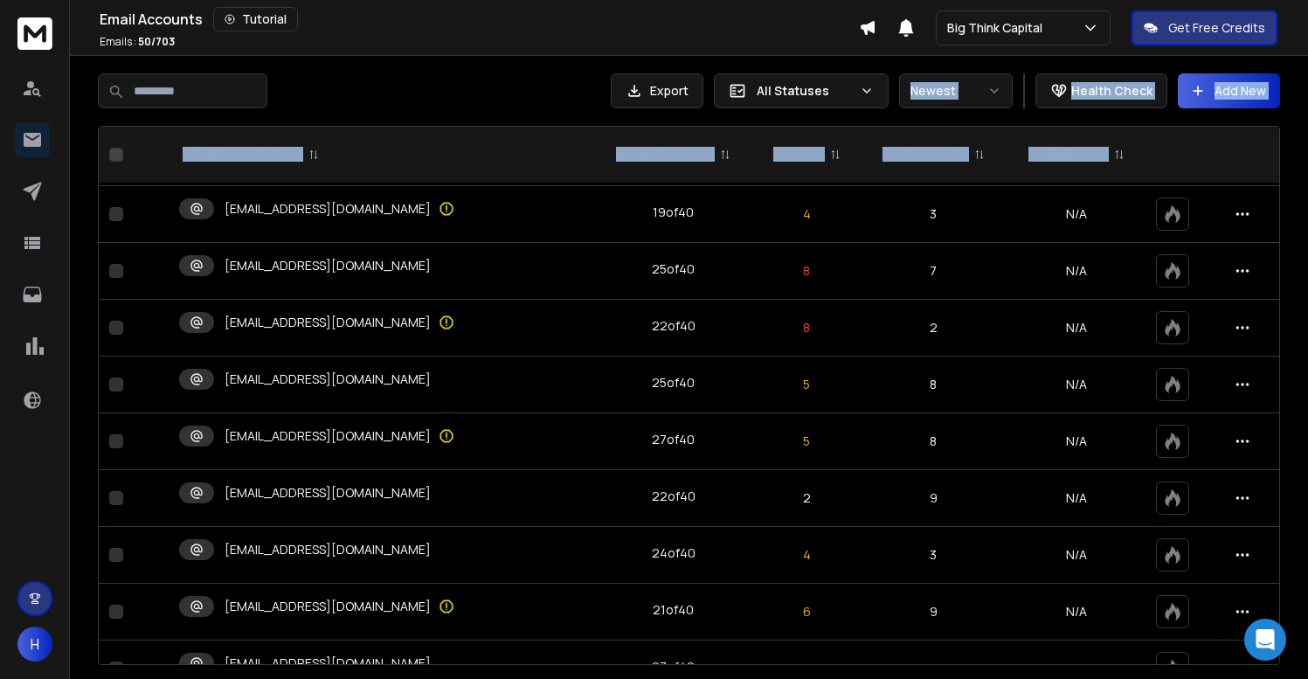
scroll to position [2400, 0]
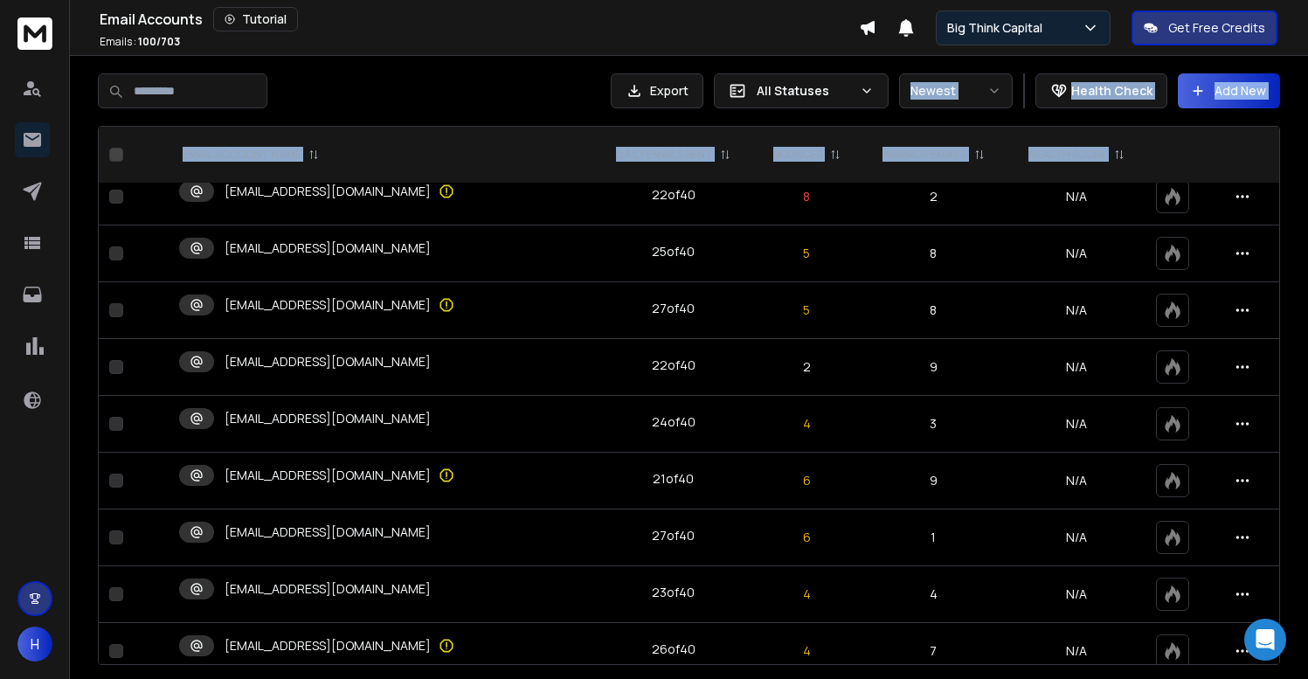
click at [985, 24] on p "Big Think Capital" at bounding box center [998, 27] width 102 height 17
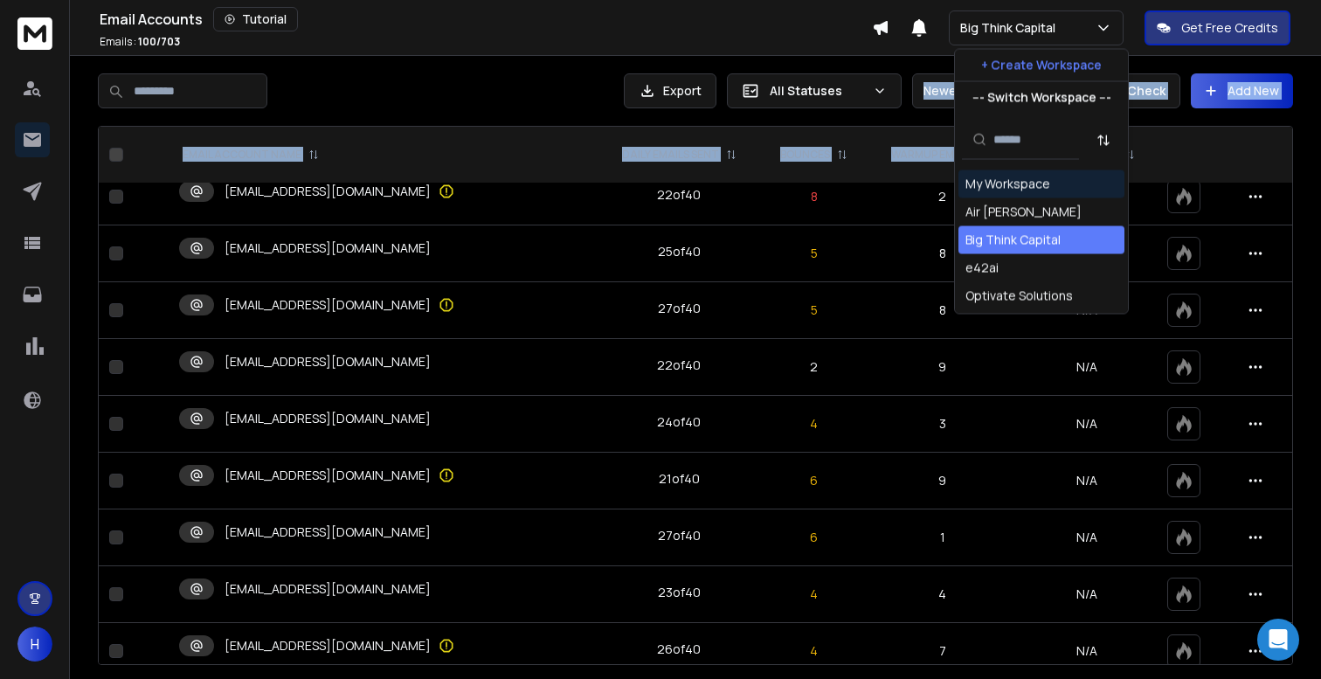
click at [981, 176] on div "My Workspace" at bounding box center [1007, 184] width 85 height 17
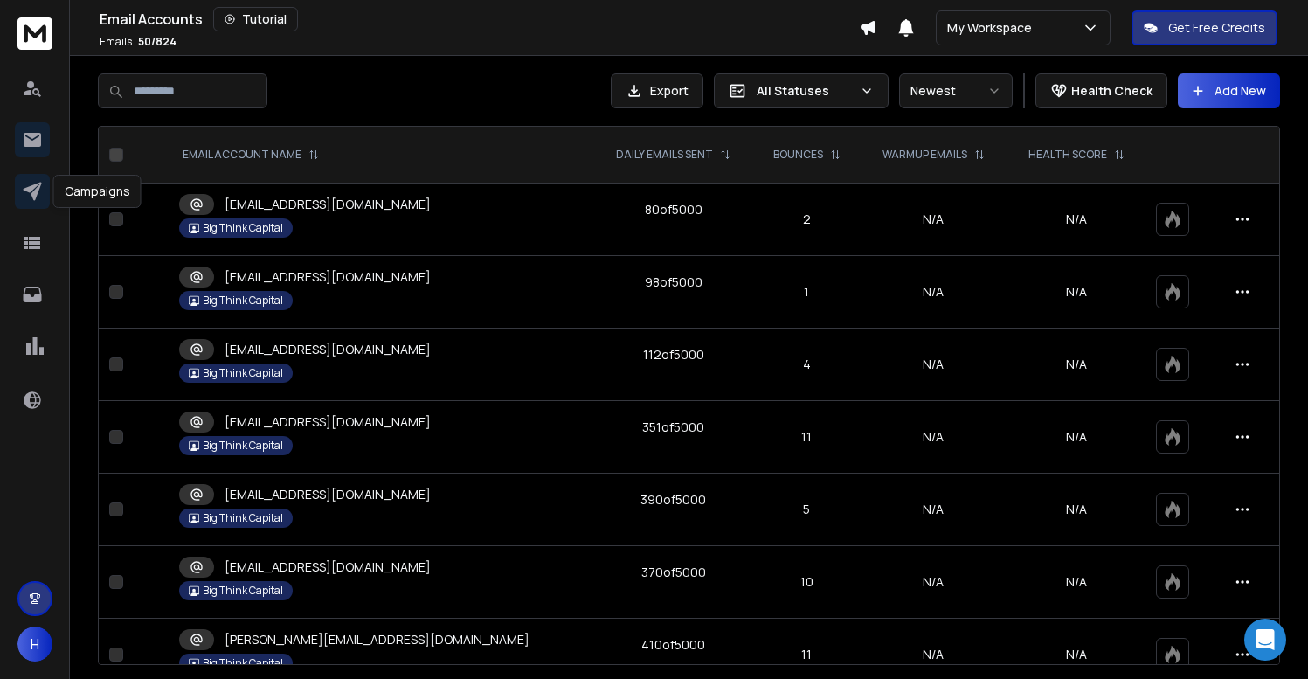
click at [24, 195] on icon at bounding box center [32, 191] width 21 height 21
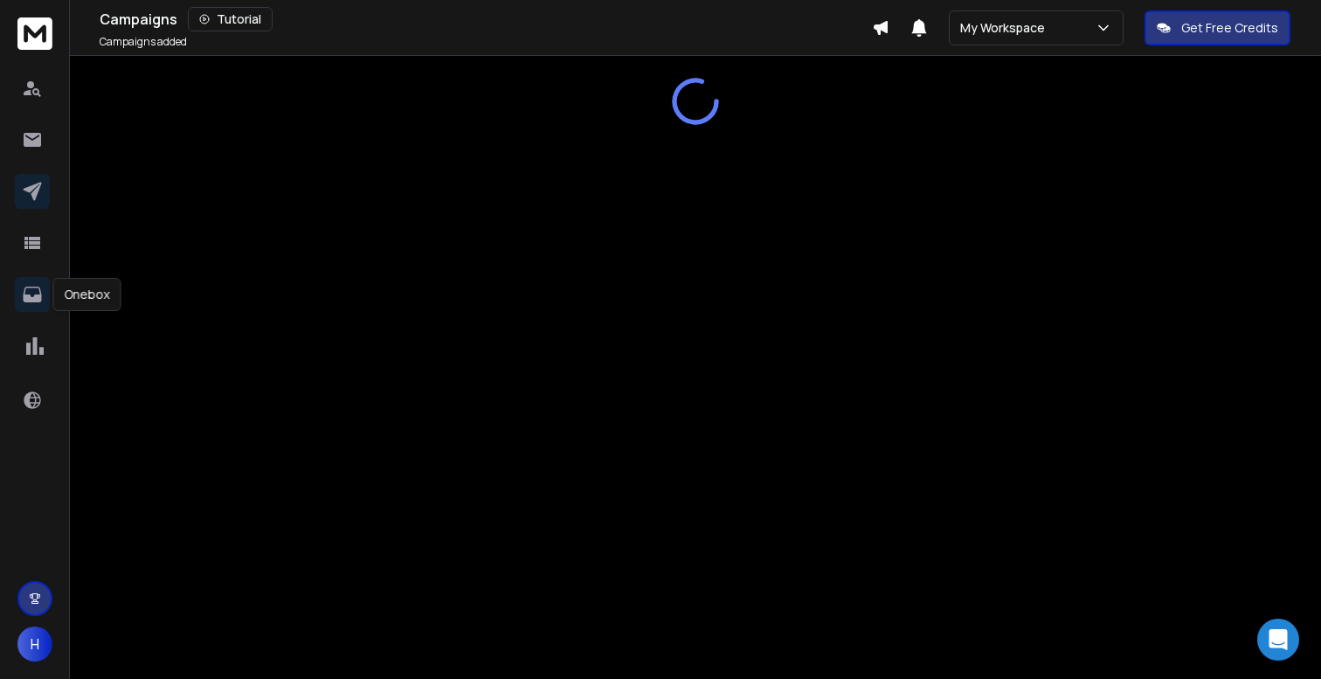
click at [32, 301] on icon at bounding box center [32, 295] width 18 height 16
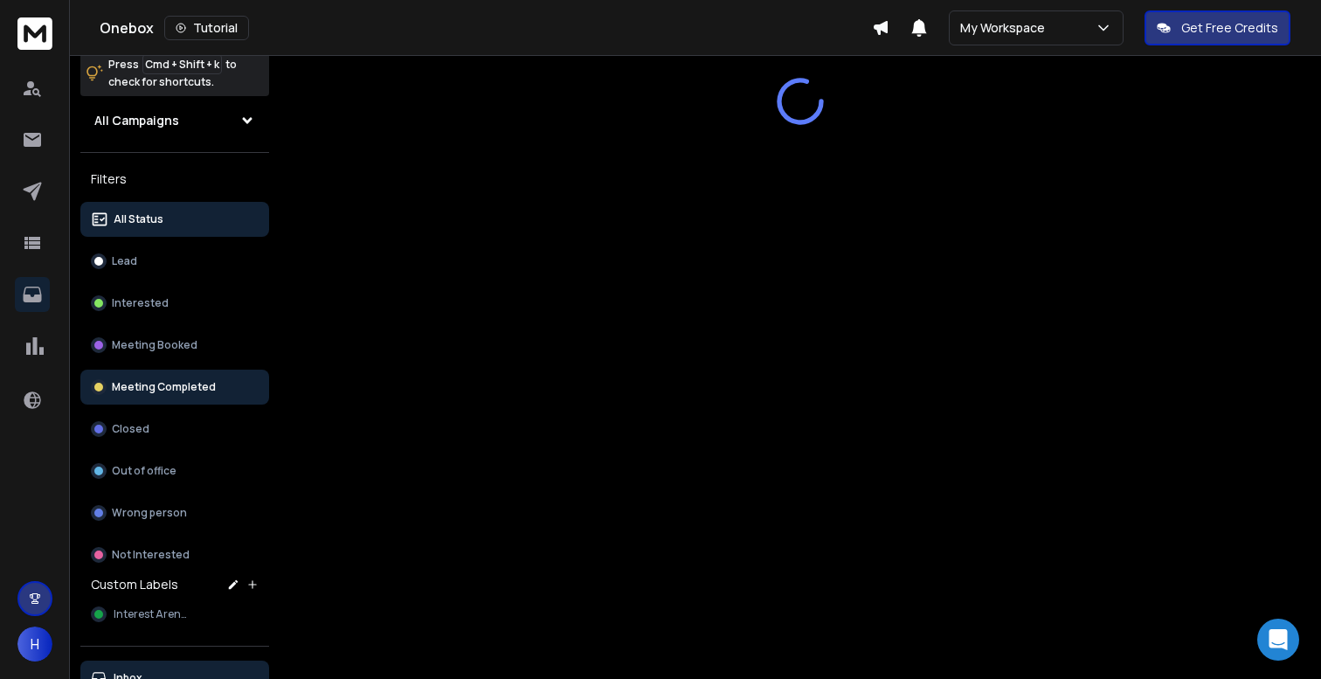
scroll to position [55, 0]
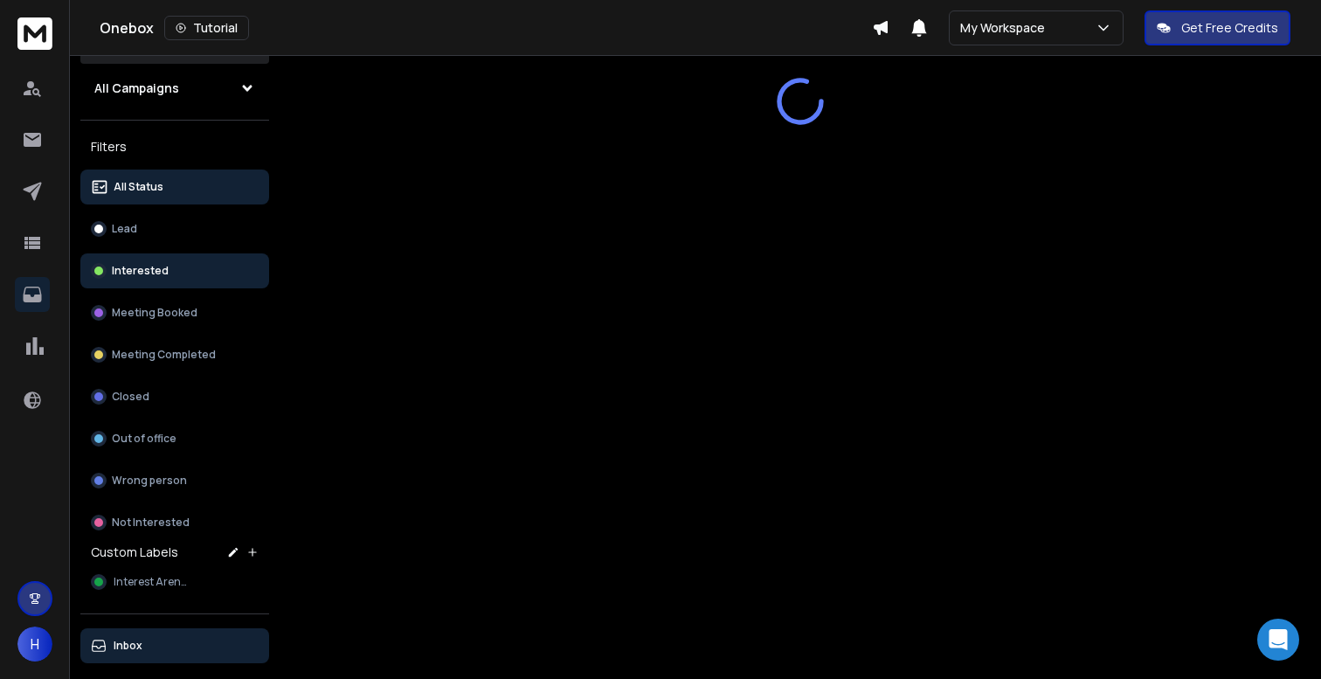
click at [197, 273] on button "Interested" at bounding box center [174, 270] width 189 height 35
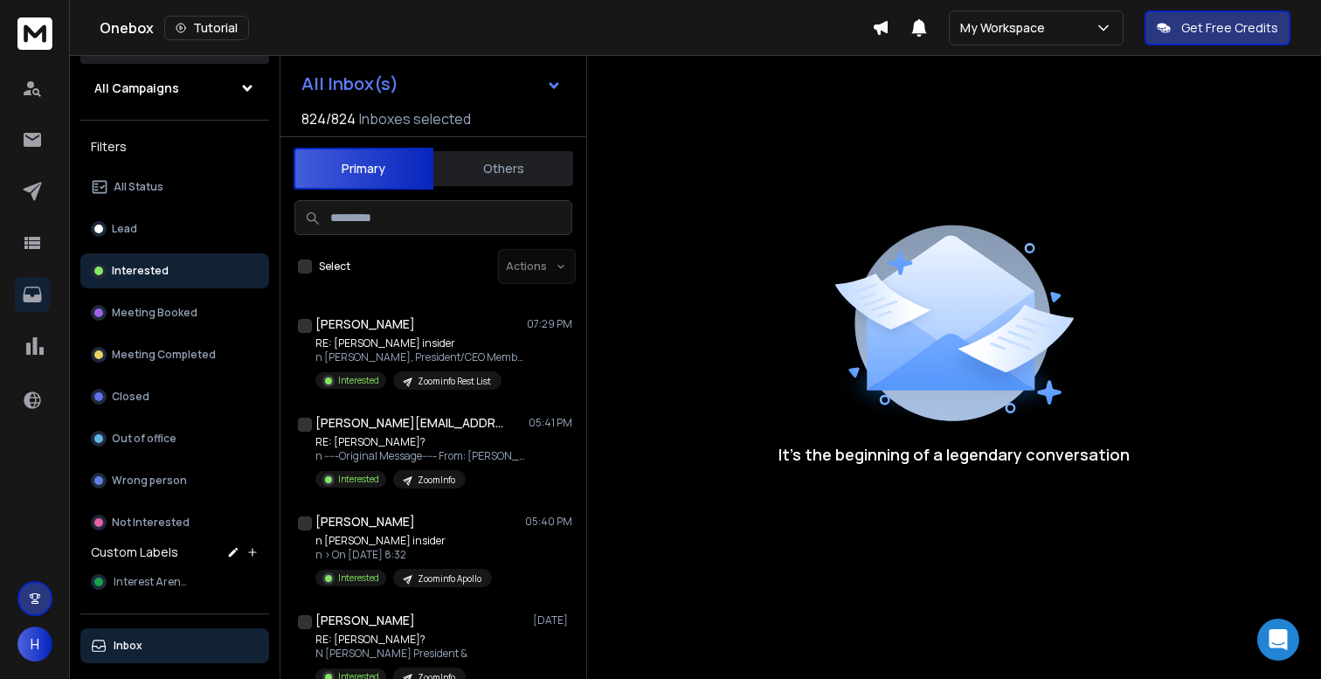
click at [442, 167] on button "Others" at bounding box center [503, 168] width 140 height 38
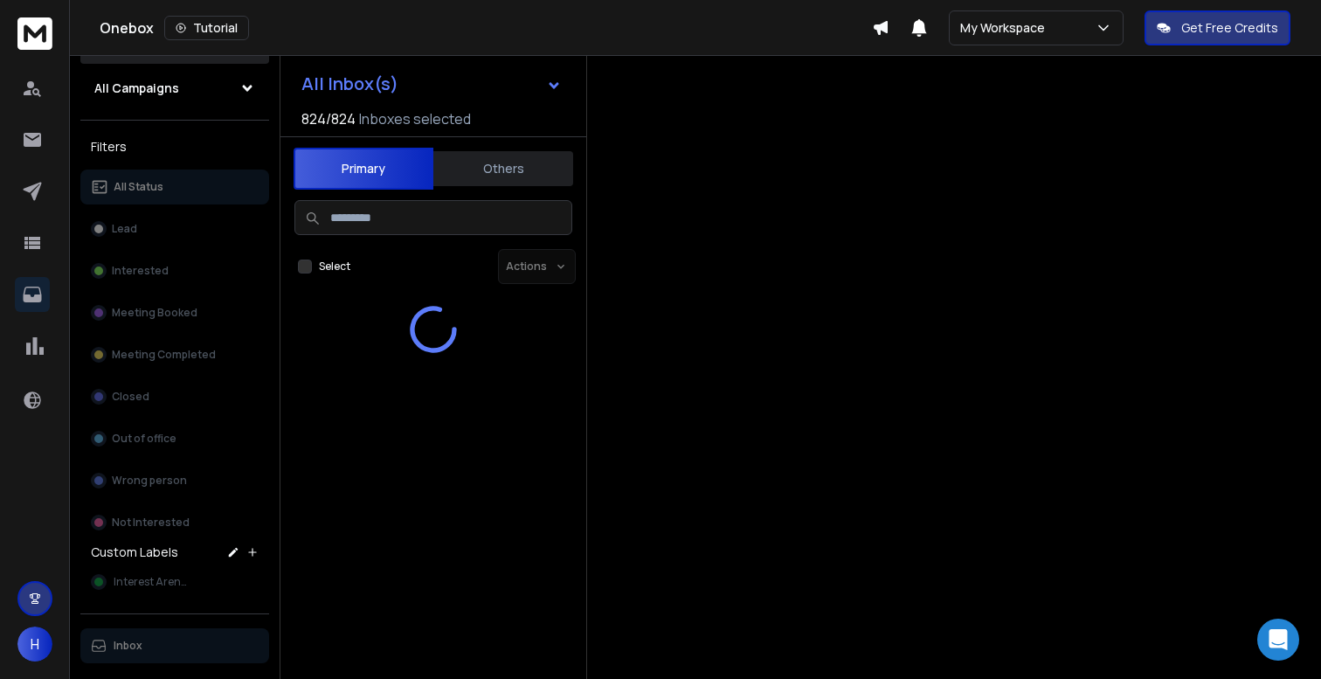
click at [370, 160] on button "Primary" at bounding box center [364, 169] width 140 height 42
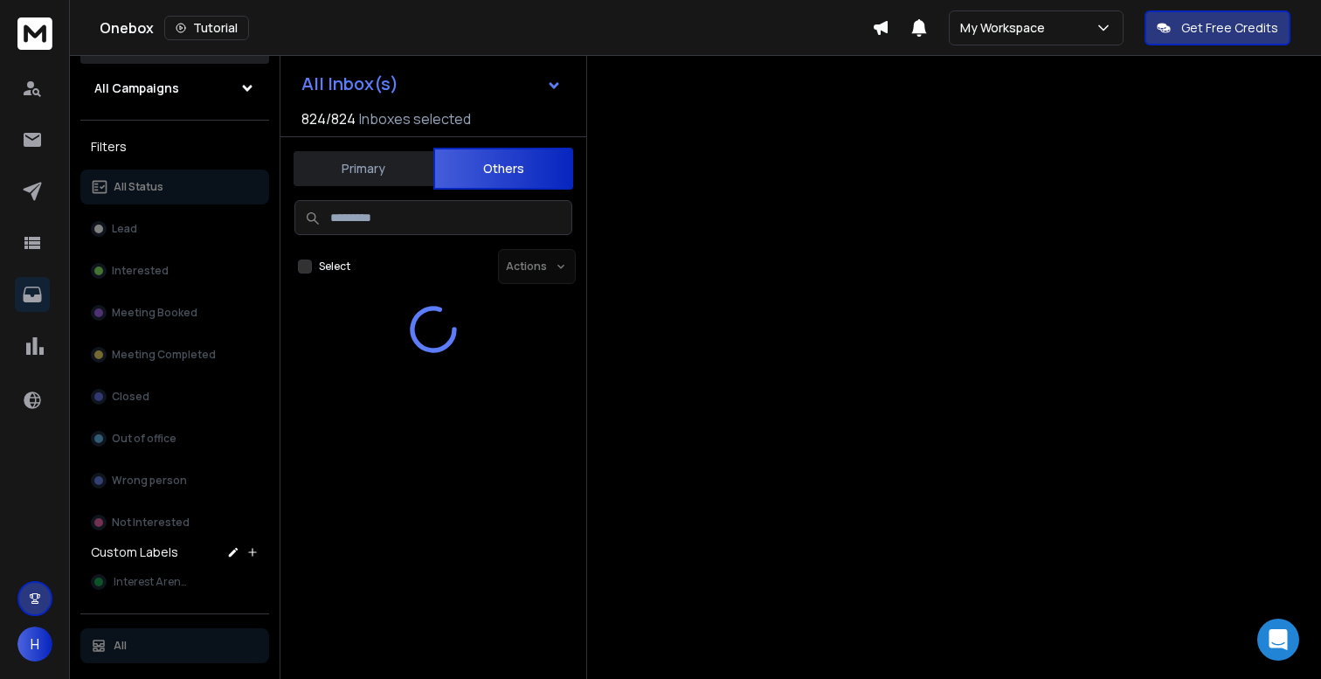
click at [473, 177] on button "Others" at bounding box center [503, 169] width 140 height 42
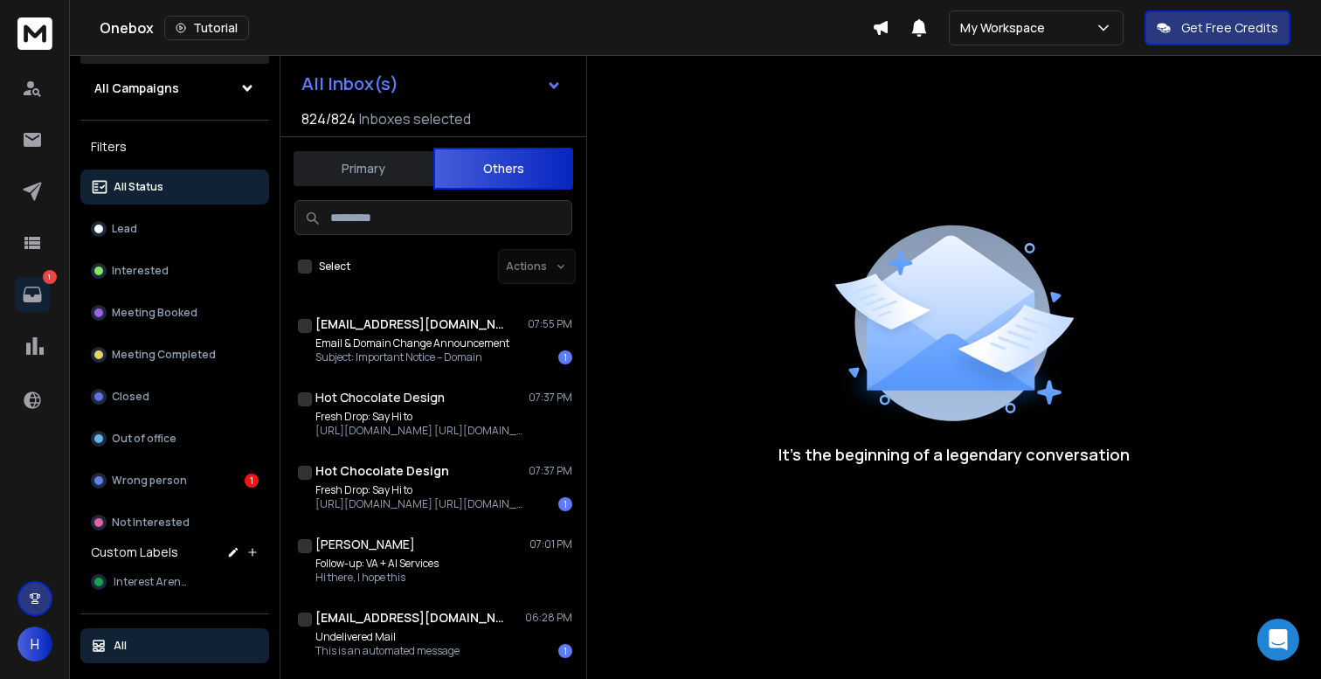
click at [358, 175] on button "Primary" at bounding box center [364, 168] width 140 height 38
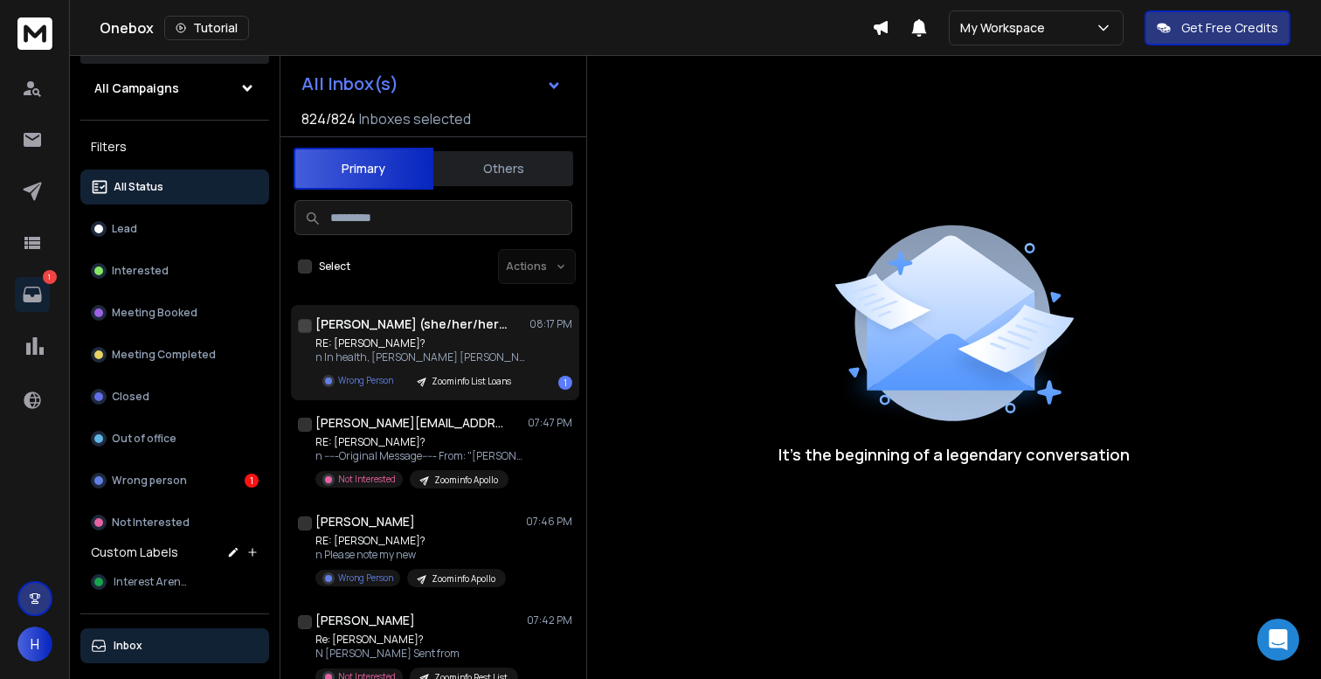
click at [497, 312] on div "[PERSON_NAME] (she/her/hers) 08:17 PM RE: [PERSON_NAME]? n In health, [PERSON_N…" at bounding box center [435, 352] width 288 height 95
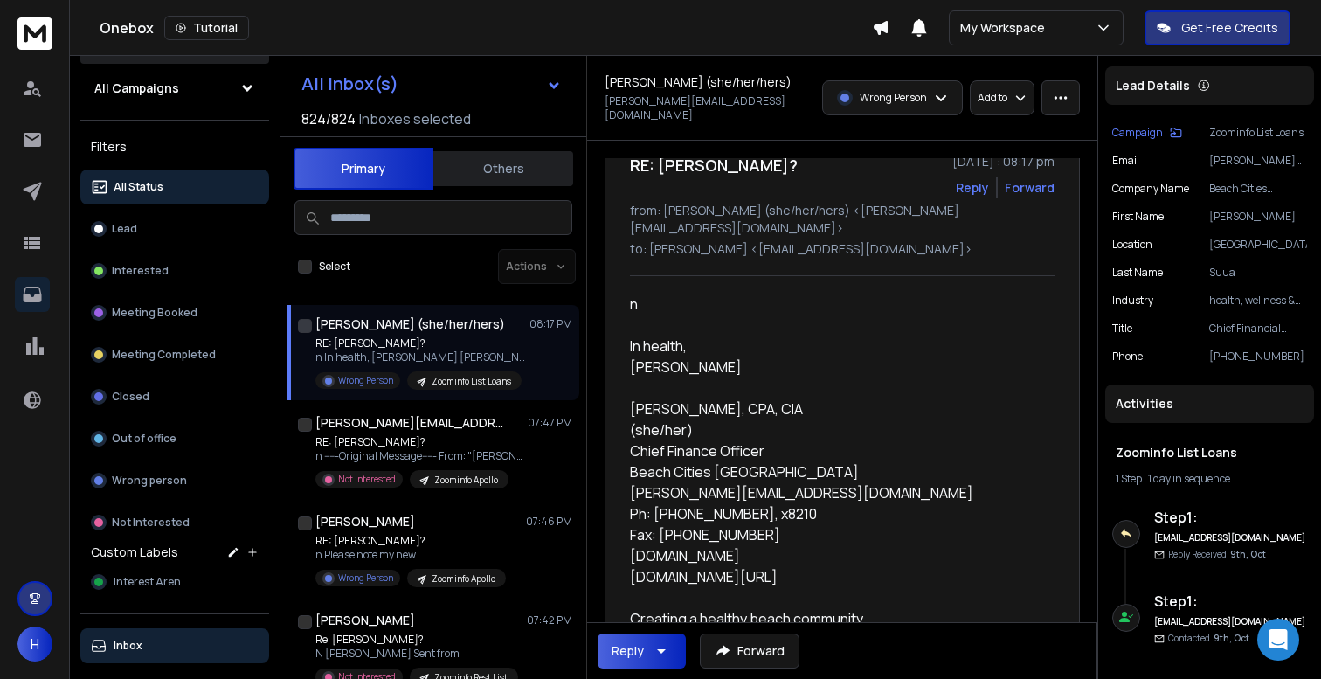
scroll to position [0, 0]
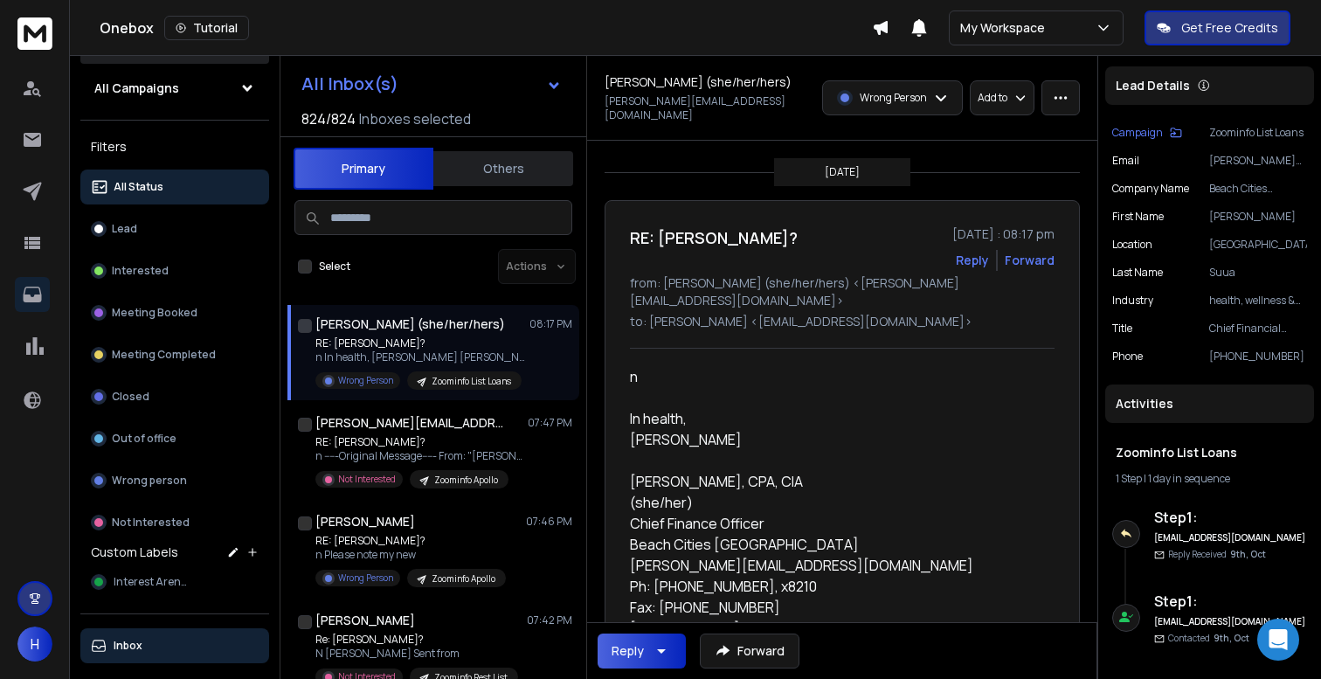
click at [531, 169] on button "Others" at bounding box center [503, 168] width 140 height 38
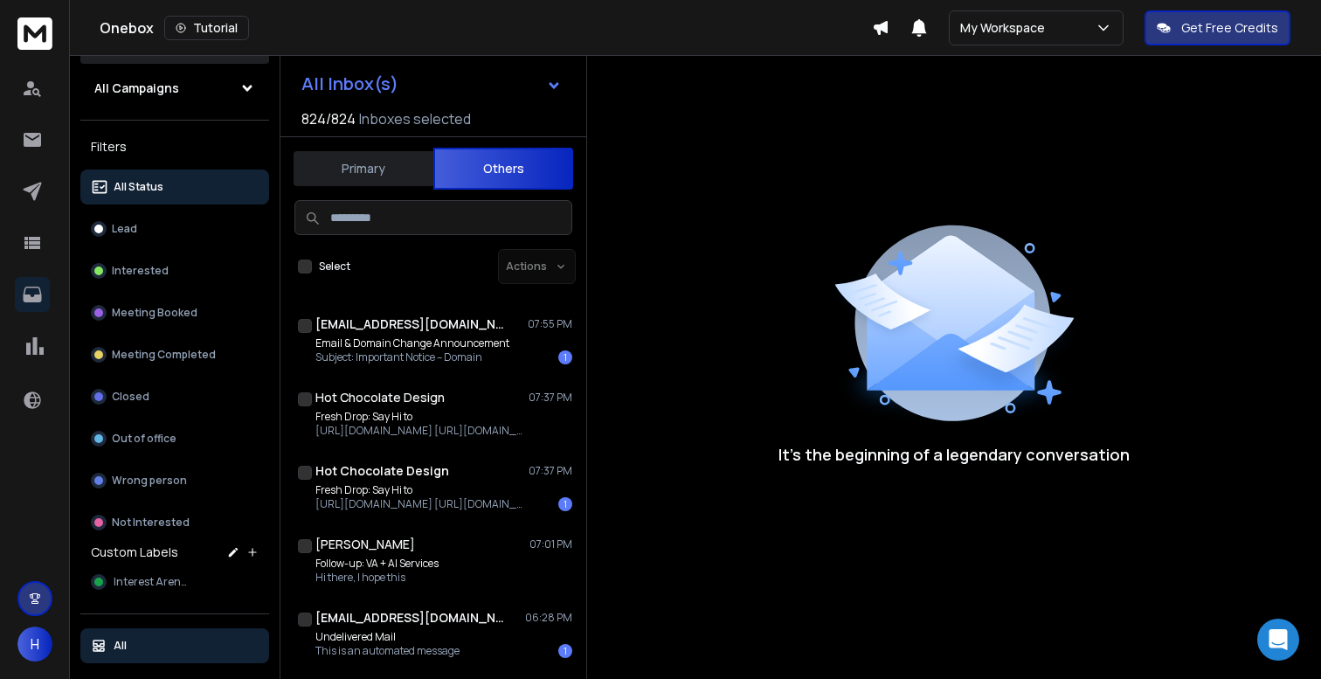
click at [501, 304] on div "[EMAIL_ADDRESS][DOMAIN_NAME] 07:55 PM Email & Domain Change Announcement Subjec…" at bounding box center [433, 552] width 306 height 502
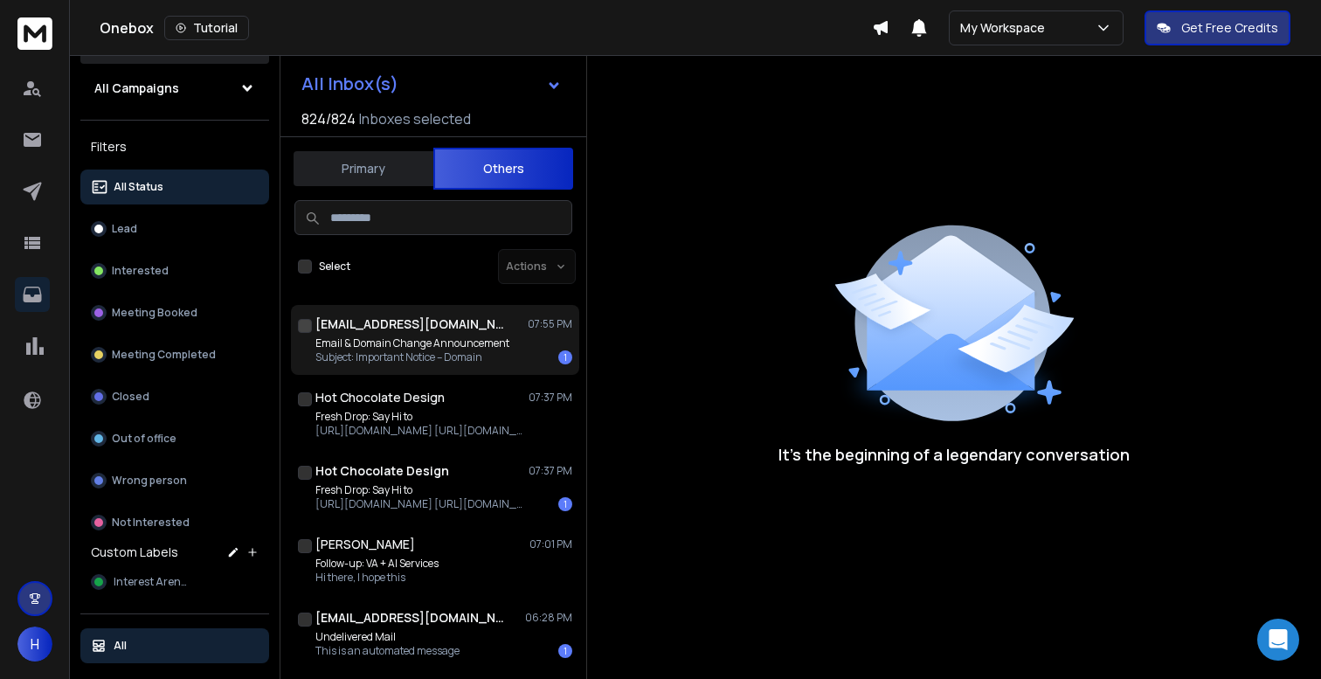
click at [501, 317] on div "[EMAIL_ADDRESS][DOMAIN_NAME] 07:55 PM" at bounding box center [443, 323] width 257 height 17
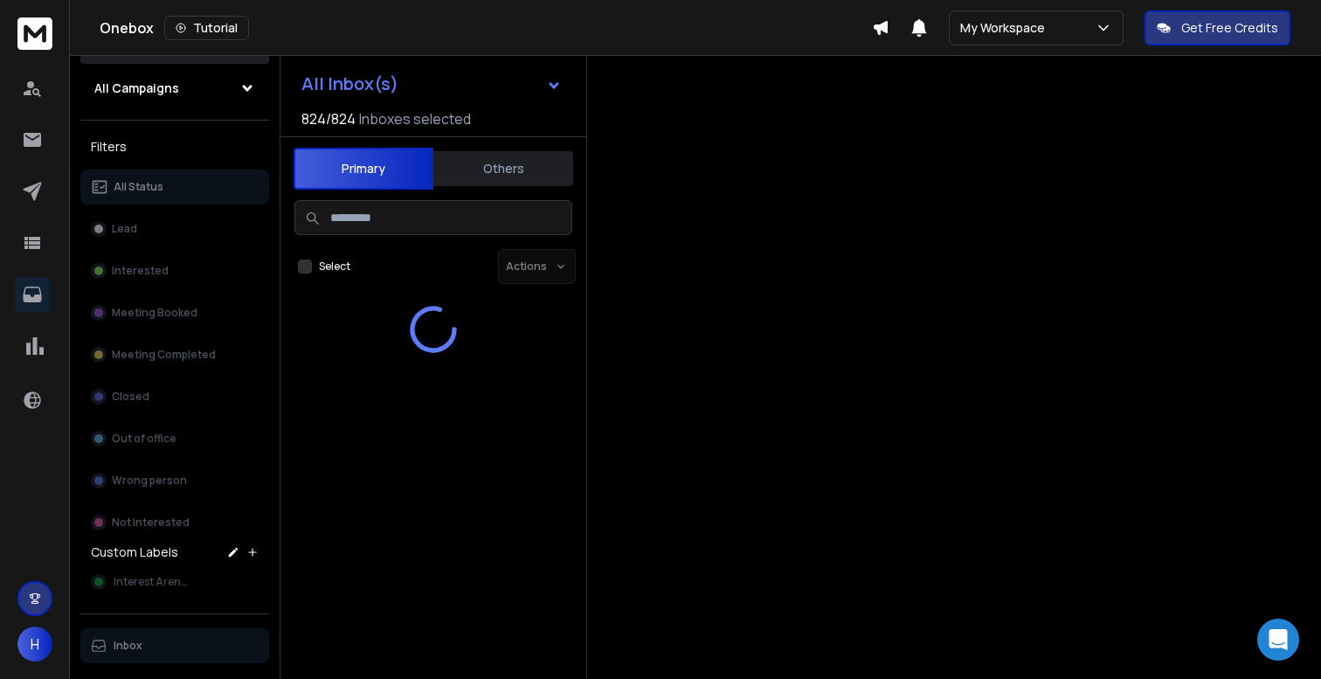
click at [430, 162] on button "Primary" at bounding box center [364, 169] width 140 height 42
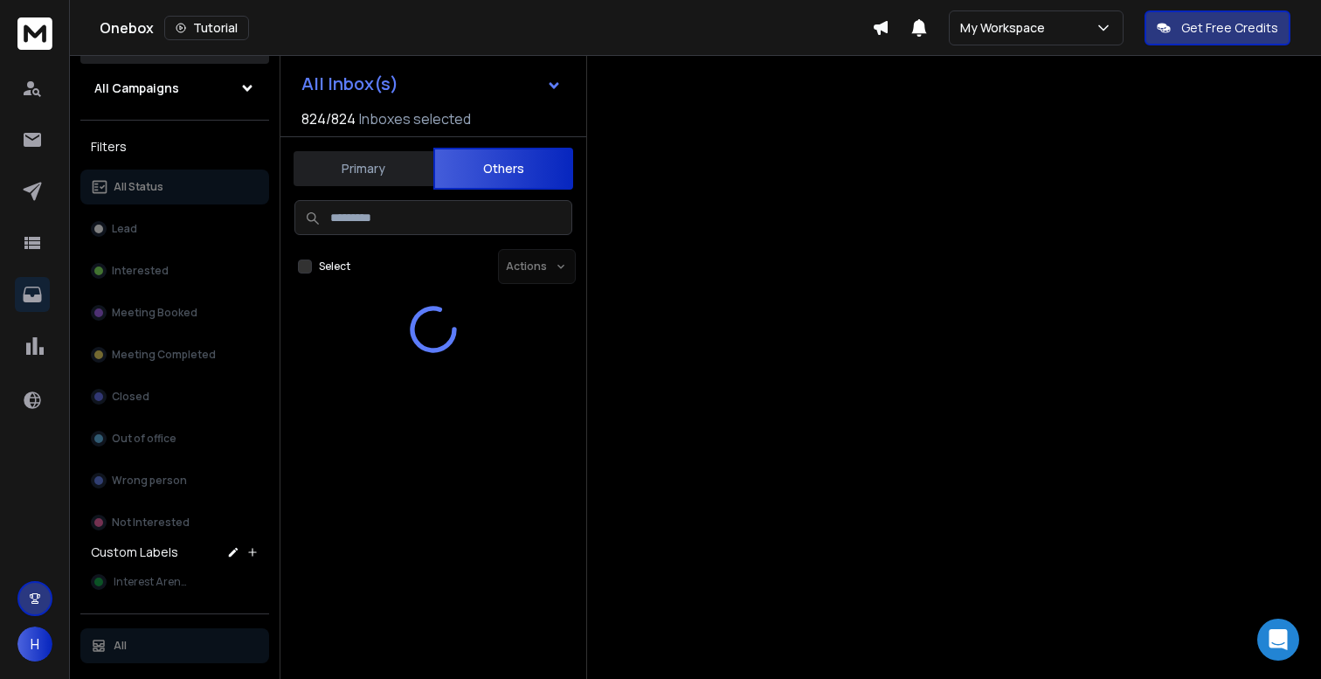
click at [533, 158] on button "Others" at bounding box center [503, 169] width 140 height 42
click at [394, 155] on button "Primary" at bounding box center [364, 168] width 140 height 38
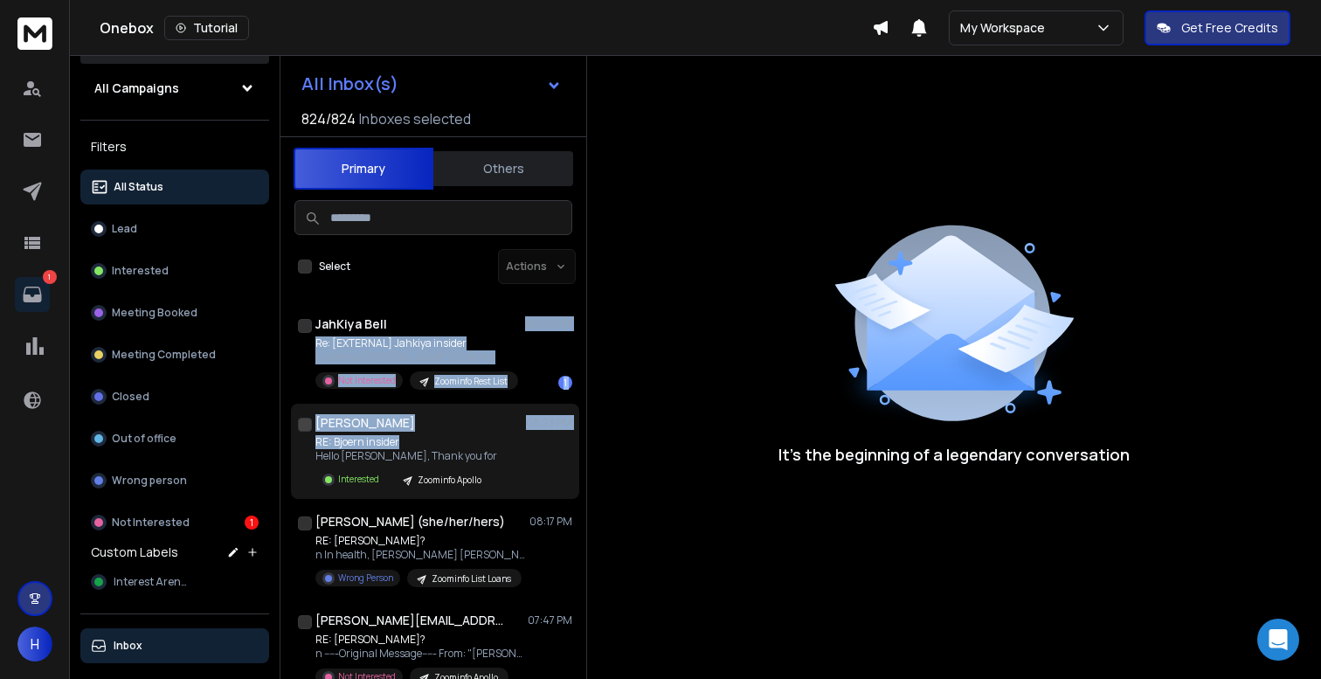
drag, startPoint x: 505, startPoint y: 328, endPoint x: 439, endPoint y: 438, distance: 127.3
click at [439, 438] on div "JahKiya Bell 08:24 PM Re: [EXTERNAL] Jahkiya insider n JahKiya [PERSON_NAME].D.…" at bounding box center [433, 552] width 306 height 502
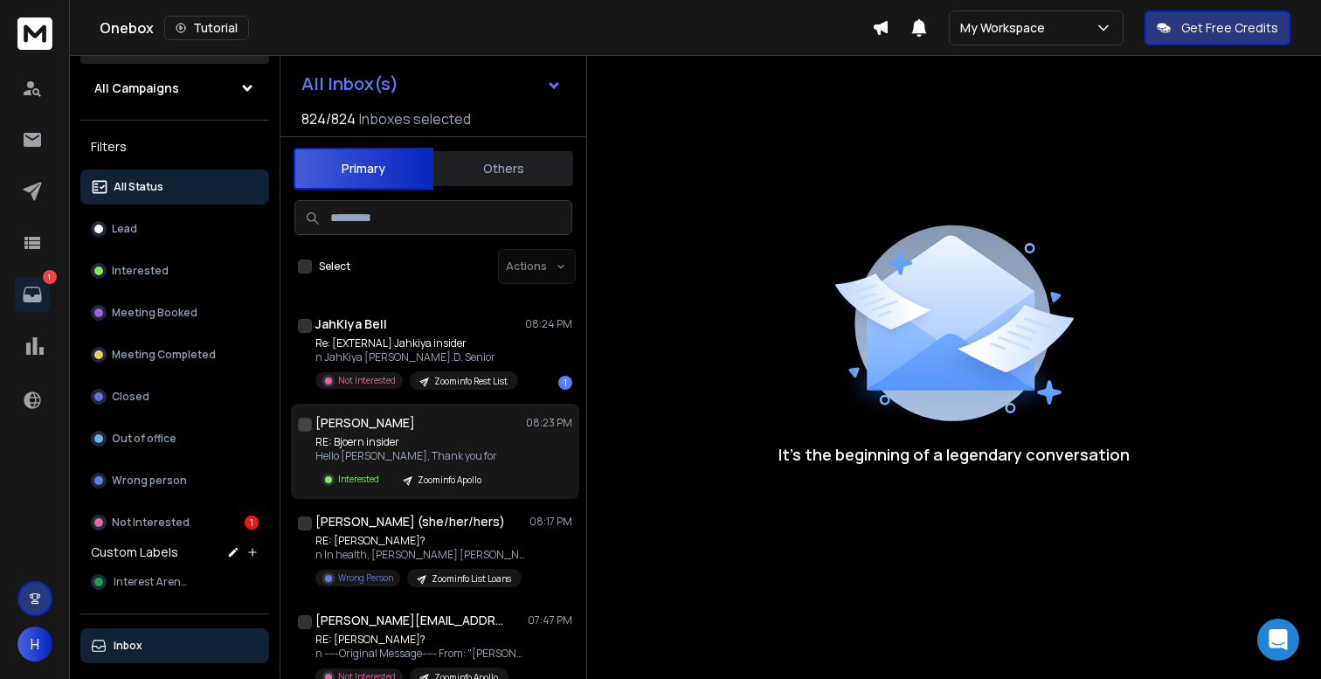
click at [481, 440] on p "RE: Bjoern insider" at bounding box center [406, 442] width 182 height 14
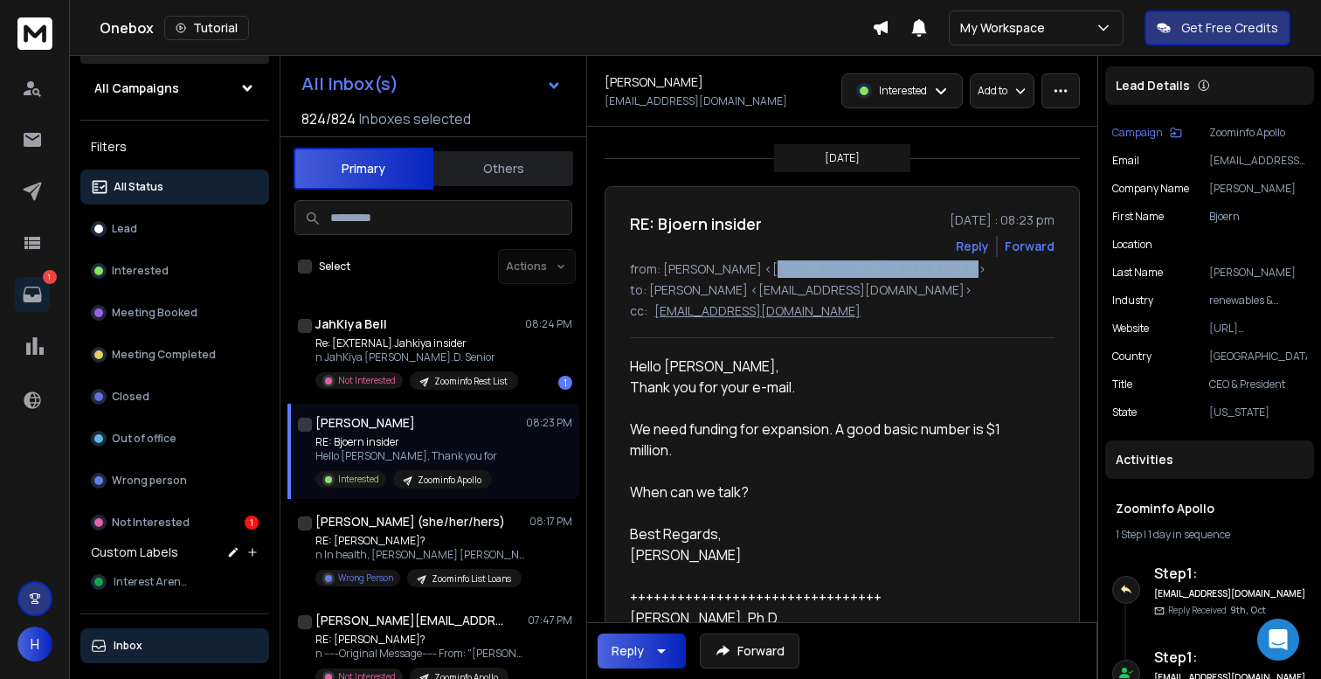
drag, startPoint x: 928, startPoint y: 267, endPoint x: 757, endPoint y: 264, distance: 170.4
click at [757, 264] on p "from: [PERSON_NAME] <[EMAIL_ADDRESS][DOMAIN_NAME]>" at bounding box center [842, 268] width 425 height 17
copy p "[EMAIL_ADDRESS][DOMAIN_NAME]"
drag, startPoint x: 929, startPoint y: 271, endPoint x: 756, endPoint y: 265, distance: 173.9
click at [756, 265] on p "from: [PERSON_NAME] <[EMAIL_ADDRESS][DOMAIN_NAME]>" at bounding box center [842, 268] width 425 height 17
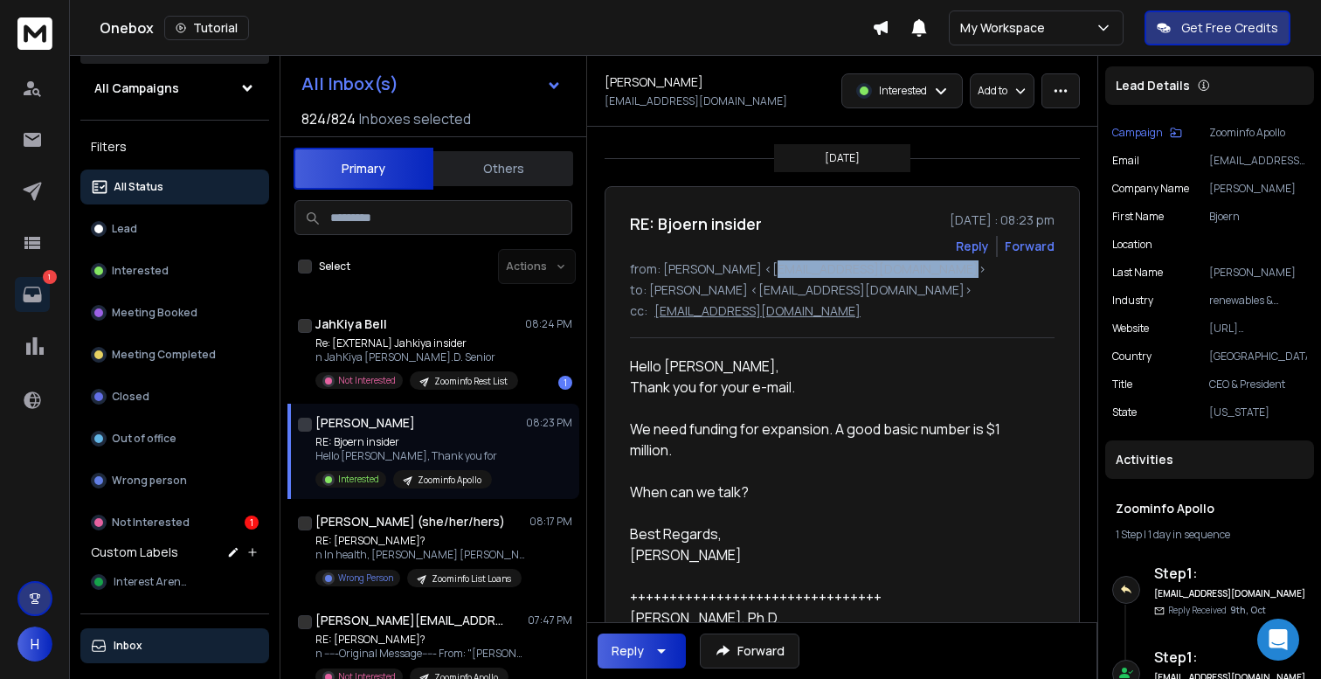
copy p "[EMAIL_ADDRESS][DOMAIN_NAME]"
click at [632, 631] on div "Reply Forward" at bounding box center [842, 650] width 510 height 57
click at [636, 638] on button "Reply" at bounding box center [642, 650] width 88 height 35
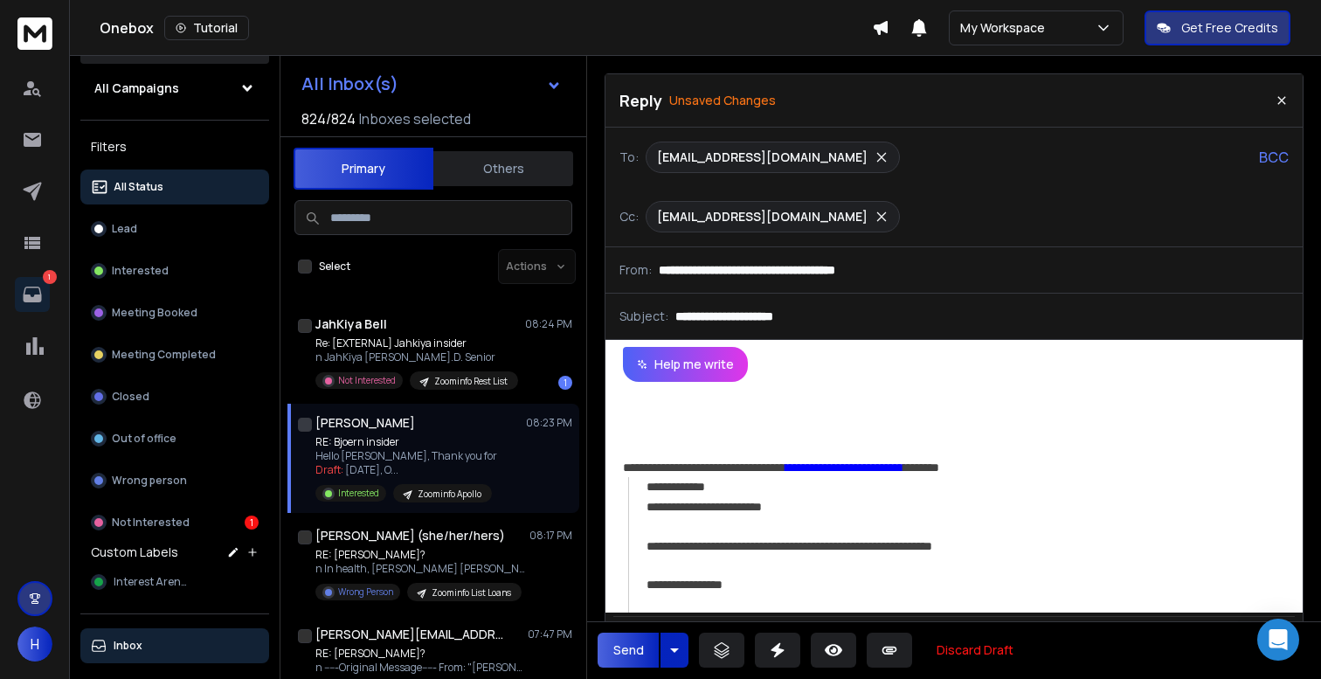
click at [928, 144] on input at bounding box center [968, 157] width 122 height 31
paste input "**********"
type input "**********"
click at [760, 403] on div "**********" at bounding box center [953, 497] width 697 height 231
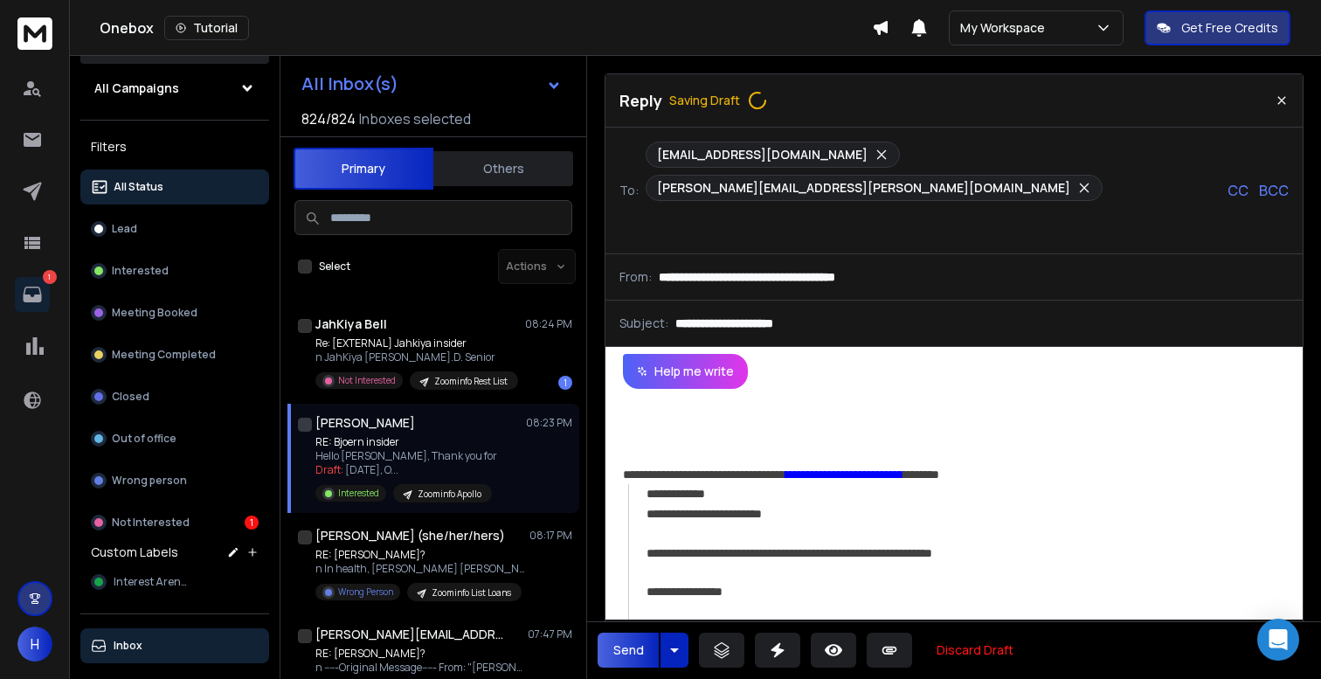
scroll to position [0, 0]
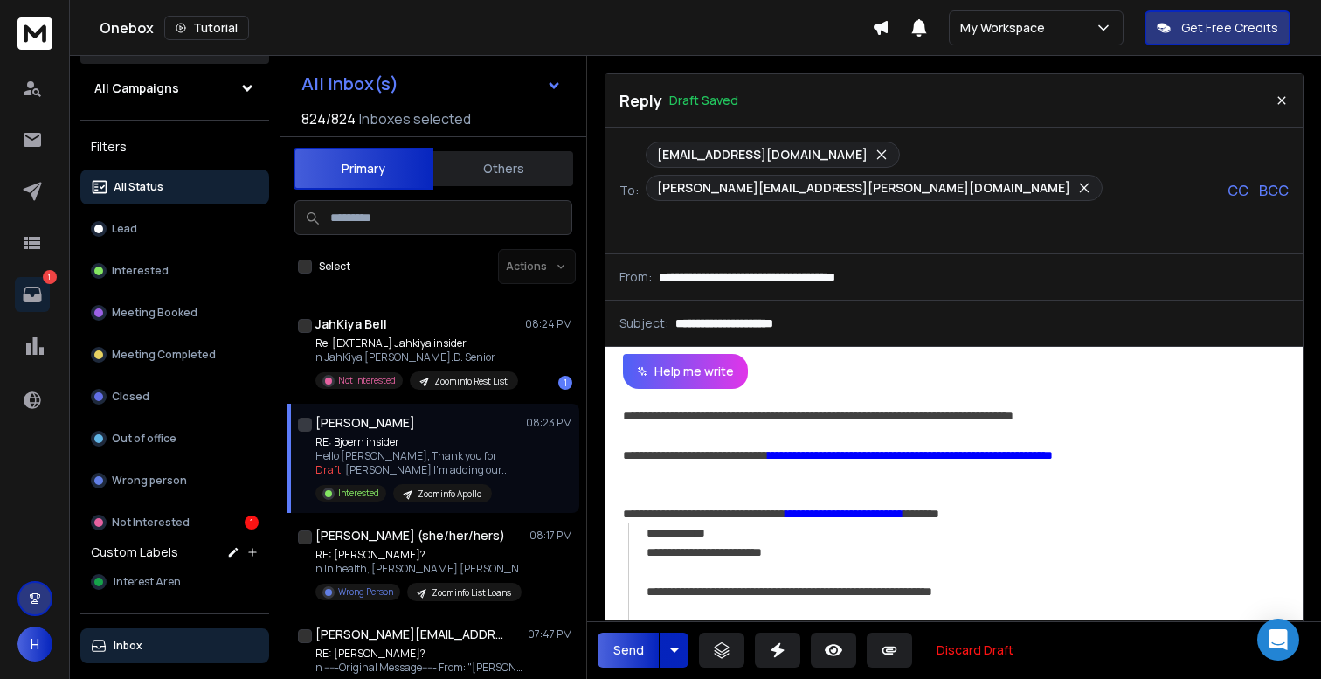
click at [636, 639] on button "Send" at bounding box center [628, 649] width 61 height 35
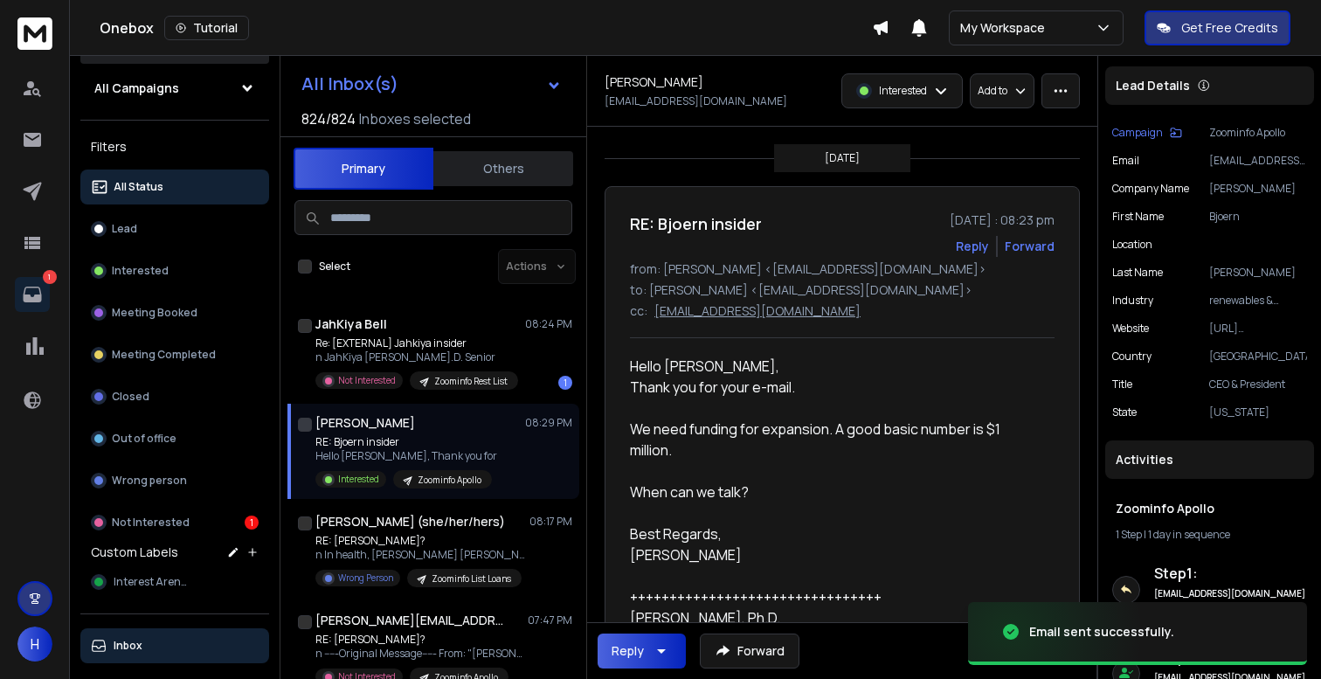
click at [491, 168] on button "Others" at bounding box center [503, 168] width 140 height 38
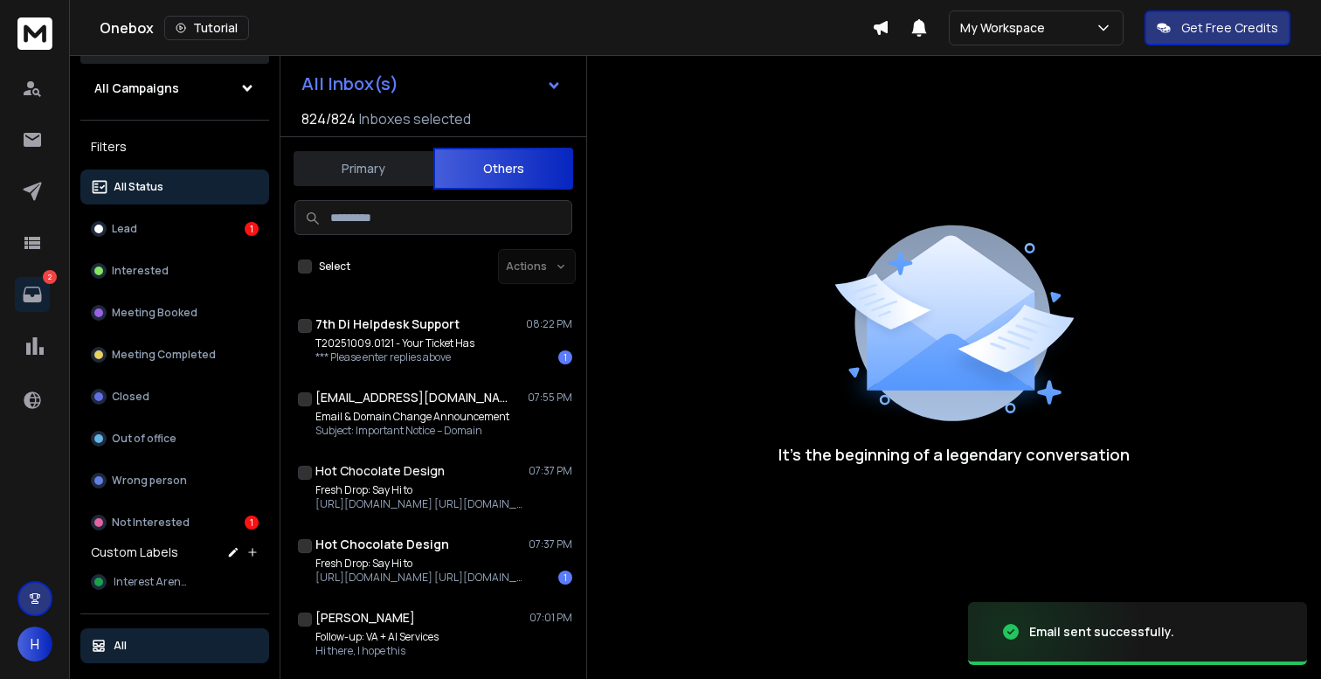
click at [394, 168] on button "Primary" at bounding box center [364, 168] width 140 height 38
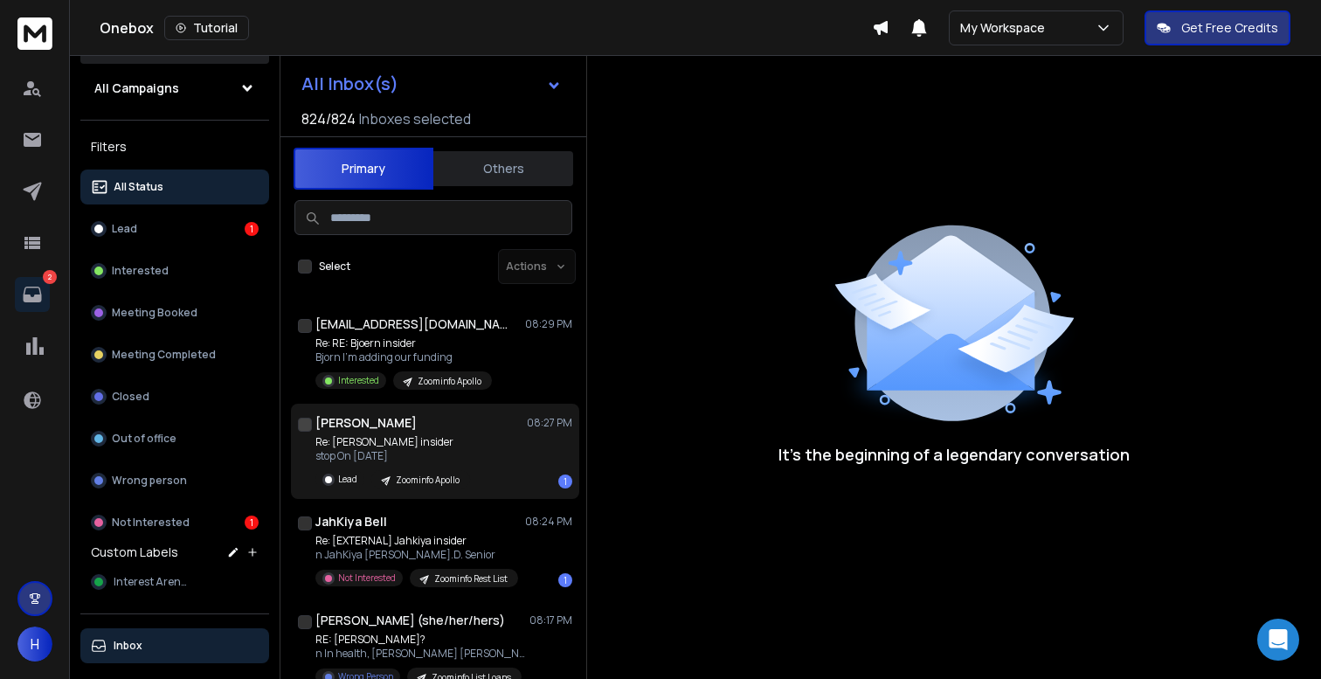
click at [431, 454] on p "stop On [DATE]" at bounding box center [392, 456] width 155 height 14
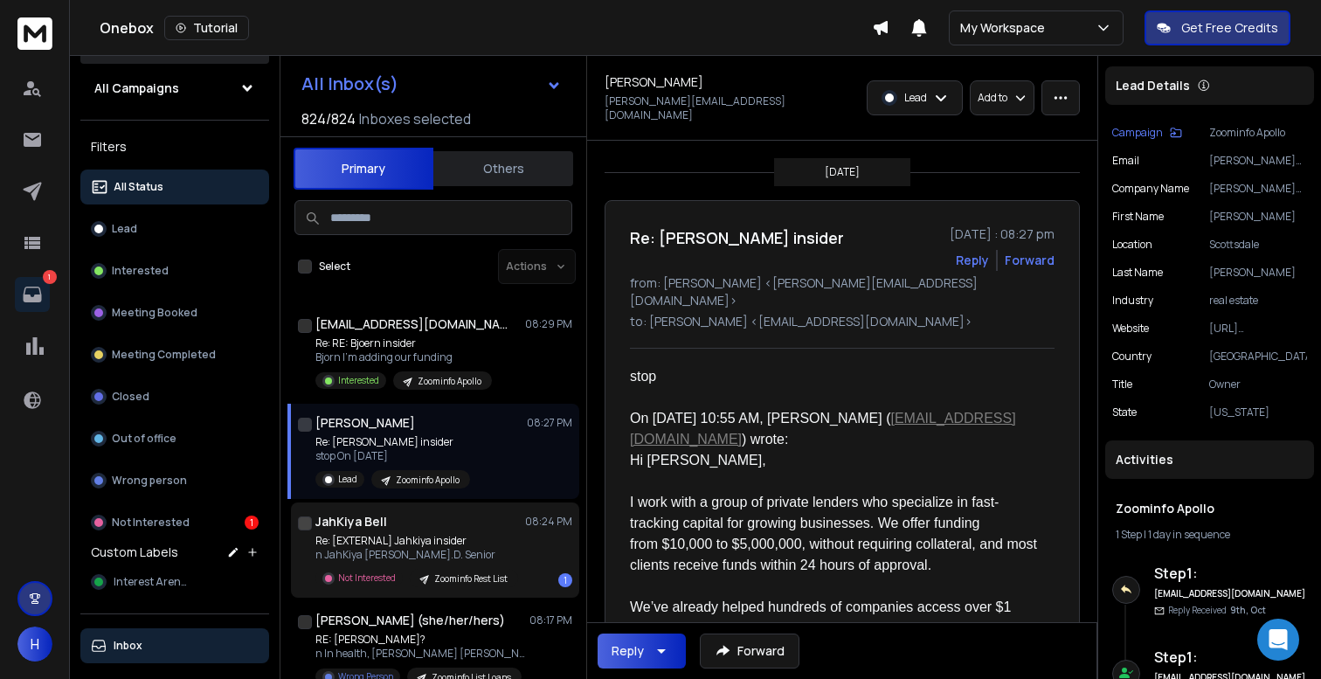
click at [428, 542] on p "Re: [EXTERNAL] Jahkiya insider" at bounding box center [416, 541] width 203 height 14
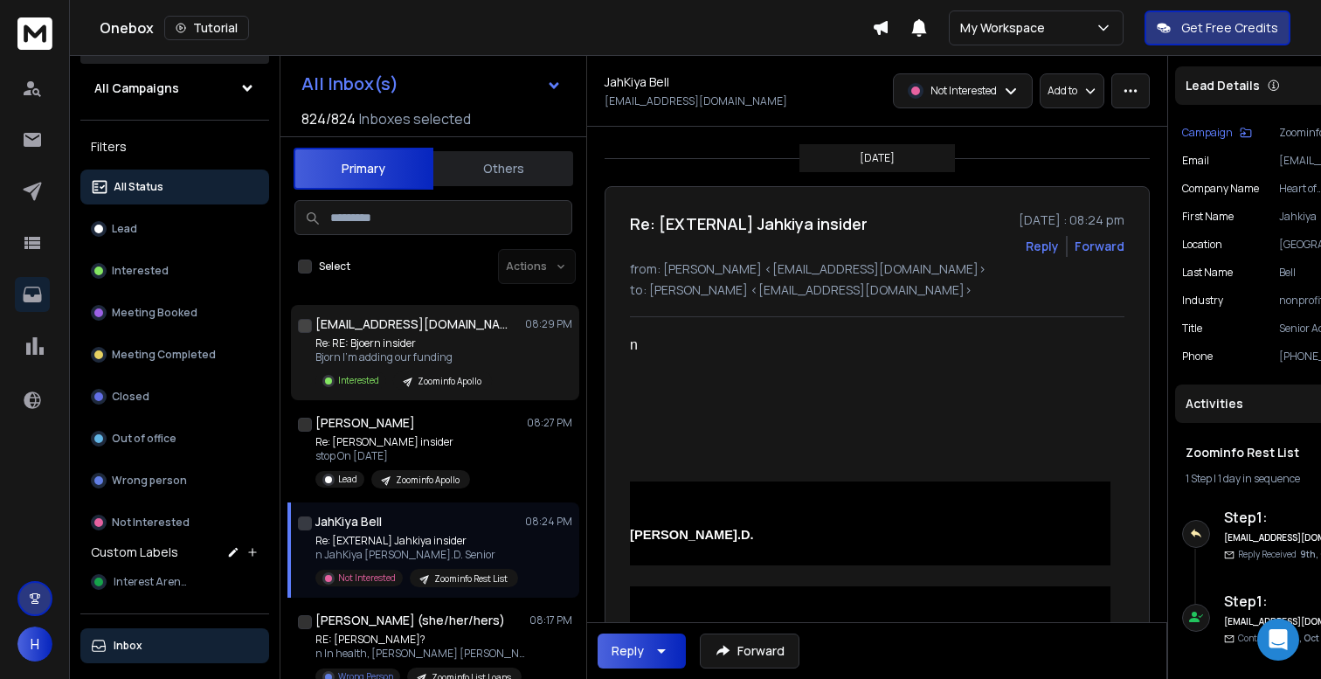
click at [487, 326] on h1 "[EMAIL_ADDRESS][DOMAIN_NAME] +1" at bounding box center [411, 323] width 192 height 17
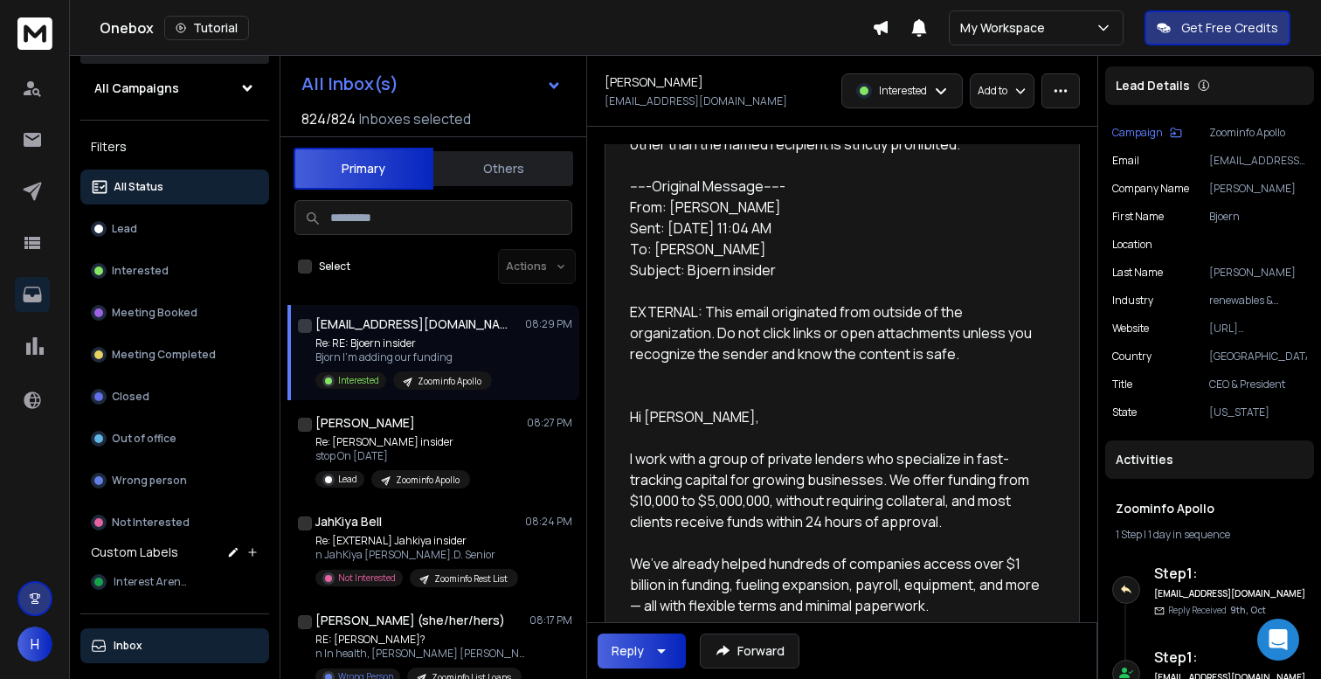
scroll to position [1282, 0]
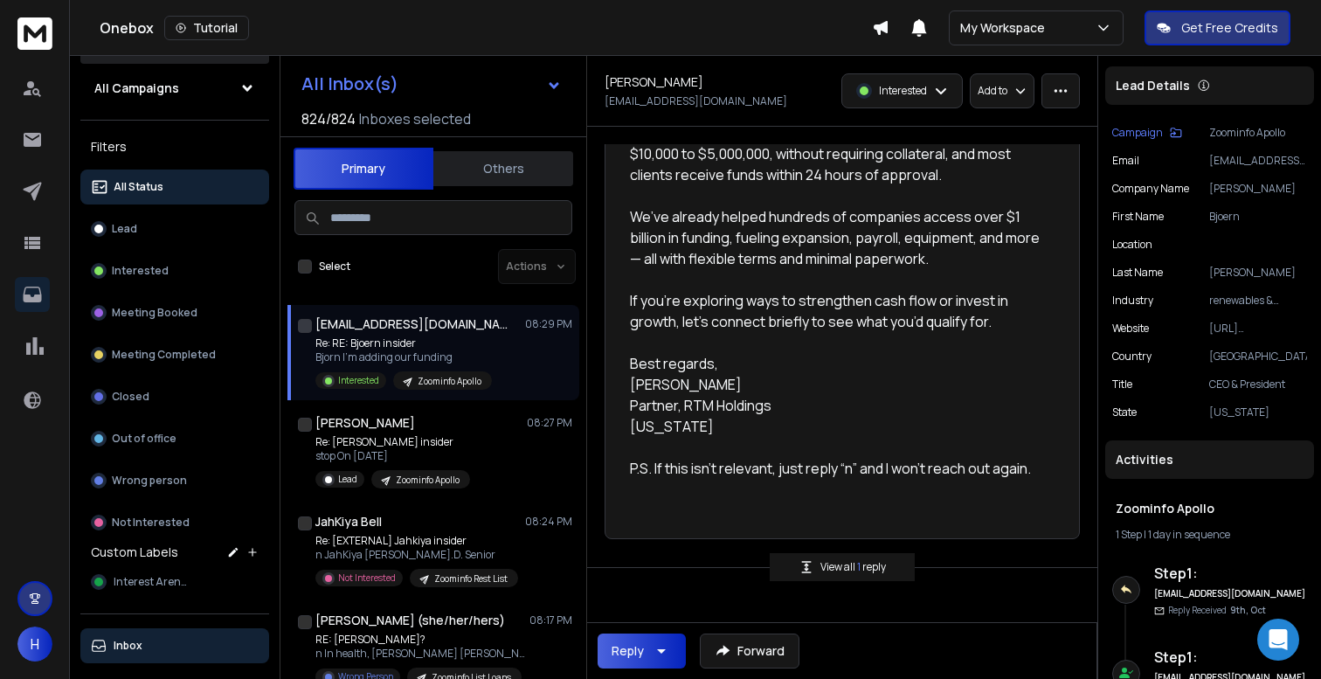
click at [792, 562] on div "View all 1 reply" at bounding box center [843, 567] width 146 height 28
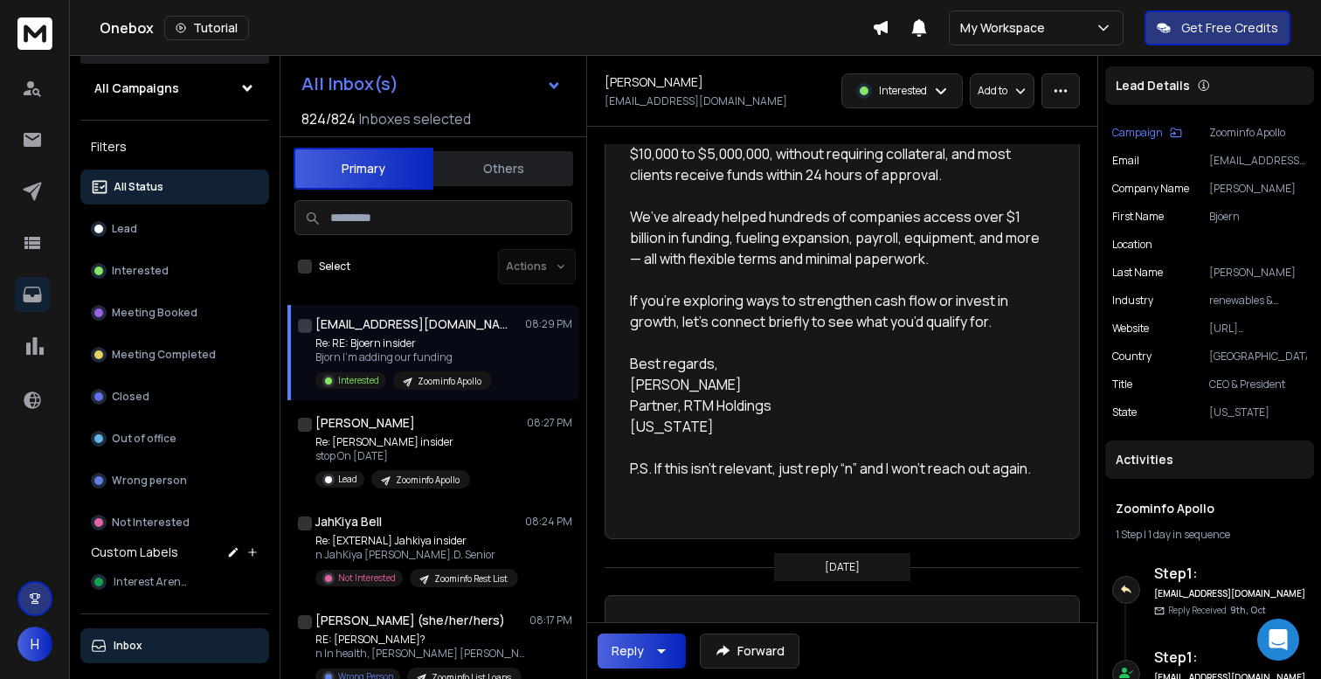
click at [485, 327] on h1 "[EMAIL_ADDRESS][DOMAIN_NAME] +1" at bounding box center [411, 323] width 192 height 17
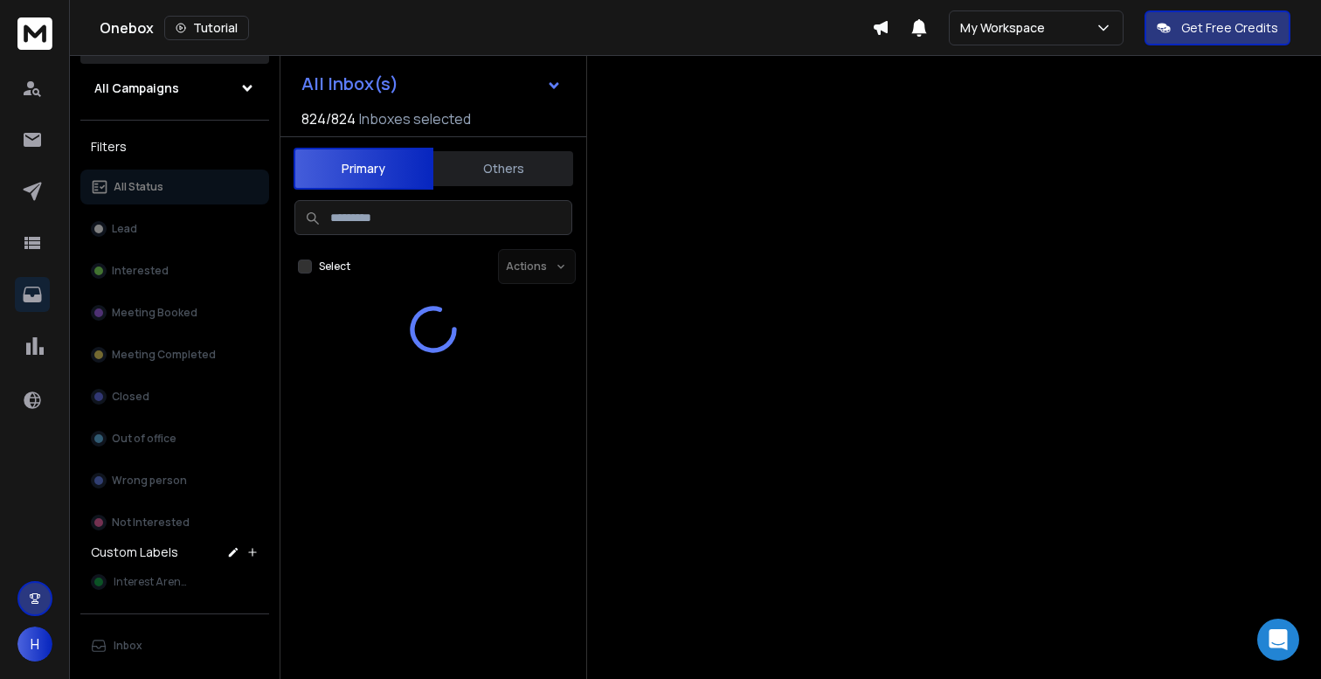
scroll to position [0, 0]
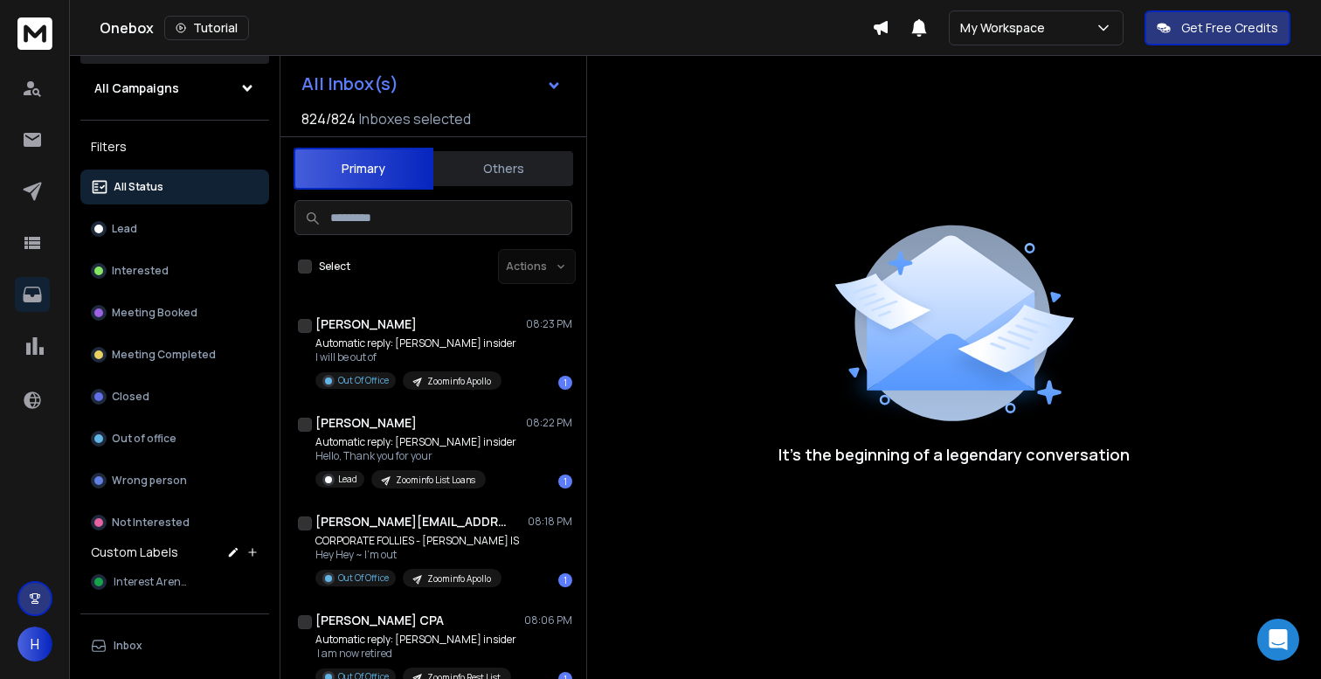
click at [473, 147] on div "All Inbox(s) 824 / 824 Inboxes selected Primary Others Select Actions [PERSON_N…" at bounding box center [433, 395] width 306 height 679
click at [444, 155] on button "Others" at bounding box center [503, 168] width 140 height 38
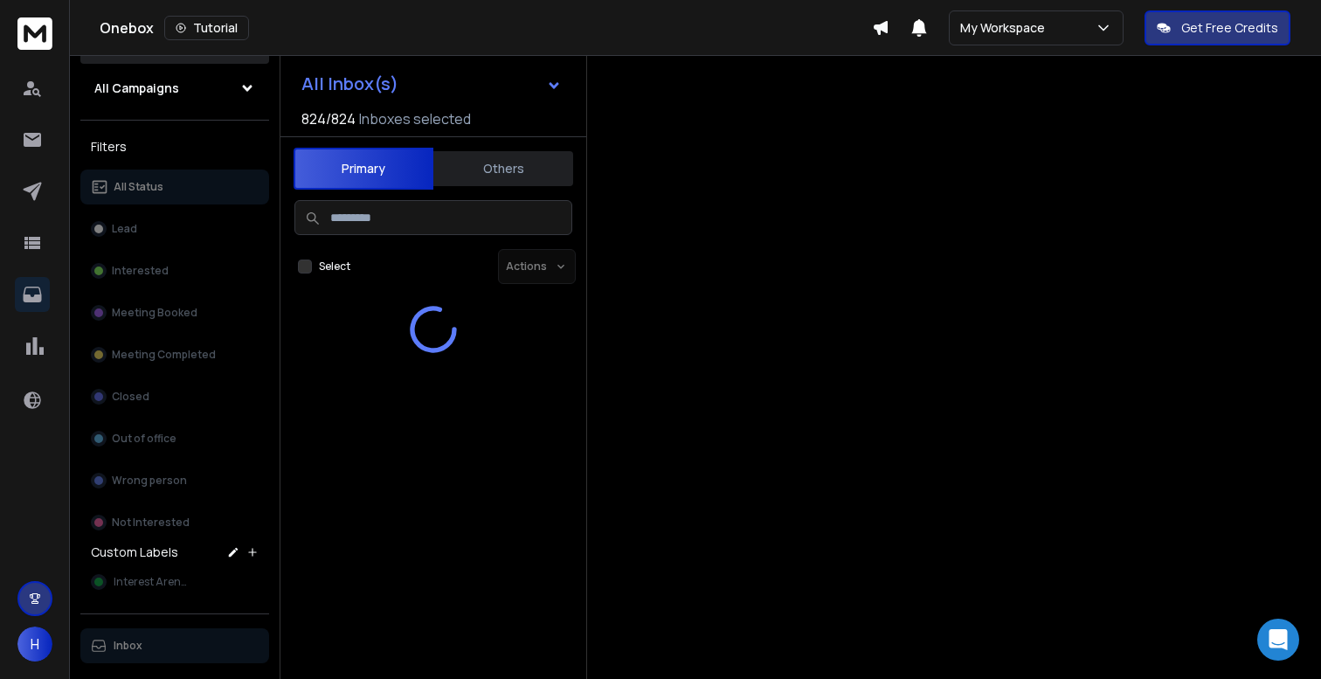
click at [404, 169] on button "Primary" at bounding box center [364, 169] width 140 height 42
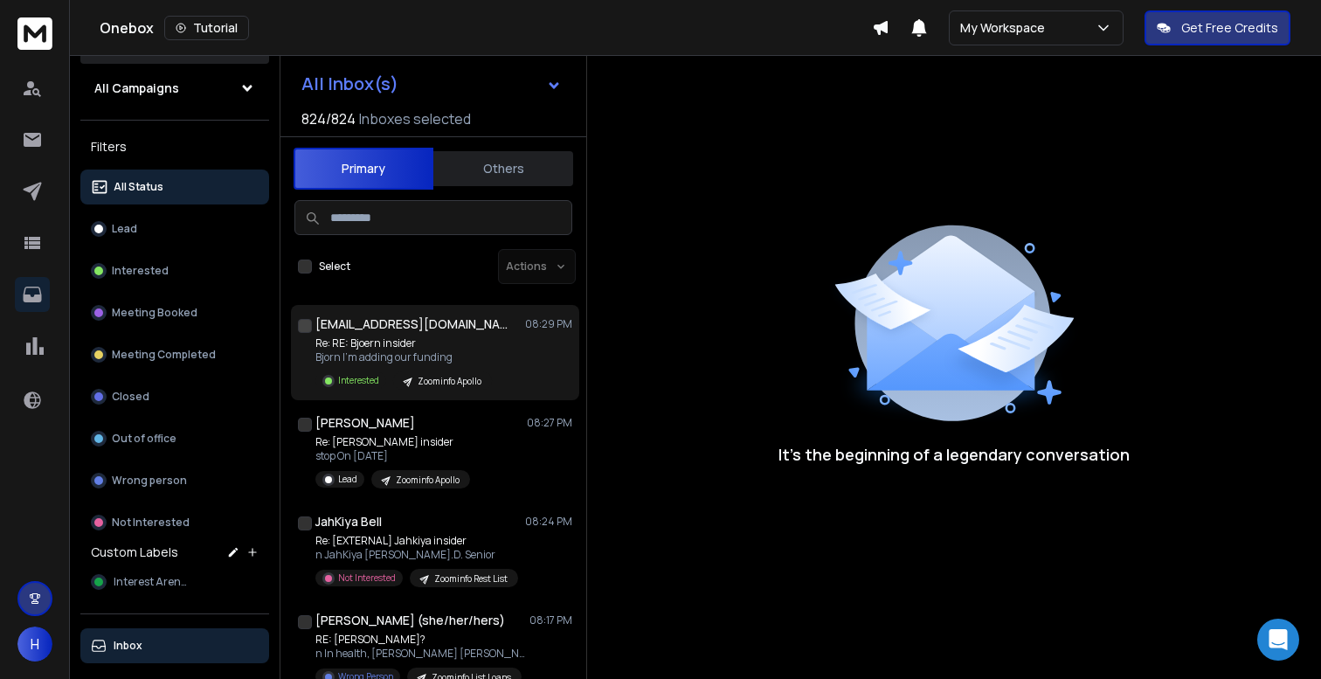
click at [428, 334] on div "[EMAIL_ADDRESS][DOMAIN_NAME] +1 08:29 PM Re: RE: Bjoern insider Bjorn I'm addin…" at bounding box center [443, 352] width 257 height 74
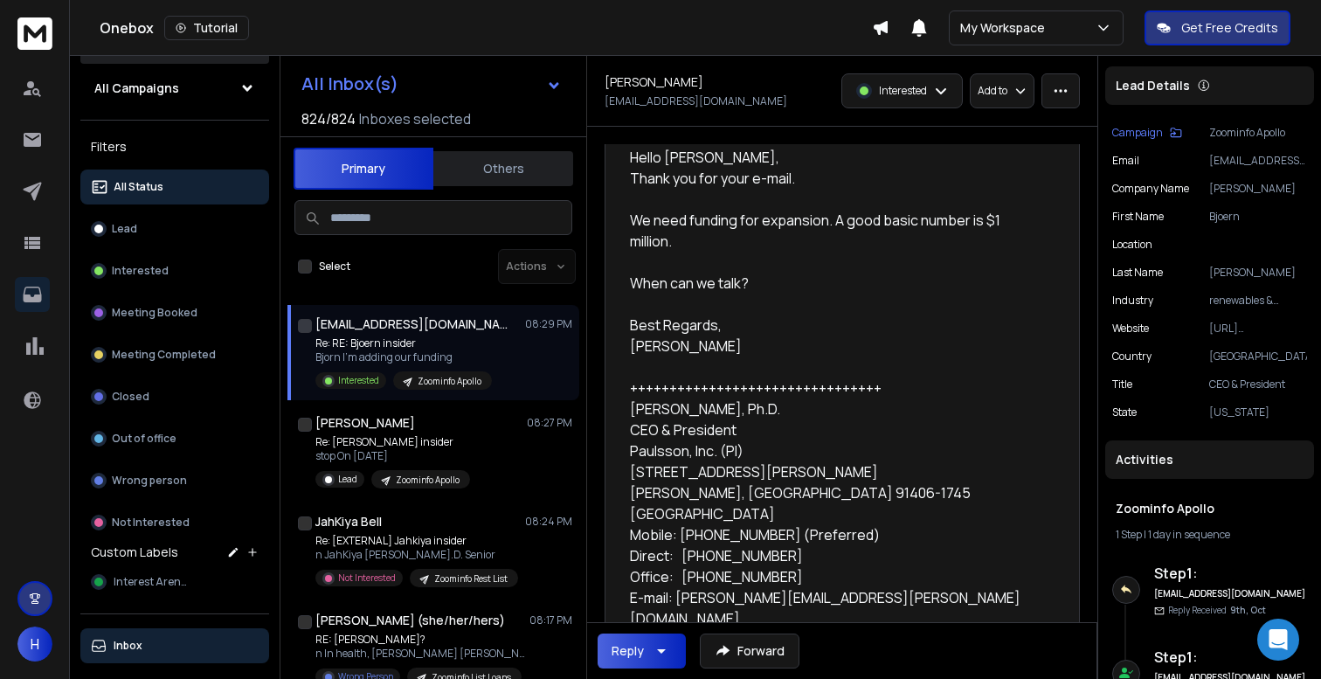
scroll to position [338, 0]
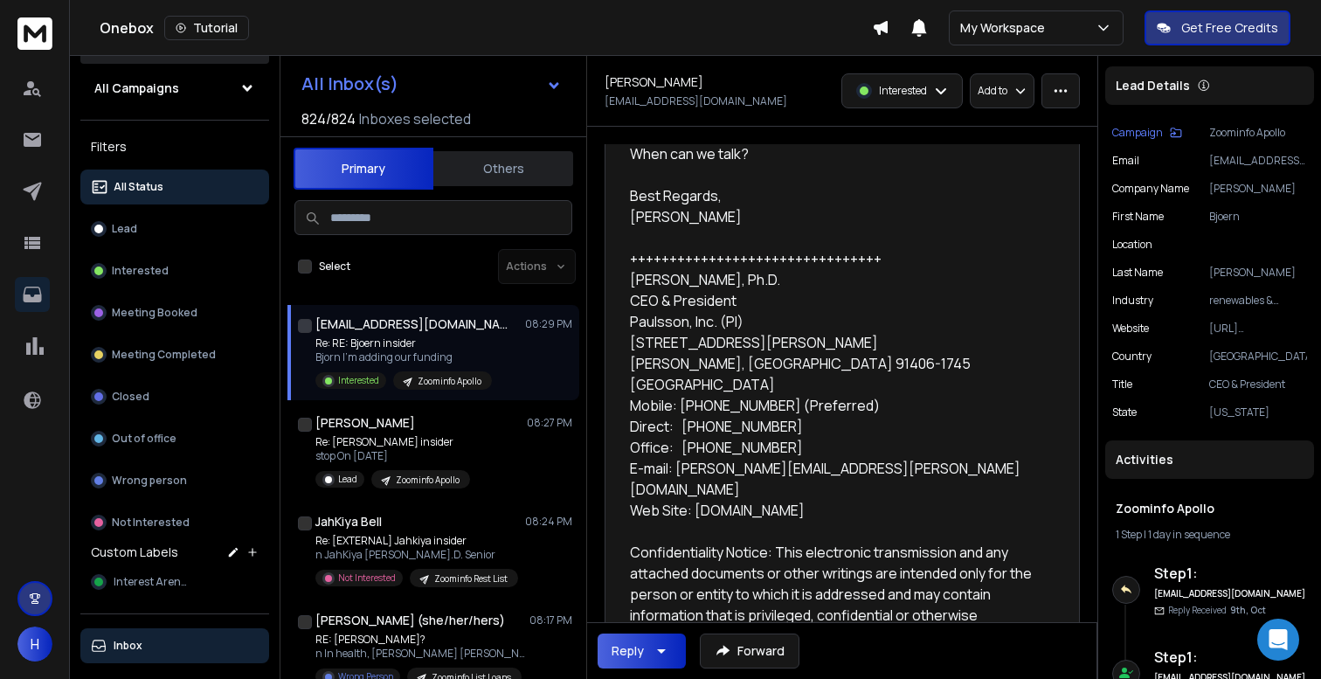
click at [1143, 599] on div "Step 1 : [EMAIL_ADDRESS][DOMAIN_NAME] Reply Received 9th, Oct" at bounding box center [1209, 590] width 195 height 54
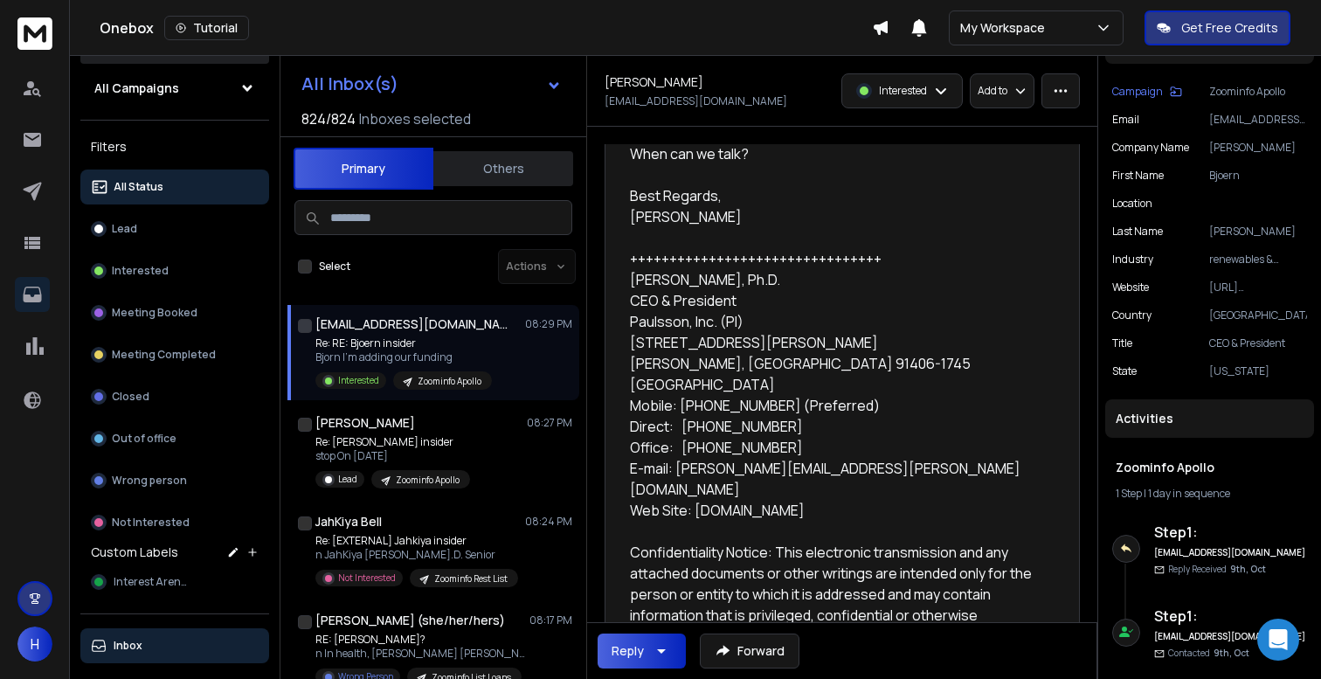
click at [1163, 632] on h6 "[EMAIL_ADDRESS][DOMAIN_NAME]" at bounding box center [1230, 636] width 153 height 13
click at [1168, 660] on div "Step 1 : [EMAIL_ADDRESS][DOMAIN_NAME] Reply Received 9th, Oct Step 1 : [EMAIL_A…" at bounding box center [1230, 604] width 209 height 164
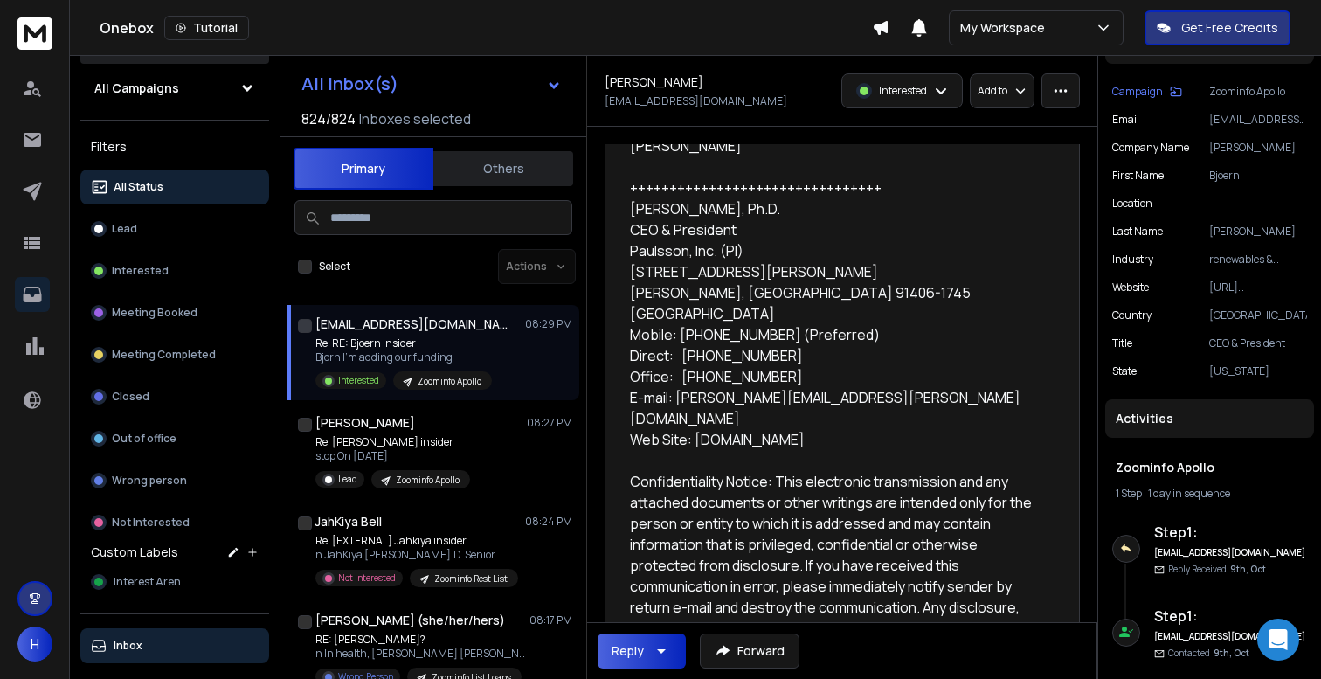
scroll to position [411, 0]
click at [516, 368] on div "Re: RE: Bjoern insider Bjorn I'm adding our funding Interested Zoominfo Apollo" at bounding box center [443, 362] width 257 height 53
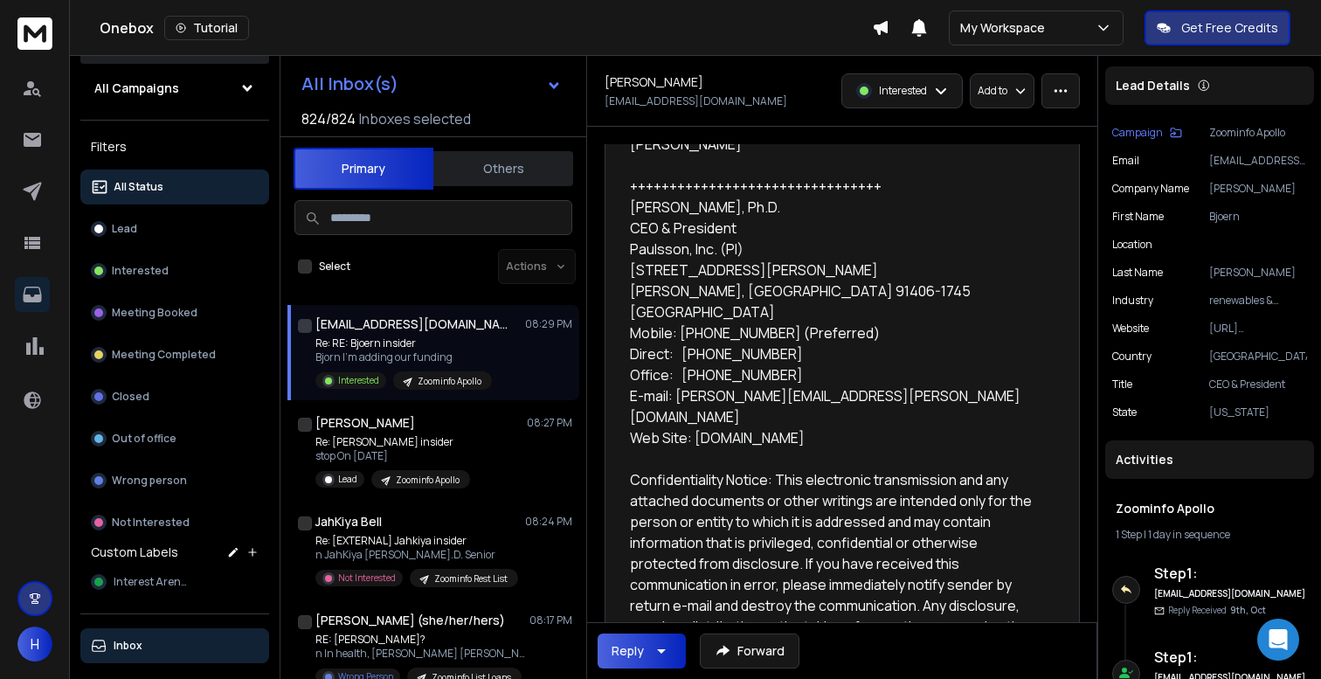
scroll to position [0, 0]
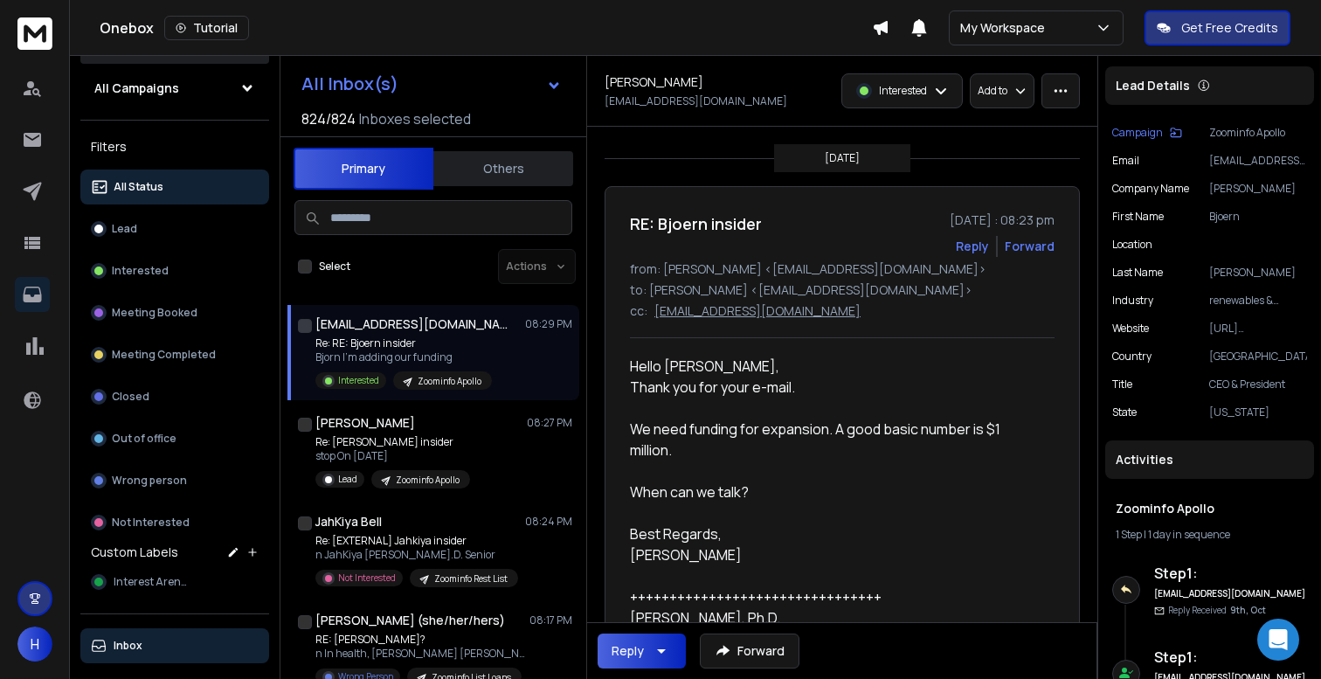
drag, startPoint x: 990, startPoint y: 290, endPoint x: 727, endPoint y: 285, distance: 263.0
click at [727, 285] on p "to: [PERSON_NAME] <[EMAIL_ADDRESS][DOMAIN_NAME]>" at bounding box center [842, 289] width 425 height 17
copy p "[EMAIL_ADDRESS][DOMAIN_NAME]"
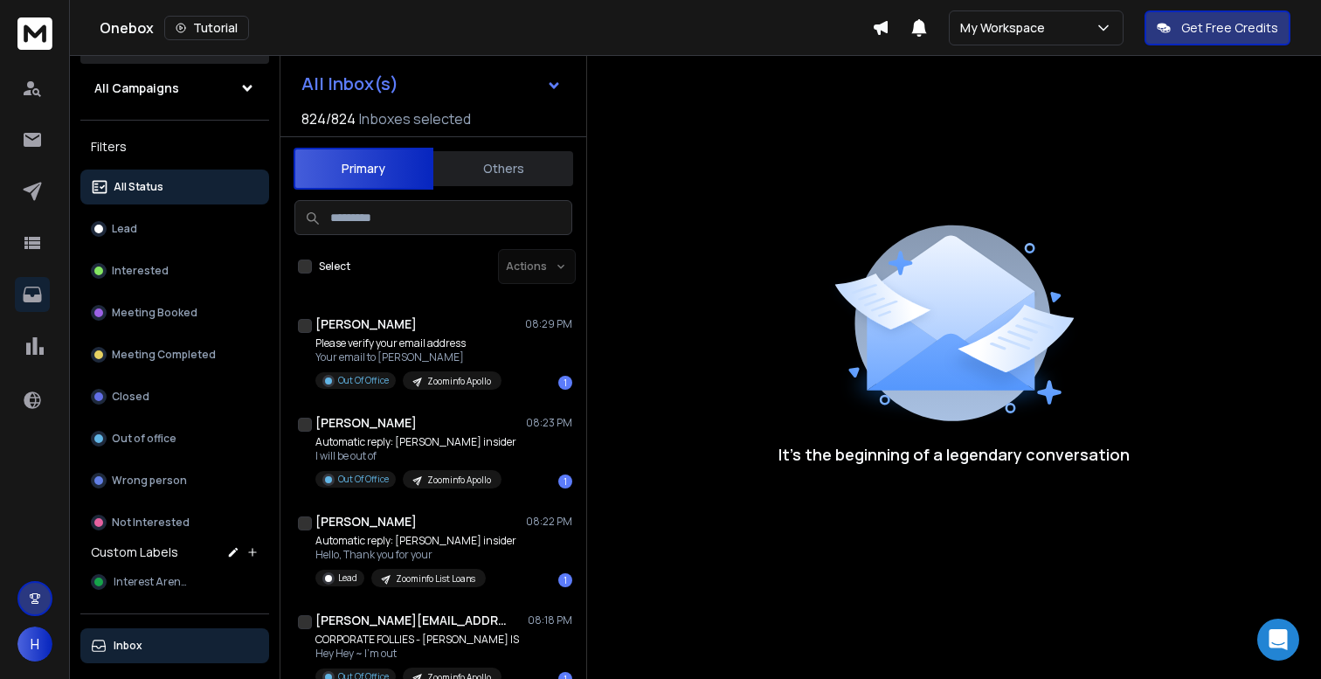
click at [244, 639] on button "Inbox" at bounding box center [174, 645] width 189 height 35
